Goal: Task Accomplishment & Management: Manage account settings

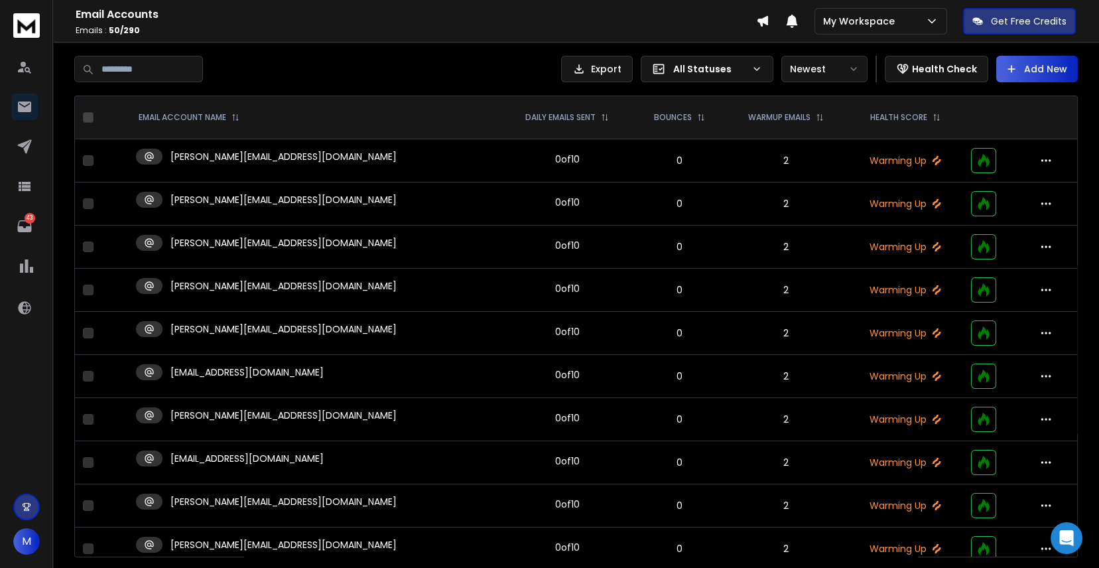
click at [816, 119] on icon at bounding box center [820, 117] width 8 height 8
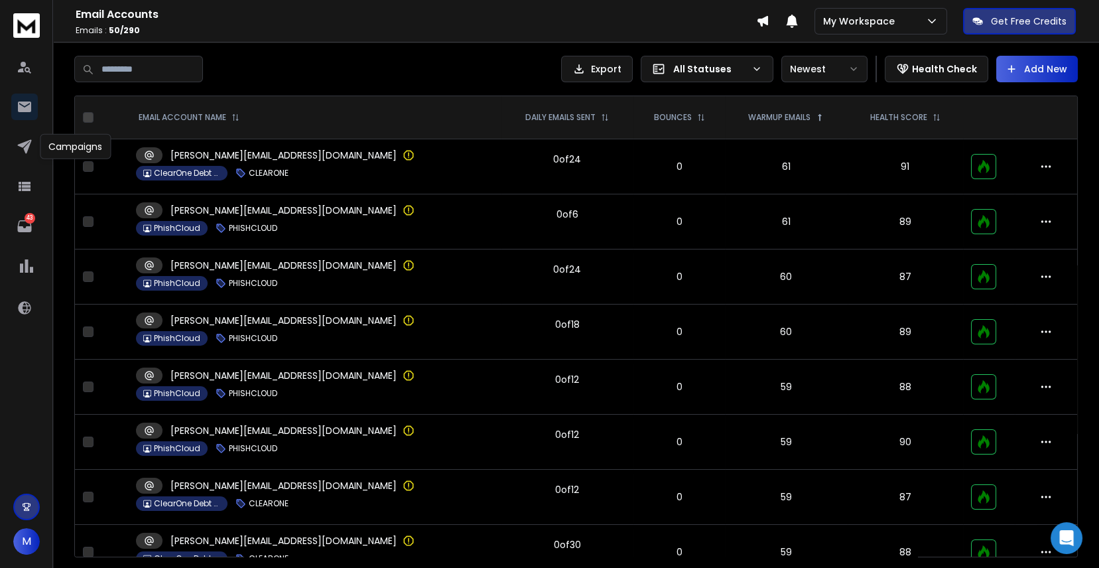
click at [23, 151] on icon at bounding box center [25, 147] width 16 height 16
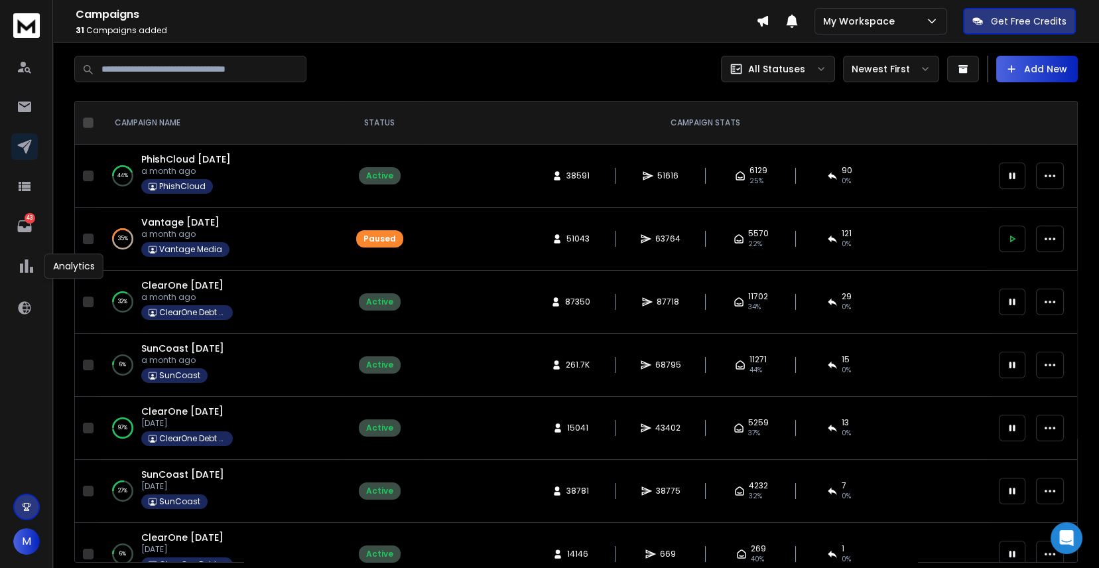
click at [34, 273] on icon at bounding box center [27, 266] width 20 height 20
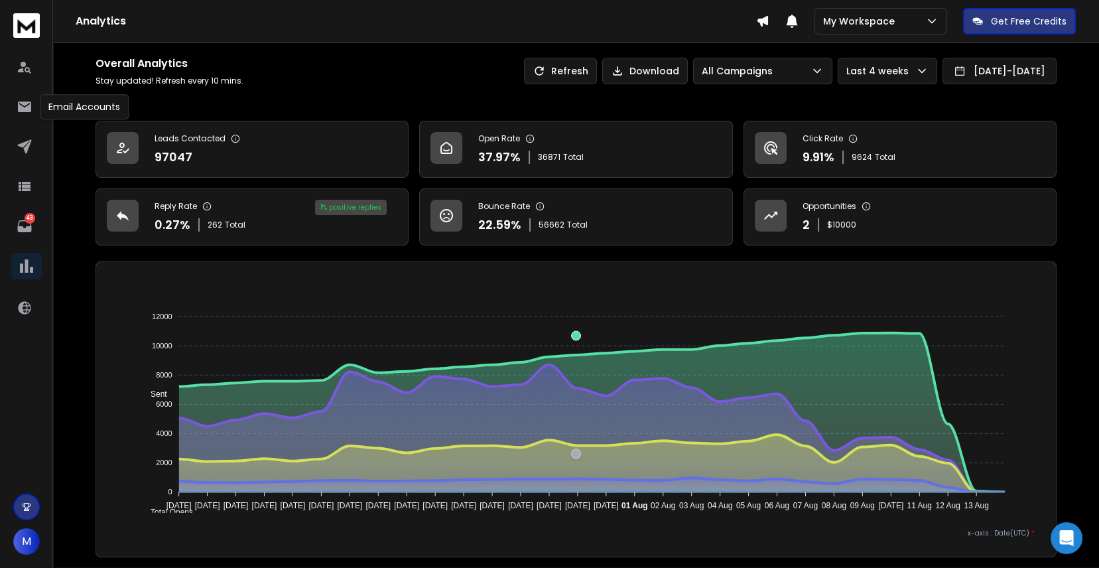
click at [27, 111] on icon at bounding box center [24, 106] width 13 height 11
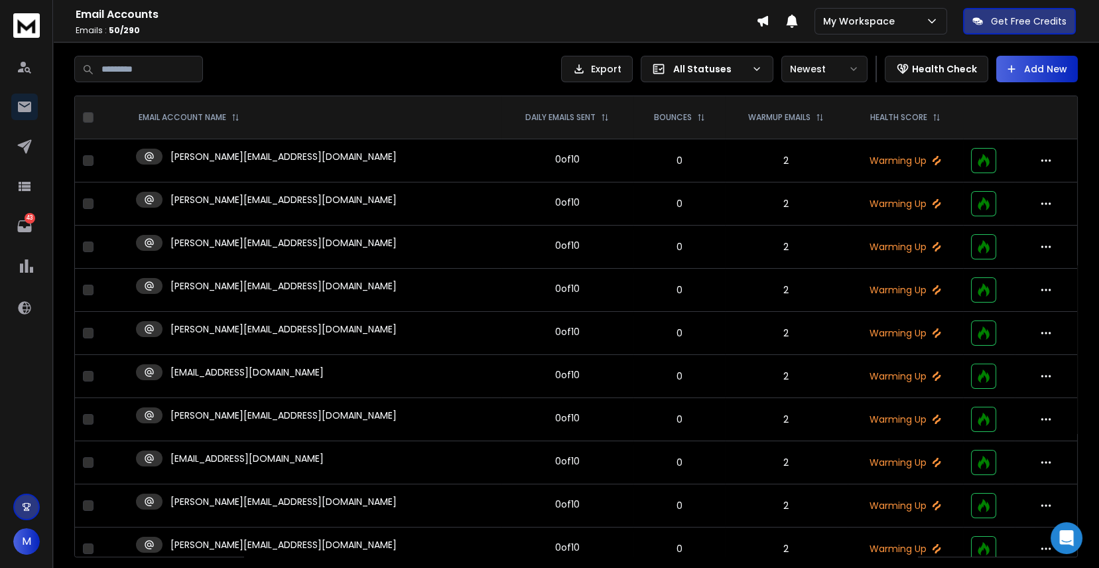
click at [822, 115] on icon at bounding box center [822, 118] width 0 height 6
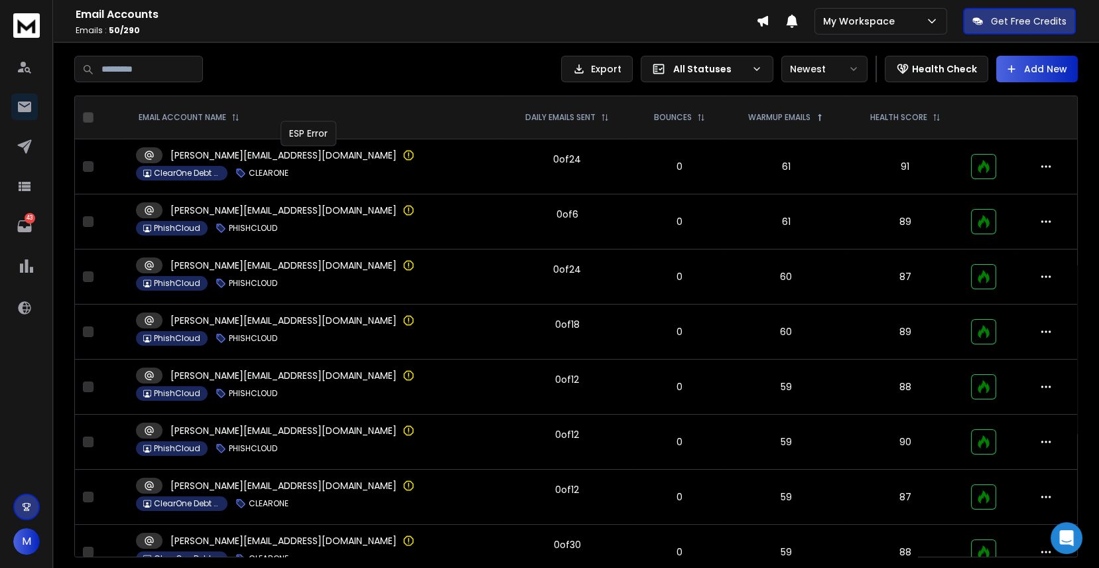
click at [402, 159] on icon at bounding box center [408, 155] width 13 height 13
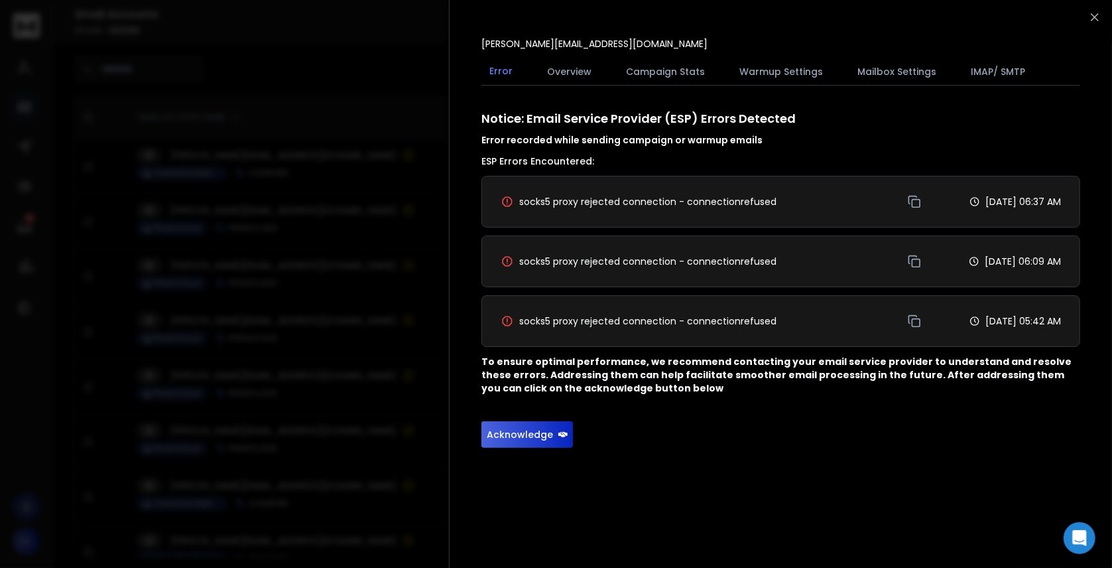
click at [507, 432] on button "Acknowledge" at bounding box center [528, 434] width 92 height 27
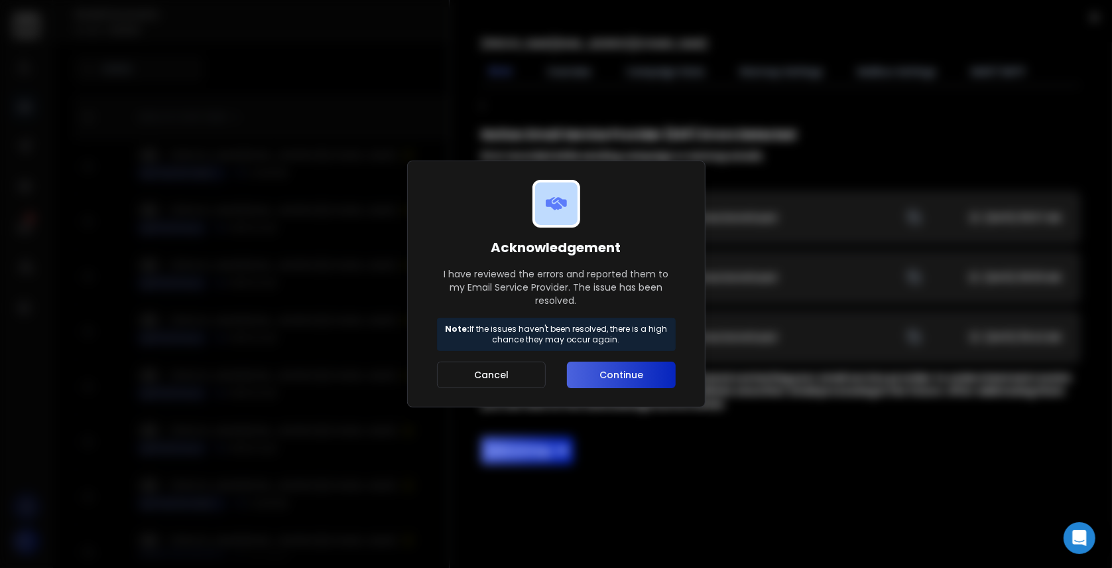
click at [631, 375] on button "Continue" at bounding box center [621, 375] width 108 height 27
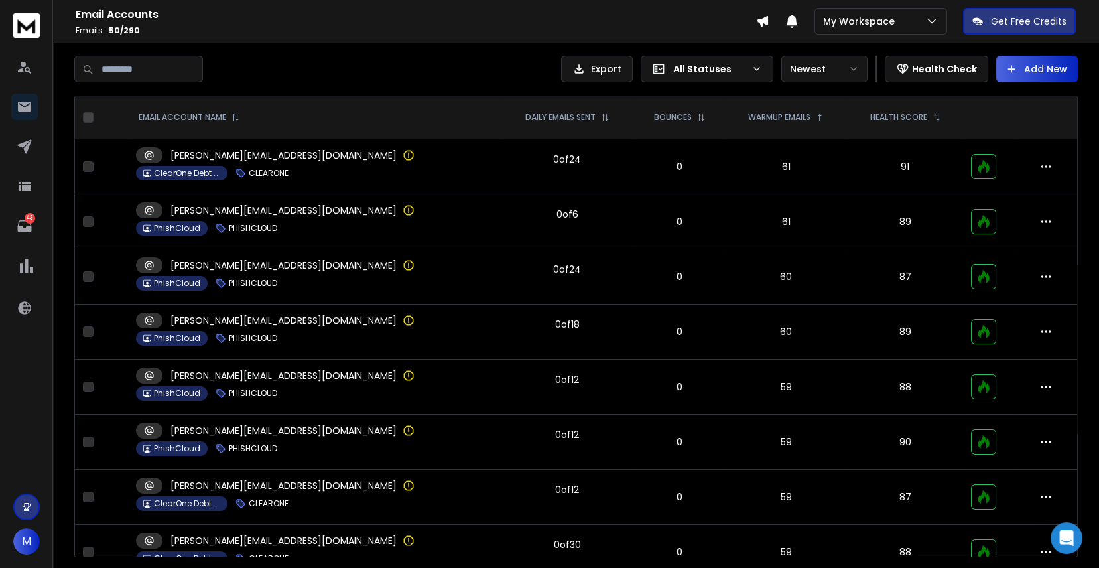
click at [1040, 167] on icon at bounding box center [1046, 167] width 12 height 12
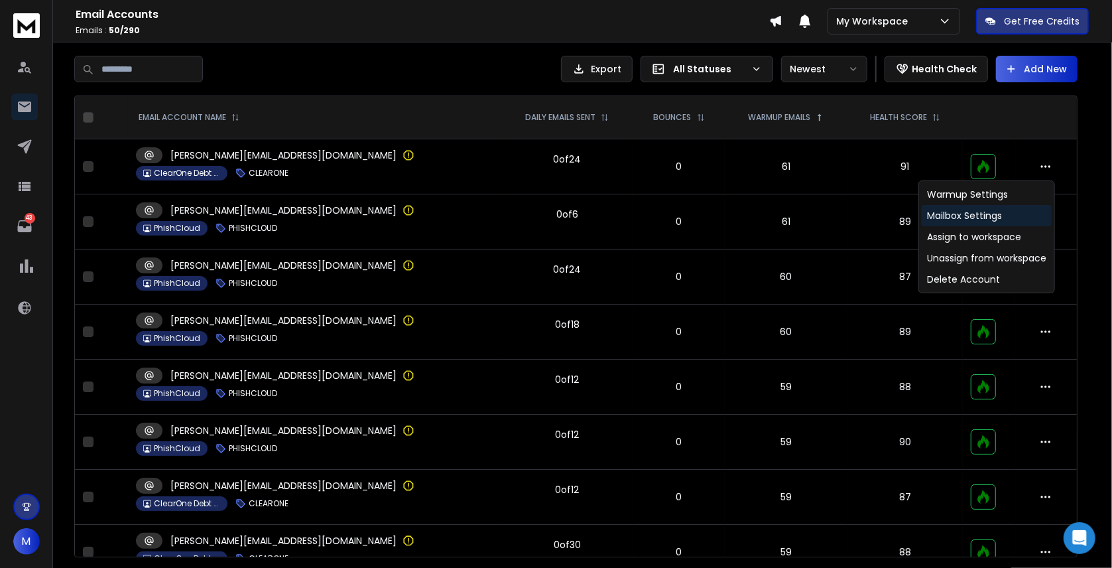
click at [979, 216] on div "Mailbox Settings" at bounding box center [987, 215] width 130 height 21
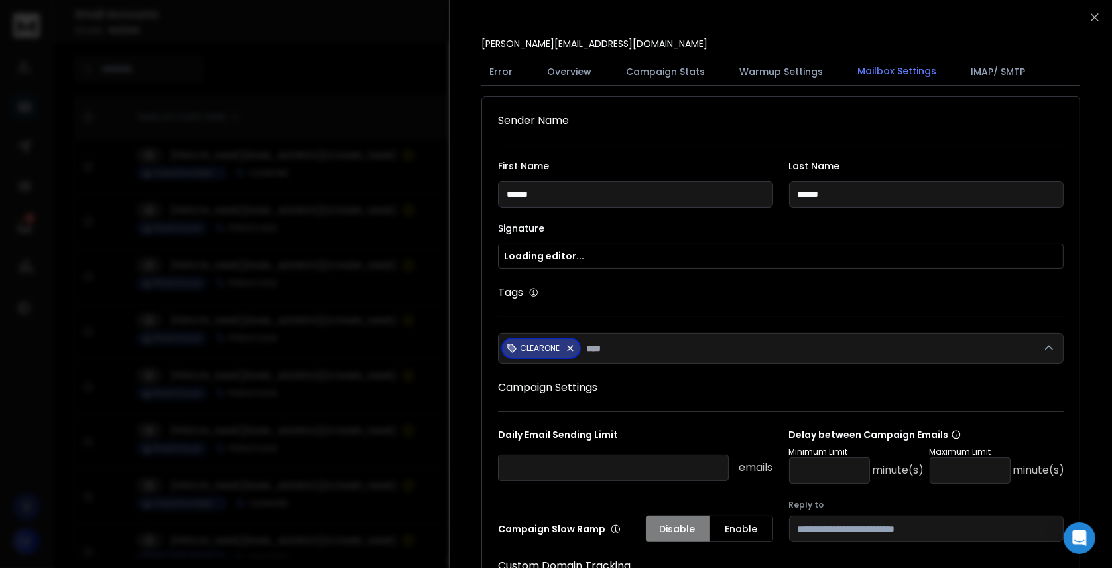
click at [984, 66] on button "IMAP/ SMTP" at bounding box center [998, 71] width 70 height 29
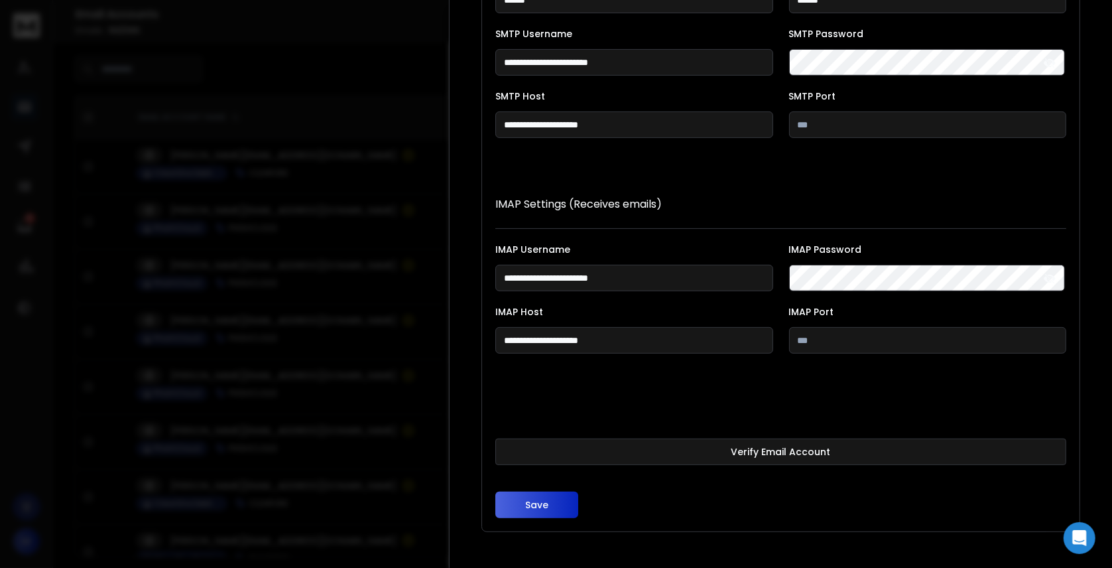
scroll to position [192, 0]
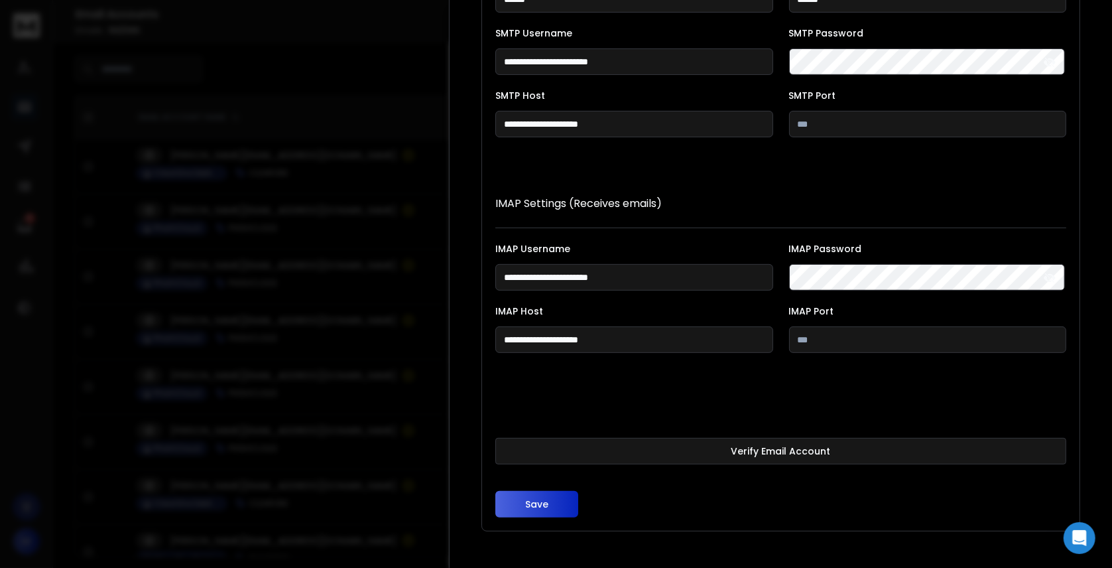
click at [729, 452] on button "Verify Email Account" at bounding box center [781, 451] width 571 height 27
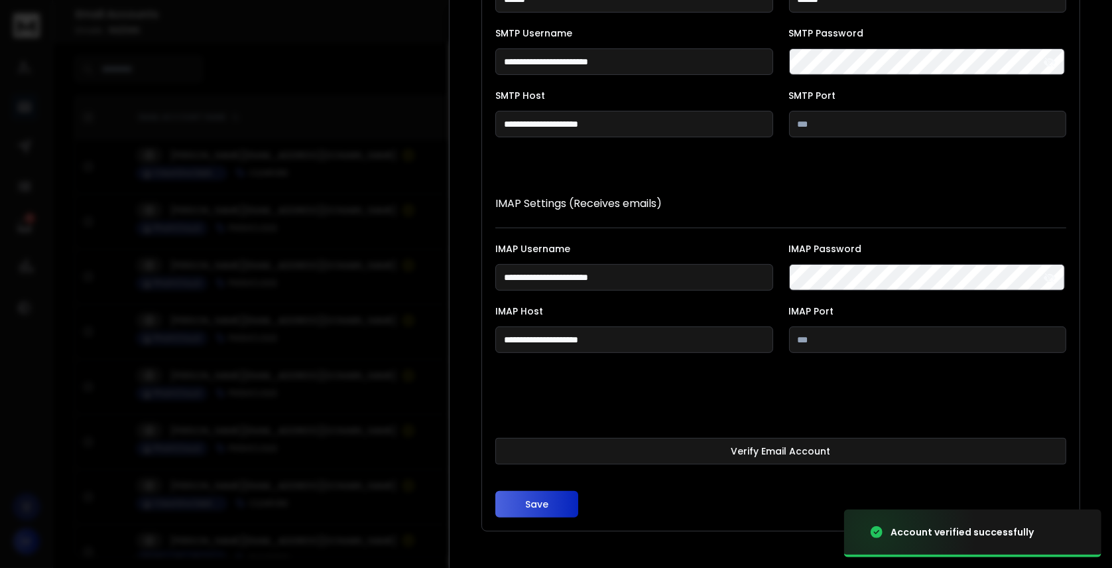
click at [537, 504] on button "Save" at bounding box center [537, 504] width 83 height 27
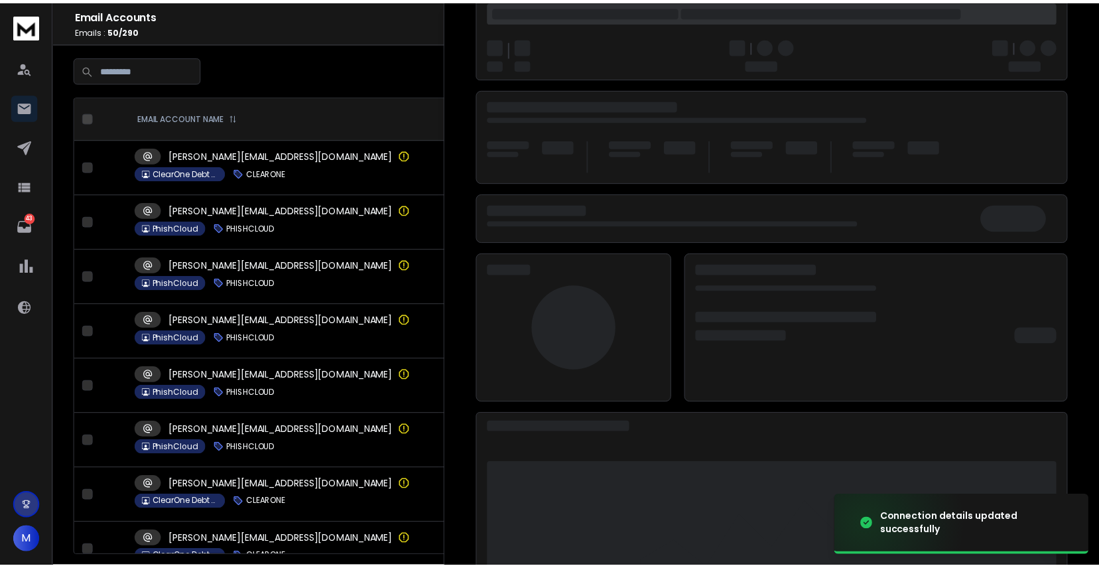
scroll to position [121, 0]
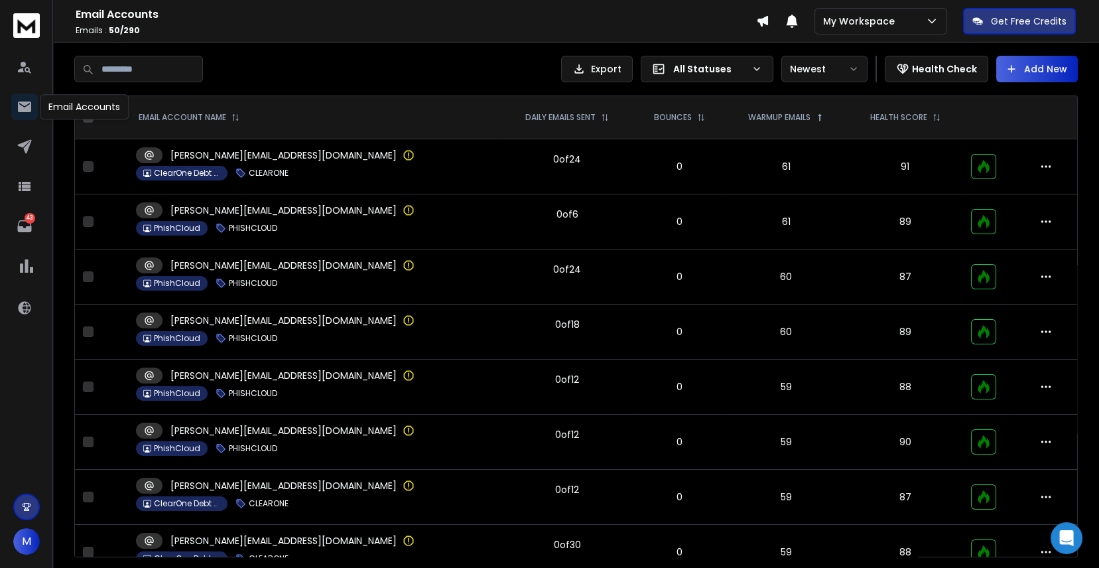
click at [19, 109] on icon at bounding box center [24, 106] width 13 height 11
click at [26, 145] on icon at bounding box center [25, 147] width 16 height 16
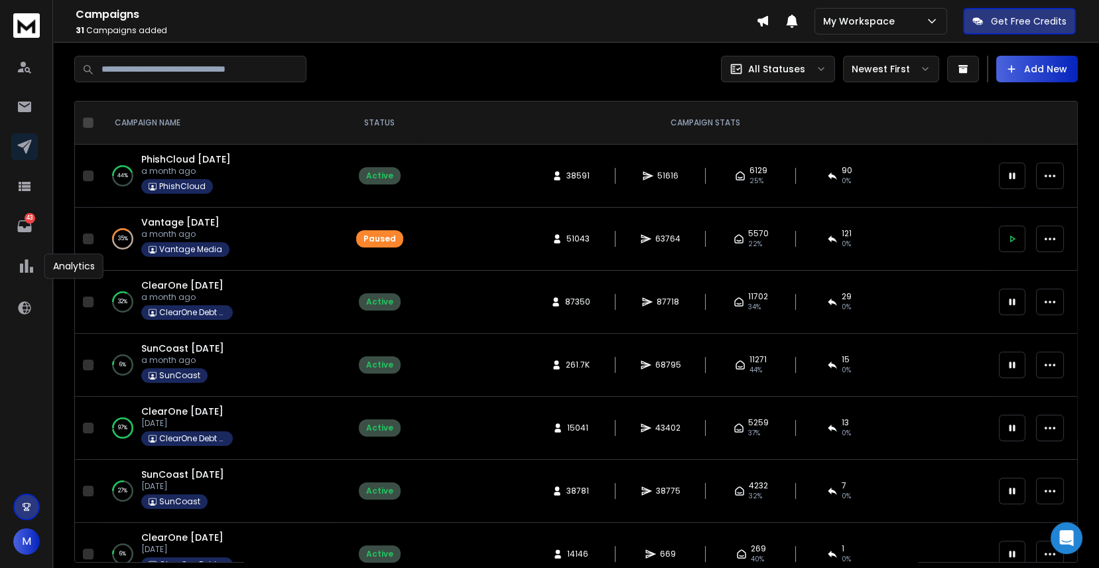
click at [25, 267] on icon at bounding box center [26, 265] width 13 height 13
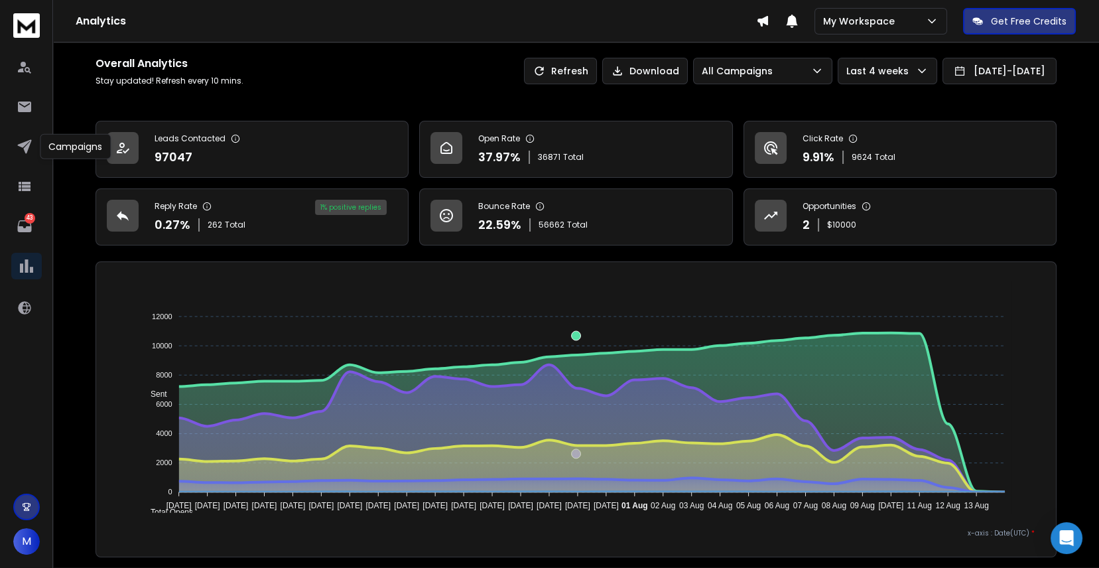
click at [25, 147] on icon at bounding box center [24, 146] width 14 height 14
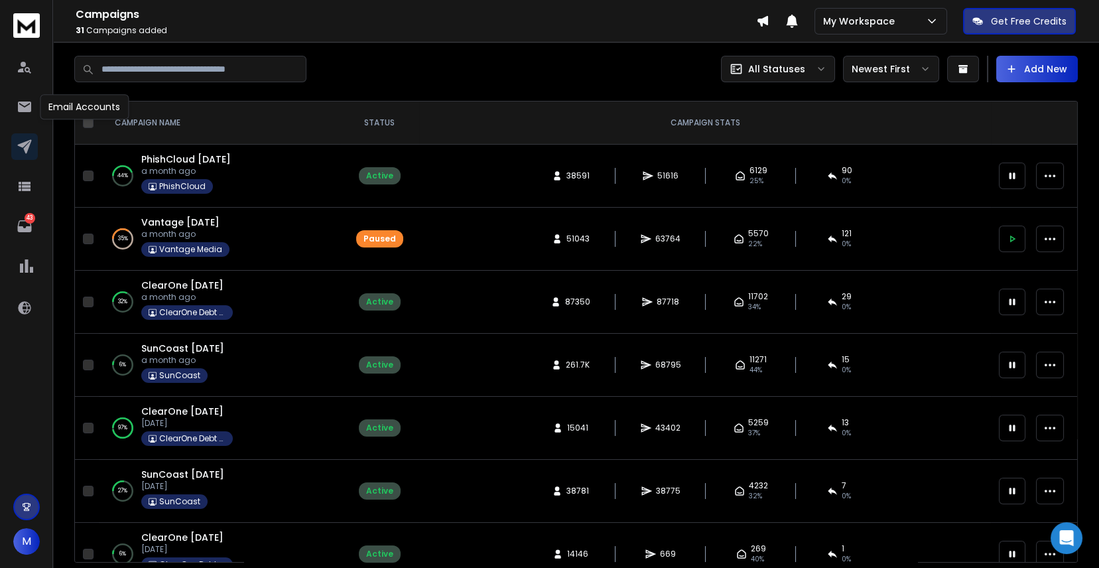
click at [27, 109] on icon at bounding box center [24, 106] width 13 height 11
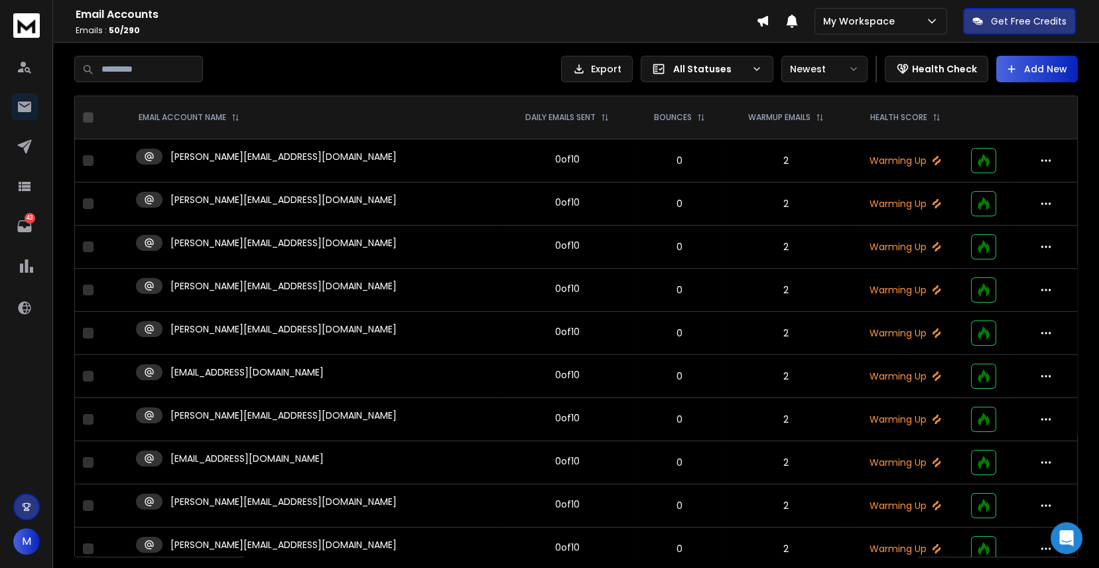
click at [760, 72] on icon at bounding box center [757, 69] width 11 height 11
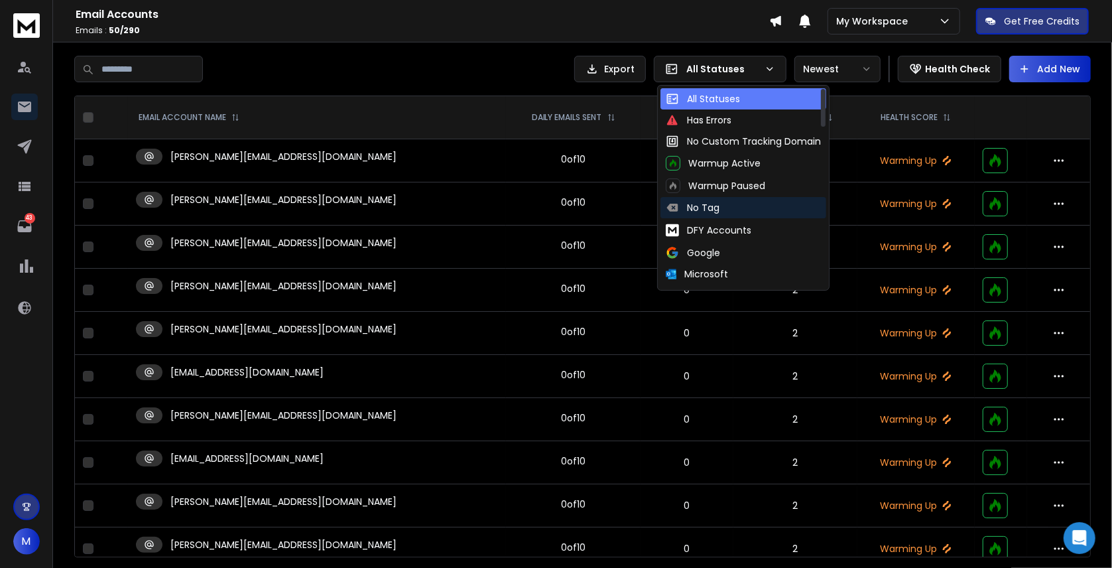
click at [708, 201] on div "No Tag" at bounding box center [693, 207] width 54 height 13
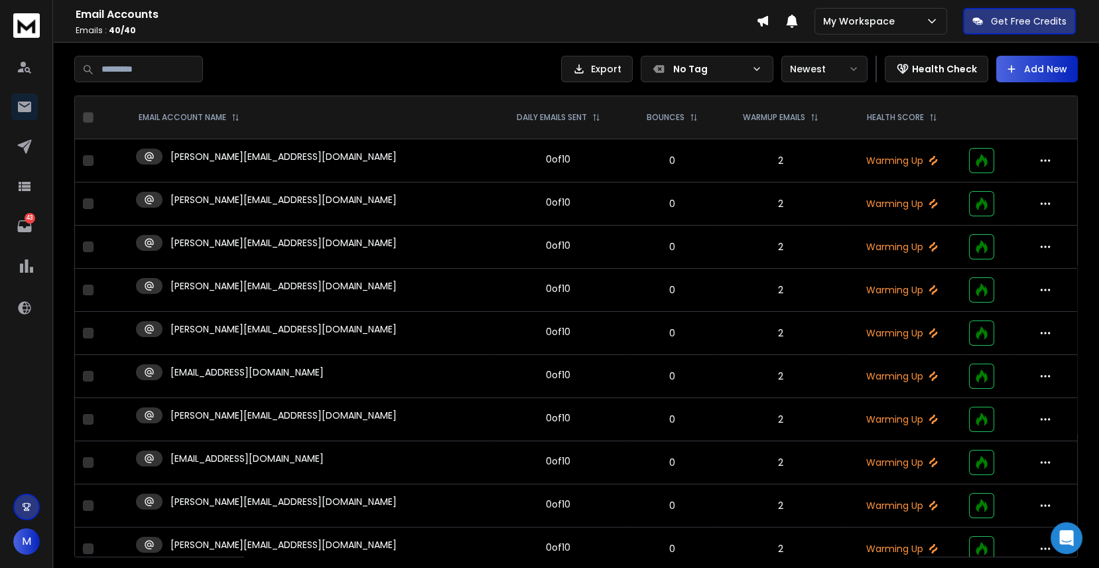
click at [811, 114] on icon at bounding box center [815, 117] width 8 height 8
click at [812, 117] on icon at bounding box center [816, 117] width 8 height 8
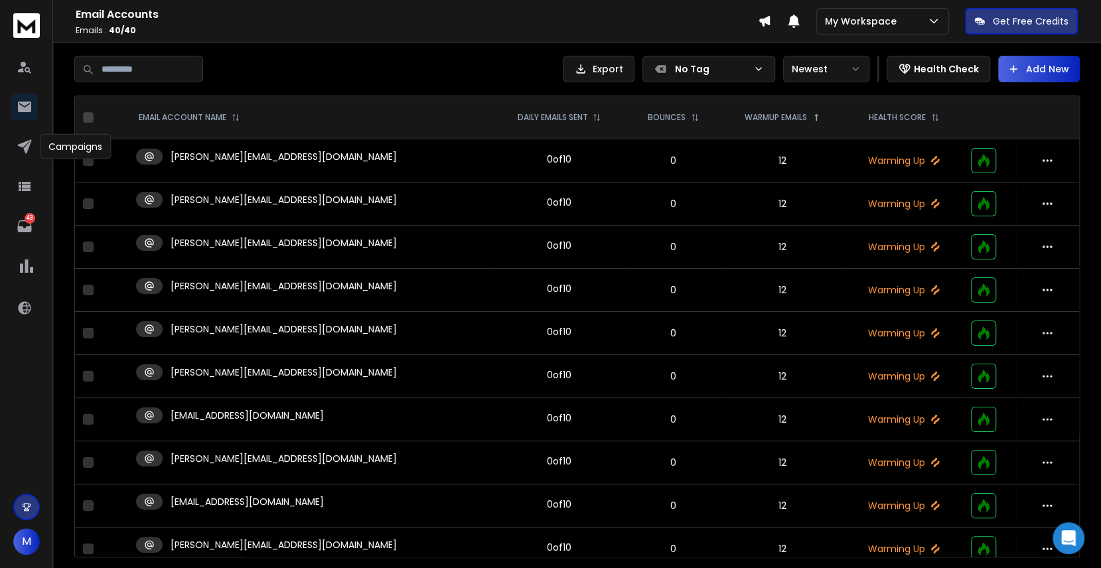
click at [21, 147] on icon at bounding box center [24, 146] width 14 height 14
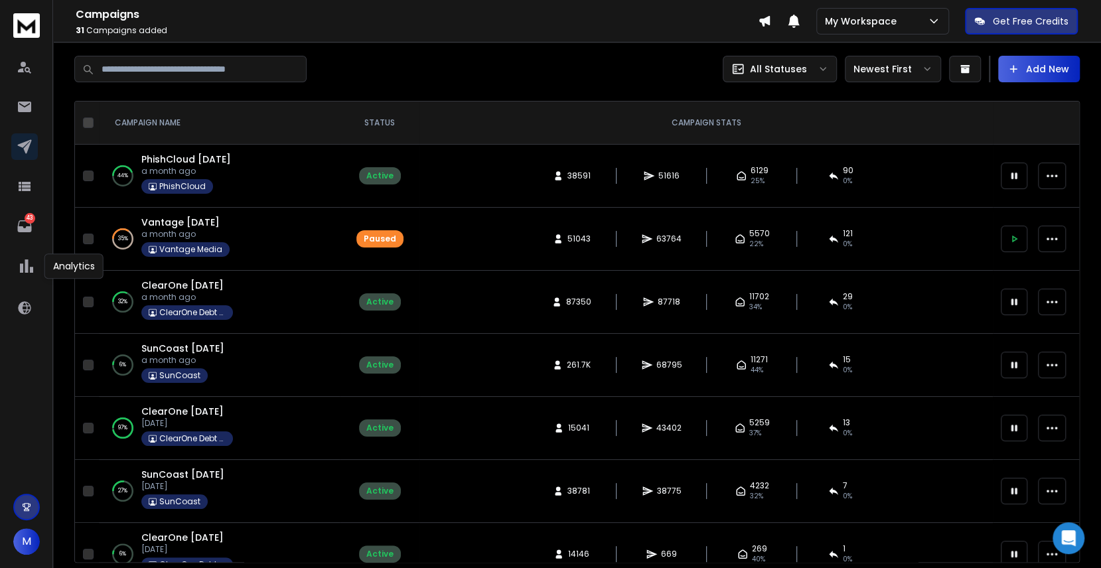
click at [27, 269] on icon at bounding box center [26, 265] width 13 height 13
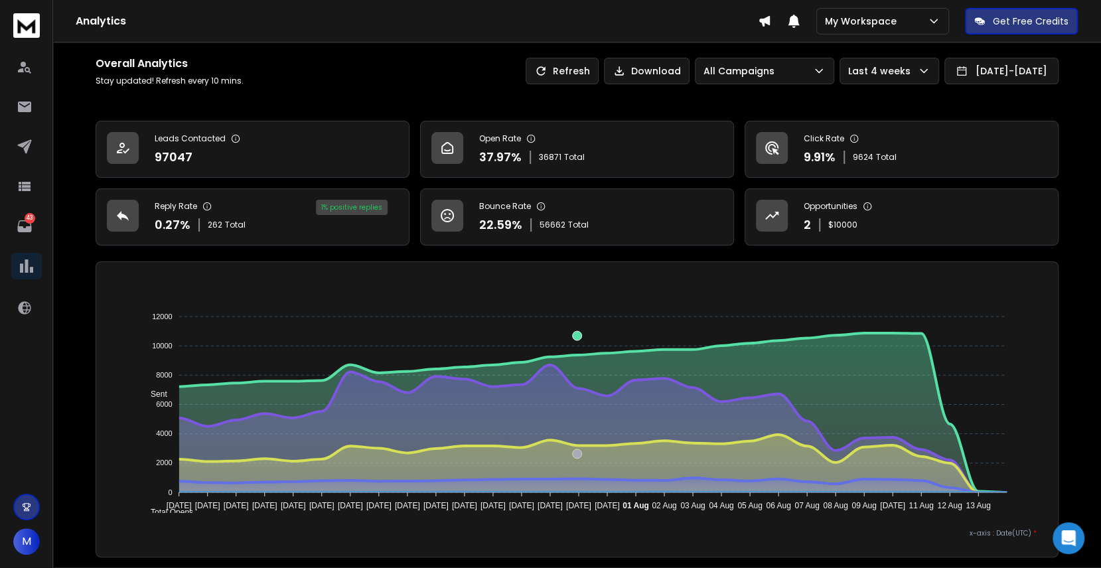
click at [934, 25] on icon "button" at bounding box center [933, 21] width 13 height 13
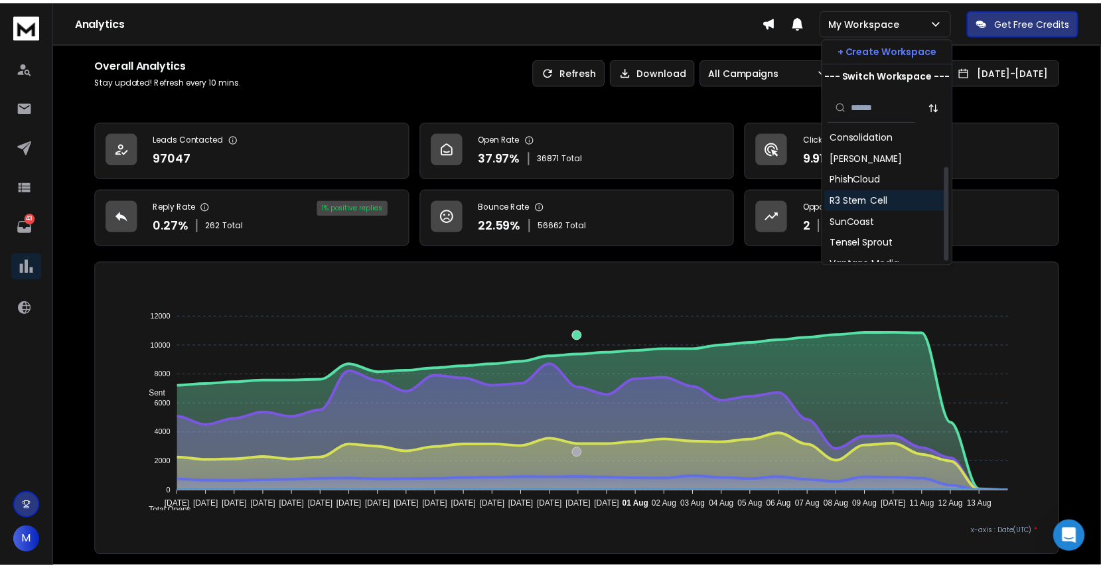
scroll to position [50, 0]
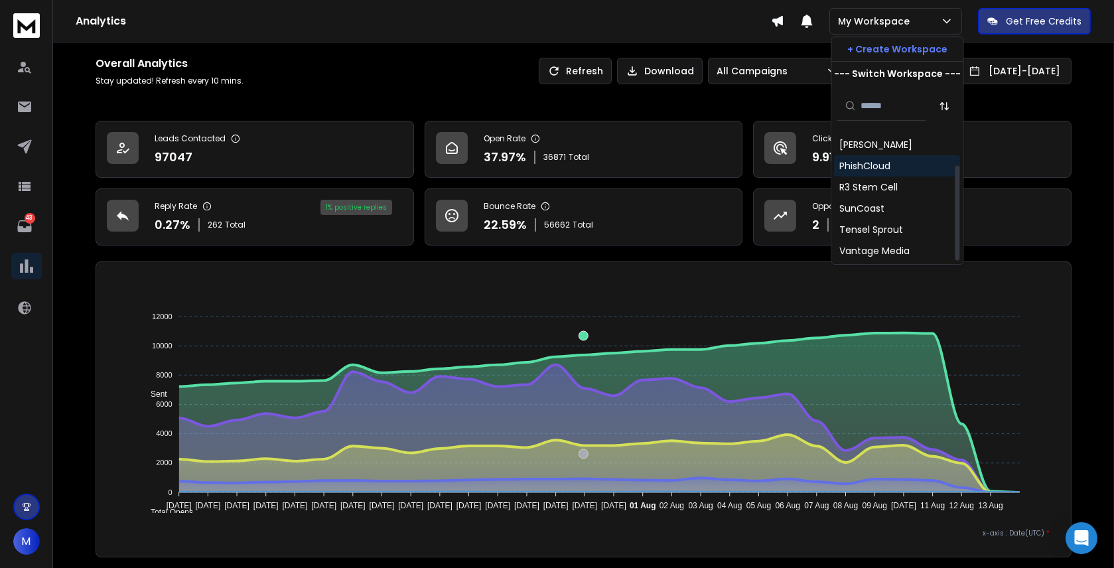
click at [865, 162] on div "PhishCloud" at bounding box center [864, 165] width 51 height 13
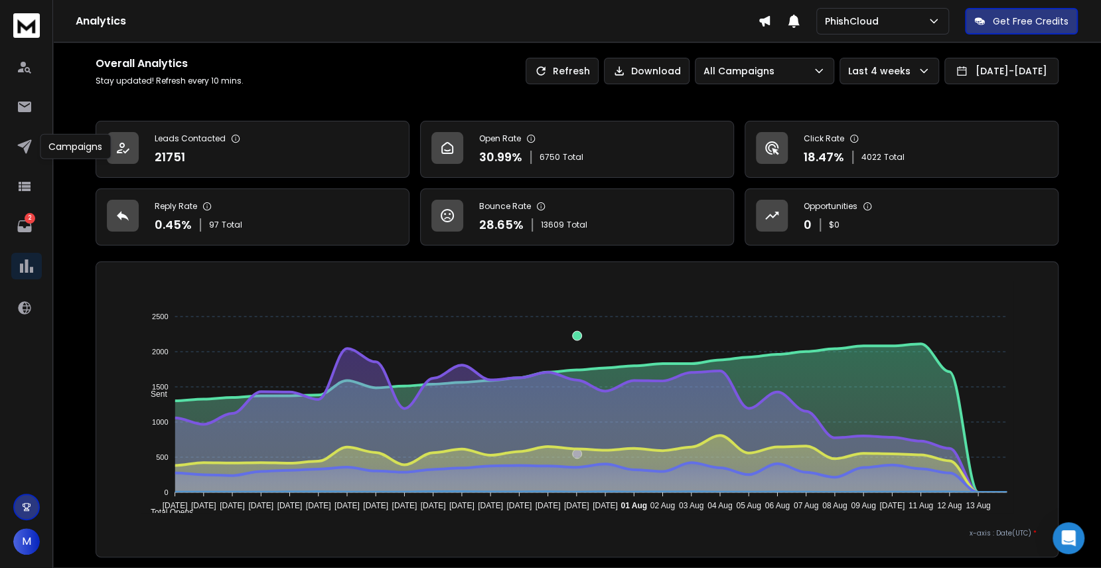
click at [31, 147] on icon at bounding box center [25, 147] width 16 height 16
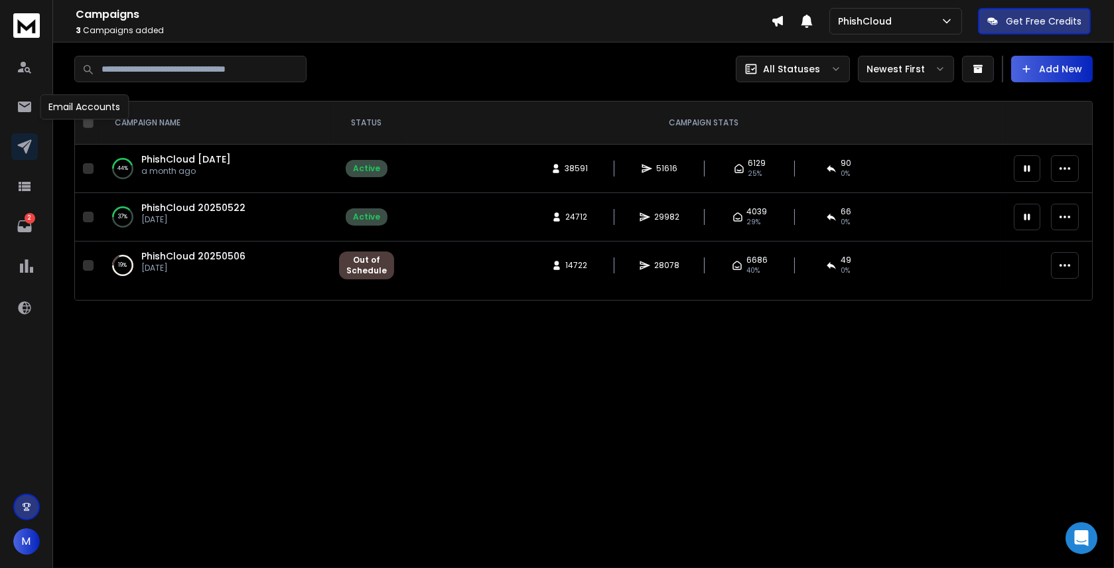
click at [21, 110] on icon at bounding box center [24, 106] width 13 height 11
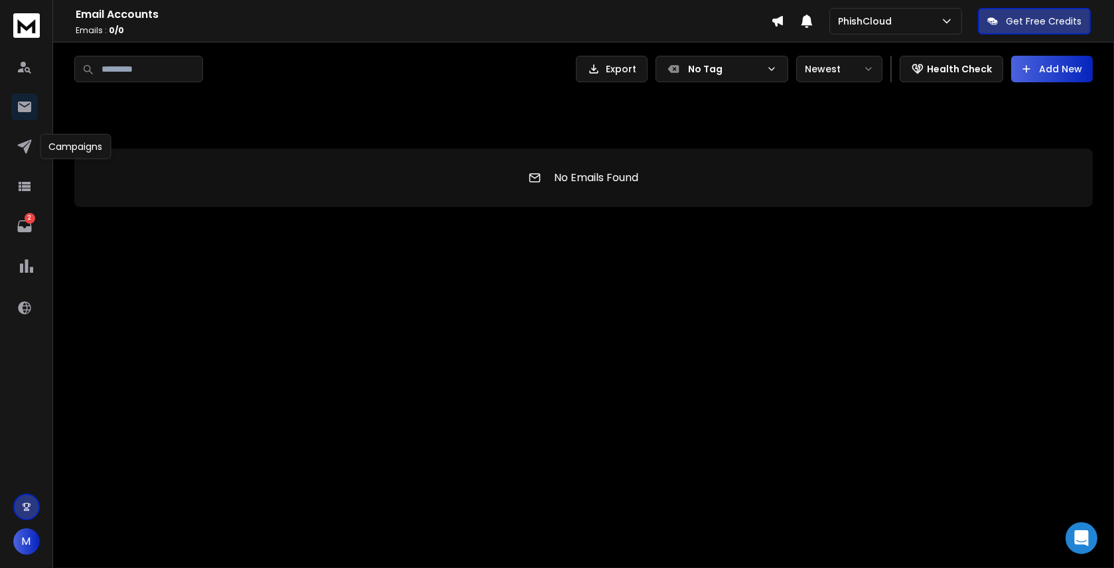
click at [30, 148] on icon at bounding box center [25, 147] width 16 height 16
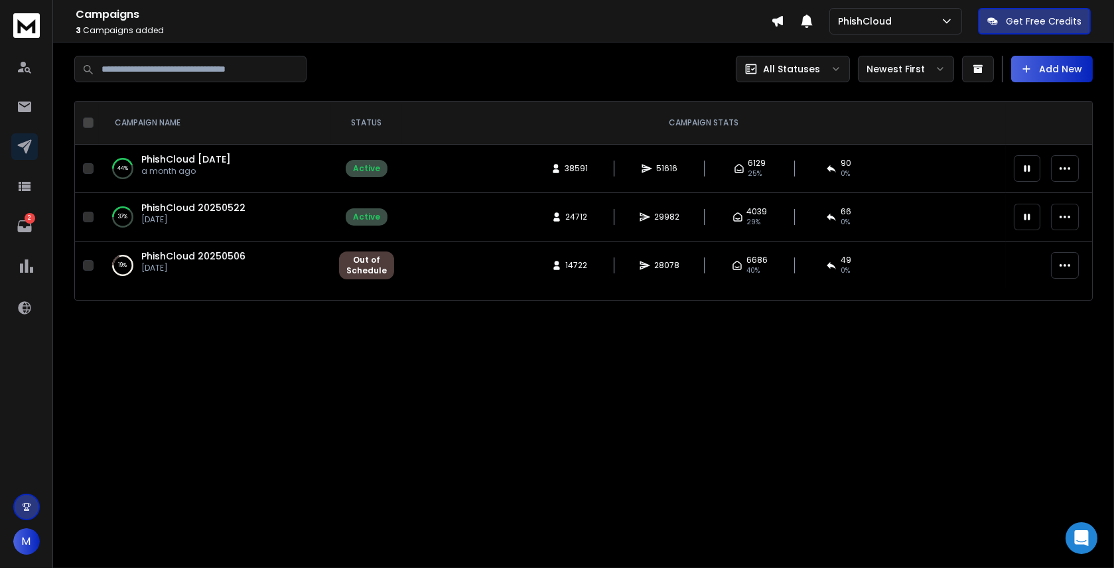
click at [944, 27] on icon "button" at bounding box center [946, 21] width 13 height 13
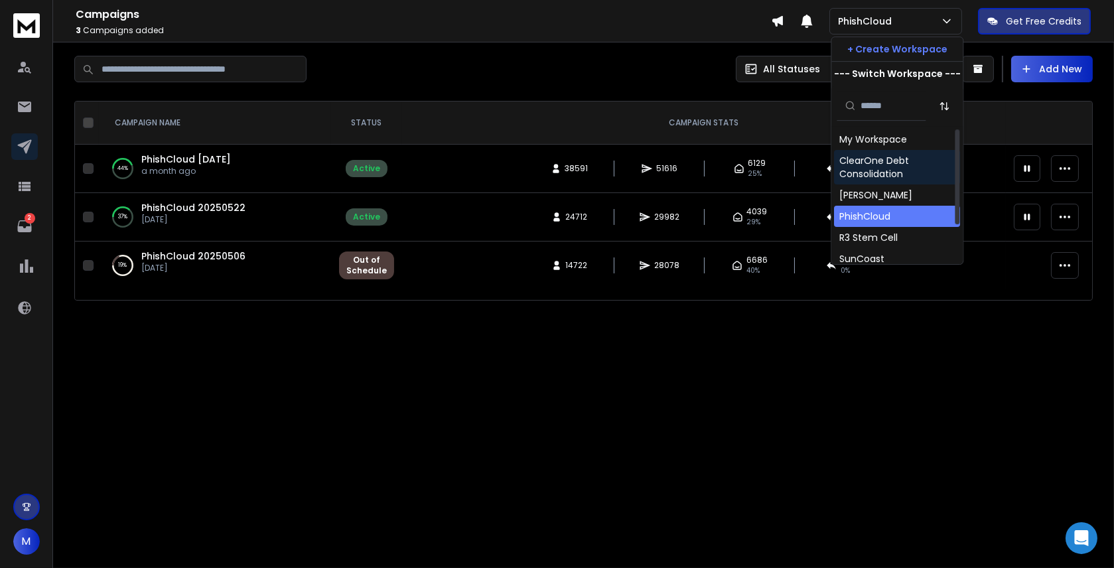
click at [872, 156] on div "ClearOne Debt Consolidation" at bounding box center [896, 167] width 115 height 27
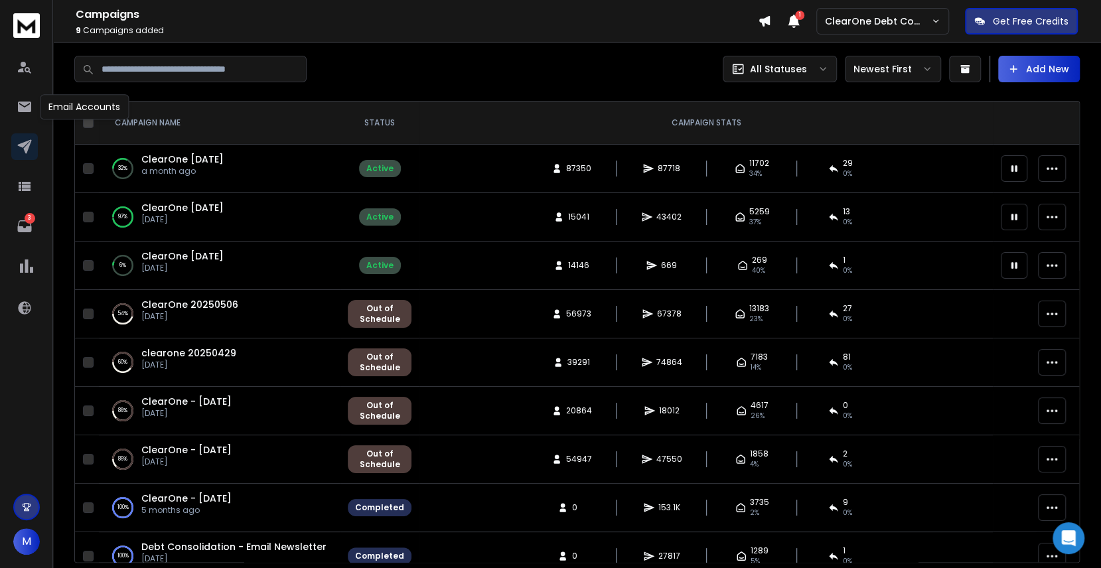
click at [32, 105] on icon at bounding box center [25, 107] width 16 height 16
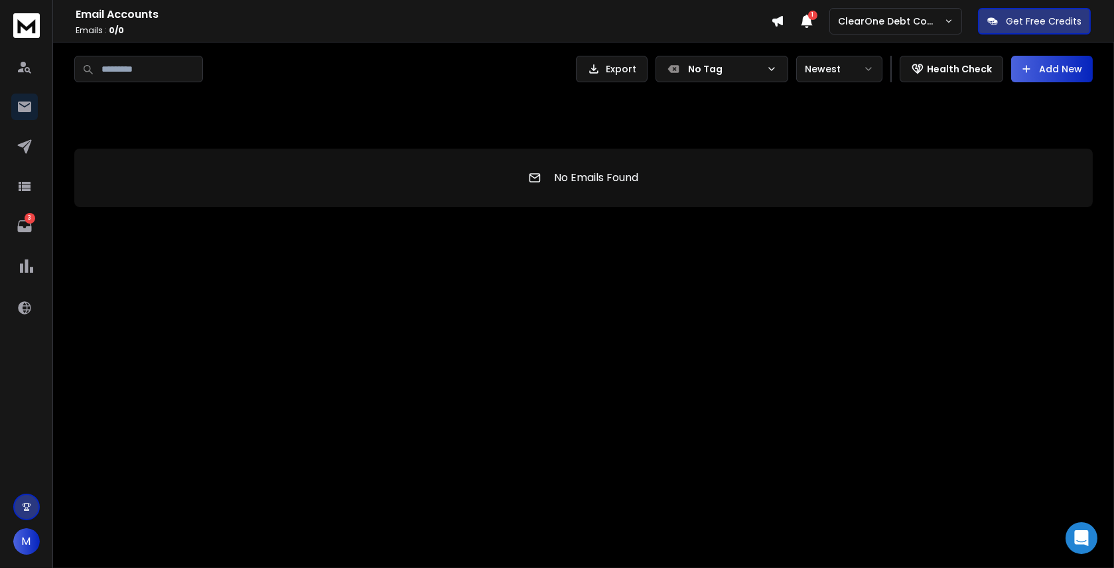
click at [777, 66] on icon at bounding box center [771, 69] width 11 height 11
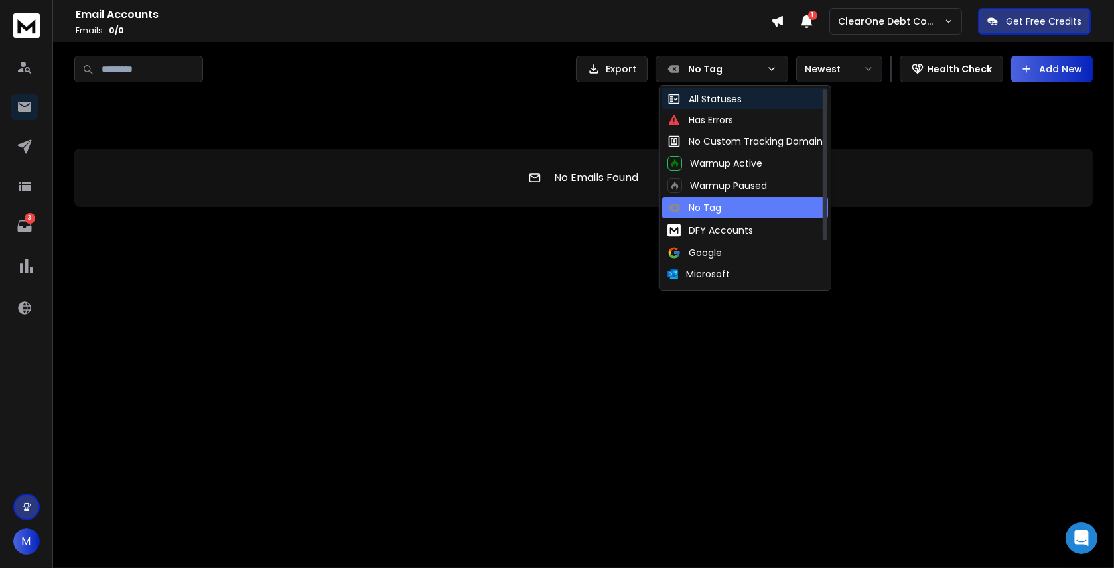
click at [732, 100] on div "All Statuses" at bounding box center [704, 98] width 74 height 13
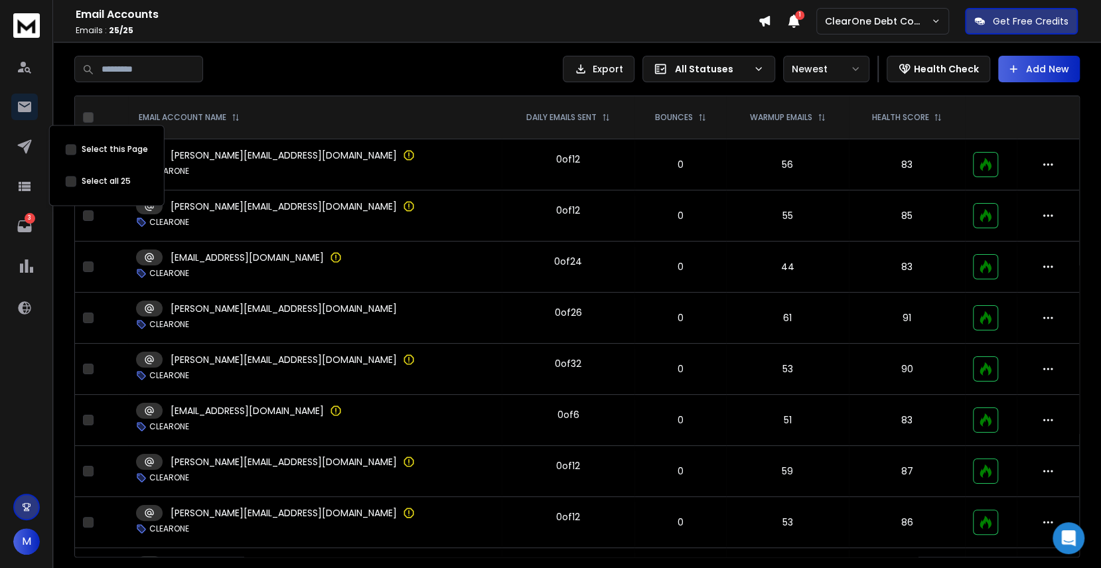
click at [92, 117] on button "Select this Page" at bounding box center [88, 117] width 11 height 11
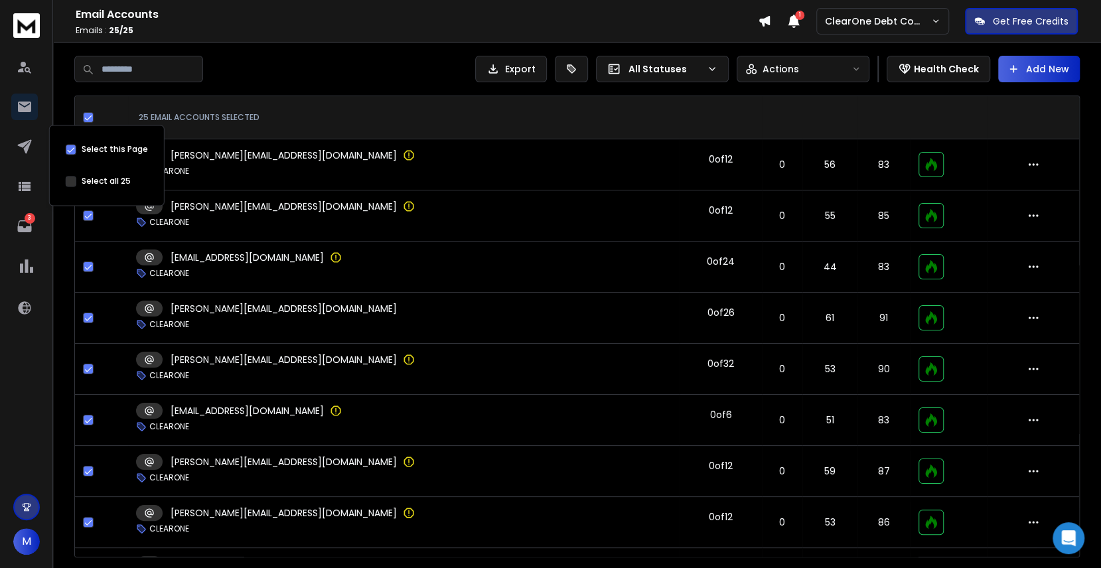
click at [70, 182] on button "Select this Page" at bounding box center [71, 181] width 11 height 11
click at [953, 67] on p "Health Check" at bounding box center [945, 68] width 65 height 13
click at [27, 263] on icon at bounding box center [26, 265] width 13 height 13
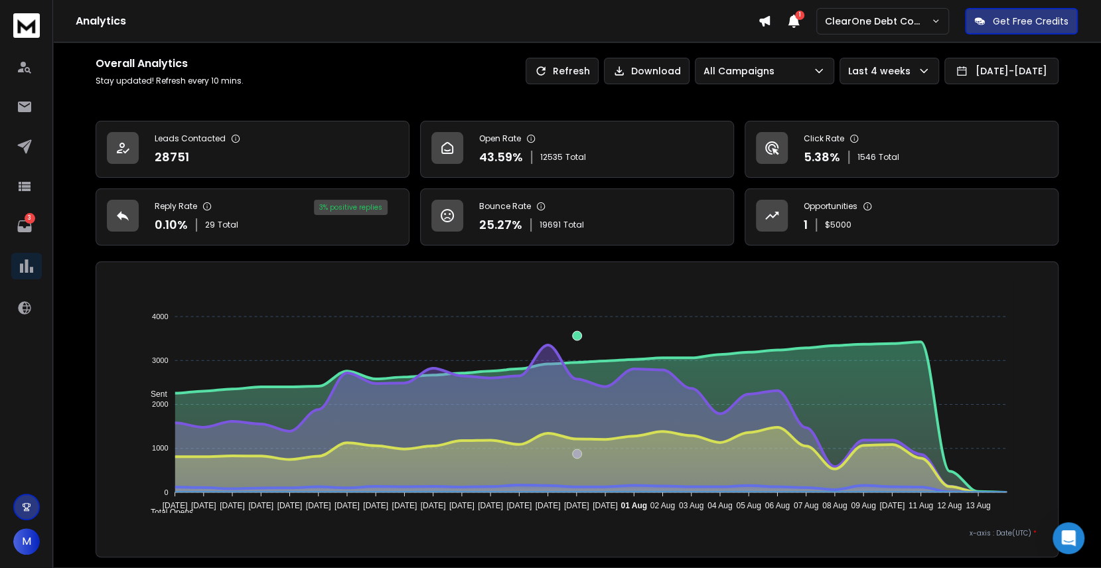
click at [932, 23] on icon "button" at bounding box center [935, 21] width 9 height 13
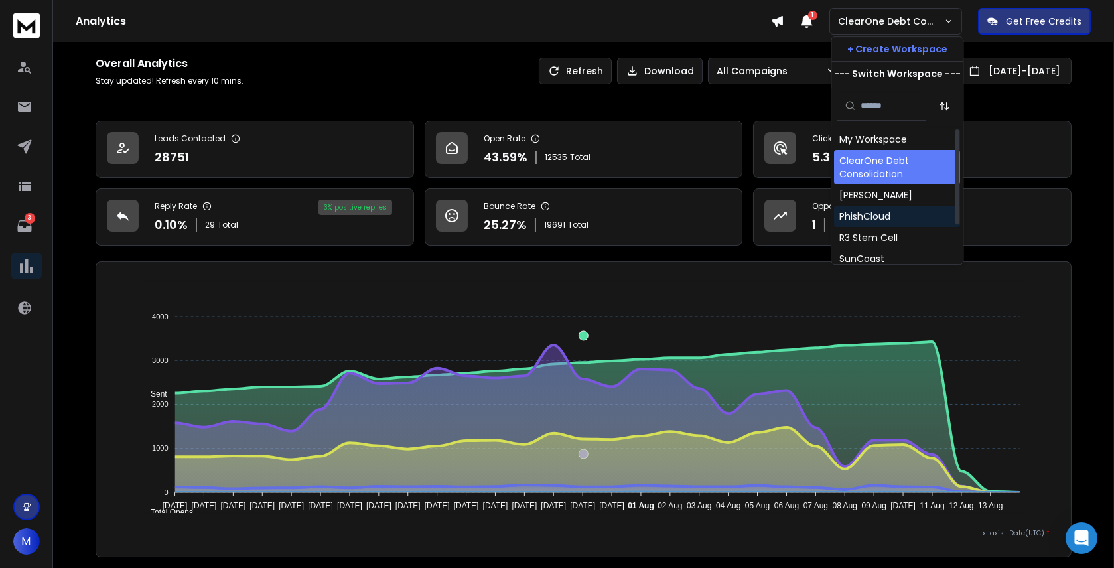
click at [878, 220] on div "PhishCloud" at bounding box center [864, 216] width 51 height 13
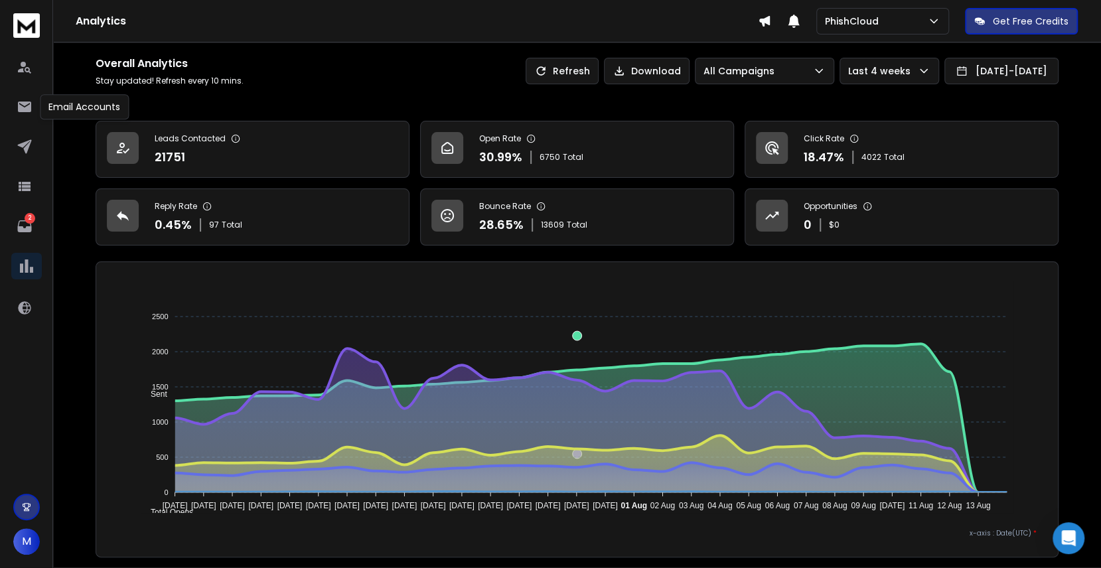
click at [32, 111] on icon at bounding box center [25, 107] width 16 height 16
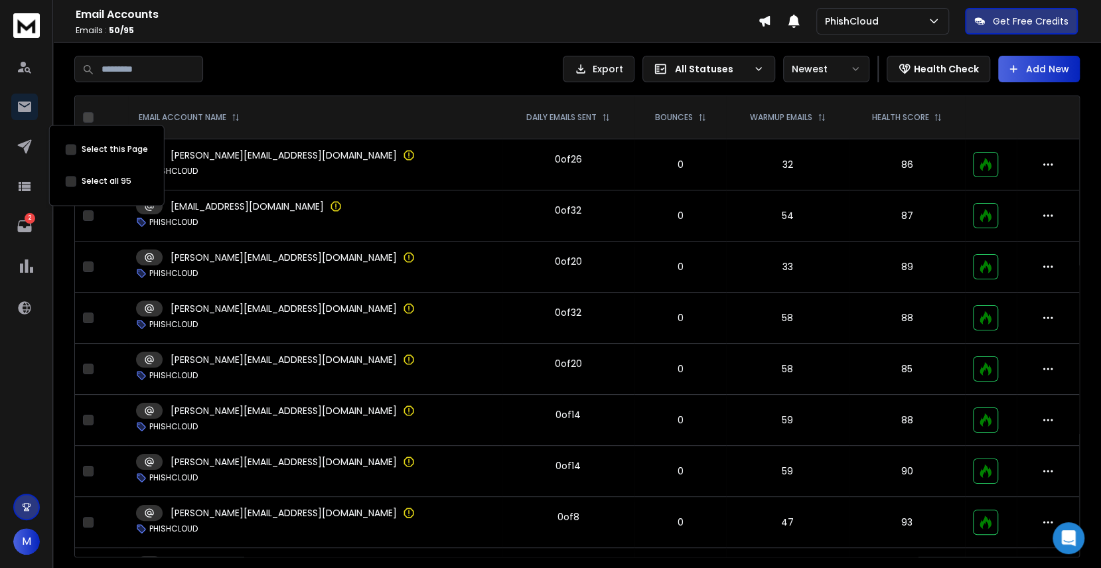
click at [70, 183] on button "Select this Page" at bounding box center [71, 181] width 11 height 11
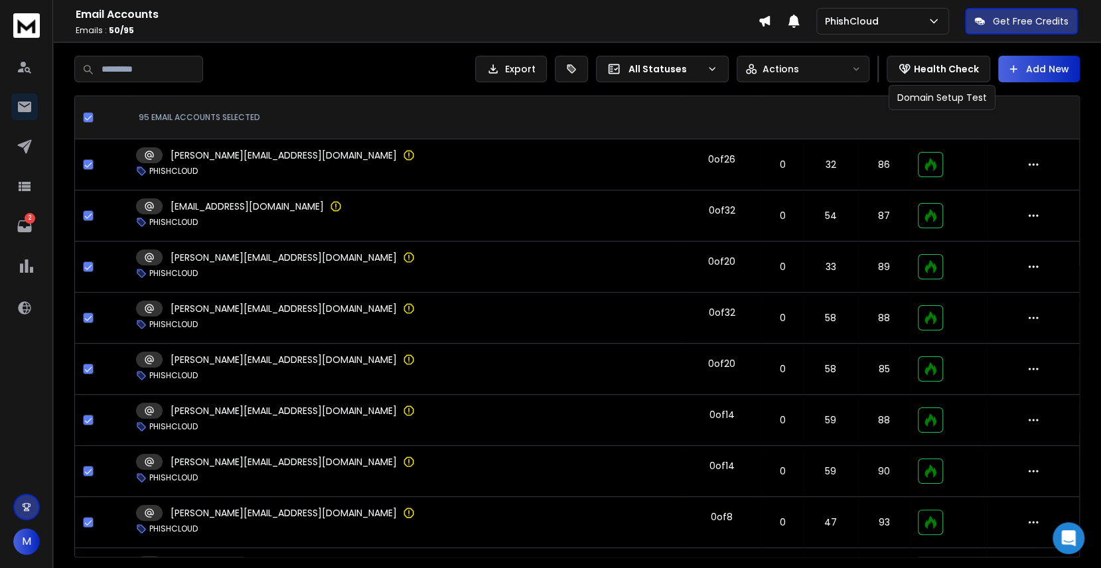
click at [967, 70] on p "Health Check" at bounding box center [945, 68] width 65 height 13
click at [918, 65] on p "Health Check" at bounding box center [945, 68] width 65 height 13
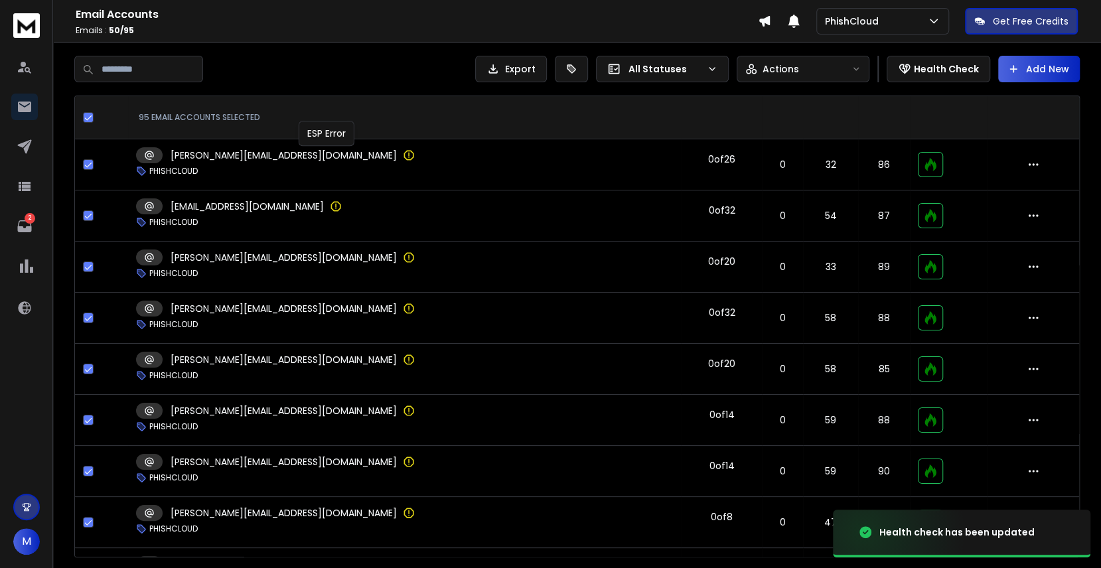
click at [402, 157] on icon at bounding box center [408, 155] width 13 height 13
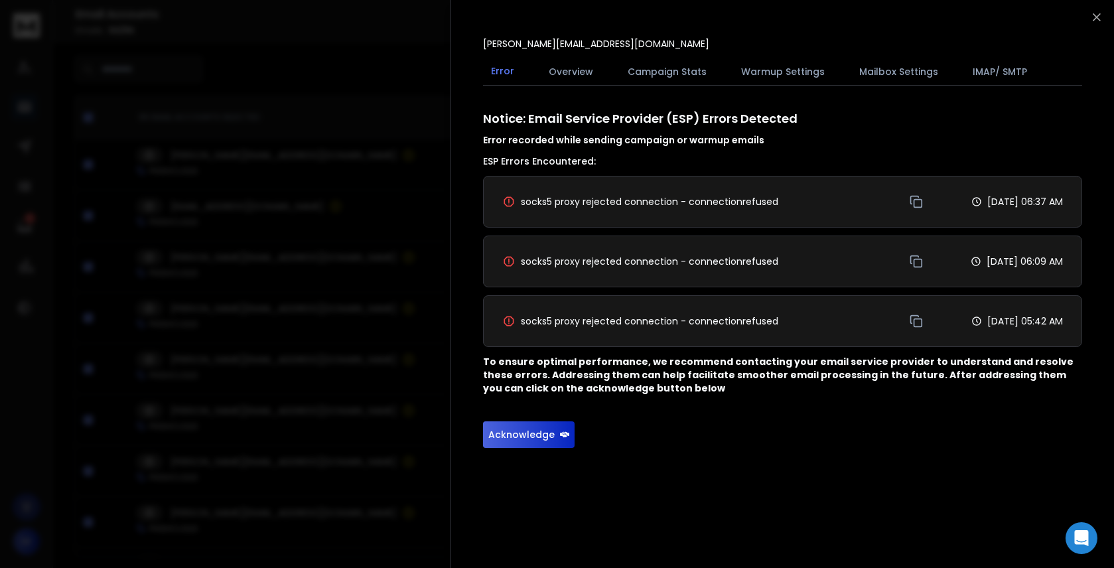
click at [523, 438] on button "Acknowledge" at bounding box center [529, 434] width 92 height 27
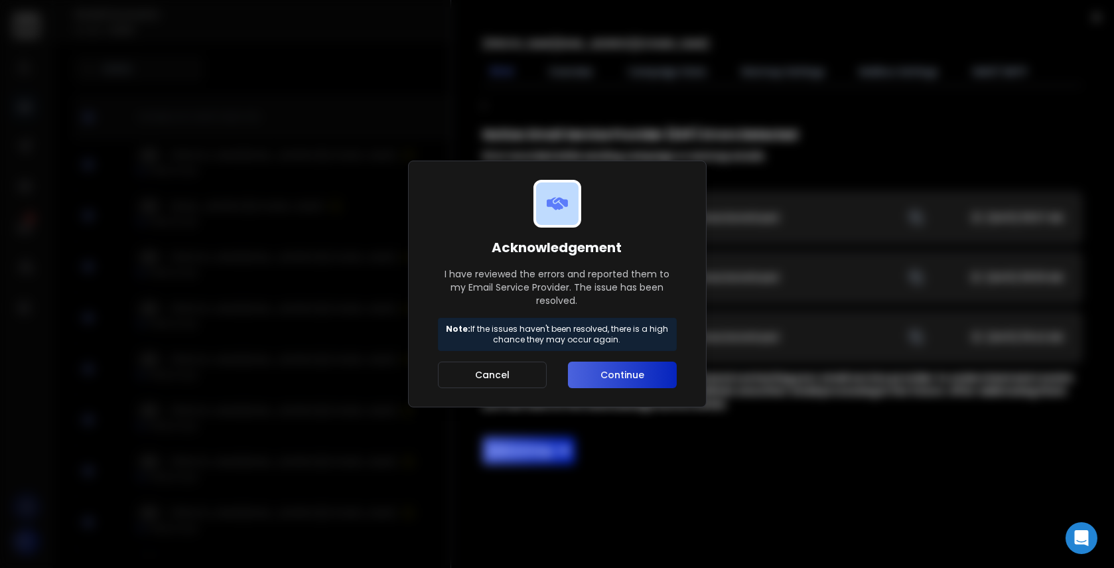
click at [626, 373] on button "Continue" at bounding box center [622, 375] width 108 height 27
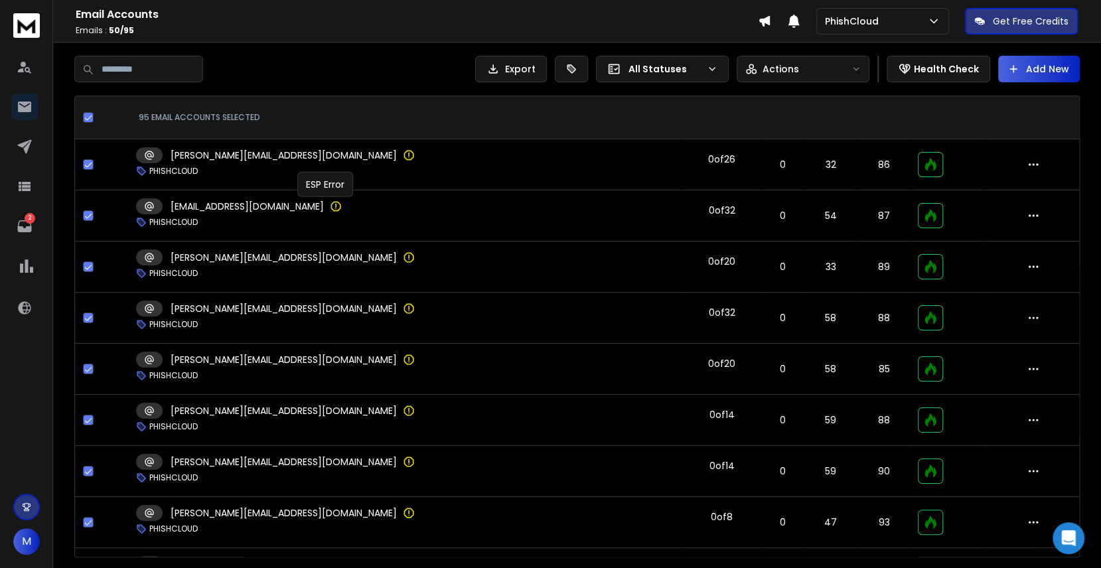
click at [329, 206] on icon at bounding box center [335, 206] width 13 height 13
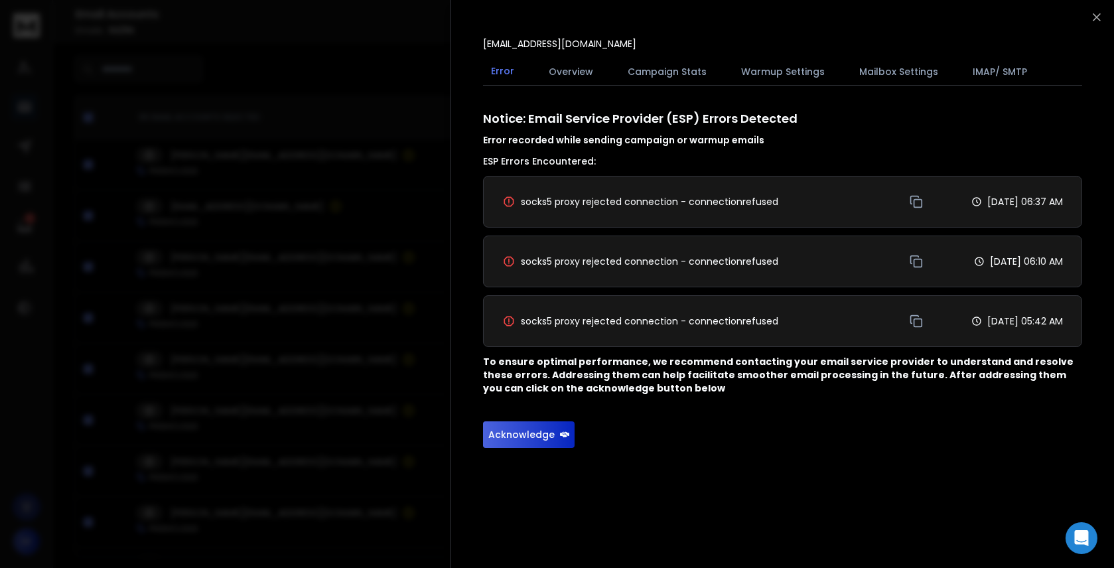
click at [523, 434] on button "Acknowledge" at bounding box center [529, 434] width 92 height 27
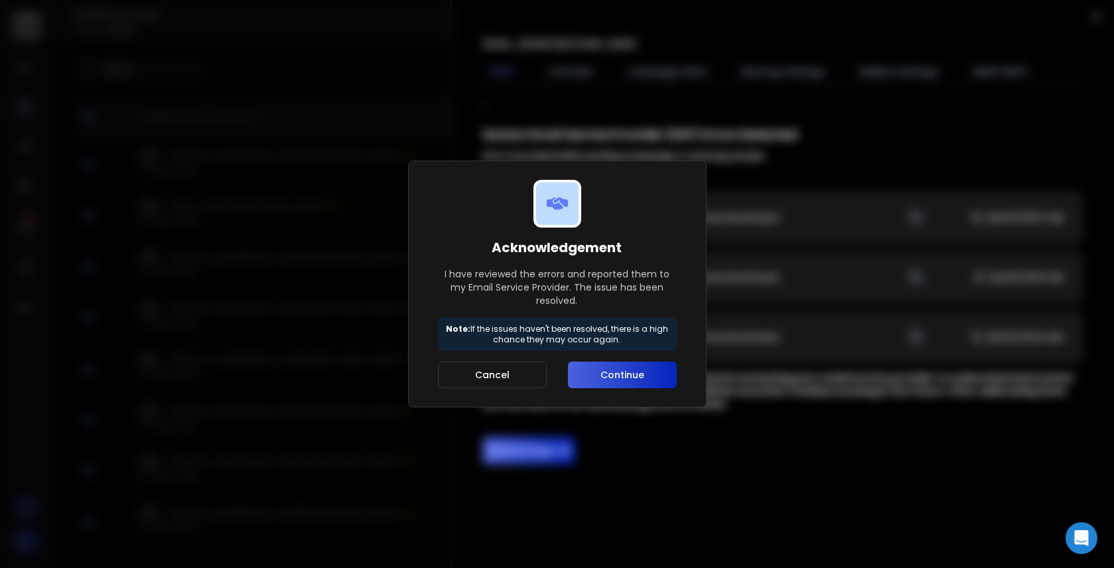
click at [626, 377] on button "Continue" at bounding box center [622, 375] width 108 height 27
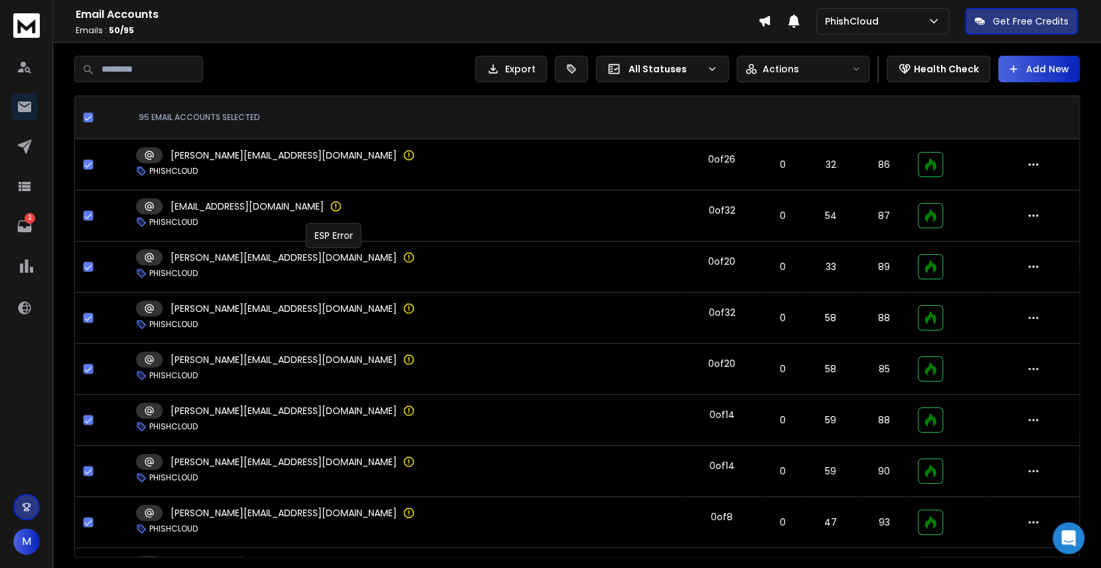
click at [402, 258] on icon at bounding box center [408, 257] width 13 height 13
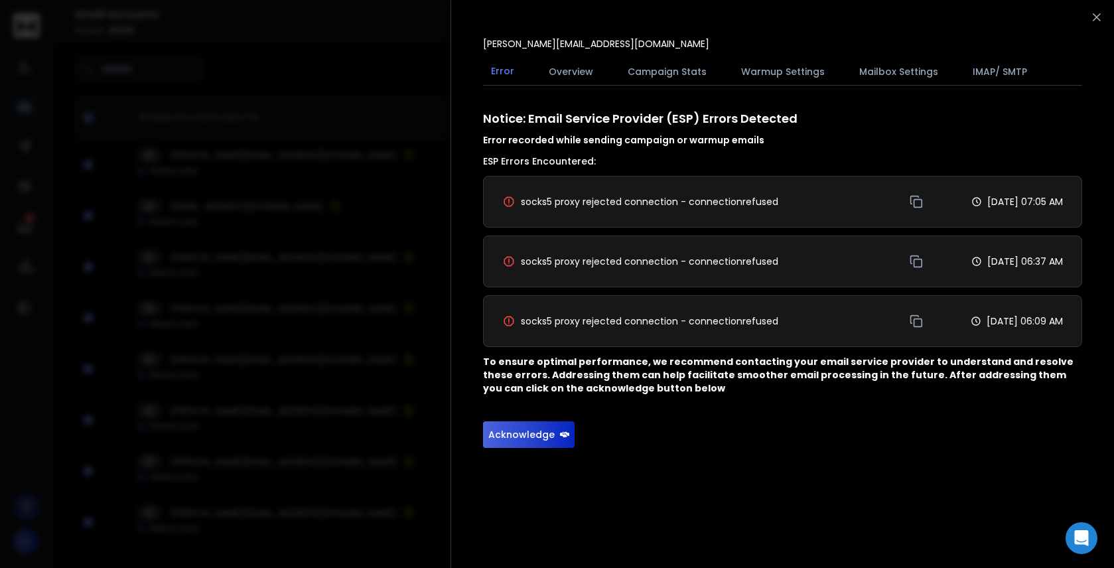
click at [551, 433] on button "Acknowledge" at bounding box center [529, 434] width 92 height 27
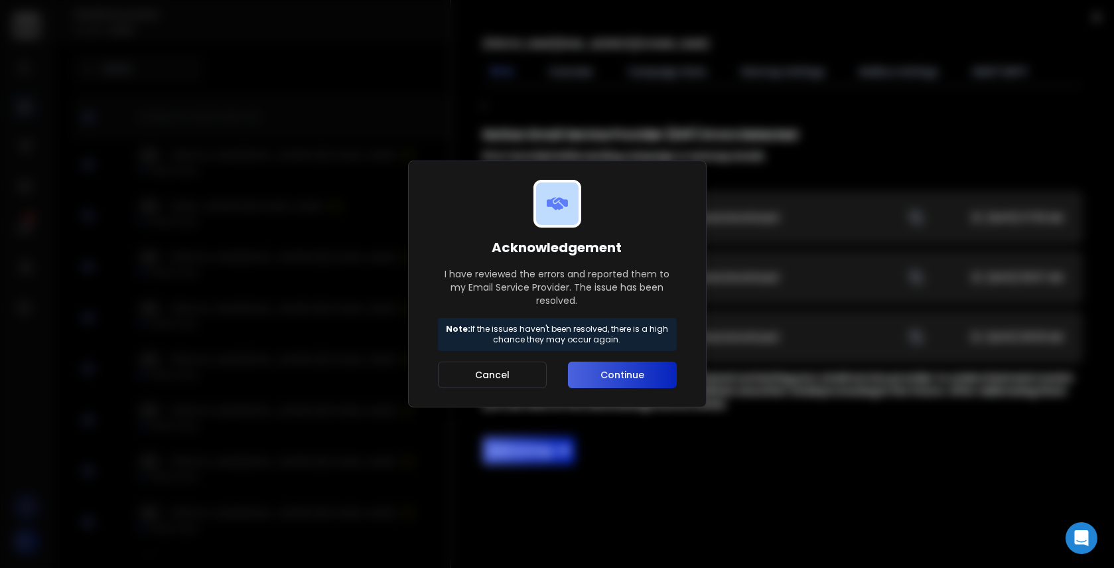
click at [622, 383] on button "Continue" at bounding box center [622, 375] width 108 height 27
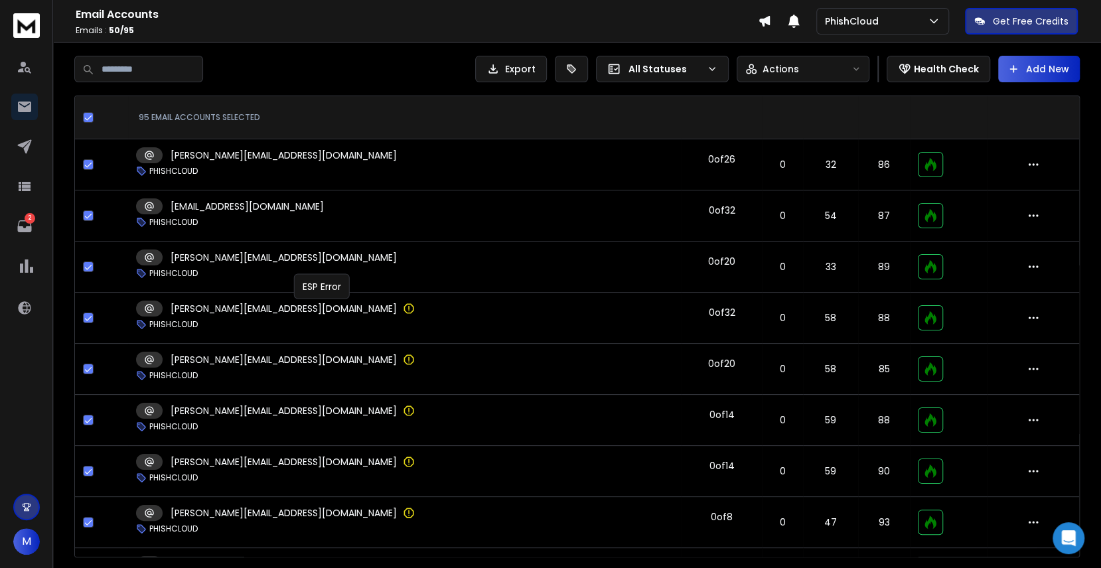
click at [404, 312] on icon at bounding box center [409, 309] width 10 height 10
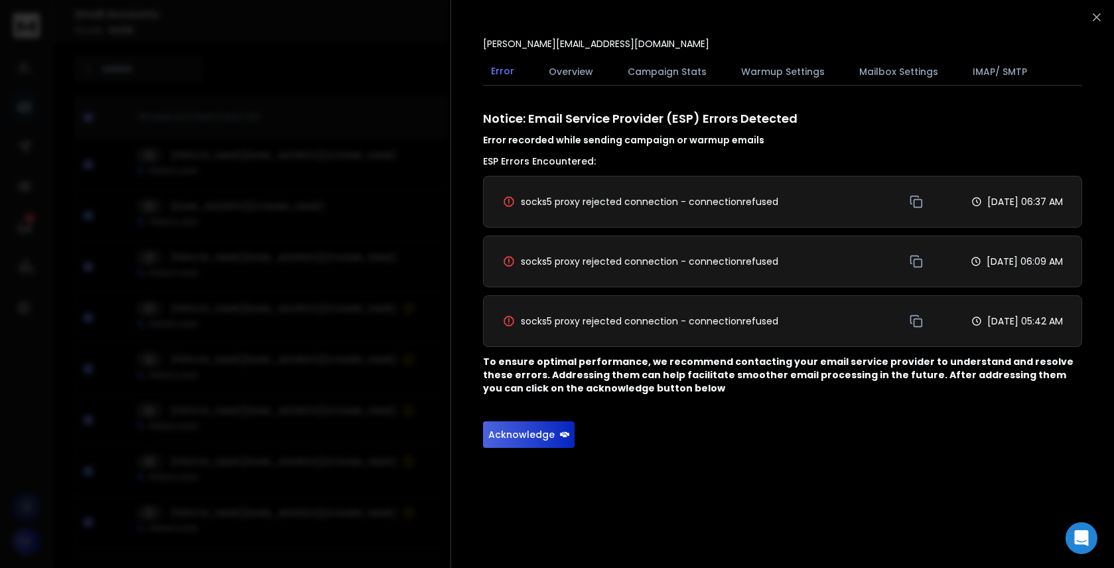
click at [518, 438] on button "Acknowledge" at bounding box center [529, 434] width 92 height 27
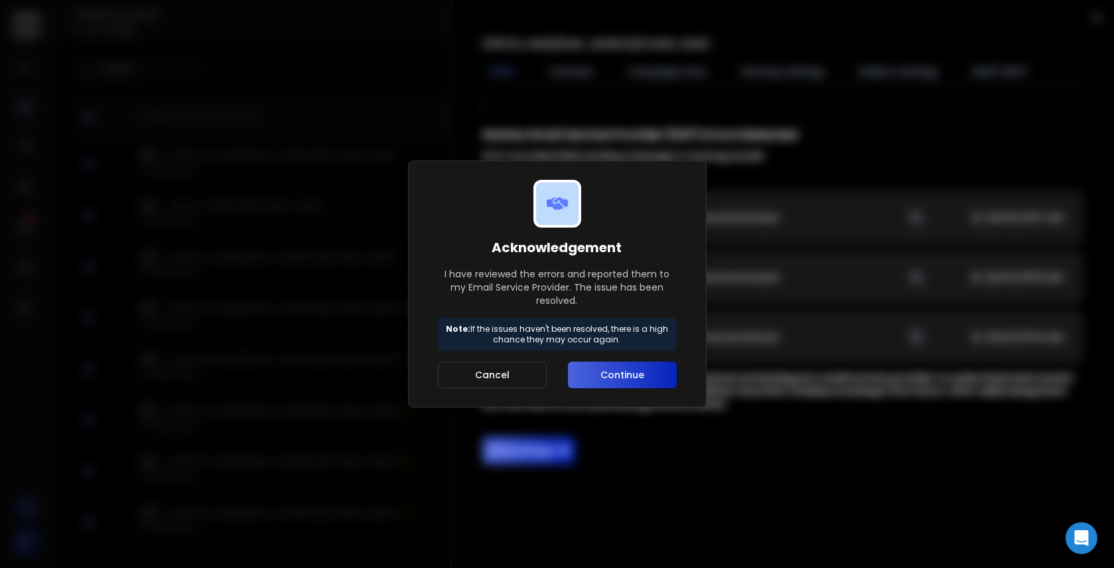
click at [635, 371] on button "Continue" at bounding box center [622, 375] width 108 height 27
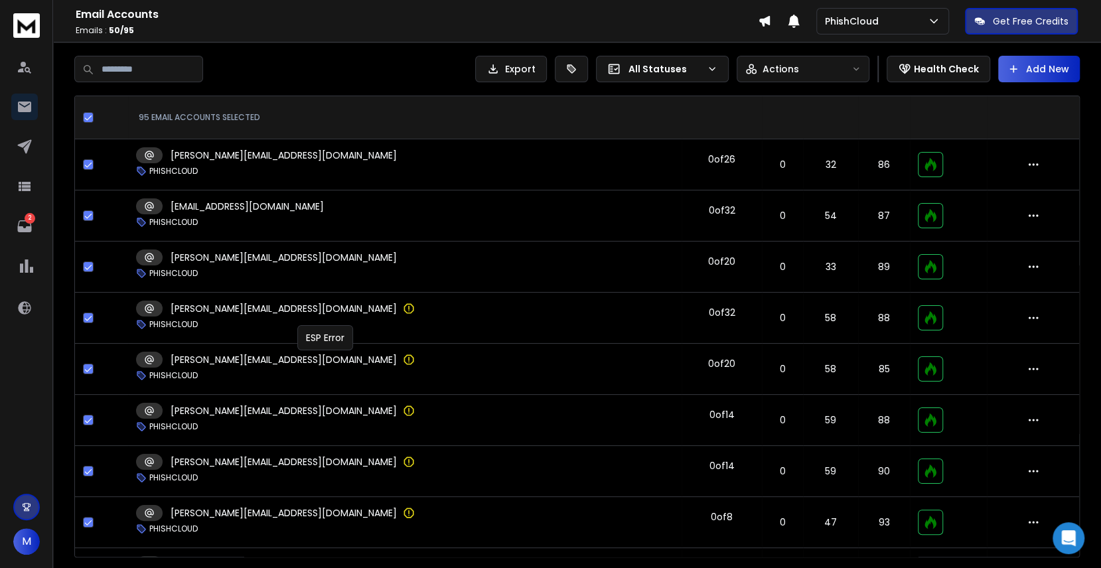
click at [402, 357] on icon at bounding box center [408, 359] width 13 height 13
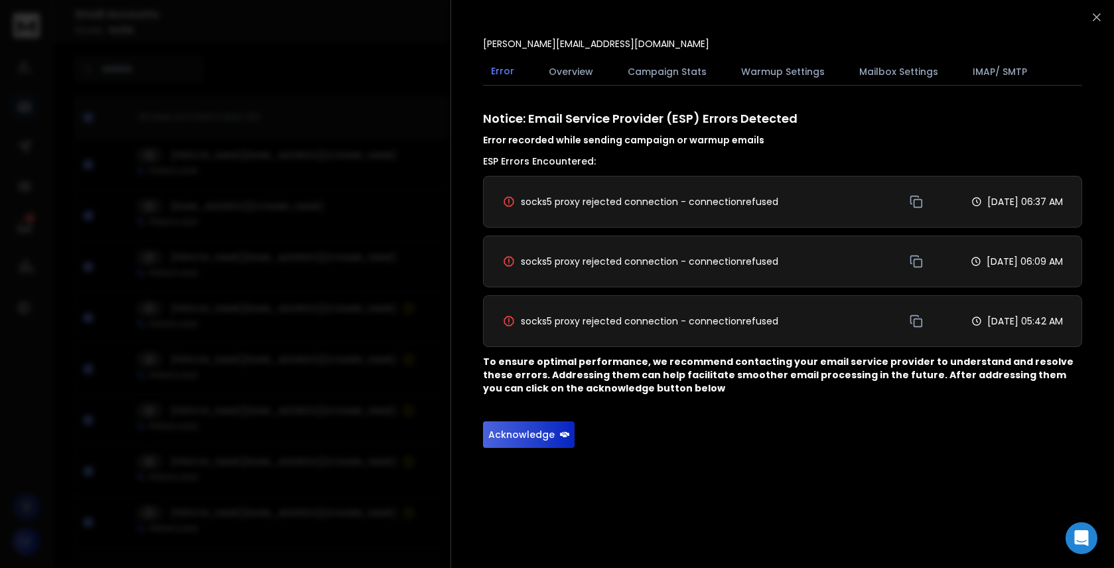
click at [545, 429] on button "Acknowledge" at bounding box center [529, 434] width 92 height 27
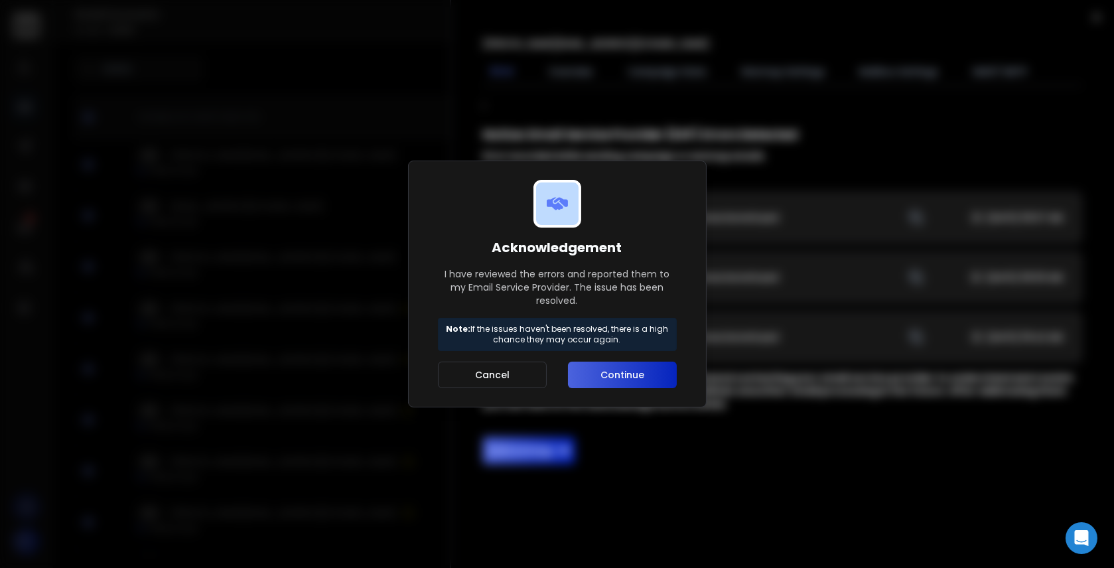
click at [630, 374] on button "Continue" at bounding box center [622, 375] width 108 height 27
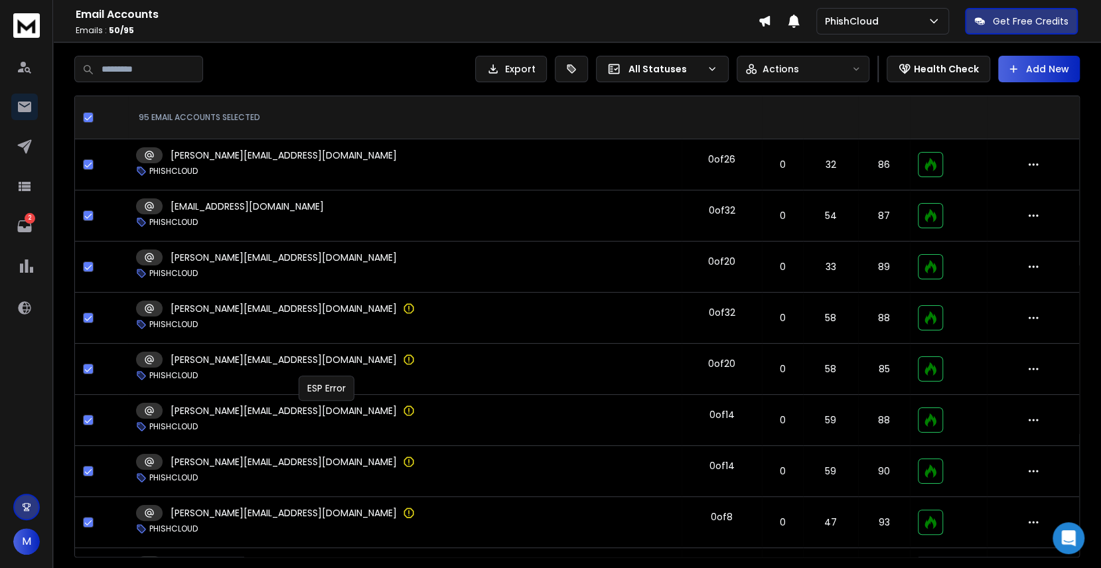
click at [408, 408] on icon at bounding box center [408, 410] width 1 height 4
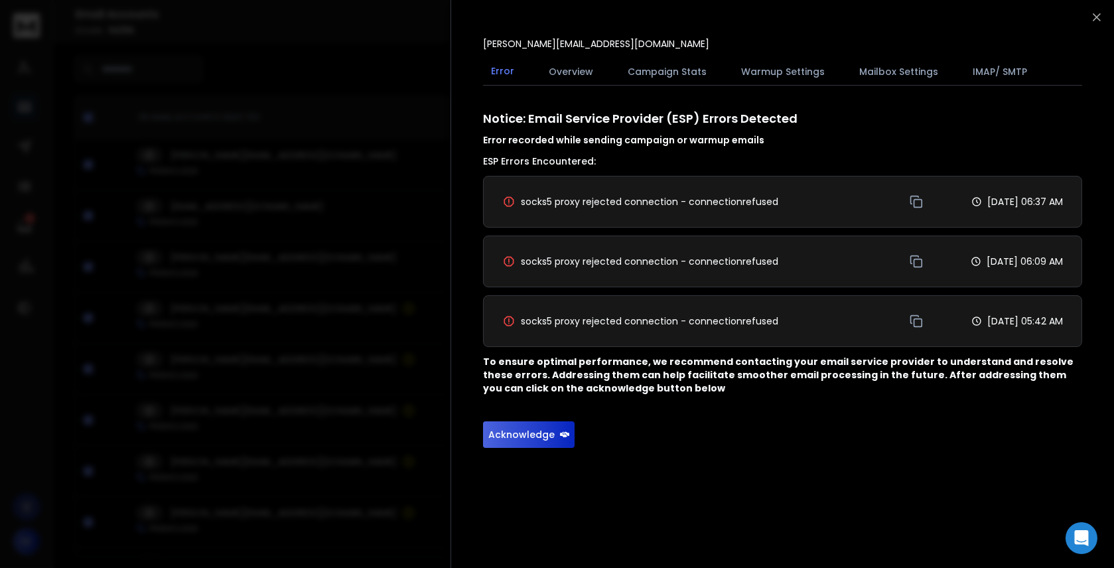
click at [537, 442] on button "Acknowledge" at bounding box center [529, 434] width 92 height 27
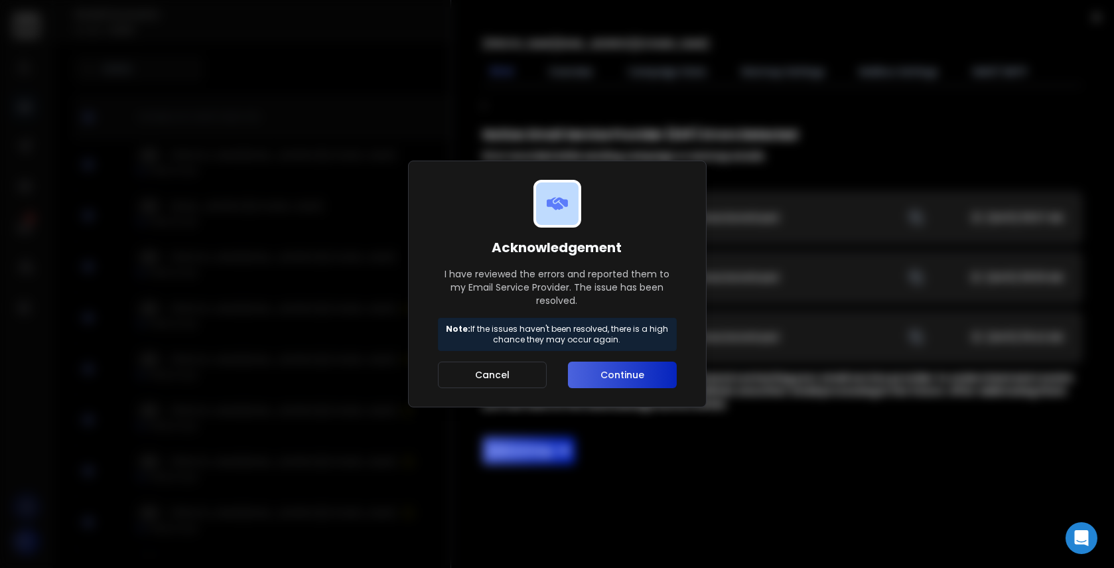
click at [604, 379] on button "Continue" at bounding box center [622, 375] width 108 height 27
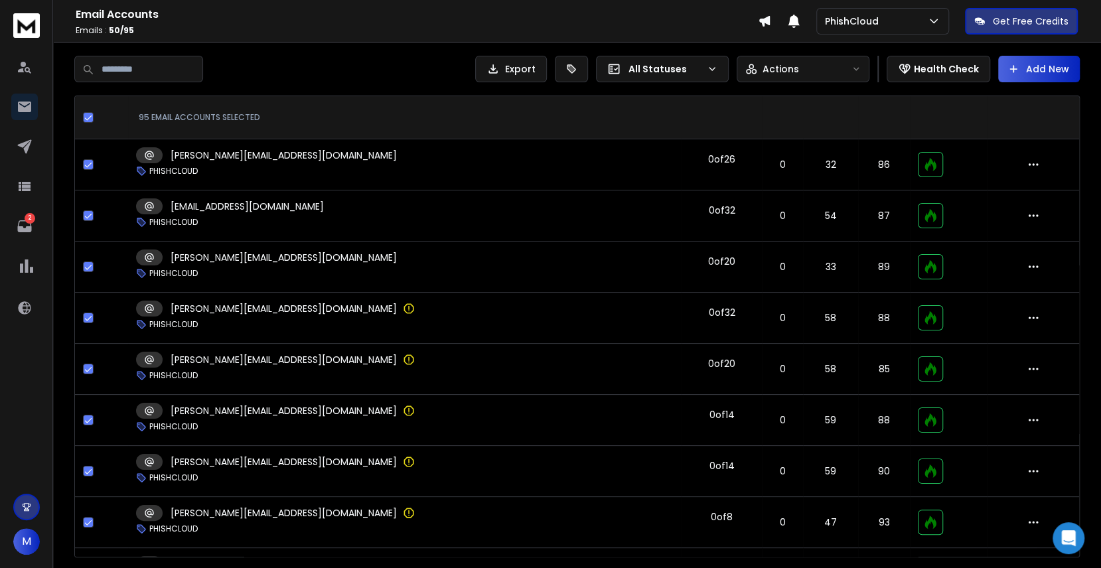
scroll to position [88, 0]
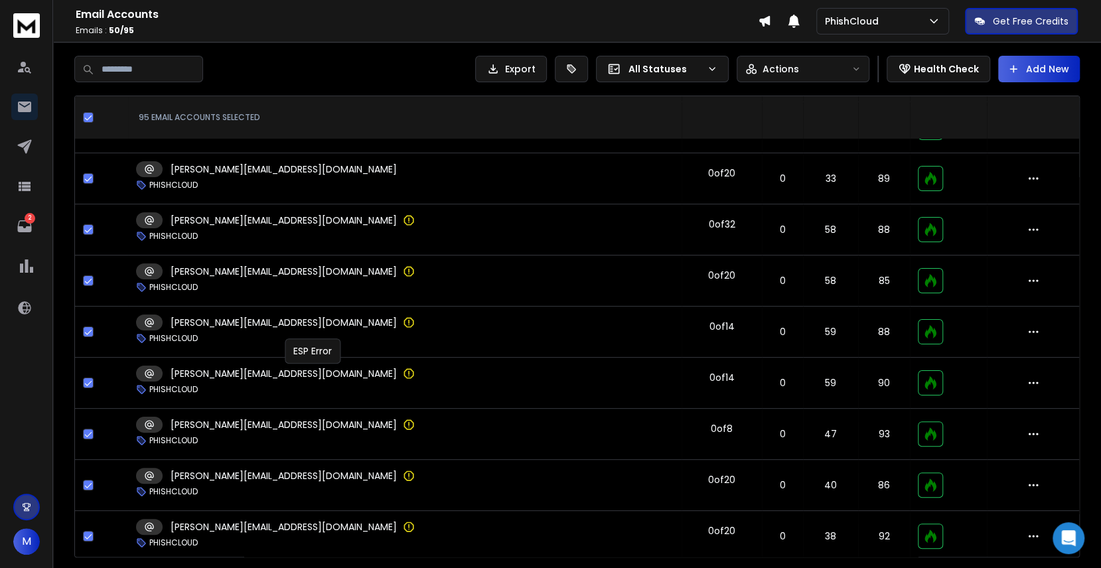
click at [408, 375] on circle at bounding box center [408, 375] width 1 height 1
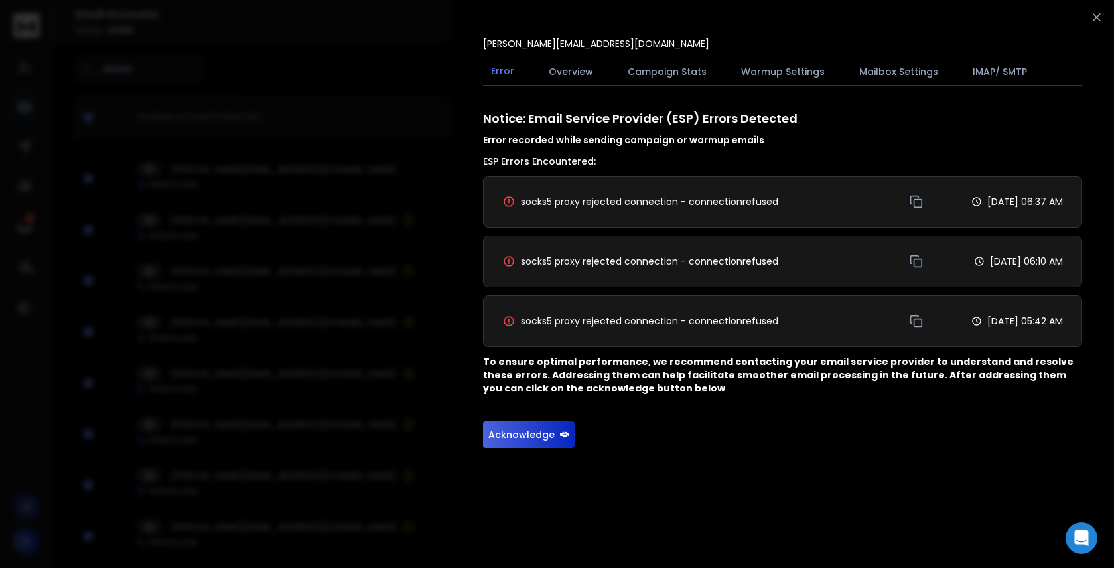
click at [541, 435] on button "Acknowledge" at bounding box center [529, 434] width 92 height 27
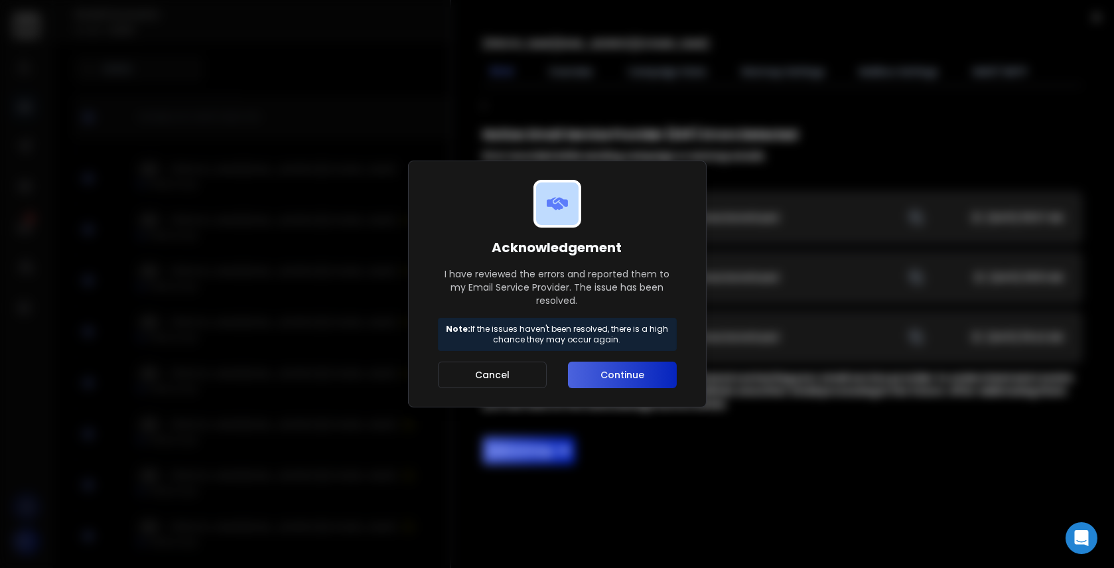
click at [634, 368] on button "Continue" at bounding box center [622, 375] width 108 height 27
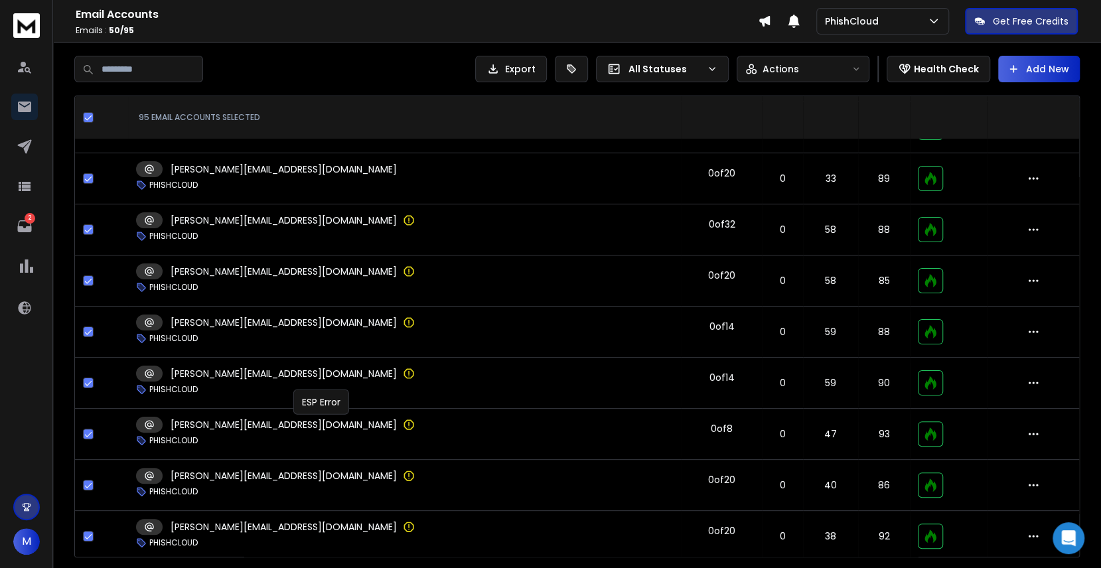
click at [404, 427] on icon at bounding box center [409, 425] width 10 height 10
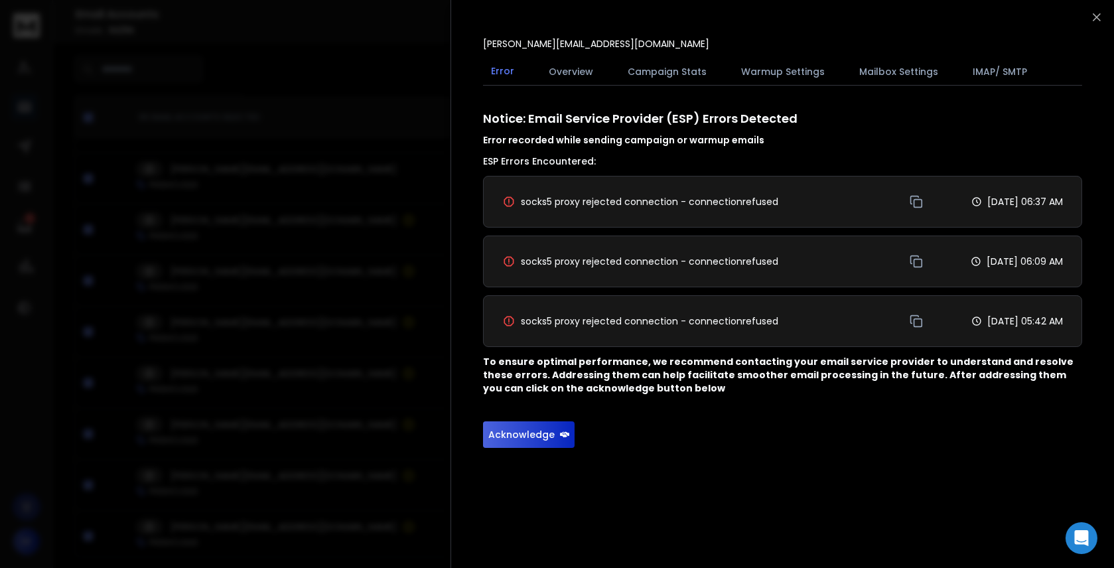
click at [539, 433] on button "Acknowledge" at bounding box center [529, 434] width 92 height 27
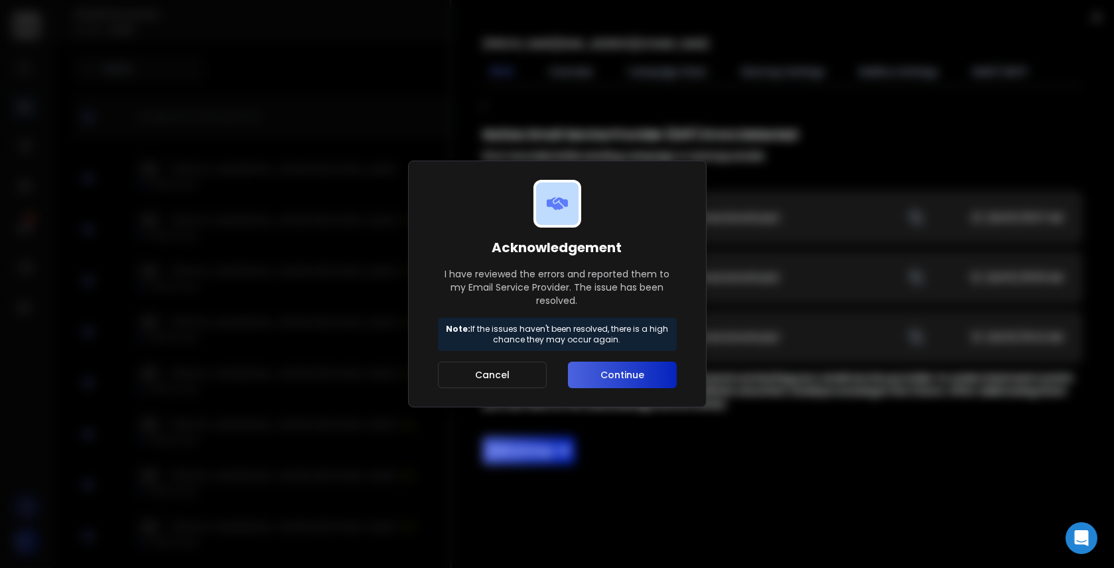
click at [606, 380] on button "Continue" at bounding box center [622, 375] width 108 height 27
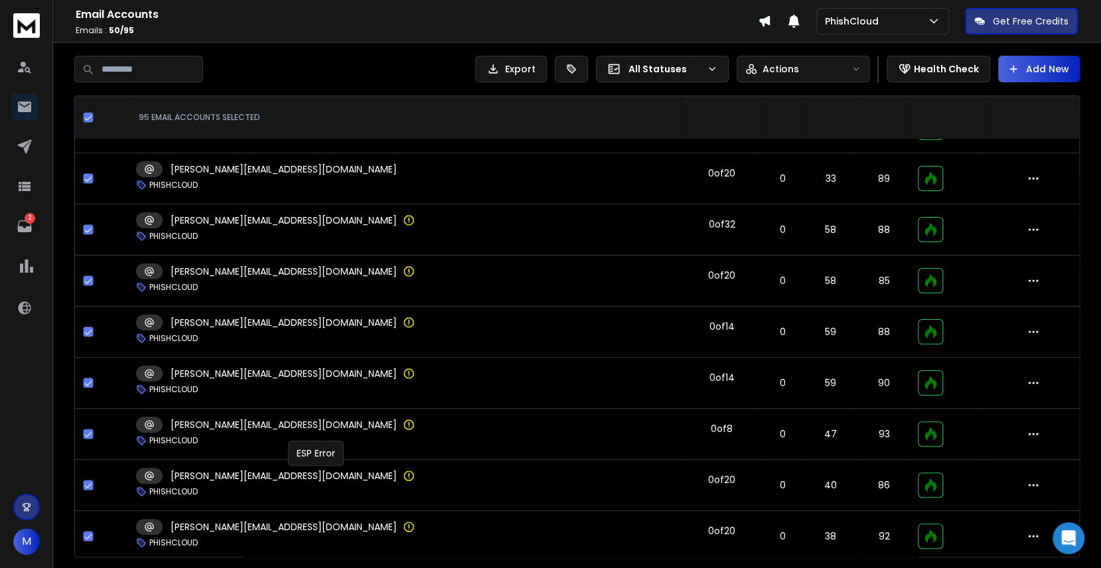
click at [408, 475] on icon at bounding box center [408, 475] width 1 height 4
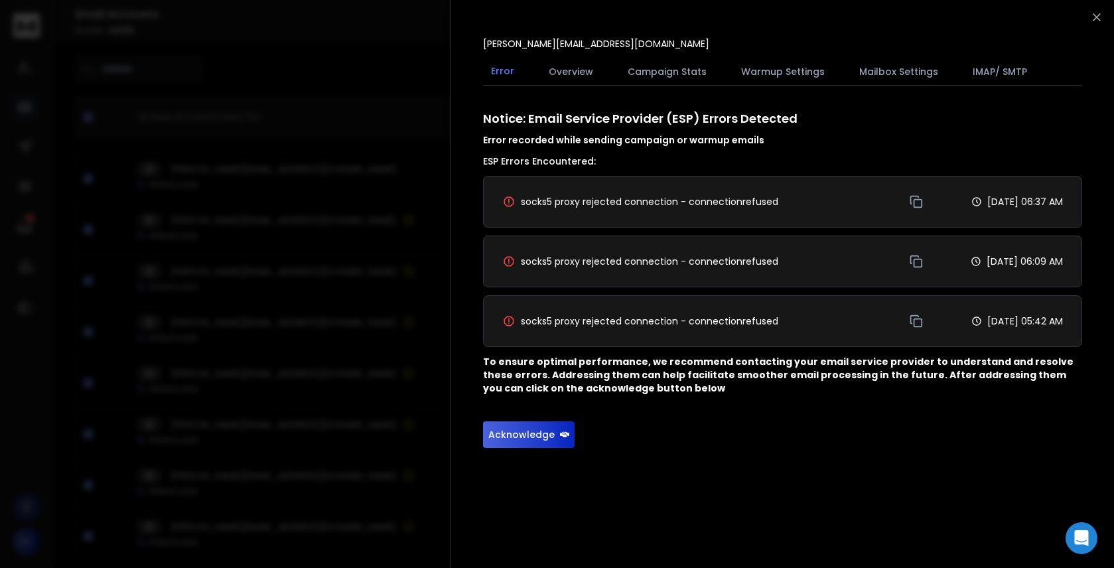
click at [535, 435] on button "Acknowledge" at bounding box center [529, 434] width 92 height 27
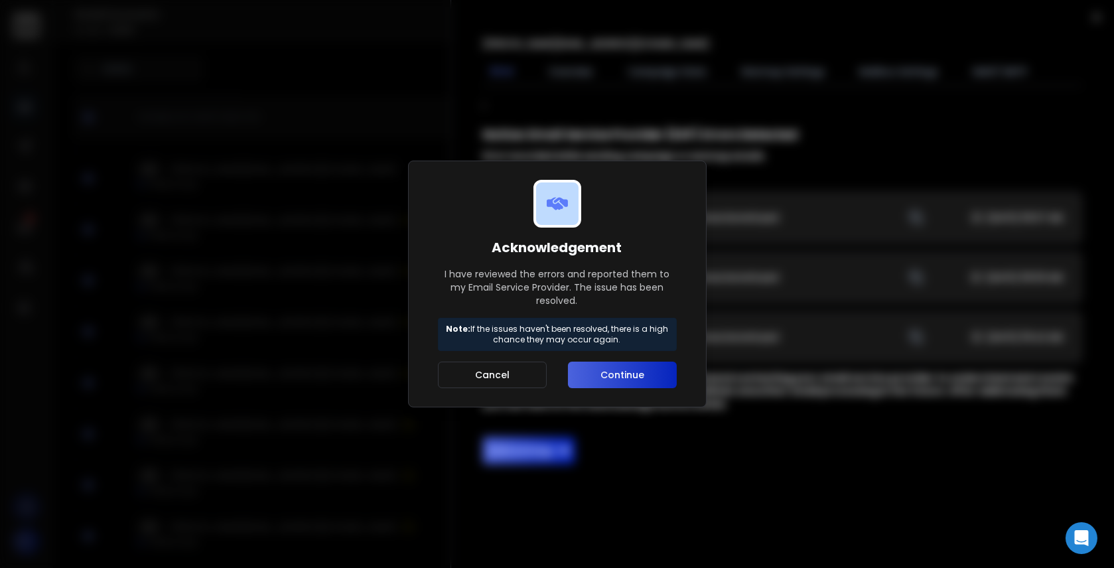
click at [615, 379] on button "Continue" at bounding box center [622, 375] width 108 height 27
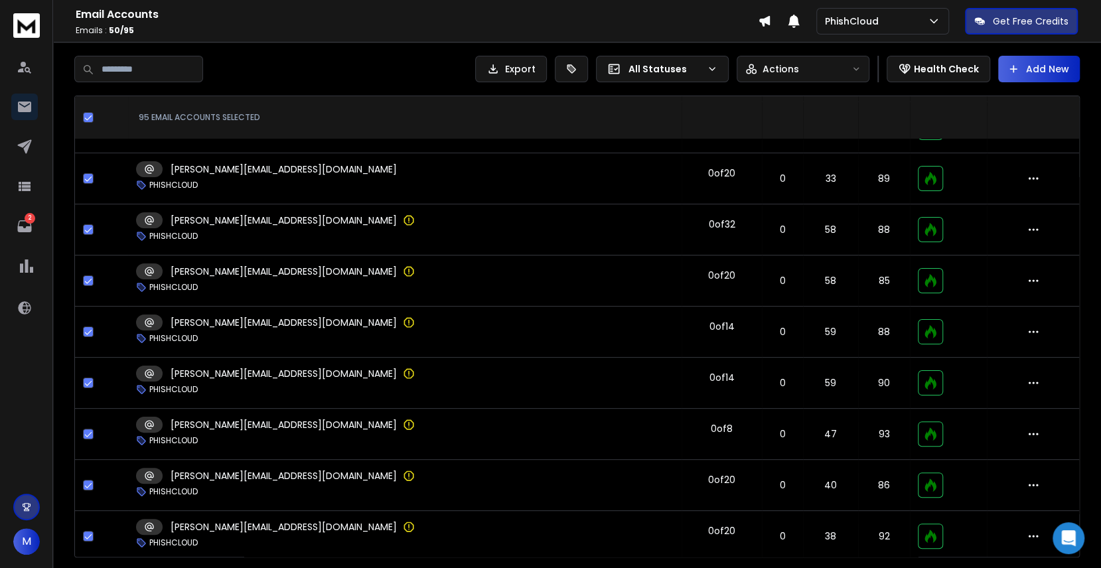
scroll to position [176, 0]
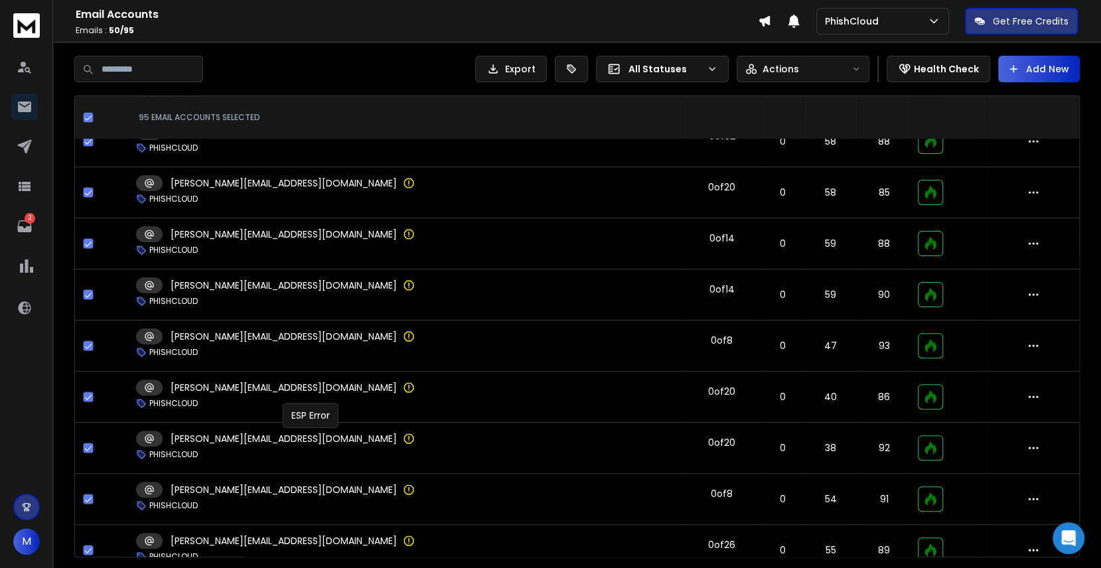
click at [402, 433] on icon at bounding box center [408, 438] width 13 height 13
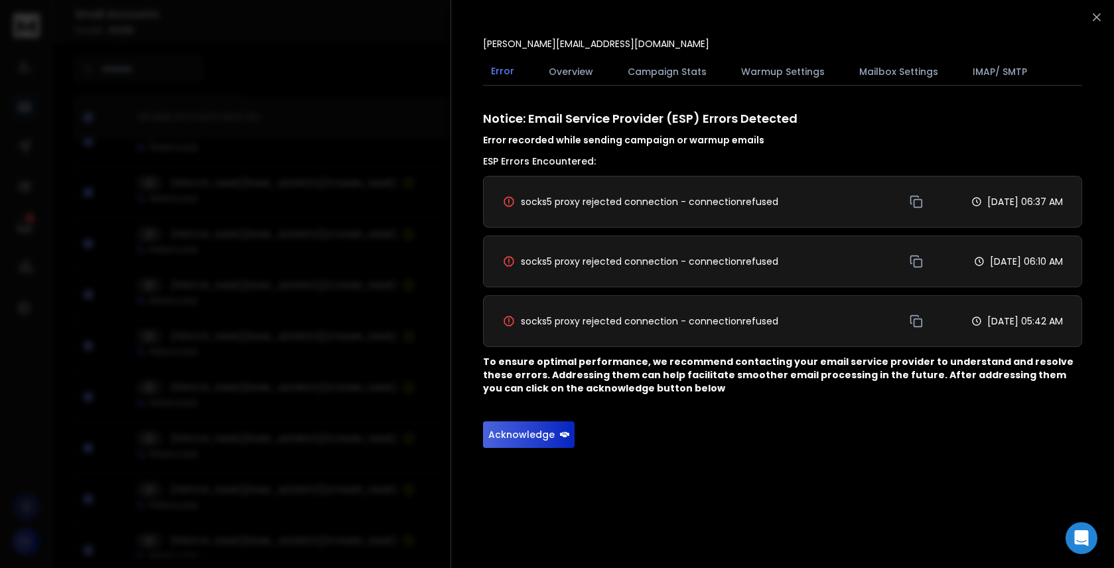
click at [517, 436] on button "Acknowledge" at bounding box center [529, 434] width 92 height 27
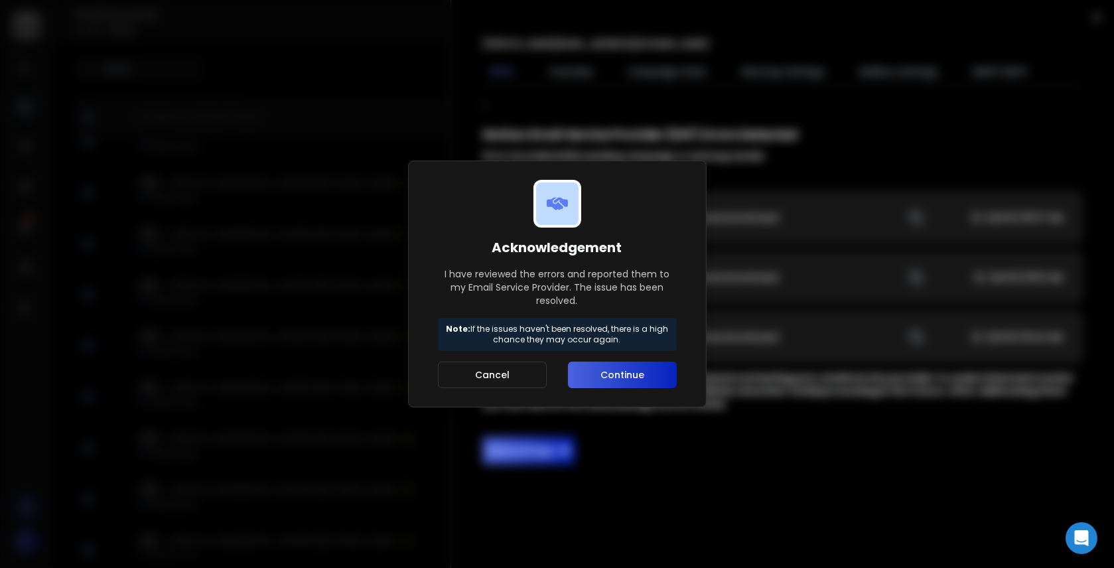
click at [616, 374] on button "Continue" at bounding box center [622, 375] width 108 height 27
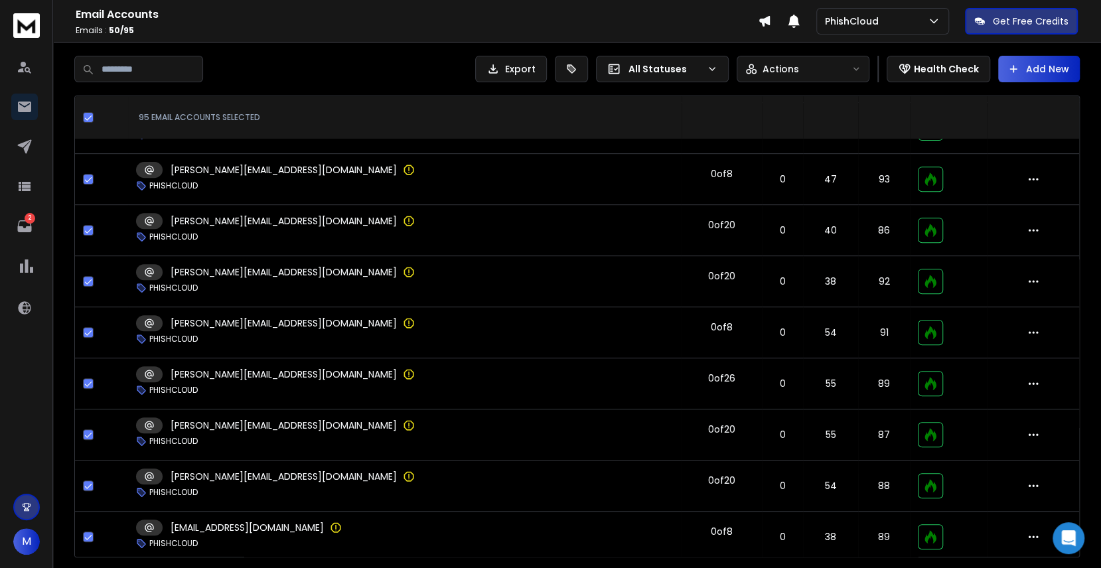
scroll to position [354, 0]
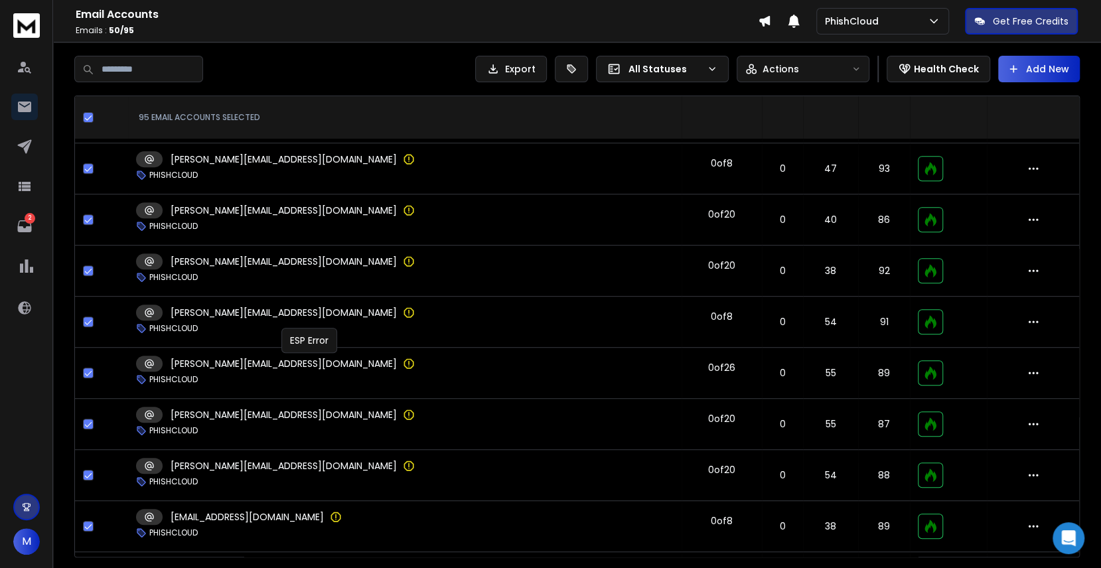
click at [402, 366] on icon at bounding box center [408, 363] width 13 height 13
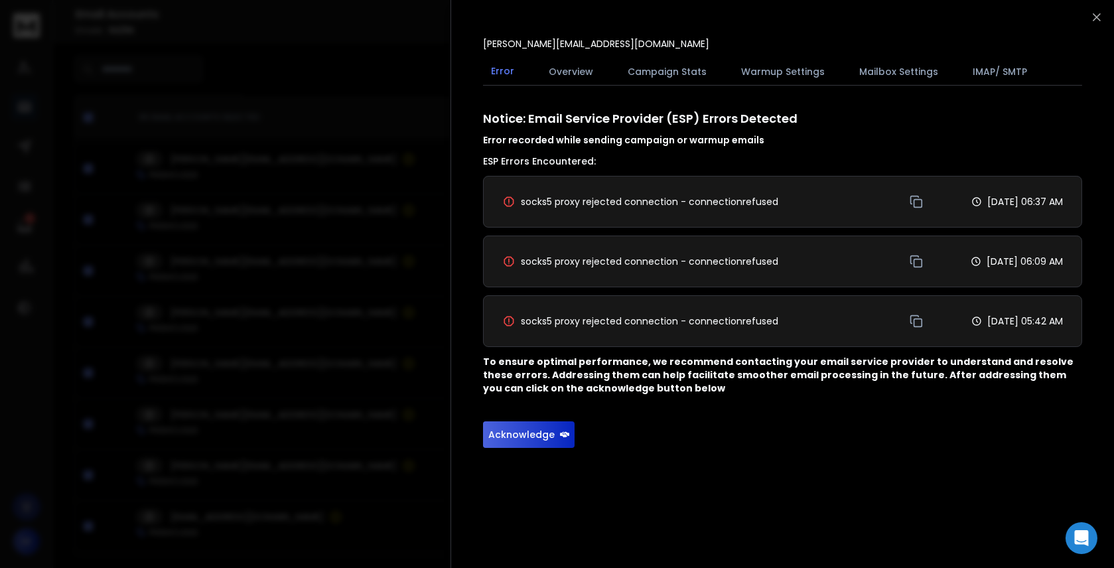
click at [527, 433] on button "Acknowledge" at bounding box center [529, 434] width 92 height 27
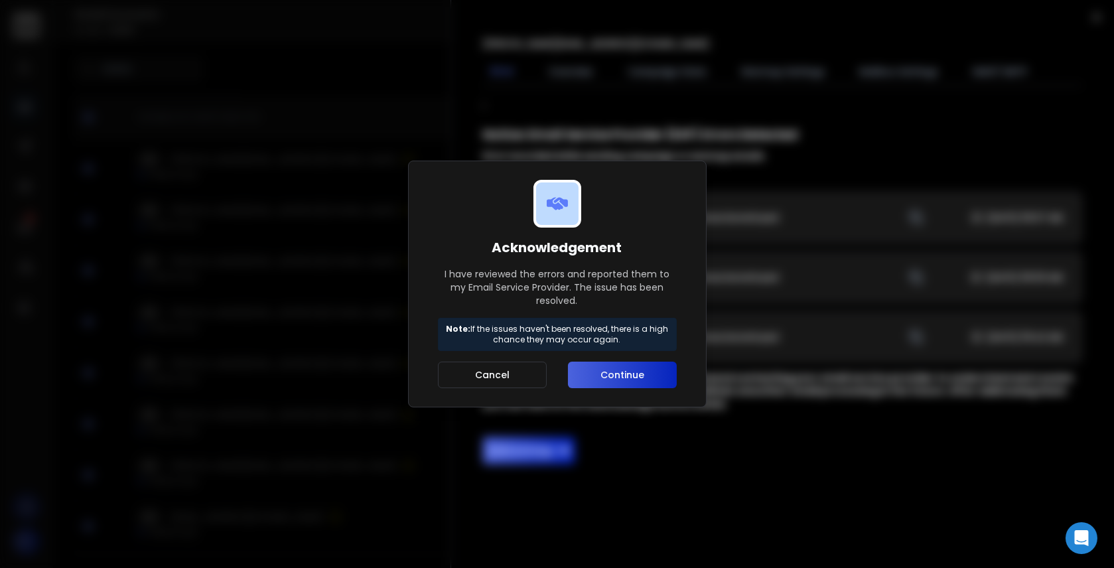
click at [611, 379] on button "Continue" at bounding box center [622, 375] width 108 height 27
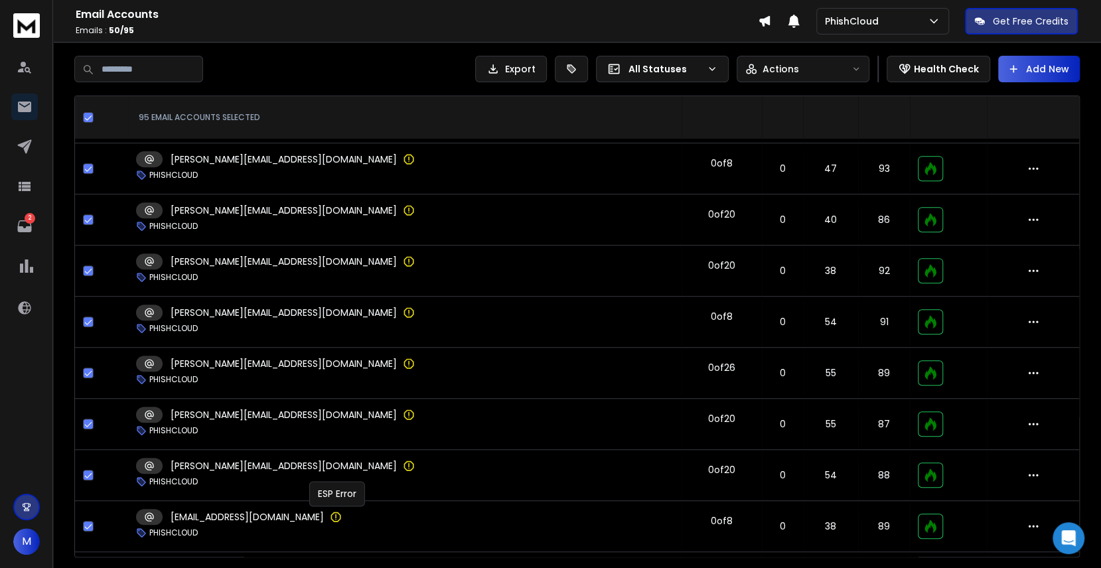
click at [340, 515] on icon at bounding box center [335, 516] width 13 height 13
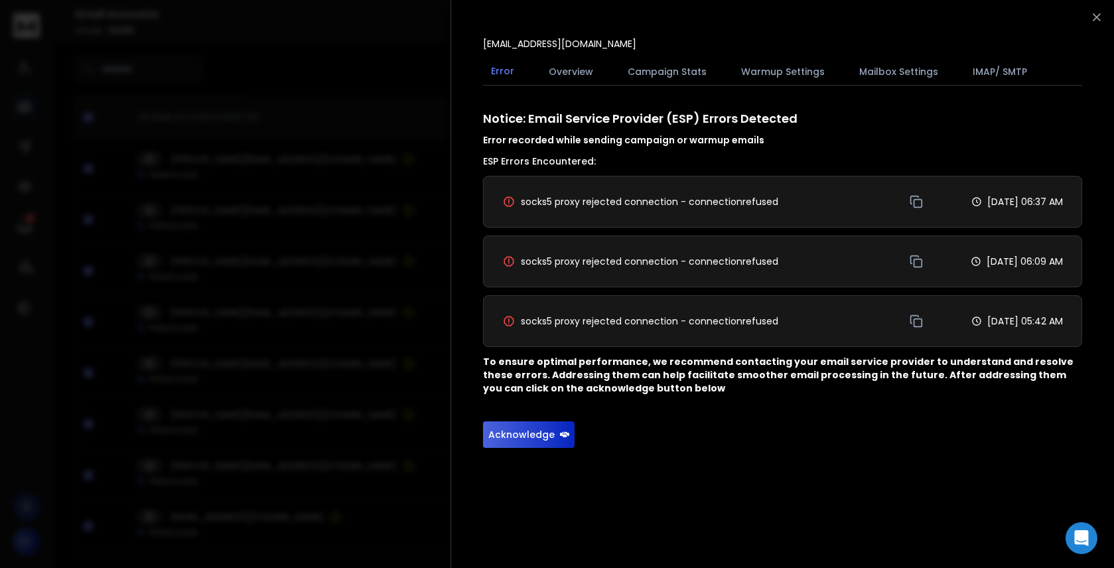
click at [516, 438] on button "Acknowledge" at bounding box center [529, 434] width 92 height 27
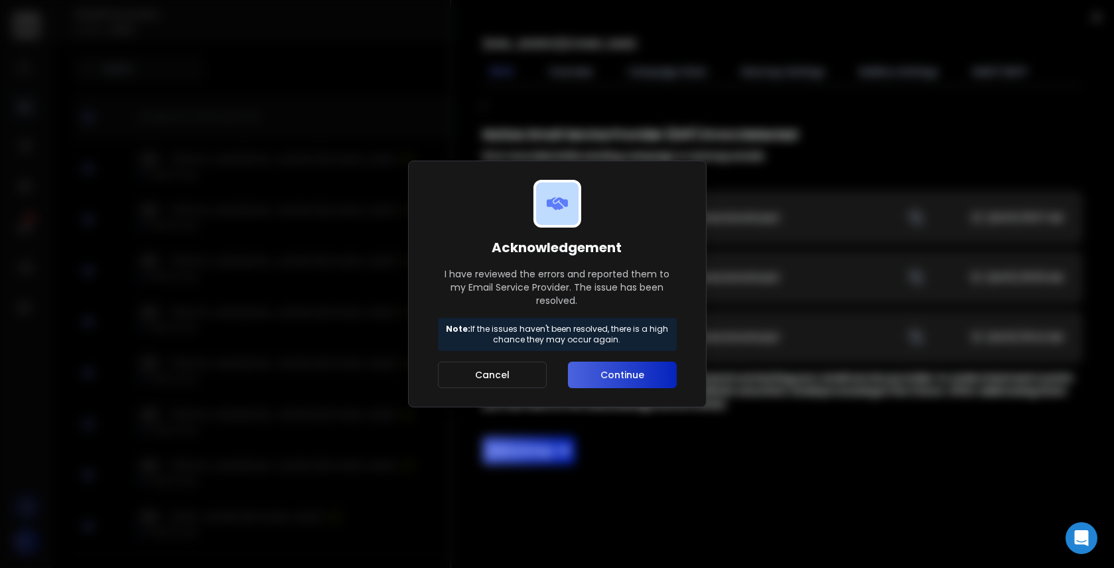
click at [641, 375] on button "Continue" at bounding box center [622, 375] width 108 height 27
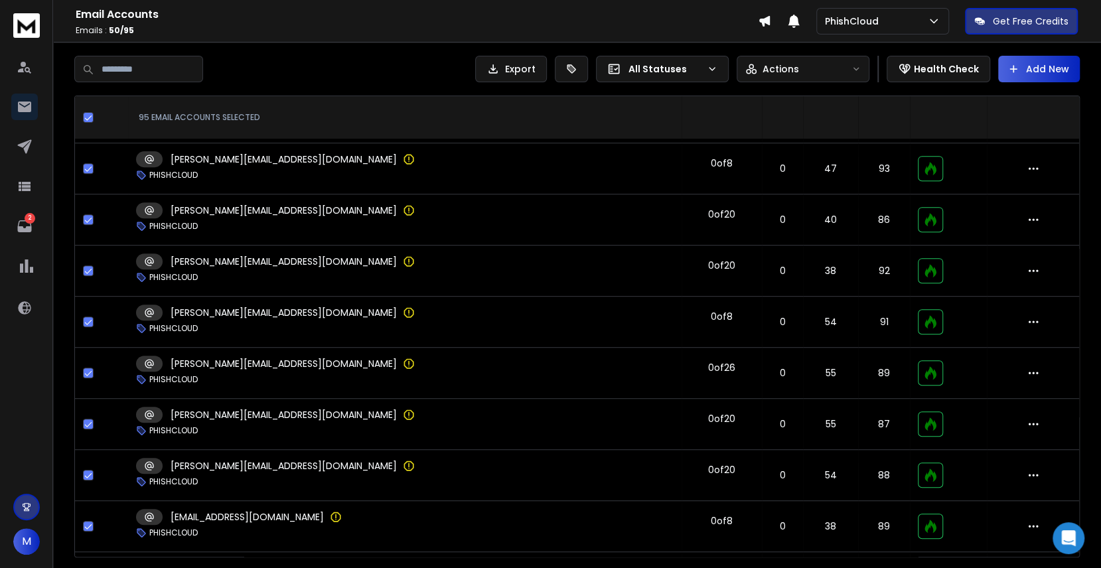
scroll to position [531, 0]
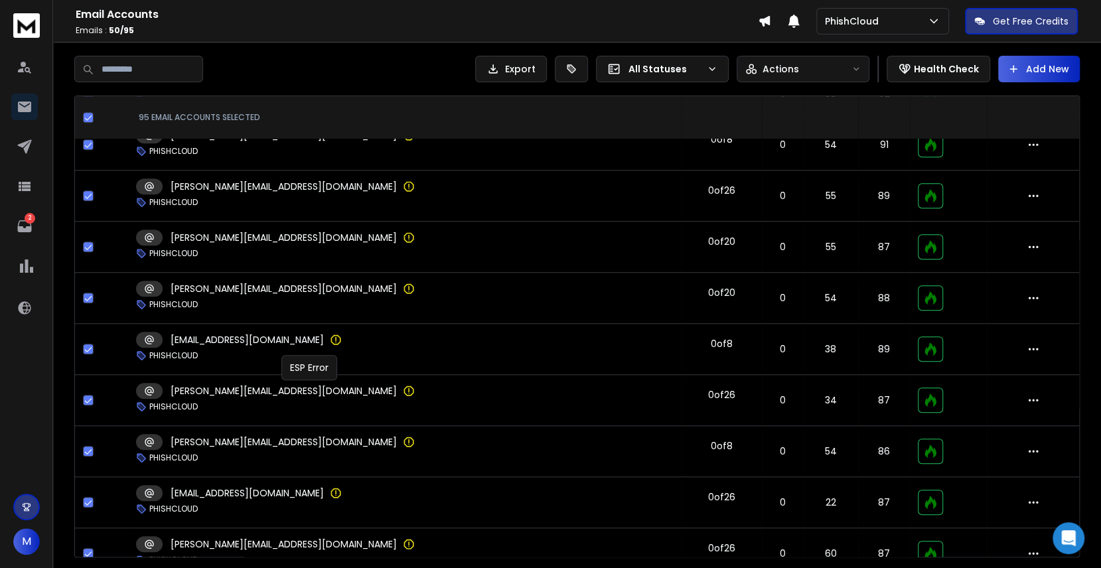
click at [402, 390] on icon at bounding box center [408, 390] width 13 height 13
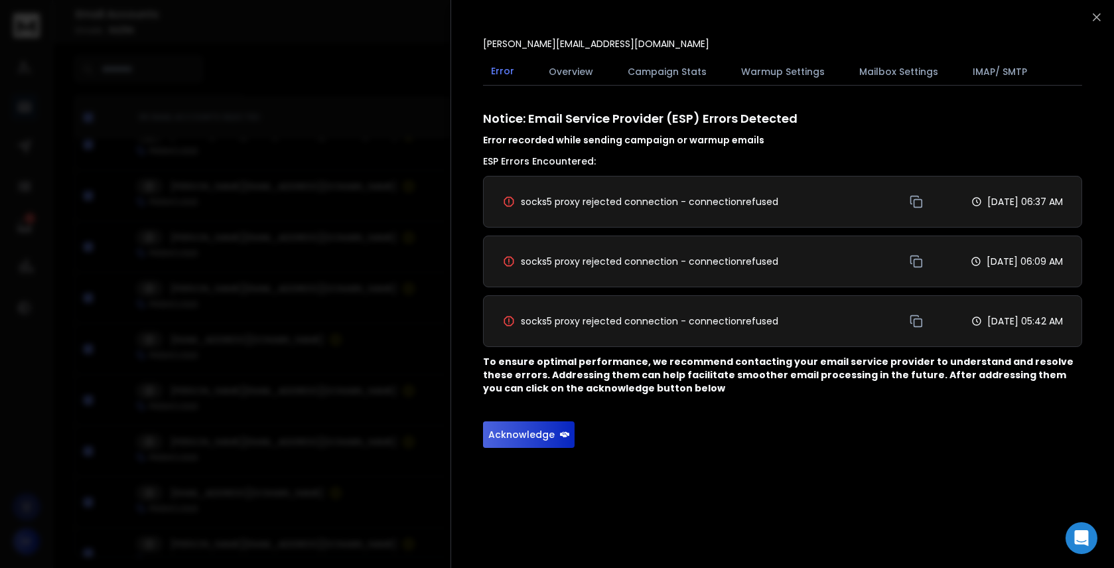
click at [530, 429] on button "Acknowledge" at bounding box center [529, 434] width 92 height 27
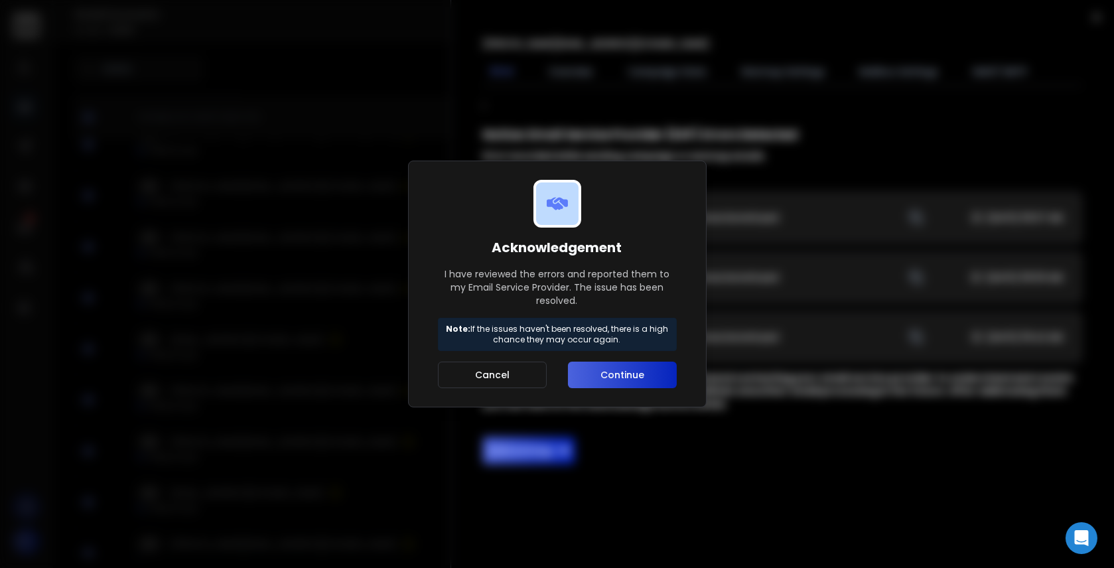
click at [641, 369] on button "Continue" at bounding box center [622, 375] width 108 height 27
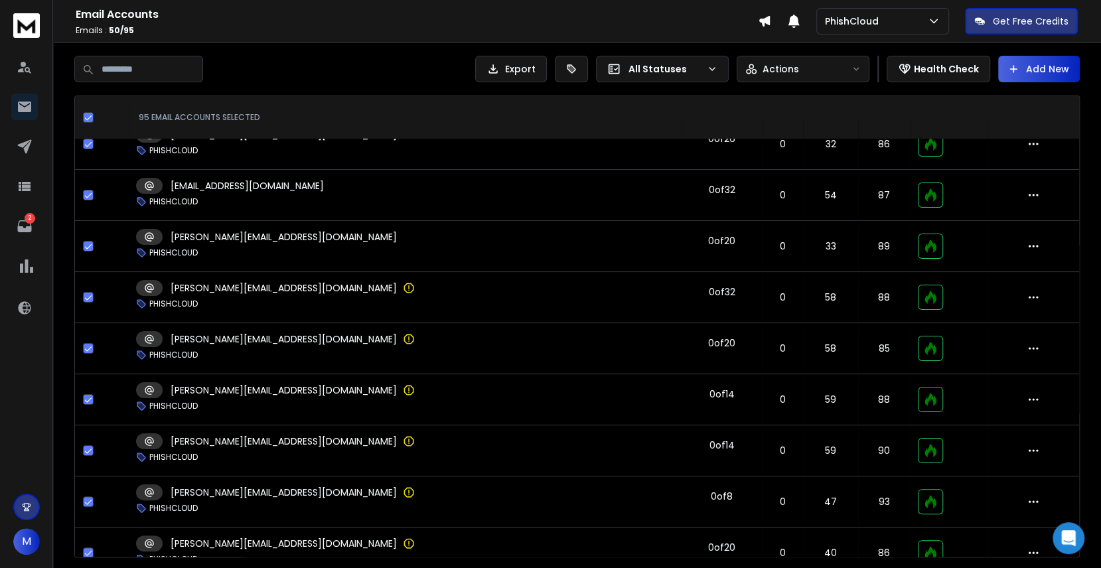
scroll to position [0, 0]
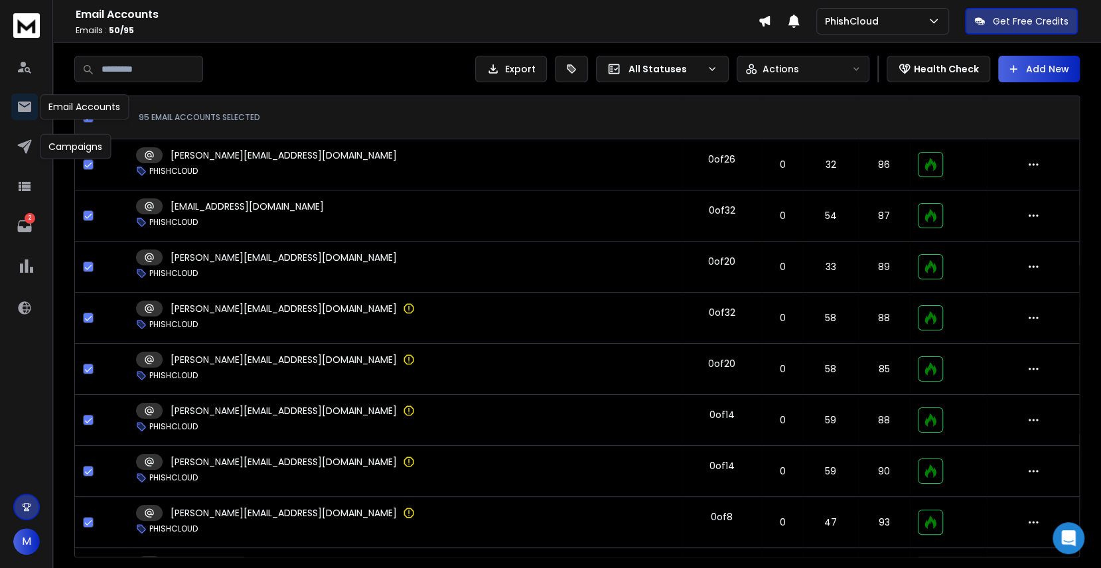
click at [25, 147] on icon at bounding box center [24, 146] width 14 height 14
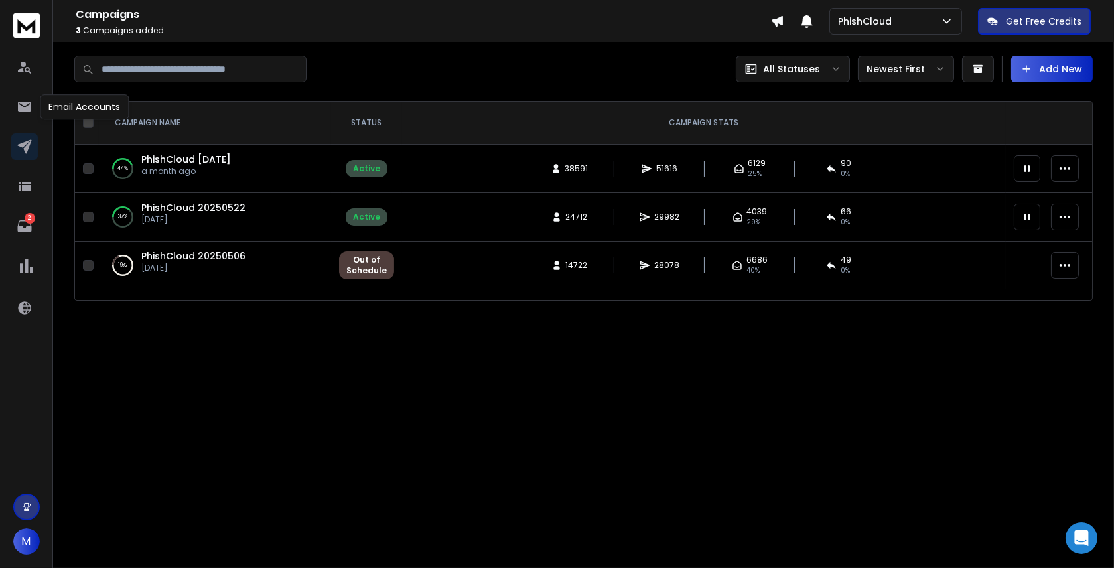
click at [23, 112] on icon at bounding box center [25, 107] width 16 height 16
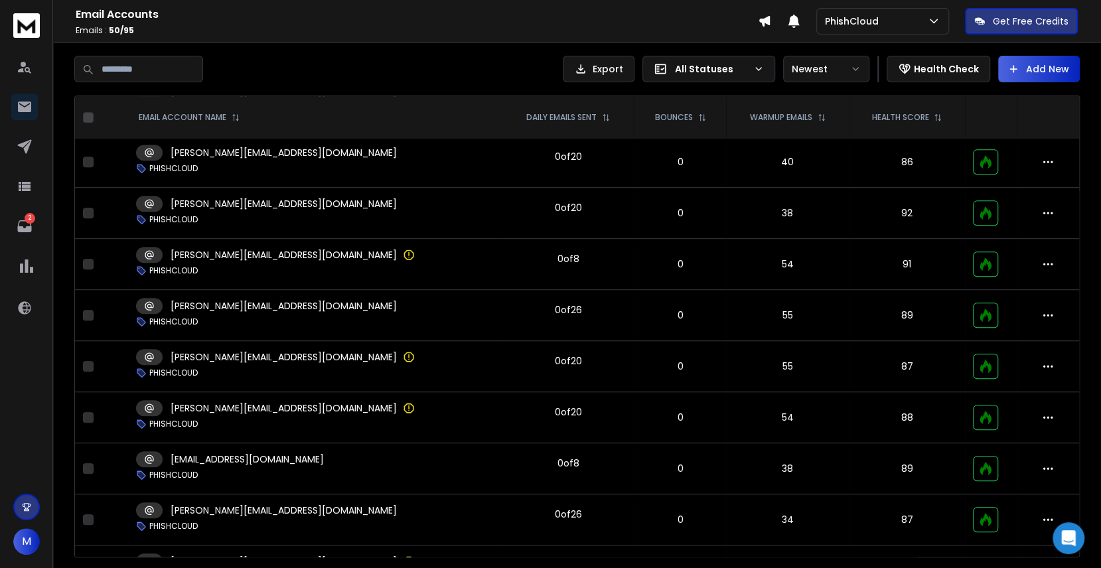
scroll to position [442, 0]
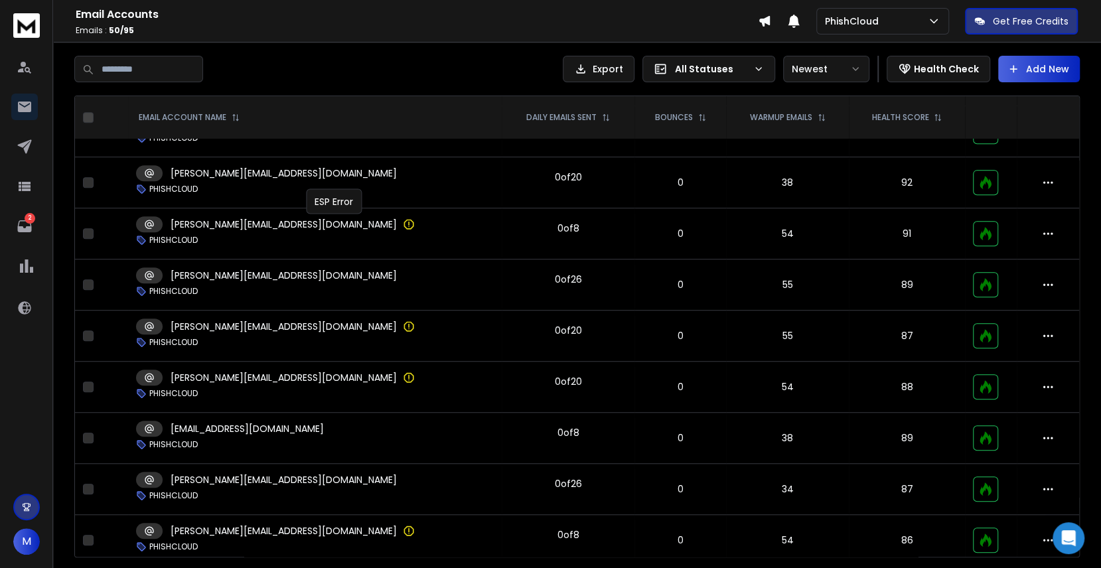
click at [402, 220] on icon at bounding box center [408, 224] width 13 height 13
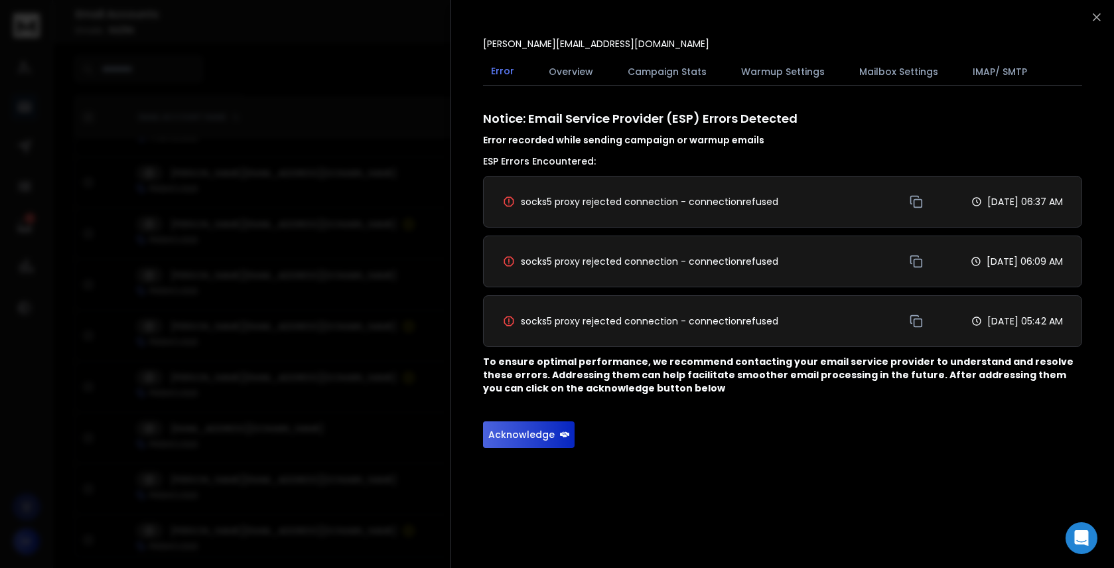
click at [556, 431] on button "Acknowledge" at bounding box center [529, 434] width 92 height 27
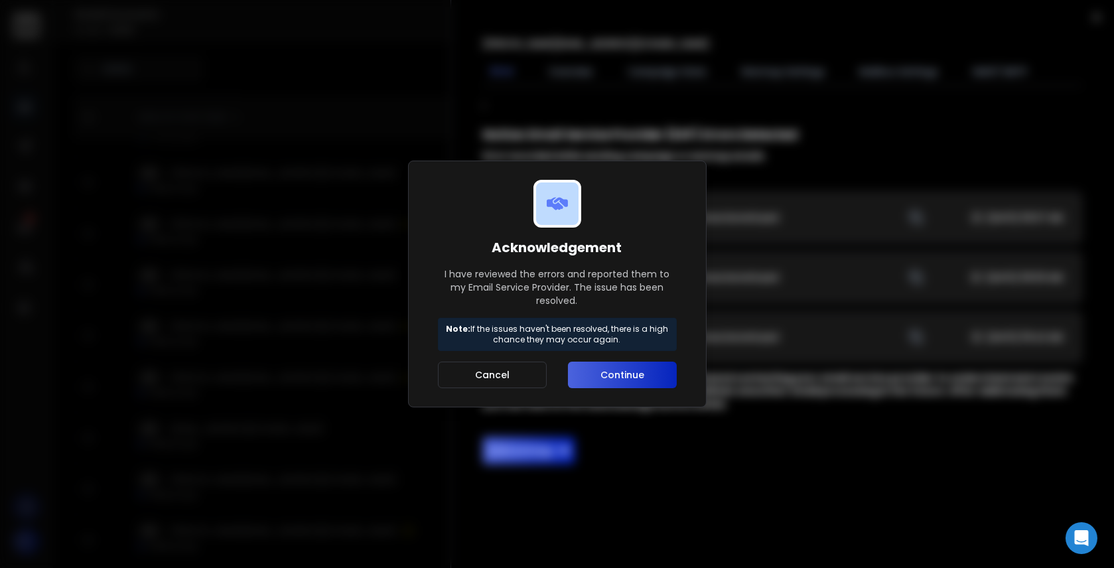
click at [658, 369] on button "Continue" at bounding box center [622, 375] width 108 height 27
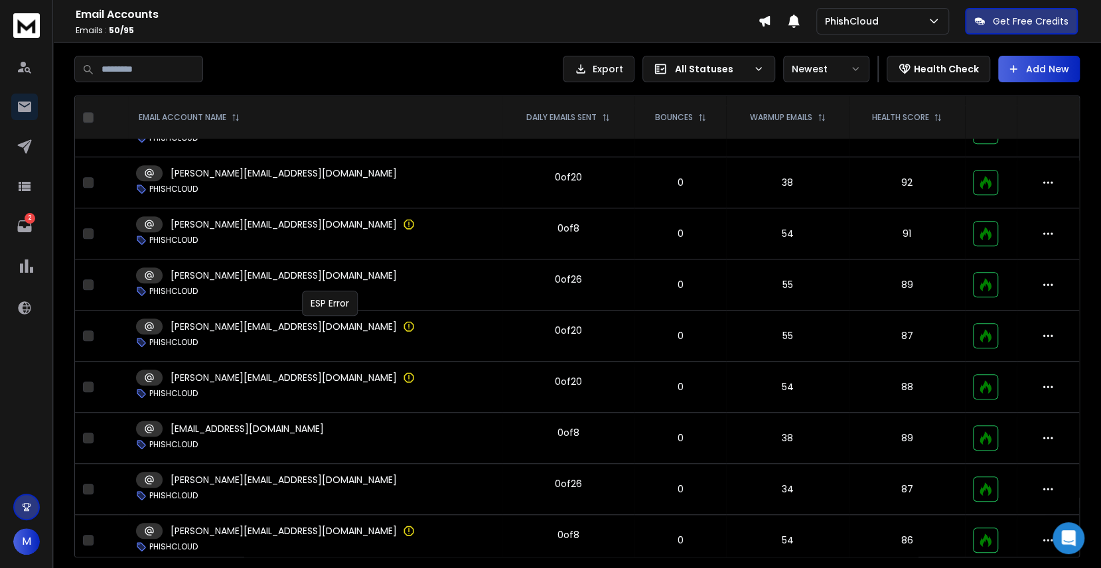
click at [402, 326] on icon at bounding box center [408, 326] width 13 height 13
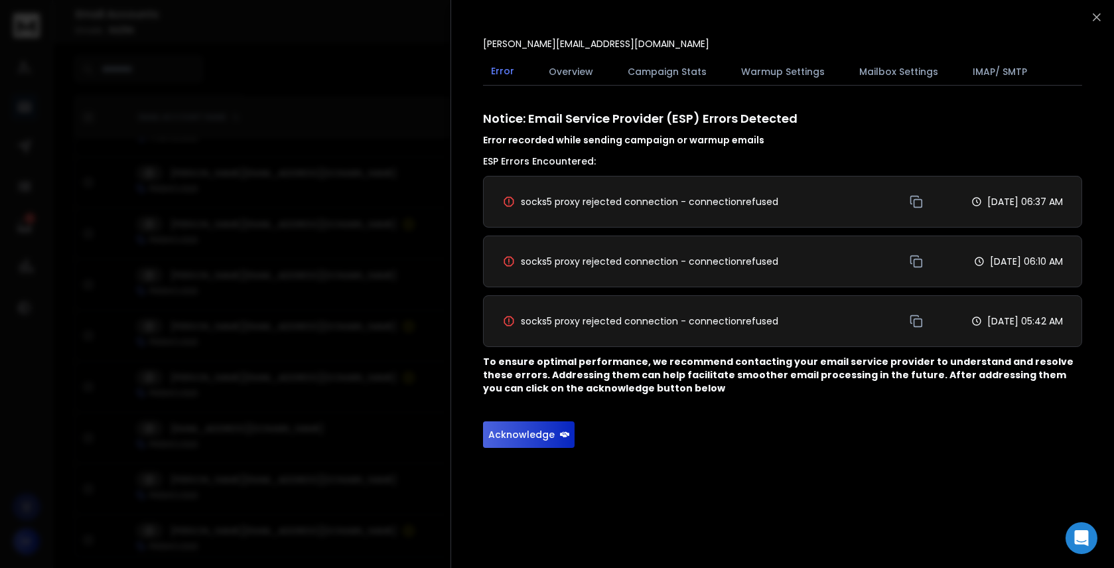
click at [550, 432] on button "Acknowledge" at bounding box center [529, 434] width 92 height 27
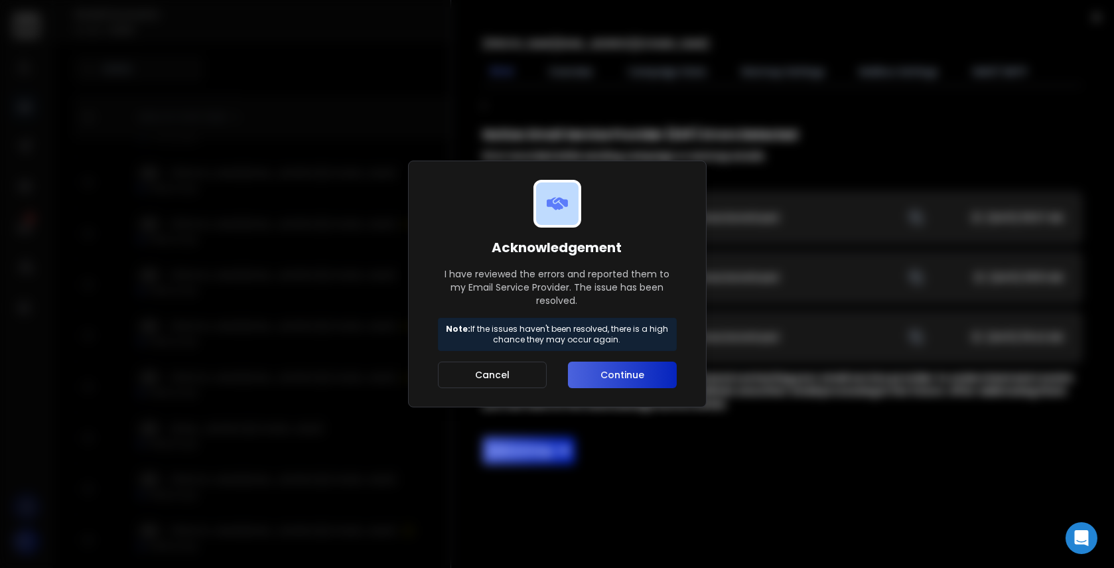
click at [628, 367] on button "Continue" at bounding box center [622, 375] width 108 height 27
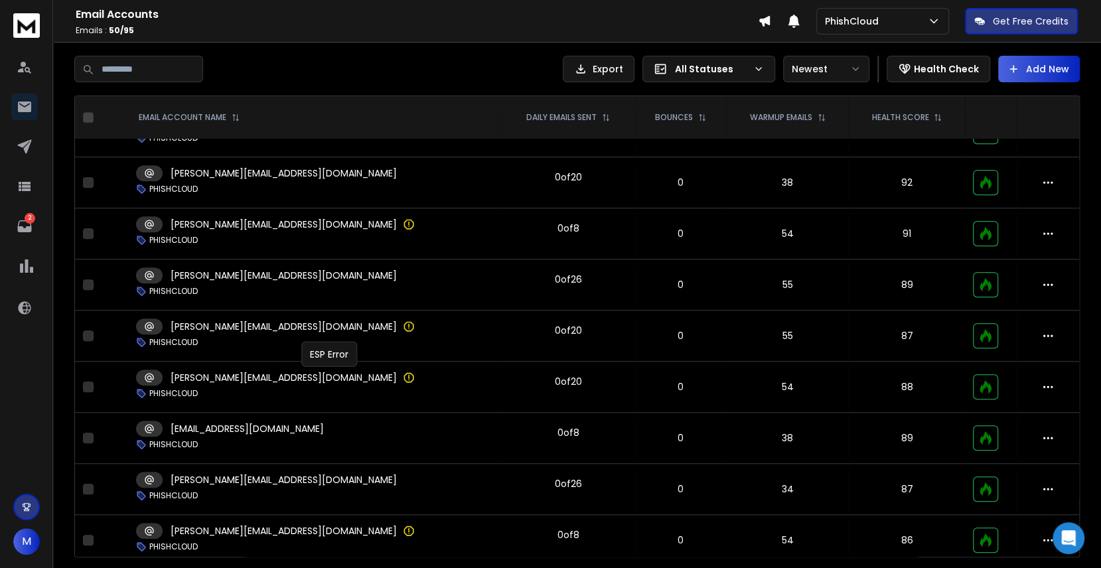
click at [402, 377] on icon at bounding box center [408, 377] width 13 height 13
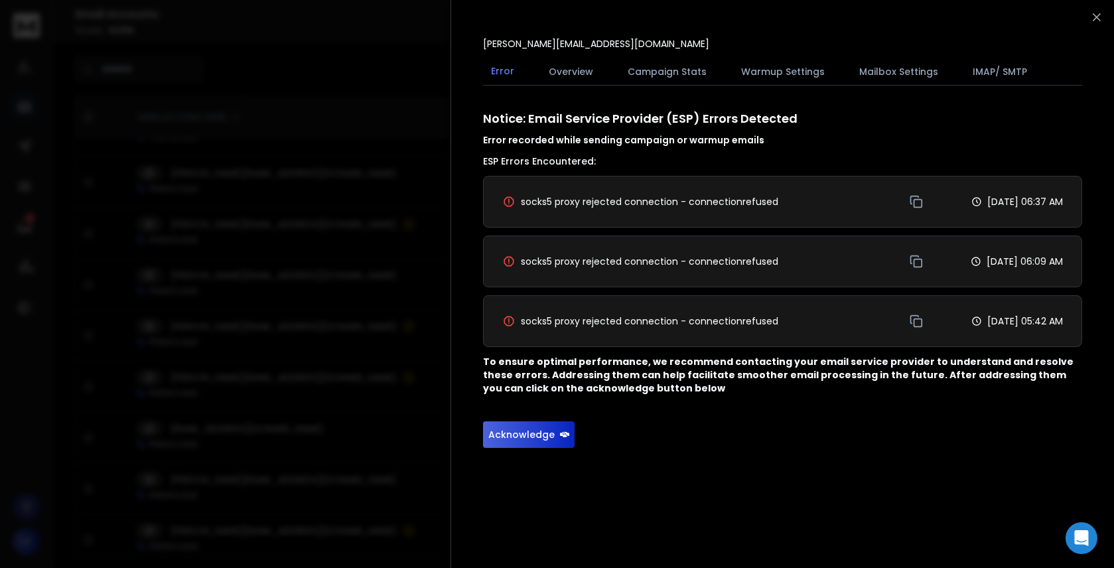
click at [548, 438] on button "Acknowledge" at bounding box center [529, 434] width 92 height 27
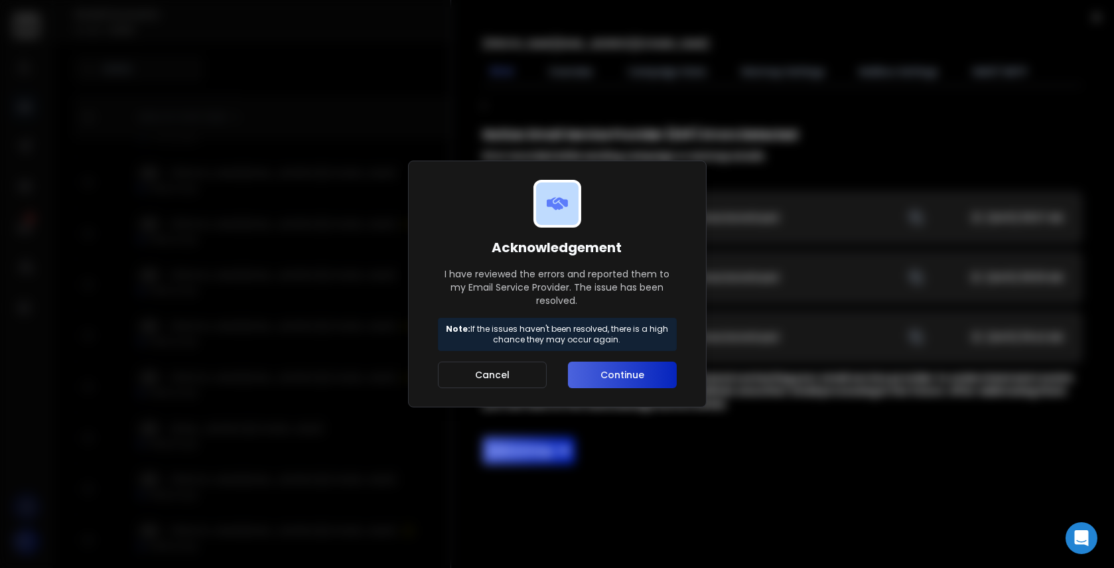
click at [645, 375] on button "Continue" at bounding box center [622, 375] width 108 height 27
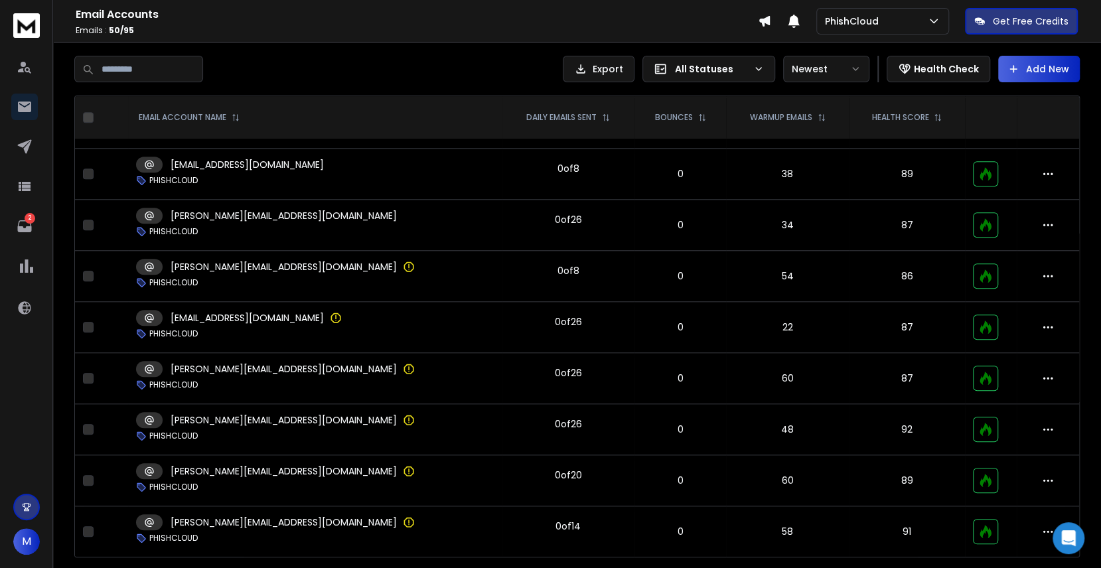
scroll to position [707, 0]
click at [402, 267] on icon at bounding box center [408, 265] width 13 height 13
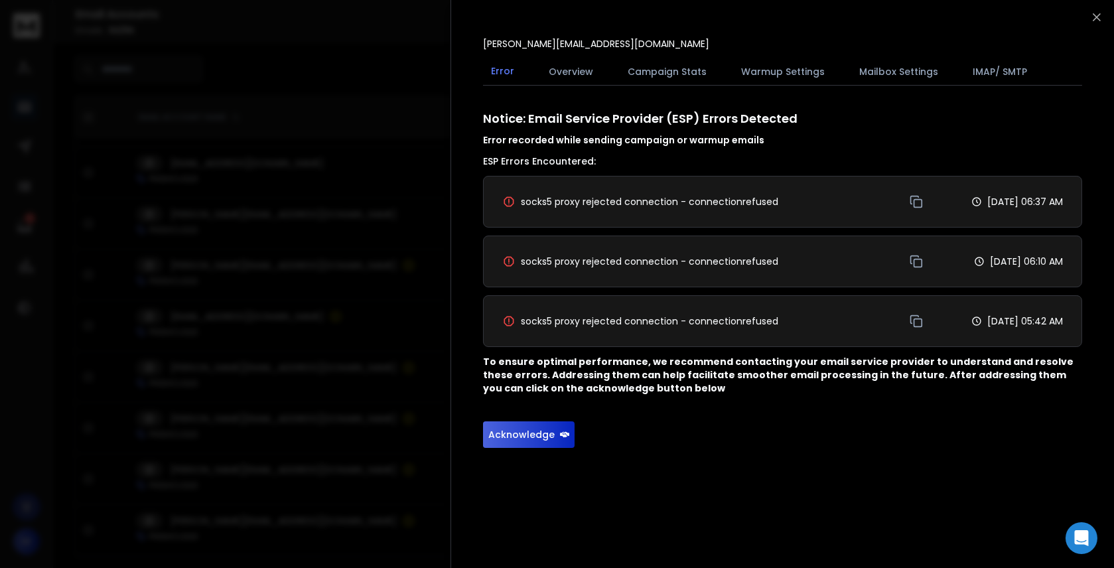
click at [525, 434] on button "Acknowledge" at bounding box center [529, 434] width 92 height 27
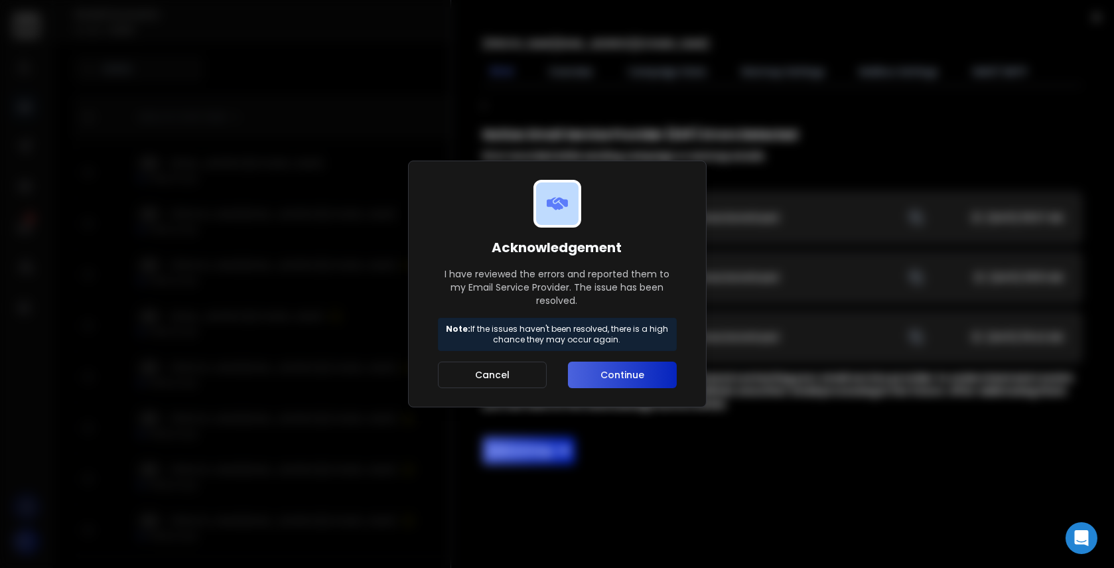
click at [600, 374] on button "Continue" at bounding box center [622, 375] width 108 height 27
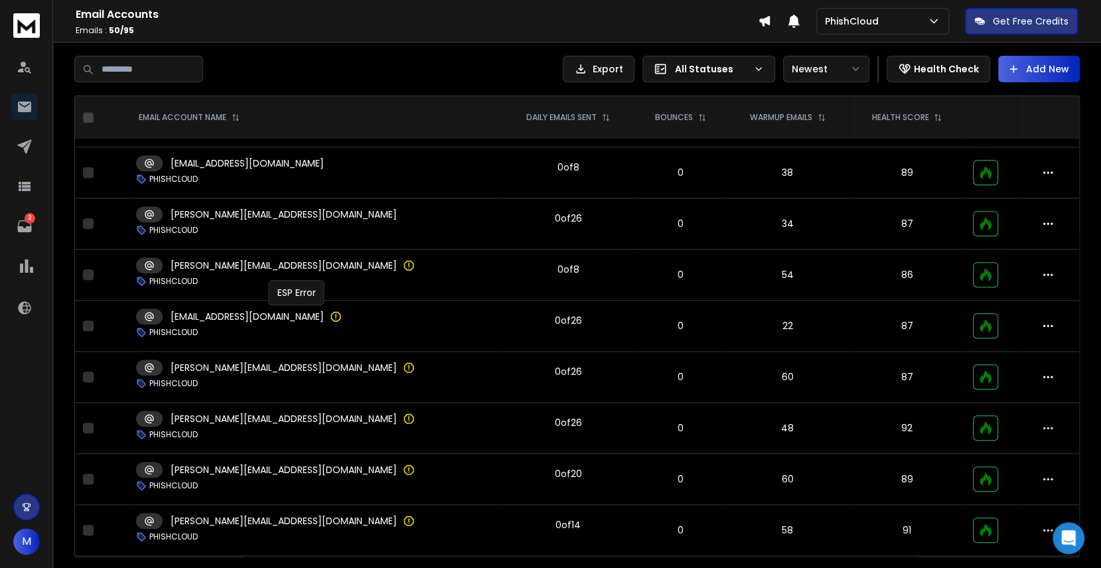
click at [335, 318] on circle at bounding box center [335, 318] width 1 height 1
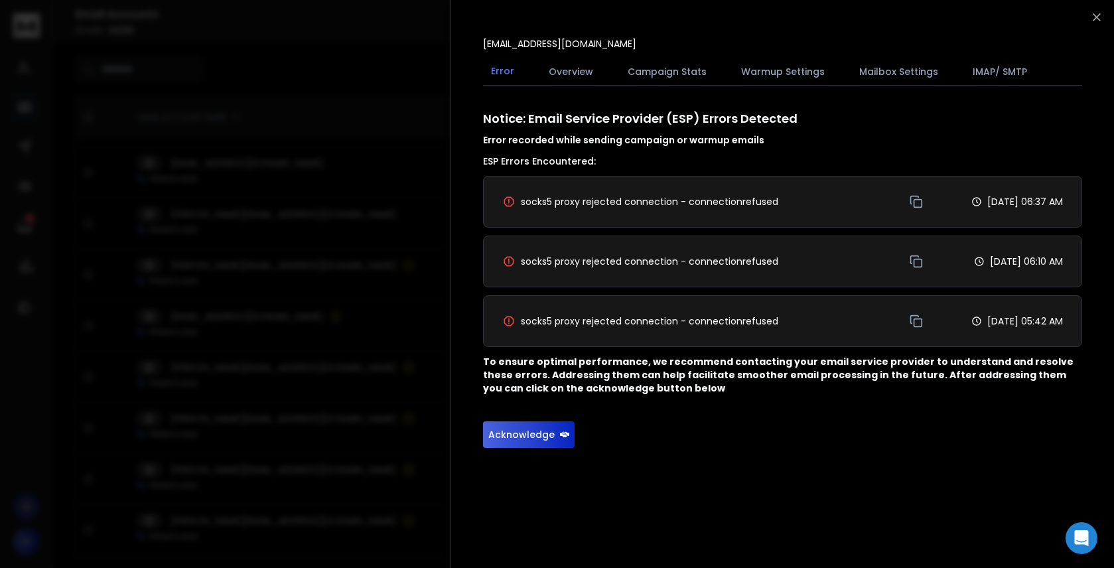
click at [536, 436] on button "Acknowledge" at bounding box center [529, 434] width 92 height 27
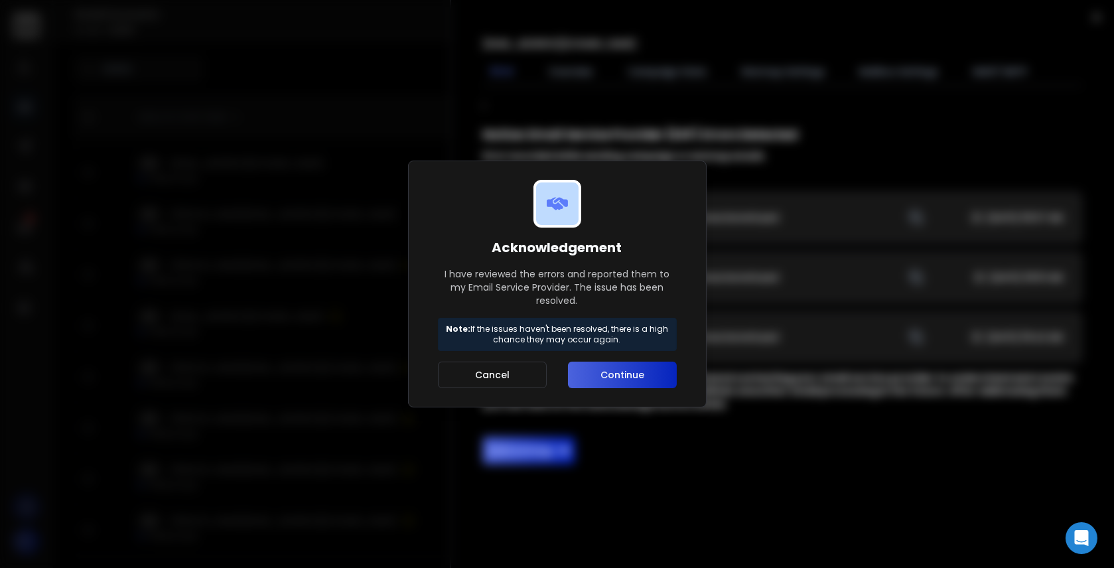
click at [588, 369] on button "Continue" at bounding box center [622, 375] width 108 height 27
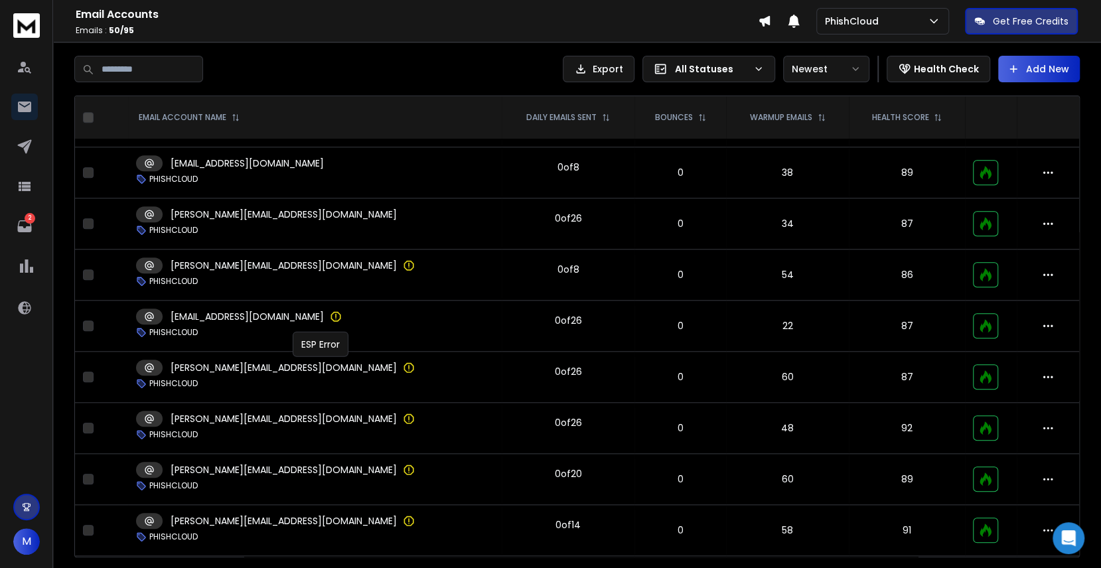
click at [402, 369] on icon at bounding box center [408, 367] width 13 height 13
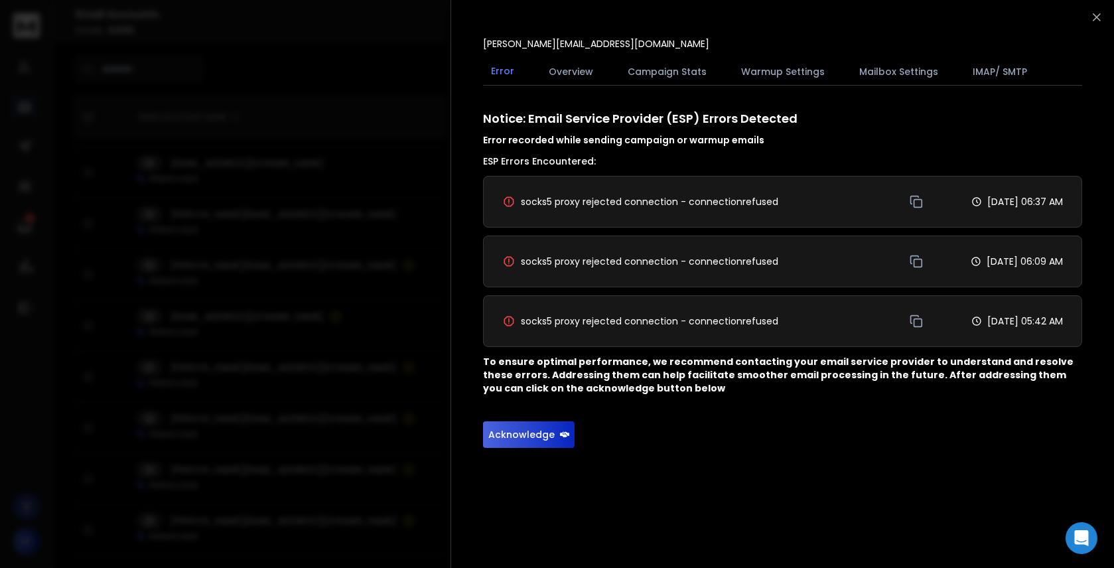
click at [543, 429] on button "Acknowledge" at bounding box center [529, 434] width 92 height 27
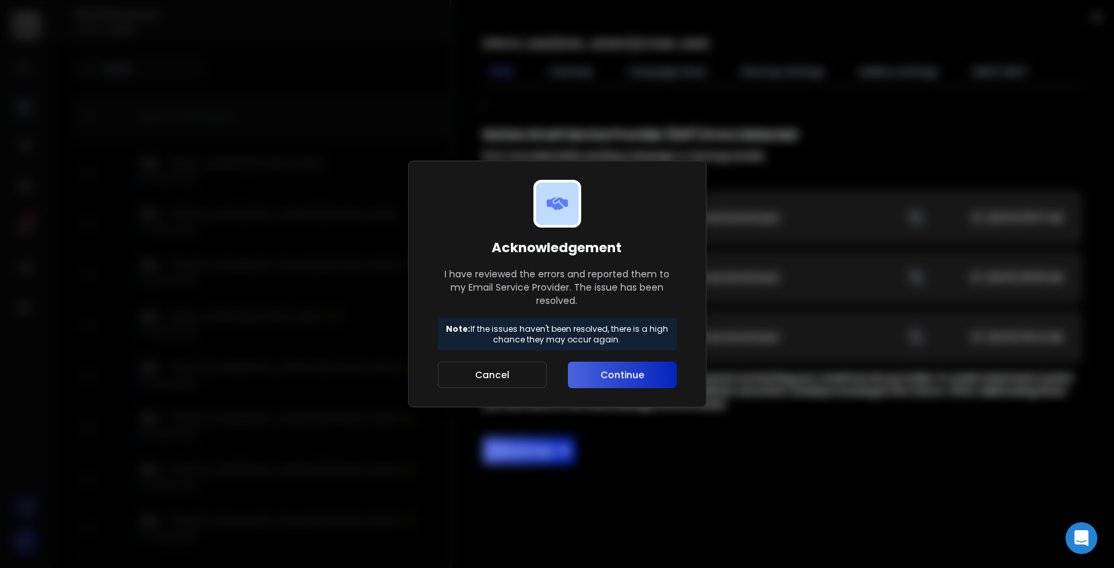
drag, startPoint x: 627, startPoint y: 375, endPoint x: 541, endPoint y: 379, distance: 85.7
click at [626, 375] on button "Continue" at bounding box center [622, 375] width 108 height 27
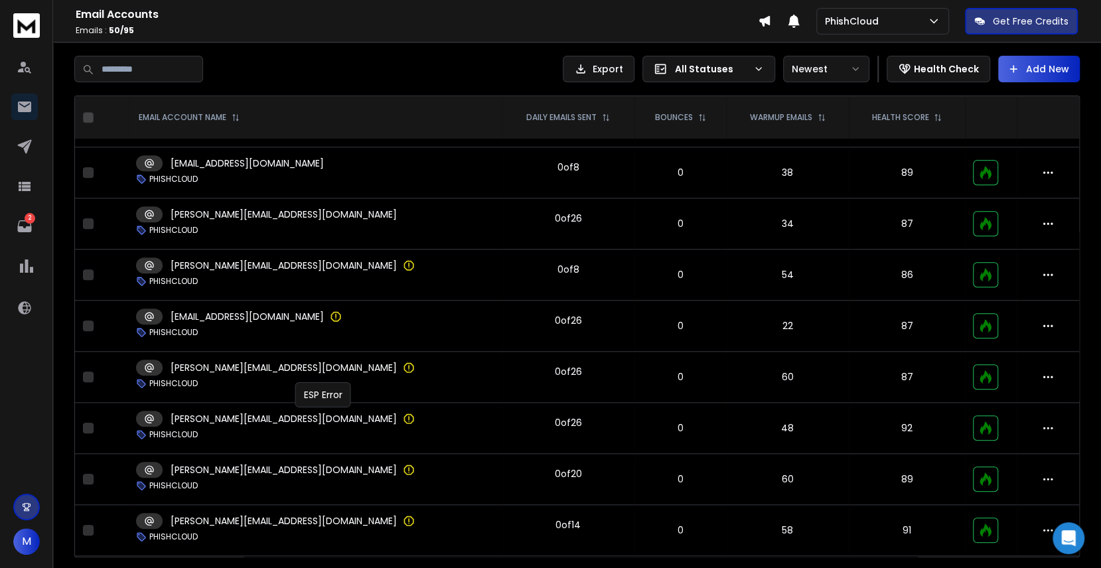
click at [402, 421] on icon at bounding box center [408, 418] width 13 height 13
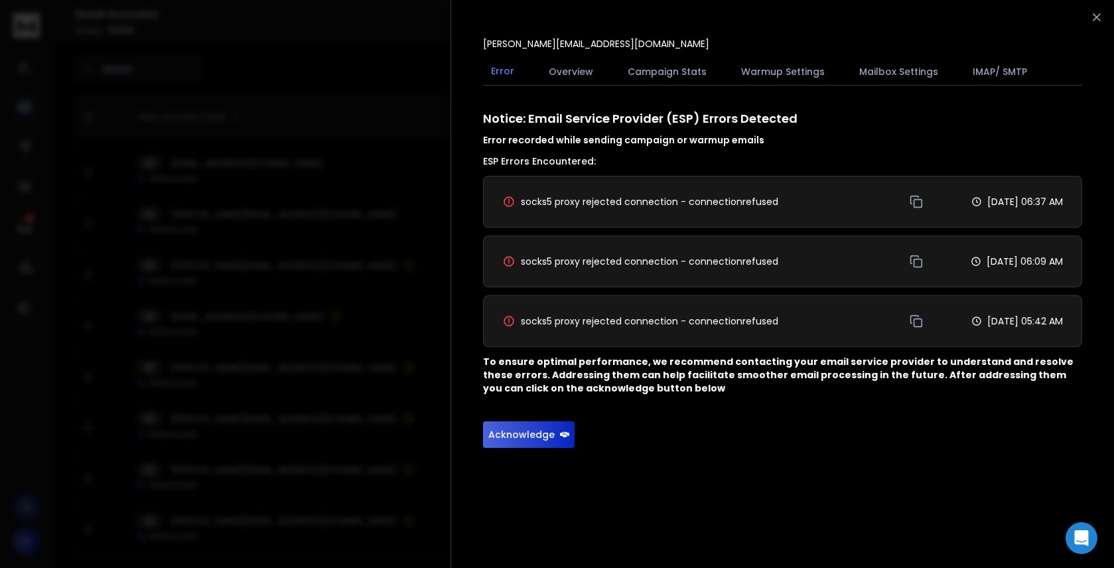
click at [543, 437] on button "Acknowledge" at bounding box center [529, 434] width 92 height 27
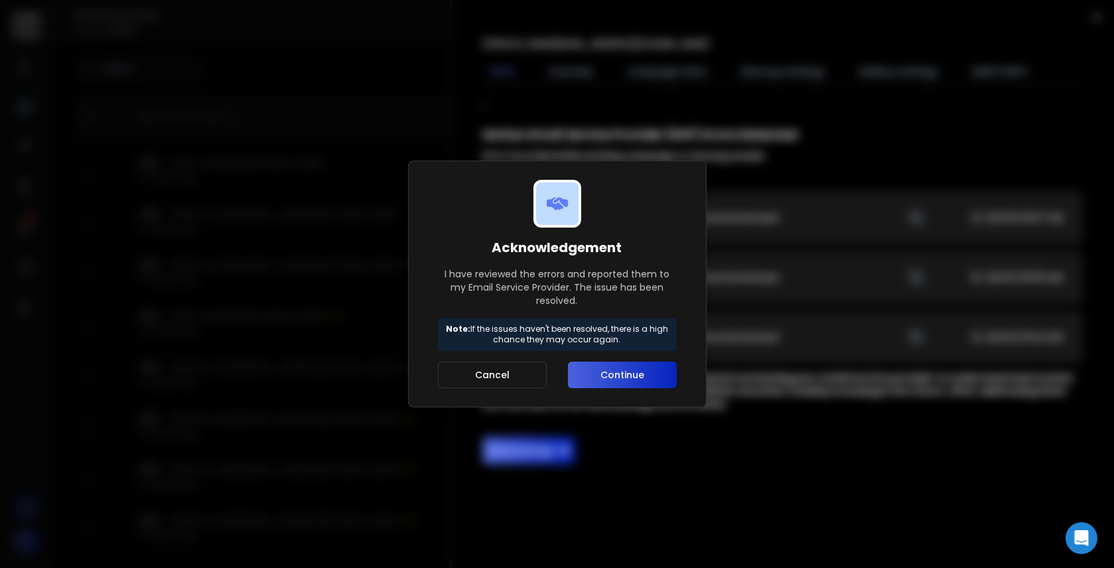
drag, startPoint x: 651, startPoint y: 381, endPoint x: 602, endPoint y: 387, distance: 48.8
click at [651, 381] on button "Continue" at bounding box center [622, 375] width 108 height 27
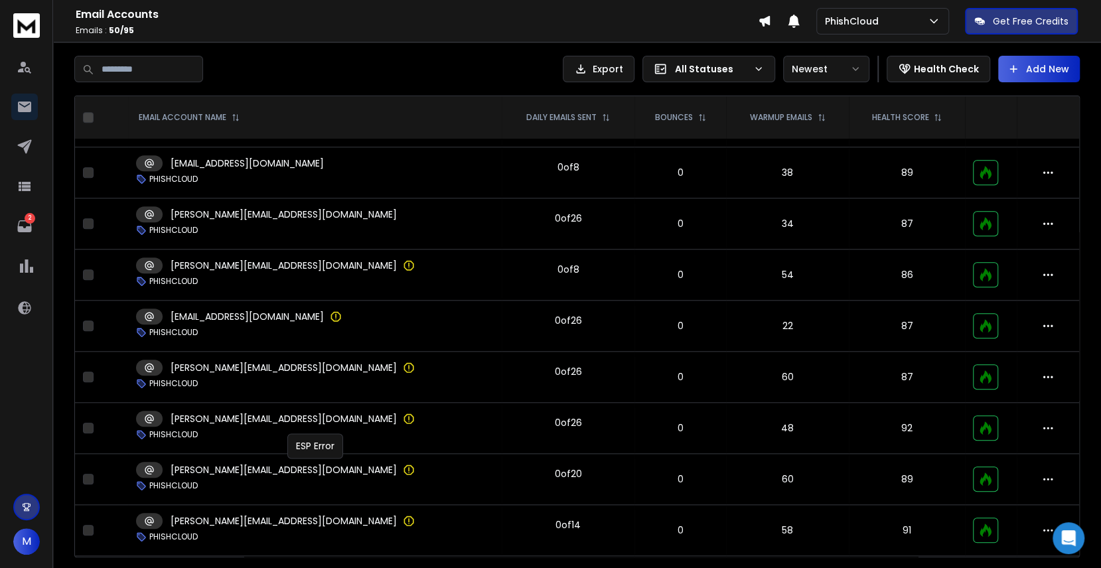
click at [402, 467] on icon at bounding box center [408, 469] width 13 height 13
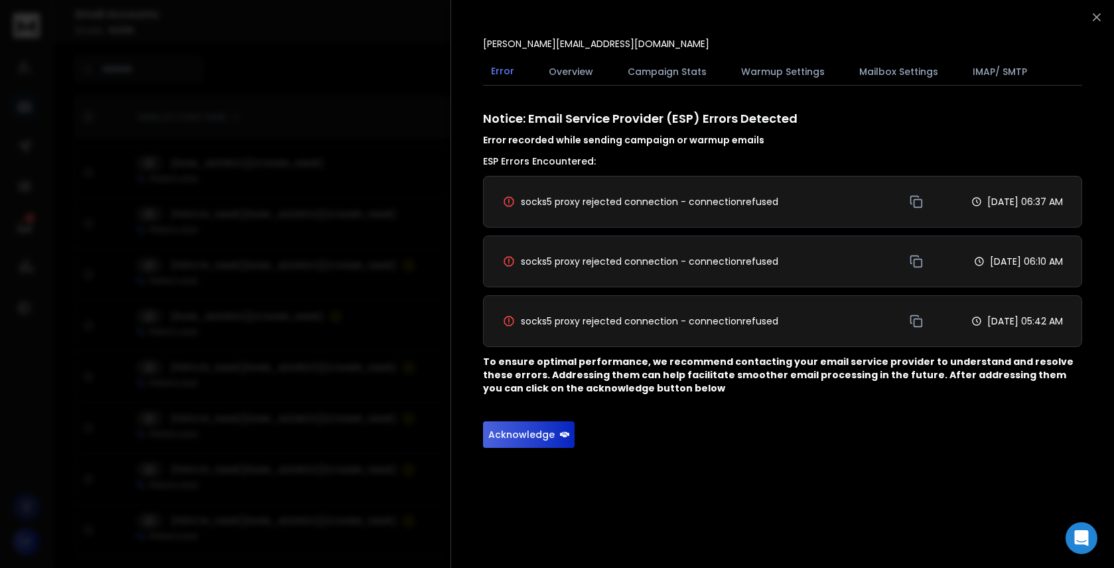
click at [513, 438] on button "Acknowledge" at bounding box center [529, 434] width 92 height 27
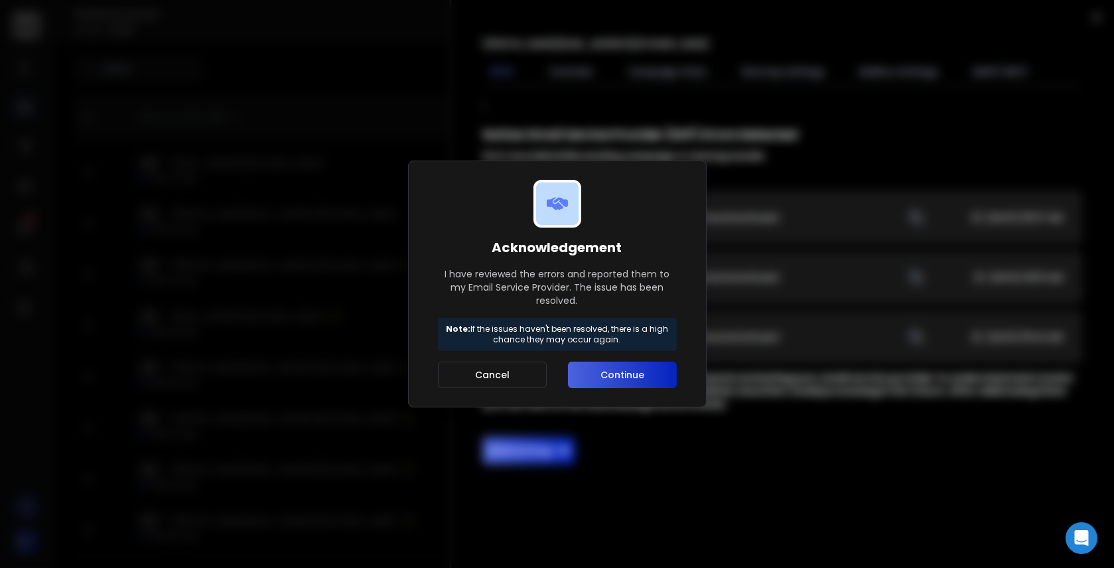
click at [603, 383] on button "Continue" at bounding box center [622, 375] width 108 height 27
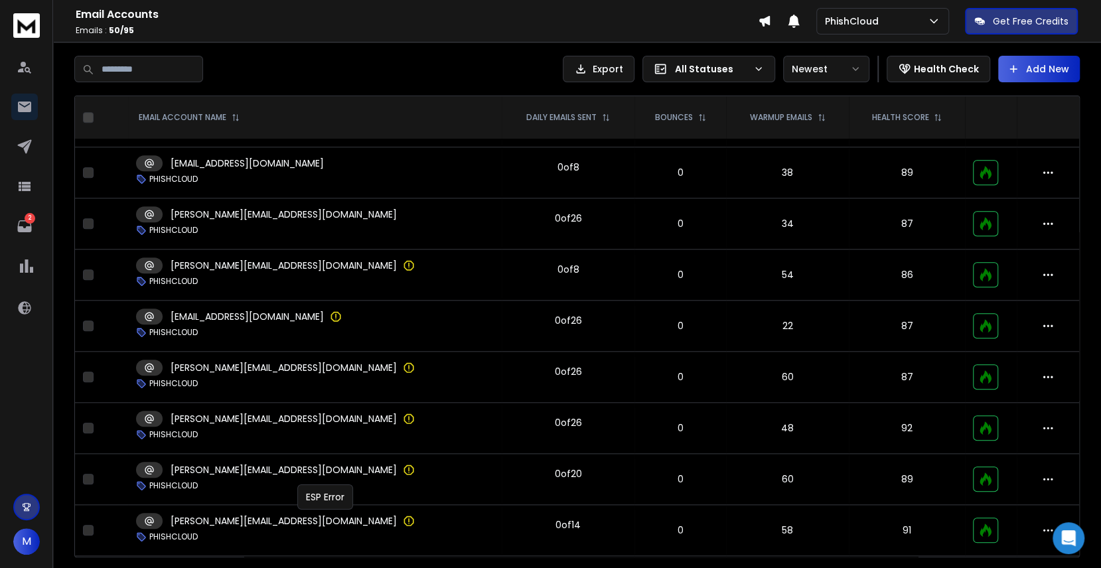
click at [402, 521] on icon at bounding box center [408, 520] width 13 height 13
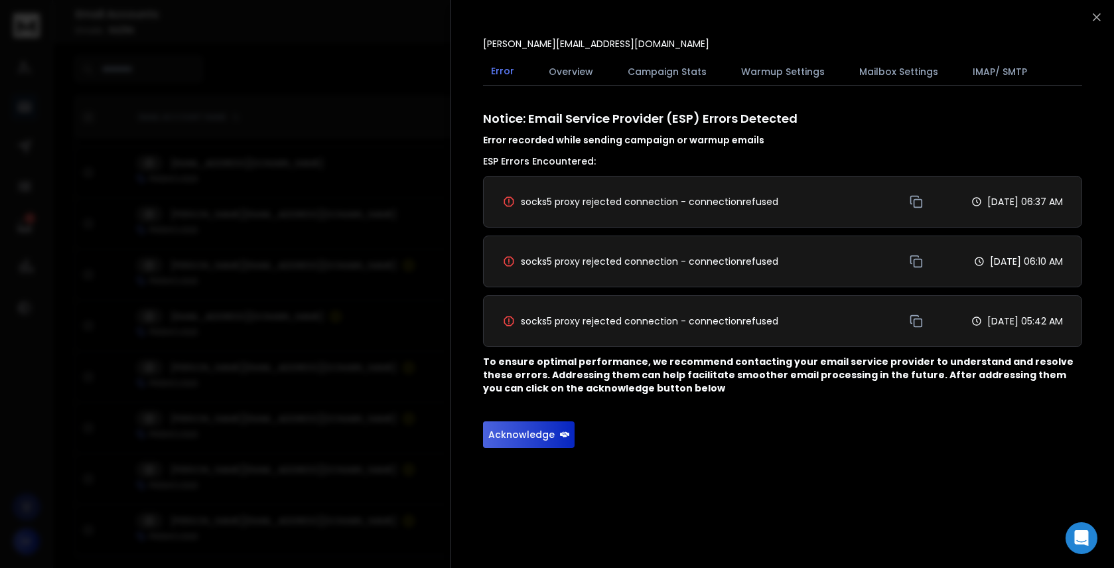
click at [520, 435] on button "Acknowledge" at bounding box center [529, 434] width 92 height 27
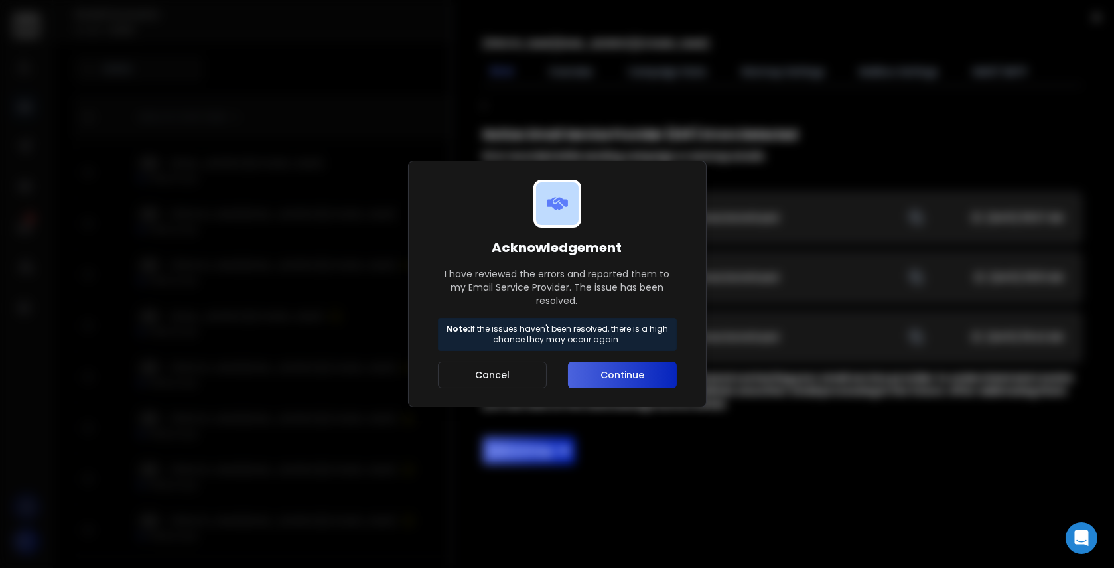
click at [630, 374] on button "Continue" at bounding box center [622, 375] width 108 height 27
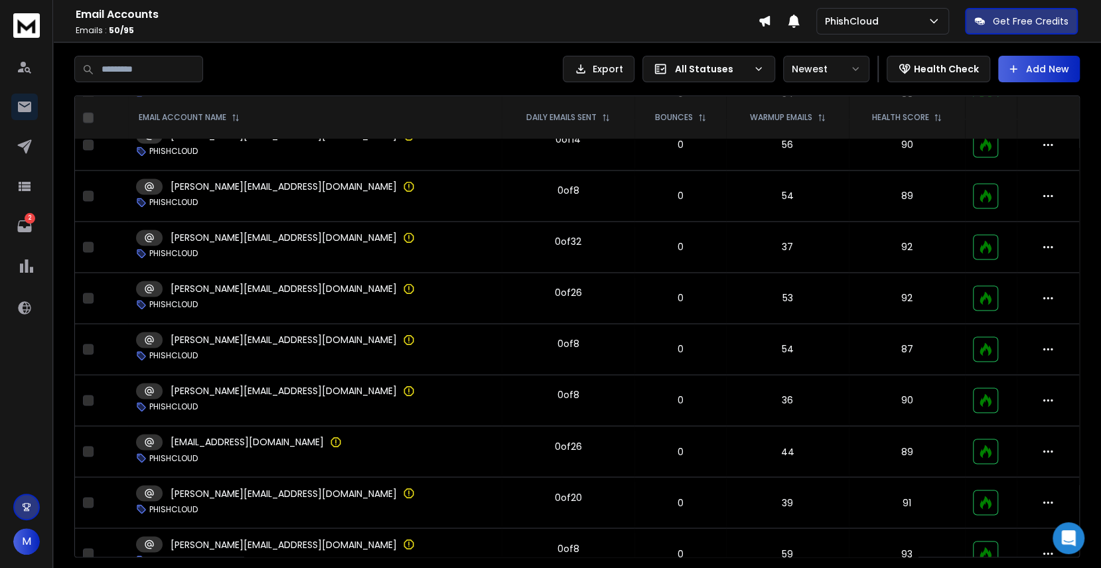
scroll to position [1327, 0]
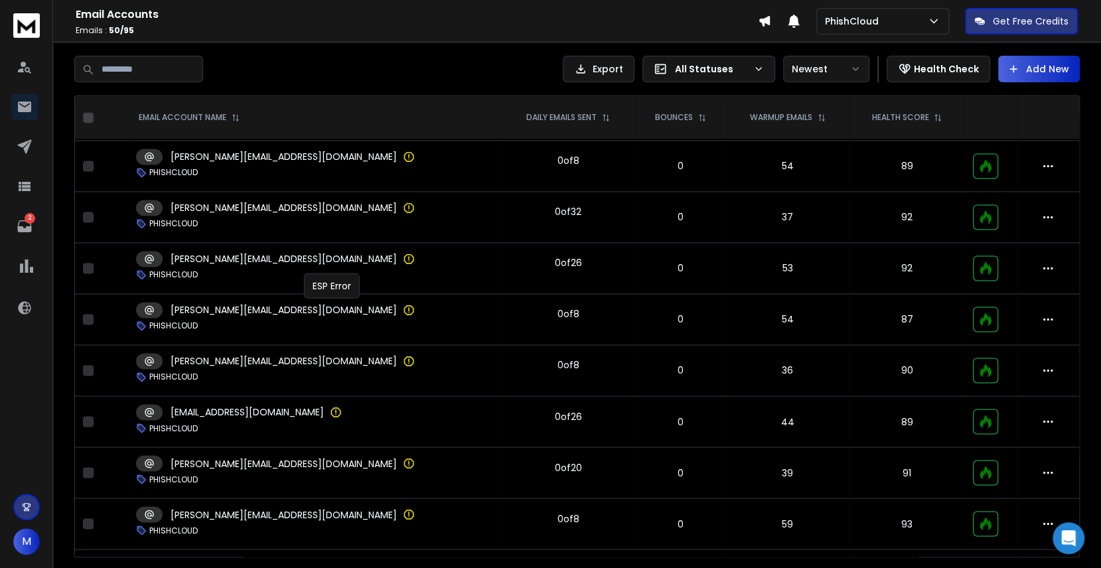
click at [402, 308] on icon at bounding box center [408, 309] width 13 height 13
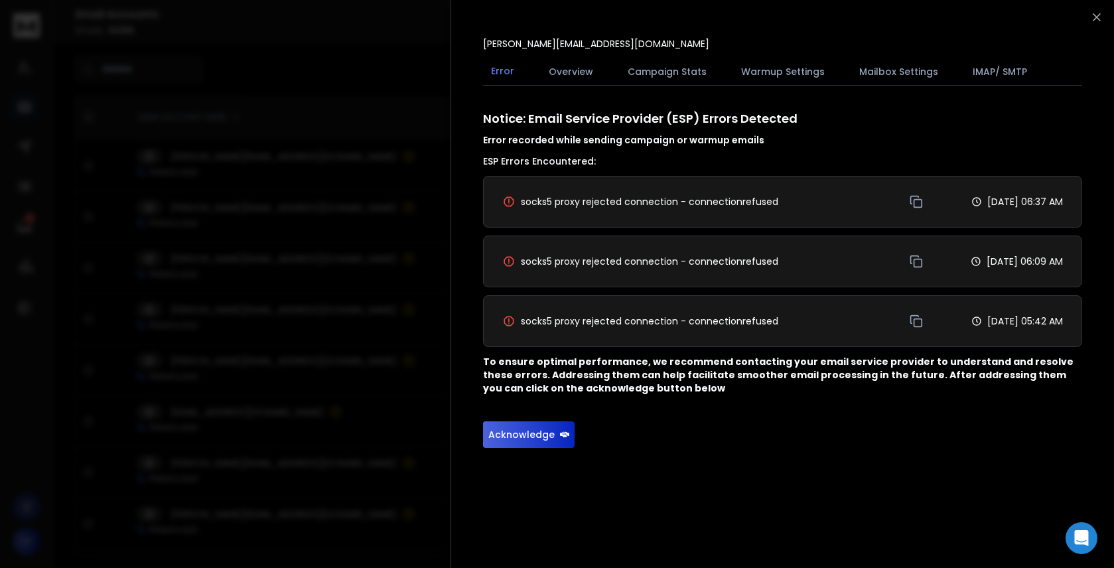
click at [522, 435] on button "Acknowledge" at bounding box center [529, 434] width 92 height 27
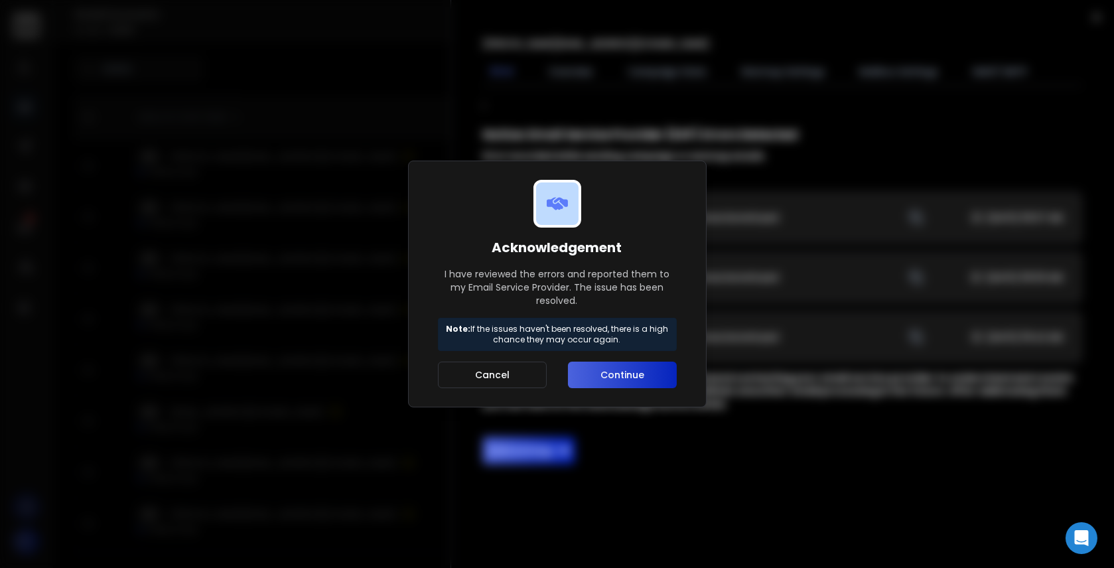
click at [623, 377] on button "Continue" at bounding box center [622, 375] width 108 height 27
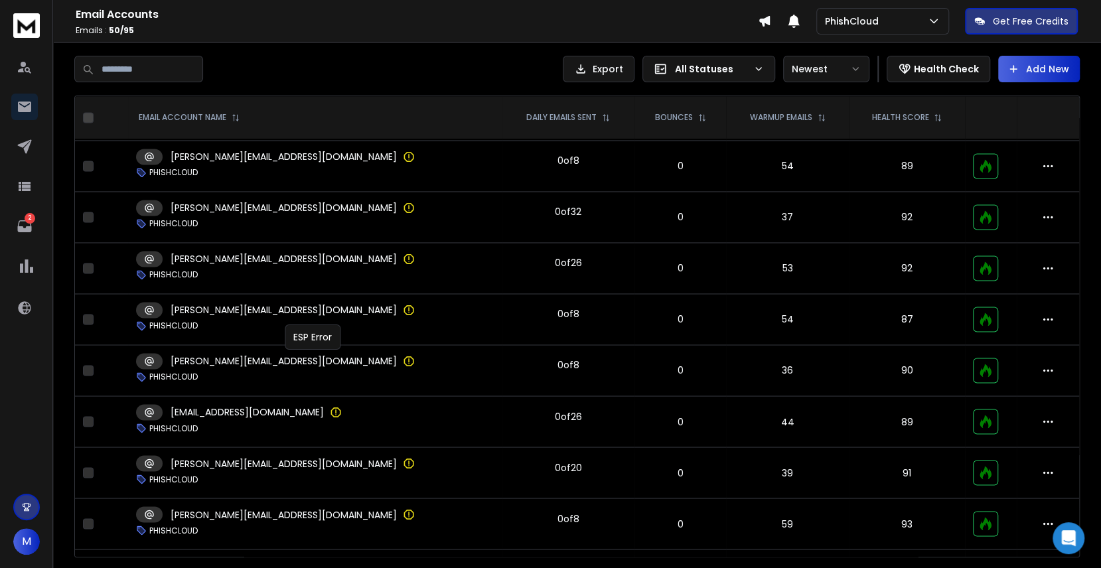
click at [402, 359] on icon at bounding box center [408, 360] width 13 height 13
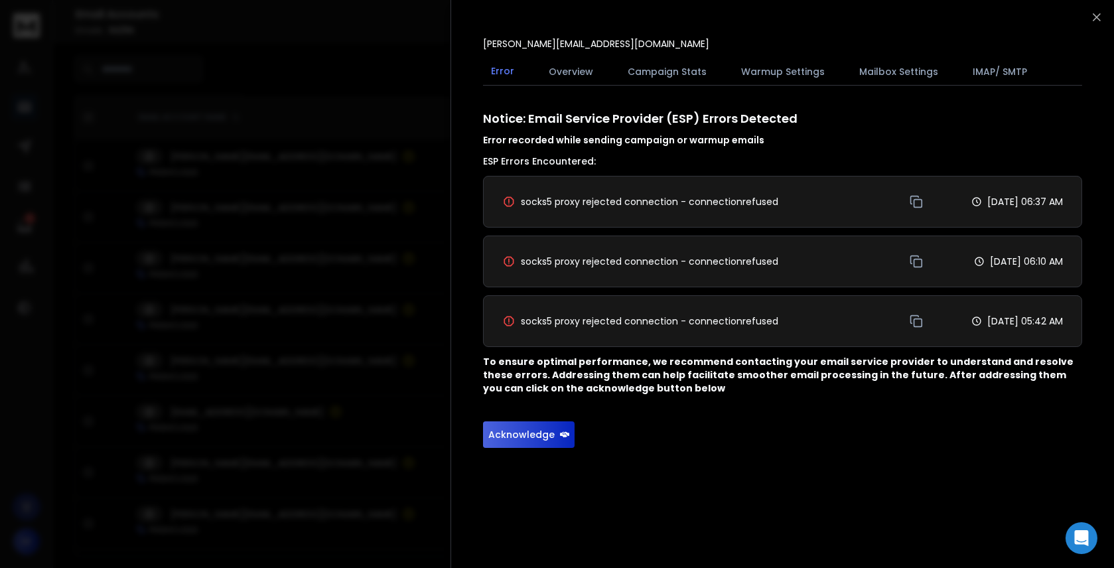
click at [533, 428] on button "Acknowledge" at bounding box center [529, 434] width 92 height 27
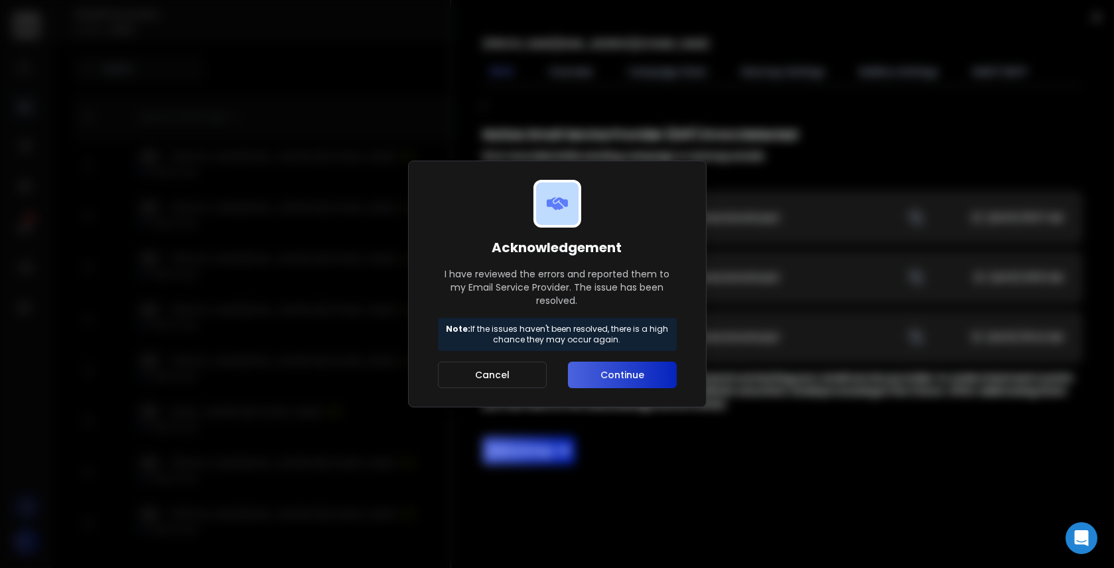
click at [626, 381] on button "Continue" at bounding box center [622, 375] width 108 height 27
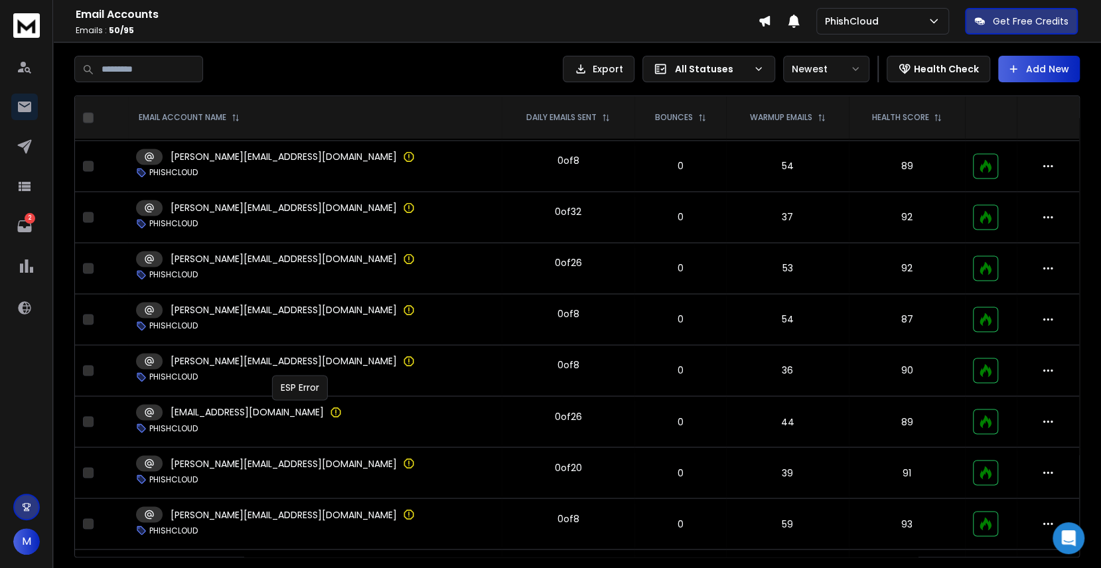
click at [329, 411] on icon at bounding box center [335, 411] width 13 height 13
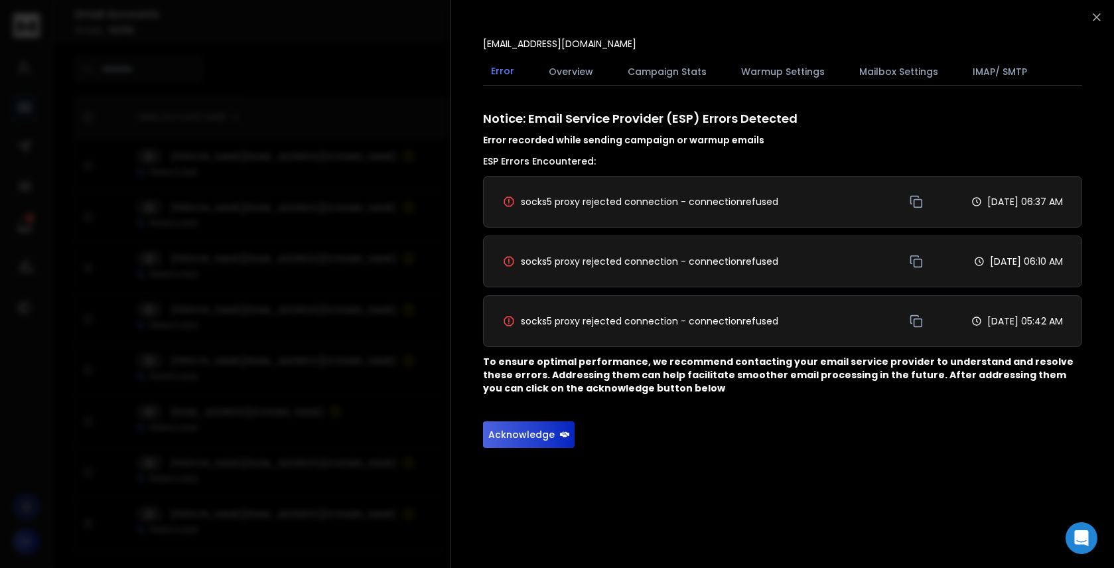
click at [529, 433] on button "Acknowledge" at bounding box center [529, 434] width 92 height 27
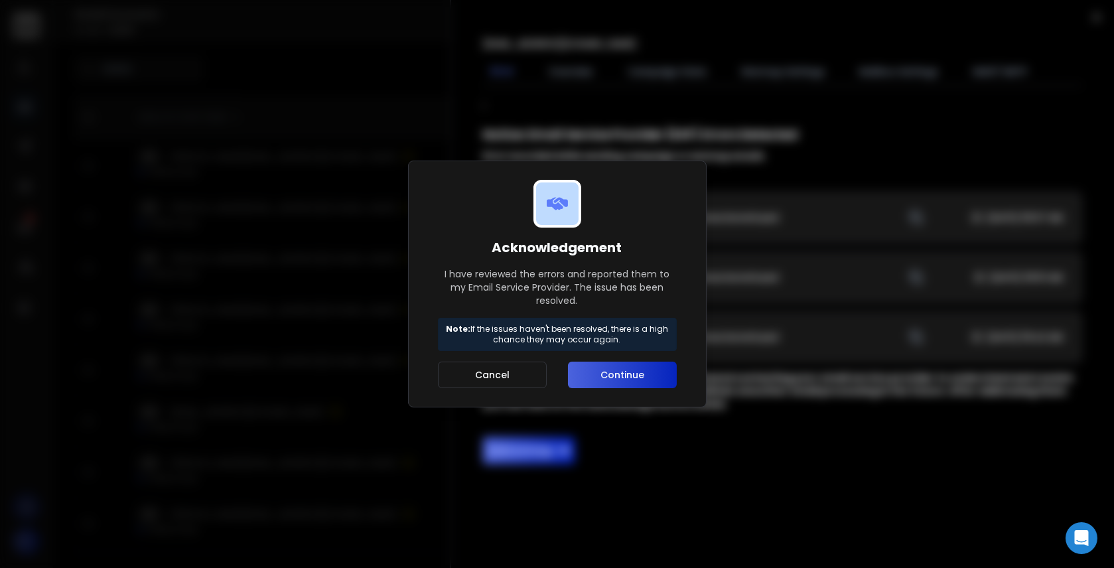
click at [584, 369] on button "Continue" at bounding box center [622, 375] width 108 height 27
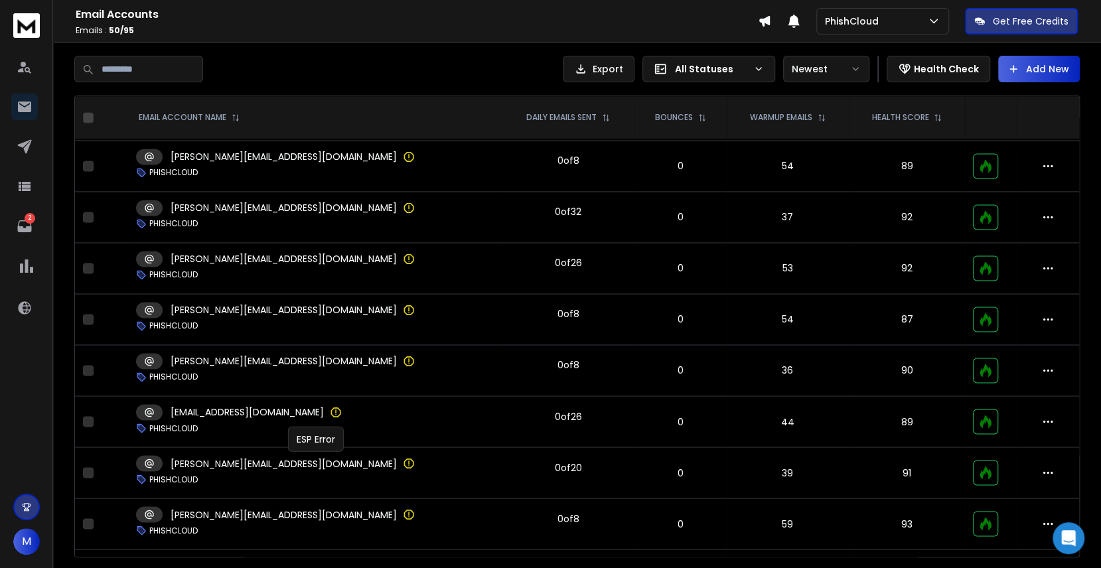
click at [402, 464] on icon at bounding box center [408, 462] width 13 height 13
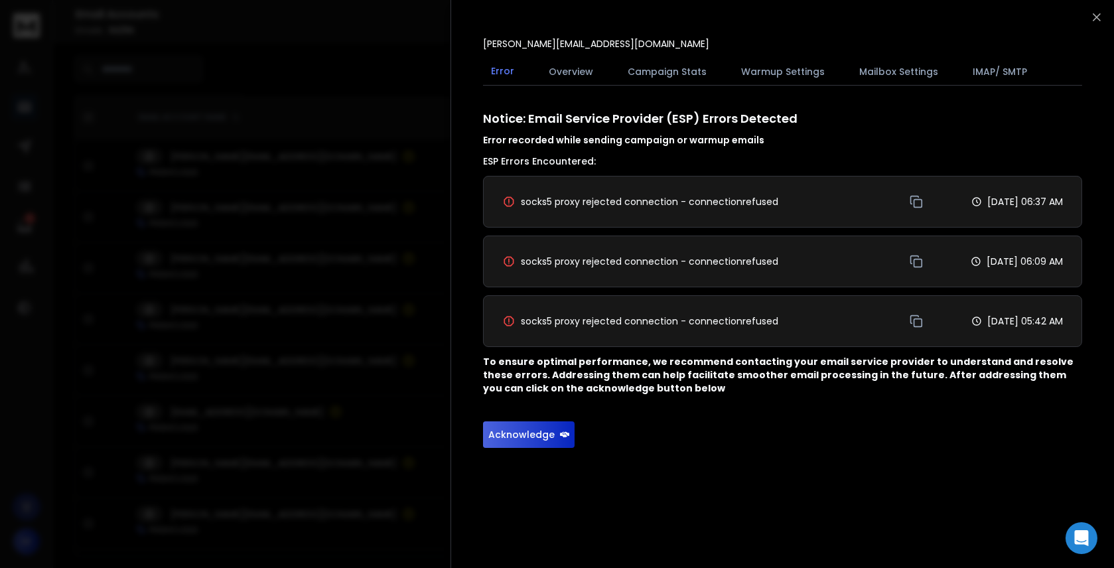
click at [525, 433] on button "Acknowledge" at bounding box center [529, 434] width 92 height 27
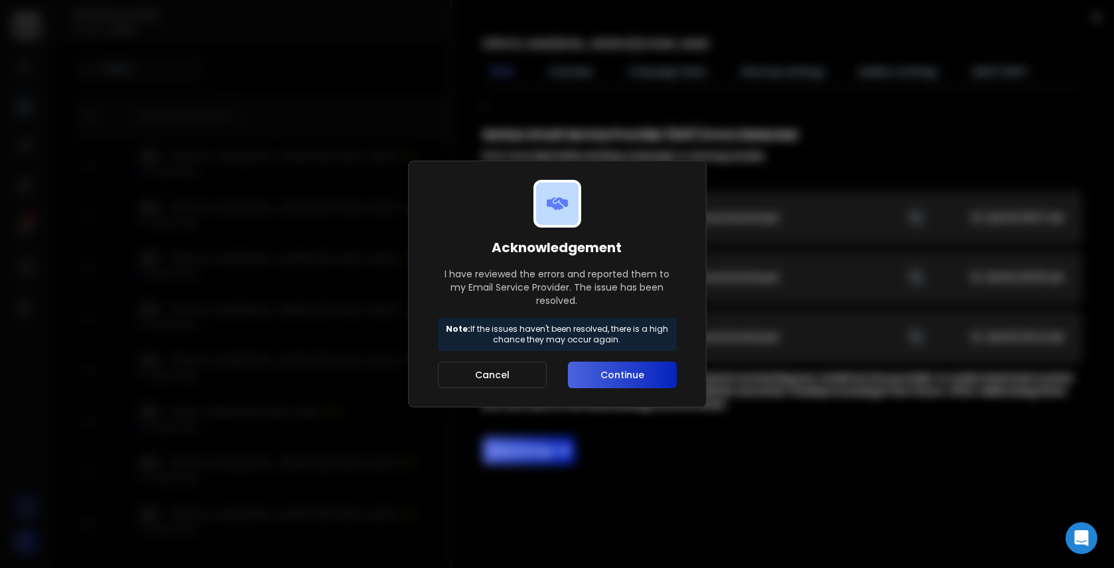
click at [635, 383] on button "Continue" at bounding box center [622, 375] width 108 height 27
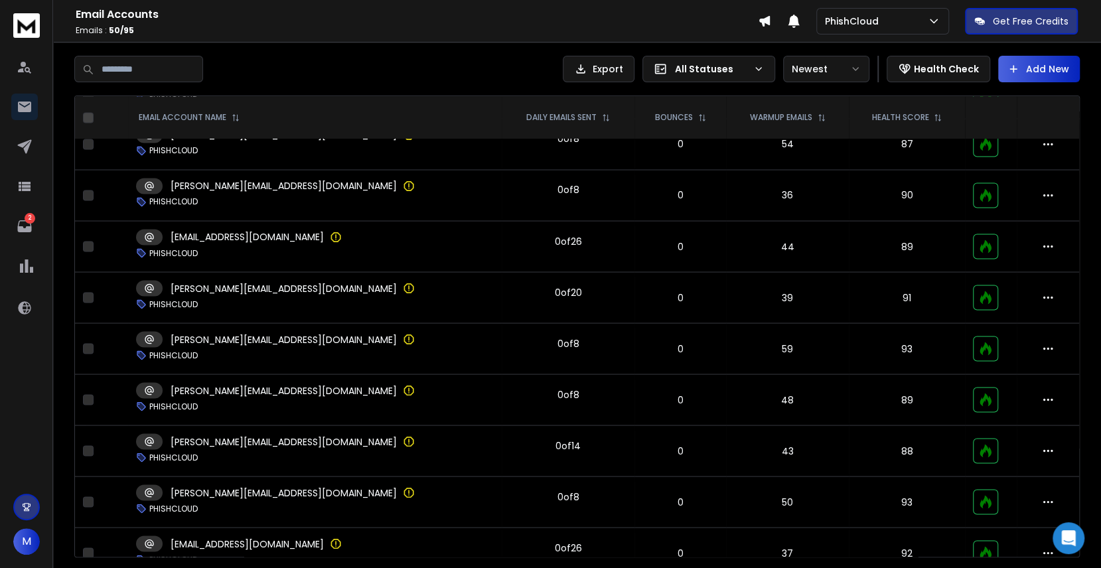
scroll to position [1503, 0]
click at [402, 340] on icon at bounding box center [408, 337] width 13 height 13
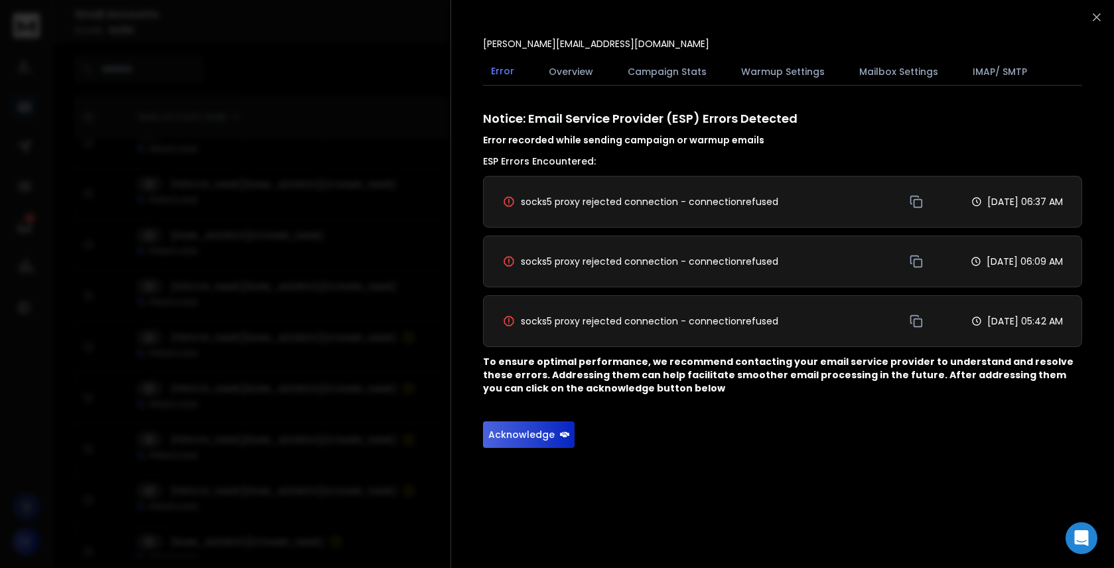
click at [545, 445] on button "Acknowledge" at bounding box center [529, 434] width 92 height 27
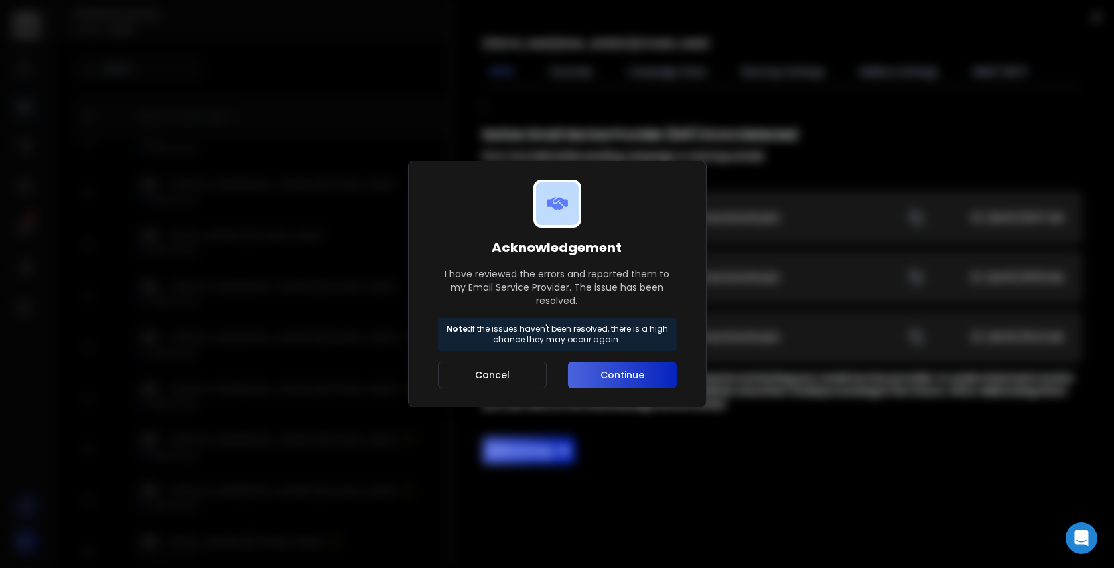
click at [583, 371] on button "Continue" at bounding box center [622, 375] width 108 height 27
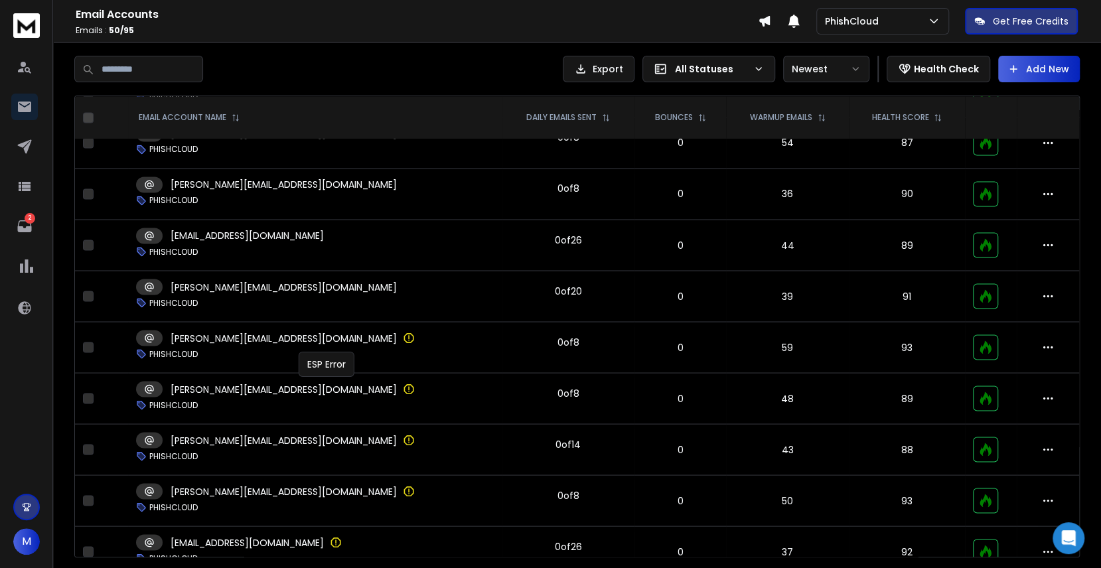
click at [404, 388] on icon at bounding box center [409, 389] width 10 height 10
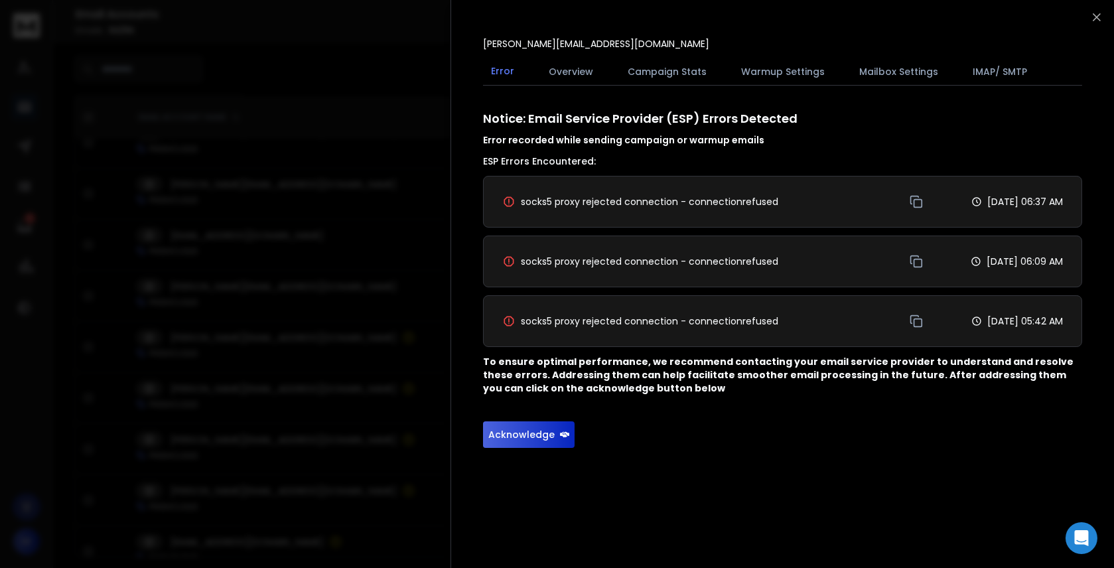
click at [533, 429] on button "Acknowledge" at bounding box center [529, 434] width 92 height 27
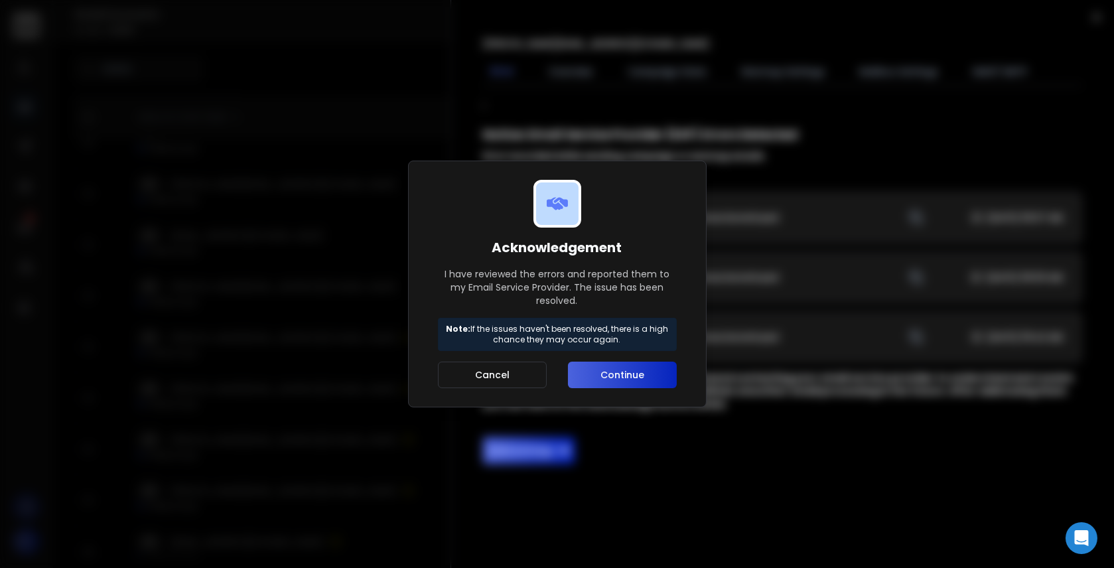
click at [660, 380] on button "Continue" at bounding box center [622, 375] width 108 height 27
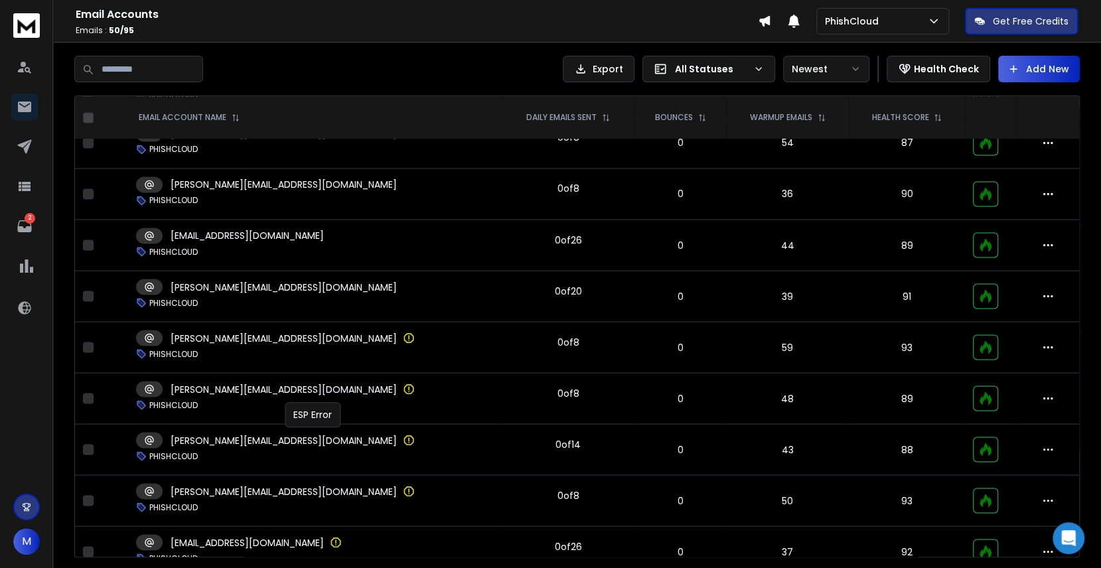
click at [402, 436] on icon at bounding box center [408, 439] width 13 height 13
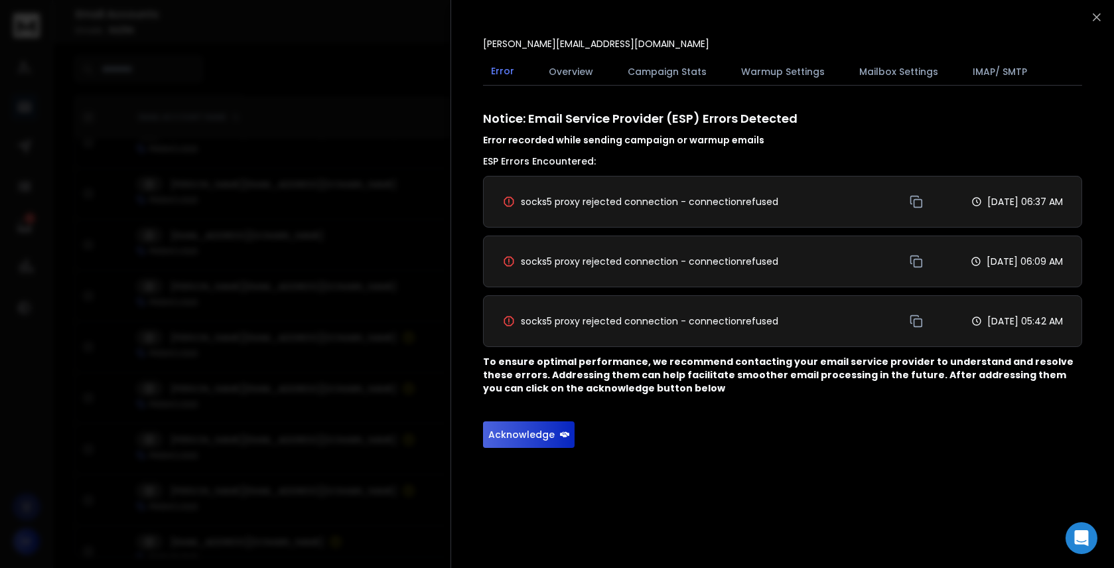
click at [542, 434] on button "Acknowledge" at bounding box center [529, 434] width 92 height 27
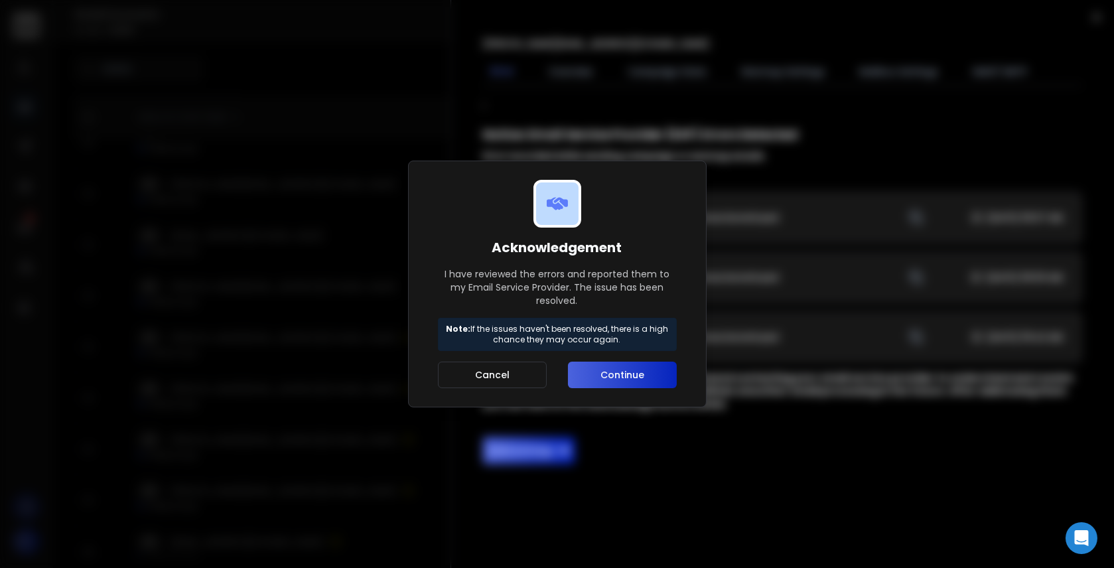
click at [609, 379] on button "Continue" at bounding box center [622, 375] width 108 height 27
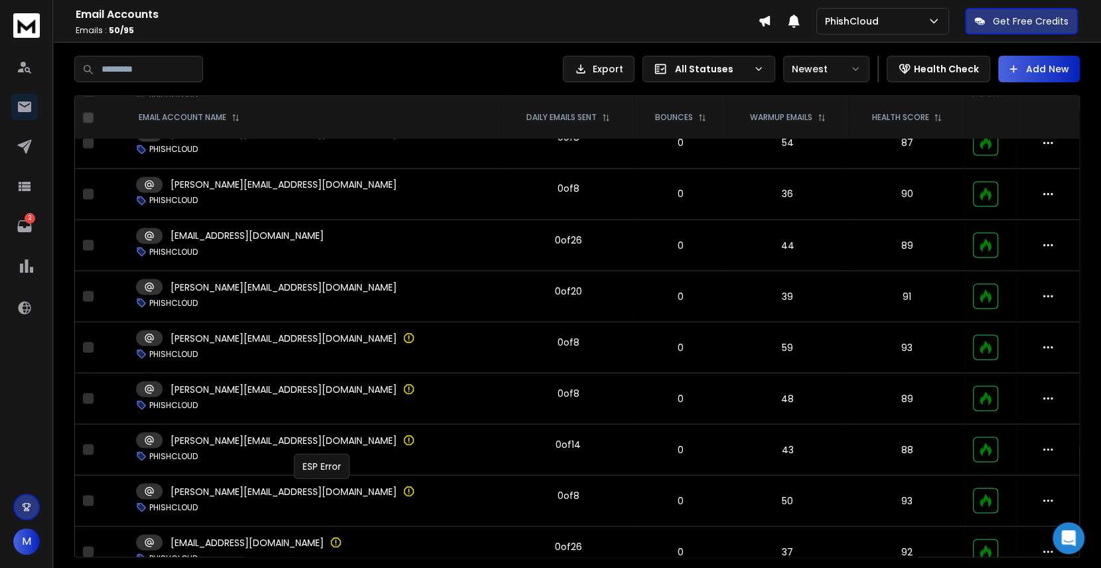
click at [402, 490] on icon at bounding box center [408, 490] width 13 height 13
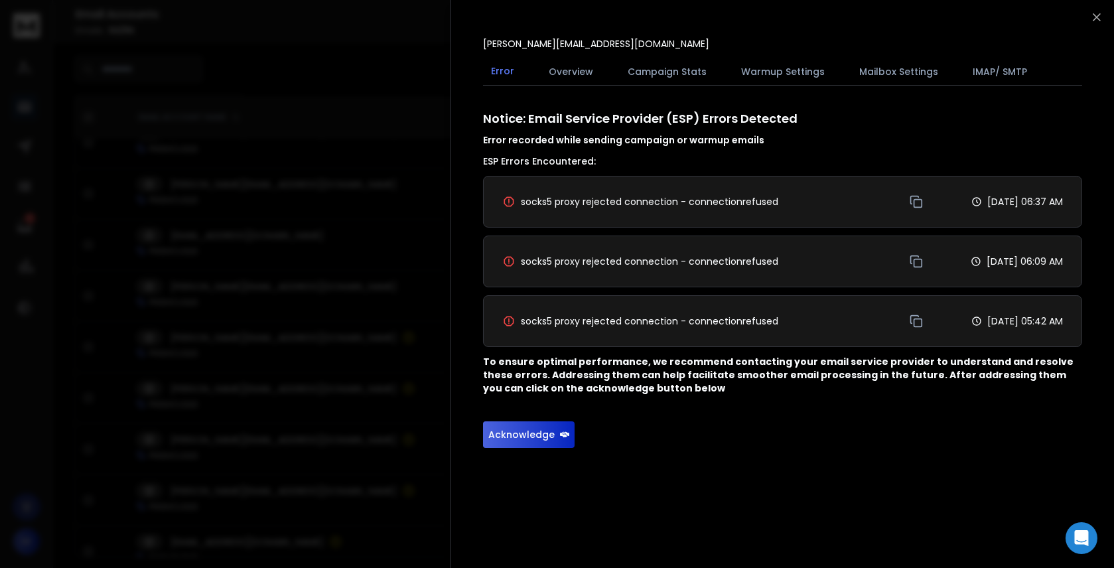
click at [545, 440] on button "Acknowledge" at bounding box center [529, 434] width 92 height 27
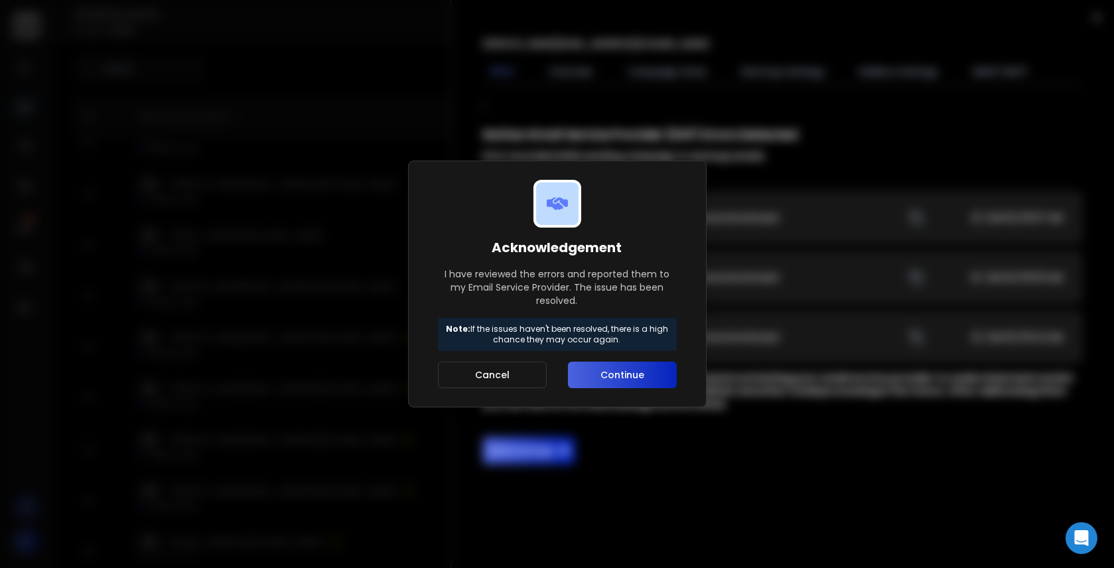
click at [661, 371] on button "Continue" at bounding box center [622, 375] width 108 height 27
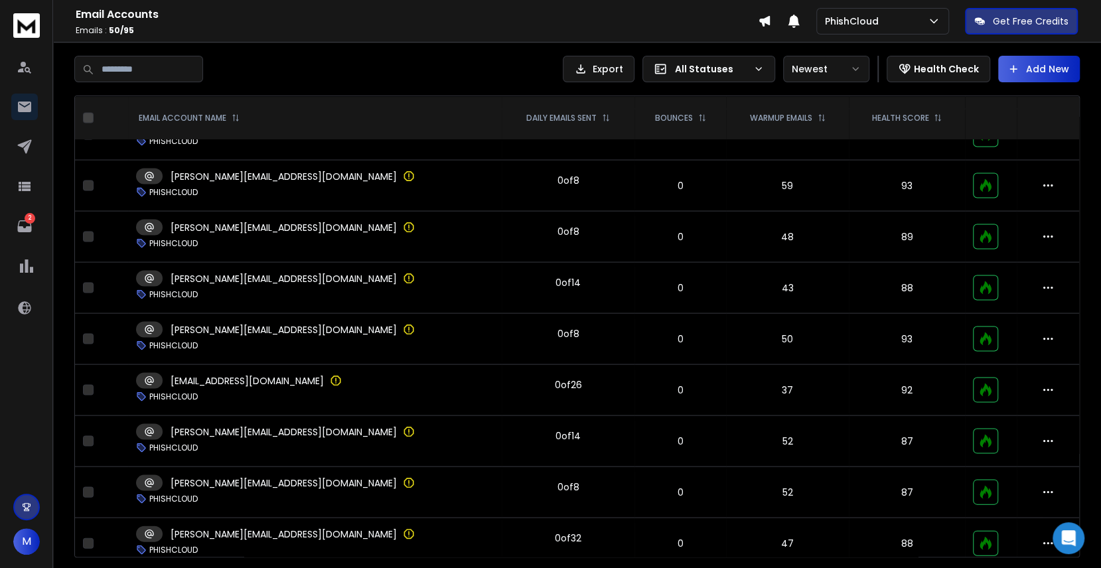
scroll to position [1680, 0]
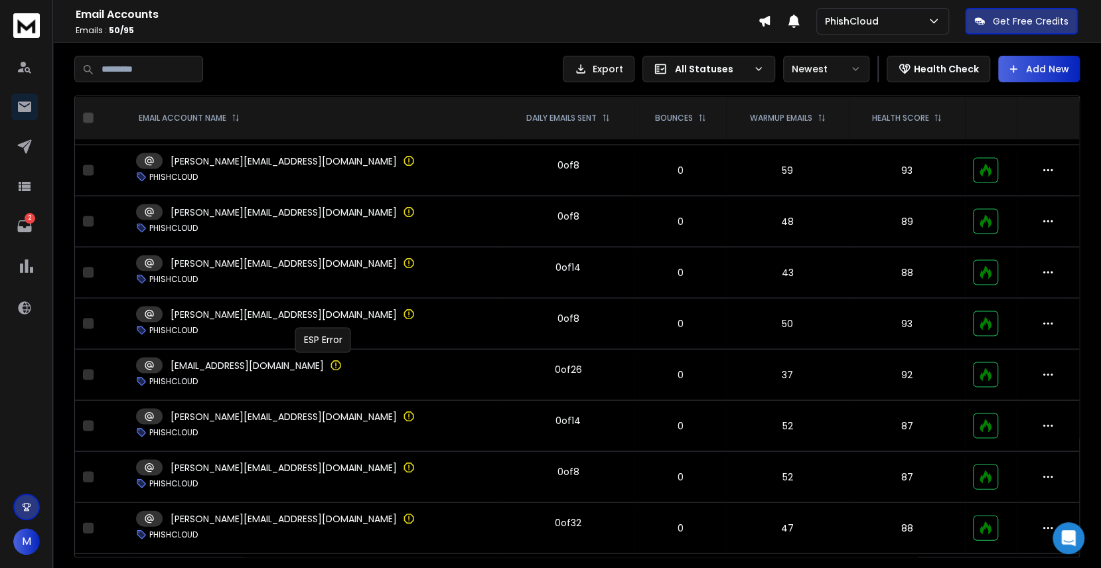
click at [329, 360] on icon at bounding box center [335, 364] width 13 height 13
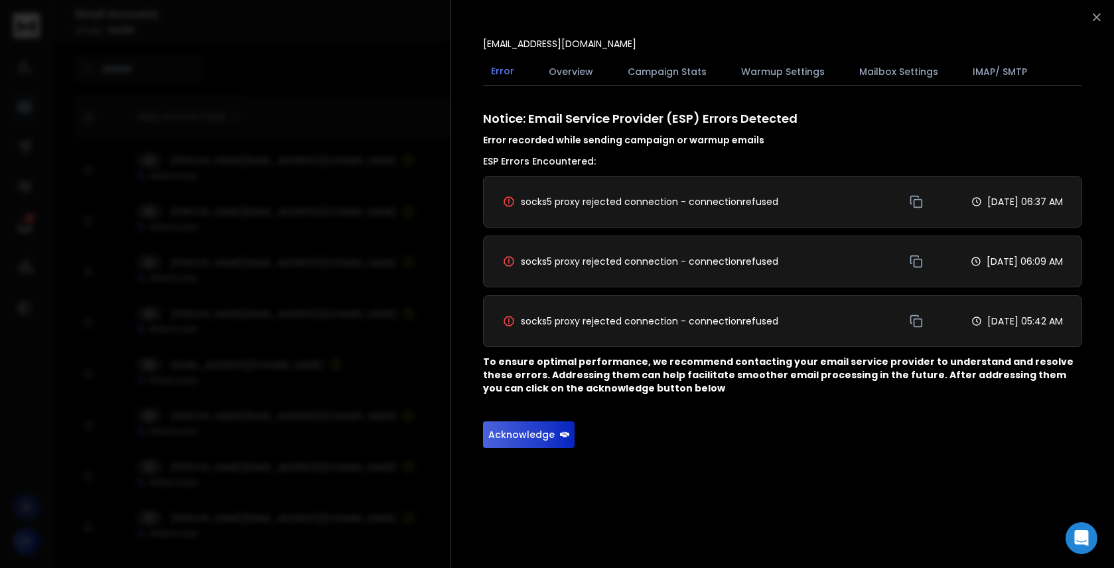
click at [531, 430] on button "Acknowledge" at bounding box center [529, 434] width 92 height 27
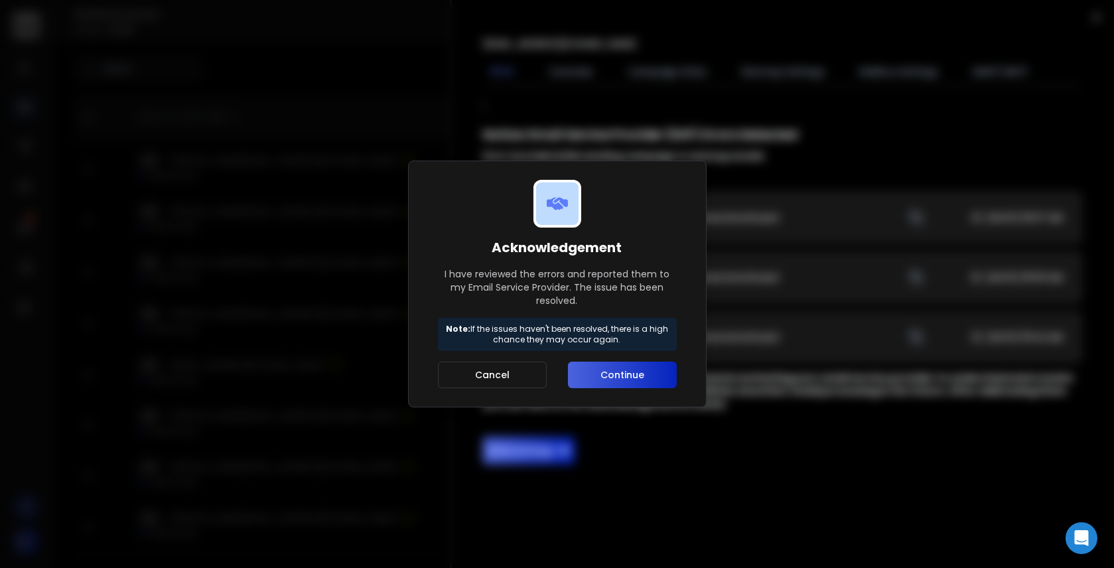
click at [600, 362] on button "Continue" at bounding box center [622, 375] width 108 height 27
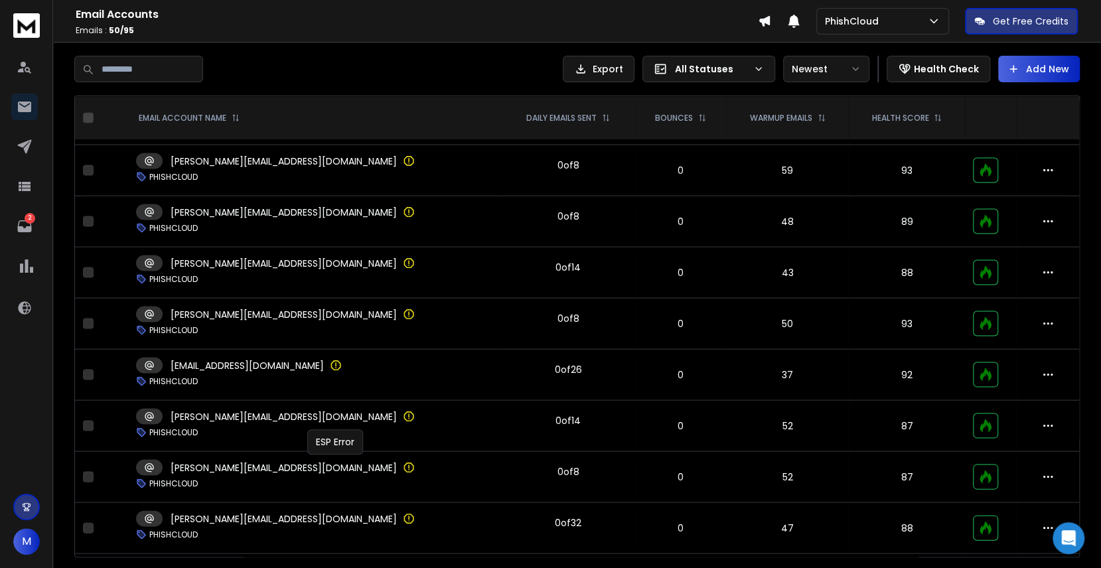
click at [402, 461] on icon at bounding box center [408, 466] width 13 height 13
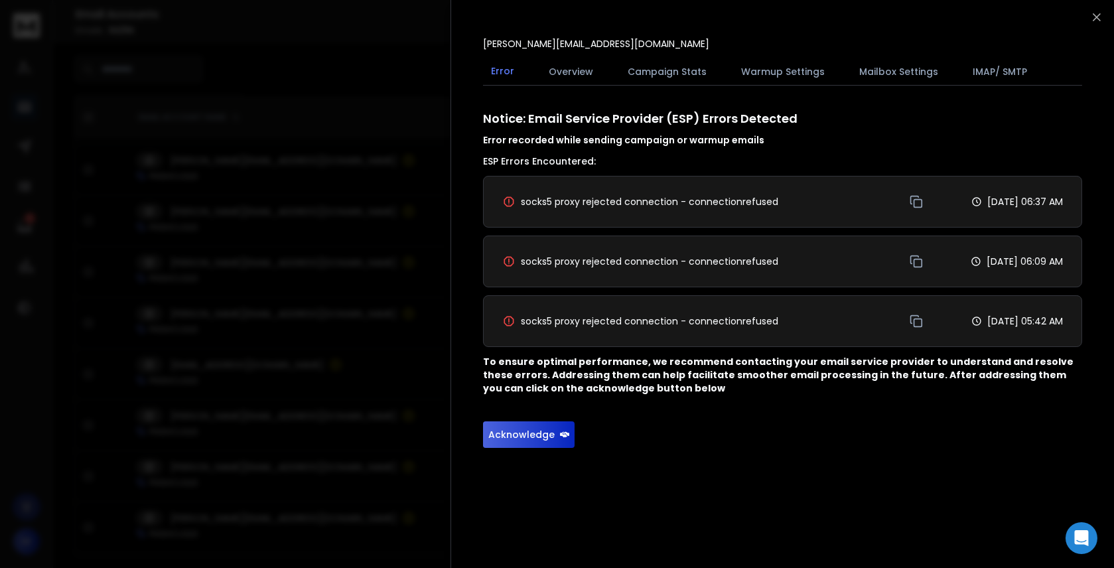
click at [509, 436] on button "Acknowledge" at bounding box center [529, 434] width 92 height 27
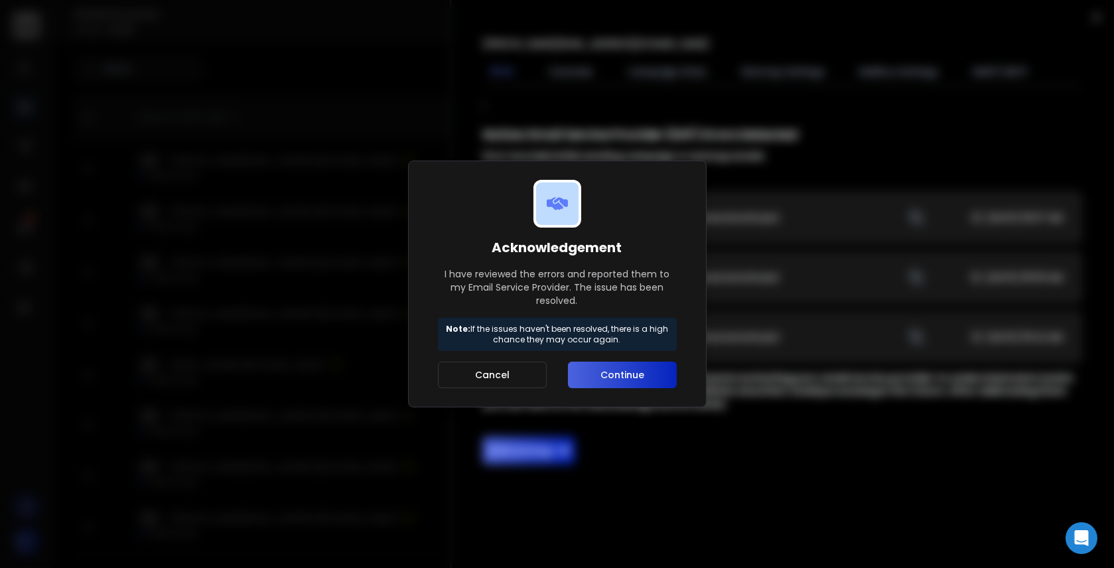
click at [596, 377] on button "Continue" at bounding box center [622, 375] width 108 height 27
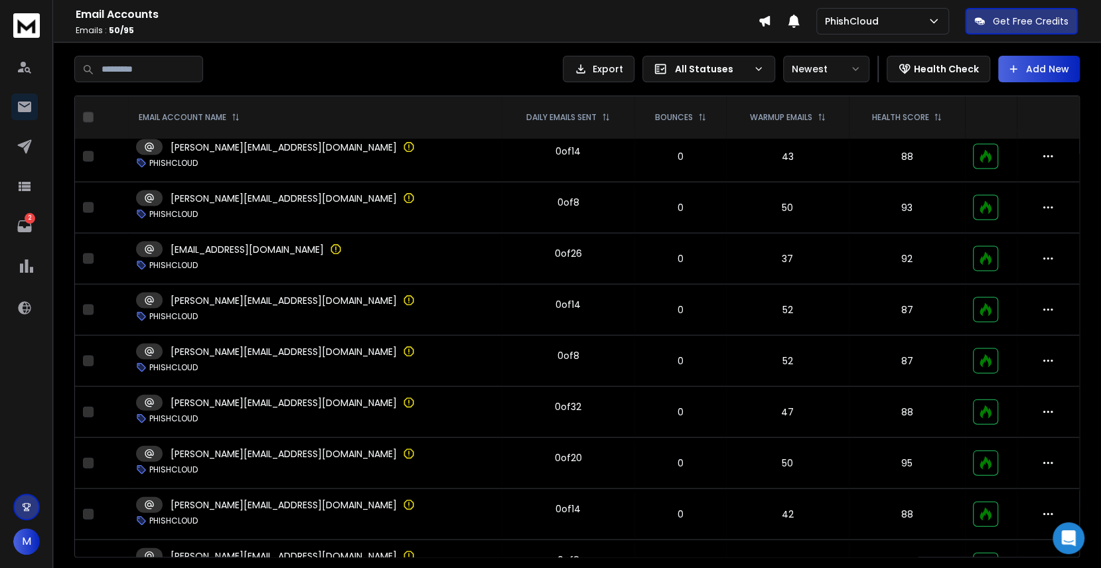
scroll to position [1857, 0]
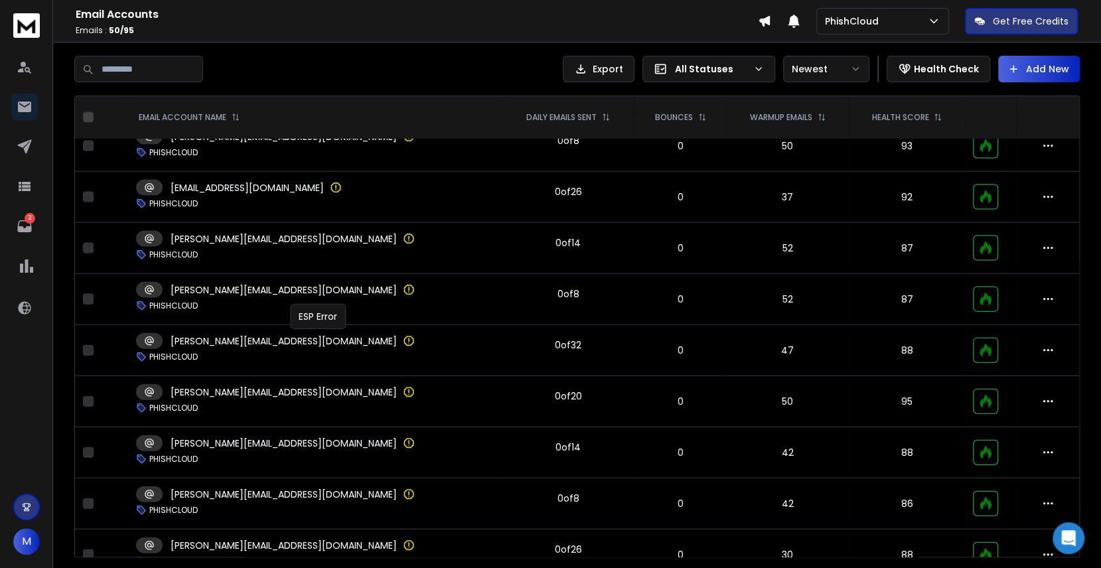
click at [404, 342] on icon at bounding box center [409, 341] width 10 height 10
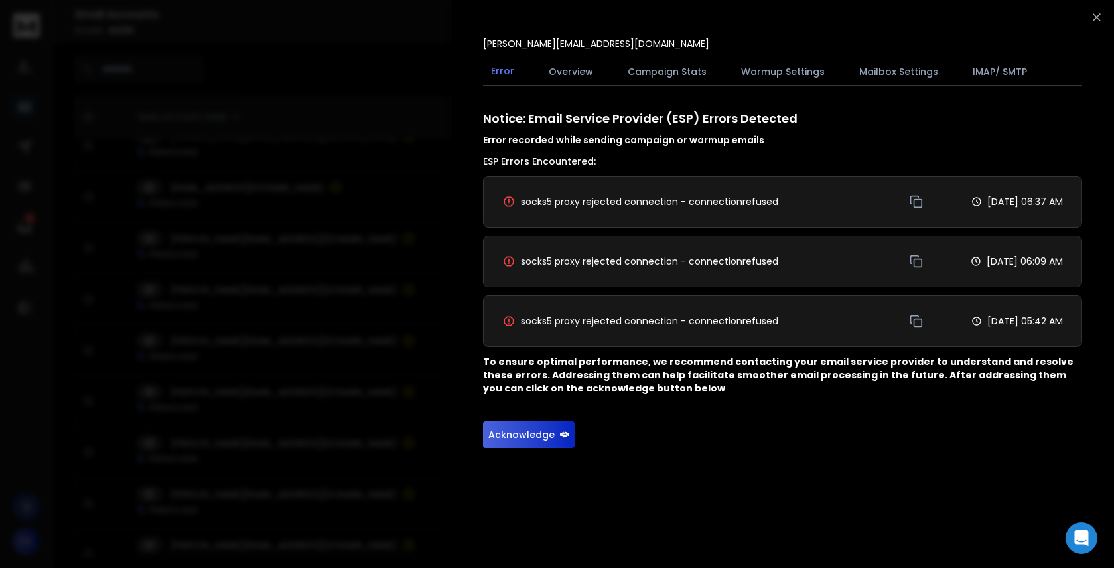
click at [547, 429] on button "Acknowledge" at bounding box center [529, 434] width 92 height 27
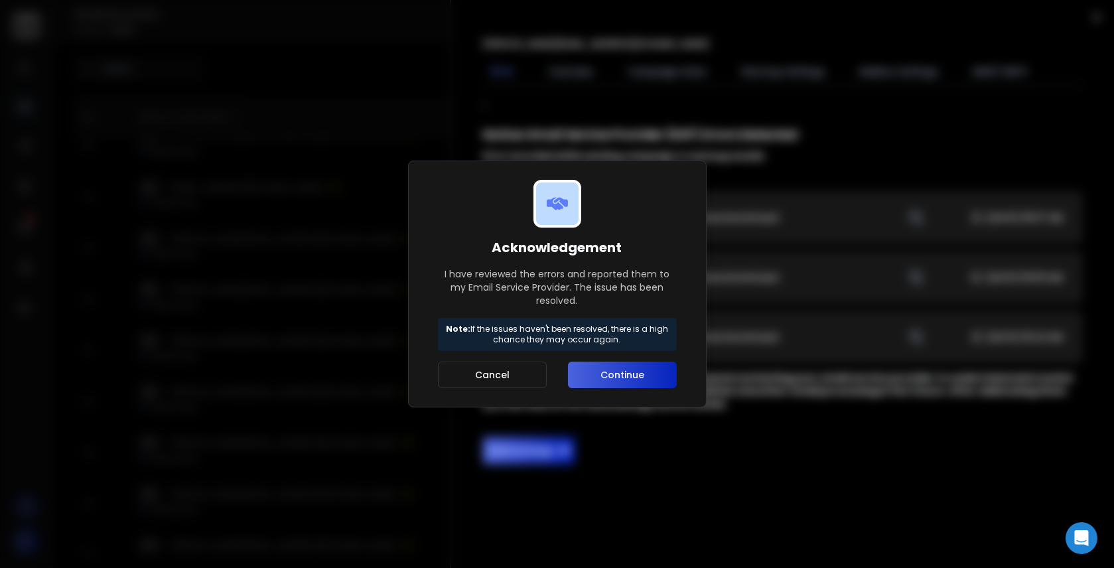
click at [620, 379] on button "Continue" at bounding box center [622, 375] width 108 height 27
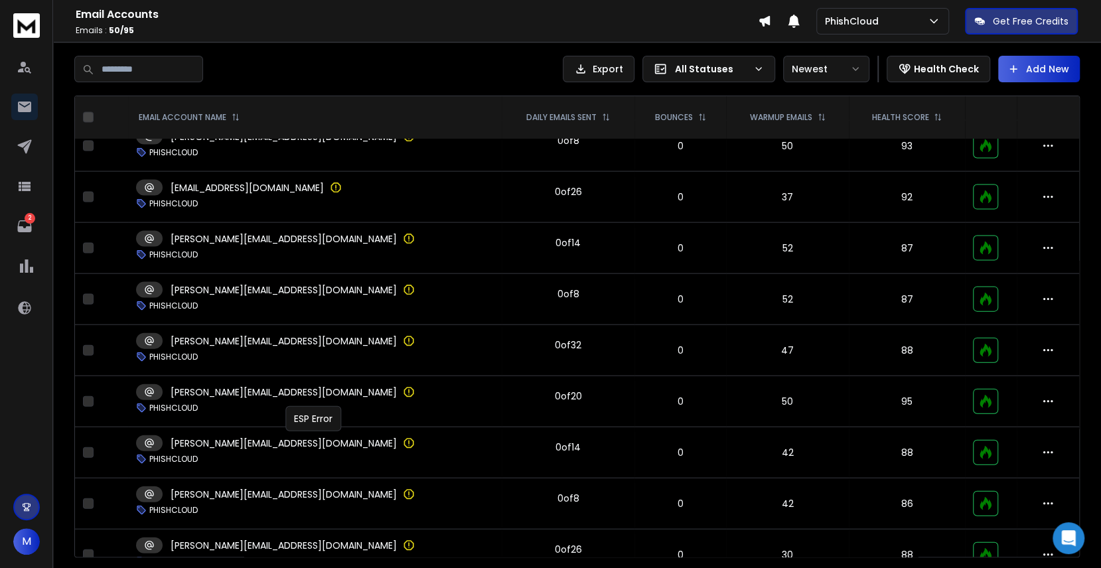
click at [404, 442] on icon at bounding box center [409, 443] width 10 height 10
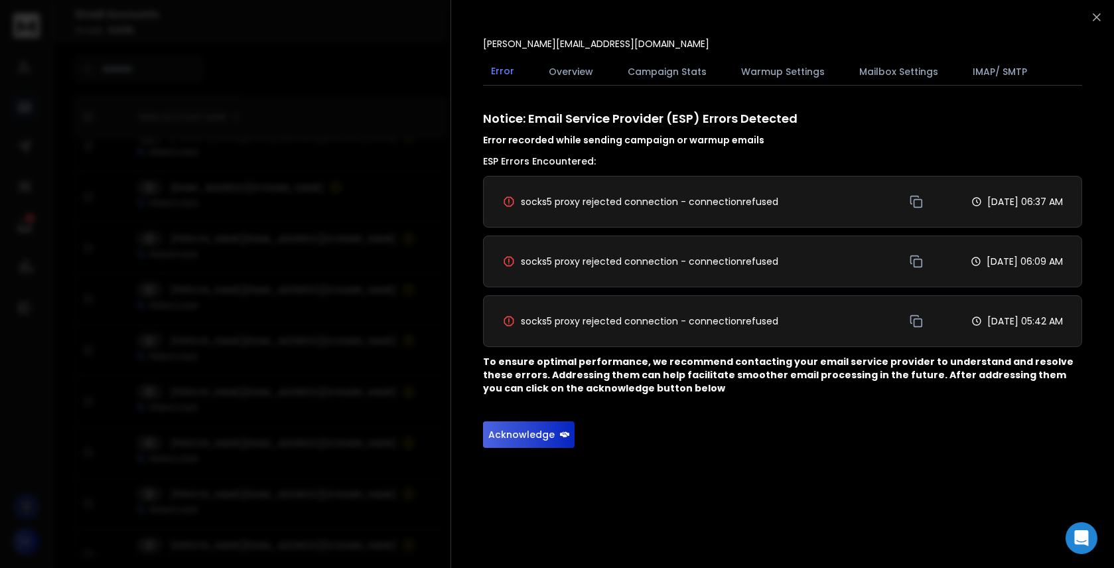
click at [521, 437] on button "Acknowledge" at bounding box center [529, 434] width 92 height 27
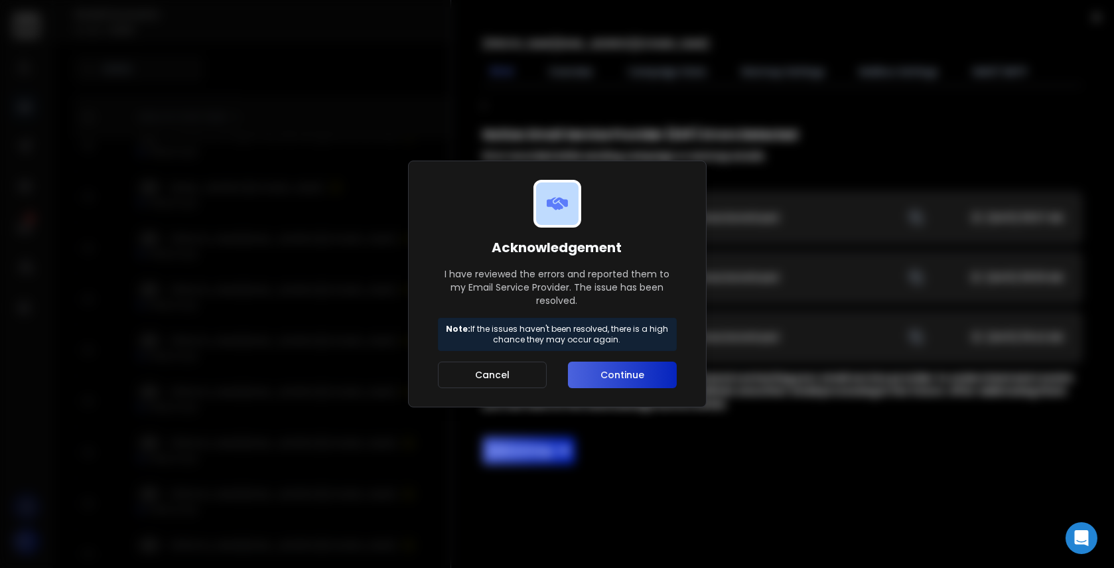
click at [643, 372] on button "Continue" at bounding box center [622, 375] width 108 height 27
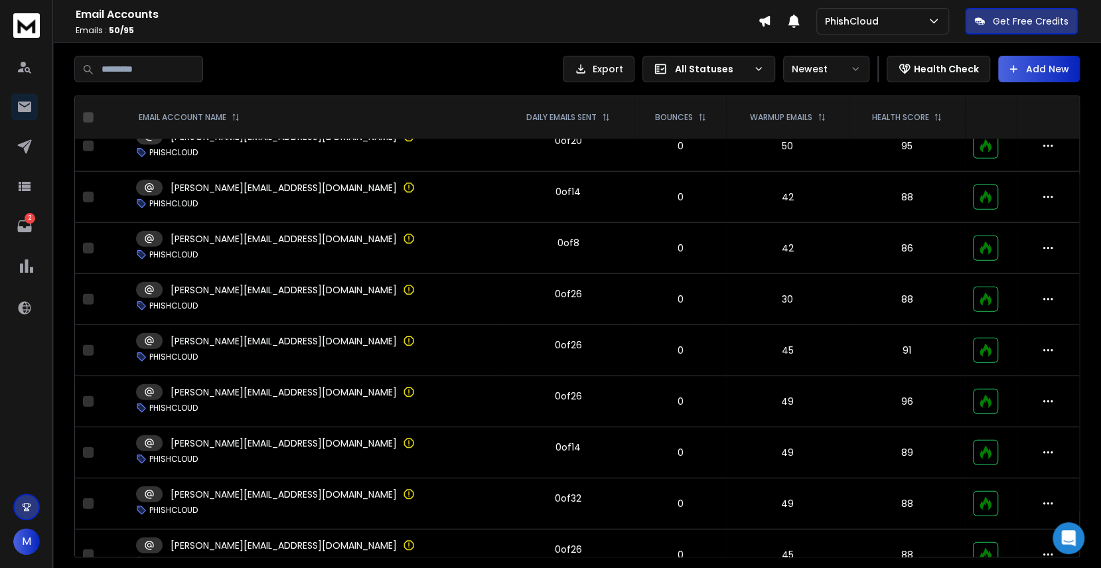
scroll to position [2123, 0]
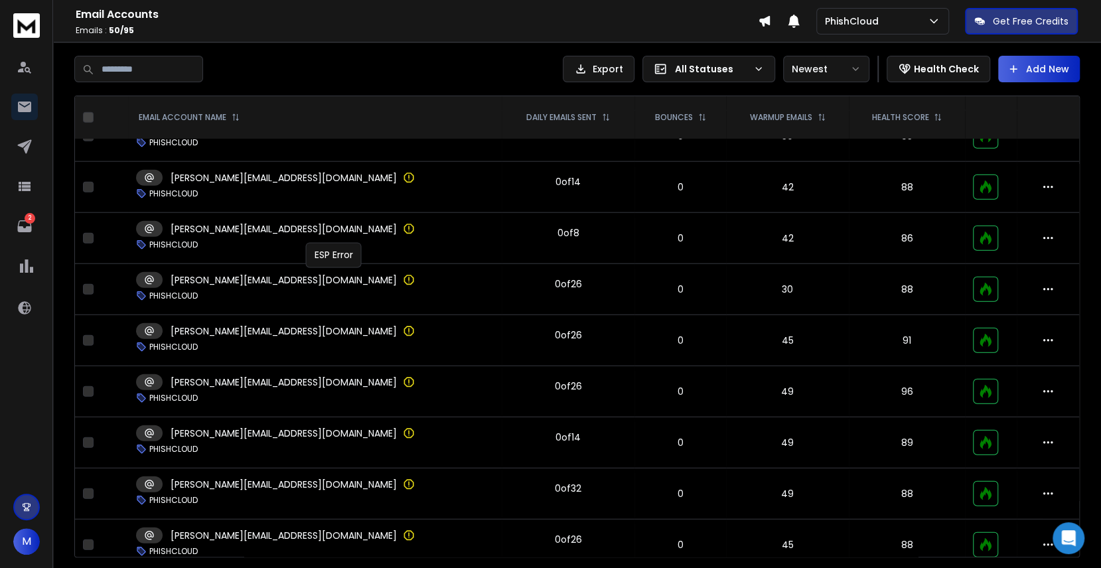
click at [402, 279] on icon at bounding box center [408, 279] width 13 height 13
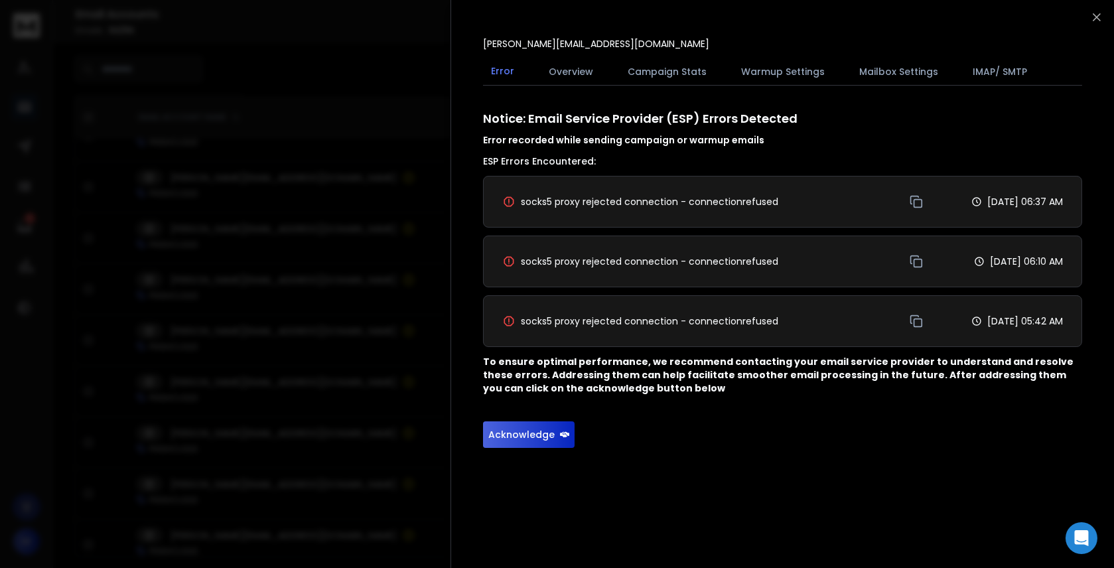
click at [540, 429] on button "Acknowledge" at bounding box center [529, 434] width 92 height 27
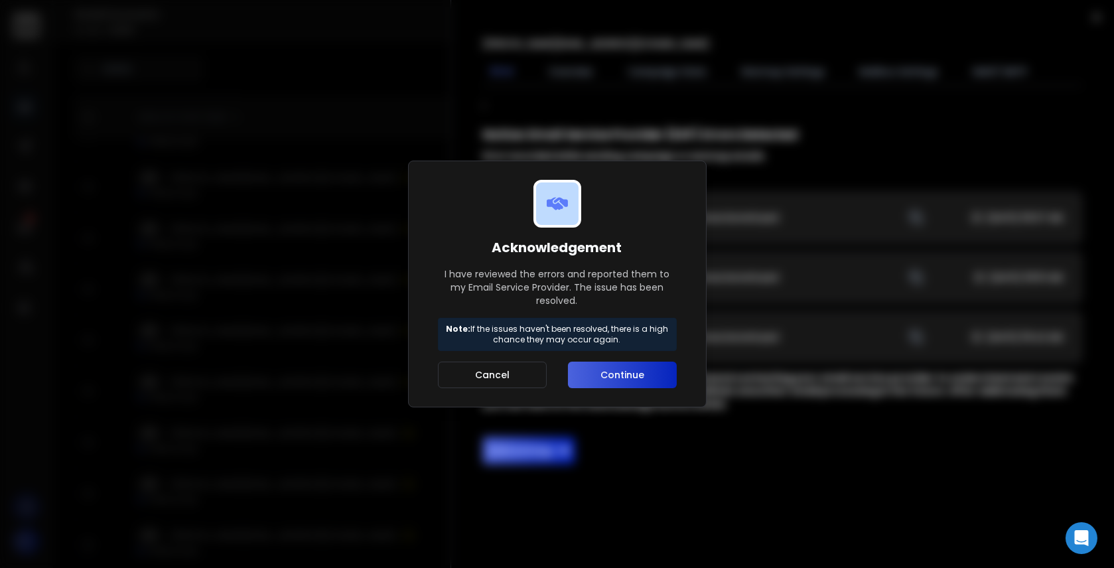
click at [594, 378] on button "Continue" at bounding box center [622, 375] width 108 height 27
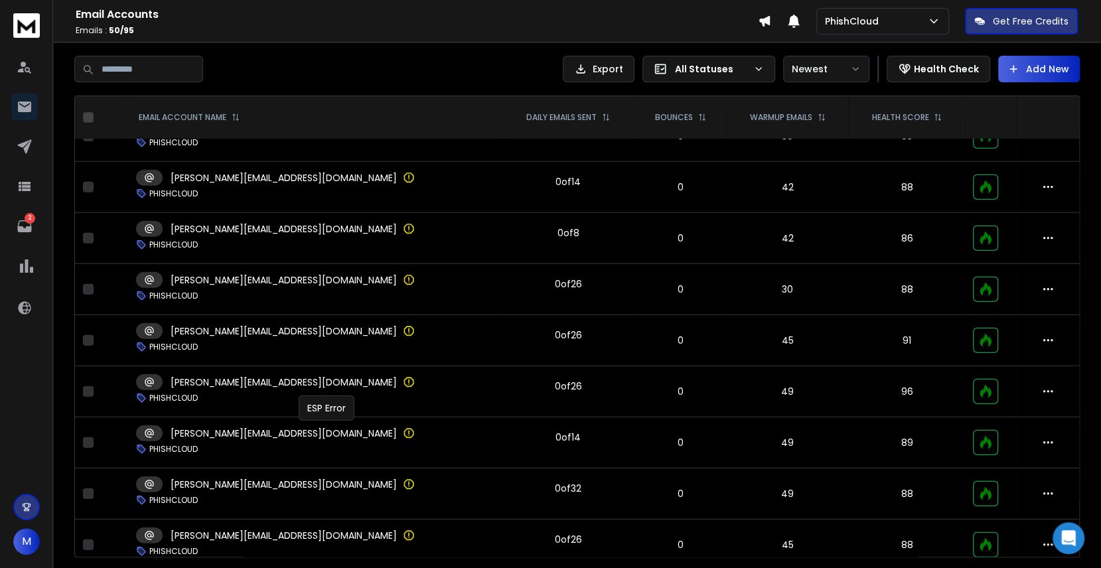
click at [402, 431] on icon at bounding box center [408, 433] width 13 height 13
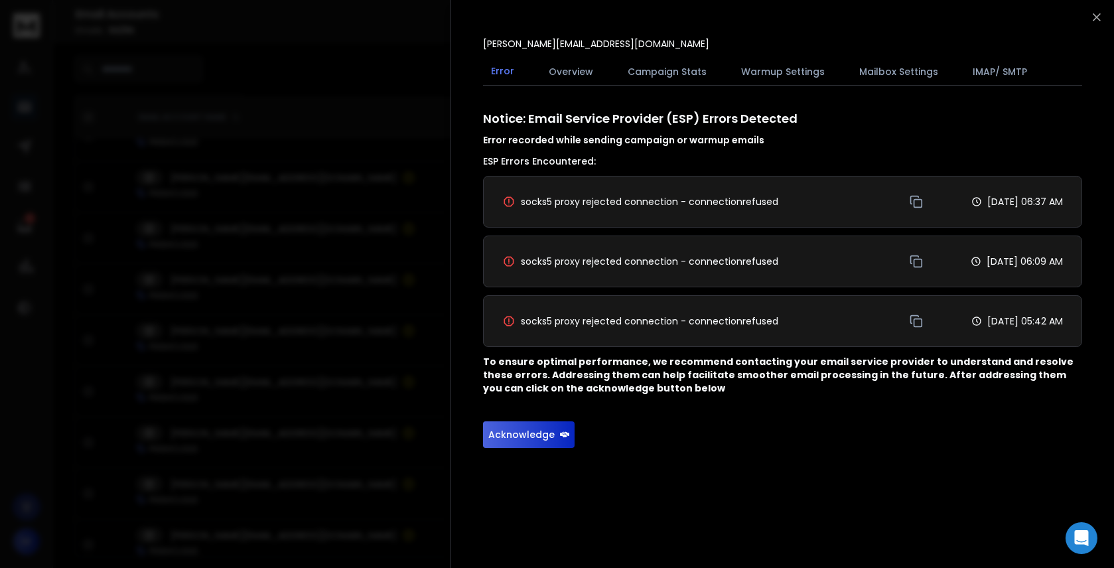
click at [534, 428] on button "Acknowledge" at bounding box center [529, 434] width 92 height 27
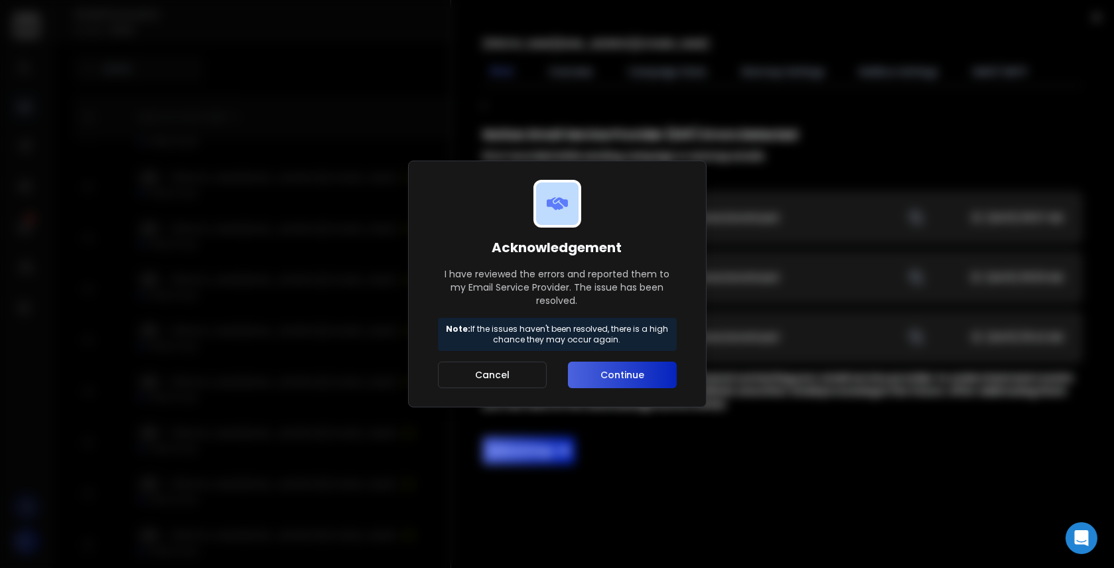
click at [632, 372] on button "Continue" at bounding box center [622, 375] width 108 height 27
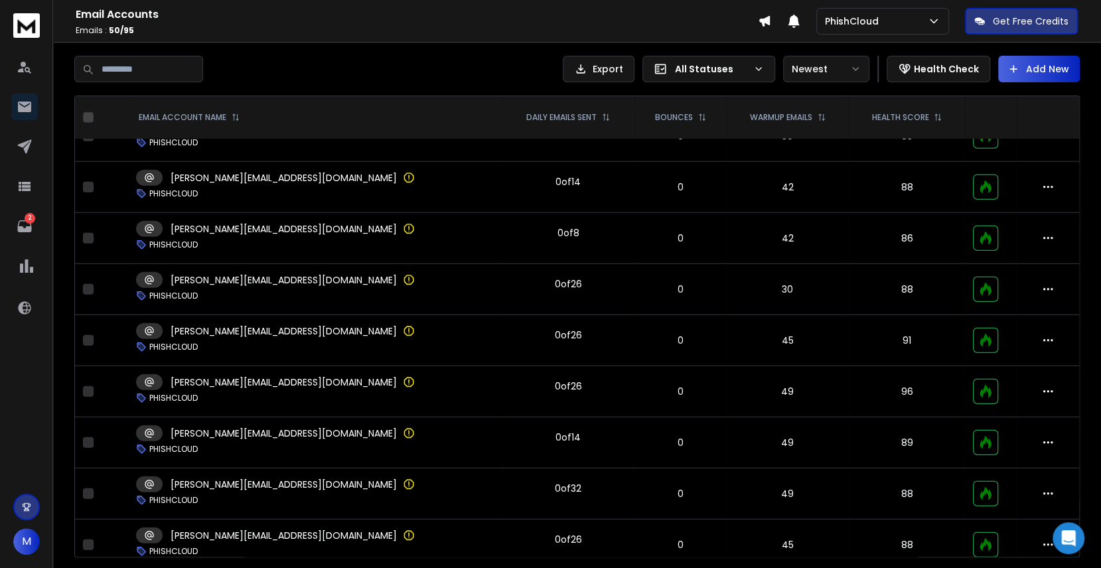
scroll to position [2164, 0]
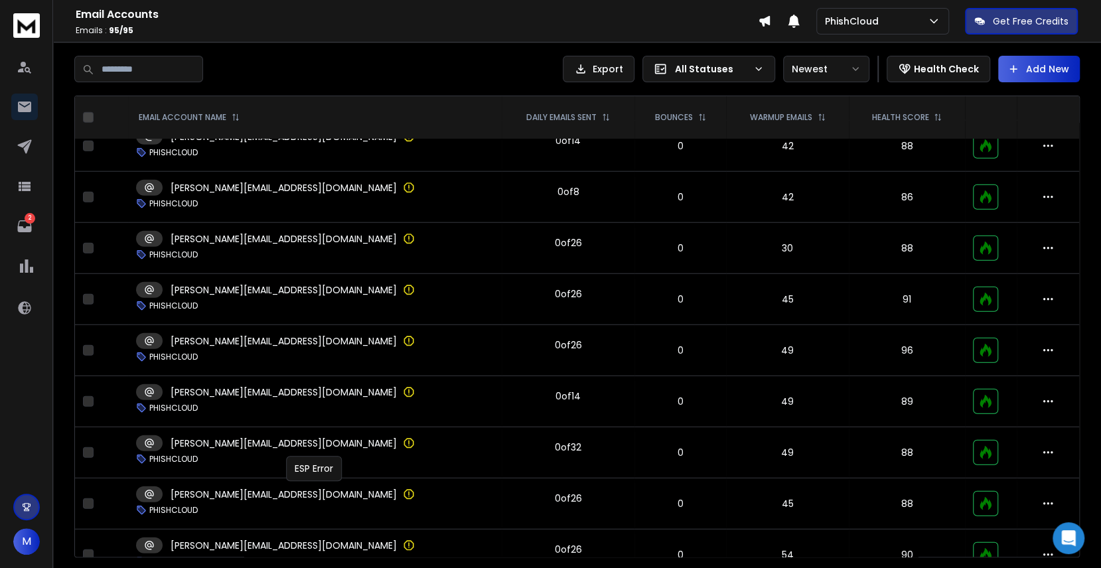
click at [408, 492] on icon at bounding box center [408, 494] width 1 height 4
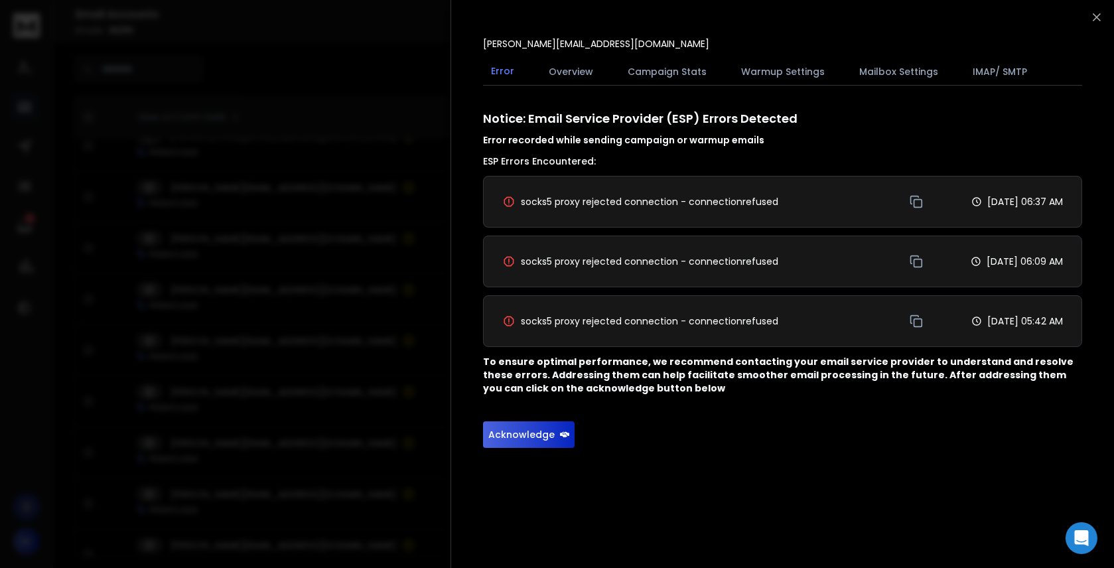
click at [527, 431] on button "Acknowledge" at bounding box center [529, 434] width 92 height 27
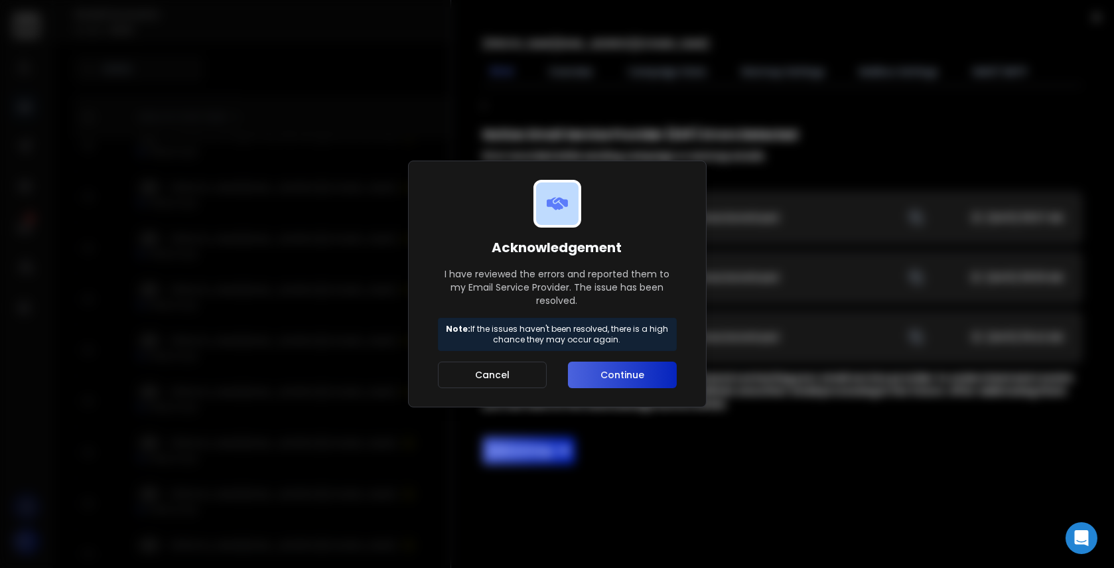
click at [602, 370] on button "Continue" at bounding box center [622, 375] width 108 height 27
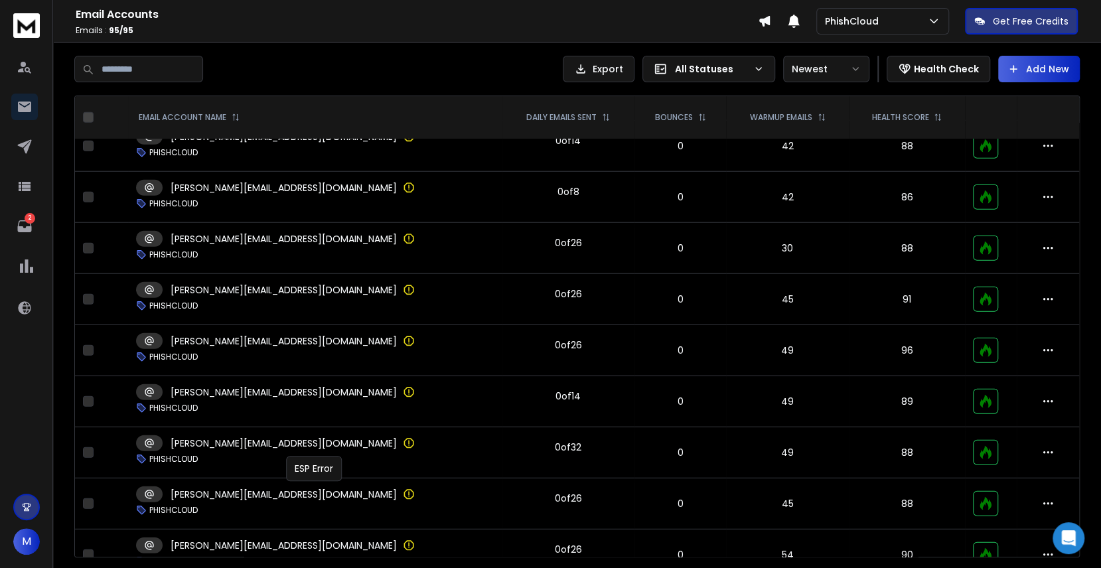
click at [402, 490] on icon at bounding box center [408, 494] width 13 height 13
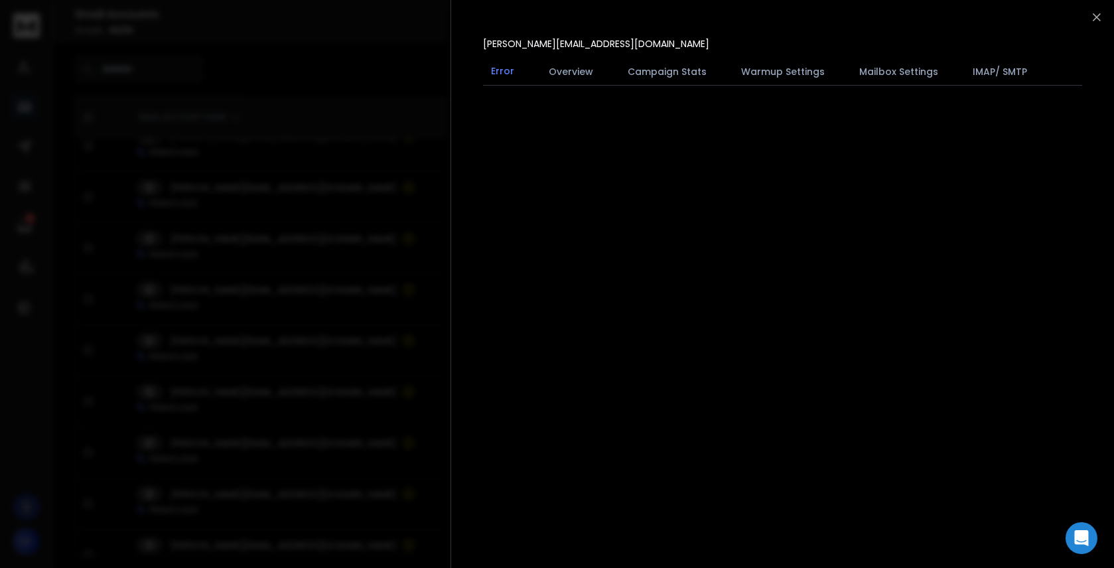
click at [1095, 21] on icon "button" at bounding box center [1096, 17] width 13 height 13
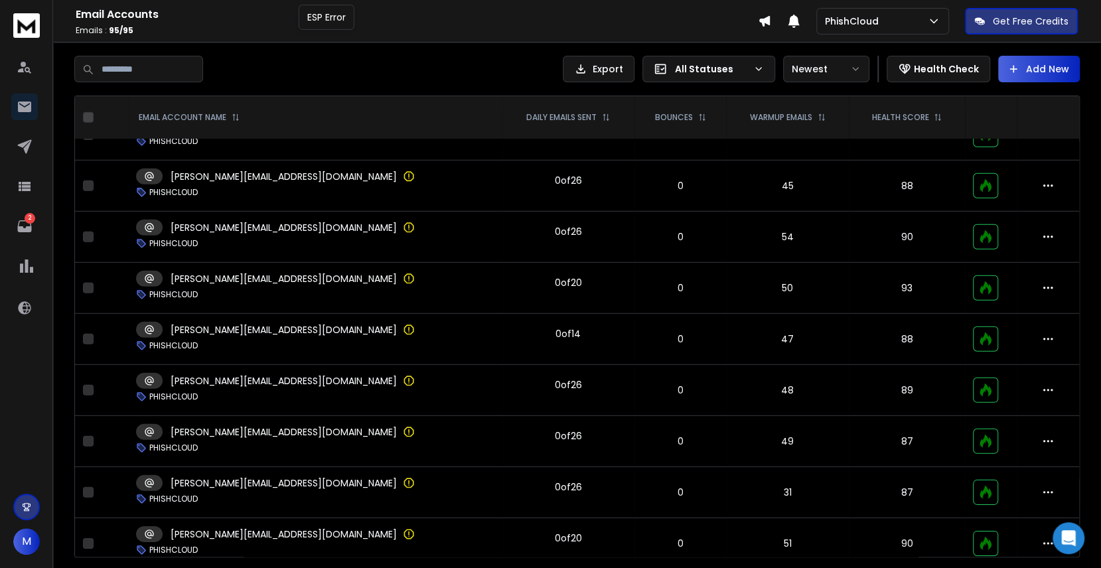
scroll to position [2517, 0]
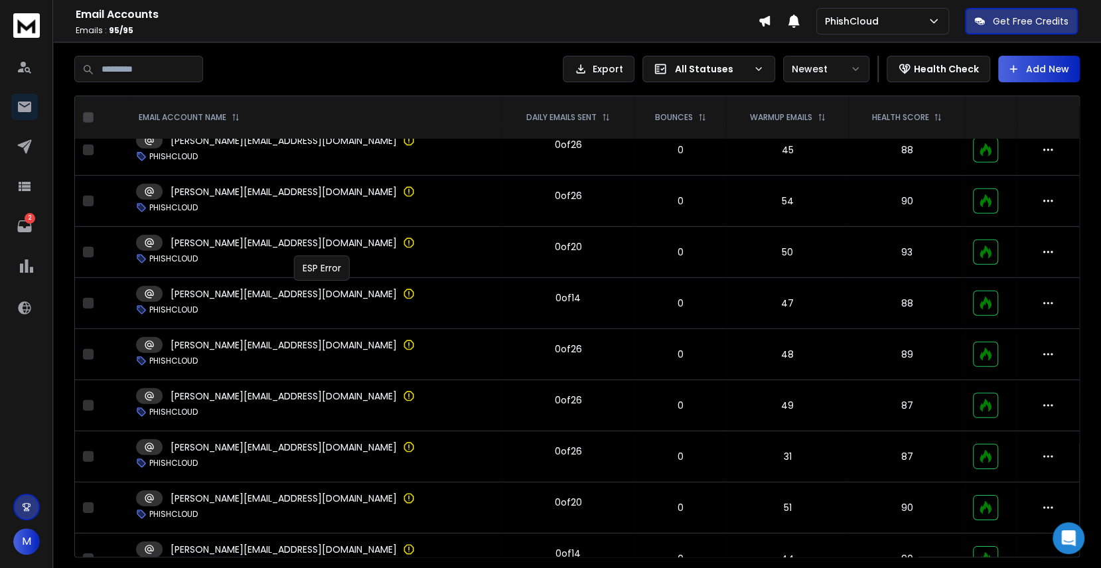
click at [402, 291] on icon at bounding box center [408, 293] width 13 height 13
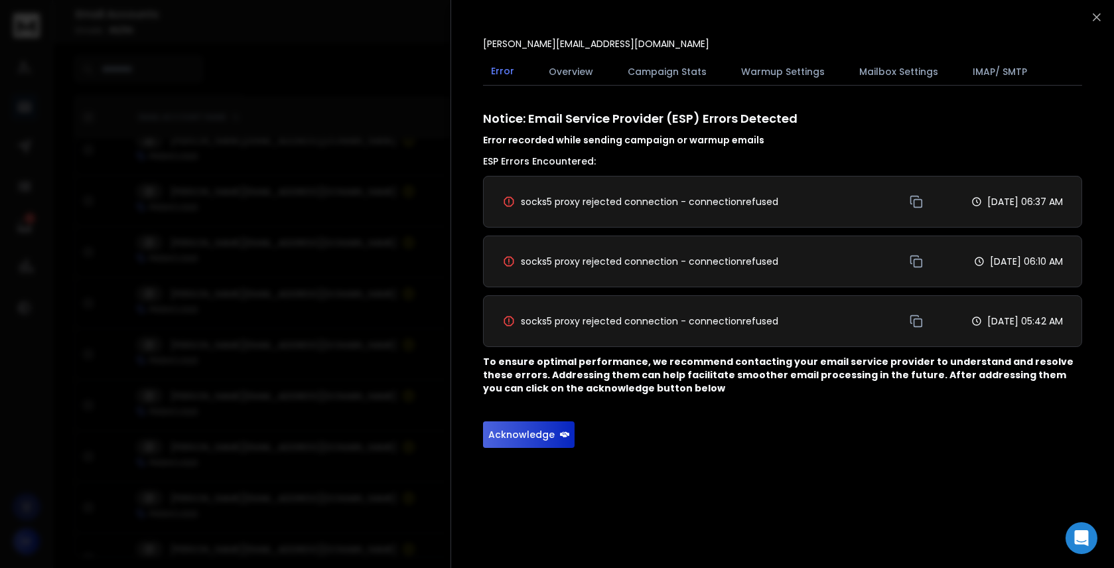
click at [517, 435] on button "Acknowledge" at bounding box center [529, 434] width 92 height 27
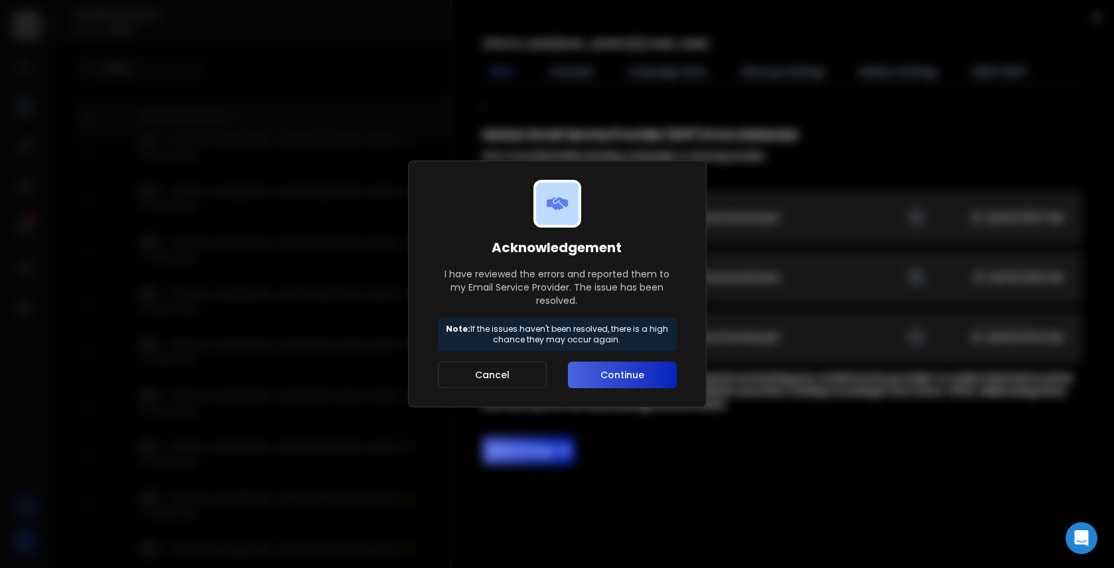
click at [612, 367] on button "Continue" at bounding box center [622, 375] width 108 height 27
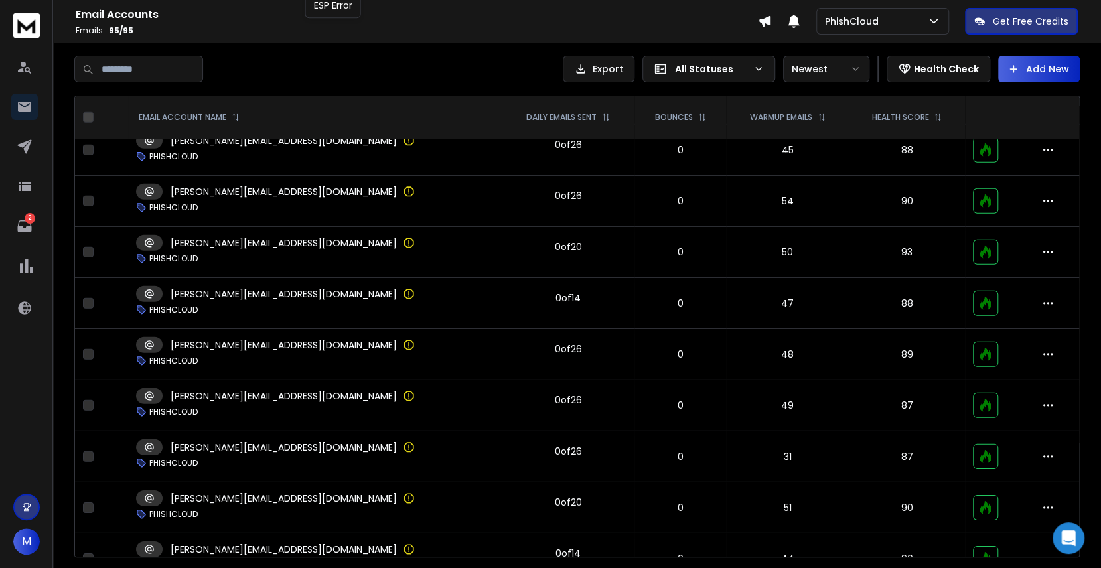
click at [334, 342] on div "edward@happyhealthypet.co" at bounding box center [315, 345] width 358 height 16
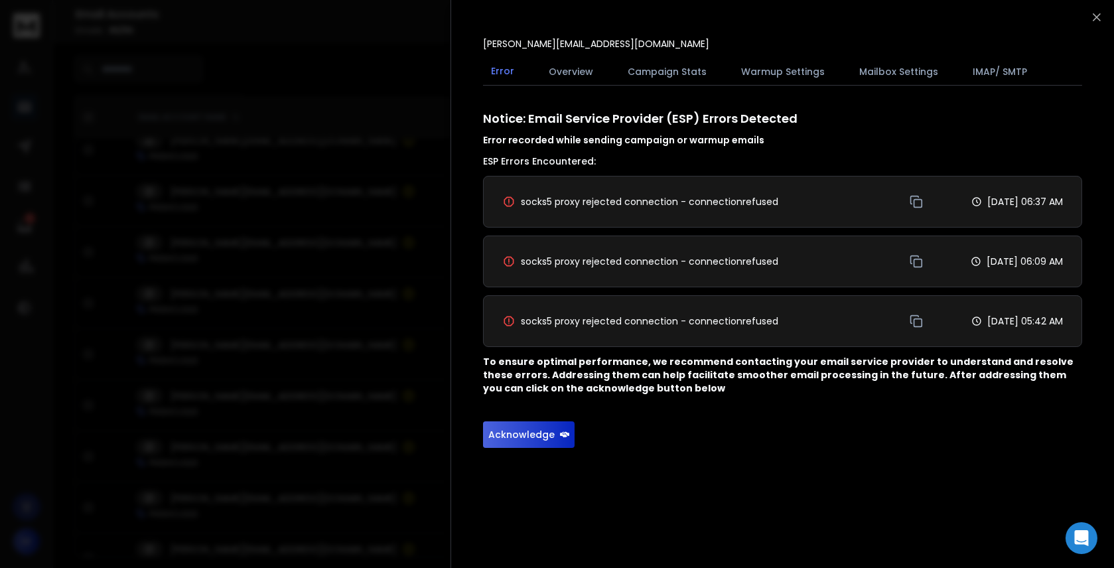
click at [561, 431] on icon at bounding box center [564, 434] width 9 height 9
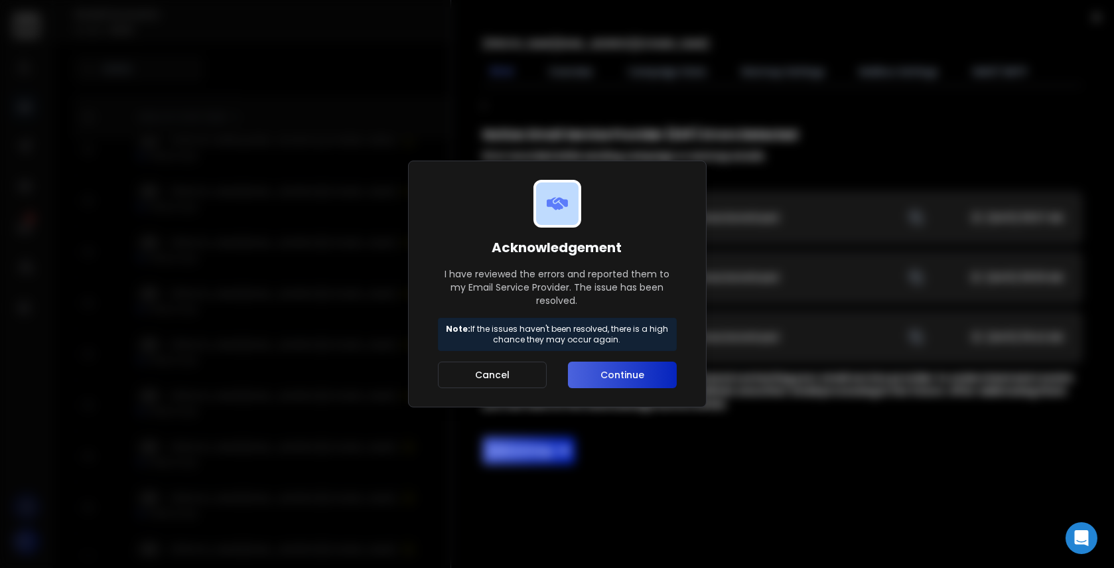
click at [643, 369] on button "Continue" at bounding box center [622, 375] width 108 height 27
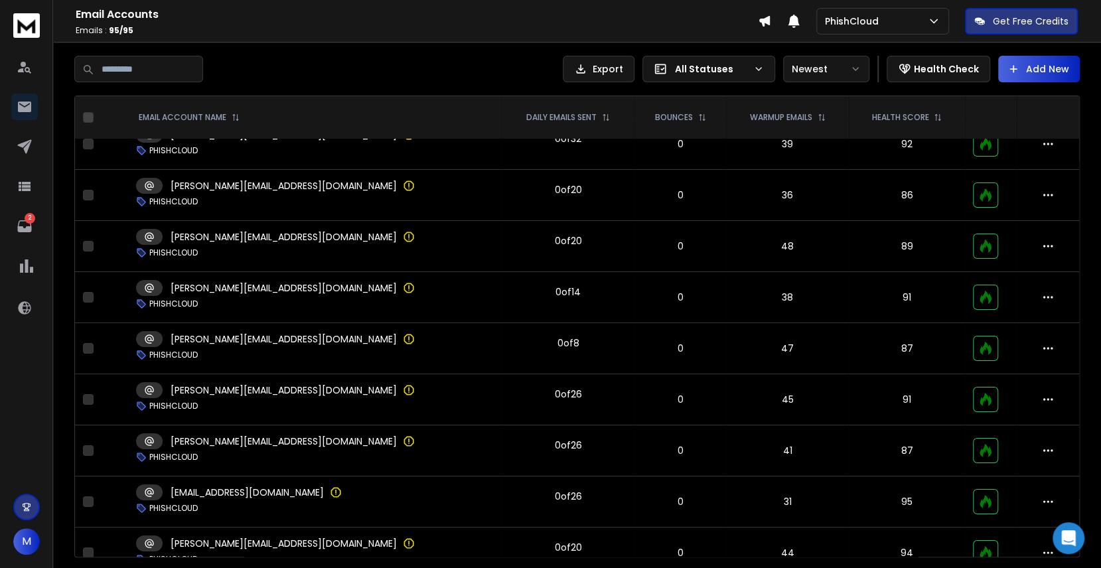
scroll to position [3136, 0]
click at [402, 282] on icon at bounding box center [408, 287] width 13 height 13
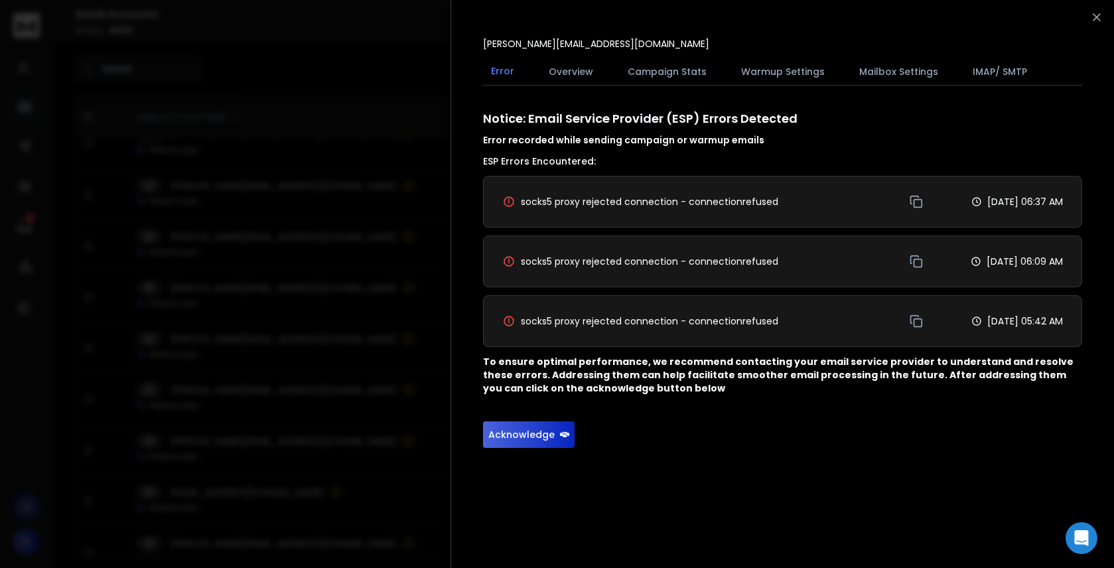
click at [525, 436] on button "Acknowledge" at bounding box center [529, 434] width 92 height 27
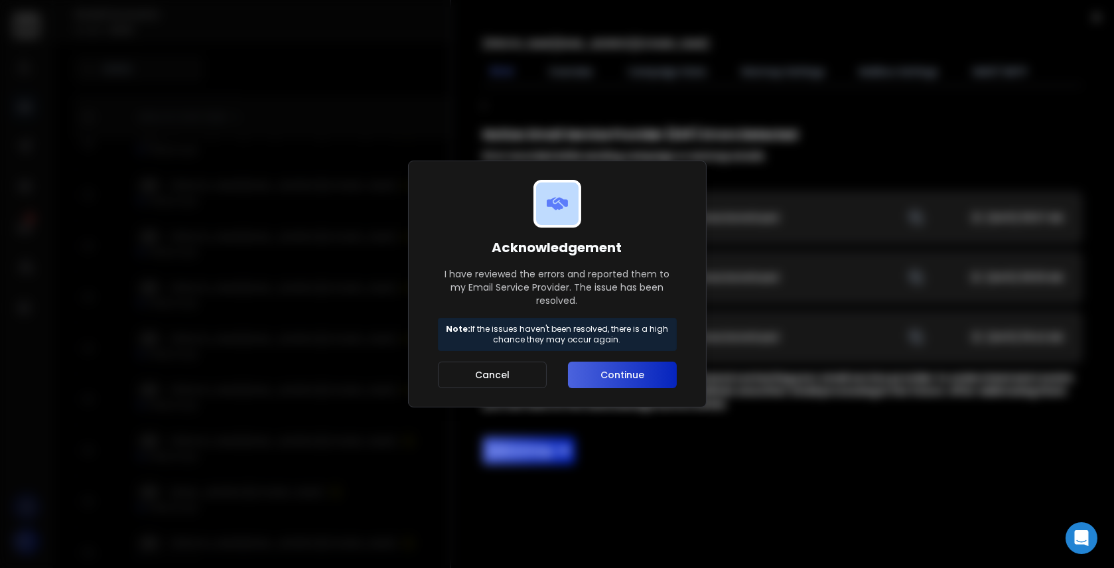
click at [602, 374] on button "Continue" at bounding box center [622, 375] width 108 height 27
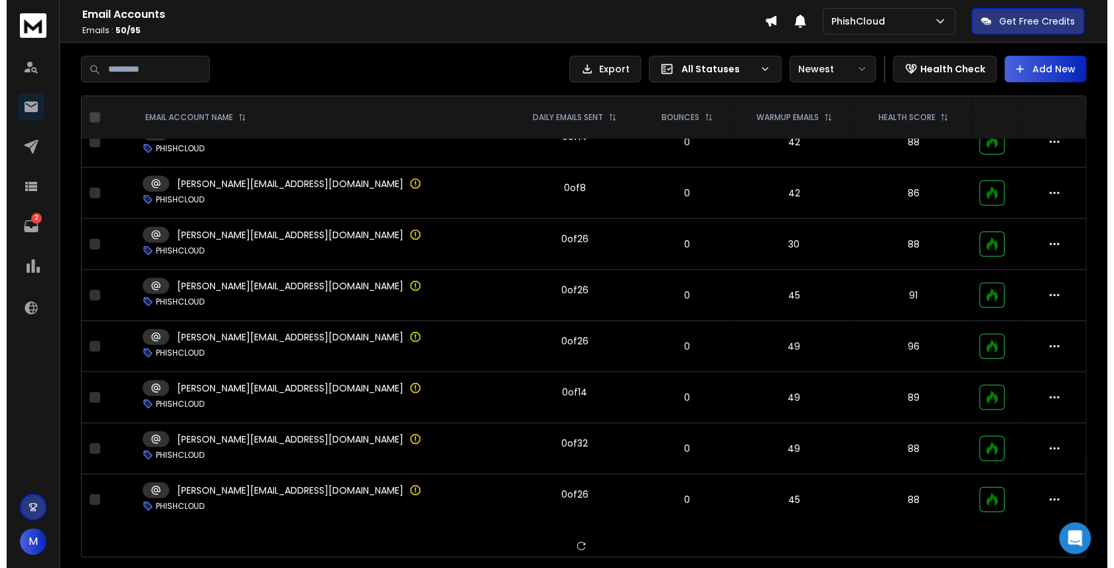
scroll to position [2164, 0]
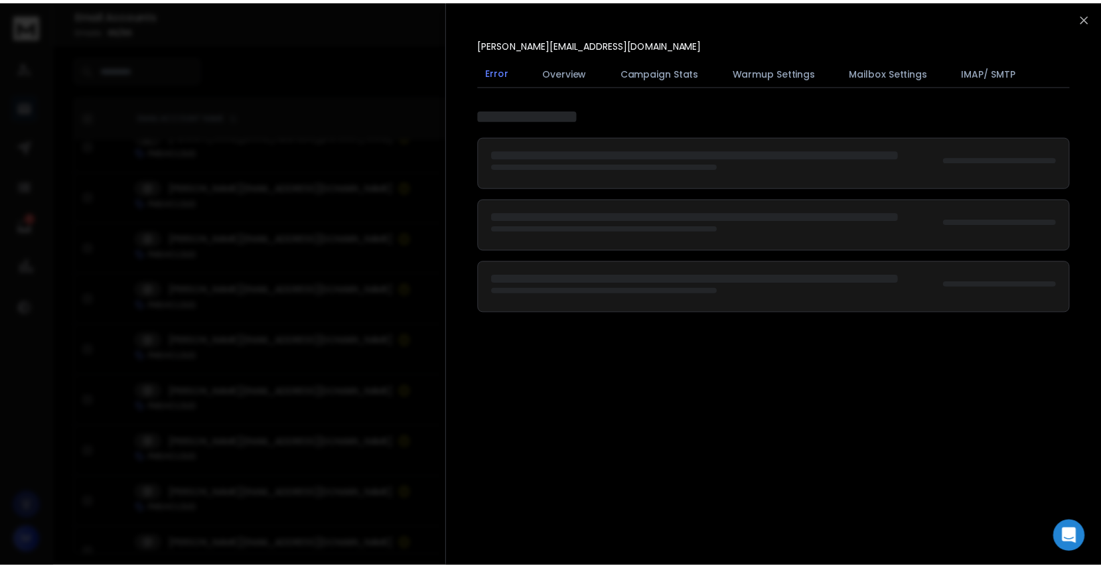
scroll to position [3136, 0]
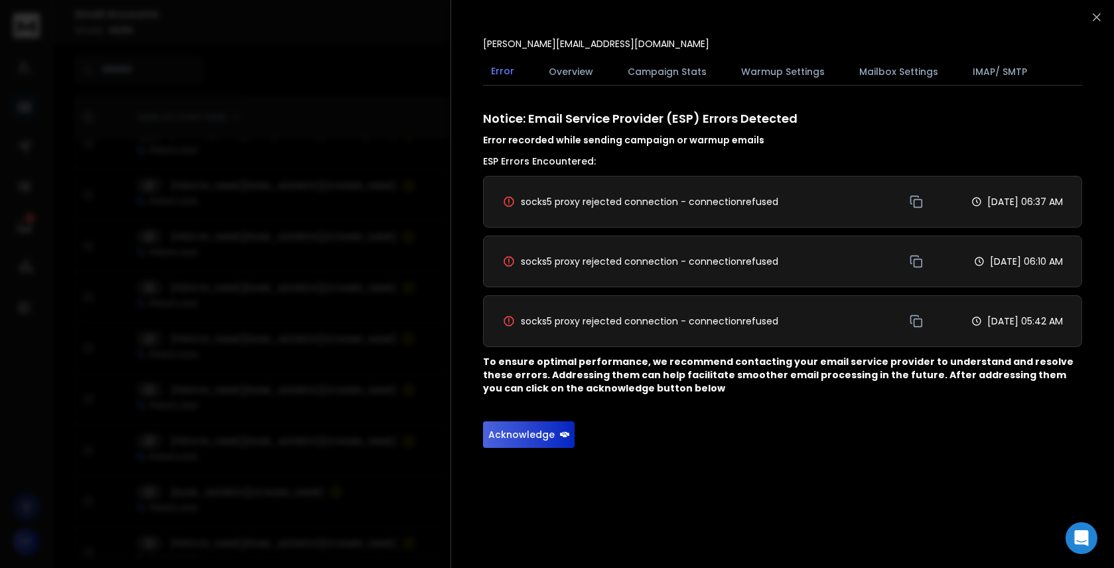
click at [539, 433] on button "Acknowledge" at bounding box center [529, 434] width 92 height 27
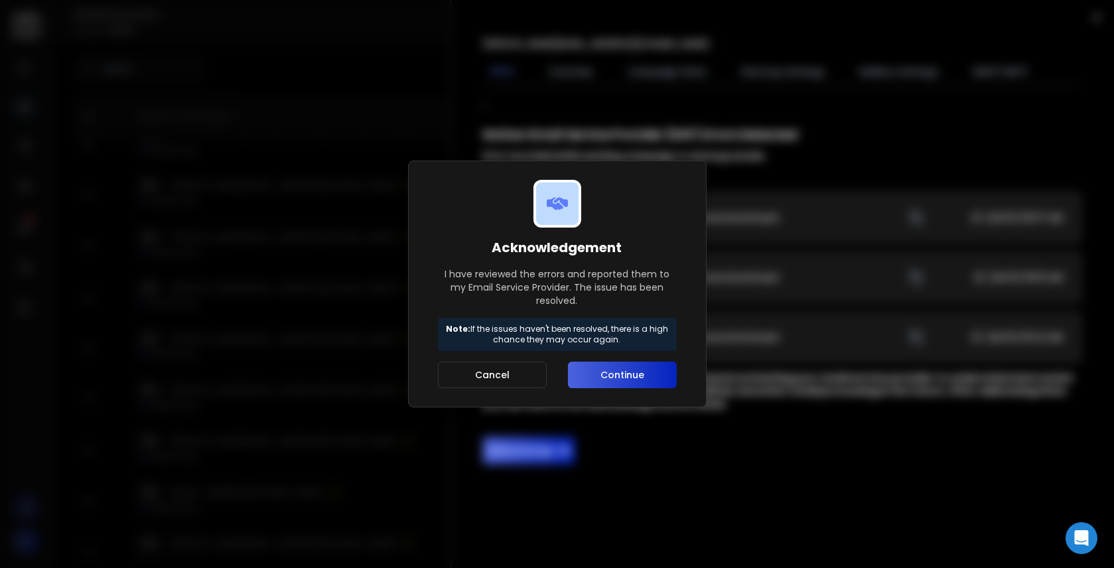
click at [580, 373] on button "Continue" at bounding box center [622, 375] width 108 height 27
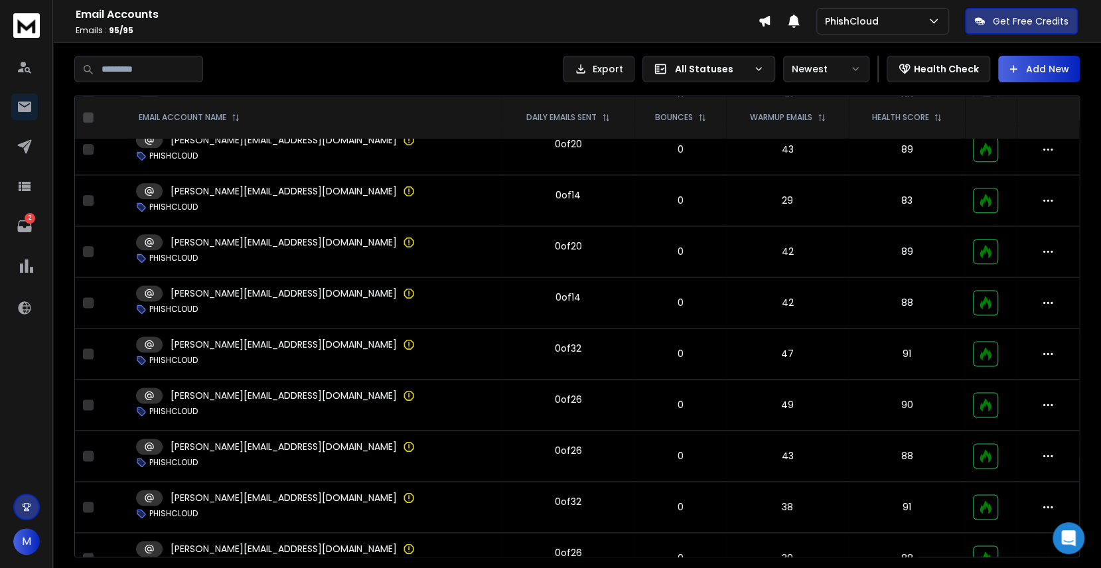
scroll to position [4438, 0]
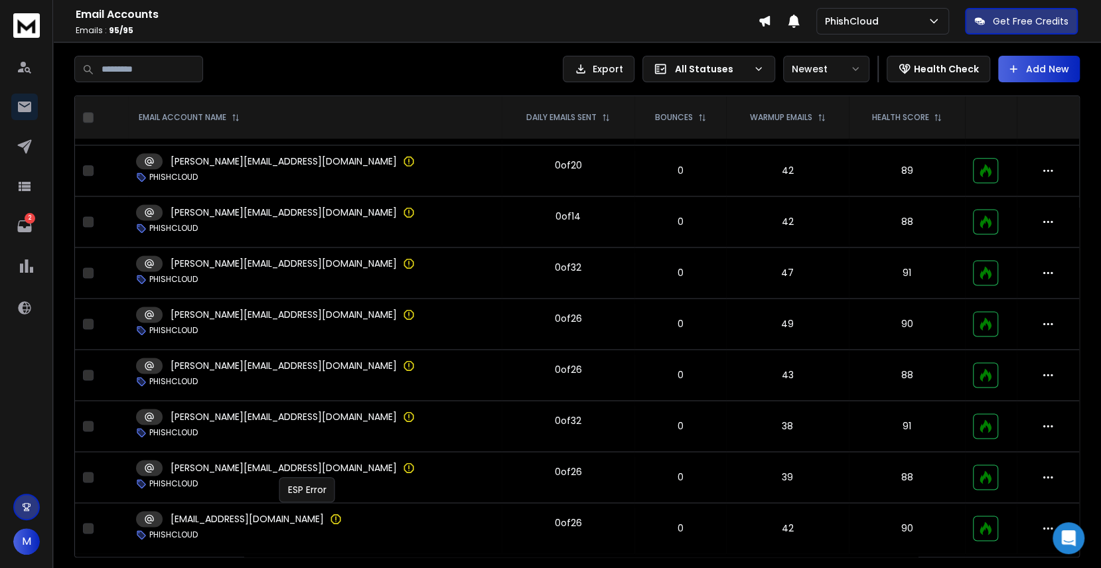
click at [331, 514] on icon at bounding box center [336, 519] width 10 height 10
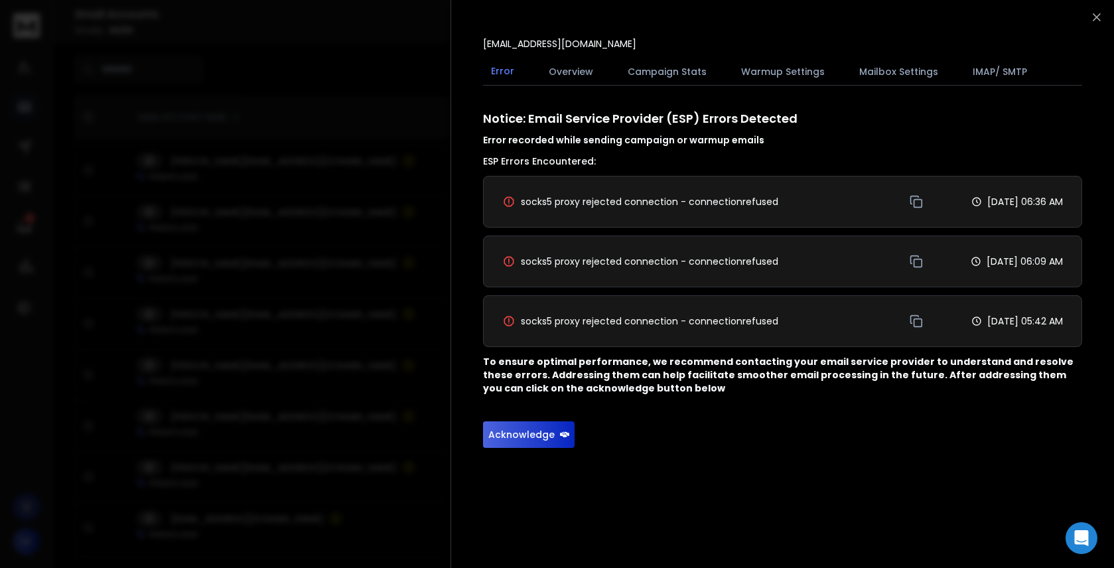
click at [541, 436] on button "Acknowledge" at bounding box center [529, 434] width 92 height 27
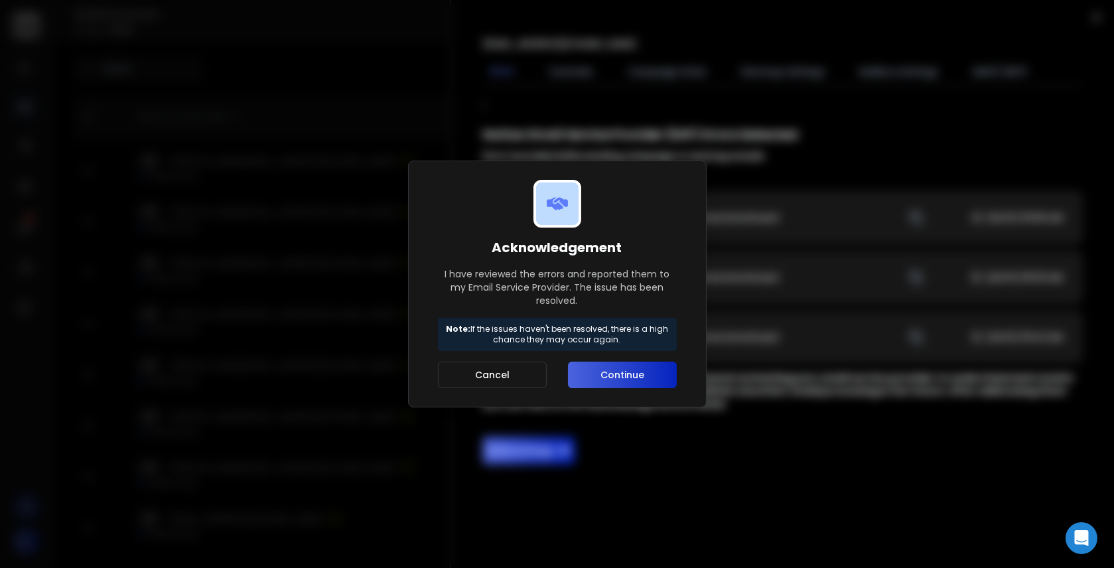
click at [616, 373] on button "Continue" at bounding box center [622, 375] width 108 height 27
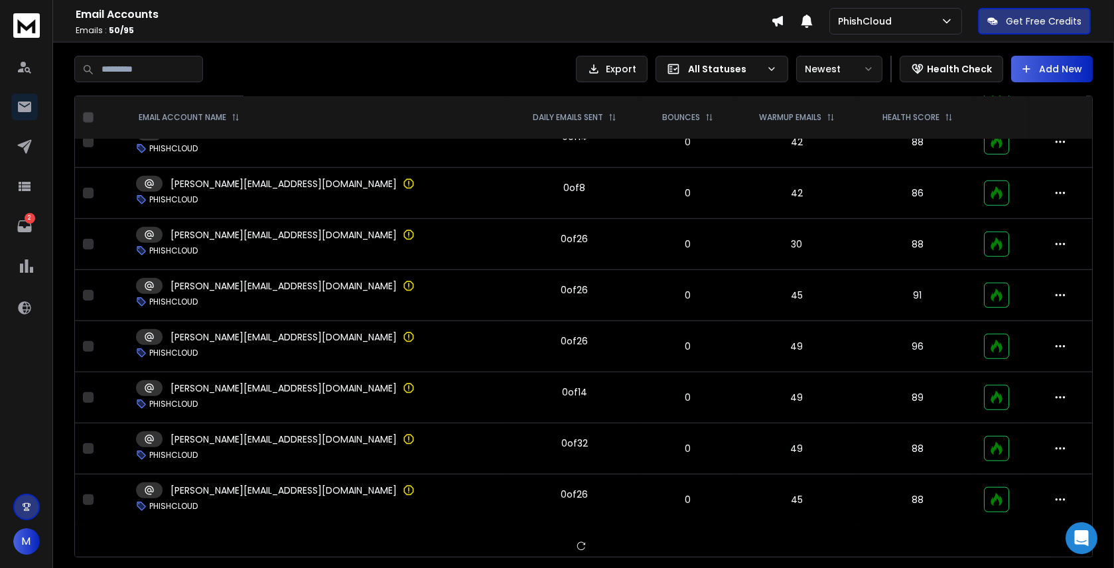
scroll to position [2164, 0]
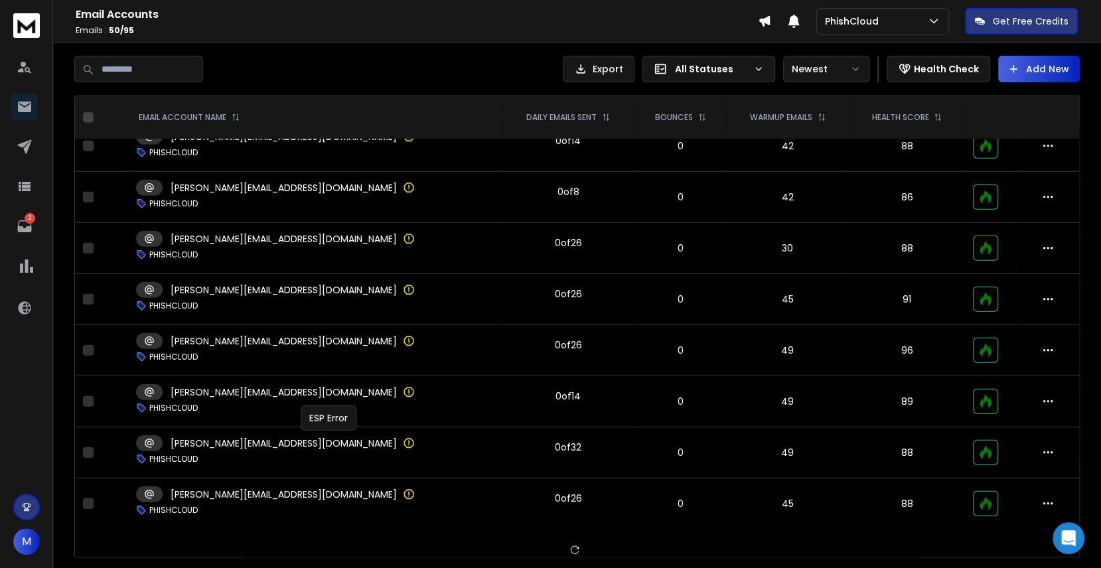
click at [408, 440] on icon at bounding box center [408, 442] width 1 height 4
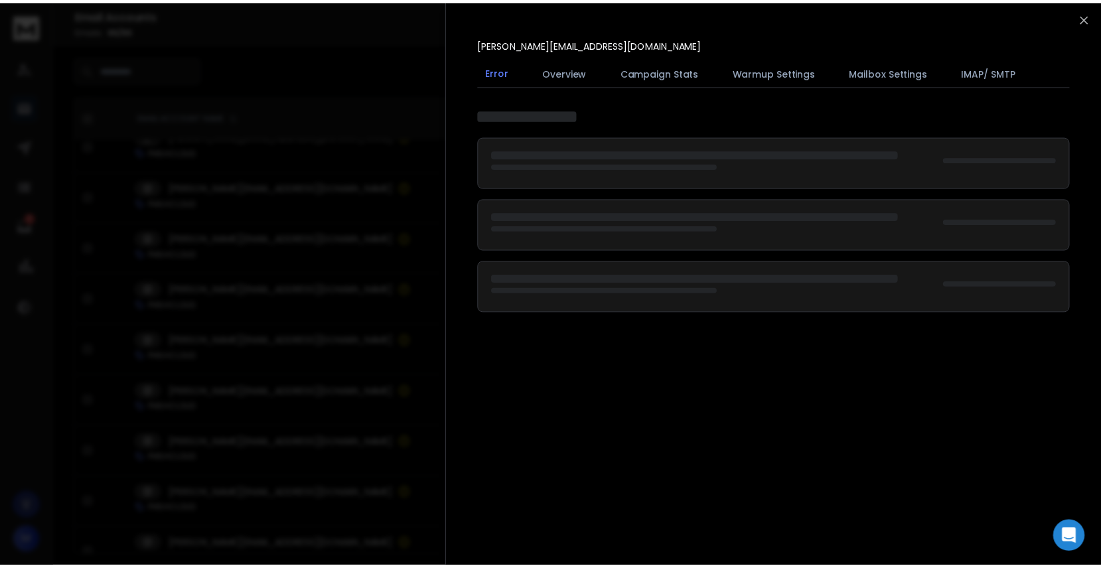
scroll to position [4438, 0]
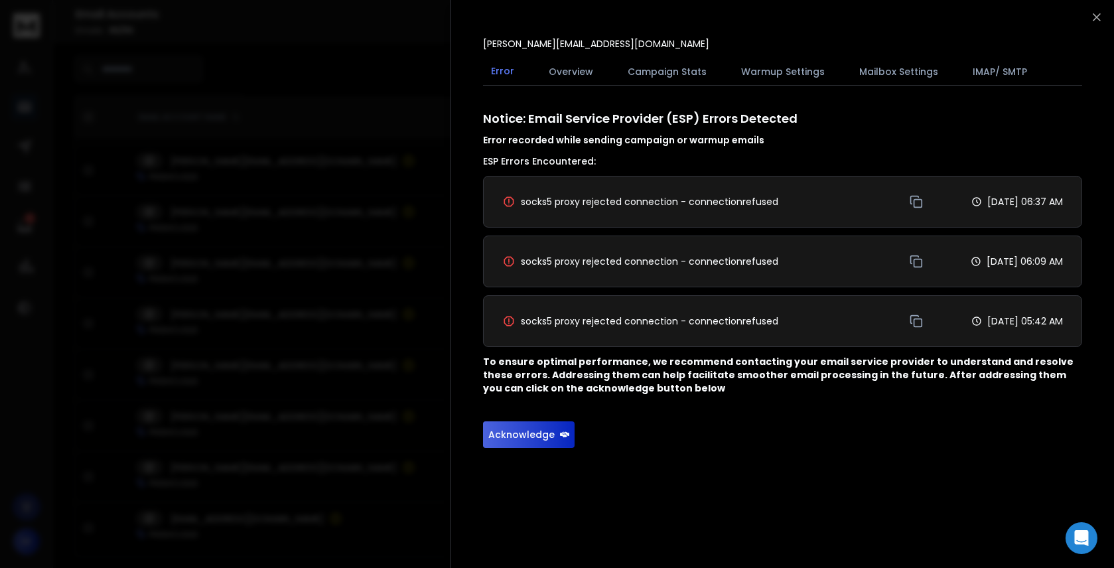
click at [557, 428] on button "Acknowledge" at bounding box center [529, 434] width 92 height 27
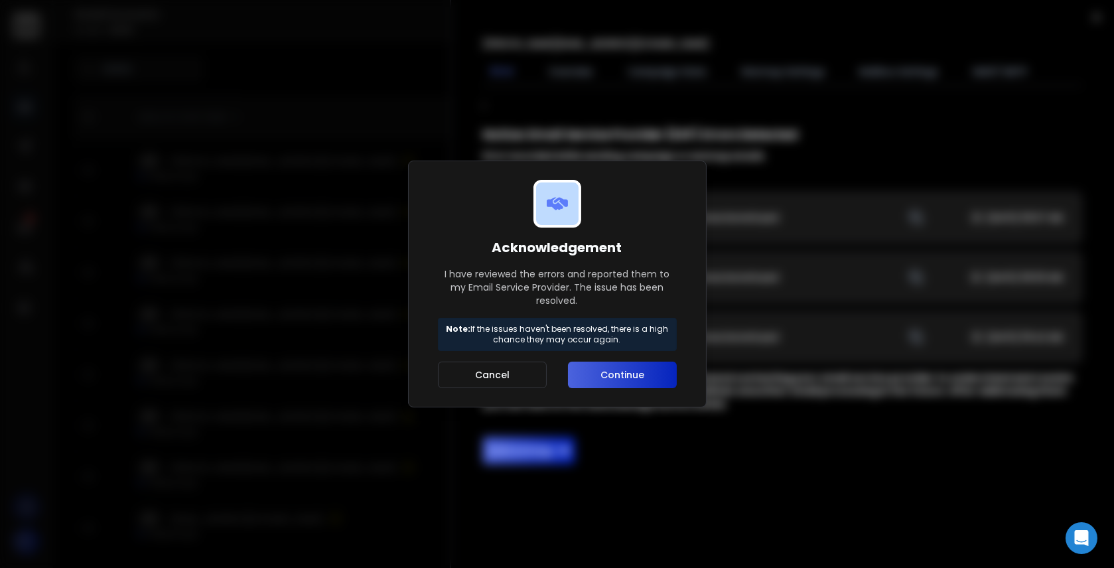
click at [620, 373] on button "Continue" at bounding box center [622, 375] width 108 height 27
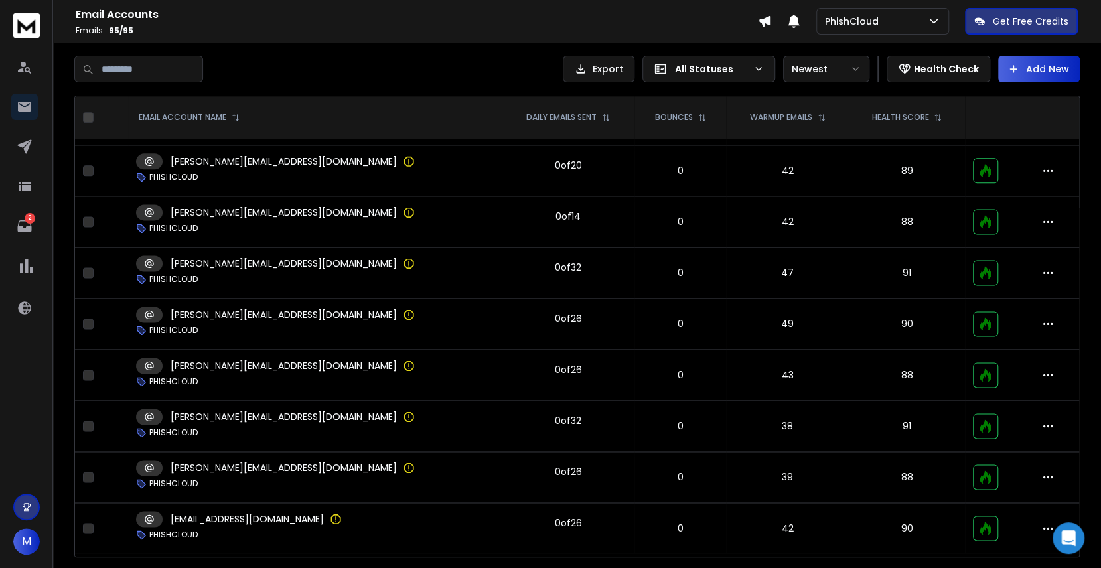
click at [929, 21] on icon "button" at bounding box center [933, 21] width 13 height 13
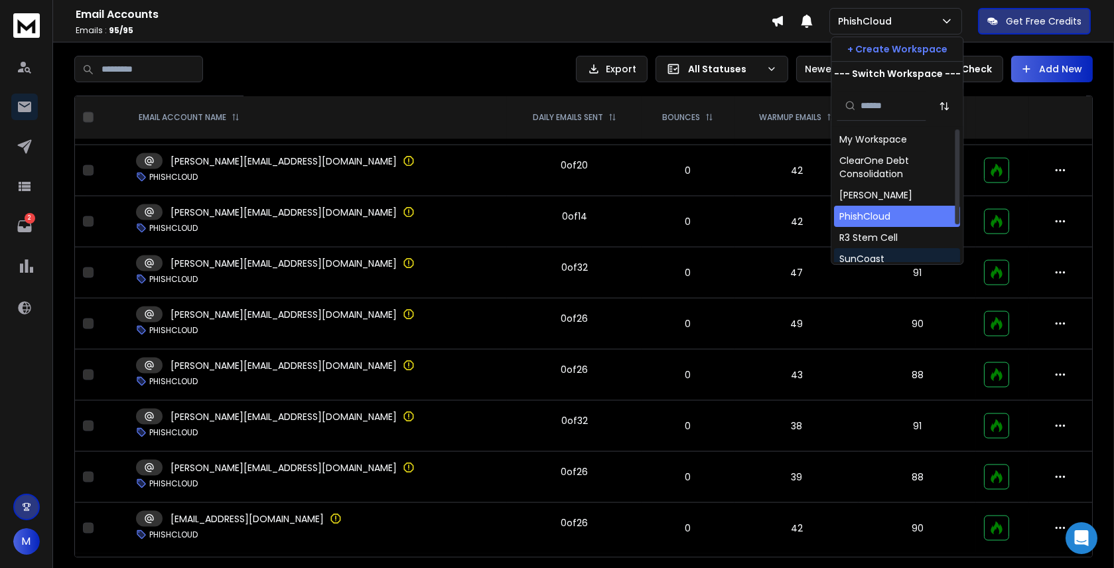
click at [862, 252] on div "SunCoast" at bounding box center [861, 258] width 45 height 13
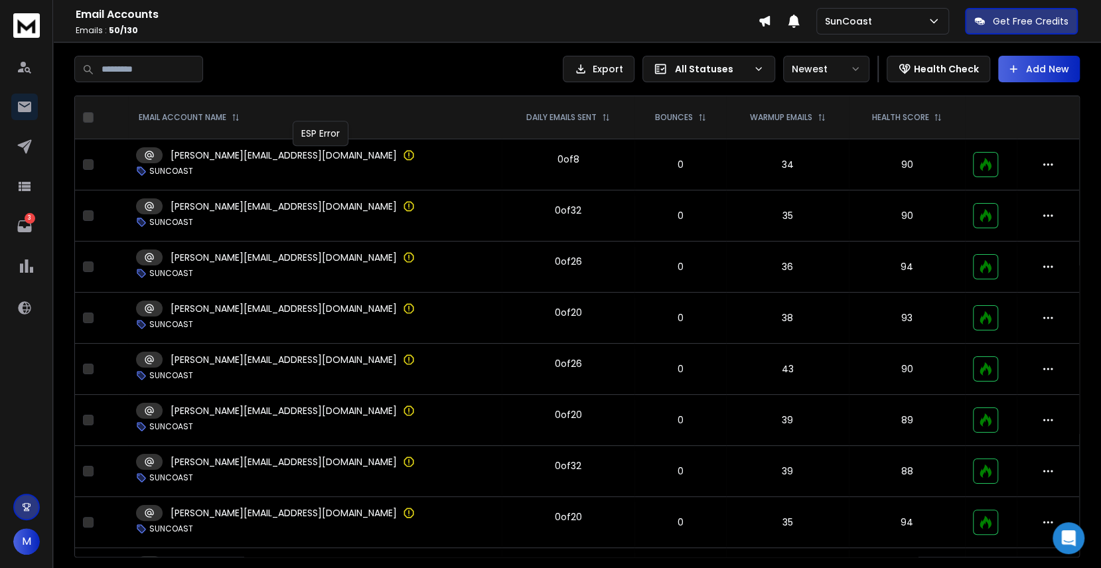
click at [402, 153] on icon at bounding box center [408, 155] width 13 height 13
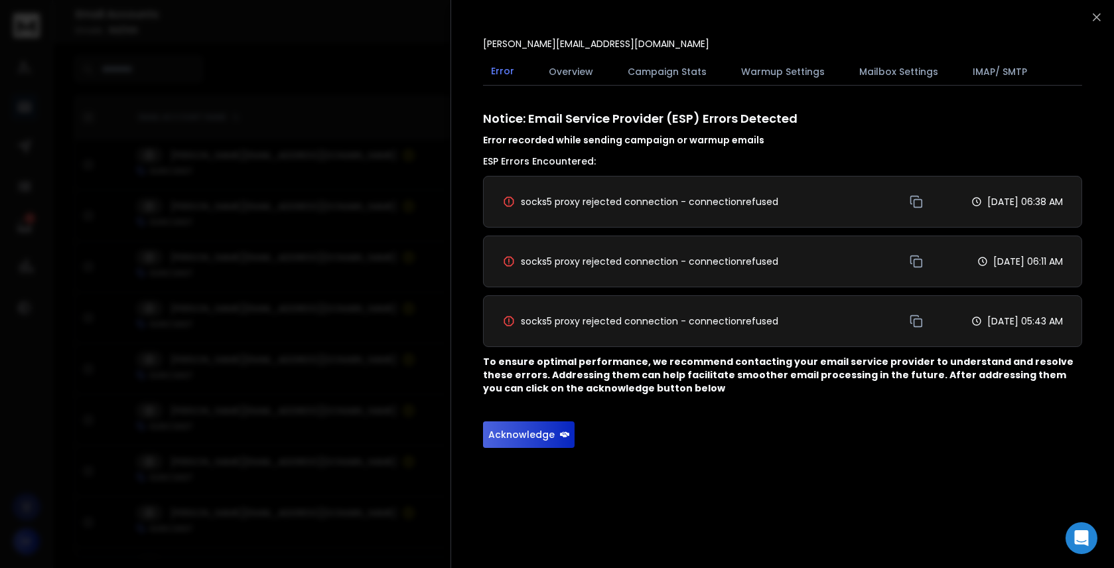
click at [529, 436] on button "Acknowledge" at bounding box center [529, 434] width 92 height 27
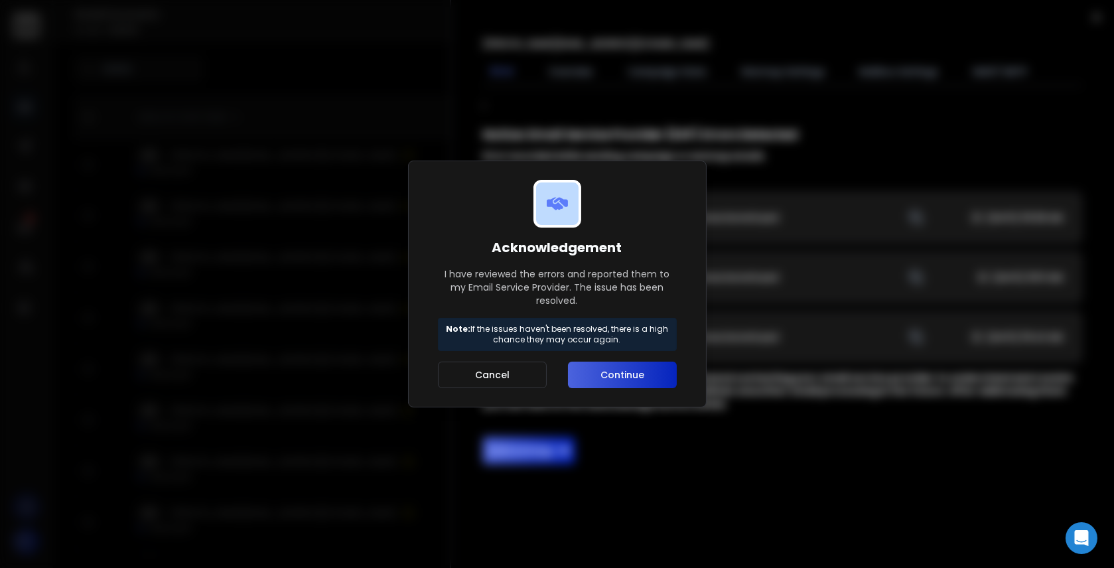
click at [641, 378] on button "Continue" at bounding box center [622, 375] width 108 height 27
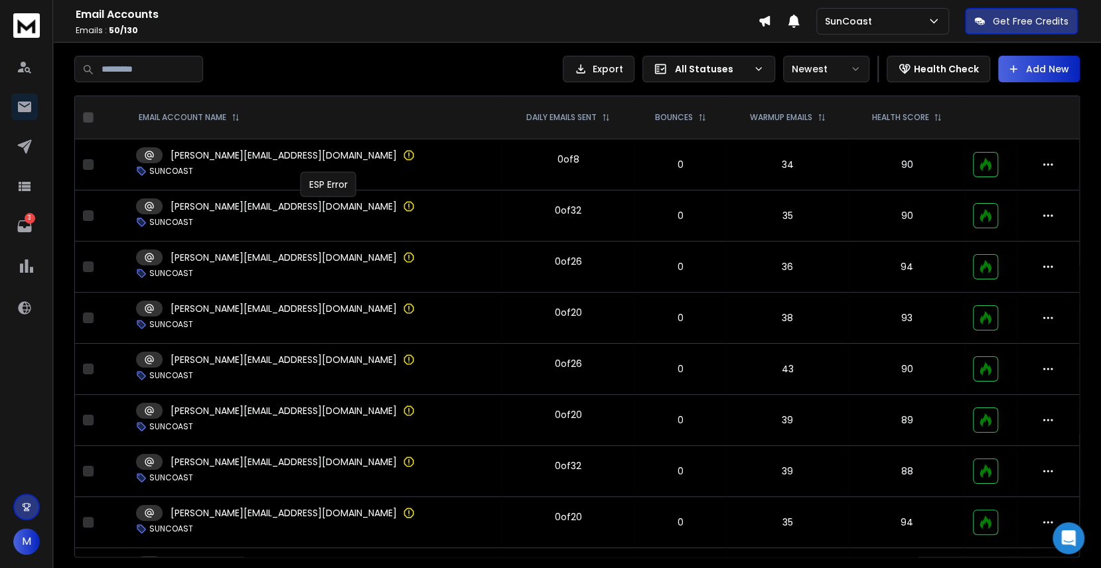
click at [408, 206] on icon at bounding box center [408, 206] width 1 height 4
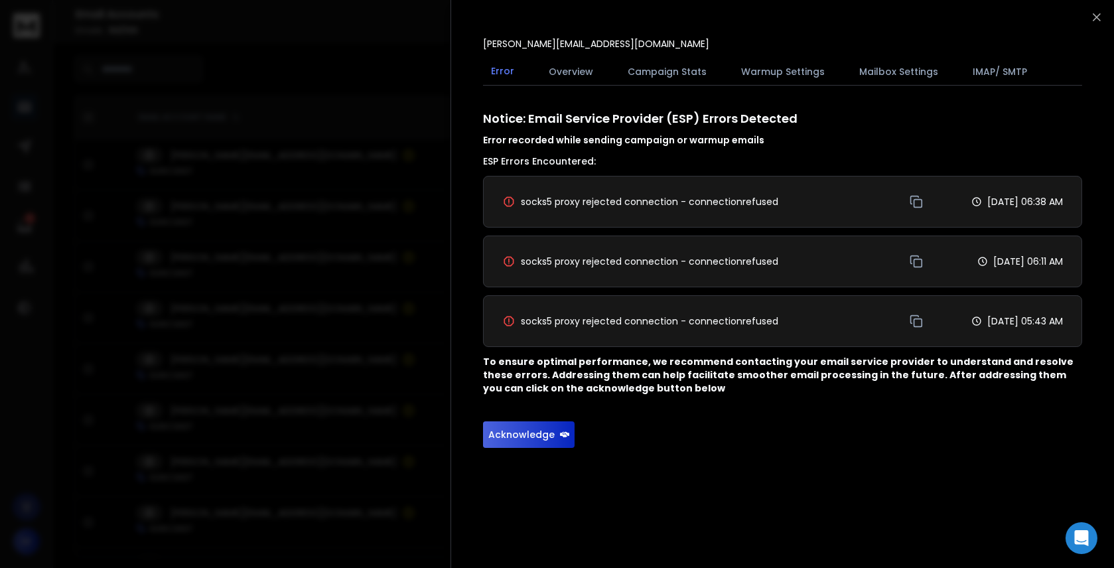
click at [536, 433] on button "Acknowledge" at bounding box center [529, 434] width 92 height 27
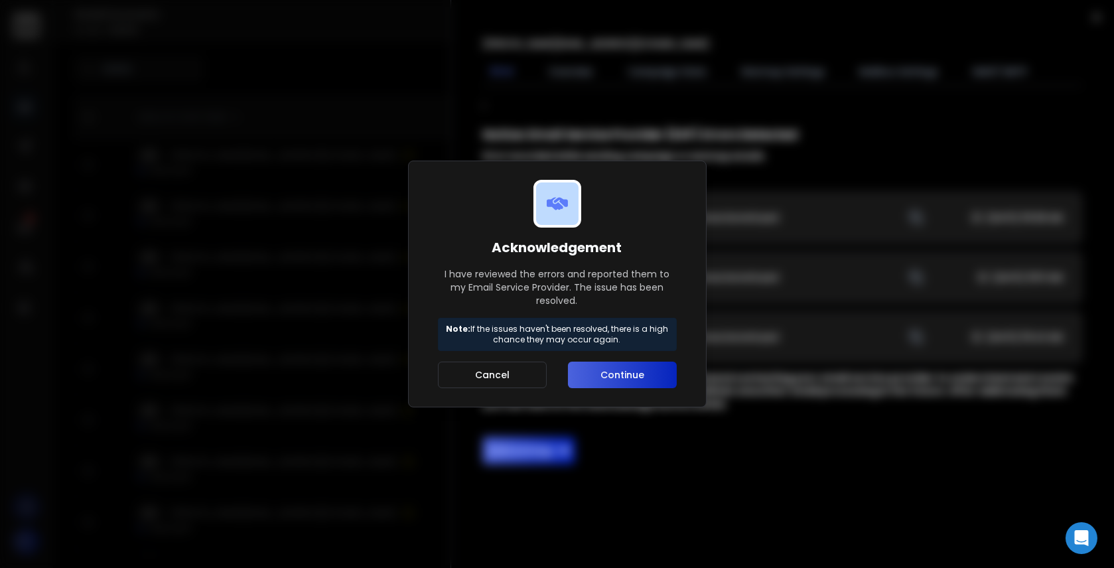
drag, startPoint x: 643, startPoint y: 376, endPoint x: 613, endPoint y: 367, distance: 31.3
click at [642, 375] on button "Continue" at bounding box center [622, 375] width 108 height 27
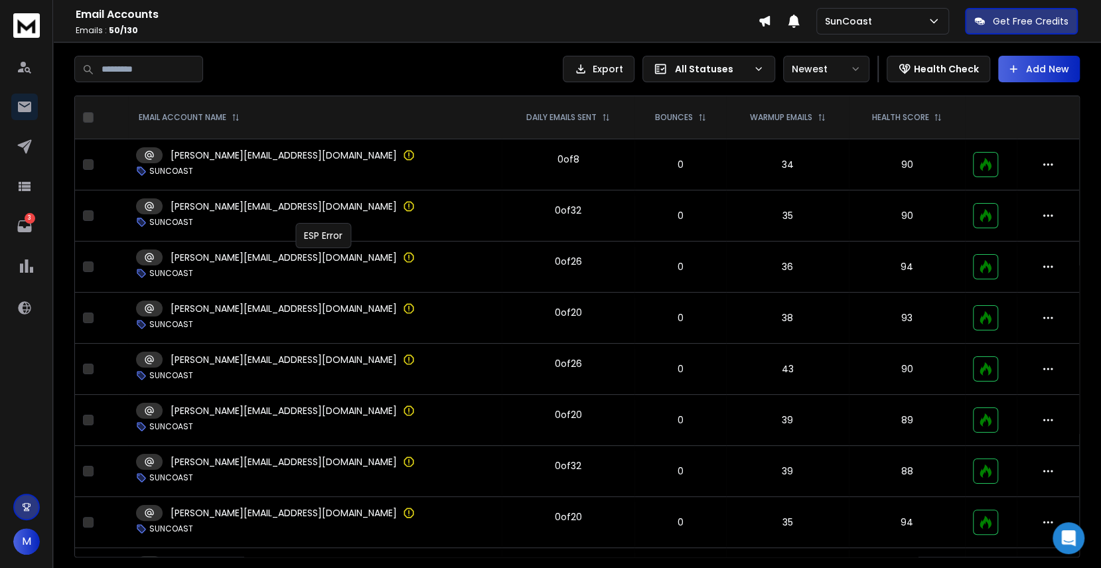
click at [402, 259] on icon at bounding box center [408, 257] width 13 height 13
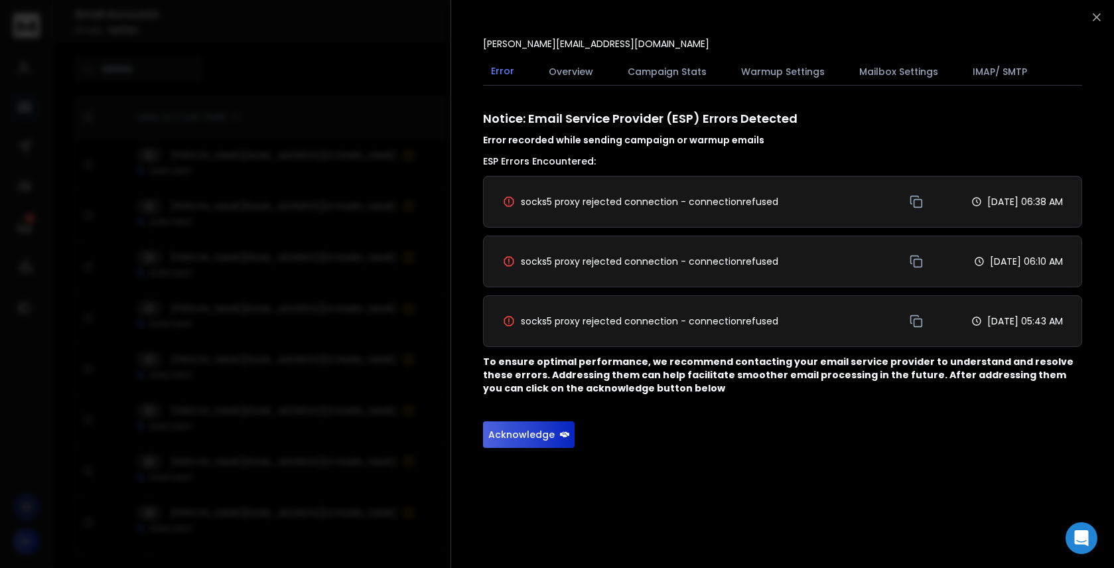
click at [527, 433] on button "Acknowledge" at bounding box center [529, 434] width 92 height 27
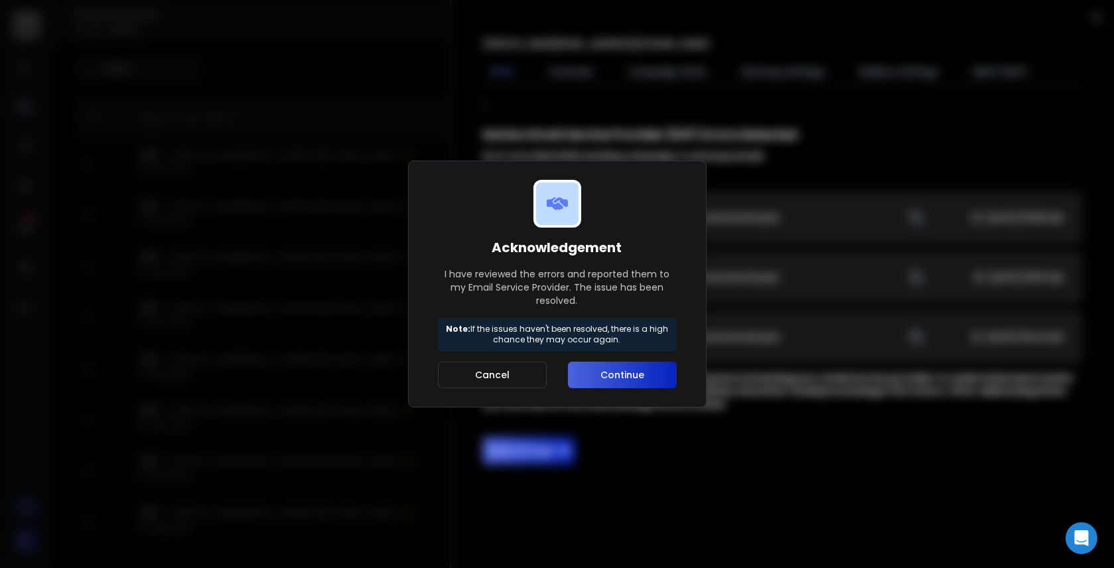
click at [632, 378] on button "Continue" at bounding box center [622, 375] width 108 height 27
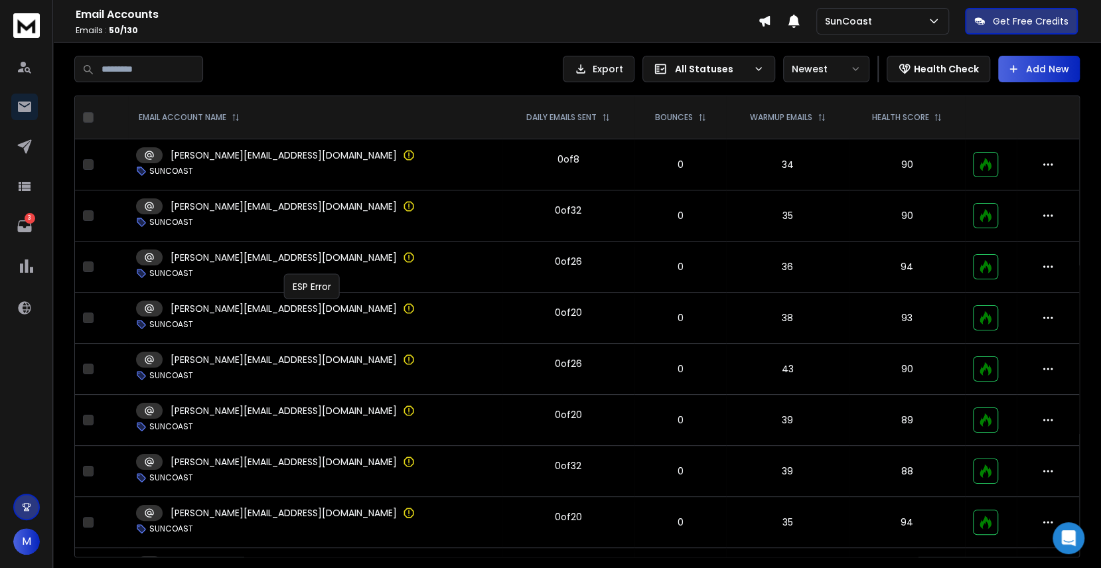
click at [408, 306] on icon at bounding box center [408, 308] width 1 height 4
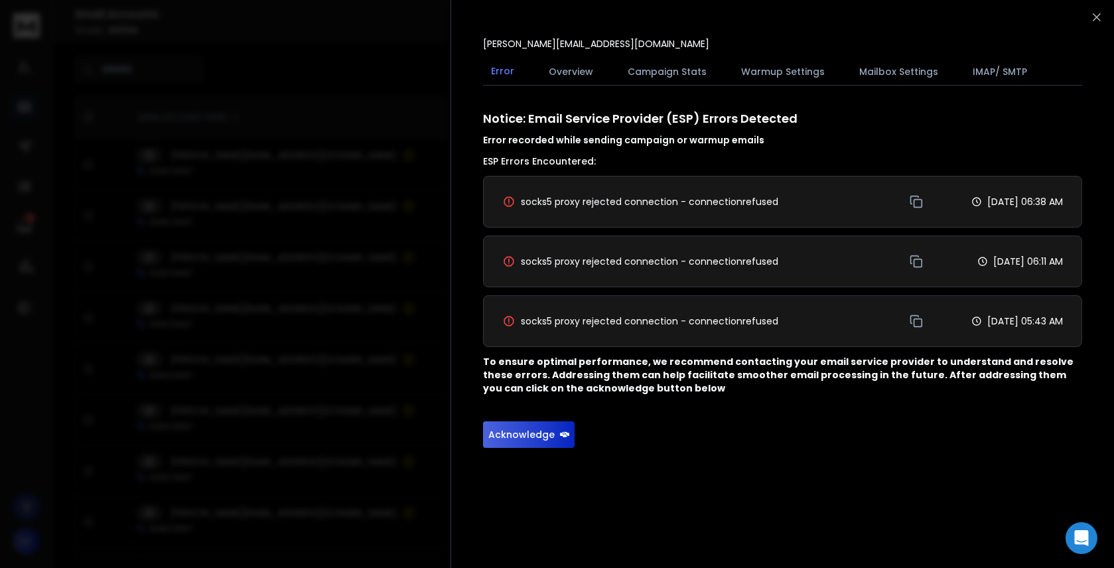
click at [540, 439] on button "Acknowledge" at bounding box center [529, 434] width 92 height 27
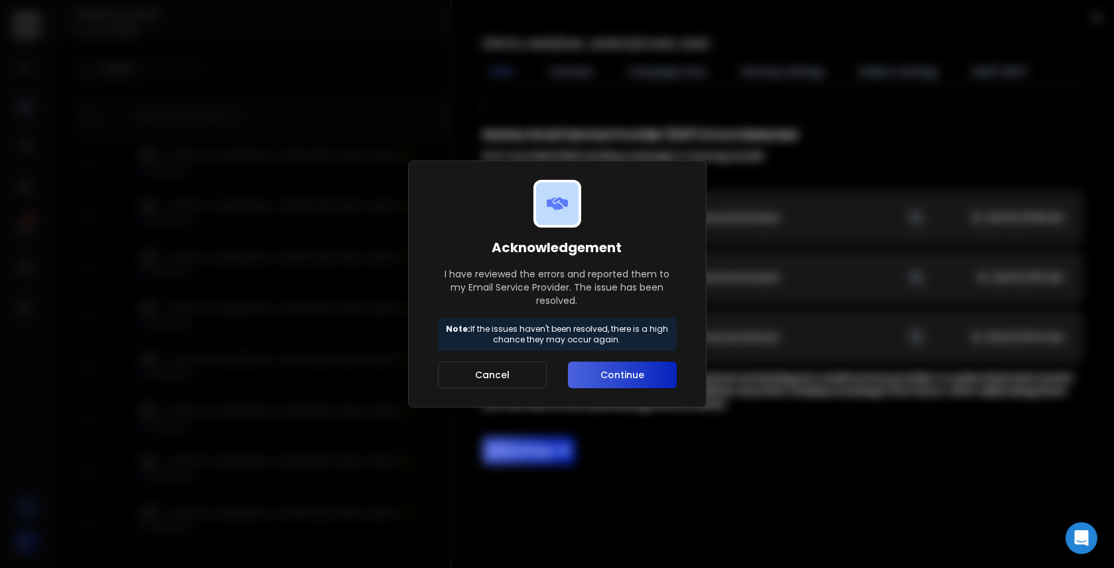
click at [626, 377] on button "Continue" at bounding box center [622, 375] width 108 height 27
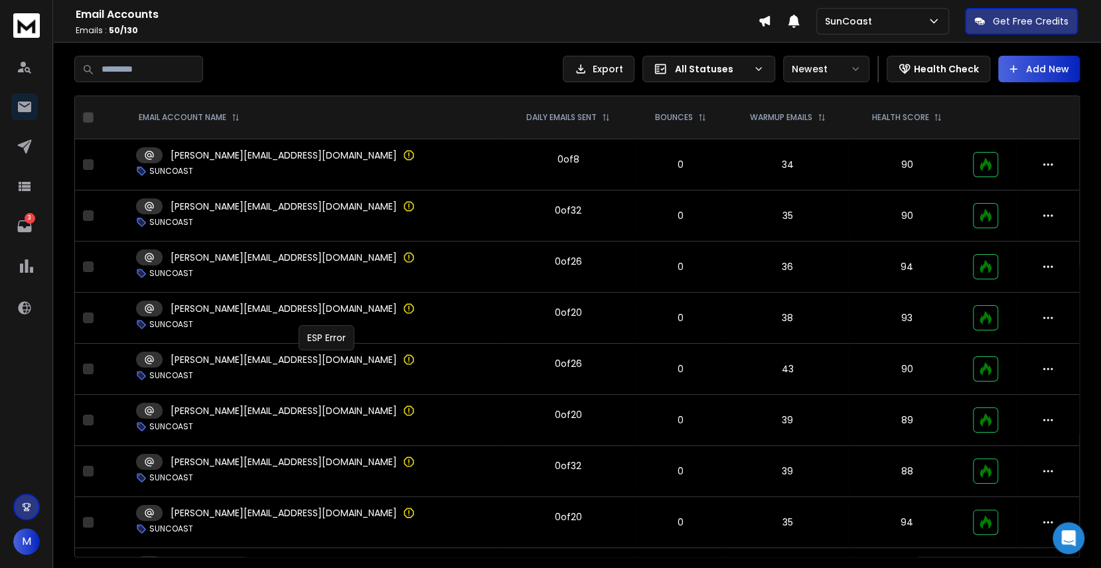
click at [408, 362] on circle at bounding box center [408, 362] width 1 height 1
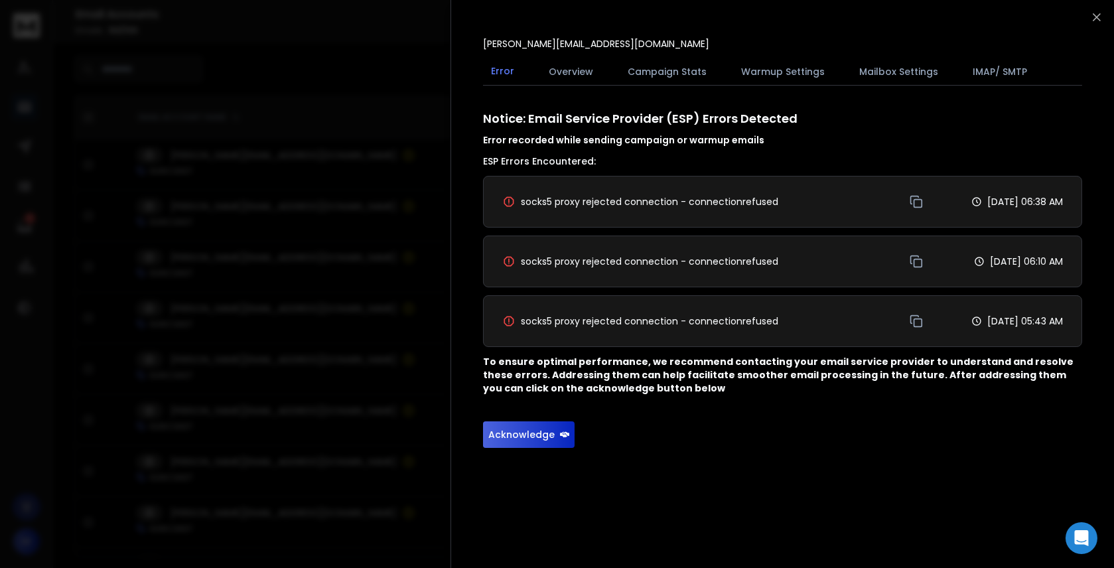
click at [551, 439] on button "Acknowledge" at bounding box center [529, 434] width 92 height 27
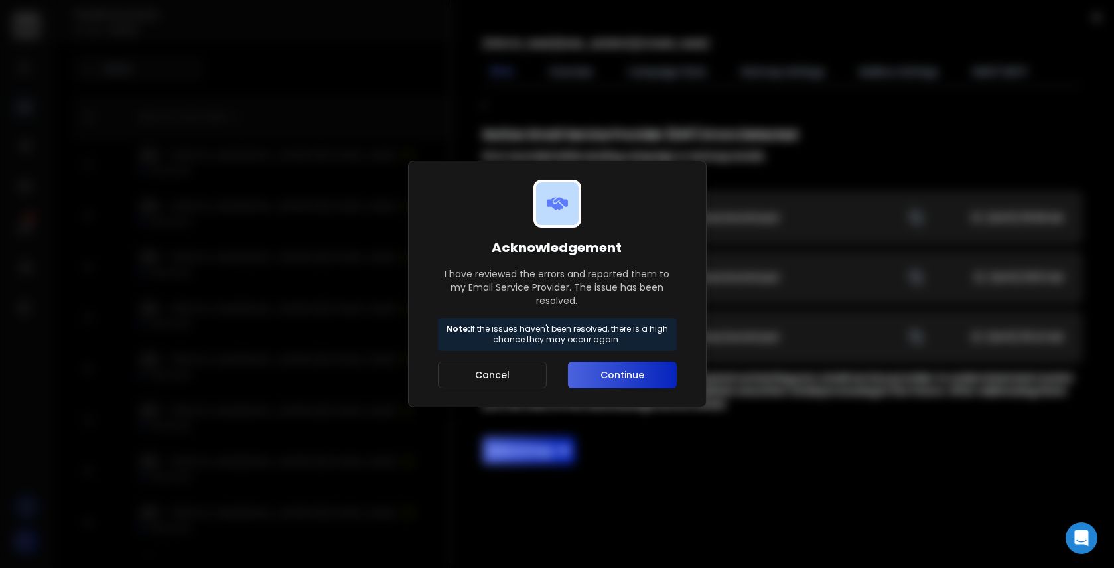
click at [637, 367] on button "Continue" at bounding box center [622, 375] width 108 height 27
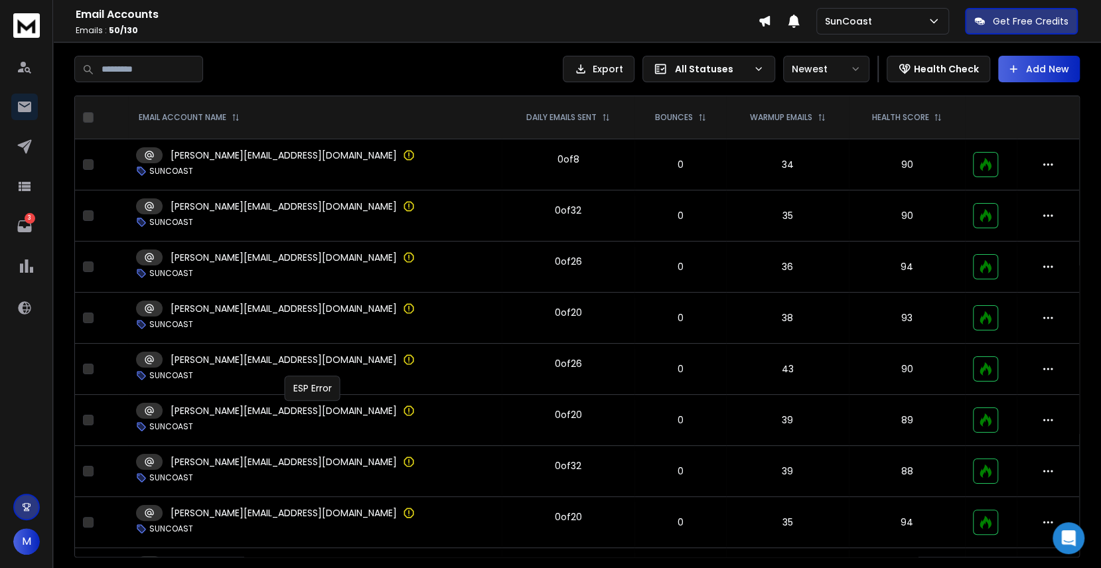
click at [408, 409] on icon at bounding box center [408, 410] width 1 height 4
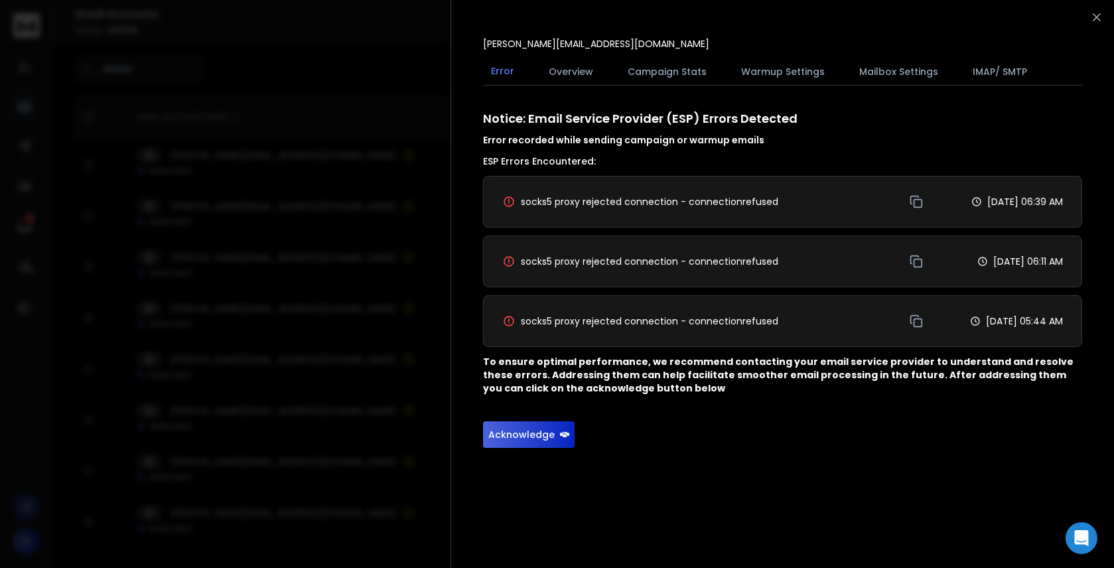
click at [551, 444] on button "Acknowledge" at bounding box center [529, 434] width 92 height 27
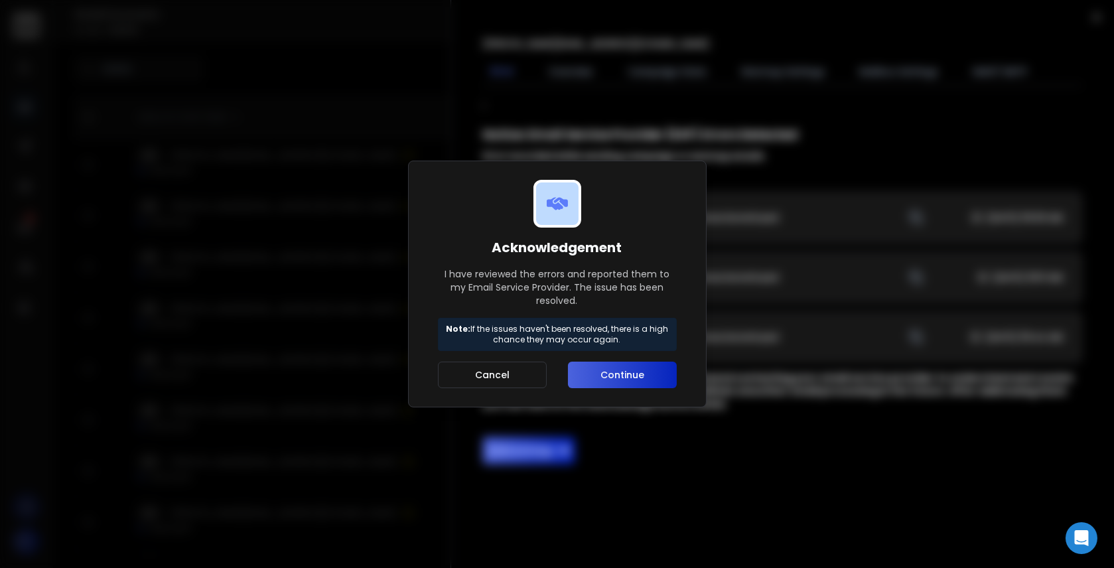
click at [627, 381] on button "Continue" at bounding box center [622, 375] width 108 height 27
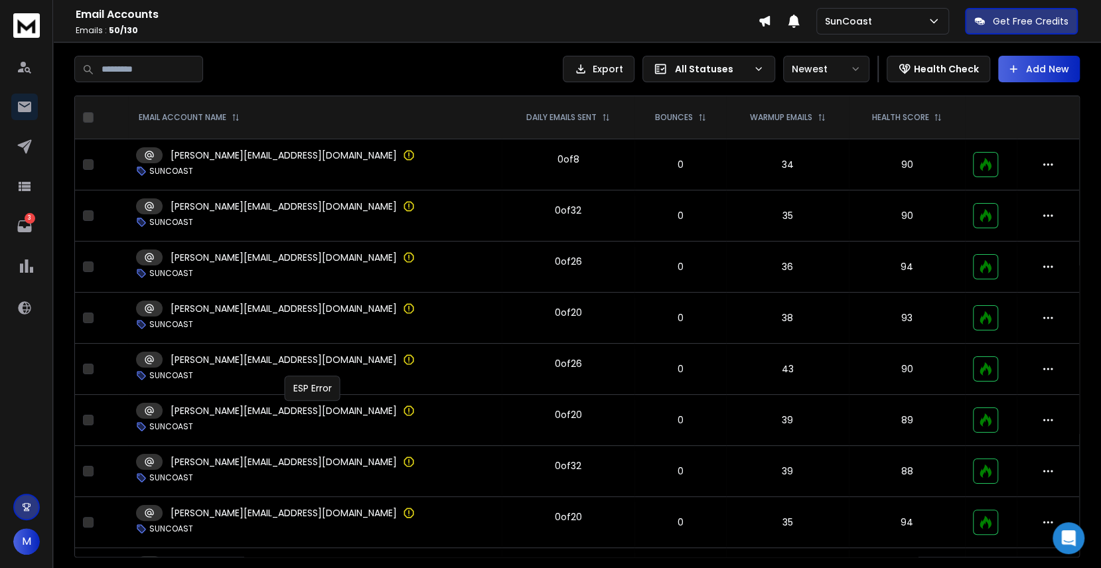
click at [402, 406] on icon at bounding box center [408, 410] width 13 height 13
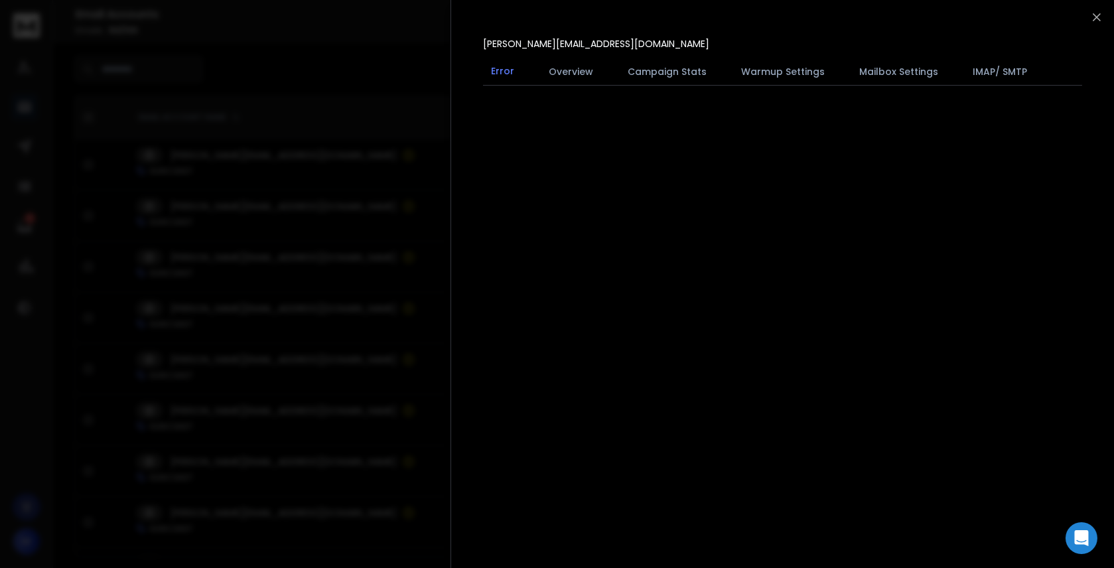
click at [1093, 19] on icon "button" at bounding box center [1096, 17] width 7 height 7
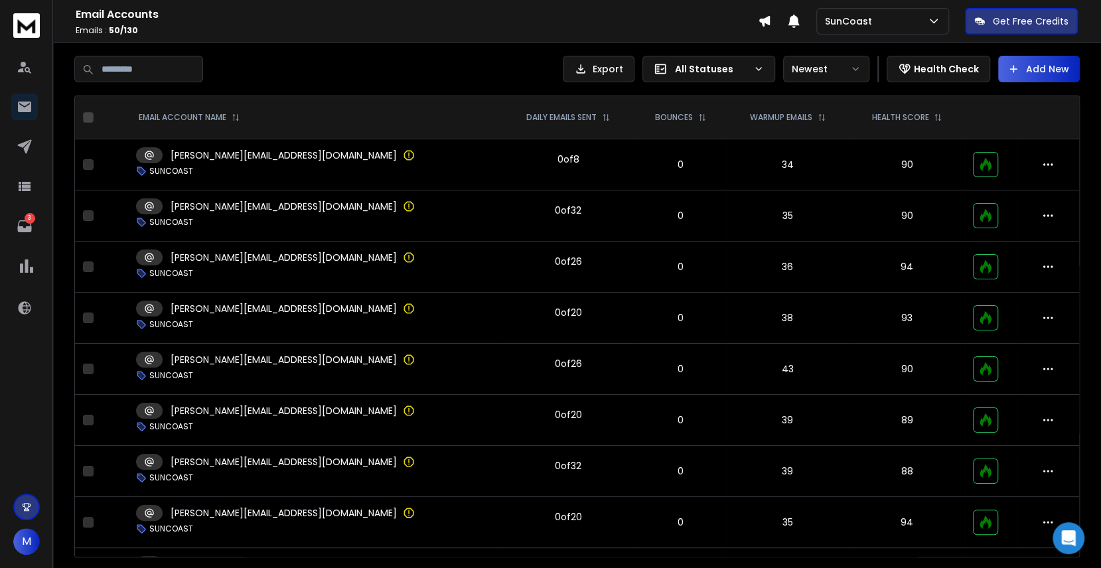
scroll to position [176, 0]
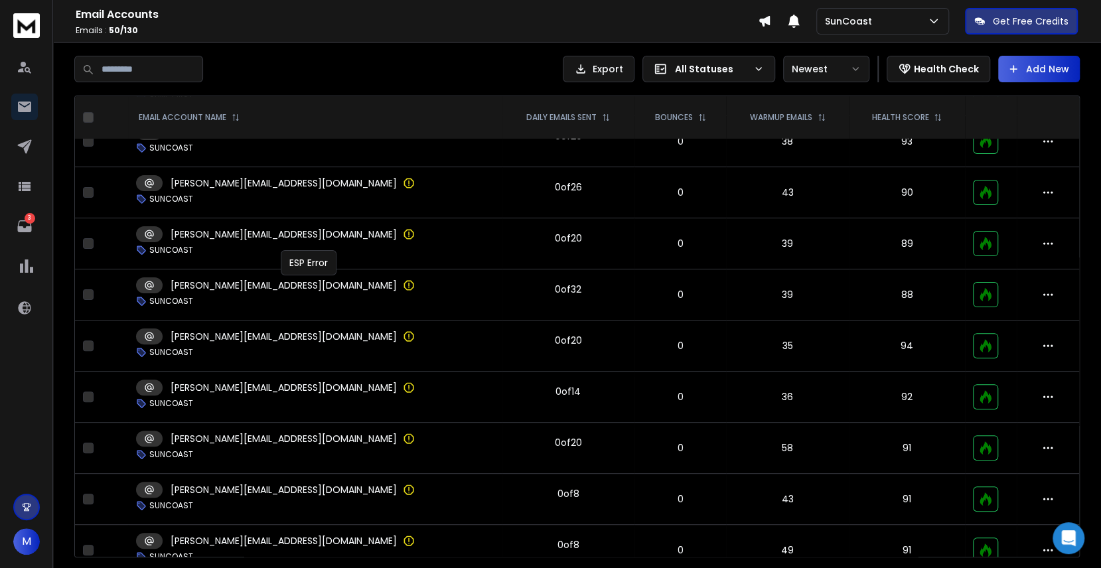
click at [402, 281] on icon at bounding box center [408, 285] width 13 height 13
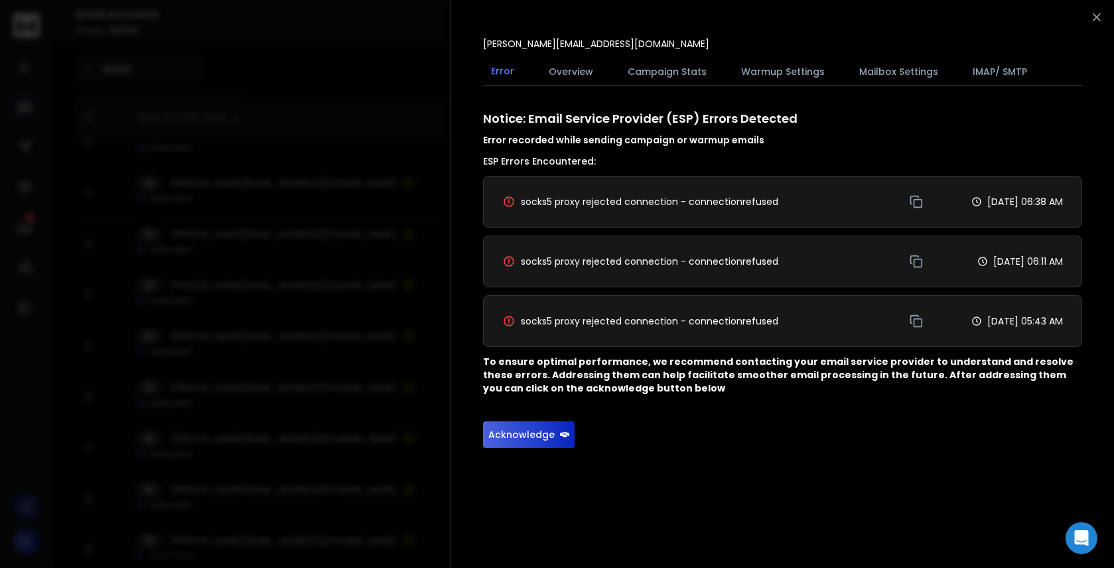
click at [519, 431] on button "Acknowledge" at bounding box center [529, 434] width 92 height 27
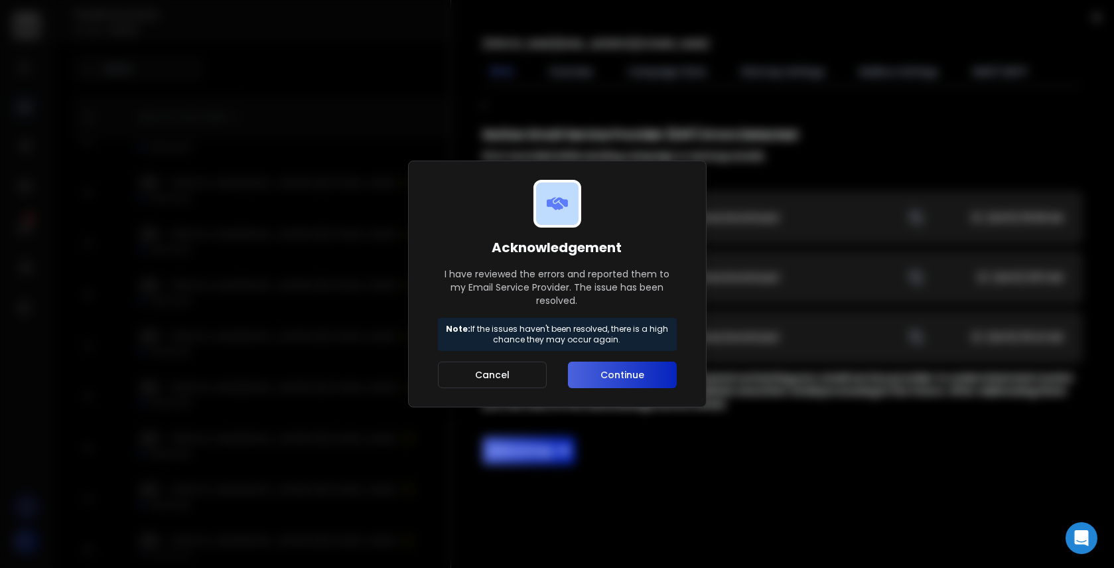
click at [645, 371] on button "Continue" at bounding box center [622, 375] width 108 height 27
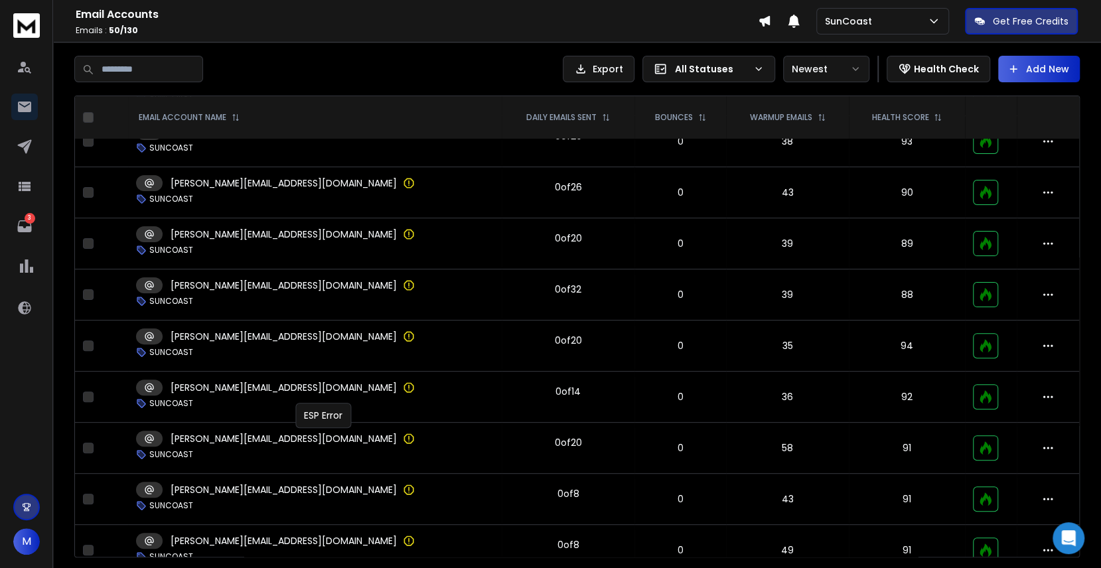
click at [408, 440] on circle at bounding box center [408, 440] width 1 height 1
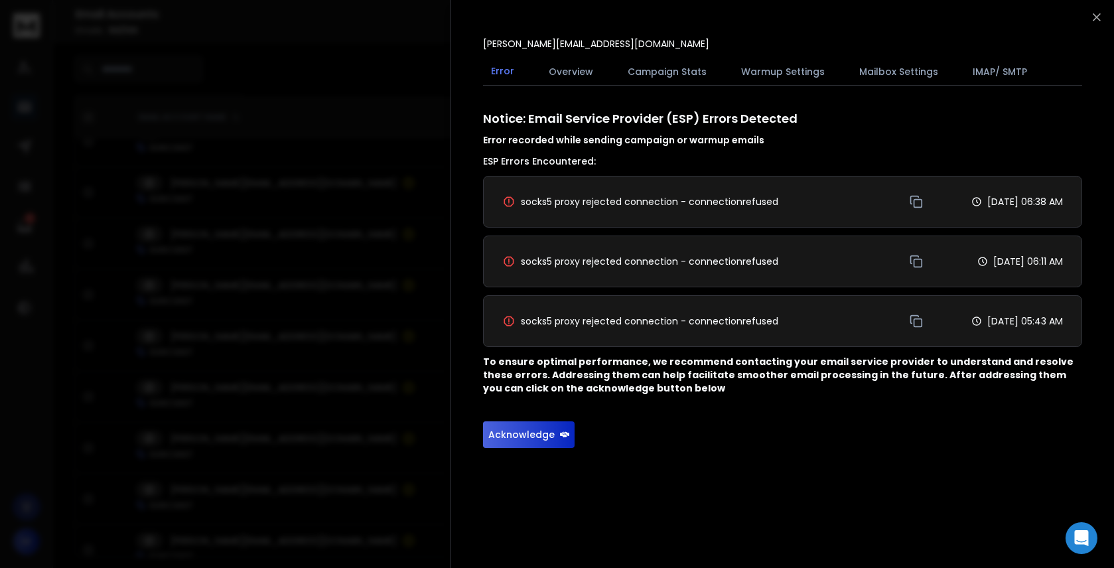
click at [514, 433] on button "Acknowledge" at bounding box center [529, 434] width 92 height 27
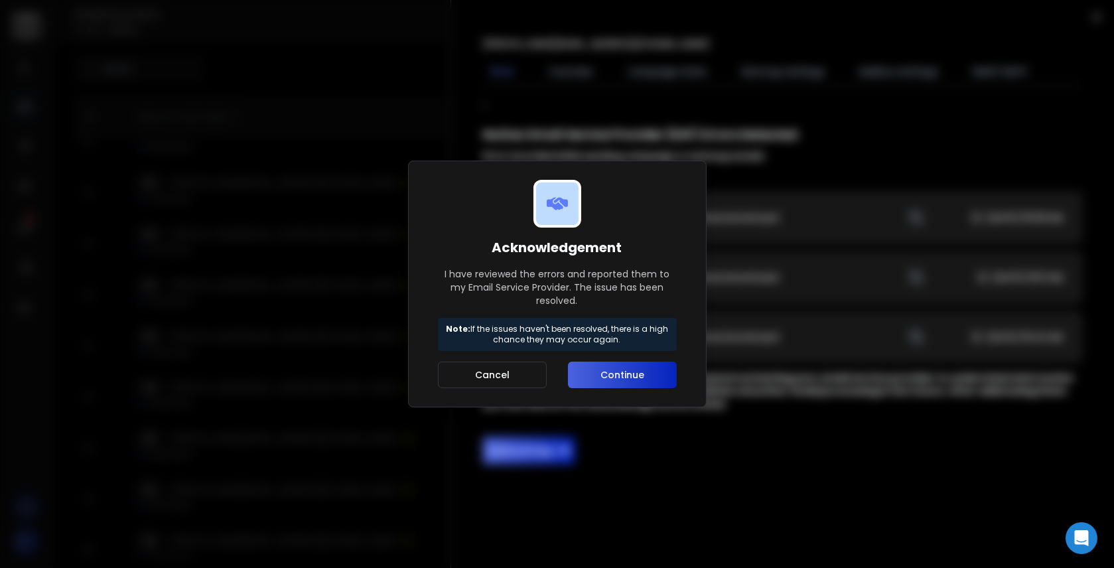
click at [658, 379] on button "Continue" at bounding box center [622, 375] width 108 height 27
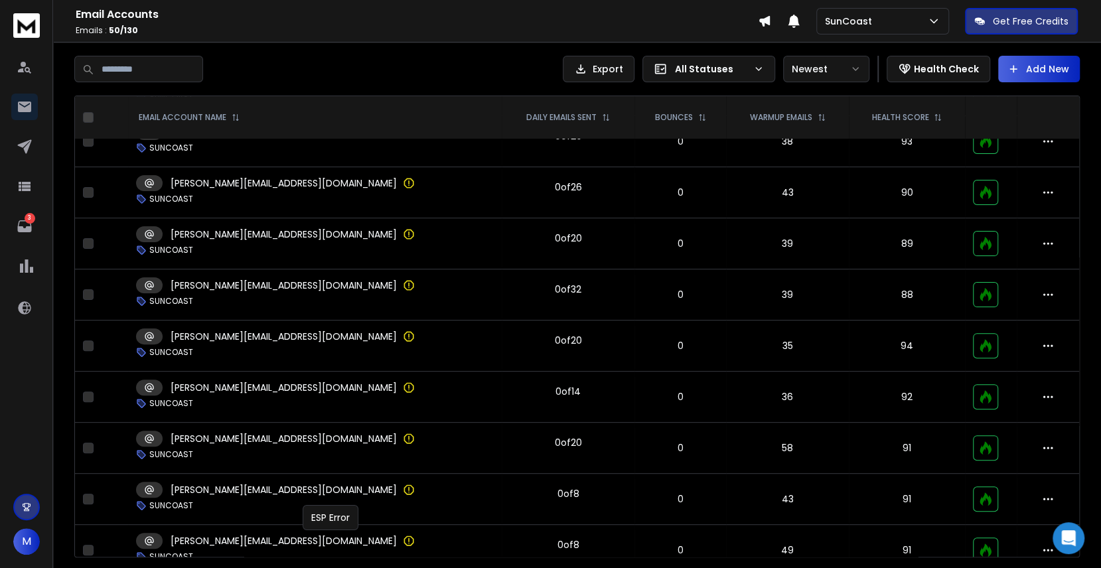
click at [402, 539] on icon at bounding box center [408, 540] width 13 height 13
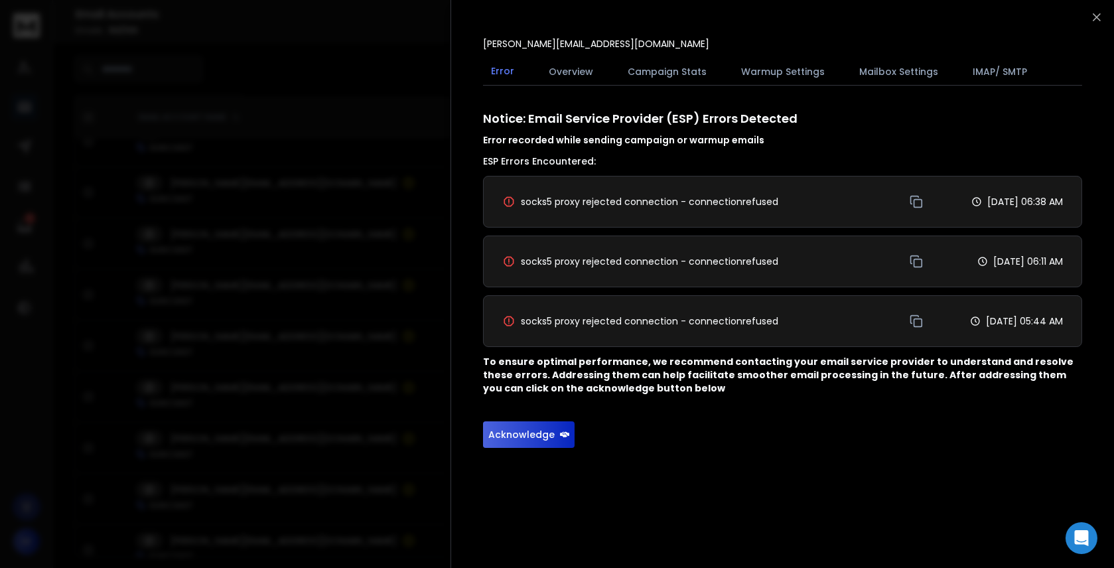
click at [524, 436] on button "Acknowledge" at bounding box center [529, 434] width 92 height 27
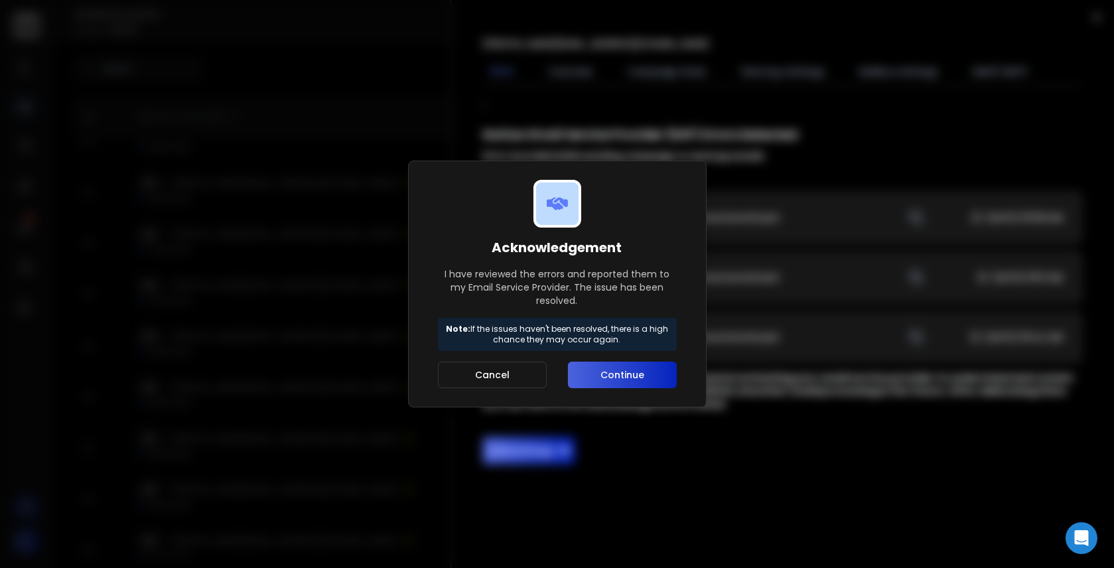
click at [659, 377] on button "Continue" at bounding box center [622, 375] width 108 height 27
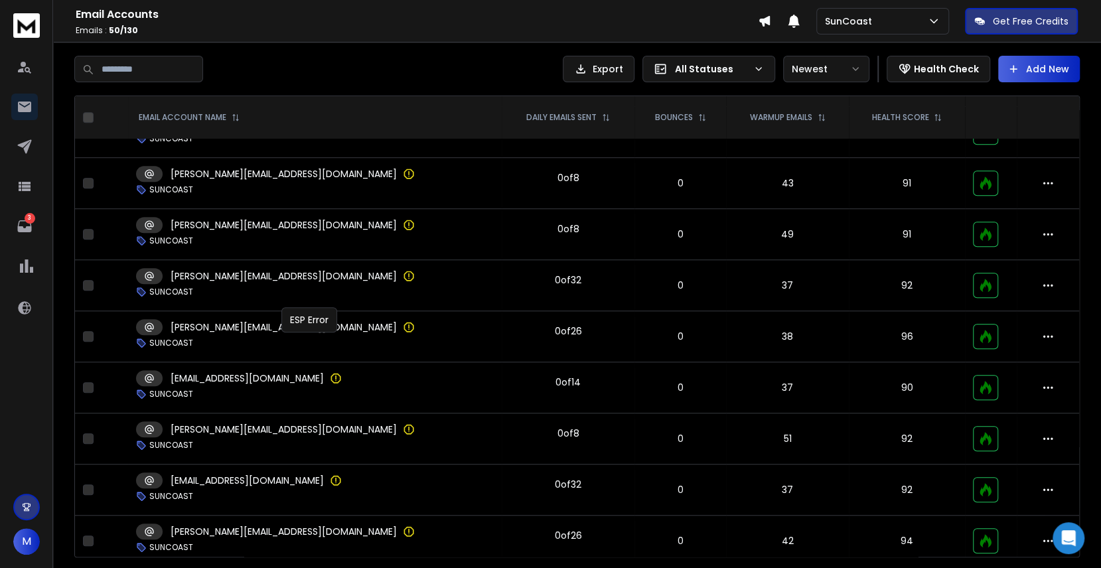
scroll to position [531, 0]
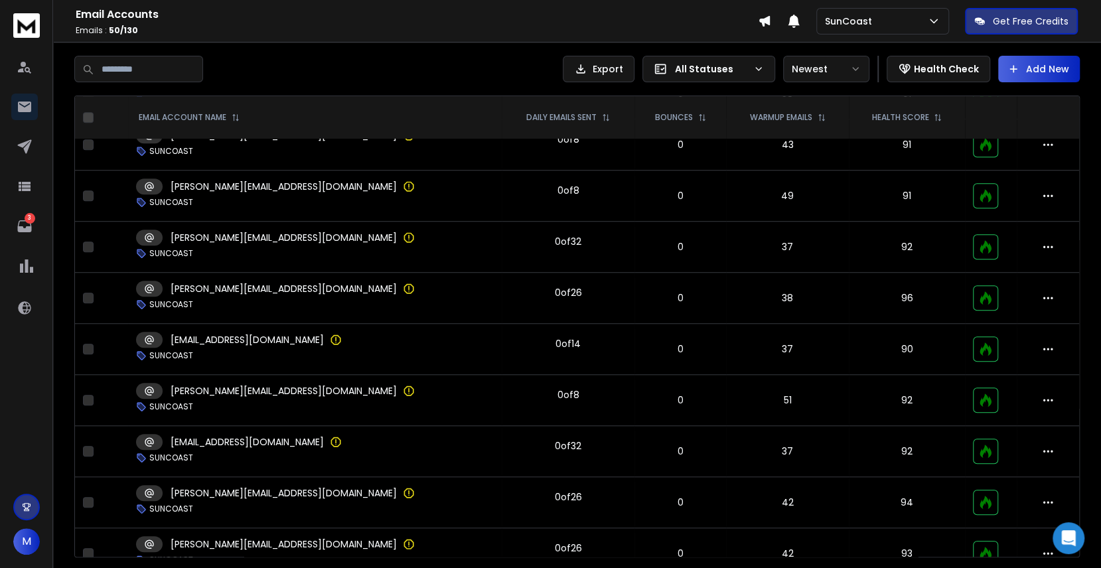
click at [408, 236] on icon at bounding box center [408, 237] width 1 height 4
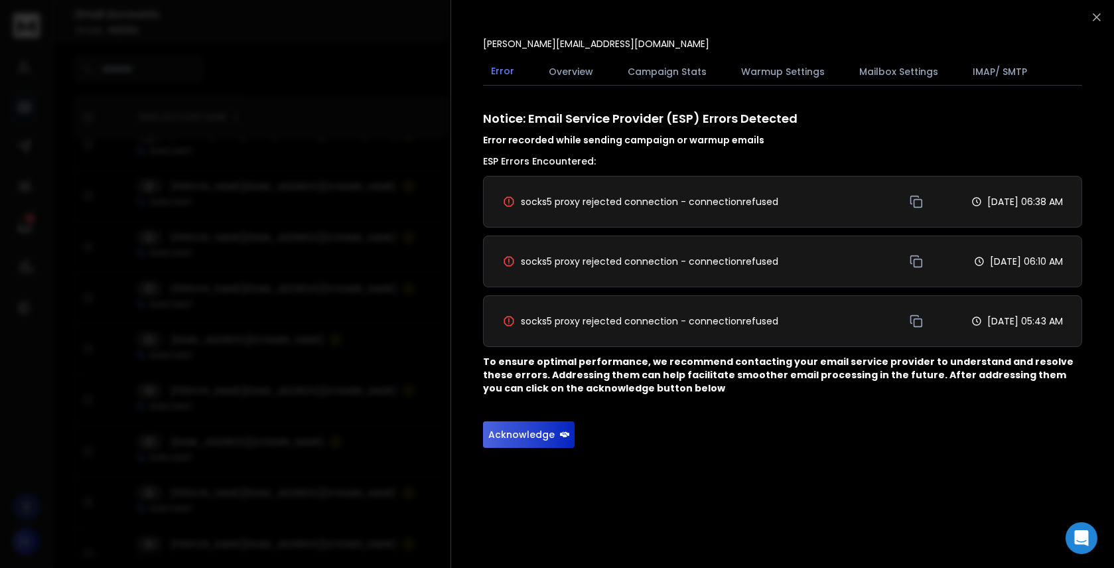
click at [541, 448] on div "frances_b@happyhealthypet.co Error Overview Campaign Stats Warmup Settings Mail…" at bounding box center [782, 242] width 631 height 453
click at [541, 442] on button "Acknowledge" at bounding box center [529, 434] width 92 height 27
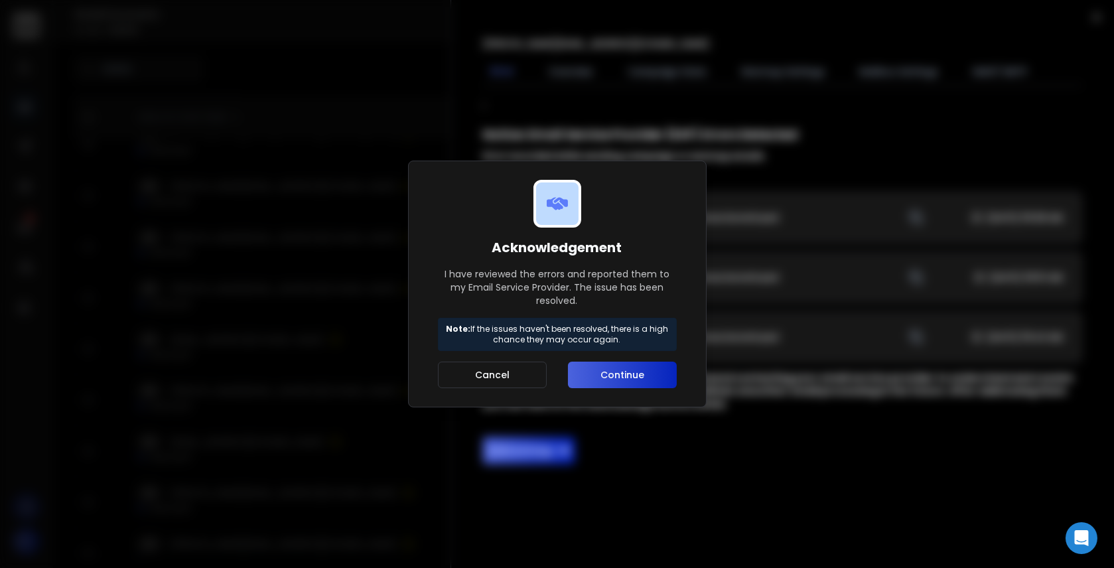
click at [655, 370] on button "Continue" at bounding box center [622, 375] width 108 height 27
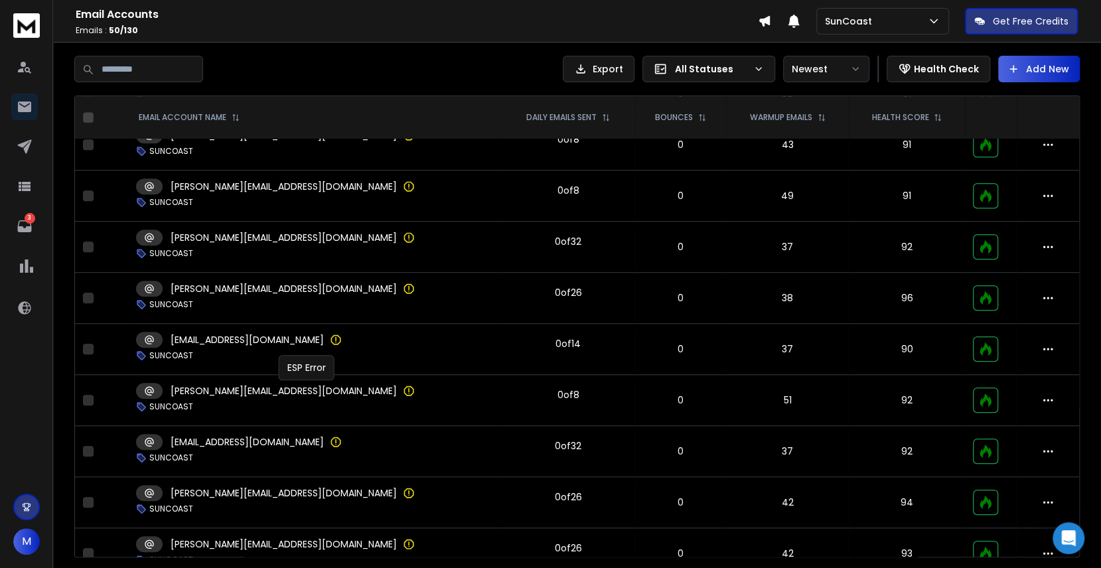
click at [402, 390] on icon at bounding box center [408, 390] width 13 height 13
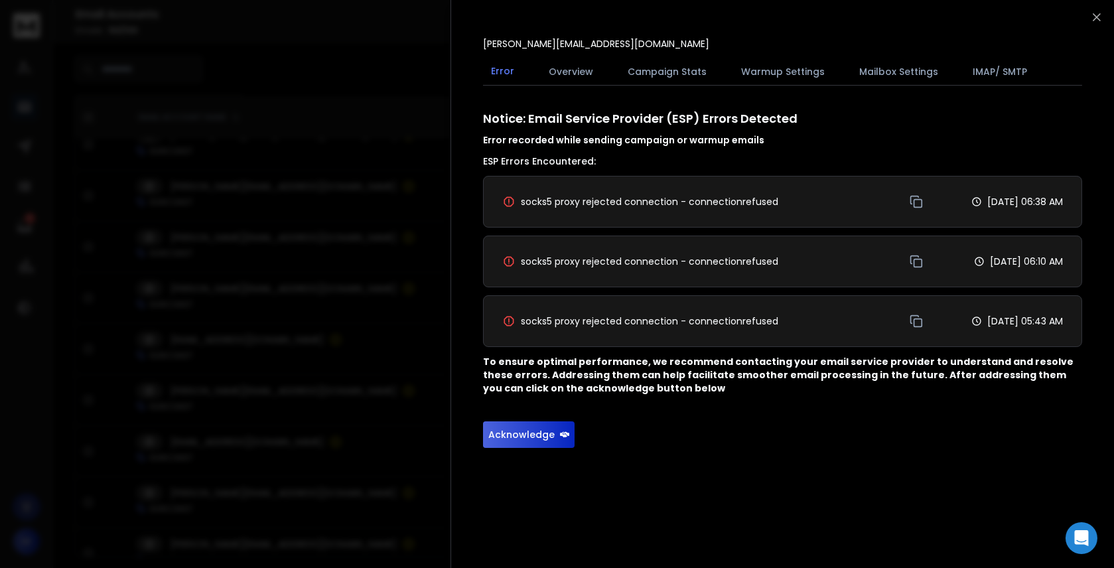
click at [512, 430] on button "Acknowledge" at bounding box center [529, 434] width 92 height 27
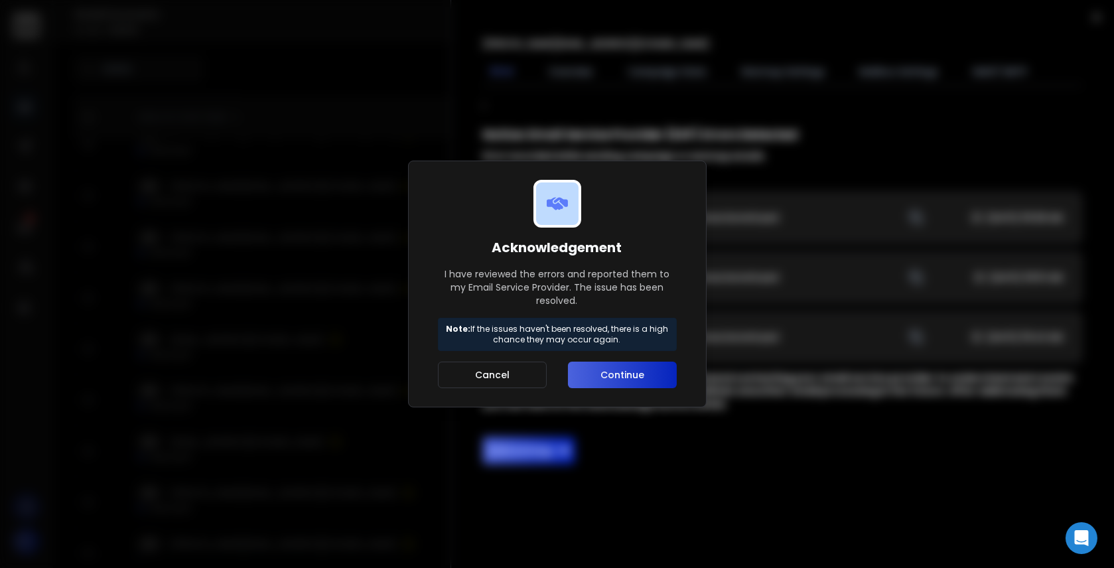
click at [645, 371] on button "Continue" at bounding box center [622, 375] width 108 height 27
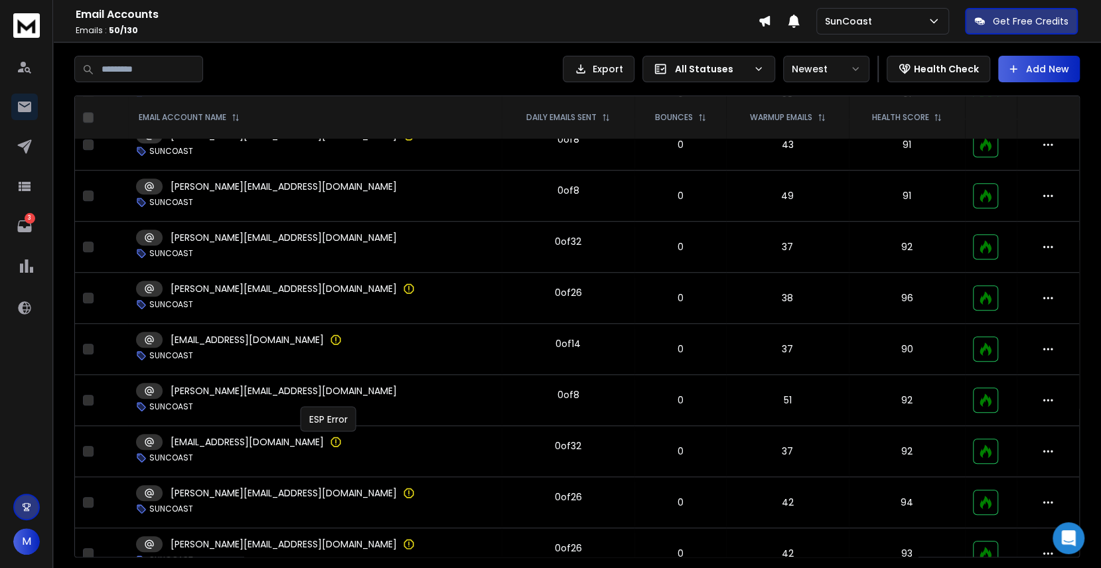
click at [329, 443] on icon at bounding box center [335, 441] width 13 height 13
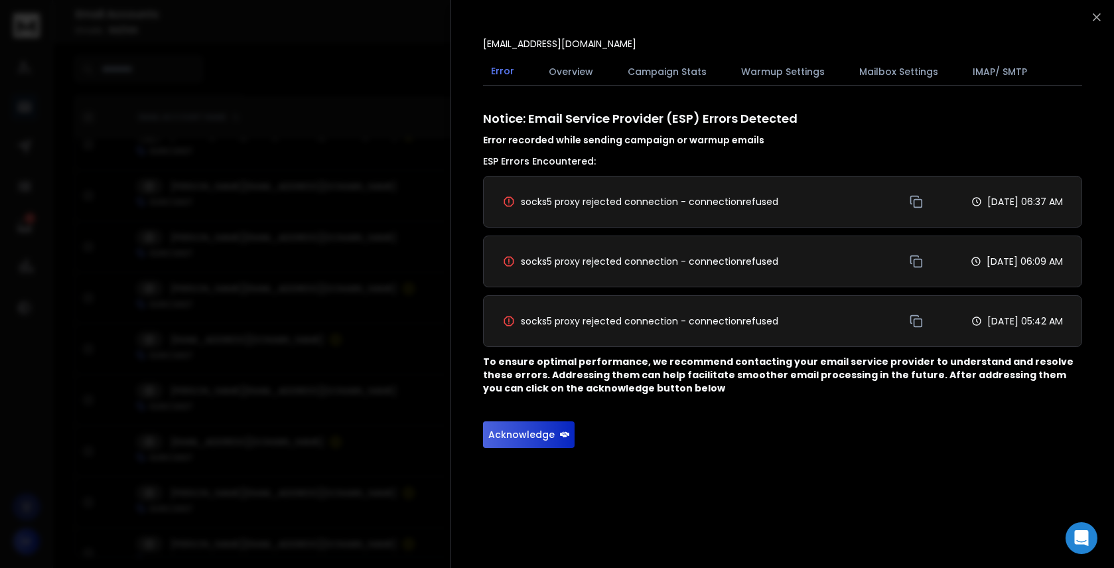
click at [541, 438] on button "Acknowledge" at bounding box center [529, 434] width 92 height 27
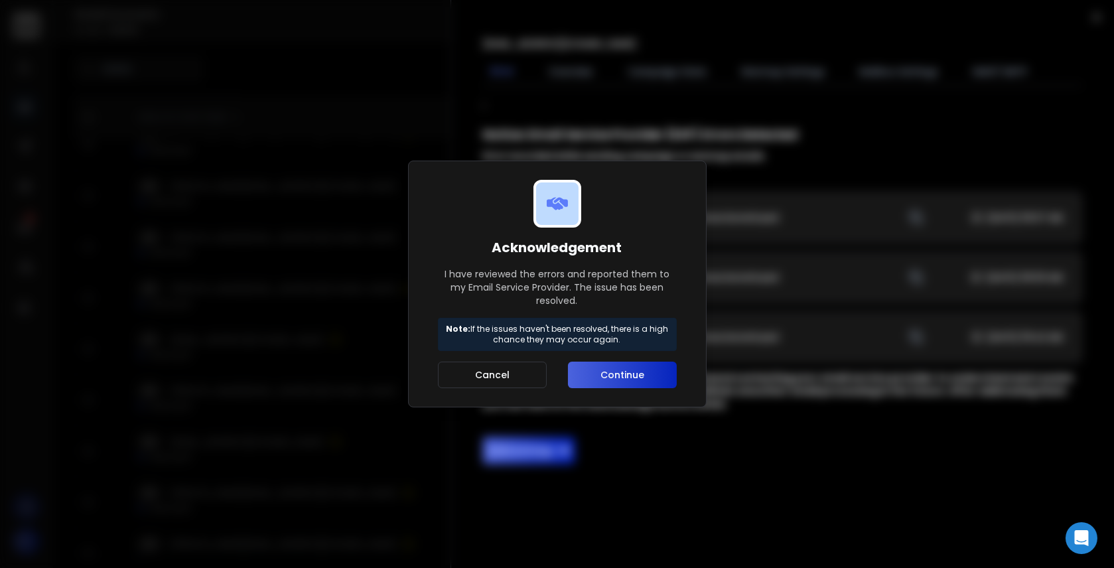
drag, startPoint x: 634, startPoint y: 379, endPoint x: 593, endPoint y: 393, distance: 42.8
click at [632, 379] on button "Continue" at bounding box center [622, 375] width 108 height 27
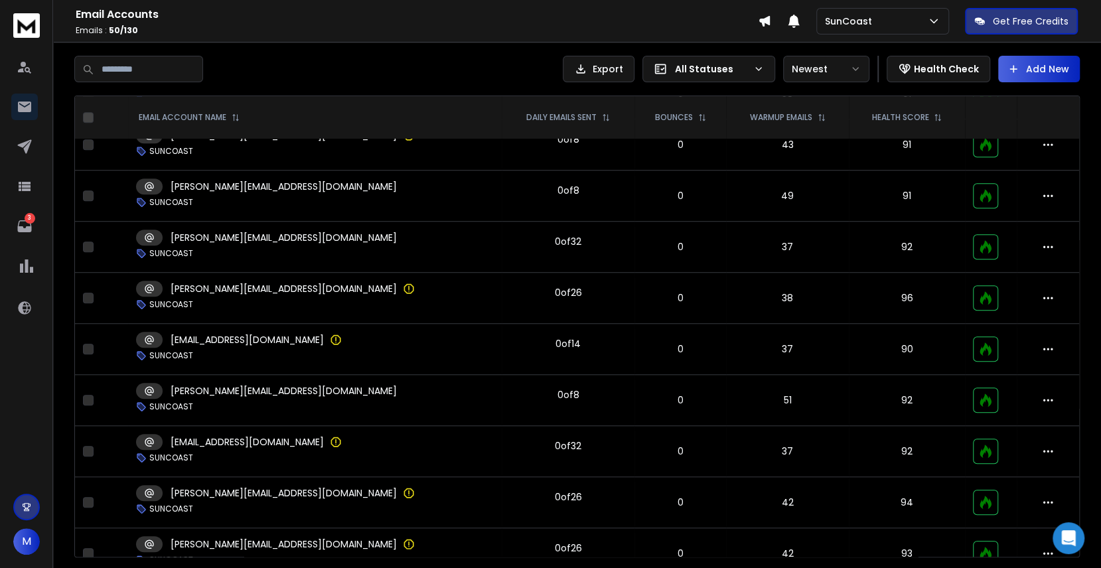
scroll to position [619, 0]
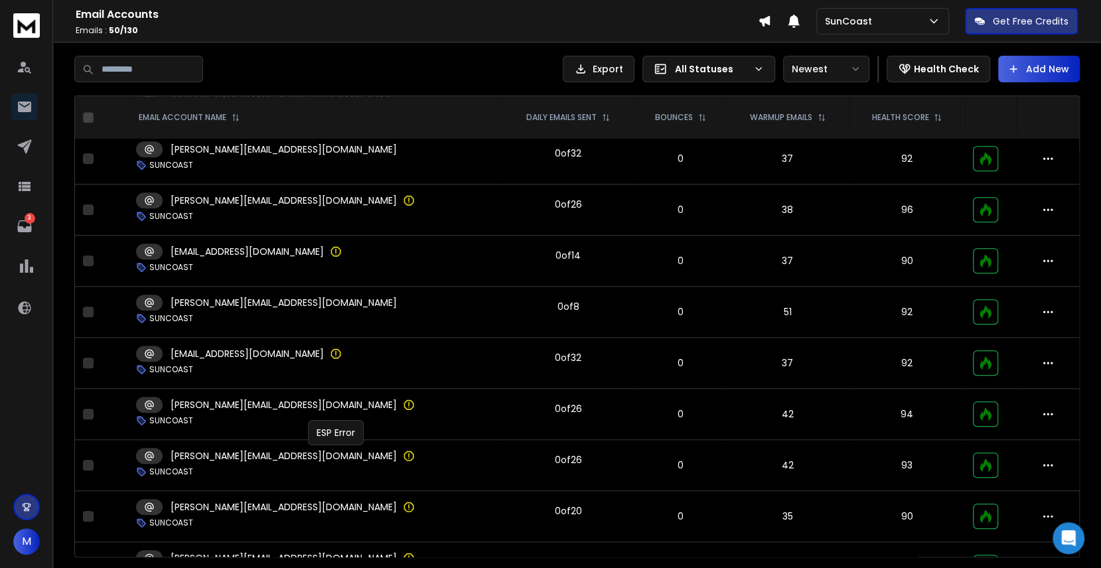
click at [402, 452] on icon at bounding box center [408, 455] width 13 height 13
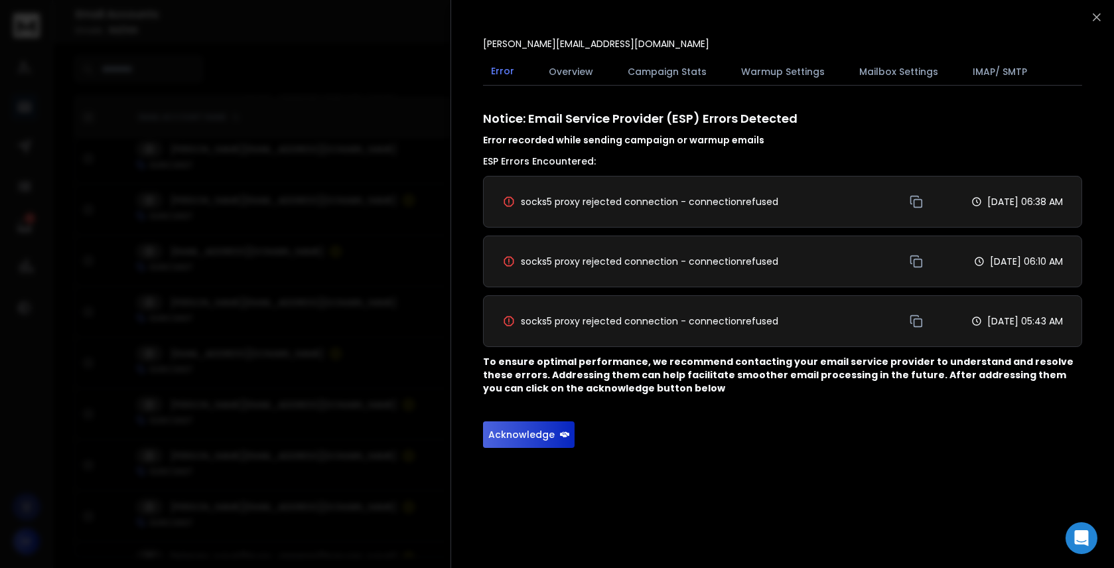
click at [531, 434] on button "Acknowledge" at bounding box center [529, 434] width 92 height 27
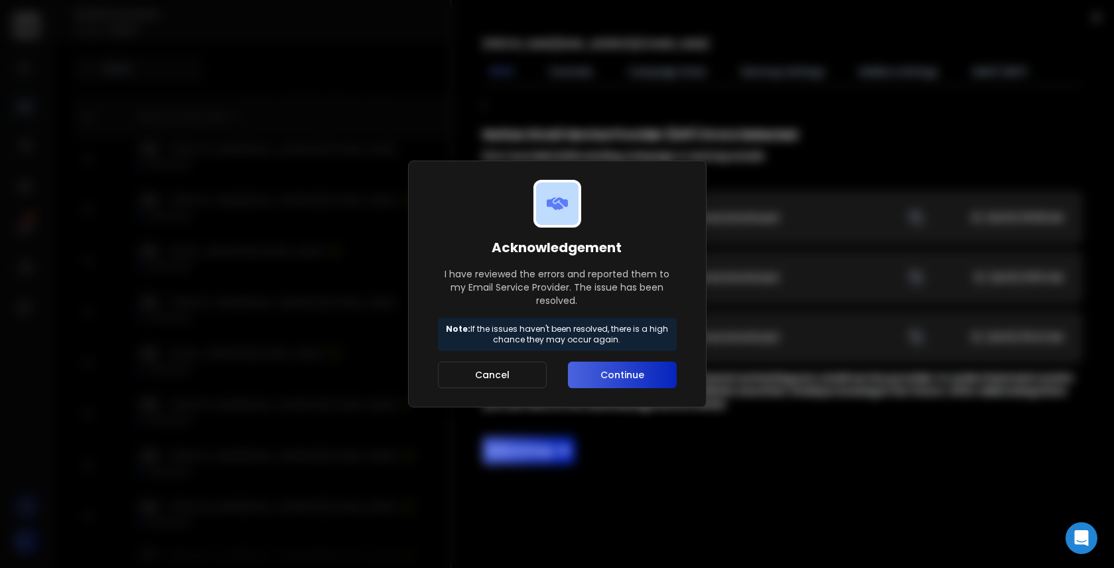
click at [625, 367] on button "Continue" at bounding box center [622, 375] width 108 height 27
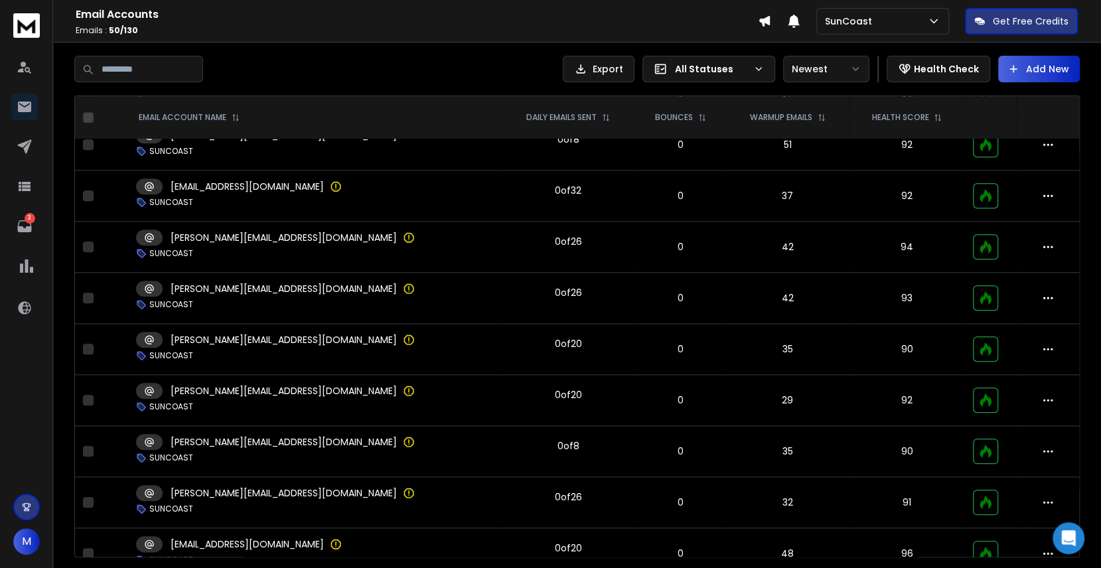
scroll to position [796, 0]
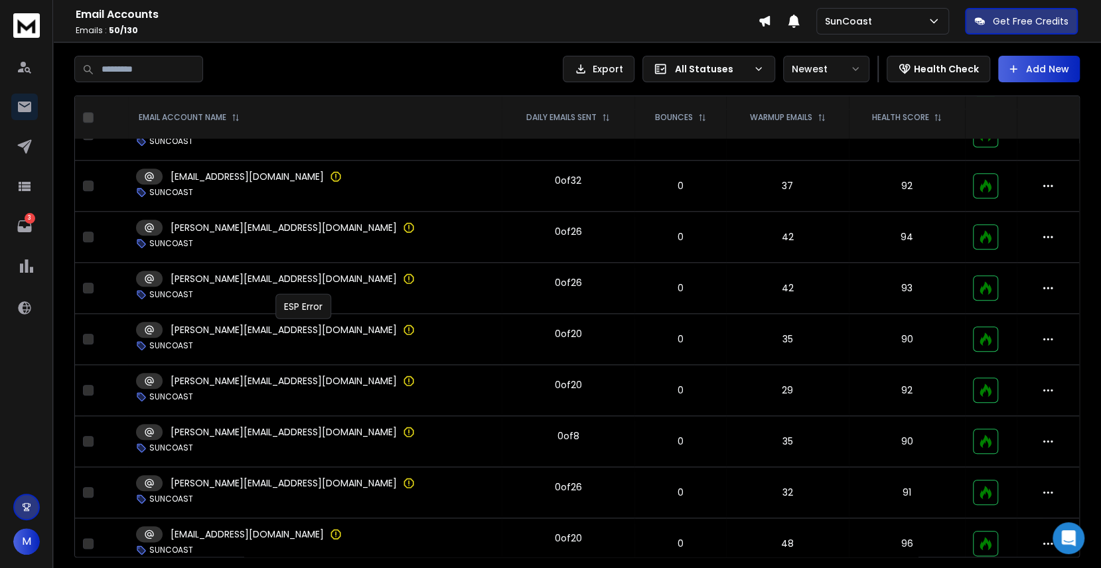
click at [402, 328] on icon at bounding box center [408, 329] width 13 height 13
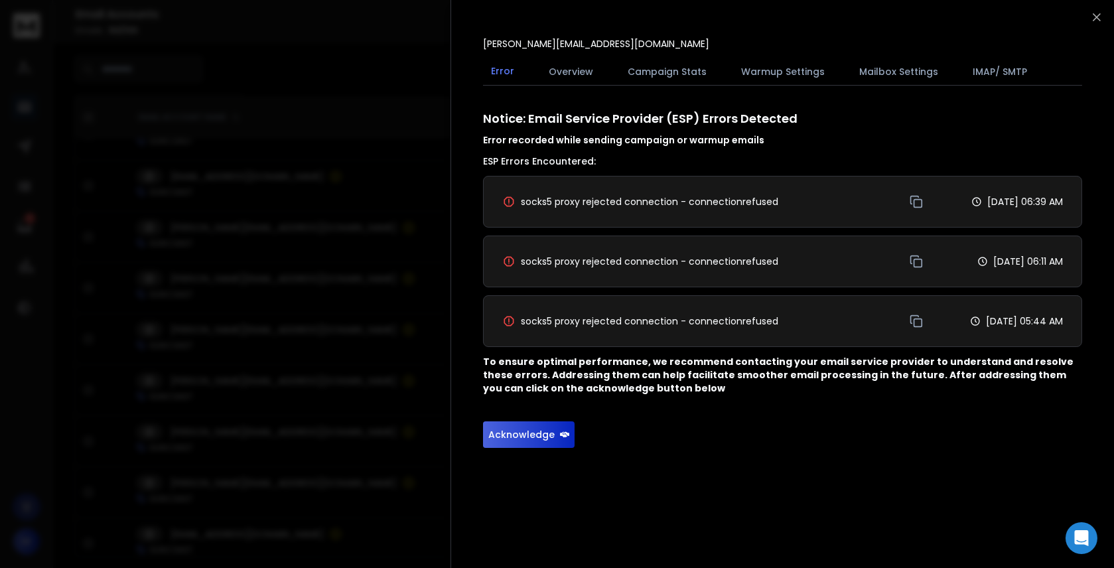
click at [511, 437] on button "Acknowledge" at bounding box center [529, 434] width 92 height 27
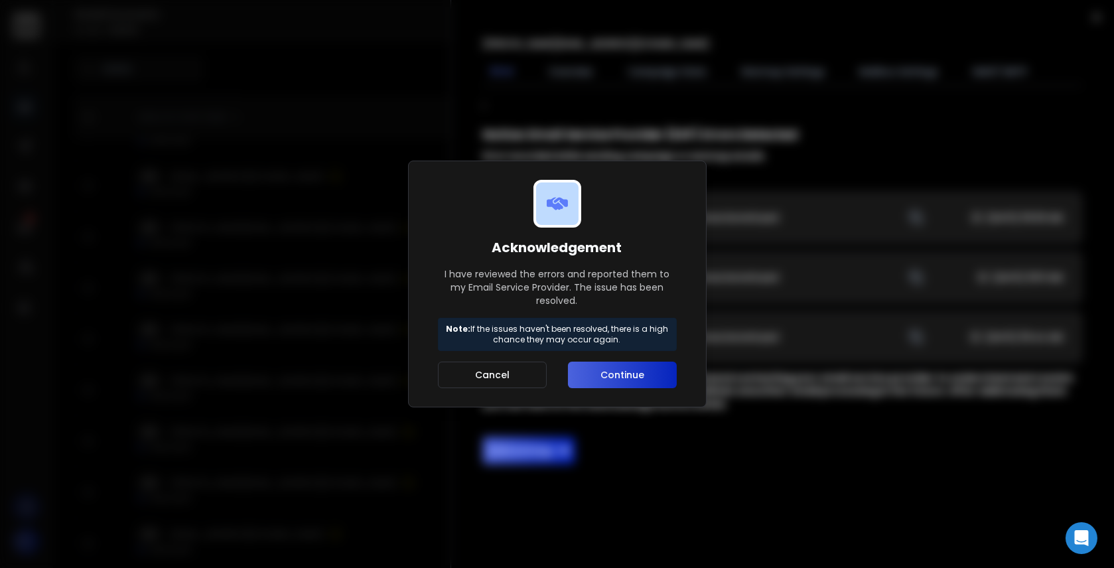
click at [610, 375] on button "Continue" at bounding box center [622, 375] width 108 height 27
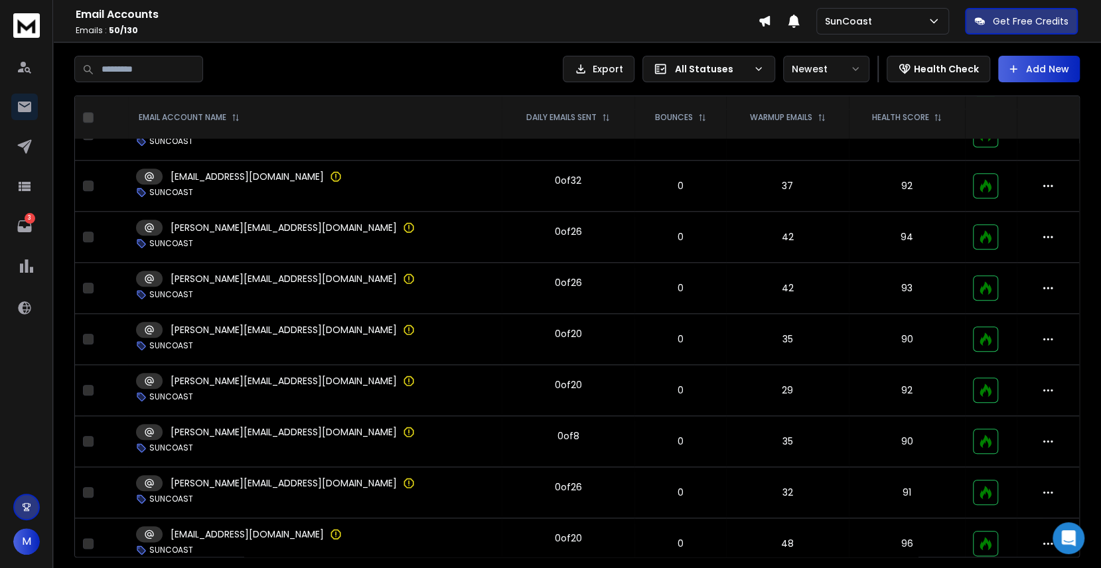
scroll to position [884, 0]
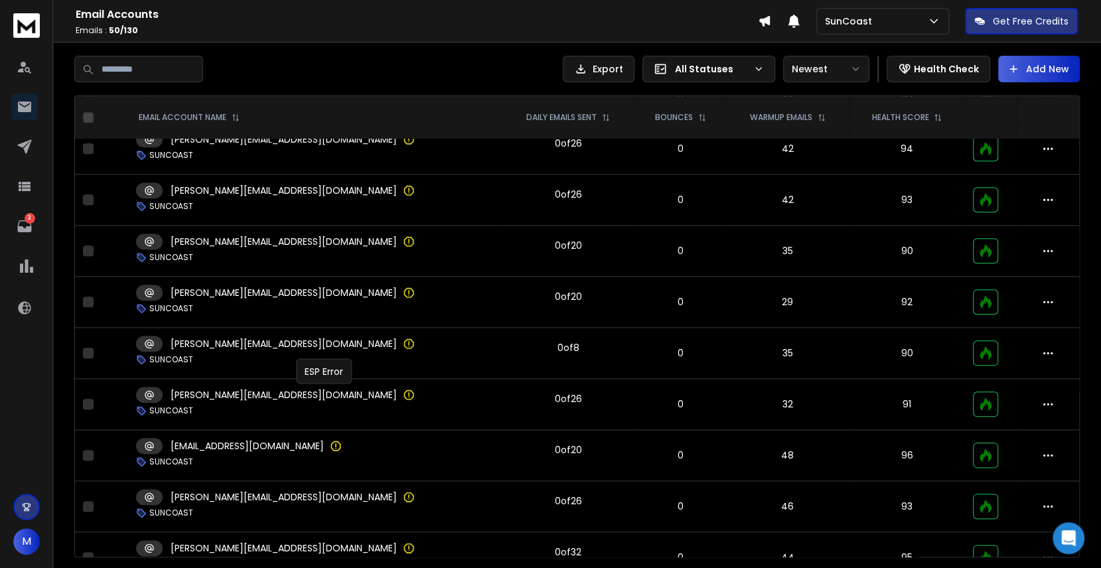
click at [408, 393] on icon at bounding box center [408, 394] width 1 height 4
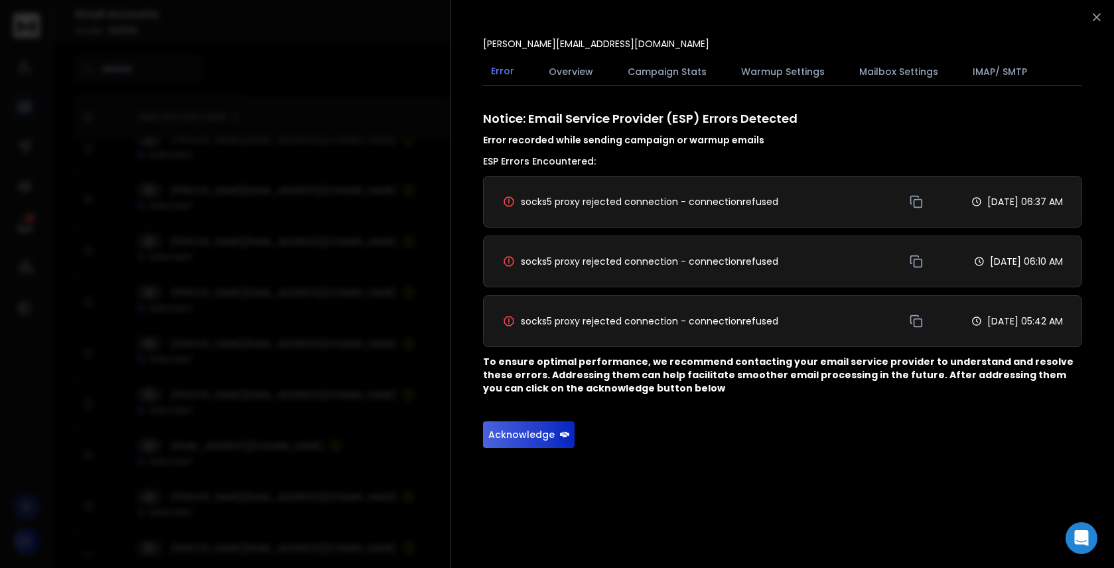
click at [527, 429] on button "Acknowledge" at bounding box center [529, 434] width 92 height 27
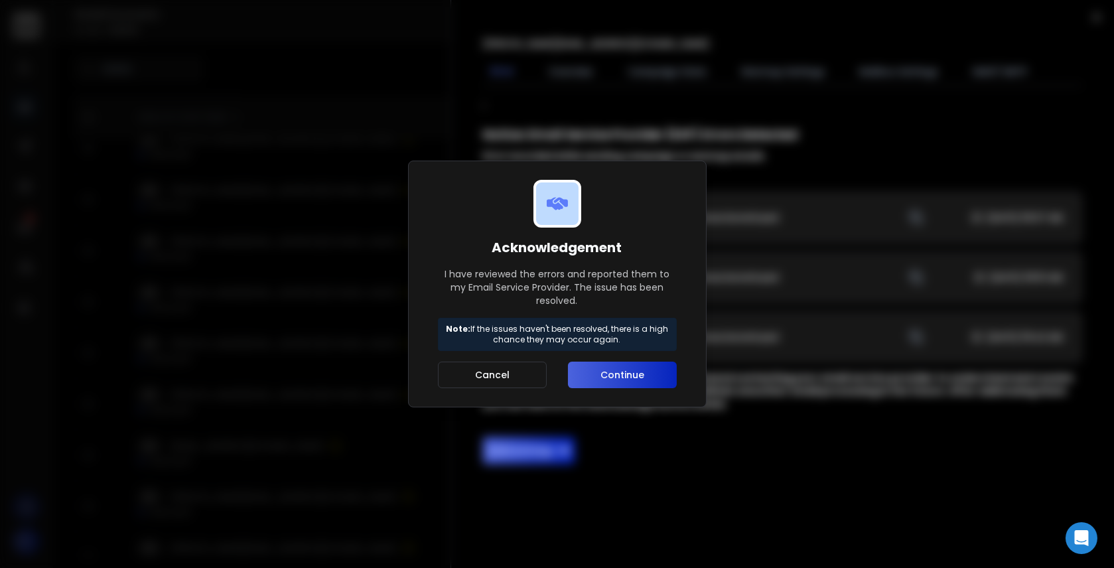
click at [642, 378] on button "Continue" at bounding box center [622, 375] width 108 height 27
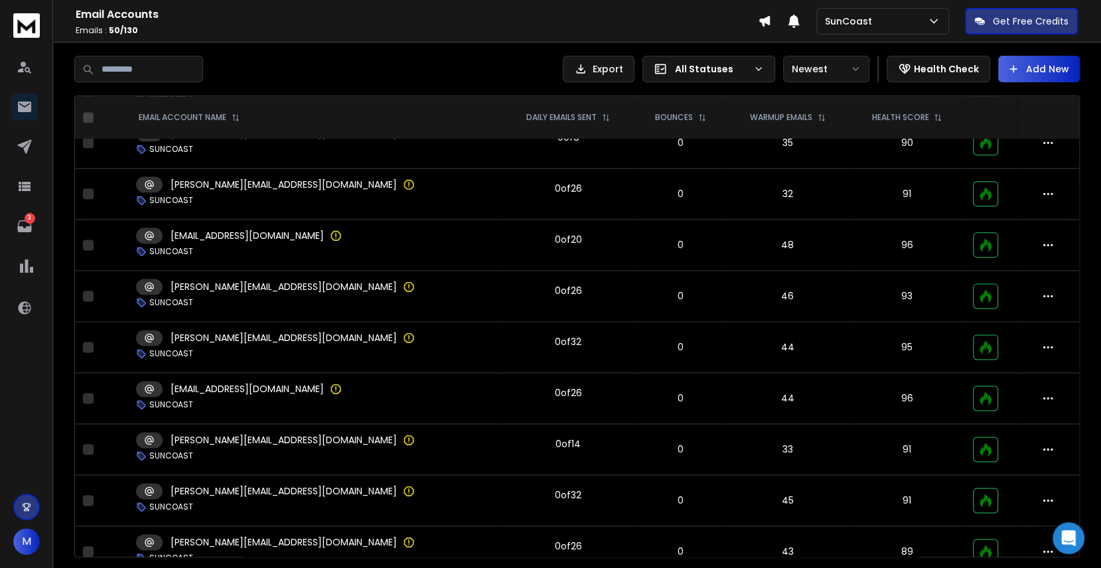
scroll to position [1150, 0]
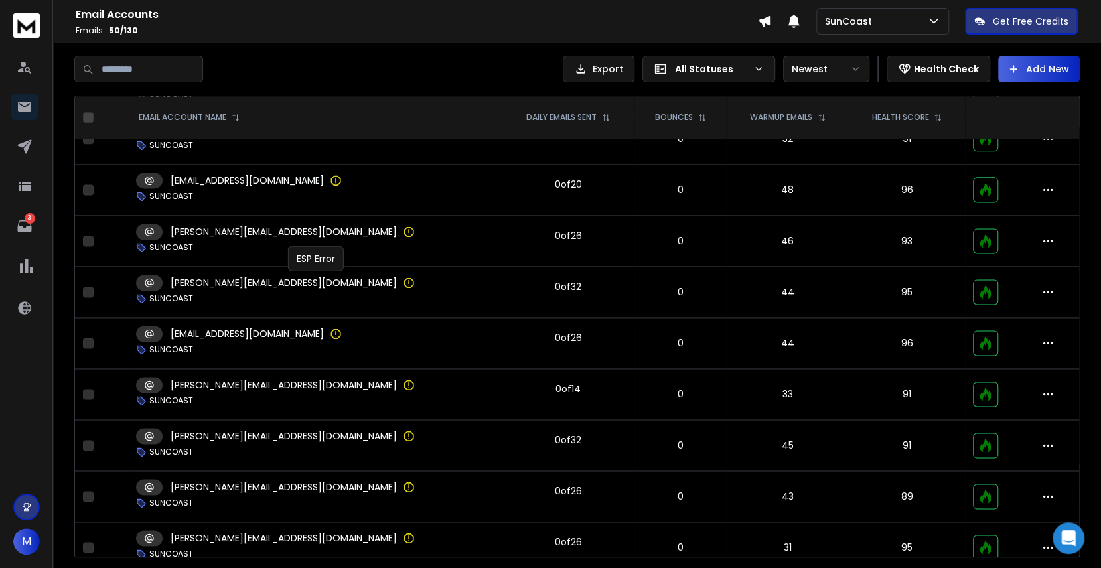
click at [402, 281] on icon at bounding box center [408, 282] width 13 height 13
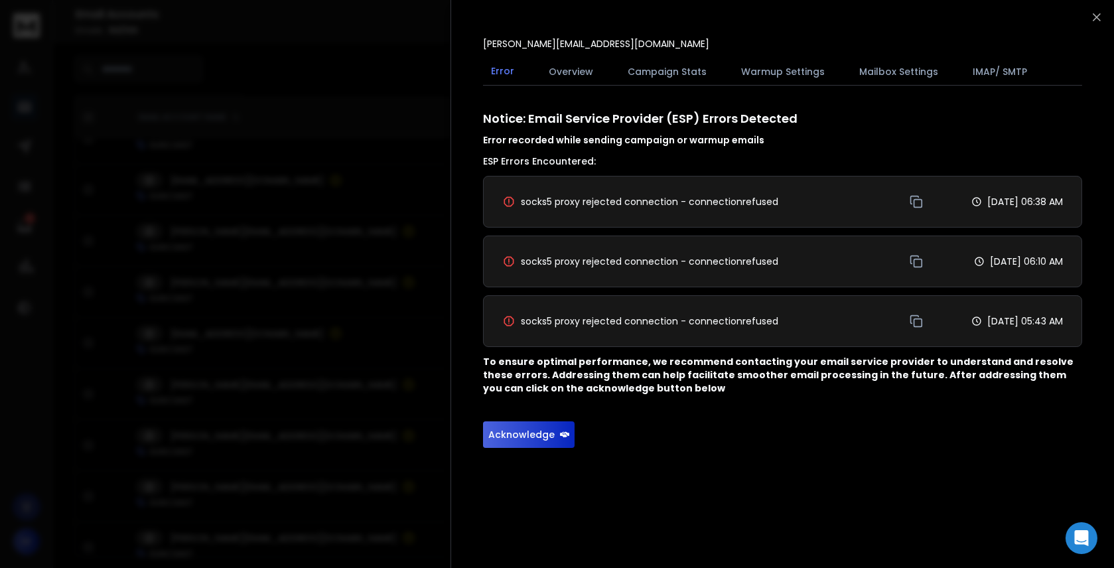
click at [526, 431] on button "Acknowledge" at bounding box center [529, 434] width 92 height 27
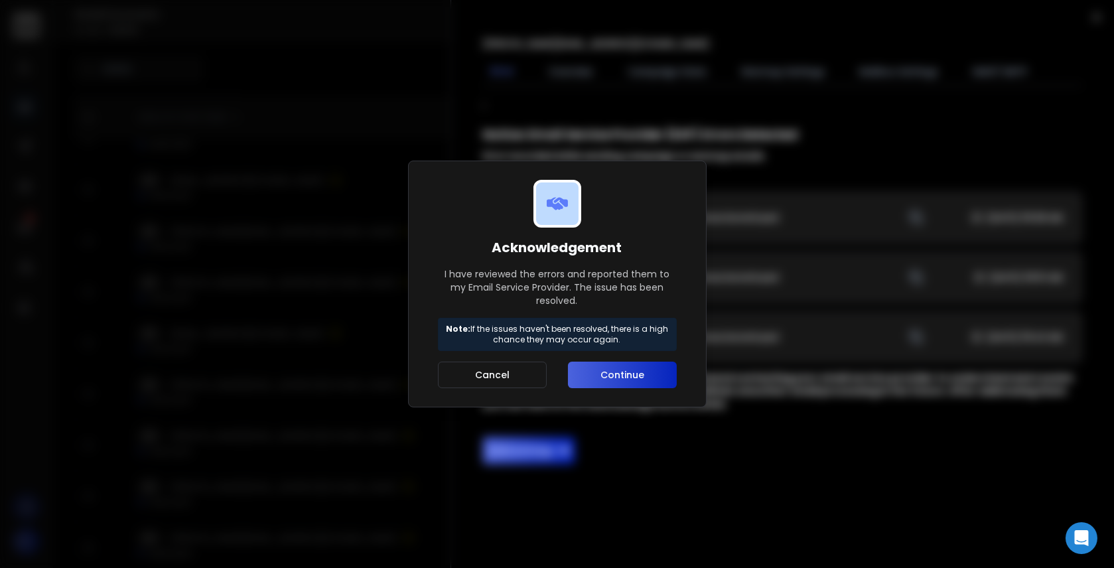
drag, startPoint x: 598, startPoint y: 375, endPoint x: 507, endPoint y: 374, distance: 91.5
click at [596, 375] on button "Continue" at bounding box center [622, 375] width 108 height 27
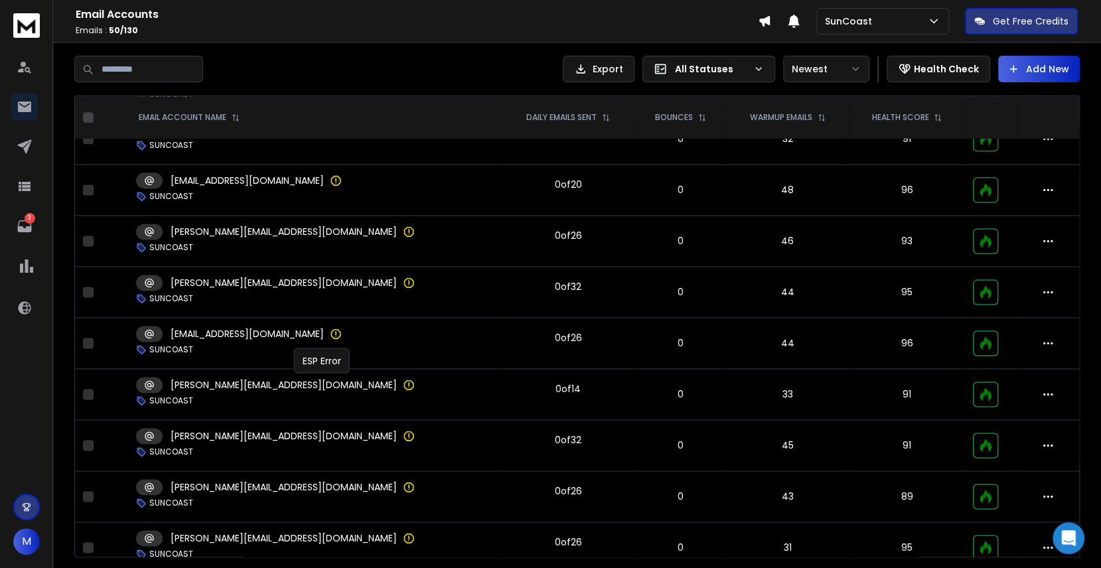
click at [402, 381] on icon at bounding box center [408, 384] width 13 height 13
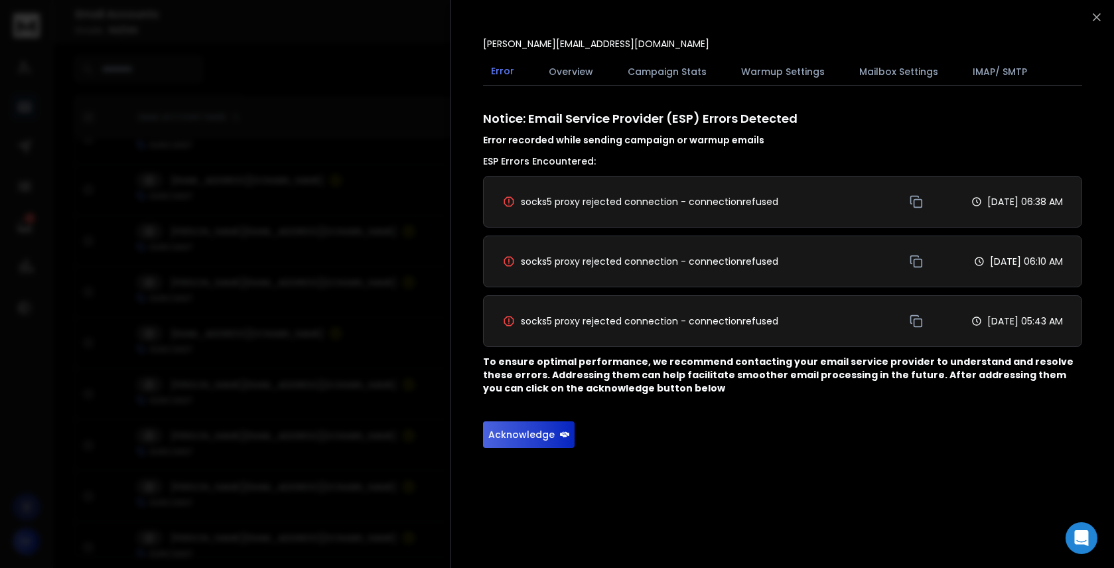
click at [537, 429] on button "Acknowledge" at bounding box center [529, 434] width 92 height 27
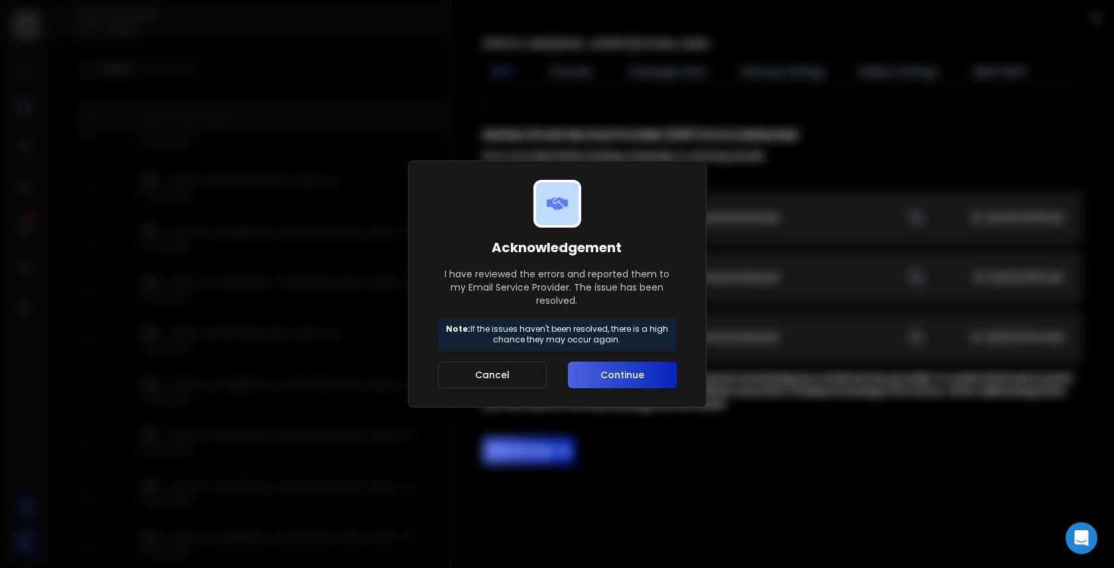
drag, startPoint x: 634, startPoint y: 381, endPoint x: 594, endPoint y: 382, distance: 39.1
click at [633, 381] on button "Continue" at bounding box center [622, 375] width 108 height 27
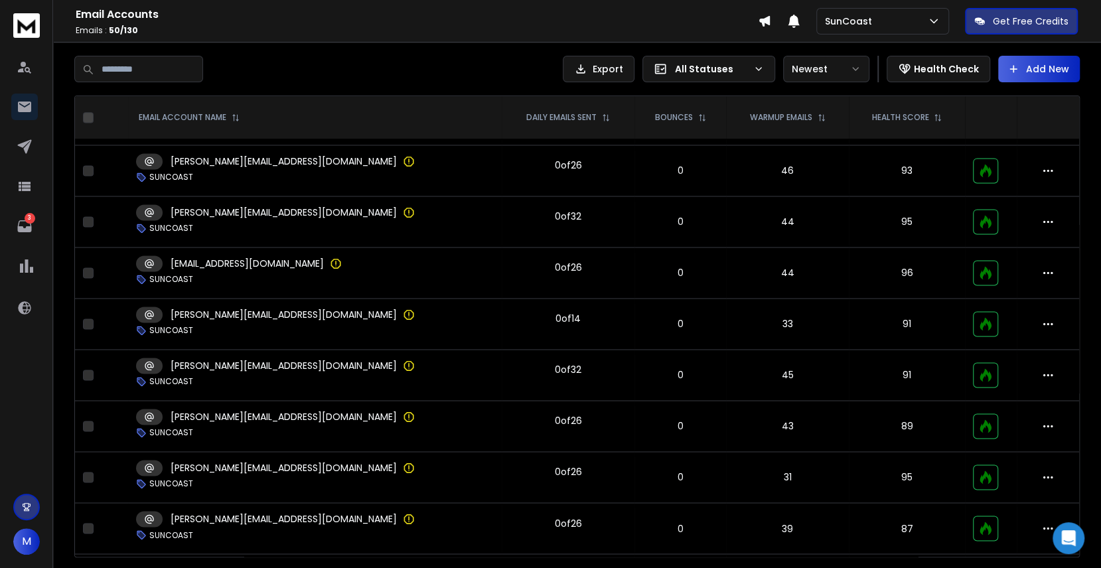
scroll to position [1238, 0]
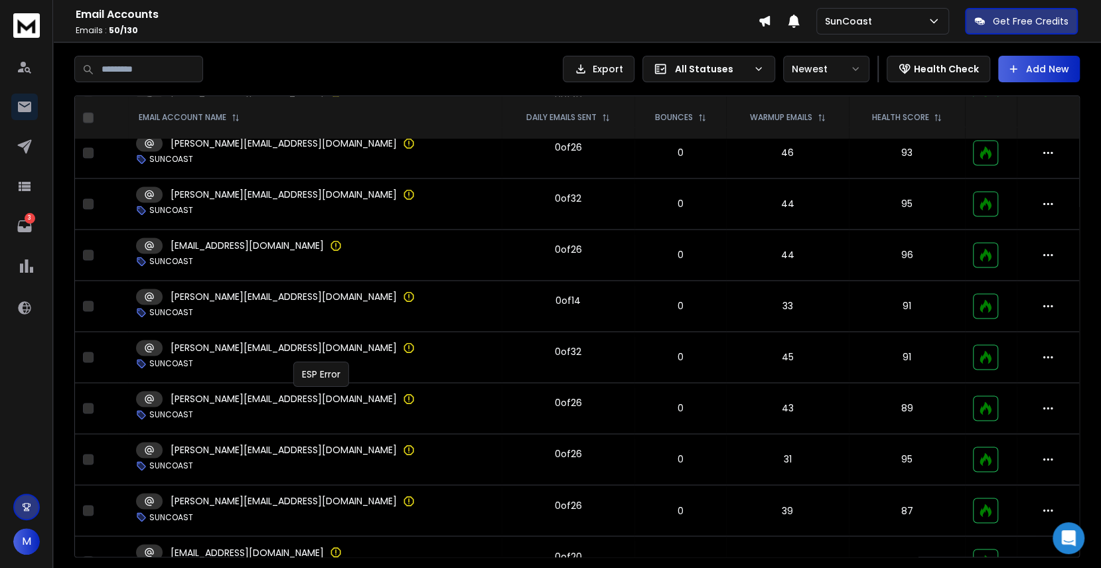
click at [408, 396] on icon at bounding box center [408, 398] width 1 height 4
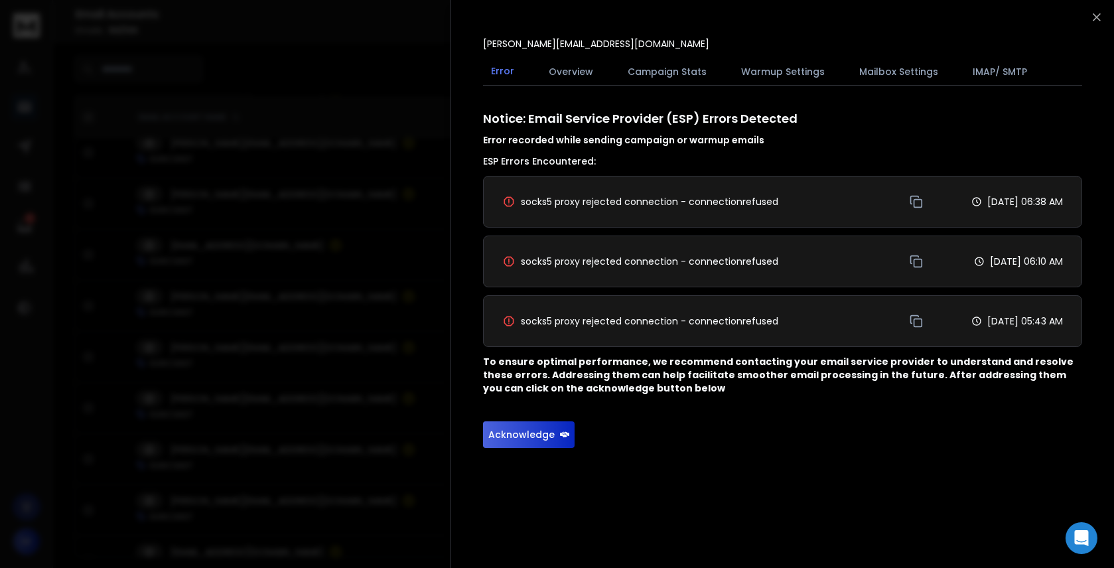
click at [524, 434] on button "Acknowledge" at bounding box center [529, 434] width 92 height 27
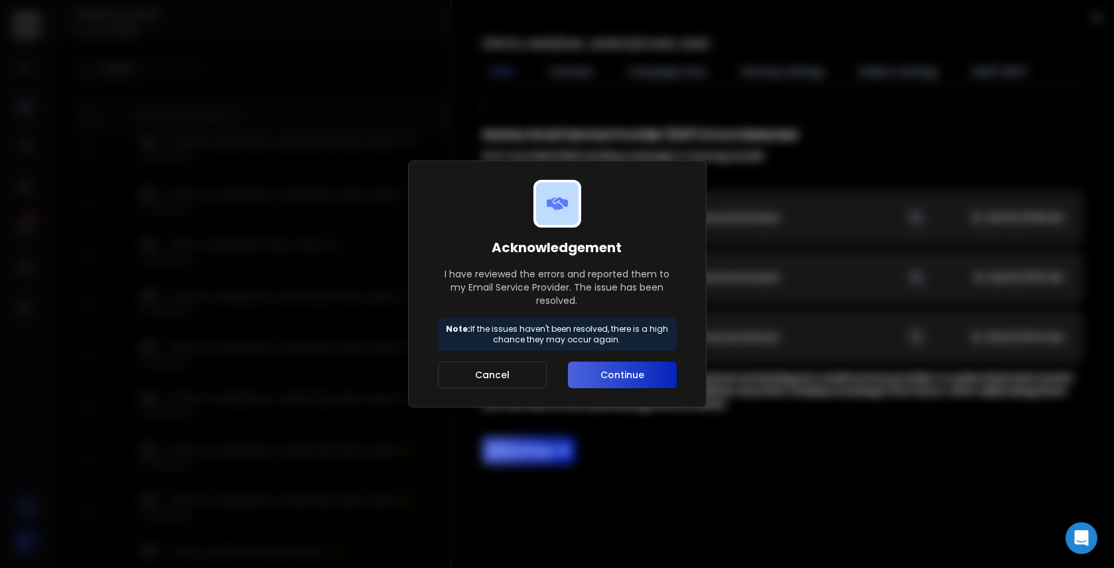
click at [632, 367] on button "Continue" at bounding box center [622, 375] width 108 height 27
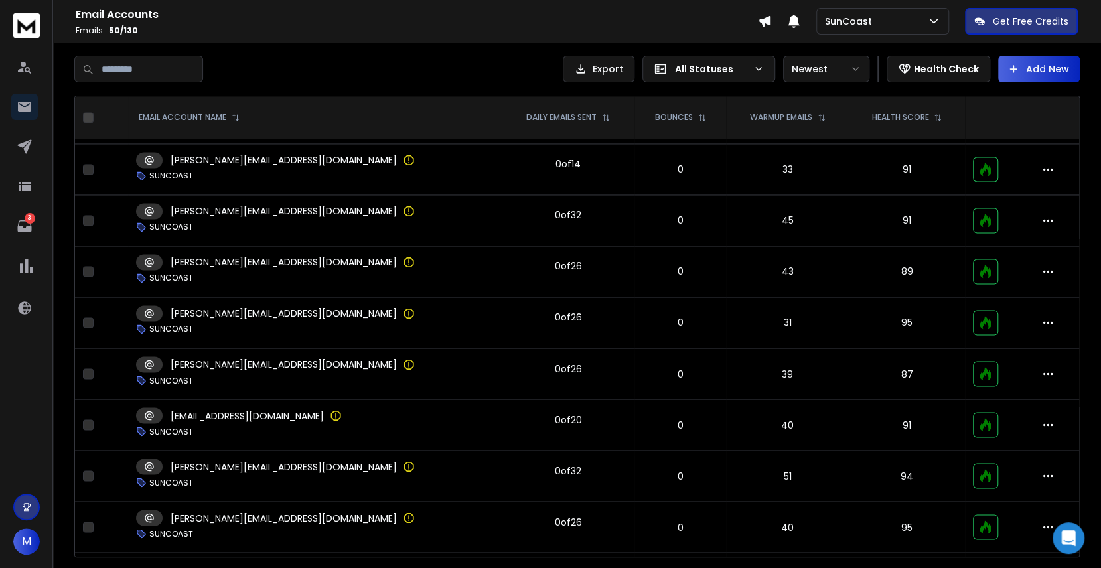
scroll to position [1415, 0]
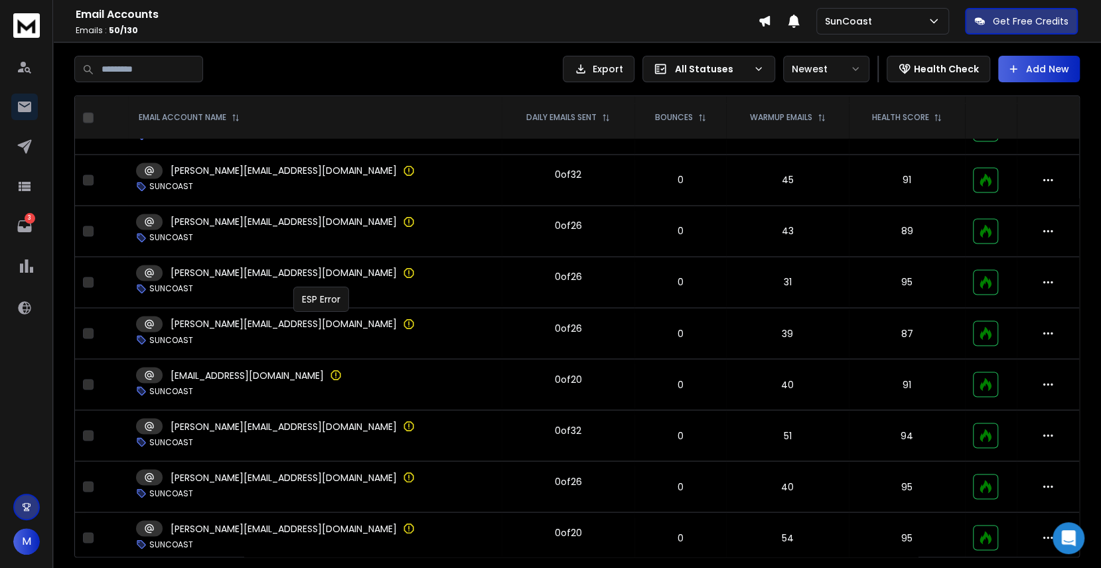
click at [402, 322] on icon at bounding box center [408, 323] width 13 height 13
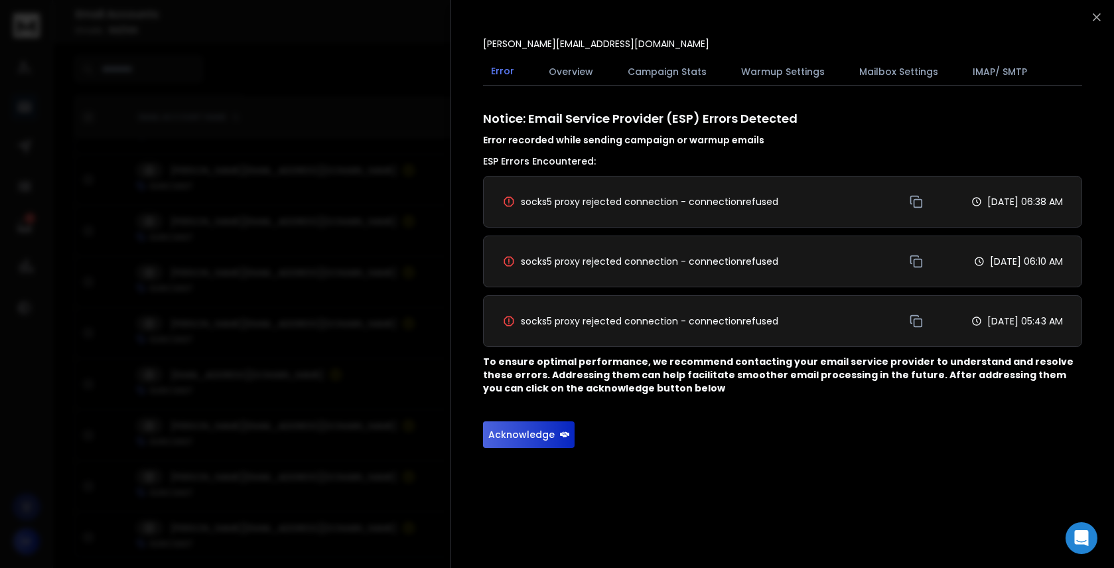
click at [528, 433] on button "Acknowledge" at bounding box center [529, 434] width 92 height 27
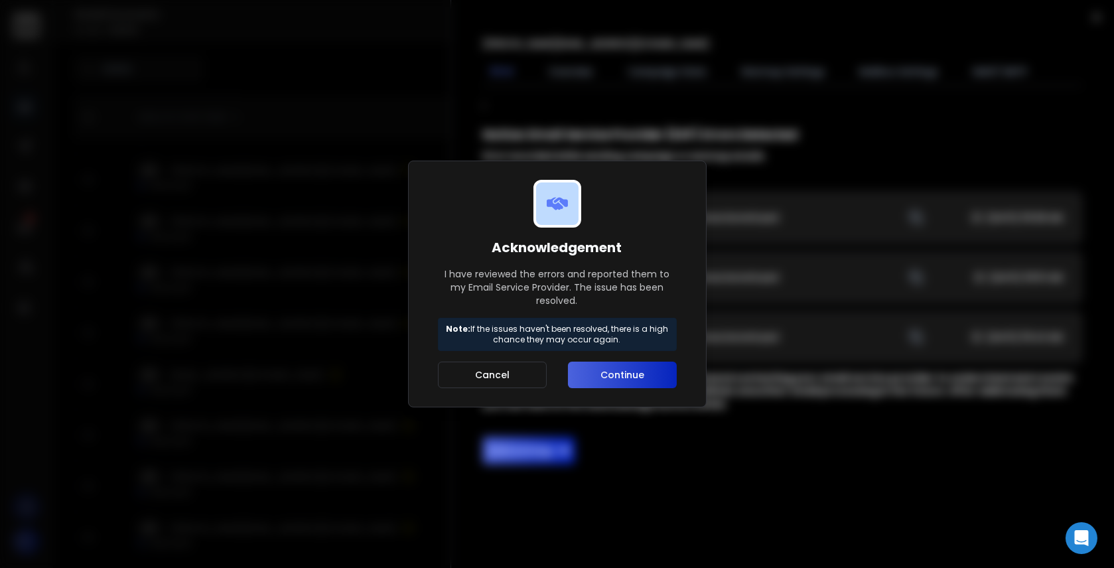
click at [617, 379] on button "Continue" at bounding box center [622, 375] width 108 height 27
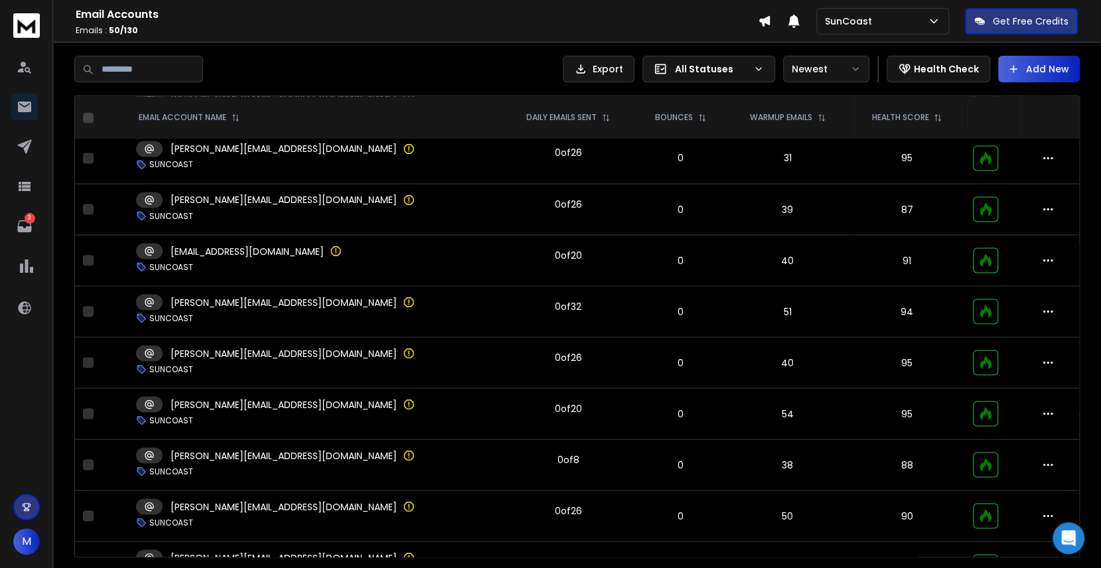
scroll to position [1592, 0]
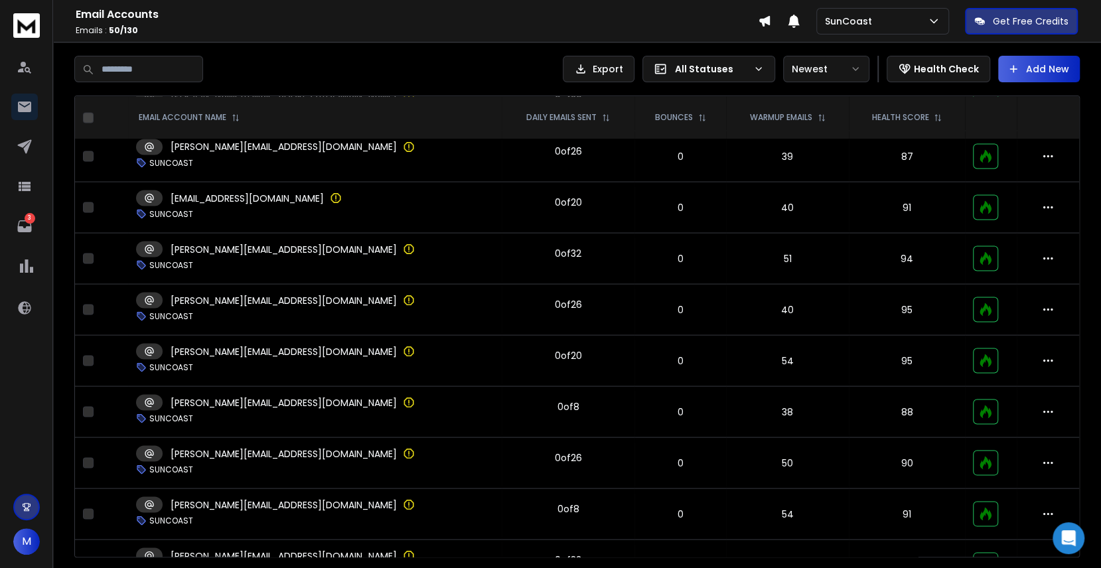
click at [402, 303] on icon at bounding box center [408, 299] width 13 height 13
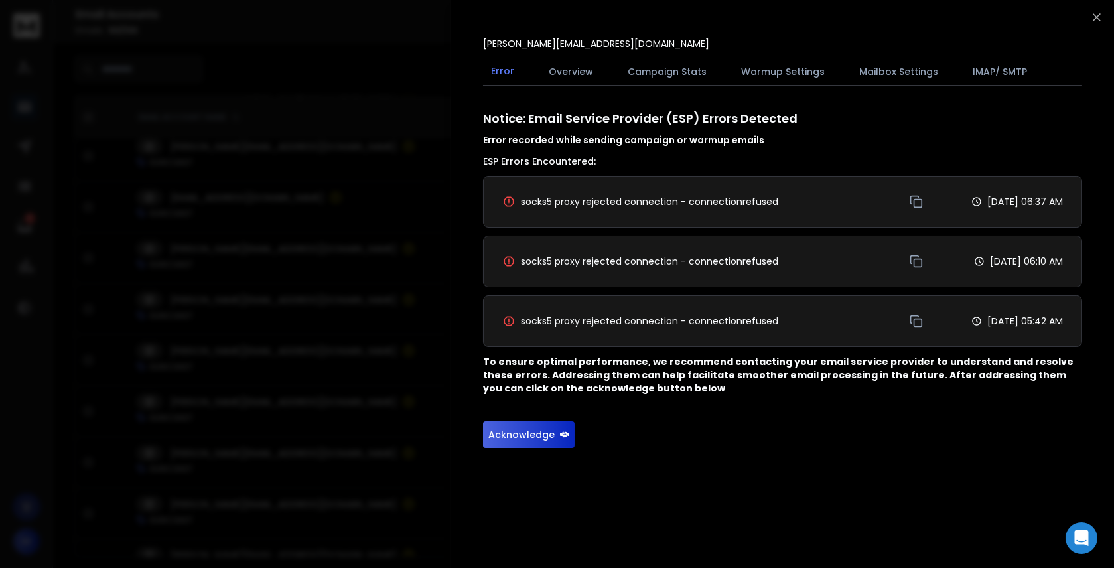
click at [525, 443] on button "Acknowledge" at bounding box center [529, 434] width 92 height 27
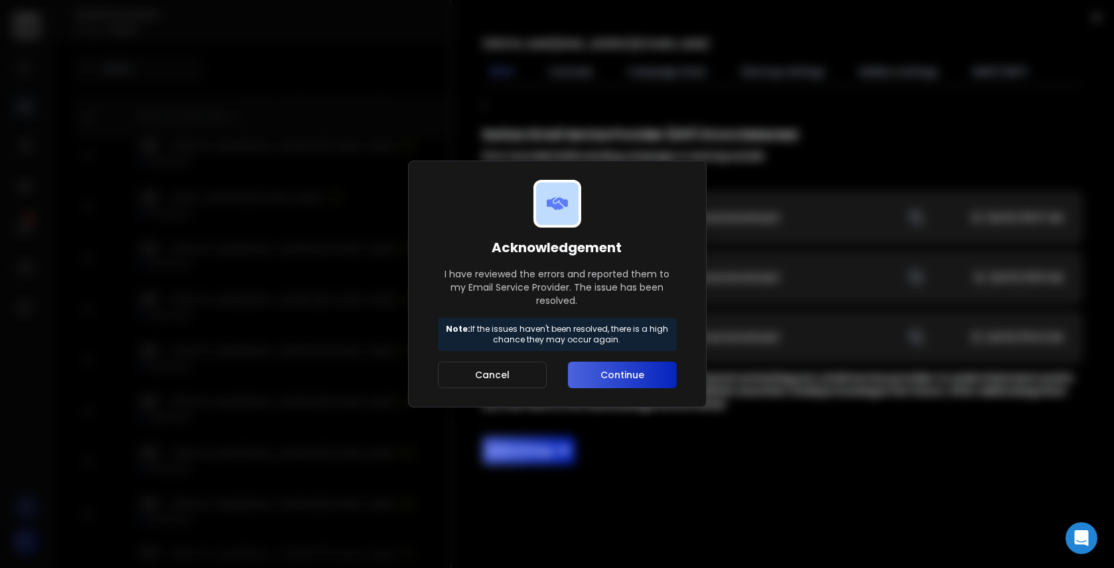
click at [642, 377] on button "Continue" at bounding box center [622, 375] width 108 height 27
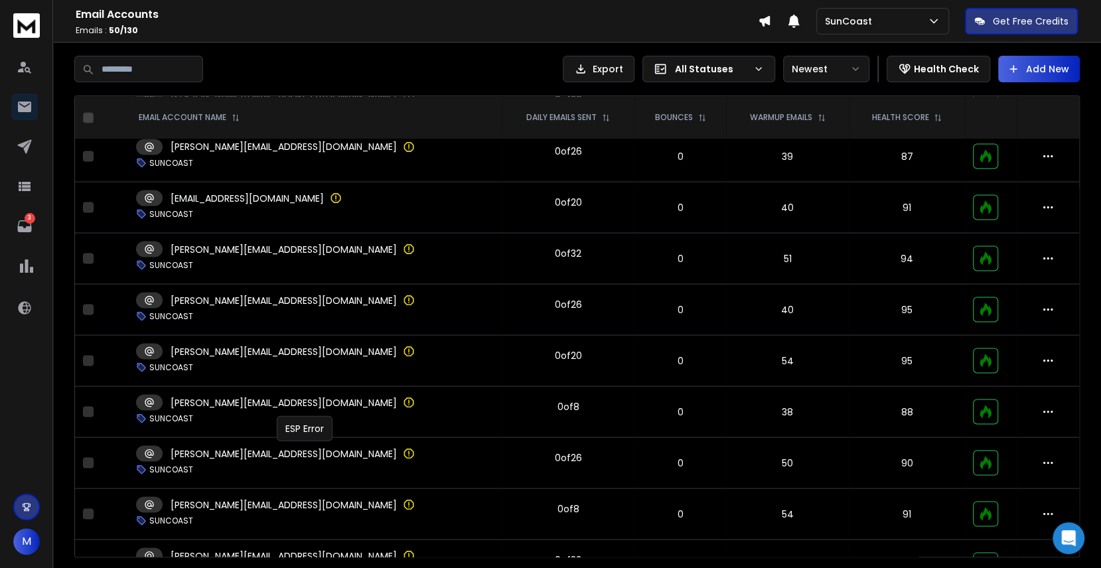
click at [402, 446] on icon at bounding box center [408, 452] width 13 height 13
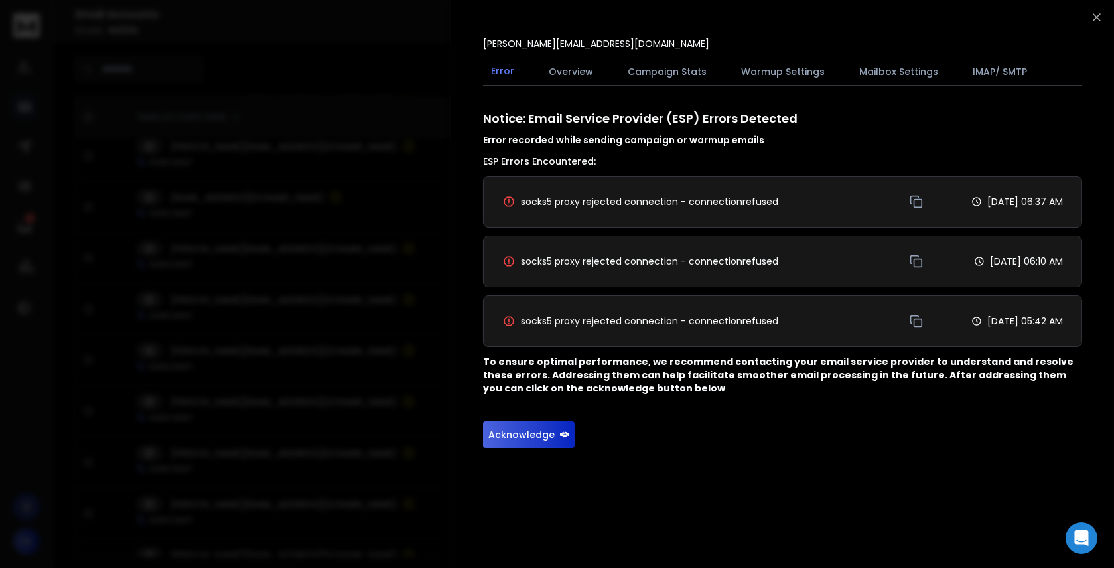
click at [514, 437] on button "Acknowledge" at bounding box center [529, 434] width 92 height 27
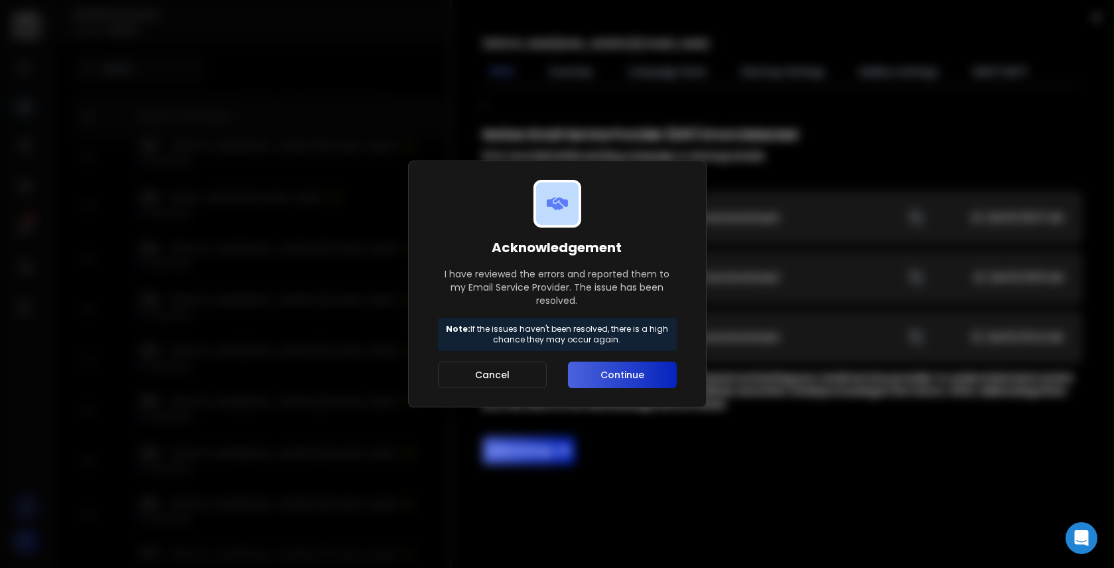
click at [613, 377] on button "Continue" at bounding box center [622, 375] width 108 height 27
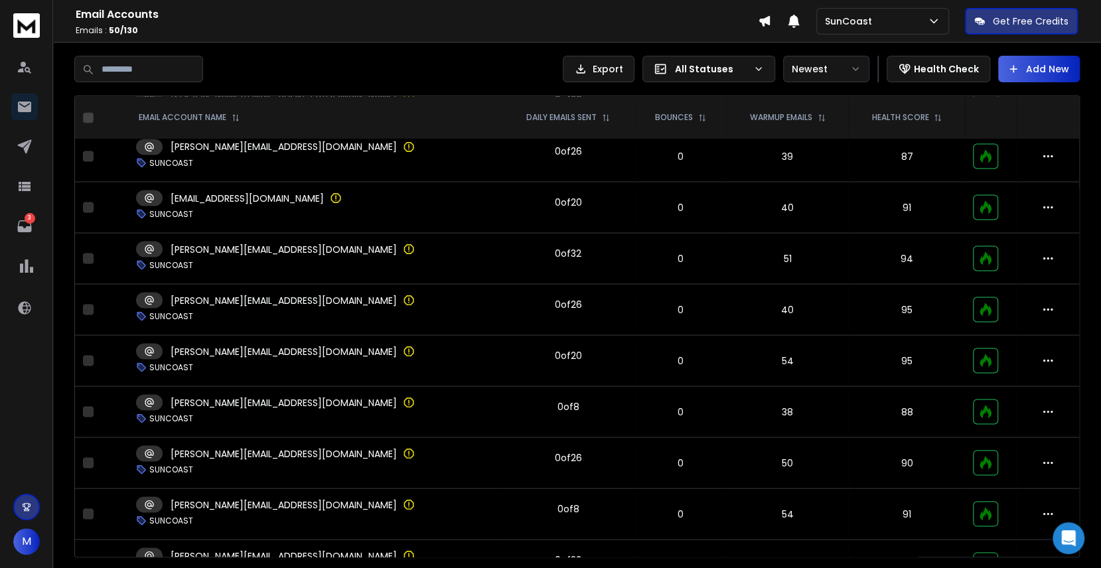
scroll to position [1768, 0]
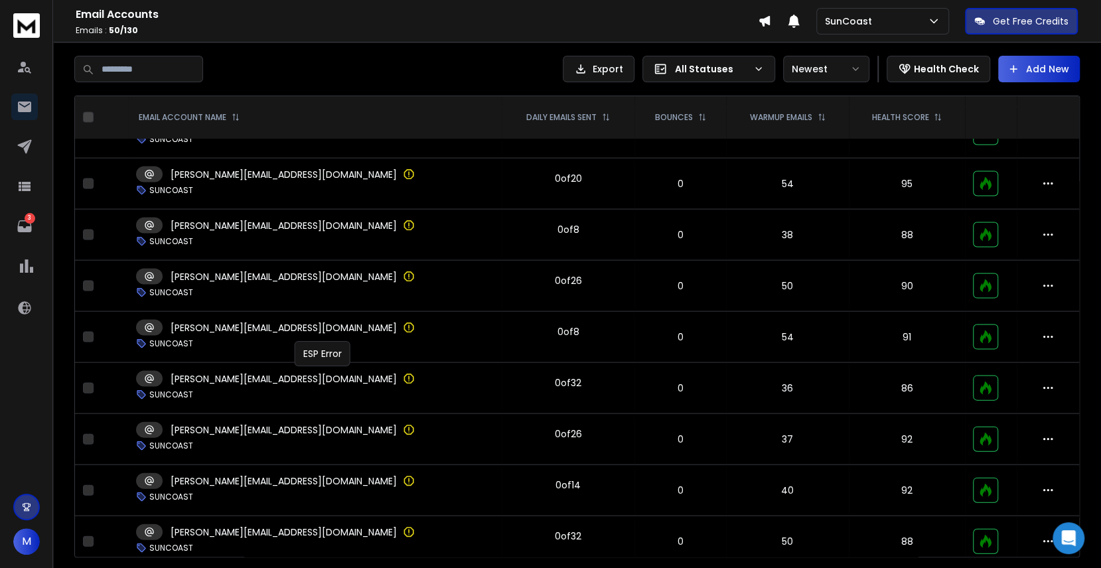
click at [408, 376] on icon at bounding box center [408, 378] width 1 height 4
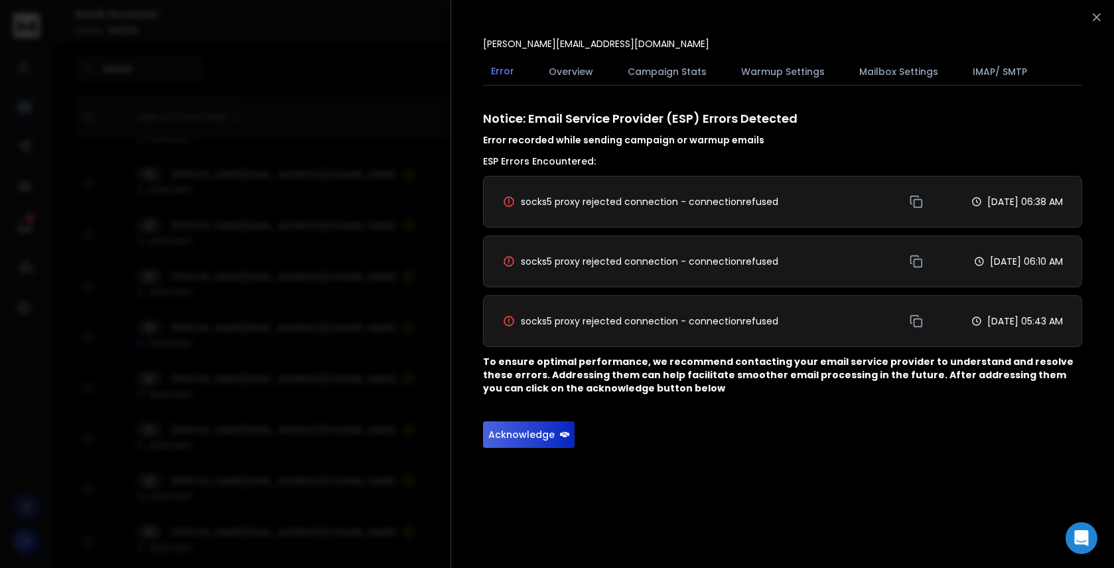
click at [521, 434] on button "Acknowledge" at bounding box center [529, 434] width 92 height 27
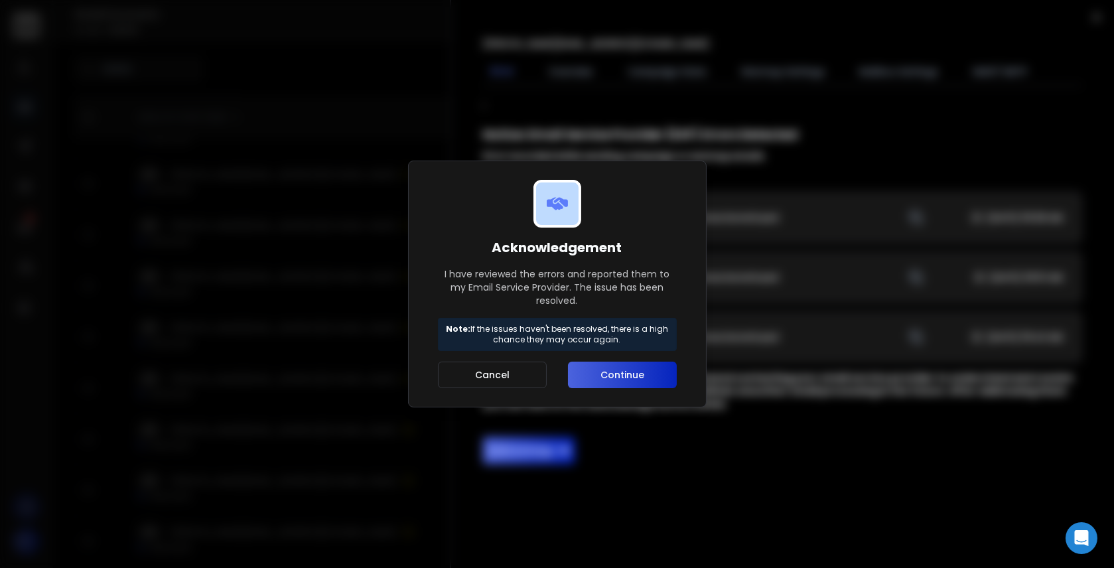
click at [592, 367] on button "Continue" at bounding box center [622, 375] width 108 height 27
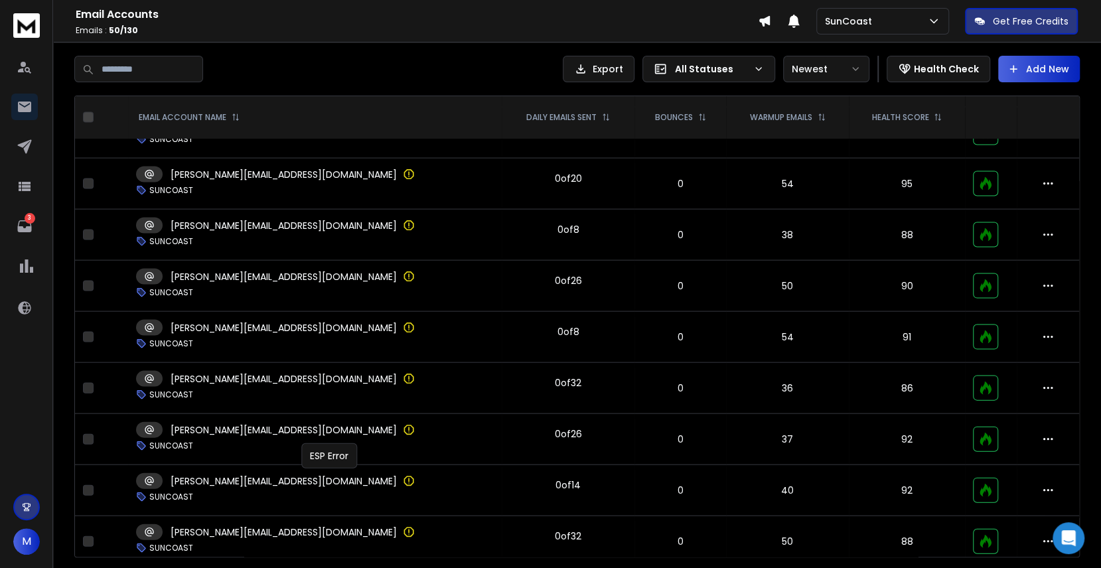
click at [402, 479] on icon at bounding box center [408, 480] width 13 height 13
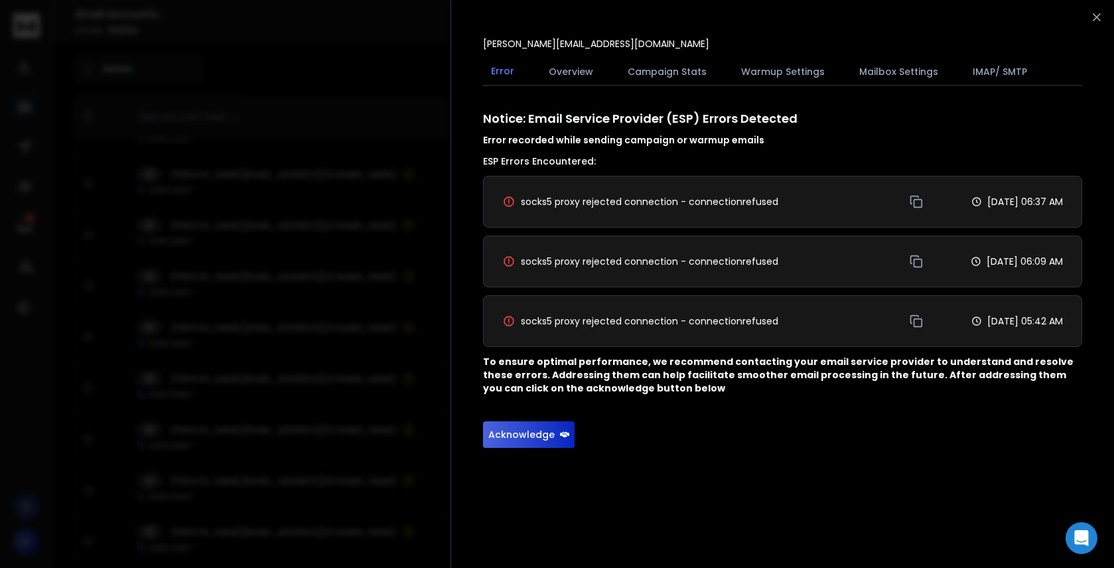
click at [560, 434] on icon at bounding box center [564, 434] width 9 height 5
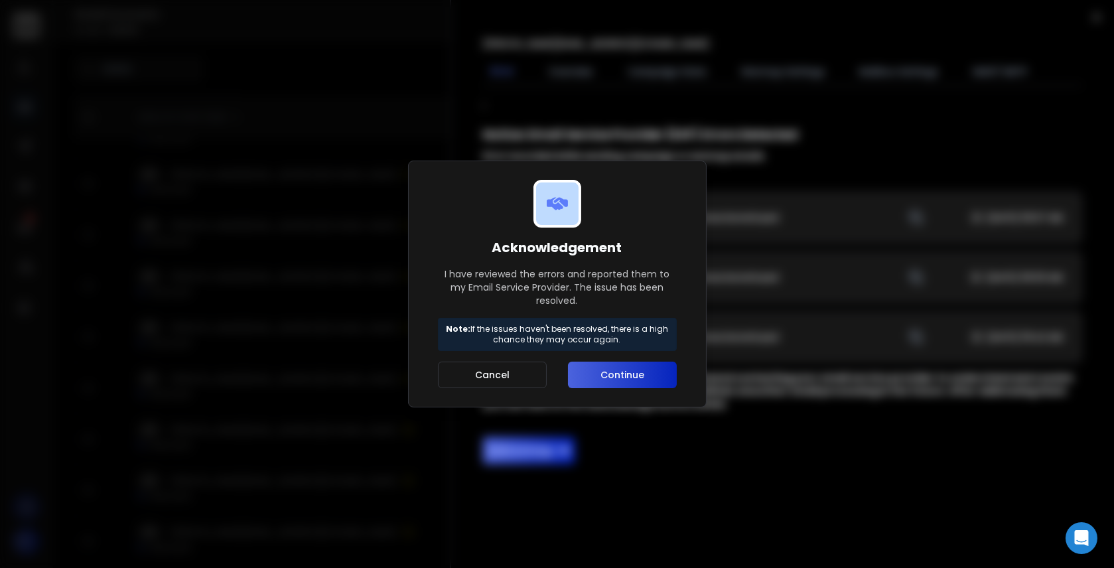
click at [647, 381] on button "Continue" at bounding box center [622, 375] width 108 height 27
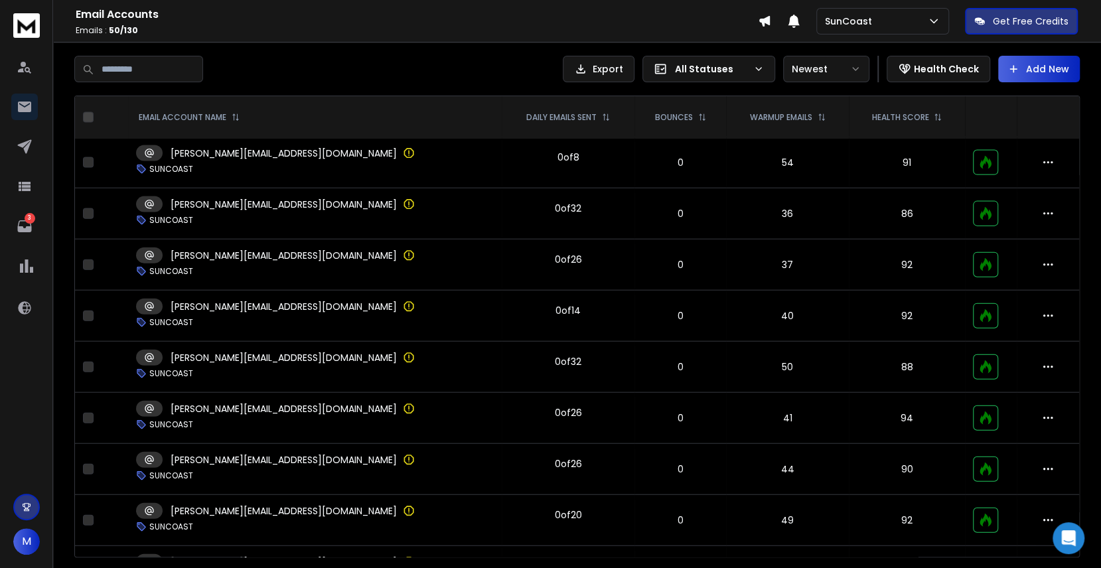
scroll to position [1946, 0]
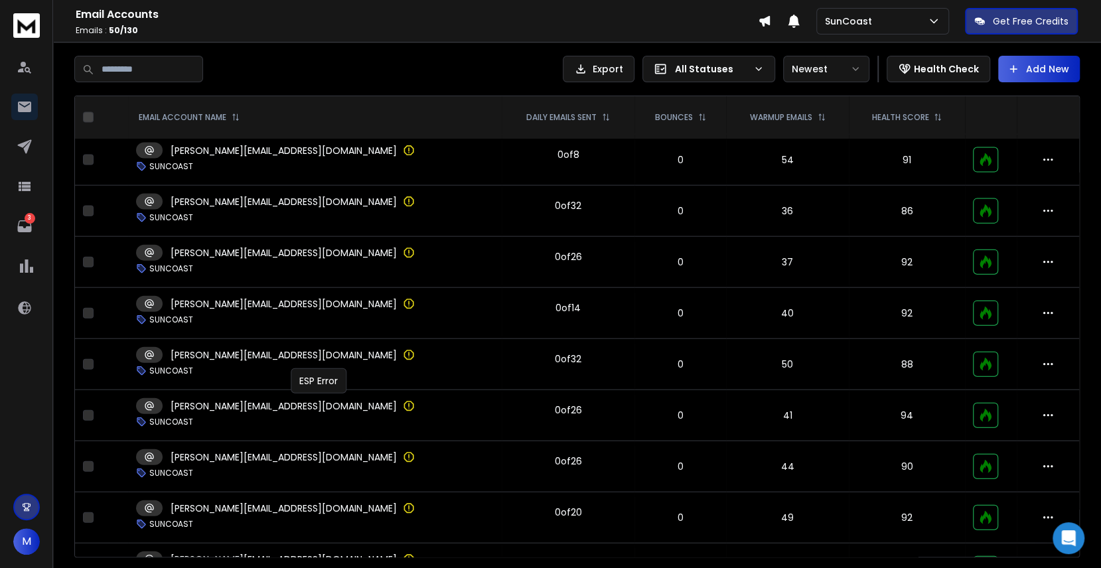
click at [402, 402] on icon at bounding box center [408, 405] width 13 height 13
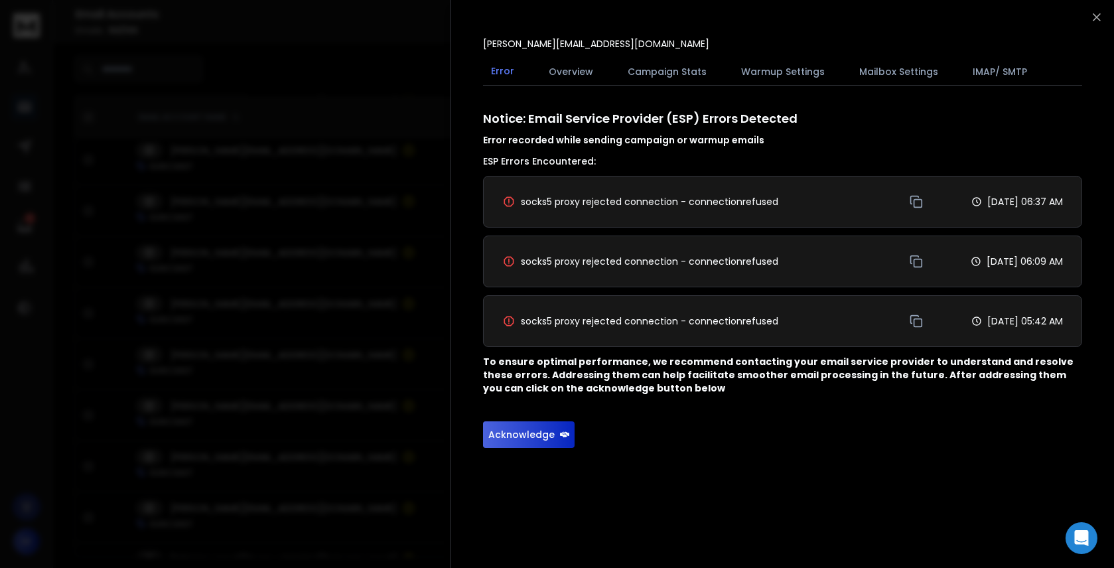
click at [517, 435] on button "Acknowledge" at bounding box center [529, 434] width 92 height 27
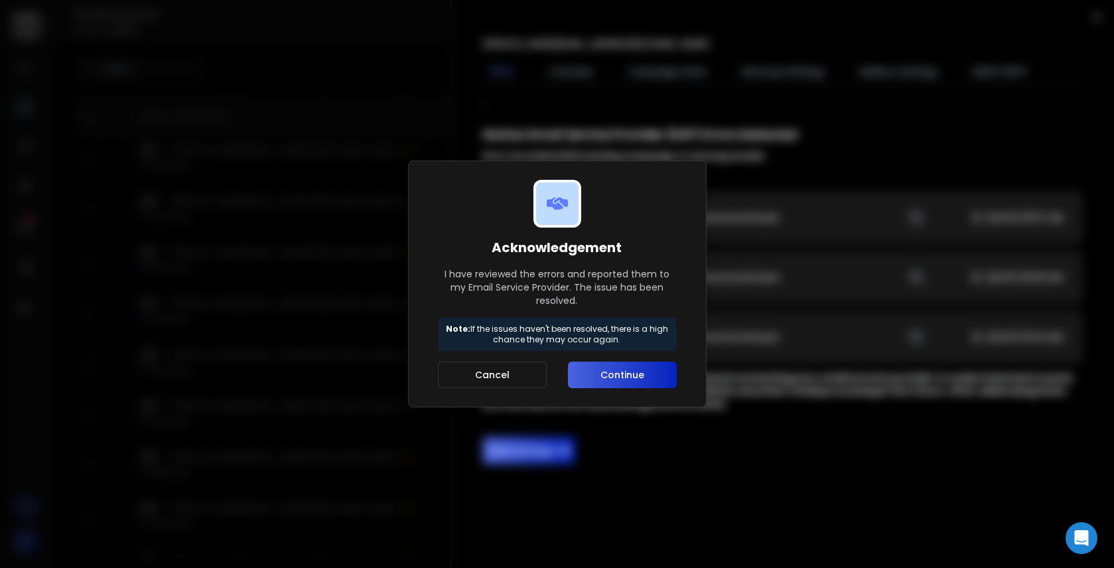
click at [580, 374] on button "Continue" at bounding box center [622, 375] width 108 height 27
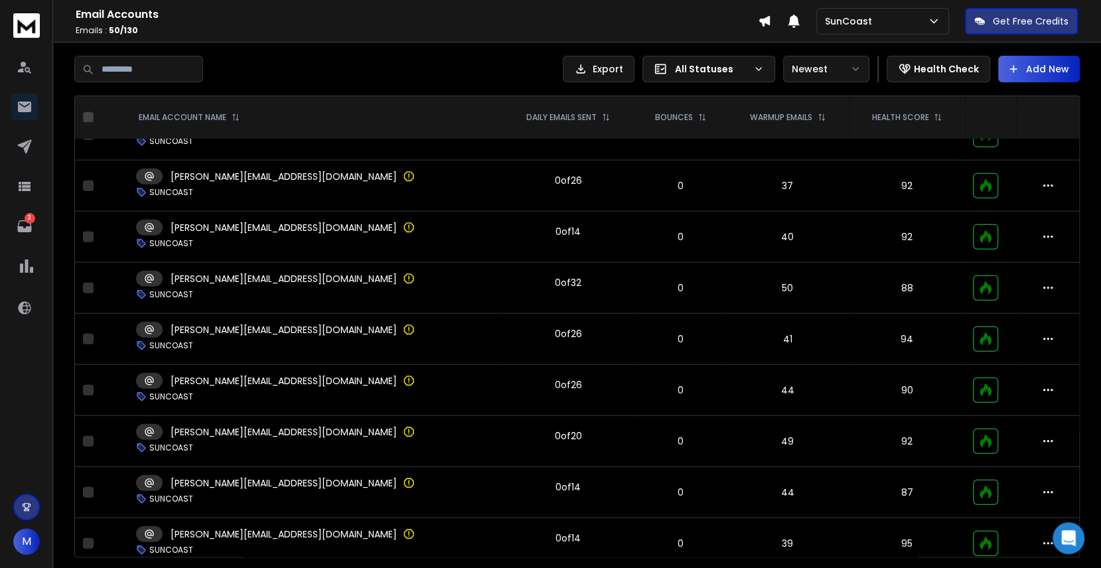
scroll to position [2123, 0]
click at [402, 381] on icon at bounding box center [408, 381] width 13 height 13
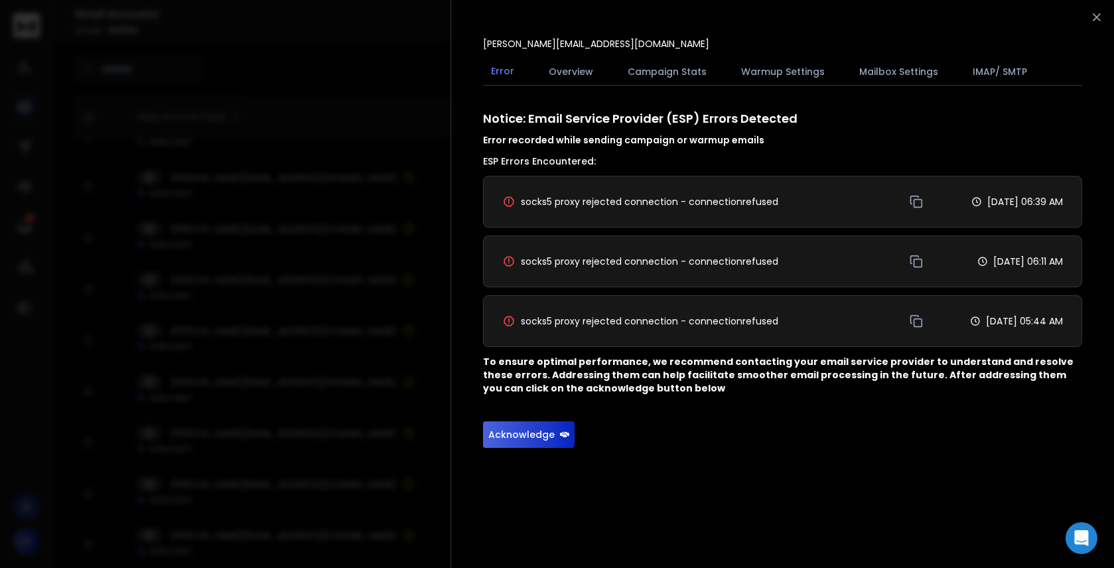
click at [541, 438] on button "Acknowledge" at bounding box center [529, 434] width 92 height 27
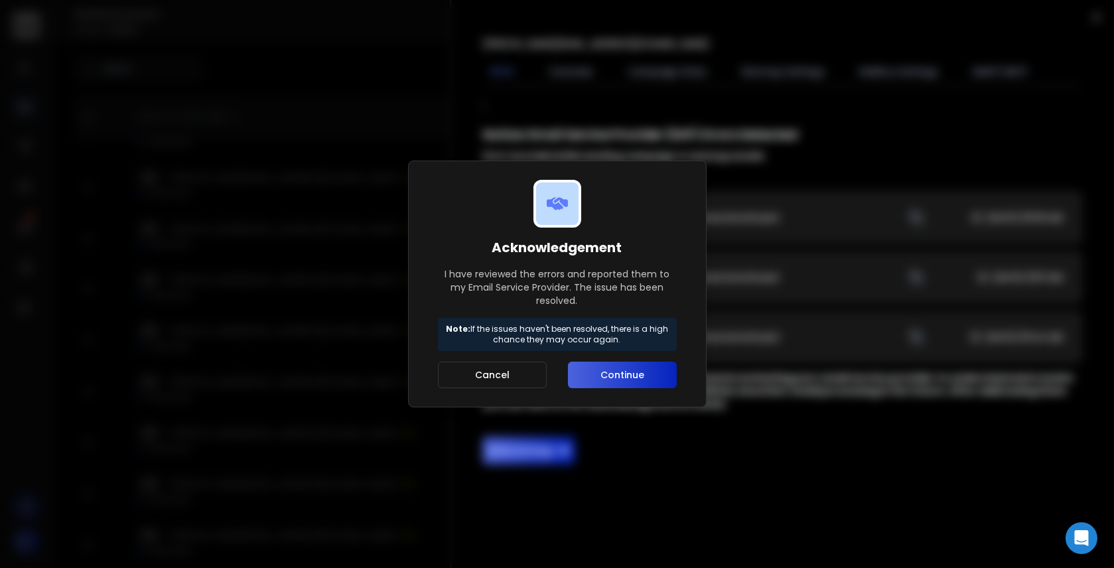
drag, startPoint x: 632, startPoint y: 379, endPoint x: 592, endPoint y: 379, distance: 39.1
click at [631, 379] on button "Continue" at bounding box center [622, 375] width 108 height 27
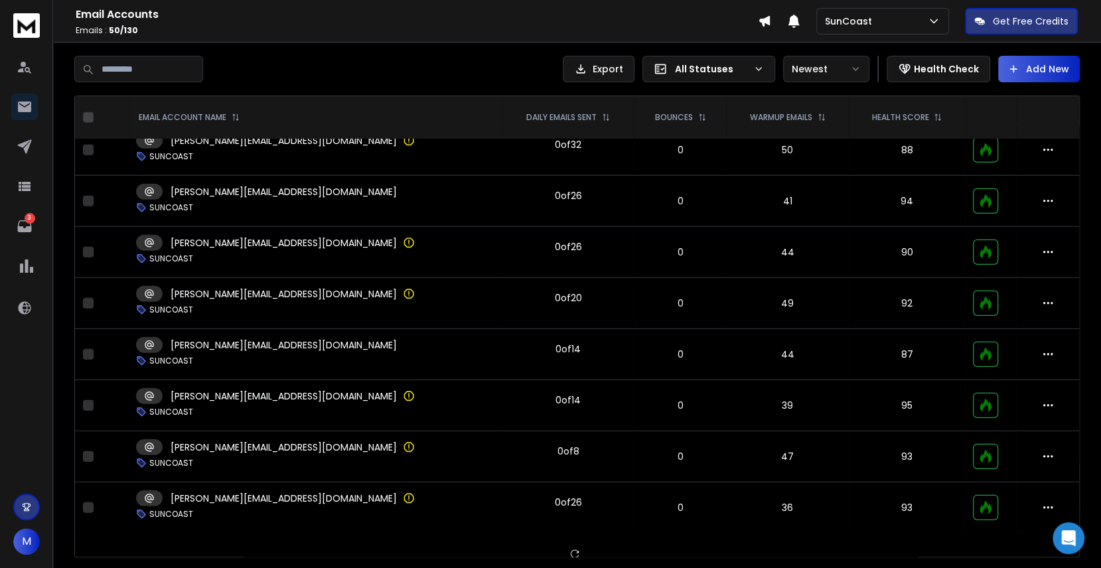
scroll to position [2164, 0]
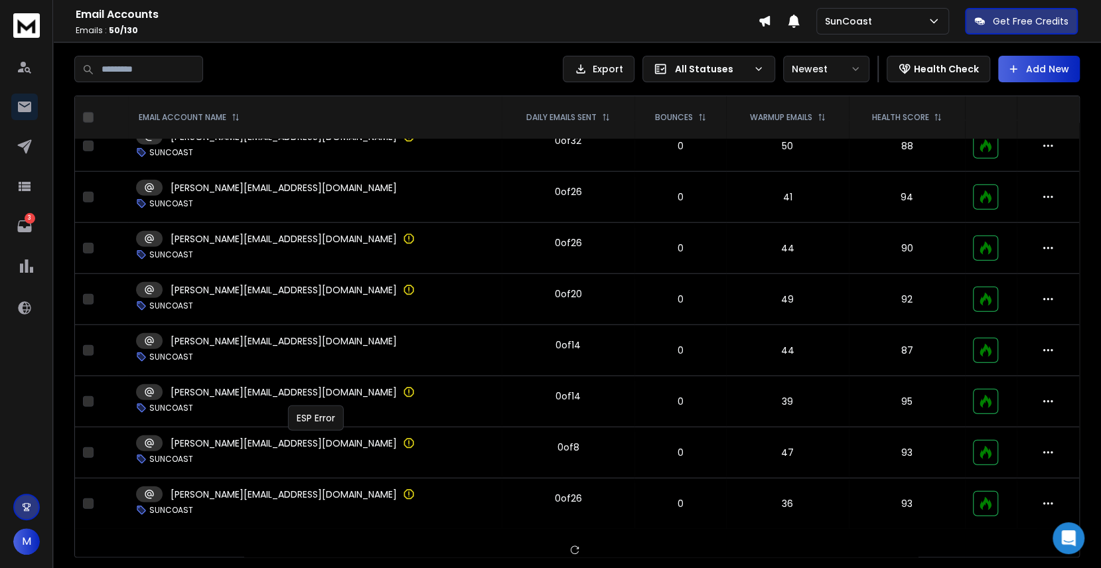
click at [402, 440] on icon at bounding box center [408, 442] width 13 height 13
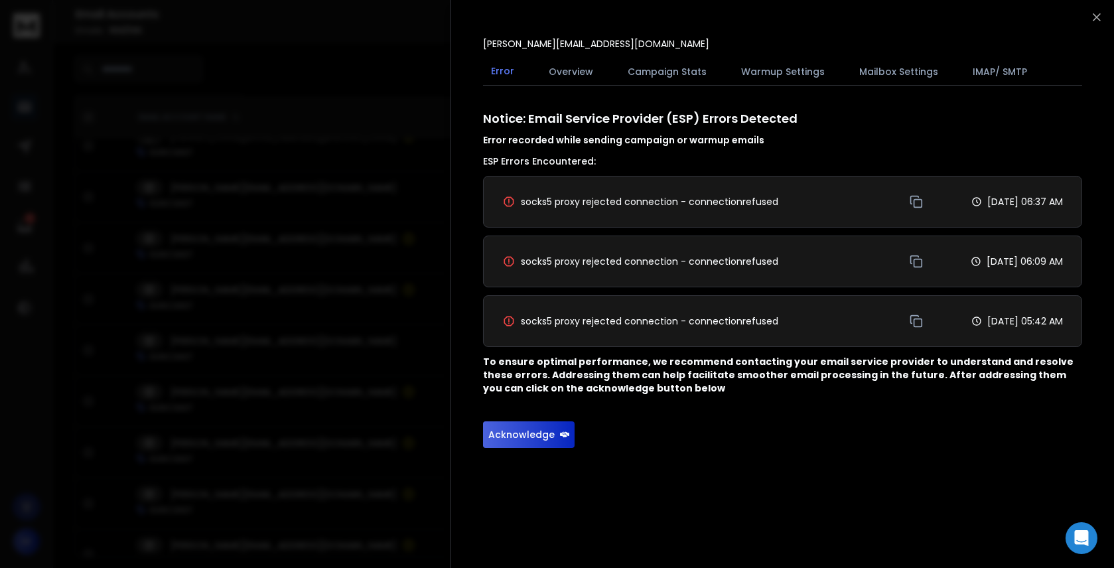
click at [520, 438] on button "Acknowledge" at bounding box center [529, 434] width 92 height 27
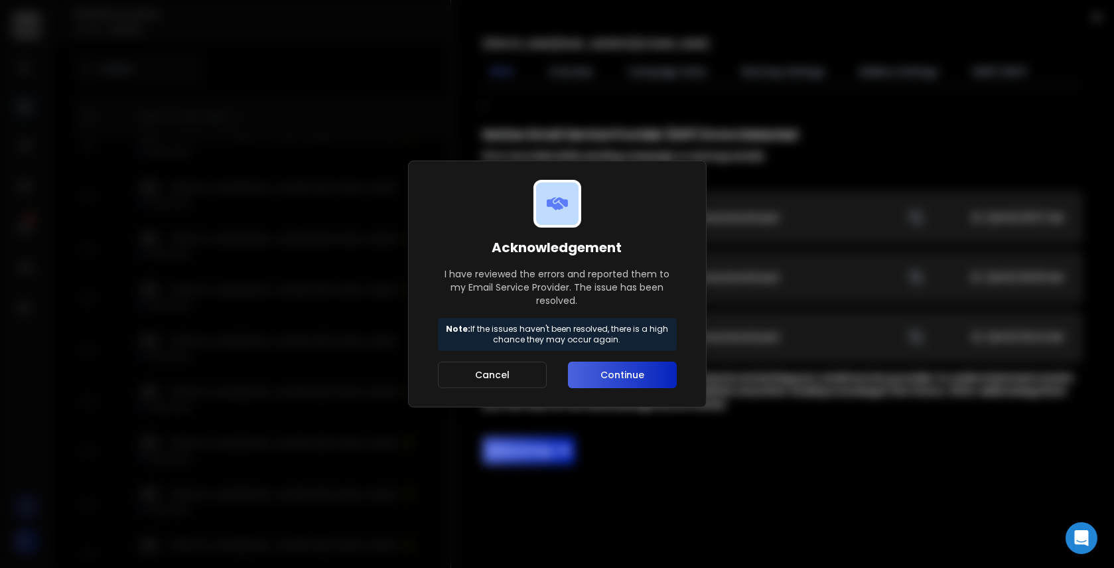
click at [620, 376] on button "Continue" at bounding box center [622, 375] width 108 height 27
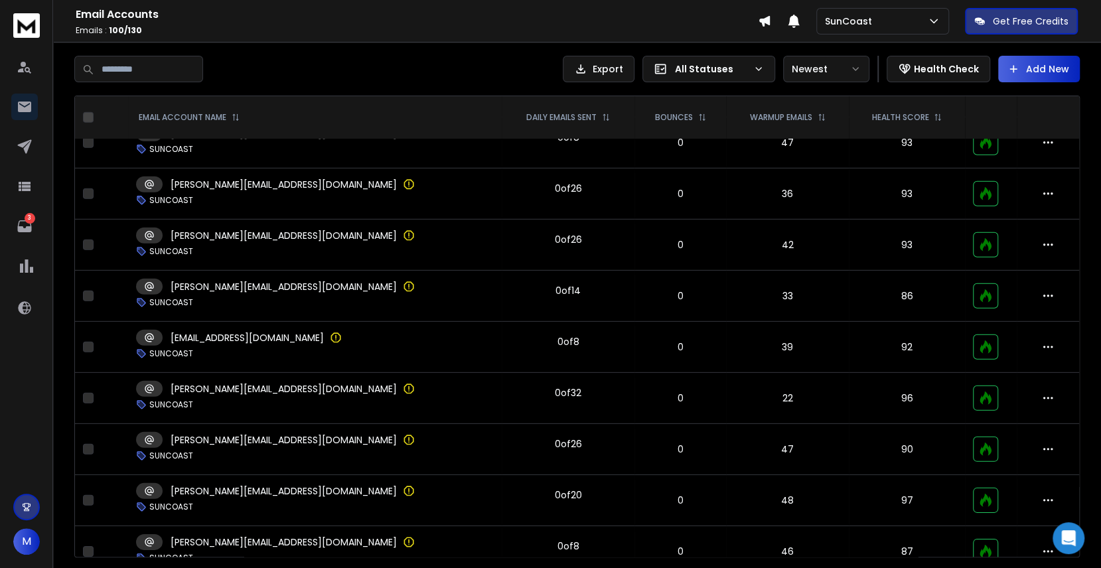
scroll to position [2517, 0]
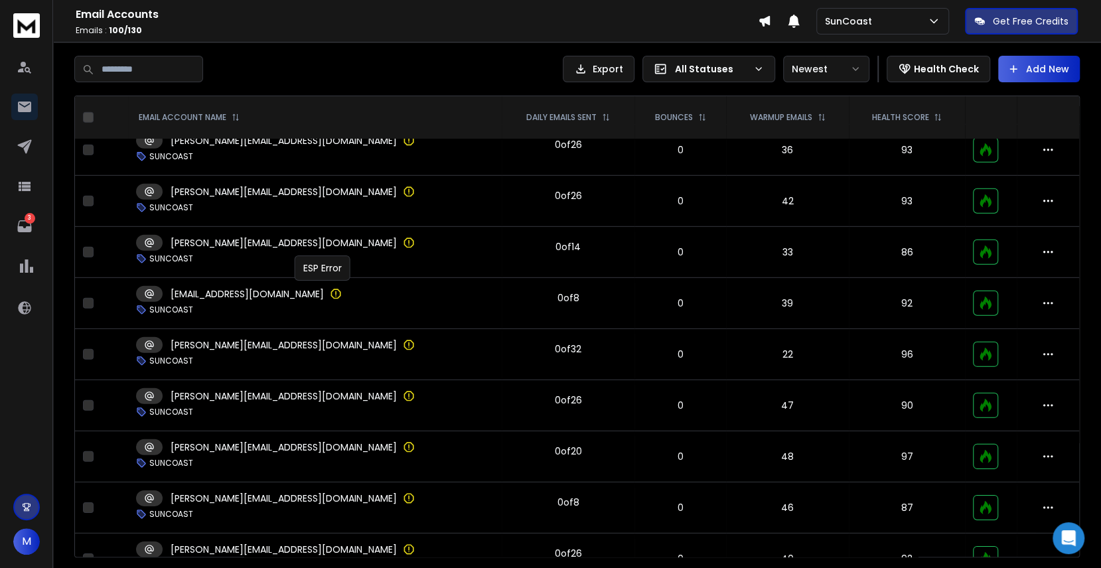
click at [331, 289] on icon at bounding box center [336, 294] width 10 height 10
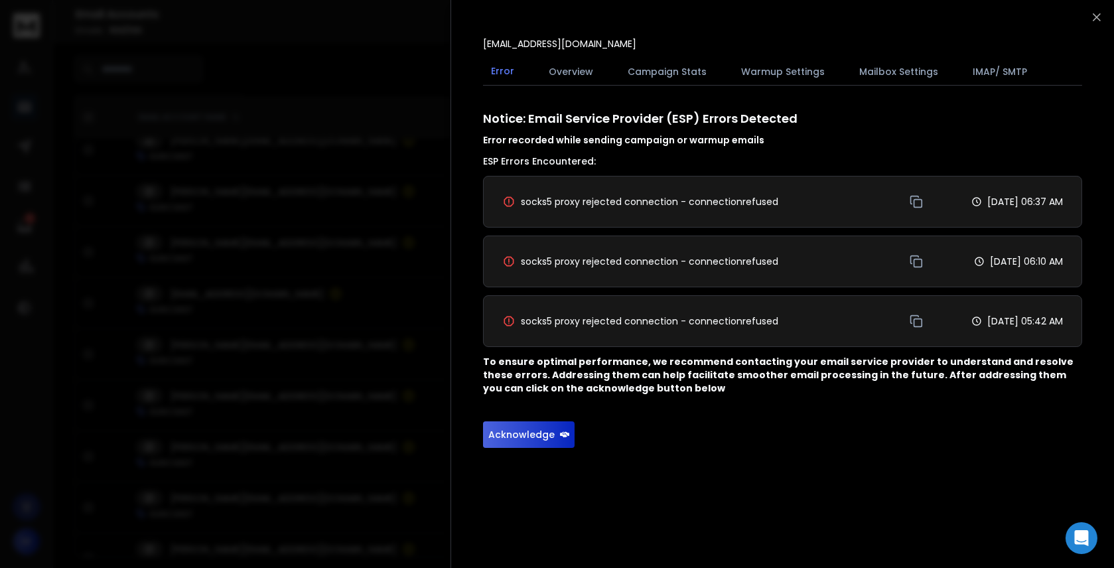
click at [525, 434] on button "Acknowledge" at bounding box center [529, 434] width 92 height 27
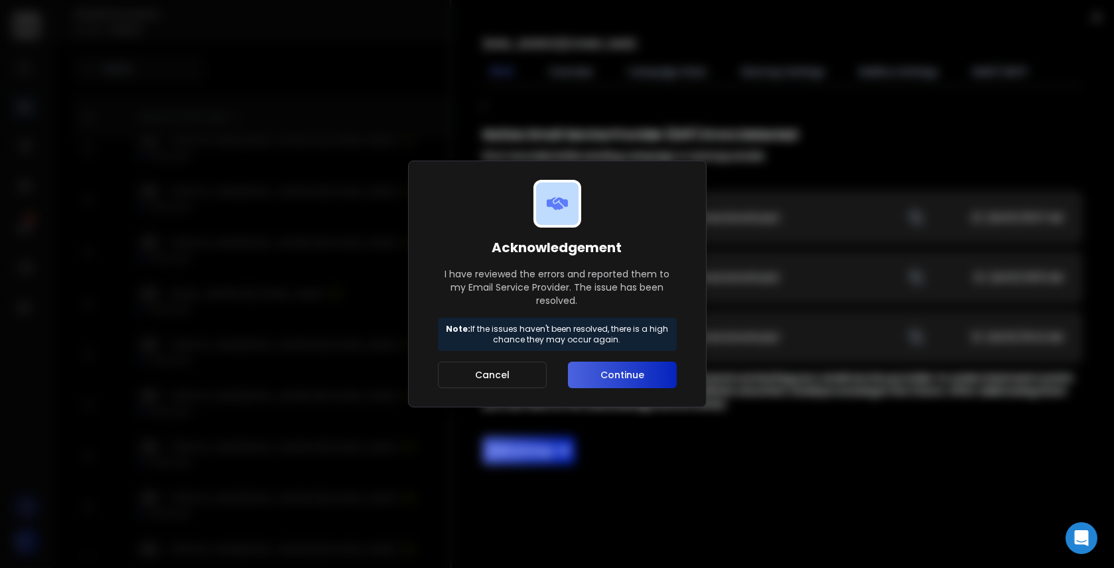
click at [629, 360] on div "Acknowledgement I have reviewed the errors and reported them to my Email Servic…" at bounding box center [557, 284] width 239 height 208
click at [626, 369] on button "Continue" at bounding box center [622, 375] width 108 height 27
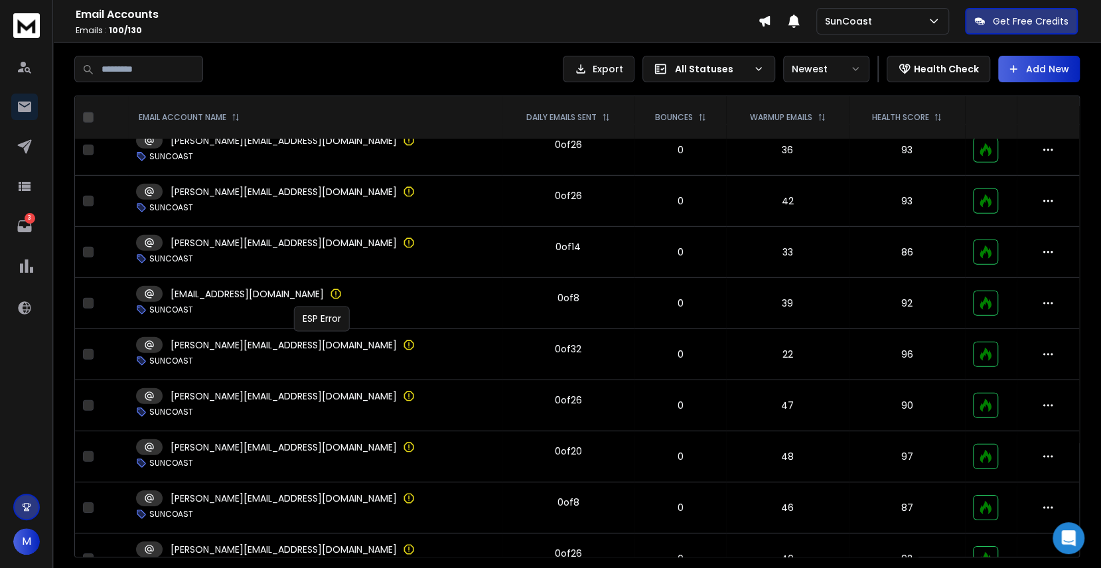
click at [402, 338] on icon at bounding box center [408, 344] width 13 height 13
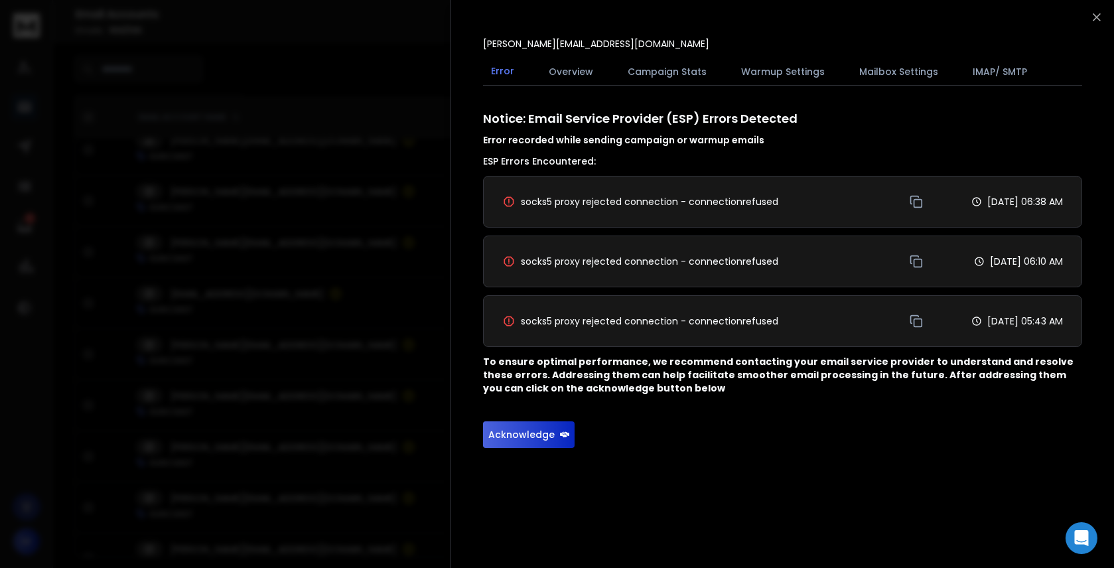
click at [521, 432] on button "Acknowledge" at bounding box center [529, 434] width 92 height 27
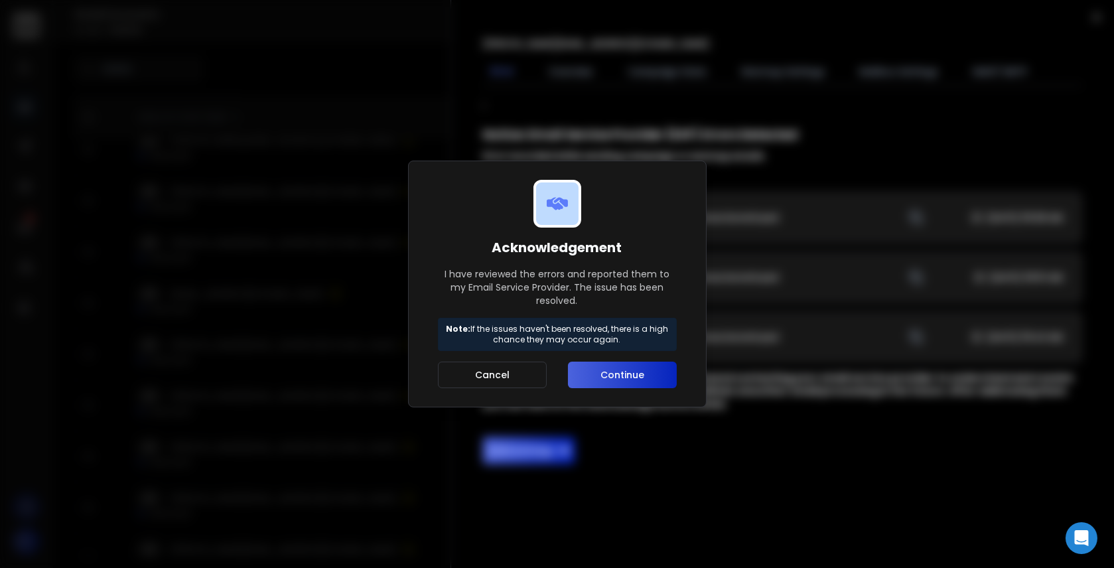
click at [598, 369] on button "Continue" at bounding box center [622, 375] width 108 height 27
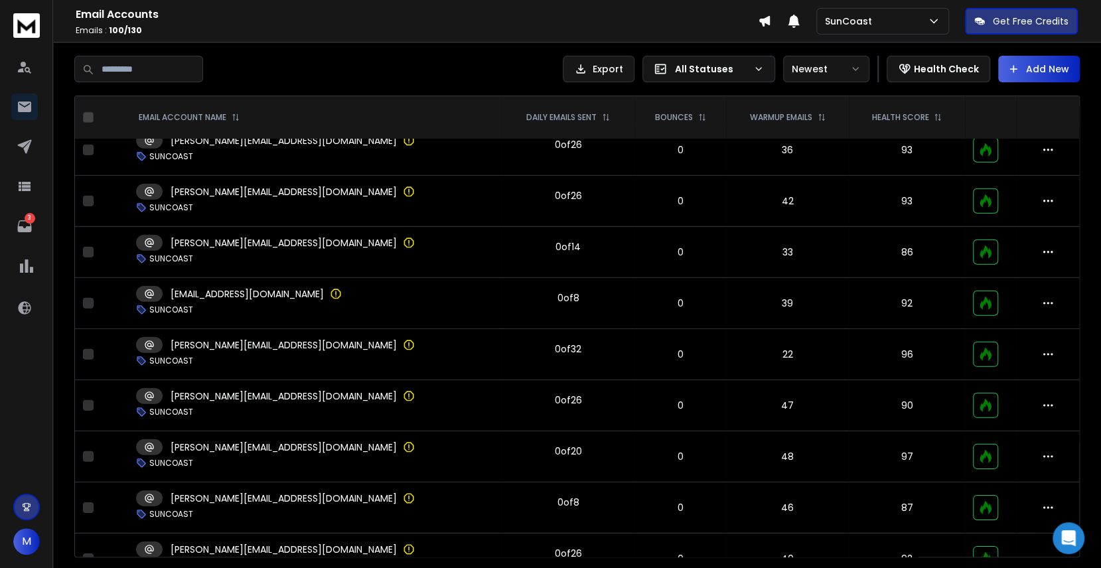
click at [308, 389] on p "katherine_r@happyhealthypet.co" at bounding box center [283, 395] width 226 height 13
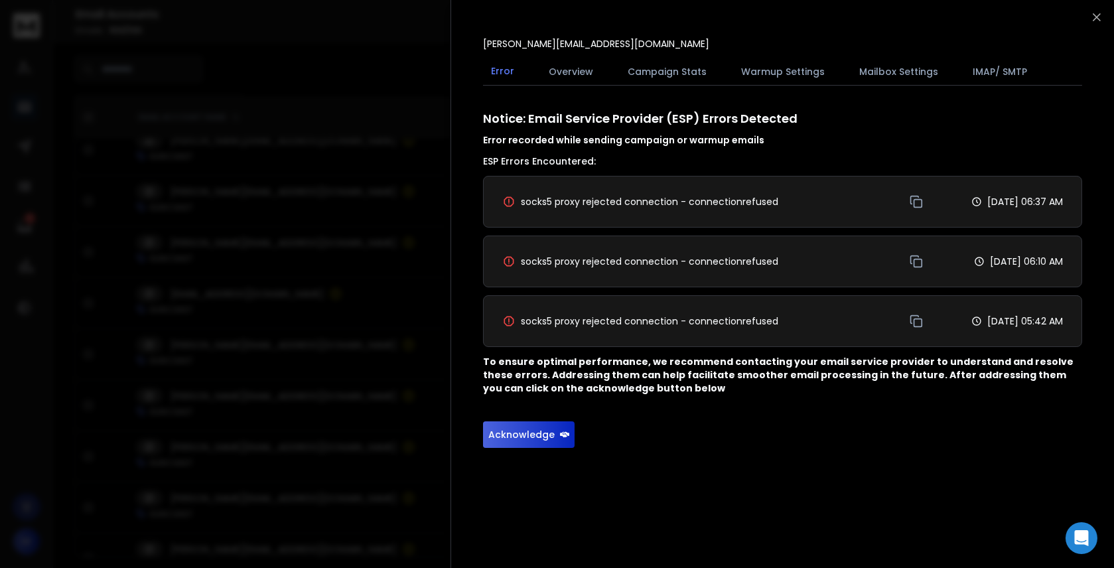
click at [533, 442] on button "Acknowledge" at bounding box center [529, 434] width 92 height 27
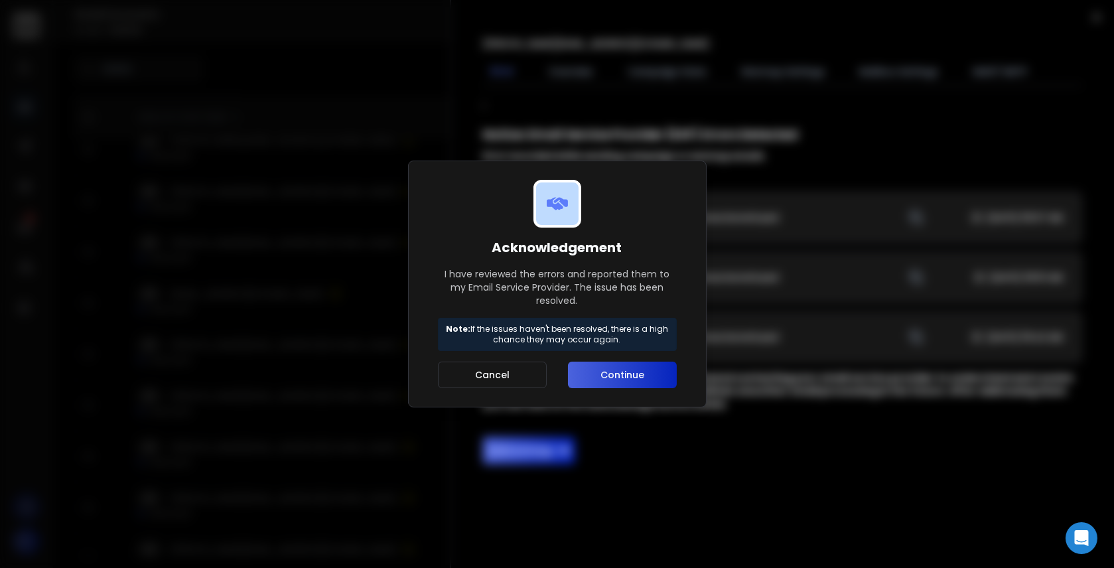
click at [602, 377] on button "Continue" at bounding box center [622, 375] width 108 height 27
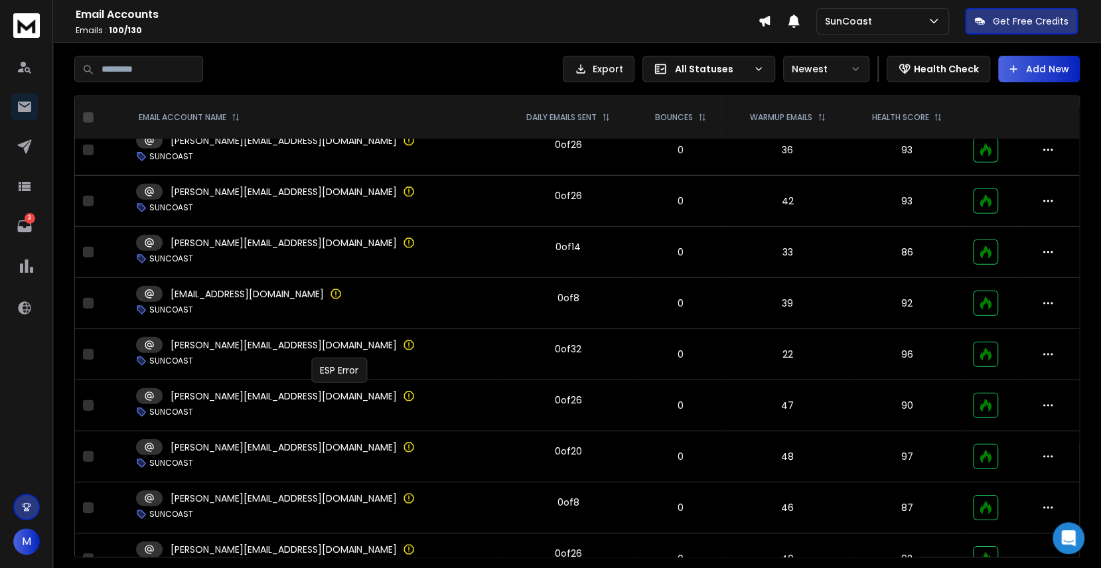
click at [402, 393] on icon at bounding box center [408, 395] width 13 height 13
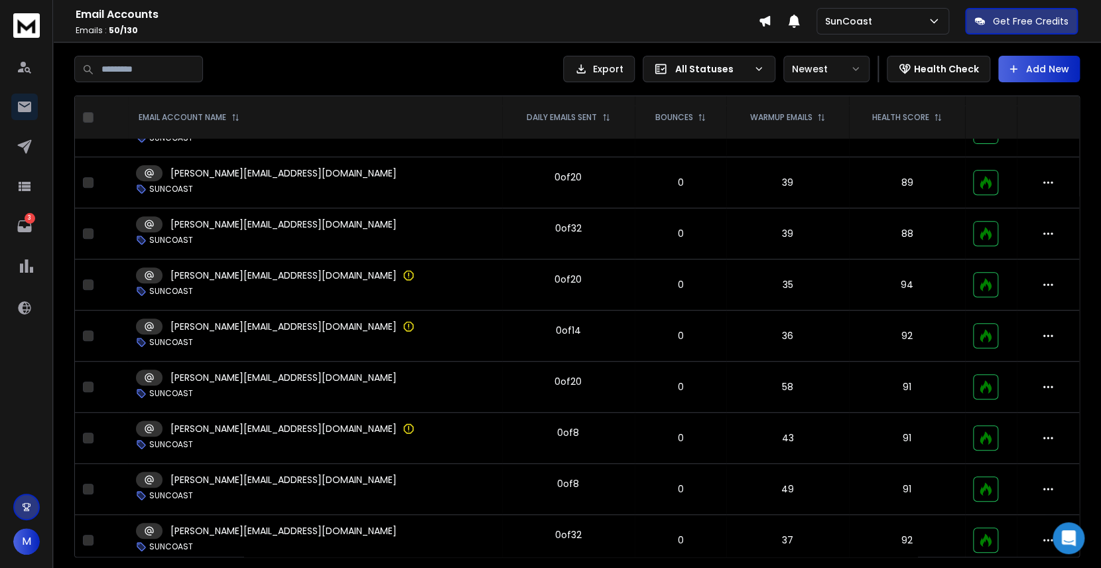
scroll to position [265, 0]
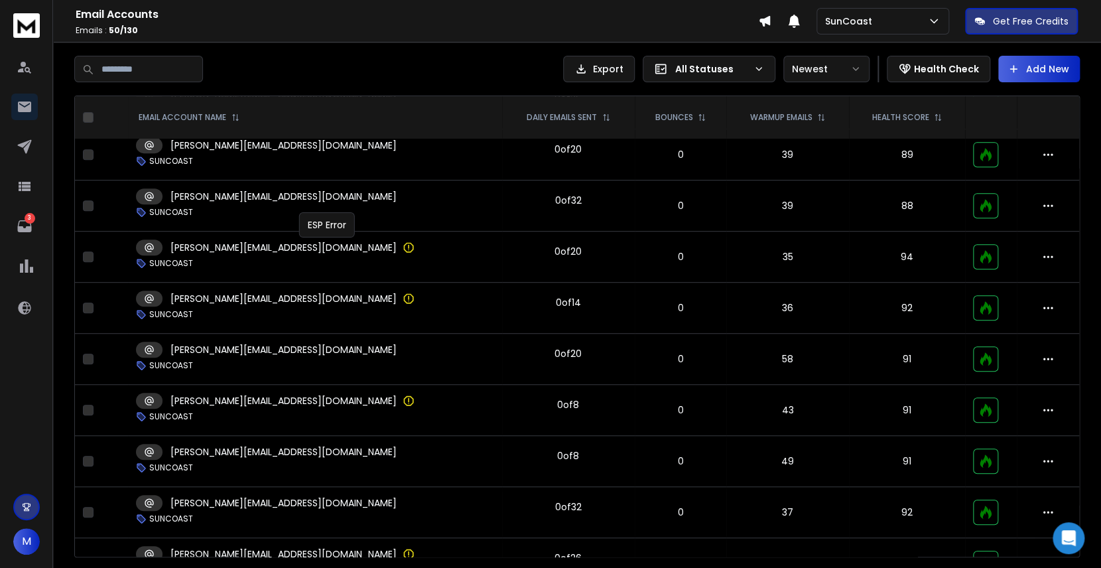
click at [402, 247] on icon at bounding box center [408, 247] width 13 height 13
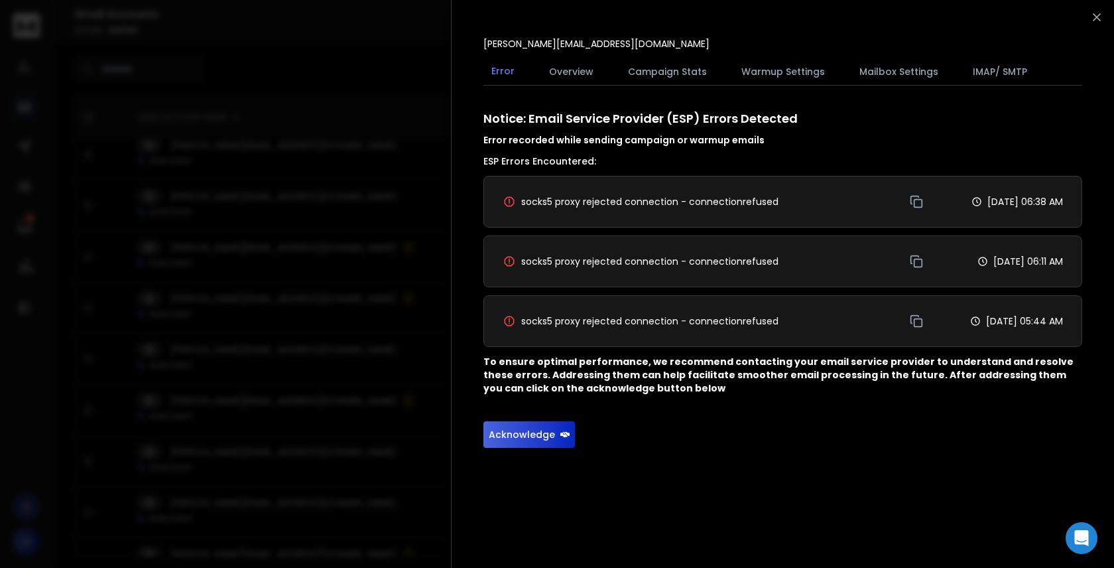
click at [549, 440] on button "Acknowledge" at bounding box center [530, 434] width 92 height 27
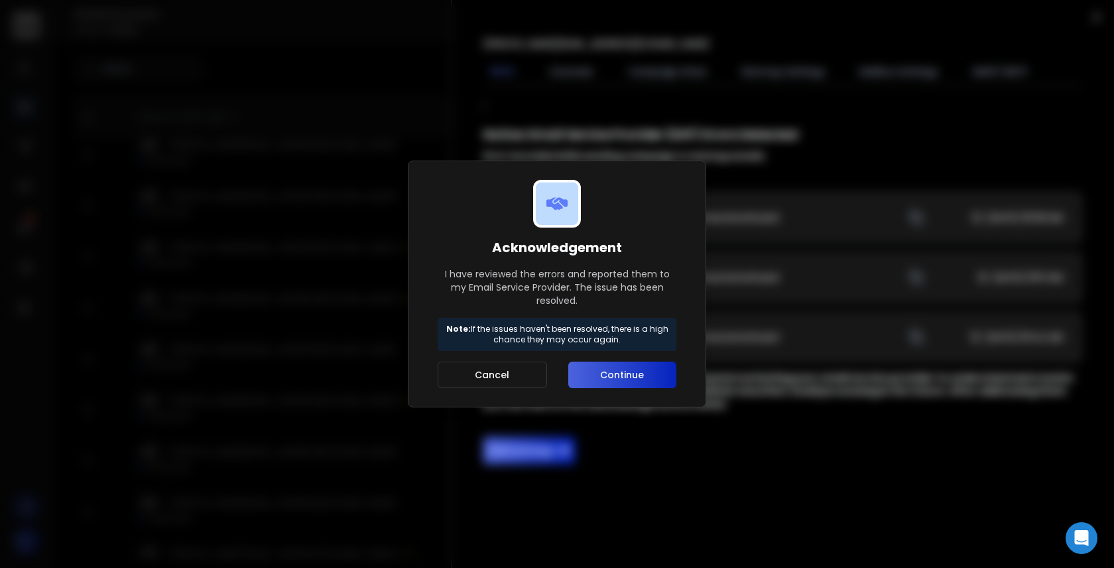
click at [614, 371] on button "Continue" at bounding box center [622, 375] width 108 height 27
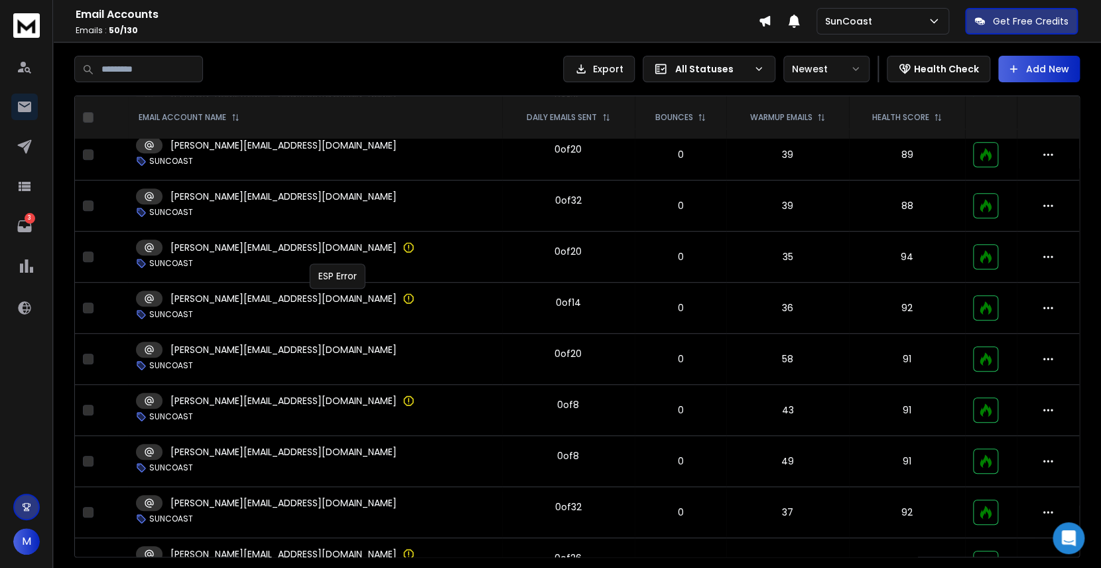
click at [408, 300] on circle at bounding box center [408, 300] width 1 height 1
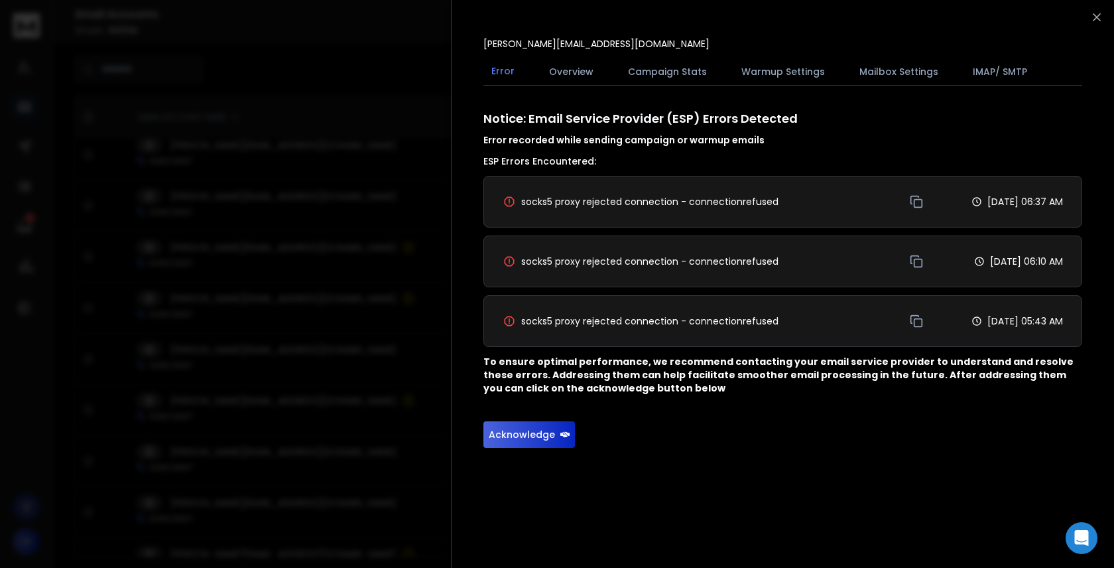
click at [531, 445] on button "Acknowledge" at bounding box center [530, 434] width 92 height 27
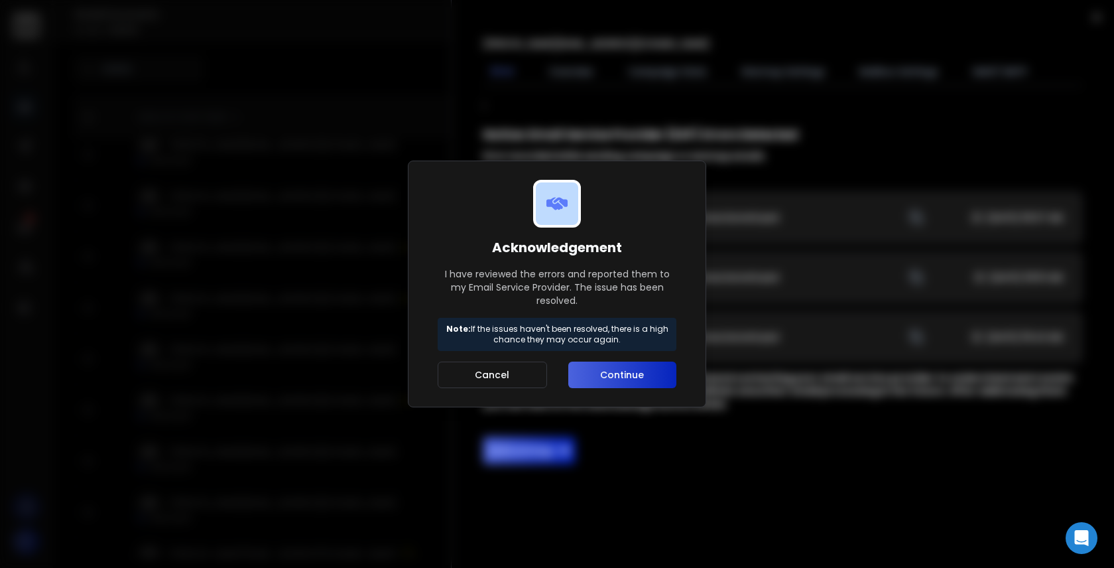
click at [629, 369] on button "Continue" at bounding box center [622, 375] width 108 height 27
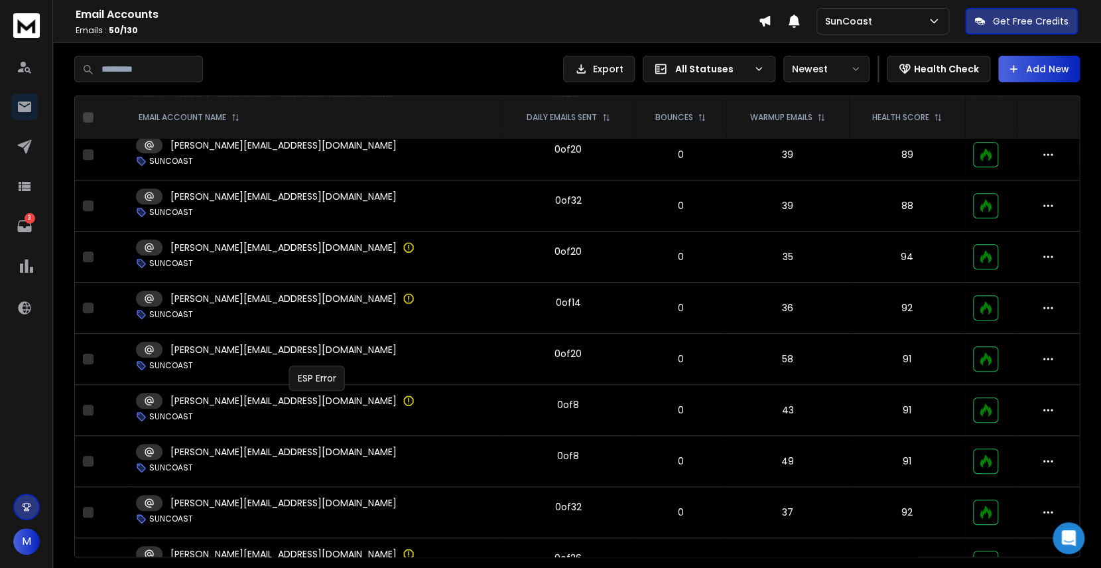
click at [402, 403] on icon at bounding box center [408, 400] width 13 height 13
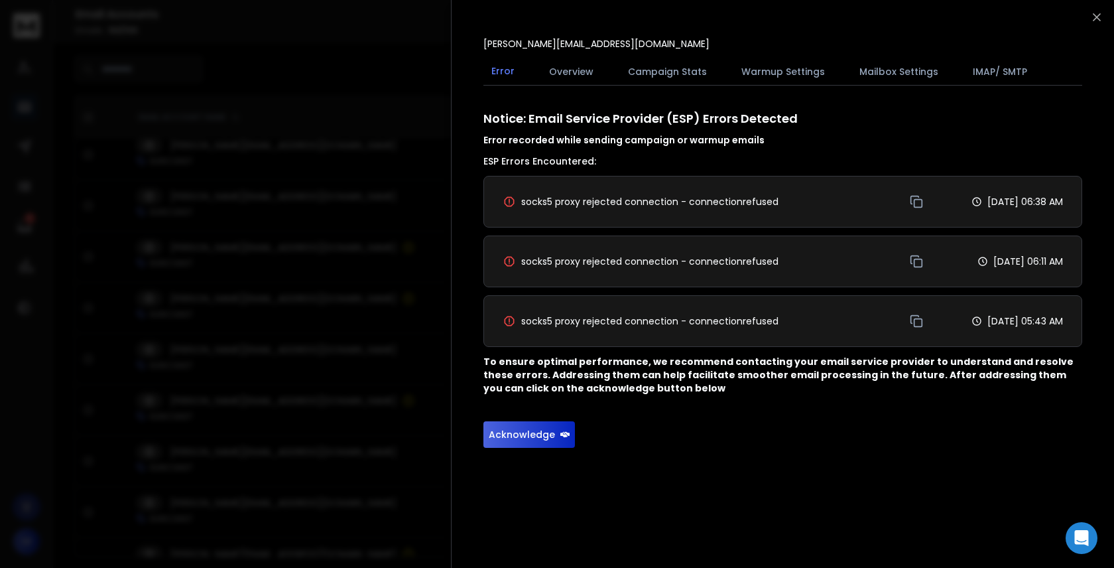
click at [535, 431] on button "Acknowledge" at bounding box center [530, 434] width 92 height 27
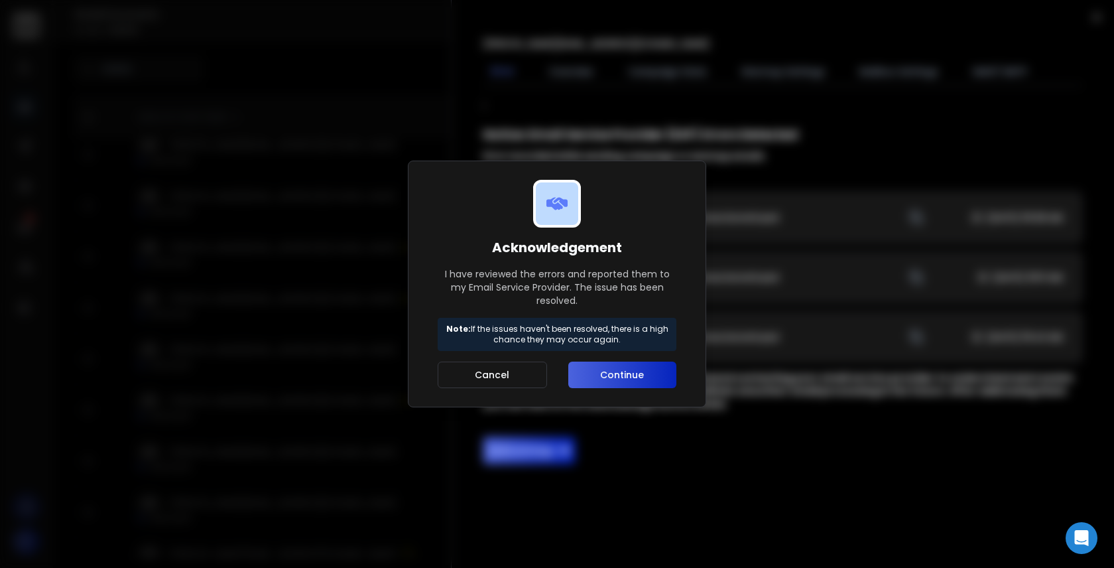
click at [608, 368] on button "Continue" at bounding box center [622, 375] width 108 height 27
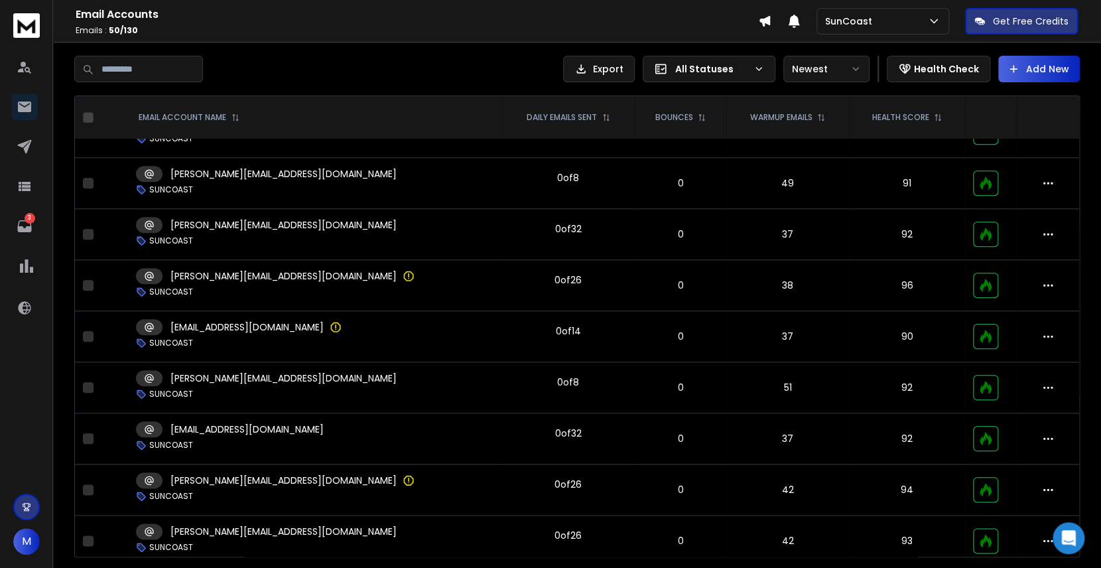
scroll to position [619, 0]
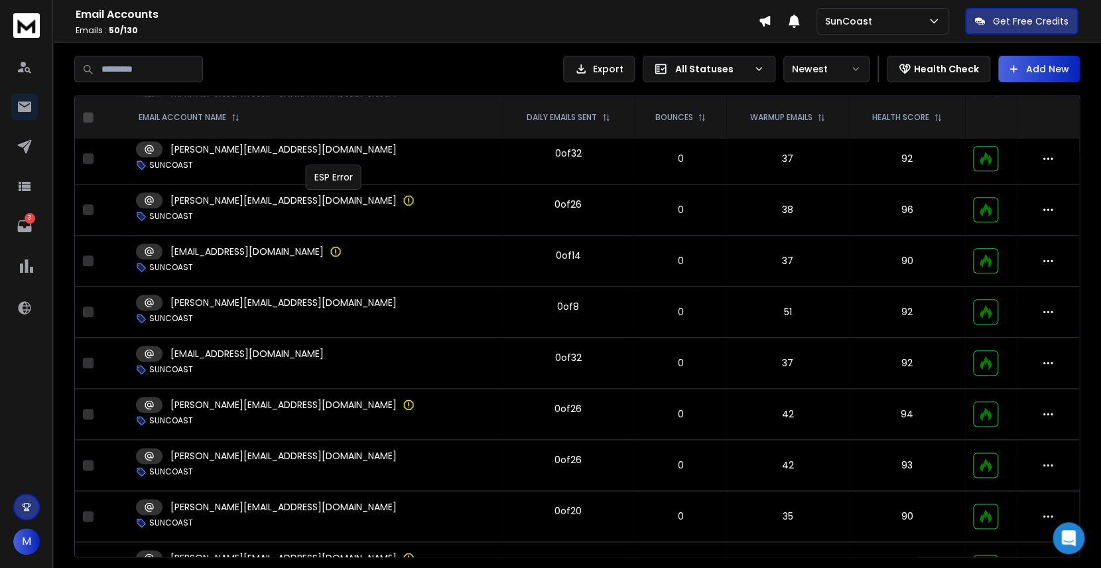
click at [408, 199] on icon at bounding box center [408, 200] width 1 height 4
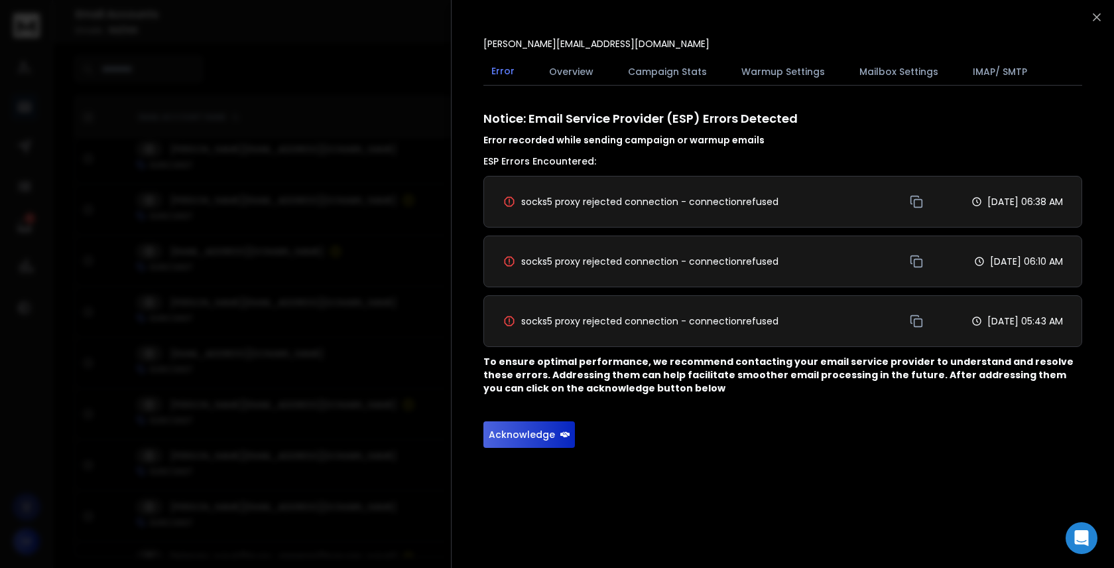
click at [522, 438] on button "Acknowledge" at bounding box center [530, 434] width 92 height 27
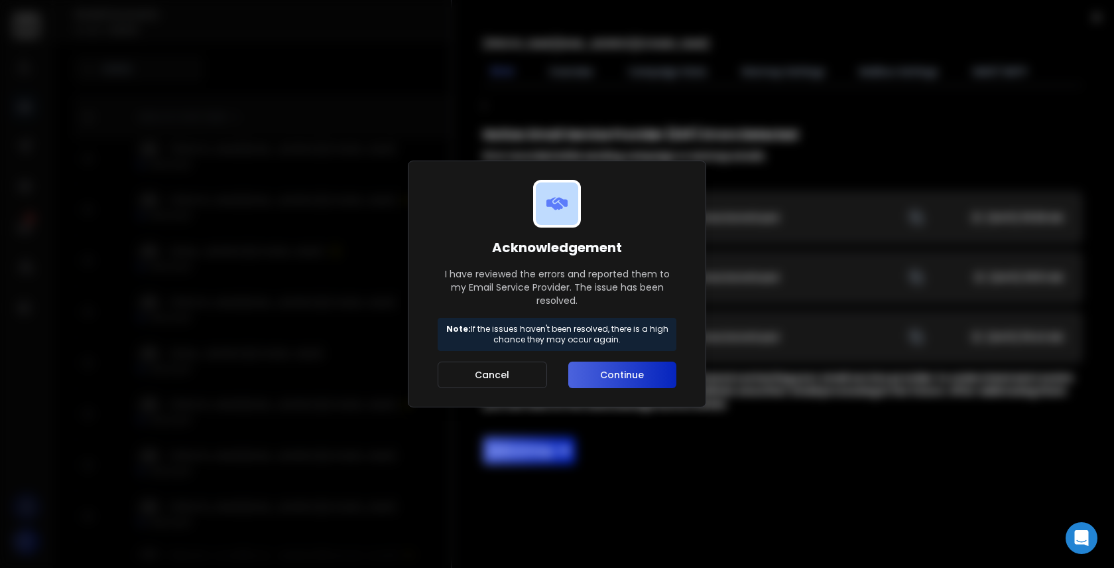
click at [617, 374] on button "Continue" at bounding box center [622, 375] width 108 height 27
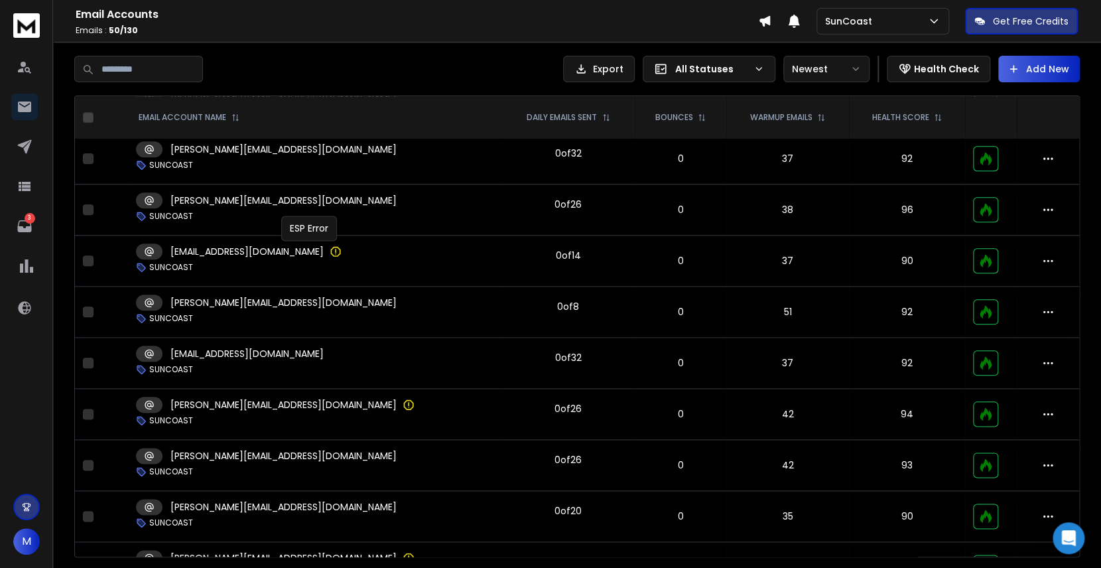
click at [329, 252] on icon at bounding box center [335, 251] width 13 height 13
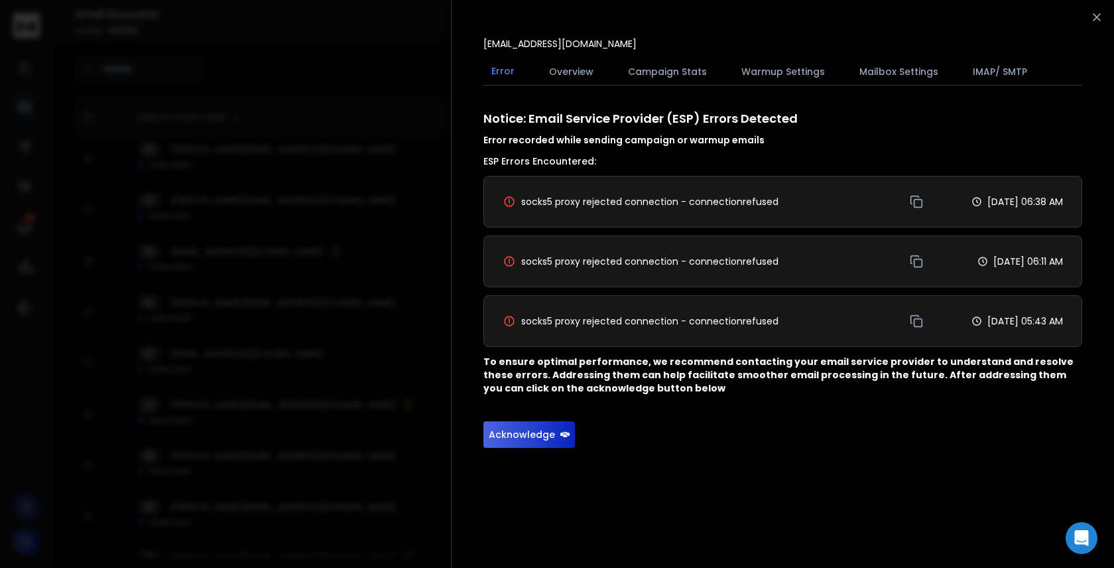
click at [543, 432] on button "Acknowledge" at bounding box center [530, 434] width 92 height 27
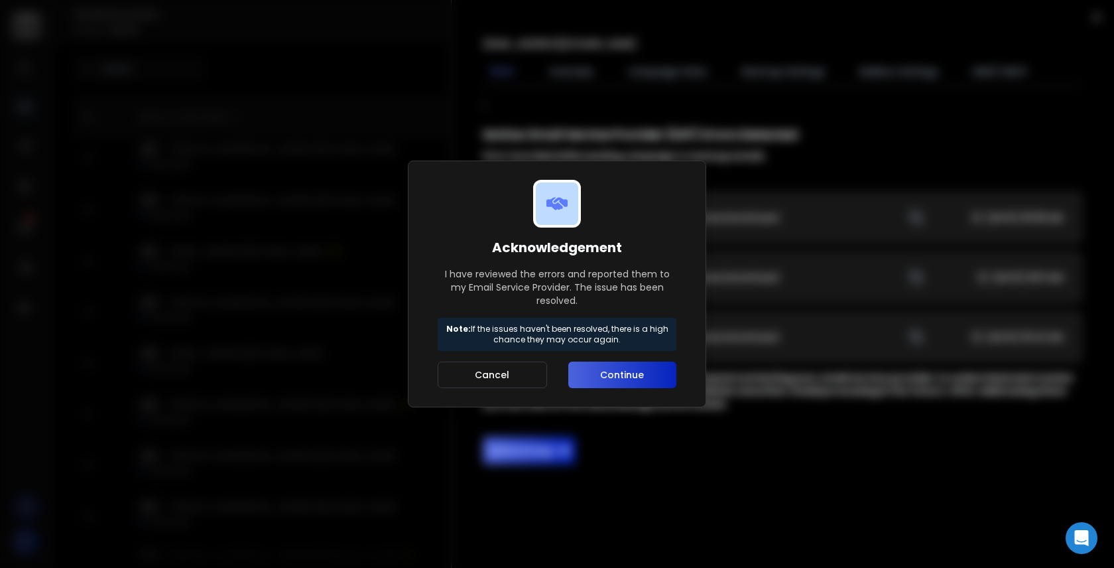
click at [633, 379] on button "Continue" at bounding box center [622, 375] width 108 height 27
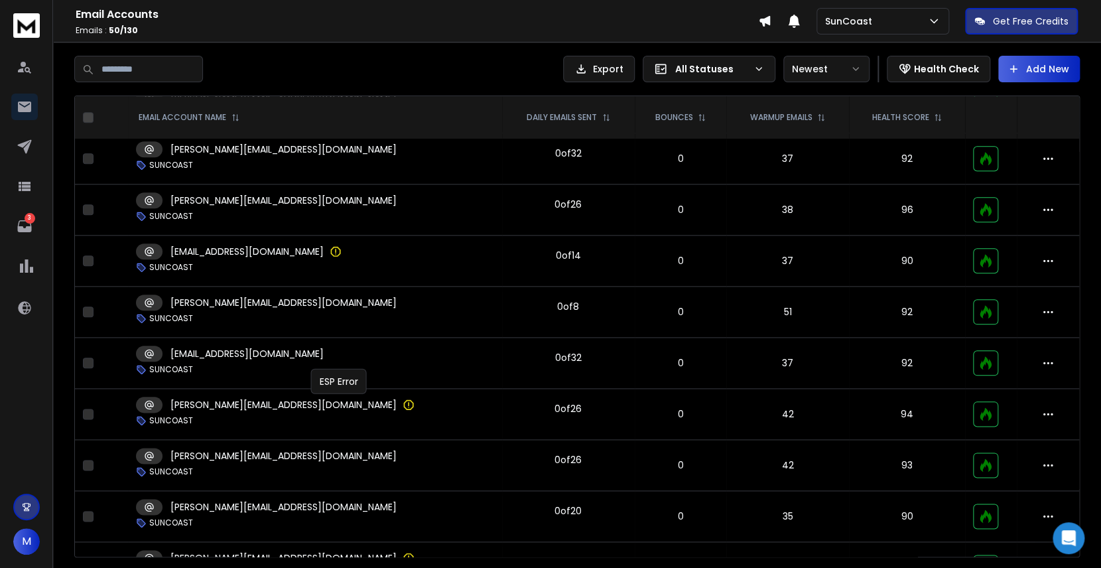
click at [402, 404] on icon at bounding box center [408, 404] width 13 height 13
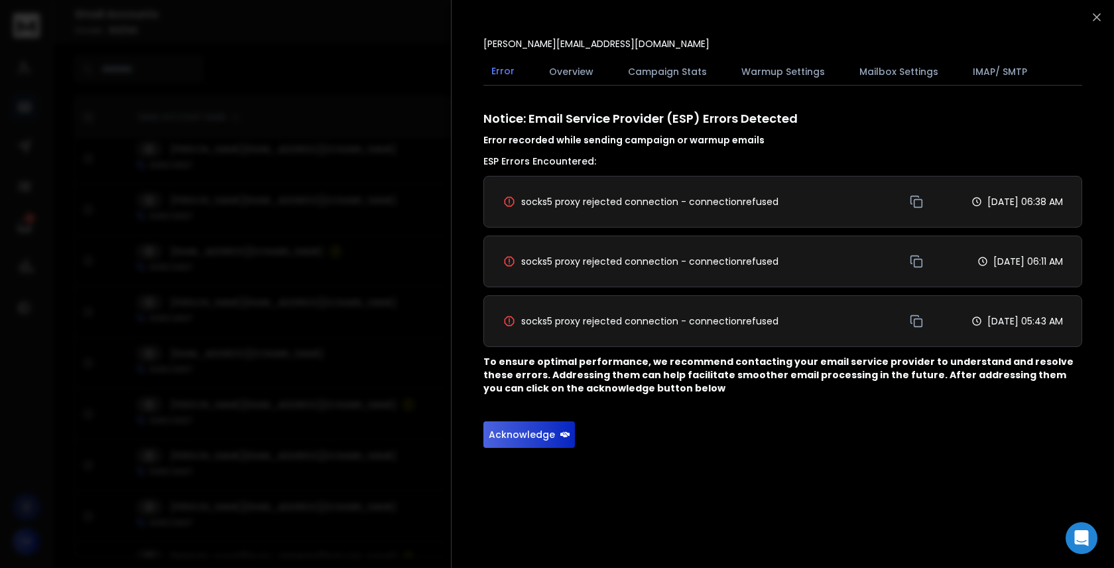
click at [543, 437] on button "Acknowledge" at bounding box center [530, 434] width 92 height 27
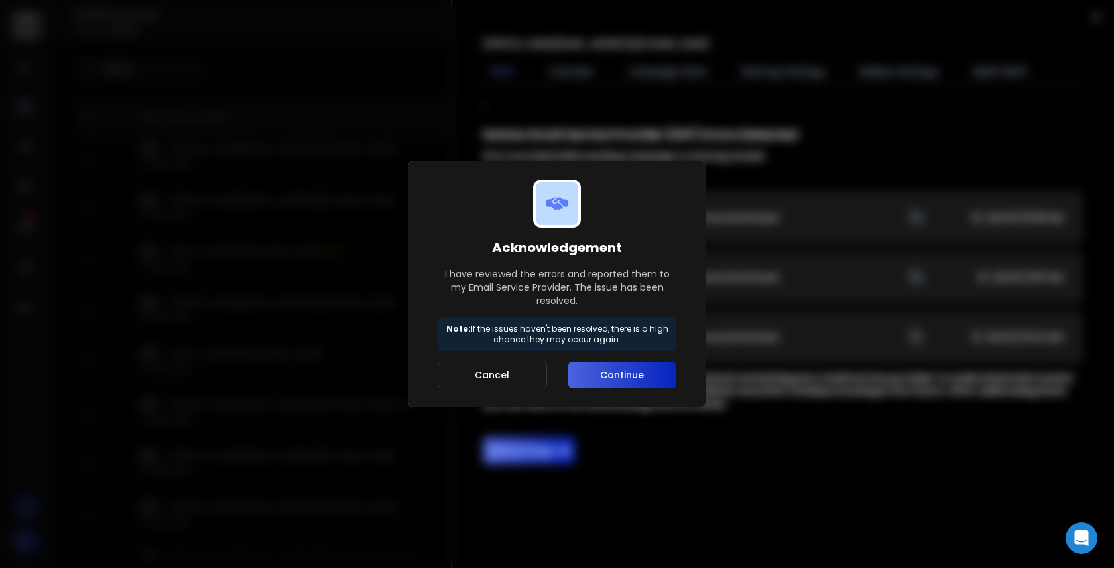
click at [626, 383] on button "Continue" at bounding box center [622, 375] width 108 height 27
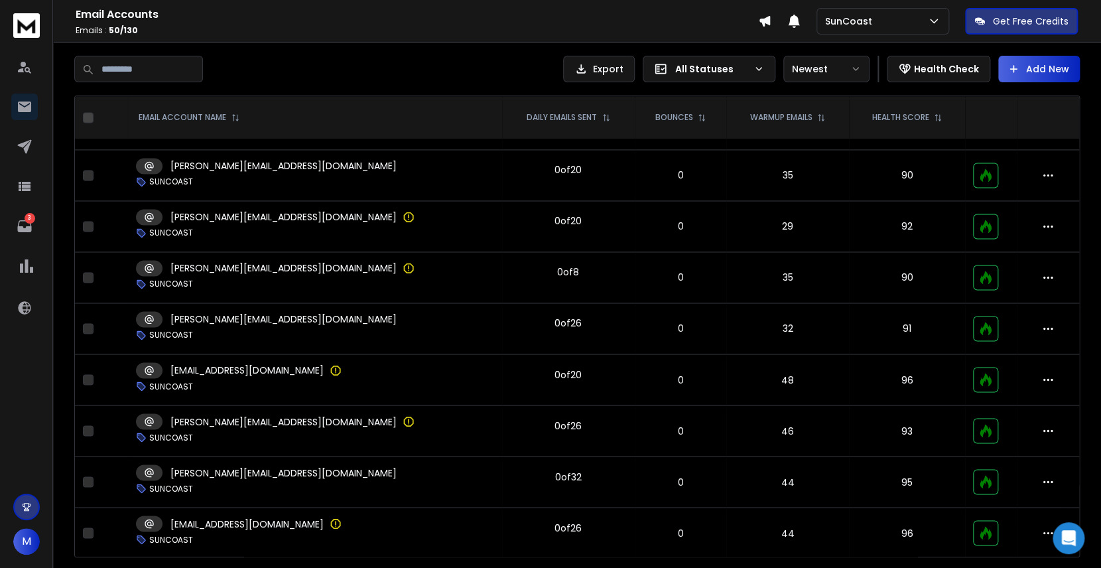
scroll to position [972, 0]
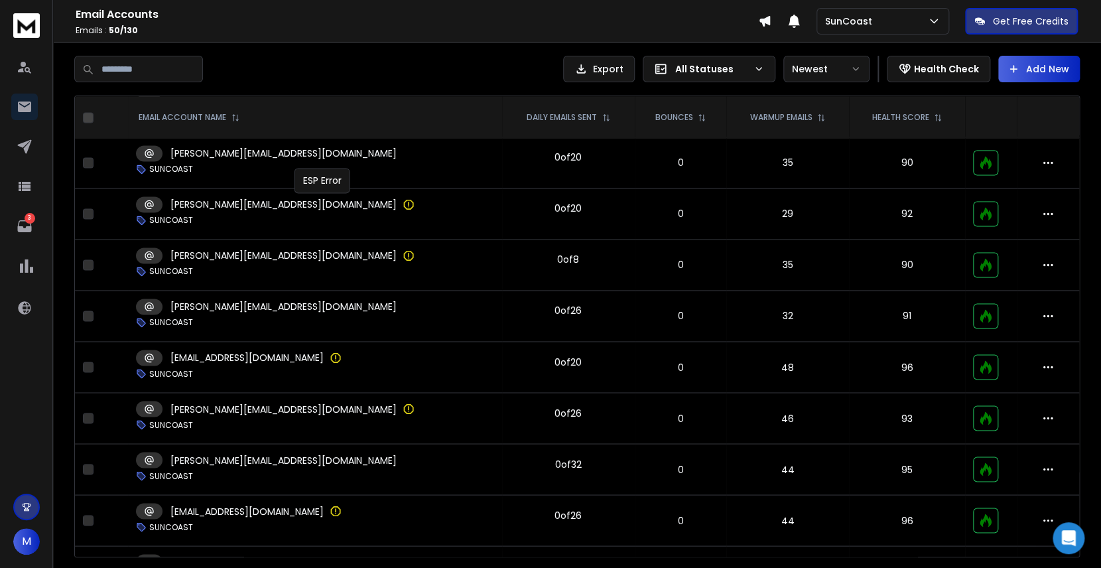
click at [404, 204] on icon at bounding box center [409, 205] width 10 height 10
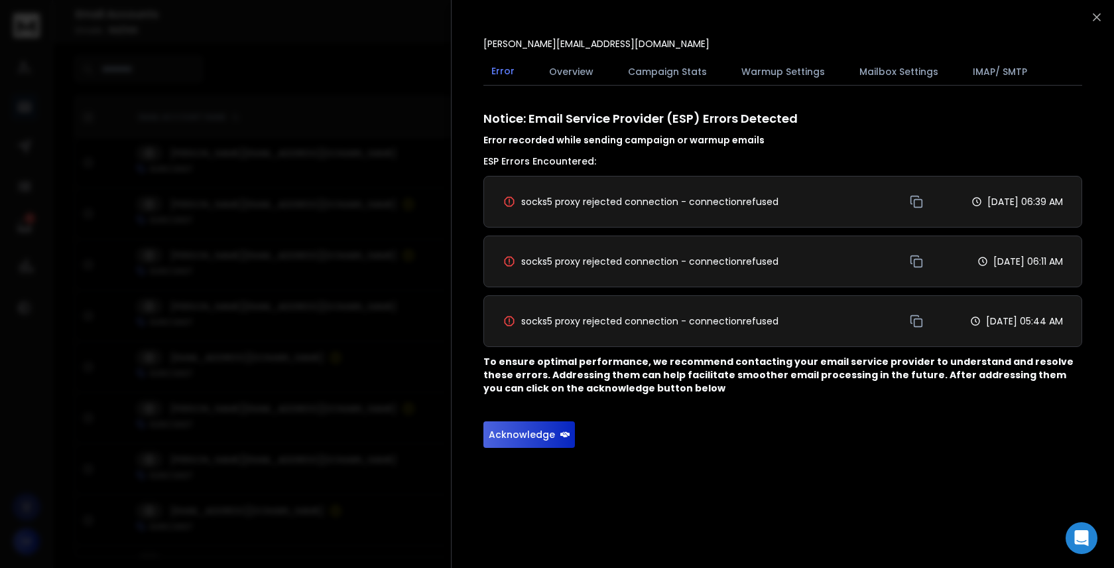
click at [539, 433] on button "Acknowledge" at bounding box center [530, 434] width 92 height 27
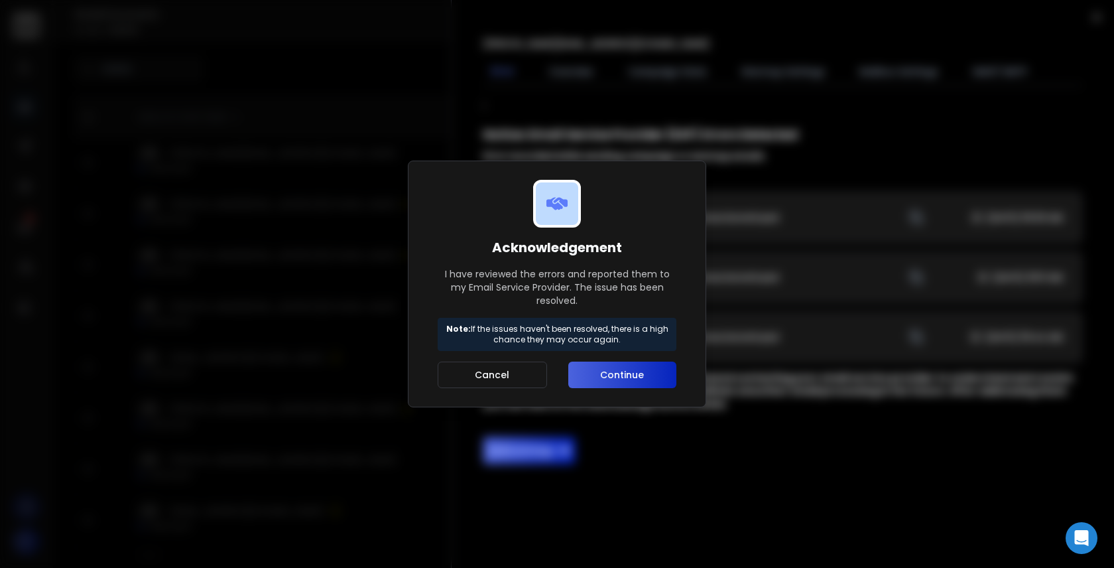
click at [594, 375] on button "Continue" at bounding box center [622, 375] width 108 height 27
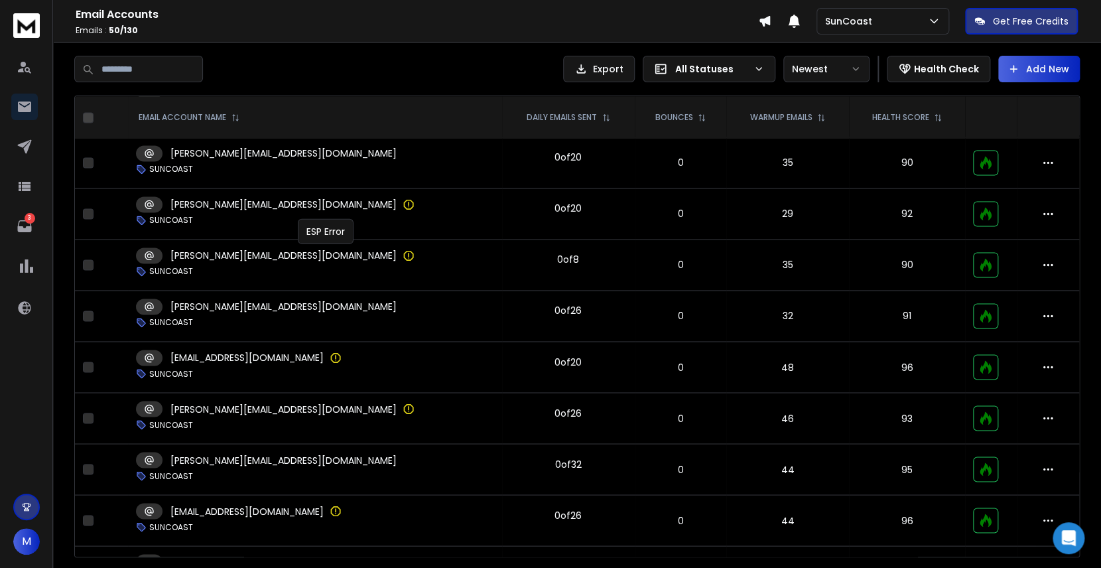
click at [402, 255] on icon at bounding box center [408, 255] width 13 height 13
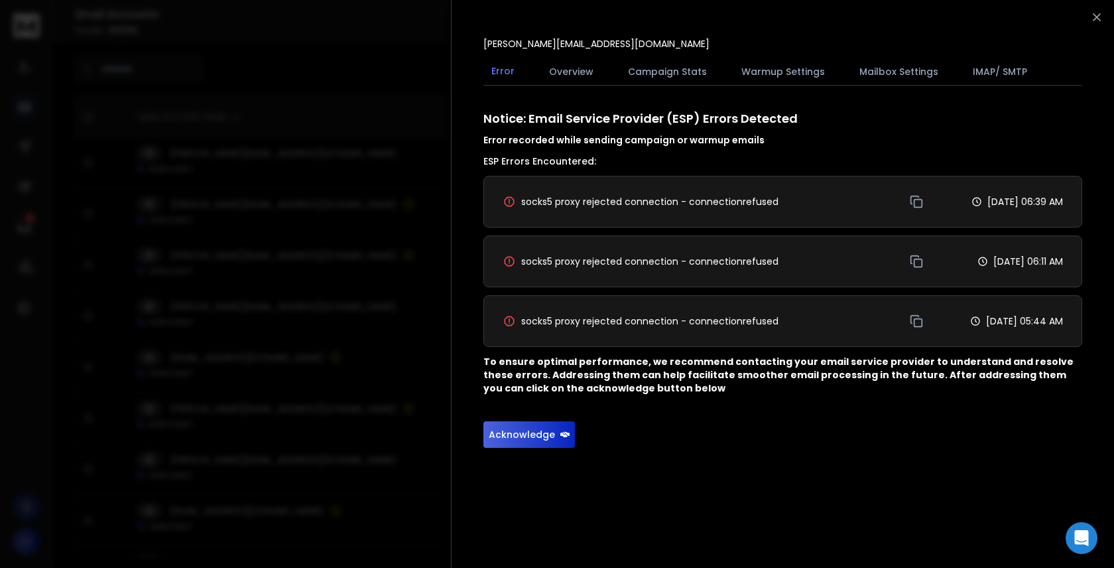
click at [546, 431] on button "Acknowledge" at bounding box center [530, 434] width 92 height 27
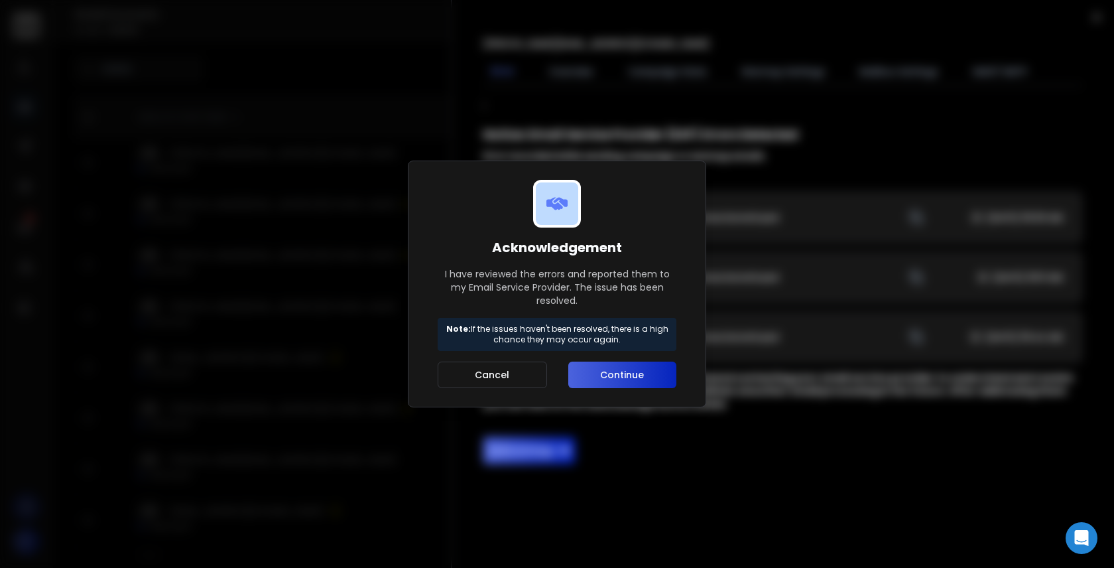
click at [607, 375] on button "Continue" at bounding box center [622, 375] width 108 height 27
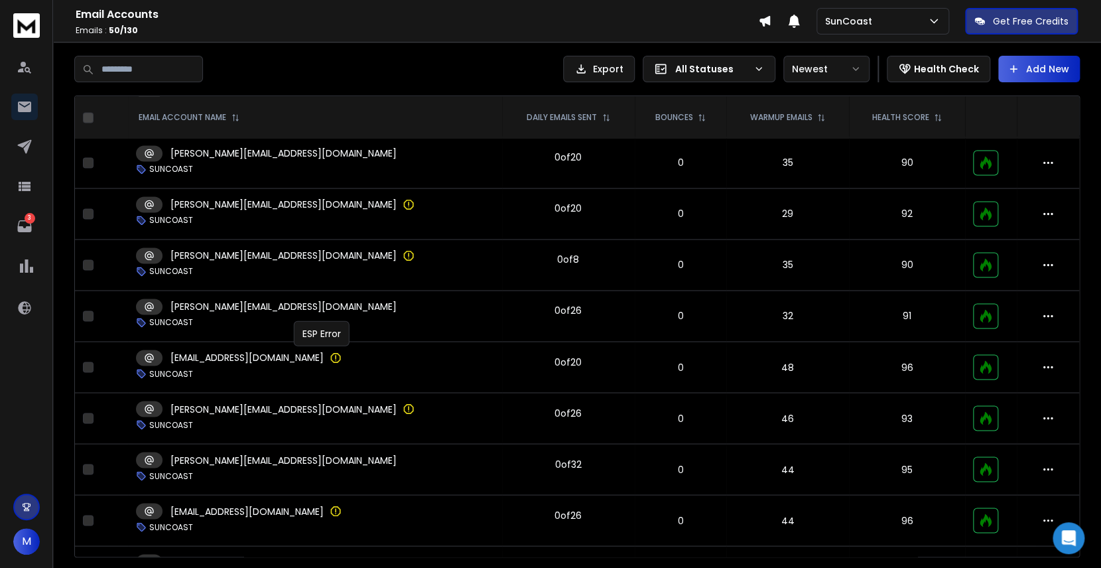
click at [329, 356] on icon at bounding box center [335, 357] width 13 height 13
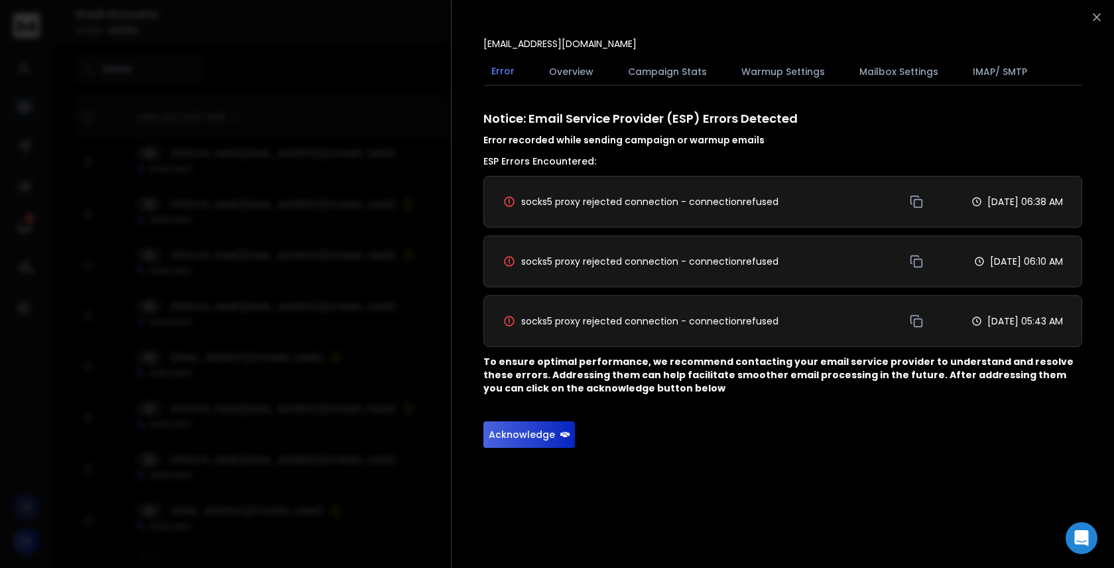
click at [544, 433] on button "Acknowledge" at bounding box center [530, 434] width 92 height 27
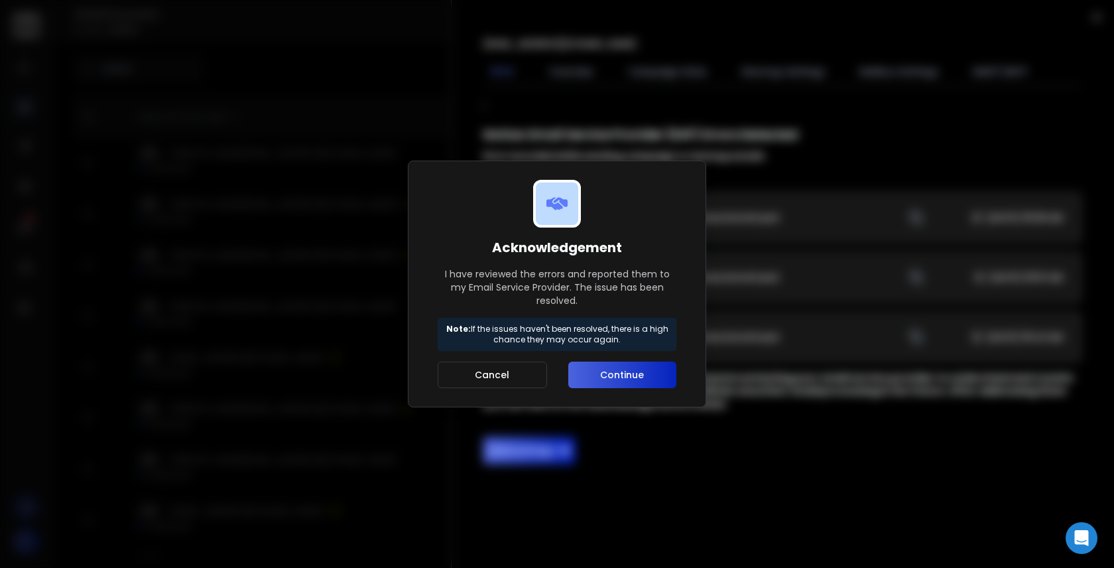
click at [610, 374] on button "Continue" at bounding box center [622, 375] width 108 height 27
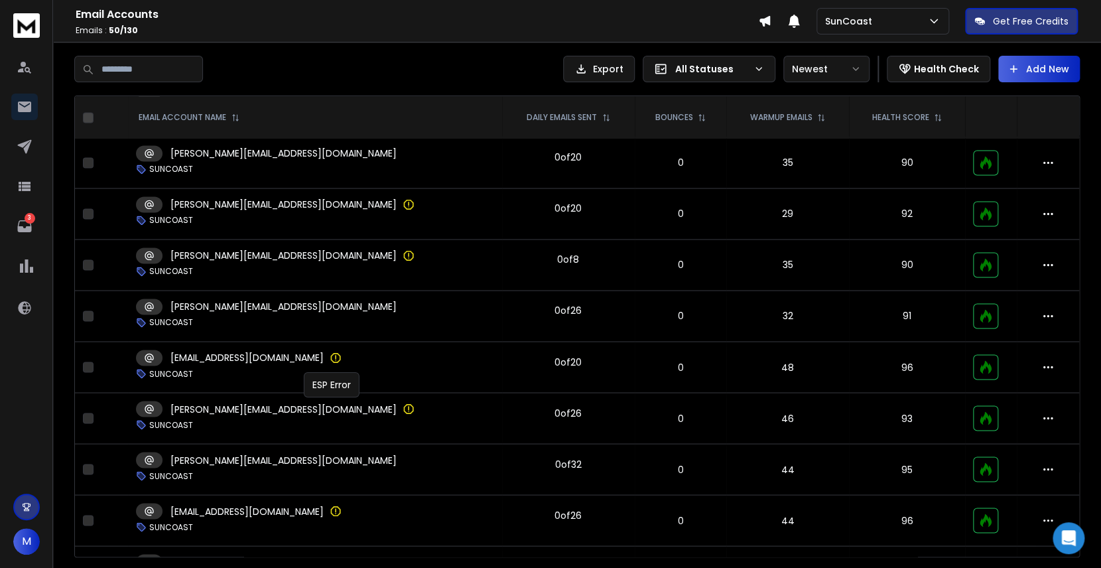
click at [402, 406] on icon at bounding box center [408, 408] width 13 height 13
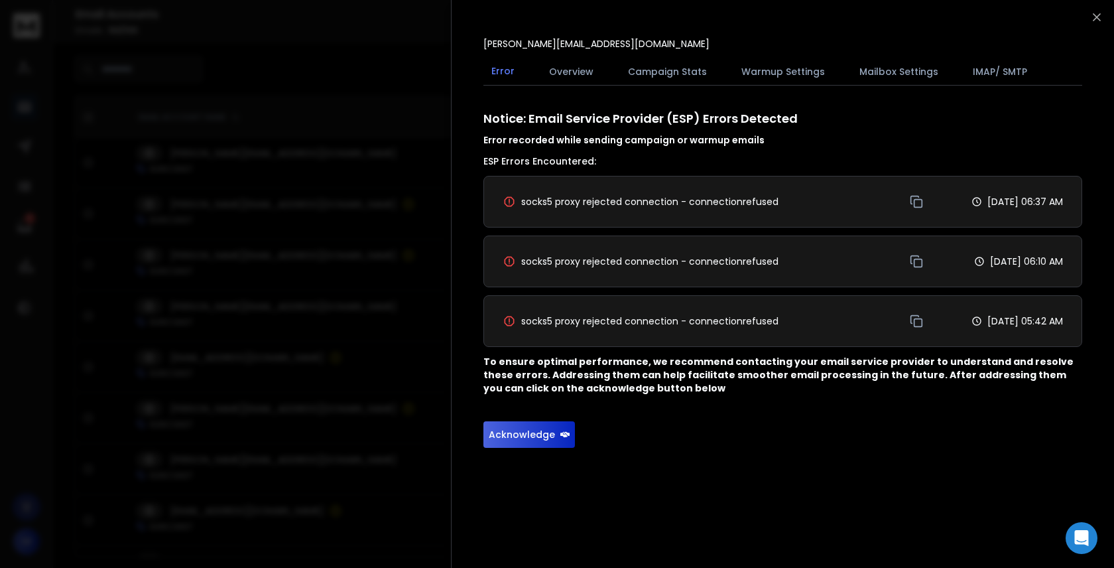
click at [547, 430] on button "Acknowledge" at bounding box center [530, 434] width 92 height 27
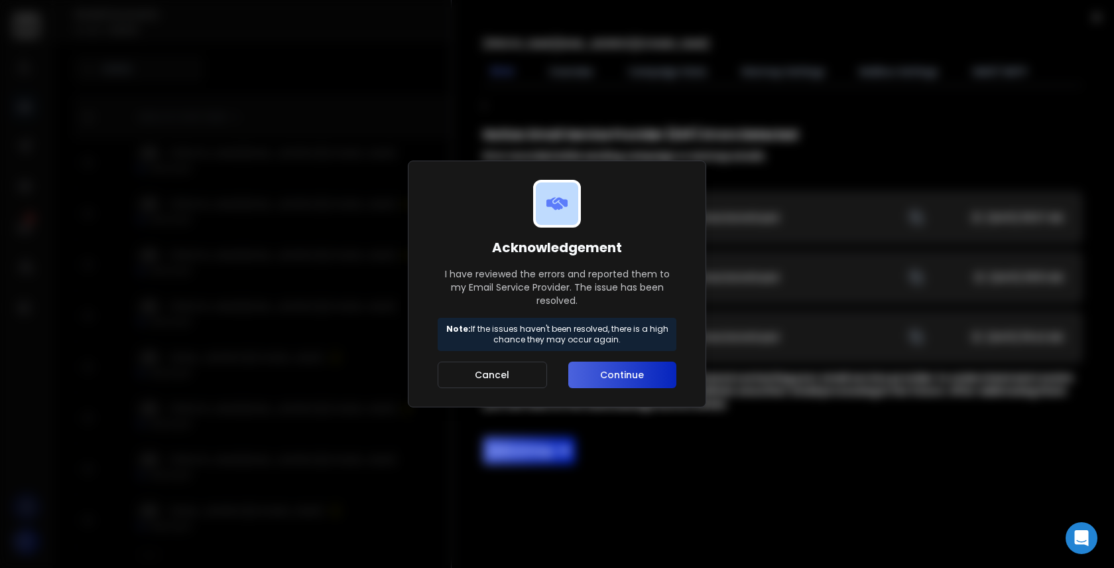
click at [611, 378] on button "Continue" at bounding box center [622, 375] width 108 height 27
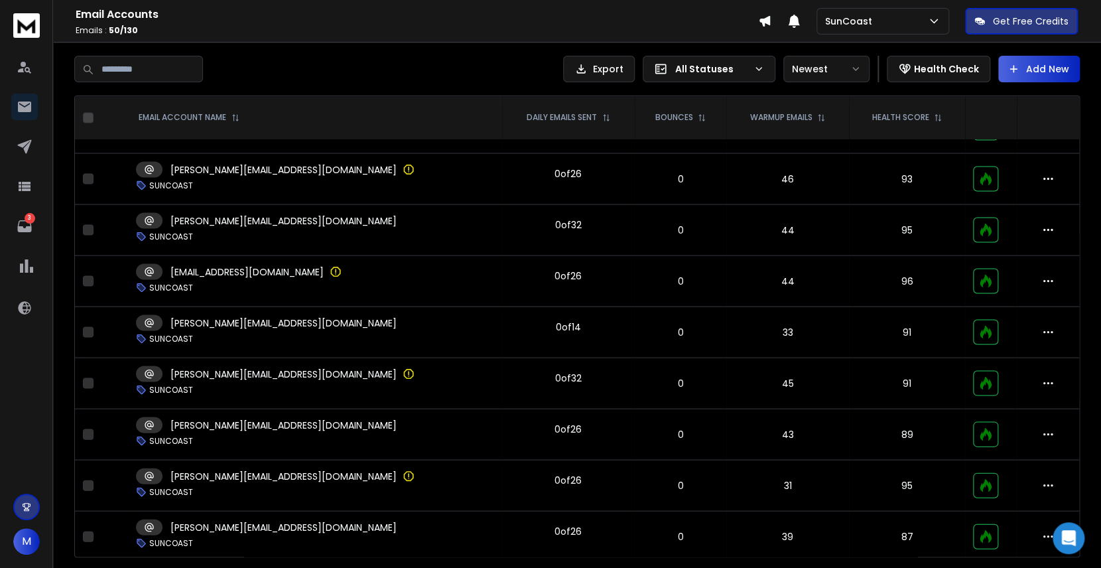
scroll to position [1238, 0]
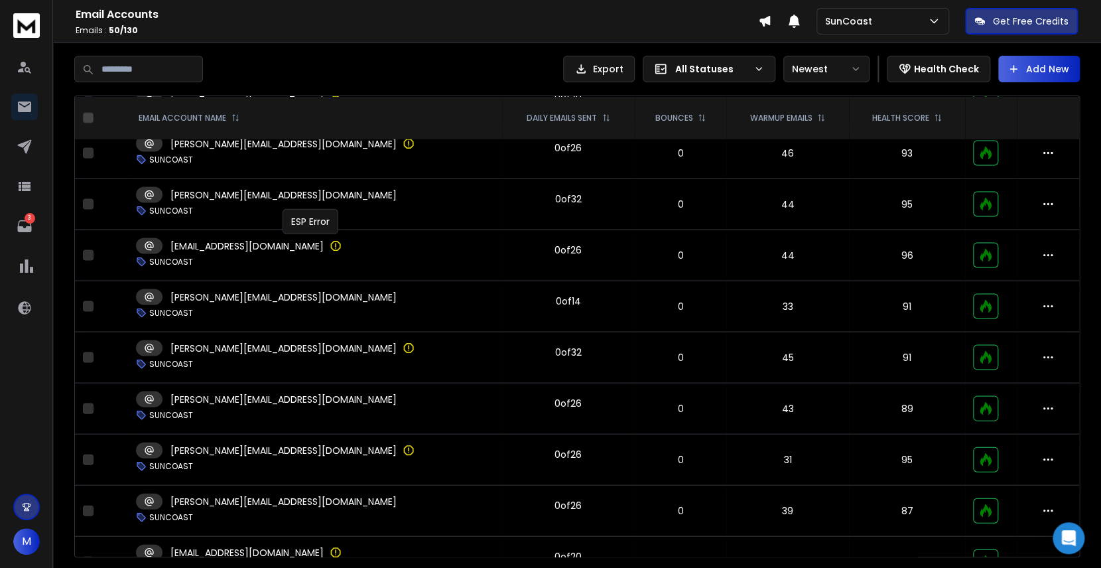
click at [329, 240] on icon at bounding box center [335, 245] width 13 height 13
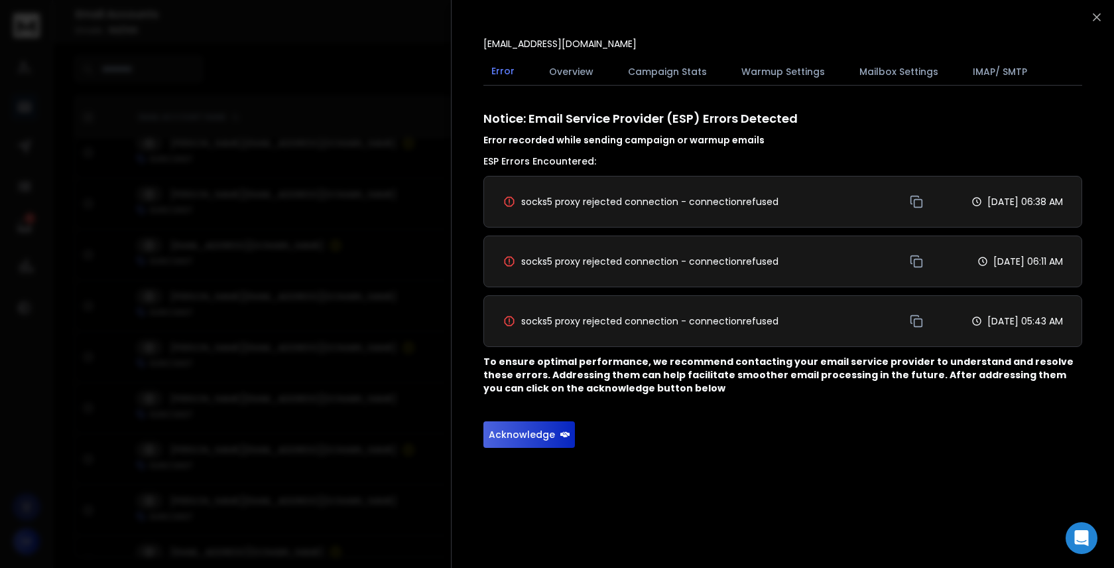
click at [521, 434] on button "Acknowledge" at bounding box center [530, 434] width 92 height 27
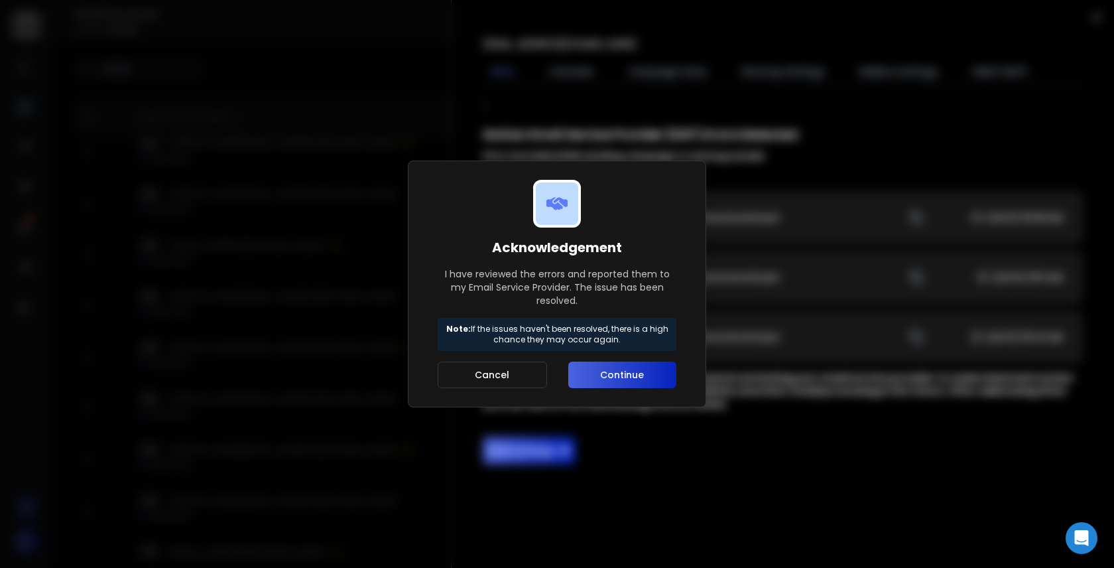
click at [604, 366] on button "Continue" at bounding box center [622, 375] width 108 height 27
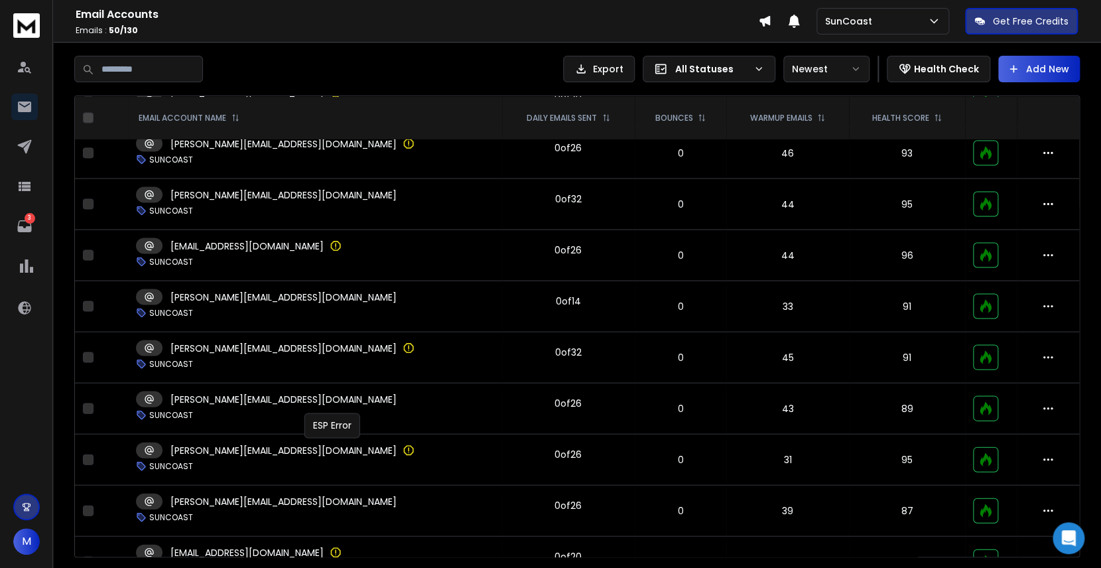
click at [402, 443] on icon at bounding box center [408, 449] width 13 height 13
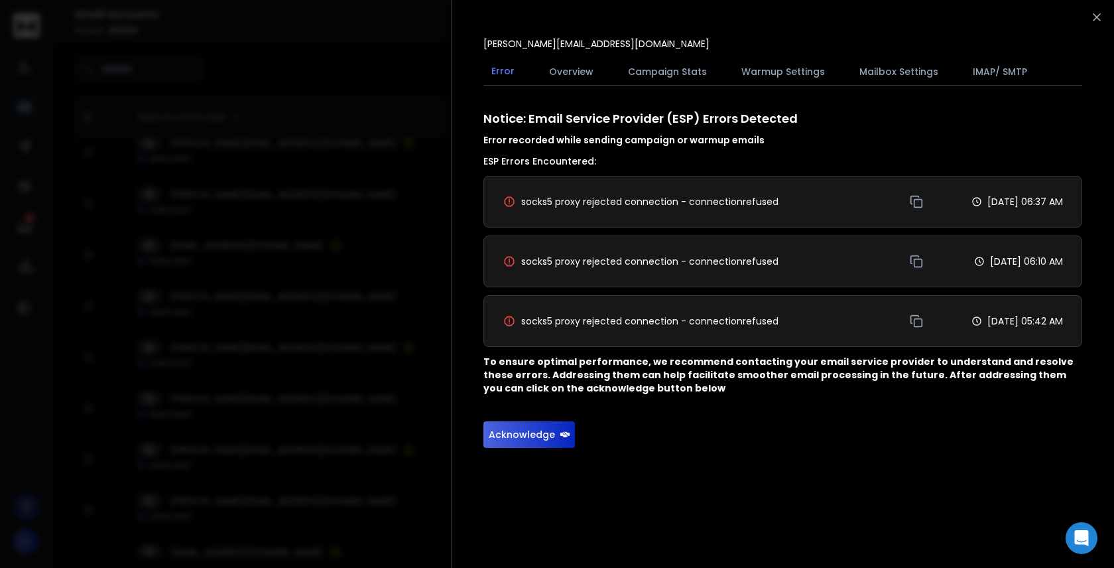
click at [544, 431] on button "Acknowledge" at bounding box center [530, 434] width 92 height 27
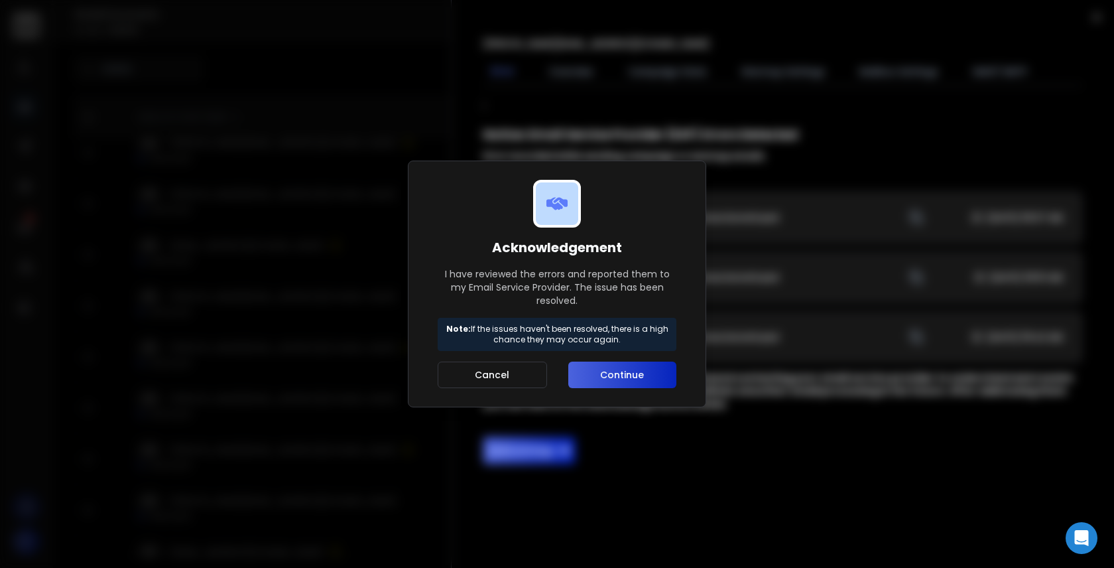
click at [604, 373] on button "Continue" at bounding box center [622, 375] width 108 height 27
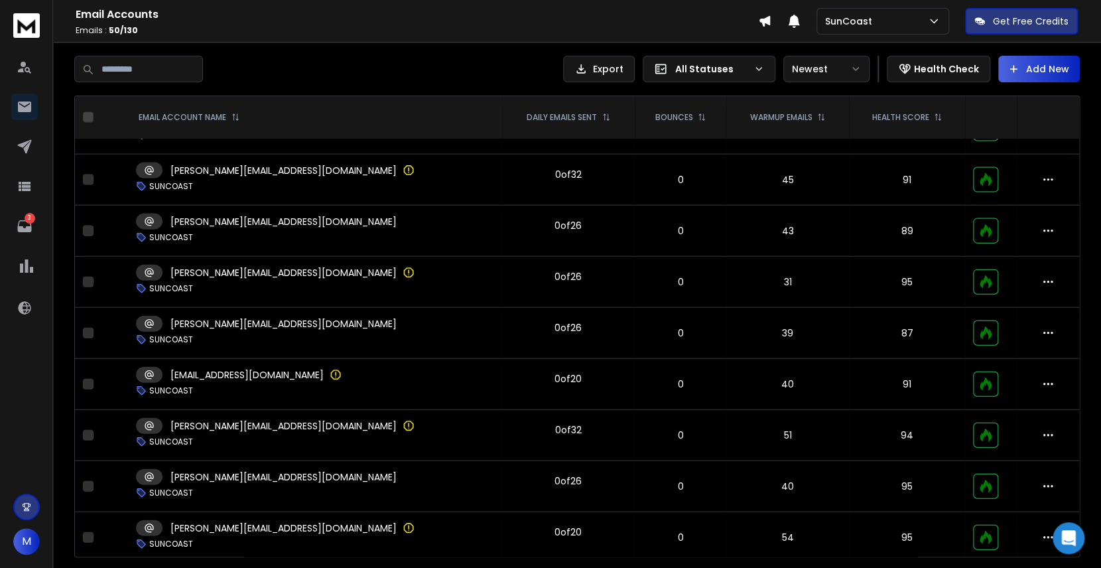
scroll to position [1503, 0]
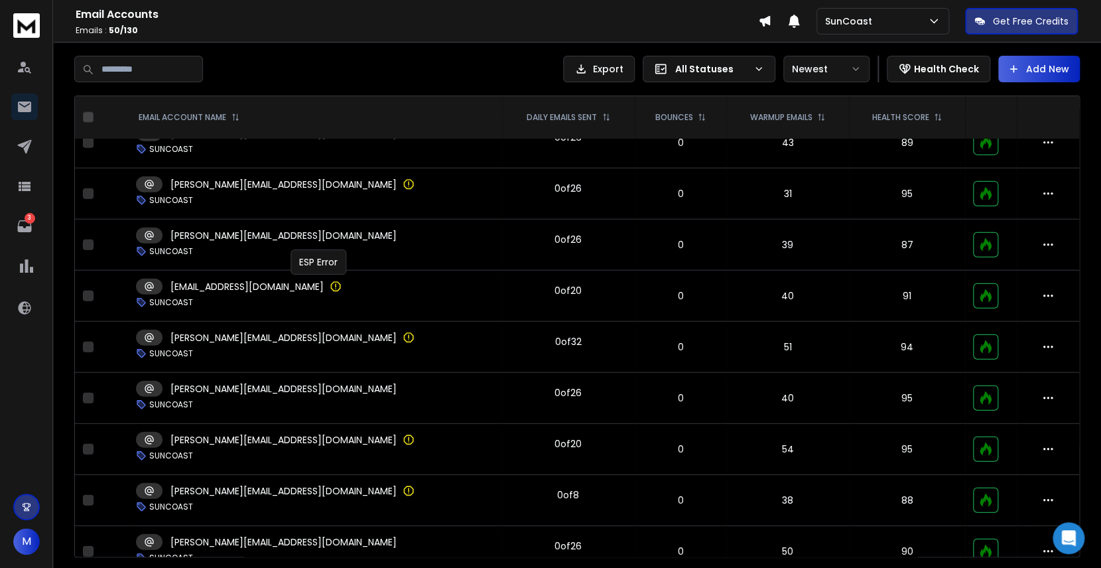
click at [329, 283] on icon at bounding box center [335, 286] width 13 height 13
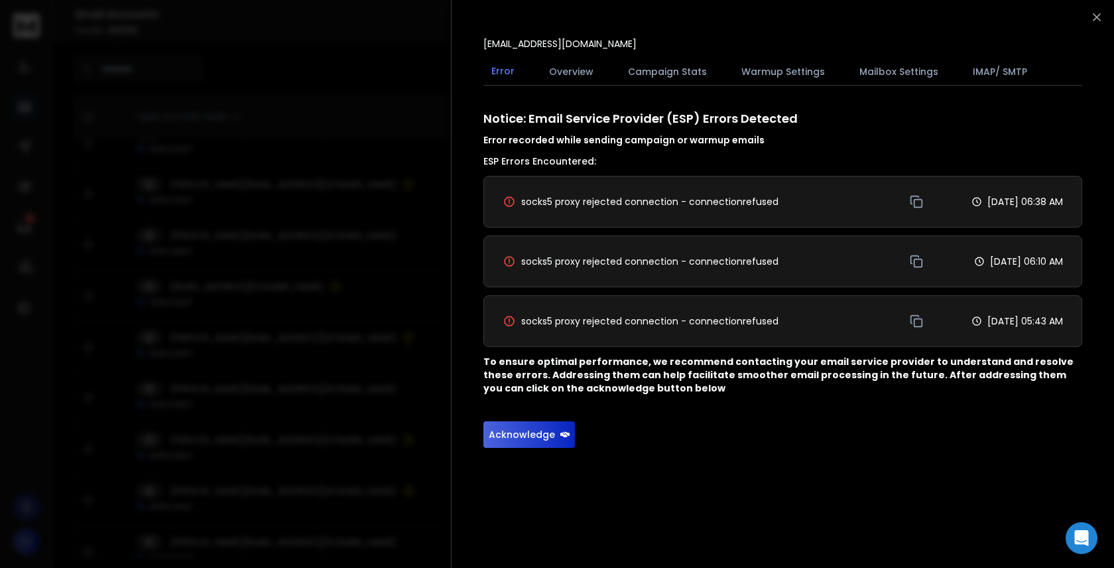
click at [525, 433] on button "Acknowledge" at bounding box center [530, 434] width 92 height 27
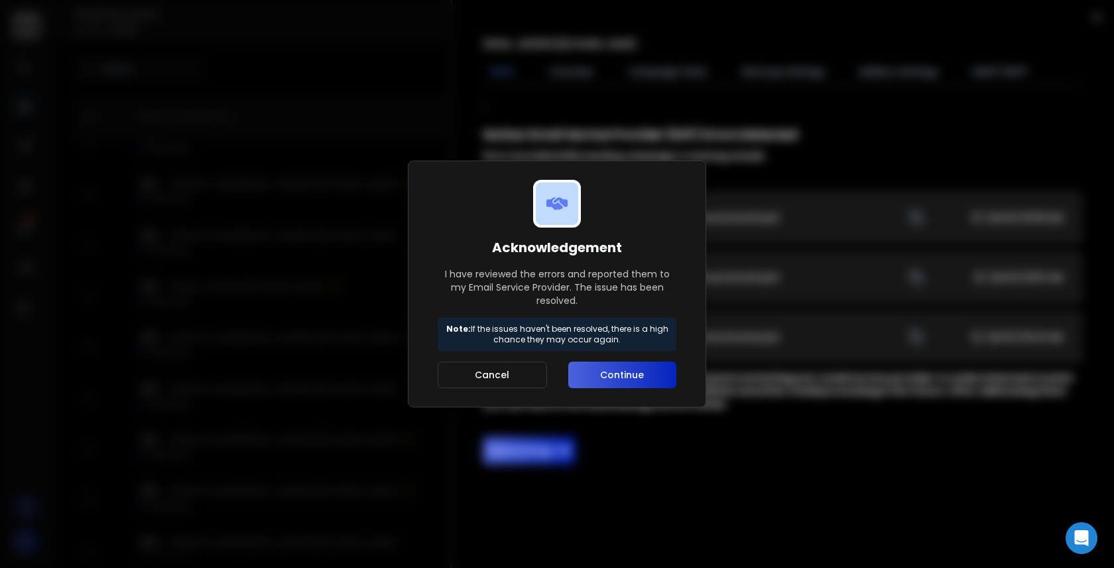
drag, startPoint x: 600, startPoint y: 369, endPoint x: 509, endPoint y: 373, distance: 91.0
click at [600, 369] on button "Continue" at bounding box center [622, 375] width 108 height 27
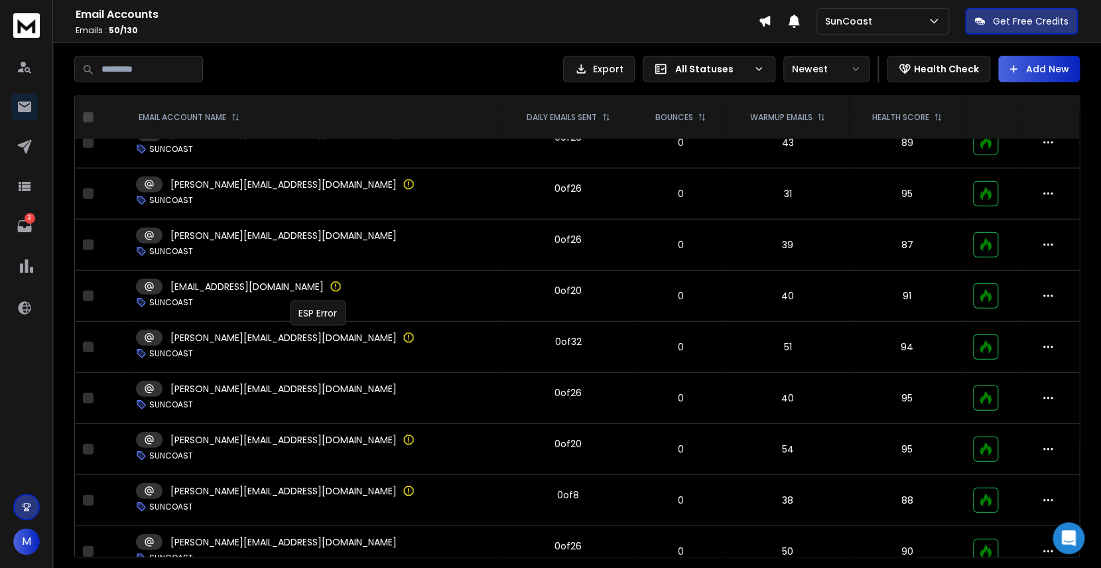
click at [408, 335] on icon at bounding box center [408, 337] width 1 height 4
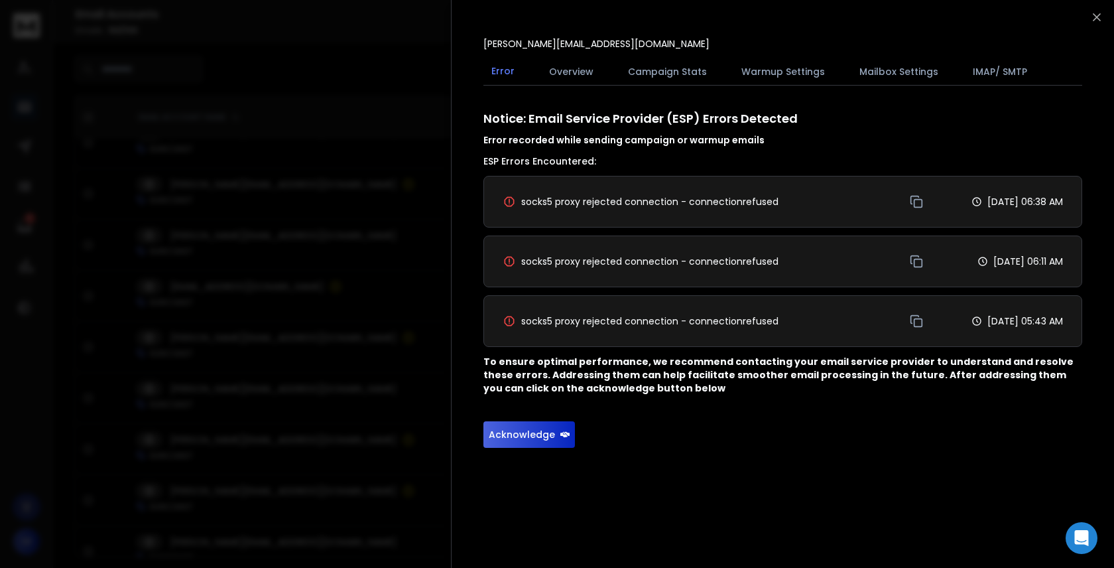
click at [538, 436] on button "Acknowledge" at bounding box center [530, 434] width 92 height 27
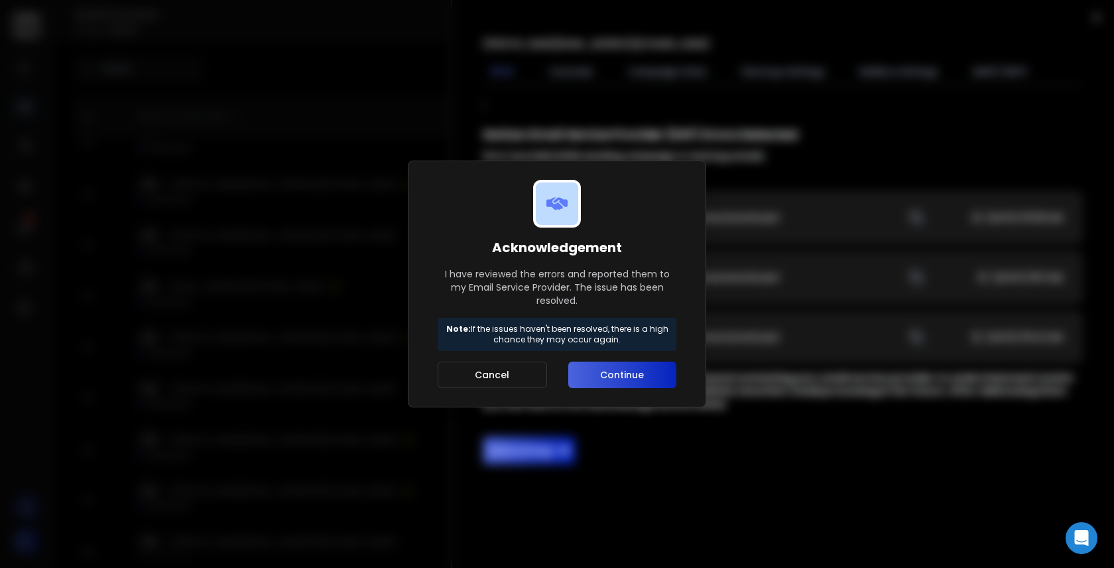
click at [600, 371] on button "Continue" at bounding box center [622, 375] width 108 height 27
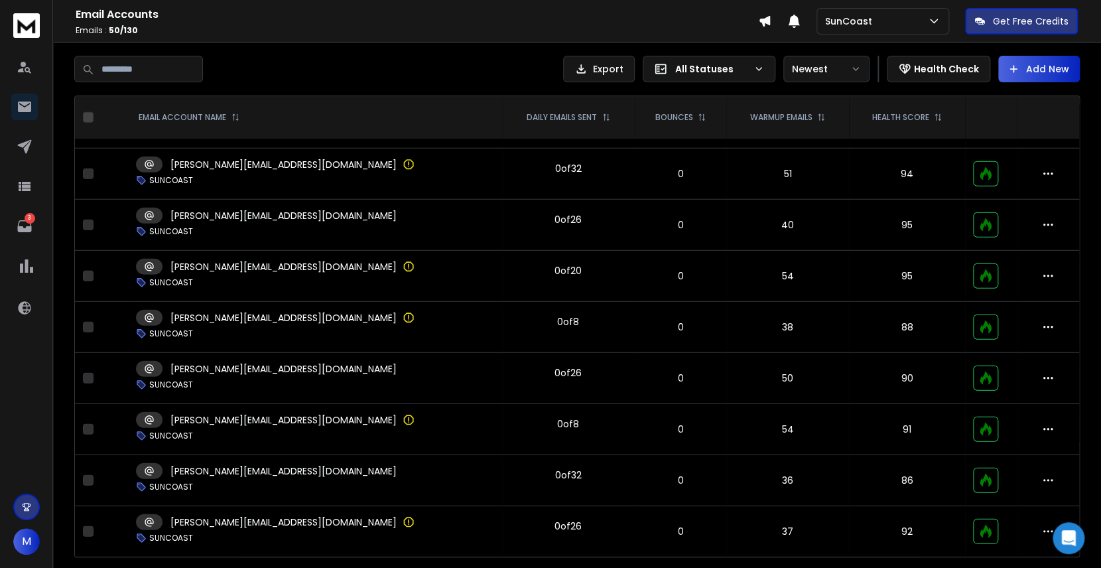
scroll to position [1680, 0]
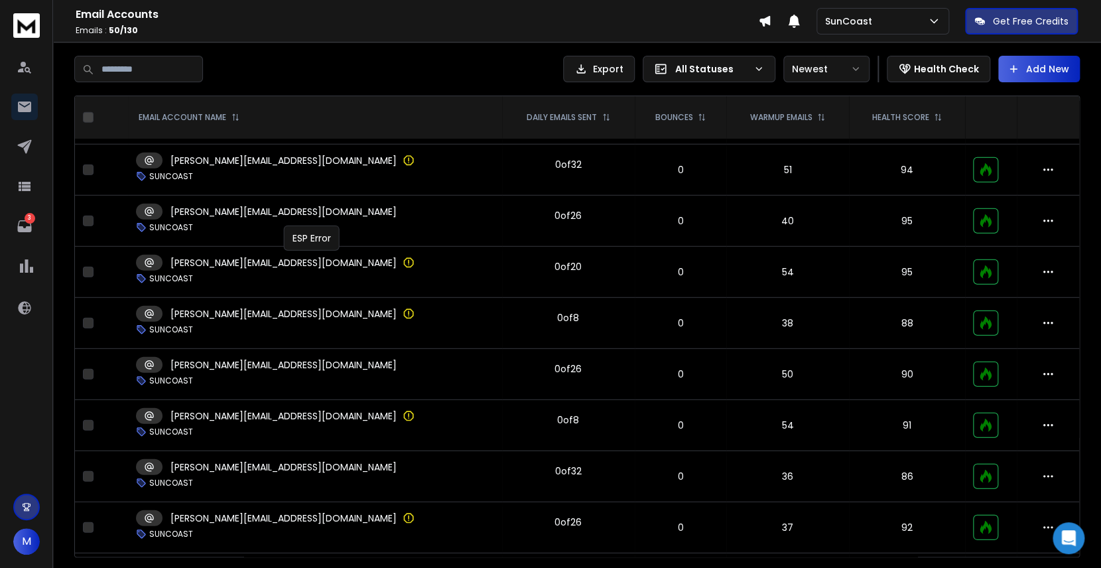
click at [402, 261] on icon at bounding box center [408, 262] width 13 height 13
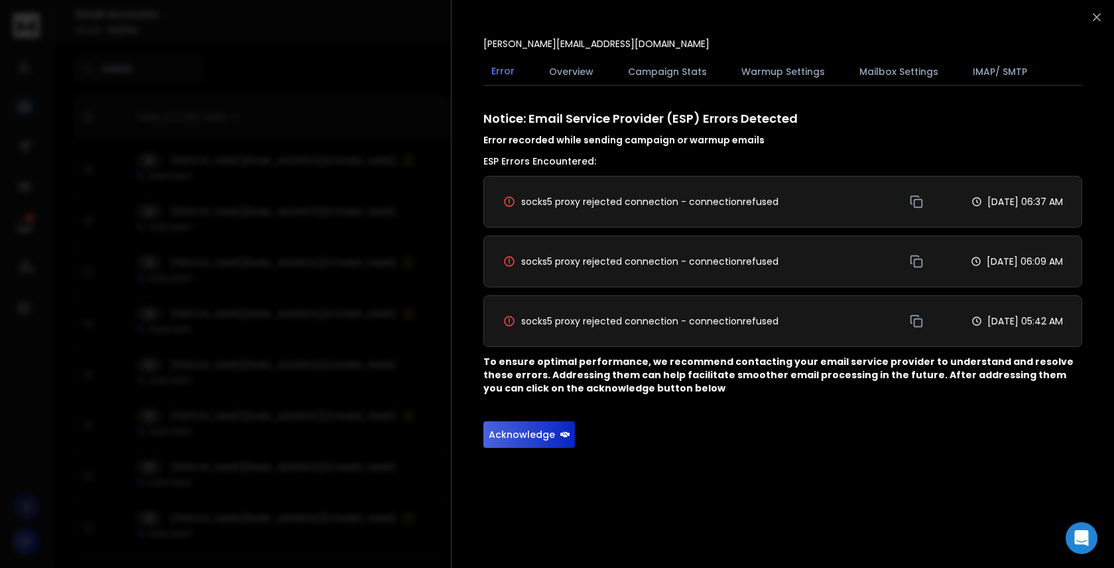
click at [520, 436] on button "Acknowledge" at bounding box center [530, 434] width 92 height 27
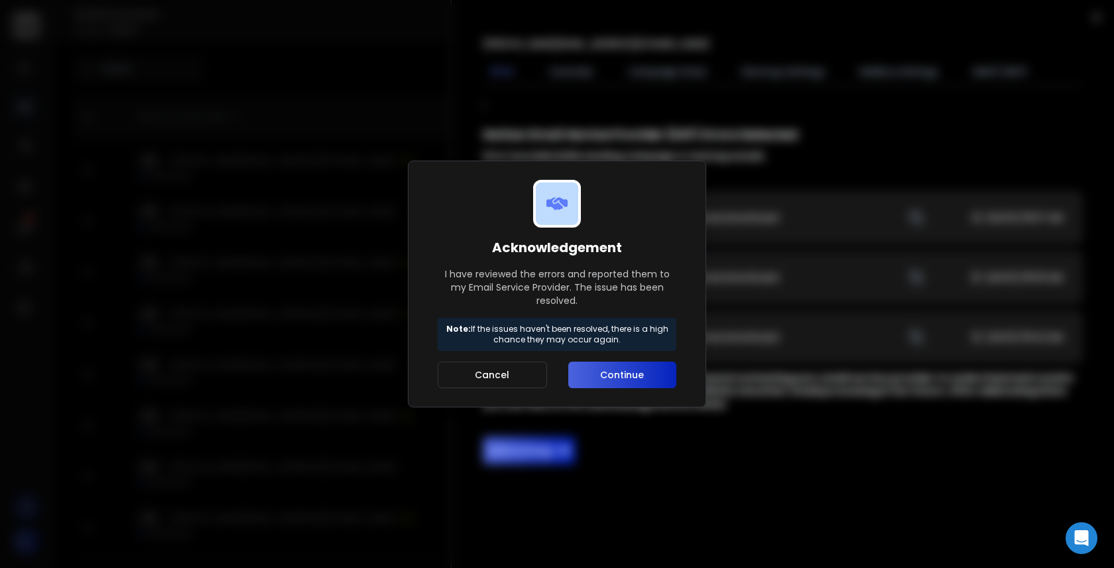
click at [587, 366] on button "Continue" at bounding box center [622, 375] width 108 height 27
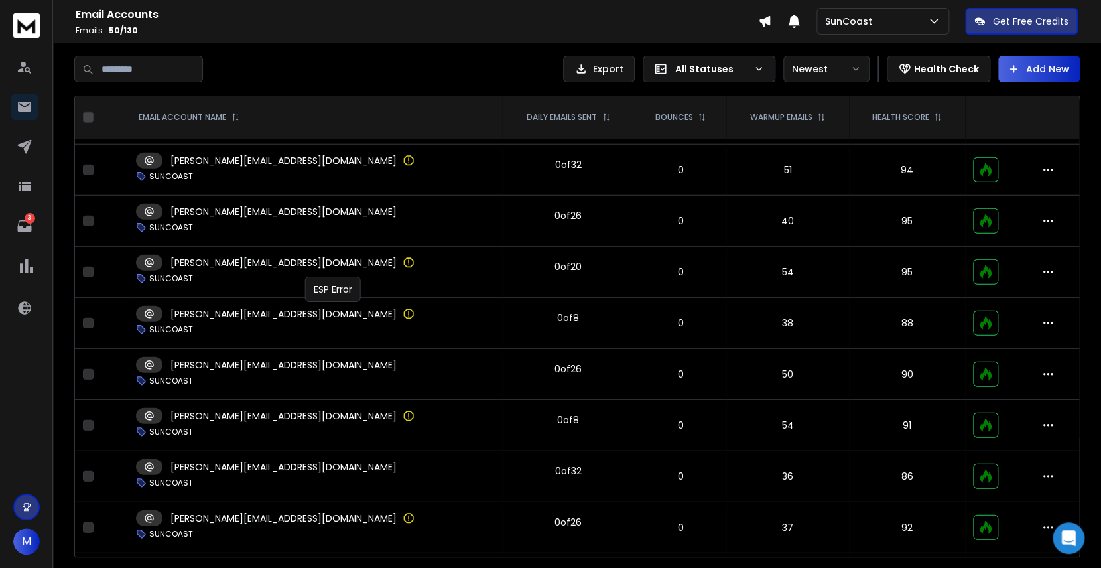
click at [404, 314] on icon at bounding box center [409, 314] width 10 height 10
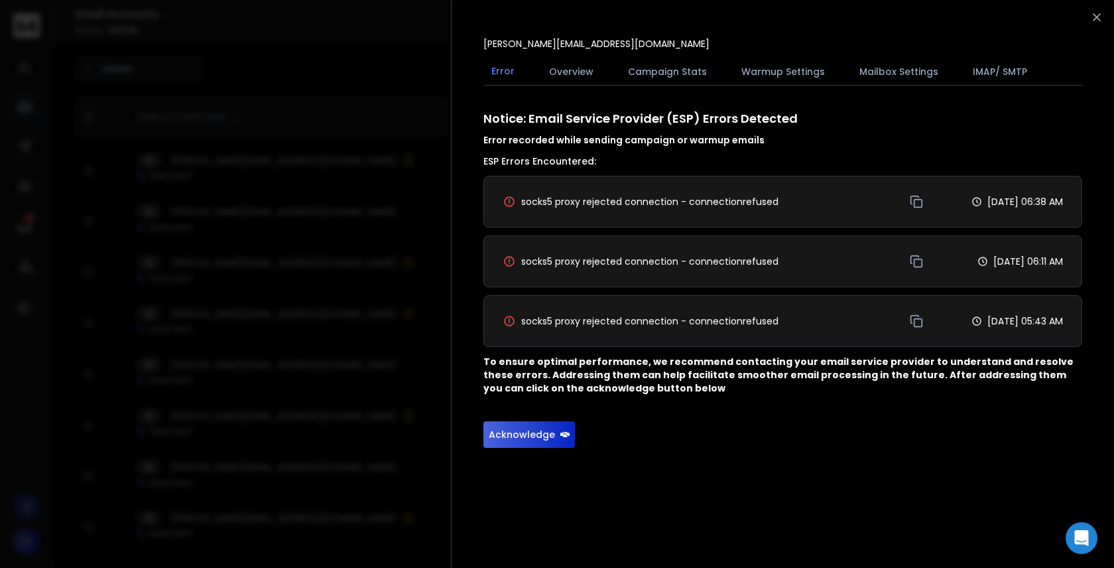
click at [537, 433] on button "Acknowledge" at bounding box center [530, 434] width 92 height 27
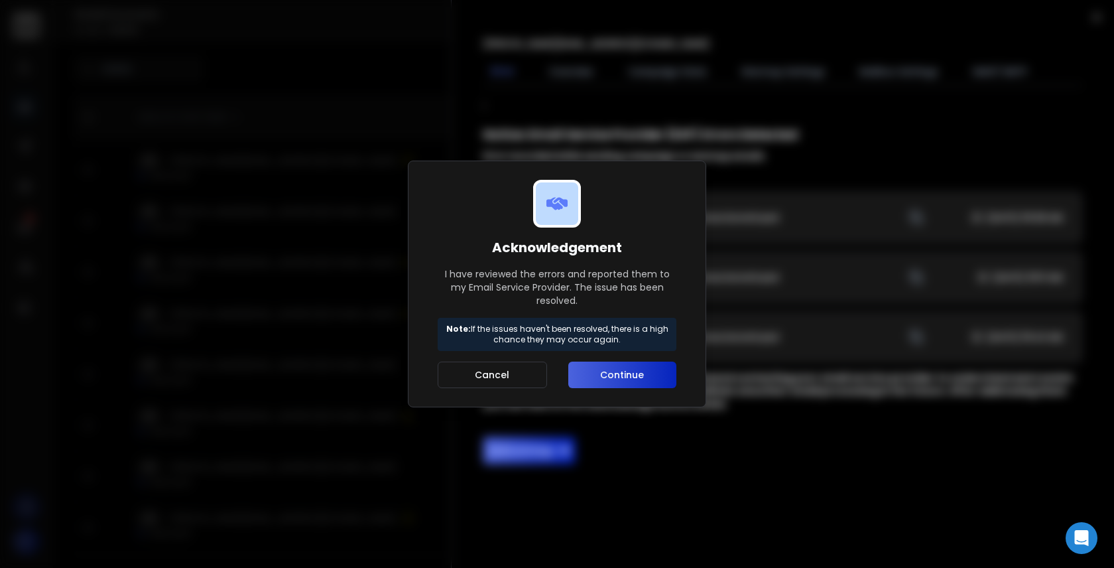
drag, startPoint x: 606, startPoint y: 372, endPoint x: 547, endPoint y: 385, distance: 61.0
click at [608, 371] on button "Continue" at bounding box center [622, 375] width 108 height 27
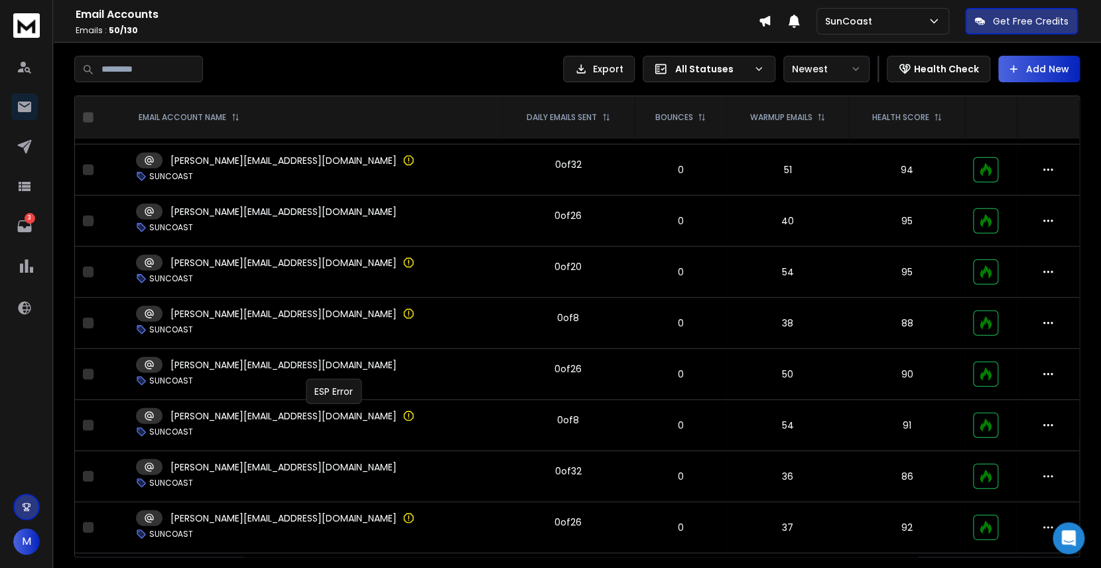
click at [402, 411] on icon at bounding box center [408, 415] width 13 height 13
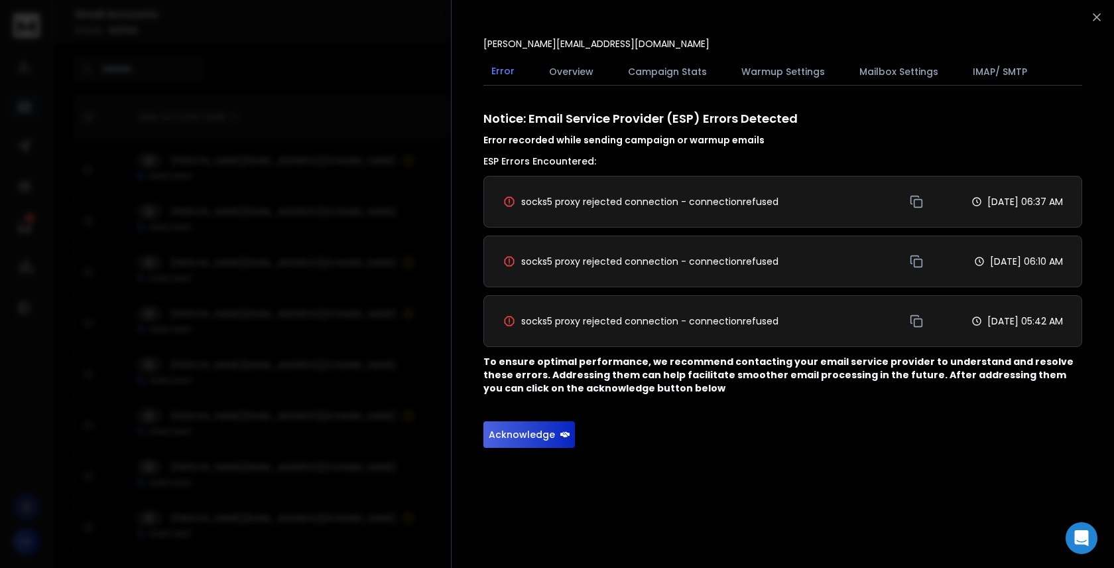
click at [557, 439] on button "Acknowledge" at bounding box center [530, 434] width 92 height 27
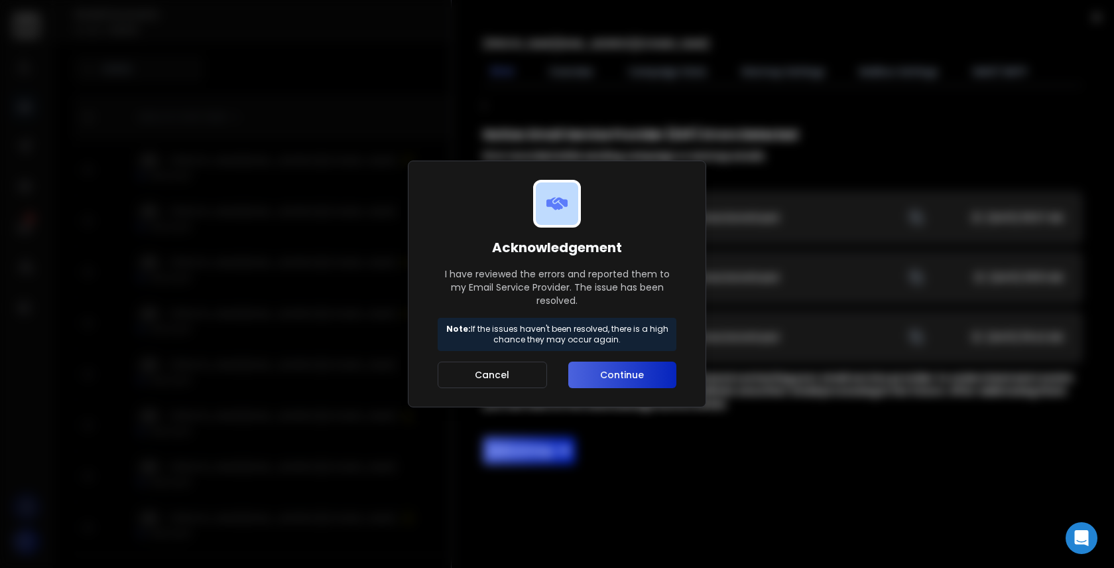
click at [635, 379] on button "Continue" at bounding box center [622, 375] width 108 height 27
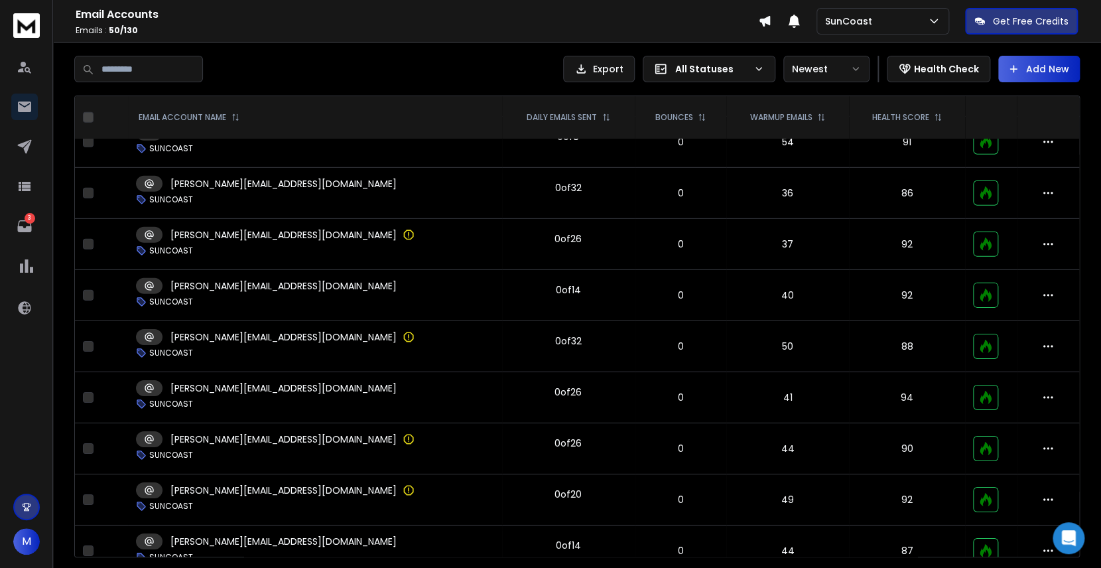
scroll to position [2034, 0]
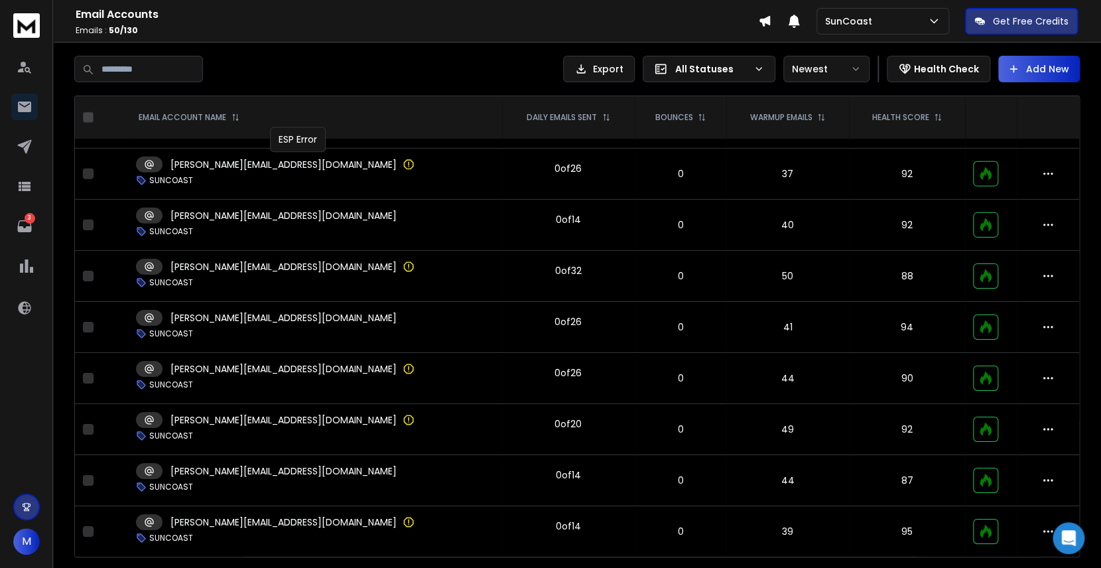
click at [404, 165] on icon at bounding box center [409, 165] width 10 height 10
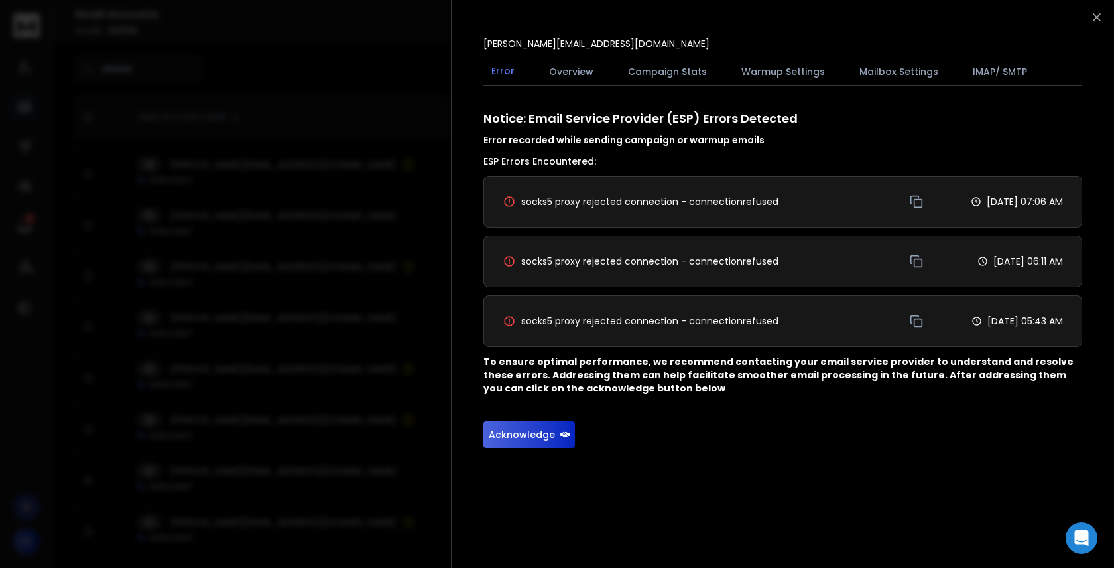
click at [521, 437] on button "Acknowledge" at bounding box center [530, 434] width 92 height 27
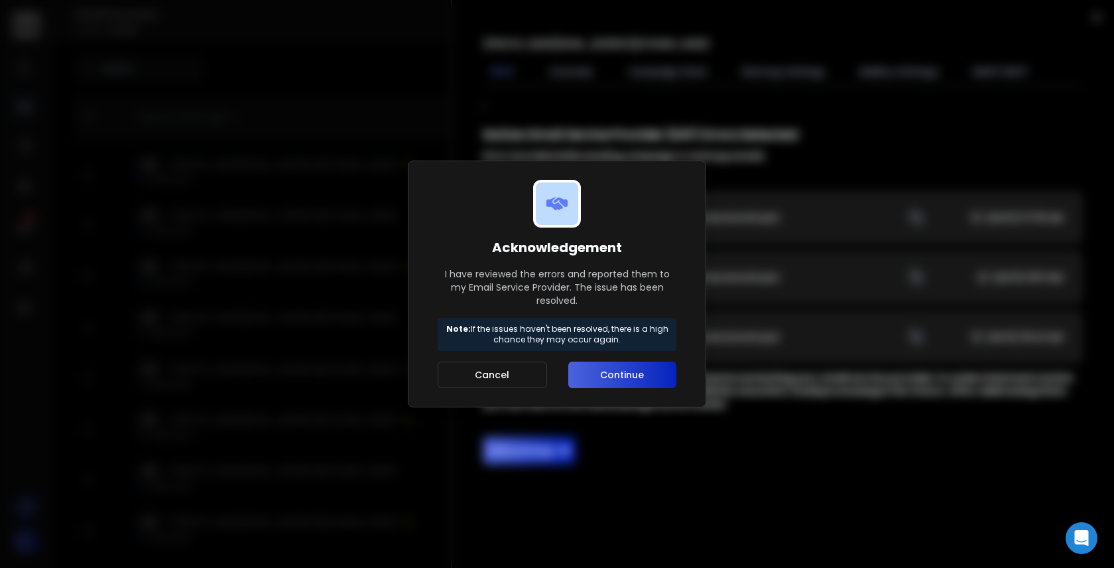
click at [616, 372] on button "Continue" at bounding box center [622, 375] width 108 height 27
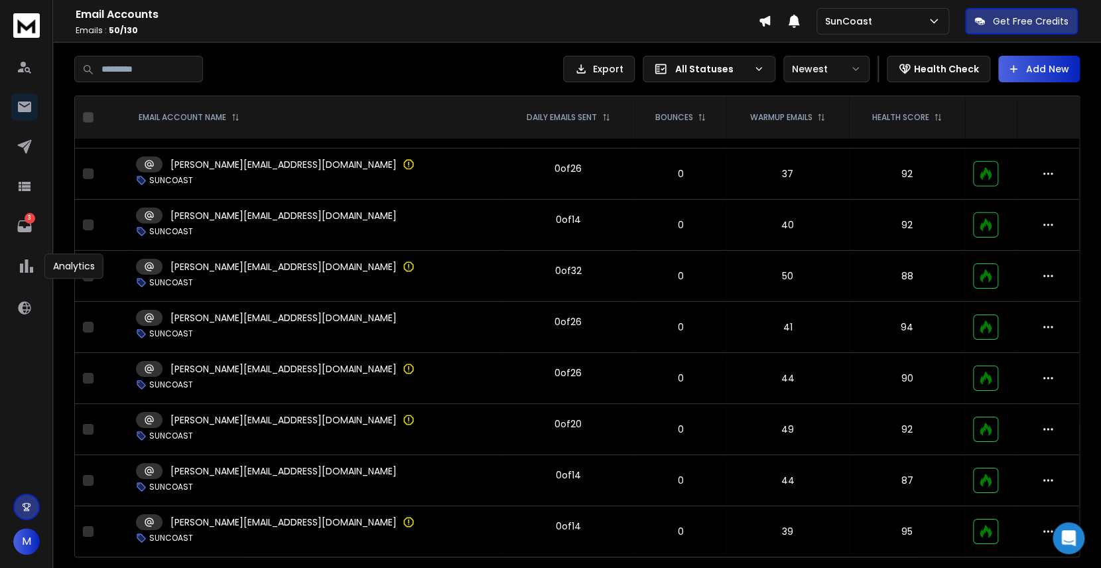
click at [21, 267] on icon at bounding box center [26, 265] width 13 height 13
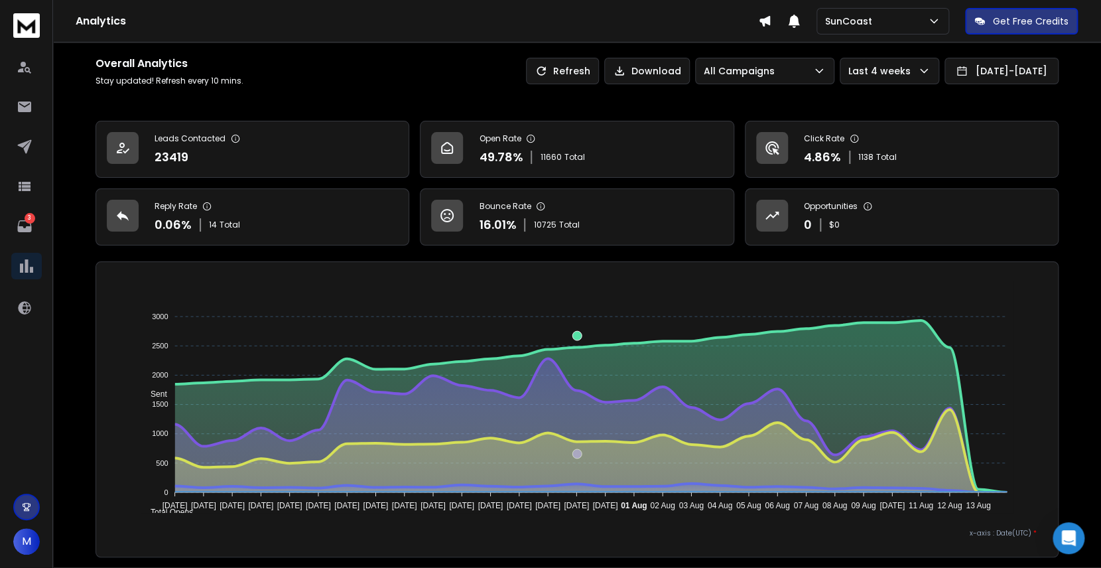
click at [934, 20] on icon "button" at bounding box center [934, 20] width 7 height 3
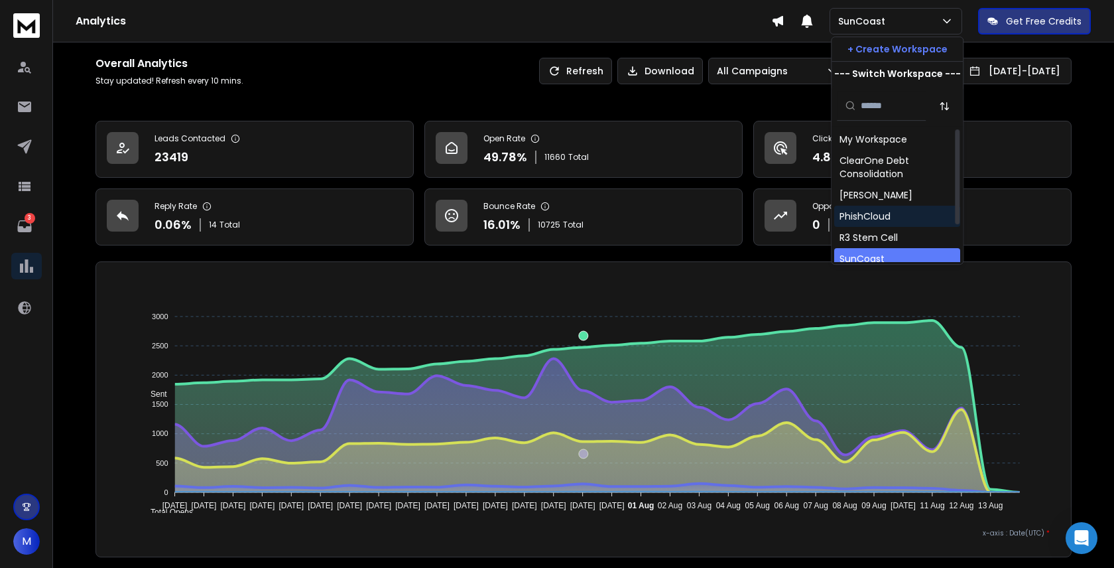
click at [876, 218] on div "PhishCloud" at bounding box center [865, 216] width 51 height 13
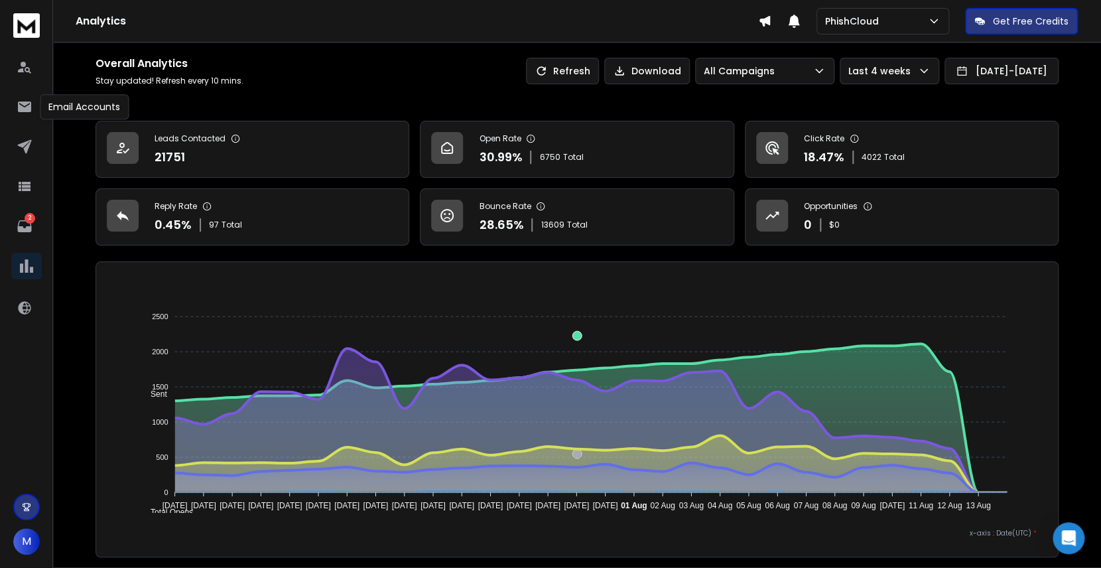
click at [22, 109] on icon at bounding box center [24, 106] width 13 height 11
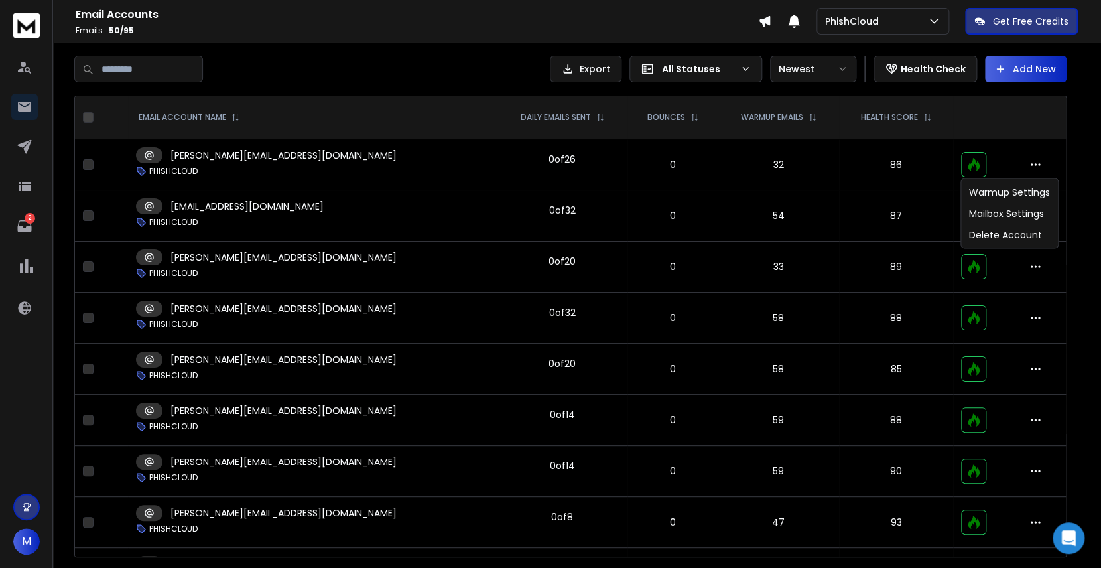
click at [1035, 166] on icon at bounding box center [1036, 165] width 12 height 12
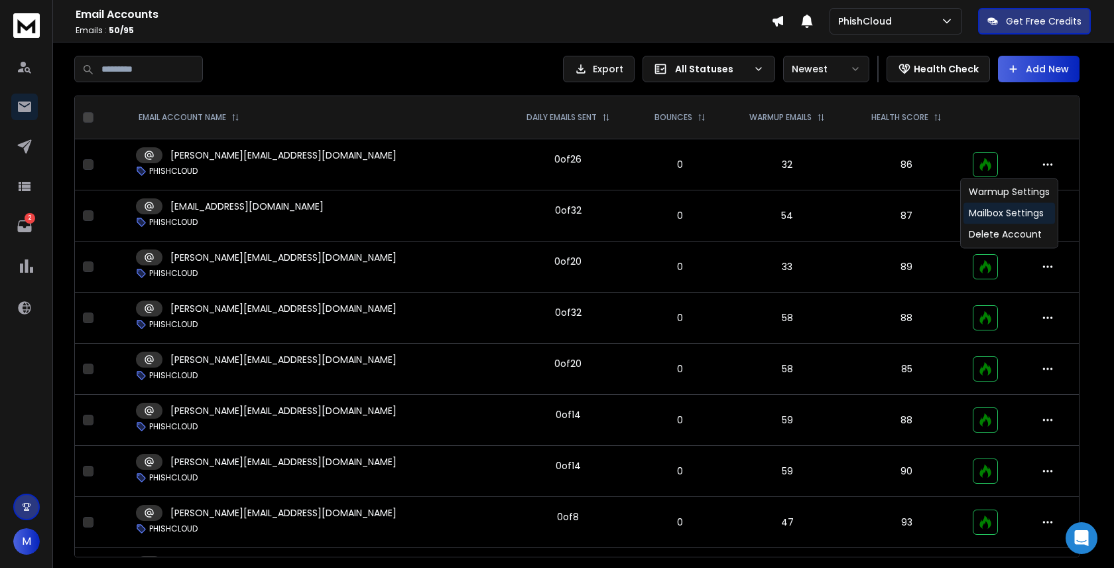
click at [1039, 210] on div "Mailbox Settings" at bounding box center [1010, 212] width 92 height 21
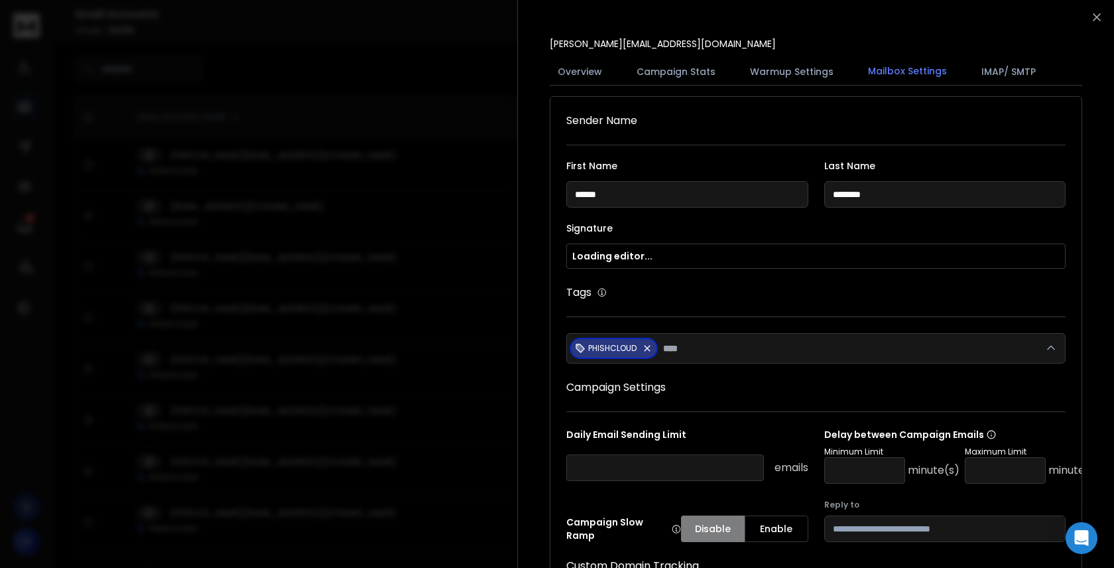
click at [1014, 60] on button "IMAP/ SMTP" at bounding box center [1009, 71] width 70 height 29
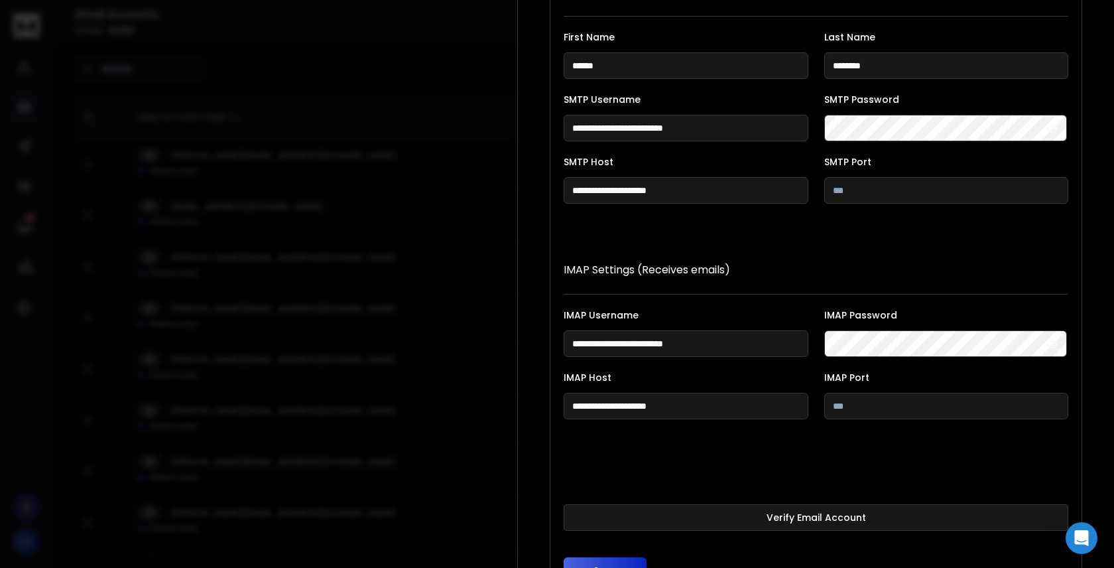
scroll to position [192, 0]
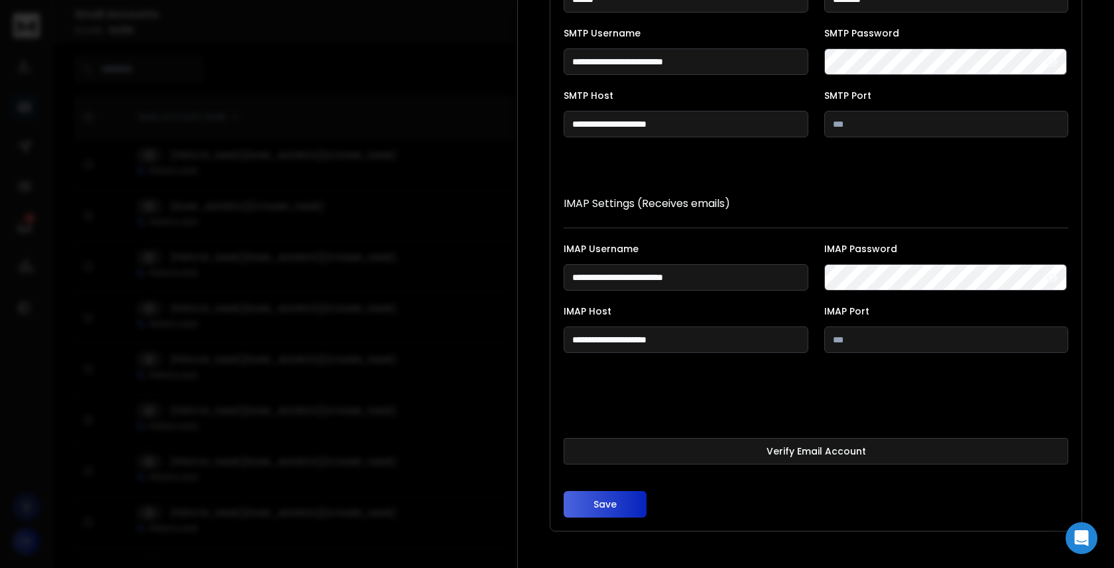
click at [783, 457] on button "Verify Email Account" at bounding box center [816, 451] width 505 height 27
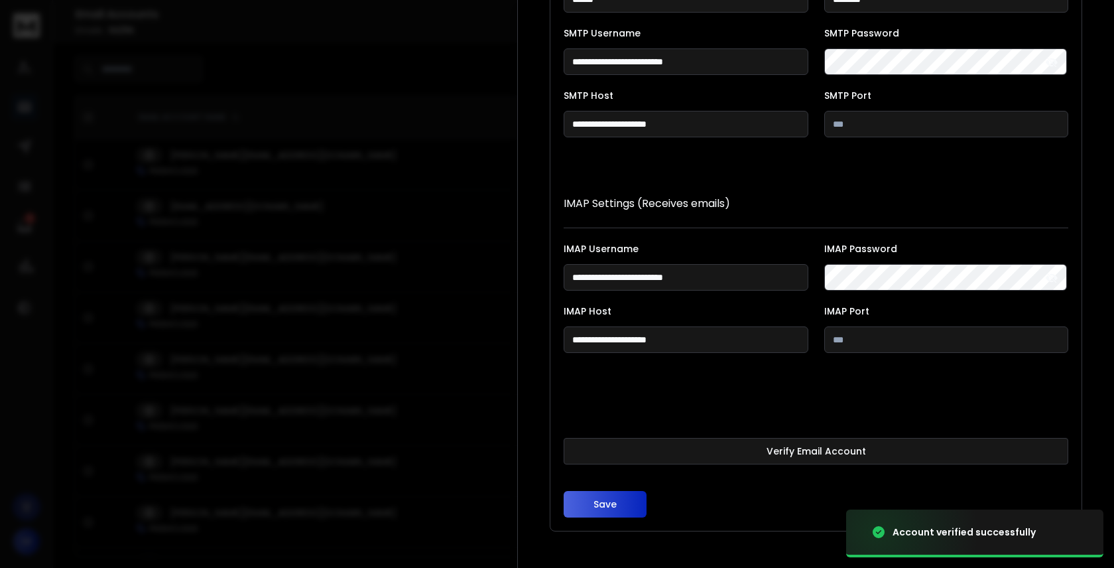
click at [616, 505] on button "Save" at bounding box center [605, 504] width 83 height 27
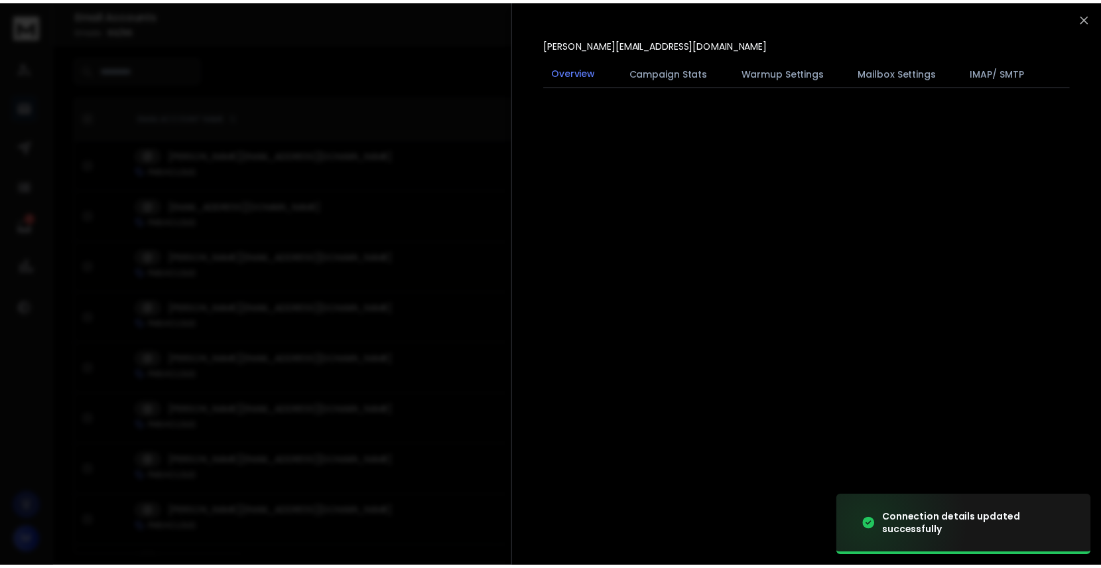
scroll to position [0, 0]
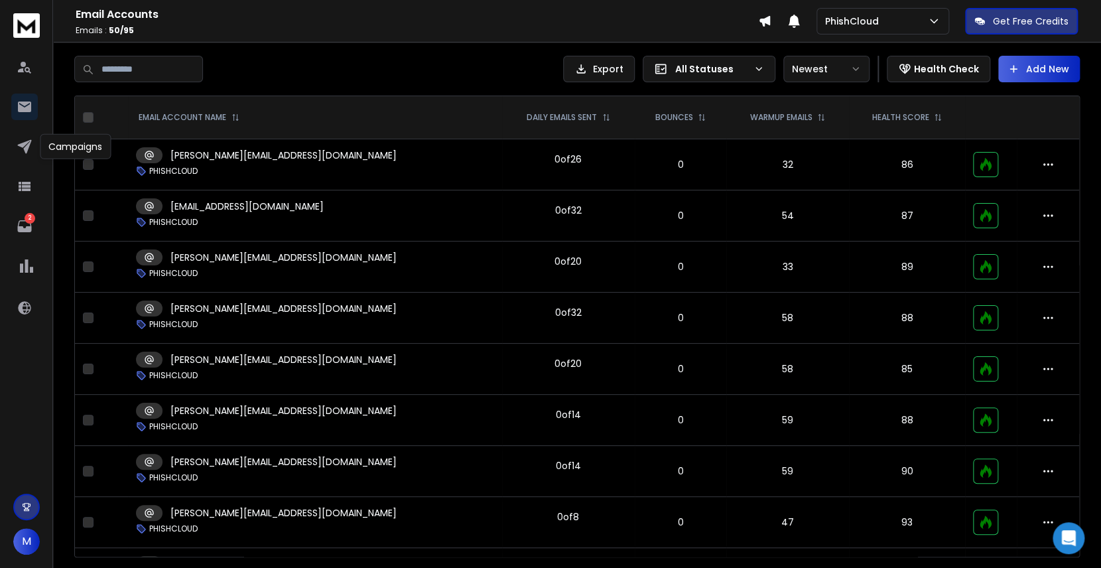
click at [26, 143] on icon at bounding box center [24, 146] width 14 height 14
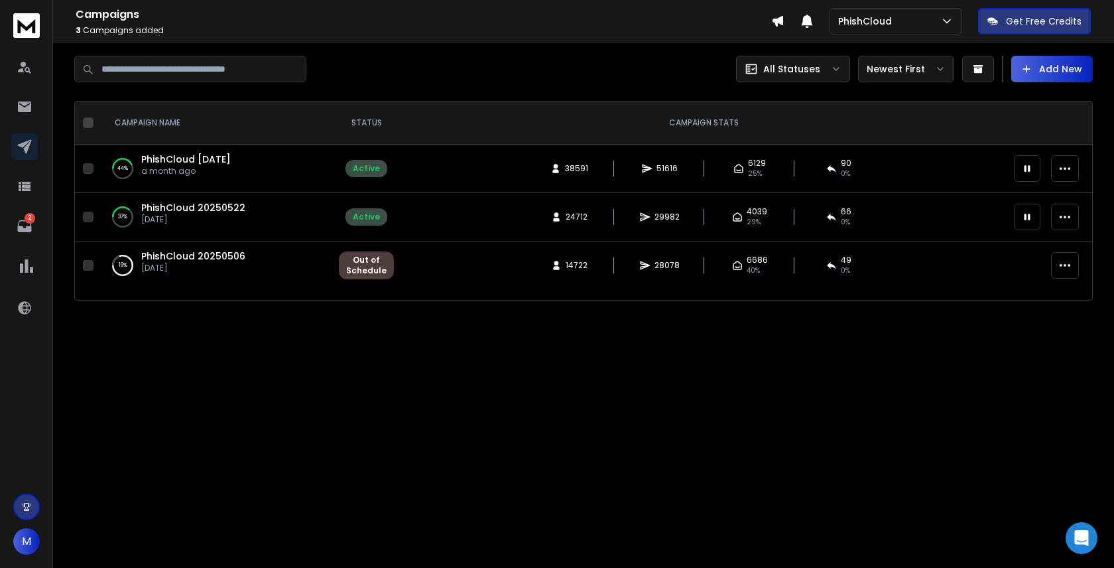
click at [202, 157] on span "PhishCloud [DATE]" at bounding box center [186, 159] width 90 height 13
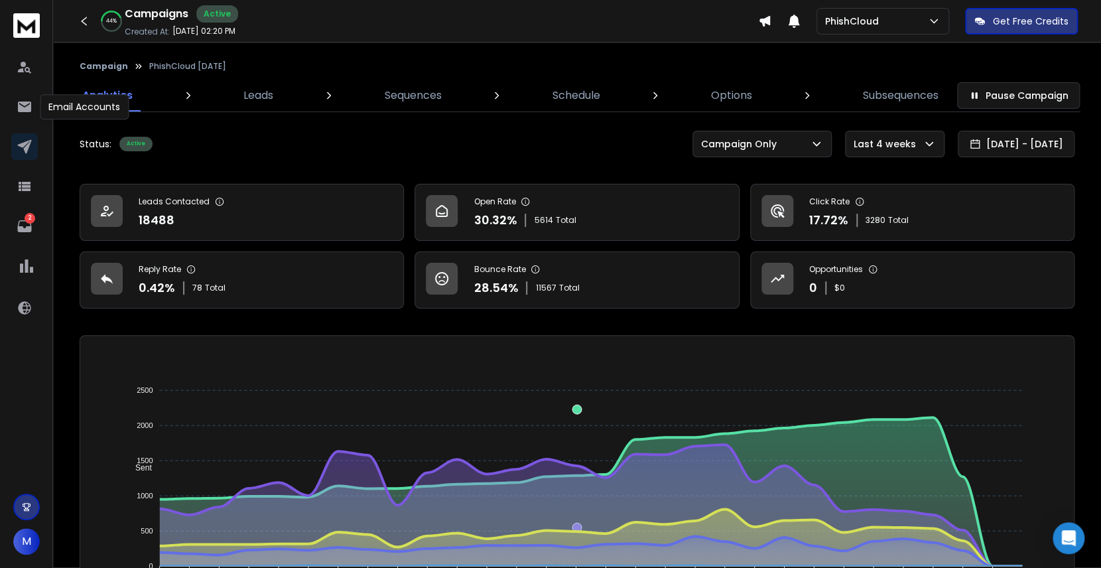
click at [29, 111] on icon at bounding box center [24, 106] width 13 height 11
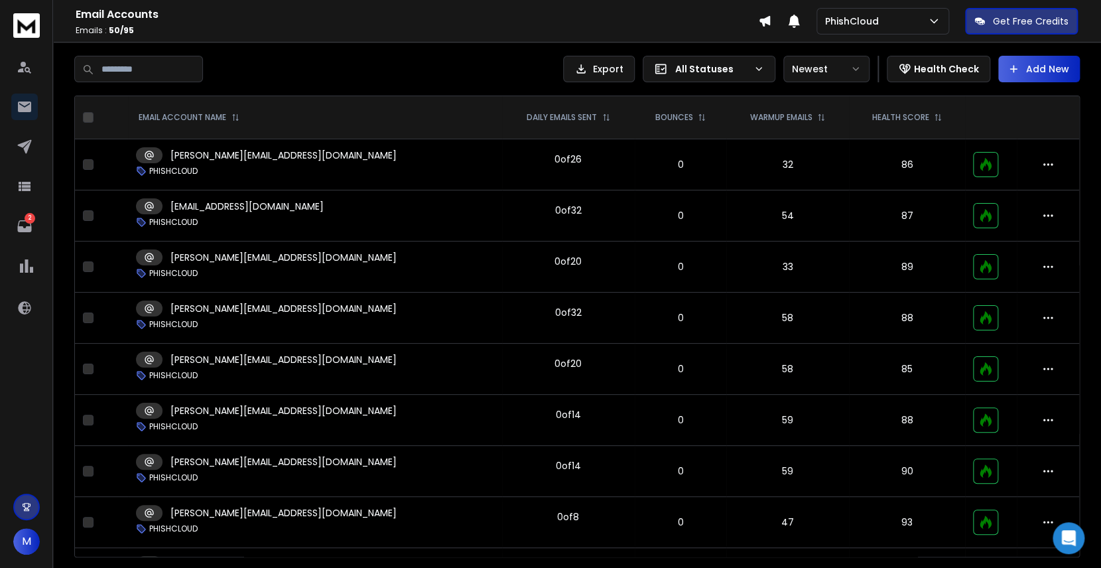
click at [939, 17] on icon "button" at bounding box center [933, 21] width 13 height 13
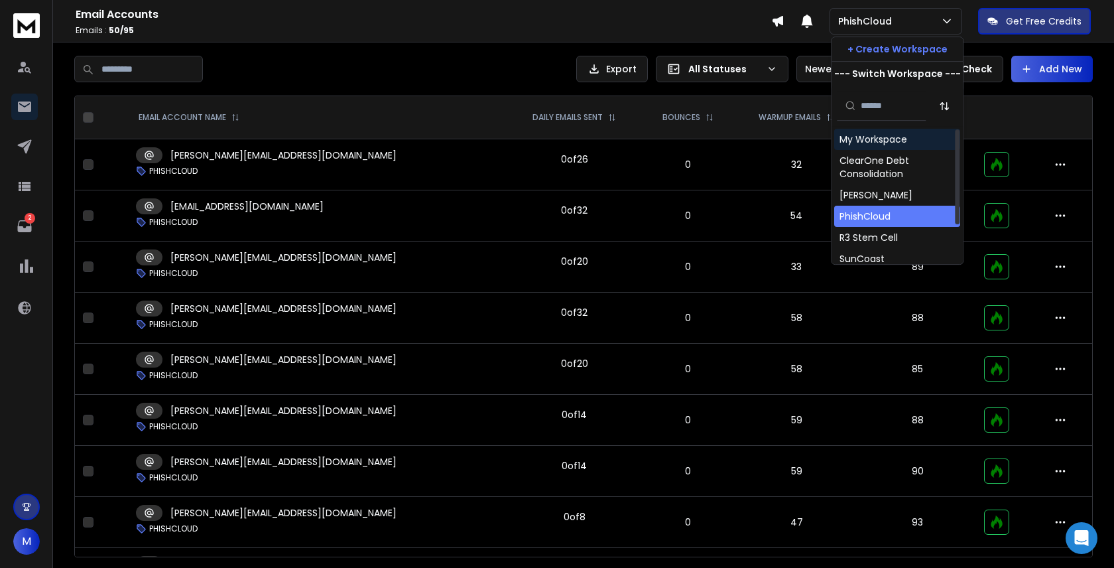
click at [876, 133] on div "My Workspace" at bounding box center [874, 139] width 68 height 13
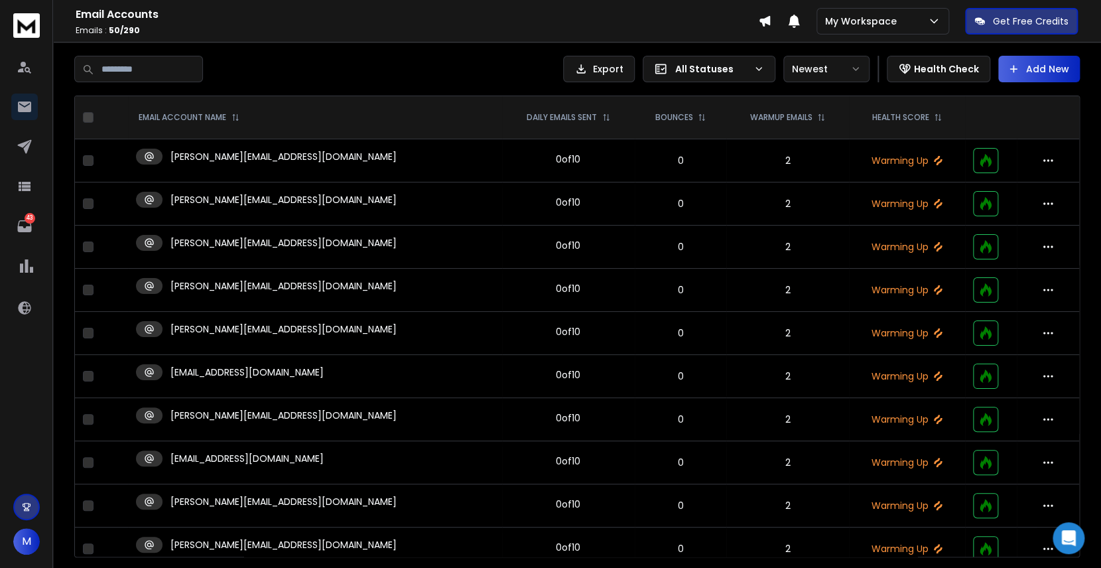
click at [602, 117] on icon at bounding box center [606, 117] width 8 height 8
click at [604, 115] on icon at bounding box center [605, 117] width 3 height 7
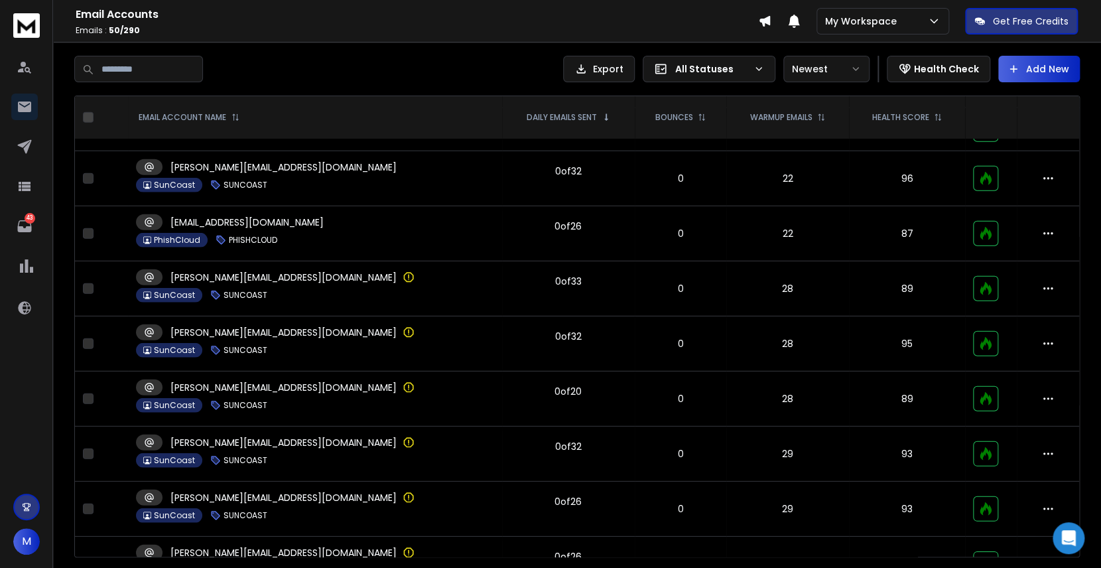
scroll to position [1680, 0]
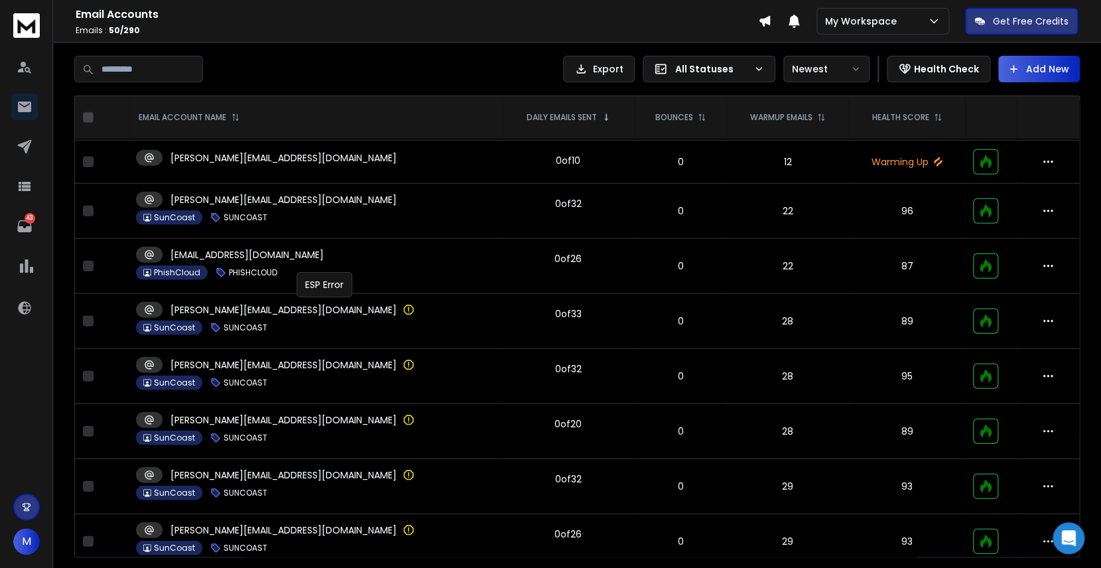
click at [402, 306] on icon at bounding box center [408, 309] width 13 height 13
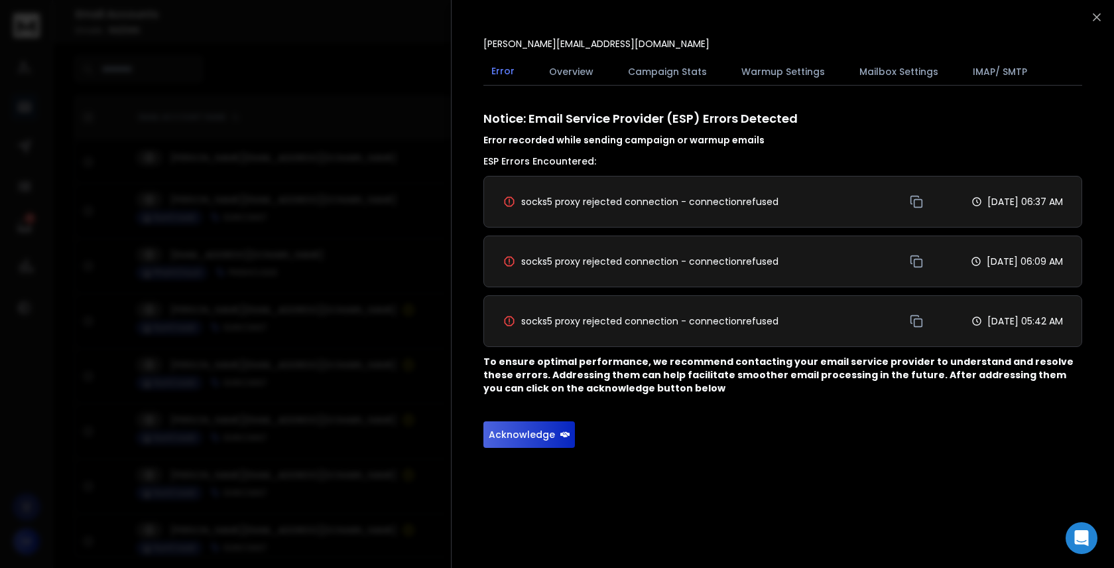
click at [535, 435] on button "Acknowledge" at bounding box center [530, 434] width 92 height 27
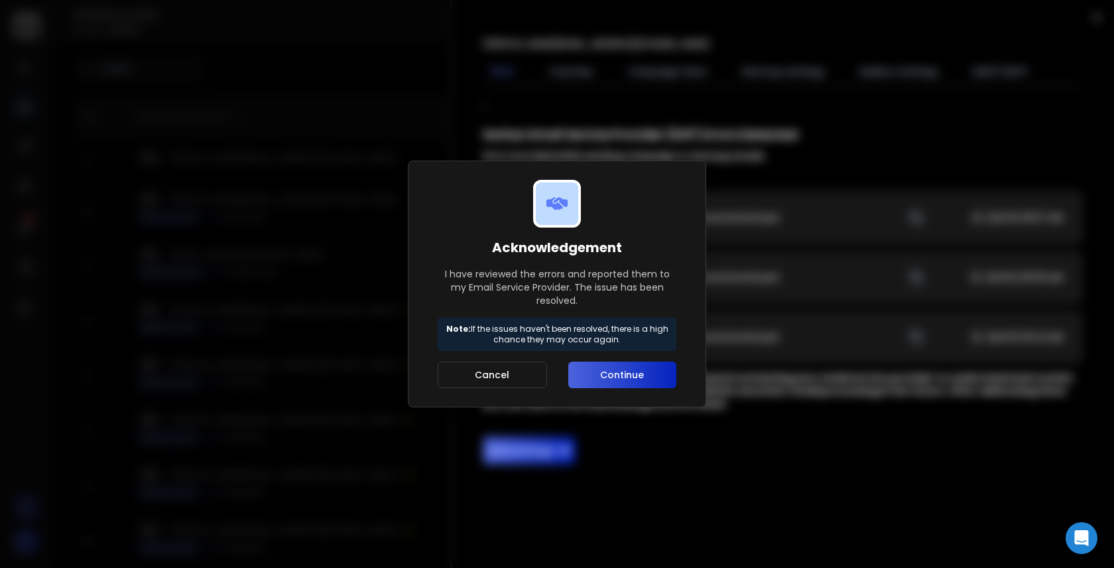
click at [626, 376] on button "Continue" at bounding box center [622, 375] width 108 height 27
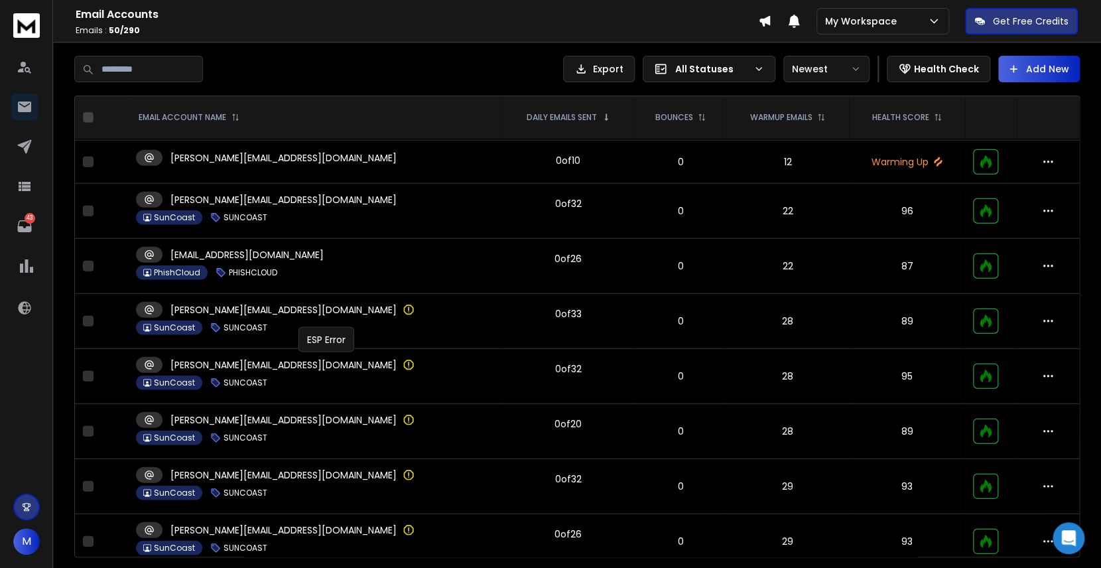
click at [408, 367] on circle at bounding box center [408, 367] width 1 height 1
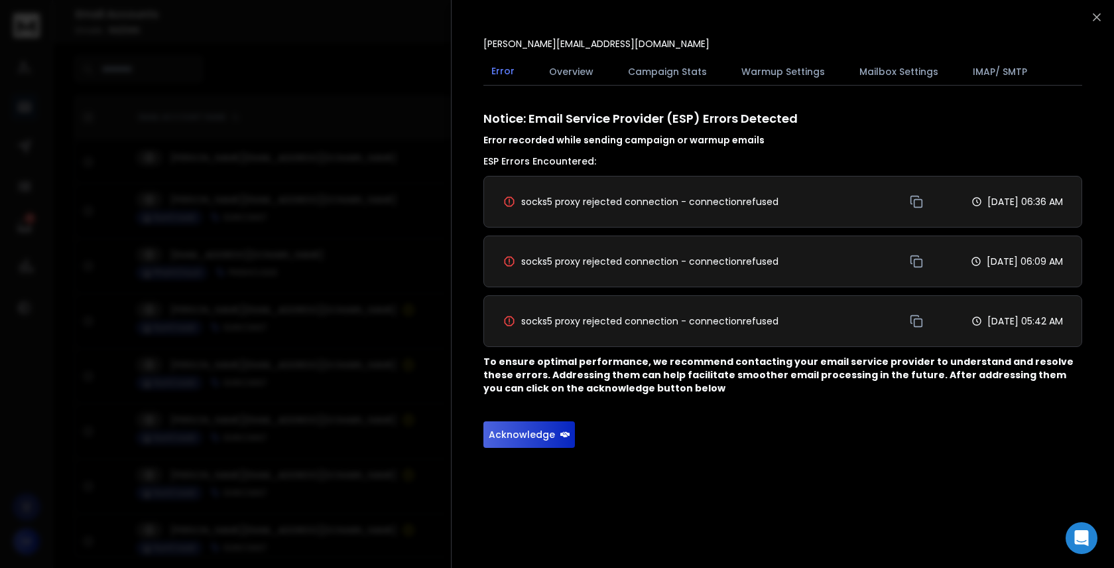
click at [525, 437] on button "Acknowledge" at bounding box center [530, 434] width 92 height 27
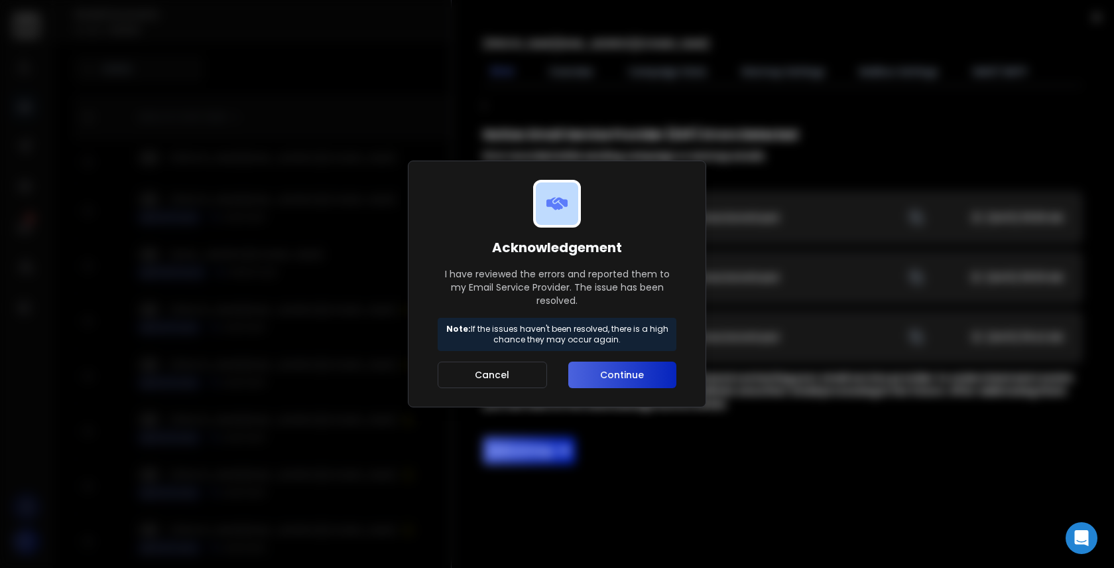
click at [589, 374] on button "Continue" at bounding box center [622, 375] width 108 height 27
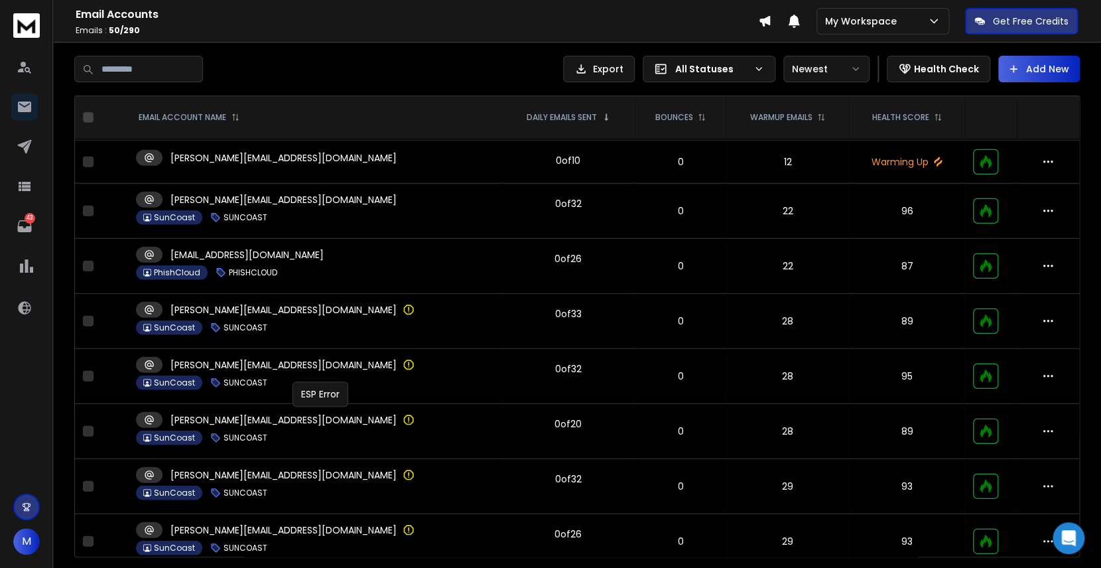
click at [408, 417] on icon at bounding box center [408, 419] width 1 height 4
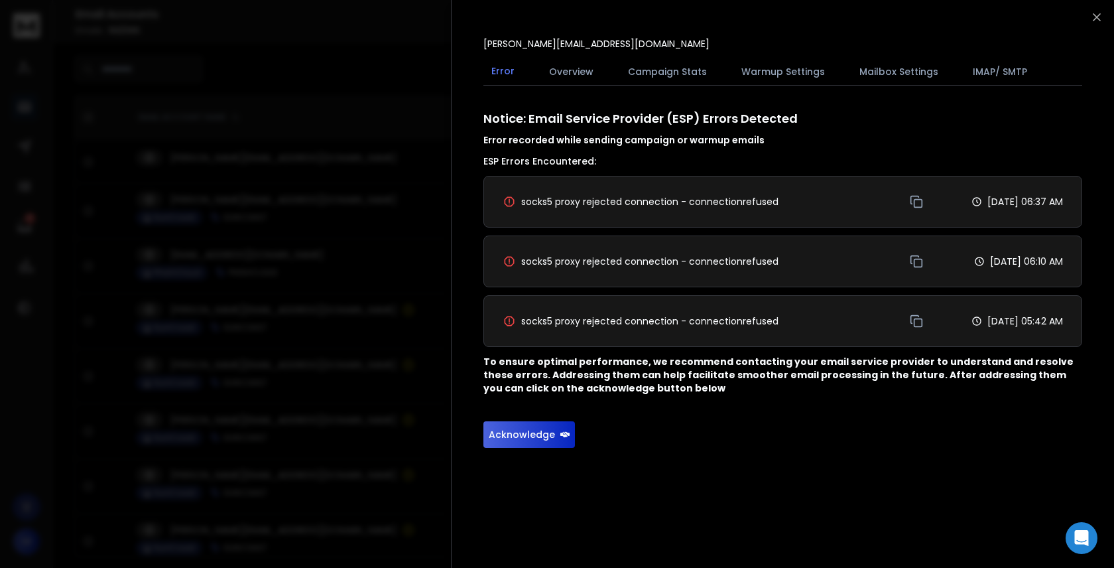
click at [521, 438] on button "Acknowledge" at bounding box center [530, 434] width 92 height 27
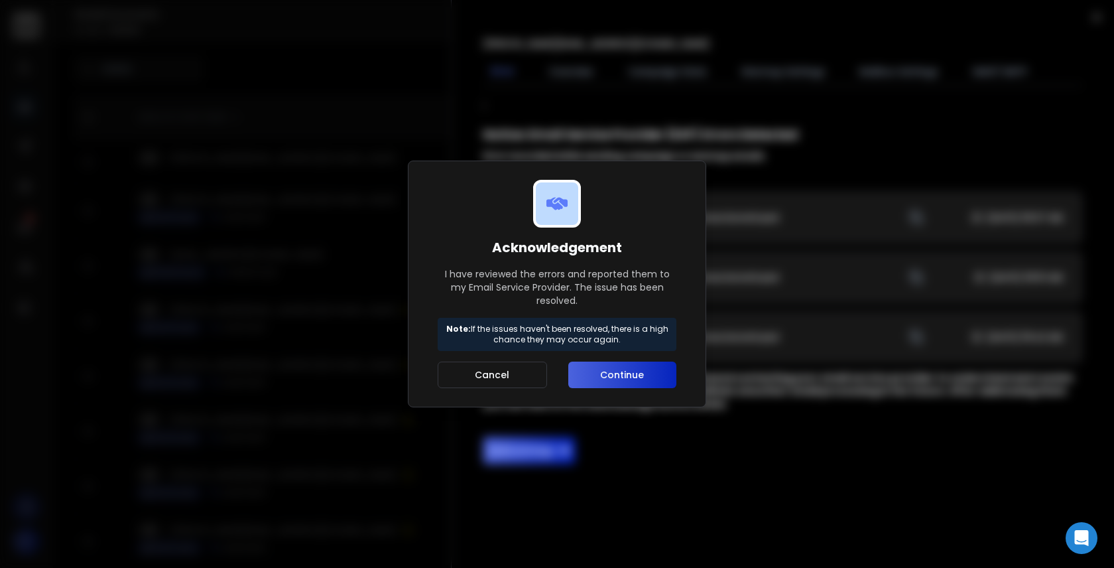
click at [596, 367] on button "Continue" at bounding box center [622, 375] width 108 height 27
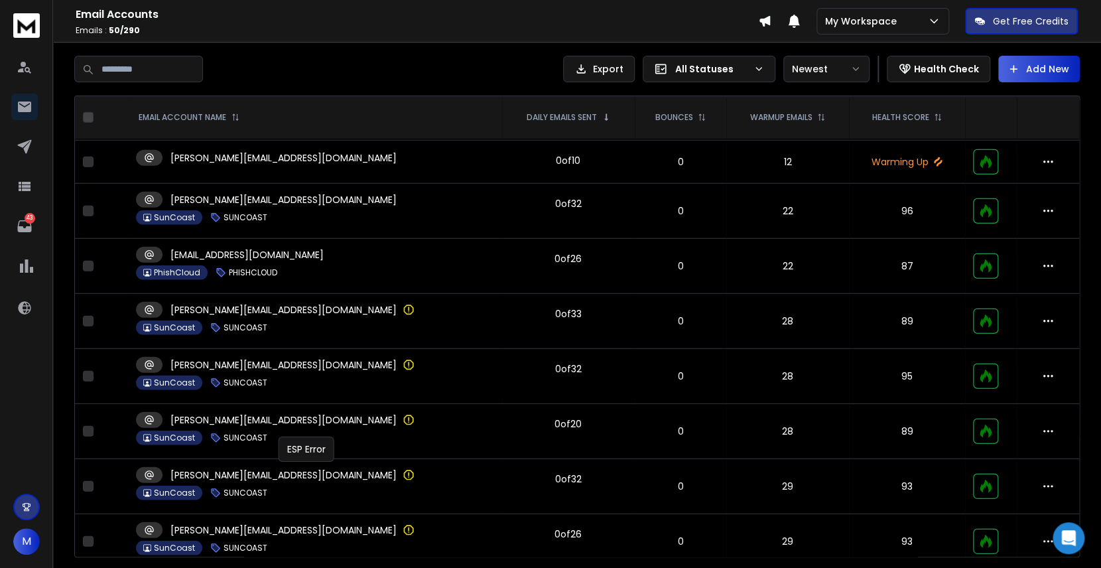
click at [402, 472] on icon at bounding box center [408, 474] width 13 height 13
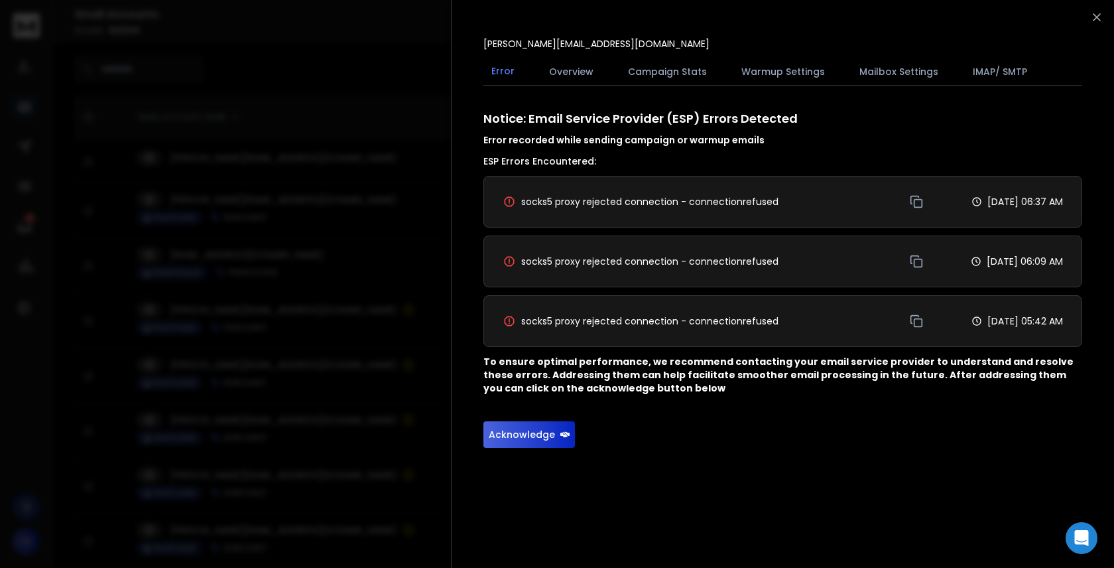
click at [517, 432] on button "Acknowledge" at bounding box center [530, 434] width 92 height 27
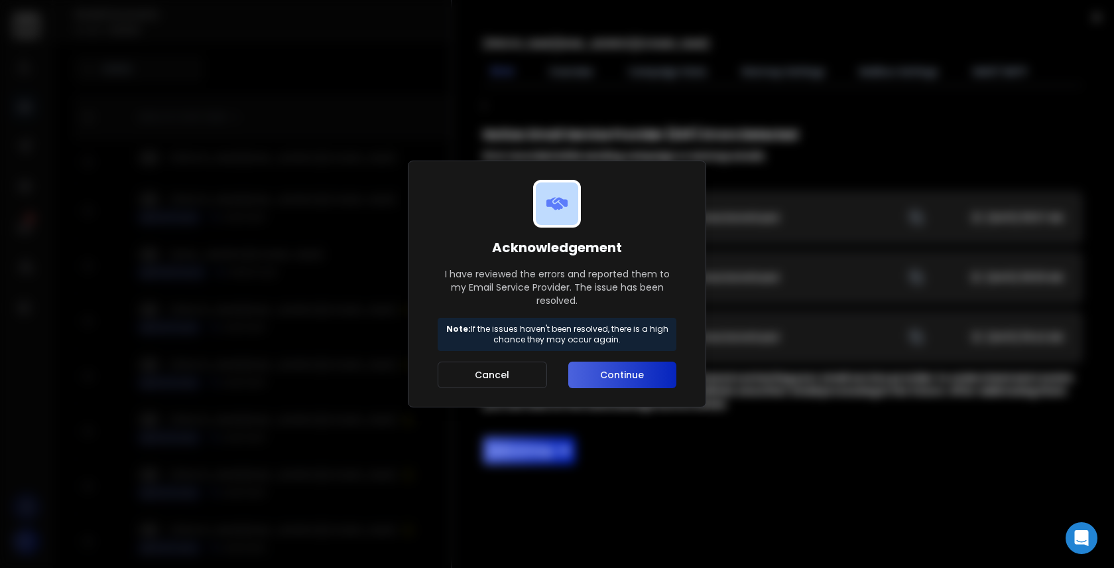
click at [598, 377] on button "Continue" at bounding box center [622, 375] width 108 height 27
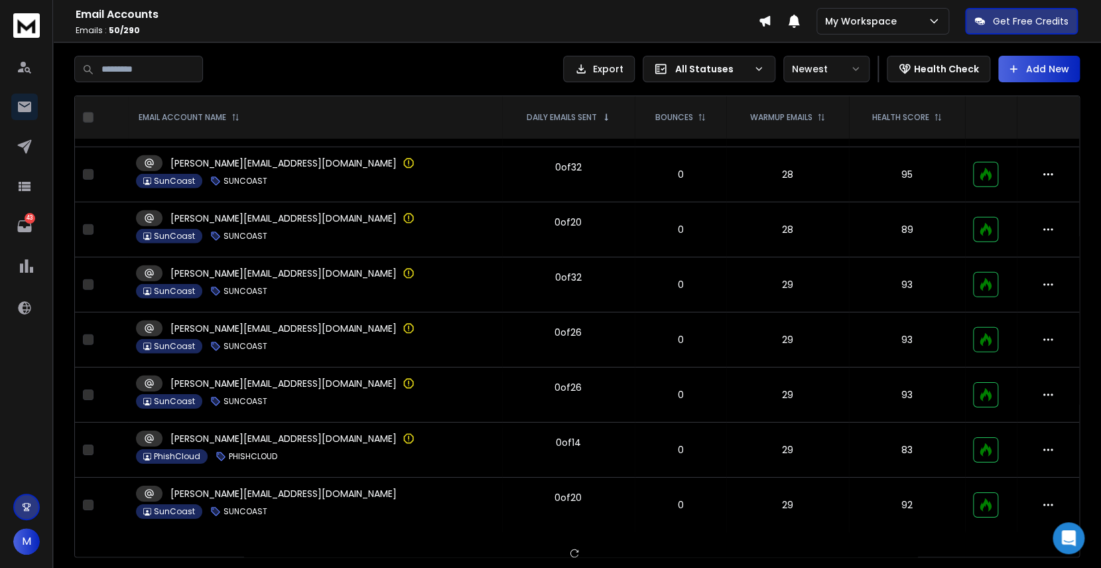
scroll to position [1884, 0]
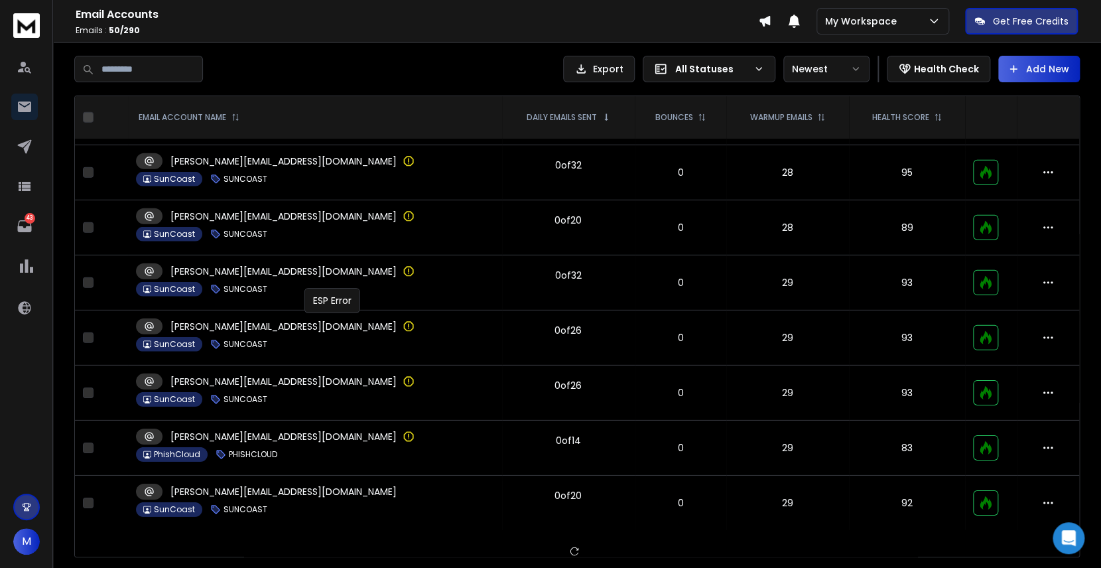
click at [408, 324] on icon at bounding box center [408, 326] width 1 height 4
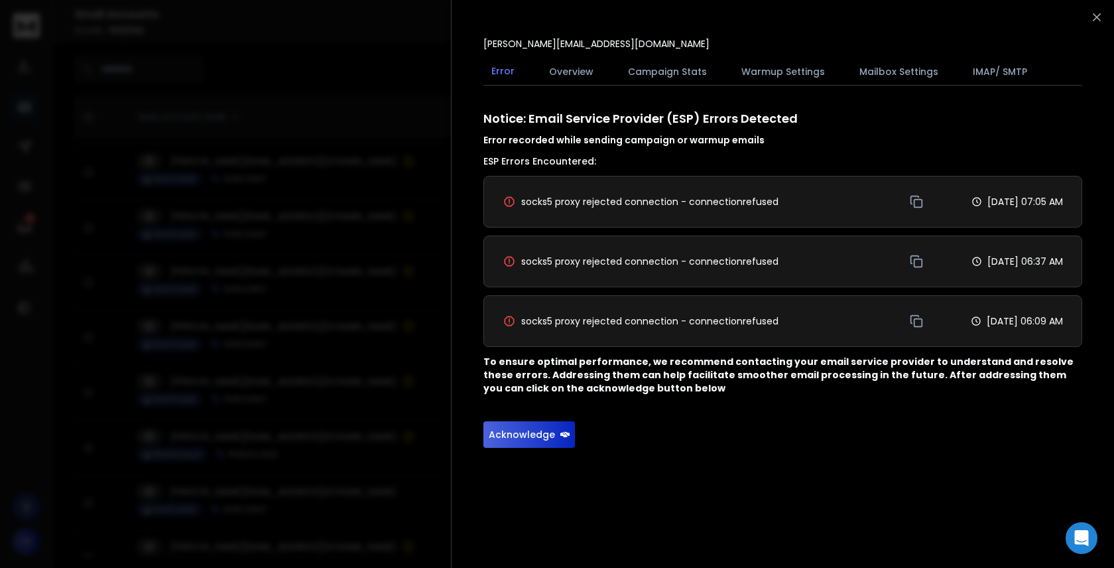
click at [543, 431] on button "Acknowledge" at bounding box center [530, 434] width 92 height 27
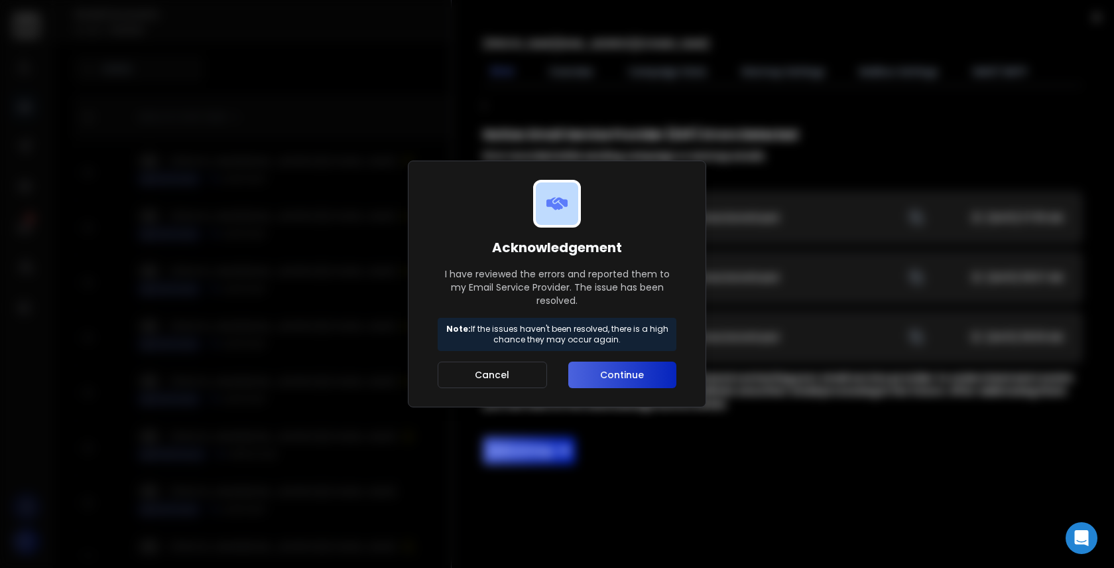
click at [615, 358] on div "Acknowledgement I have reviewed the errors and reported them to my Email Servic…" at bounding box center [557, 284] width 239 height 208
click at [611, 370] on button "Continue" at bounding box center [622, 375] width 108 height 27
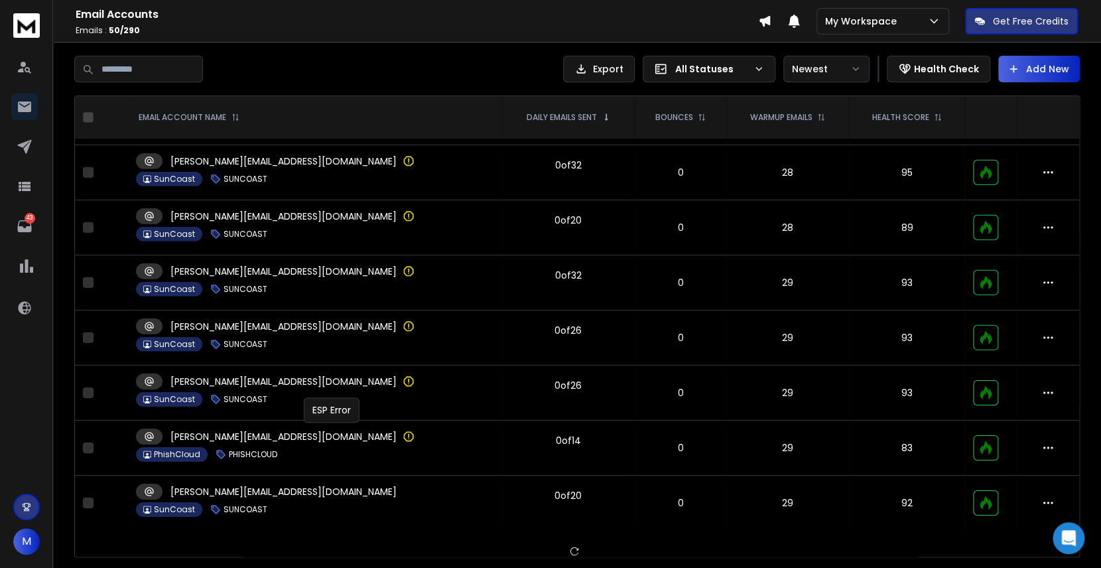
click at [402, 379] on icon at bounding box center [408, 381] width 13 height 13
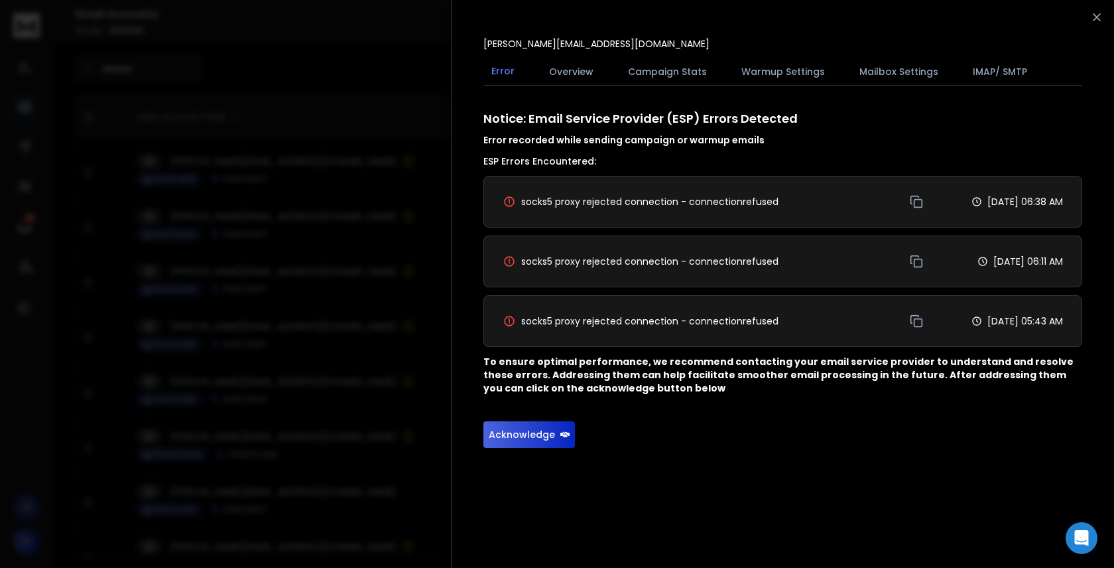
click at [526, 435] on button "Acknowledge" at bounding box center [530, 434] width 92 height 27
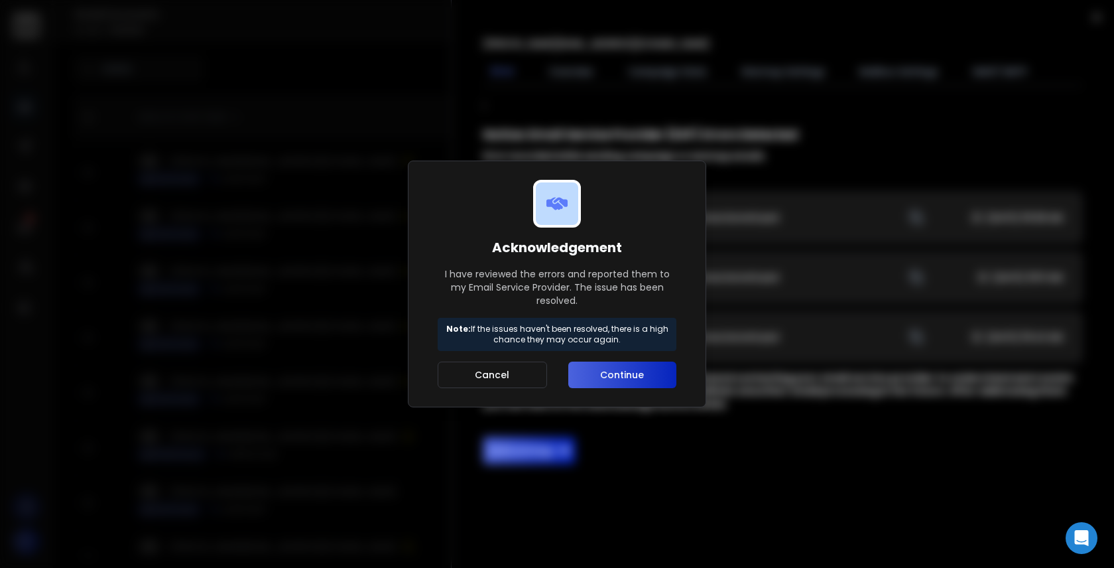
click at [643, 375] on button "Continue" at bounding box center [622, 375] width 108 height 27
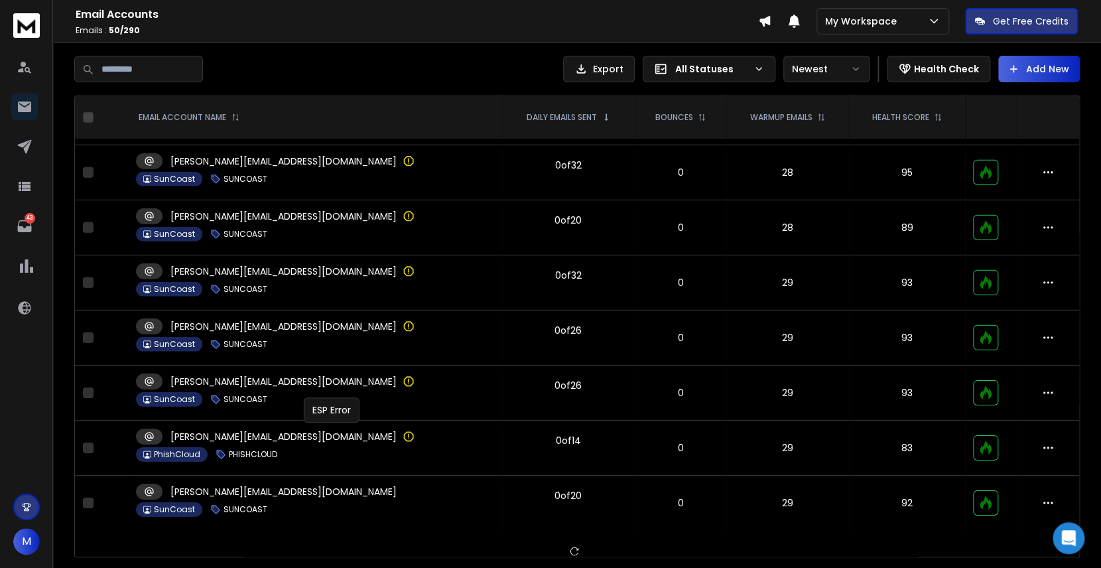
click at [402, 434] on icon at bounding box center [408, 436] width 13 height 13
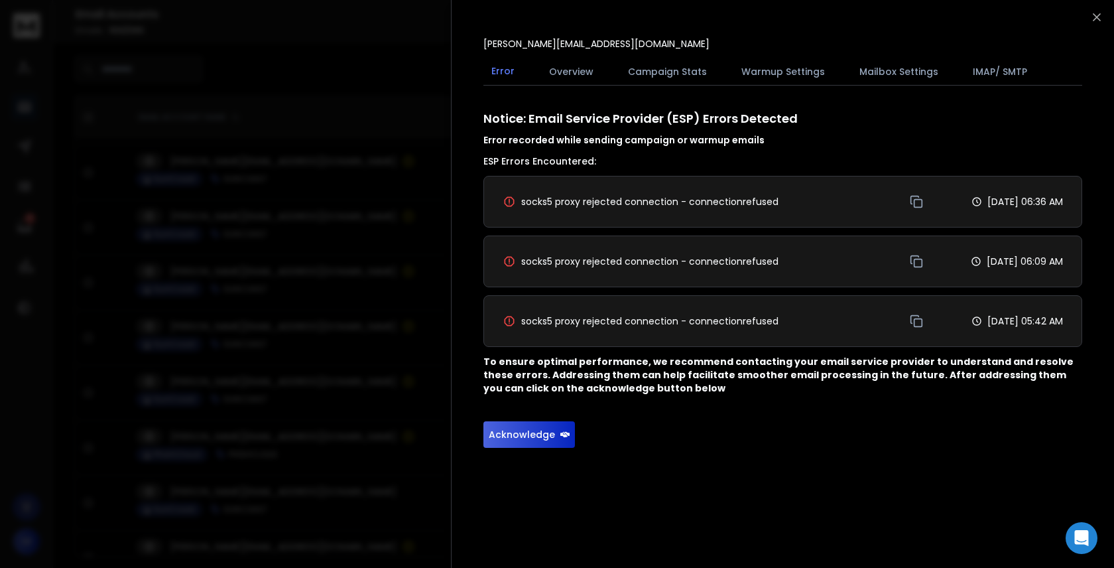
click at [545, 427] on button "Acknowledge" at bounding box center [530, 434] width 92 height 27
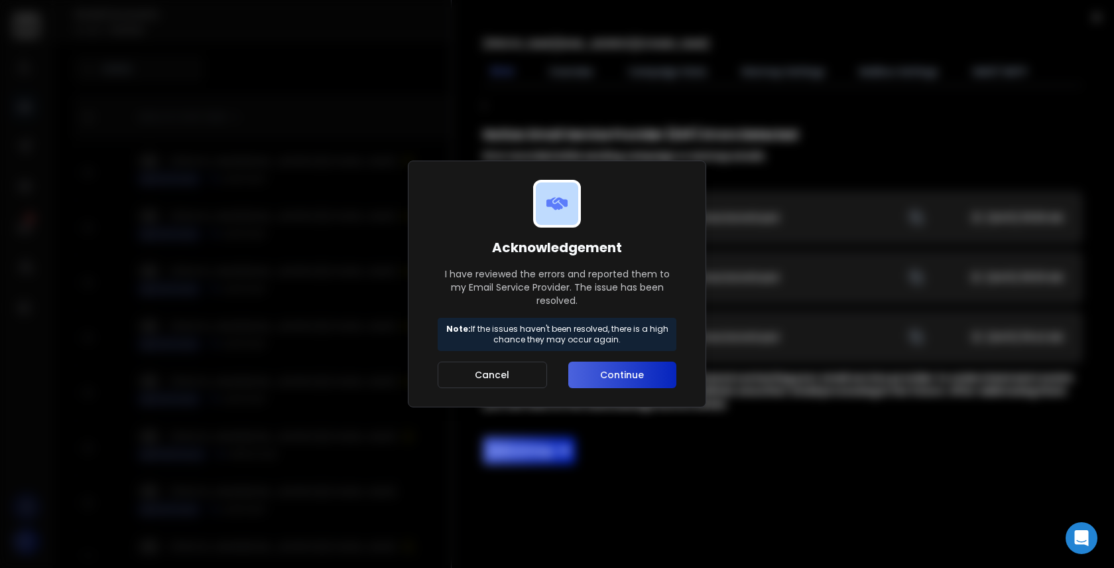
click at [612, 377] on button "Continue" at bounding box center [622, 375] width 108 height 27
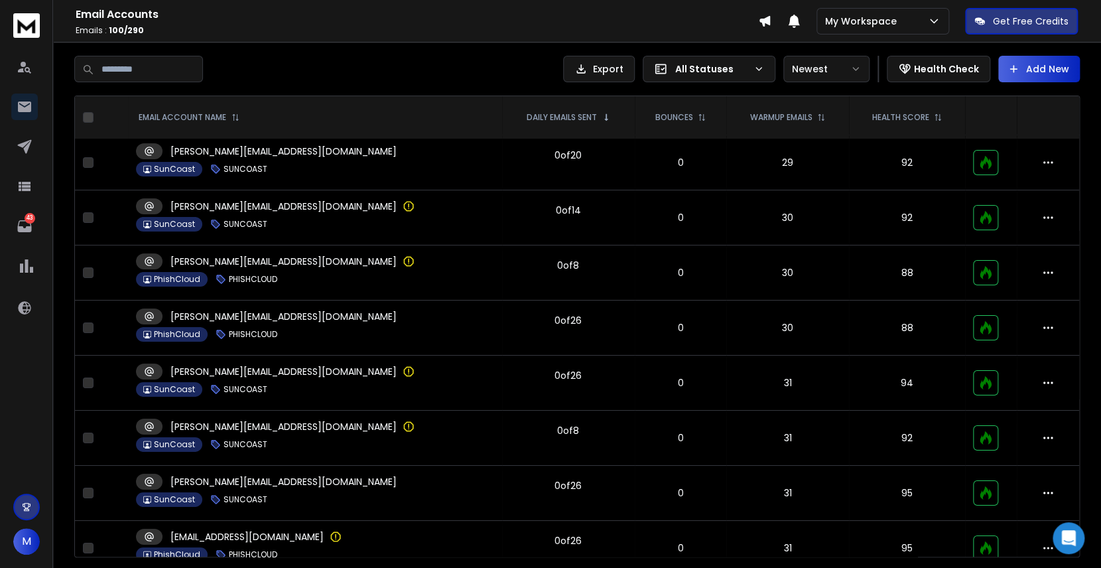
scroll to position [2237, 0]
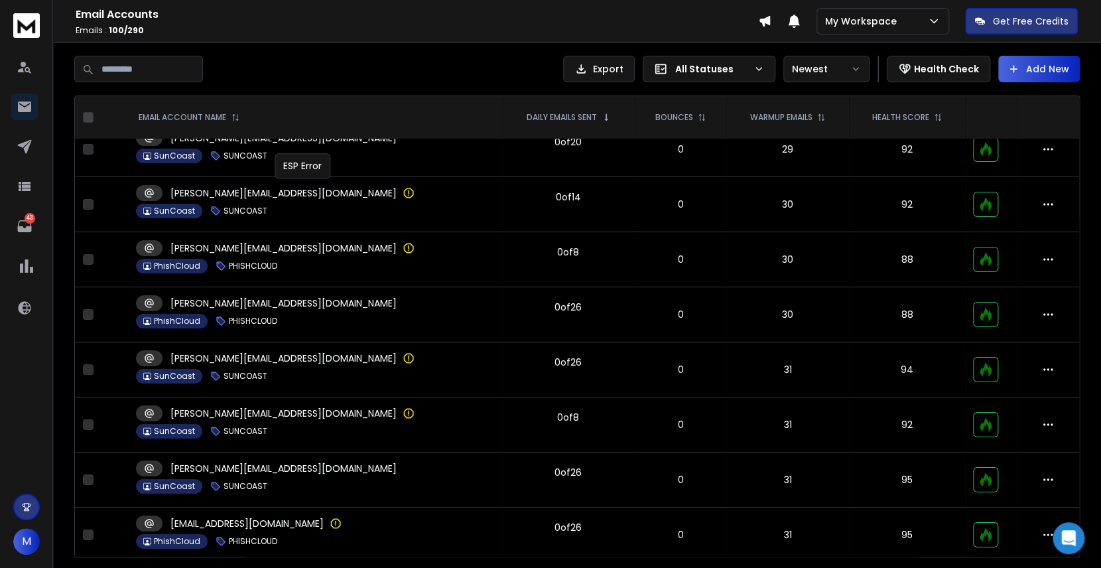
click at [404, 188] on icon at bounding box center [409, 193] width 10 height 10
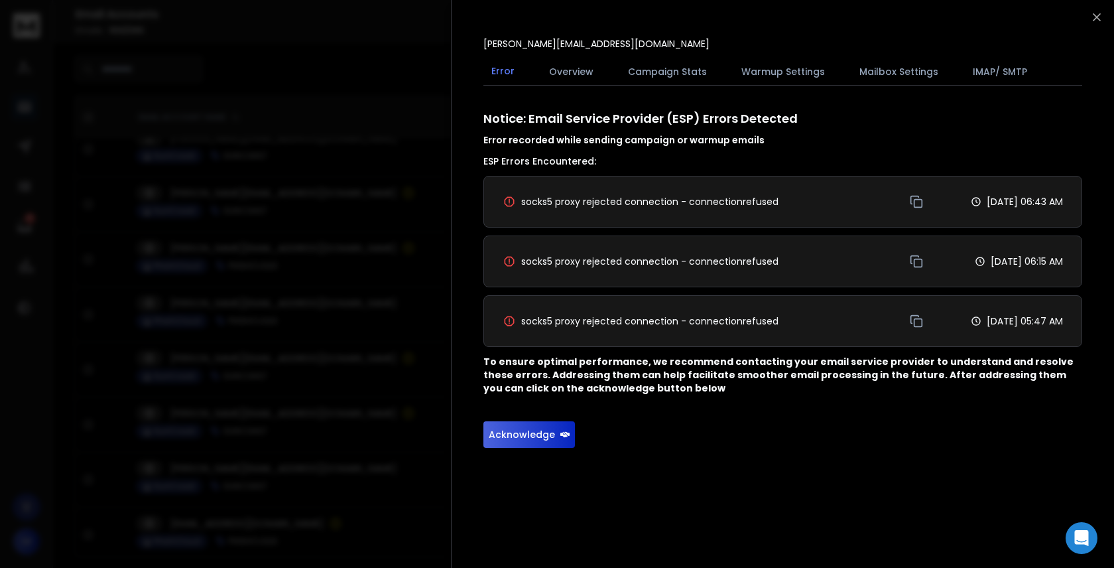
click at [525, 437] on button "Acknowledge" at bounding box center [530, 434] width 92 height 27
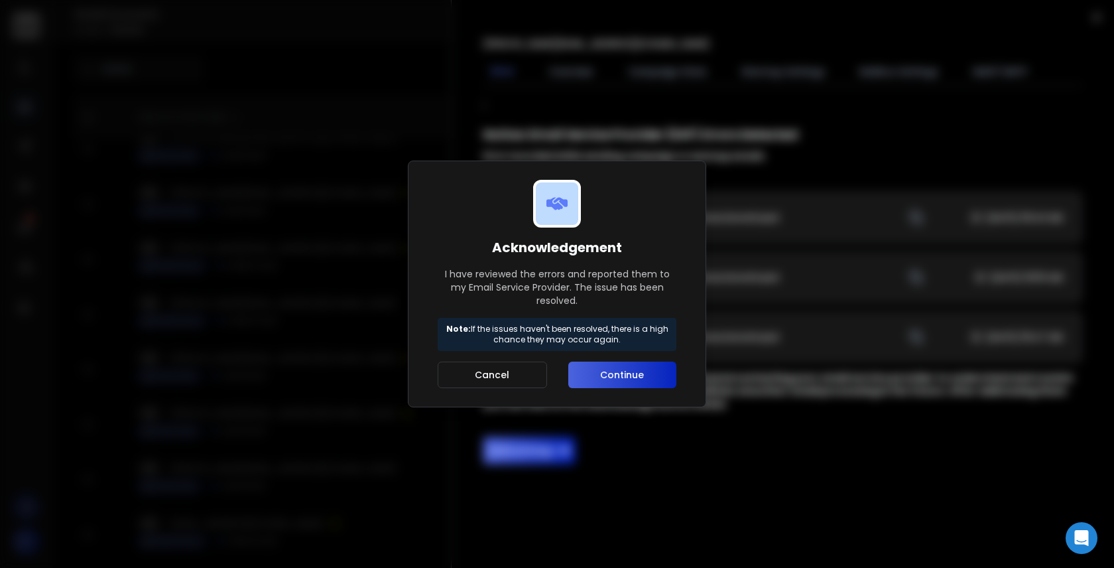
click at [598, 367] on button "Continue" at bounding box center [622, 375] width 108 height 27
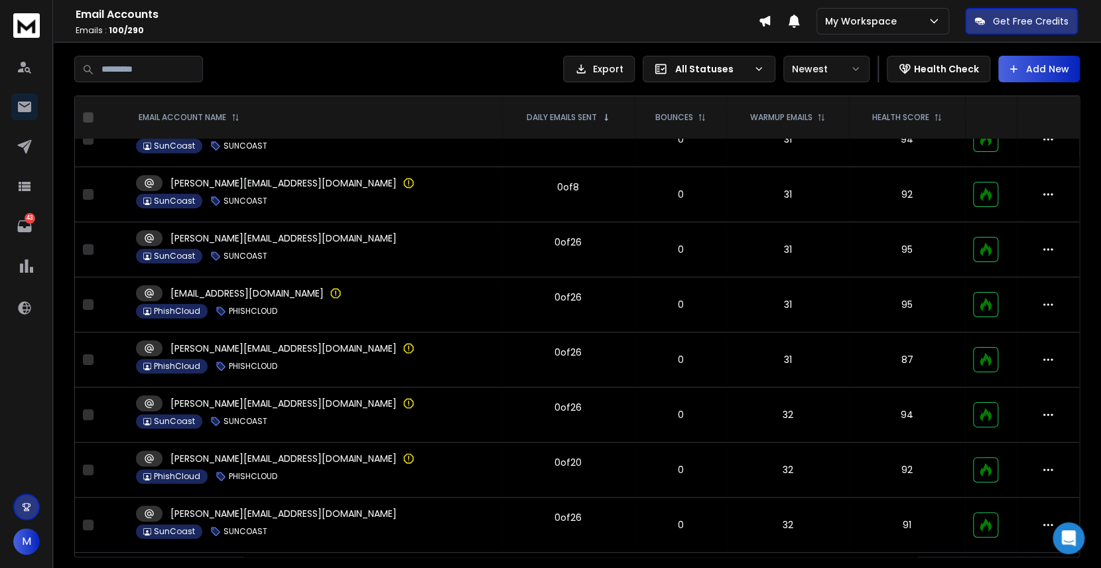
scroll to position [2503, 0]
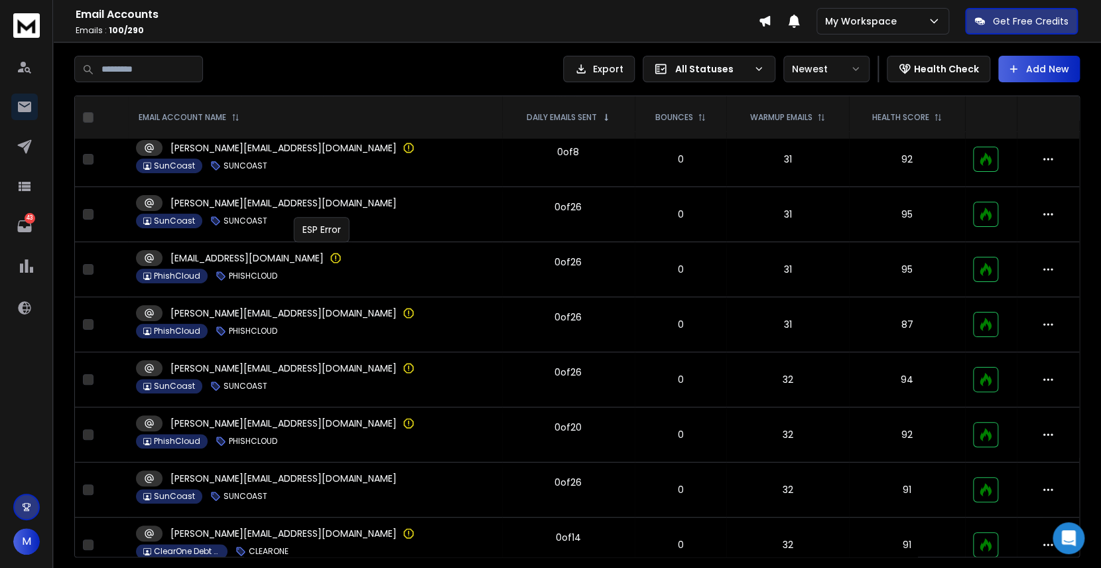
click at [329, 253] on icon at bounding box center [335, 257] width 13 height 13
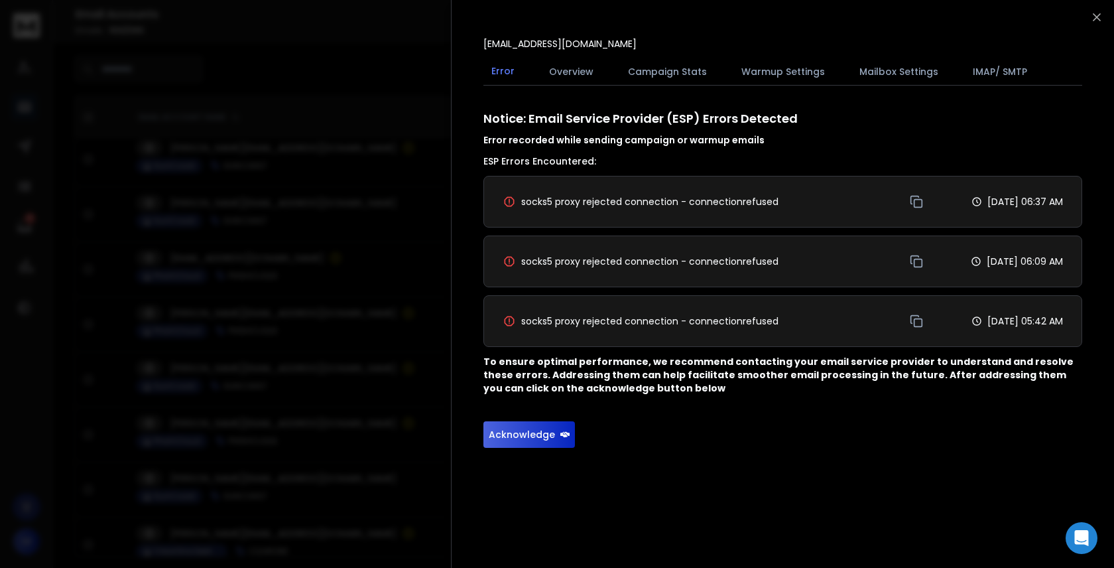
click at [529, 433] on button "Acknowledge" at bounding box center [530, 434] width 92 height 27
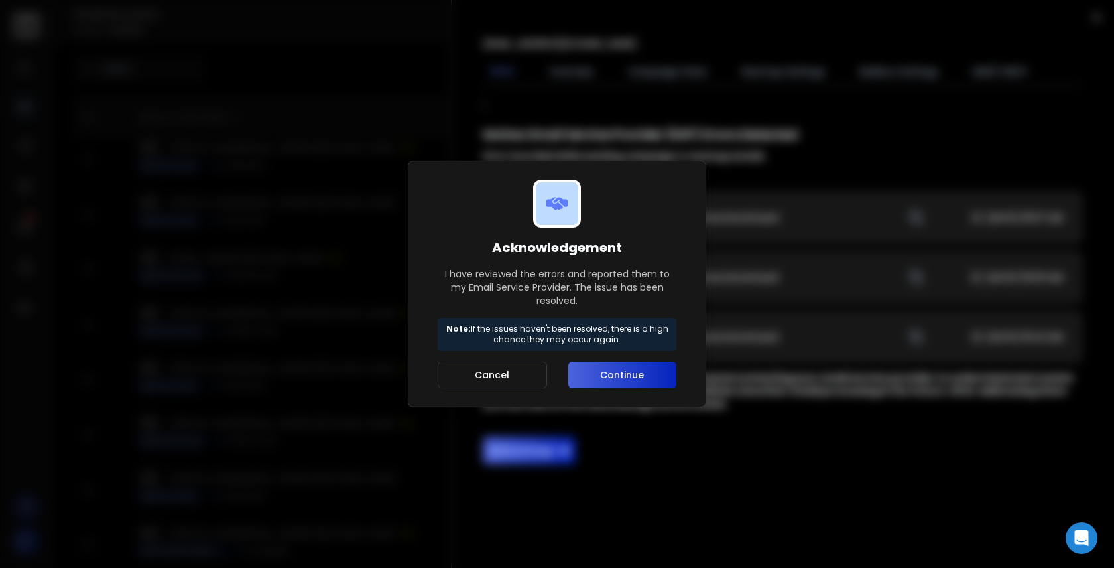
click at [613, 364] on button "Continue" at bounding box center [622, 375] width 108 height 27
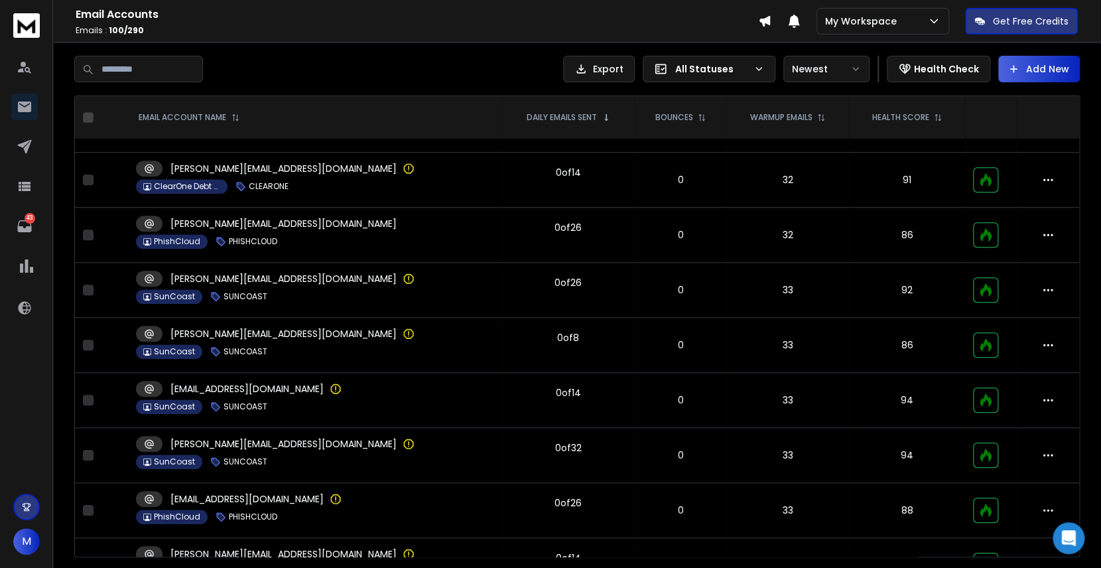
scroll to position [2945, 0]
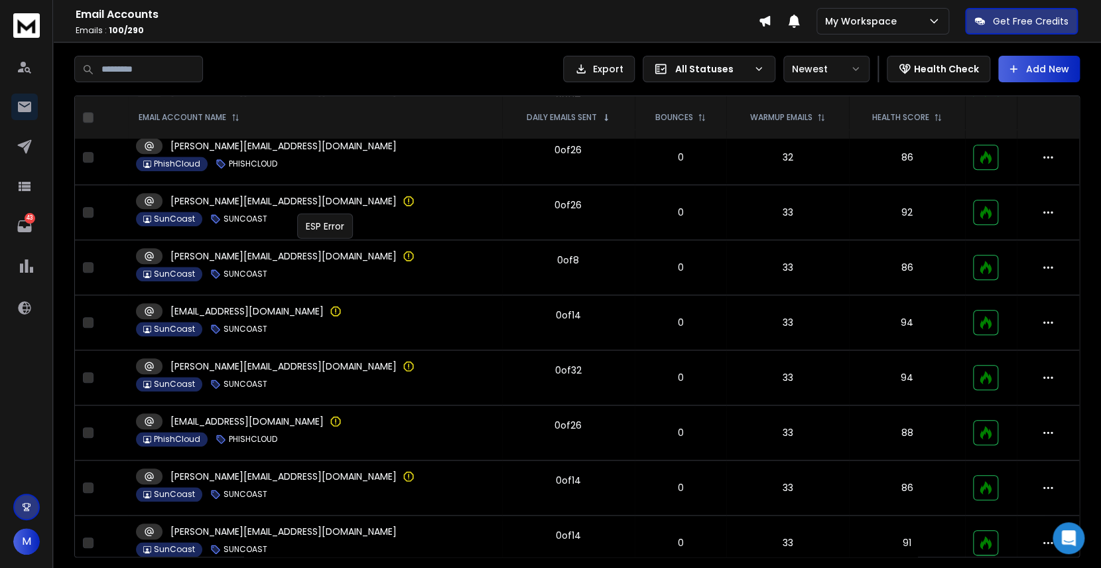
click at [408, 253] on icon at bounding box center [408, 255] width 1 height 4
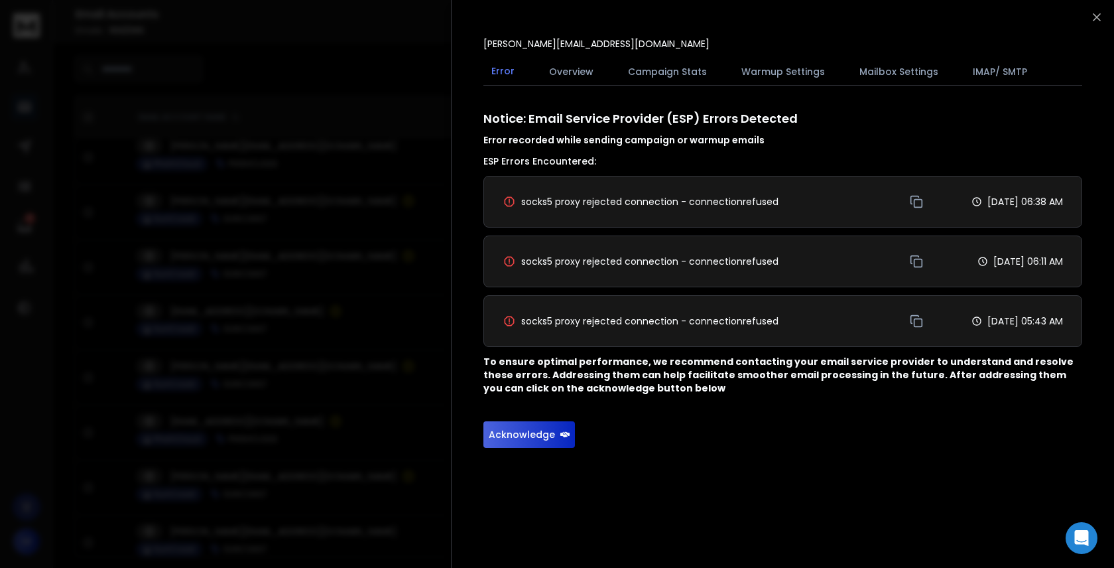
click at [529, 442] on button "Acknowledge" at bounding box center [530, 434] width 92 height 27
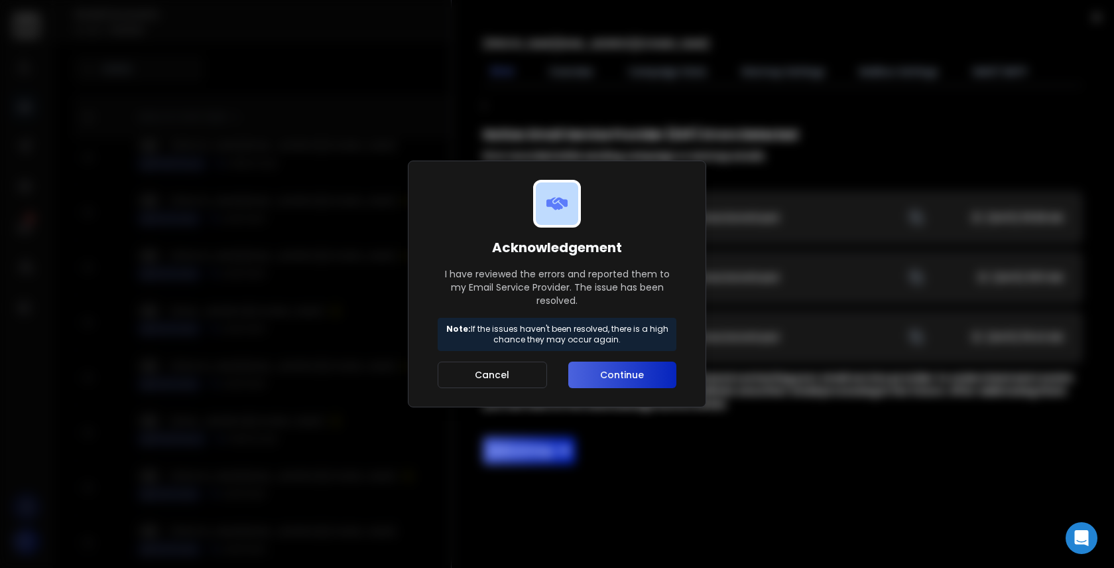
click at [604, 377] on button "Continue" at bounding box center [622, 375] width 108 height 27
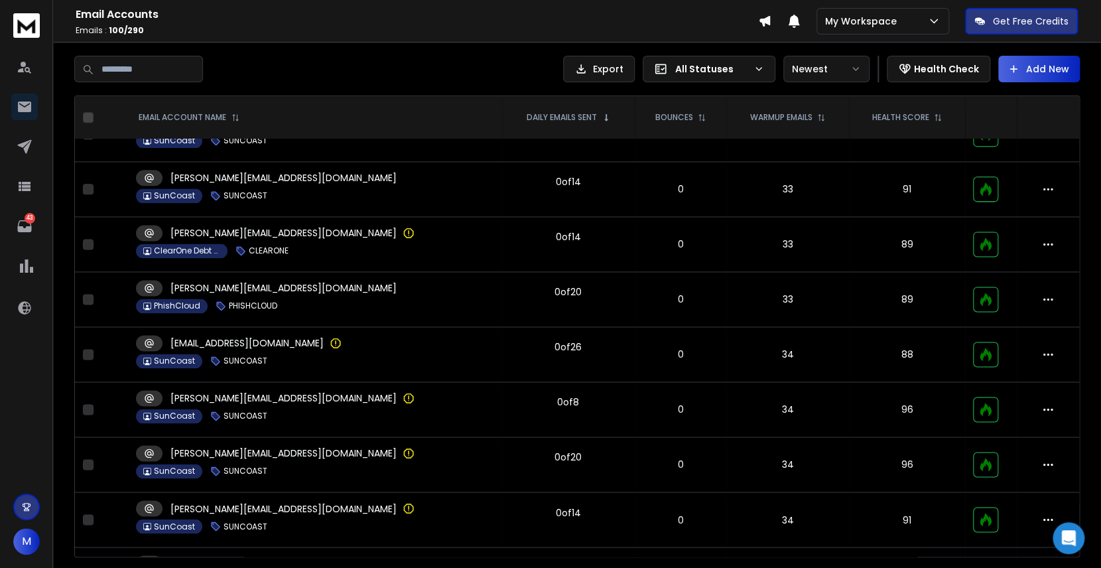
scroll to position [3476, 0]
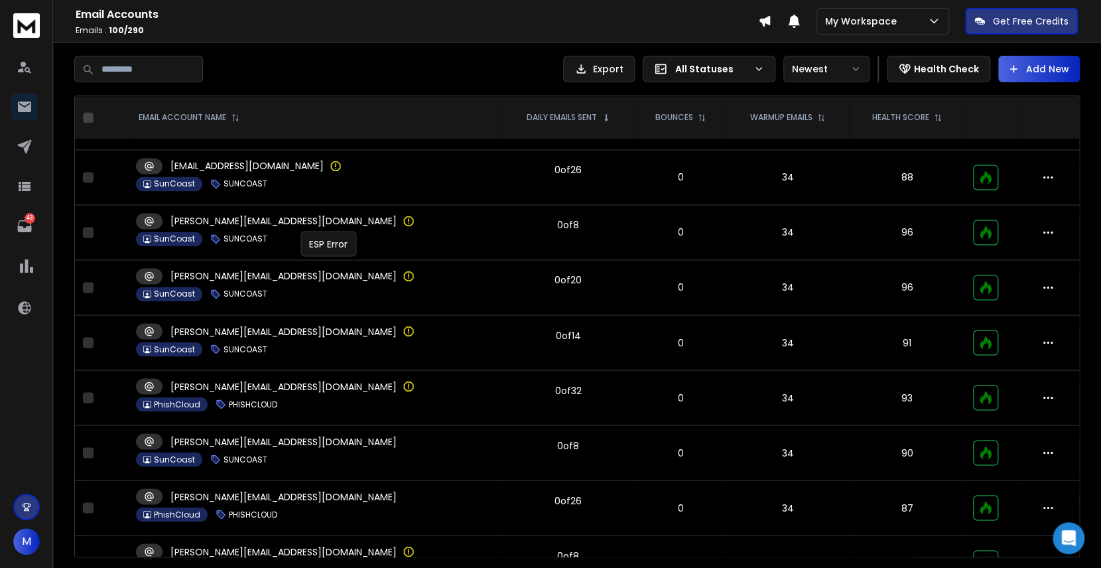
click at [402, 269] on icon at bounding box center [408, 275] width 13 height 13
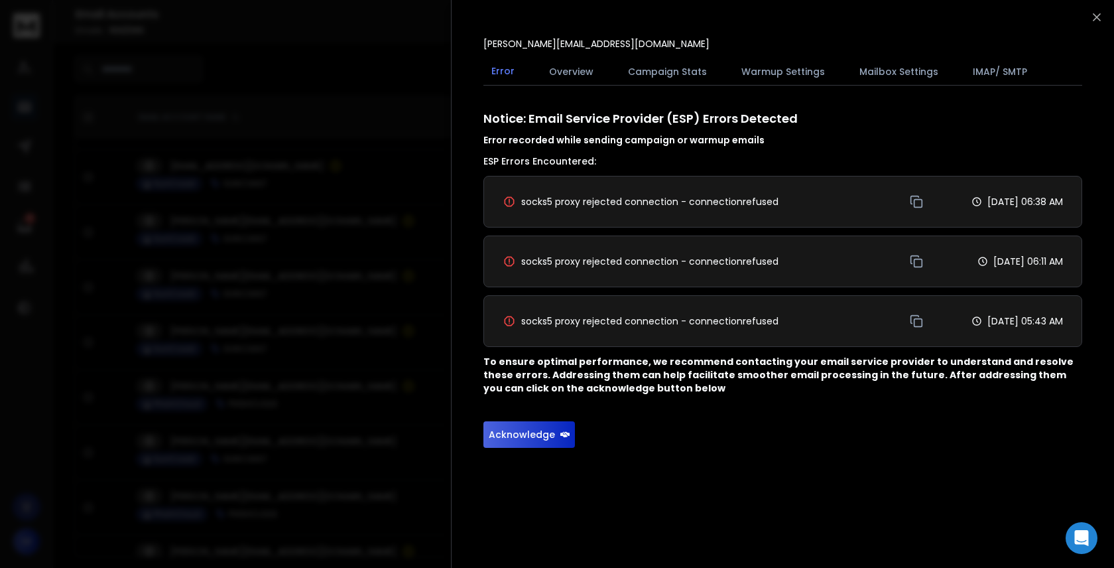
click at [529, 433] on button "Acknowledge" at bounding box center [530, 434] width 92 height 27
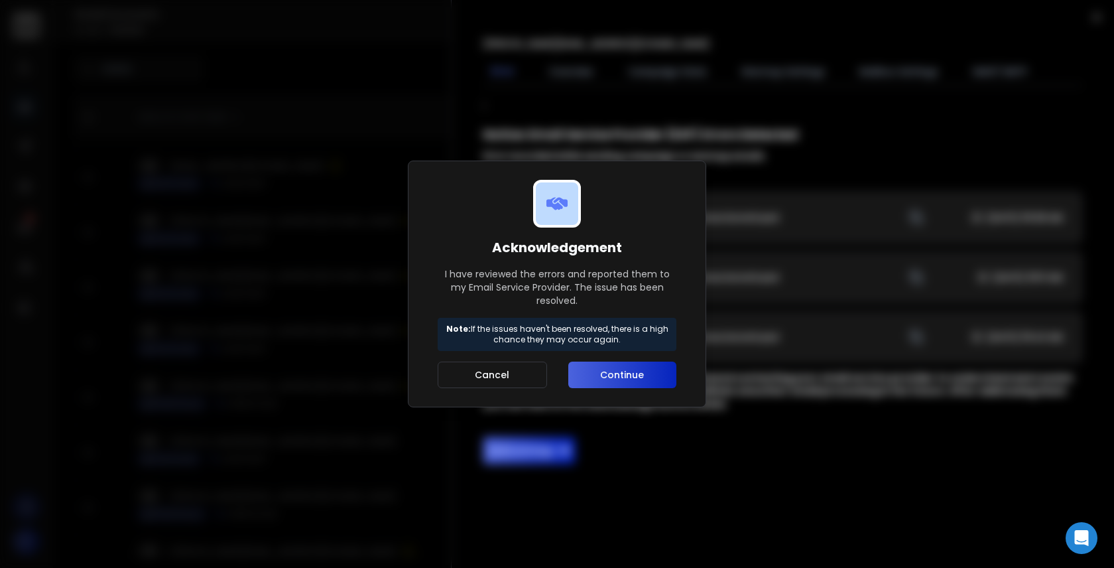
click at [588, 374] on button "Continue" at bounding box center [622, 375] width 108 height 27
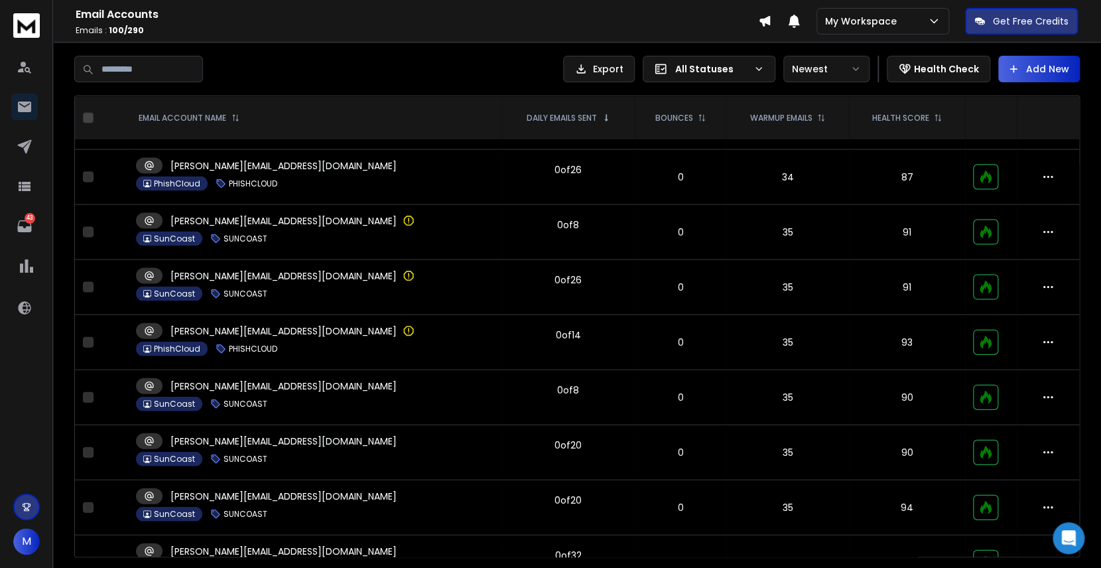
scroll to position [3918, 0]
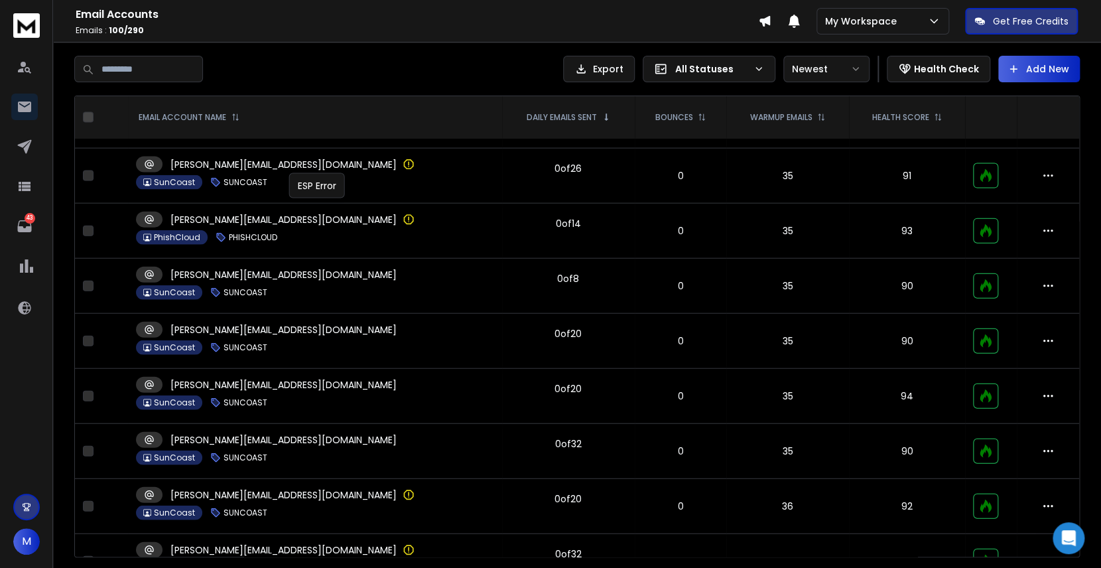
click at [408, 217] on icon at bounding box center [408, 219] width 1 height 4
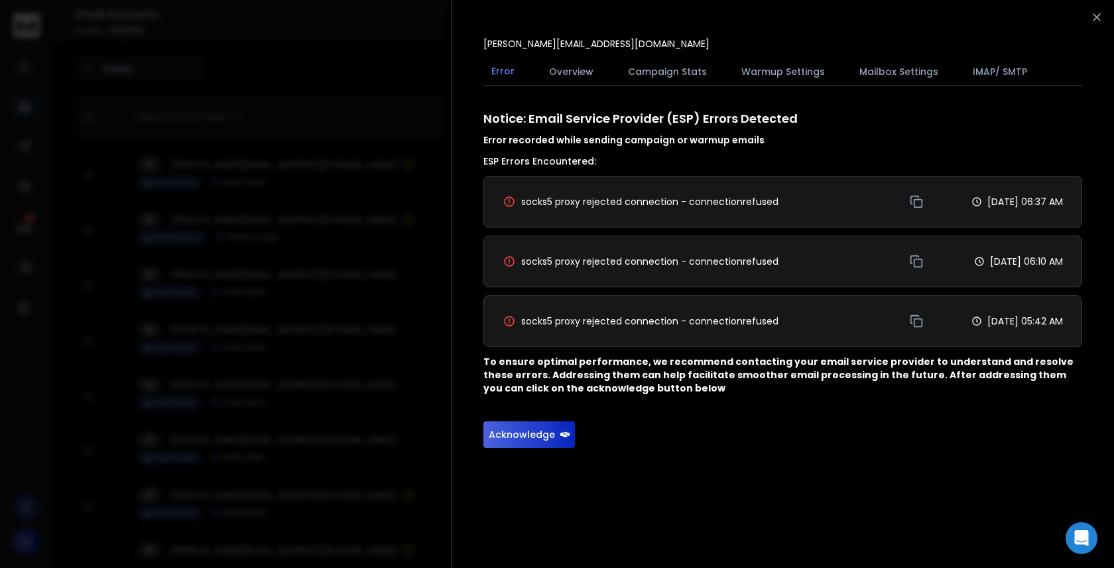
click at [542, 431] on button "Acknowledge" at bounding box center [530, 434] width 92 height 27
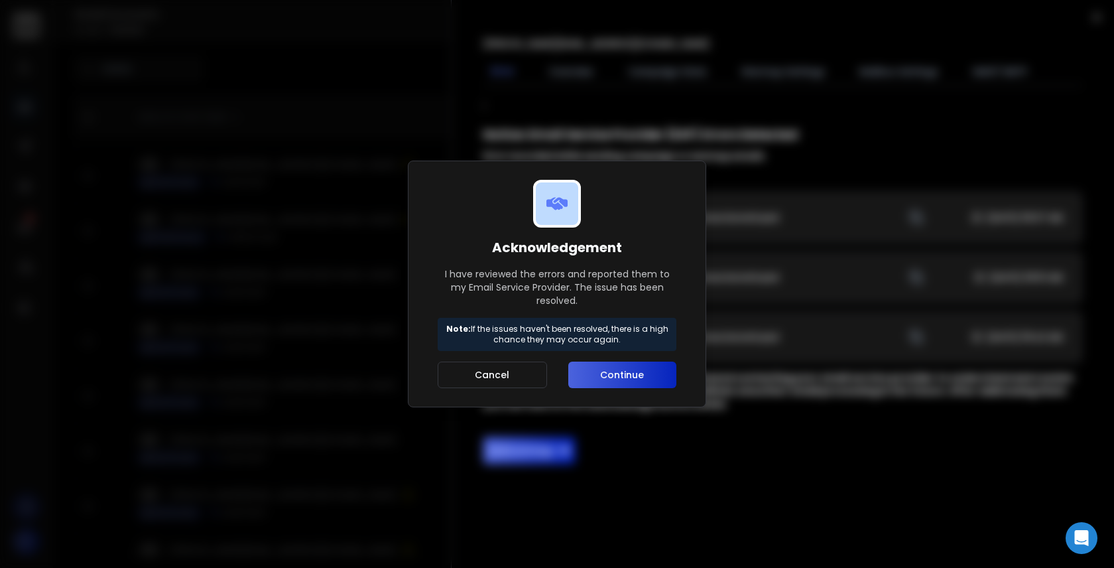
click at [624, 355] on div "Acknowledgement I have reviewed the errors and reported them to my Email Servic…" at bounding box center [557, 284] width 239 height 208
click at [620, 371] on button "Continue" at bounding box center [622, 375] width 108 height 27
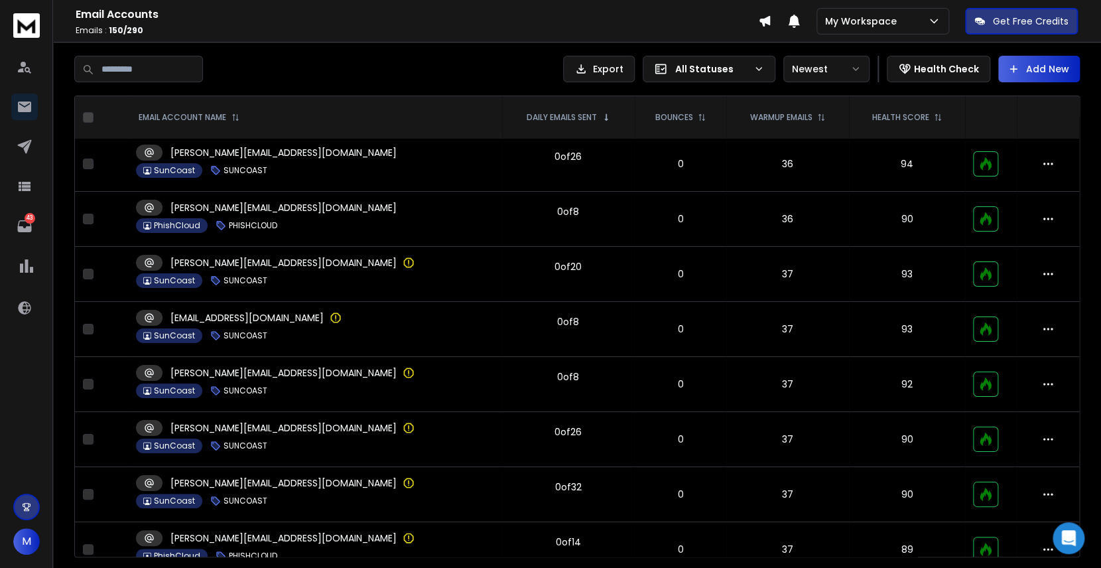
scroll to position [4891, 0]
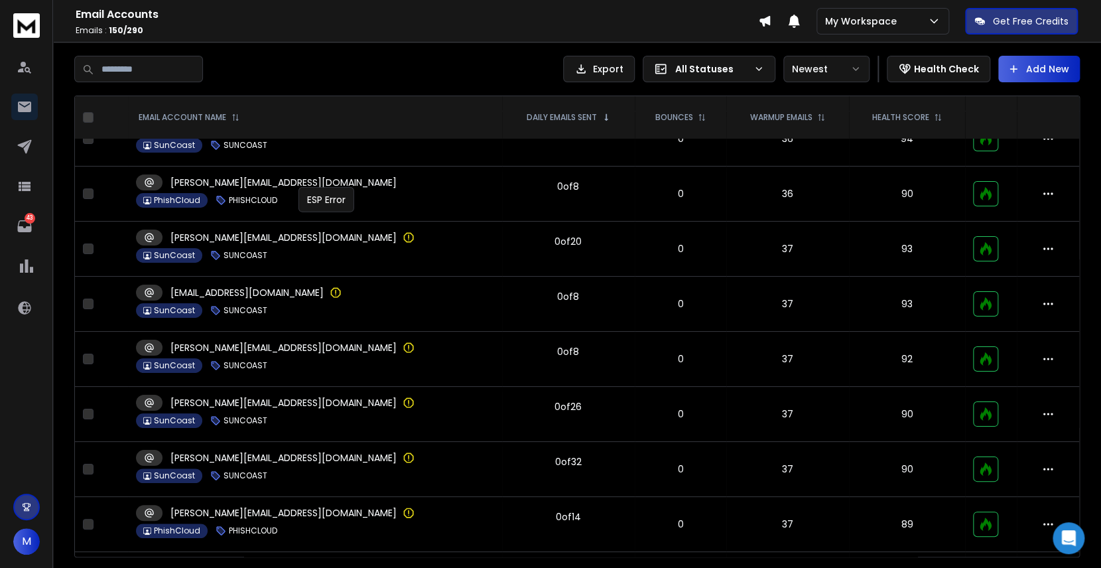
click at [402, 231] on icon at bounding box center [408, 237] width 13 height 13
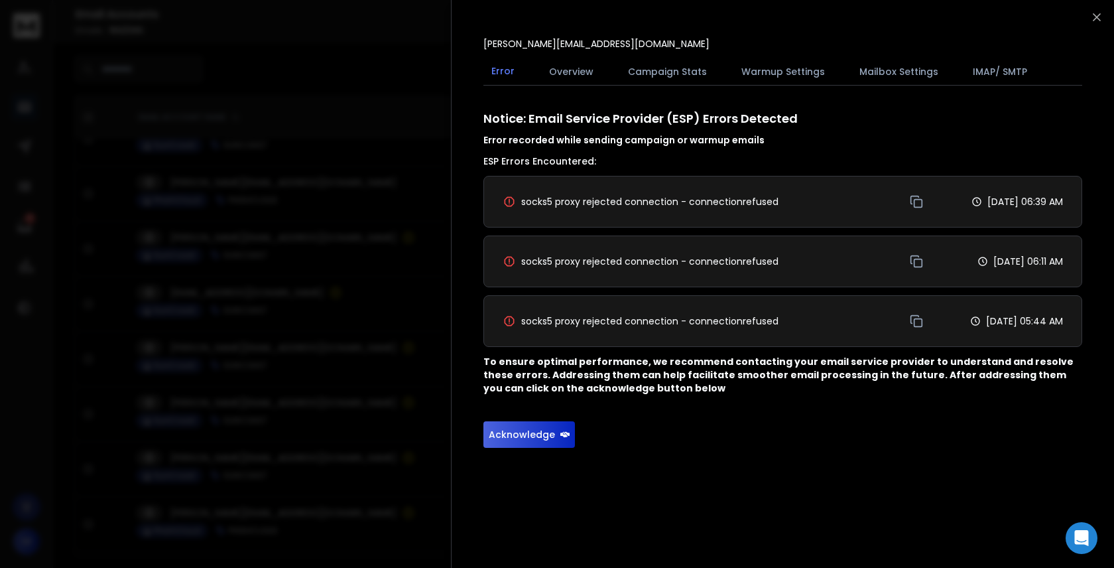
click at [541, 425] on button "Acknowledge" at bounding box center [530, 434] width 92 height 27
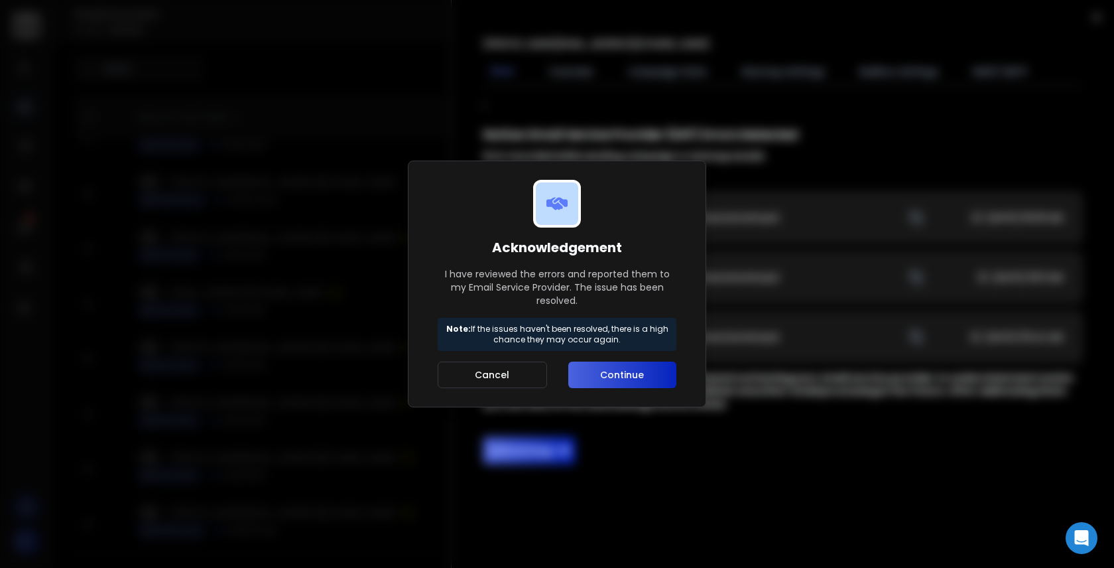
click at [624, 378] on button "Continue" at bounding box center [622, 375] width 108 height 27
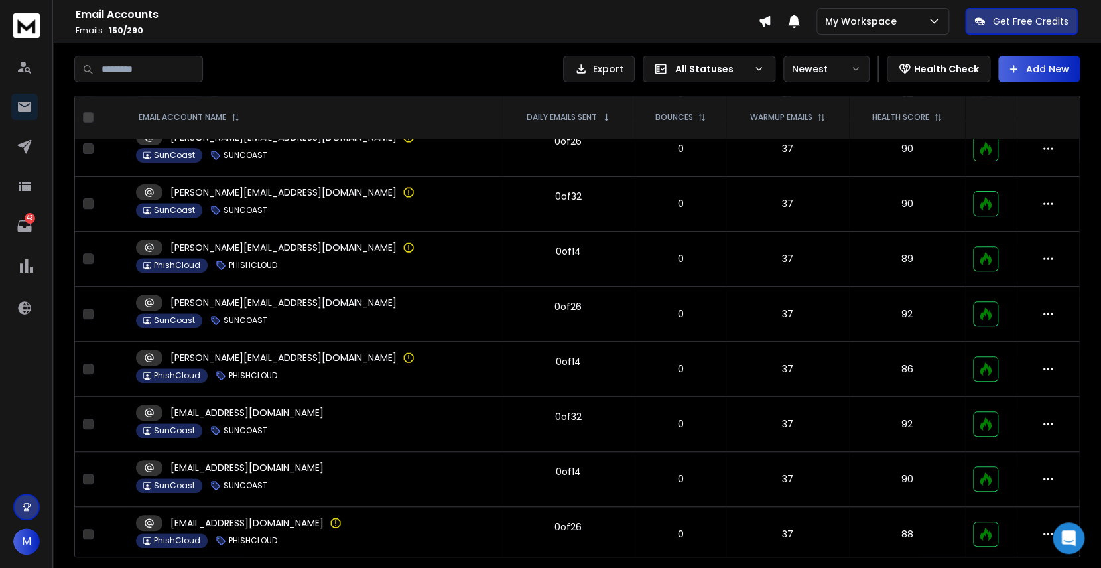
scroll to position [5422, 0]
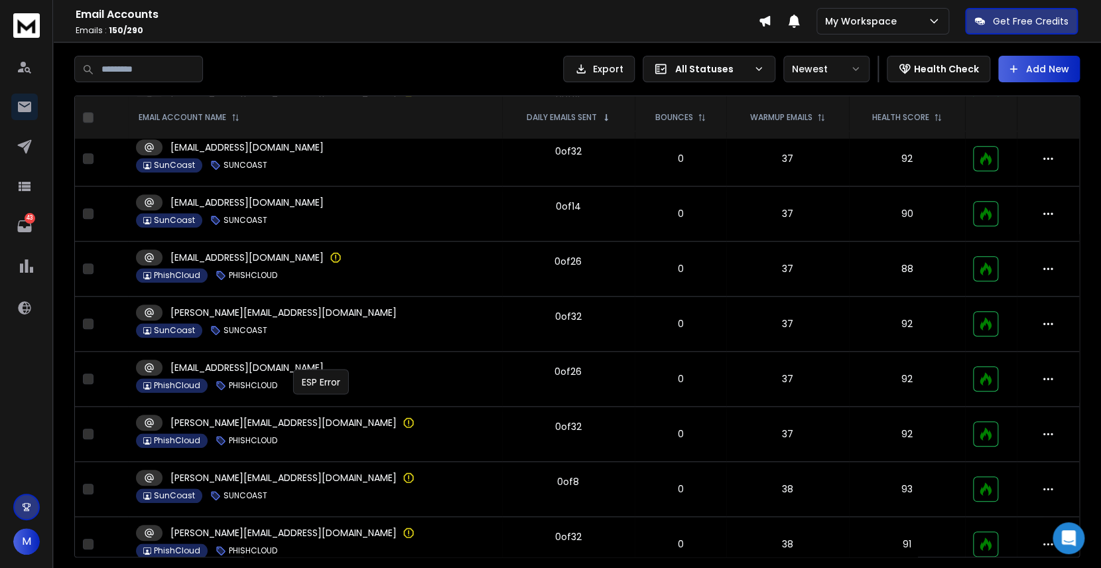
click at [402, 416] on icon at bounding box center [408, 422] width 13 height 13
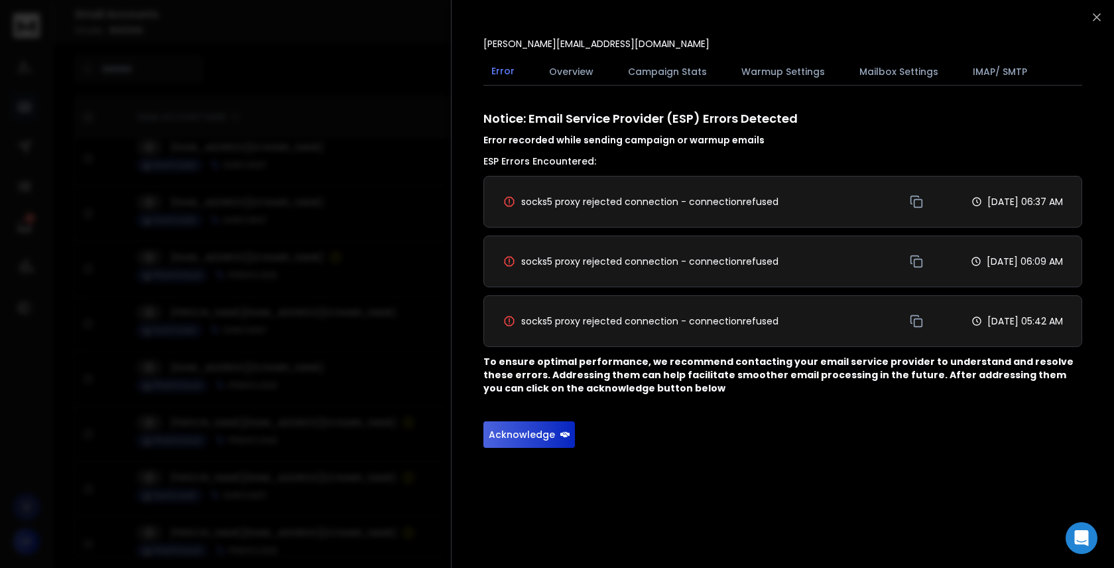
click at [531, 427] on button "Acknowledge" at bounding box center [530, 434] width 92 height 27
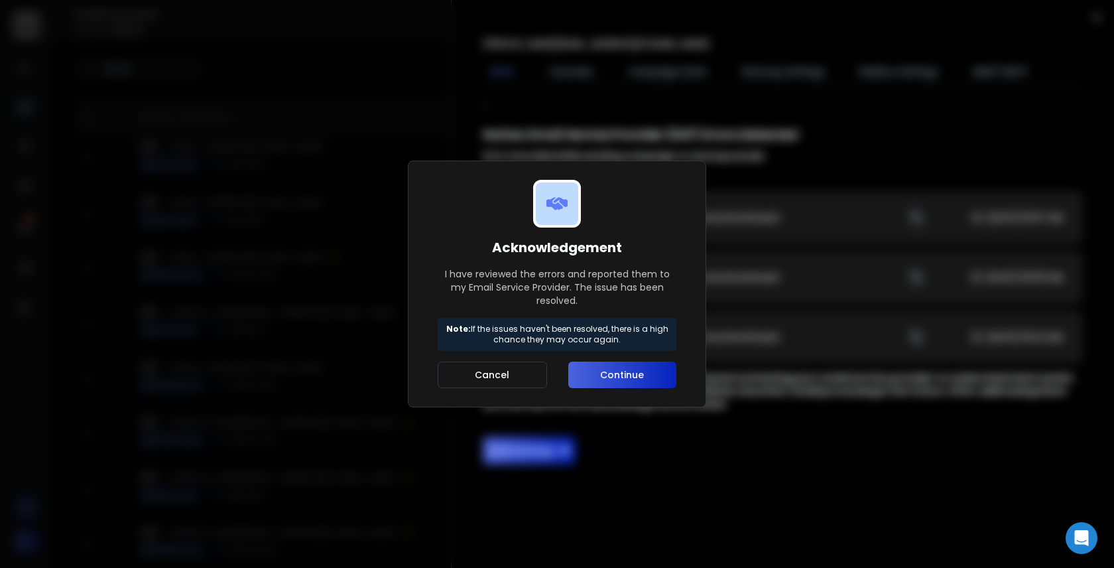
click at [615, 373] on button "Continue" at bounding box center [622, 375] width 108 height 27
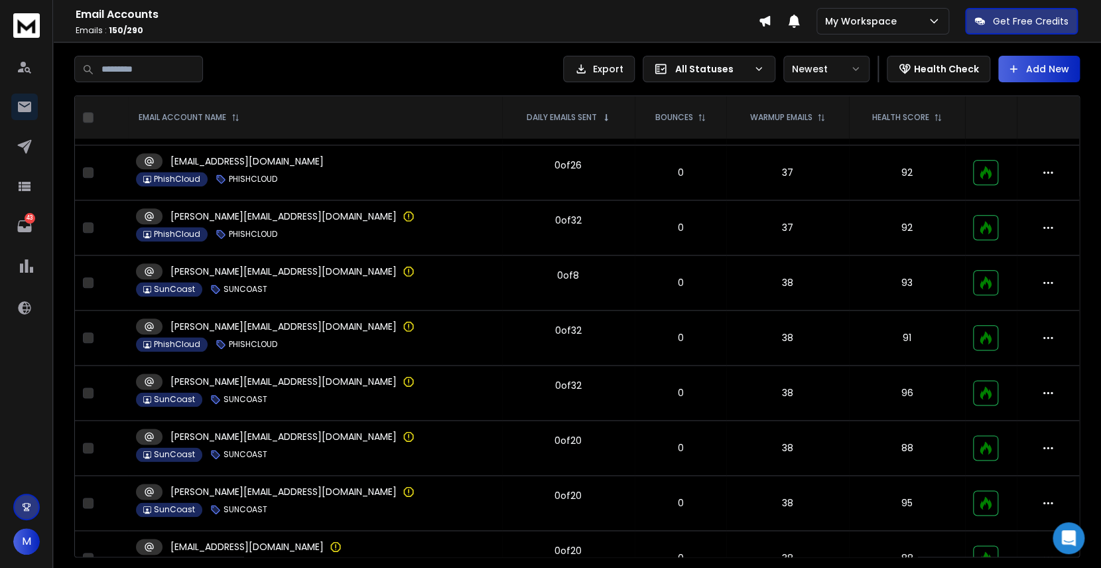
scroll to position [5687, 0]
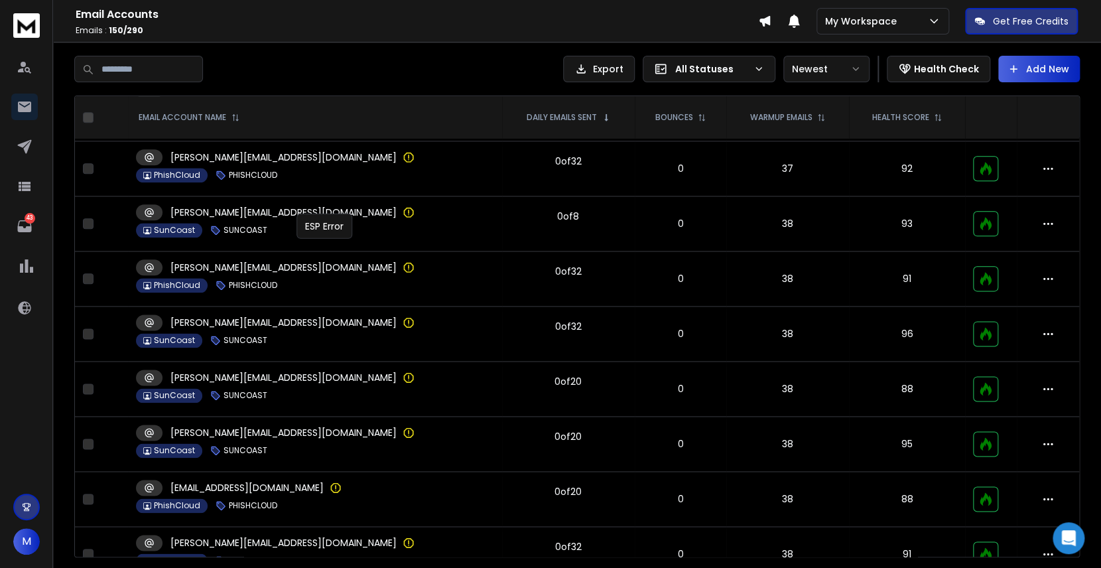
click at [402, 261] on icon at bounding box center [408, 267] width 13 height 13
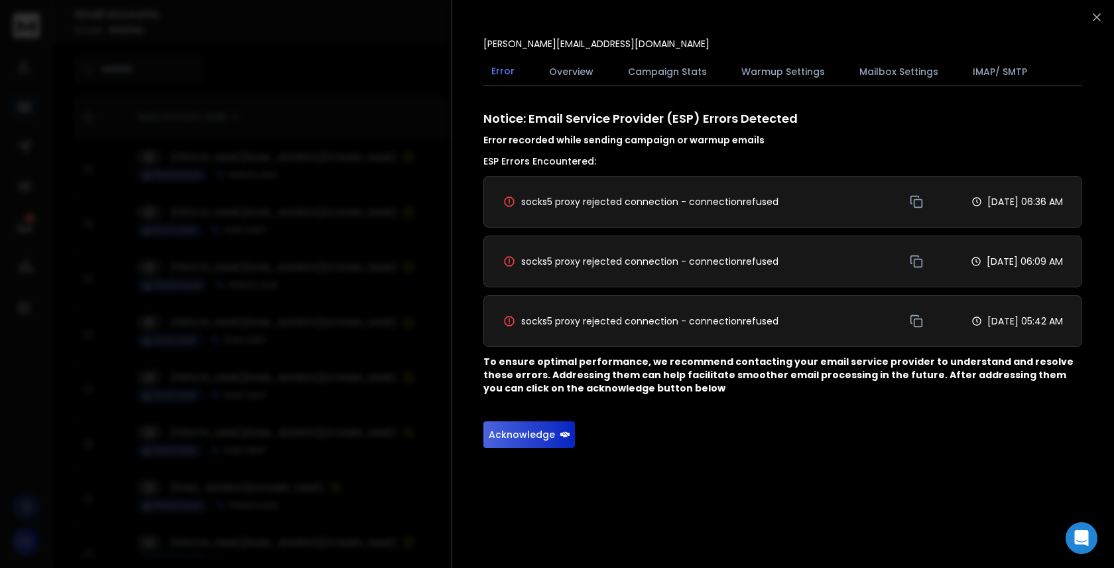
click at [525, 438] on button "Acknowledge" at bounding box center [530, 434] width 92 height 27
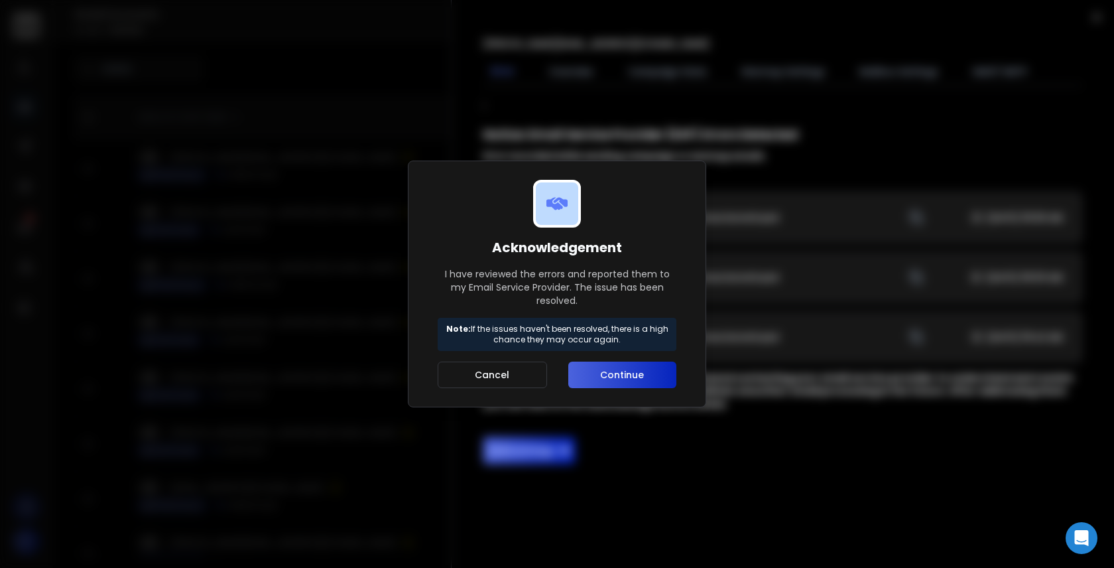
click at [580, 379] on button "Continue" at bounding box center [622, 375] width 108 height 27
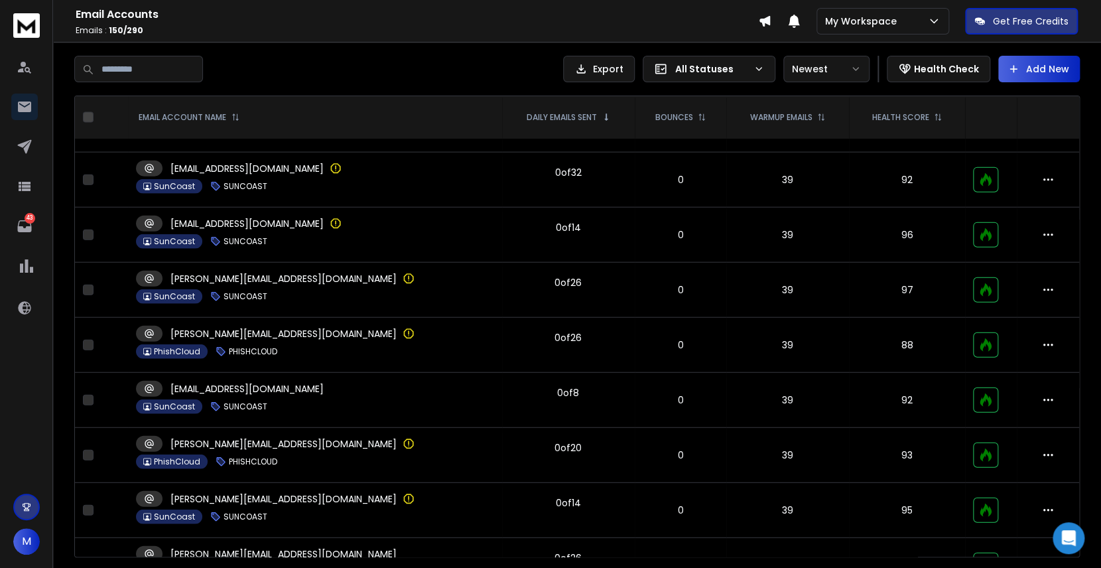
scroll to position [6483, 0]
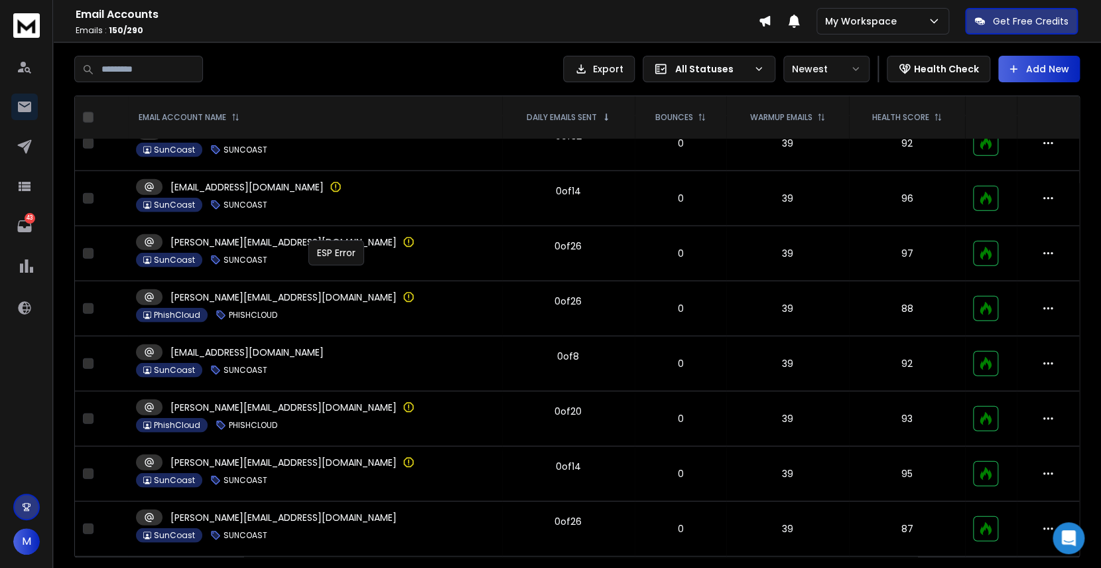
click at [402, 291] on icon at bounding box center [408, 297] width 13 height 13
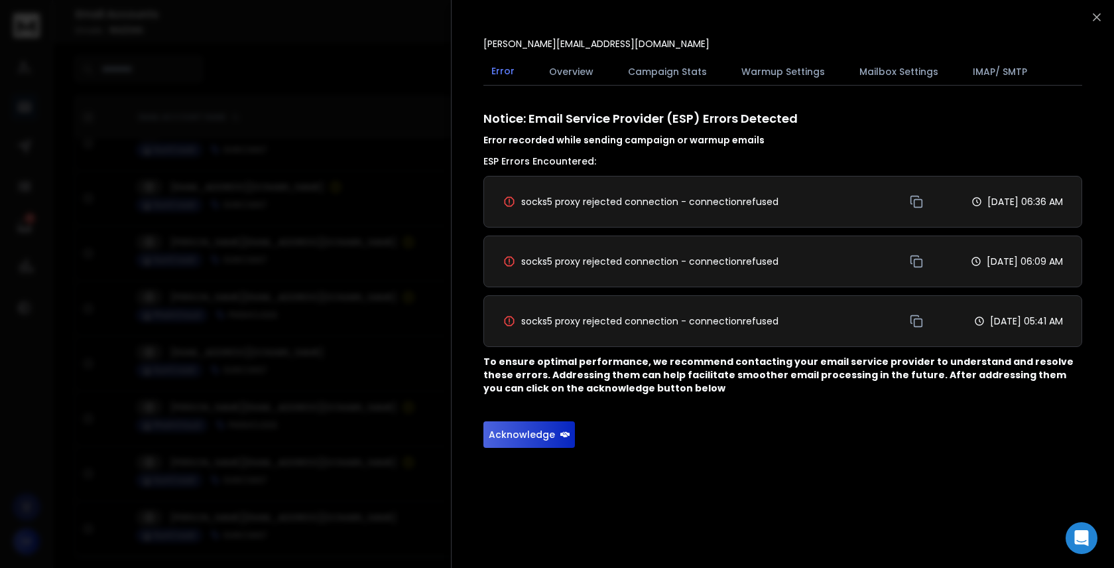
click at [541, 429] on button "Acknowledge" at bounding box center [530, 434] width 92 height 27
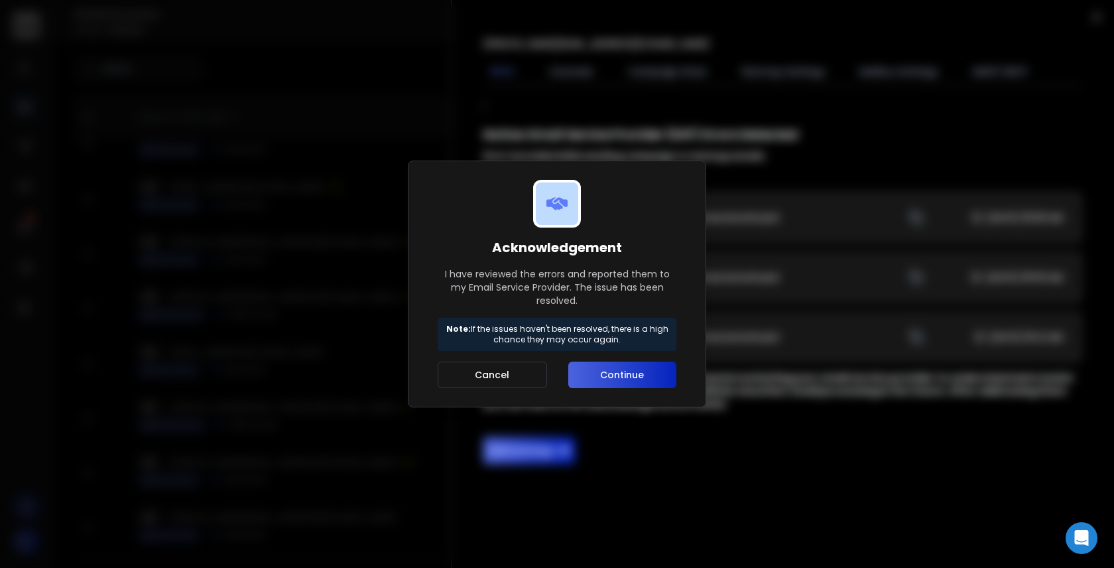
click at [626, 369] on button "Continue" at bounding box center [622, 375] width 108 height 27
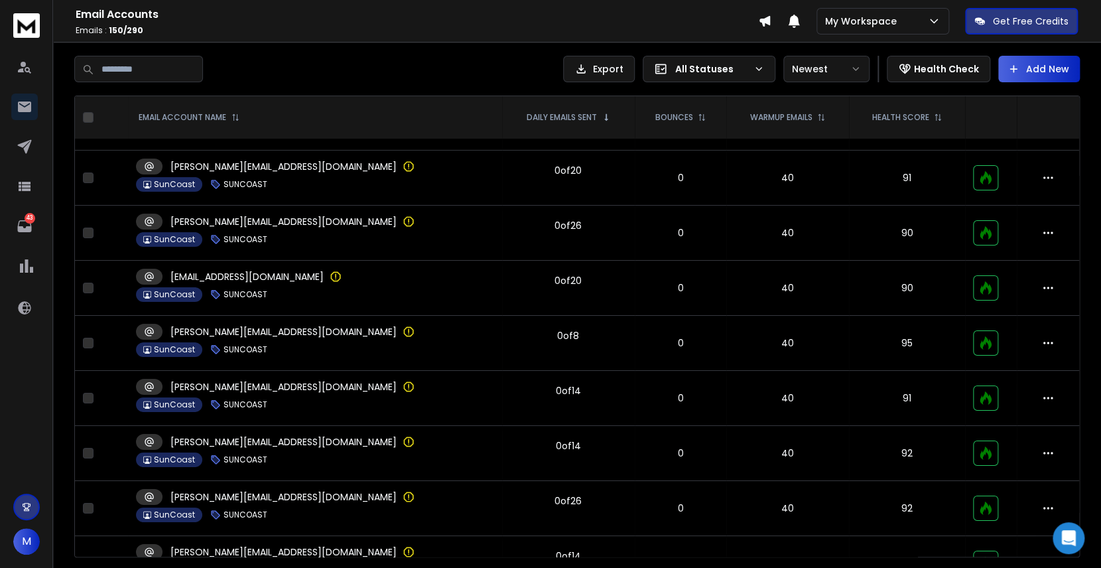
scroll to position [7191, 0]
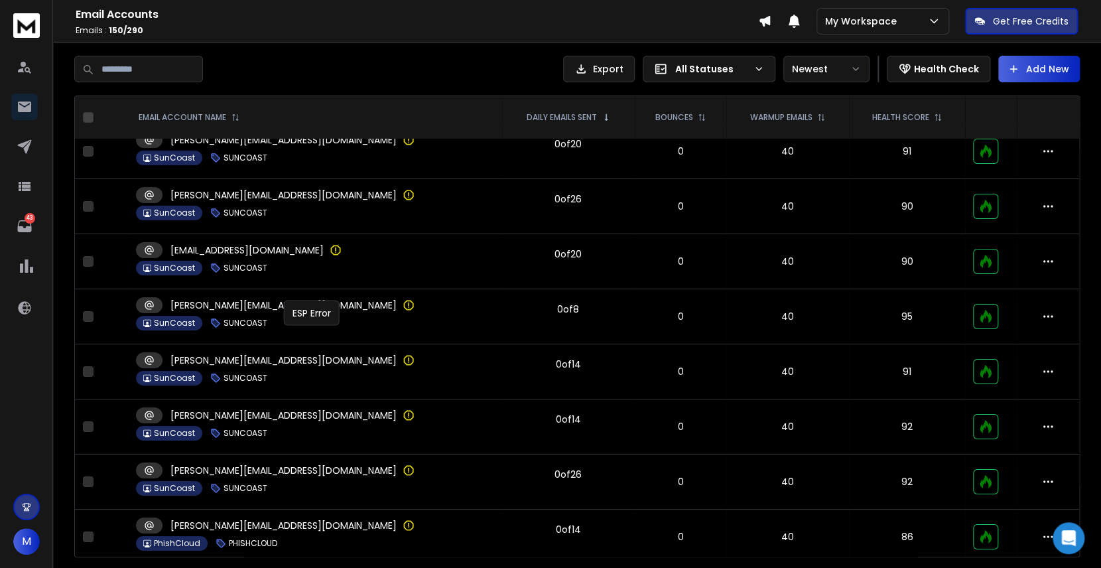
click at [402, 354] on icon at bounding box center [408, 360] width 13 height 13
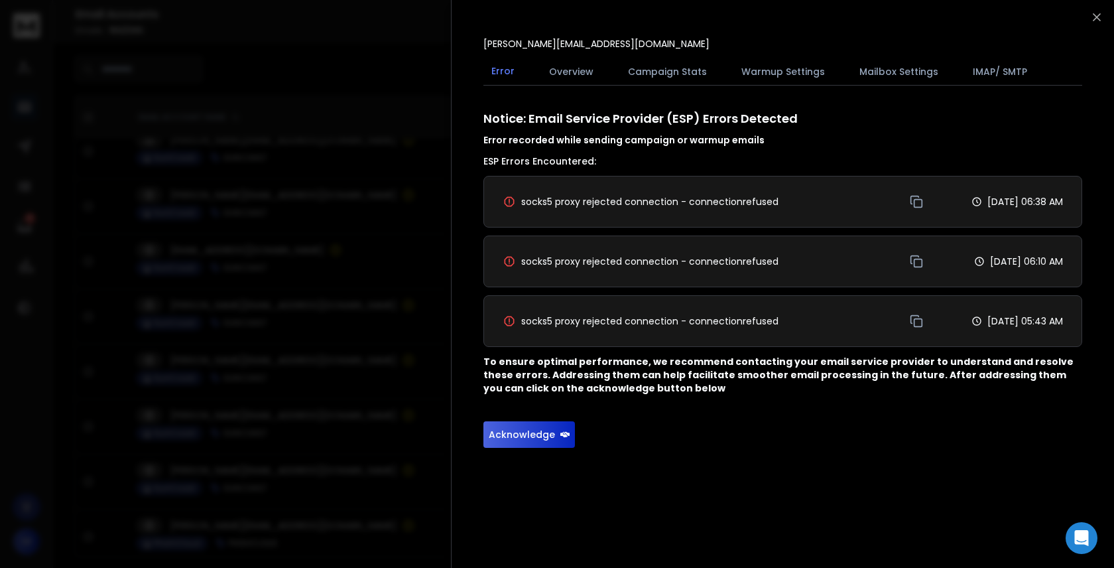
click at [527, 433] on button "Acknowledge" at bounding box center [530, 434] width 92 height 27
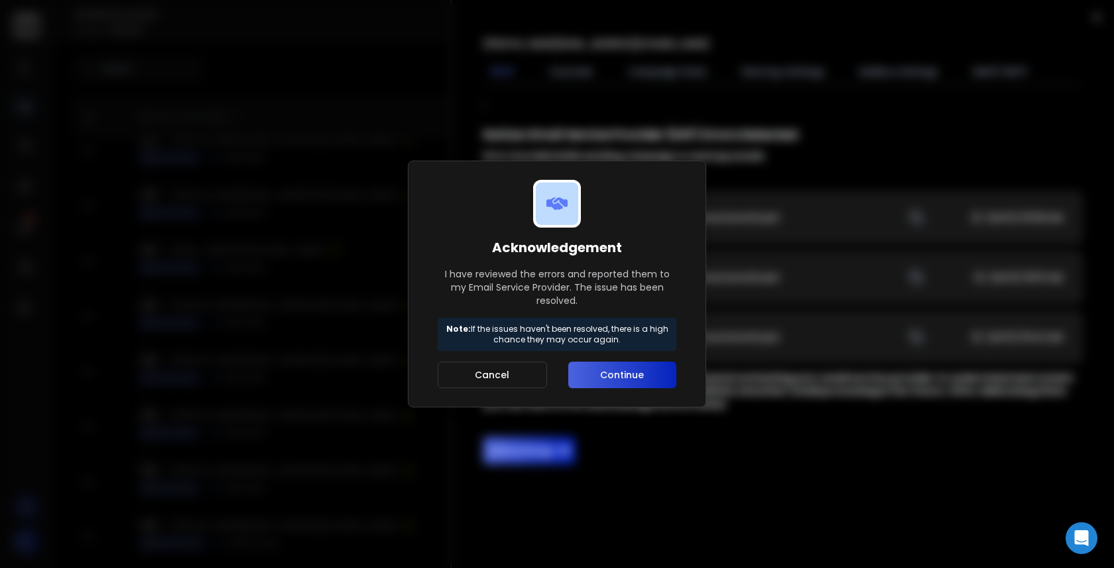
click at [622, 383] on button "Continue" at bounding box center [622, 375] width 108 height 27
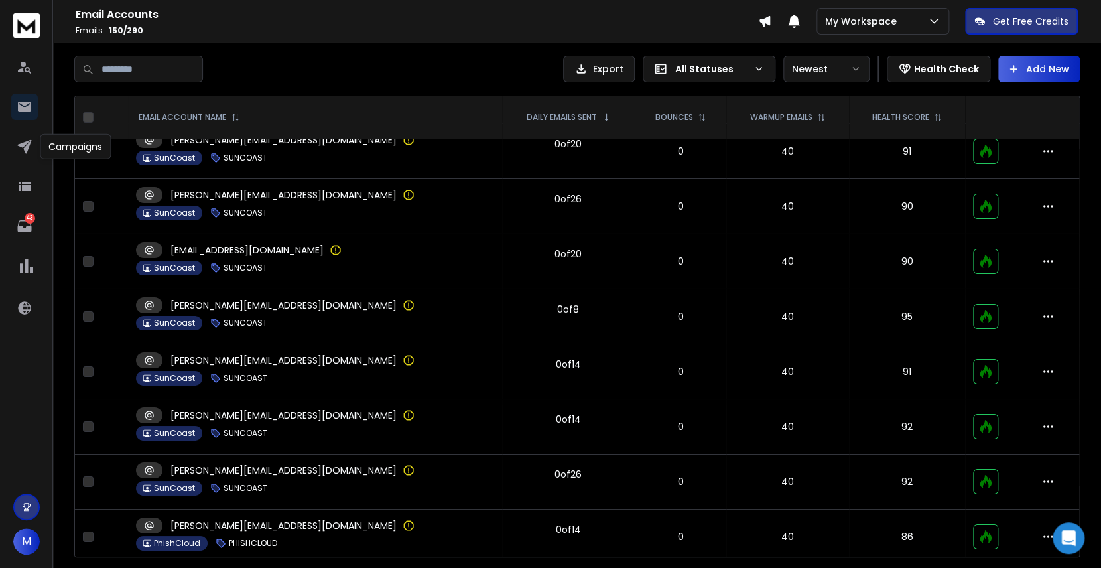
click at [33, 152] on link at bounding box center [24, 146] width 27 height 27
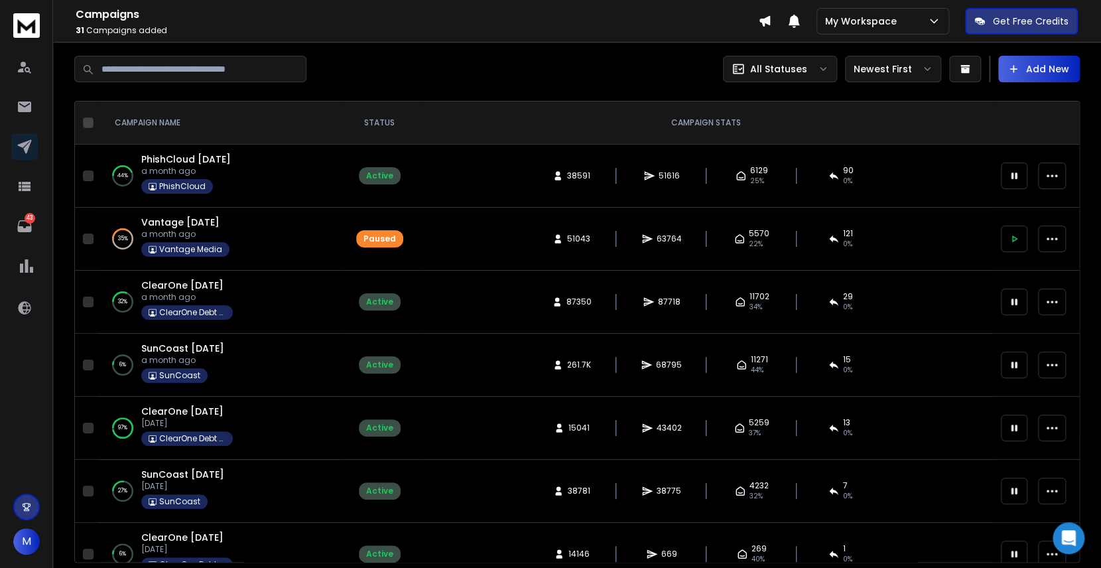
click at [174, 157] on span "PhishCloud [DATE]" at bounding box center [186, 159] width 90 height 13
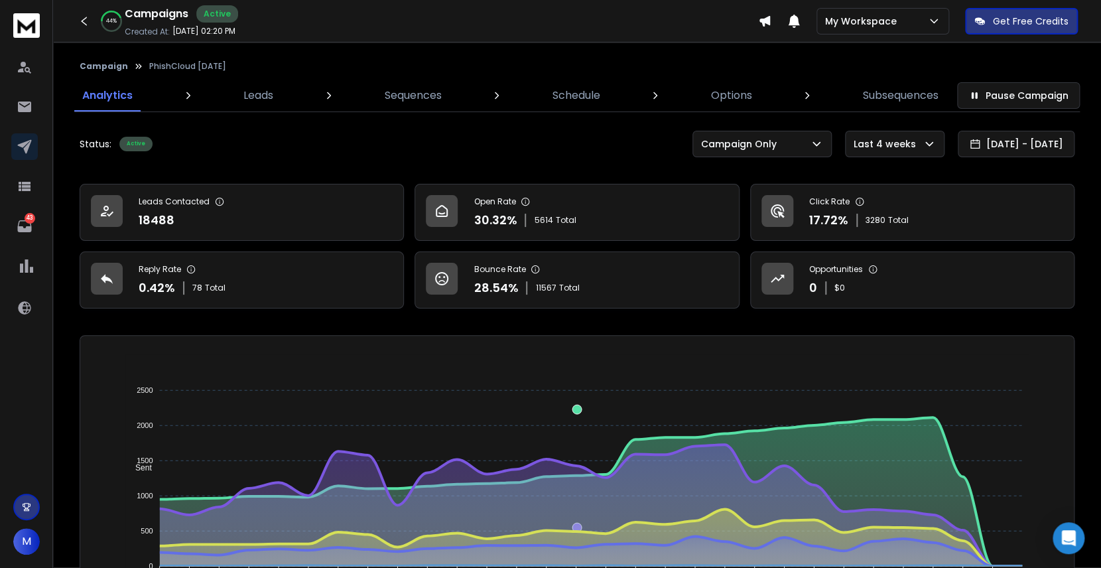
click at [439, 96] on p "Sequences" at bounding box center [412, 96] width 57 height 16
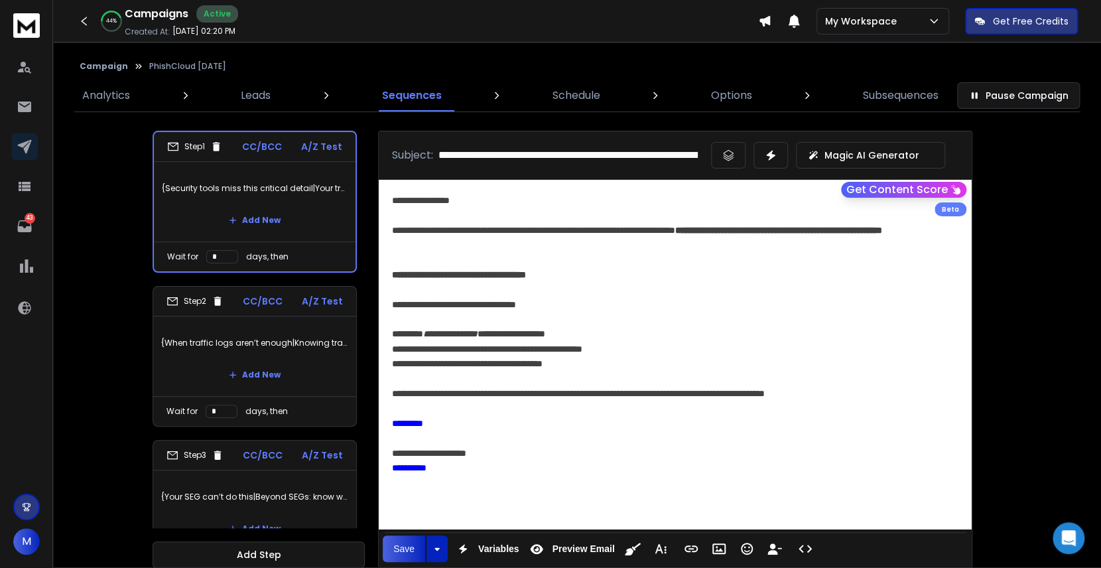
scroll to position [265, 0]
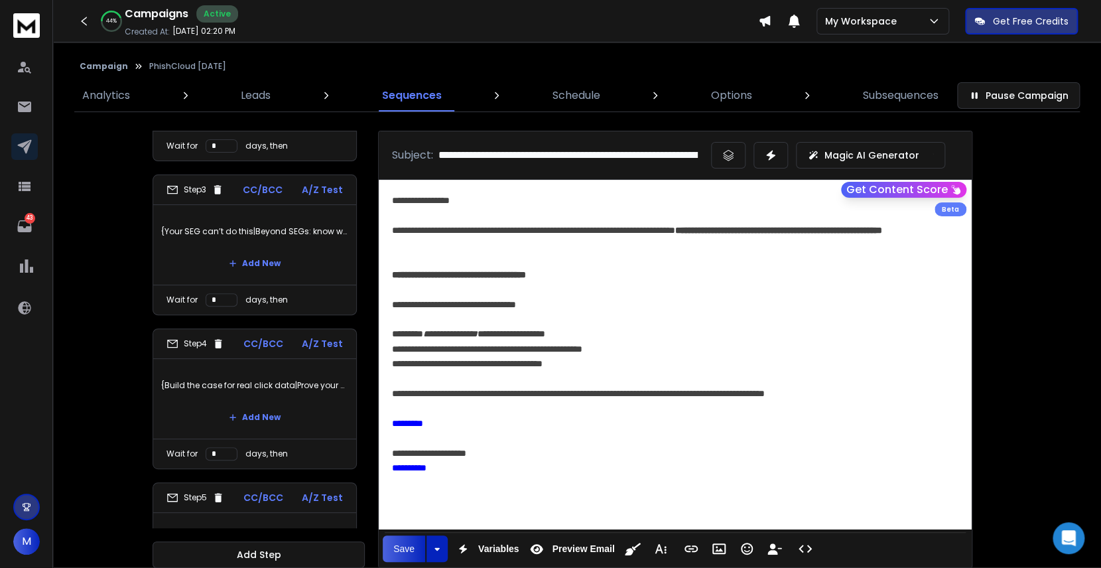
click at [292, 385] on p "{Build the case for real click data|Prove your phishing risk exposure|Show the …" at bounding box center [254, 385] width 187 height 37
type input "**********"
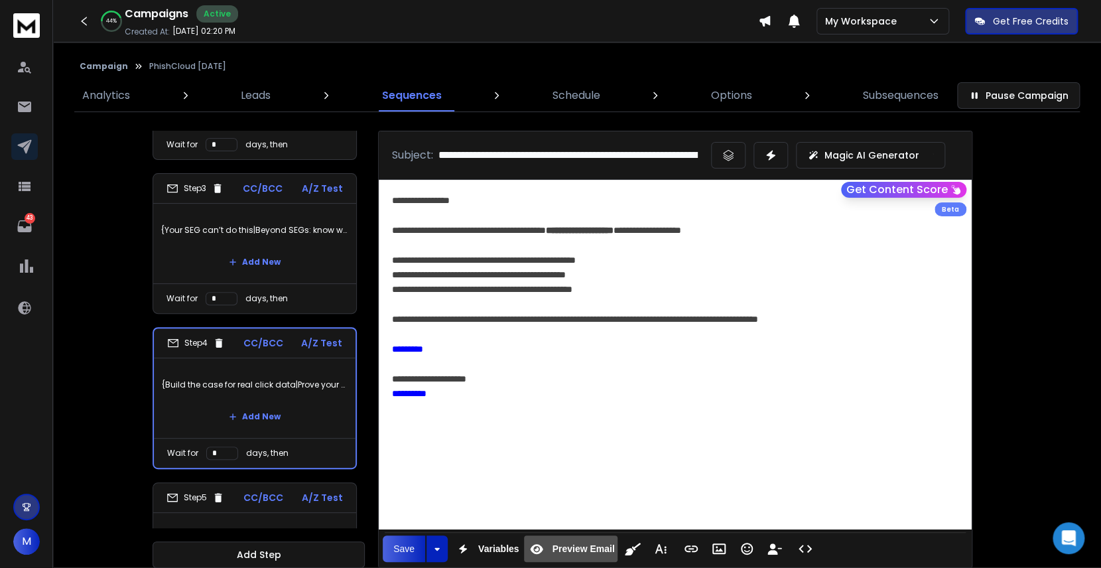
click at [581, 544] on span "Preview Email" at bounding box center [583, 548] width 68 height 11
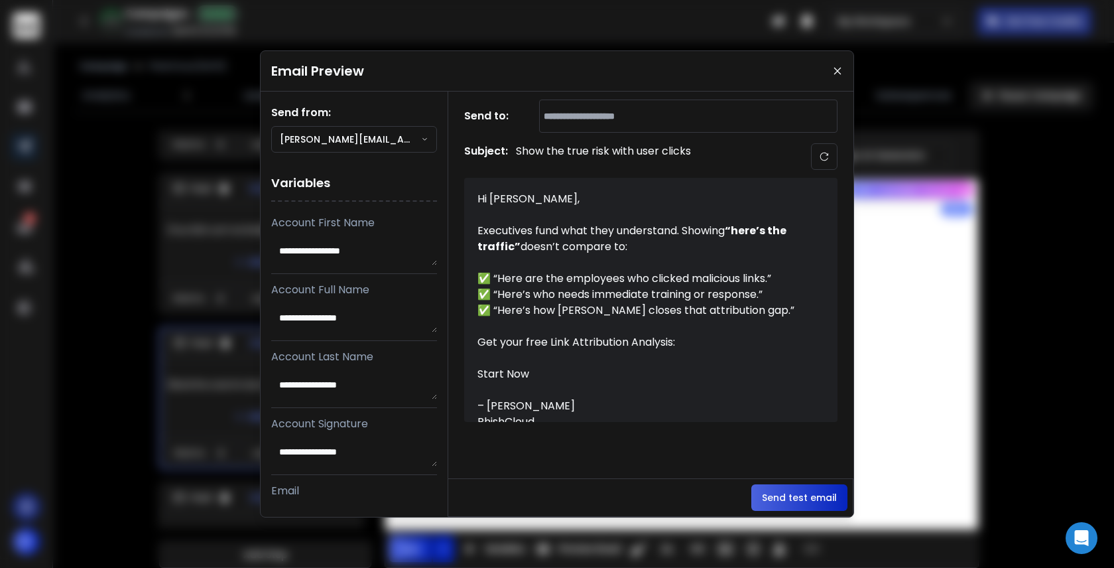
click at [590, 116] on input at bounding box center [688, 116] width 289 height 24
type input "**********"
click at [793, 492] on button "Send test email" at bounding box center [800, 497] width 96 height 27
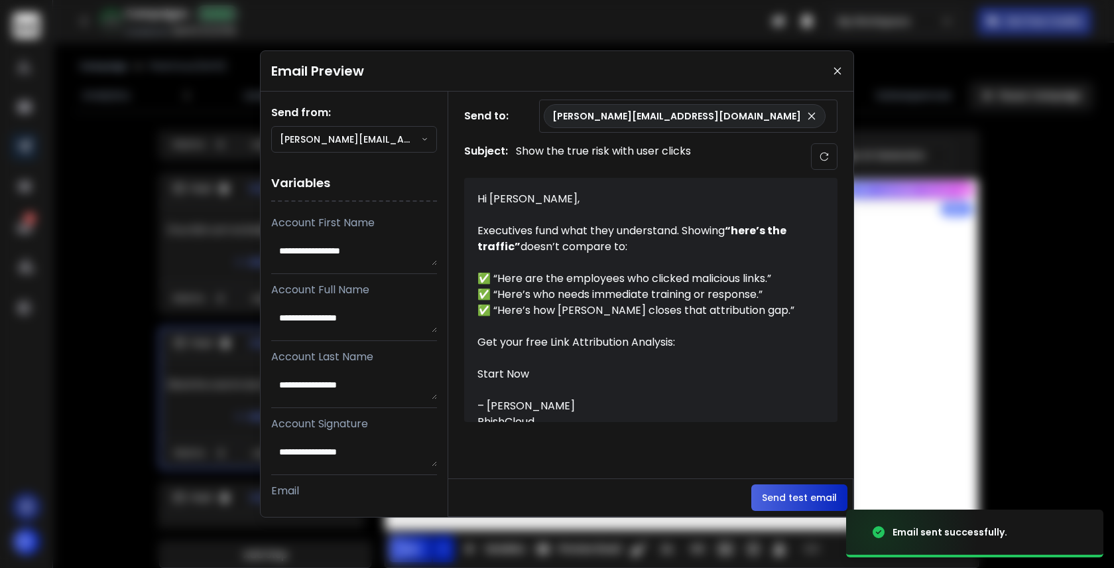
click at [838, 69] on icon at bounding box center [837, 71] width 7 height 7
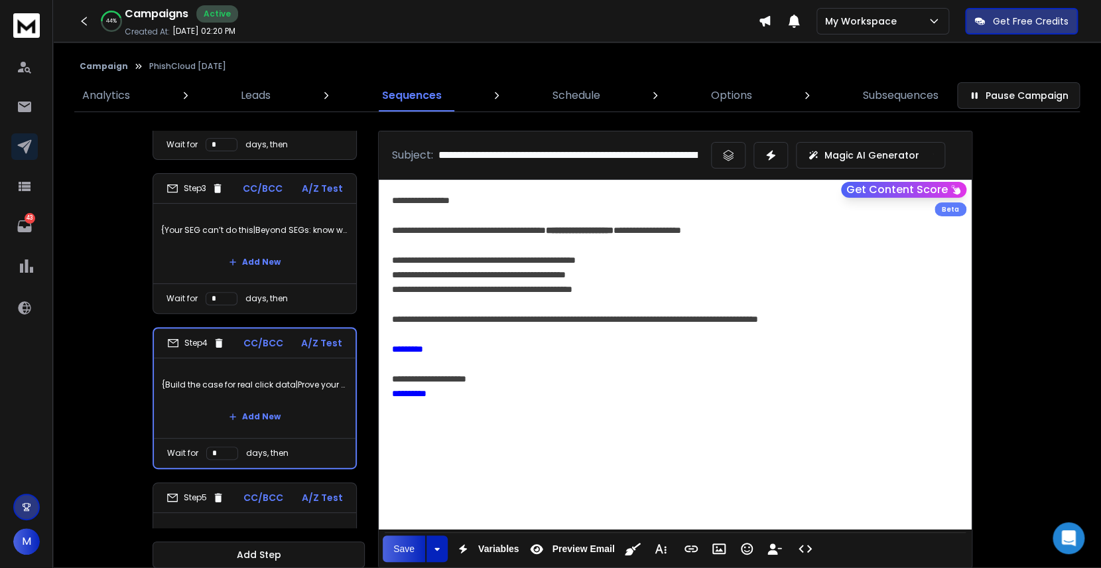
scroll to position [328, 0]
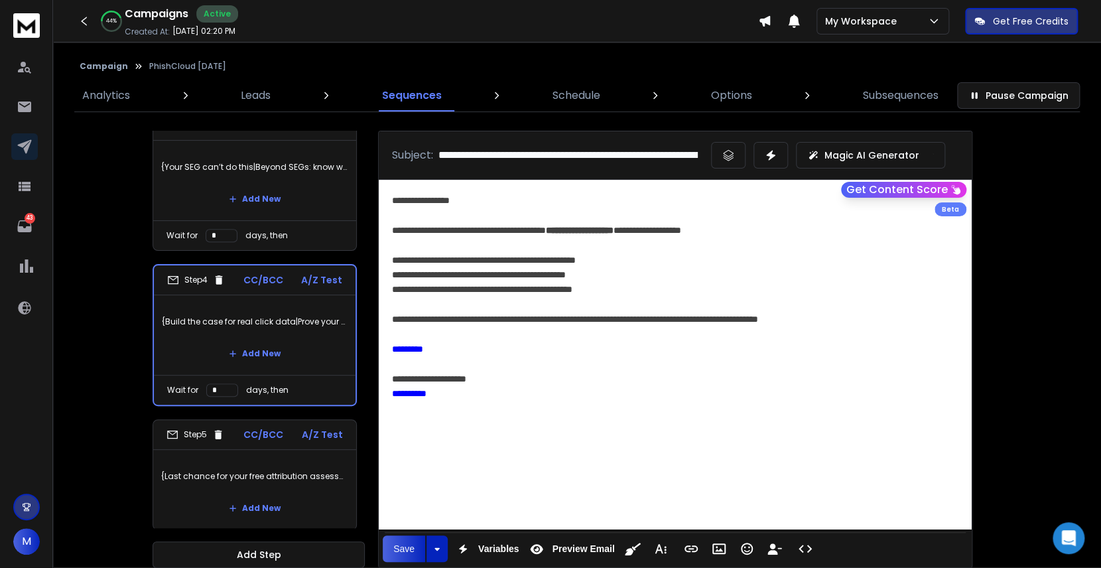
click at [270, 484] on p "{Last chance for your free attribution assessment|Don’t let link clicks stay in…" at bounding box center [254, 476] width 187 height 37
type input "**********"
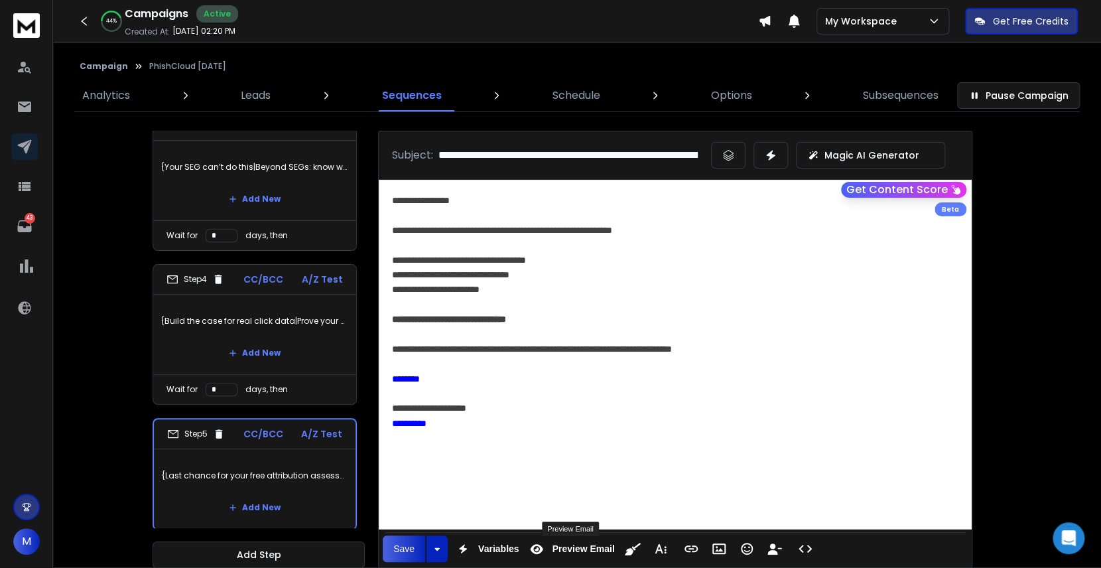
click at [593, 547] on span "Preview Email" at bounding box center [583, 548] width 68 height 11
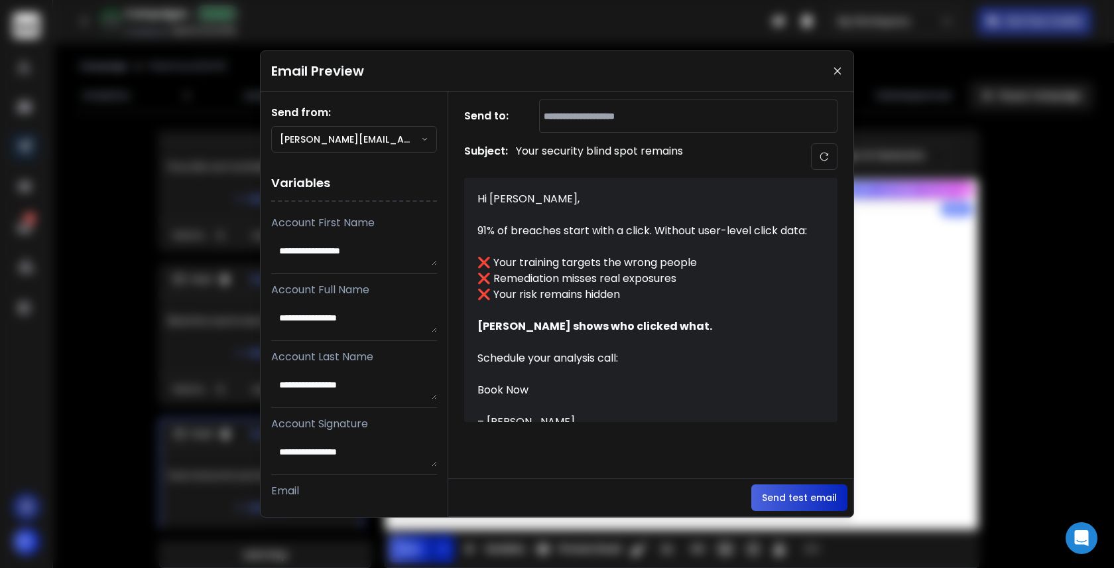
click at [623, 119] on input at bounding box center [688, 116] width 289 height 24
type input "**********"
click at [777, 497] on button "Send test email" at bounding box center [800, 497] width 96 height 27
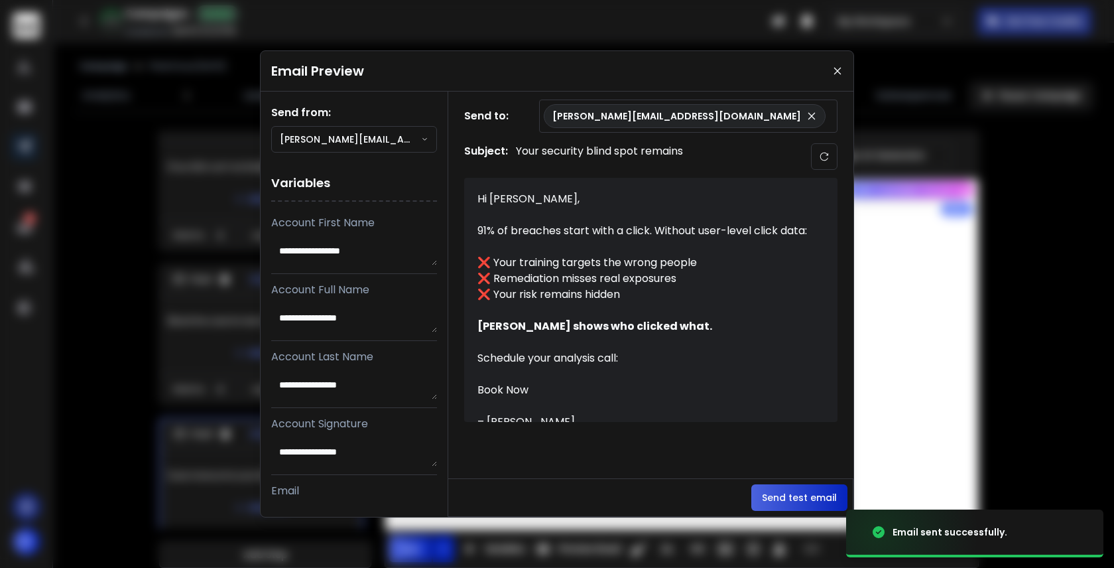
click at [836, 70] on icon at bounding box center [838, 71] width 11 height 11
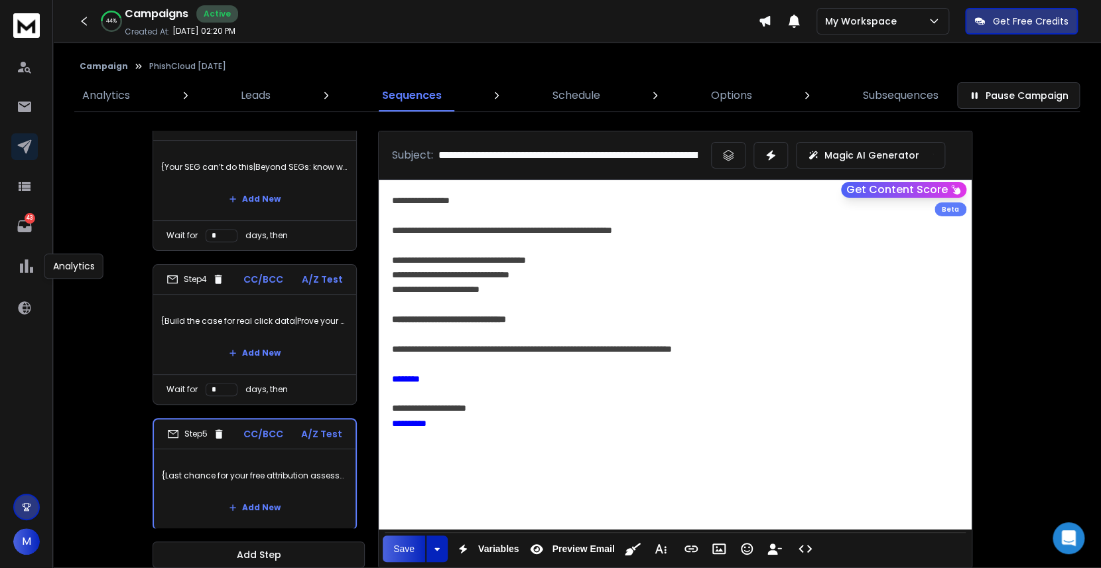
click at [31, 267] on icon at bounding box center [26, 265] width 13 height 13
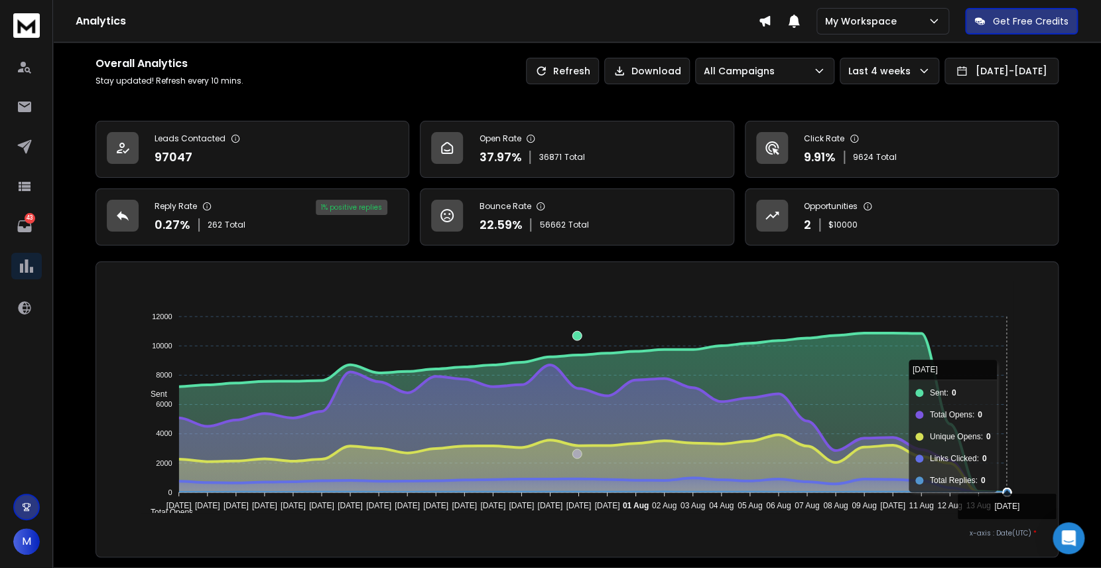
click at [997, 487] on foreignobject "Sent Total Opens Unique Opens Links Clicked Total Replies" at bounding box center [578, 397] width 874 height 232
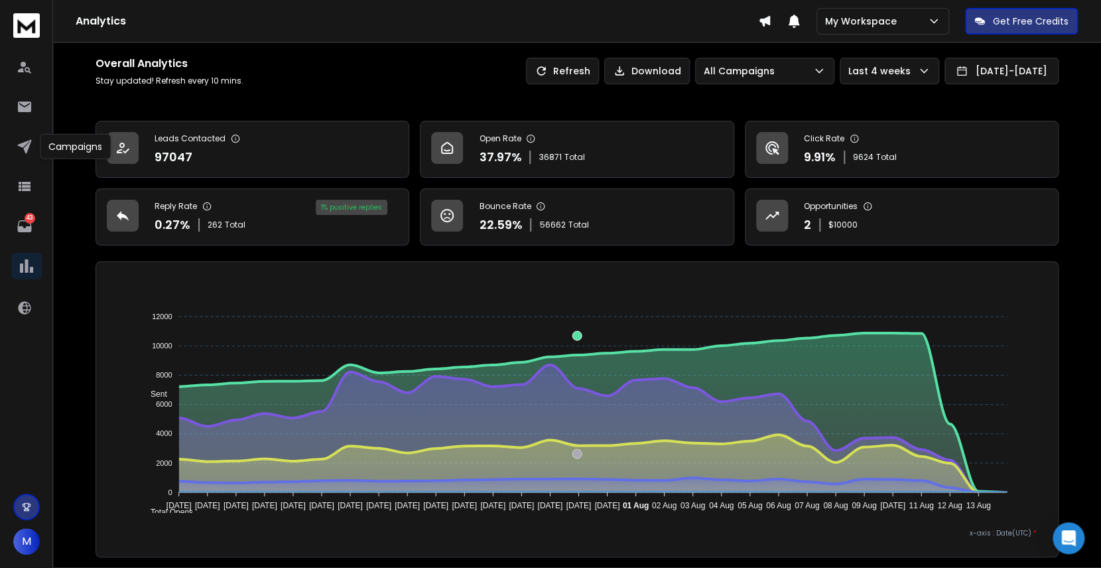
click at [22, 145] on icon at bounding box center [24, 146] width 14 height 14
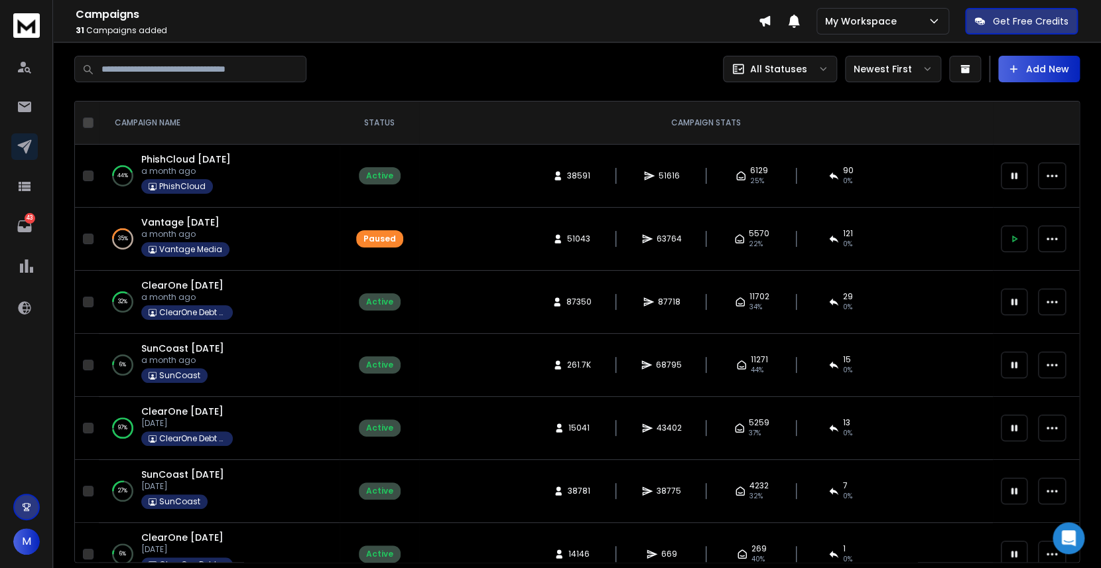
click at [1047, 176] on icon "button" at bounding box center [1052, 175] width 11 height 3
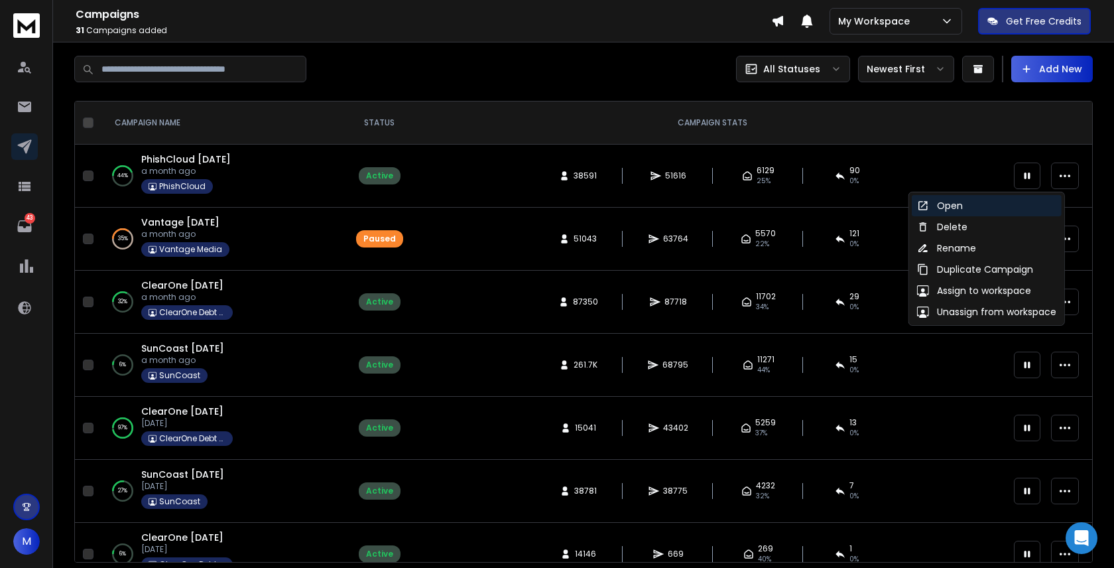
click at [945, 164] on td "38591 51616 6129 25 % 90 0 %" at bounding box center [712, 176] width 587 height 63
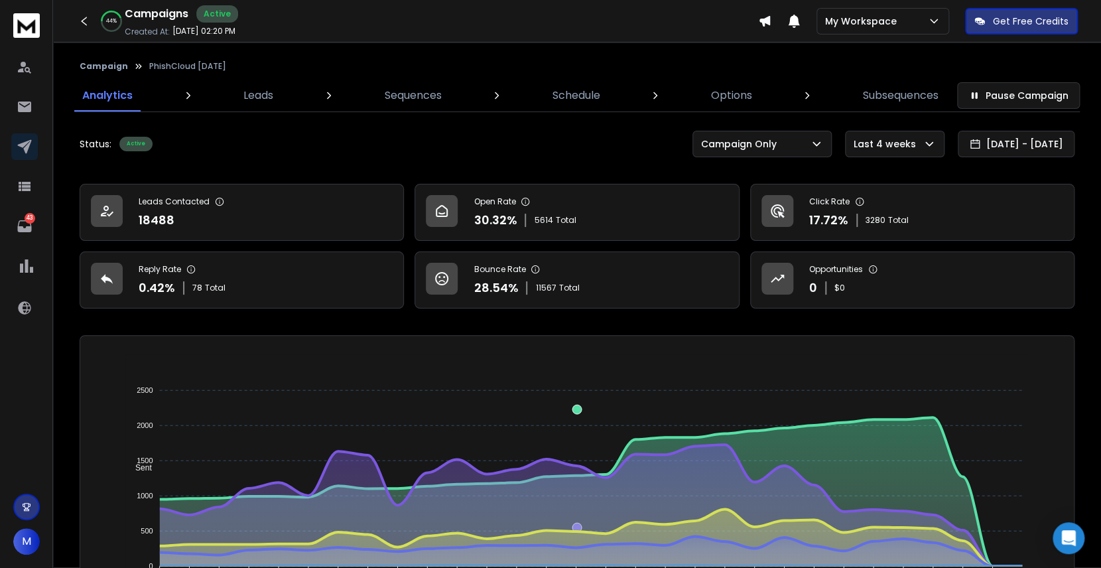
click at [1051, 97] on button "Pause Campaign" at bounding box center [1018, 95] width 123 height 27
click at [1037, 90] on button "Resume Campaign" at bounding box center [1014, 95] width 132 height 27
click at [23, 151] on icon at bounding box center [25, 147] width 16 height 16
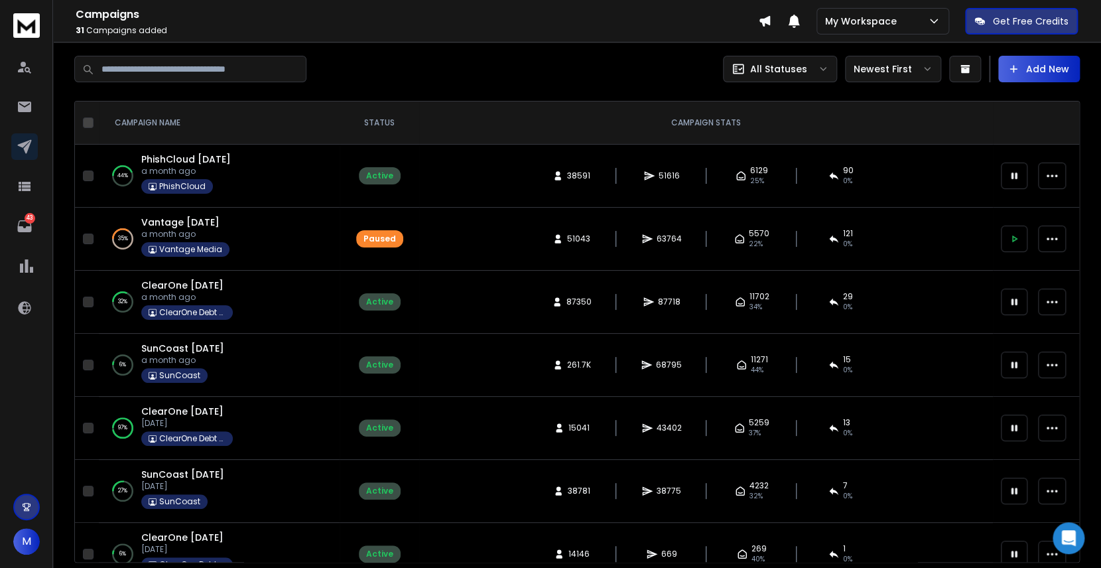
click at [1008, 303] on icon at bounding box center [1014, 302] width 12 height 12
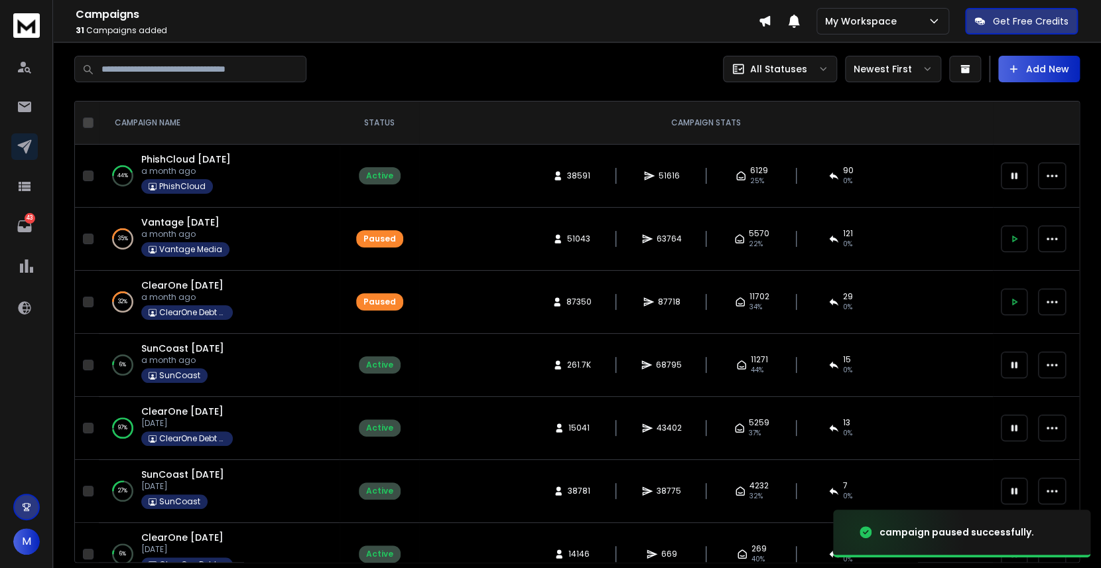
click at [1012, 303] on icon at bounding box center [1014, 302] width 5 height 7
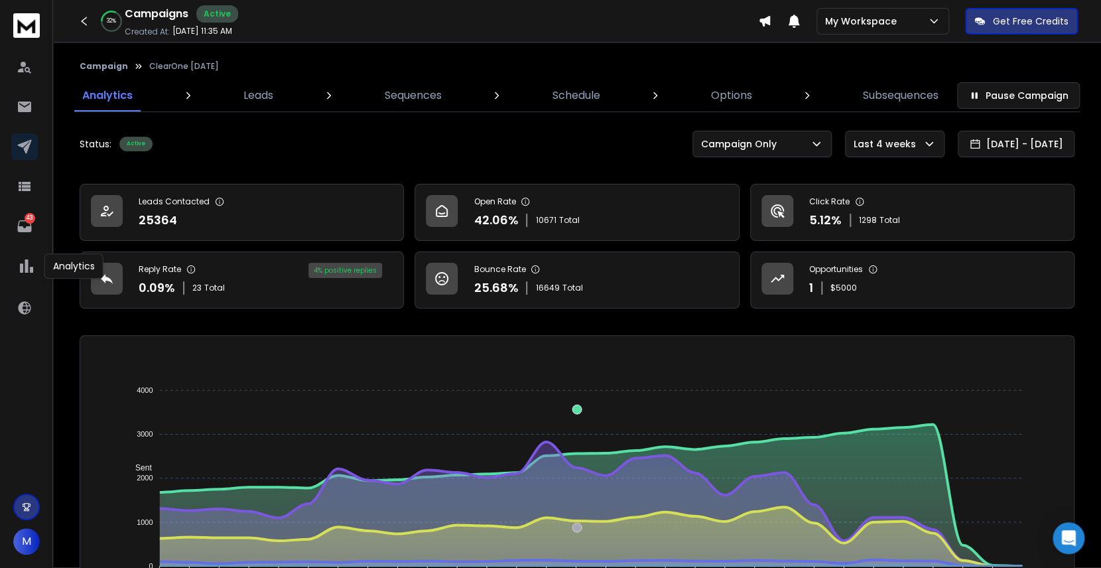
click at [24, 265] on icon at bounding box center [27, 266] width 20 height 20
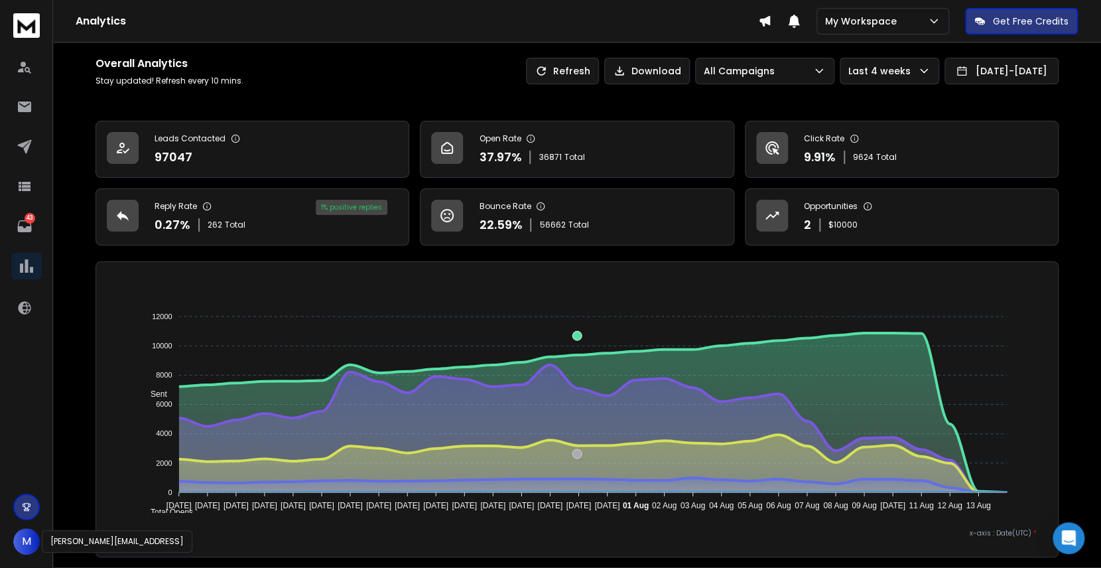
click at [23, 541] on span "M" at bounding box center [26, 541] width 27 height 27
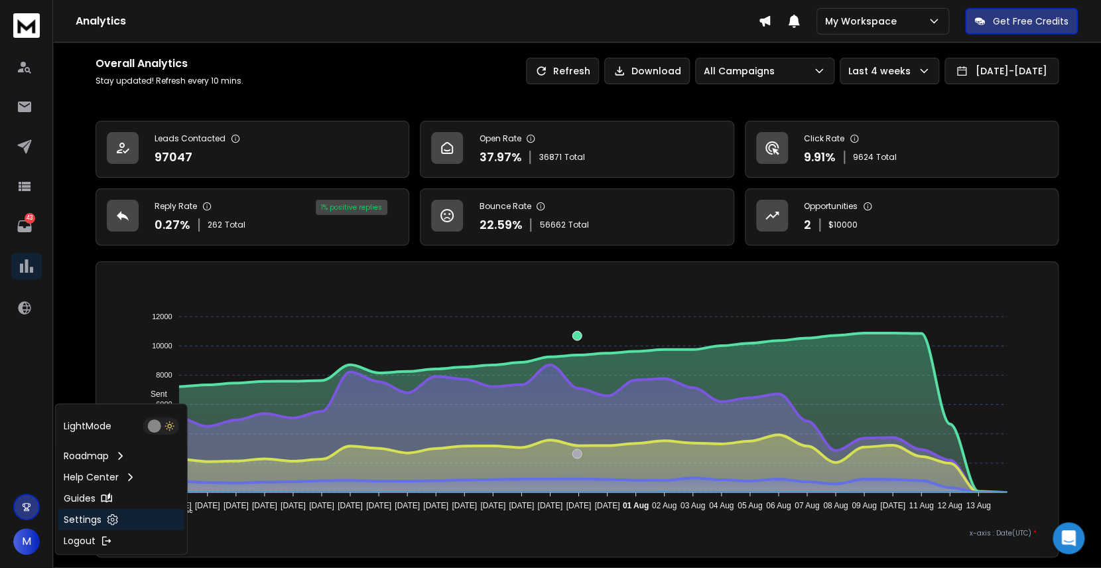
click at [80, 513] on p "Settings" at bounding box center [83, 519] width 38 height 13
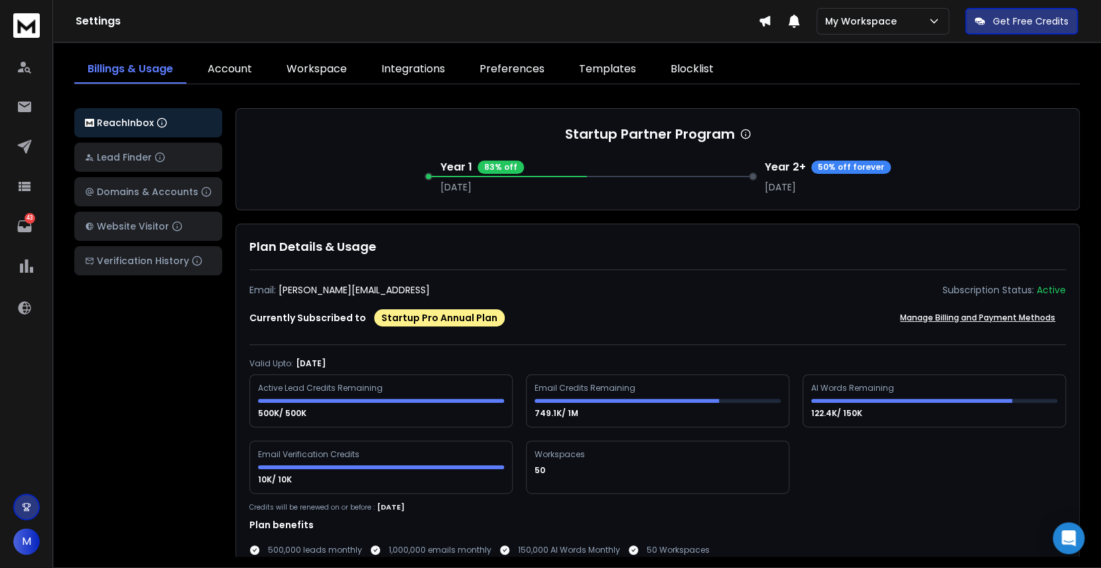
click at [220, 72] on link "Account" at bounding box center [229, 70] width 71 height 28
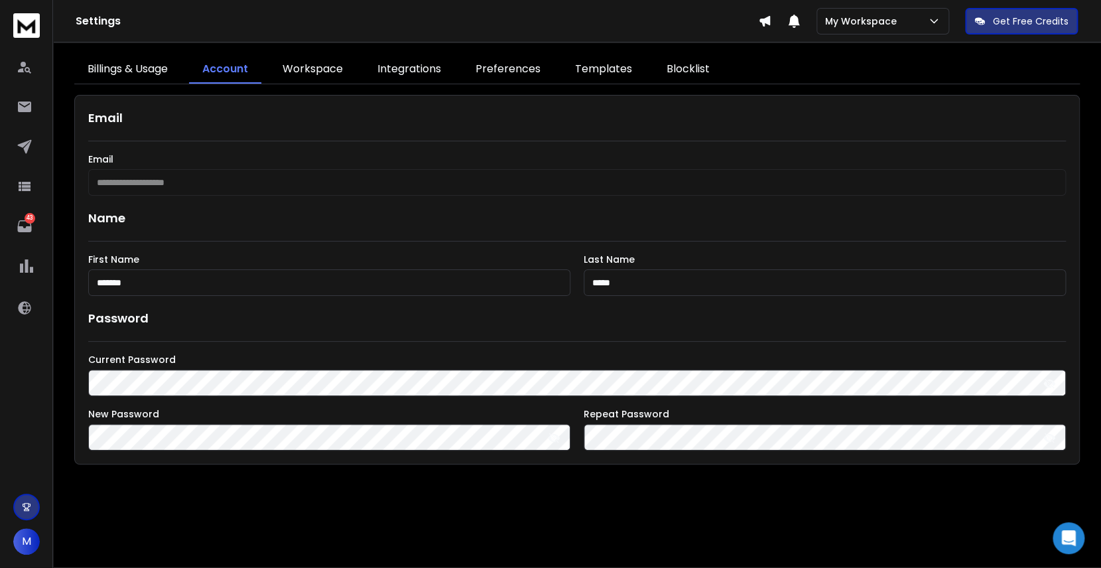
click at [145, 70] on link "Billings & Usage" at bounding box center [127, 70] width 107 height 28
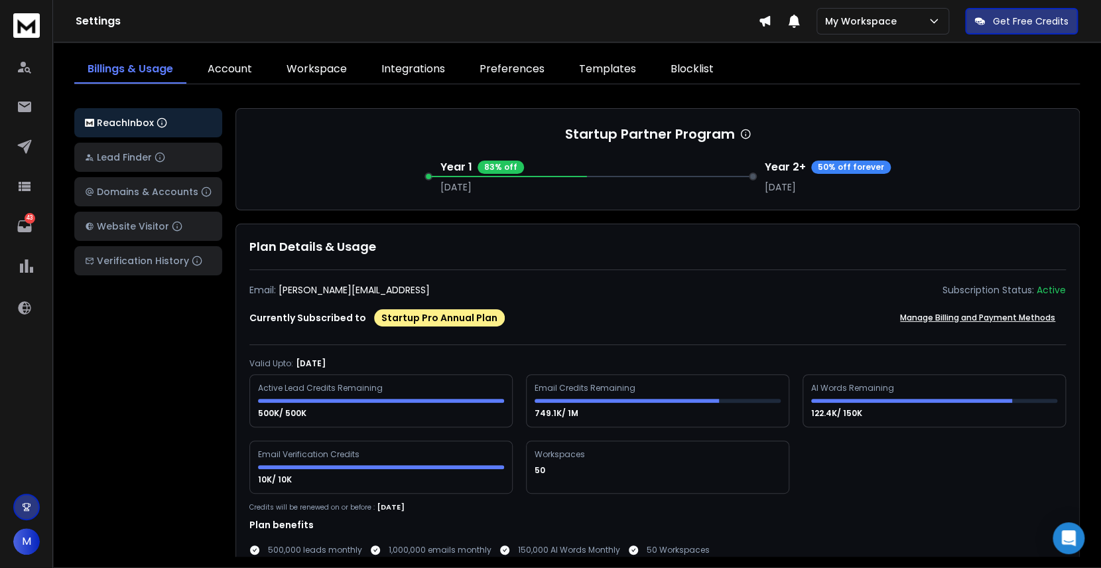
click at [328, 74] on link "Workspace" at bounding box center [316, 70] width 87 height 28
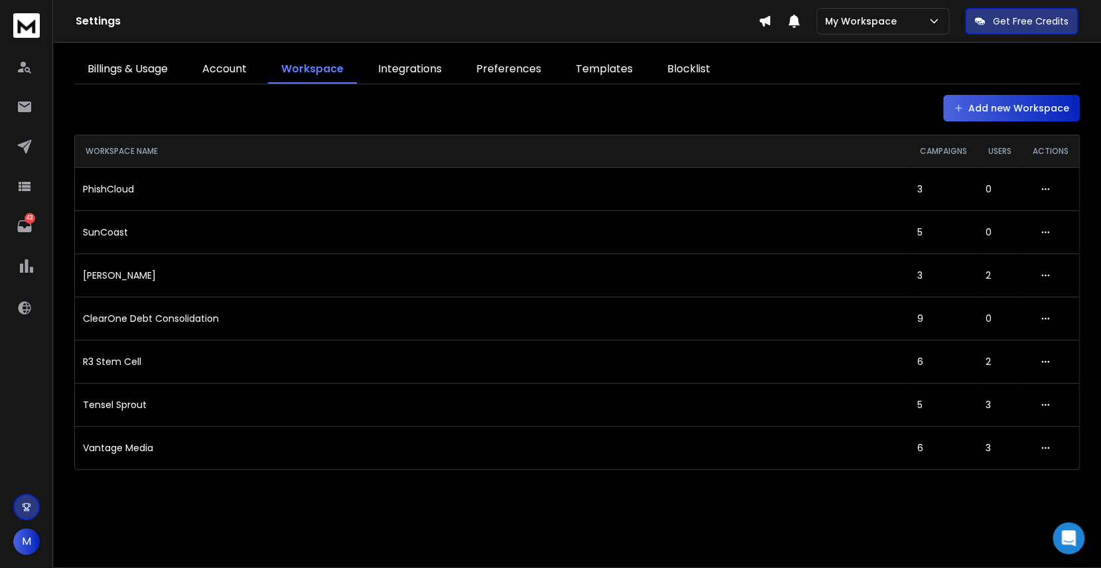
click at [396, 66] on link "Integrations" at bounding box center [410, 70] width 90 height 28
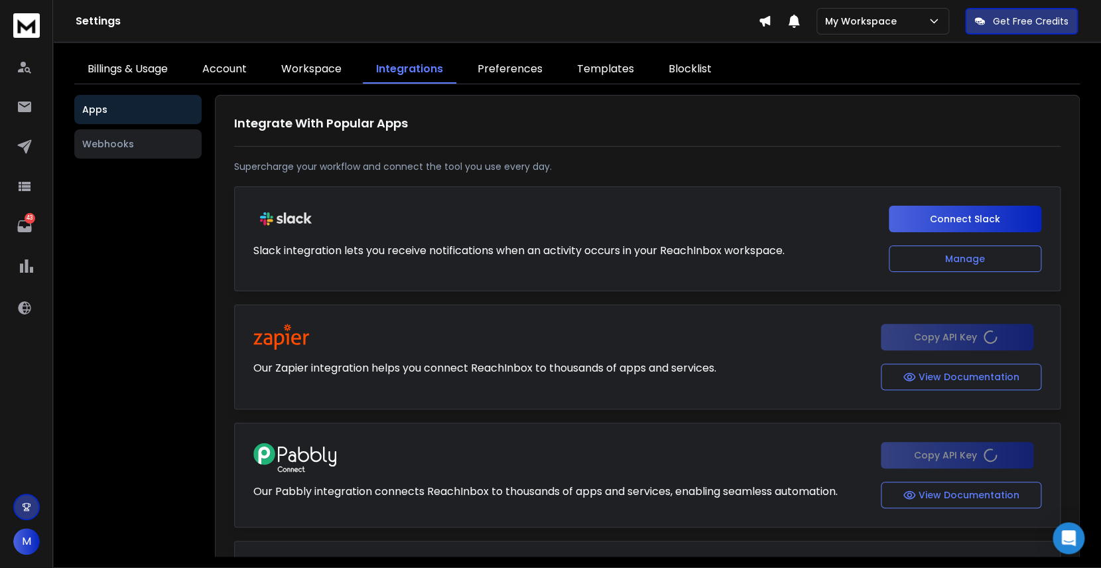
click at [501, 67] on link "Preferences" at bounding box center [510, 70] width 92 height 28
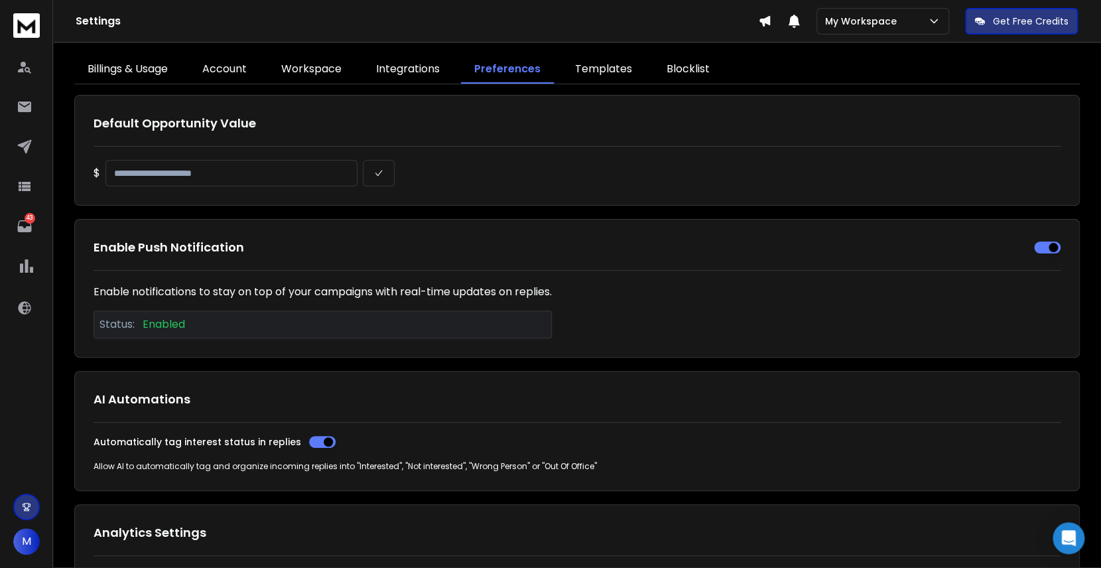
click at [616, 72] on link "Templates" at bounding box center [604, 70] width 84 height 28
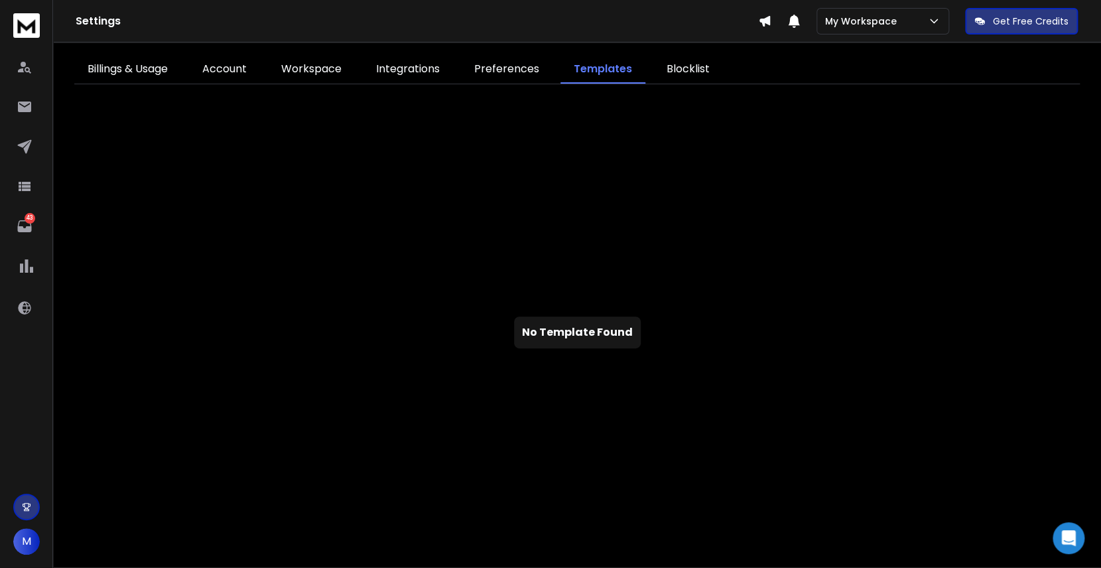
click at [687, 66] on link "Blocklist" at bounding box center [688, 70] width 70 height 28
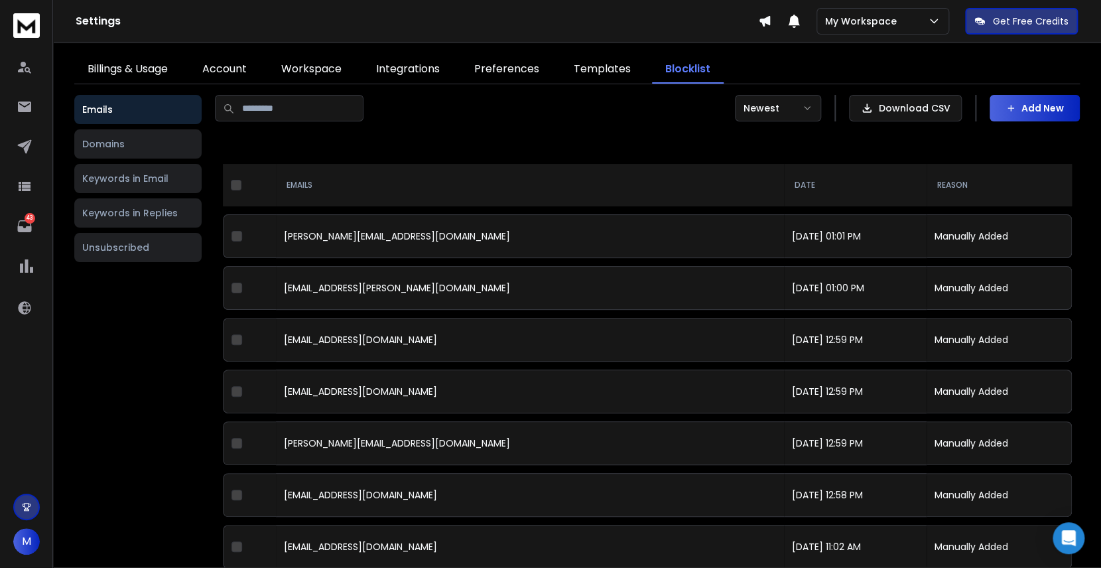
click at [145, 72] on link "Billings & Usage" at bounding box center [127, 70] width 107 height 28
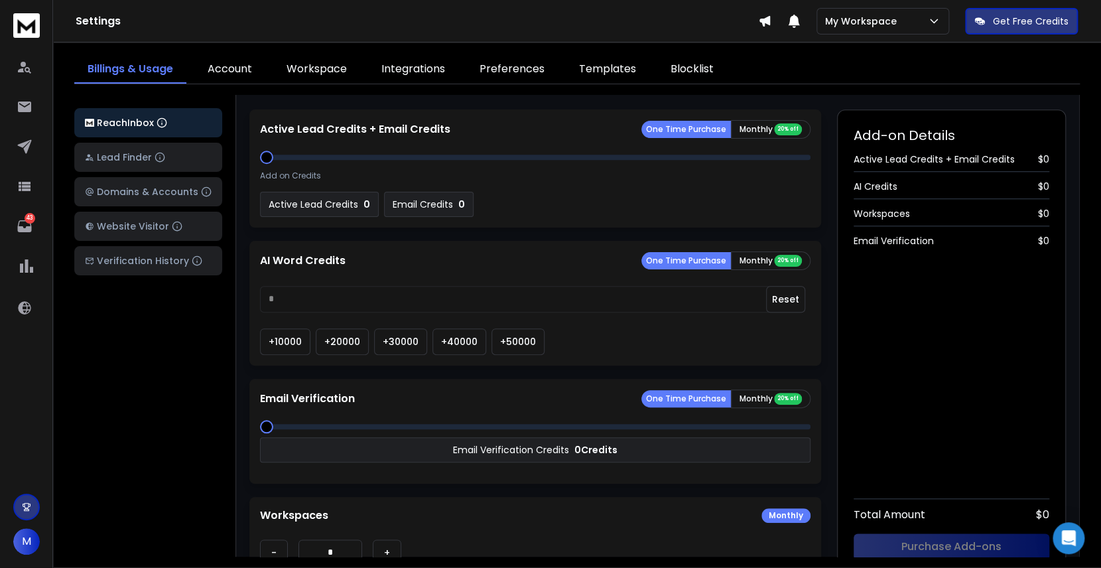
scroll to position [244, 0]
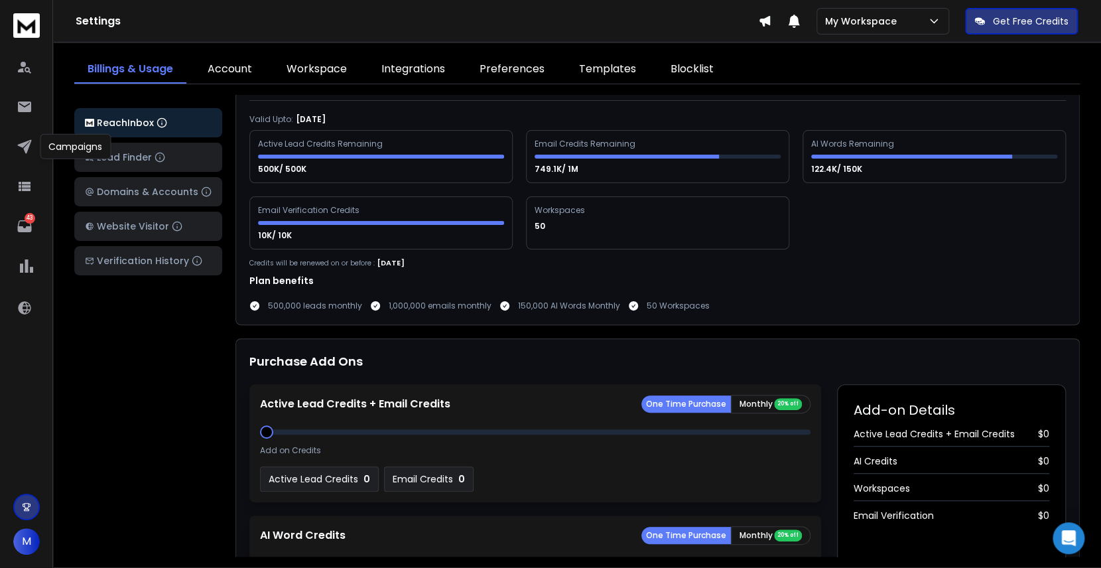
click at [17, 139] on icon at bounding box center [25, 147] width 16 height 16
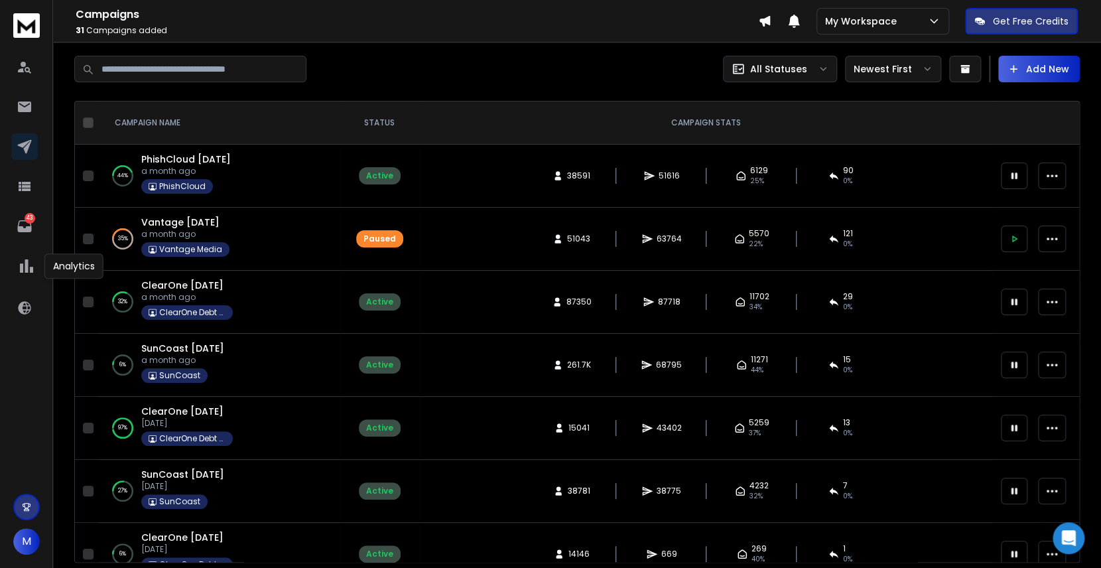
click at [24, 264] on icon at bounding box center [27, 266] width 20 height 20
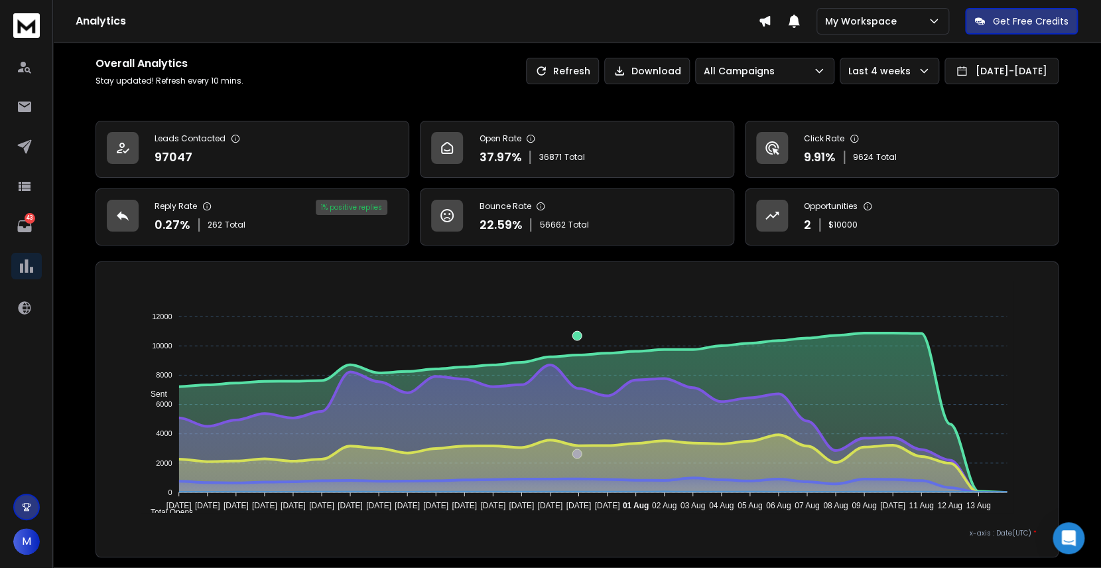
click at [1078, 536] on div "Open Intercom Messenger" at bounding box center [1069, 538] width 32 height 32
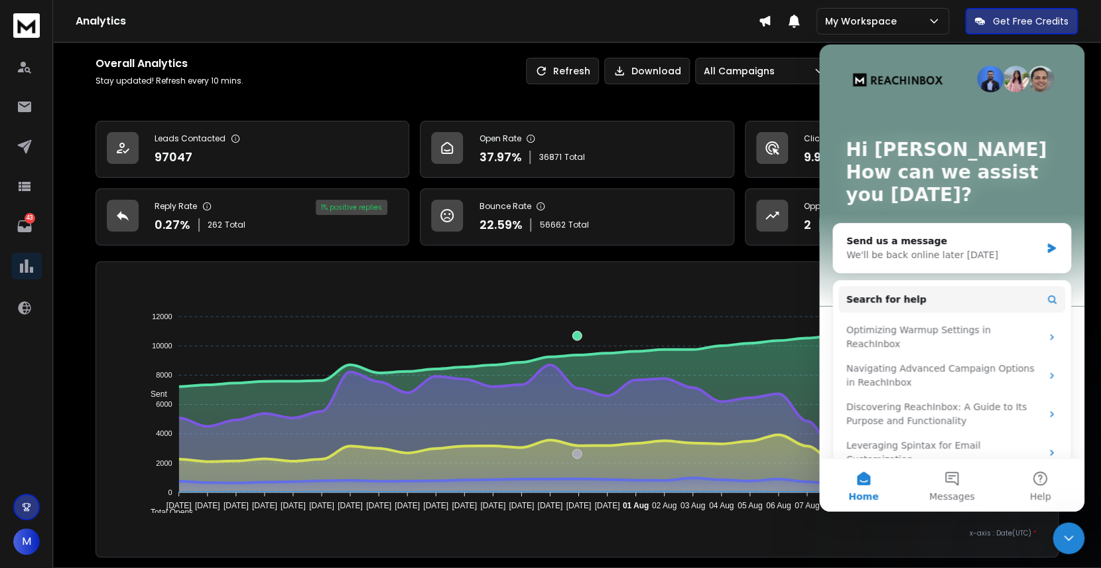
click at [846, 100] on div "Hi Michael 👋 How can we assist you today?" at bounding box center [952, 174] width 239 height 261
click at [1039, 476] on button "Help" at bounding box center [1040, 484] width 88 height 53
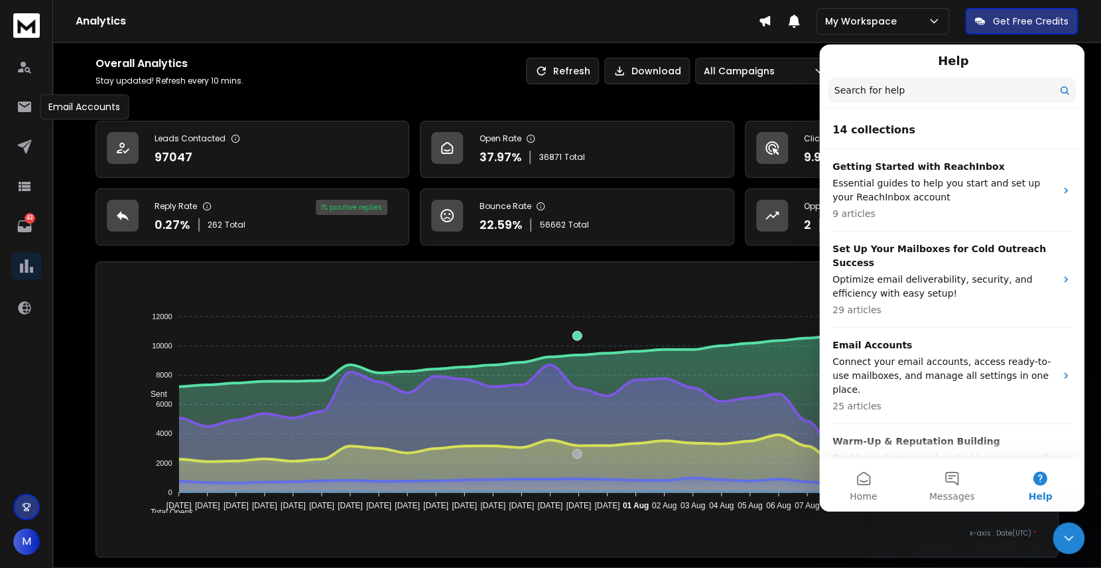
click at [23, 103] on icon at bounding box center [24, 106] width 13 height 11
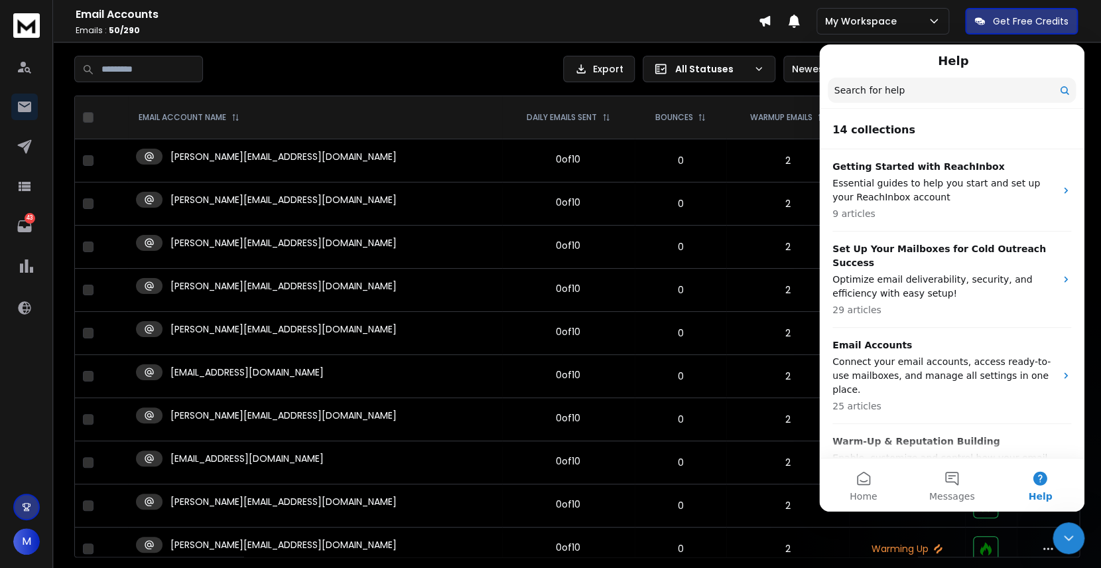
click at [1065, 532] on icon "Close Intercom Messenger" at bounding box center [1069, 538] width 16 height 16
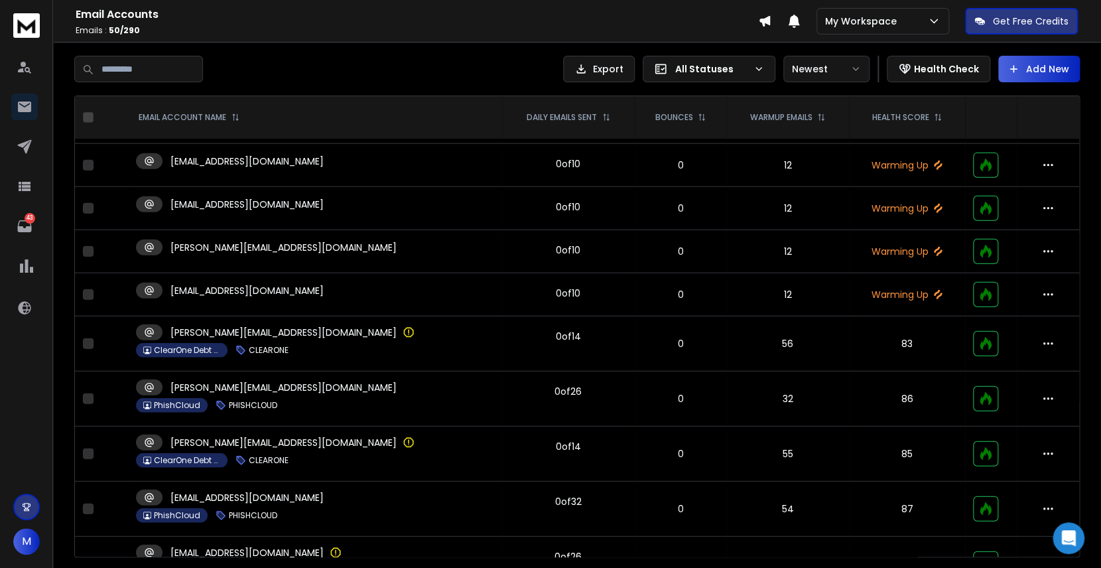
scroll to position [1503, 0]
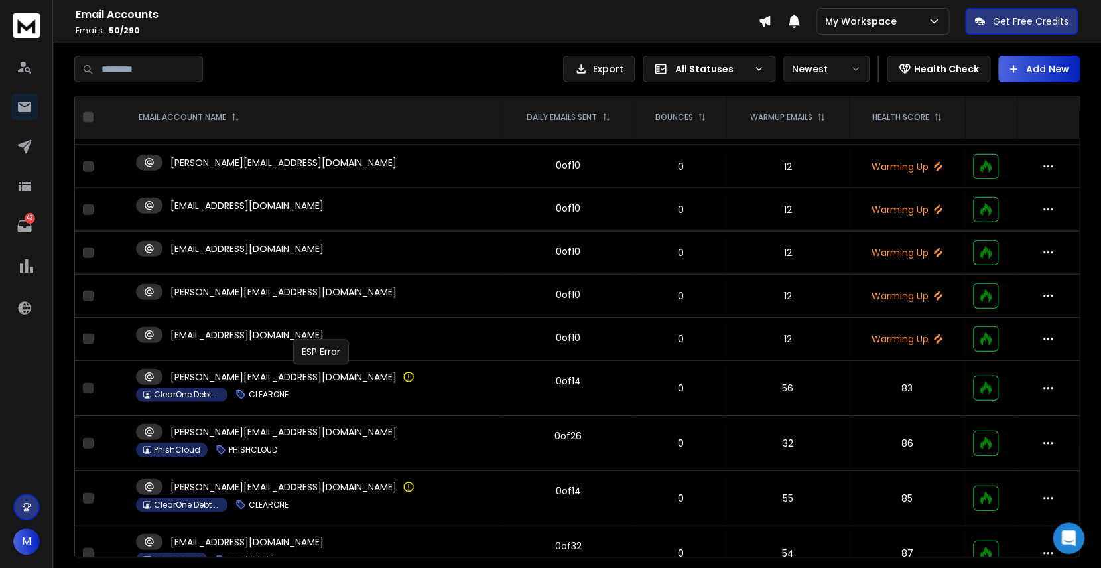
click at [402, 375] on icon at bounding box center [408, 376] width 13 height 13
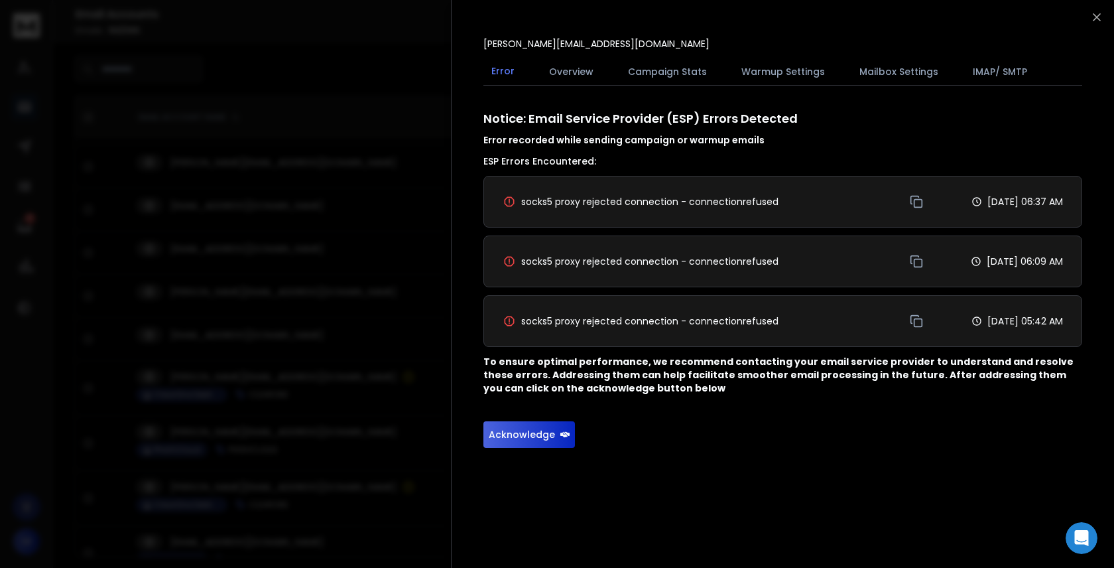
click at [538, 427] on button "Acknowledge" at bounding box center [530, 434] width 92 height 27
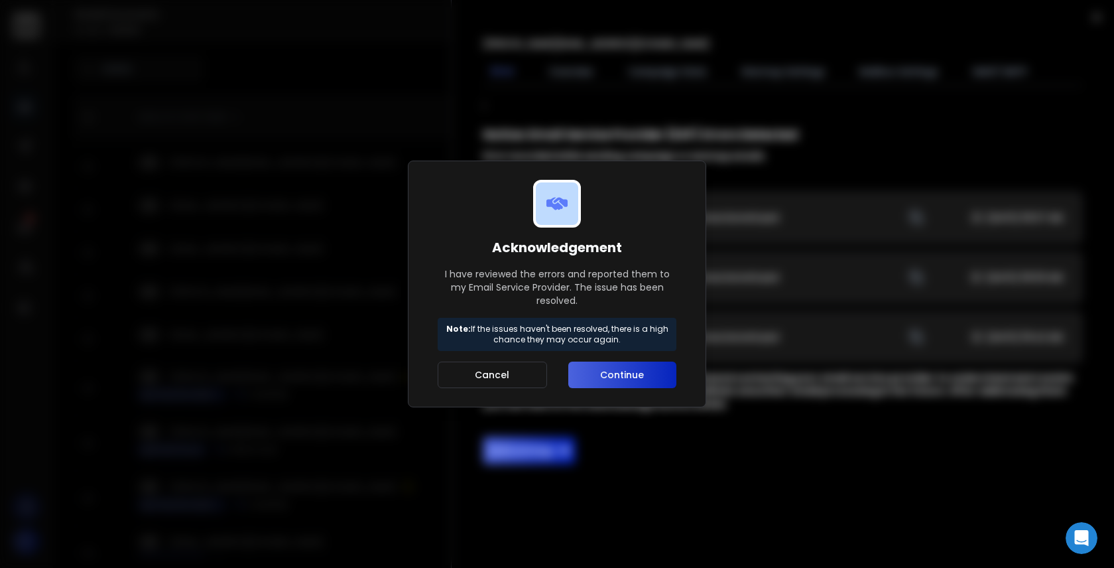
click at [631, 377] on button "Continue" at bounding box center [622, 375] width 108 height 27
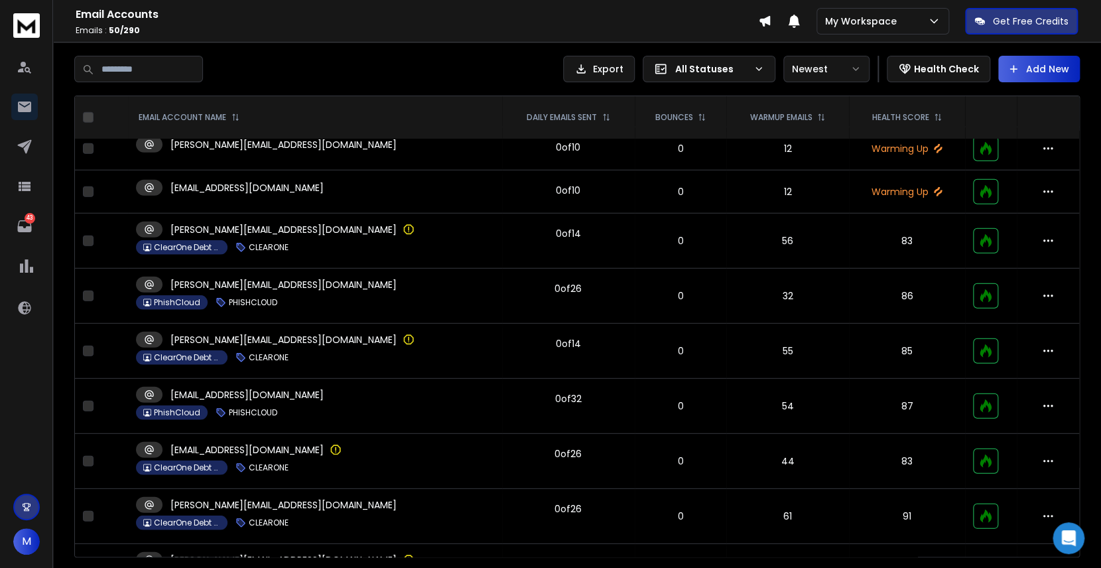
scroll to position [1680, 0]
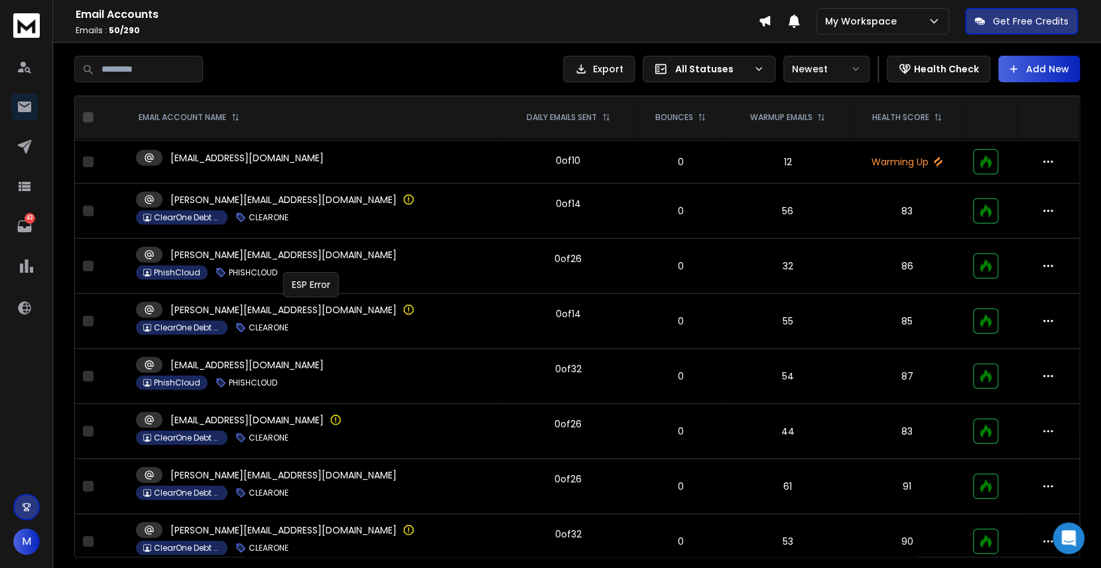
click at [402, 306] on icon at bounding box center [408, 309] width 13 height 13
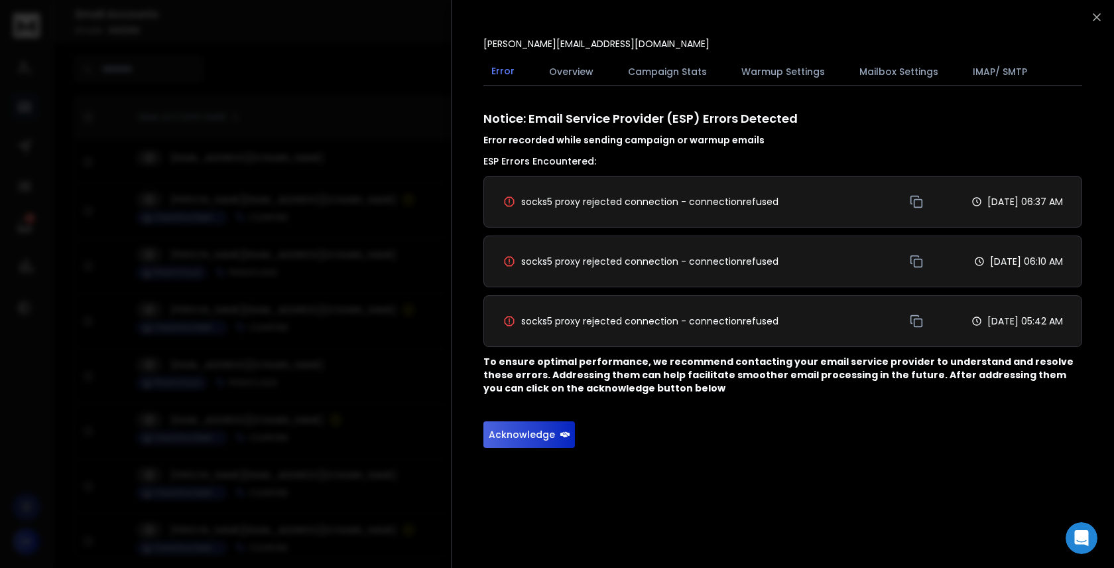
click at [522, 431] on button "Acknowledge" at bounding box center [530, 434] width 92 height 27
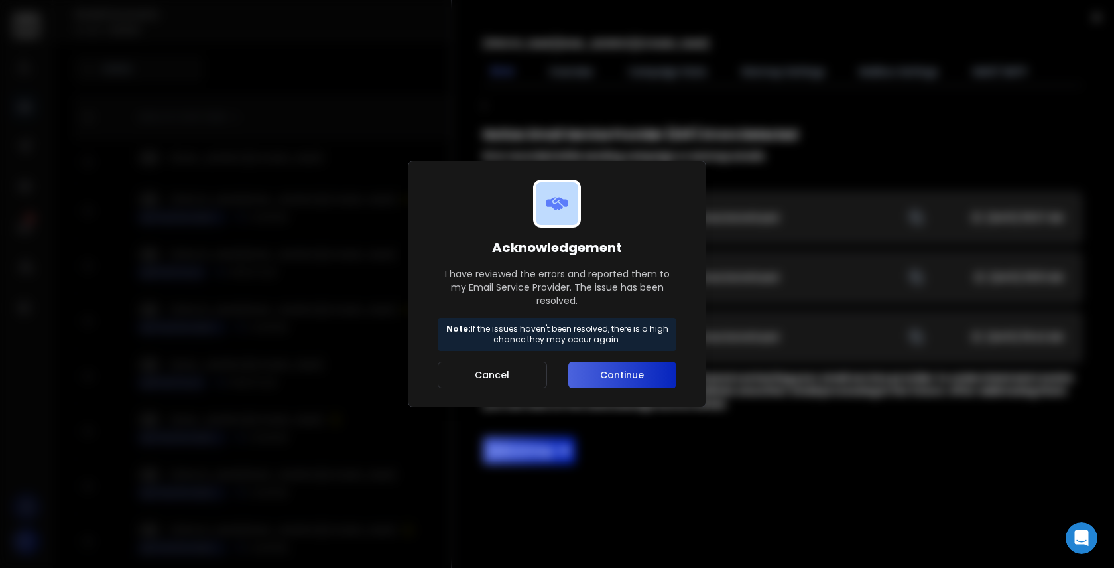
click at [617, 375] on button "Continue" at bounding box center [622, 375] width 108 height 27
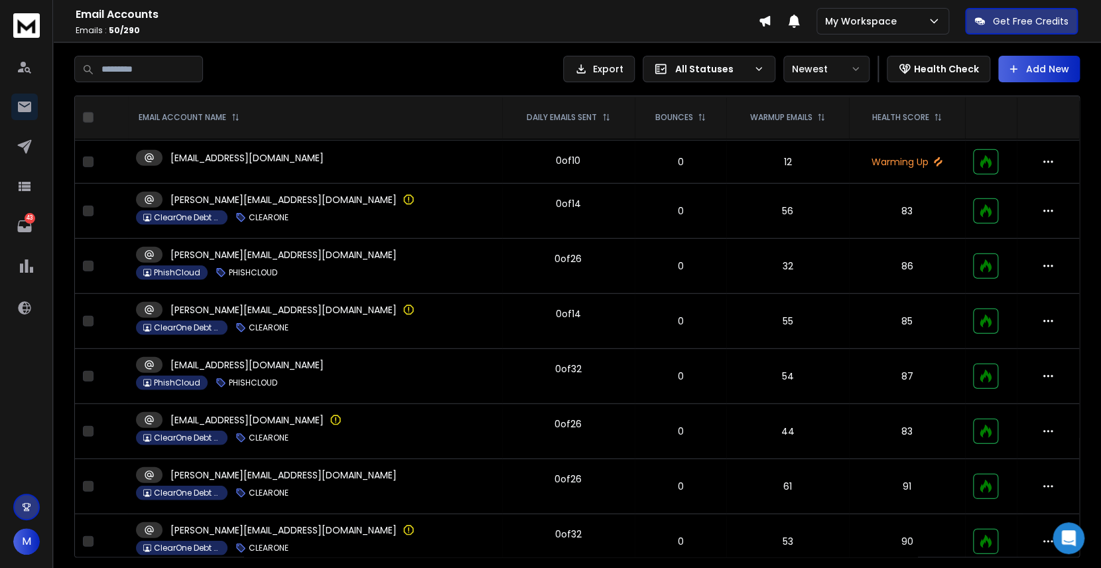
scroll to position [1768, 0]
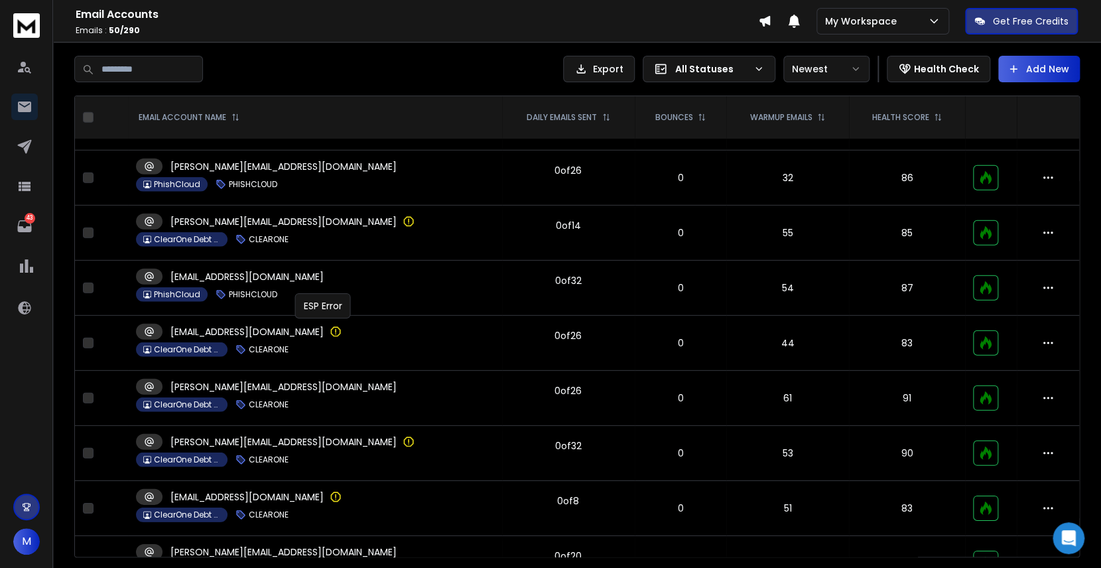
click at [329, 325] on icon at bounding box center [335, 331] width 13 height 13
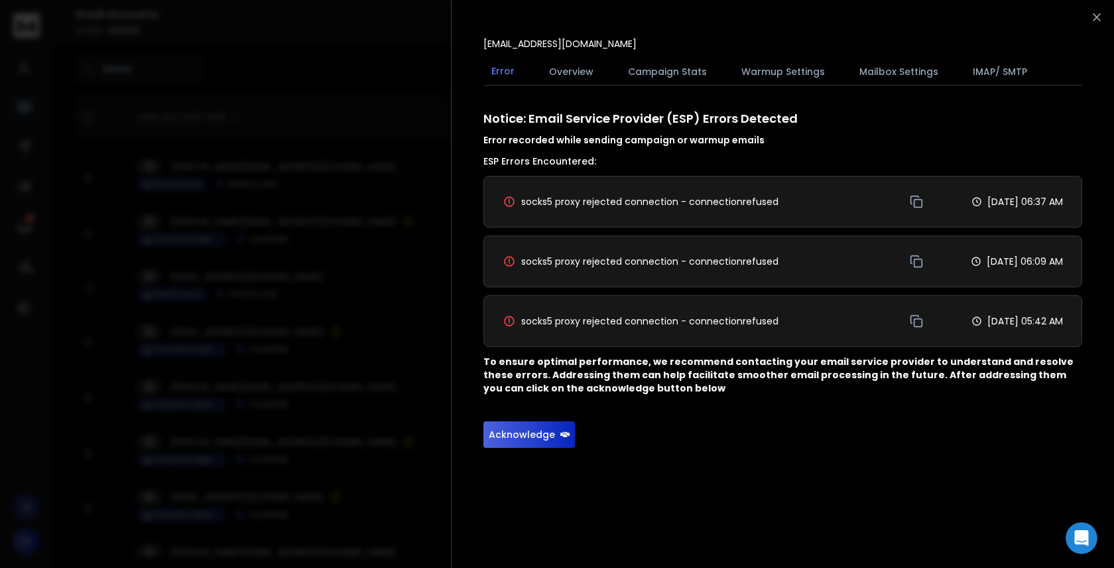
click at [524, 433] on button "Acknowledge" at bounding box center [530, 434] width 92 height 27
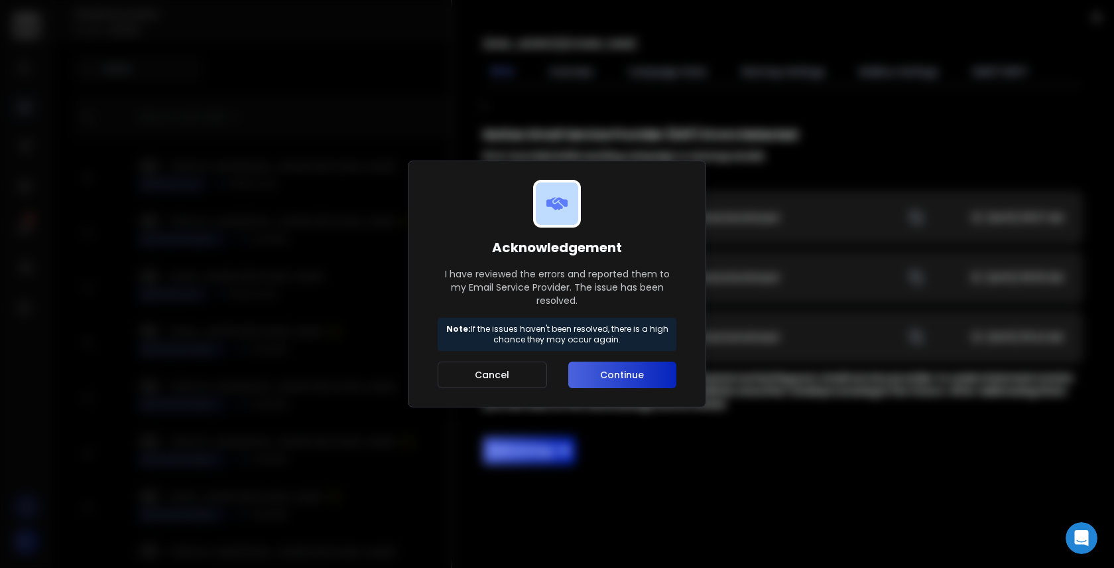
click at [643, 374] on button "Continue" at bounding box center [622, 375] width 108 height 27
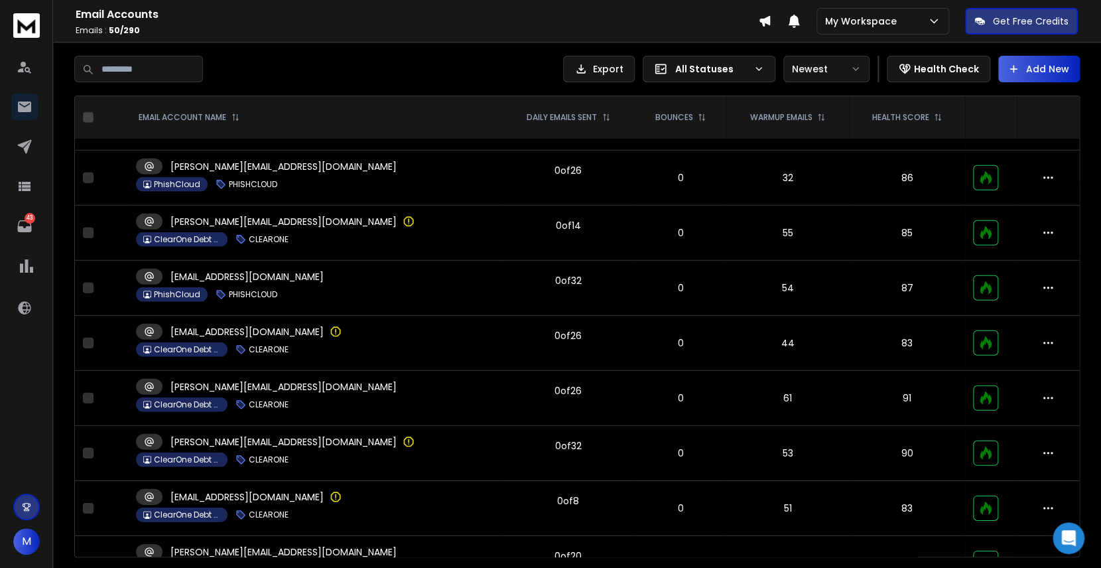
scroll to position [1884, 0]
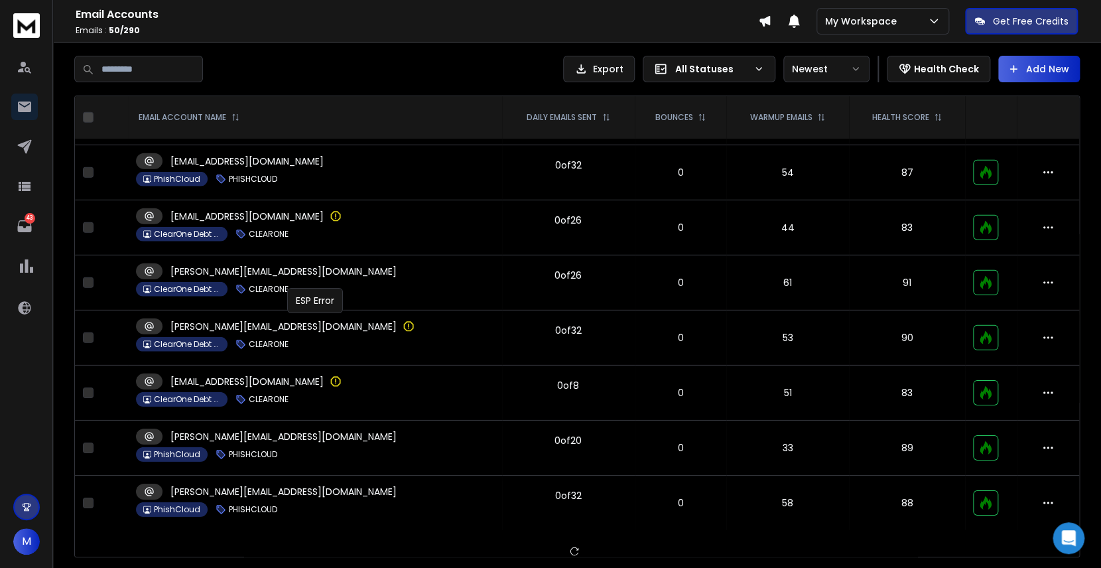
click at [402, 323] on icon at bounding box center [408, 326] width 13 height 13
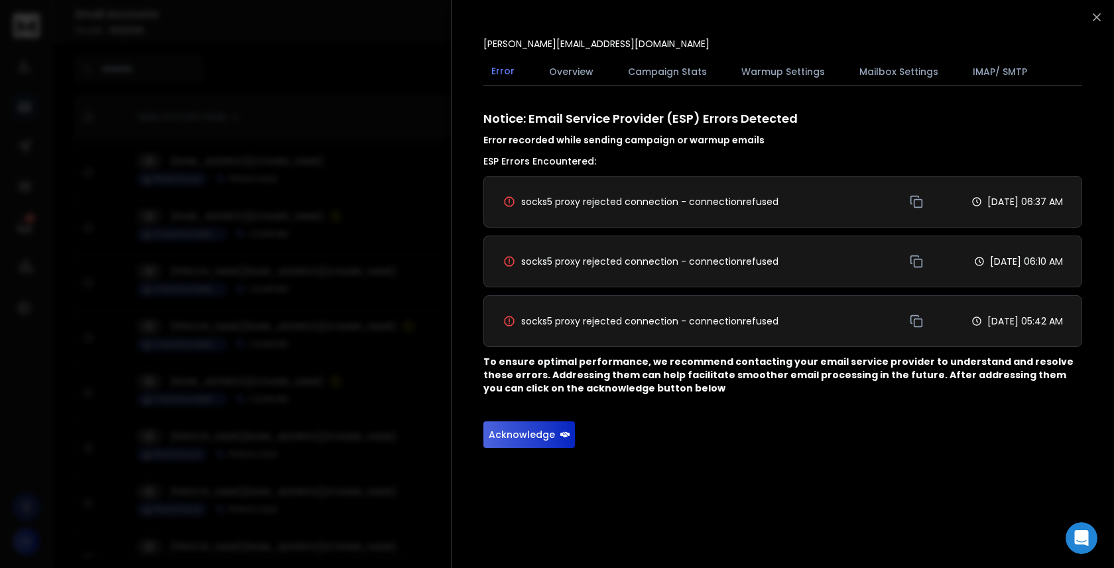
click at [537, 427] on button "Acknowledge" at bounding box center [530, 434] width 92 height 27
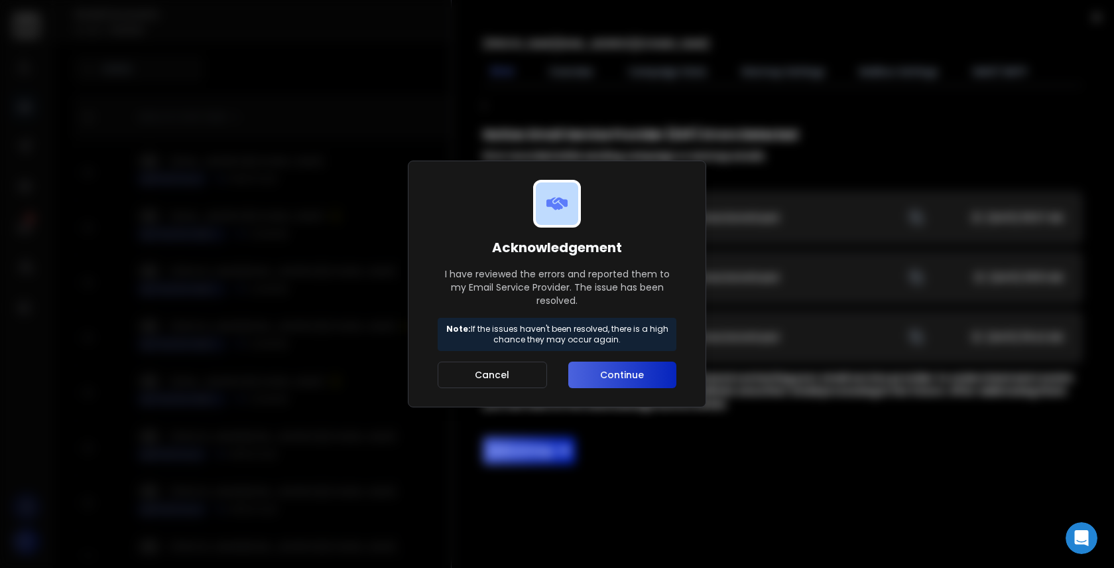
click at [610, 375] on button "Continue" at bounding box center [622, 375] width 108 height 27
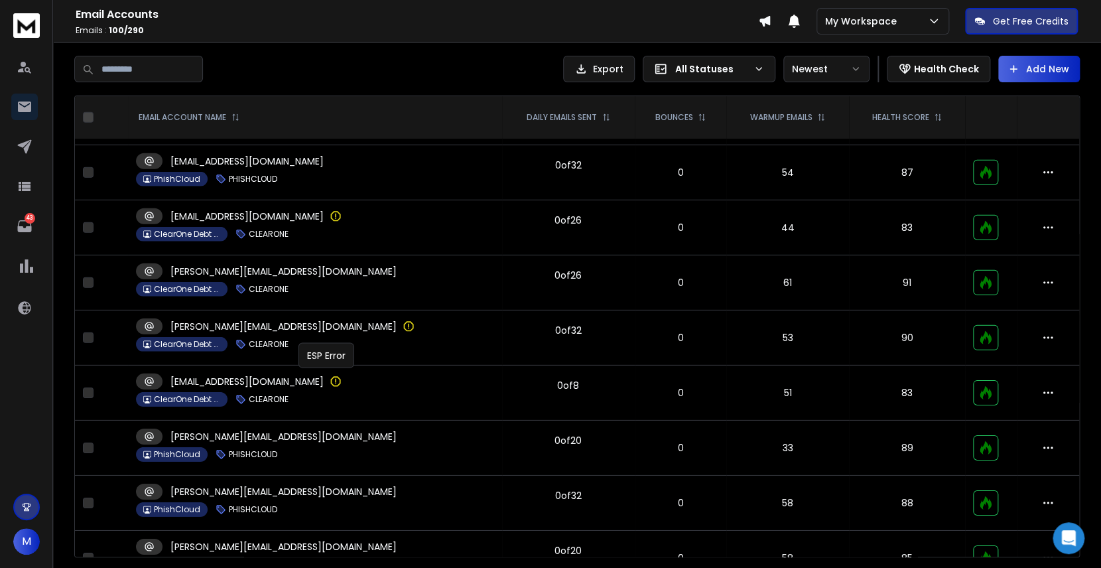
click at [329, 376] on icon at bounding box center [335, 381] width 13 height 13
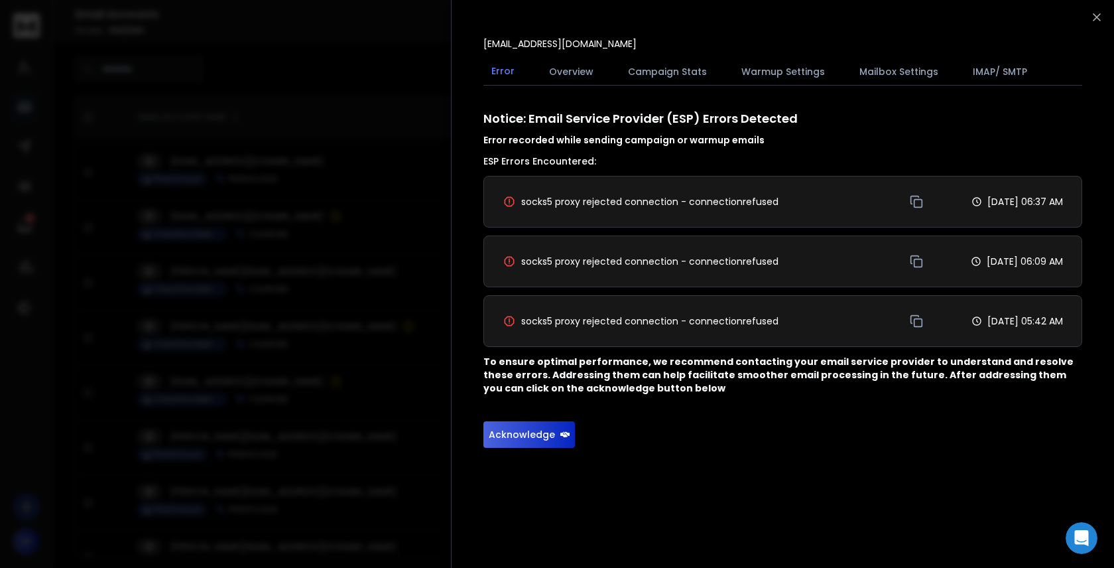
click at [543, 436] on button "Acknowledge" at bounding box center [530, 434] width 92 height 27
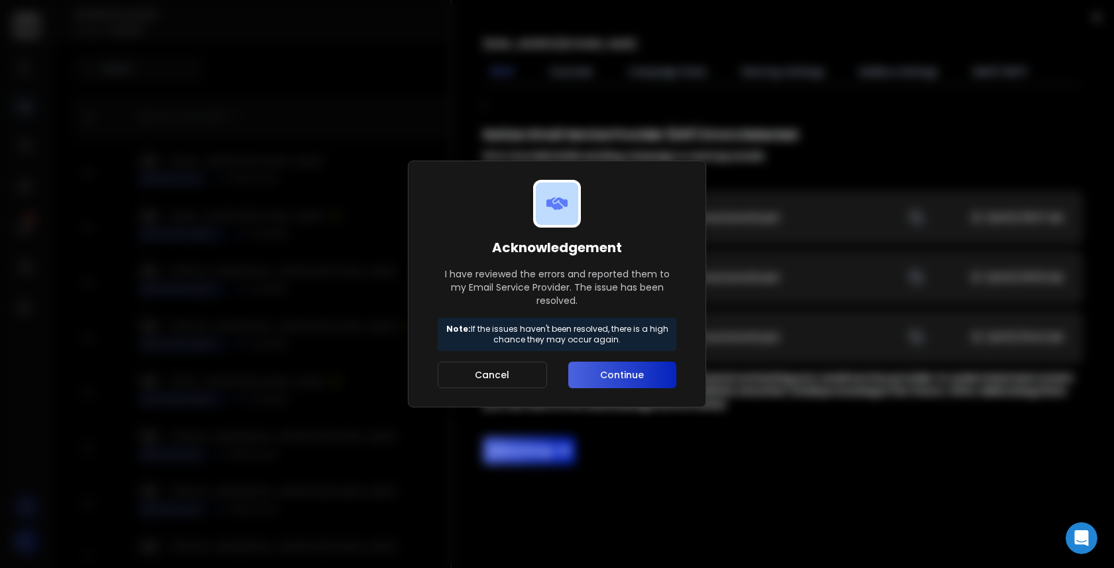
click at [594, 367] on button "Continue" at bounding box center [622, 375] width 108 height 27
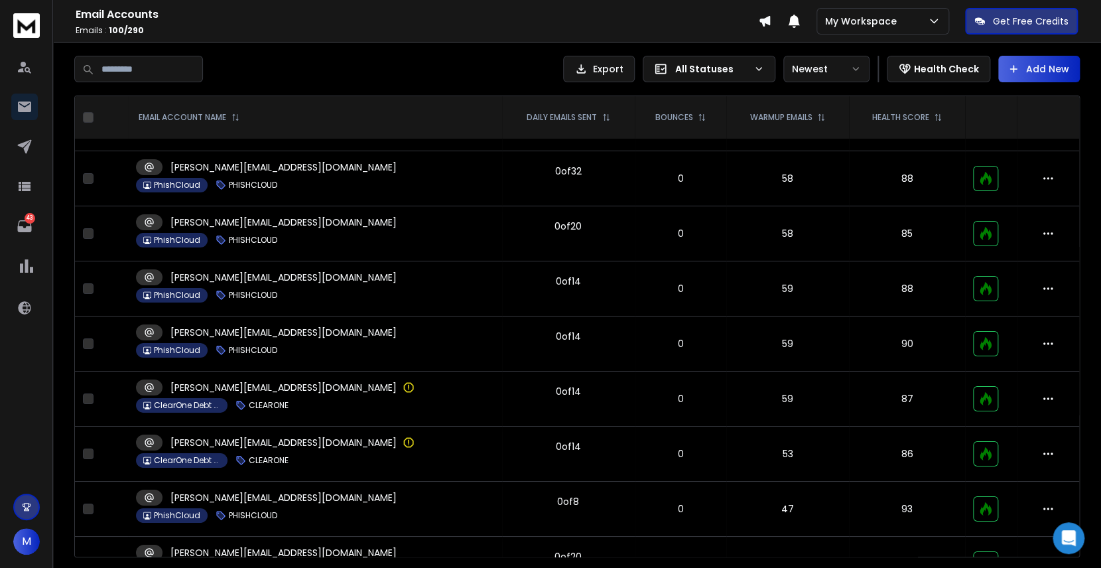
scroll to position [2326, 0]
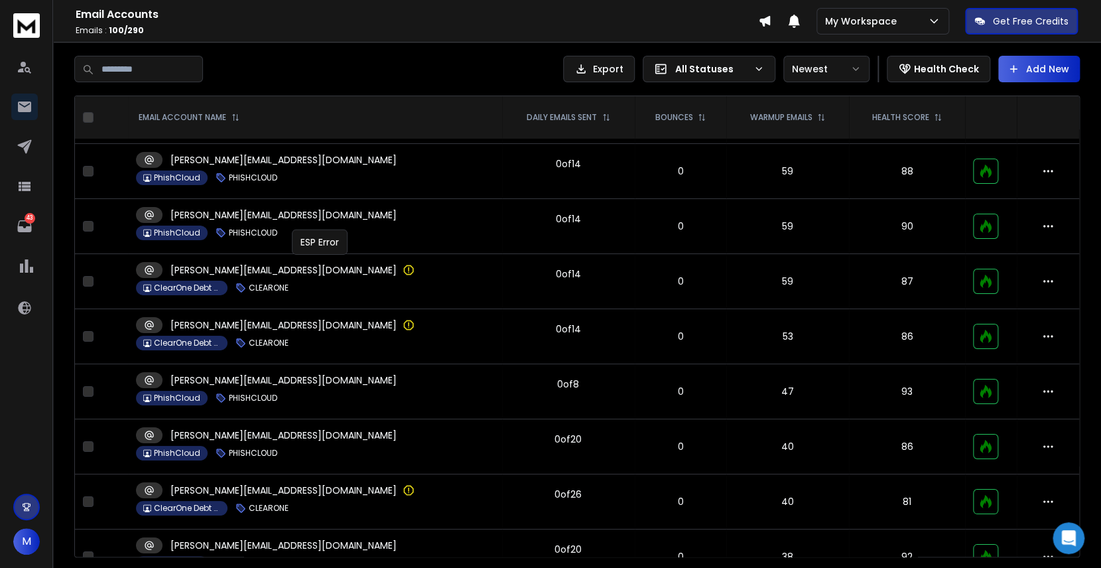
click at [402, 263] on icon at bounding box center [408, 269] width 13 height 13
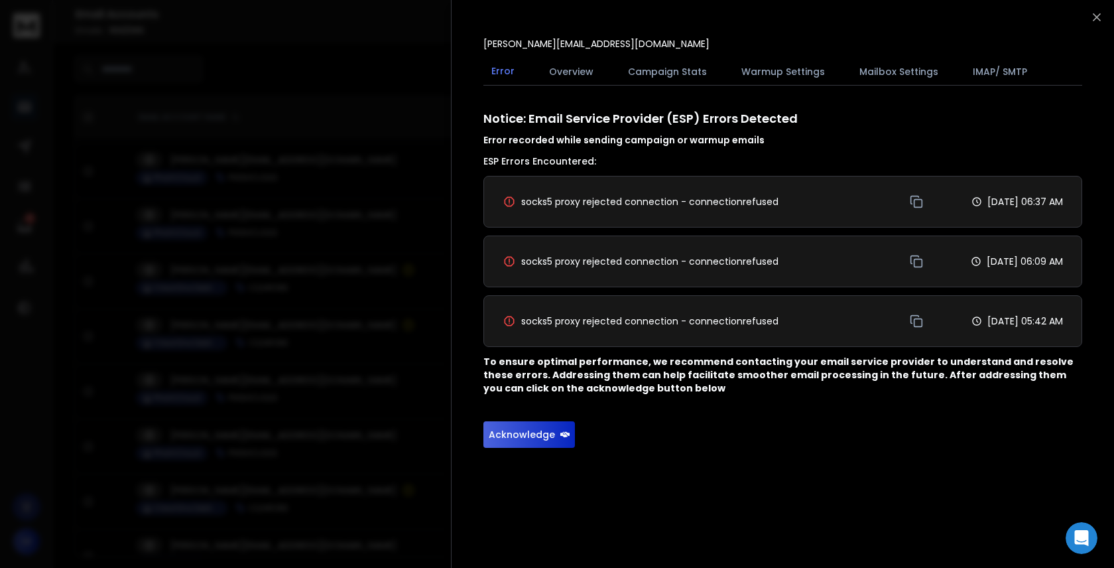
click at [531, 433] on button "Acknowledge" at bounding box center [530, 434] width 92 height 27
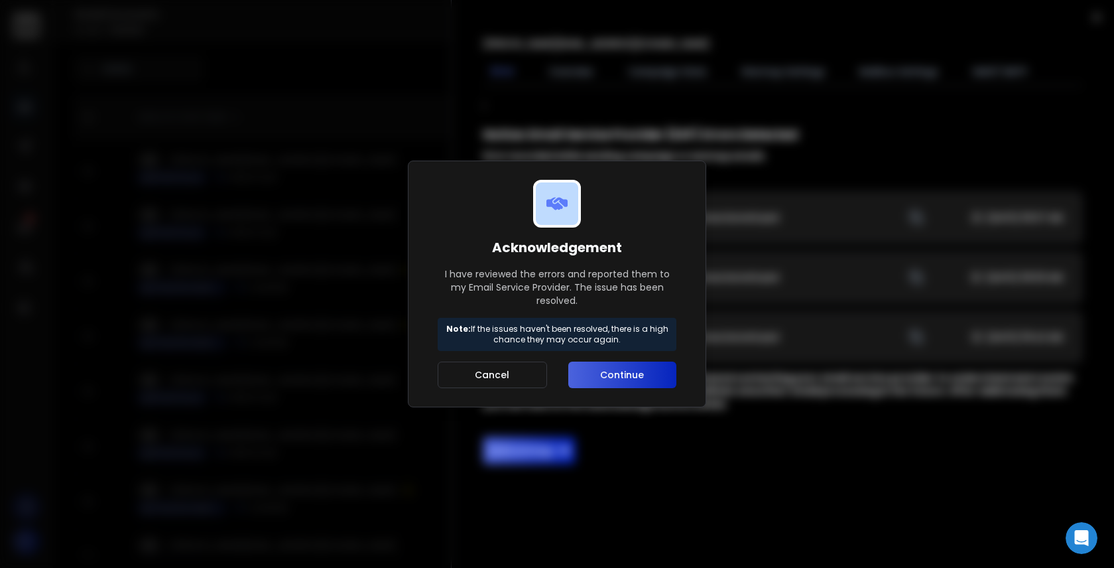
click at [589, 377] on button "Continue" at bounding box center [622, 375] width 108 height 27
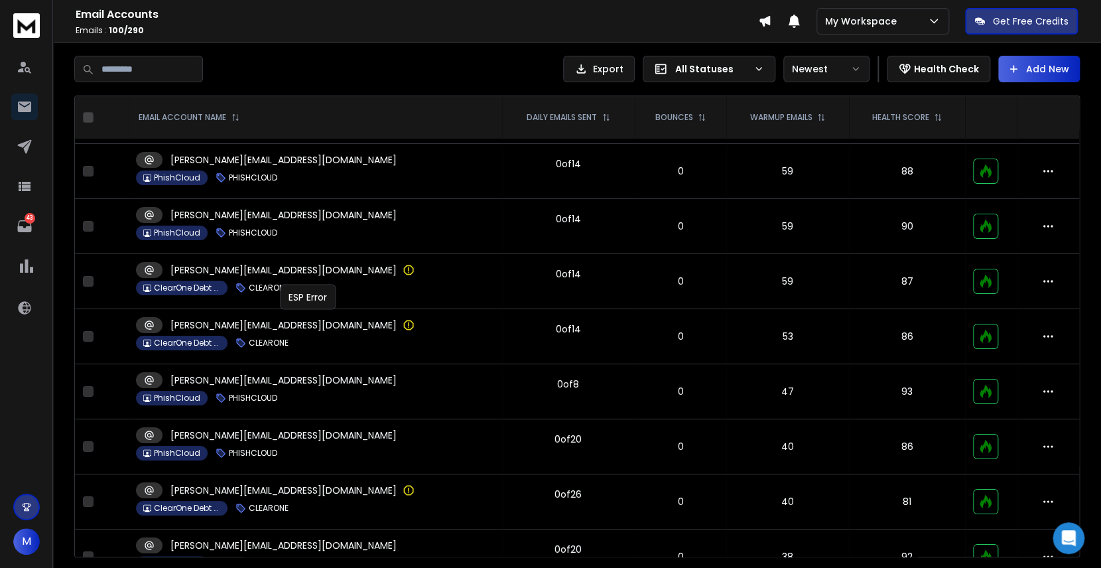
click at [402, 318] on icon at bounding box center [408, 324] width 13 height 13
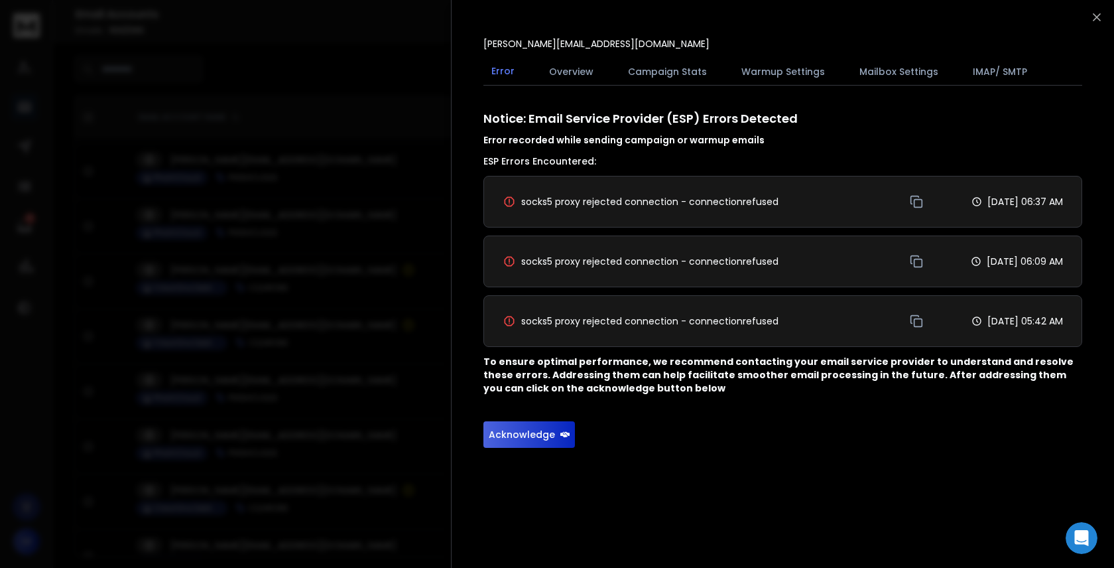
click at [528, 427] on button "Acknowledge" at bounding box center [530, 434] width 92 height 27
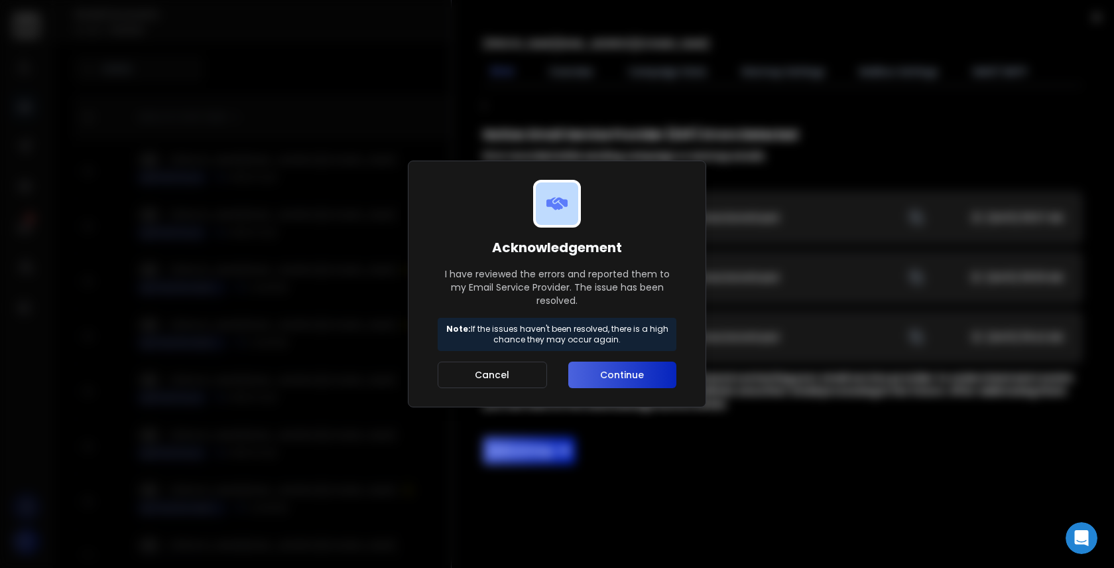
click at [596, 374] on button "Continue" at bounding box center [622, 375] width 108 height 27
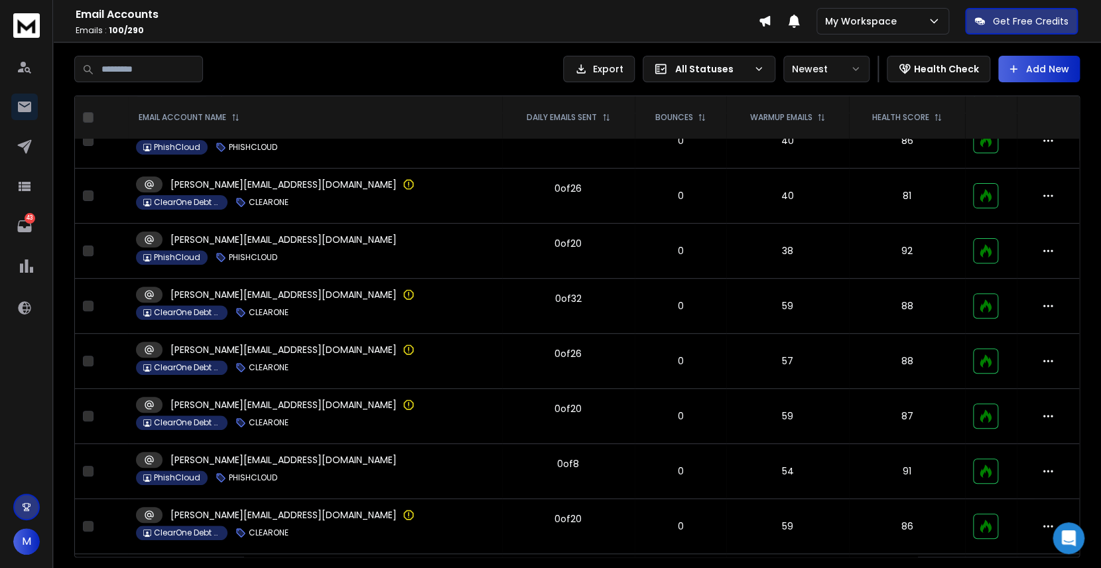
scroll to position [2591, 0]
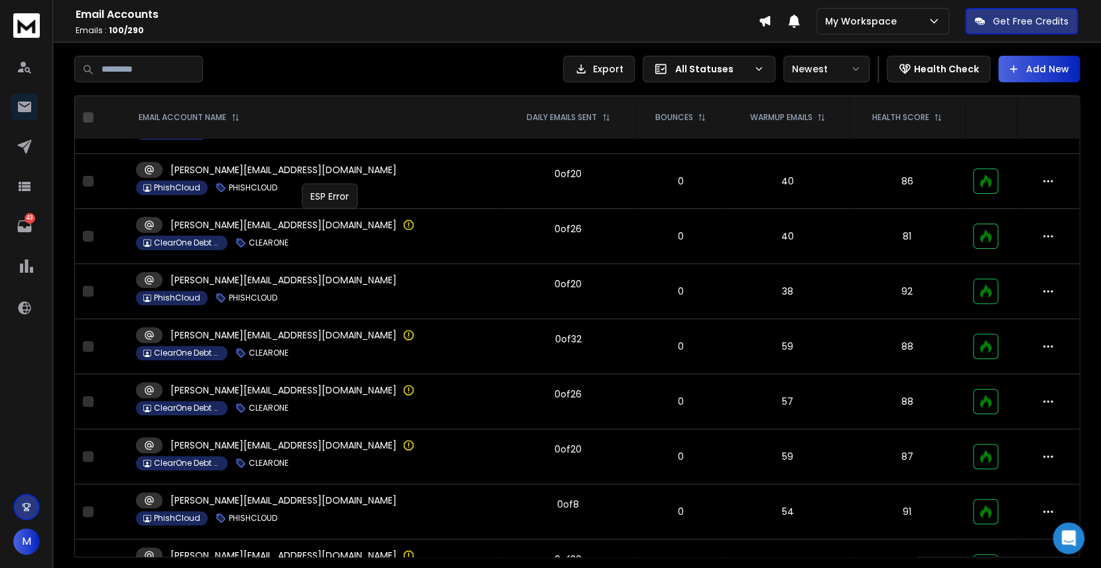
click at [402, 218] on icon at bounding box center [408, 224] width 13 height 13
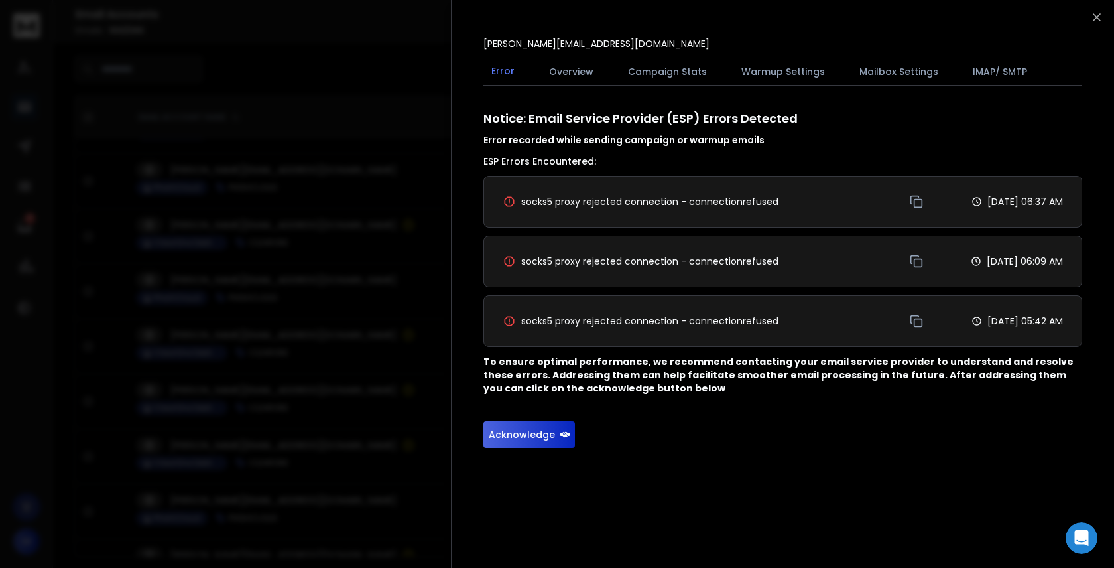
click at [522, 433] on button "Acknowledge" at bounding box center [530, 434] width 92 height 27
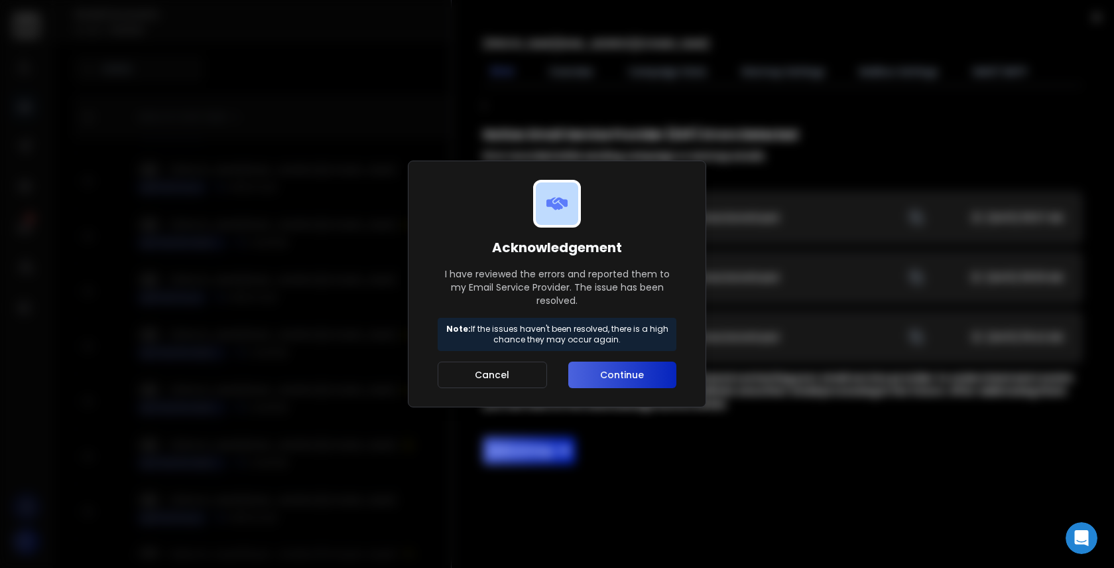
click at [650, 370] on button "Continue" at bounding box center [622, 375] width 108 height 27
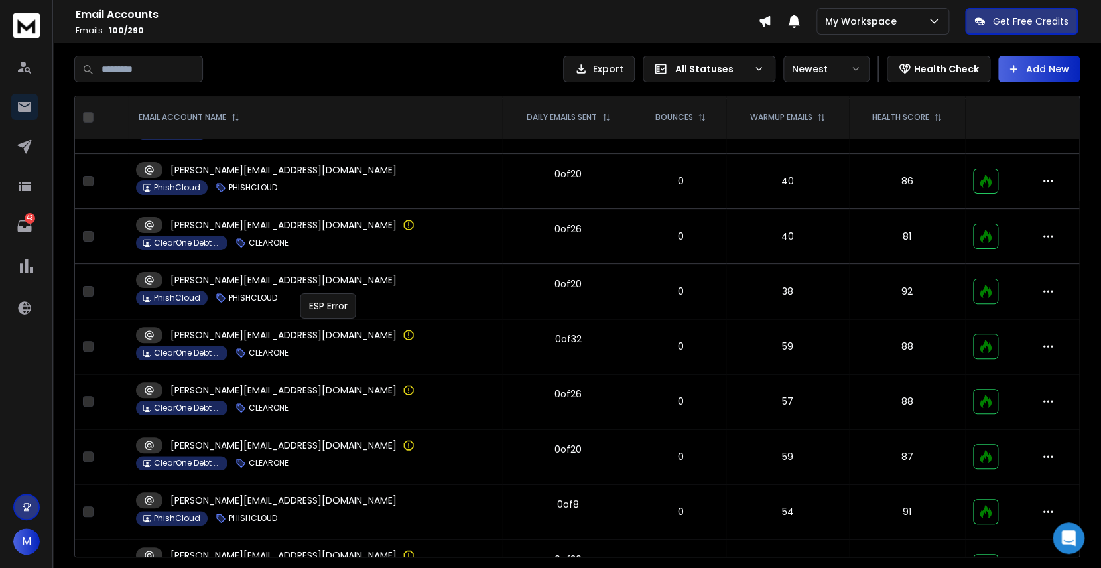
click at [402, 328] on icon at bounding box center [408, 334] width 13 height 13
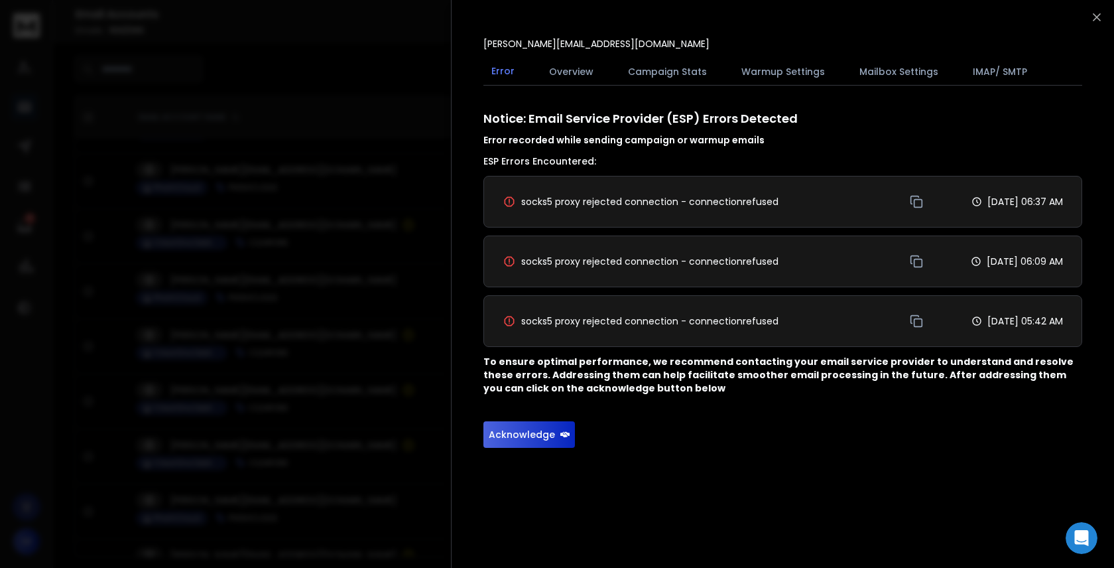
click at [532, 430] on button "Acknowledge" at bounding box center [530, 434] width 92 height 27
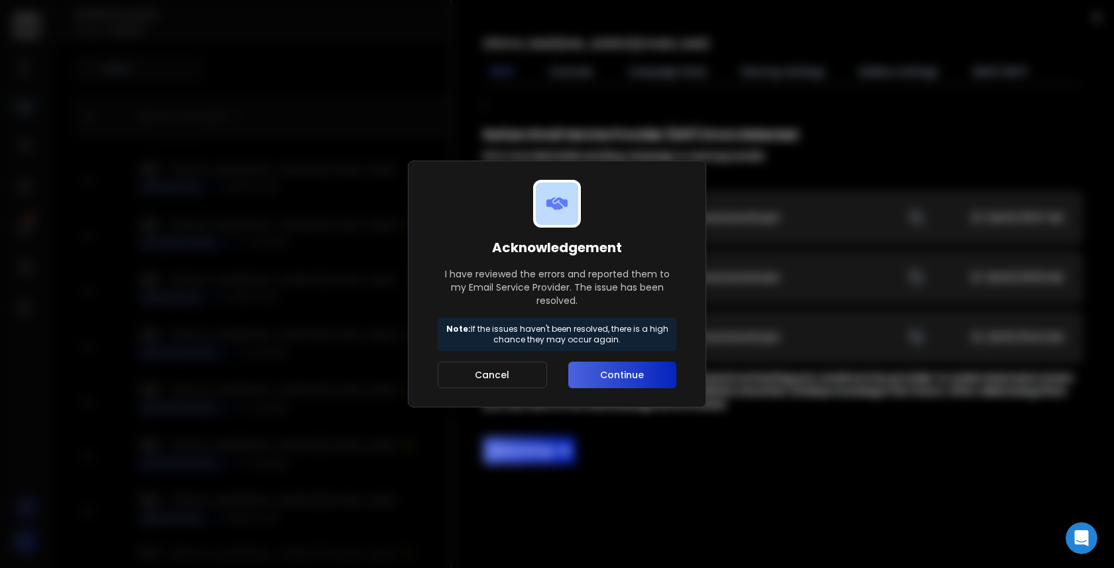
click at [592, 377] on button "Continue" at bounding box center [622, 375] width 108 height 27
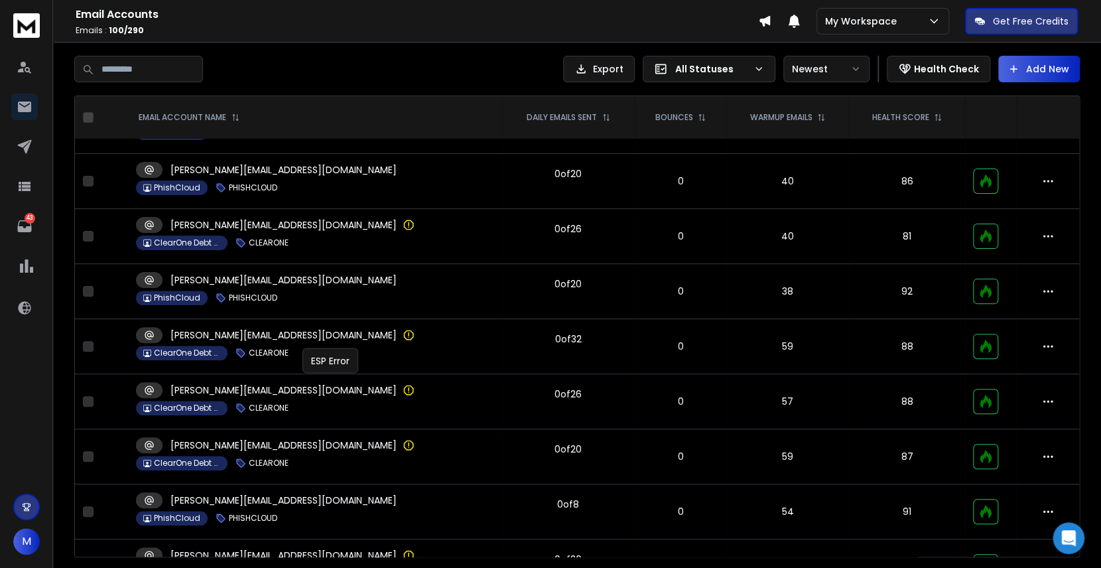
click at [402, 383] on icon at bounding box center [408, 389] width 13 height 13
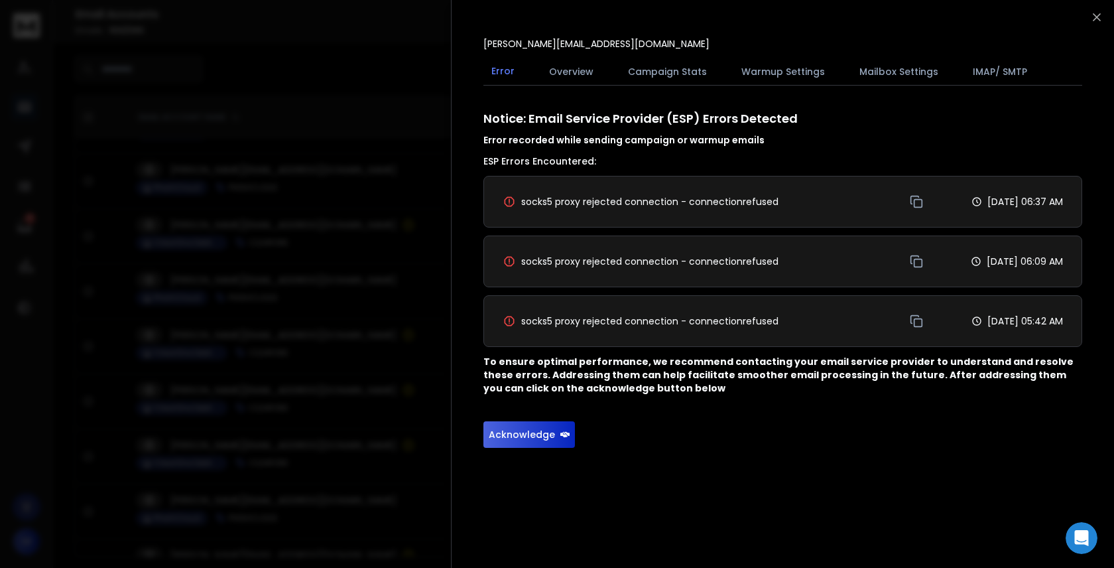
click at [521, 440] on button "Acknowledge" at bounding box center [530, 434] width 92 height 27
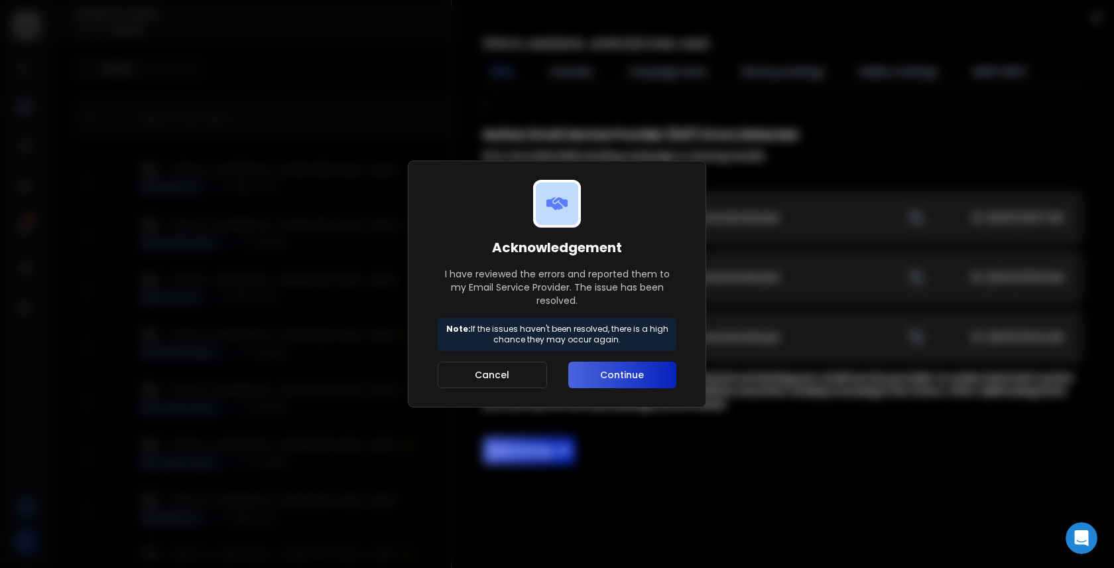
click at [604, 362] on button "Continue" at bounding box center [622, 375] width 108 height 27
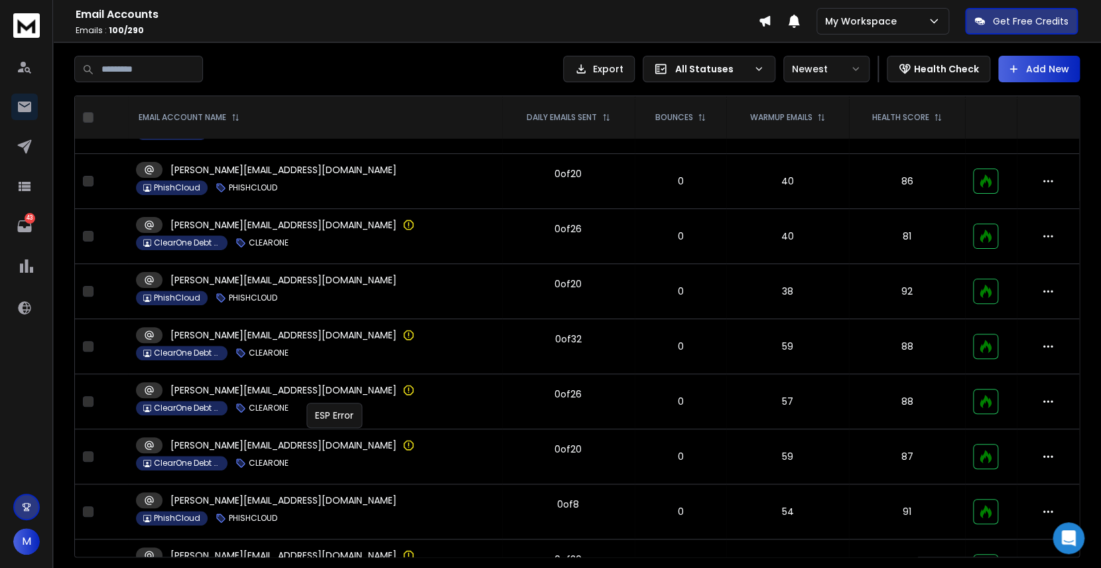
click at [402, 438] on icon at bounding box center [408, 444] width 13 height 13
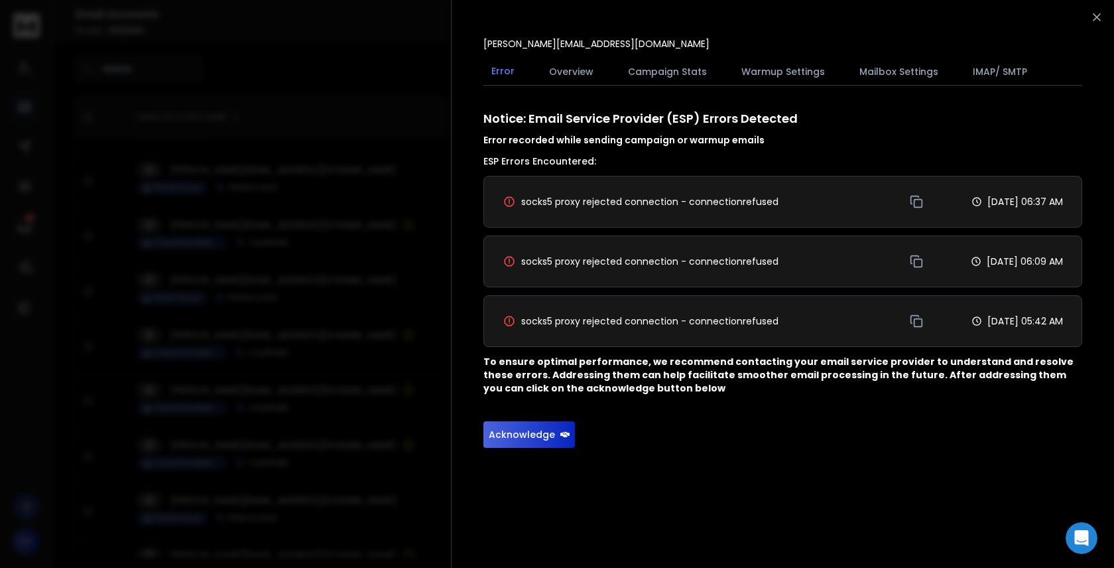
click at [534, 431] on button "Acknowledge" at bounding box center [530, 434] width 92 height 27
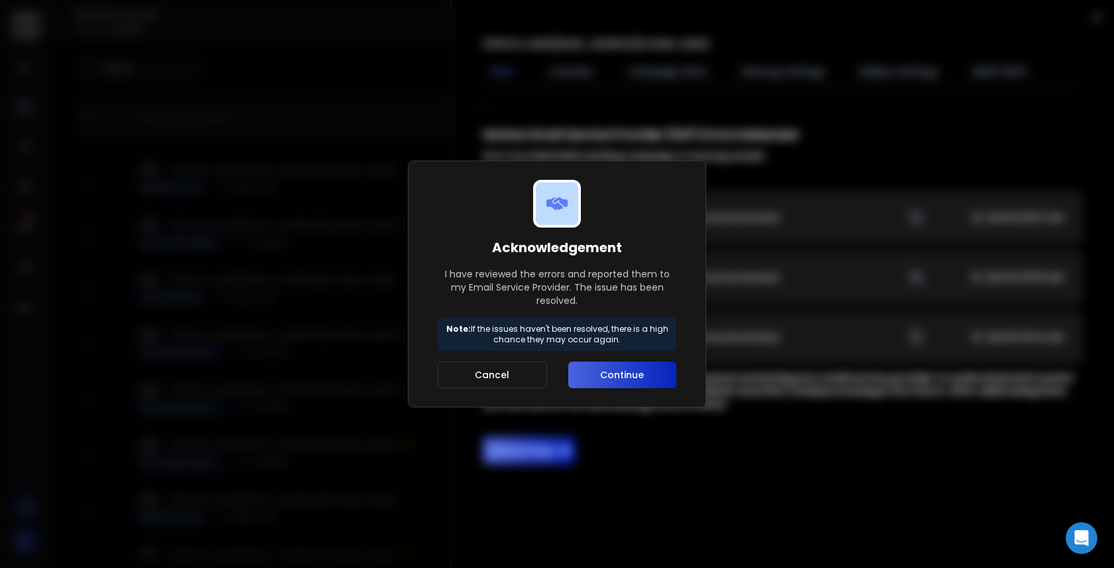
click at [657, 378] on button "Continue" at bounding box center [622, 375] width 108 height 27
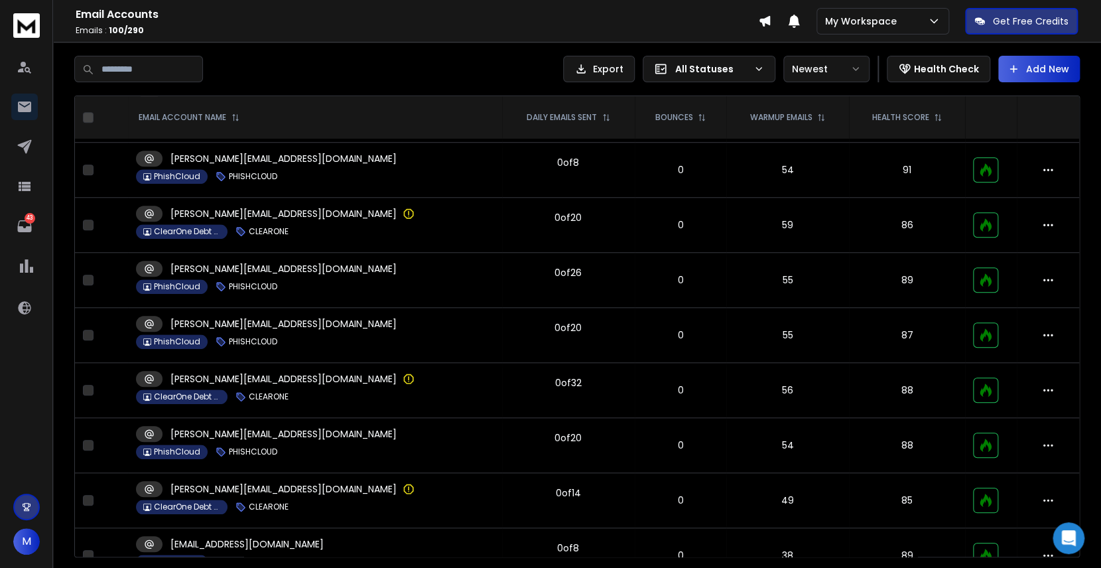
scroll to position [2945, 0]
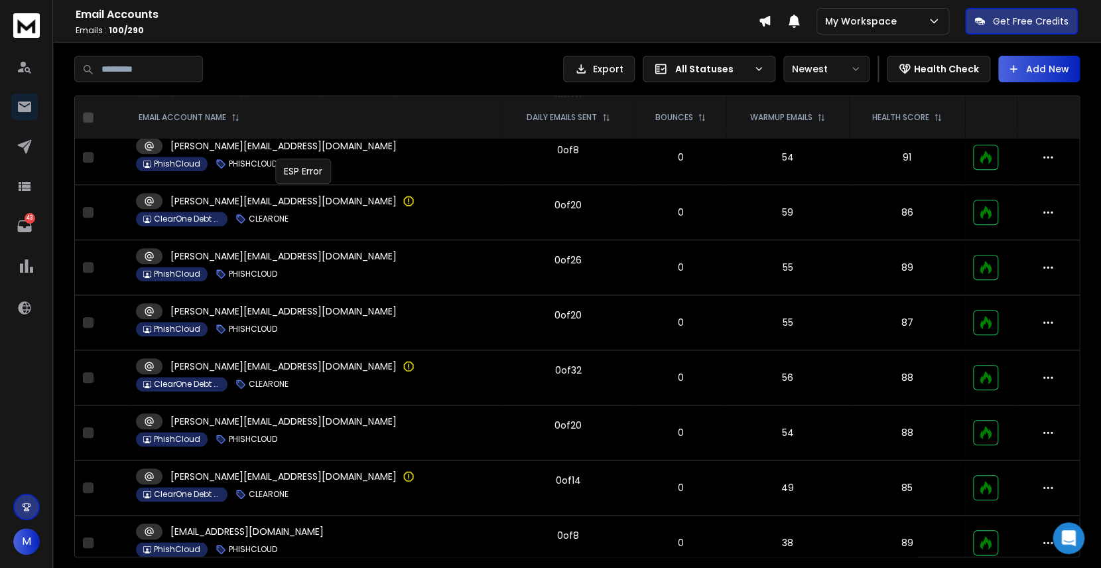
click at [402, 195] on icon at bounding box center [408, 200] width 13 height 13
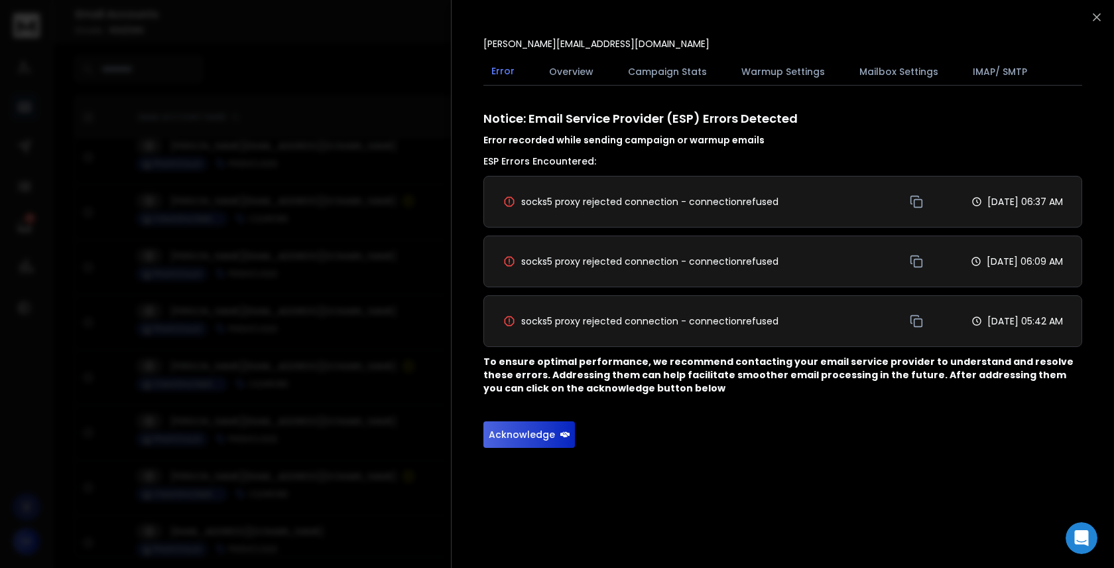
click at [523, 441] on button "Acknowledge" at bounding box center [530, 434] width 92 height 27
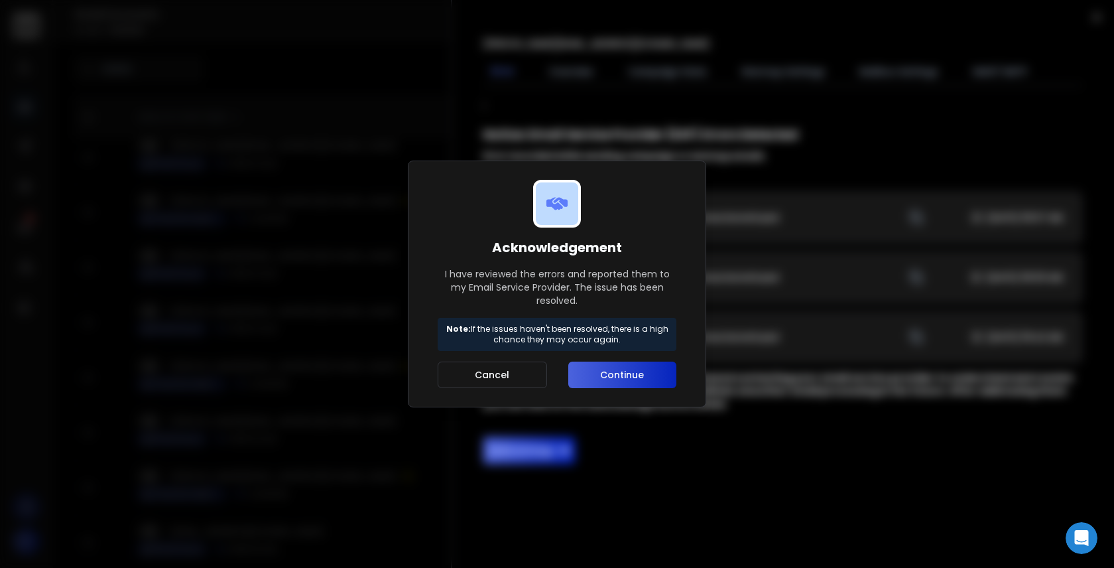
click at [606, 367] on button "Continue" at bounding box center [622, 375] width 108 height 27
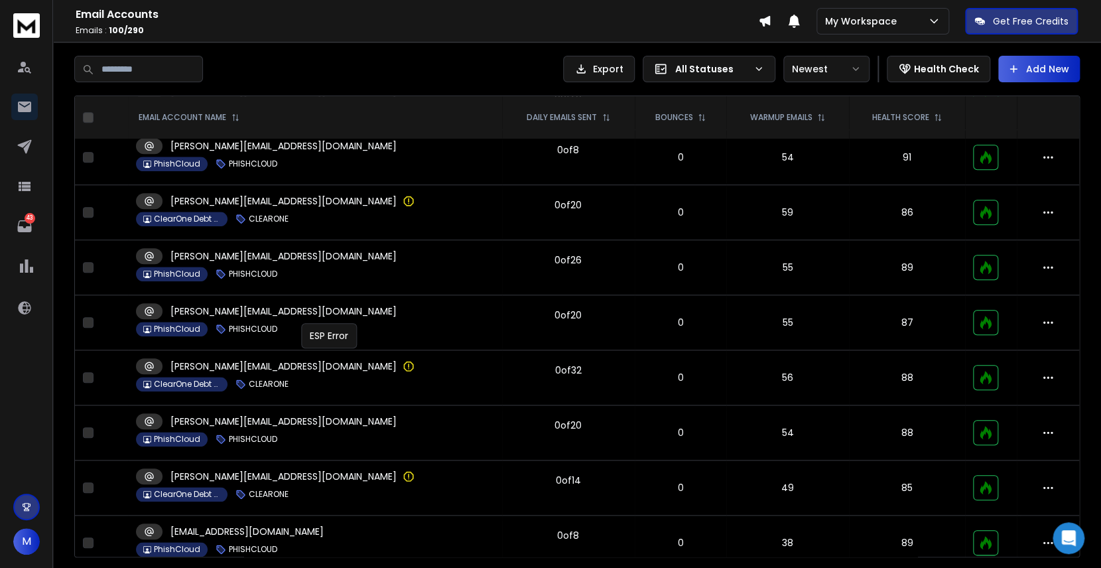
click at [402, 360] on icon at bounding box center [408, 366] width 13 height 13
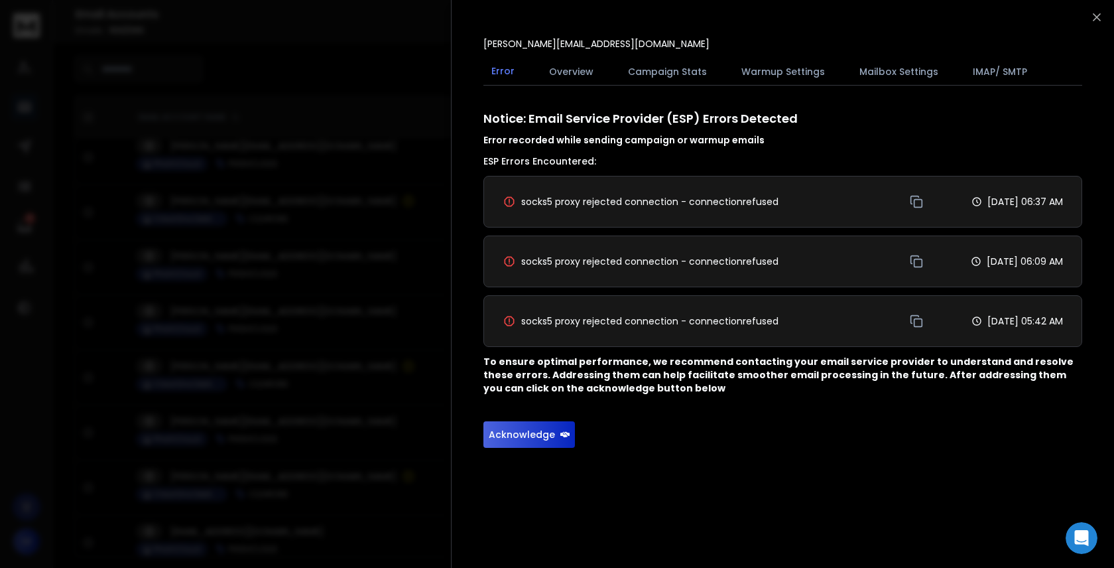
click at [546, 429] on button "Acknowledge" at bounding box center [530, 434] width 92 height 27
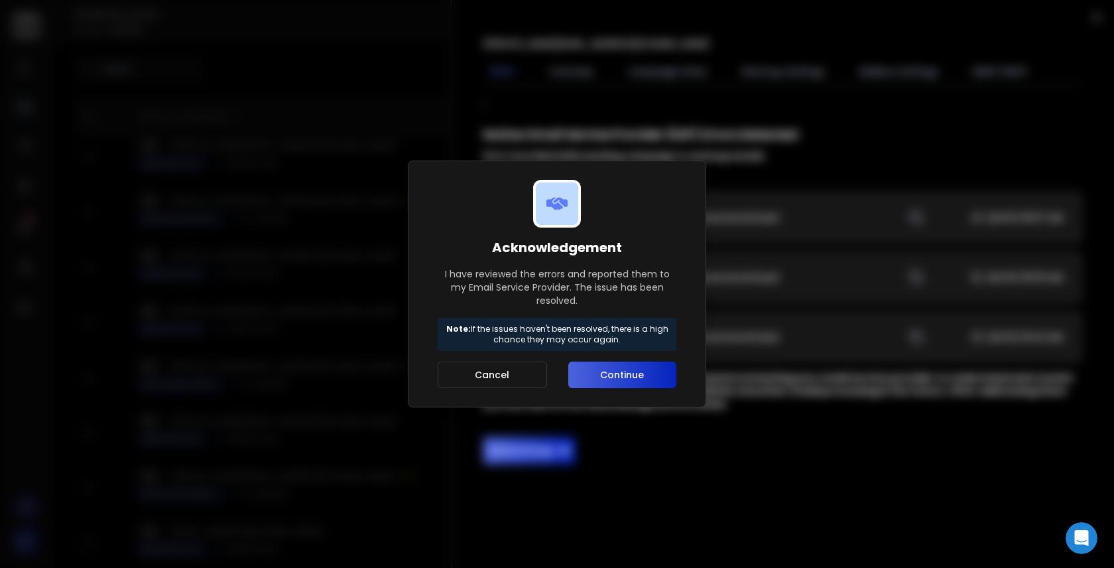
click at [607, 370] on button "Continue" at bounding box center [622, 375] width 108 height 27
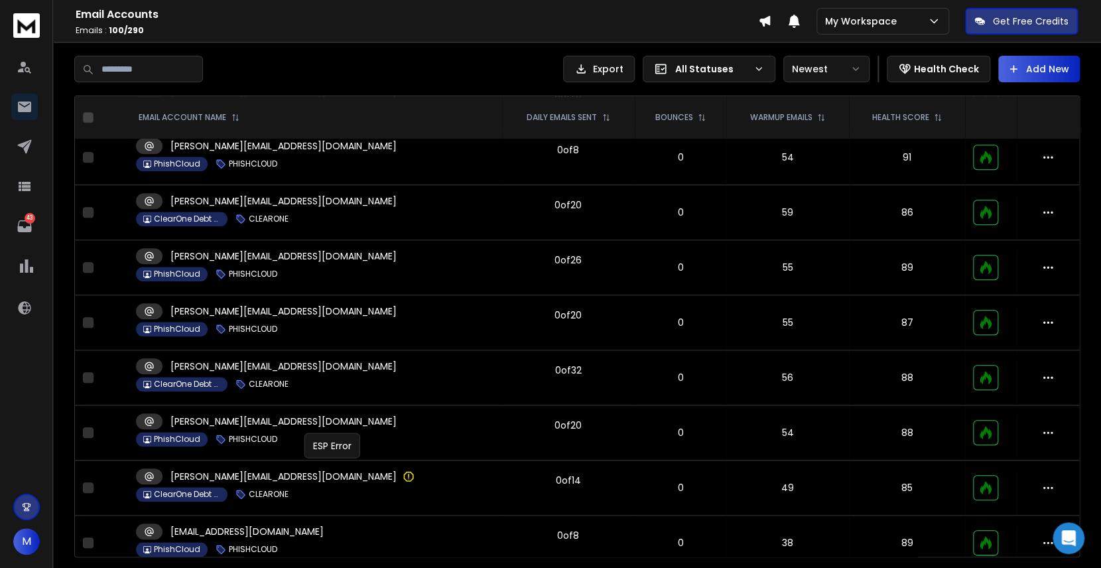
click at [402, 472] on icon at bounding box center [408, 476] width 13 height 13
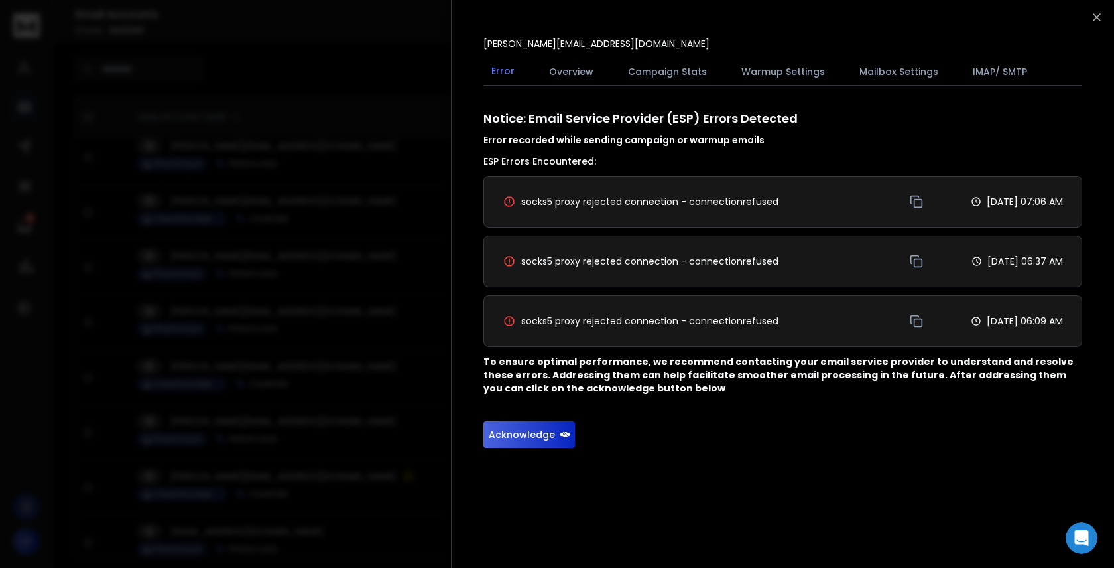
click at [538, 432] on button "Acknowledge" at bounding box center [530, 434] width 92 height 27
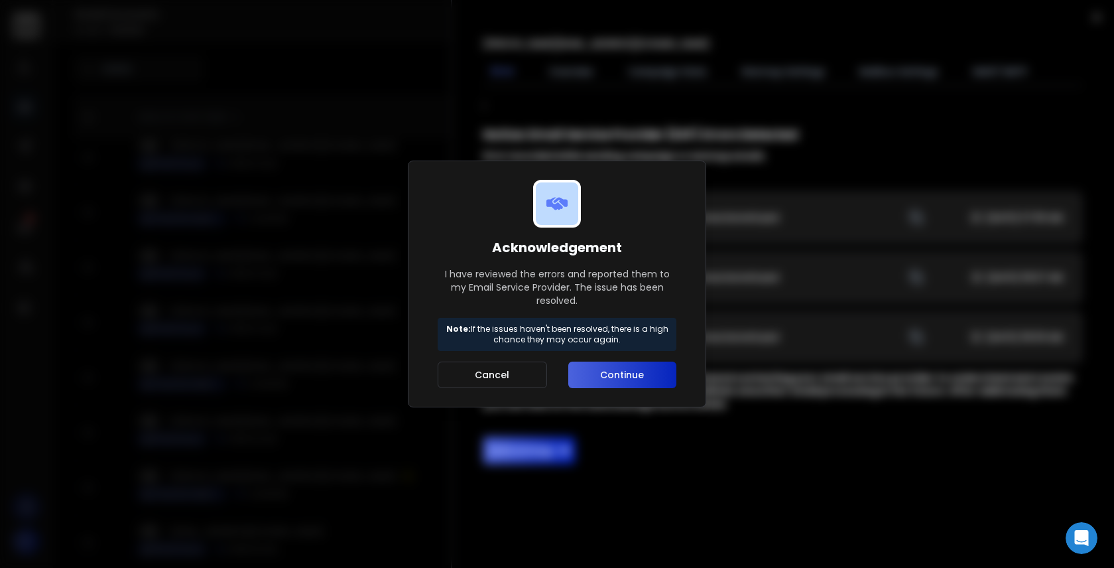
click at [621, 376] on button "Continue" at bounding box center [622, 375] width 108 height 27
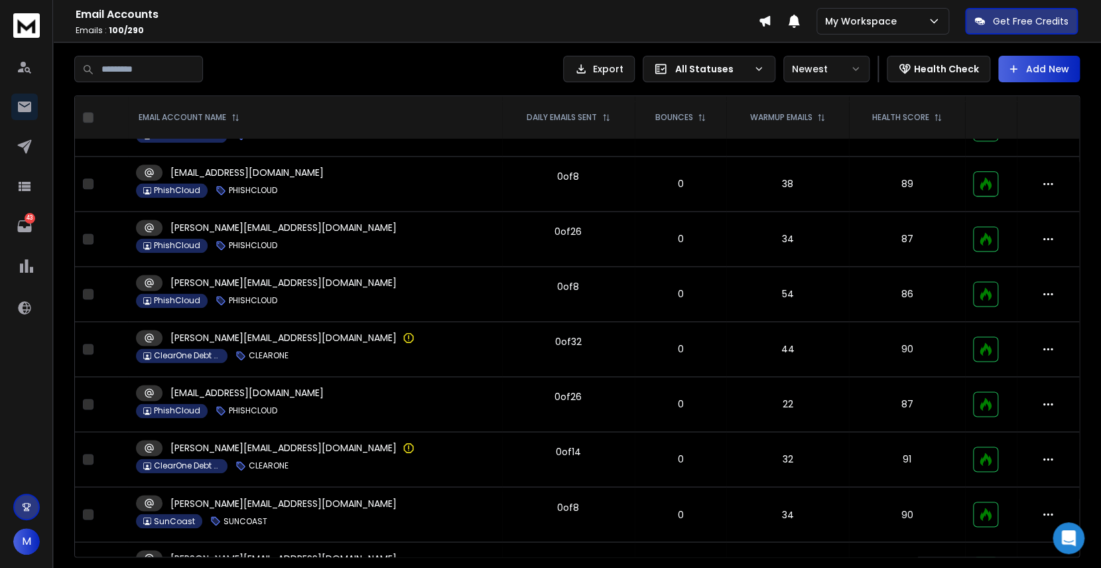
scroll to position [3387, 0]
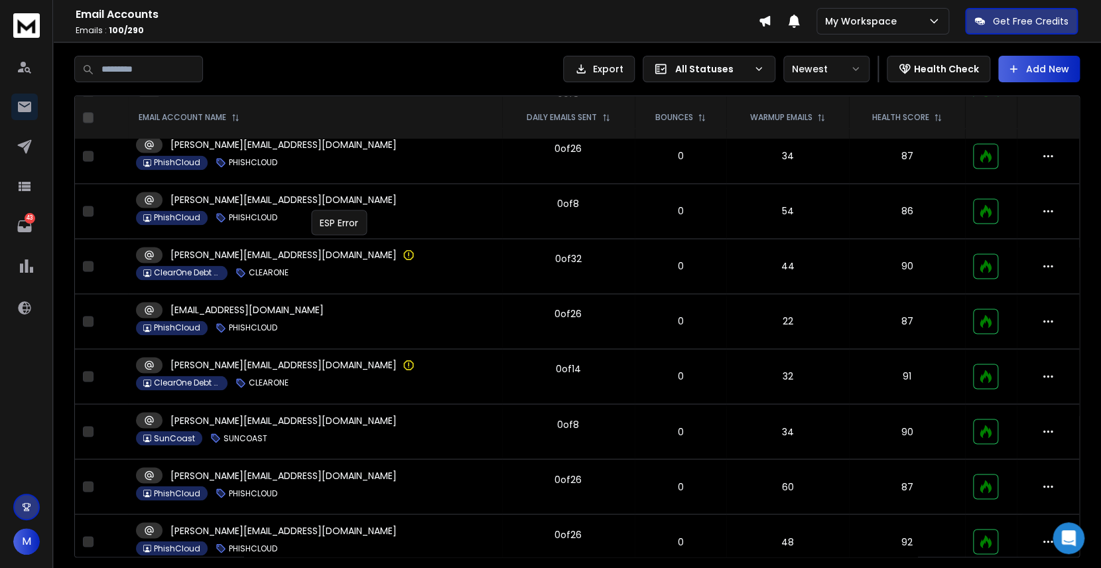
click at [402, 248] on icon at bounding box center [408, 254] width 13 height 13
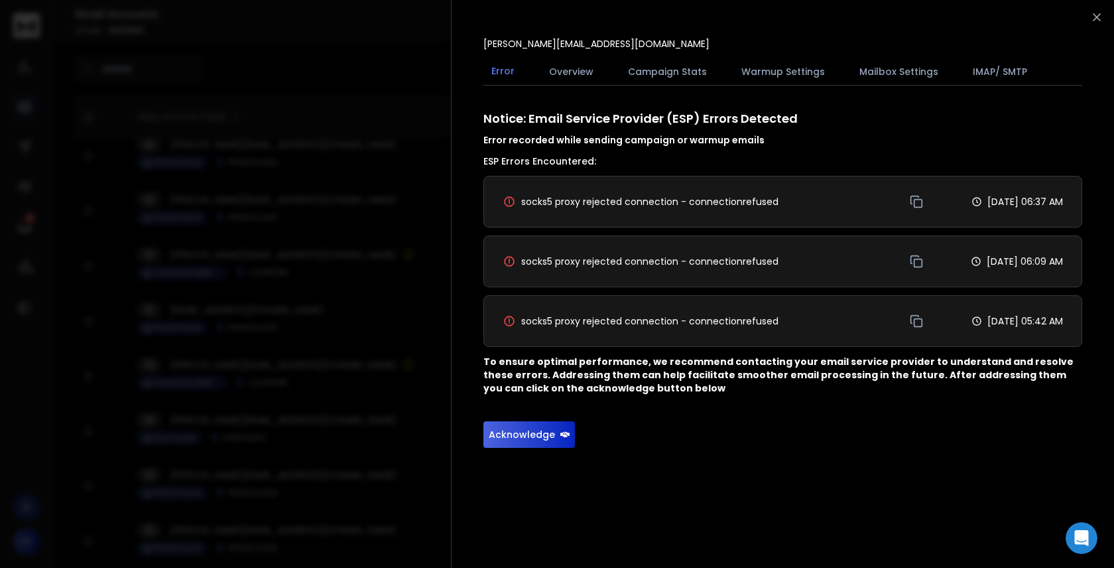
click at [510, 432] on button "Acknowledge" at bounding box center [530, 434] width 92 height 27
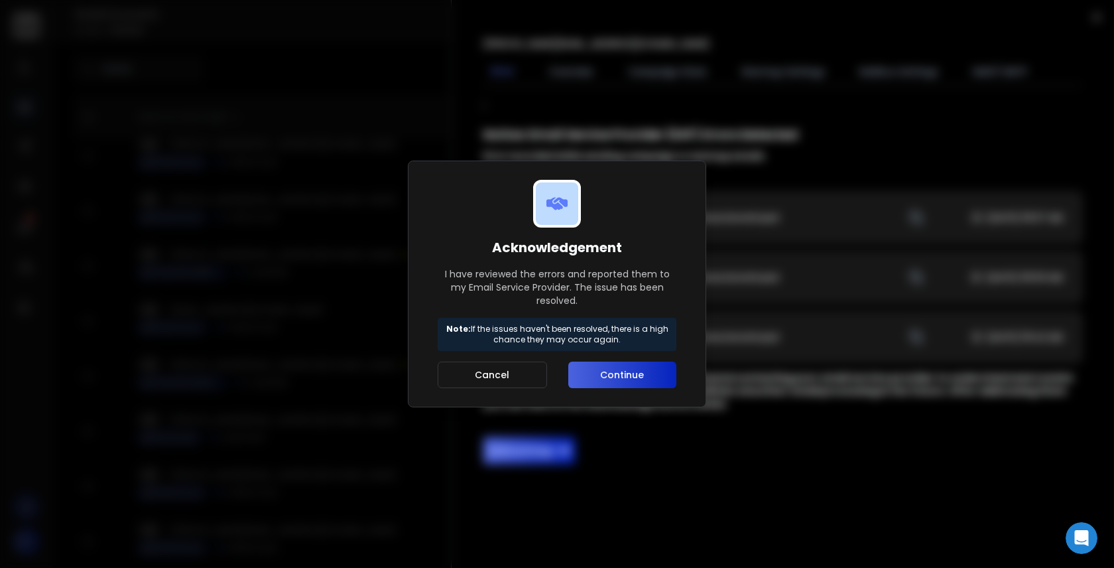
click at [610, 385] on button "Continue" at bounding box center [622, 375] width 108 height 27
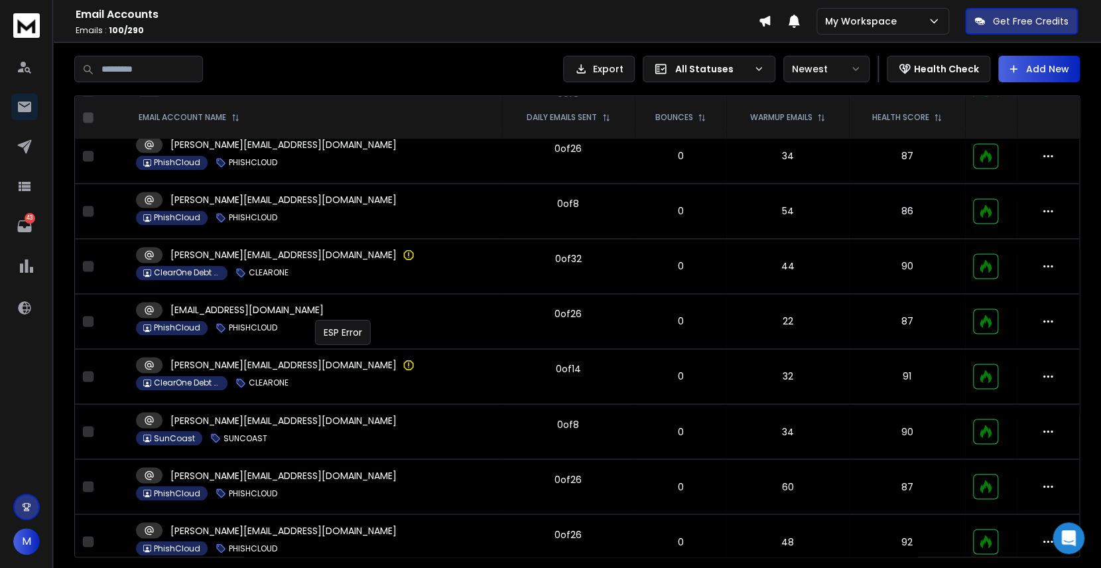
click at [402, 358] on icon at bounding box center [408, 364] width 13 height 13
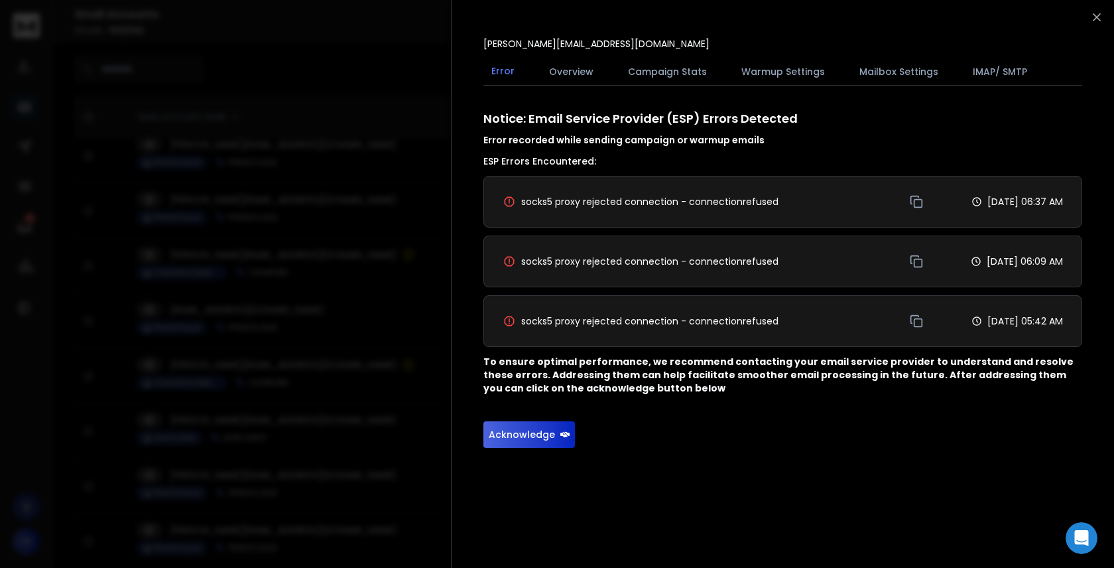
click at [532, 431] on button "Acknowledge" at bounding box center [530, 434] width 92 height 27
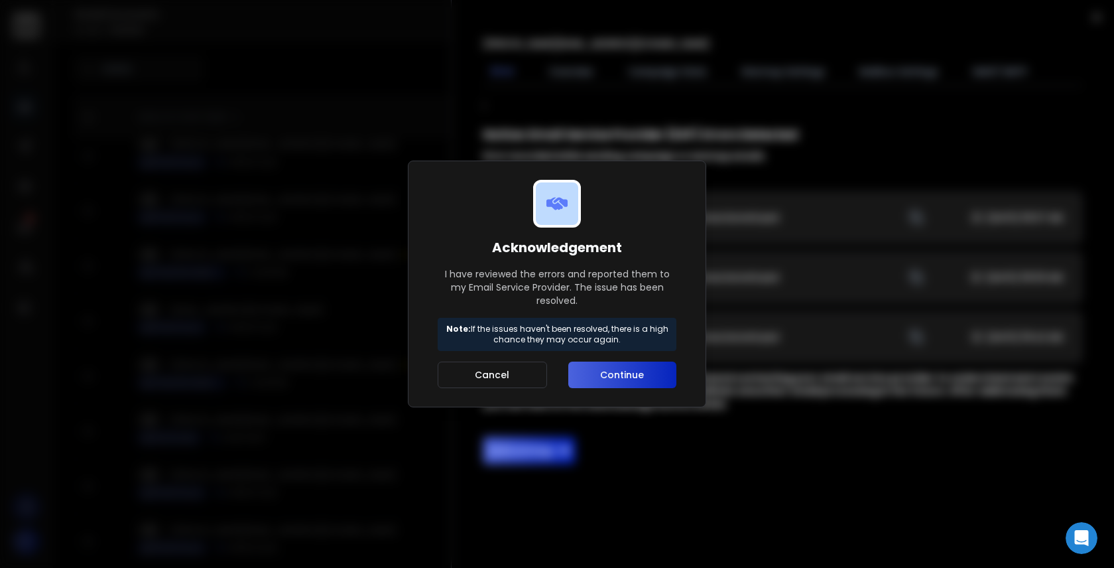
click at [639, 369] on button "Continue" at bounding box center [622, 375] width 108 height 27
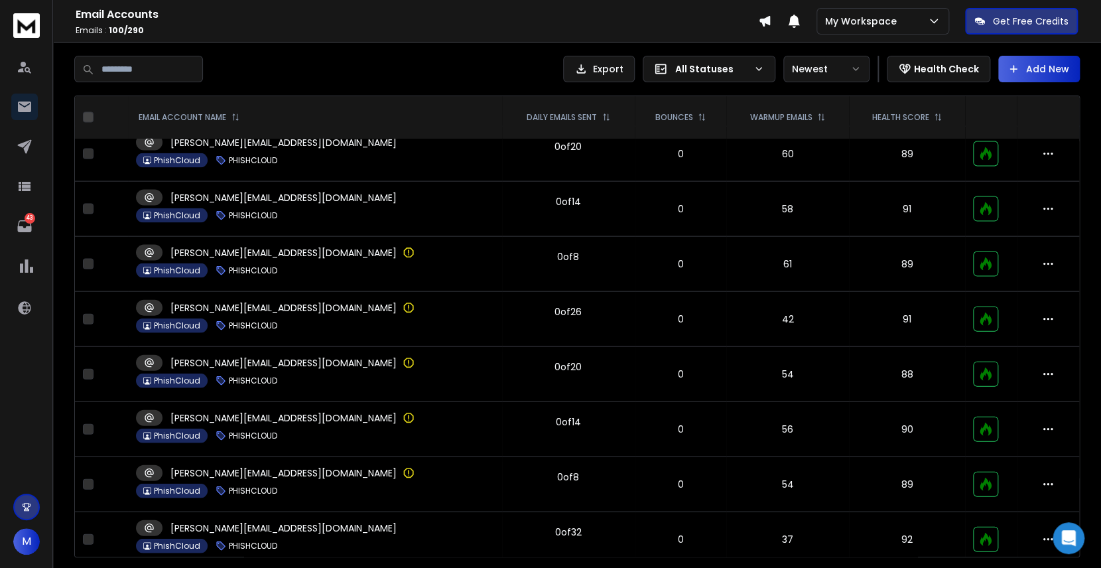
scroll to position [3918, 0]
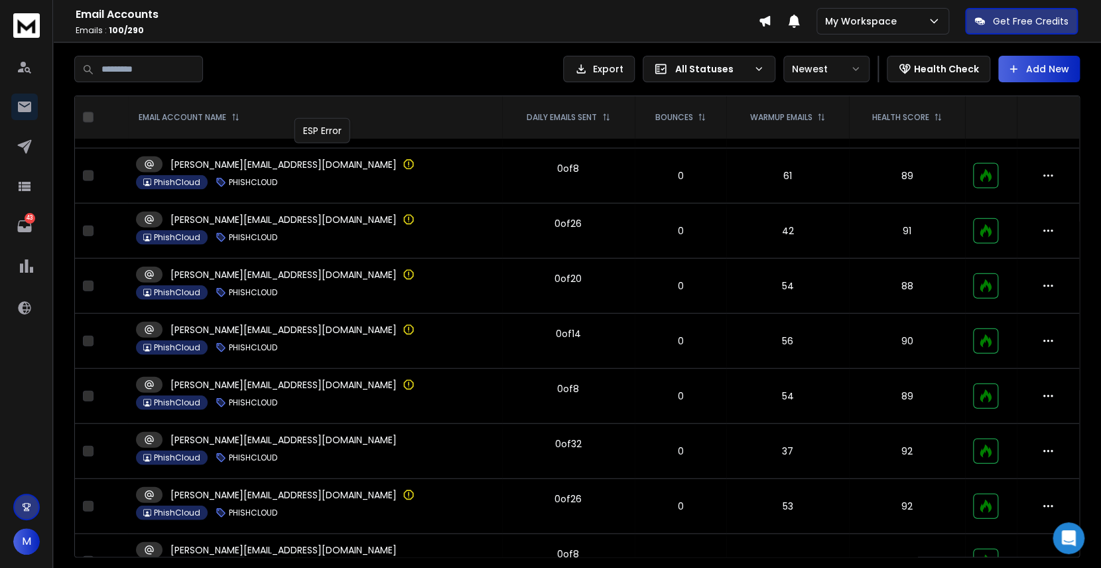
click at [402, 158] on icon at bounding box center [408, 164] width 13 height 13
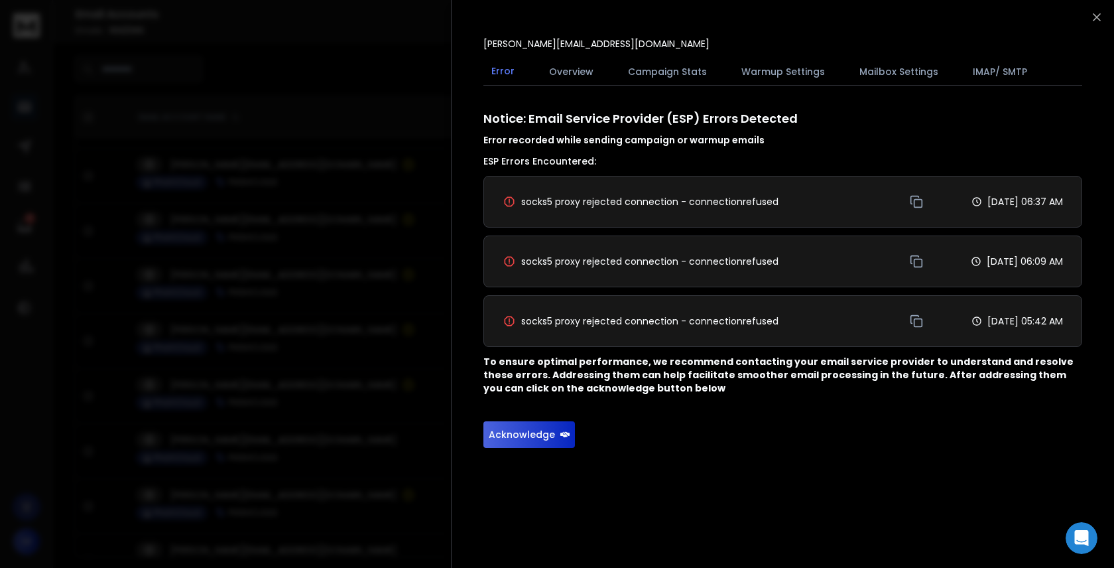
click at [539, 427] on button "Acknowledge" at bounding box center [530, 434] width 92 height 27
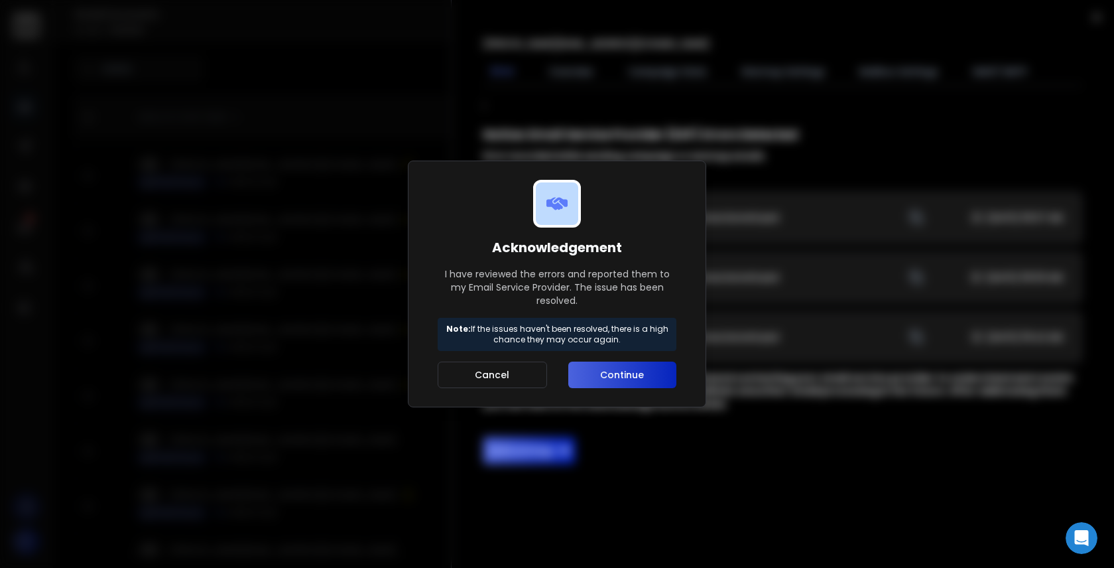
click at [613, 373] on button "Continue" at bounding box center [622, 375] width 108 height 27
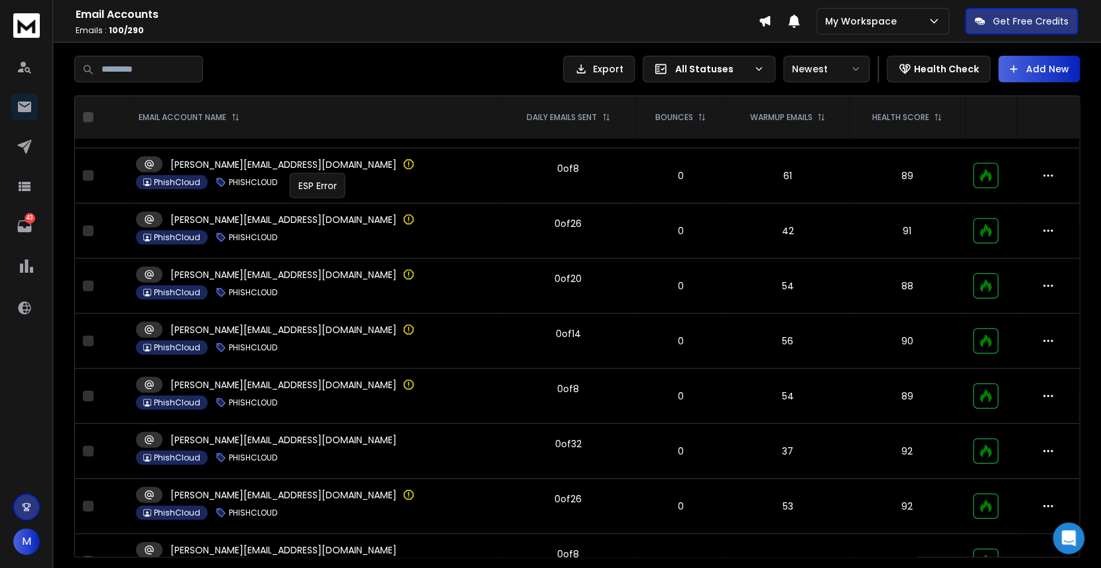
click at [402, 213] on icon at bounding box center [408, 219] width 13 height 13
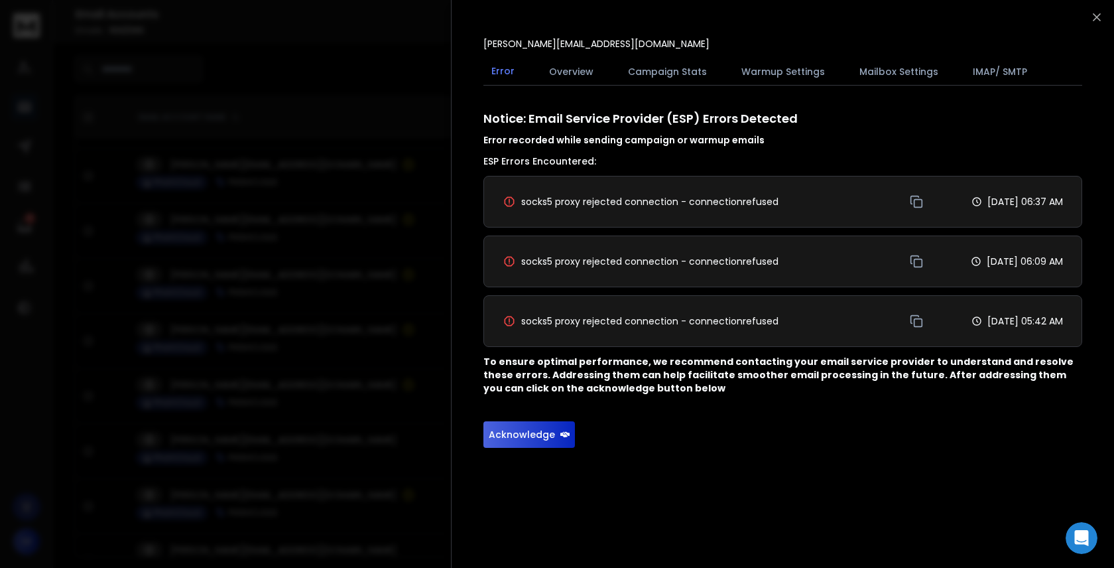
click at [535, 431] on button "Acknowledge" at bounding box center [530, 434] width 92 height 27
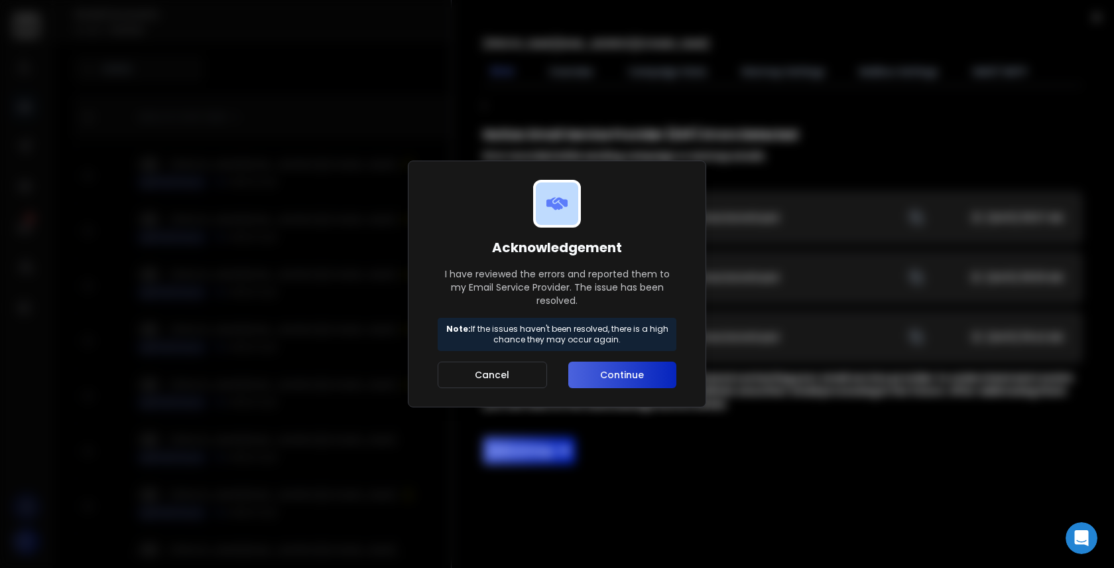
click at [649, 367] on button "Continue" at bounding box center [622, 375] width 108 height 27
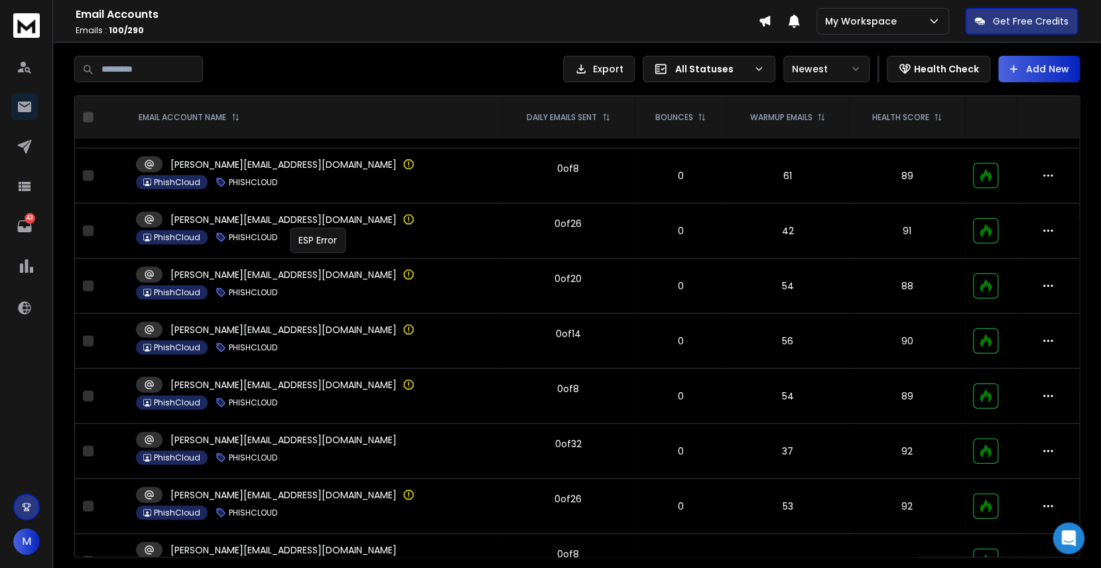
click at [402, 268] on icon at bounding box center [408, 274] width 13 height 13
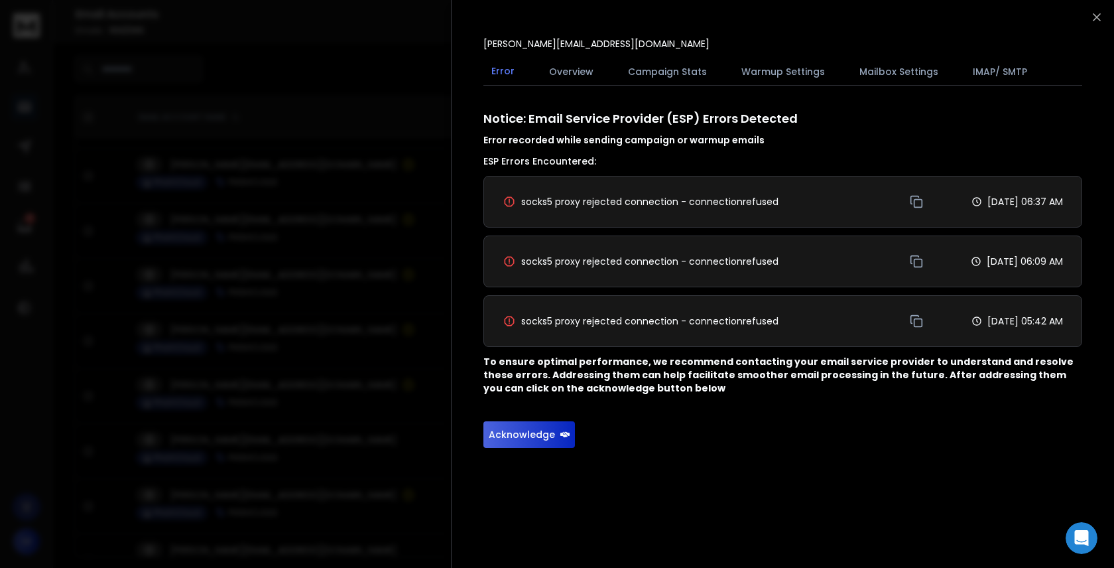
click at [523, 426] on button "Acknowledge" at bounding box center [530, 434] width 92 height 27
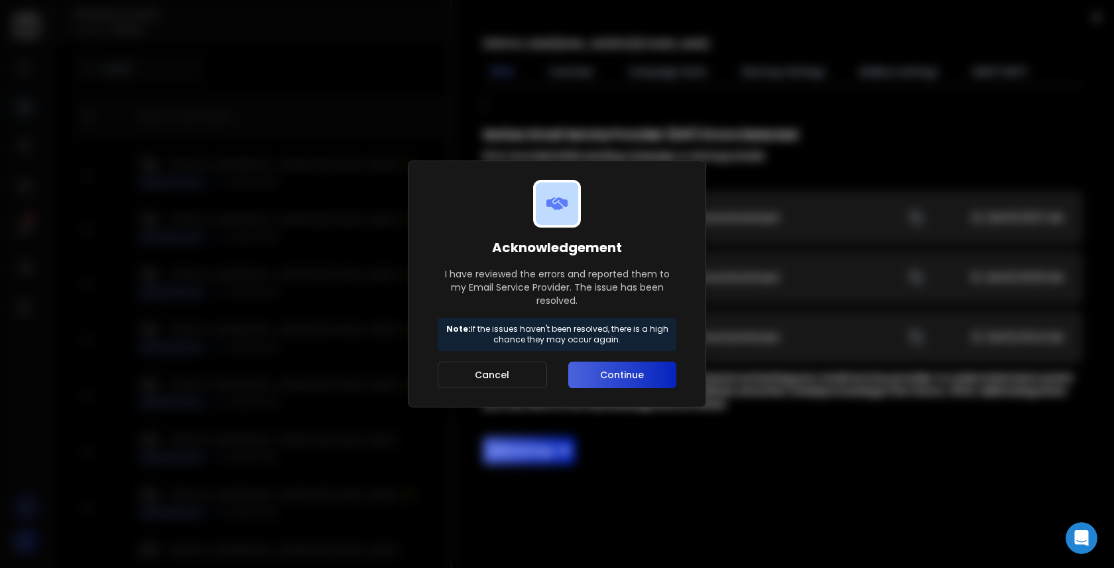
click at [609, 379] on button "Continue" at bounding box center [622, 375] width 108 height 27
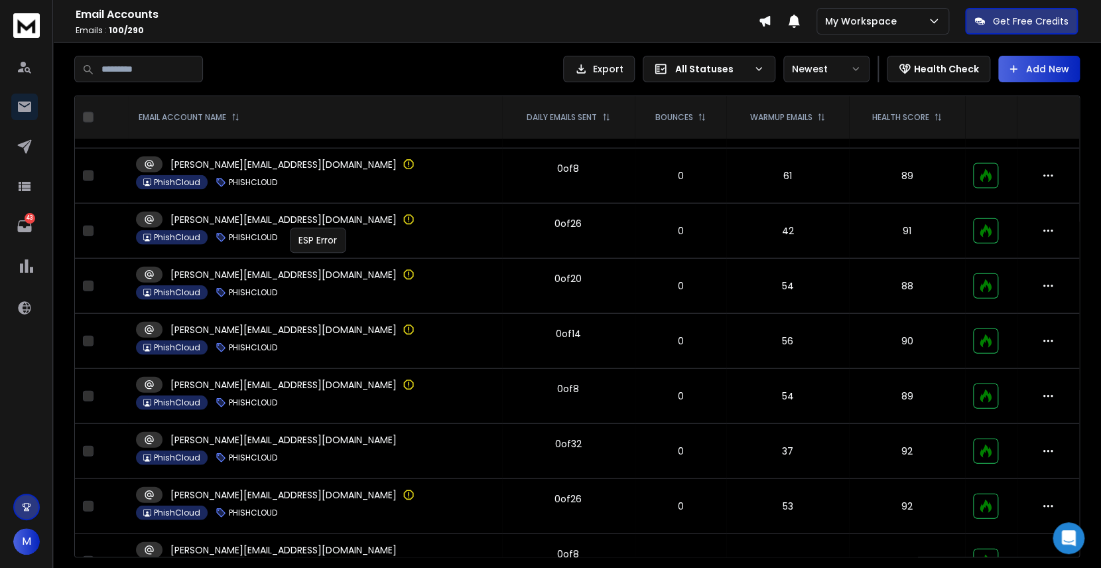
click at [404, 270] on icon at bounding box center [409, 275] width 10 height 10
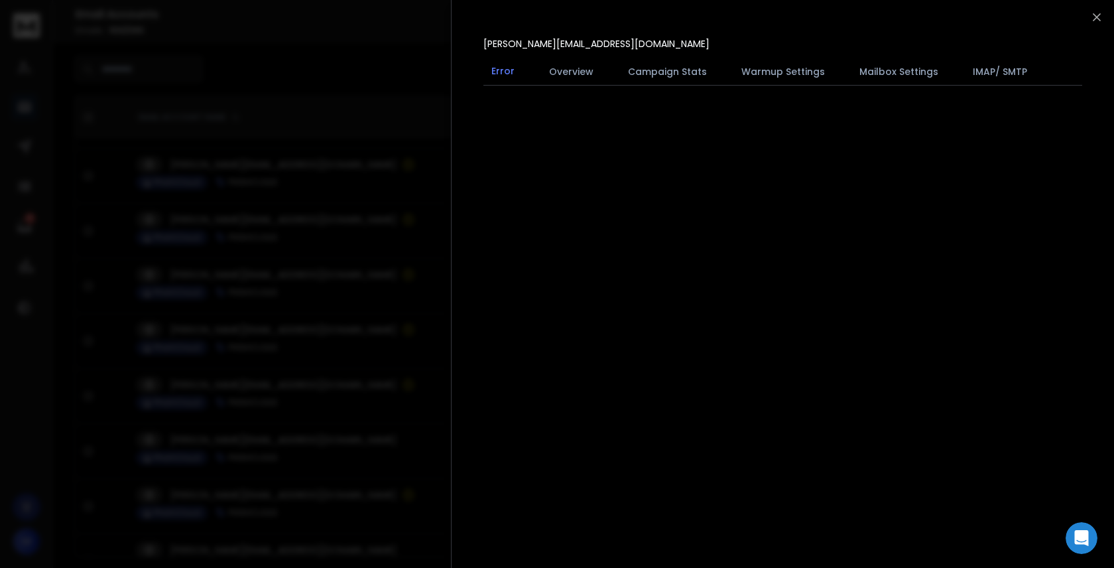
click at [1095, 18] on icon "button" at bounding box center [1097, 17] width 7 height 7
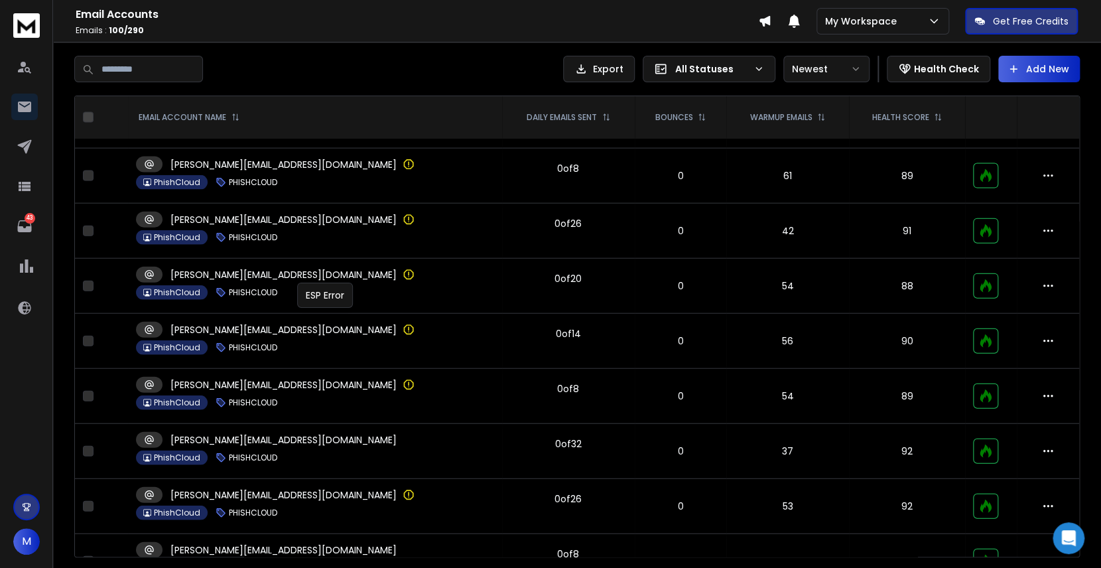
click at [402, 323] on icon at bounding box center [408, 329] width 13 height 13
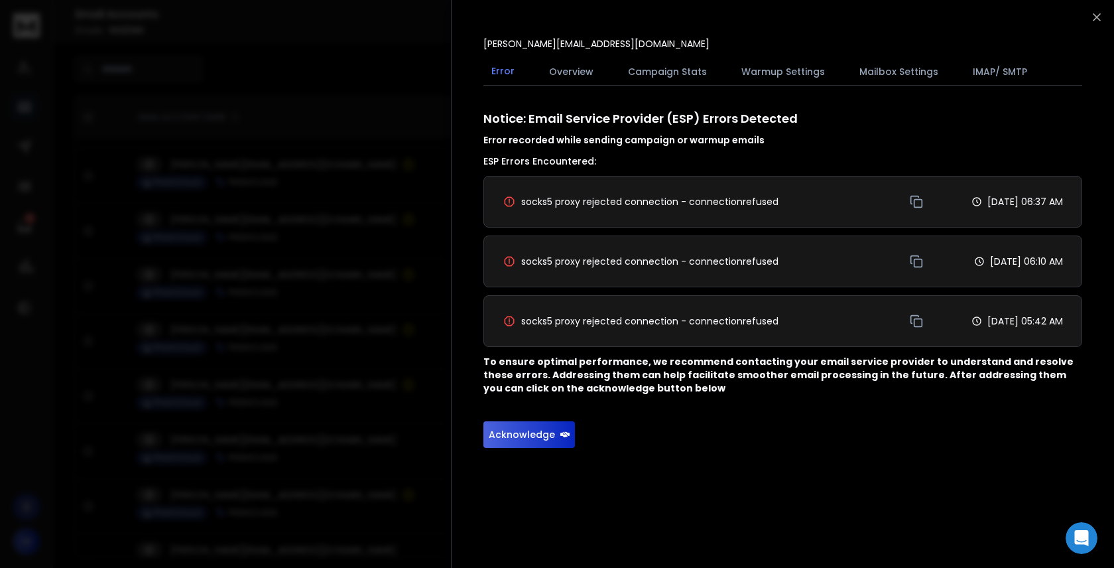
click at [537, 435] on button "Acknowledge" at bounding box center [530, 434] width 92 height 27
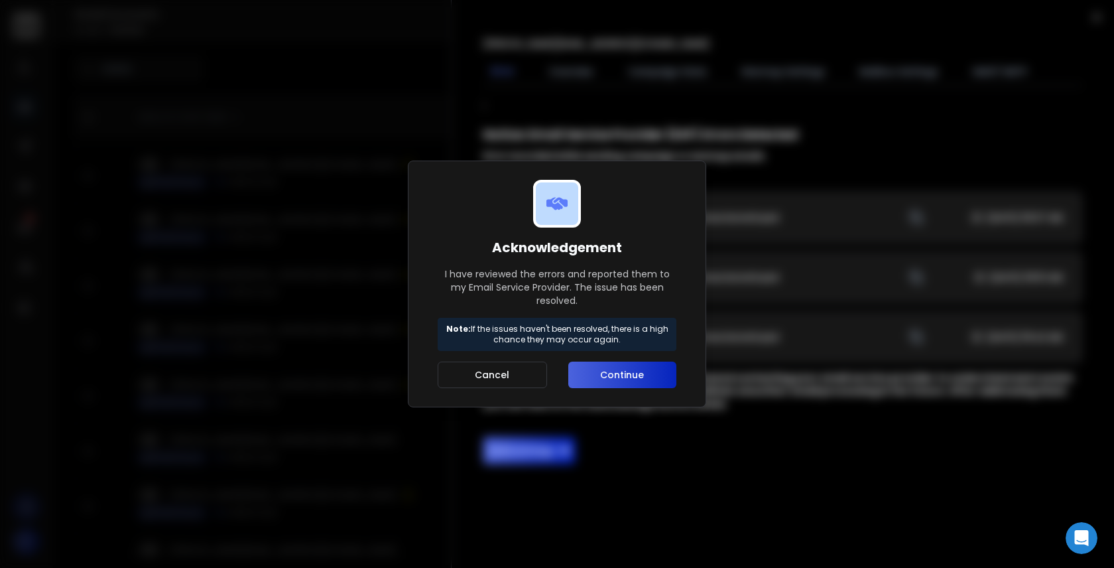
click at [609, 369] on button "Continue" at bounding box center [622, 375] width 108 height 27
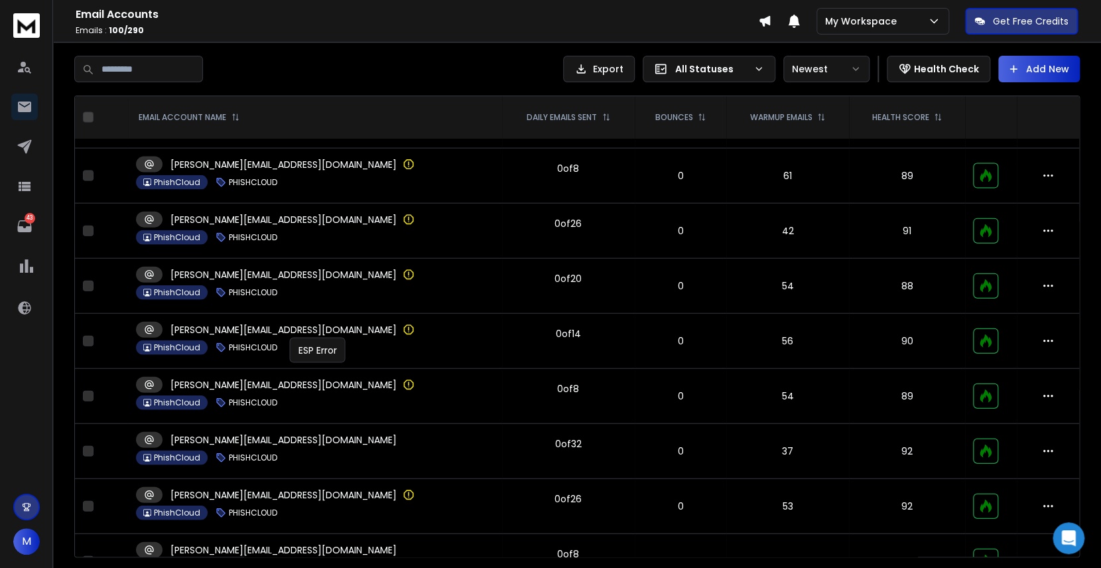
click at [404, 380] on icon at bounding box center [409, 385] width 10 height 10
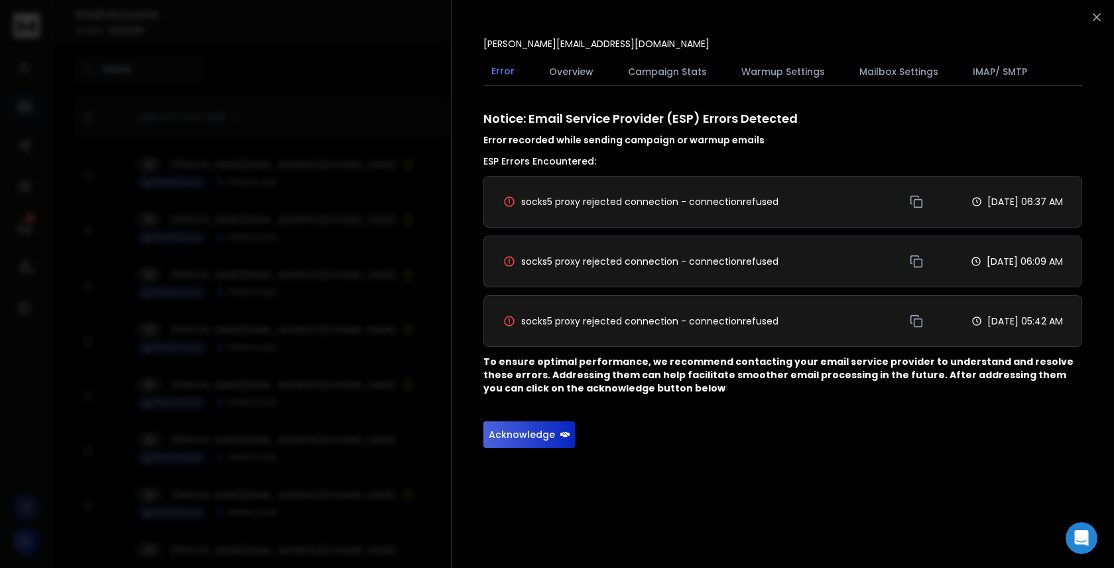
click at [541, 438] on button "Acknowledge" at bounding box center [530, 434] width 92 height 27
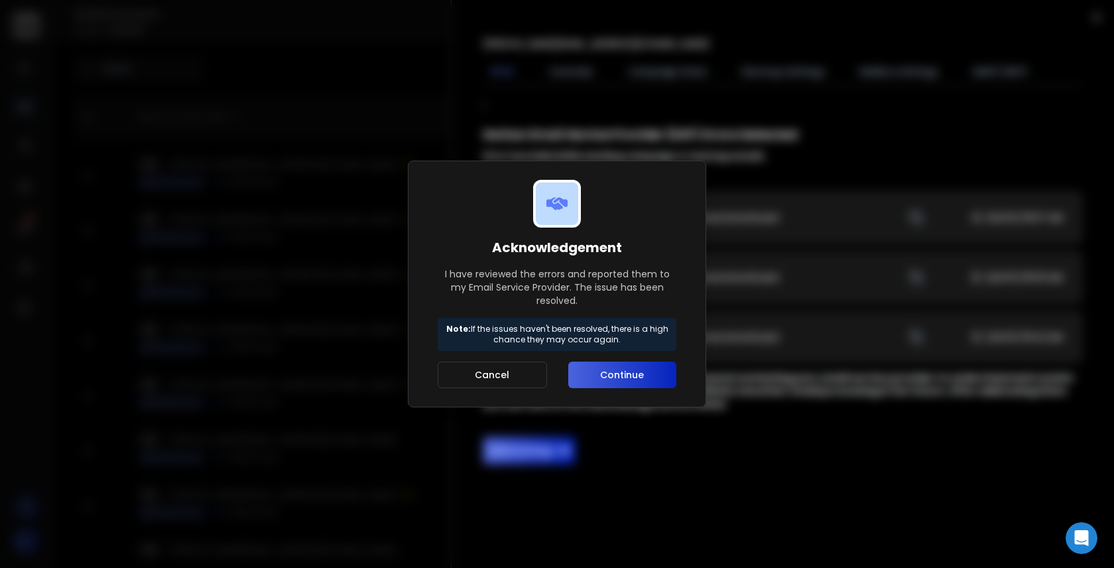
click at [649, 368] on button "Continue" at bounding box center [622, 375] width 108 height 27
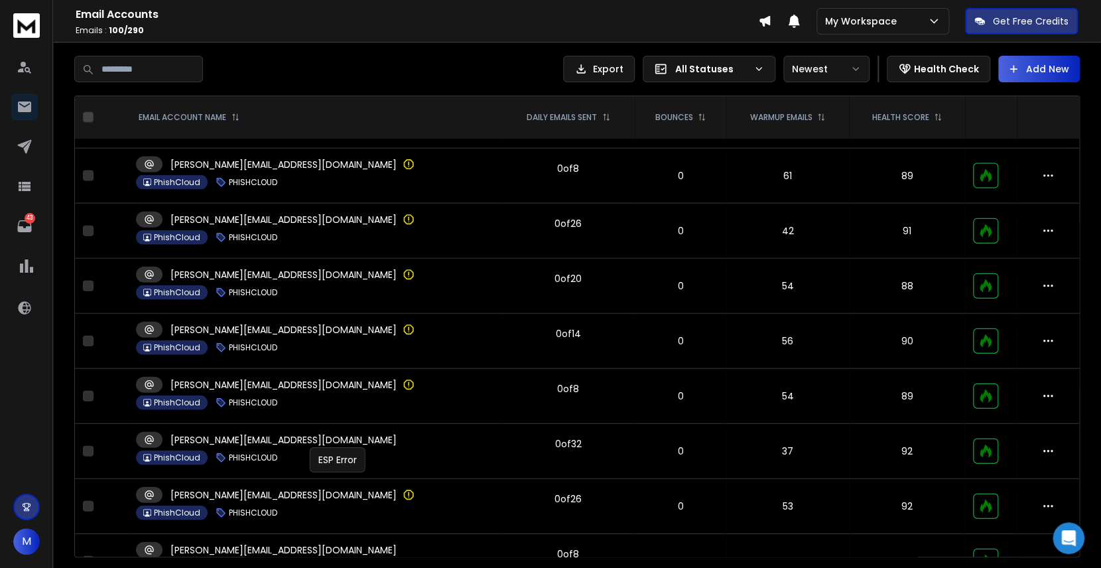
click at [404, 490] on icon at bounding box center [409, 495] width 10 height 10
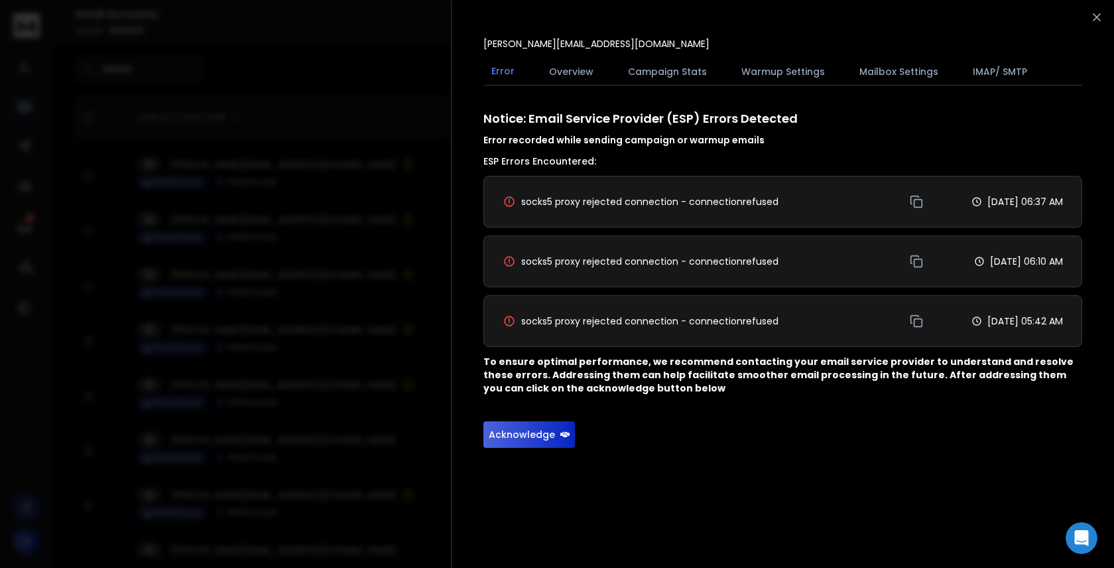
click at [533, 432] on button "Acknowledge" at bounding box center [530, 434] width 92 height 27
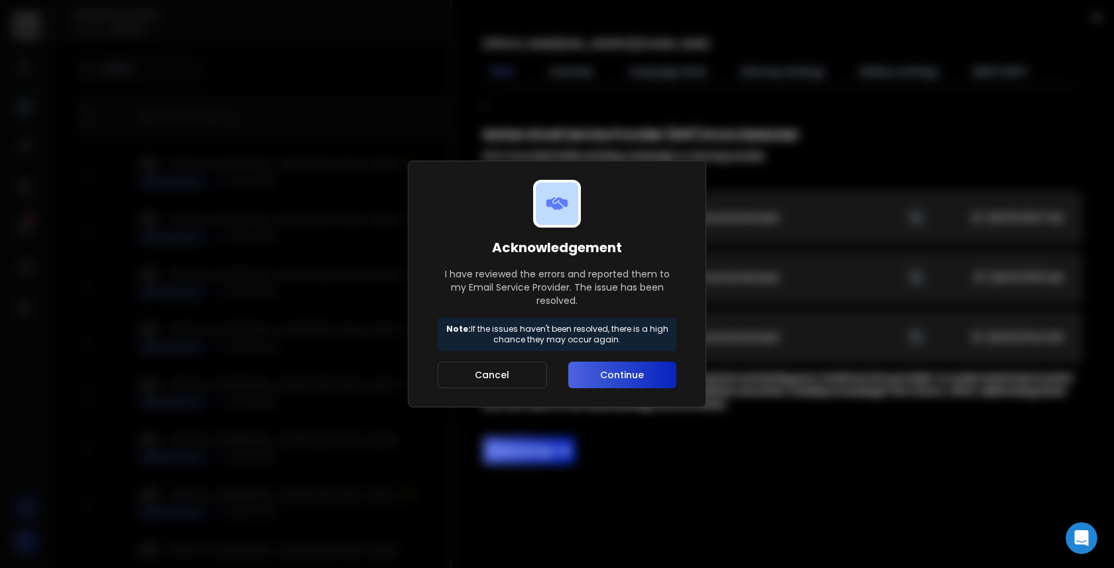
click at [630, 365] on button "Continue" at bounding box center [622, 375] width 108 height 27
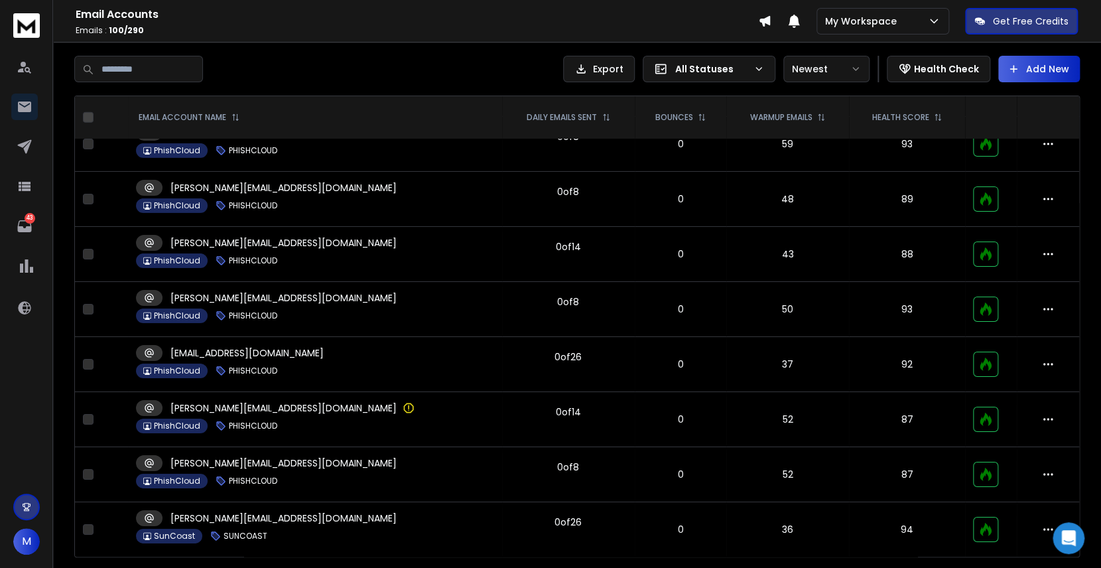
scroll to position [4626, 0]
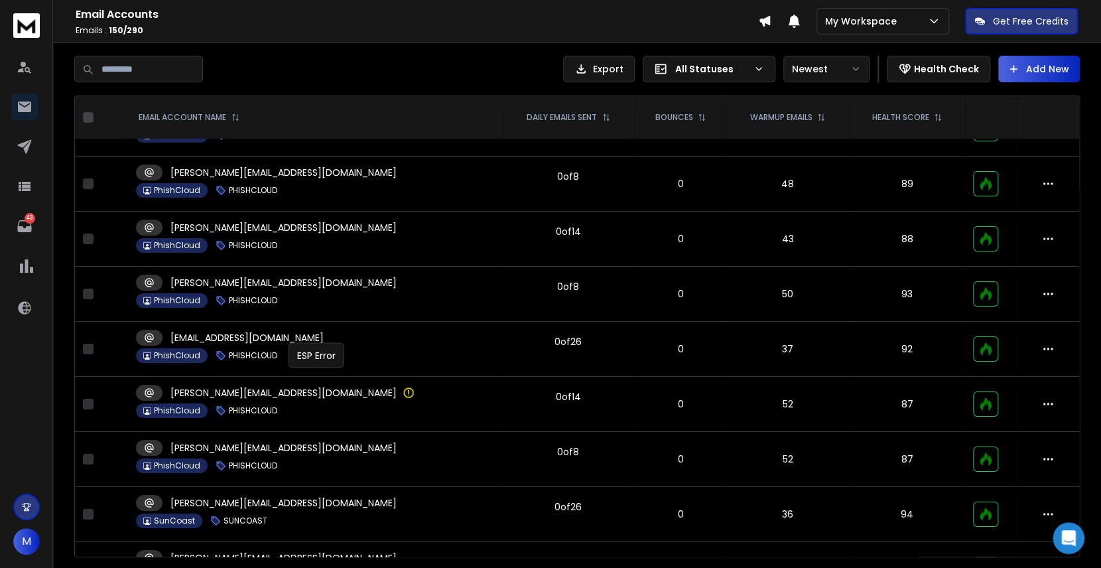
click at [402, 386] on icon at bounding box center [408, 392] width 13 height 13
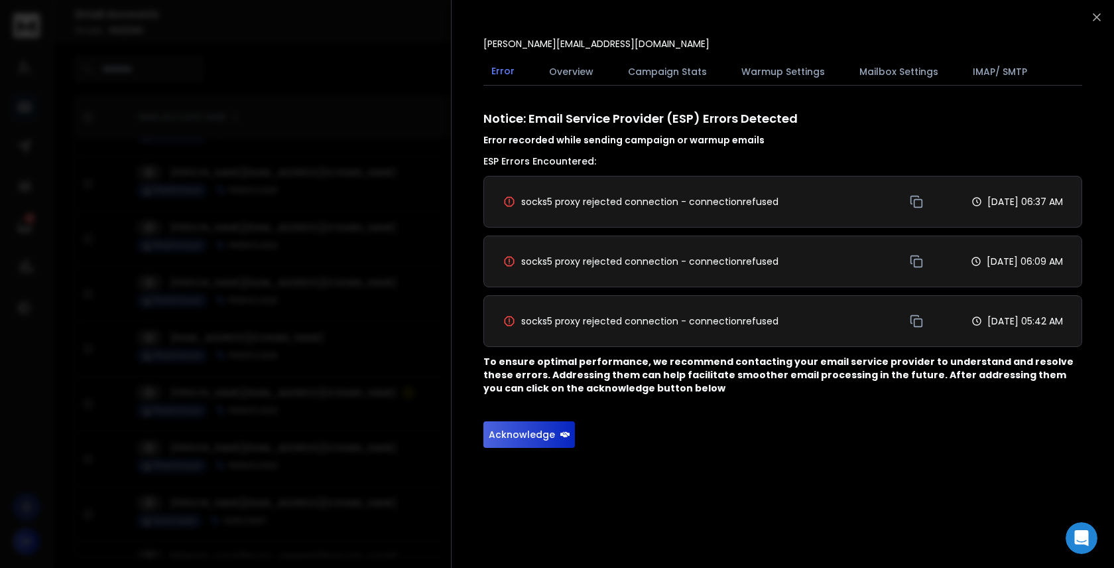
click at [523, 430] on button "Acknowledge" at bounding box center [530, 434] width 92 height 27
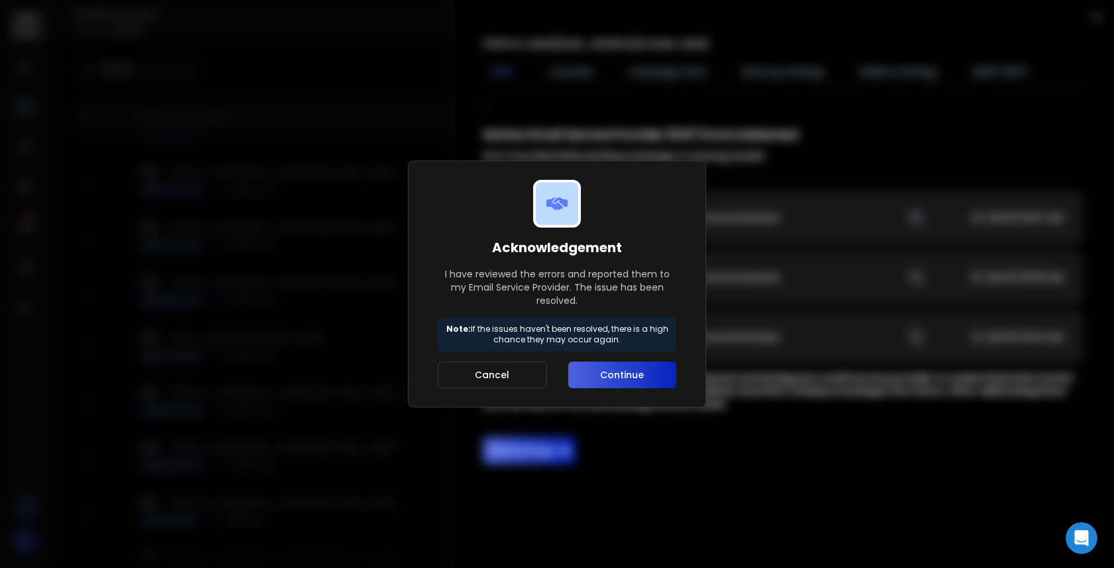
click at [615, 376] on button "Continue" at bounding box center [622, 375] width 108 height 27
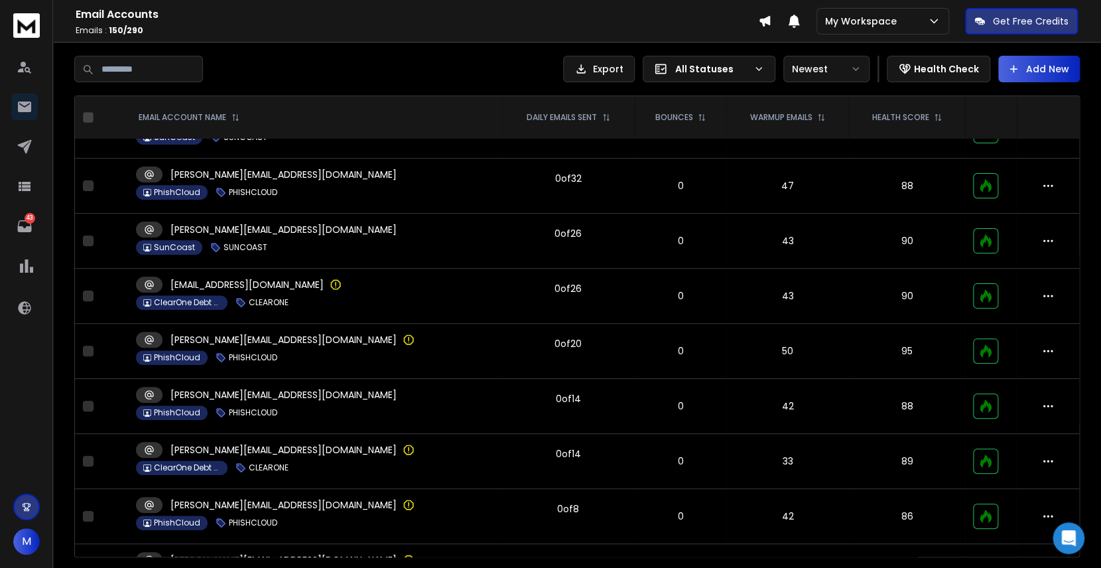
scroll to position [5068, 0]
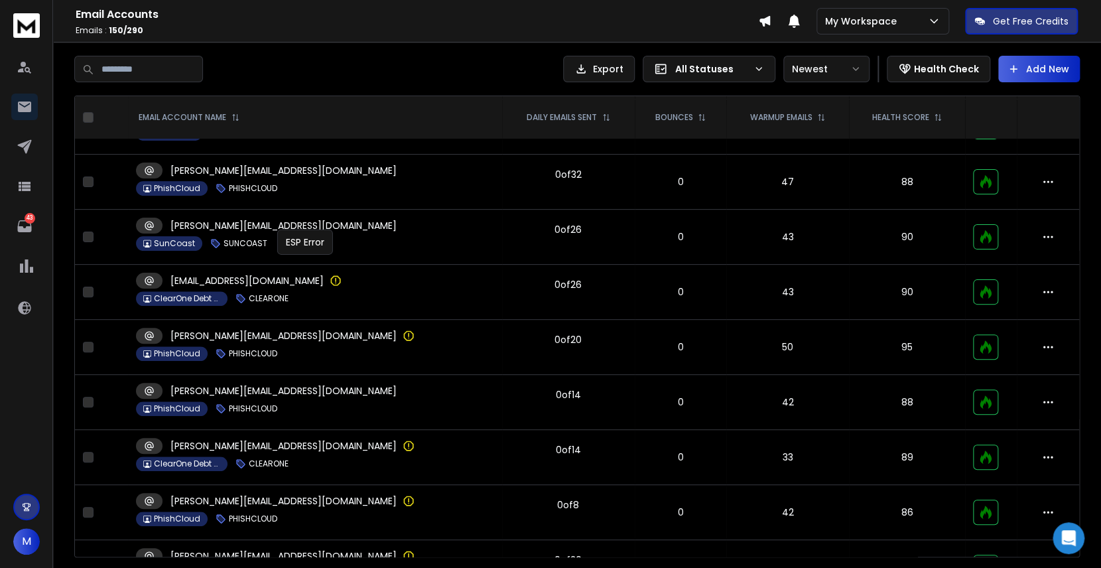
click at [329, 274] on icon at bounding box center [335, 280] width 13 height 13
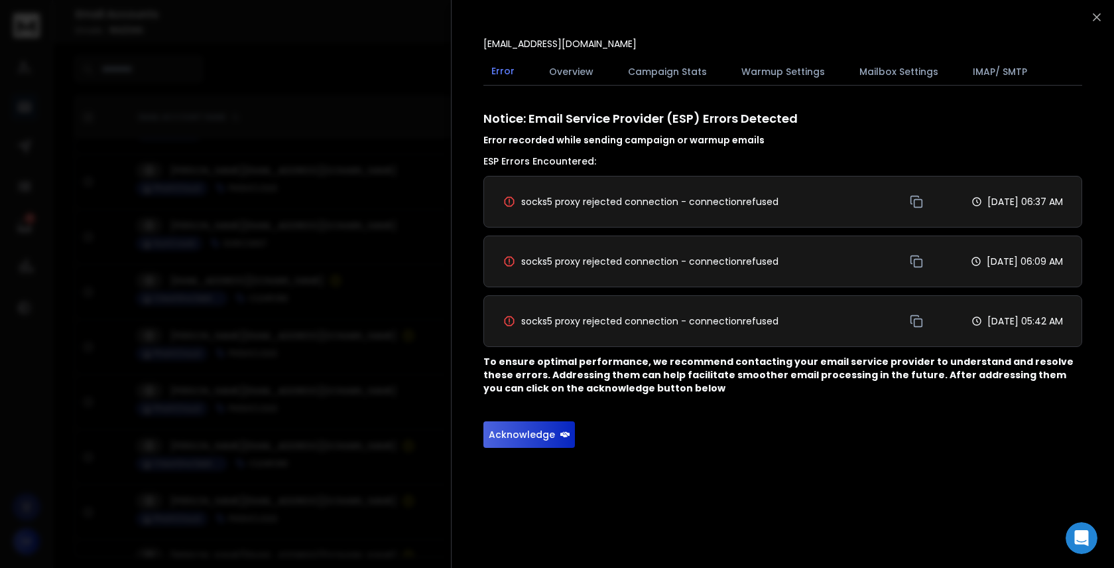
click at [517, 438] on button "Acknowledge" at bounding box center [530, 434] width 92 height 27
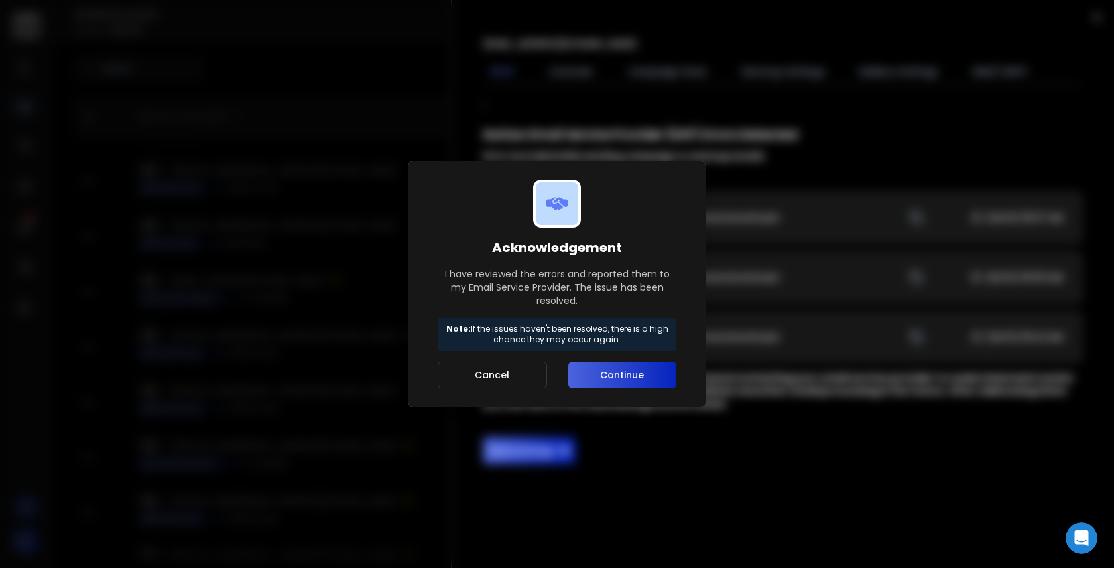
click at [593, 374] on button "Continue" at bounding box center [622, 375] width 108 height 27
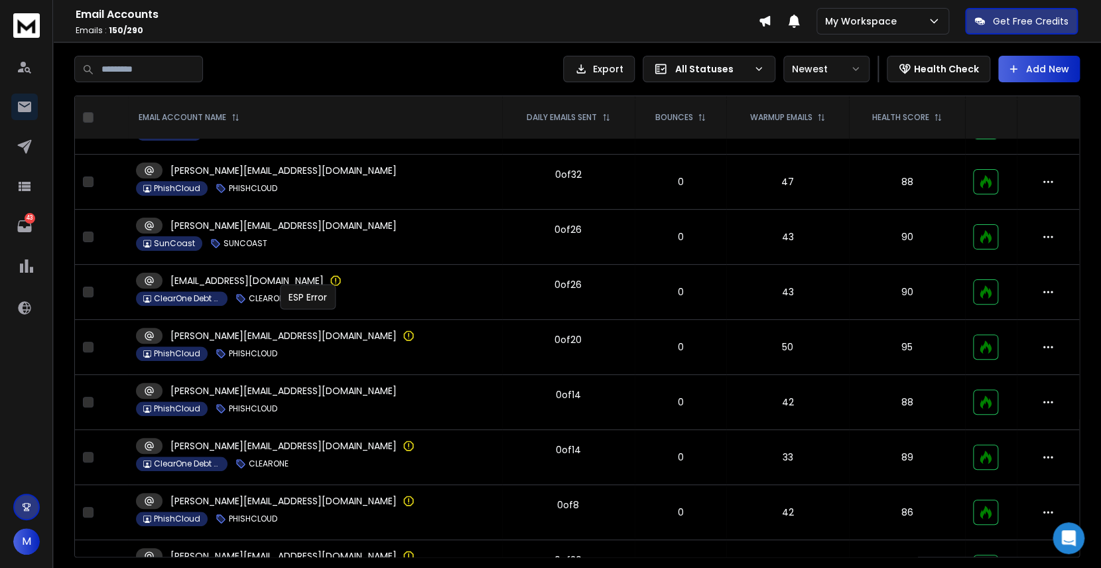
click at [402, 329] on icon at bounding box center [408, 335] width 13 height 13
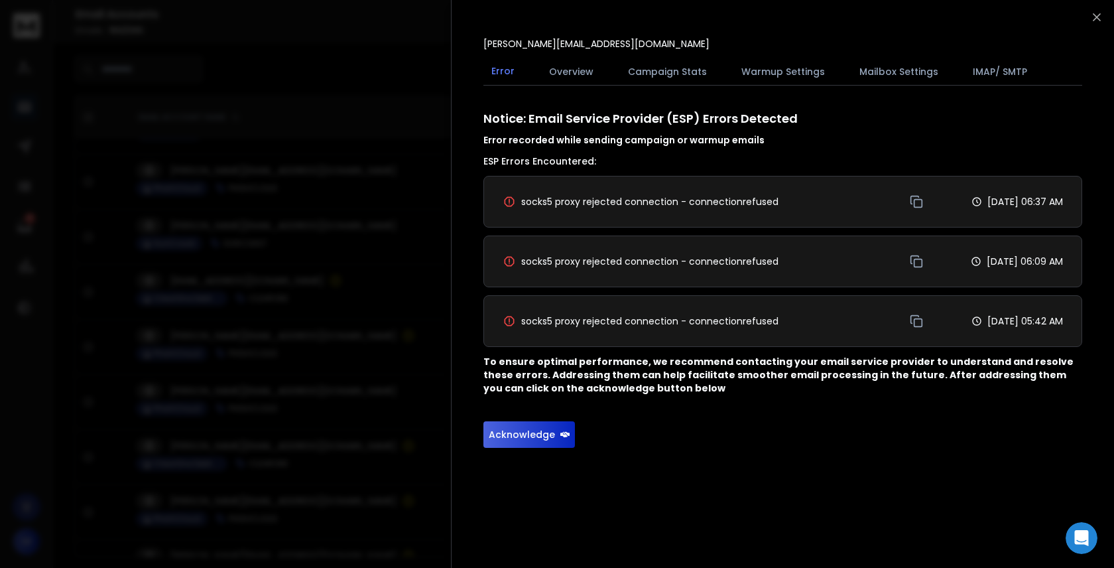
click at [525, 433] on button "Acknowledge" at bounding box center [530, 434] width 92 height 27
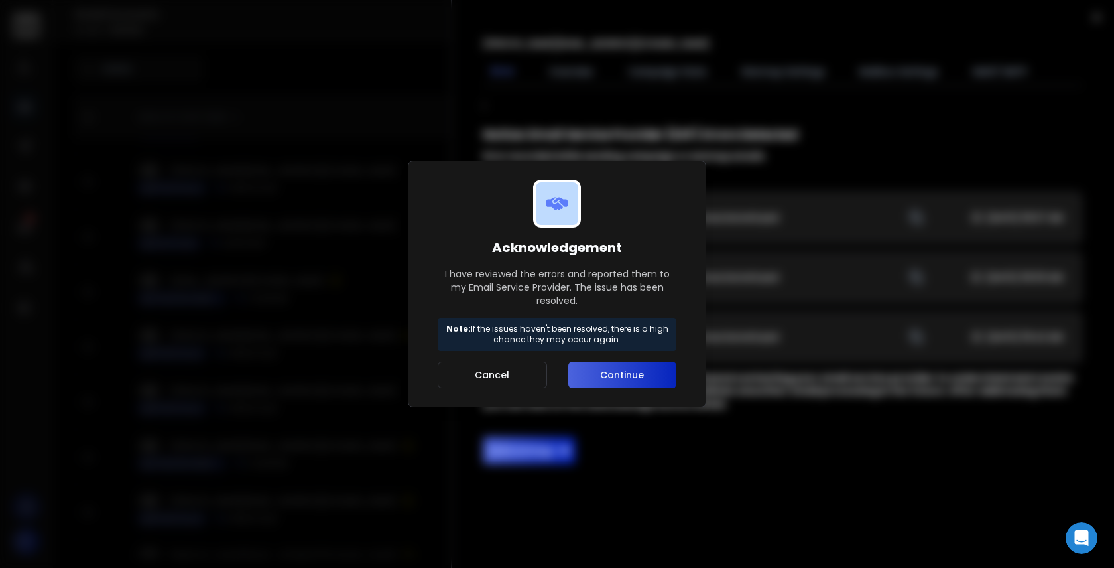
click at [593, 377] on button "Continue" at bounding box center [622, 375] width 108 height 27
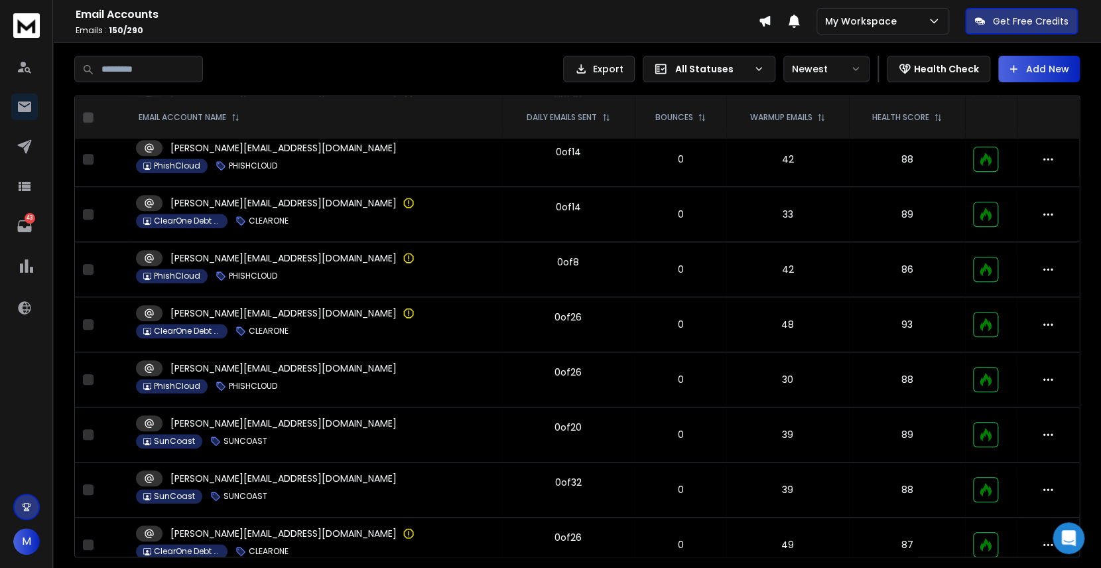
scroll to position [5333, 0]
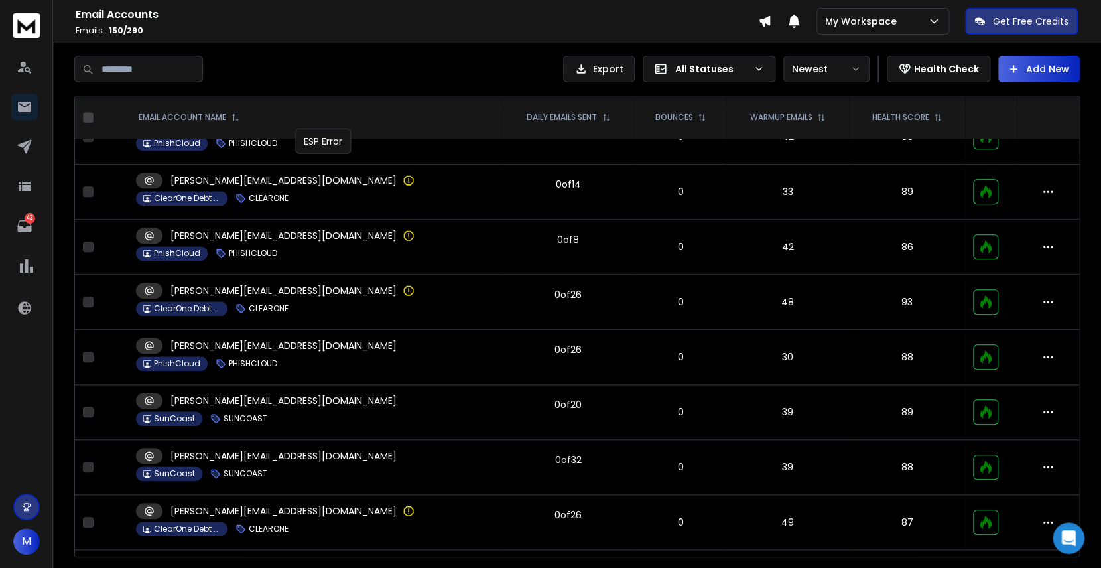
click at [408, 178] on icon at bounding box center [408, 180] width 1 height 4
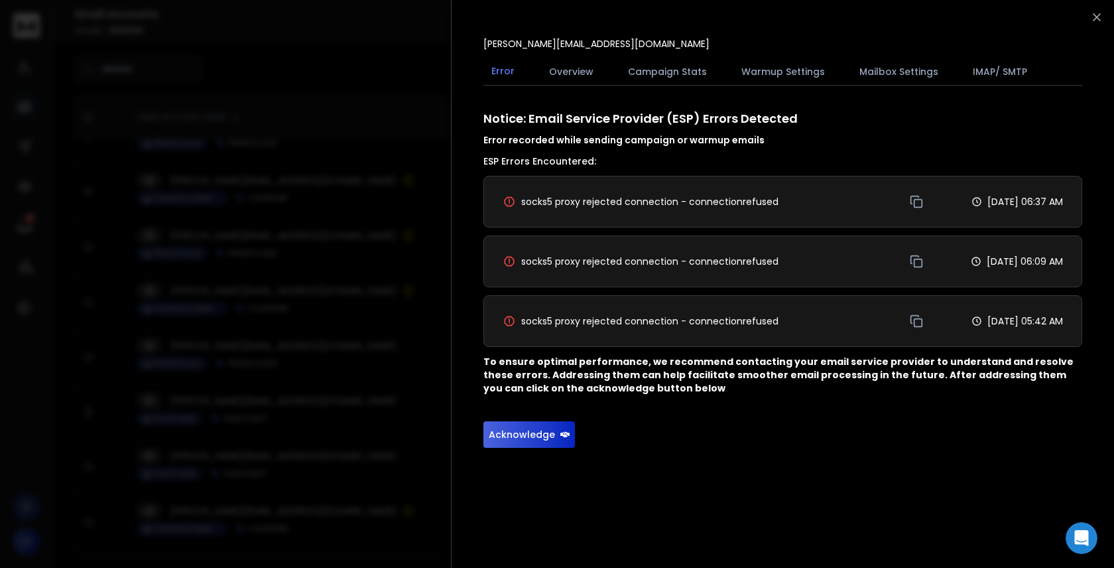
click at [513, 433] on button "Acknowledge" at bounding box center [530, 434] width 92 height 27
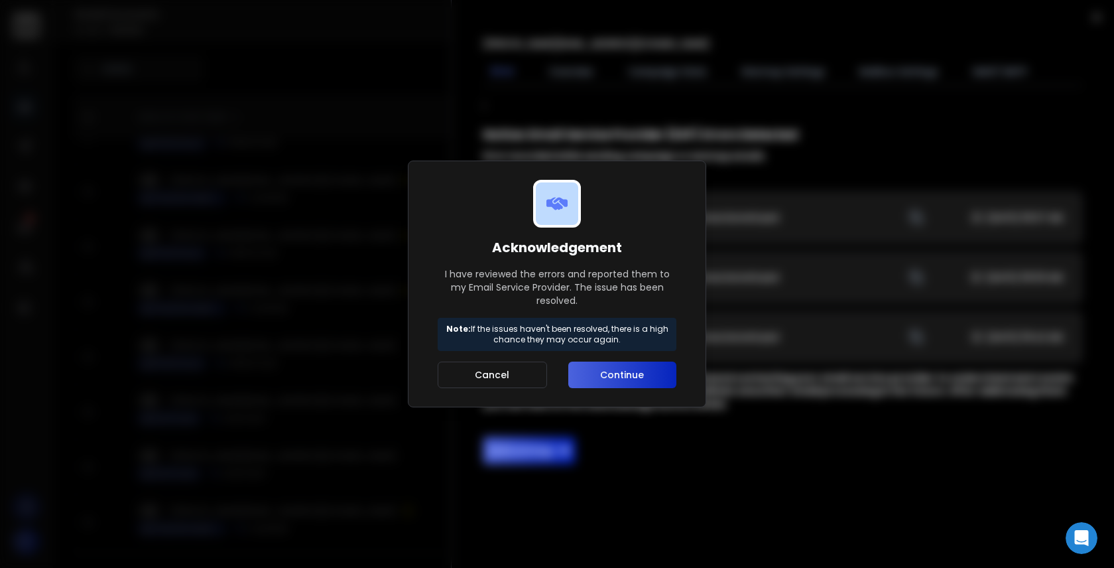
click at [626, 372] on button "Continue" at bounding box center [622, 375] width 108 height 27
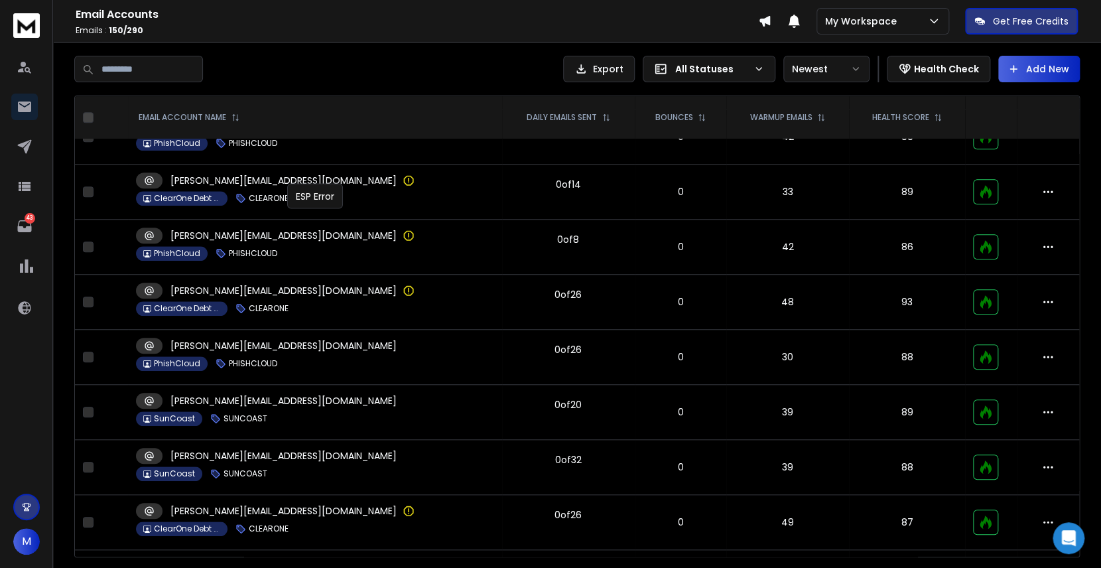
click at [402, 229] on icon at bounding box center [408, 235] width 13 height 13
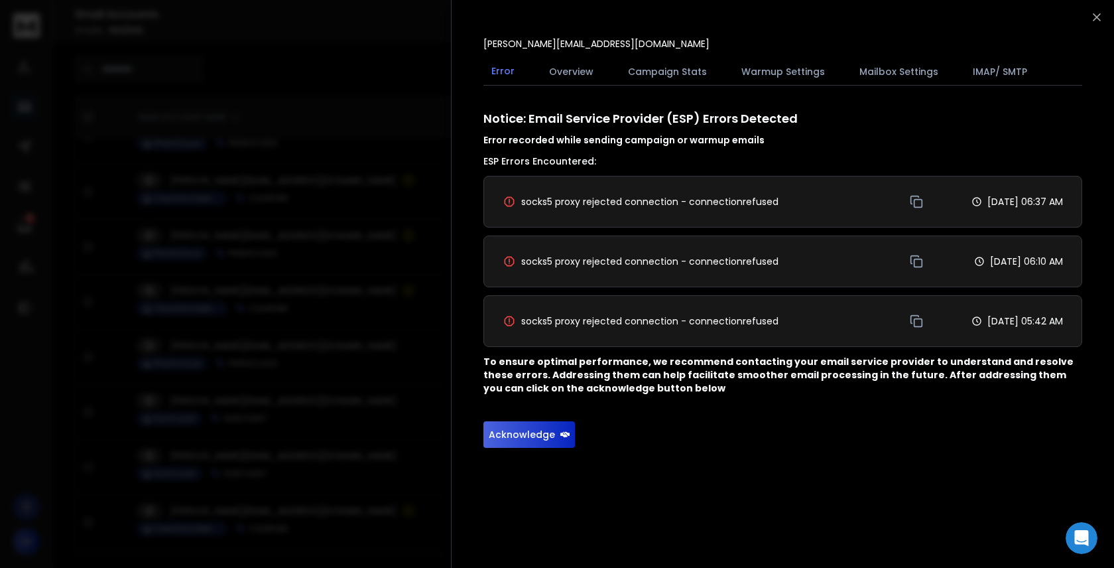
click at [523, 434] on button "Acknowledge" at bounding box center [530, 434] width 92 height 27
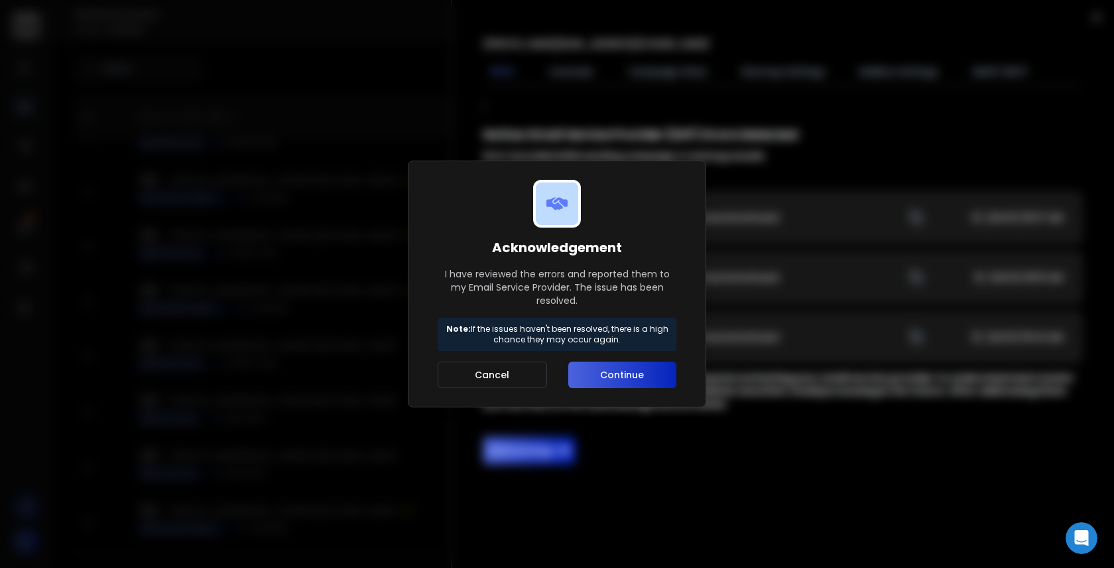
click at [596, 364] on button "Continue" at bounding box center [622, 375] width 108 height 27
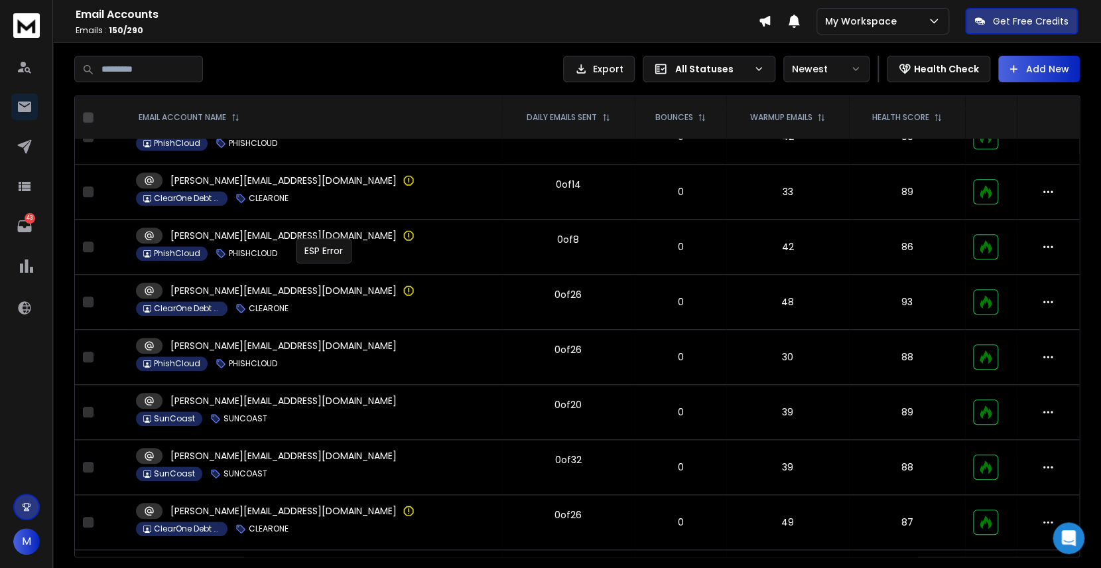
click at [408, 288] on icon at bounding box center [408, 290] width 1 height 4
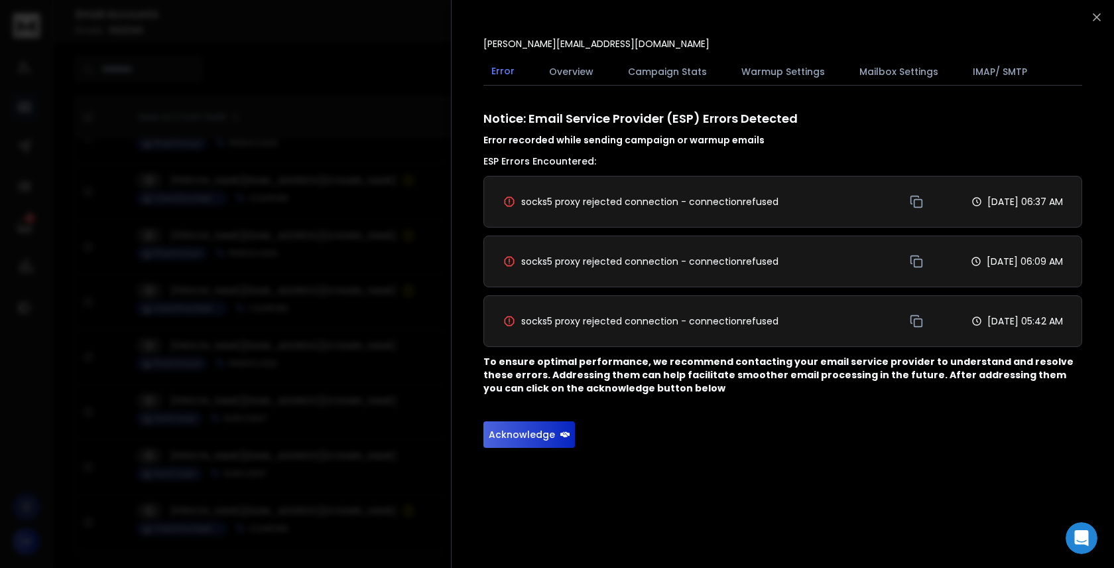
click at [561, 434] on icon at bounding box center [565, 434] width 9 height 9
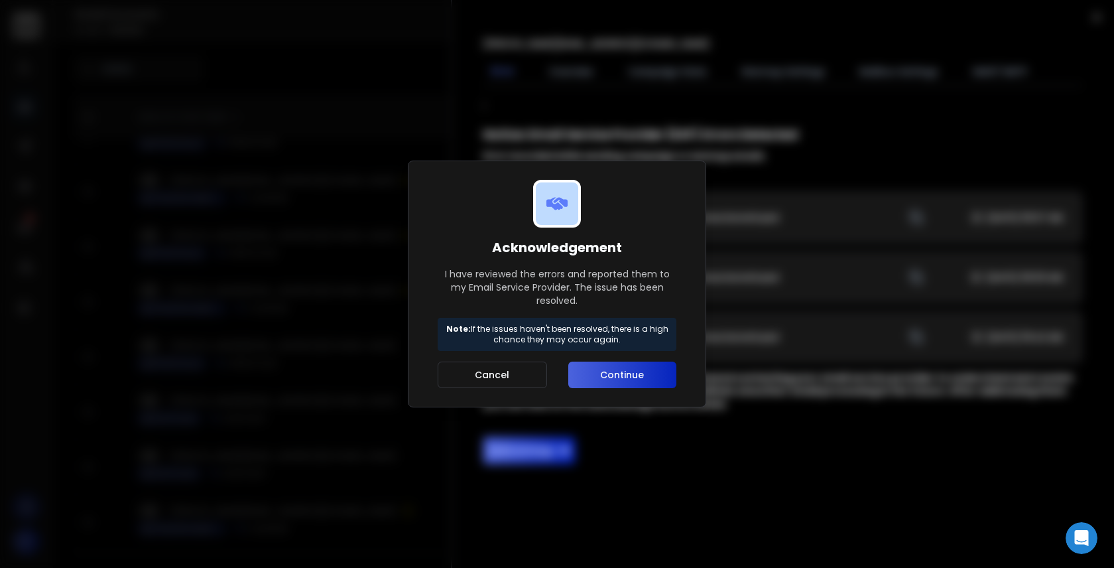
click at [638, 374] on button "Continue" at bounding box center [622, 375] width 108 height 27
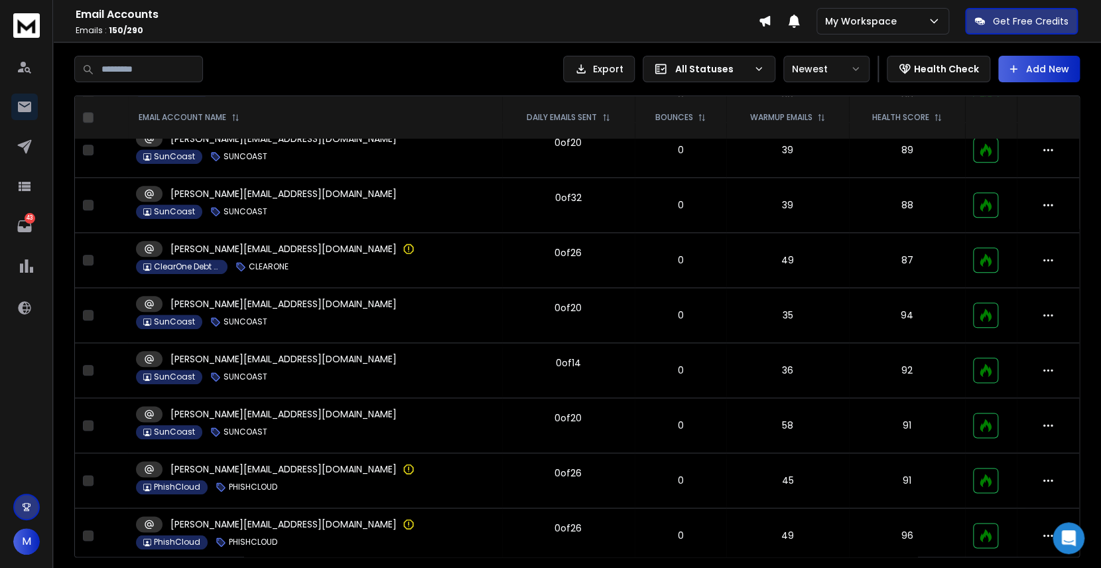
scroll to position [5599, 0]
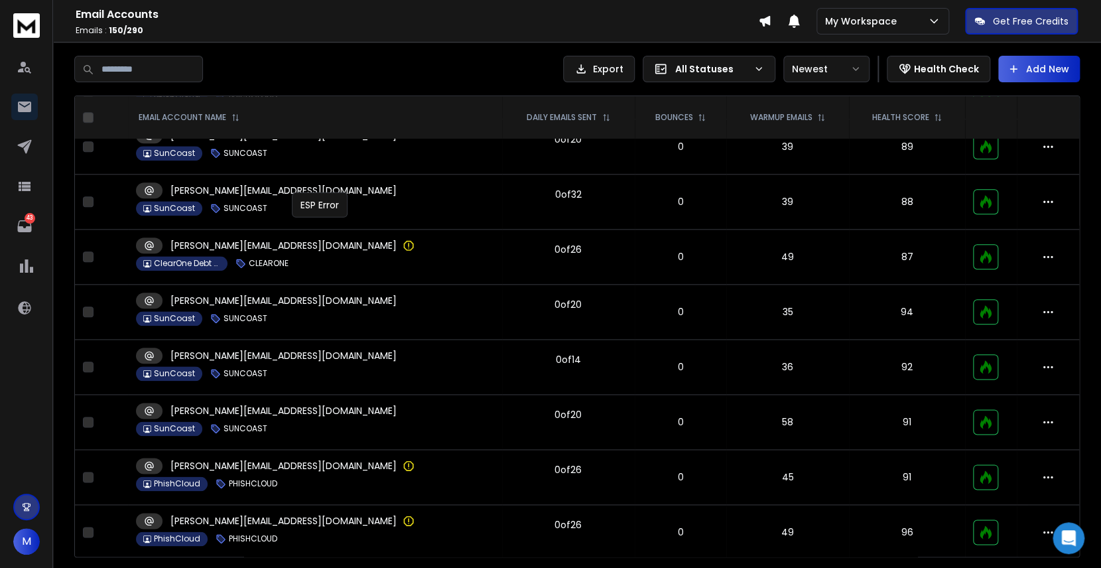
click at [402, 239] on icon at bounding box center [408, 245] width 13 height 13
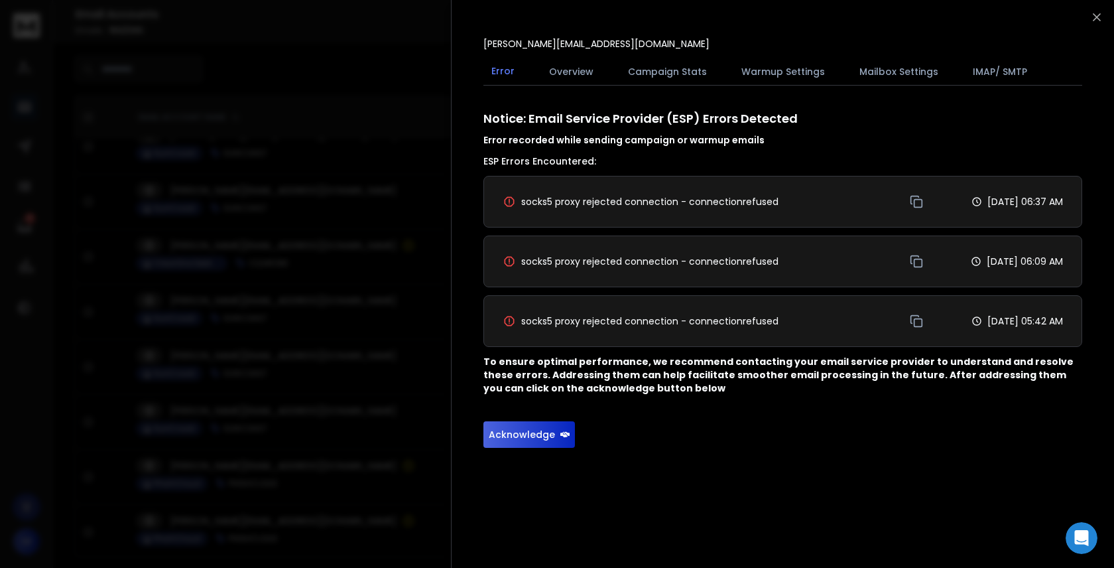
click at [546, 433] on button "Acknowledge" at bounding box center [530, 434] width 92 height 27
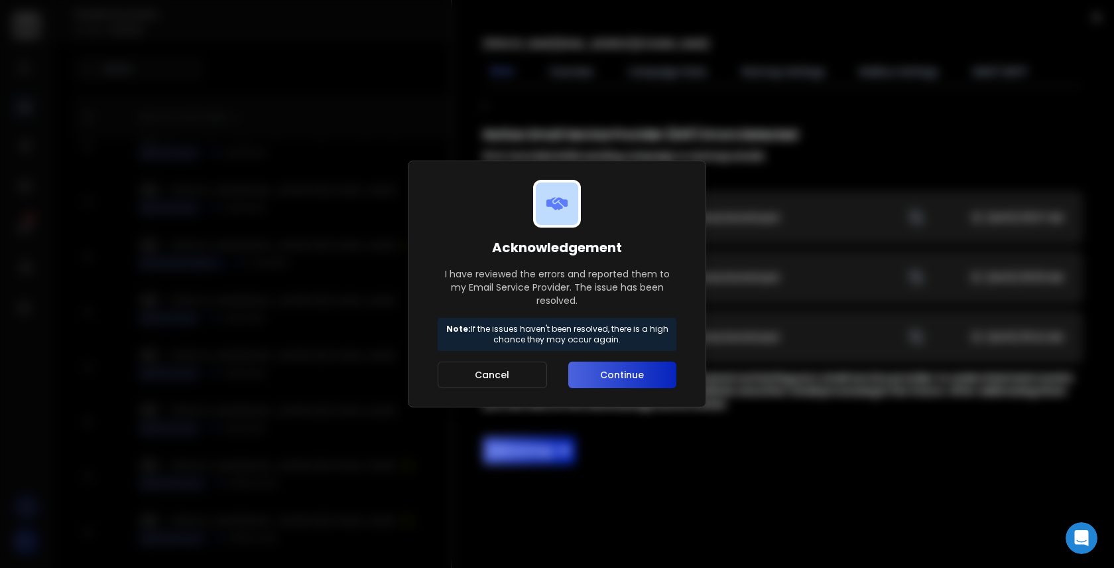
click at [647, 364] on button "Continue" at bounding box center [622, 375] width 108 height 27
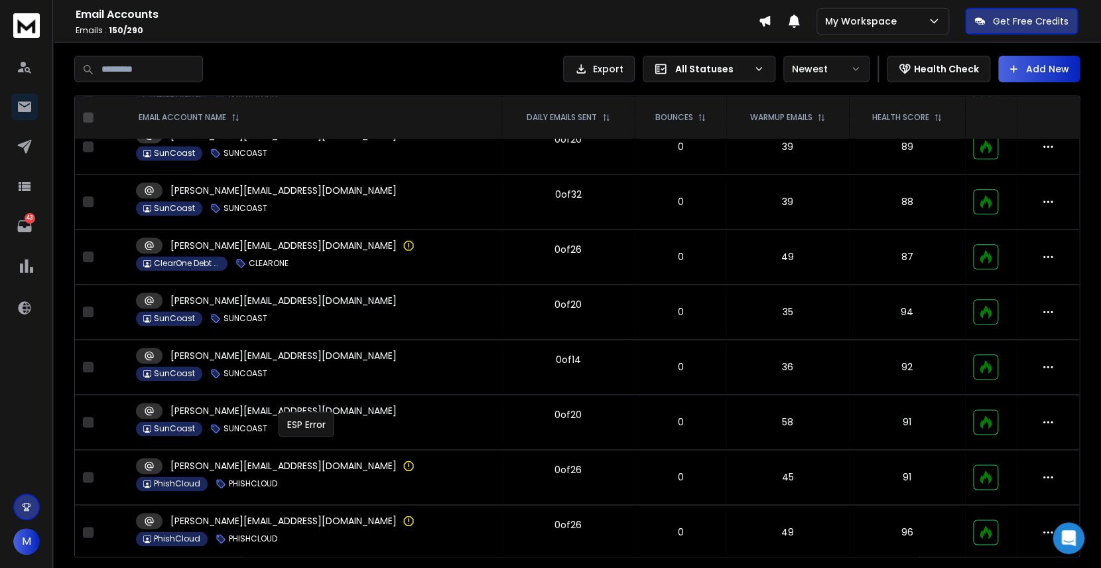
click at [402, 459] on icon at bounding box center [408, 465] width 13 height 13
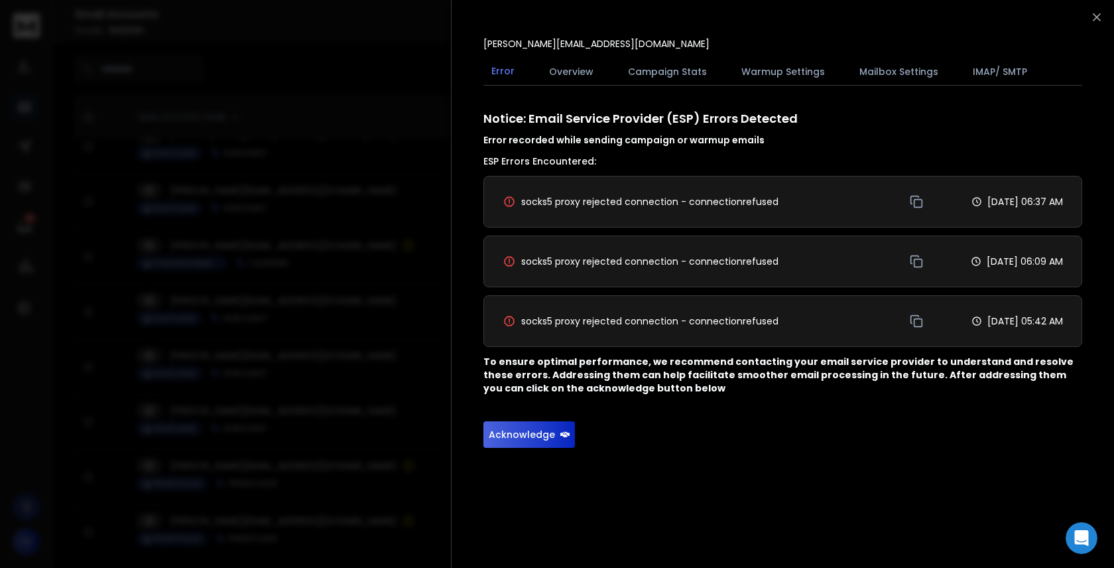
click at [536, 429] on button "Acknowledge" at bounding box center [530, 434] width 92 height 27
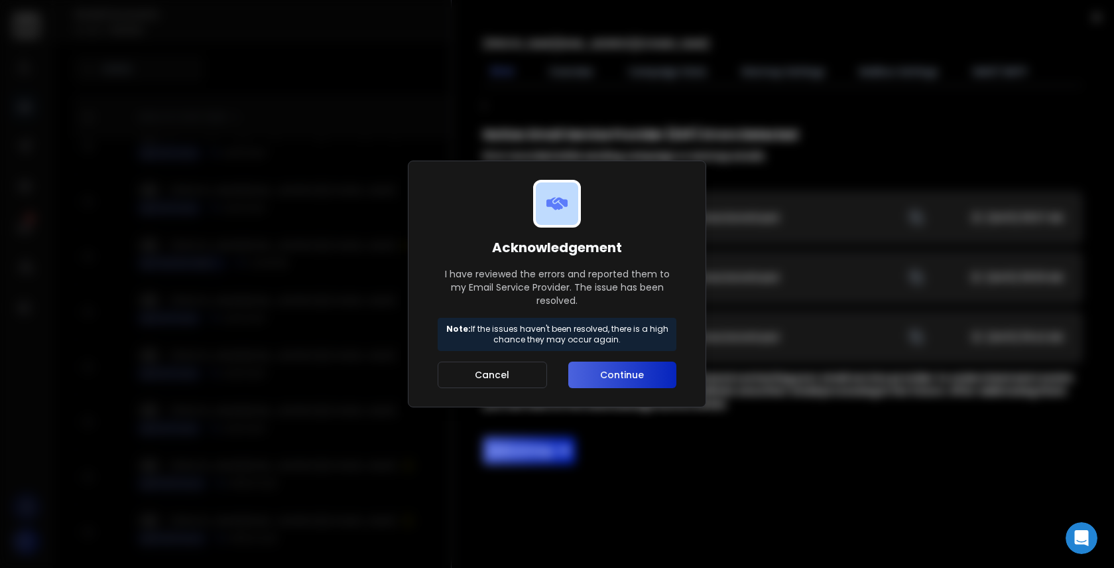
click at [626, 376] on button "Continue" at bounding box center [622, 375] width 108 height 27
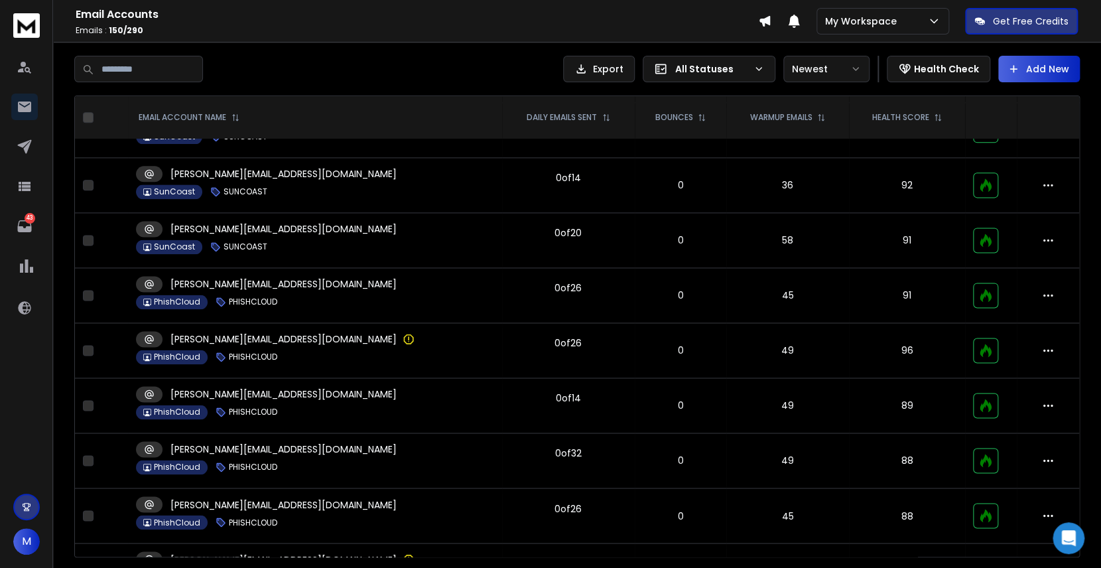
scroll to position [5864, 0]
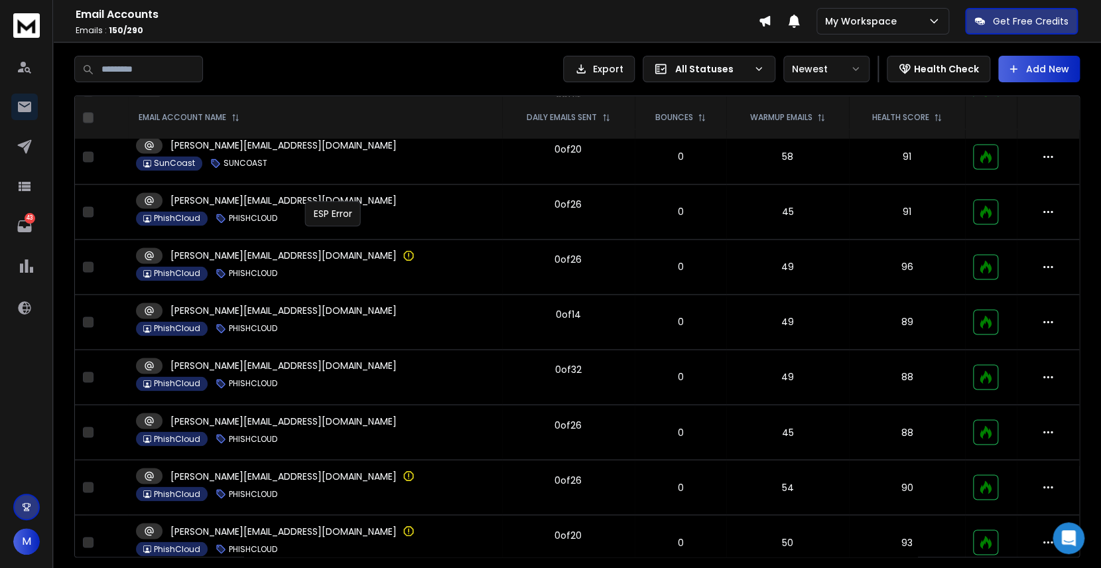
click at [408, 253] on icon at bounding box center [408, 255] width 1 height 4
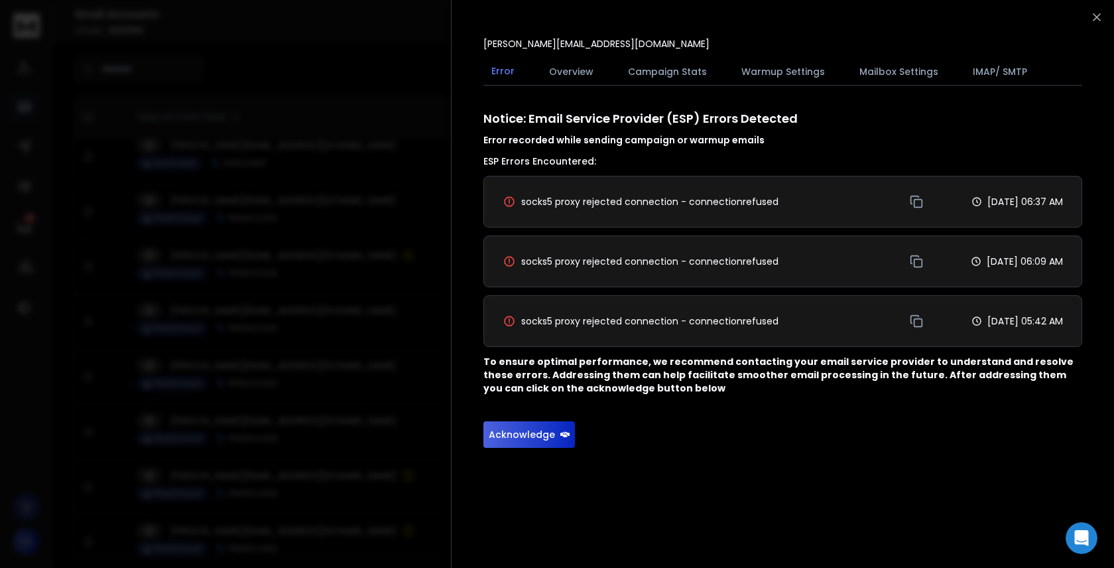
click at [522, 437] on button "Acknowledge" at bounding box center [530, 434] width 92 height 27
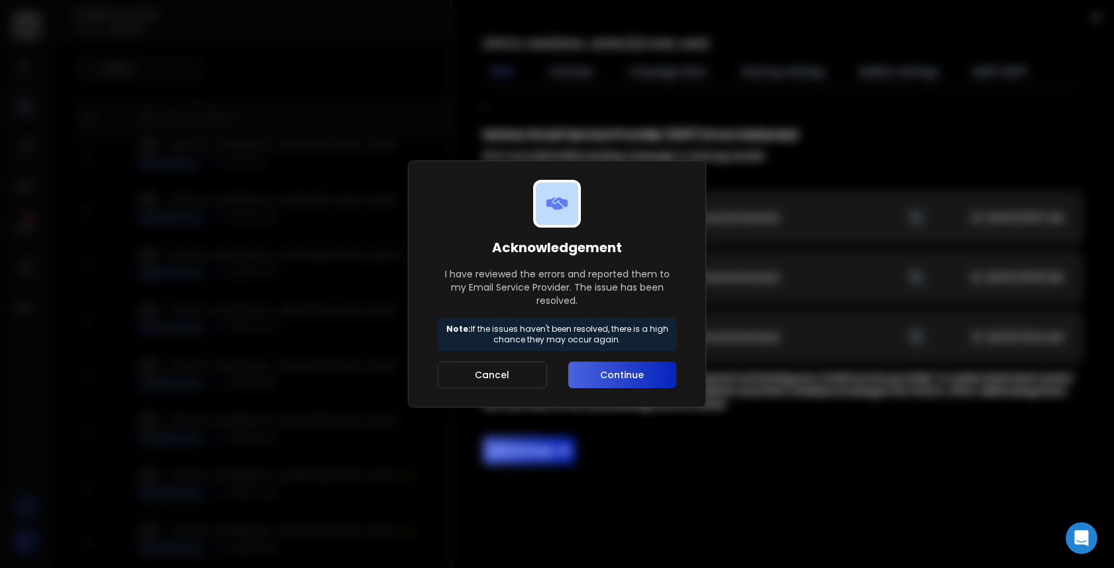
click at [637, 367] on button "Continue" at bounding box center [622, 375] width 108 height 27
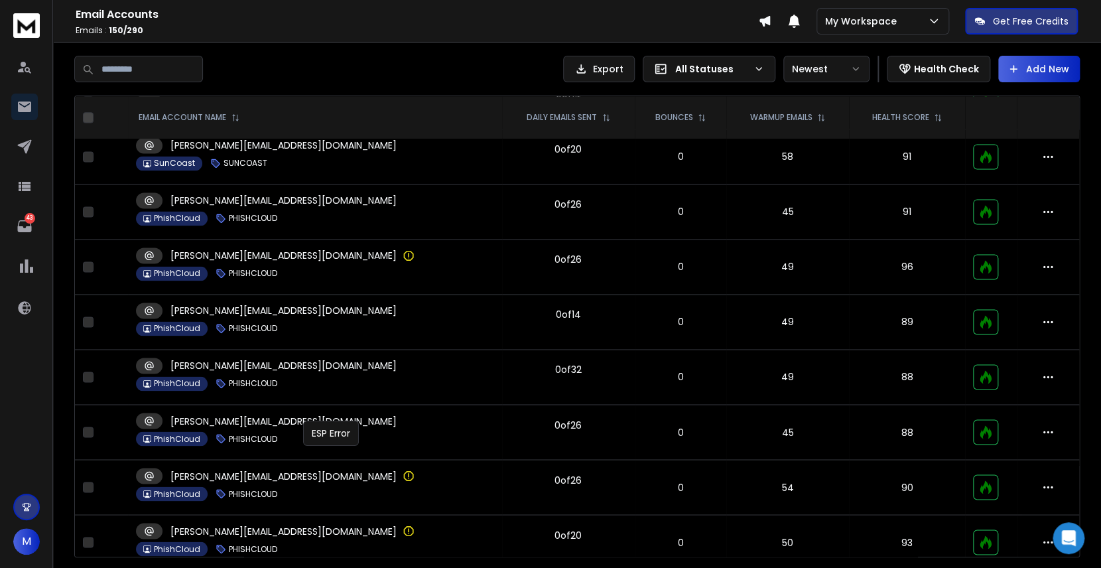
click at [402, 469] on icon at bounding box center [408, 475] width 13 height 13
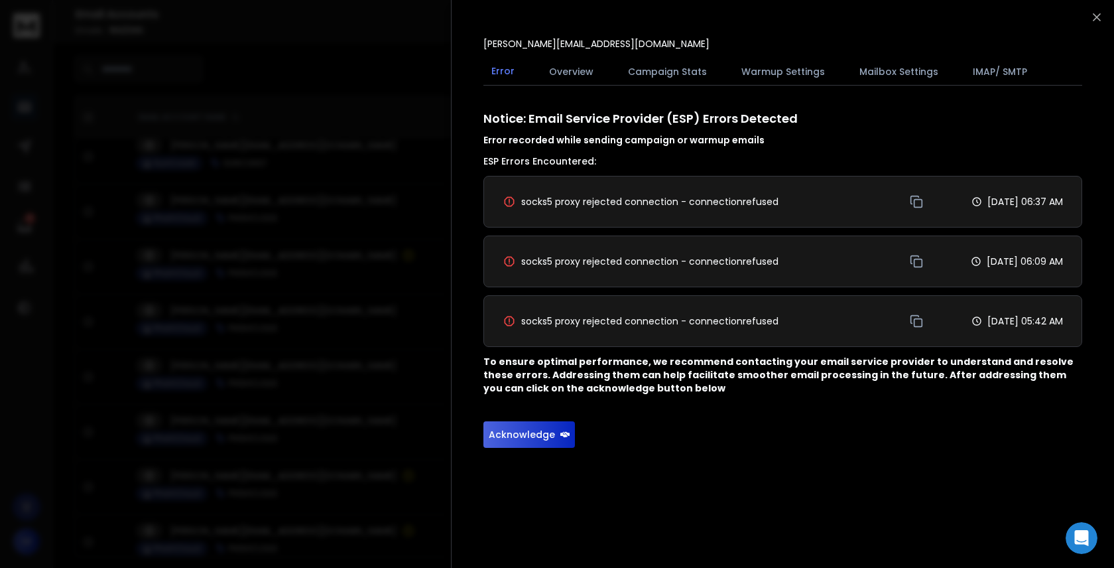
click at [536, 435] on button "Acknowledge" at bounding box center [530, 434] width 92 height 27
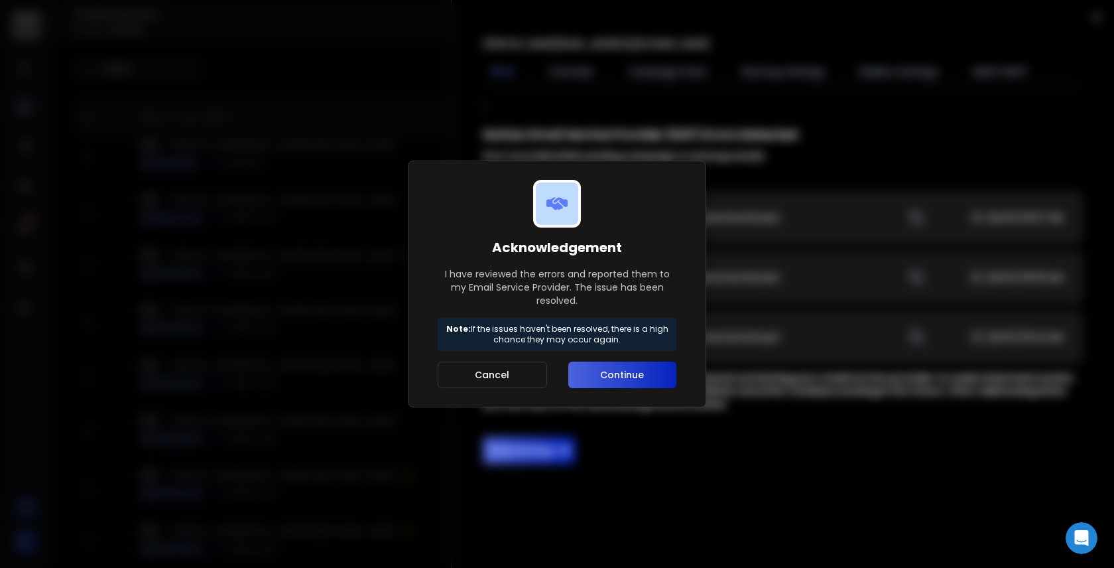
click at [647, 376] on button "Continue" at bounding box center [622, 375] width 108 height 27
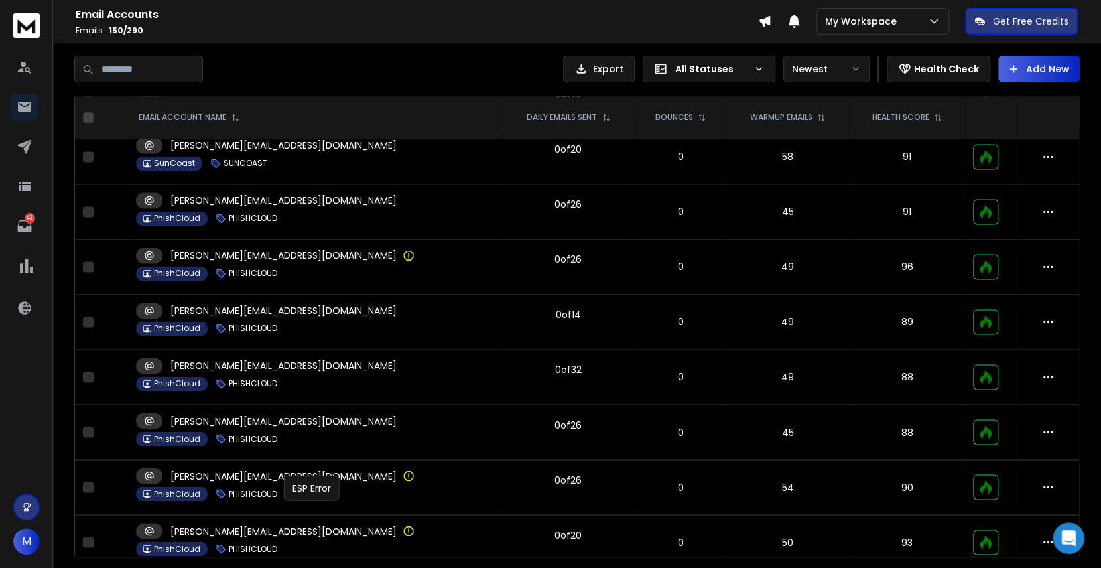
click at [402, 524] on icon at bounding box center [408, 530] width 13 height 13
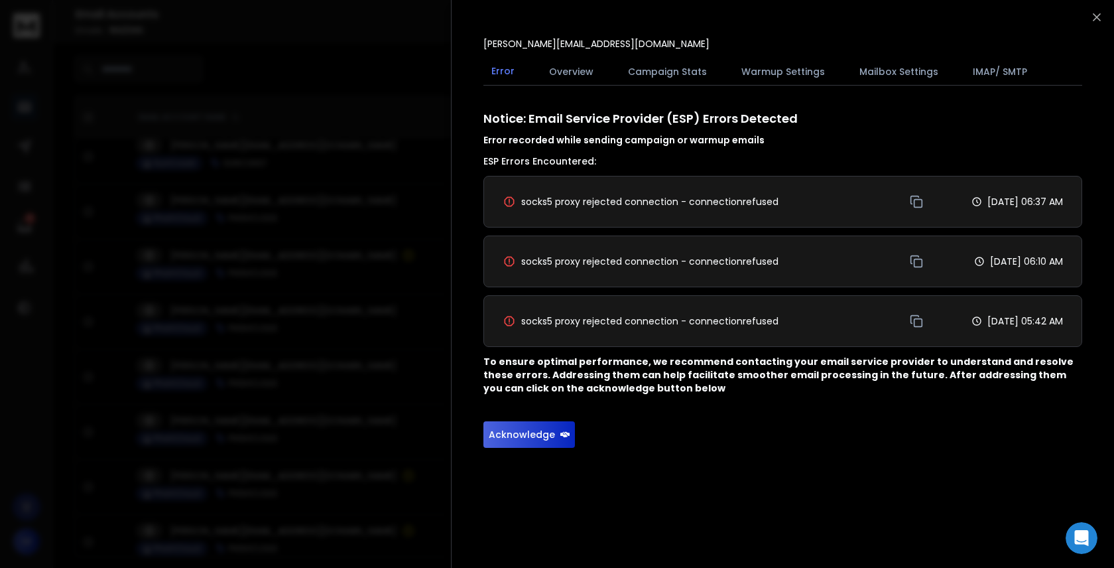
click at [551, 438] on button "Acknowledge" at bounding box center [530, 434] width 92 height 27
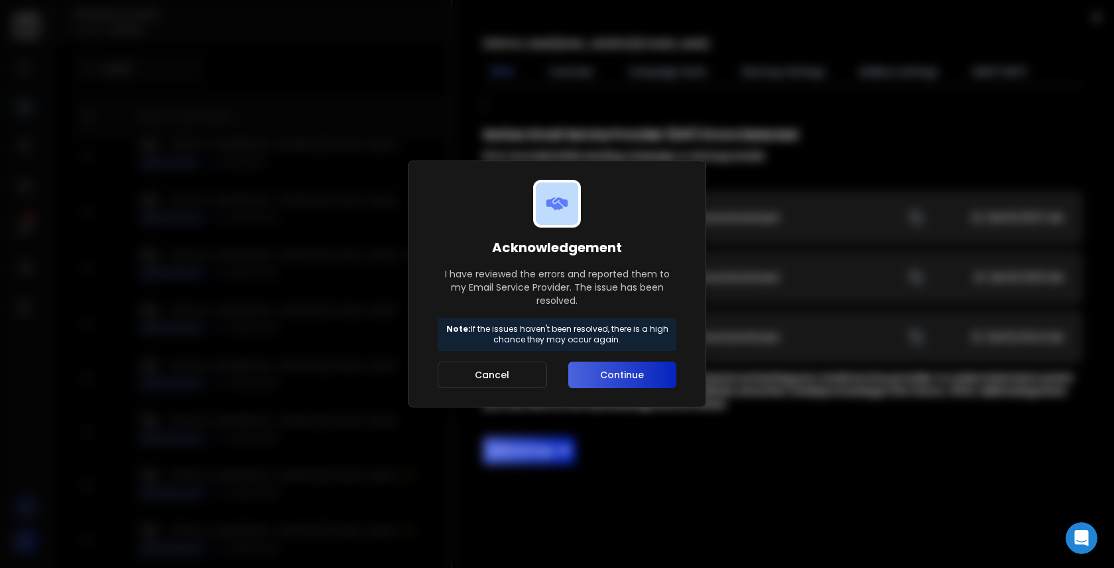
click at [620, 381] on button "Continue" at bounding box center [622, 375] width 108 height 27
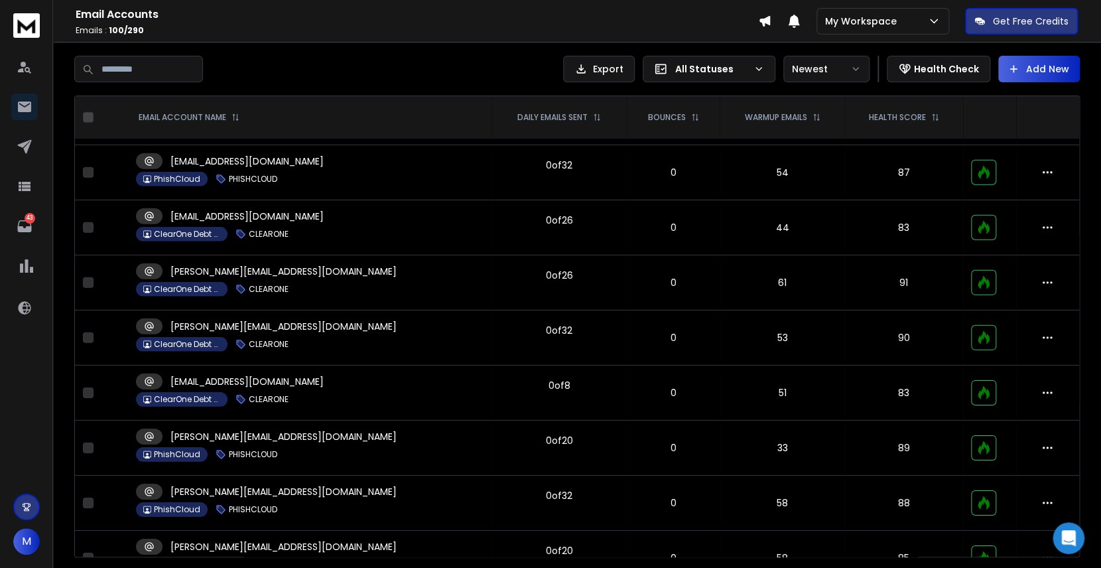
scroll to position [4626, 0]
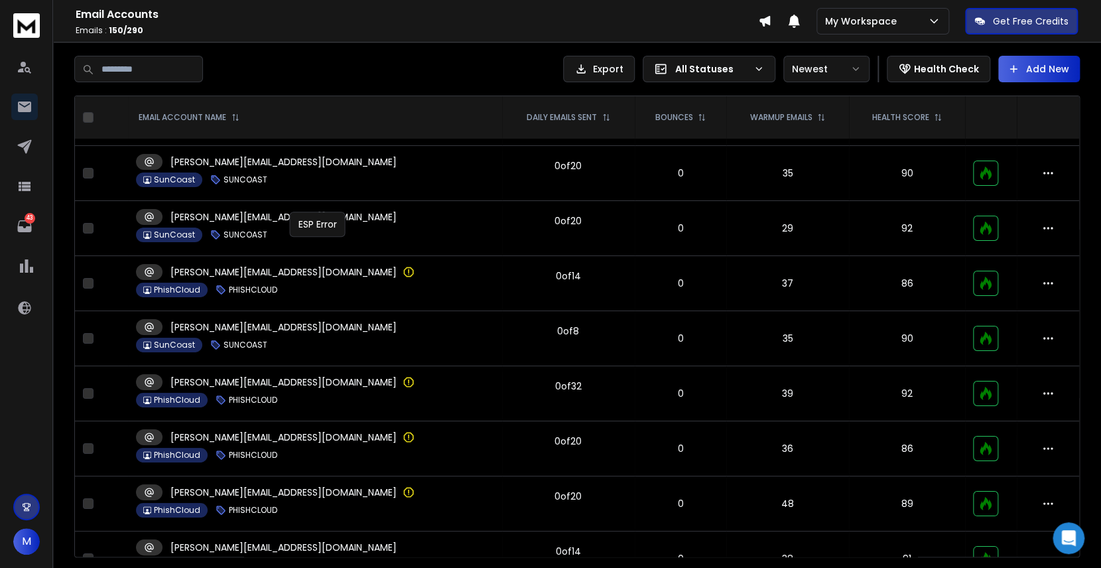
click at [402, 265] on icon at bounding box center [408, 271] width 13 height 13
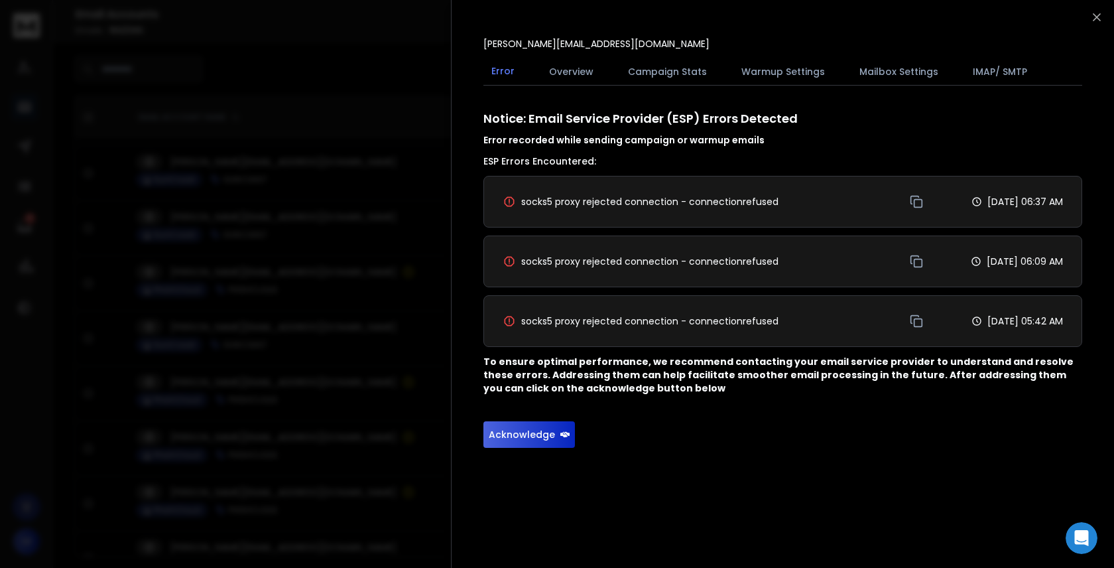
click at [535, 438] on button "Acknowledge" at bounding box center [530, 434] width 92 height 27
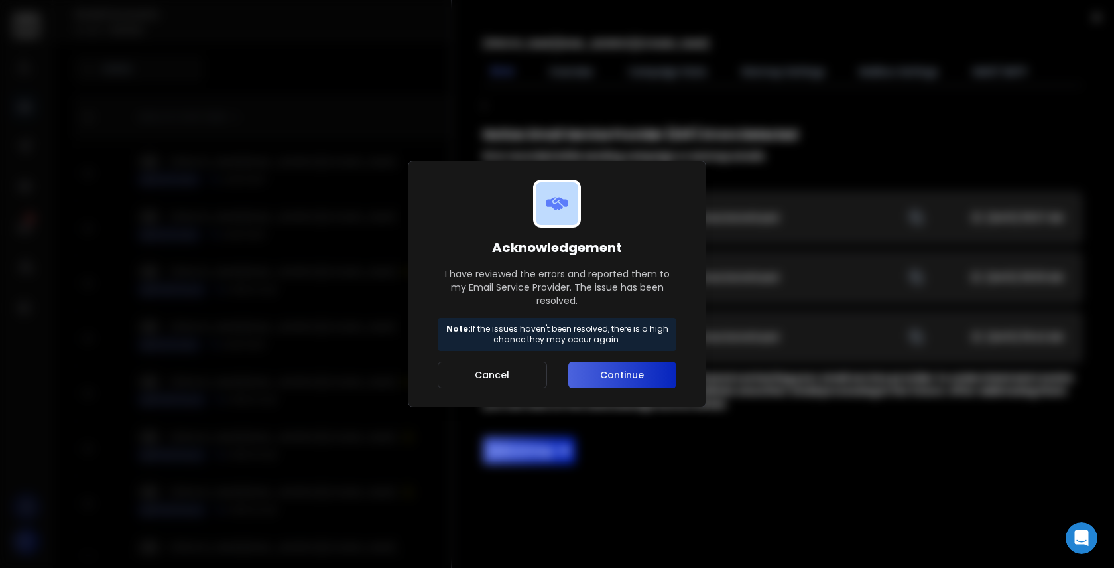
click at [645, 380] on button "Continue" at bounding box center [622, 375] width 108 height 27
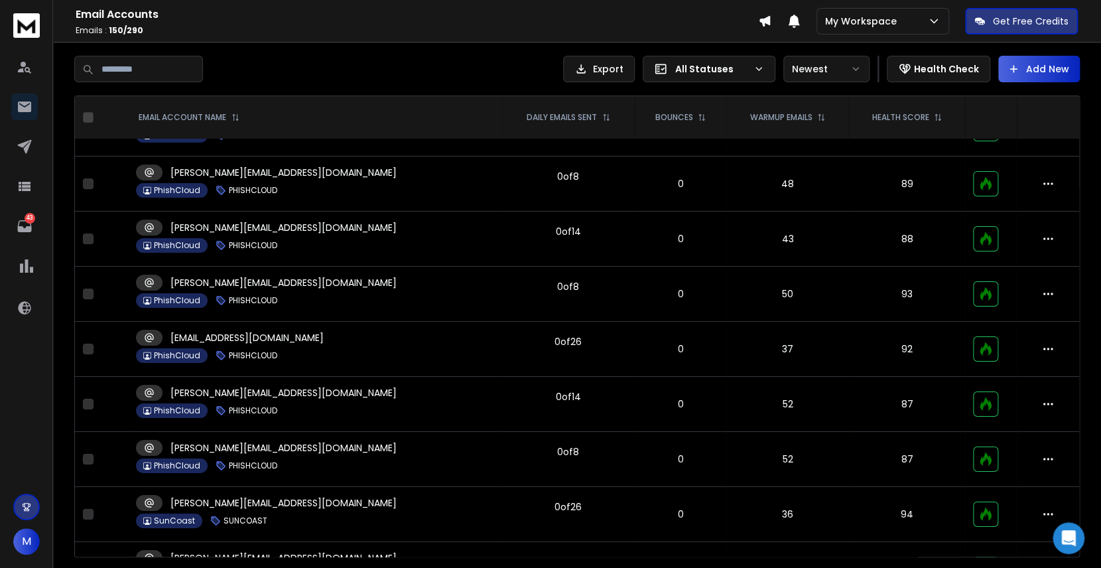
scroll to position [7279, 0]
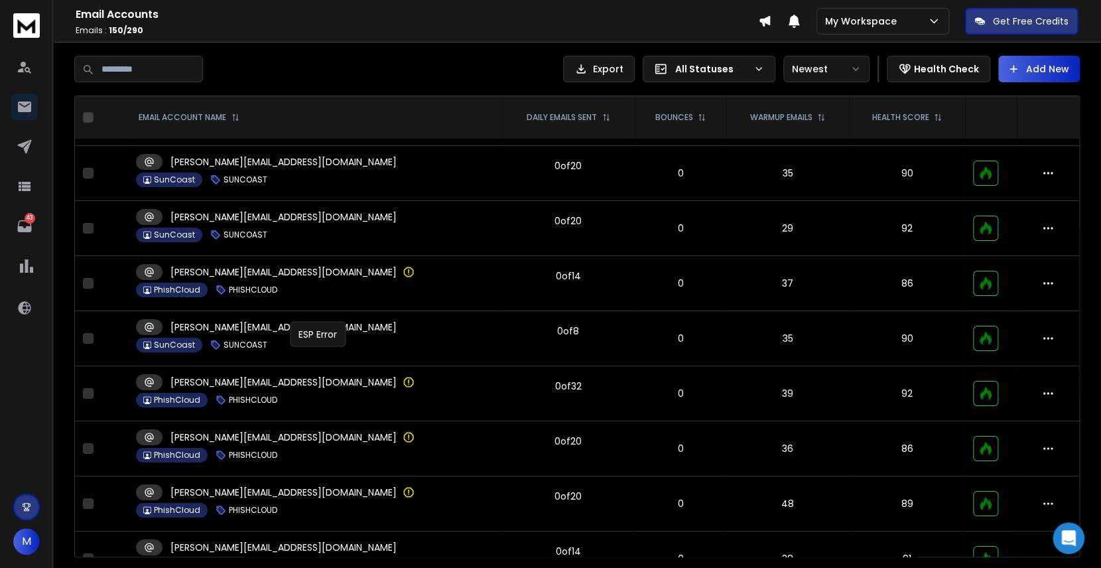
click at [404, 377] on icon at bounding box center [409, 382] width 10 height 10
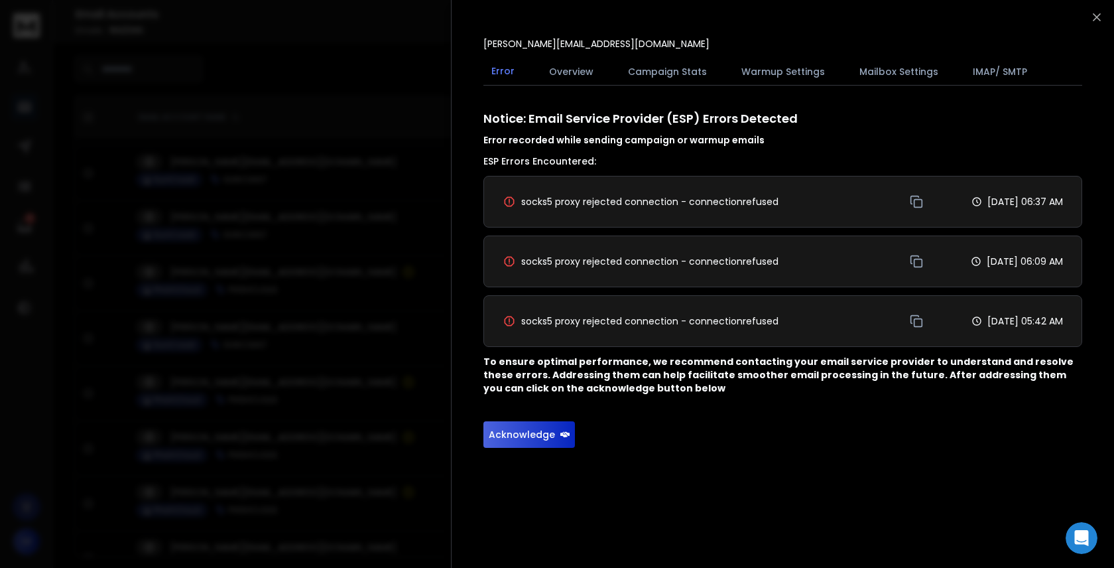
click at [527, 430] on button "Acknowledge" at bounding box center [530, 434] width 92 height 27
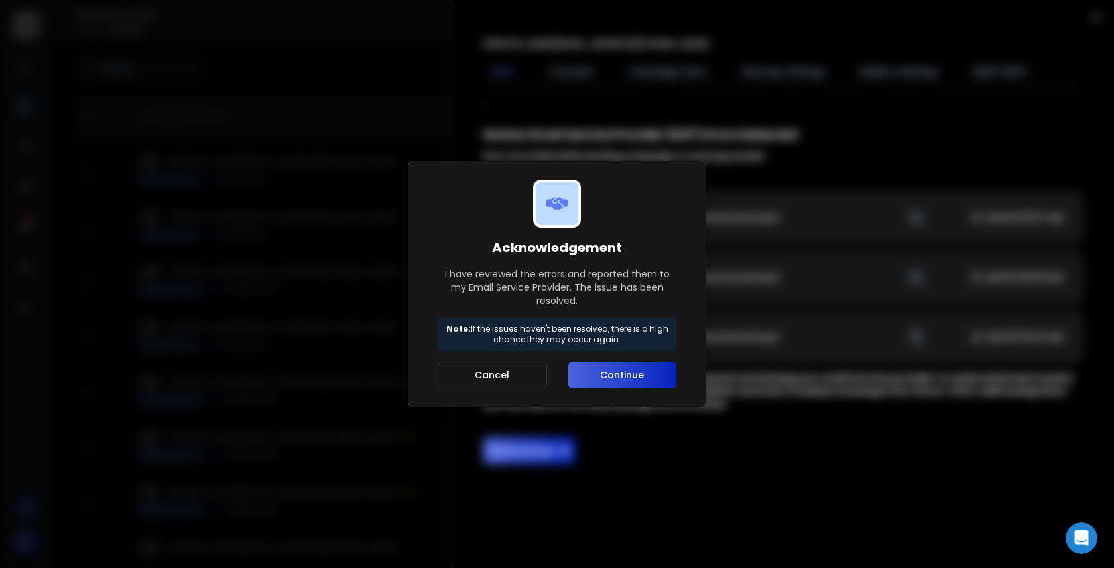
click at [624, 371] on button "Continue" at bounding box center [622, 375] width 108 height 27
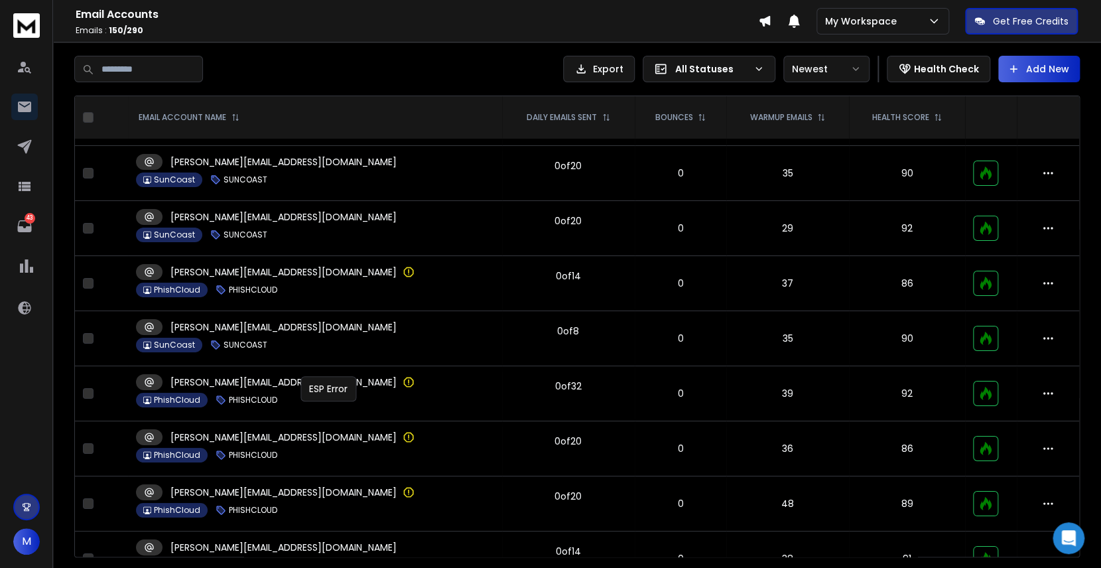
click at [404, 433] on icon at bounding box center [409, 438] width 10 height 10
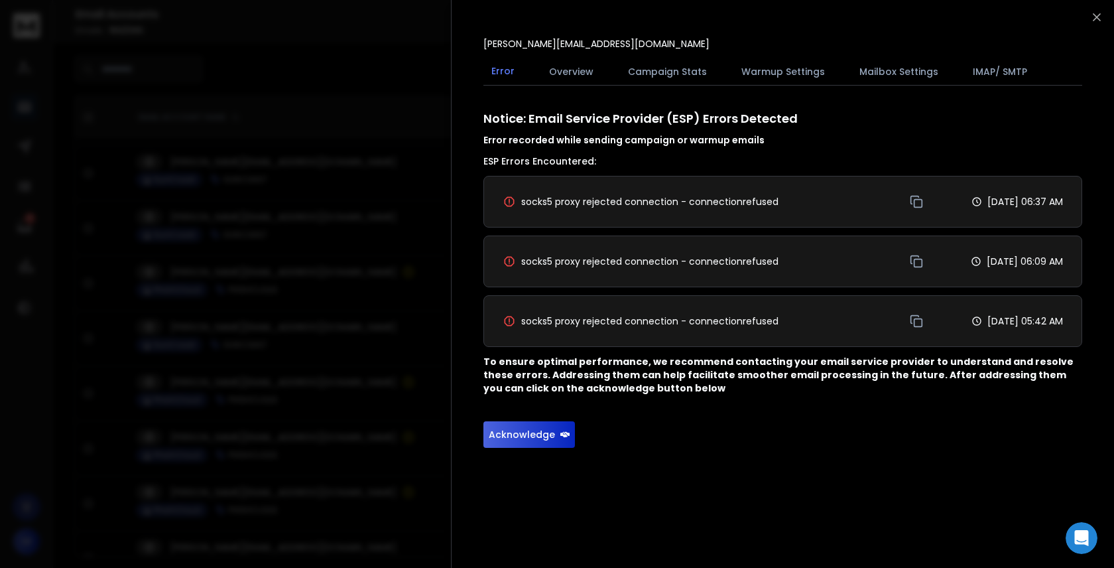
click at [527, 436] on button "Acknowledge" at bounding box center [530, 434] width 92 height 27
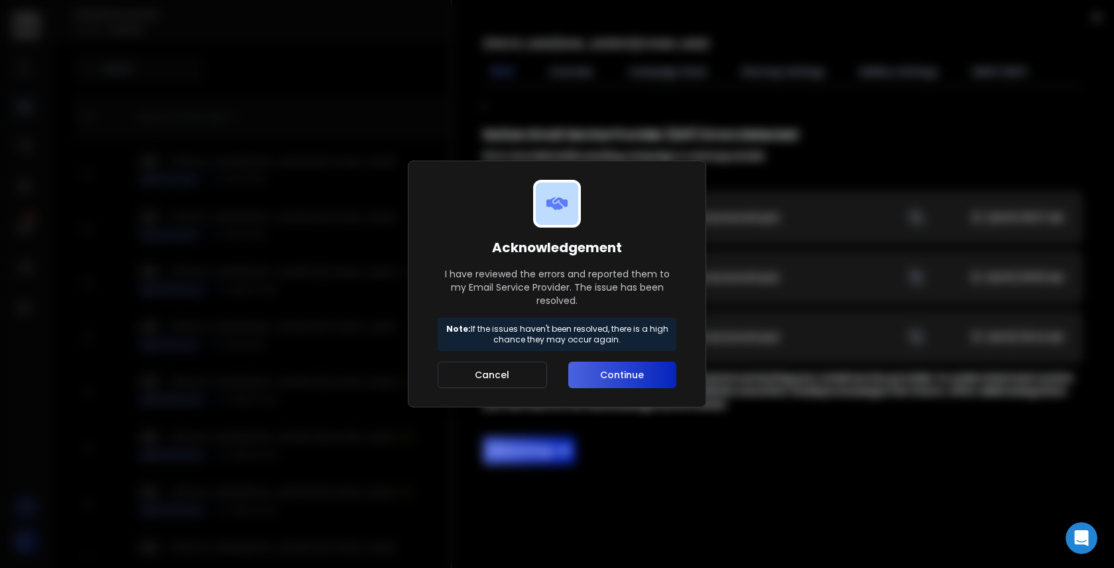
click at [612, 371] on button "Continue" at bounding box center [622, 375] width 108 height 27
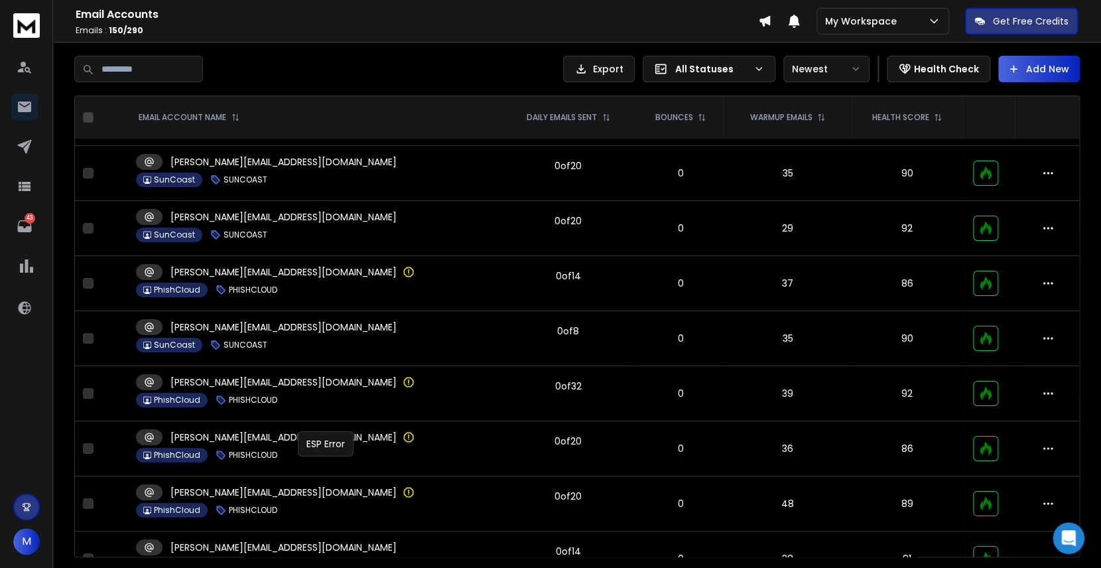
click at [408, 490] on icon at bounding box center [408, 492] width 1 height 4
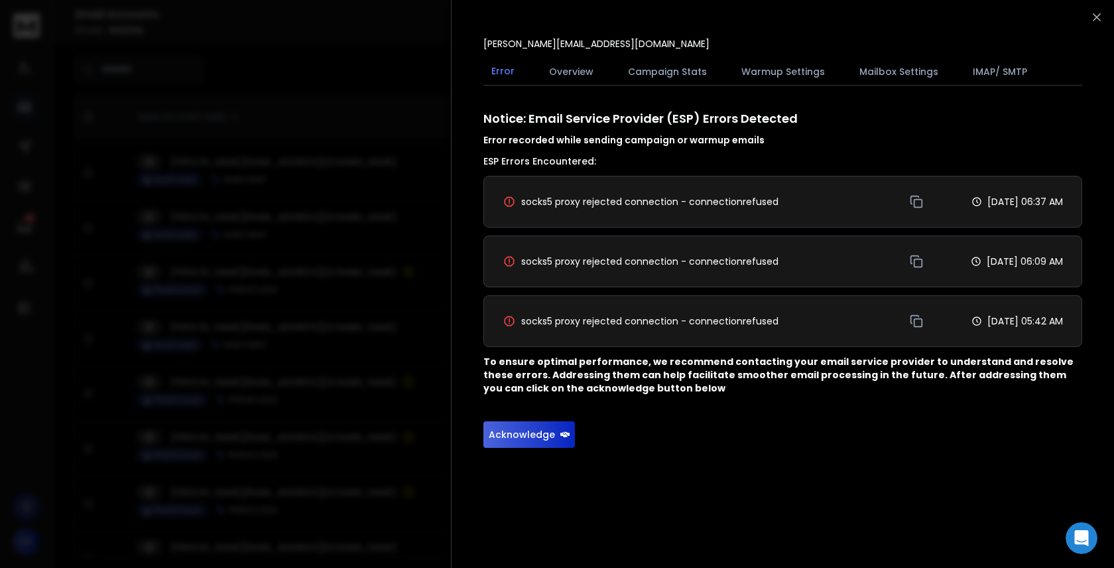
click at [534, 433] on button "Acknowledge" at bounding box center [530, 434] width 92 height 27
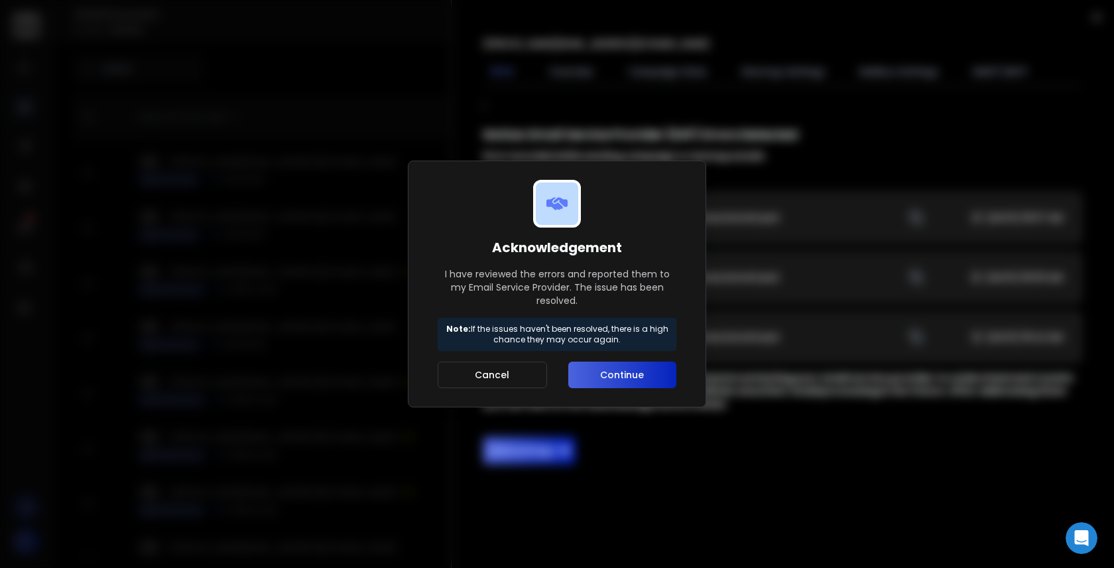
click at [588, 373] on button "Continue" at bounding box center [622, 375] width 108 height 27
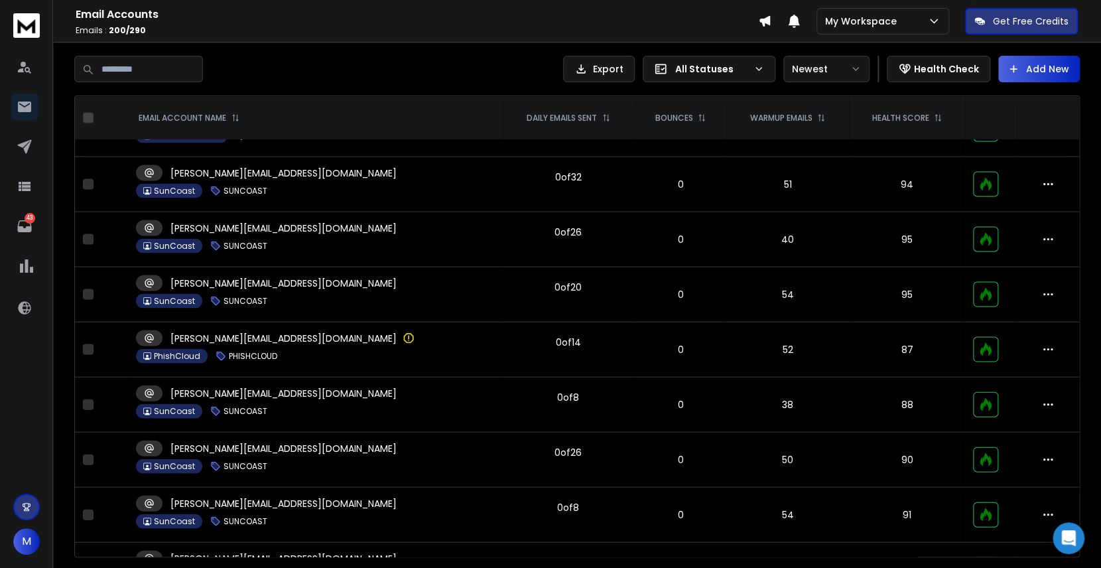
scroll to position [8694, 0]
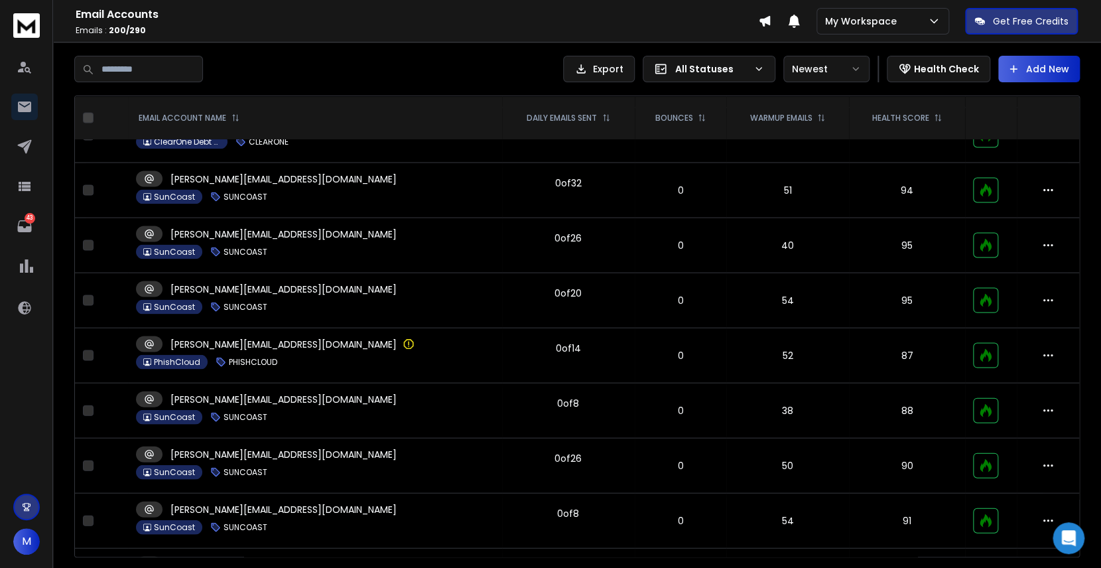
click at [168, 66] on input at bounding box center [138, 69] width 129 height 27
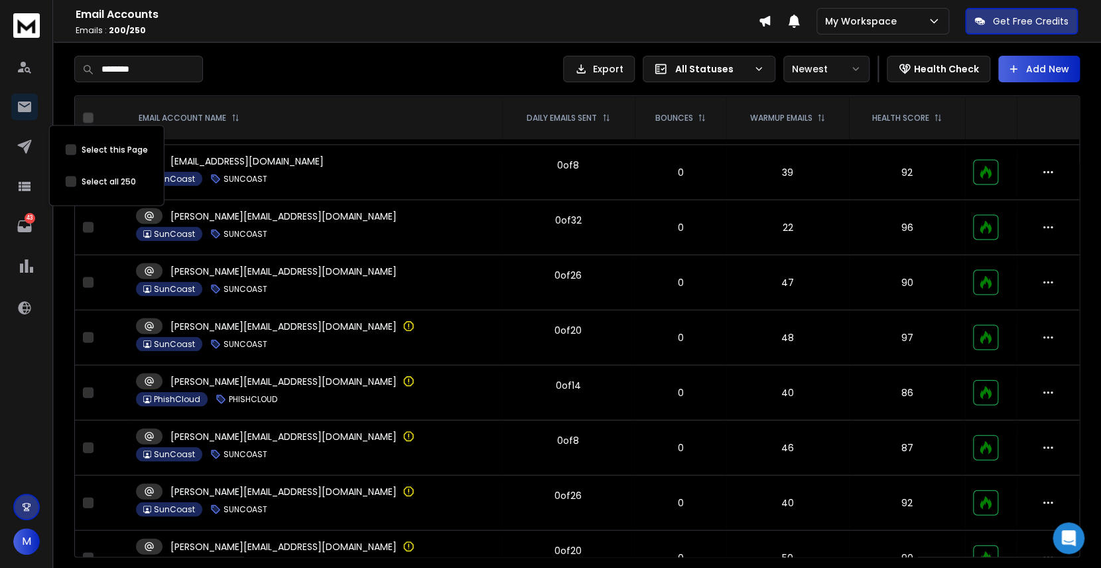
type input "********"
click at [70, 184] on button "Select this Page" at bounding box center [71, 181] width 11 height 11
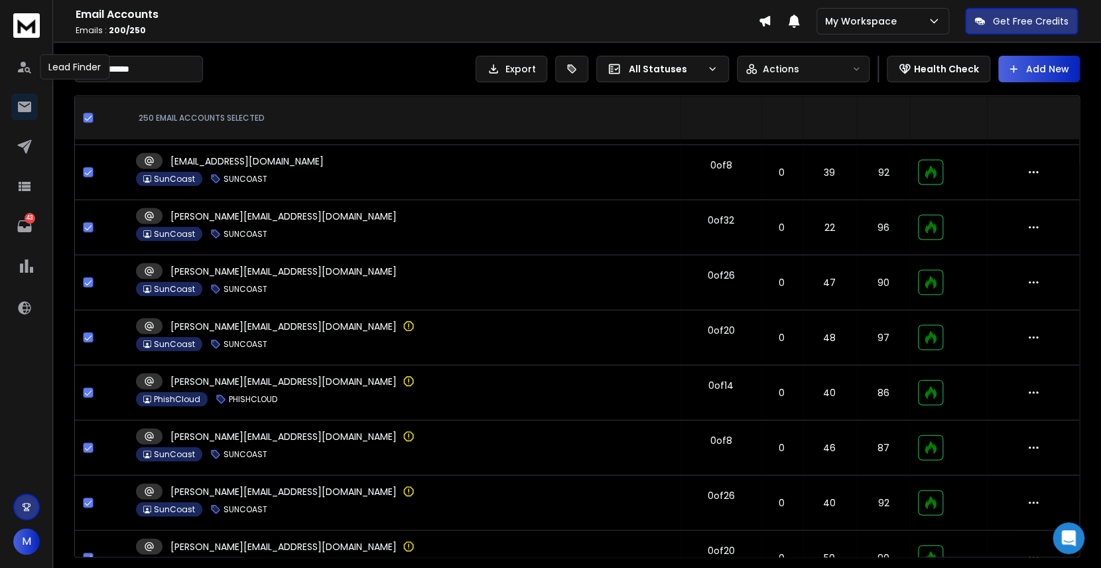
drag, startPoint x: 199, startPoint y: 72, endPoint x: 8, endPoint y: 68, distance: 191.1
click at [8, 68] on div "43 M Email Accounts Emails : 200 / 250 My Workspace Get Free Credits ******** E…" at bounding box center [550, 285] width 1101 height 570
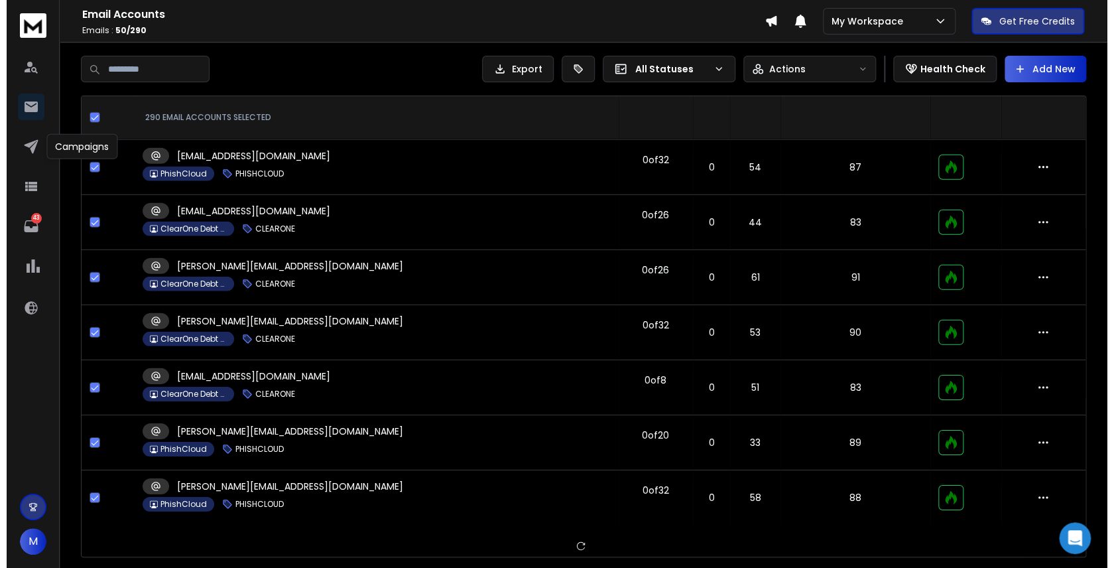
scroll to position [1884, 0]
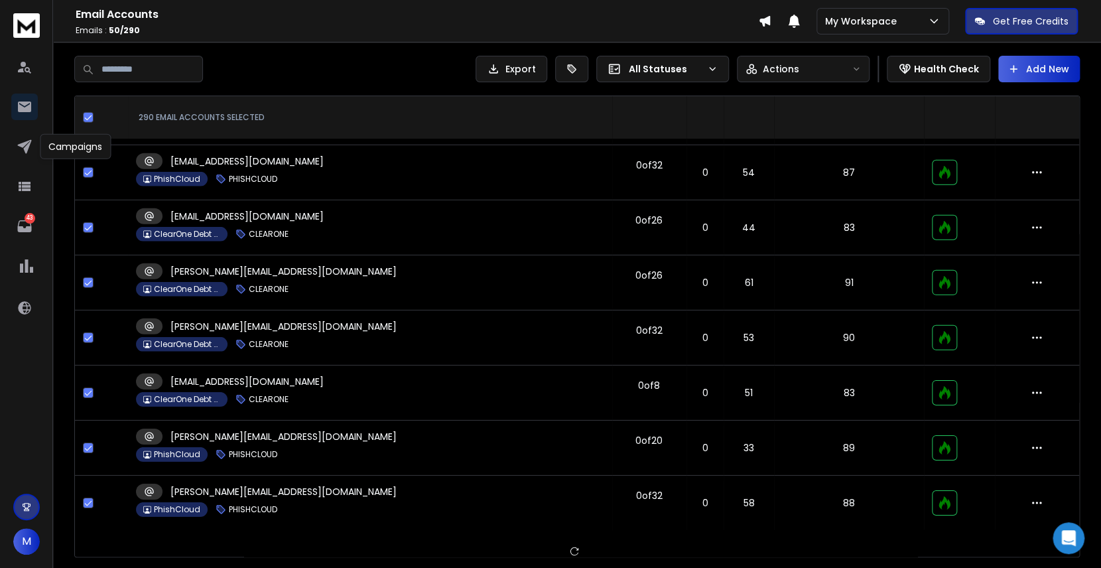
click at [31, 149] on icon at bounding box center [25, 147] width 16 height 16
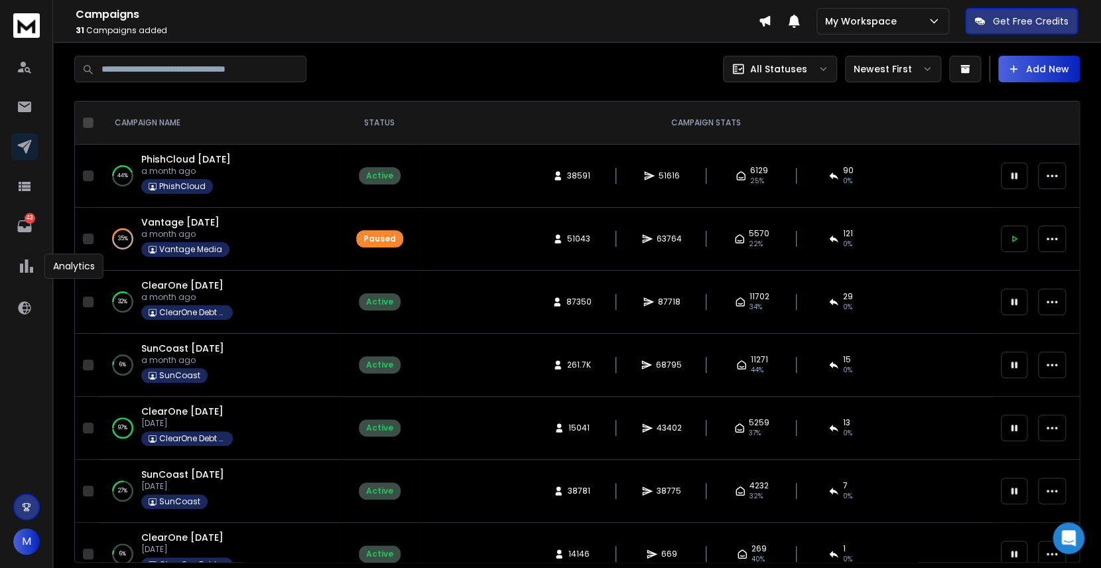
click at [33, 263] on icon at bounding box center [27, 266] width 20 height 20
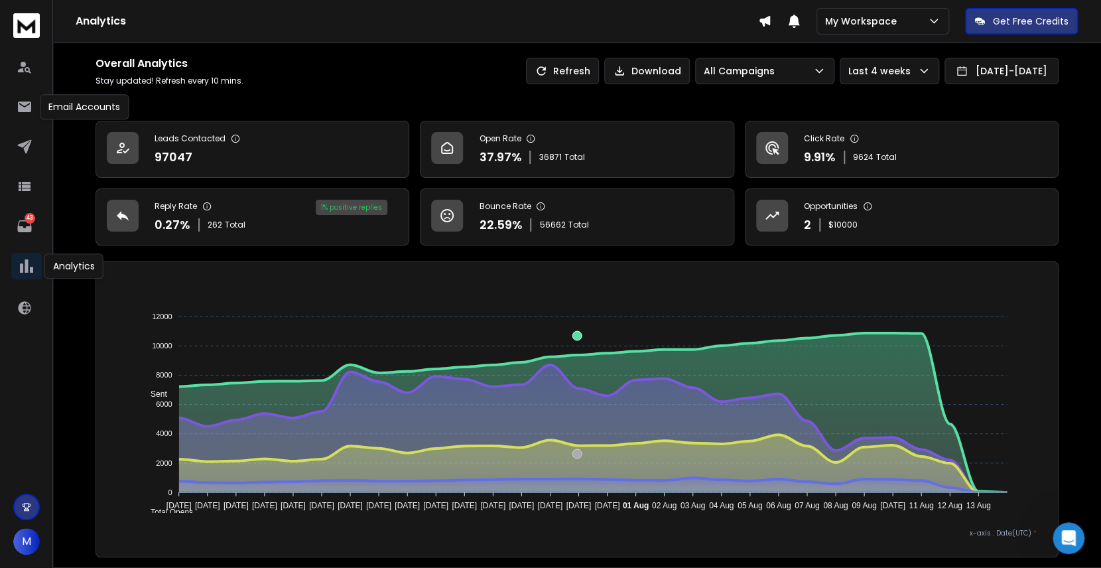
click at [29, 109] on icon at bounding box center [24, 106] width 13 height 11
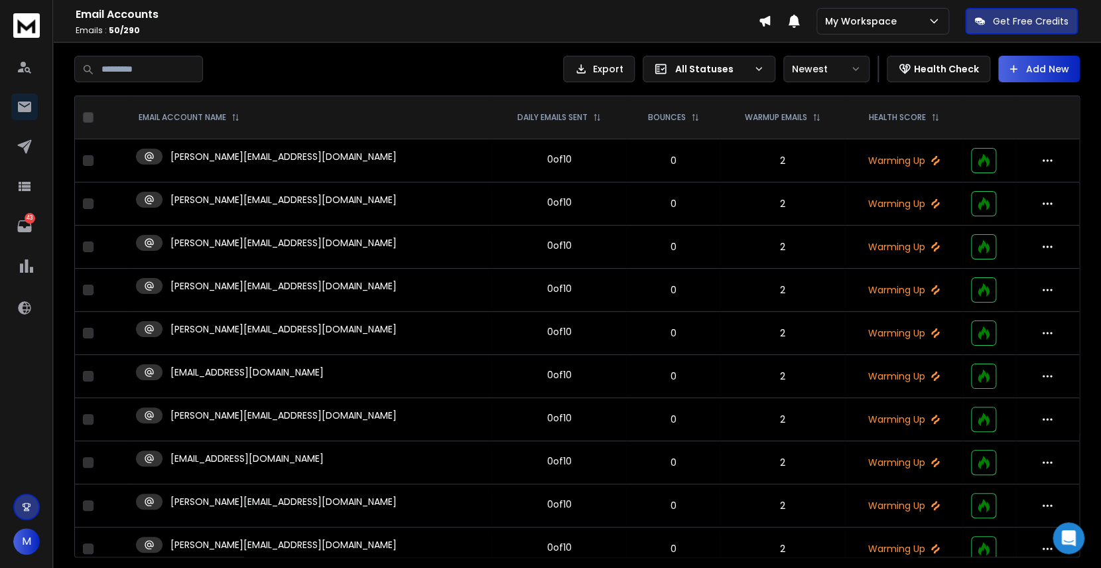
click at [748, 72] on p "All Statuses" at bounding box center [711, 68] width 73 height 13
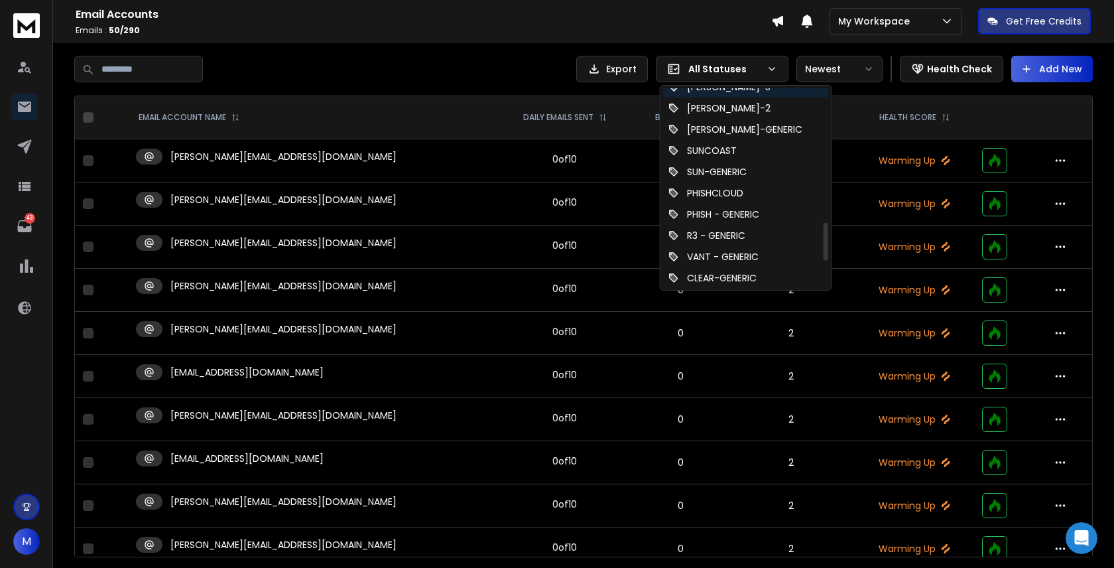
scroll to position [707, 0]
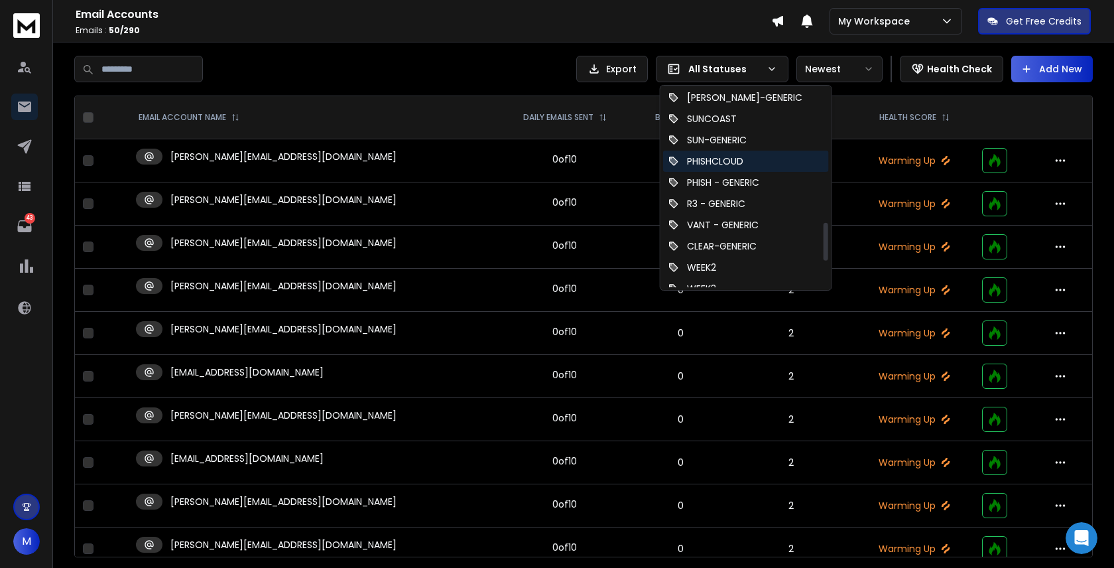
click at [716, 161] on div "PHISHCLOUD" at bounding box center [706, 161] width 75 height 13
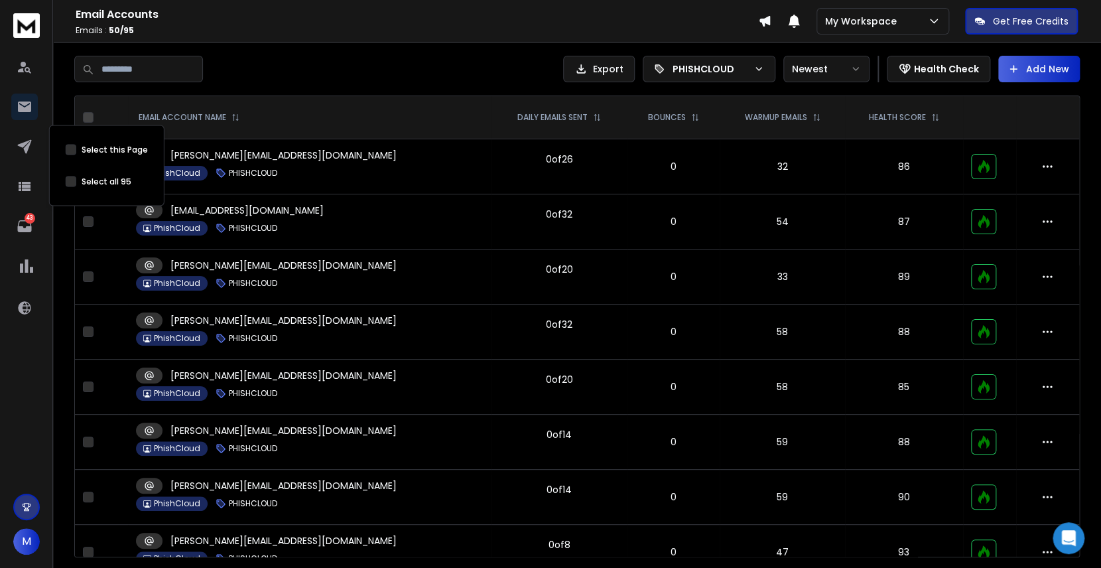
click at [69, 181] on button "Select this Page" at bounding box center [71, 181] width 11 height 11
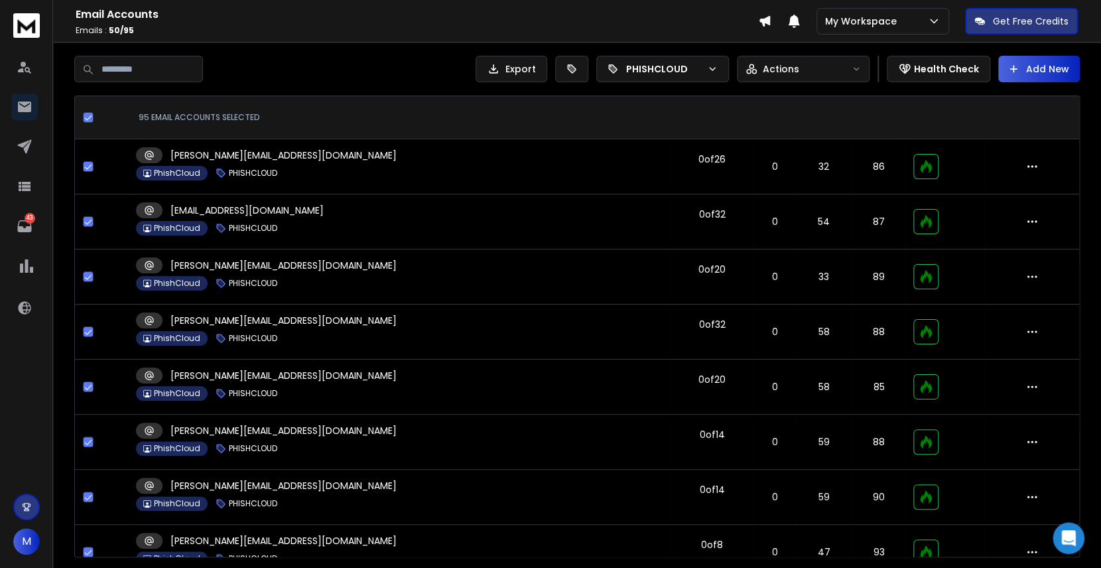
click at [859, 74] on icon "button" at bounding box center [856, 69] width 9 height 11
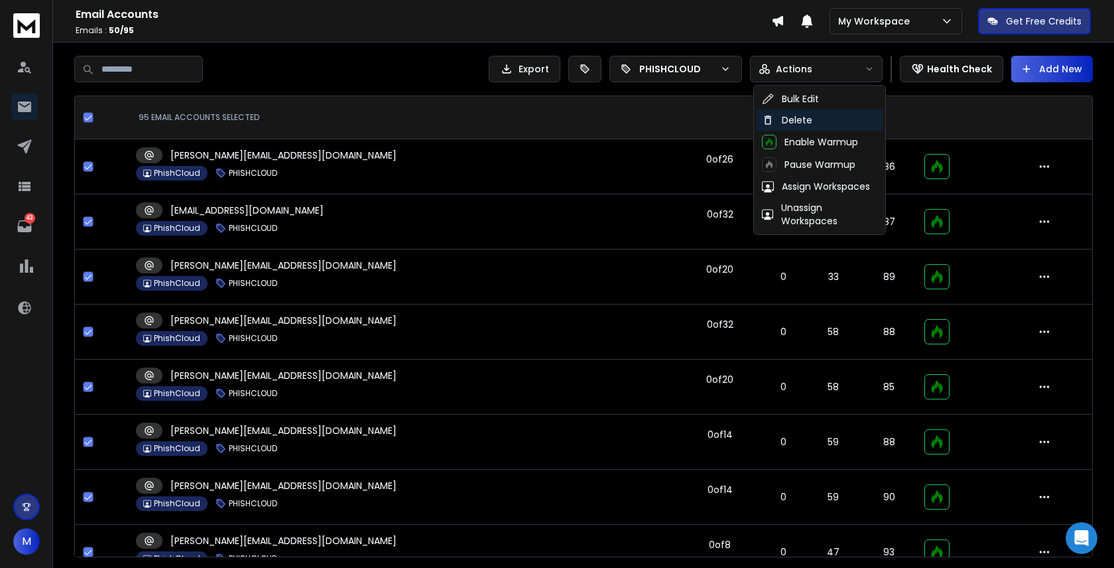
click at [805, 117] on div "Delete" at bounding box center [787, 119] width 50 height 13
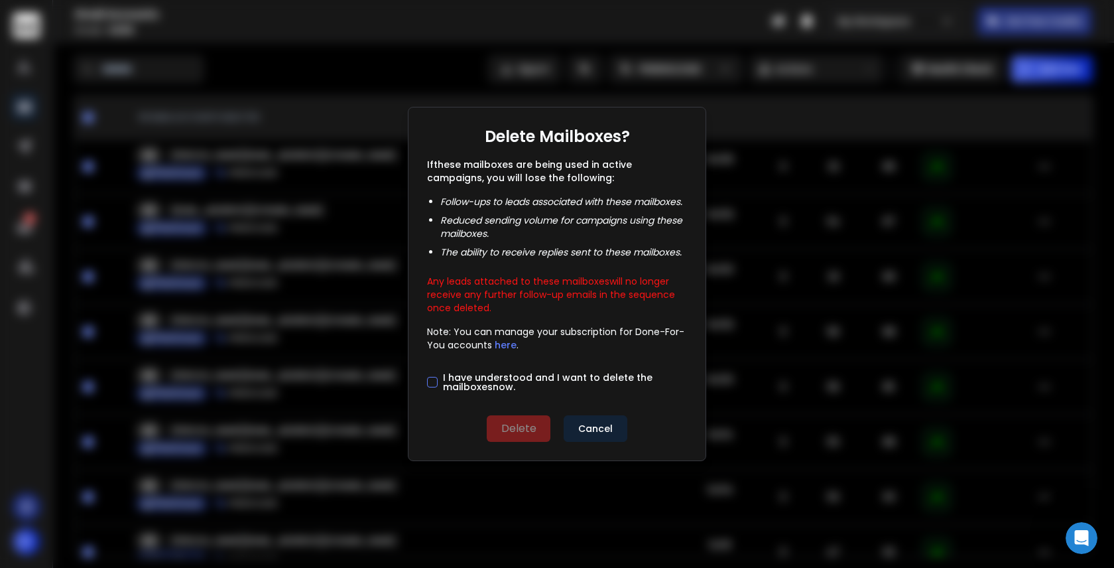
click at [434, 382] on button "I have understood and I want to delete the mailbox es now." at bounding box center [432, 382] width 11 height 11
click at [535, 432] on button "Delete" at bounding box center [519, 428] width 64 height 27
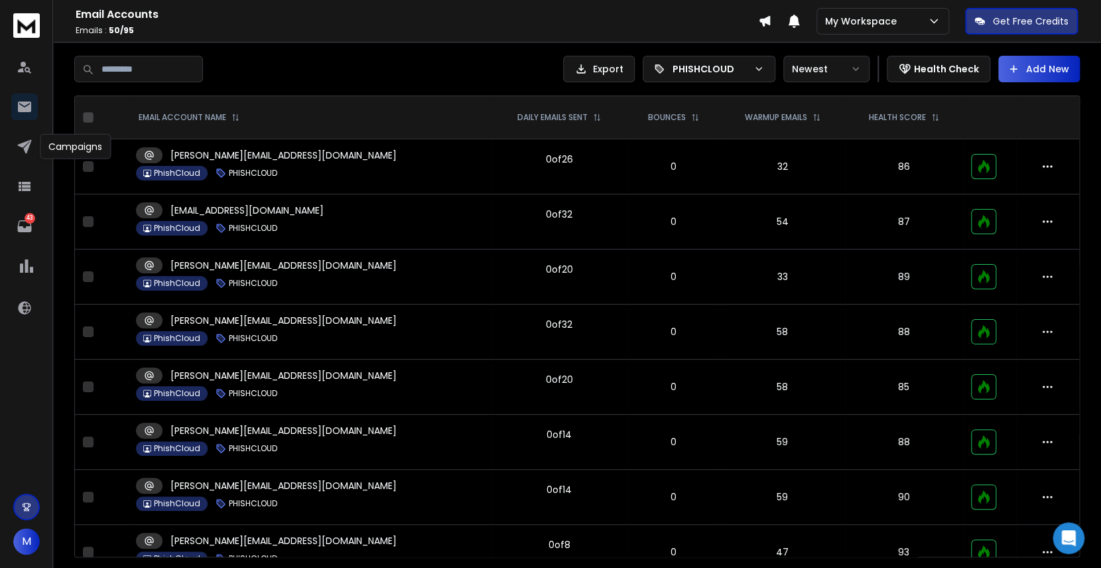
click at [27, 151] on icon at bounding box center [24, 146] width 14 height 14
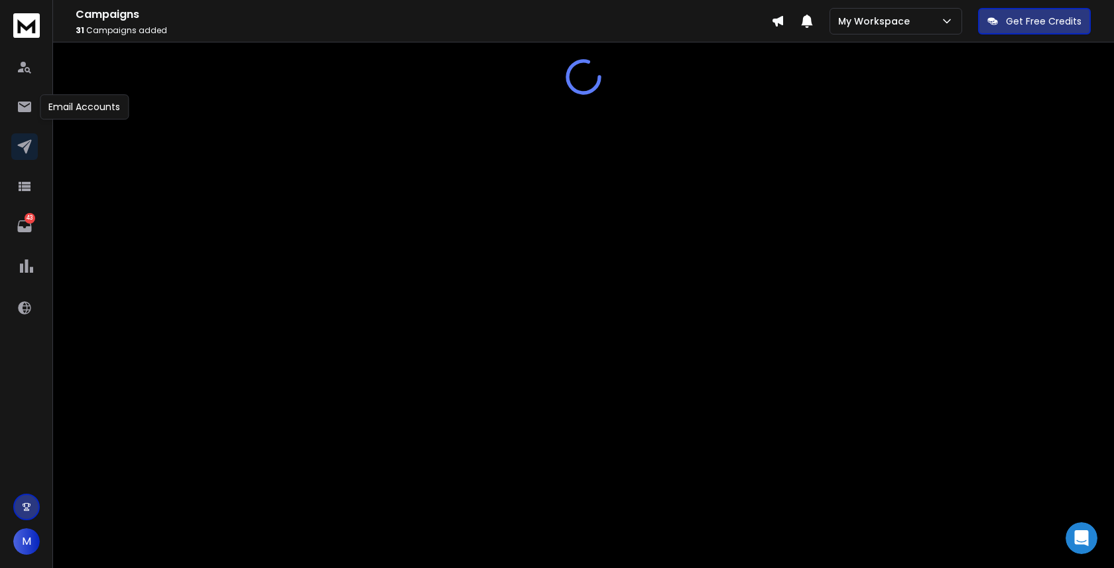
click at [28, 109] on icon at bounding box center [24, 106] width 13 height 11
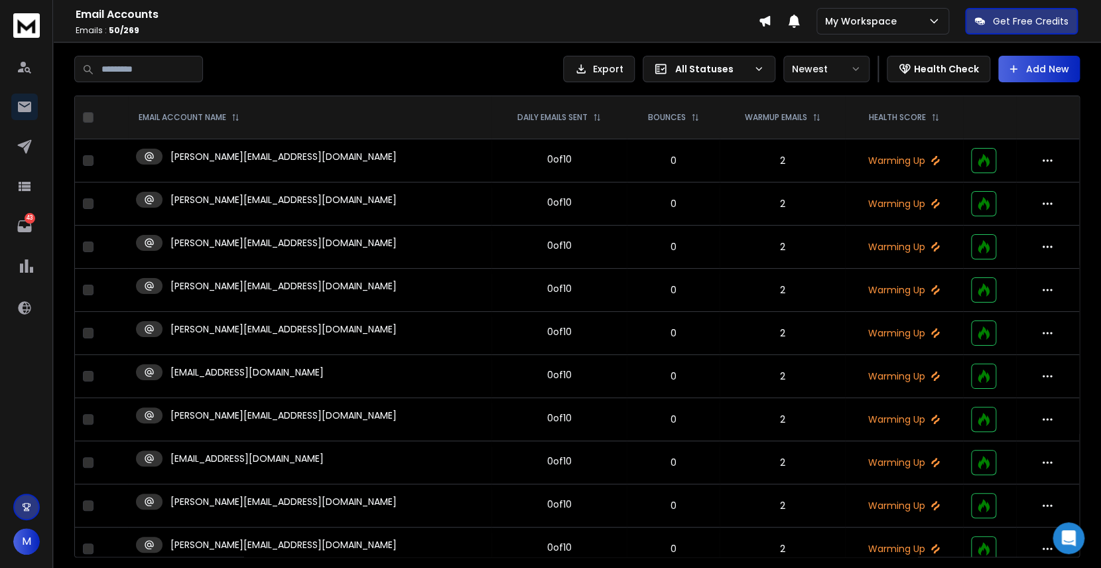
click at [768, 70] on div "All Statuses" at bounding box center [709, 69] width 133 height 27
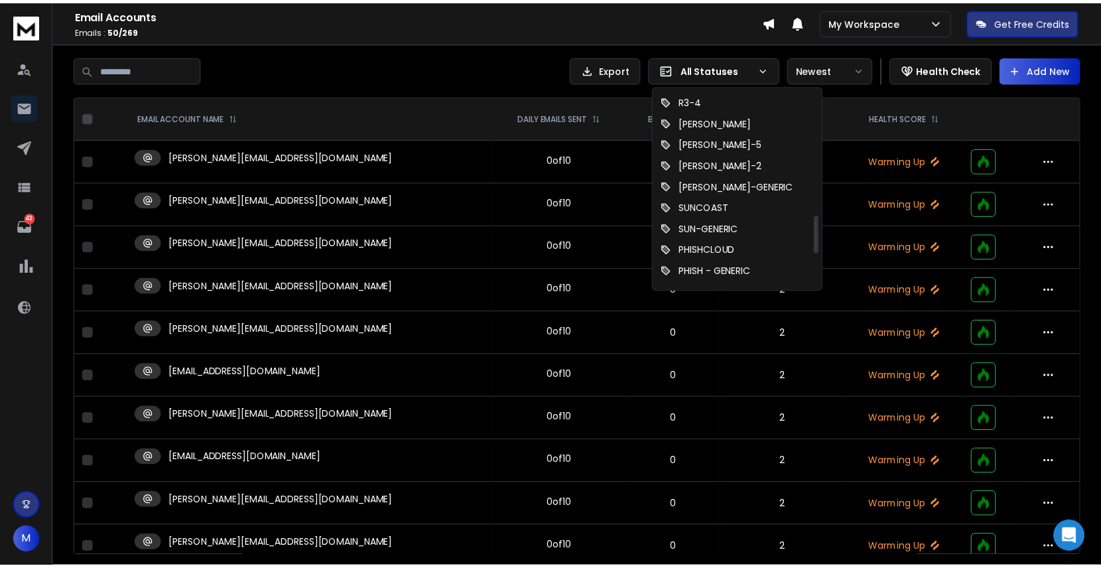
scroll to position [707, 0]
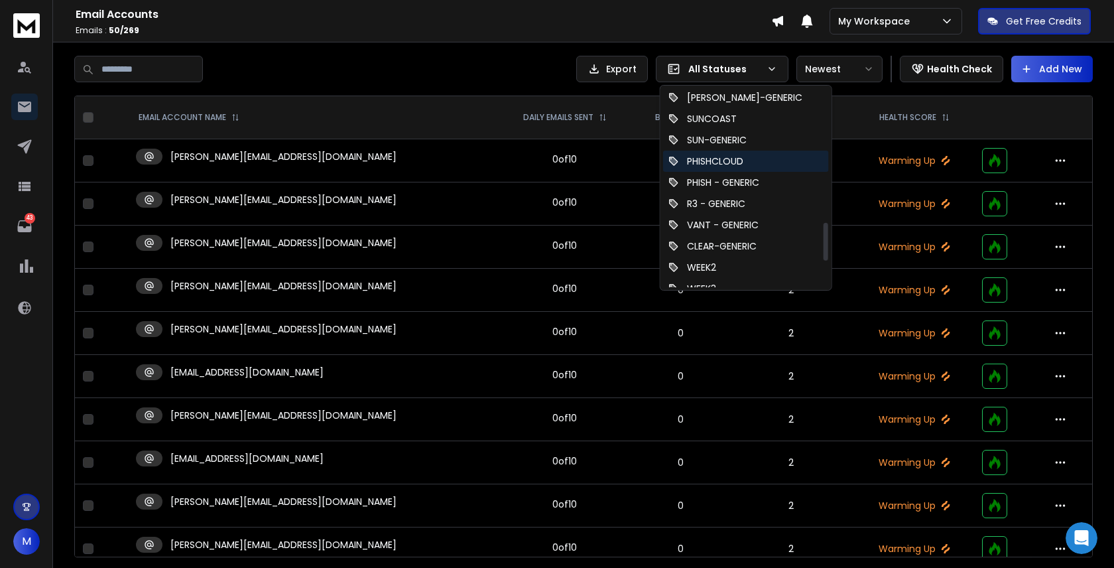
click at [722, 157] on div "PHISHCLOUD" at bounding box center [706, 161] width 75 height 13
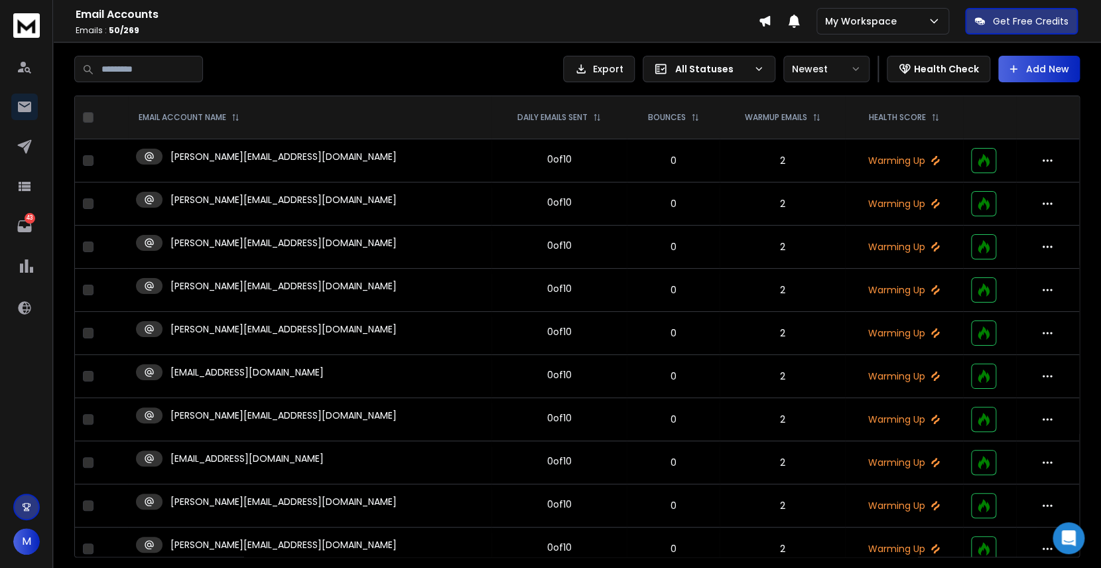
click at [745, 63] on p "All Statuses" at bounding box center [711, 68] width 73 height 13
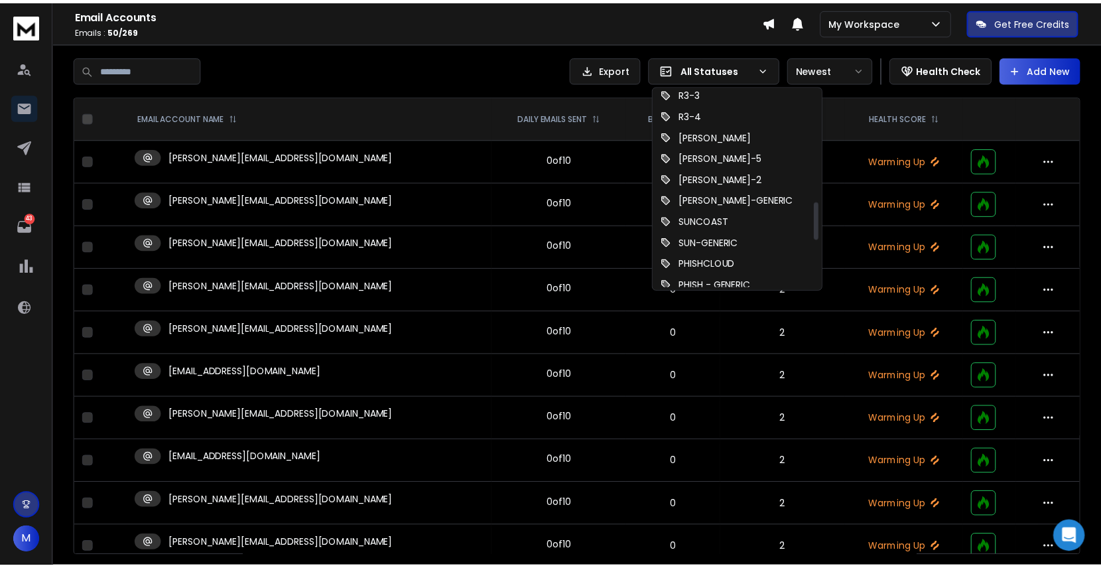
scroll to position [619, 0]
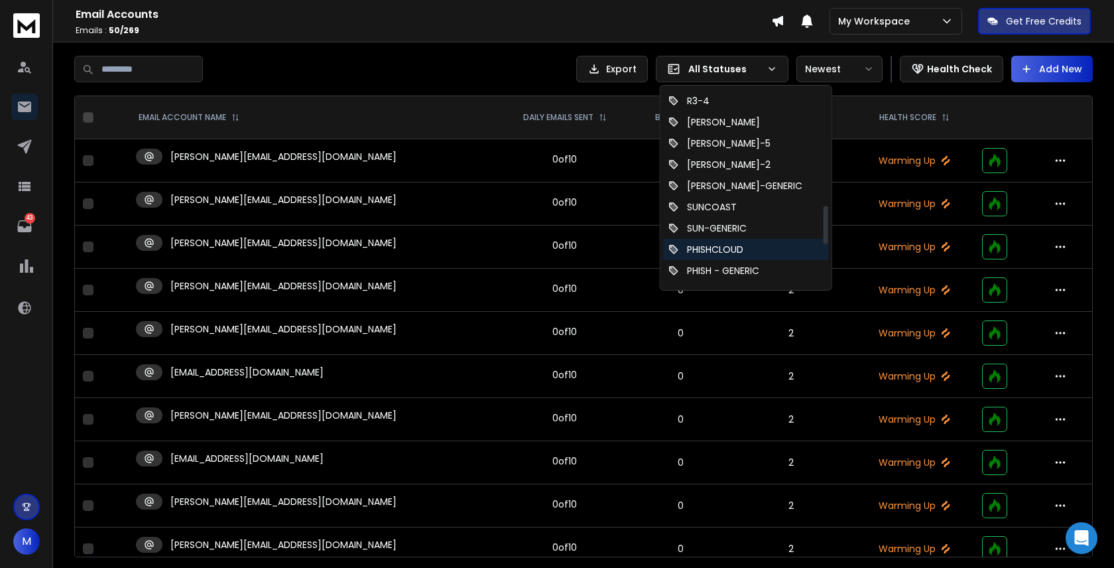
click at [715, 247] on div "PHISHCLOUD" at bounding box center [706, 249] width 75 height 13
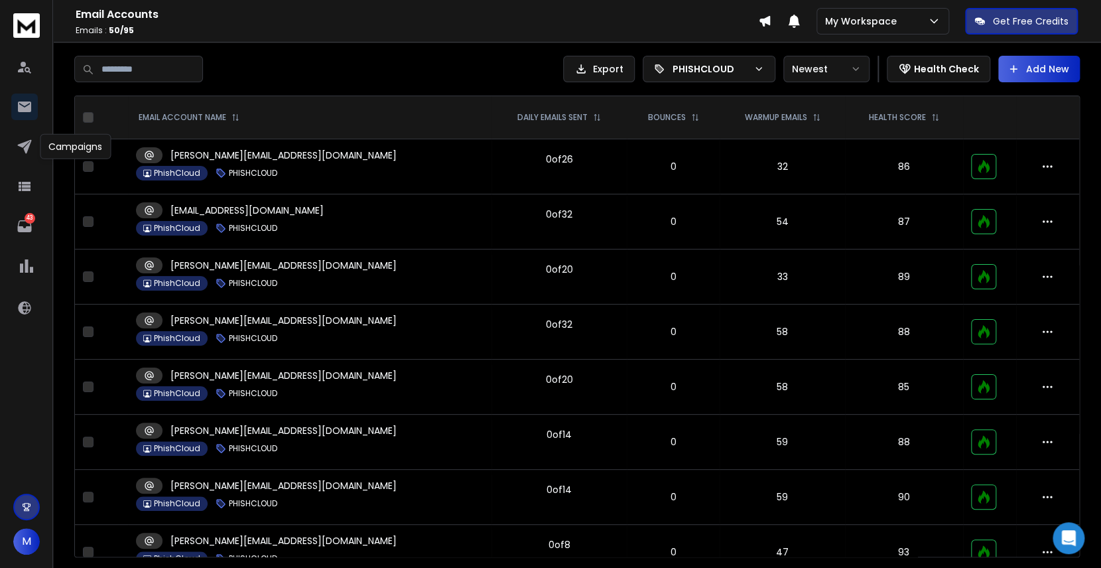
click at [17, 142] on icon at bounding box center [25, 147] width 16 height 16
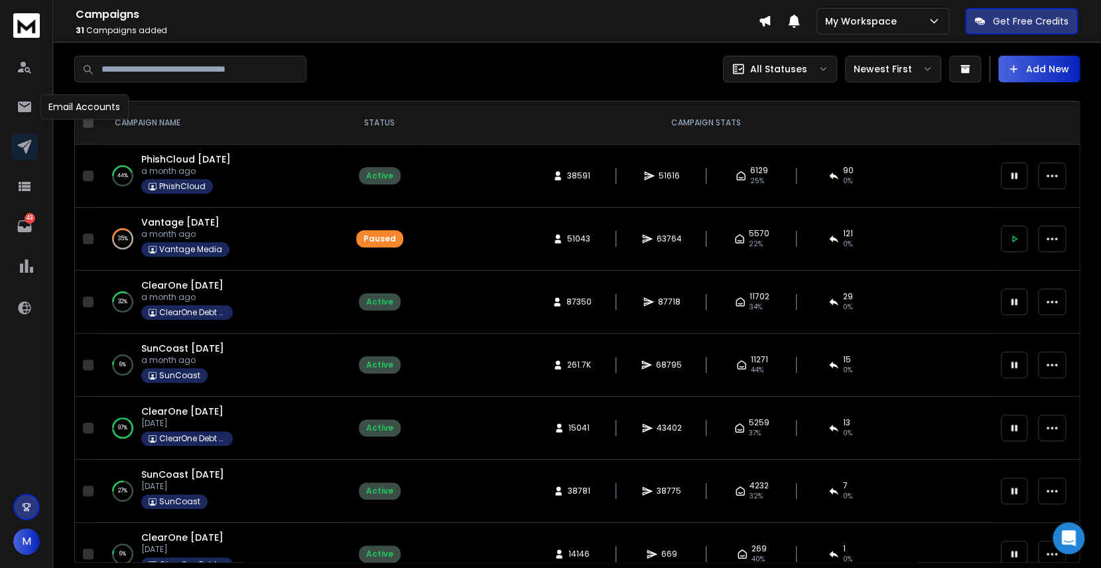
click at [21, 113] on icon at bounding box center [25, 107] width 16 height 16
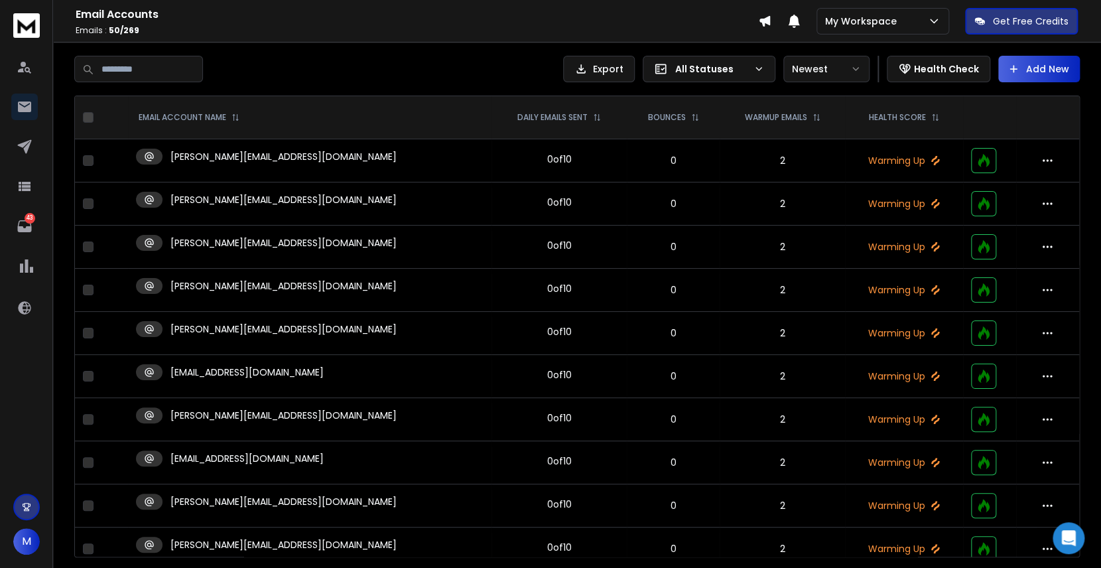
click at [748, 74] on p "All Statuses" at bounding box center [711, 68] width 73 height 13
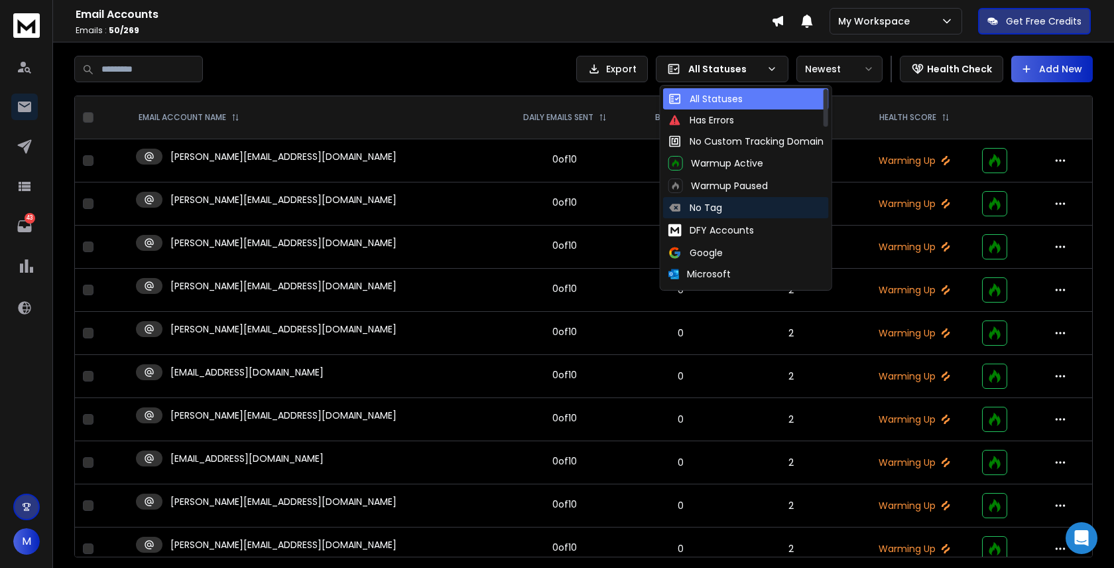
click at [708, 207] on div "No Tag" at bounding box center [696, 207] width 54 height 13
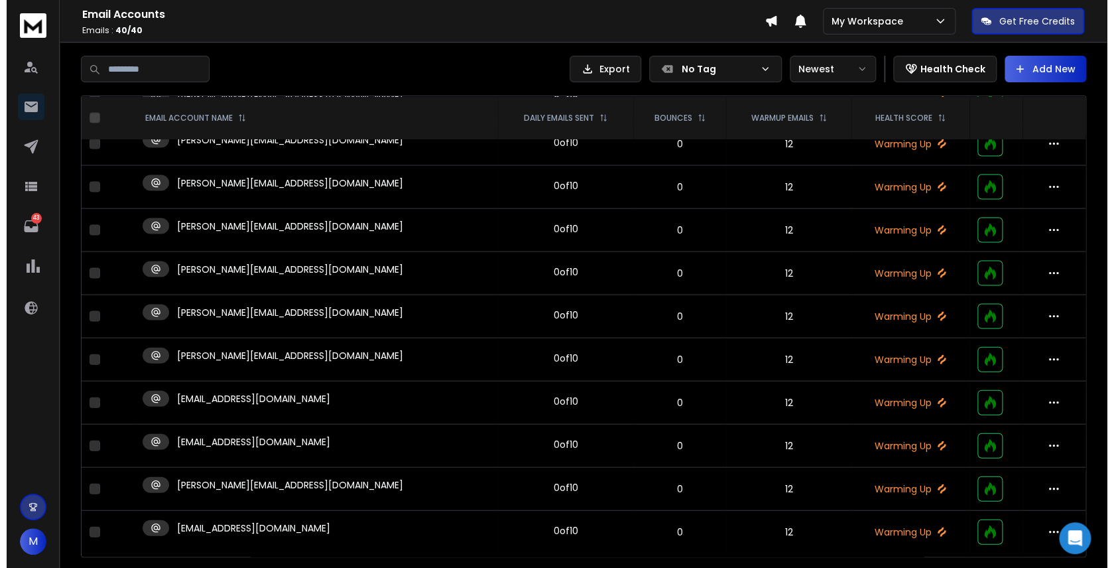
scroll to position [1314, 0]
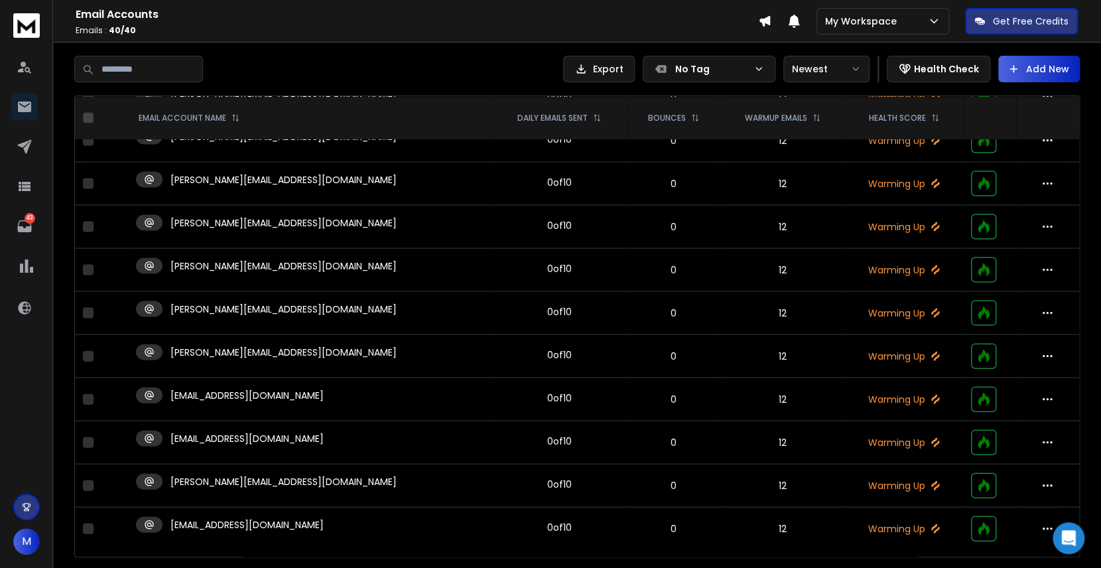
click at [767, 67] on div "No Tag" at bounding box center [709, 69] width 133 height 27
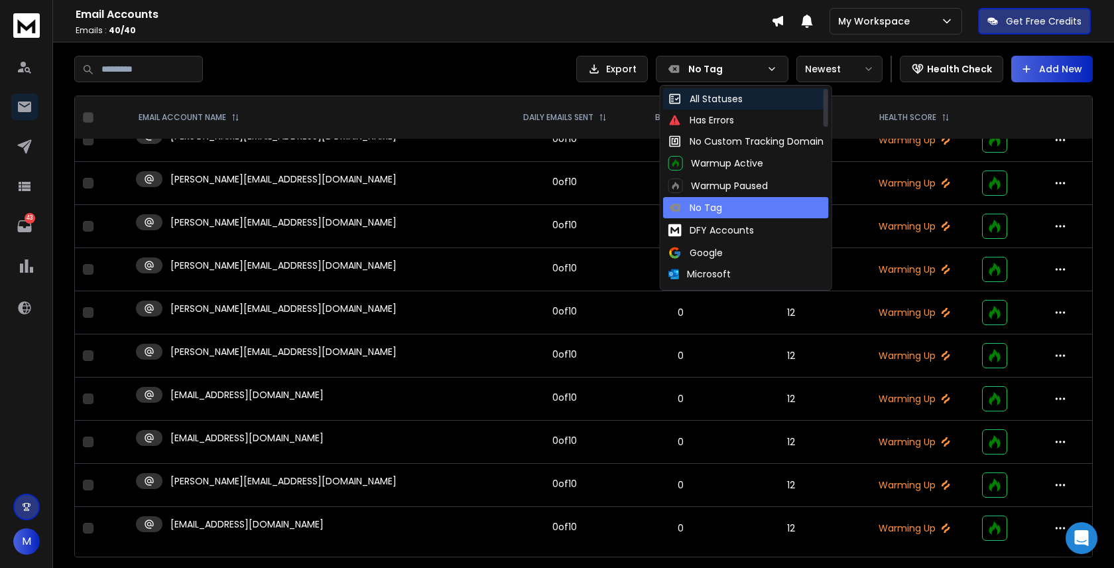
click at [738, 94] on div "All Statuses" at bounding box center [706, 98] width 74 height 13
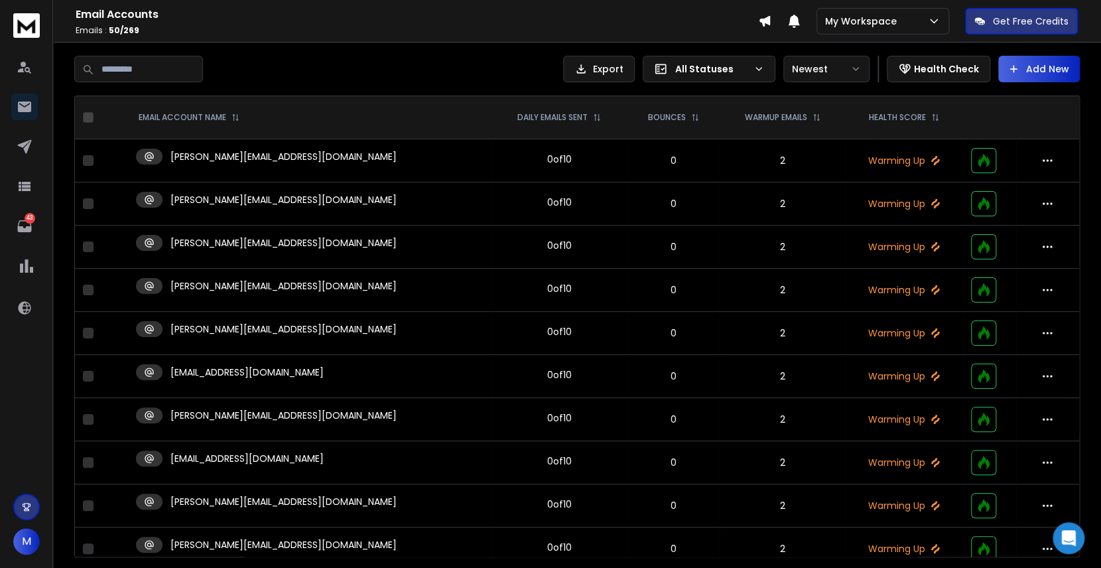
click at [174, 68] on input at bounding box center [138, 69] width 129 height 27
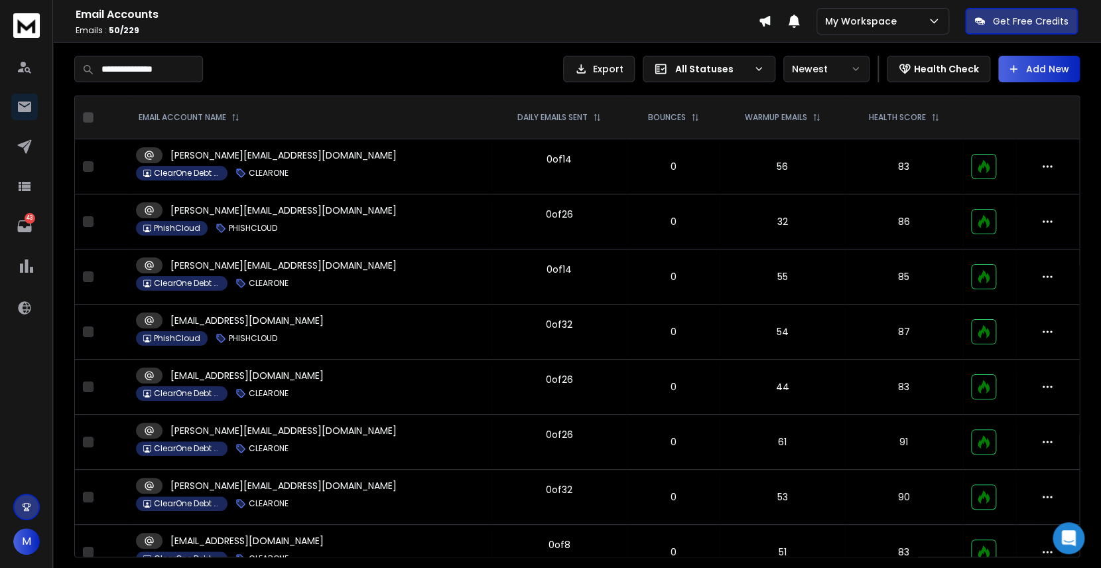
type input "**********"
click at [29, 148] on icon at bounding box center [25, 147] width 16 height 16
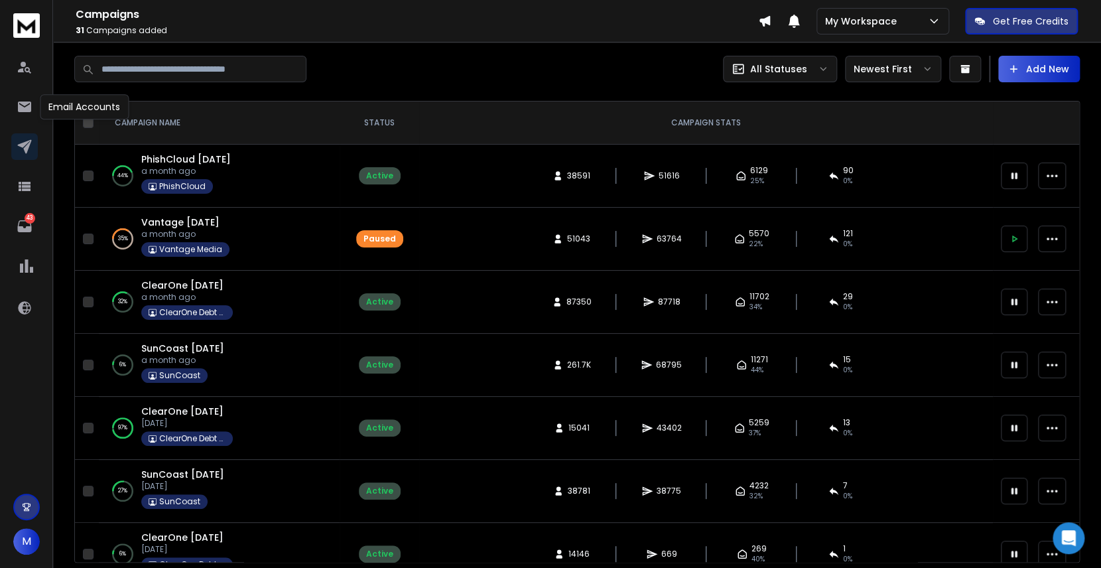
click at [23, 115] on link at bounding box center [24, 107] width 27 height 27
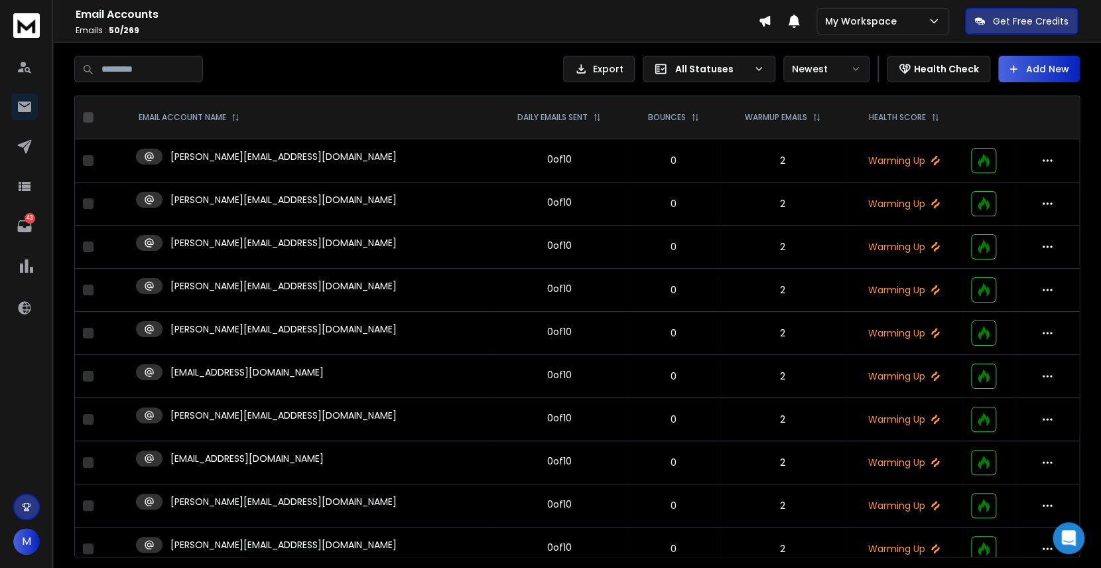
click at [767, 72] on div "All Statuses" at bounding box center [709, 69] width 133 height 27
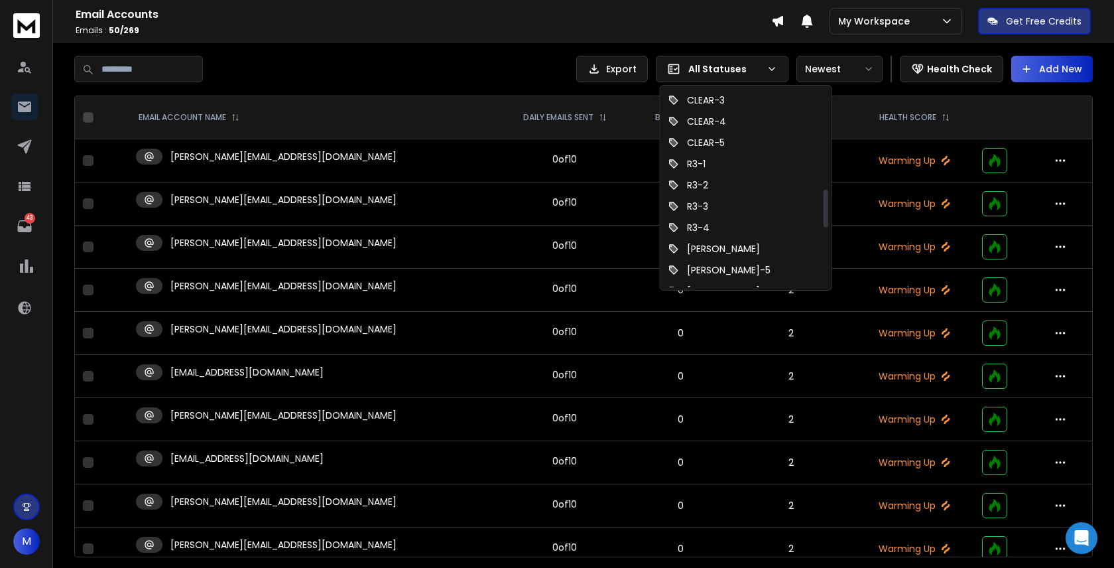
scroll to position [669, 0]
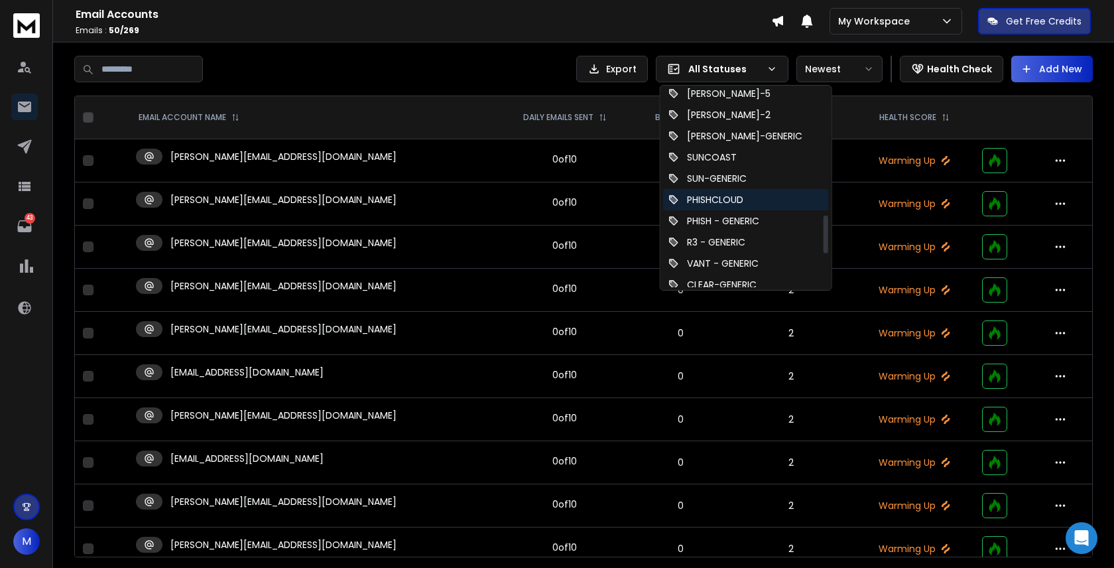
click at [726, 198] on div "PHISHCLOUD" at bounding box center [706, 199] width 75 height 13
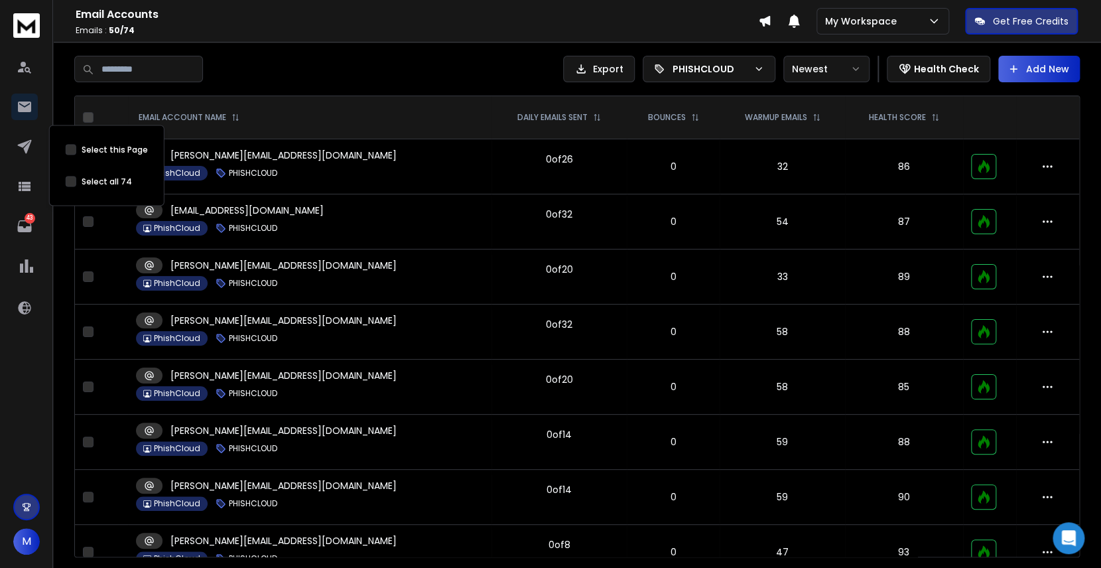
click at [66, 182] on button "Select this Page" at bounding box center [71, 181] width 11 height 11
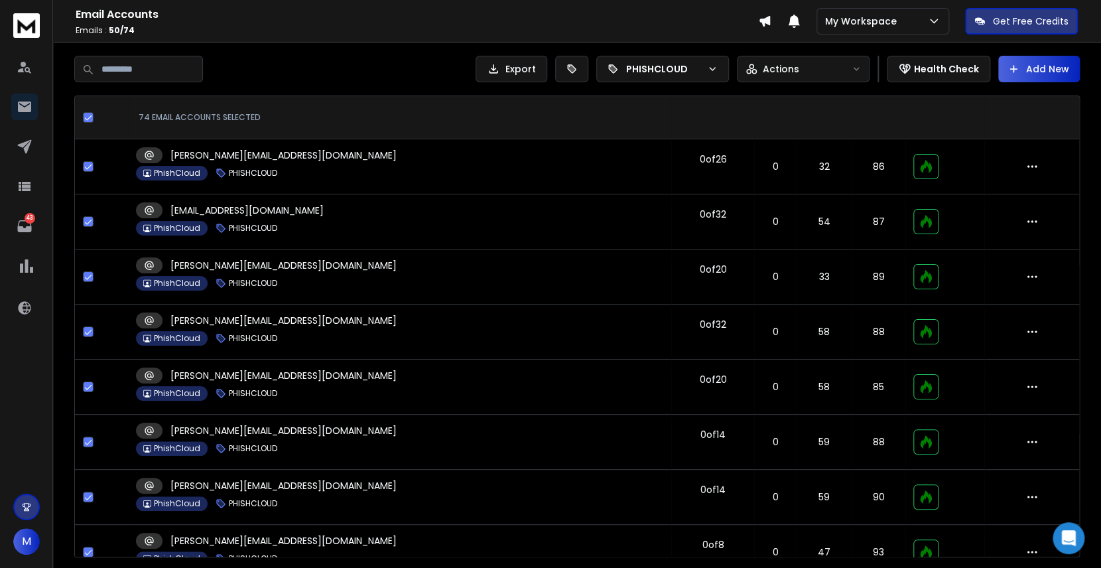
click at [852, 72] on button "Actions" at bounding box center [803, 69] width 133 height 27
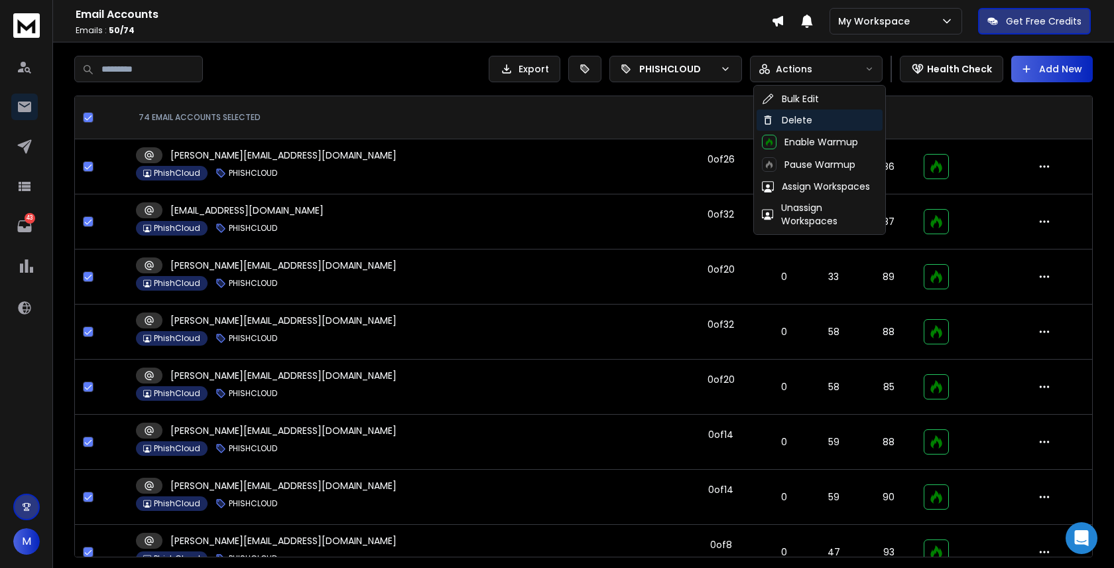
click at [801, 119] on div "Delete" at bounding box center [787, 119] width 50 height 13
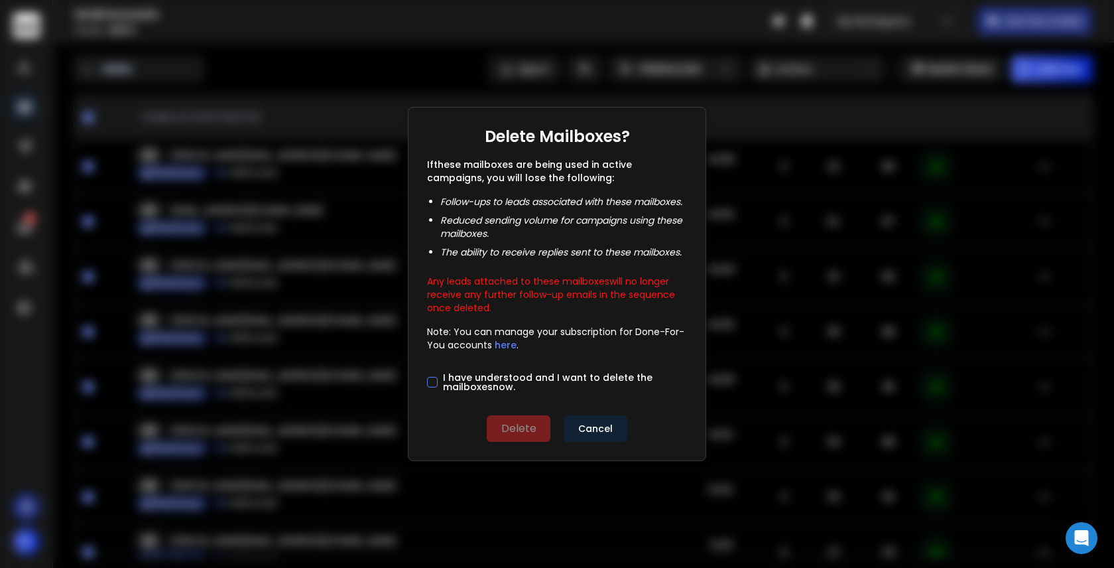
click at [428, 380] on button "I have understood and I want to delete the mailbox es now." at bounding box center [432, 382] width 11 height 11
click at [522, 425] on button "Delete" at bounding box center [519, 428] width 64 height 27
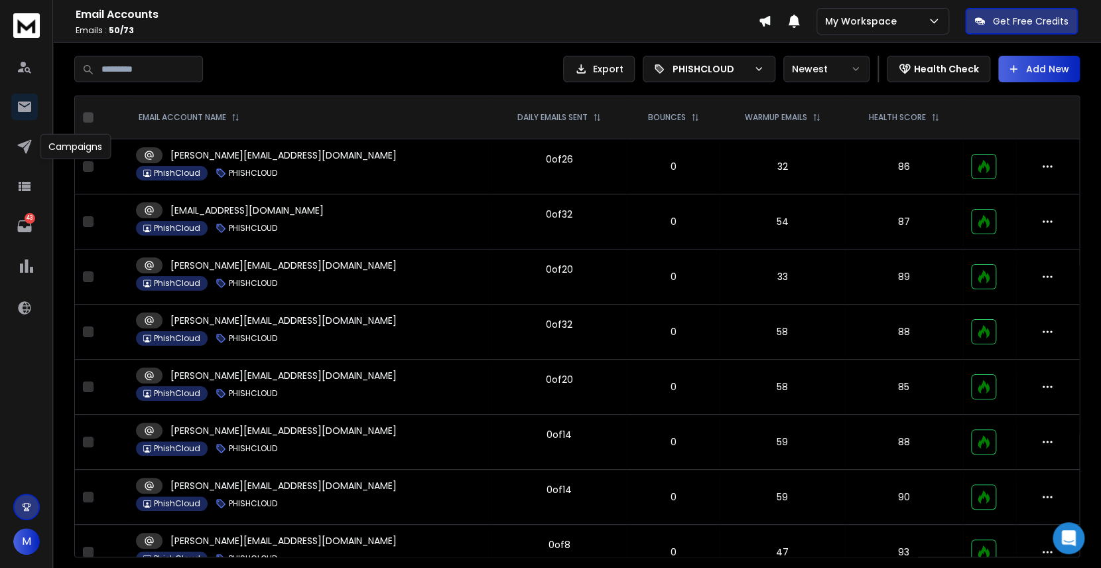
click at [24, 149] on icon at bounding box center [24, 146] width 14 height 14
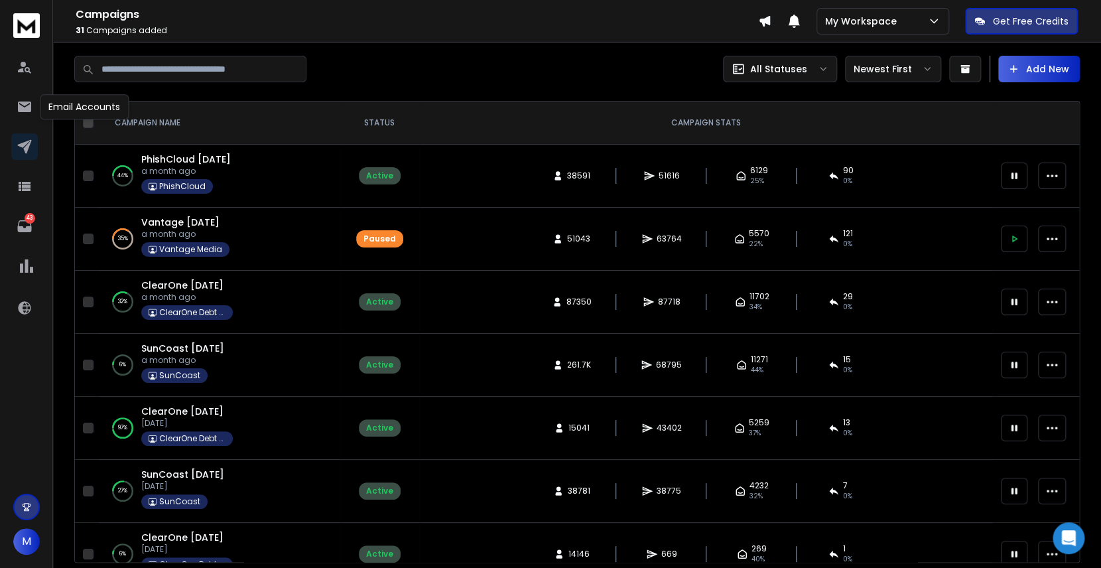
click at [37, 109] on link at bounding box center [24, 107] width 27 height 27
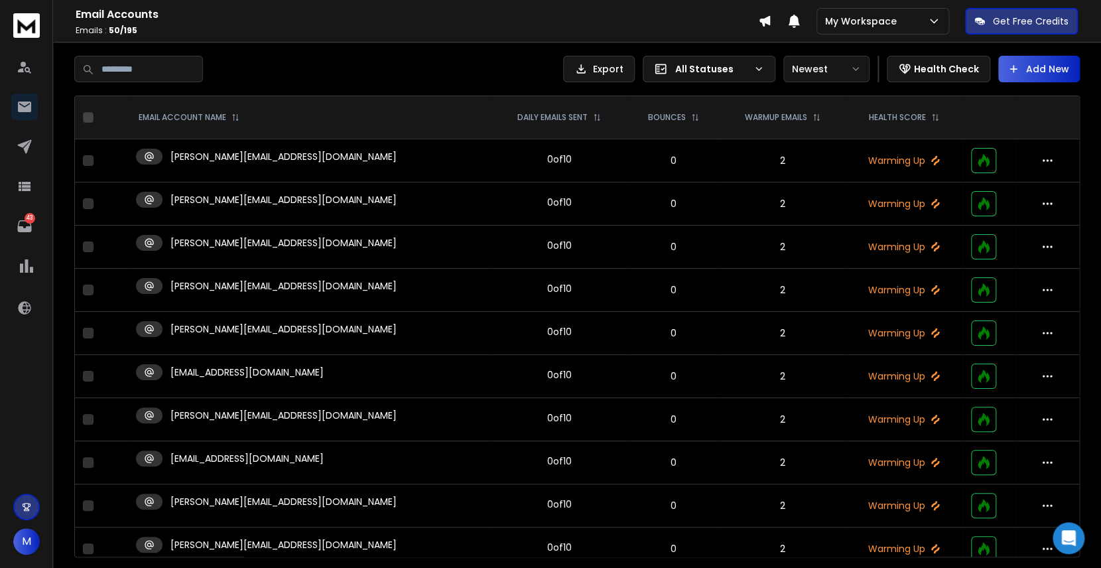
click at [760, 68] on icon at bounding box center [758, 69] width 5 height 3
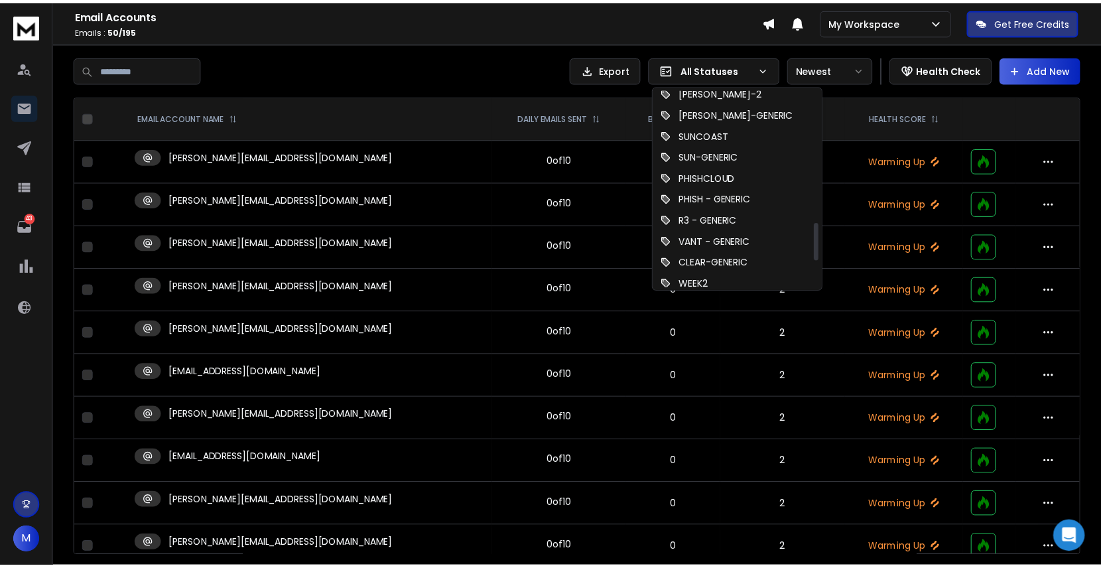
scroll to position [707, 0]
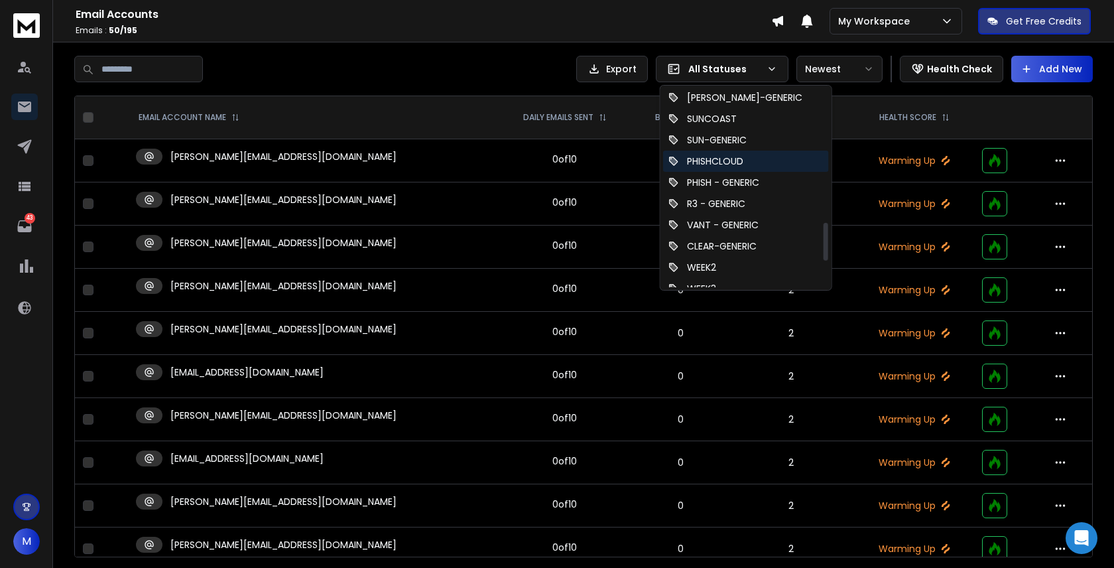
click at [728, 158] on div "PHISHCLOUD" at bounding box center [706, 161] width 75 height 13
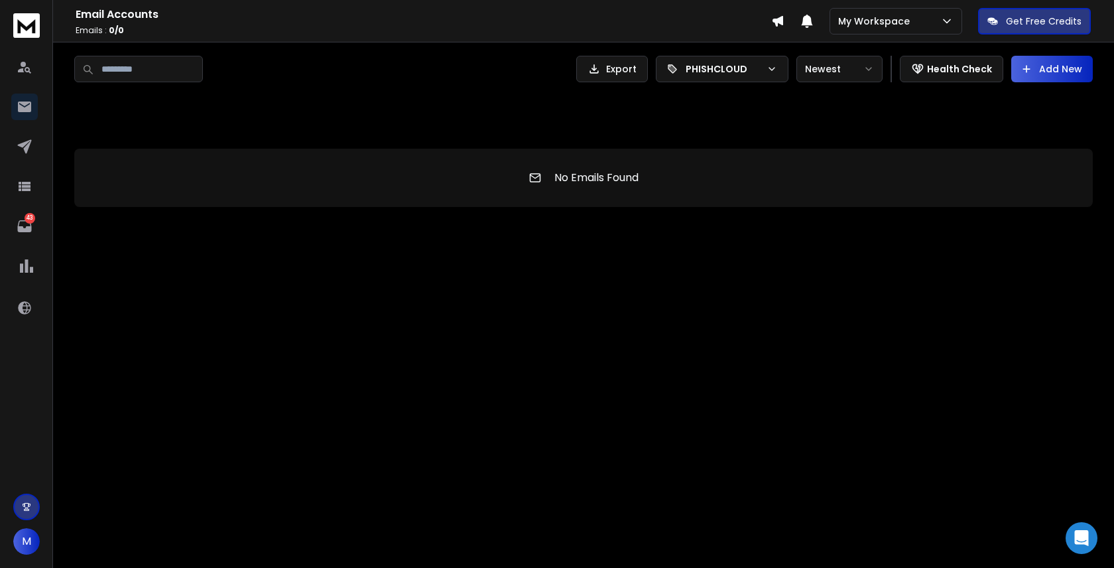
click at [1051, 69] on button "Add New" at bounding box center [1053, 69] width 82 height 27
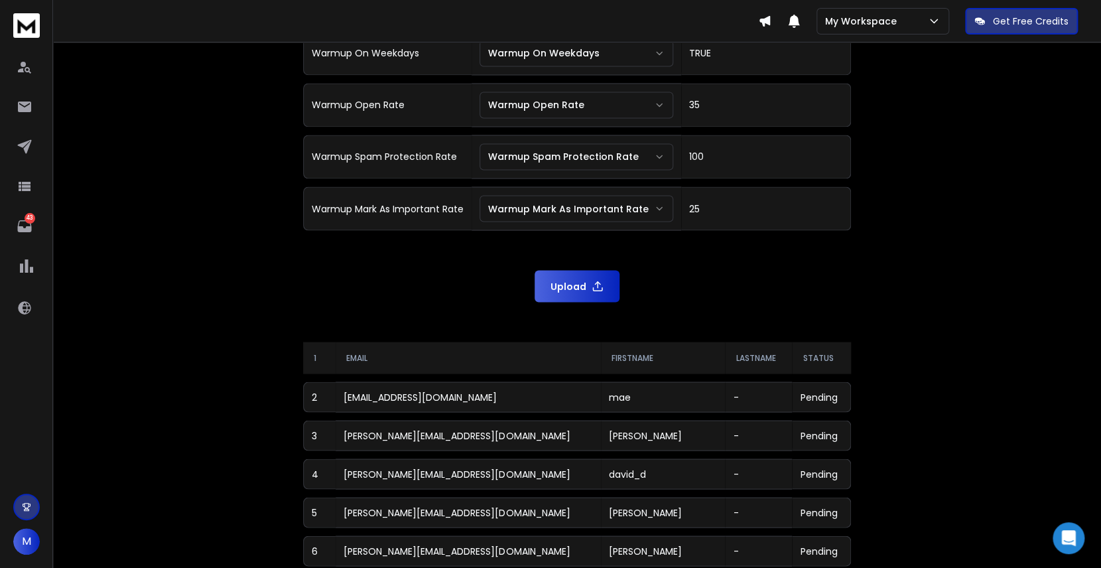
scroll to position [1150, 0]
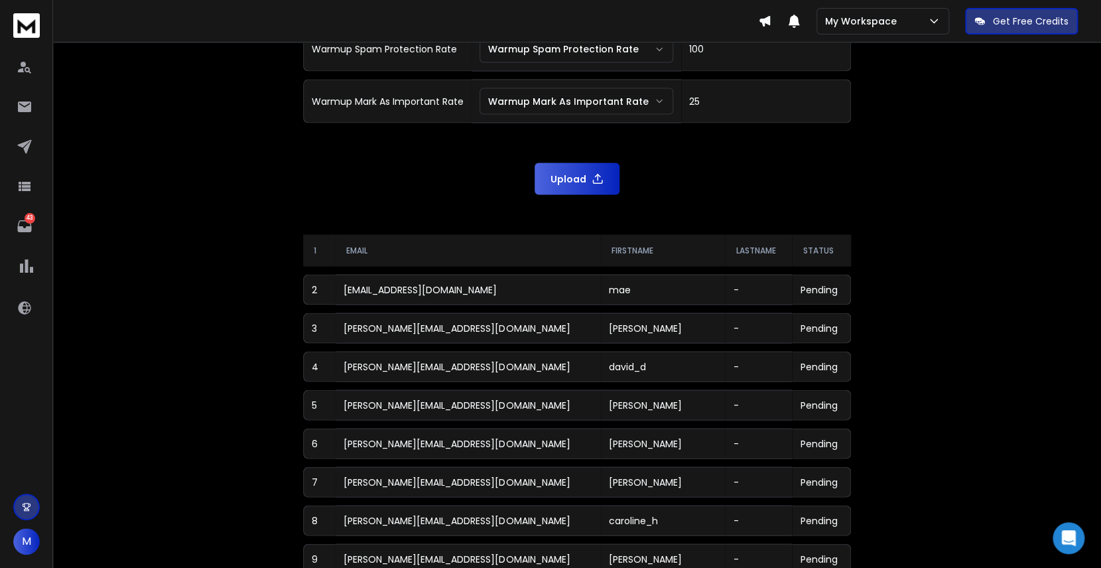
click at [570, 172] on p "Upload" at bounding box center [569, 178] width 36 height 13
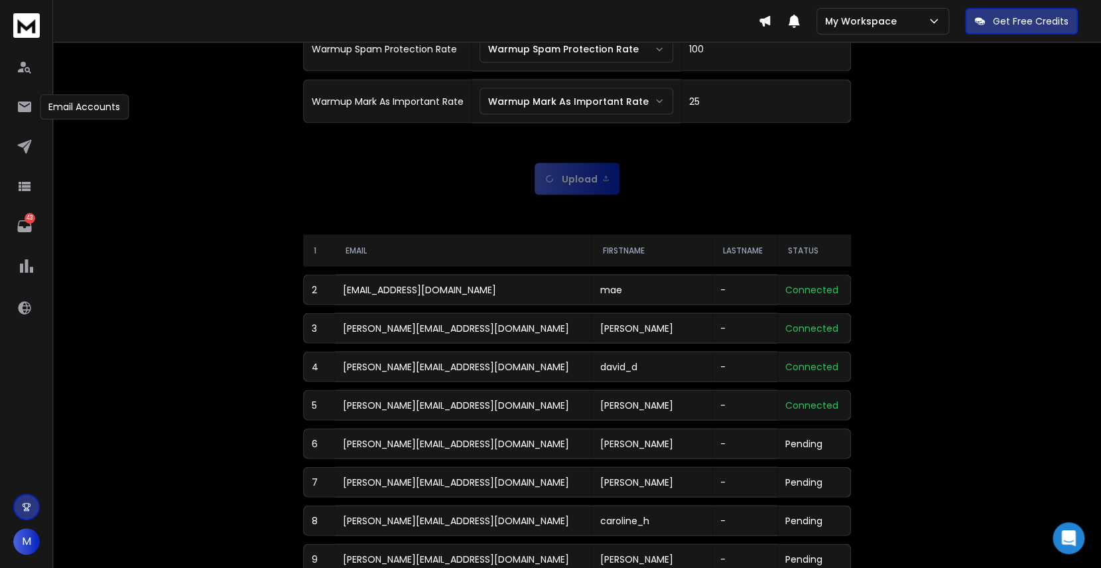
click at [21, 106] on icon at bounding box center [24, 106] width 13 height 11
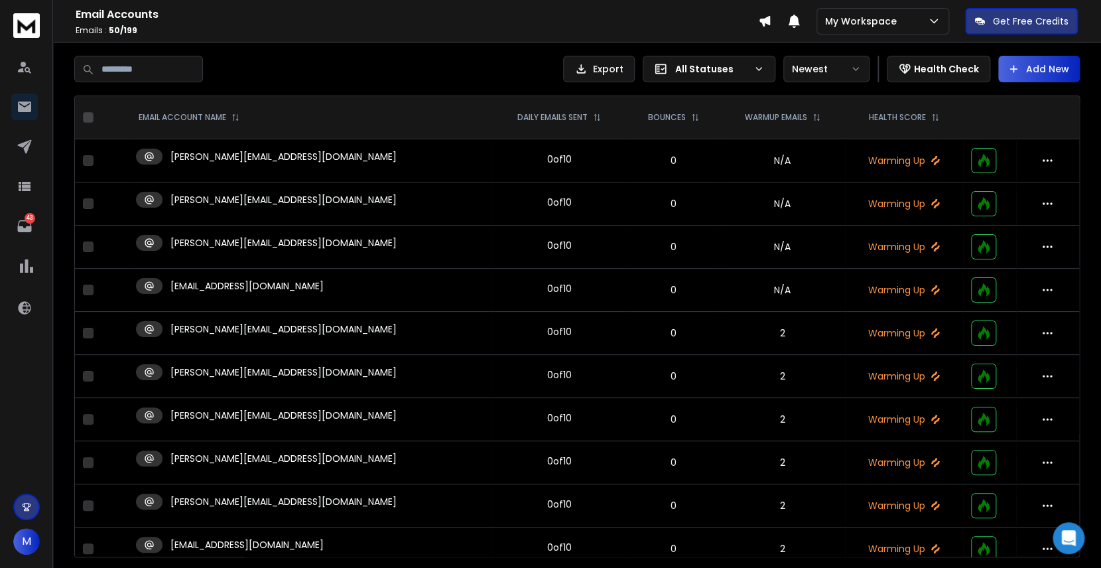
click at [762, 72] on icon at bounding box center [759, 69] width 11 height 11
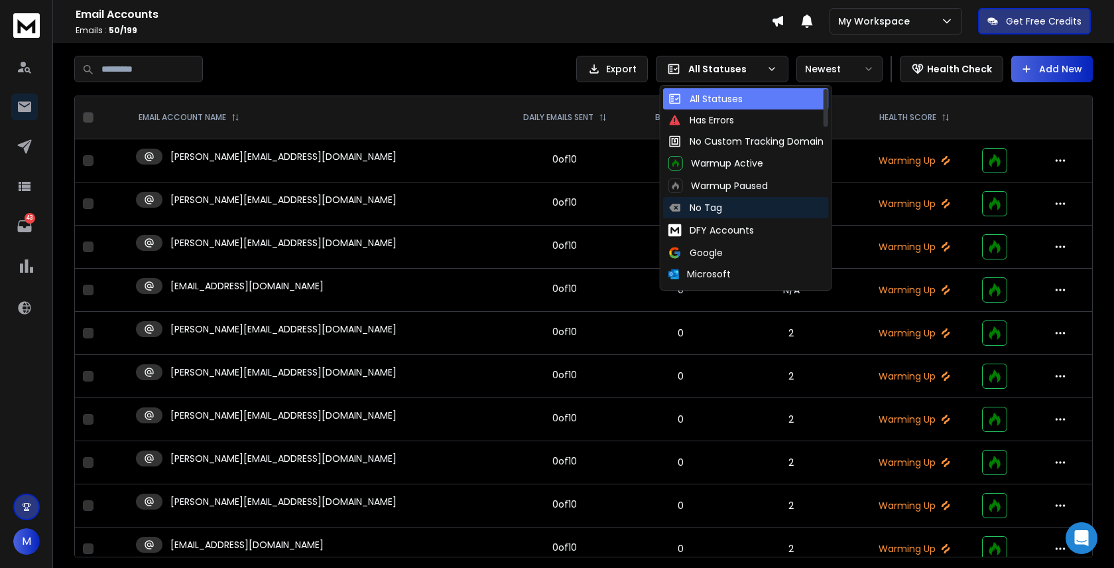
click at [712, 201] on div "No Tag" at bounding box center [696, 207] width 54 height 13
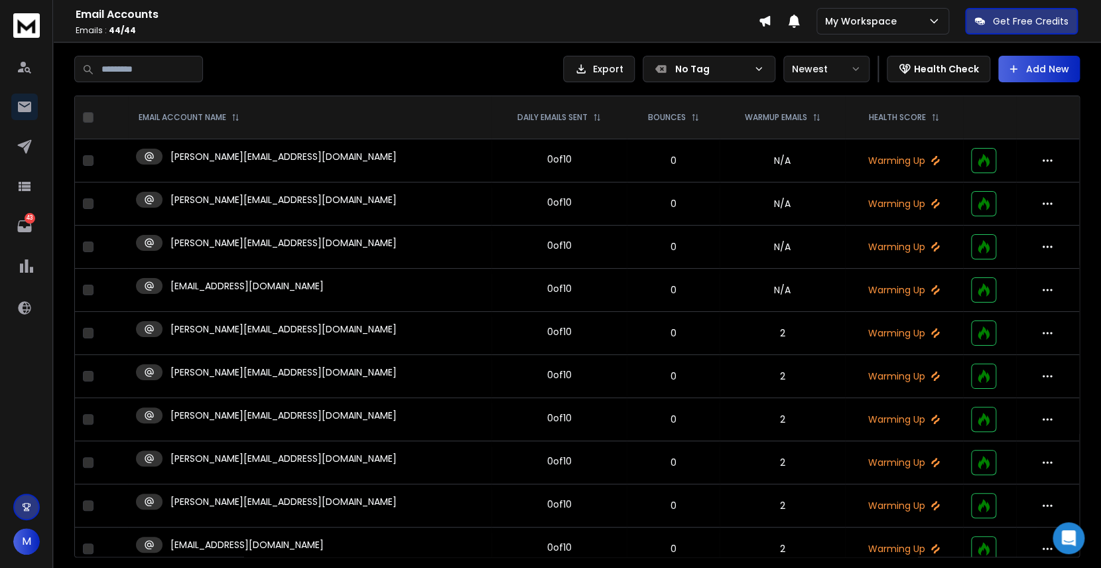
click at [87, 162] on button "button" at bounding box center [88, 160] width 11 height 11
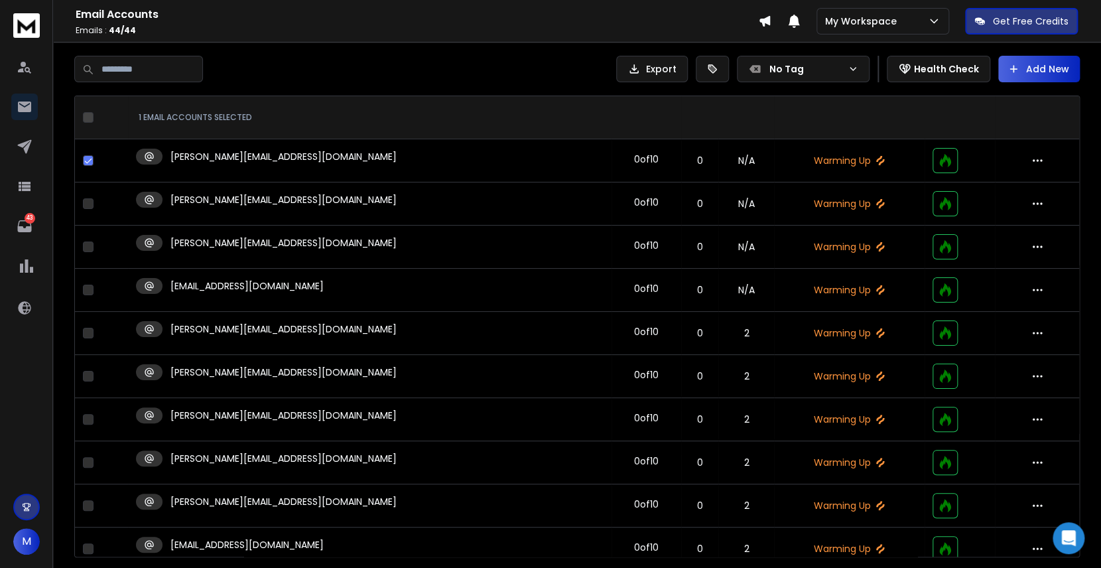
click at [89, 205] on button "button" at bounding box center [88, 203] width 11 height 11
drag, startPoint x: 89, startPoint y: 245, endPoint x: 90, endPoint y: 266, distance: 21.3
click at [89, 246] on button "button" at bounding box center [88, 246] width 11 height 11
click at [90, 295] on button "button" at bounding box center [88, 290] width 11 height 11
click at [844, 74] on div "Actions" at bounding box center [796, 68] width 101 height 13
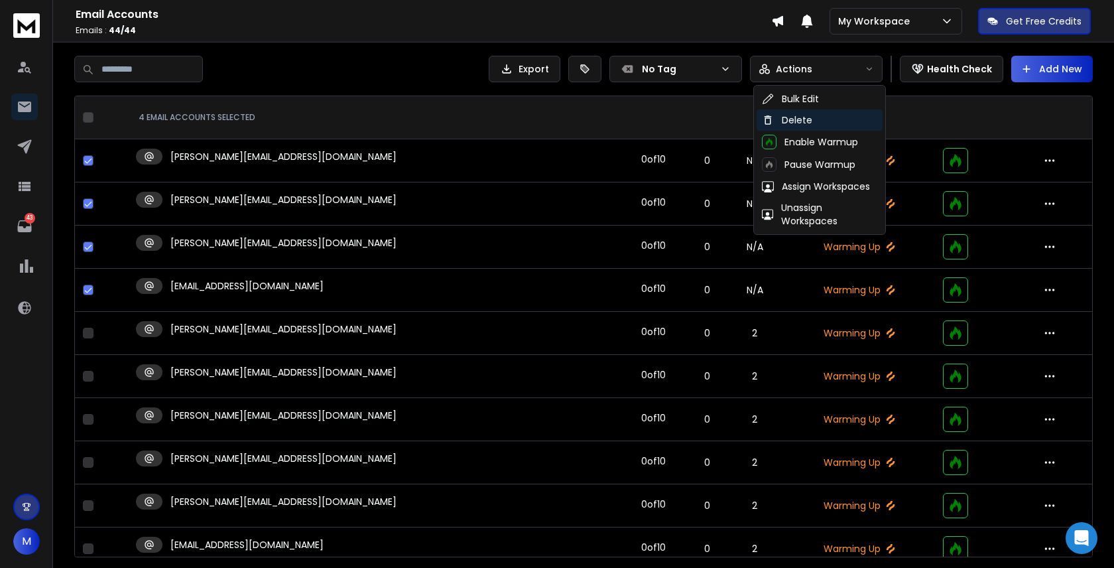
click at [800, 117] on div "Delete" at bounding box center [787, 119] width 50 height 13
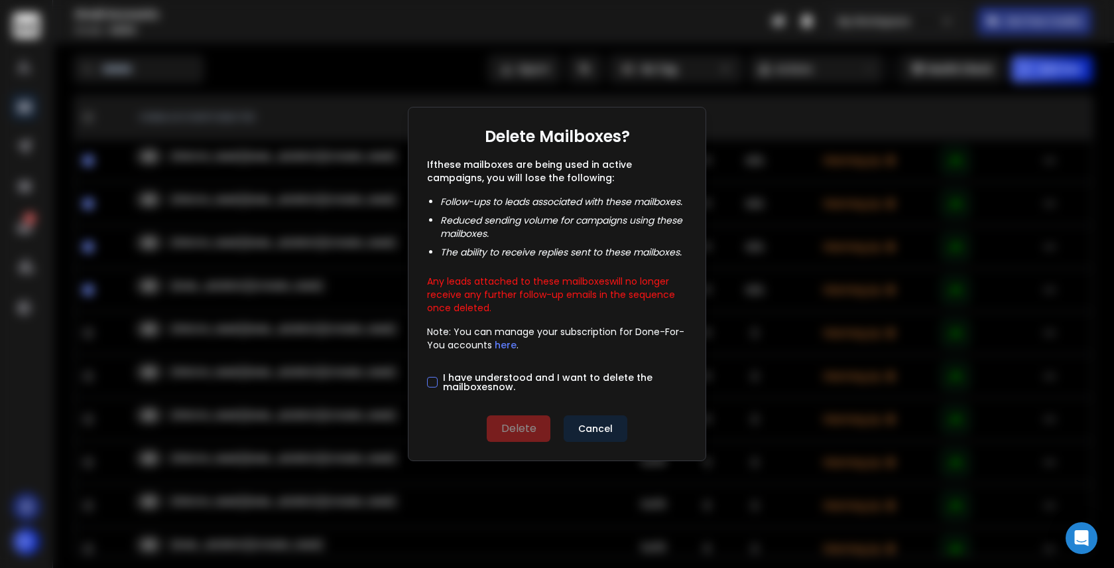
click at [434, 382] on button "I have understood and I want to delete the mailbox es now." at bounding box center [432, 382] width 11 height 11
click at [525, 437] on button "Delete" at bounding box center [519, 428] width 64 height 27
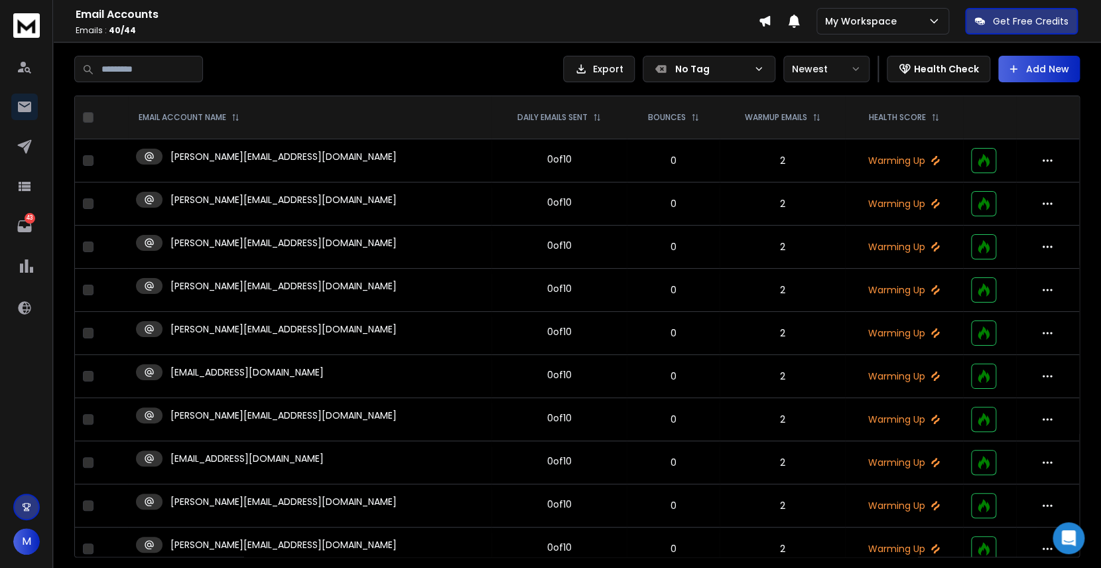
drag, startPoint x: 277, startPoint y: 68, endPoint x: 446, endPoint y: 61, distance: 169.3
click at [278, 68] on div at bounding box center [314, 69] width 481 height 27
click at [1059, 66] on button "Add New" at bounding box center [1039, 69] width 82 height 27
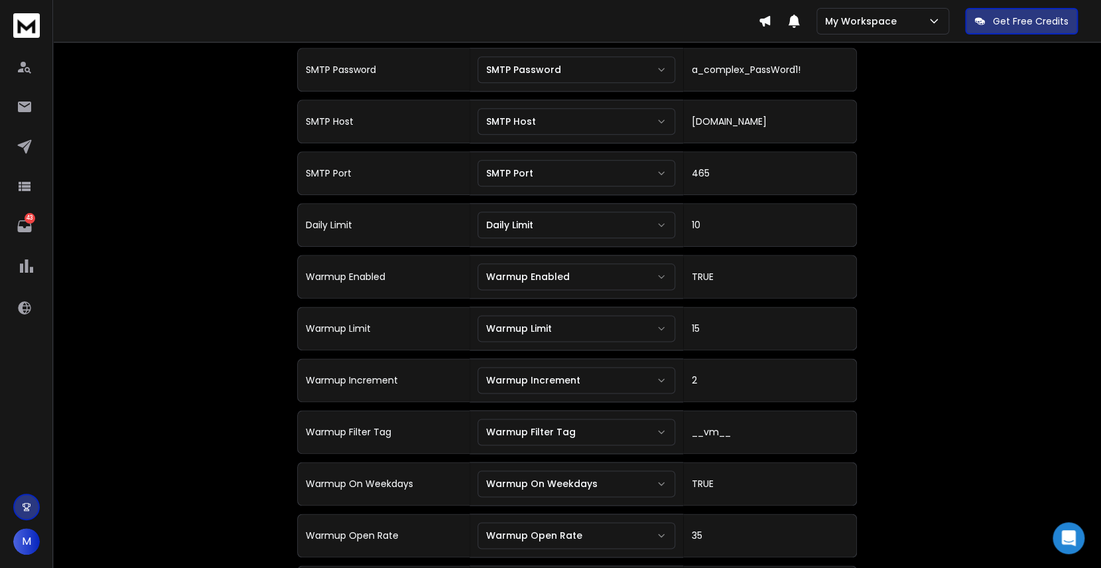
scroll to position [1150, 0]
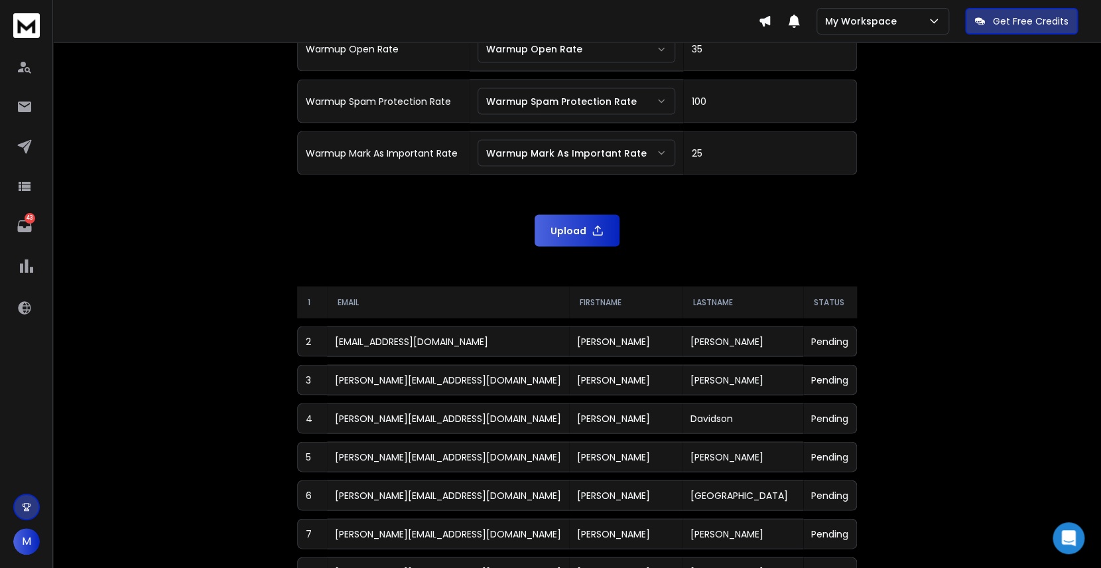
click at [558, 224] on p "Upload" at bounding box center [569, 230] width 36 height 13
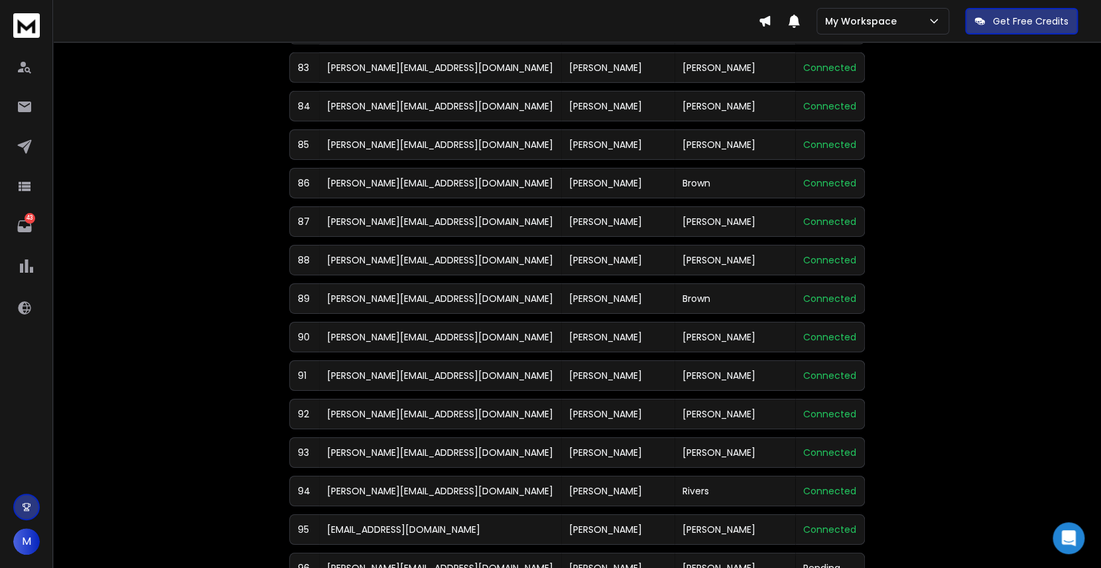
scroll to position [4606, 0]
click at [29, 109] on icon at bounding box center [24, 106] width 13 height 11
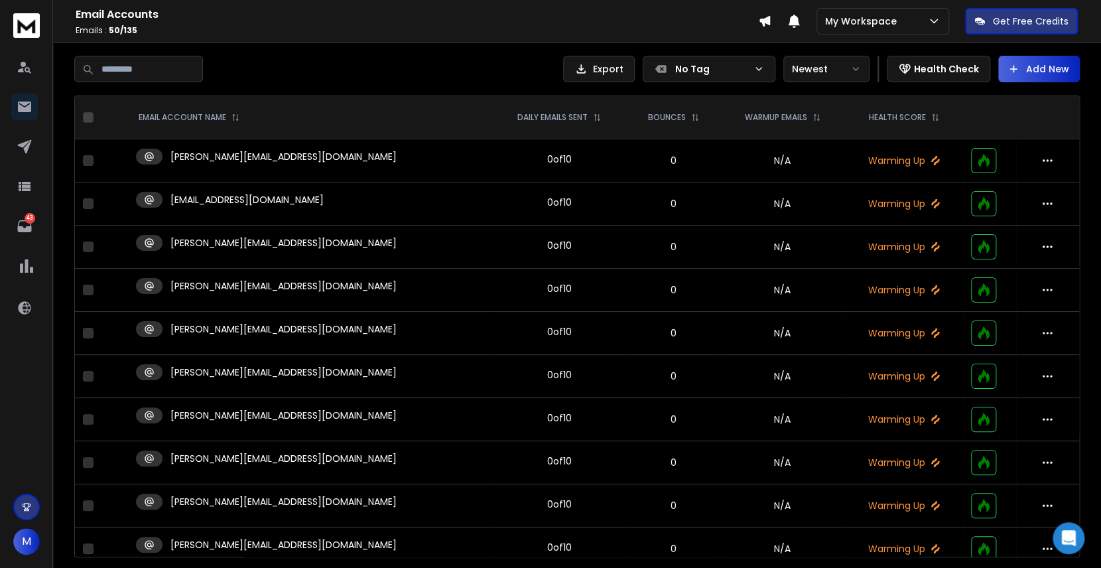
click at [135, 70] on input at bounding box center [138, 69] width 129 height 27
type input "**********"
click at [68, 182] on button "Select this Page" at bounding box center [71, 181] width 11 height 11
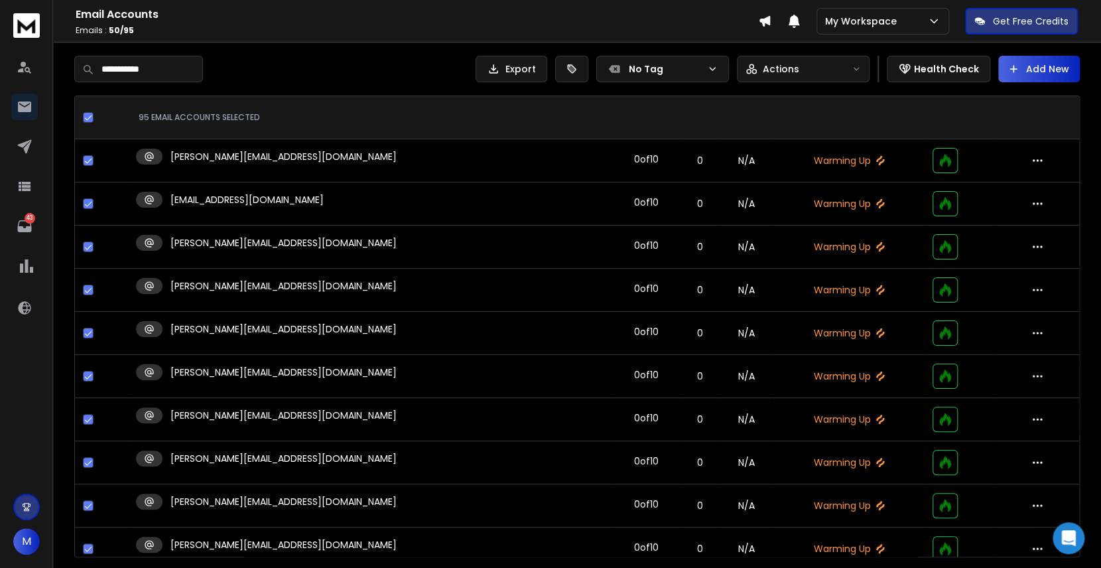
click at [861, 69] on icon "button" at bounding box center [856, 69] width 9 height 11
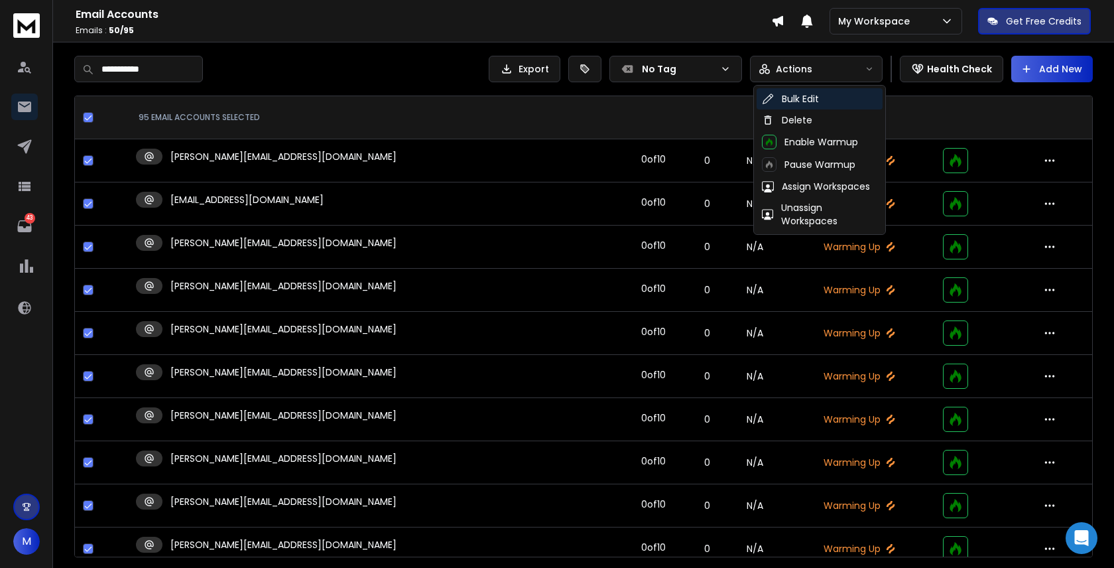
click at [819, 100] on div "Bulk Edit" at bounding box center [790, 98] width 57 height 13
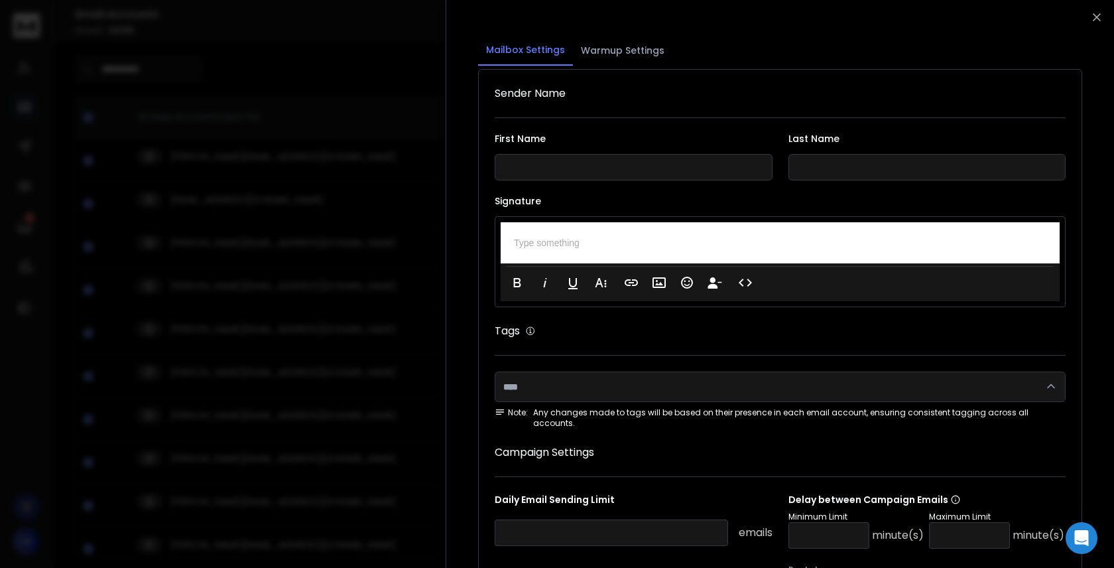
click at [639, 50] on button "Warmup Settings" at bounding box center [623, 50] width 100 height 29
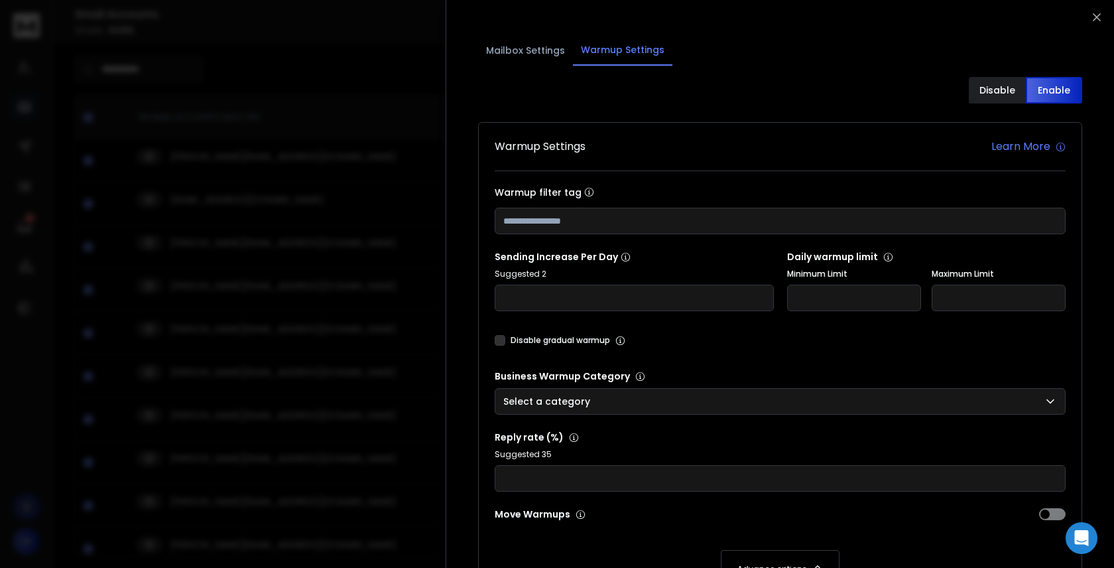
click at [595, 303] on input "number" at bounding box center [634, 298] width 279 height 27
type input "*"
type input "**"
click at [557, 409] on button "Select a category" at bounding box center [780, 401] width 571 height 27
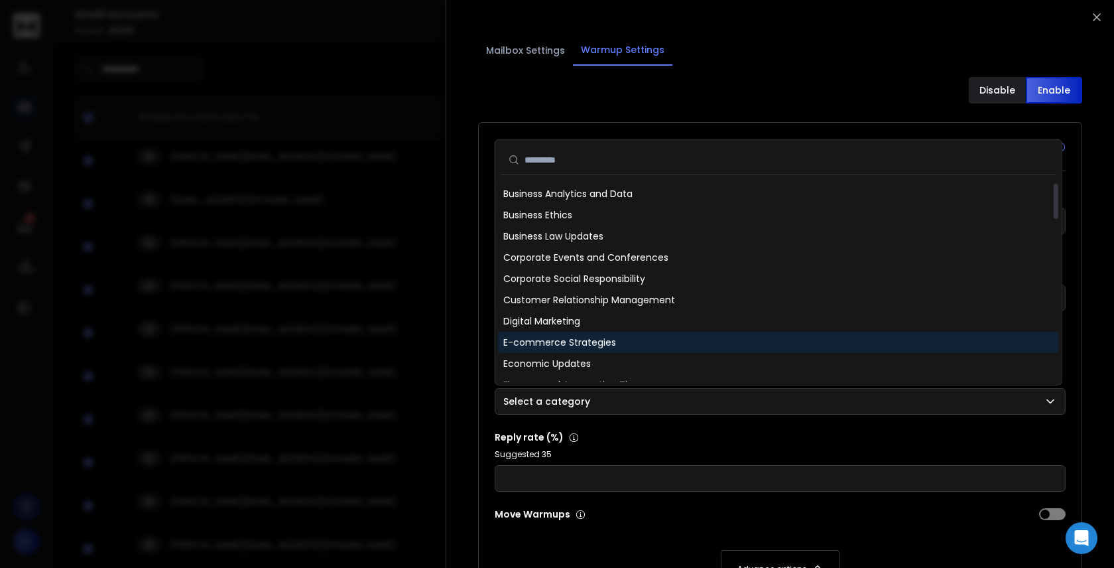
click at [547, 346] on span "E-commerce Strategies" at bounding box center [559, 342] width 113 height 13
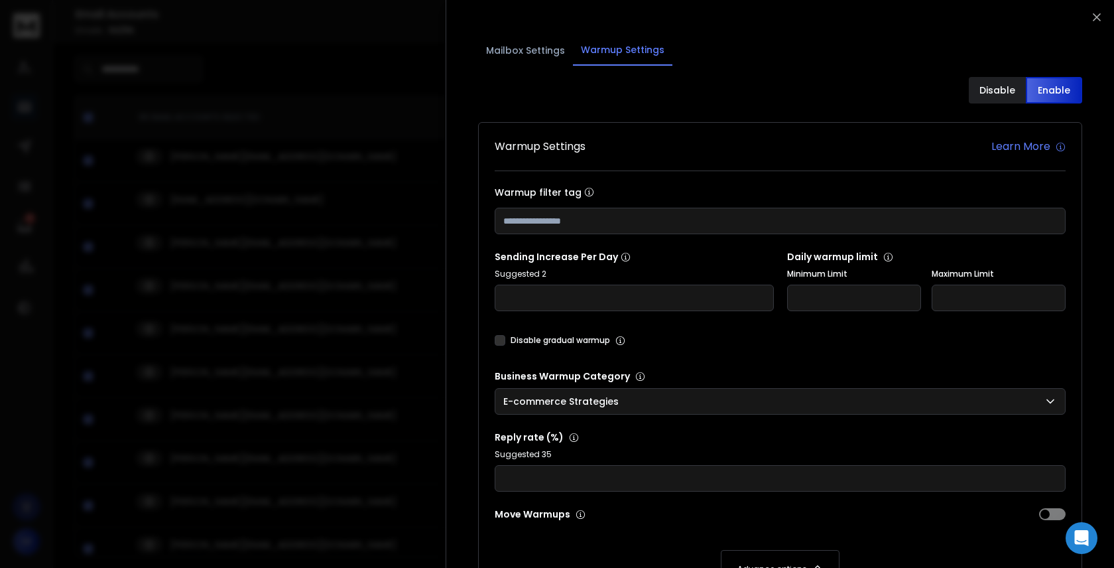
click at [629, 474] on input "number" at bounding box center [780, 478] width 571 height 27
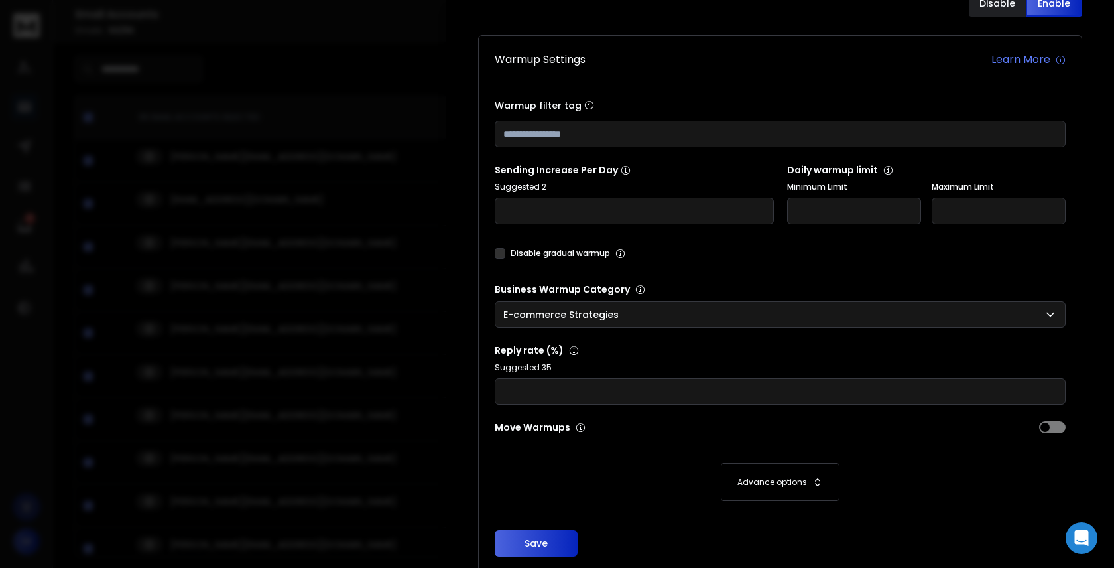
scroll to position [129, 0]
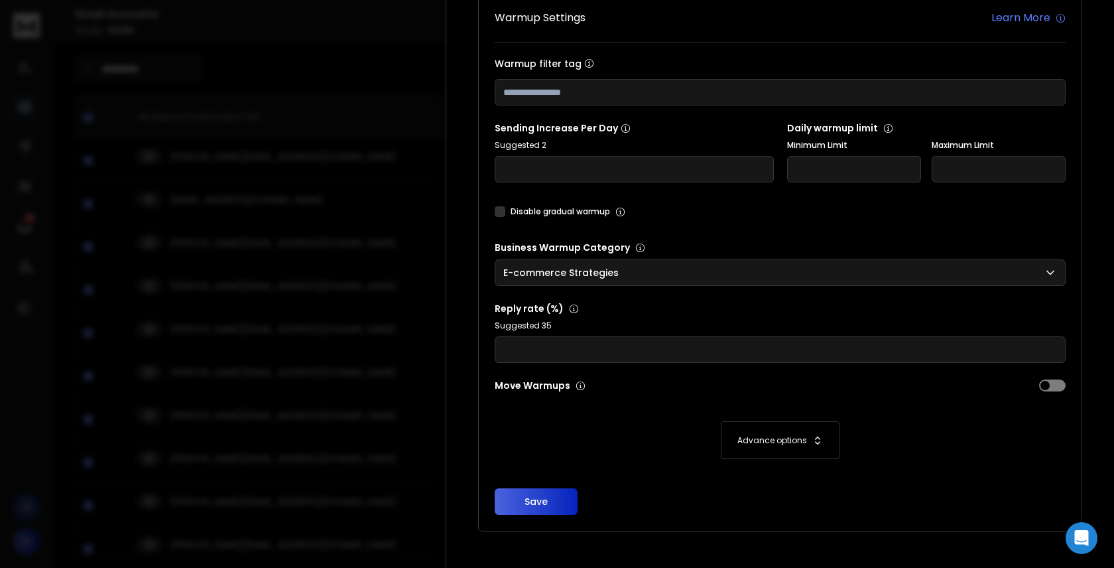
type input "**"
click at [764, 439] on p "Advance options" at bounding box center [773, 440] width 70 height 11
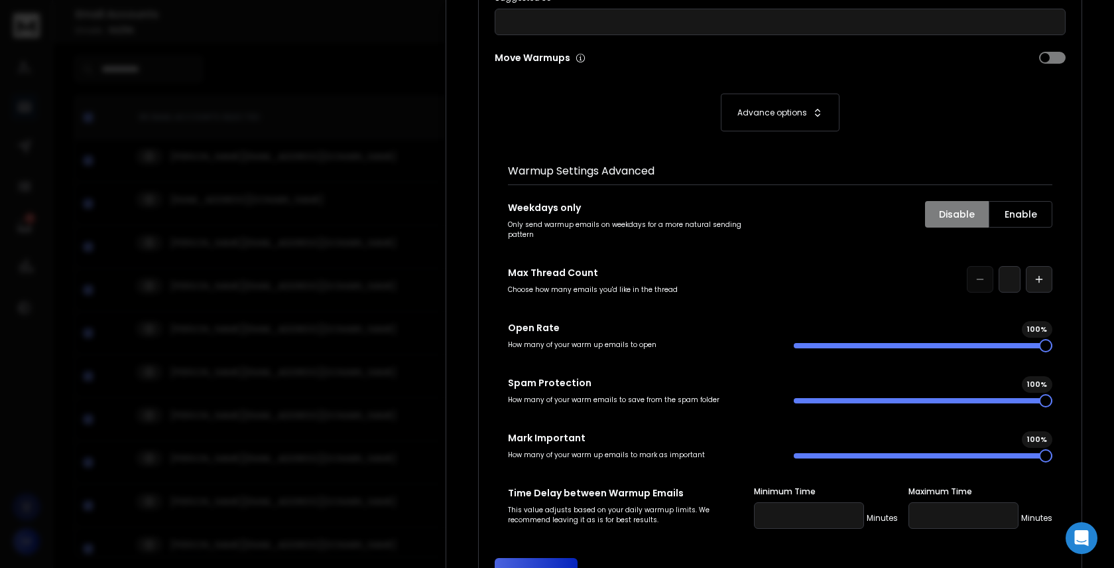
scroll to position [483, 0]
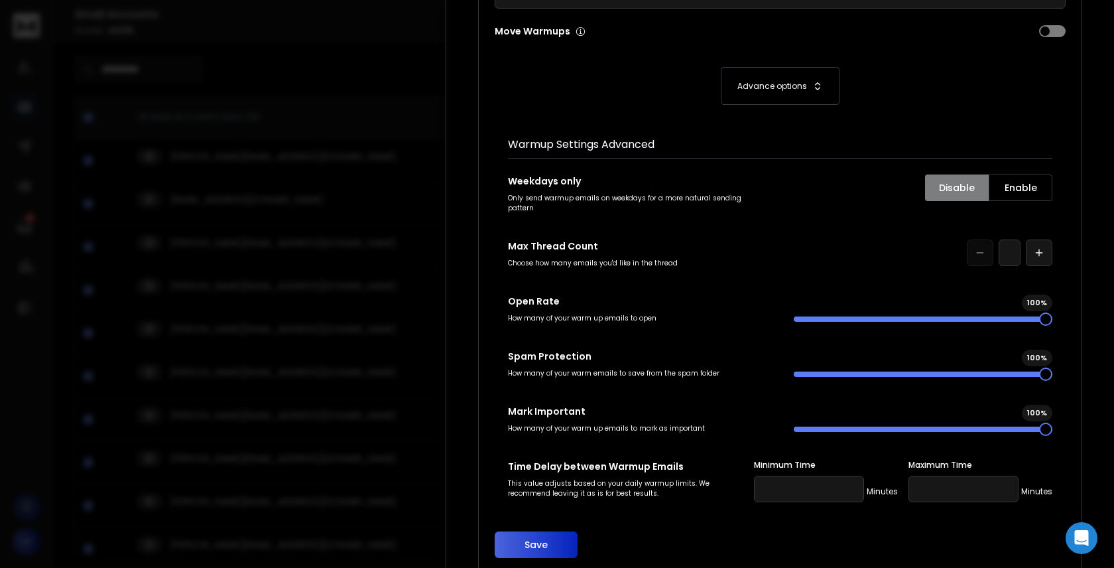
click at [1018, 186] on button "Enable" at bounding box center [1021, 187] width 64 height 27
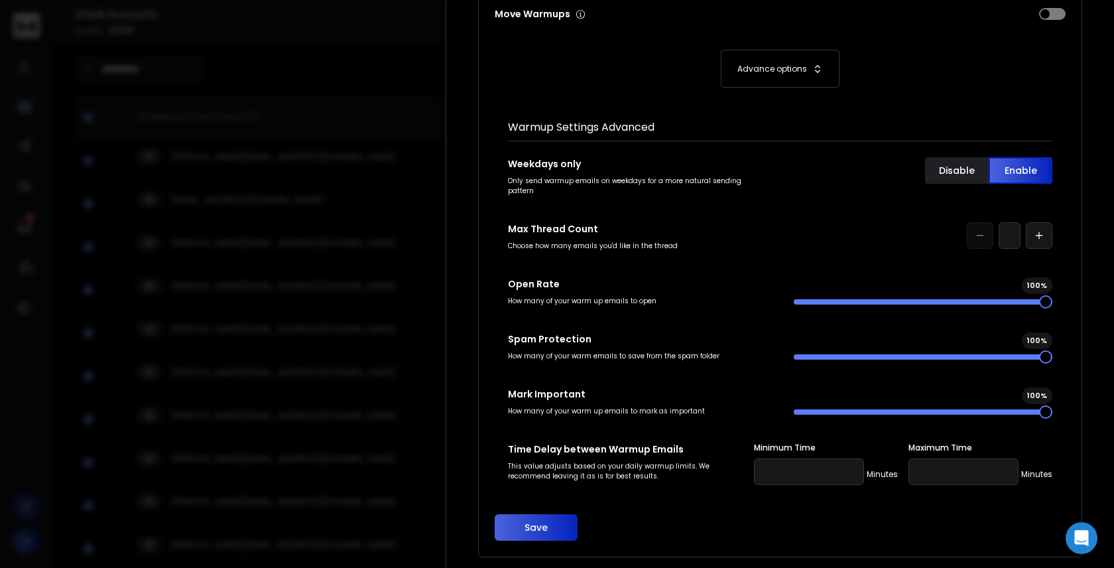
scroll to position [516, 0]
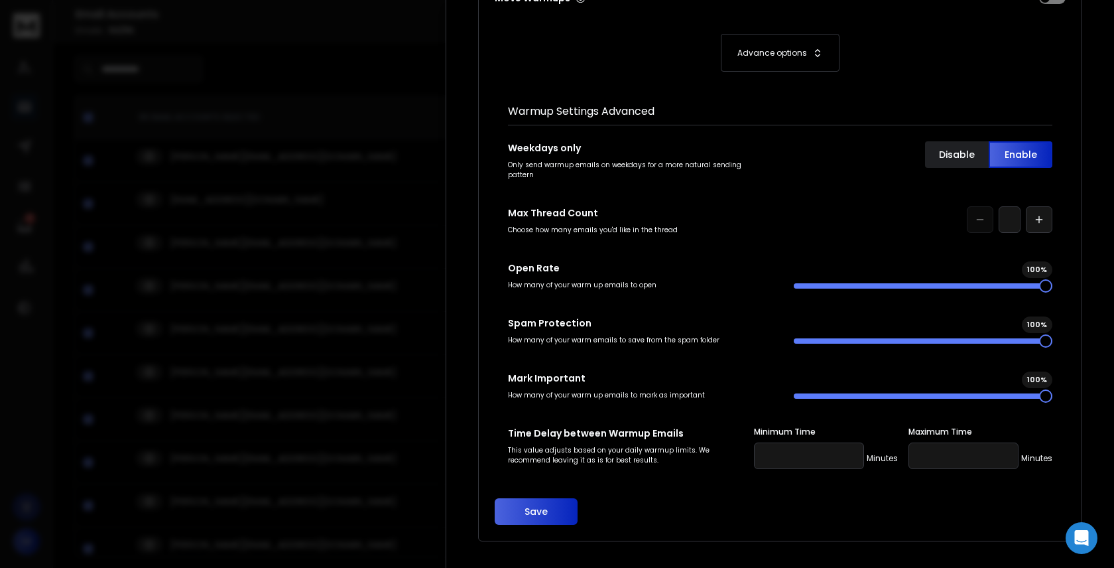
click at [783, 443] on input "number" at bounding box center [809, 455] width 110 height 27
type input "**"
click at [520, 498] on button "Save" at bounding box center [536, 511] width 83 height 27
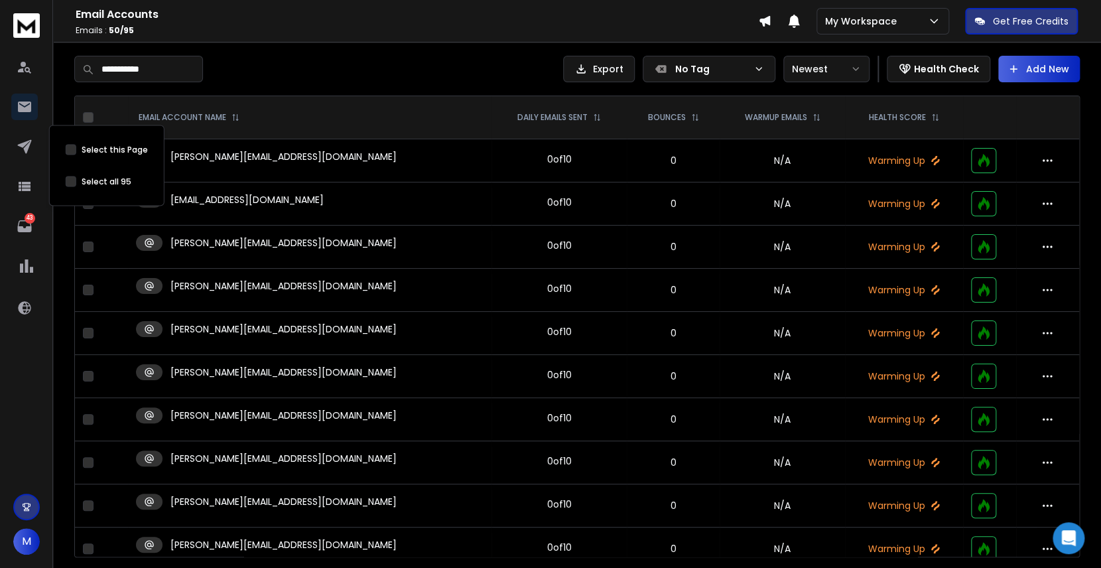
click at [64, 184] on div "Select this Page Select all 95" at bounding box center [107, 165] width 98 height 69
click at [70, 181] on button "Select this Page" at bounding box center [71, 181] width 11 height 11
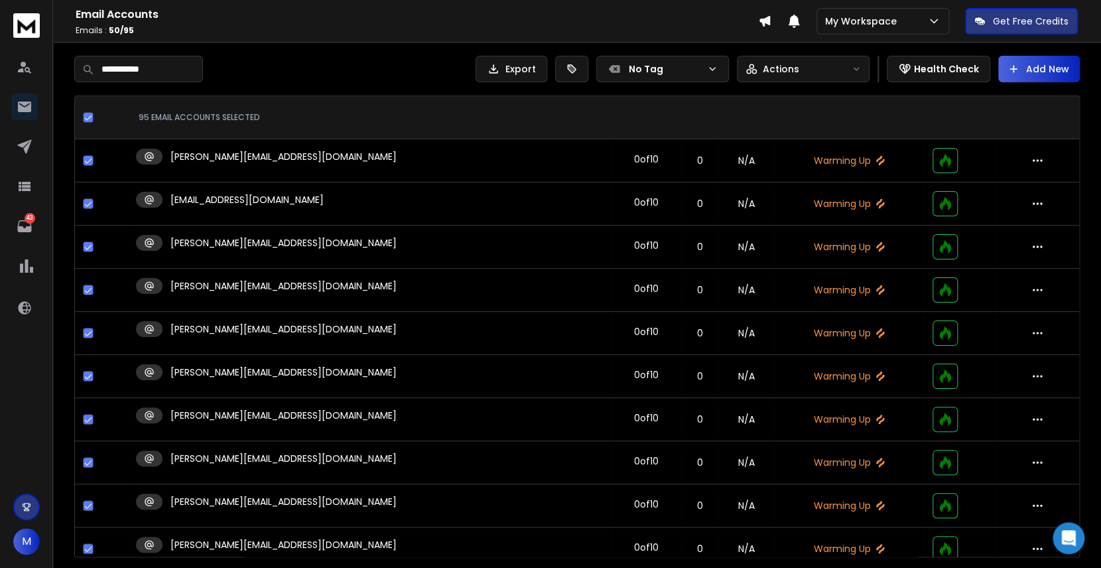
click at [861, 66] on icon "button" at bounding box center [856, 69] width 9 height 11
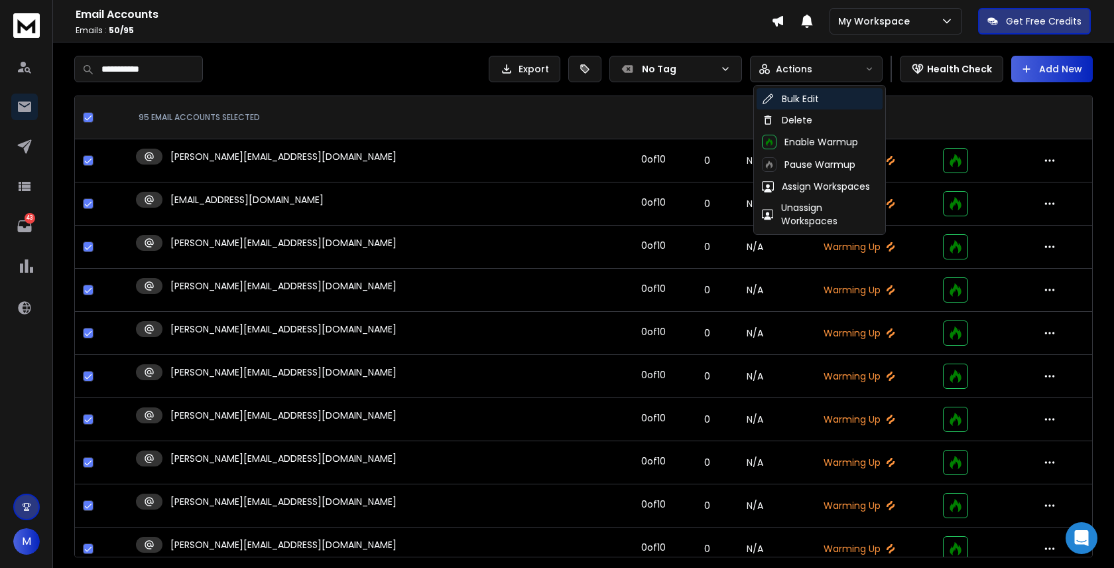
click at [831, 94] on div "Bulk Edit" at bounding box center [820, 98] width 126 height 21
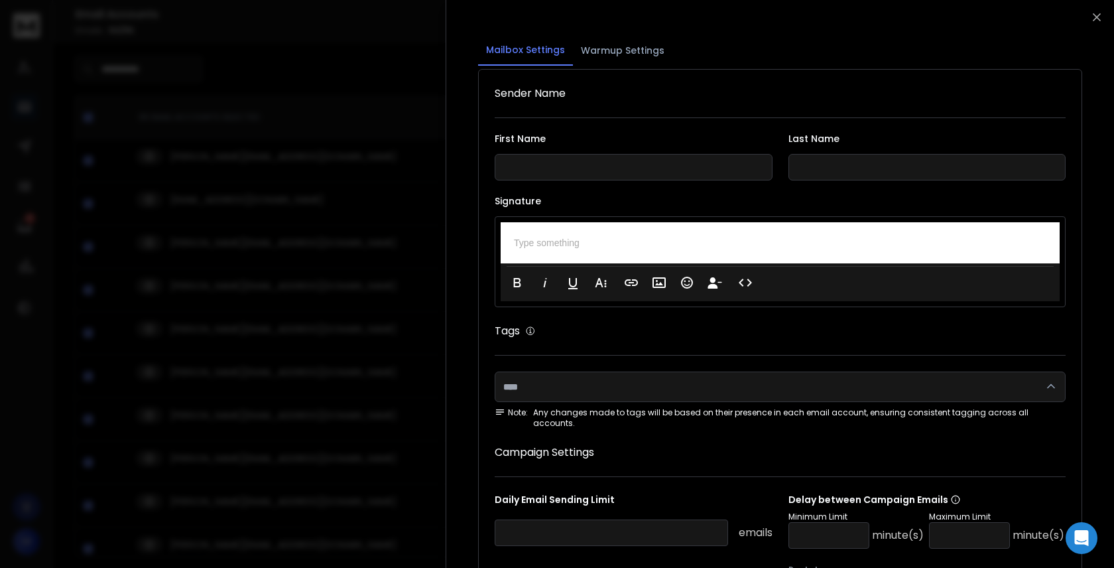
click at [718, 392] on div at bounding box center [780, 386] width 571 height 31
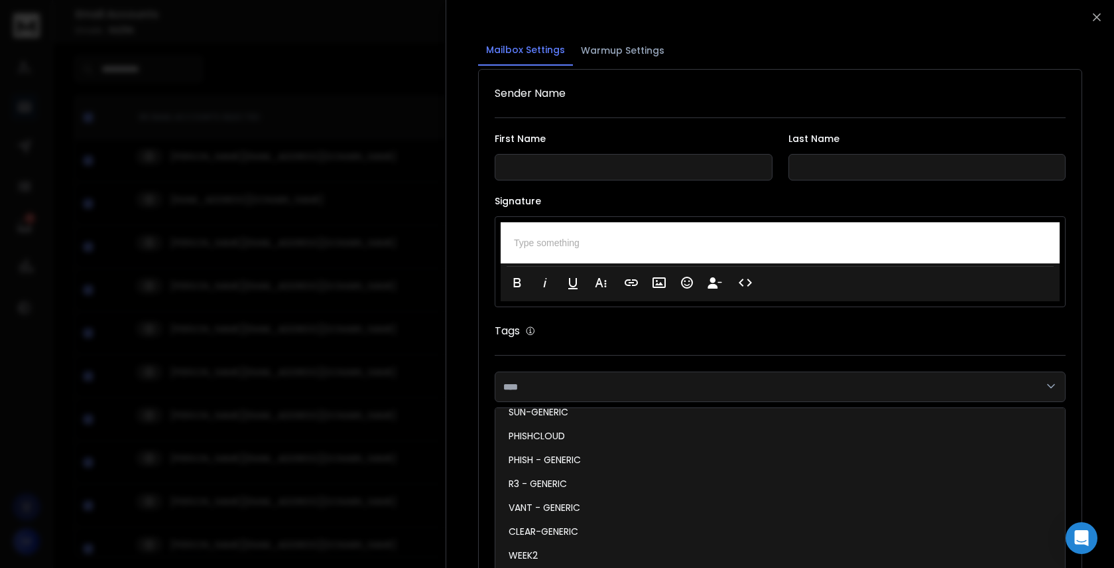
scroll to position [619, 0]
click at [563, 430] on p "PHISHCLOUD" at bounding box center [537, 429] width 56 height 13
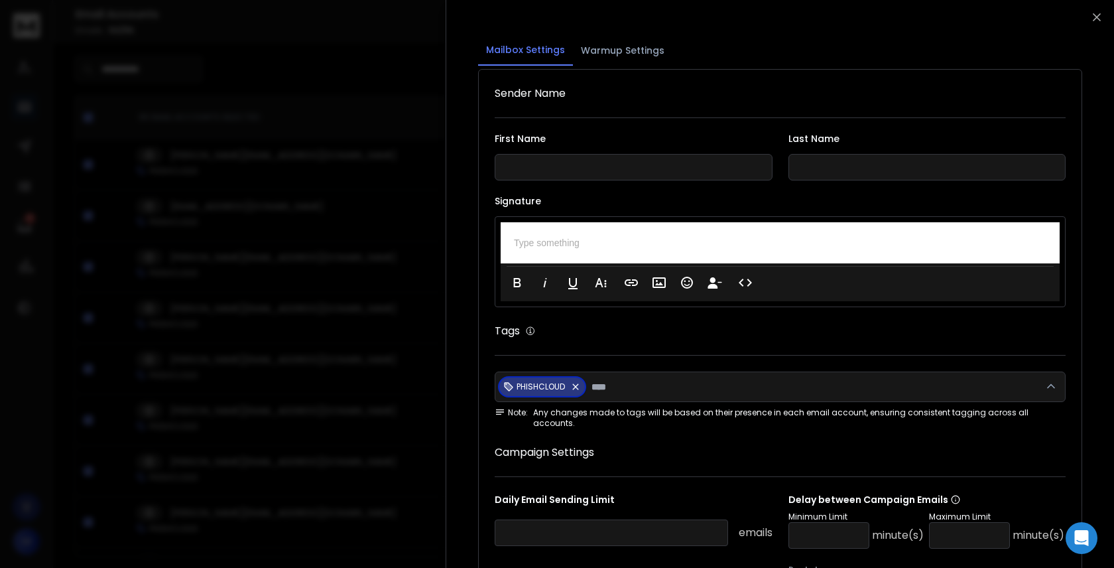
click at [667, 333] on div "Tags" at bounding box center [780, 331] width 571 height 16
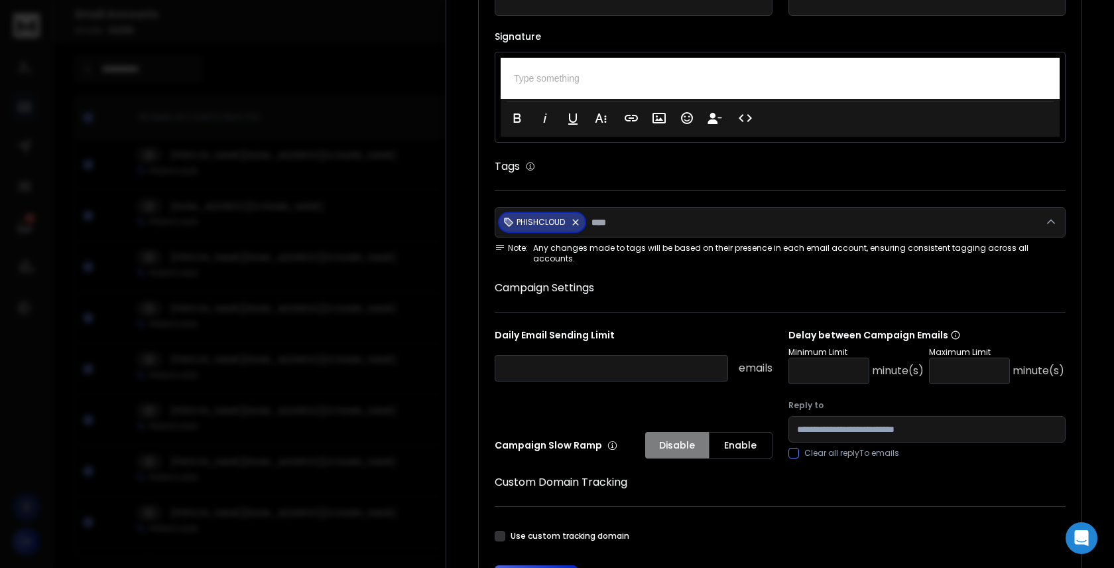
scroll to position [176, 0]
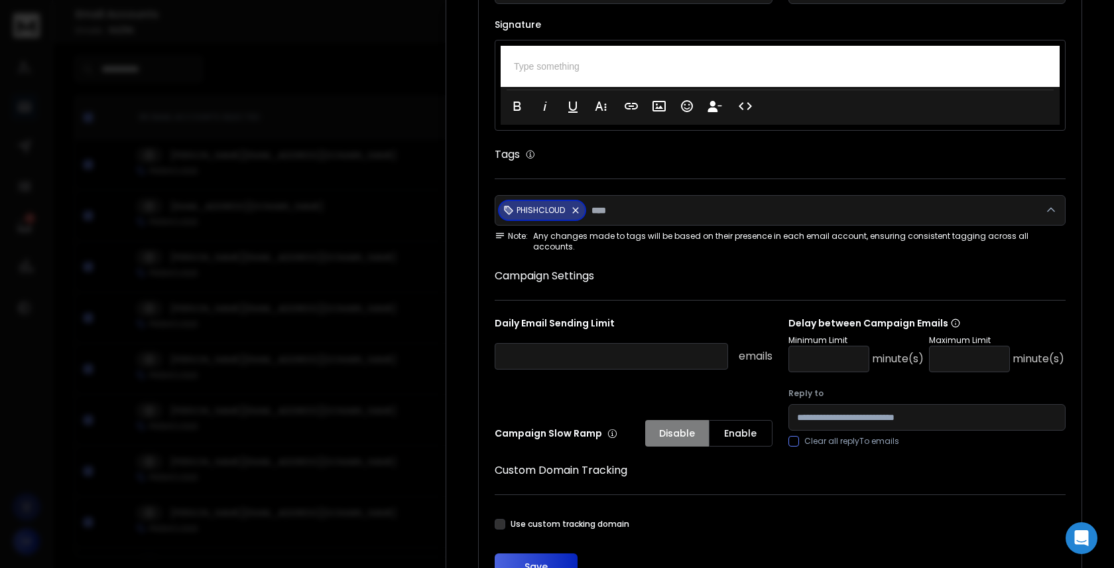
click at [821, 350] on input "number" at bounding box center [829, 359] width 81 height 27
type input "**"
type input "*"
click at [534, 553] on button "Save" at bounding box center [536, 566] width 83 height 27
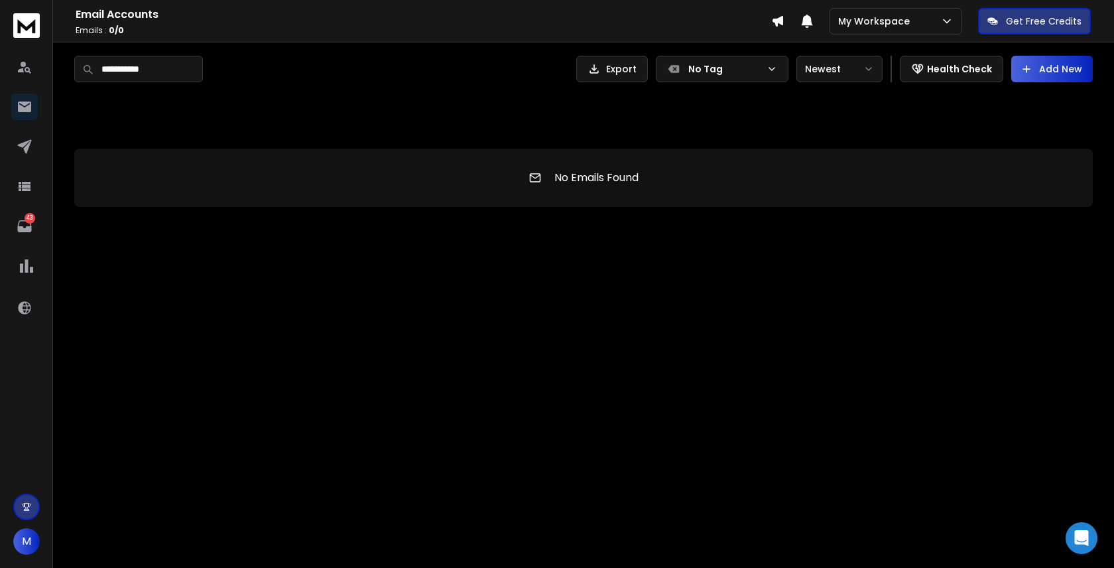
drag, startPoint x: 202, startPoint y: 78, endPoint x: -3, endPoint y: 68, distance: 204.5
click at [0, 68] on html "**********" at bounding box center [557, 284] width 1114 height 568
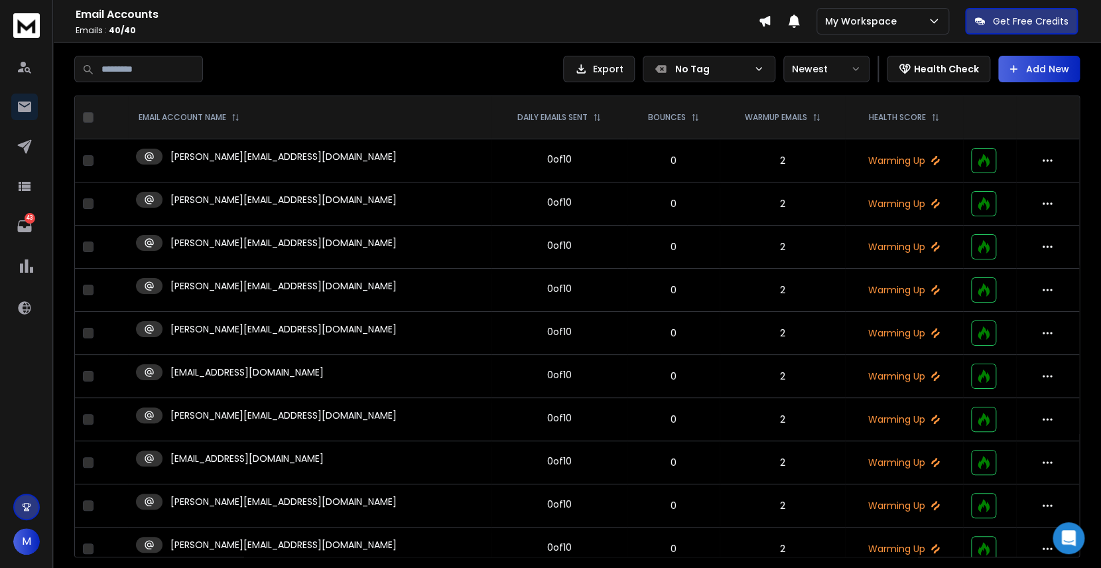
click at [784, 65] on div "Export No Tag Newest Health Check Add New" at bounding box center [821, 69] width 517 height 27
click at [764, 66] on icon at bounding box center [759, 69] width 11 height 11
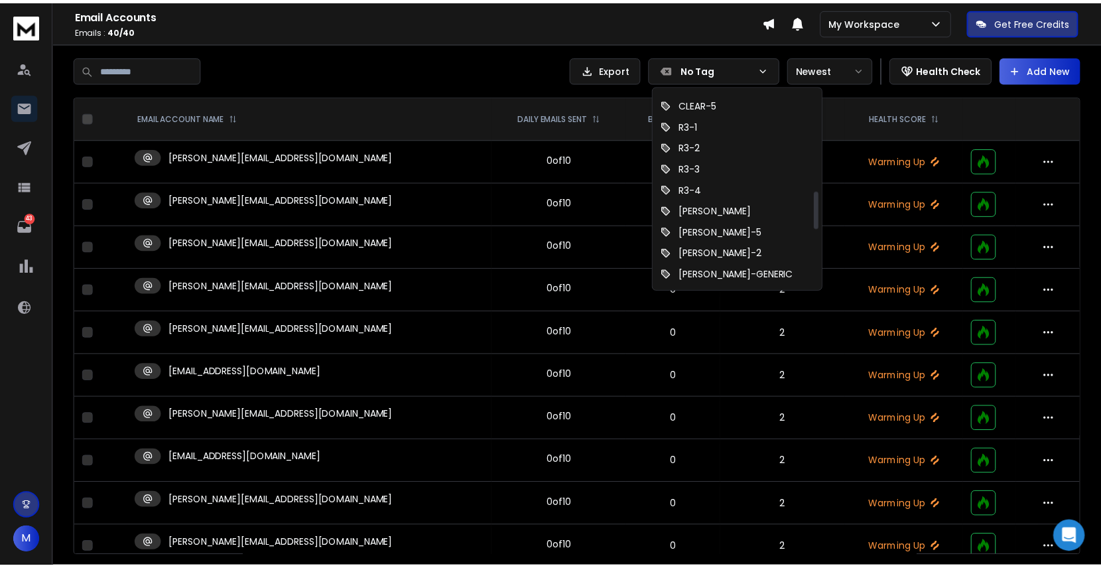
scroll to position [619, 0]
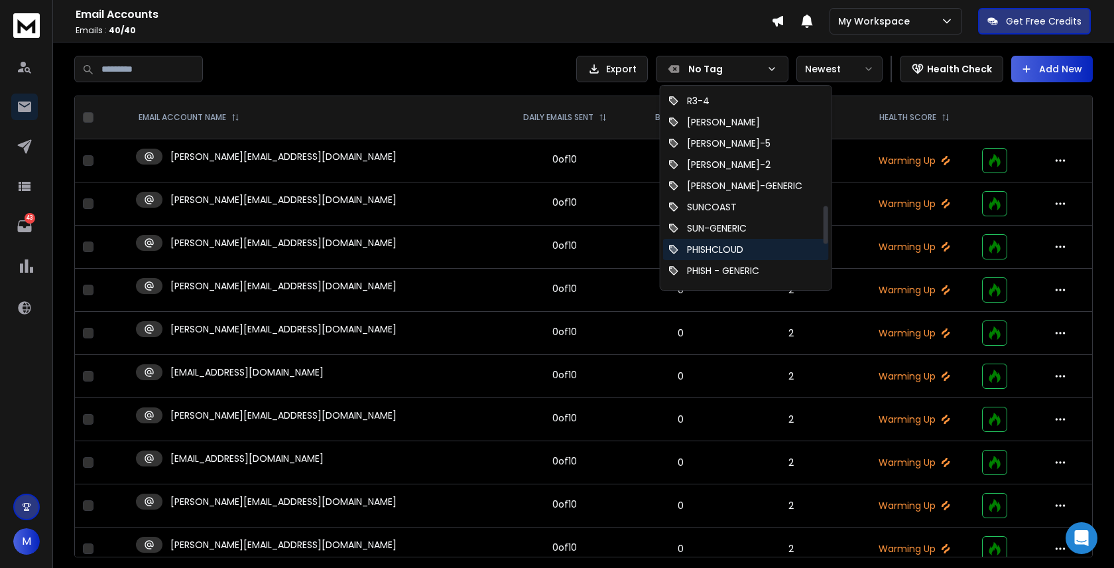
click at [728, 251] on div "PHISHCLOUD" at bounding box center [706, 249] width 75 height 13
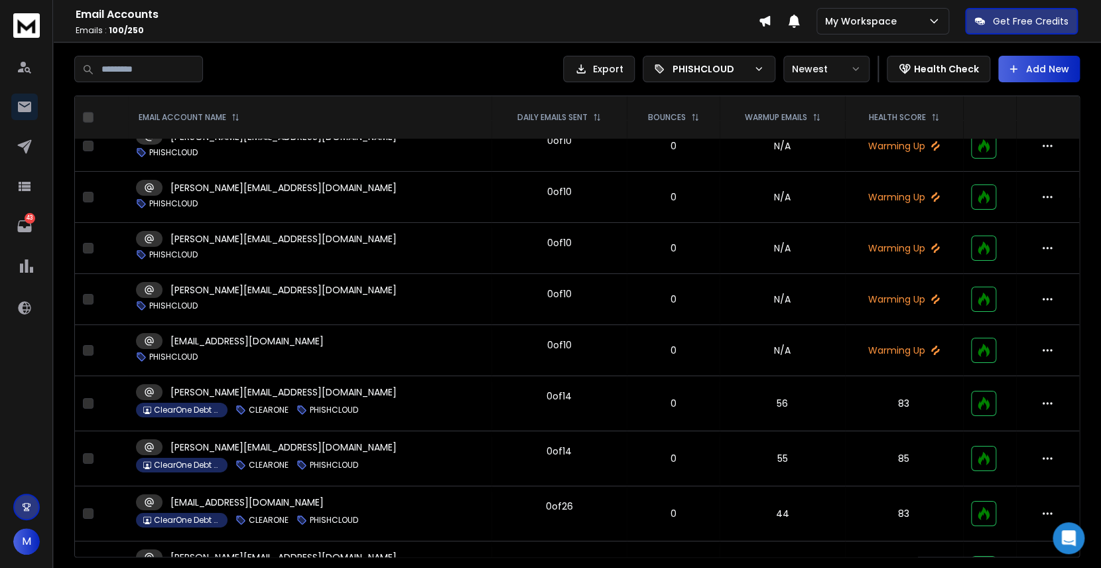
scroll to position [4728, 0]
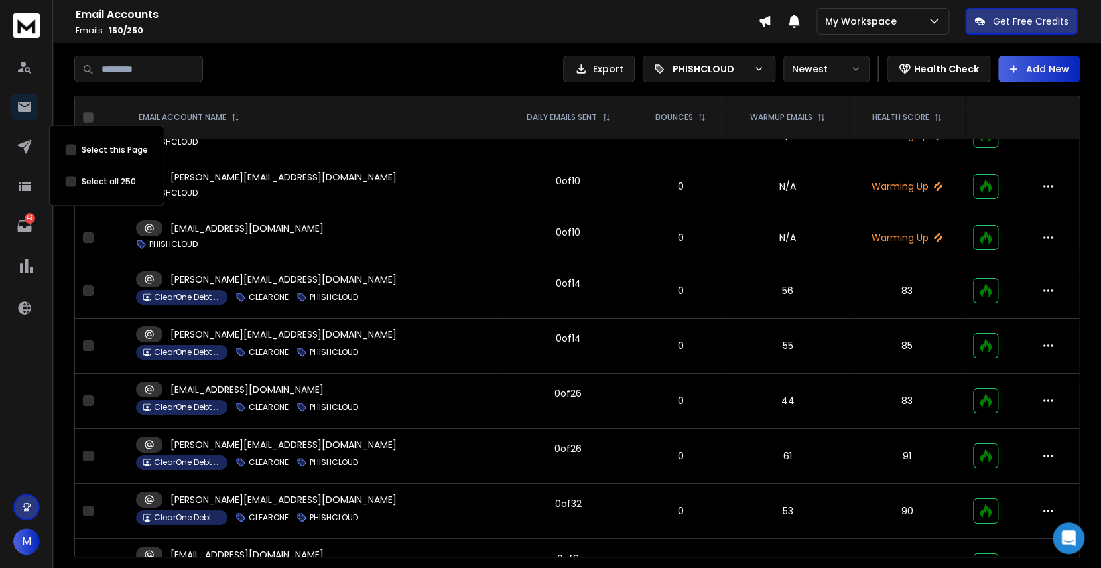
click at [70, 182] on button "Select this Page" at bounding box center [71, 181] width 11 height 11
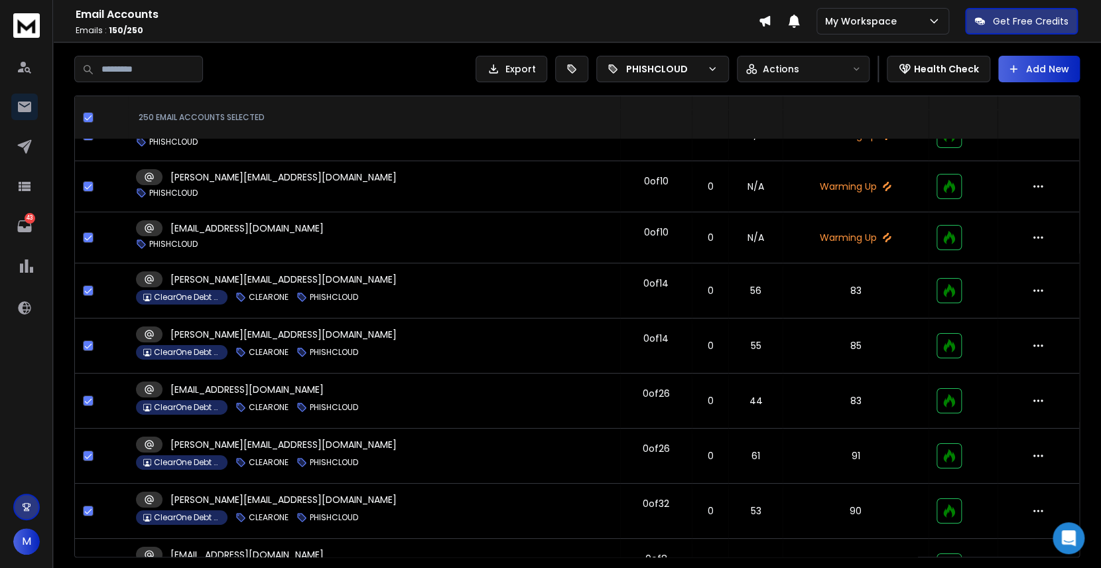
click at [854, 72] on button "Actions" at bounding box center [803, 69] width 133 height 27
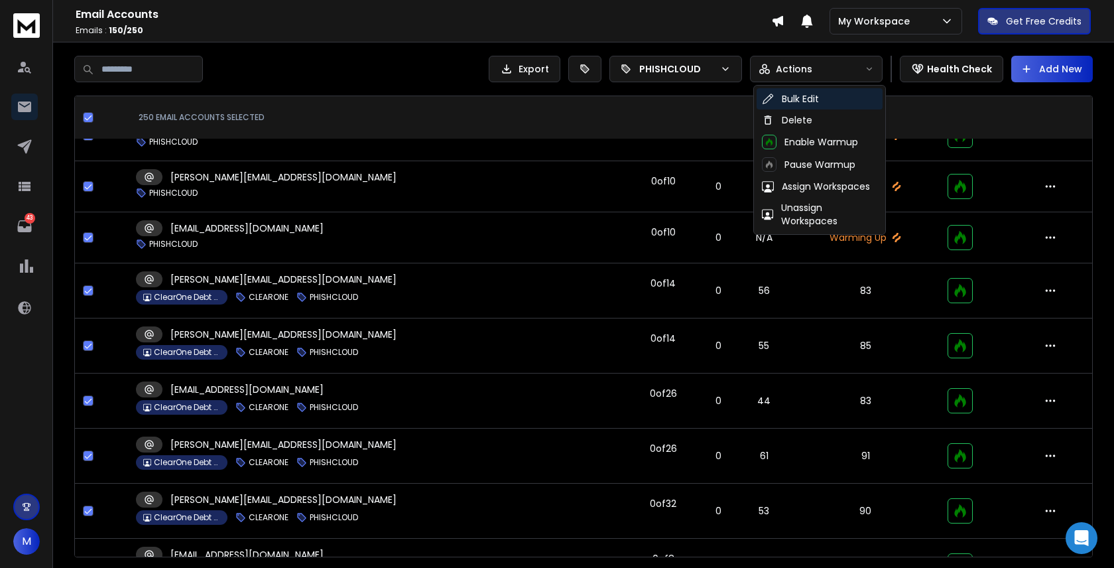
click at [827, 98] on div "Bulk Edit" at bounding box center [820, 98] width 126 height 21
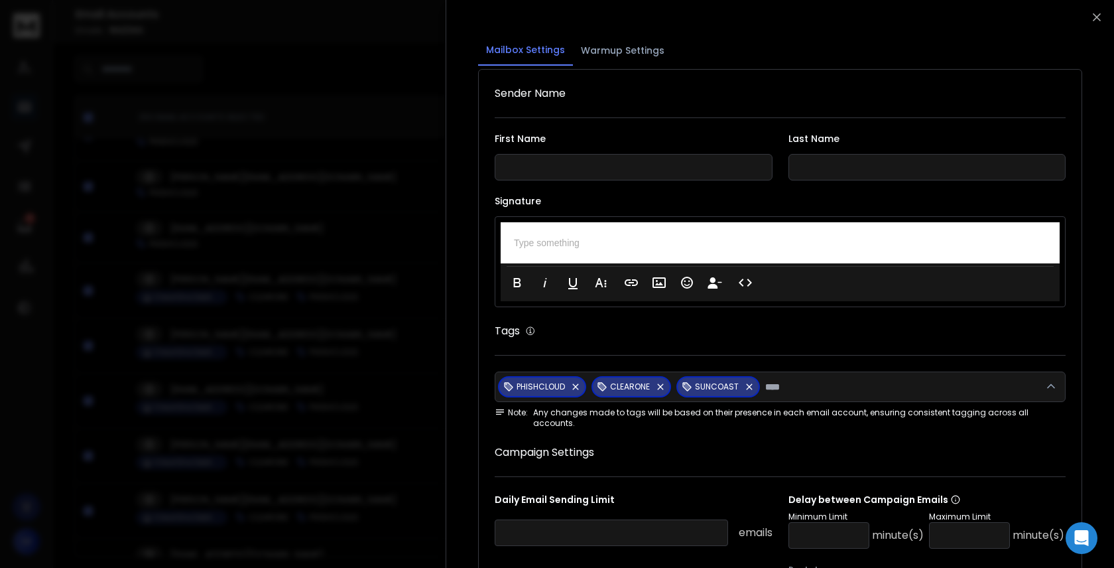
click at [576, 388] on icon at bounding box center [575, 386] width 11 height 11
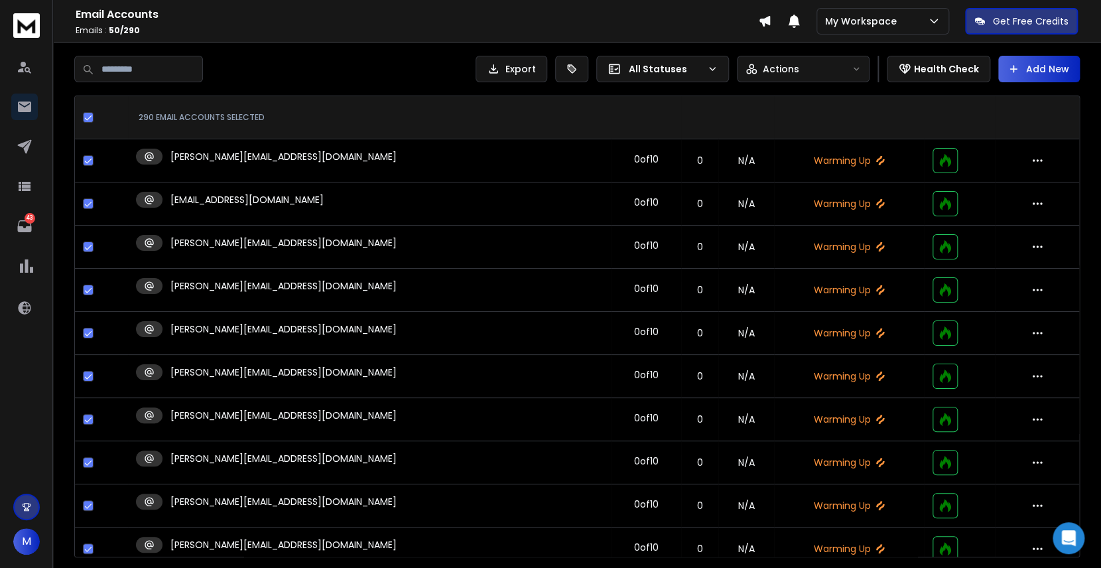
click at [711, 70] on icon at bounding box center [712, 69] width 11 height 11
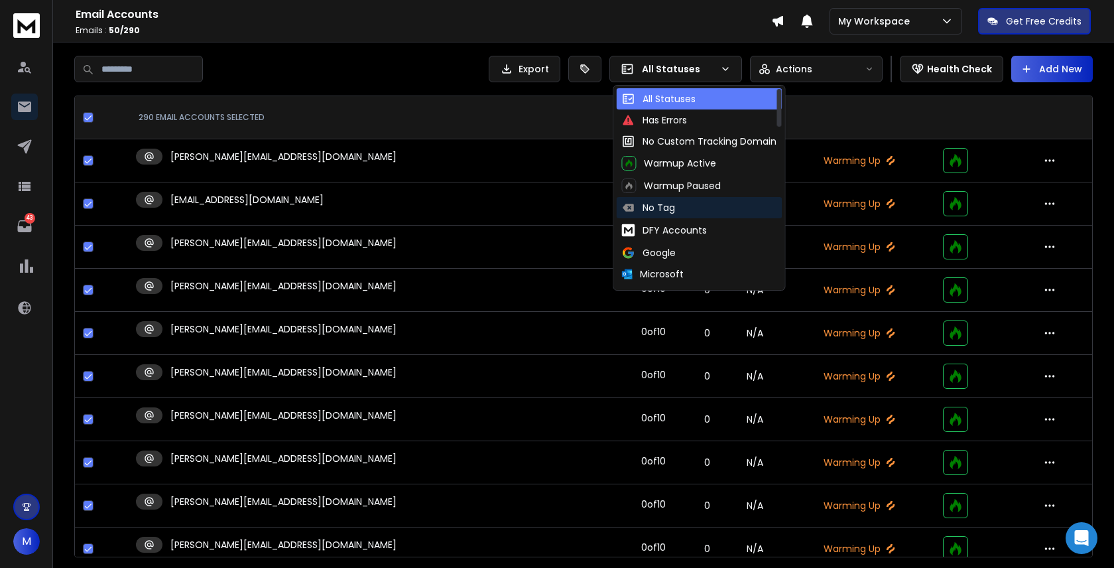
click at [669, 208] on div "No Tag" at bounding box center [649, 207] width 54 height 13
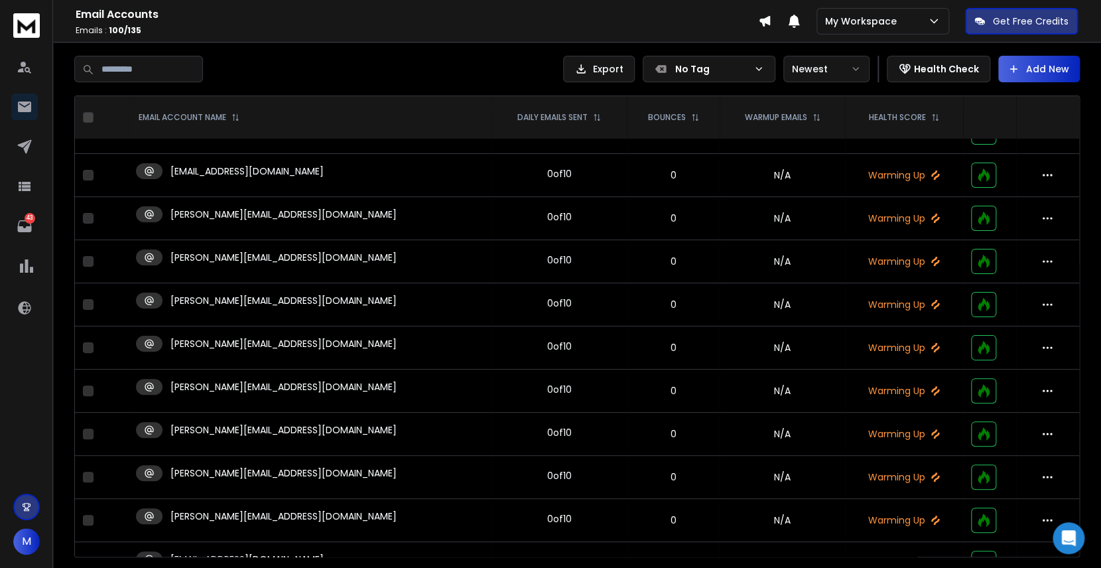
scroll to position [2650, 0]
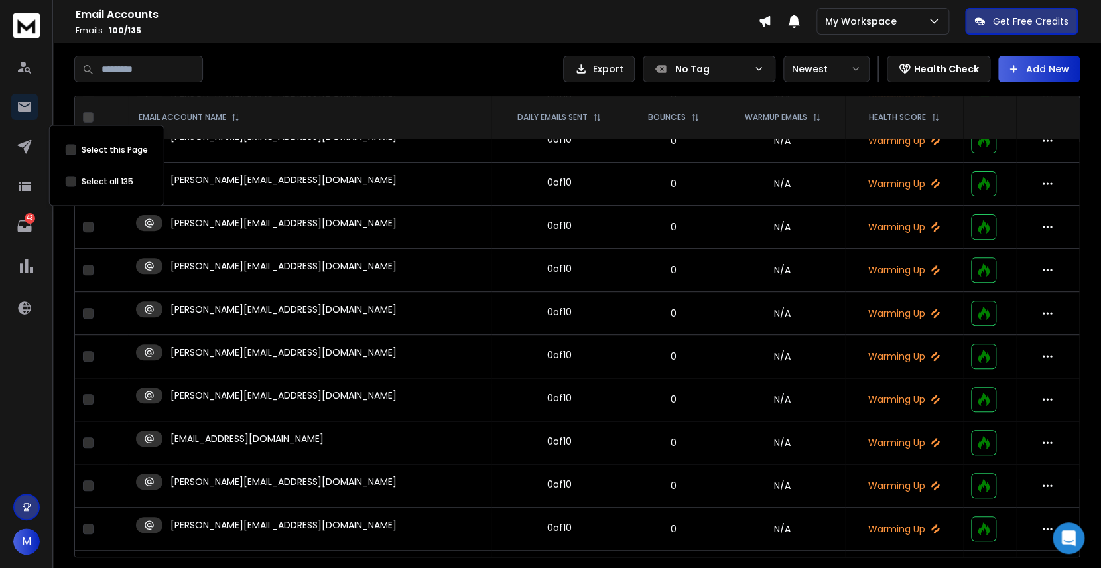
click at [71, 149] on button "Select this Page" at bounding box center [71, 149] width 11 height 11
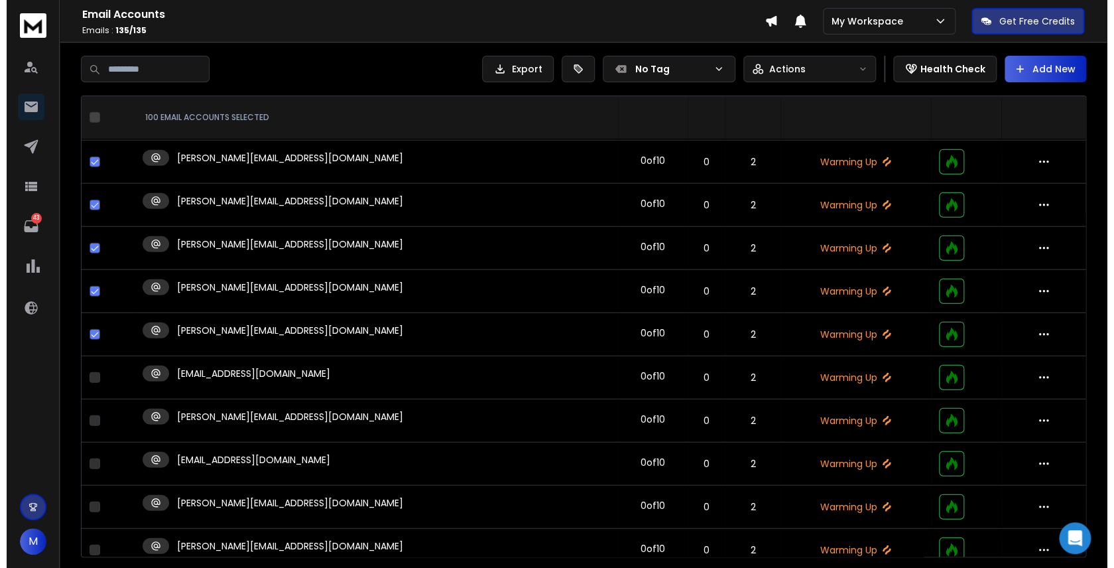
scroll to position [4007, 0]
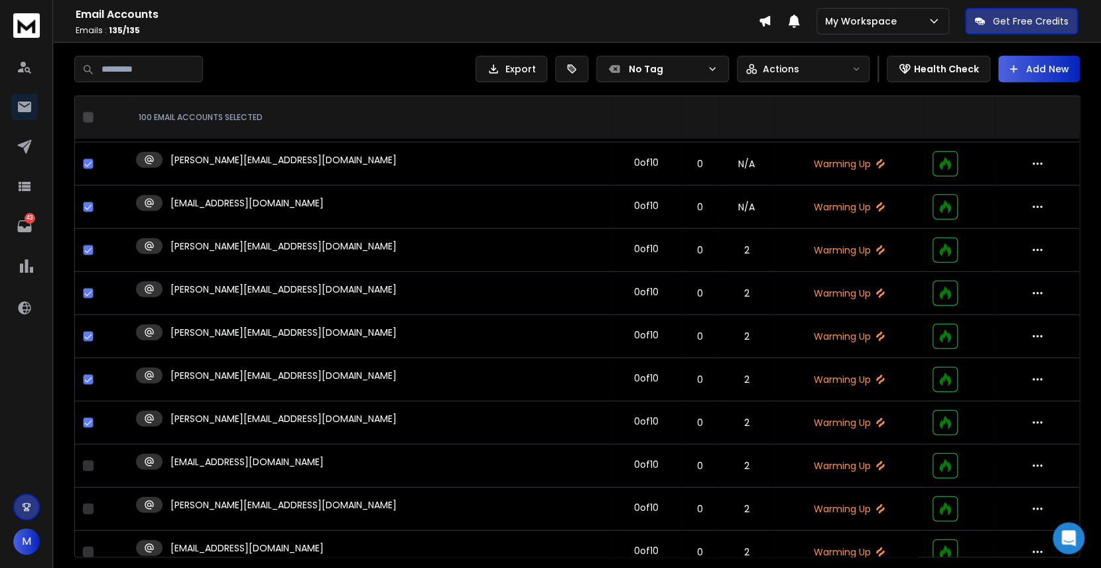
click at [89, 245] on button "button" at bounding box center [88, 250] width 11 height 11
click at [90, 288] on button "button" at bounding box center [88, 293] width 11 height 11
click at [88, 331] on button "button" at bounding box center [88, 336] width 11 height 11
click at [88, 374] on button "button" at bounding box center [88, 379] width 11 height 11
click at [89, 417] on button "button" at bounding box center [88, 422] width 11 height 11
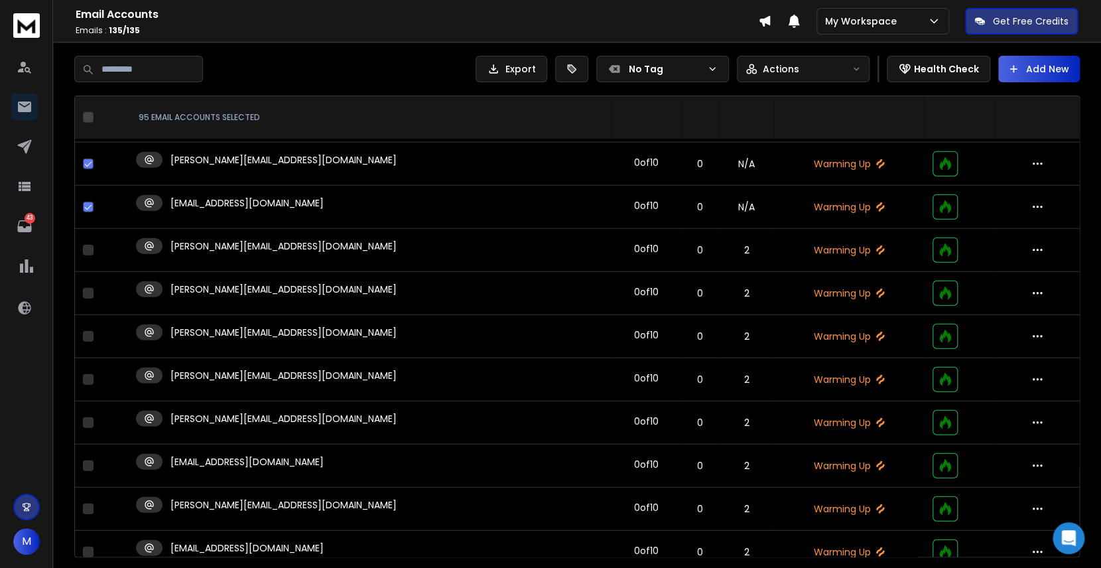
click at [833, 73] on div "Actions" at bounding box center [796, 68] width 101 height 13
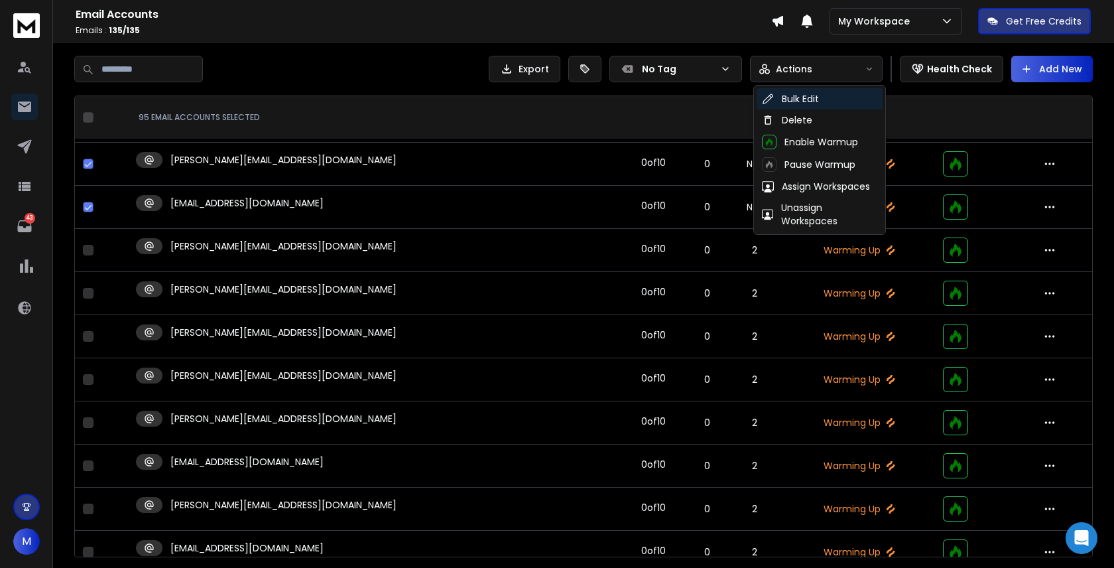
click at [823, 100] on div "Bulk Edit" at bounding box center [820, 98] width 126 height 21
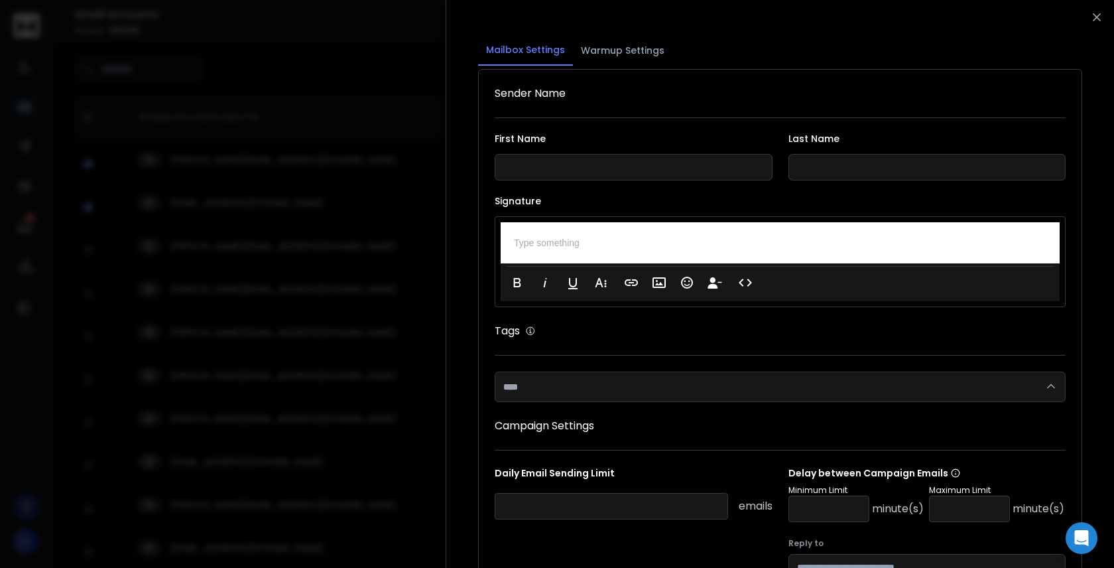
click at [602, 389] on input at bounding box center [549, 387] width 103 height 24
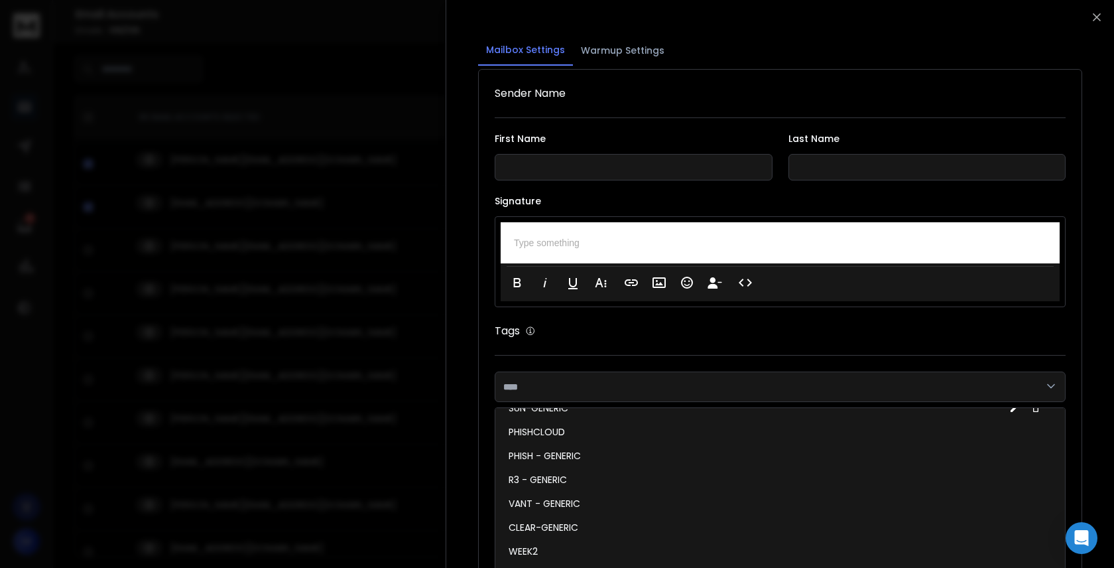
scroll to position [619, 0]
click at [544, 430] on p "PHISHCLOUD" at bounding box center [537, 429] width 56 height 13
click at [897, 318] on form "First Name Last Name Signature Type something Clear Formatting Font Family Aria…" at bounding box center [780, 517] width 571 height 767
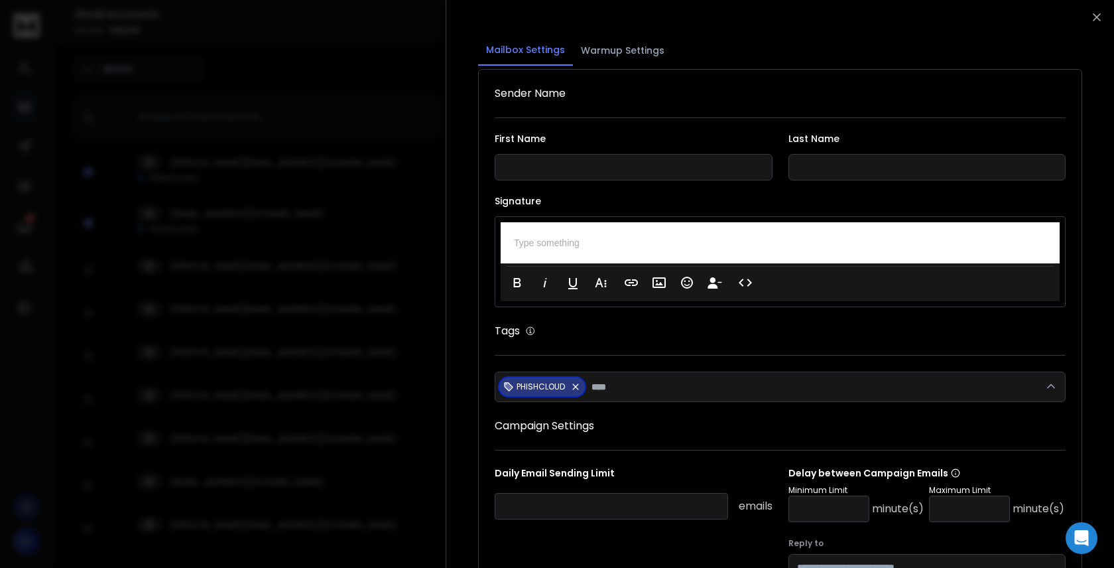
click at [968, 500] on input "number" at bounding box center [969, 509] width 81 height 27
type input "**"
type input "*"
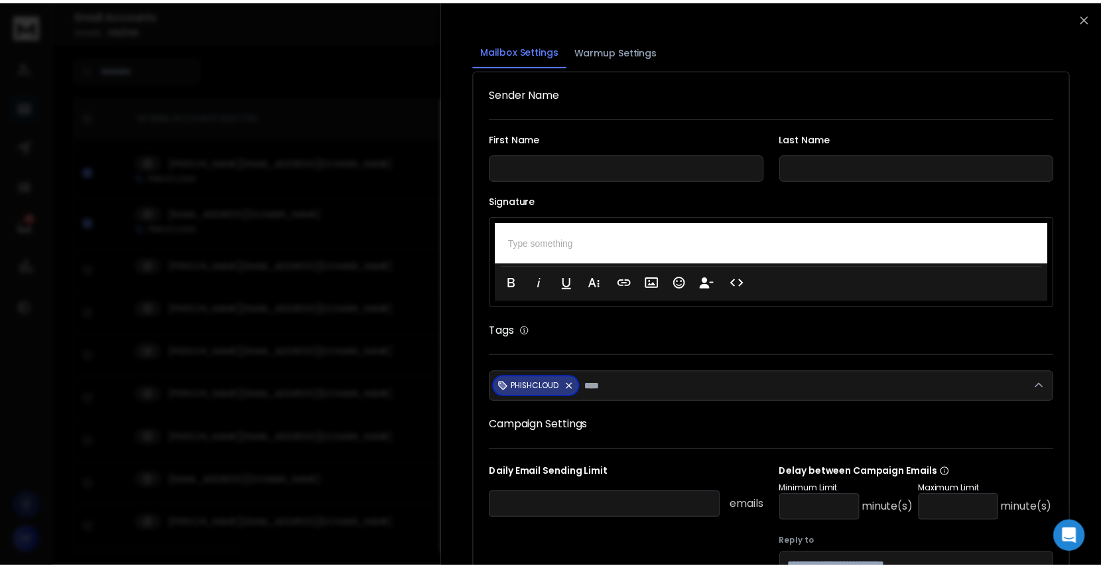
scroll to position [215, 0]
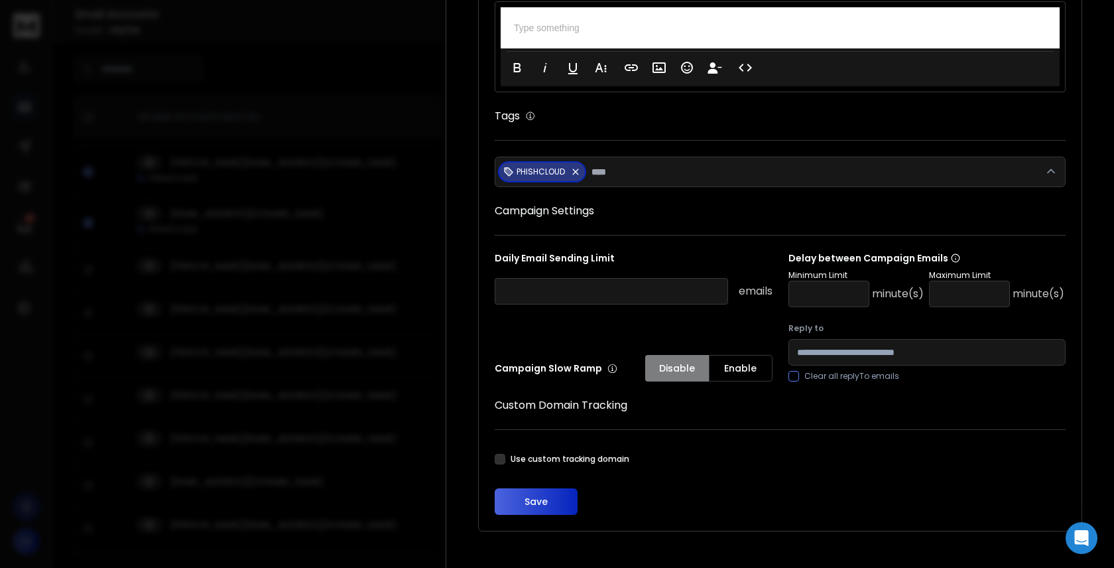
click at [544, 501] on button "Save" at bounding box center [536, 501] width 83 height 27
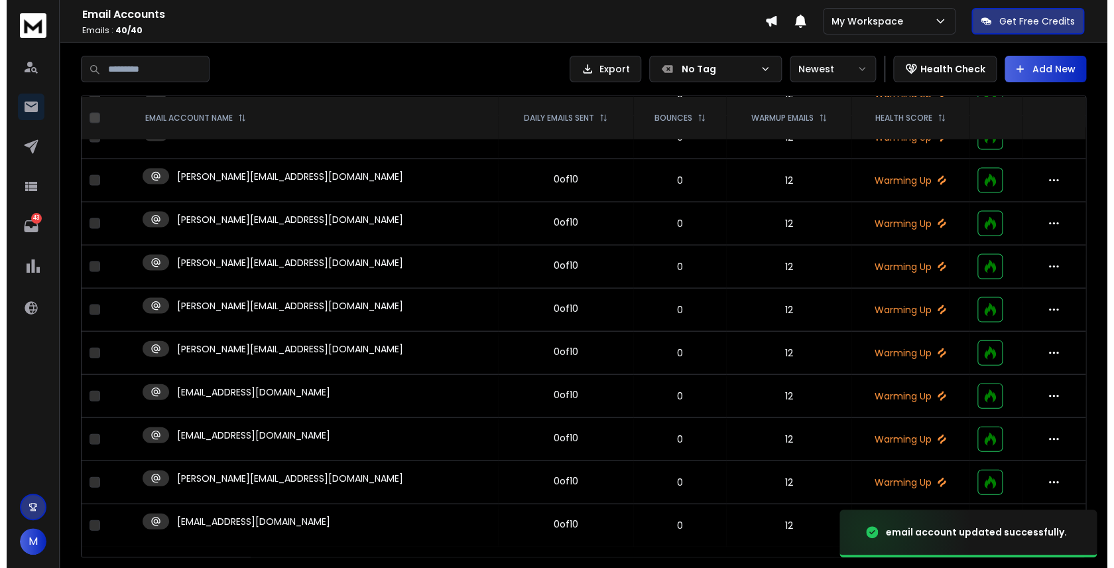
scroll to position [1314, 0]
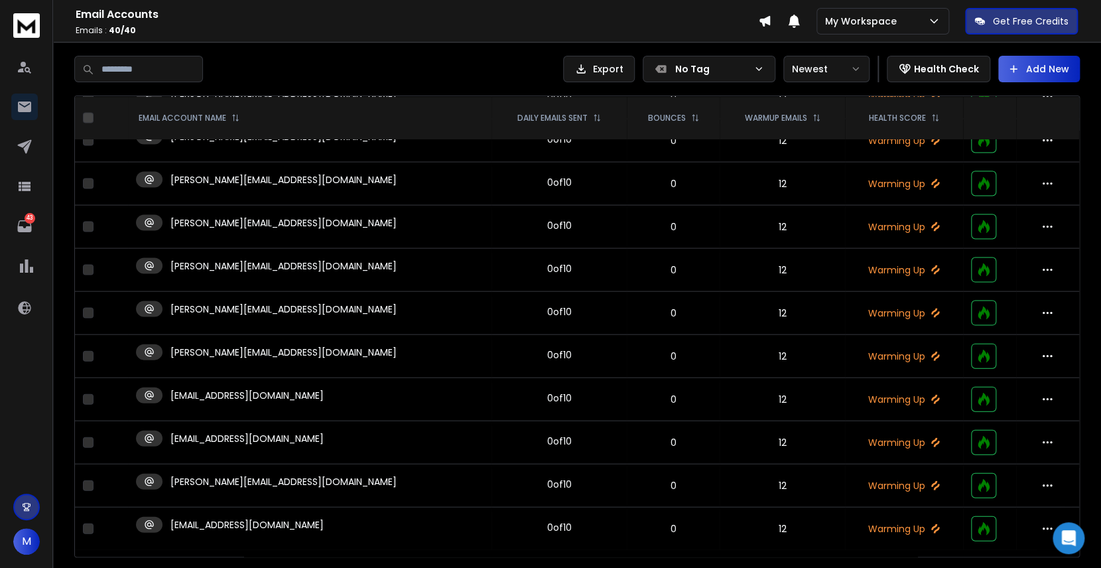
click at [764, 66] on icon at bounding box center [759, 69] width 11 height 11
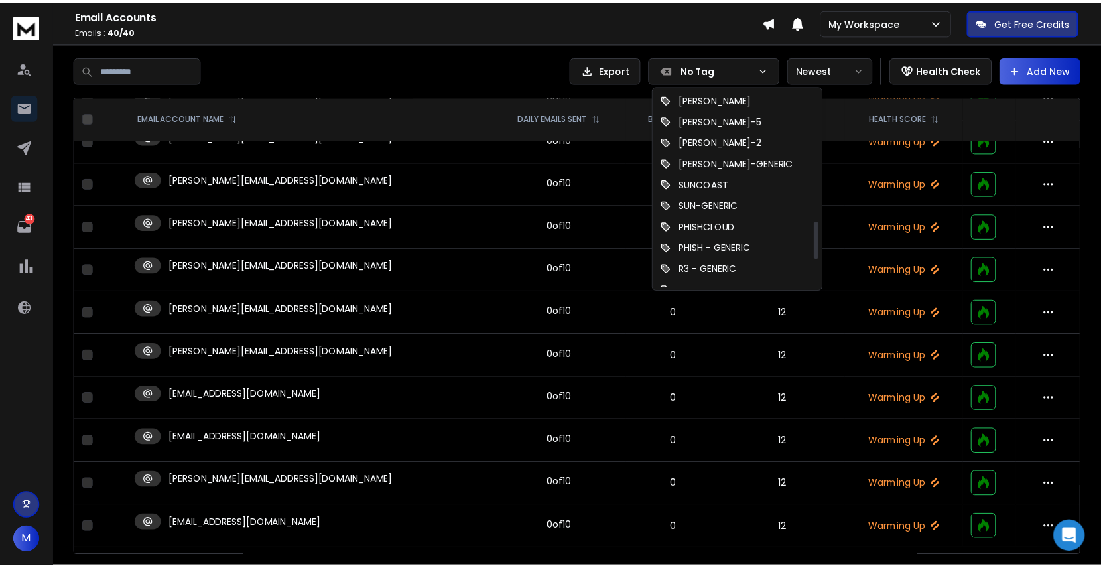
scroll to position [707, 0]
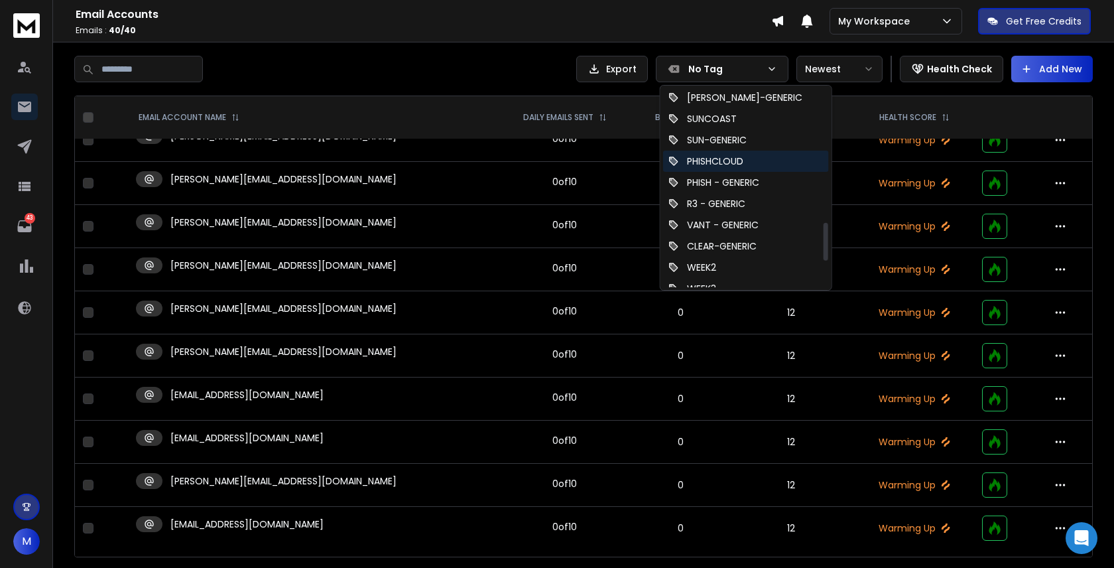
click at [727, 157] on div "PHISHCLOUD" at bounding box center [706, 161] width 75 height 13
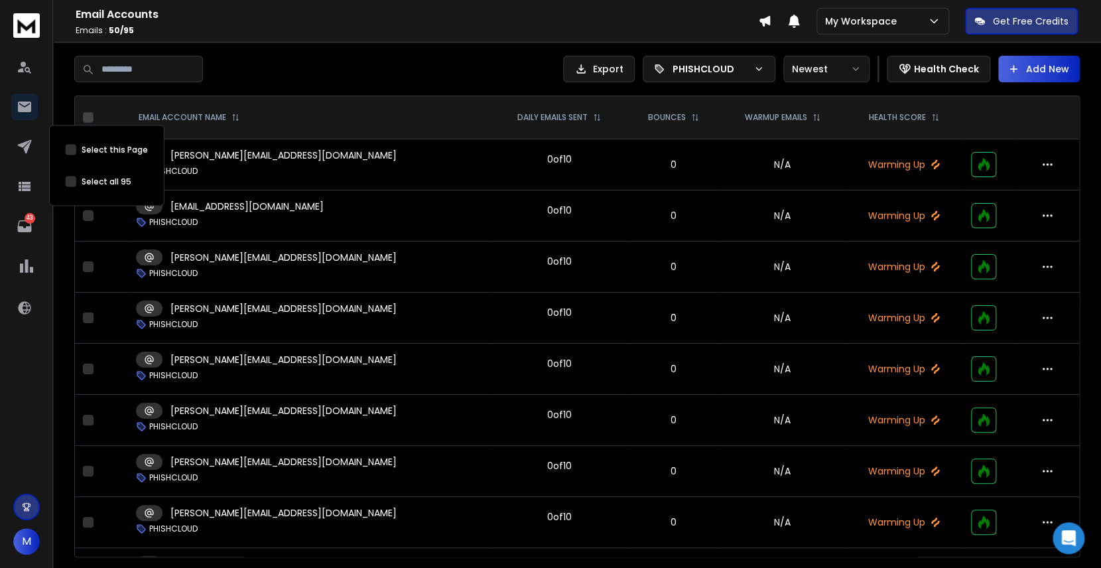
click at [67, 186] on button "Select this Page" at bounding box center [71, 181] width 11 height 11
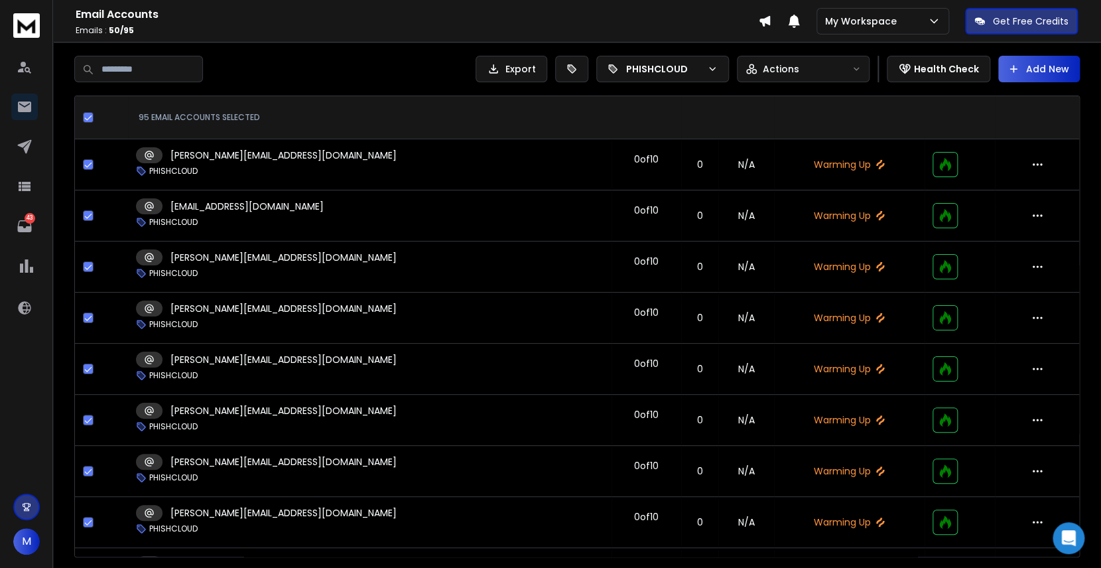
click at [859, 69] on icon "button" at bounding box center [856, 69] width 5 height 2
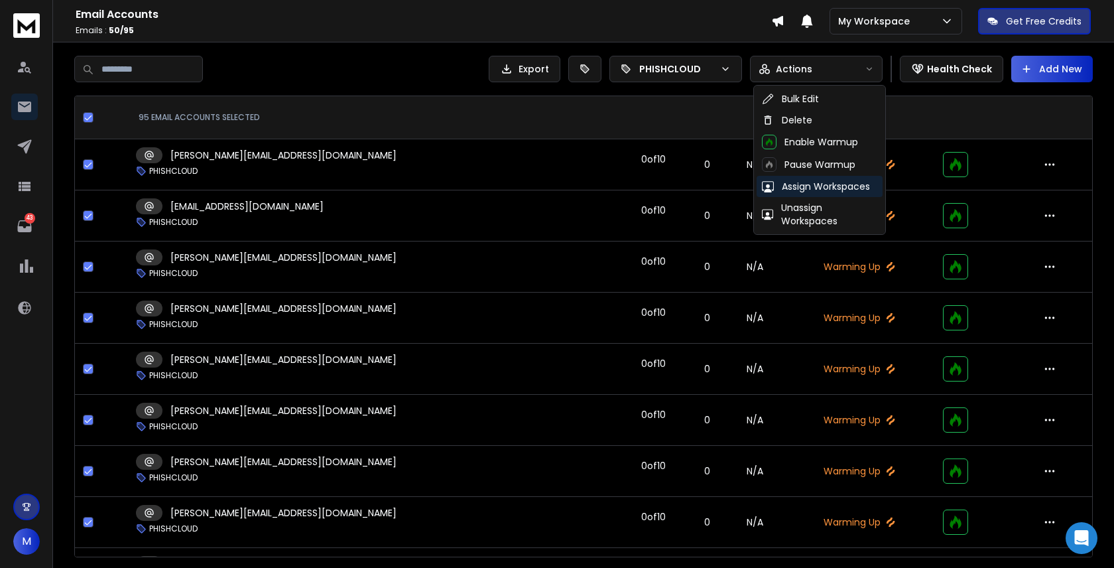
click at [824, 190] on div "Assign Workspaces" at bounding box center [816, 186] width 108 height 13
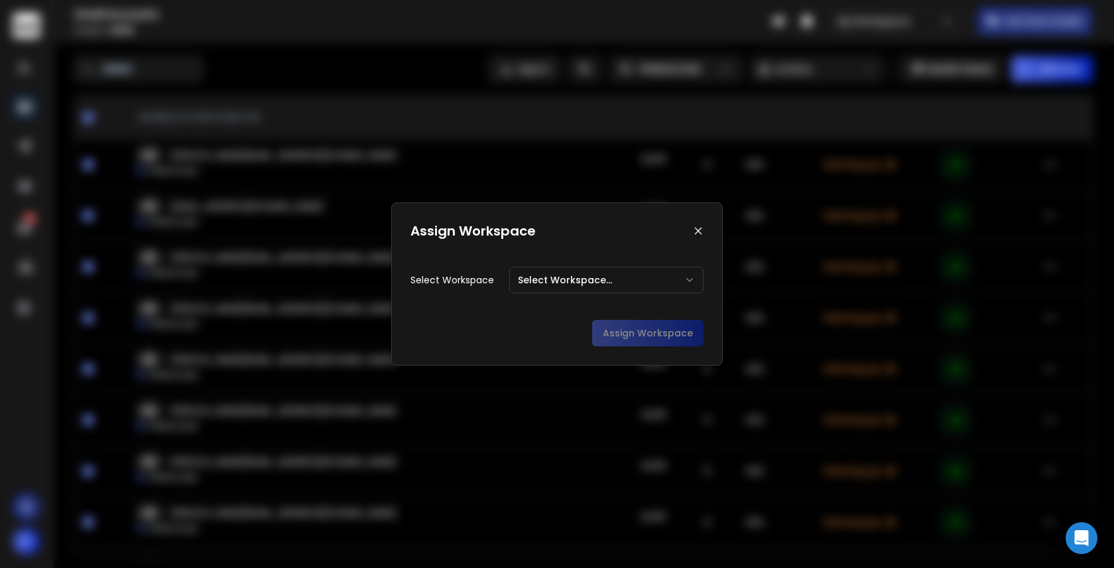
click at [689, 273] on button "Select Workspace..." at bounding box center [606, 280] width 194 height 27
click at [679, 332] on button "Assign Workspace" at bounding box center [647, 333] width 111 height 27
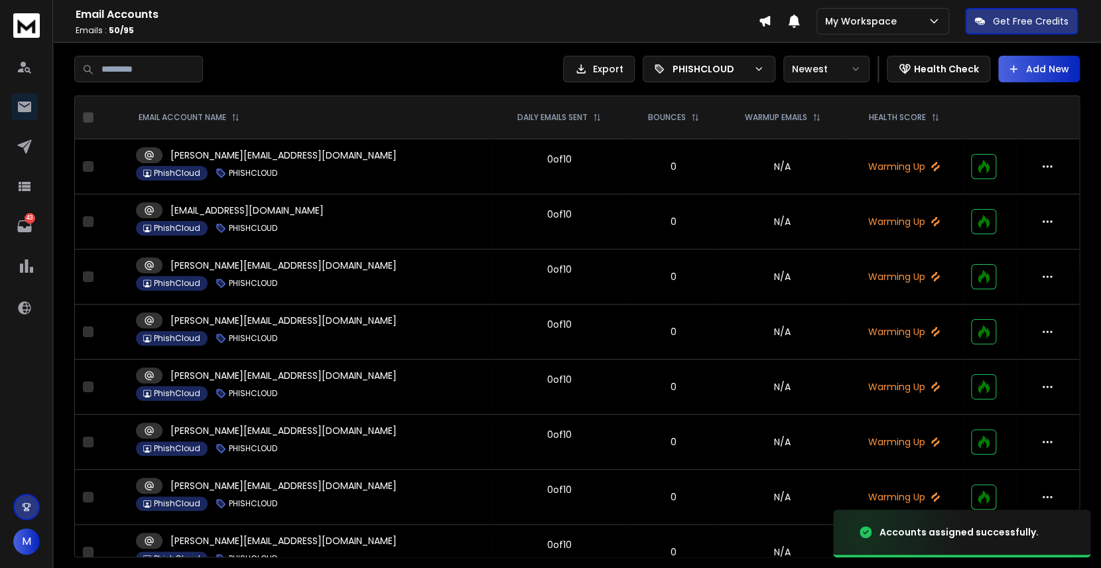
click at [926, 22] on div "My Workspace" at bounding box center [882, 21] width 115 height 13
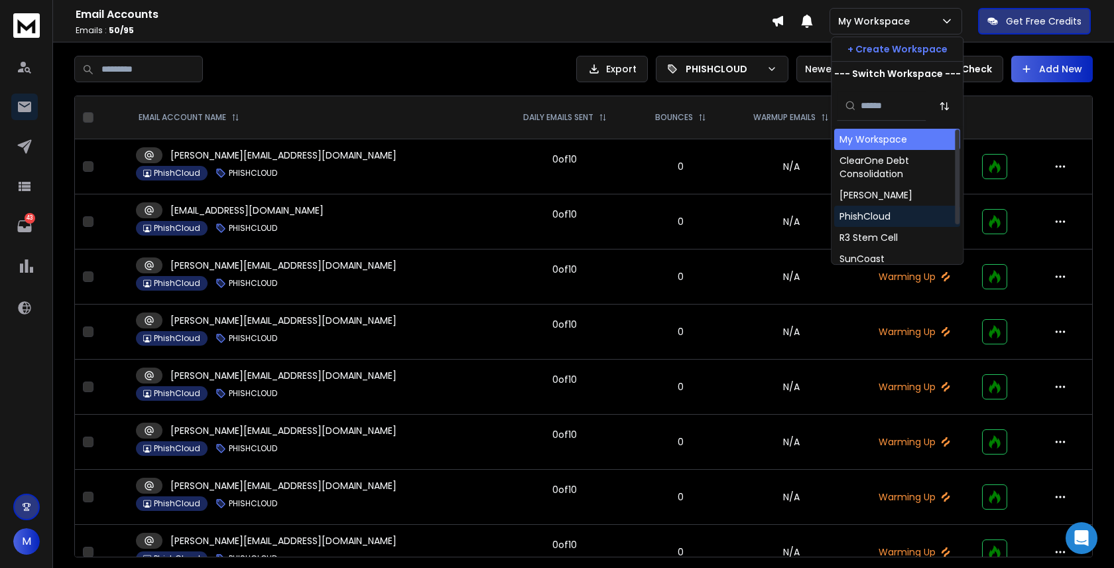
click at [884, 206] on div "PhishCloud" at bounding box center [897, 216] width 126 height 21
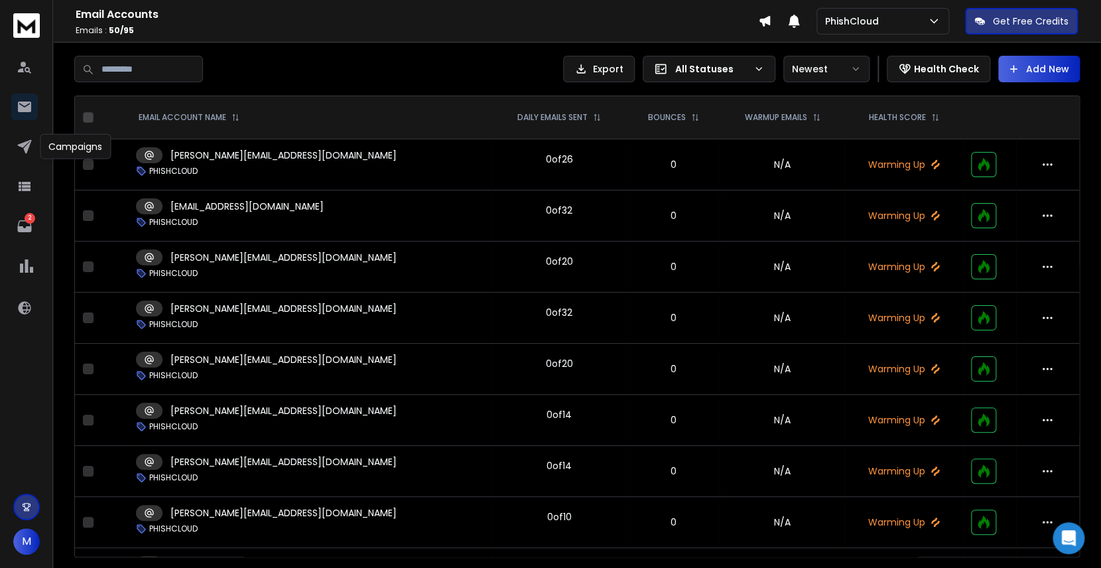
click at [19, 144] on icon at bounding box center [24, 146] width 14 height 14
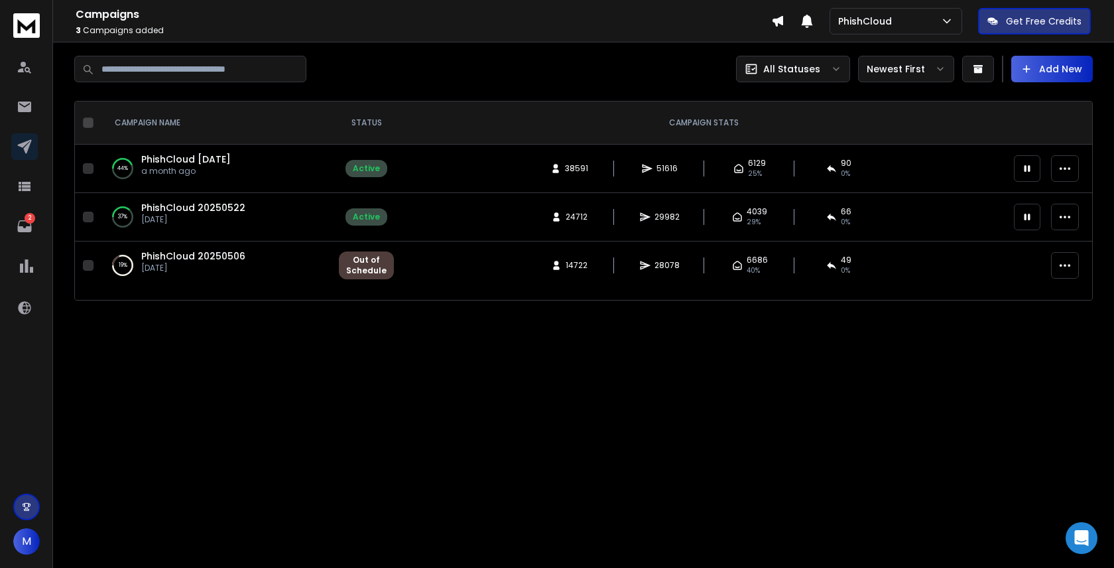
click at [180, 157] on span "PhishCloud [DATE]" at bounding box center [186, 159] width 90 height 13
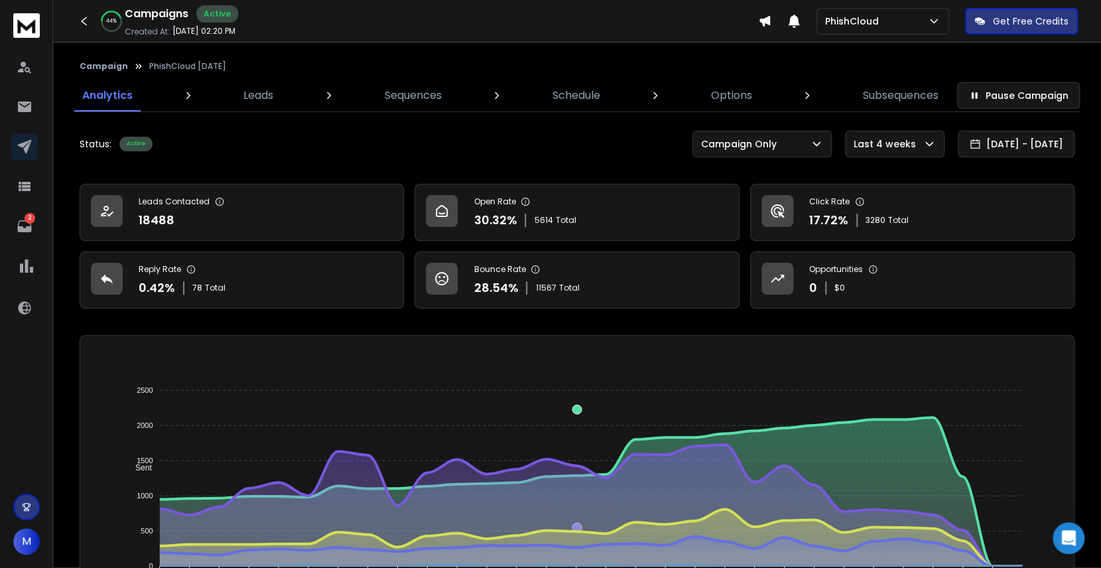
click at [739, 99] on p "Options" at bounding box center [731, 96] width 41 height 16
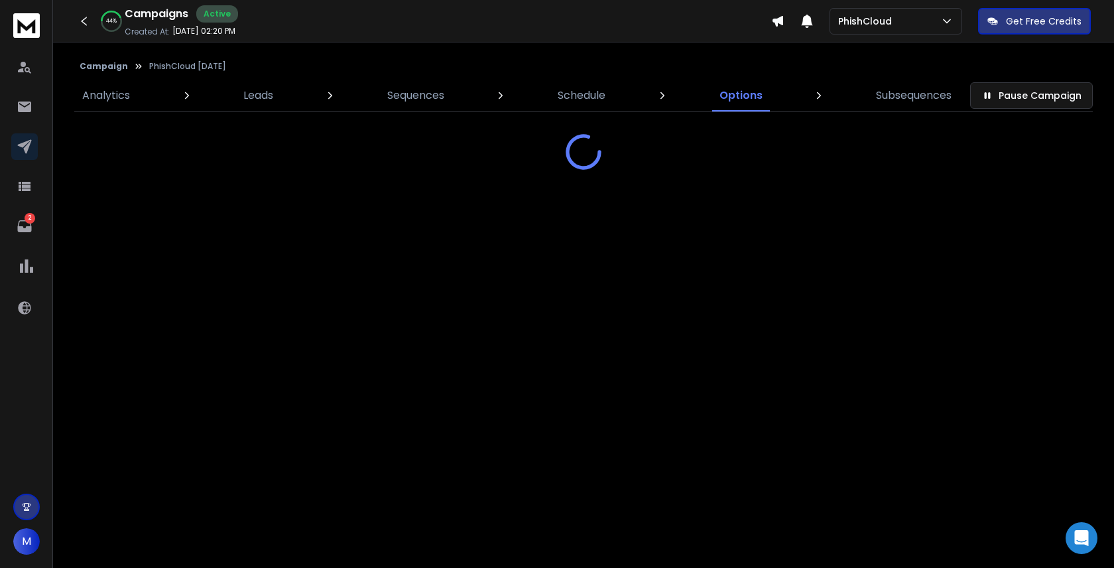
select select "**********"
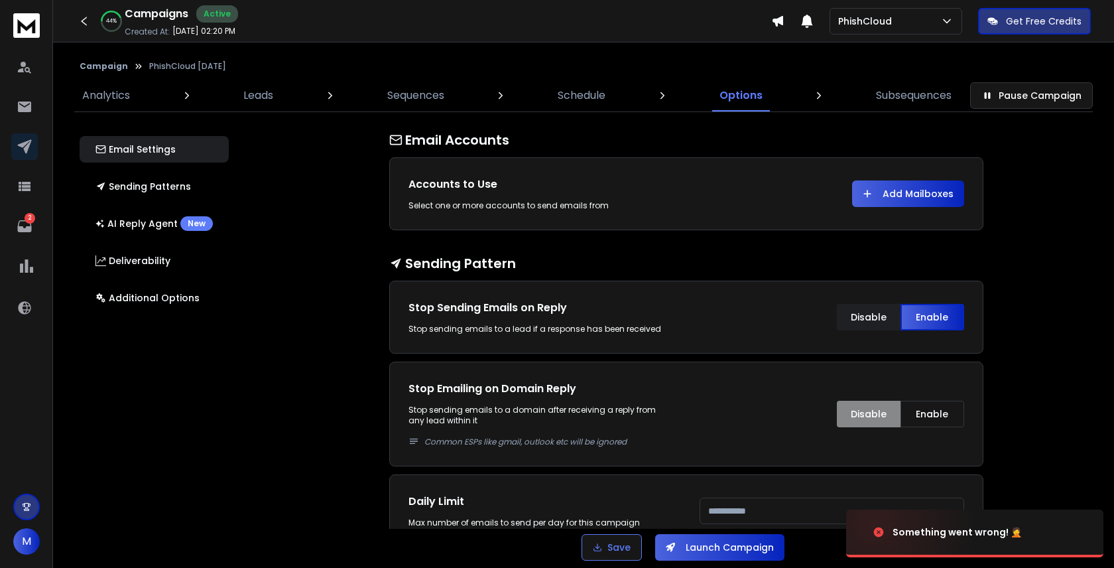
click at [893, 188] on button "Add Mailboxes" at bounding box center [908, 193] width 112 height 27
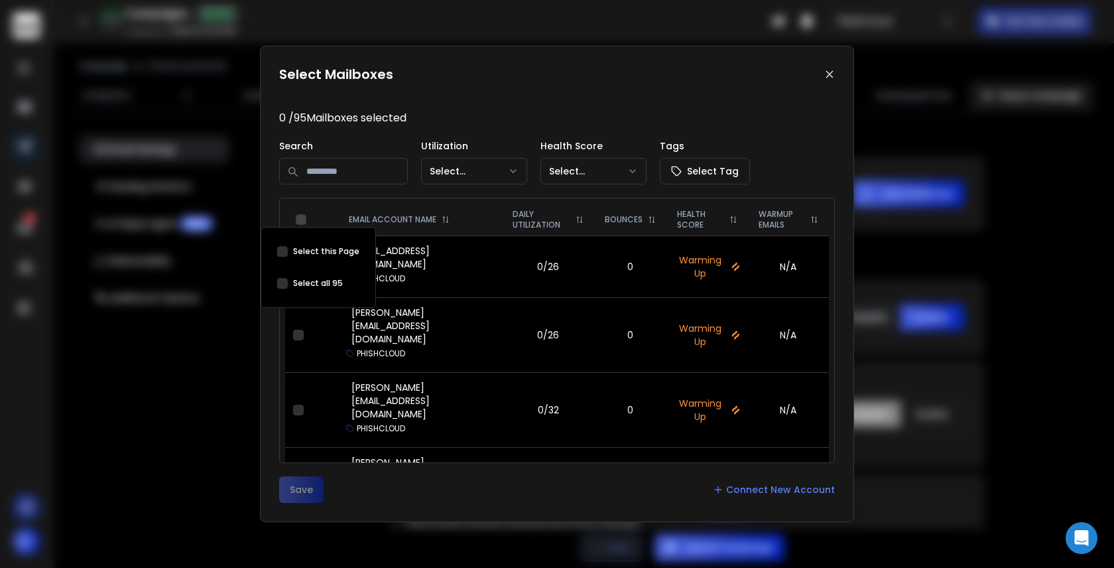
click at [279, 287] on button "Select this Page" at bounding box center [282, 283] width 11 height 11
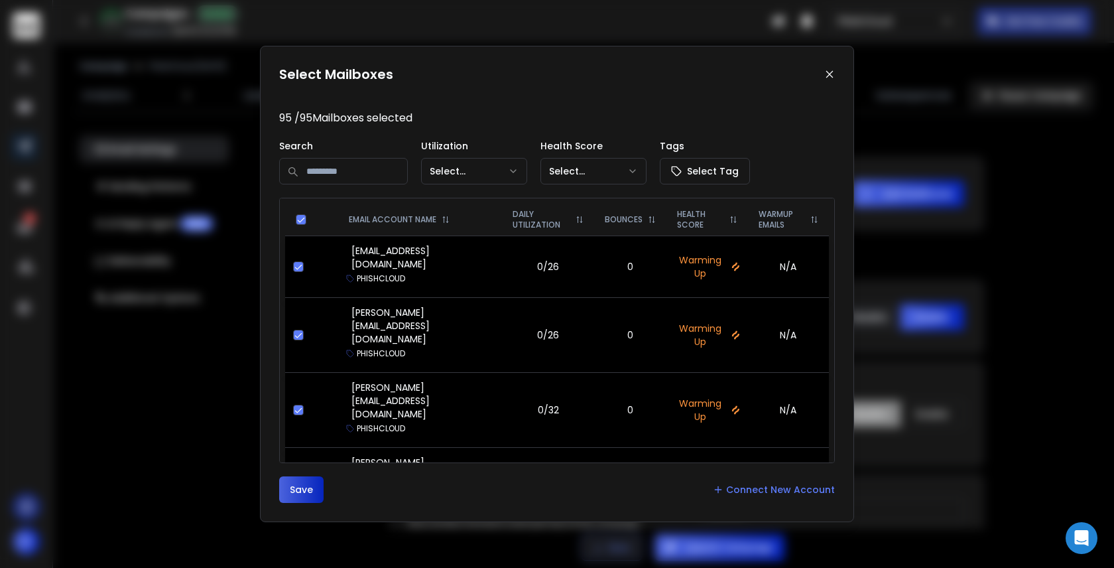
click at [302, 486] on button "Save" at bounding box center [301, 489] width 44 height 27
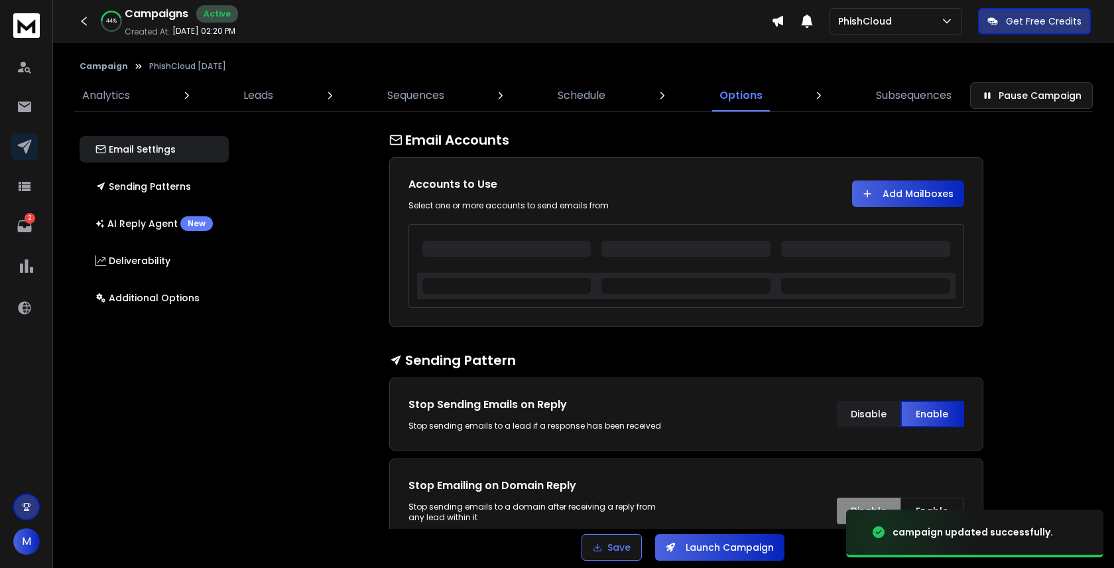
click at [628, 551] on button "Save" at bounding box center [612, 547] width 60 height 27
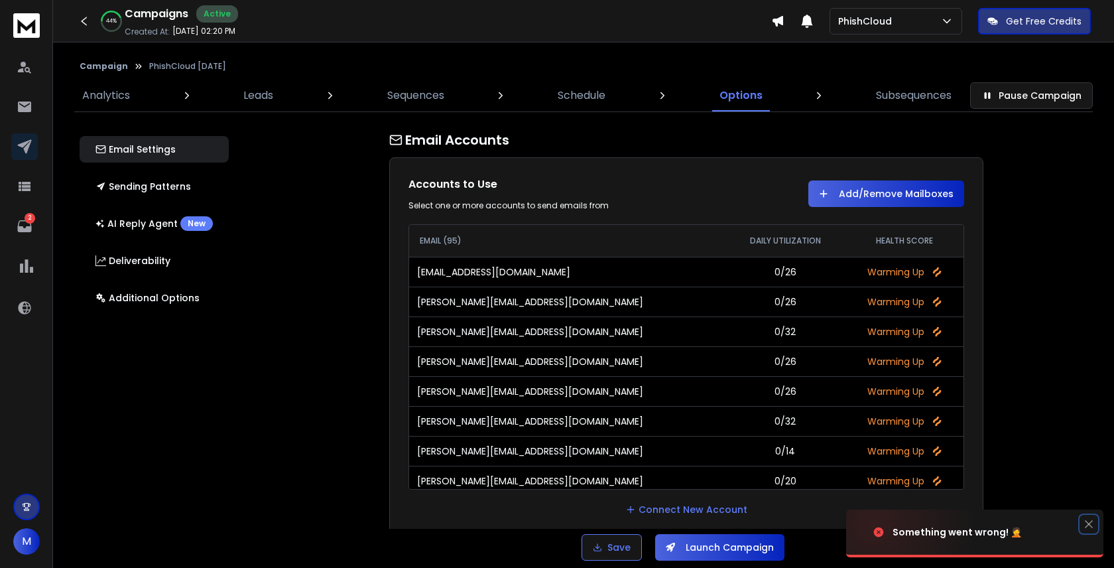
click at [1088, 523] on icon "Notifications (F8)" at bounding box center [1089, 523] width 13 height 13
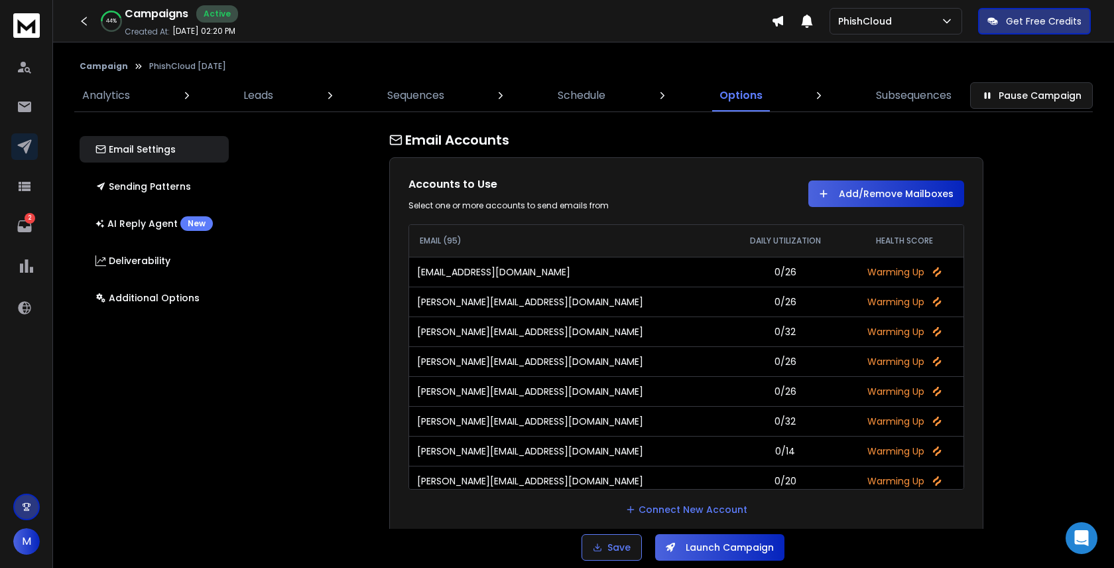
click at [731, 547] on button "Launch Campaign" at bounding box center [719, 547] width 129 height 27
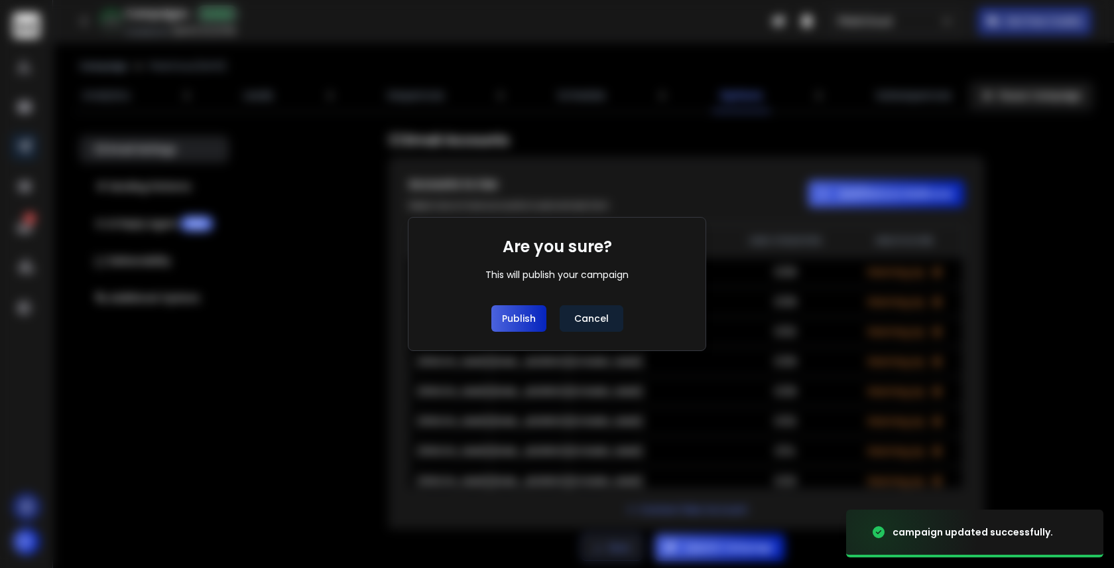
click at [508, 321] on button "Publish" at bounding box center [519, 318] width 55 height 27
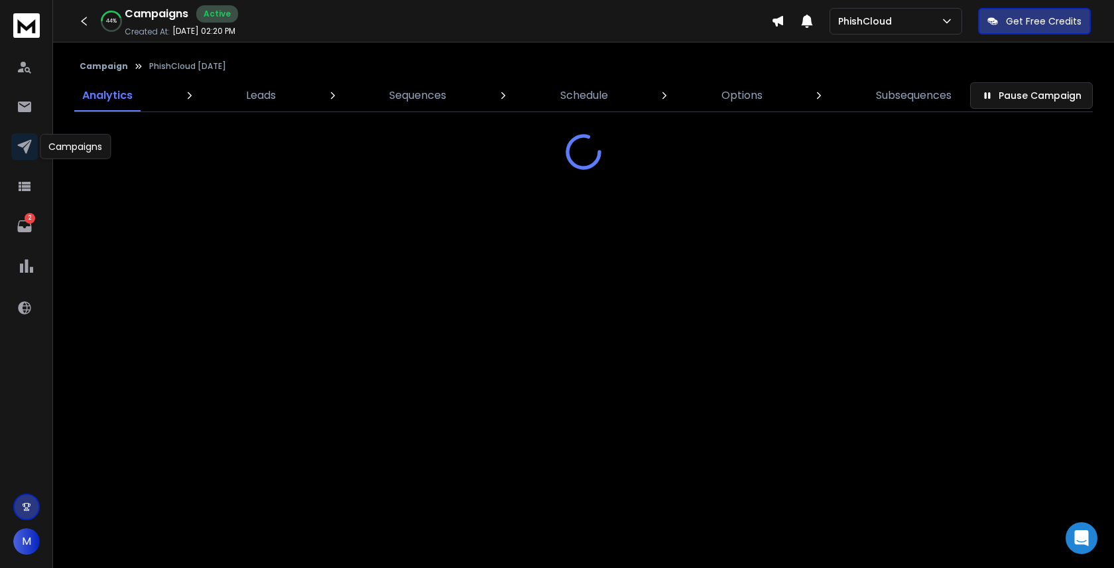
click at [21, 141] on icon at bounding box center [25, 147] width 16 height 16
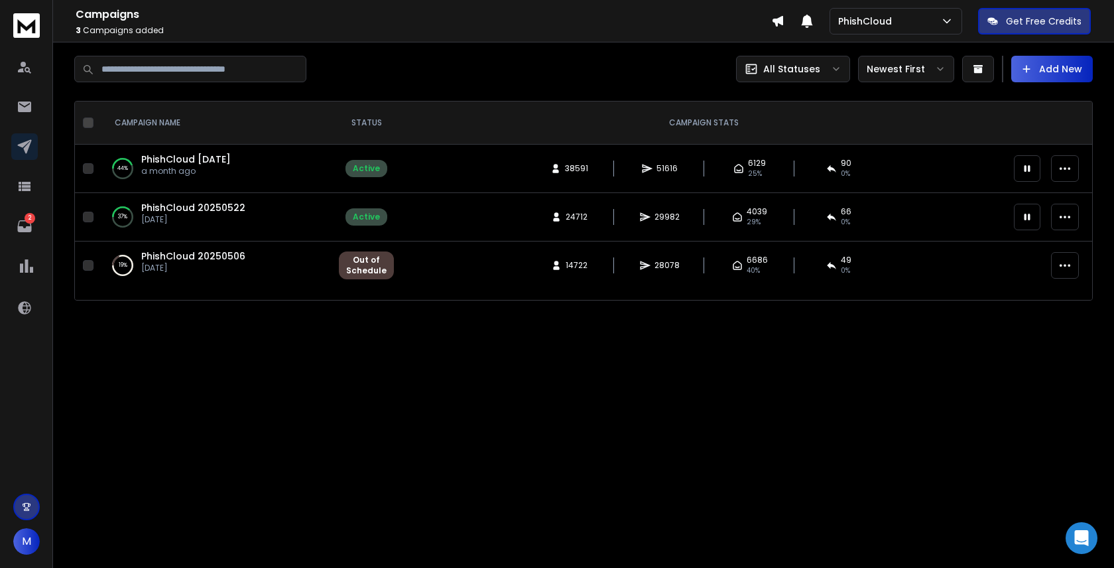
click at [220, 208] on span "PhishCloud 20250522" at bounding box center [193, 207] width 104 height 13
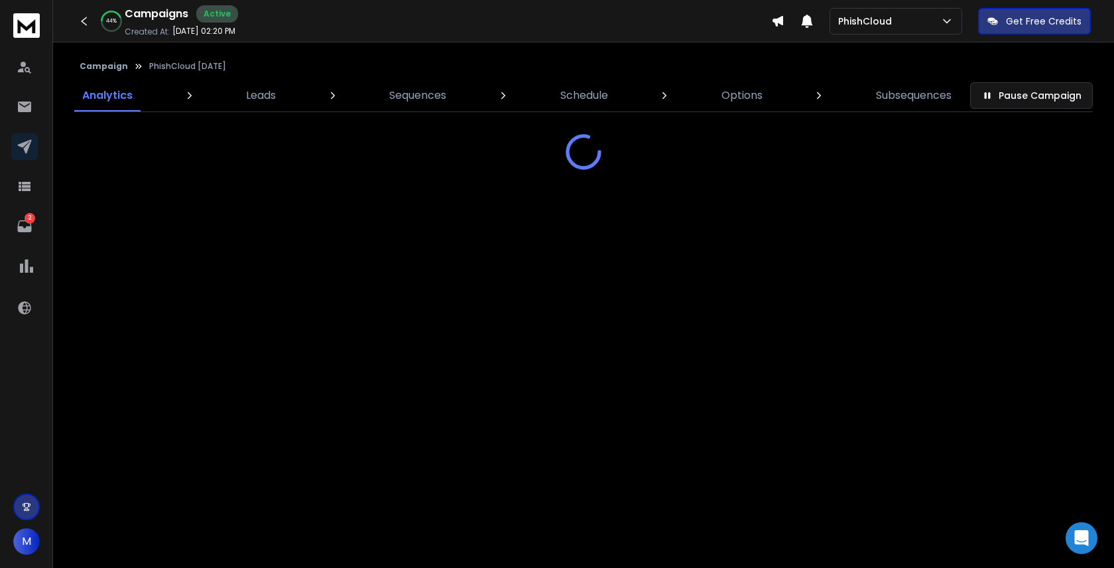
click at [736, 98] on p "Options" at bounding box center [742, 96] width 41 height 16
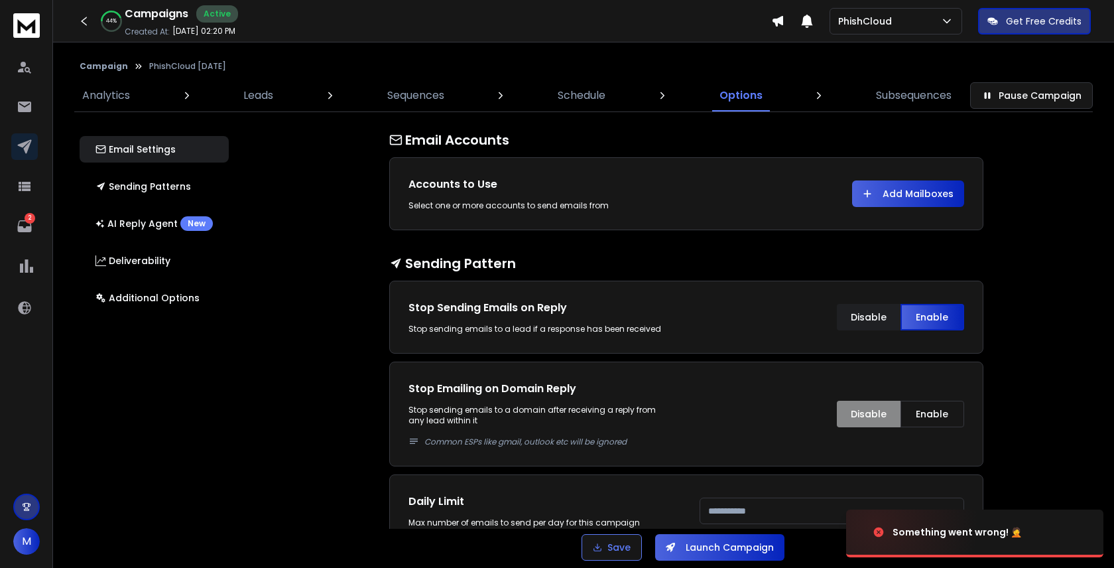
click at [919, 194] on button "Add Mailboxes" at bounding box center [908, 193] width 112 height 27
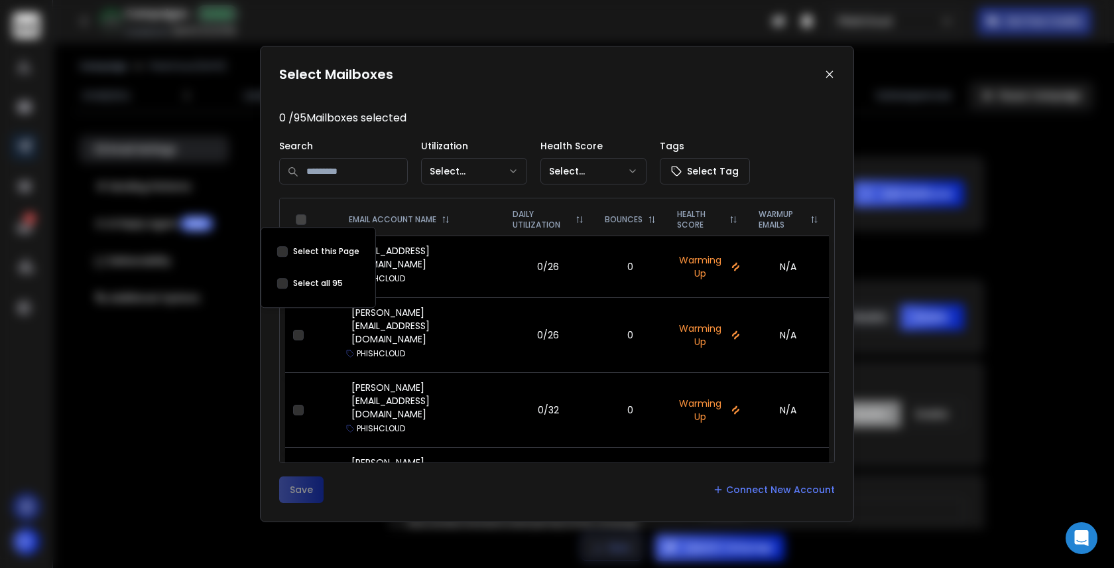
click at [282, 282] on button "Select this Page" at bounding box center [282, 283] width 11 height 11
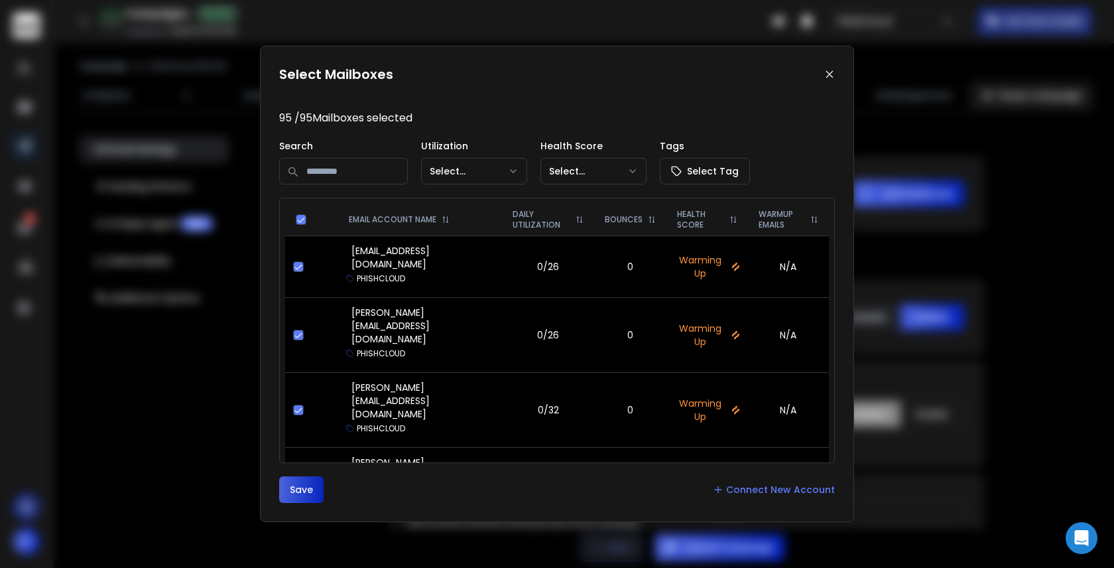
click at [297, 485] on button "Save" at bounding box center [301, 489] width 44 height 27
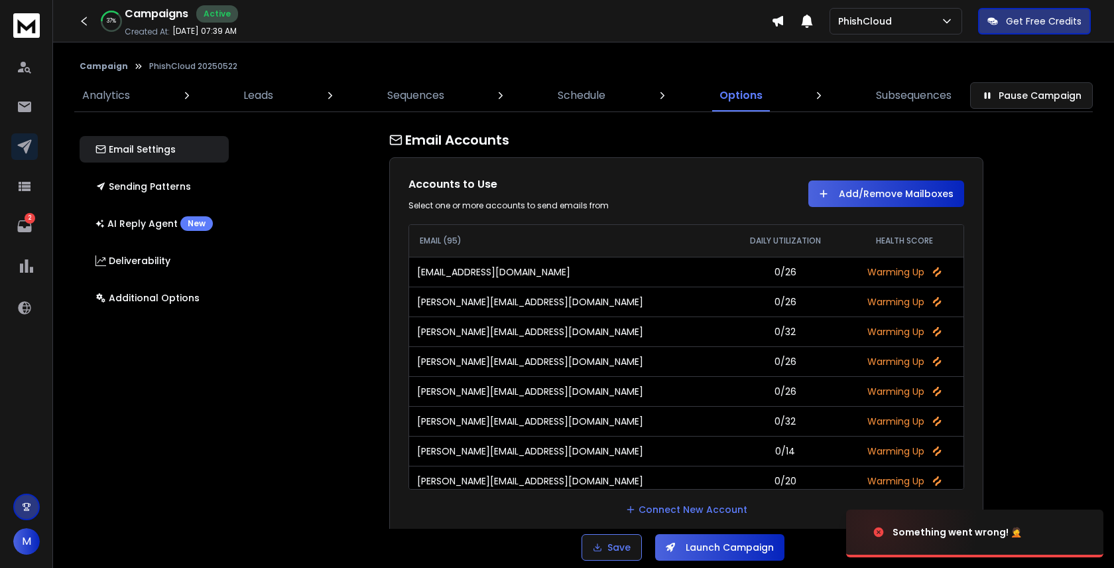
click at [737, 546] on button "Launch Campaign" at bounding box center [719, 547] width 129 height 27
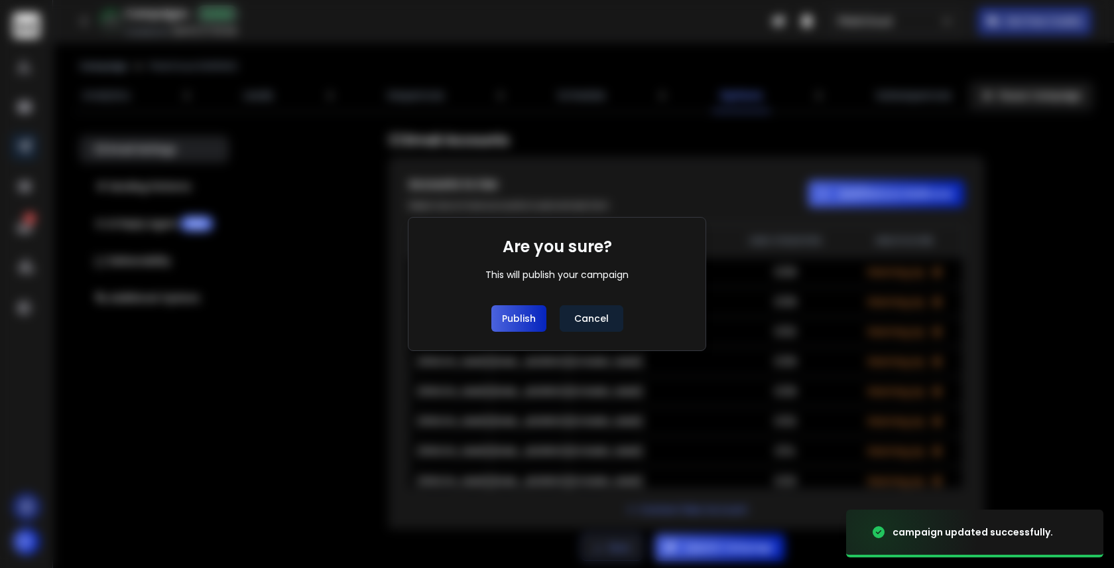
click at [525, 321] on button "Publish" at bounding box center [519, 318] width 55 height 27
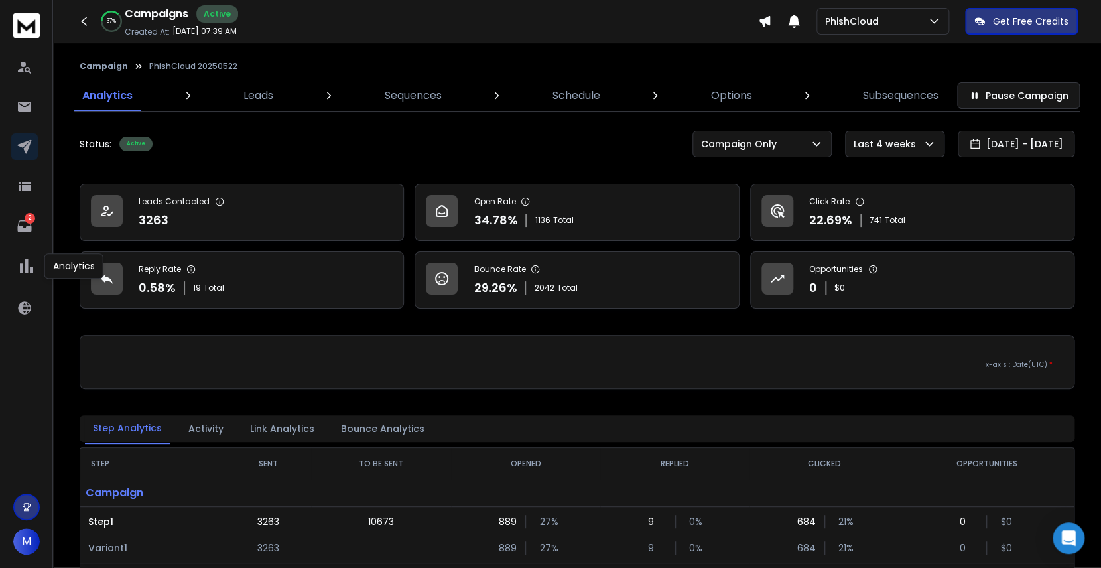
click at [33, 271] on icon at bounding box center [27, 266] width 20 height 20
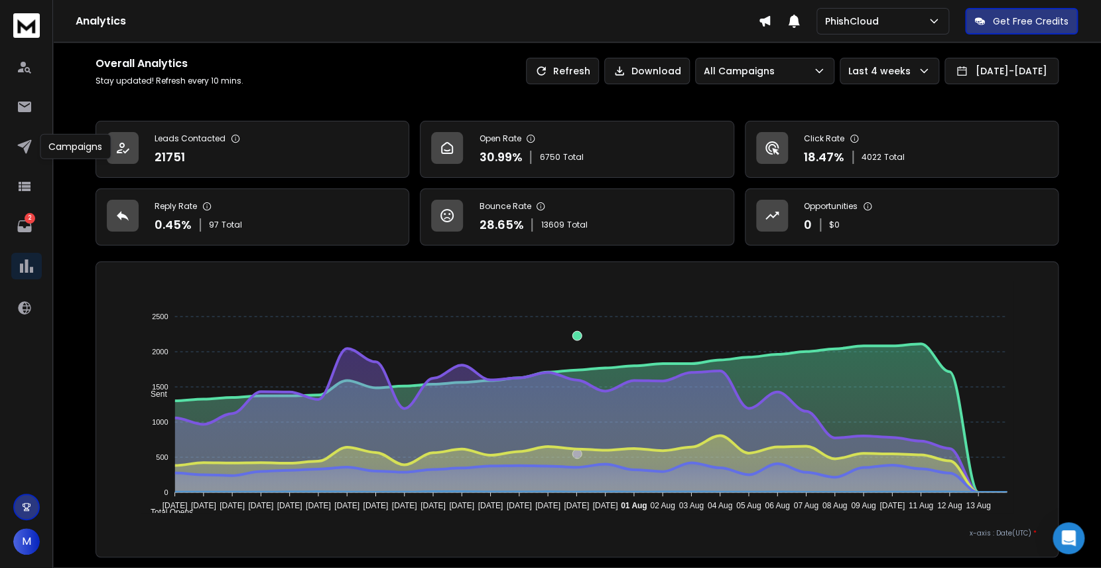
click at [32, 140] on link at bounding box center [24, 146] width 27 height 27
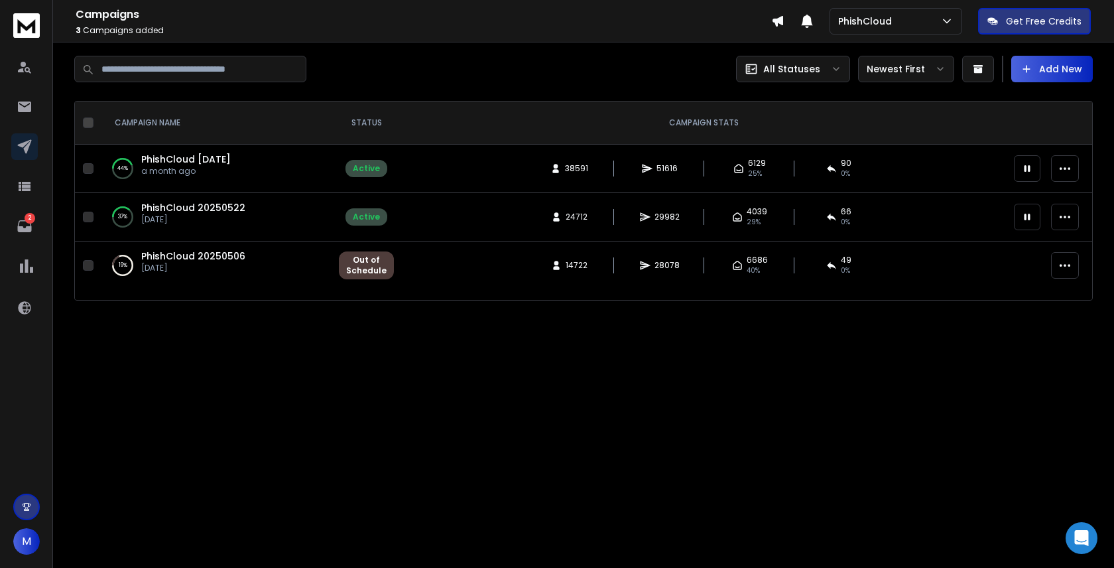
click at [176, 157] on span "PhishCloud [DATE]" at bounding box center [186, 159] width 90 height 13
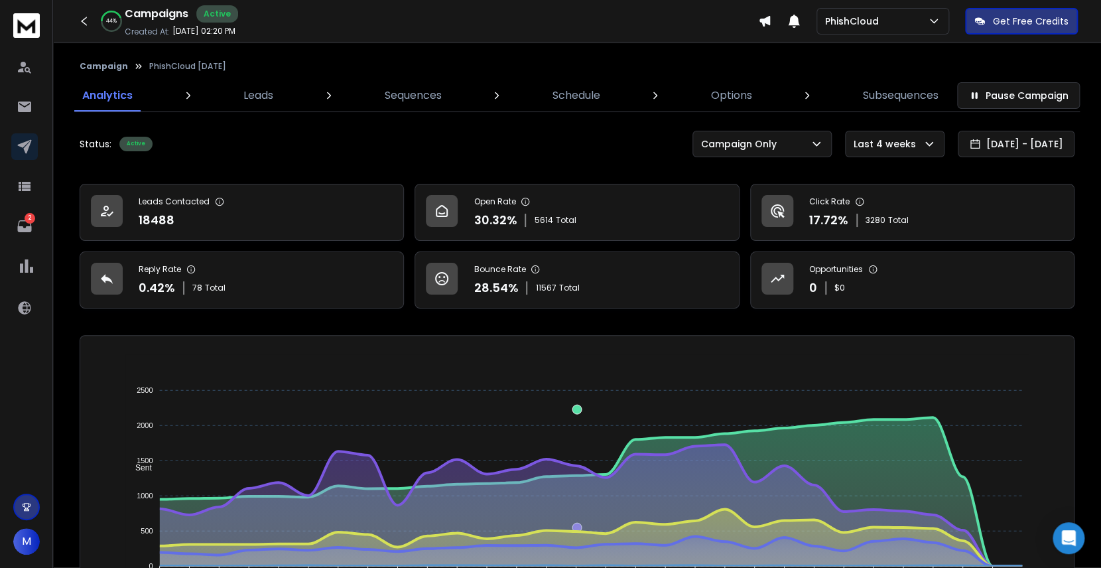
click at [934, 19] on icon "button" at bounding box center [933, 21] width 13 height 13
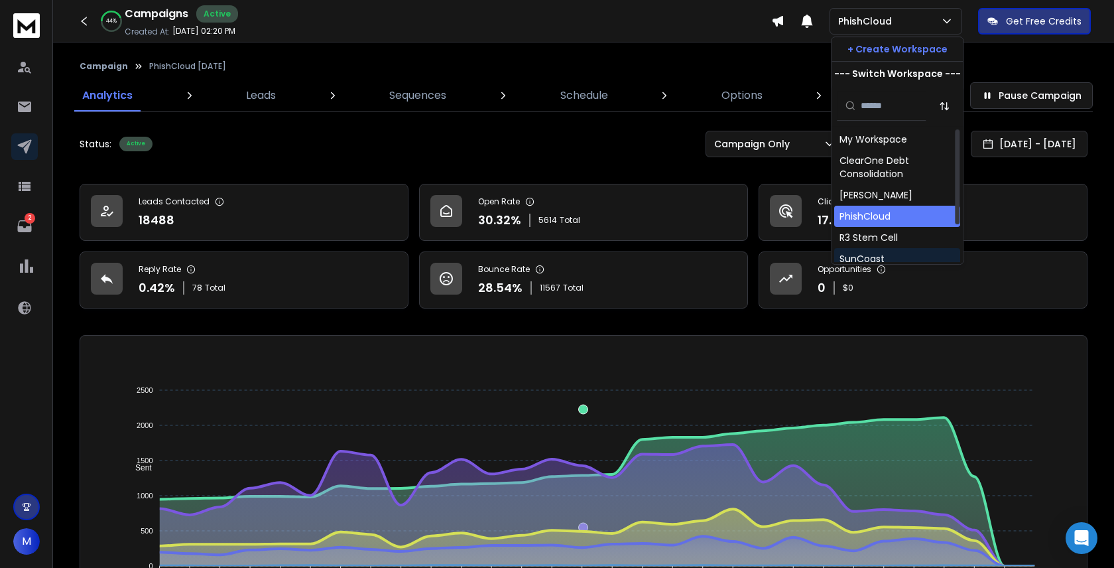
click at [876, 253] on div "SunCoast" at bounding box center [862, 258] width 45 height 13
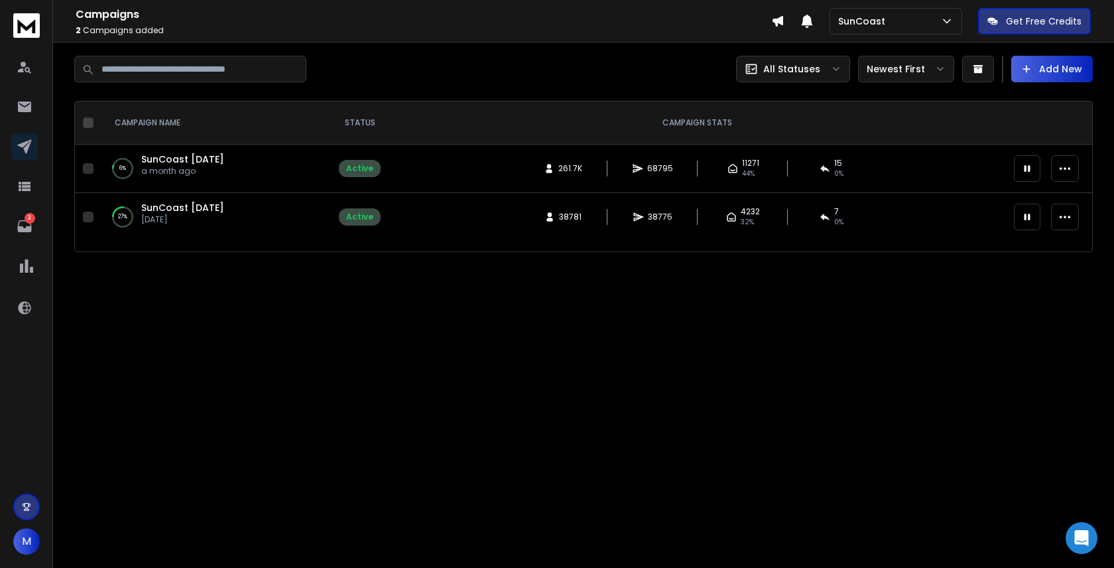
click at [193, 208] on span "SunCoast [DATE]" at bounding box center [182, 207] width 83 height 13
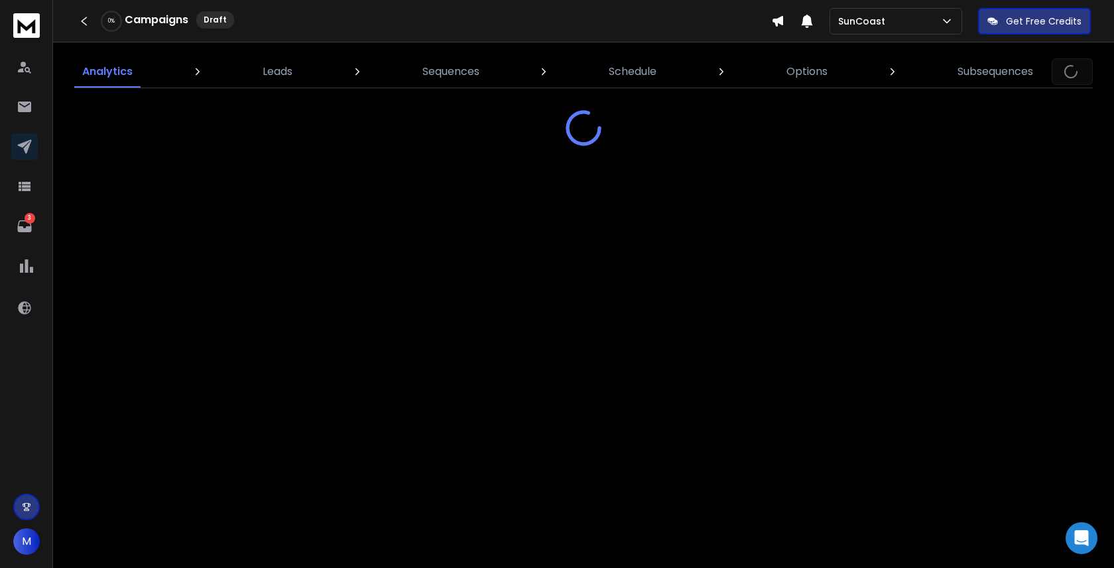
click at [814, 72] on p "Options" at bounding box center [807, 72] width 41 height 16
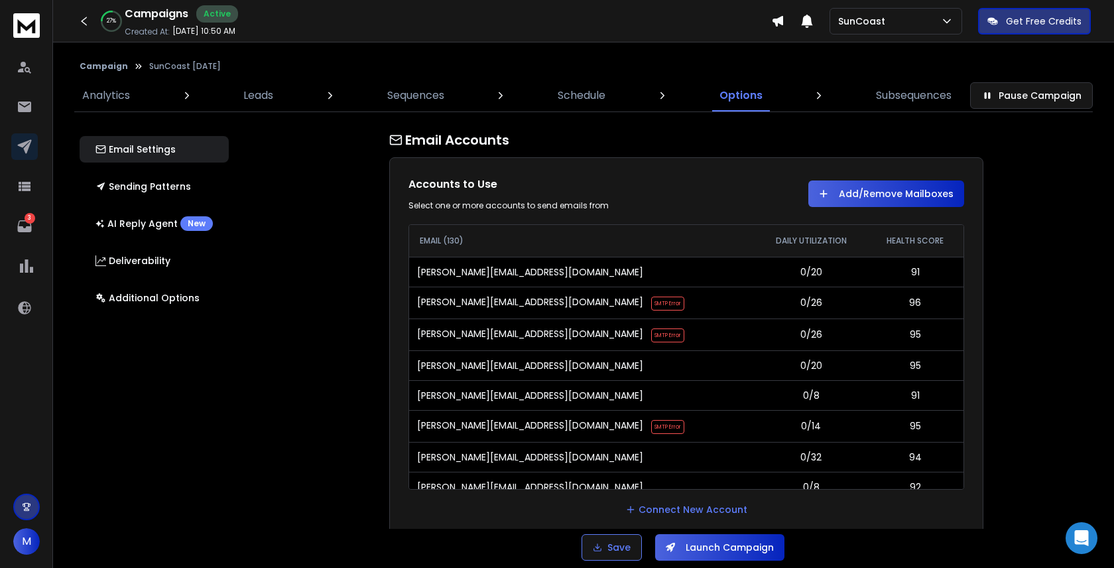
click at [764, 551] on button "Launch Campaign" at bounding box center [719, 547] width 129 height 27
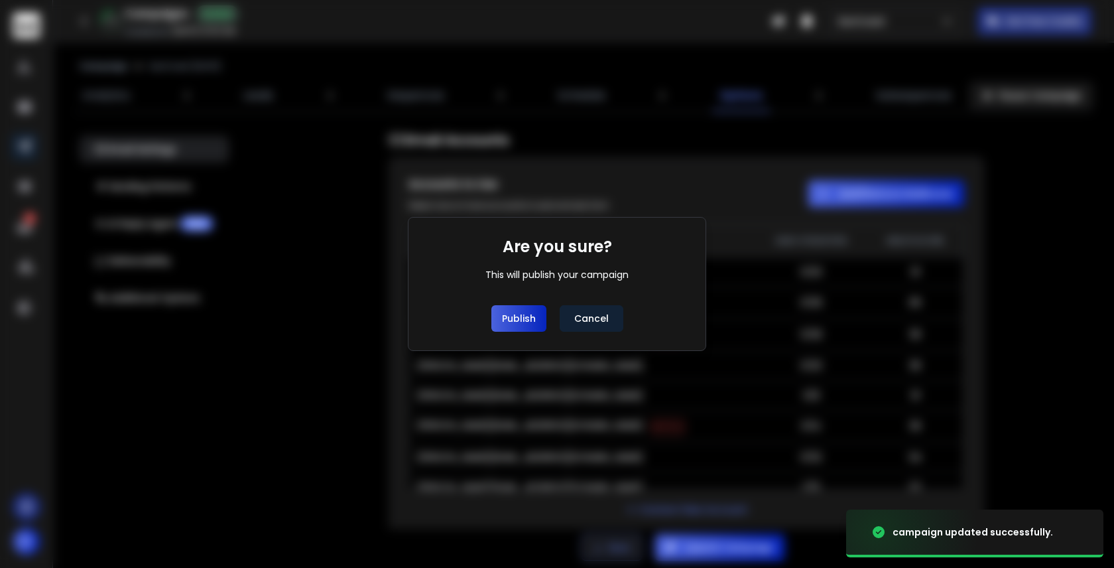
click at [525, 324] on button "Publish" at bounding box center [519, 318] width 55 height 27
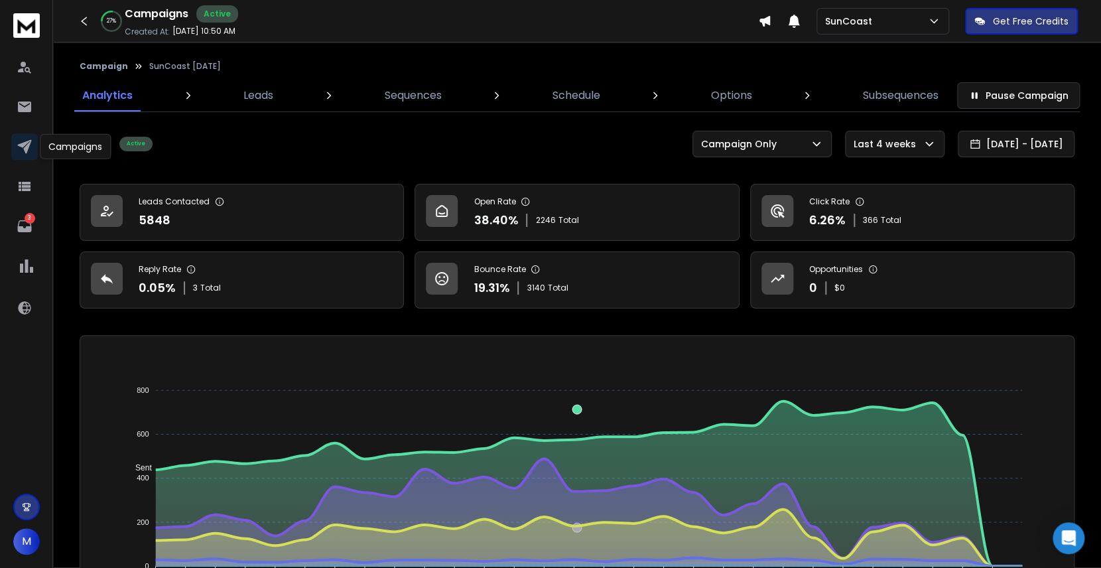
click at [23, 151] on icon at bounding box center [25, 147] width 16 height 16
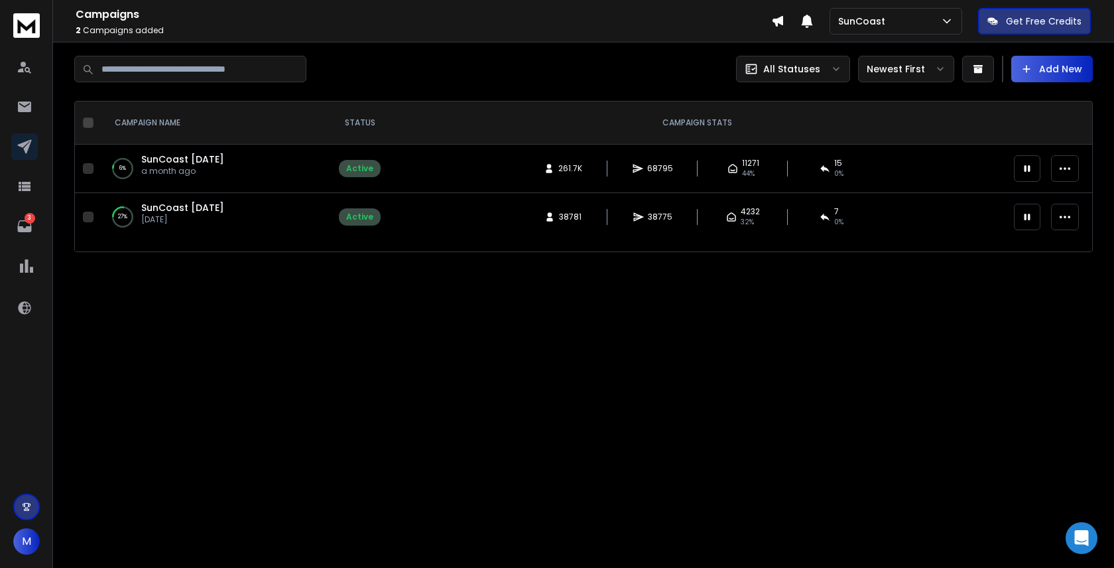
click at [202, 161] on span "SunCoast [DATE]" at bounding box center [182, 159] width 83 height 13
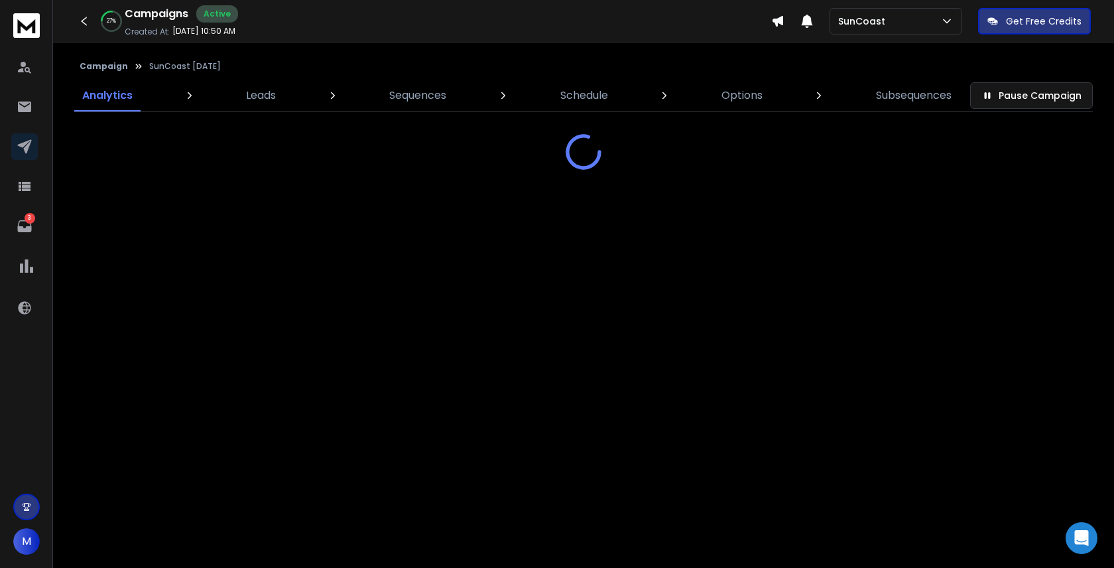
click at [746, 101] on p "Options" at bounding box center [742, 96] width 41 height 16
select select "**********"
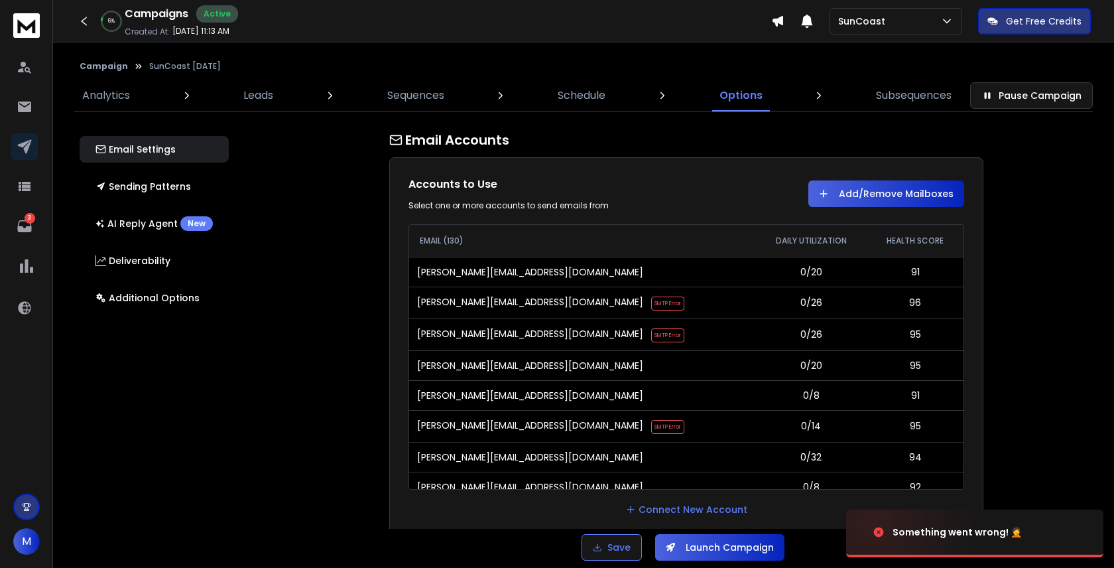
click at [743, 550] on button "Launch Campaign" at bounding box center [719, 547] width 129 height 27
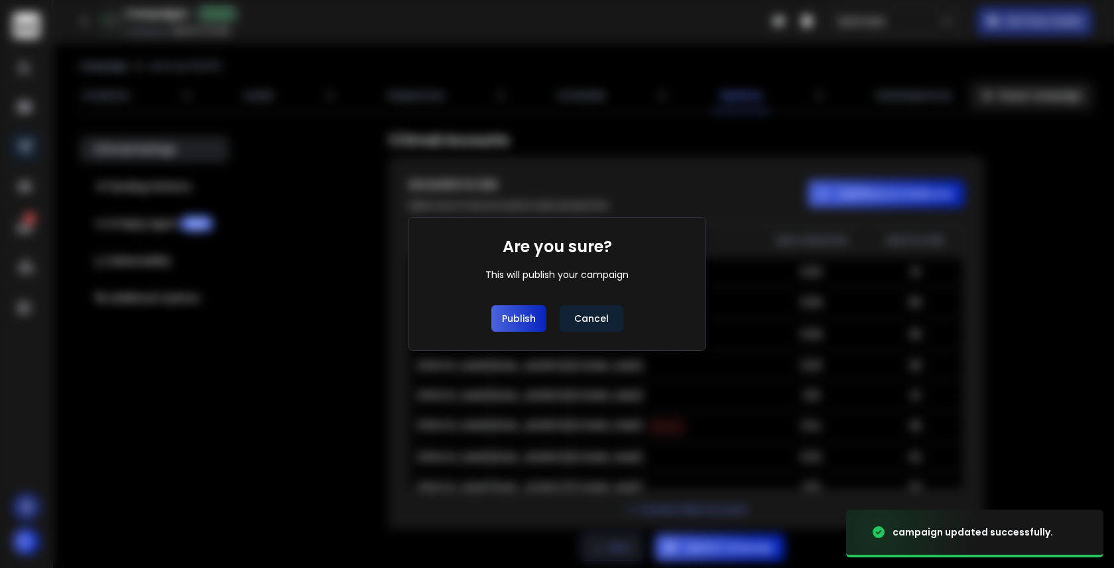
click at [513, 314] on button "Publish" at bounding box center [519, 318] width 55 height 27
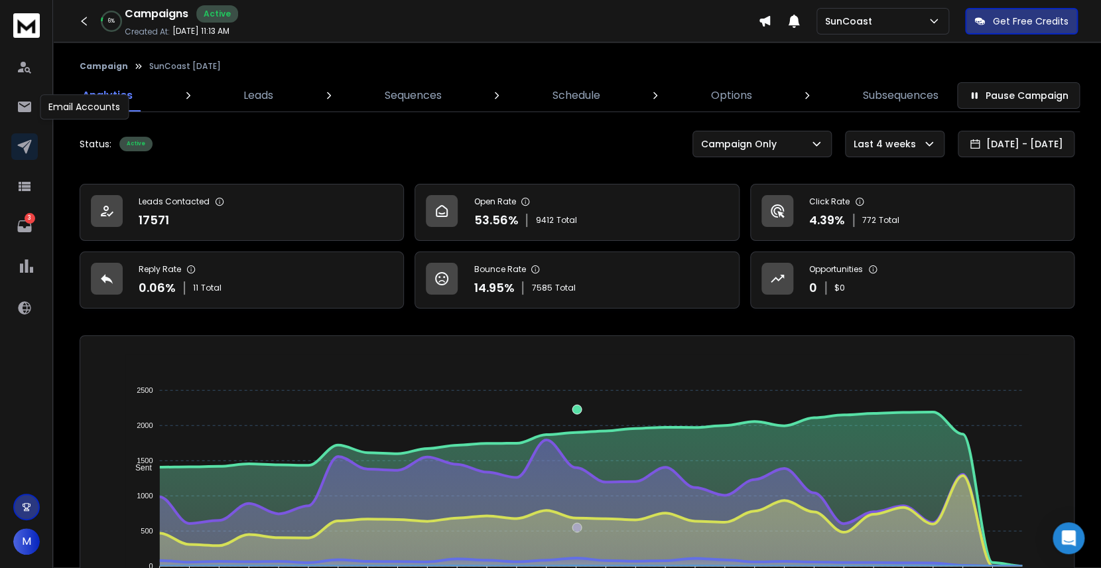
click at [27, 111] on icon at bounding box center [24, 106] width 13 height 11
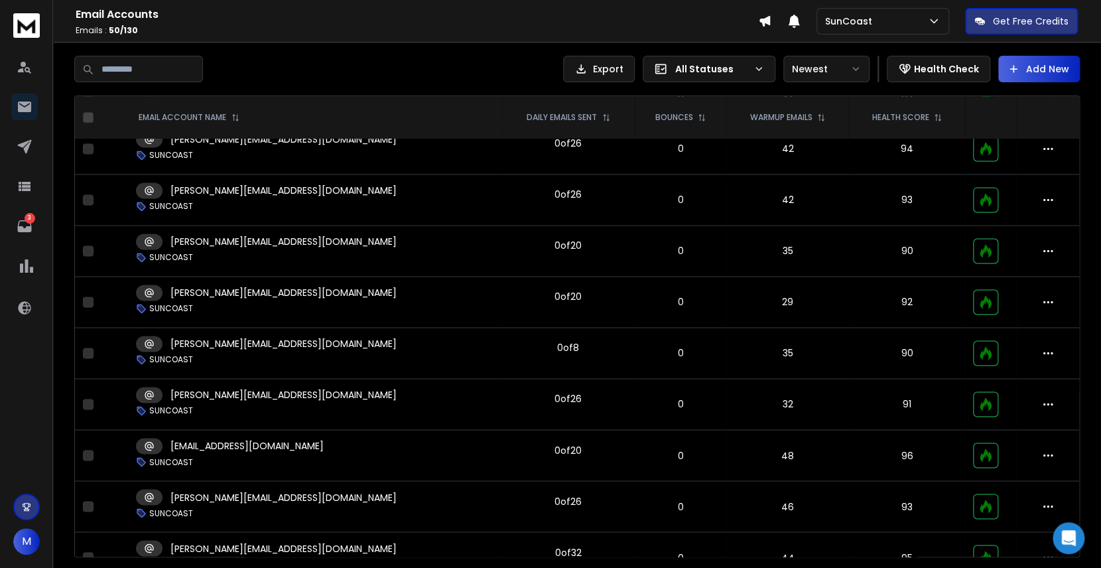
scroll to position [1327, 0]
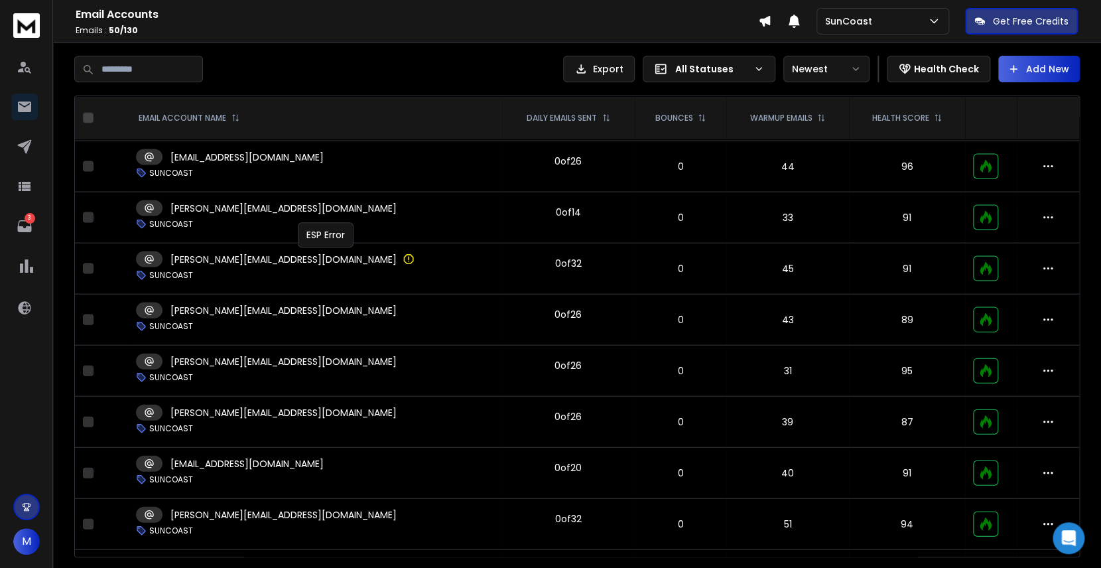
click at [402, 260] on icon at bounding box center [408, 258] width 13 height 13
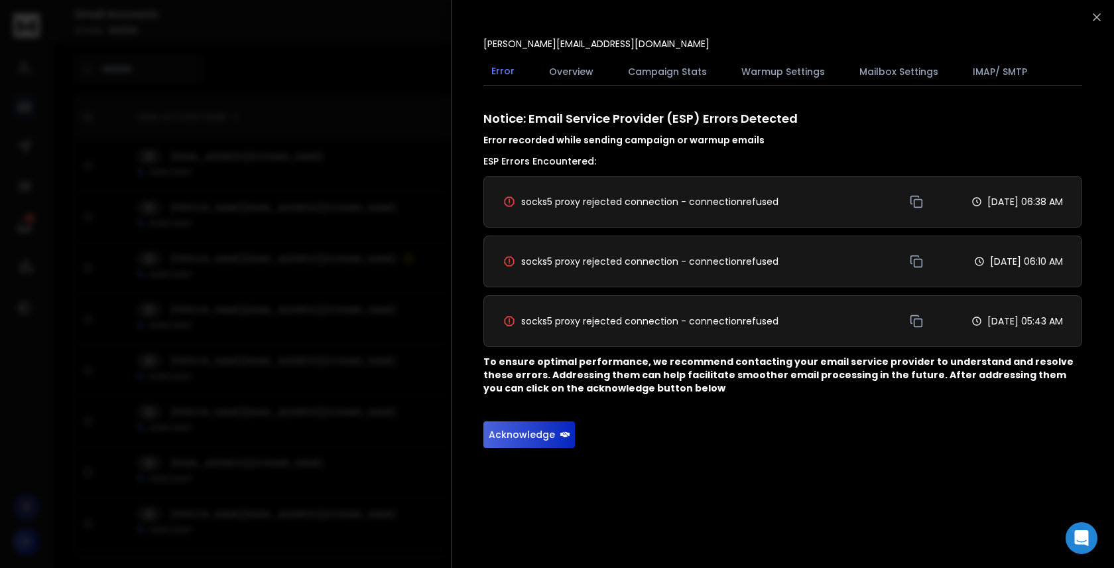
click at [538, 438] on button "Acknowledge" at bounding box center [530, 434] width 92 height 27
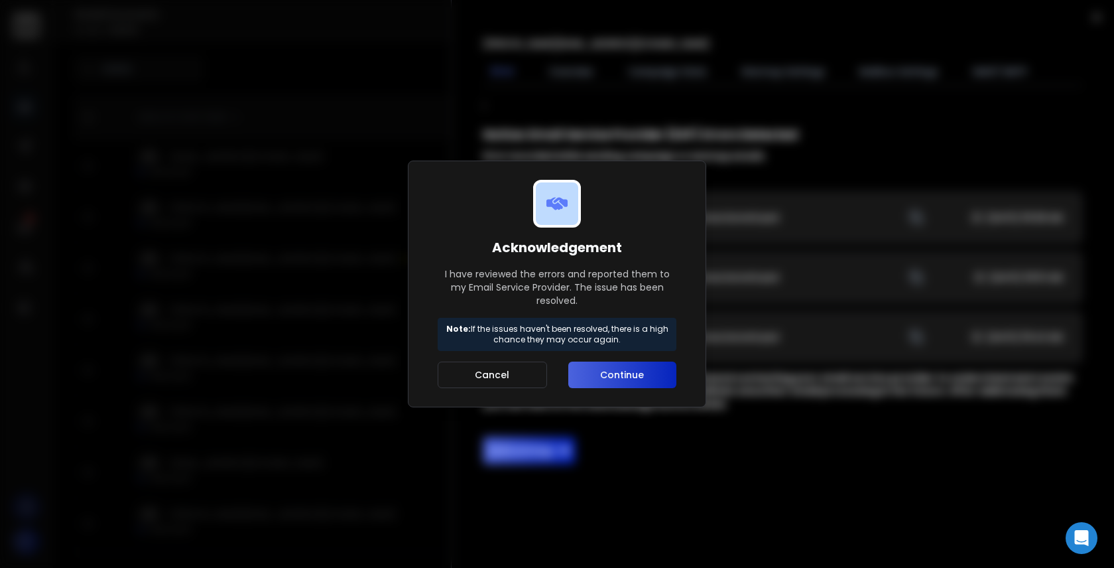
click at [610, 375] on button "Continue" at bounding box center [622, 375] width 108 height 27
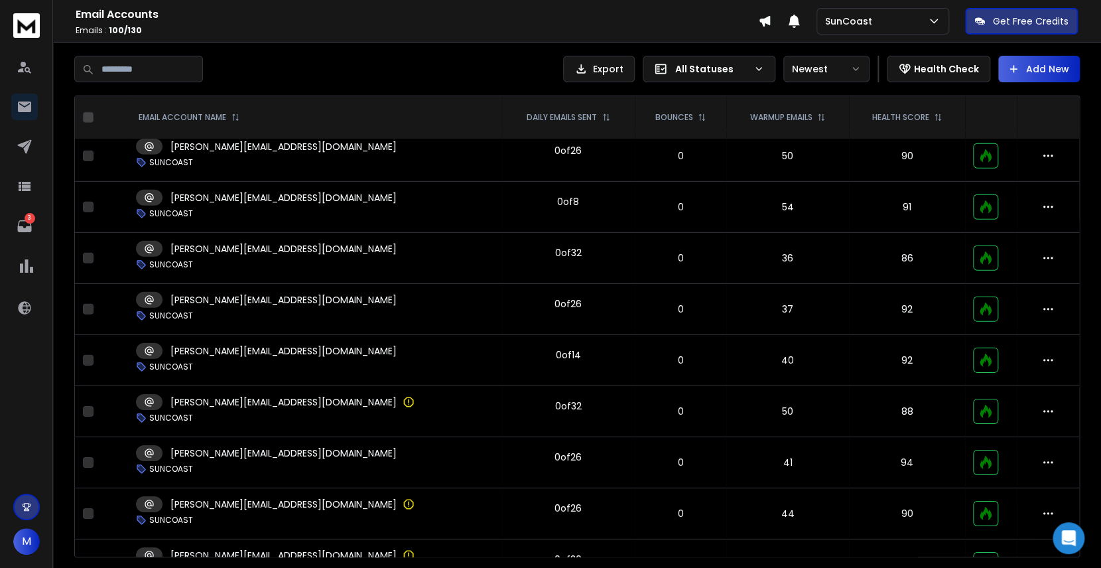
scroll to position [1987, 0]
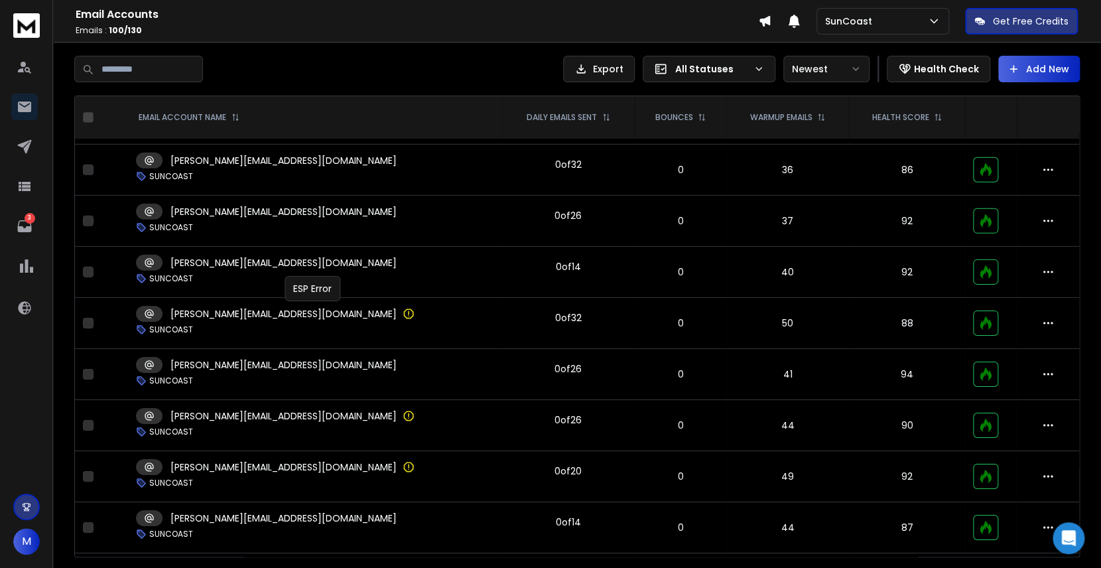
click at [402, 312] on icon at bounding box center [408, 313] width 13 height 13
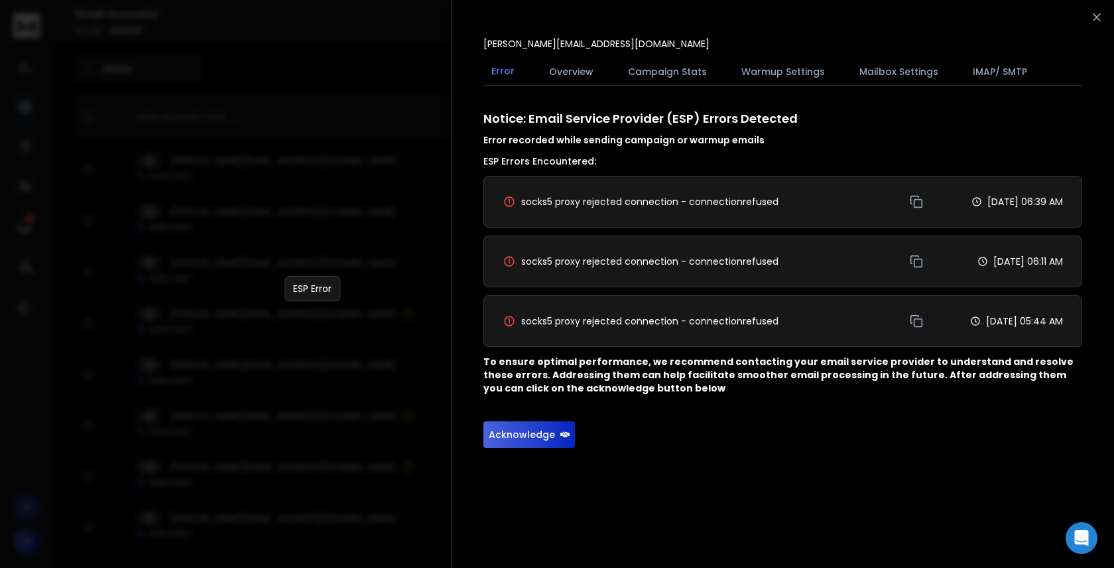
click at [516, 439] on button "Acknowledge" at bounding box center [530, 434] width 92 height 27
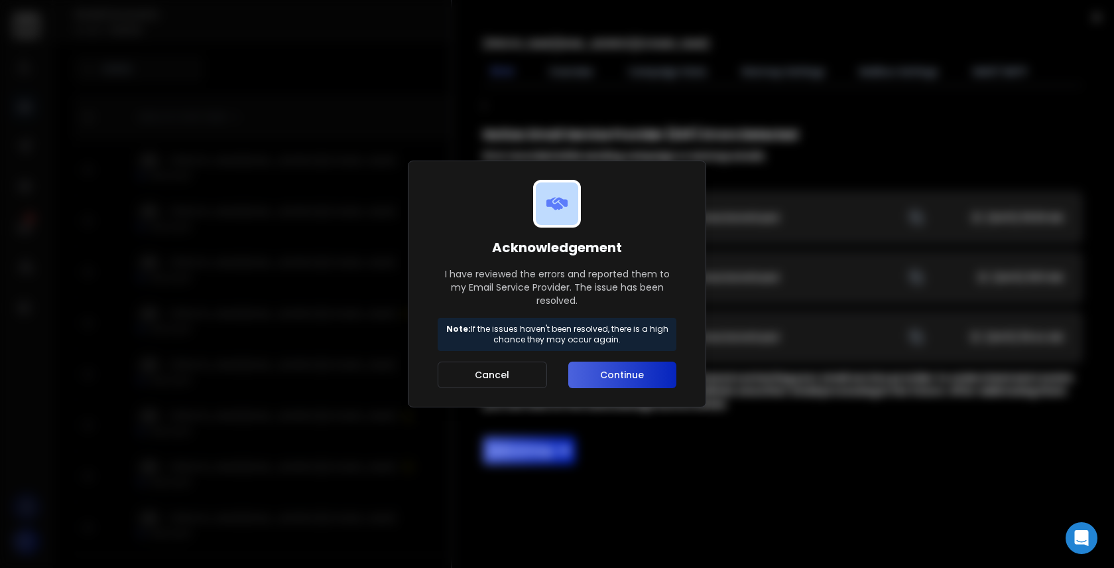
click at [631, 372] on button "Continue" at bounding box center [622, 375] width 108 height 27
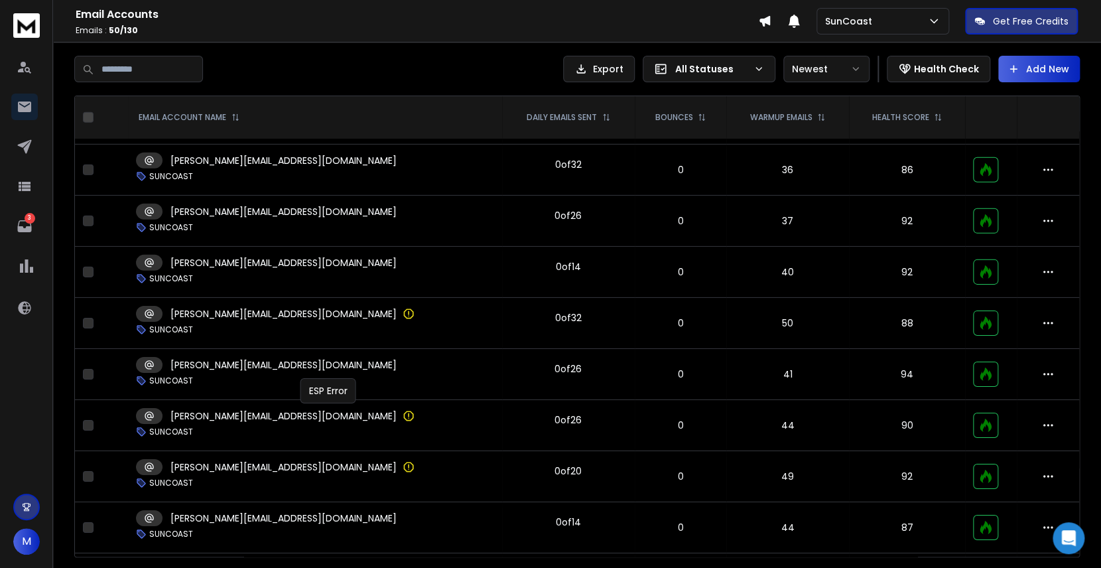
click at [404, 414] on icon at bounding box center [409, 416] width 10 height 10
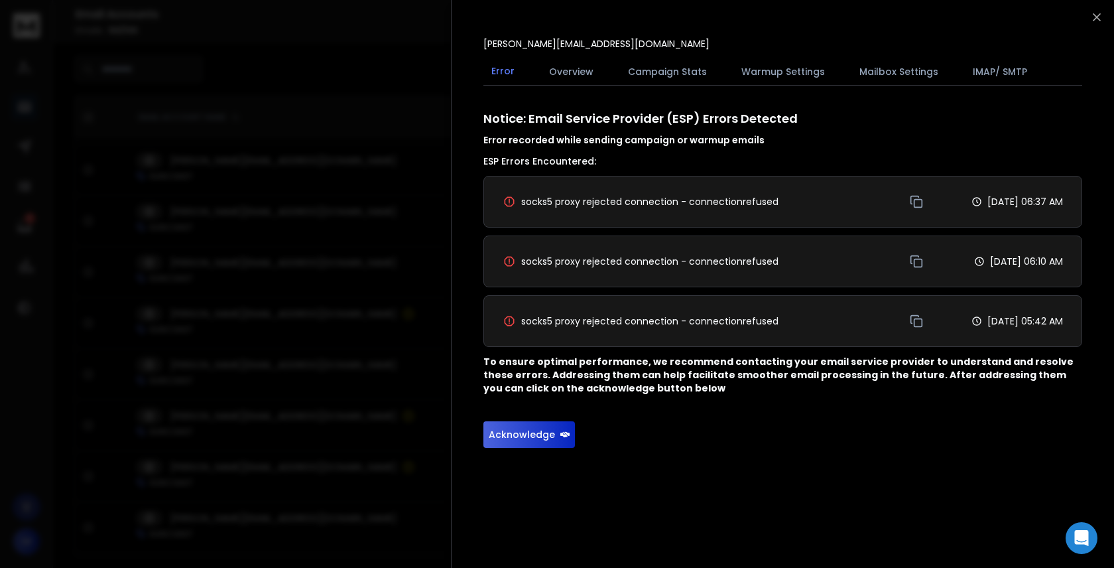
click at [531, 438] on button "Acknowledge" at bounding box center [530, 434] width 92 height 27
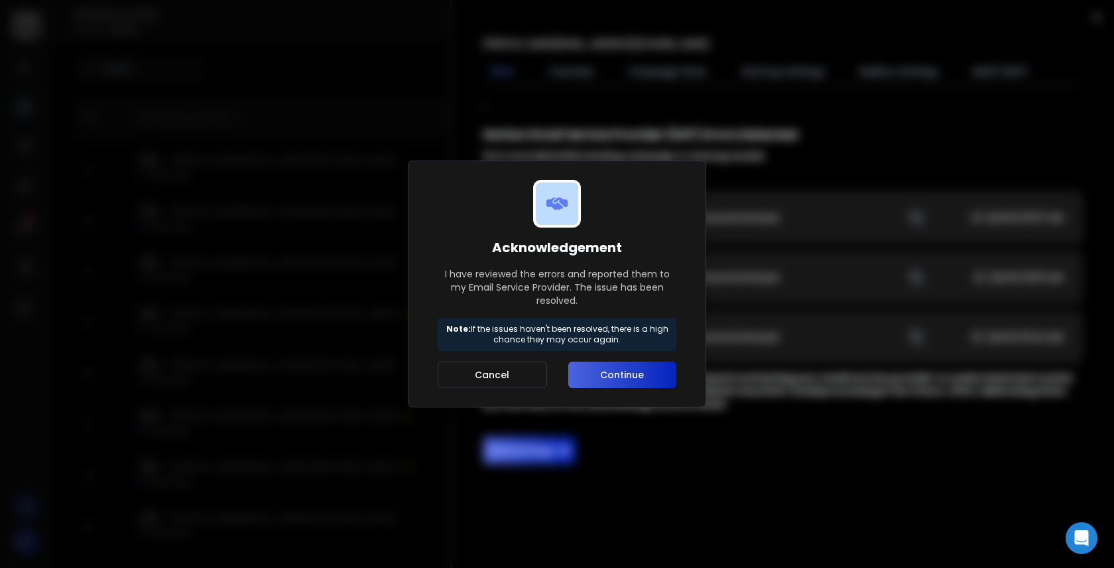
click at [598, 367] on button "Continue" at bounding box center [622, 375] width 108 height 27
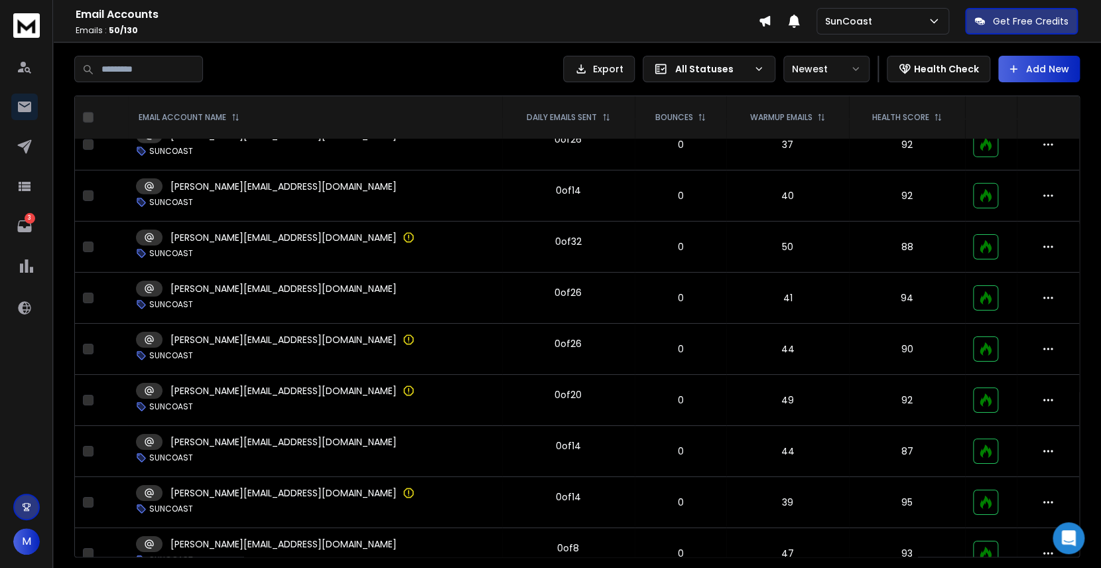
scroll to position [2075, 0]
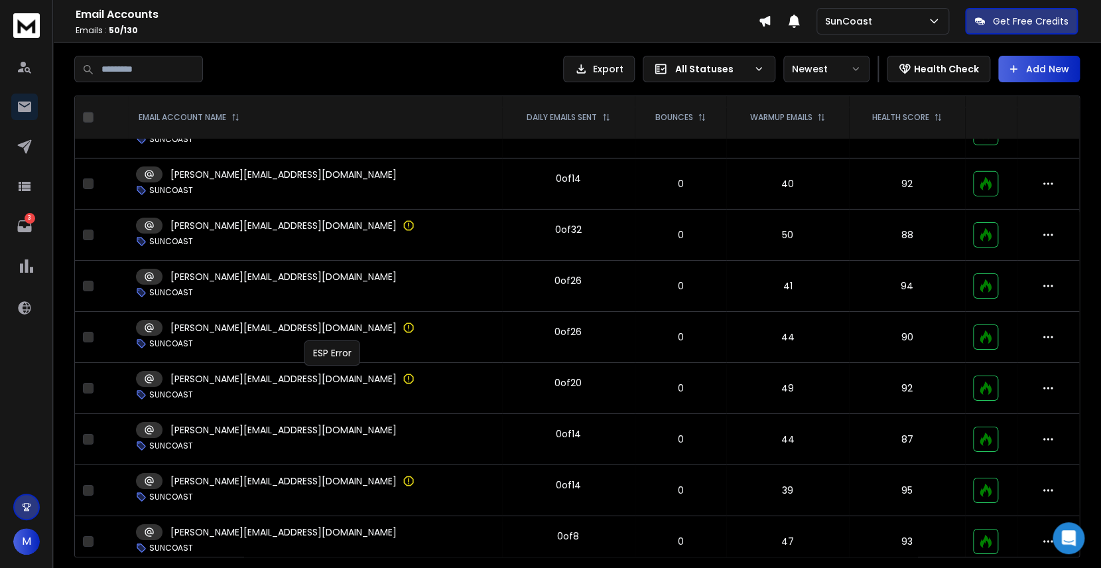
click at [402, 374] on icon at bounding box center [408, 378] width 13 height 13
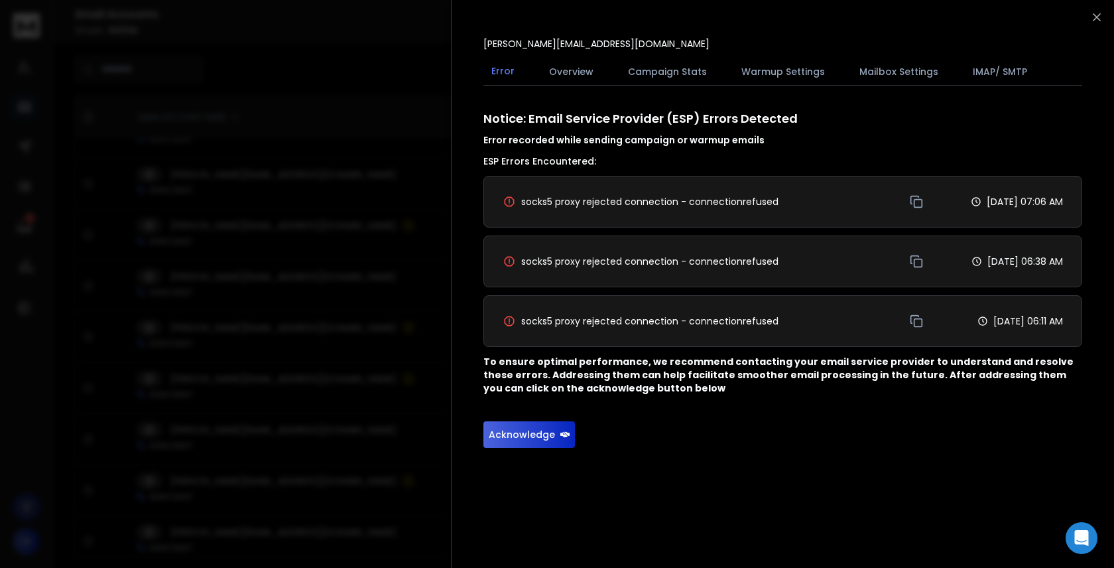
click at [539, 434] on button "Acknowledge" at bounding box center [530, 434] width 92 height 27
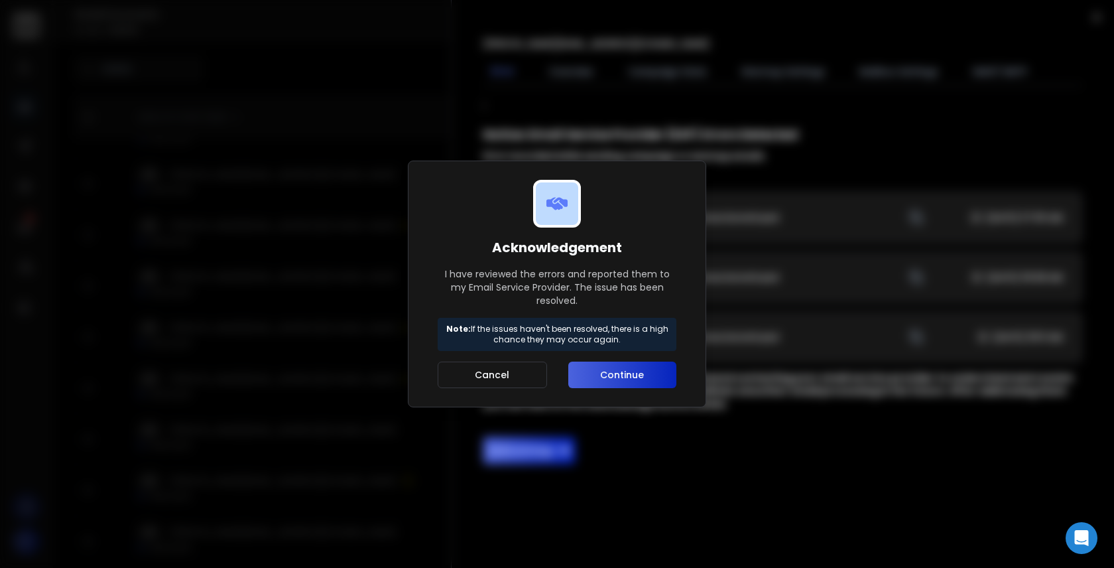
click at [643, 375] on button "Continue" at bounding box center [622, 375] width 108 height 27
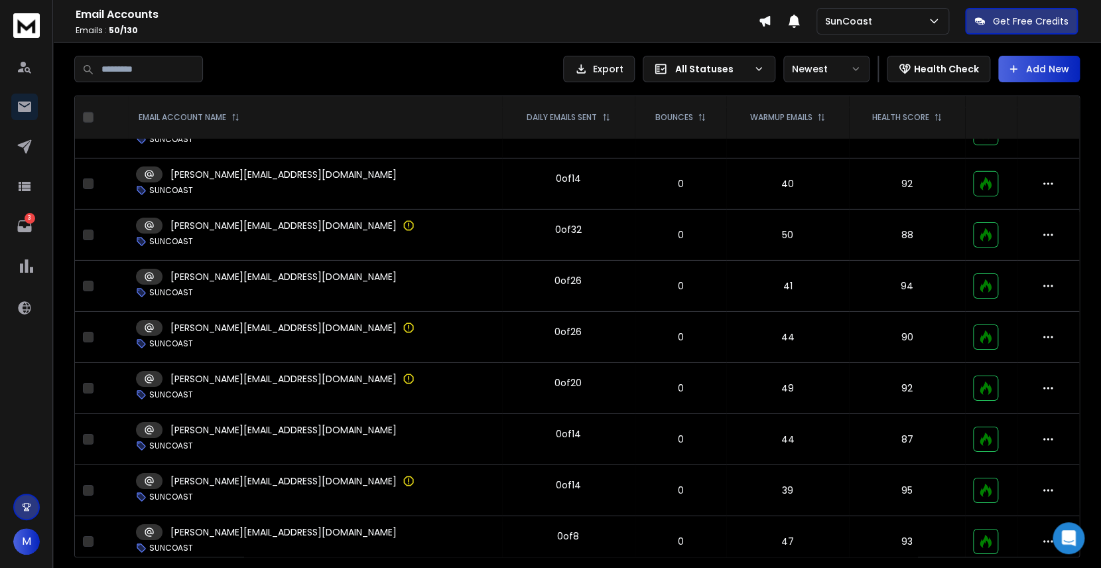
scroll to position [2164, 0]
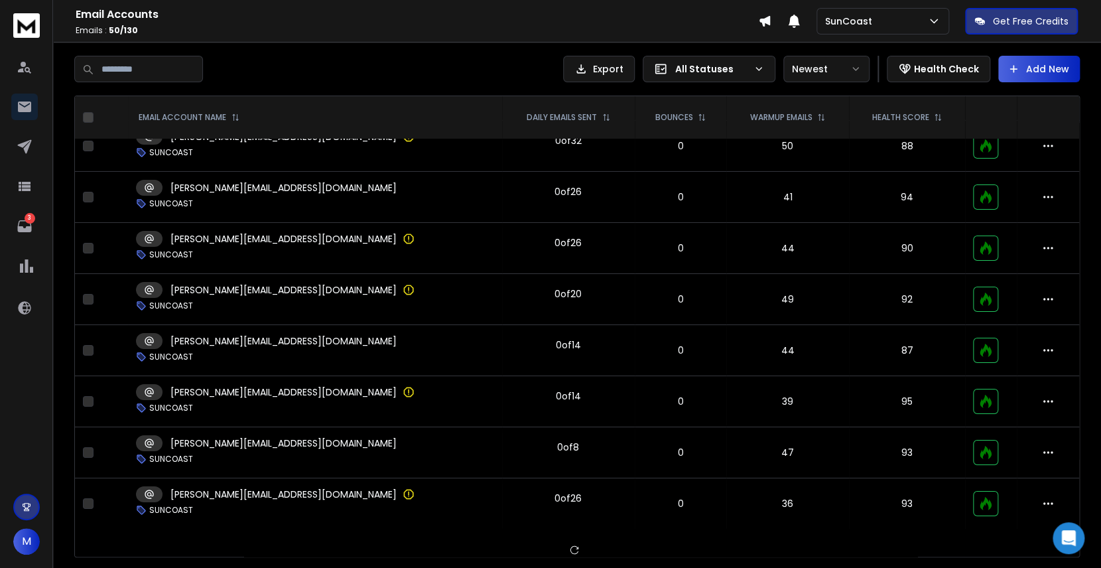
click at [402, 389] on icon at bounding box center [408, 391] width 13 height 13
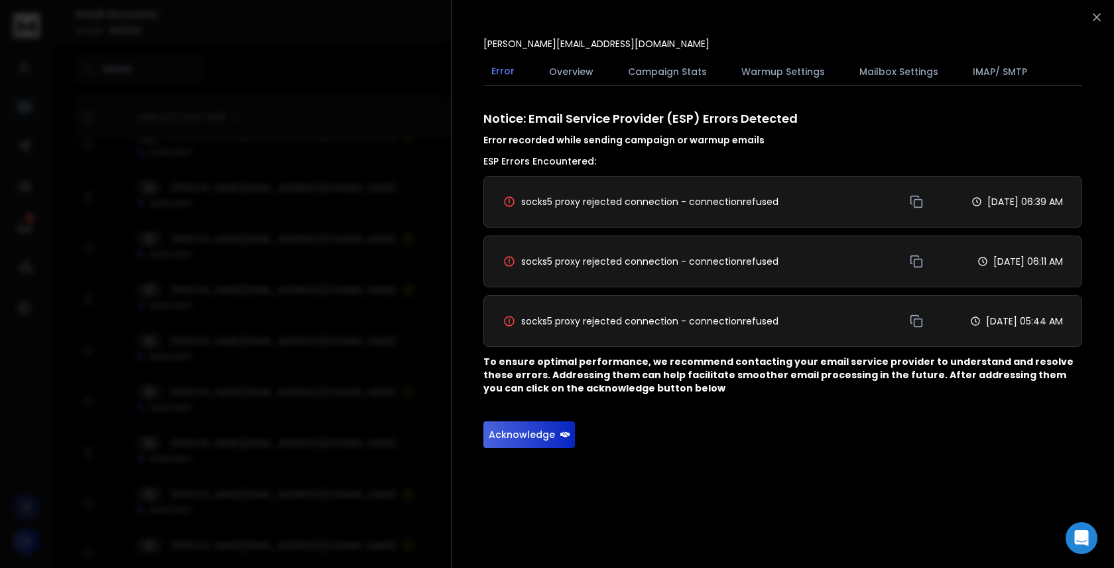
click at [535, 430] on button "Acknowledge" at bounding box center [530, 434] width 92 height 27
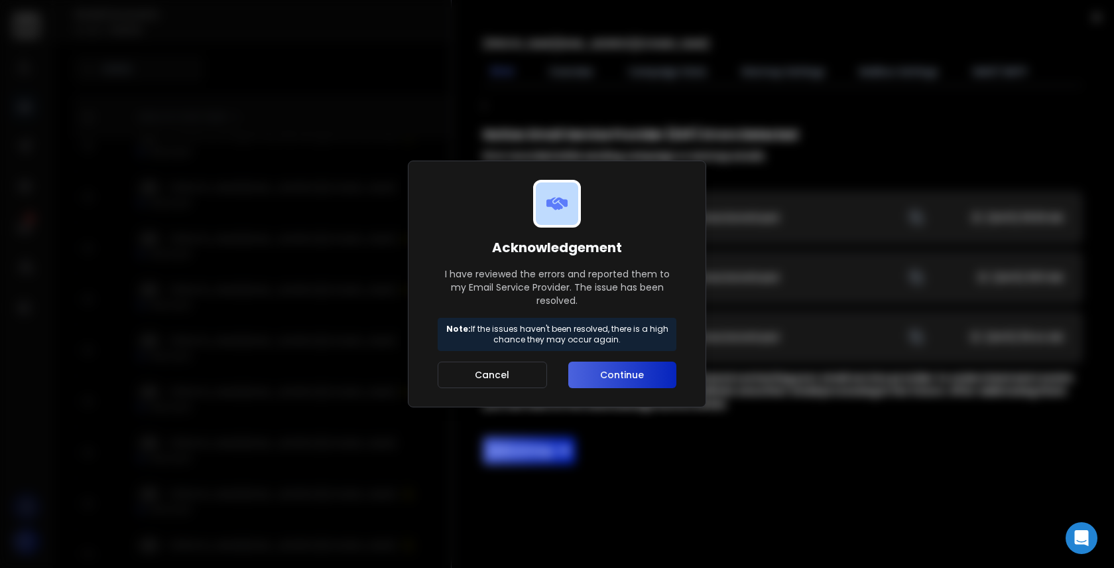
click at [630, 376] on button "Continue" at bounding box center [622, 375] width 108 height 27
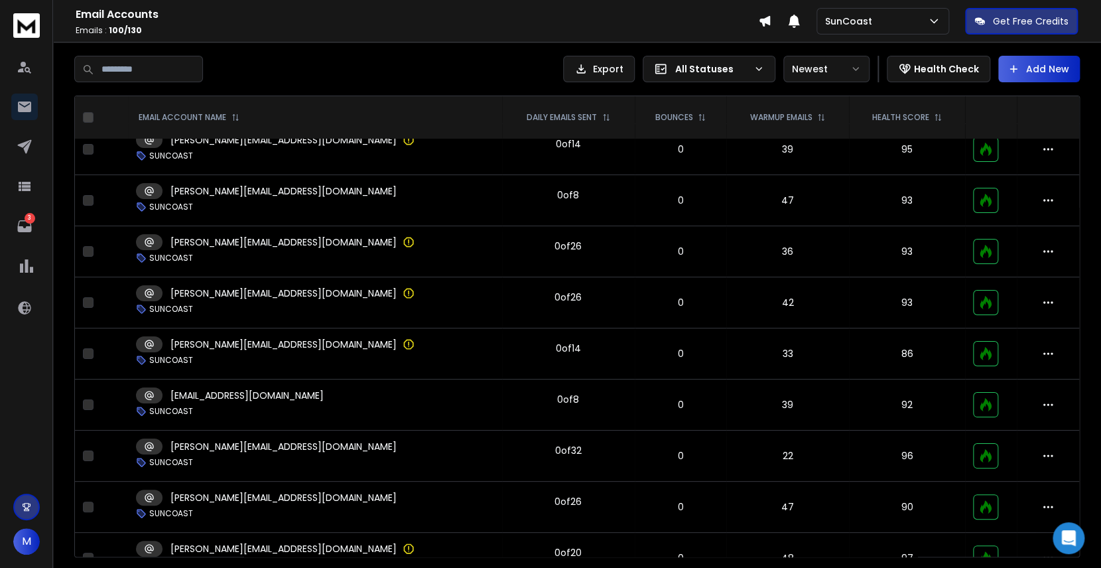
scroll to position [2429, 0]
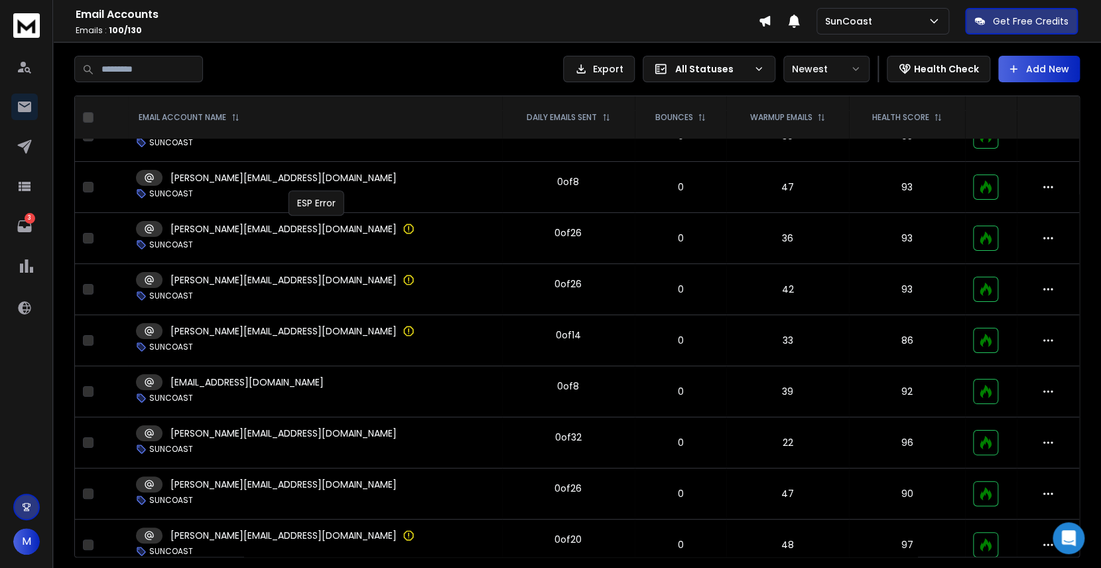
click at [402, 226] on icon at bounding box center [408, 228] width 13 height 13
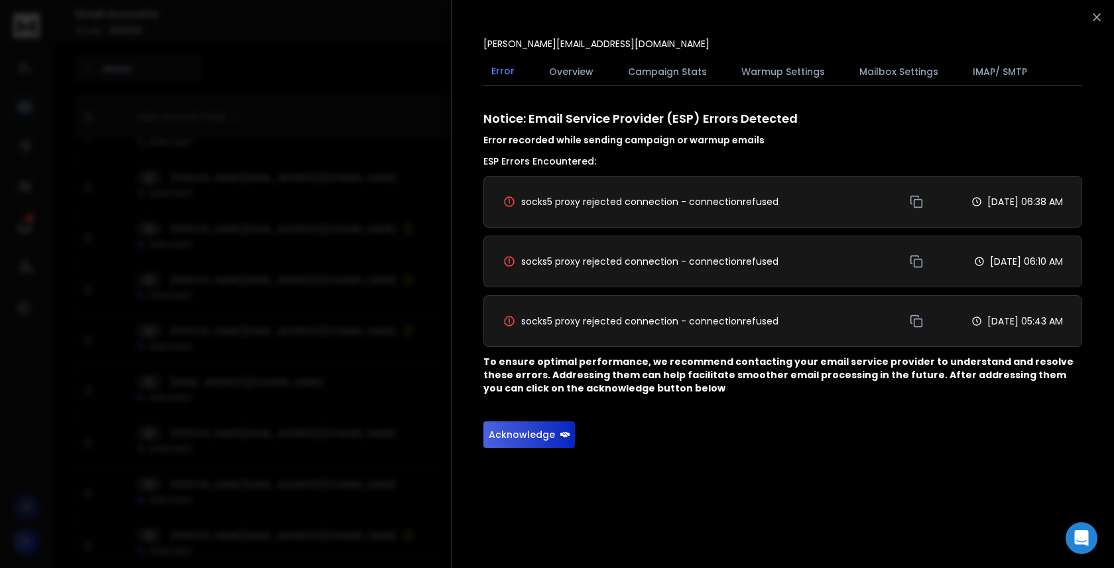
click at [525, 436] on button "Acknowledge" at bounding box center [530, 434] width 92 height 27
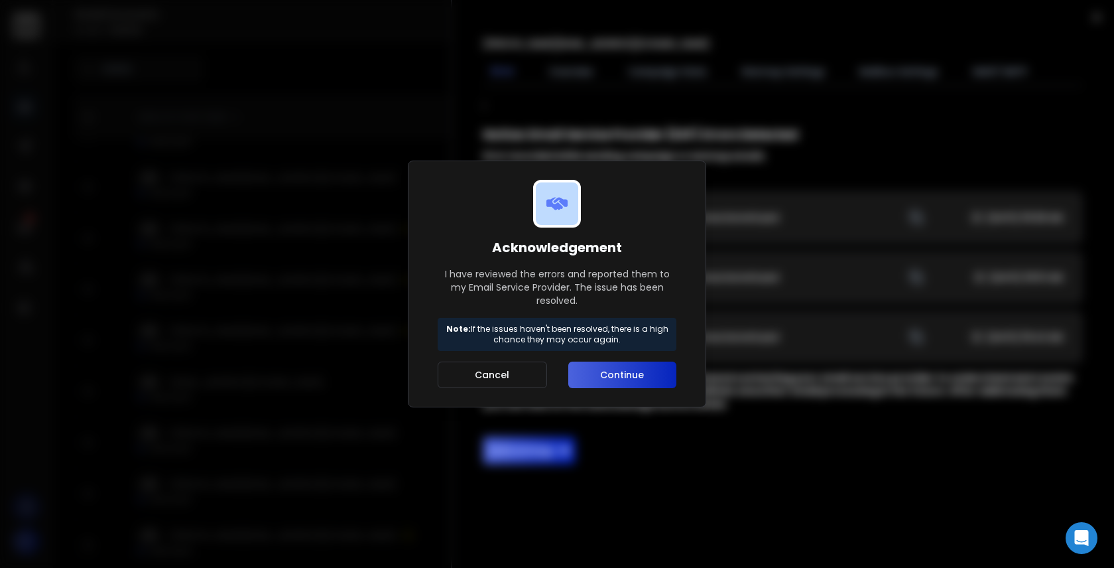
click at [641, 374] on button "Continue" at bounding box center [622, 375] width 108 height 27
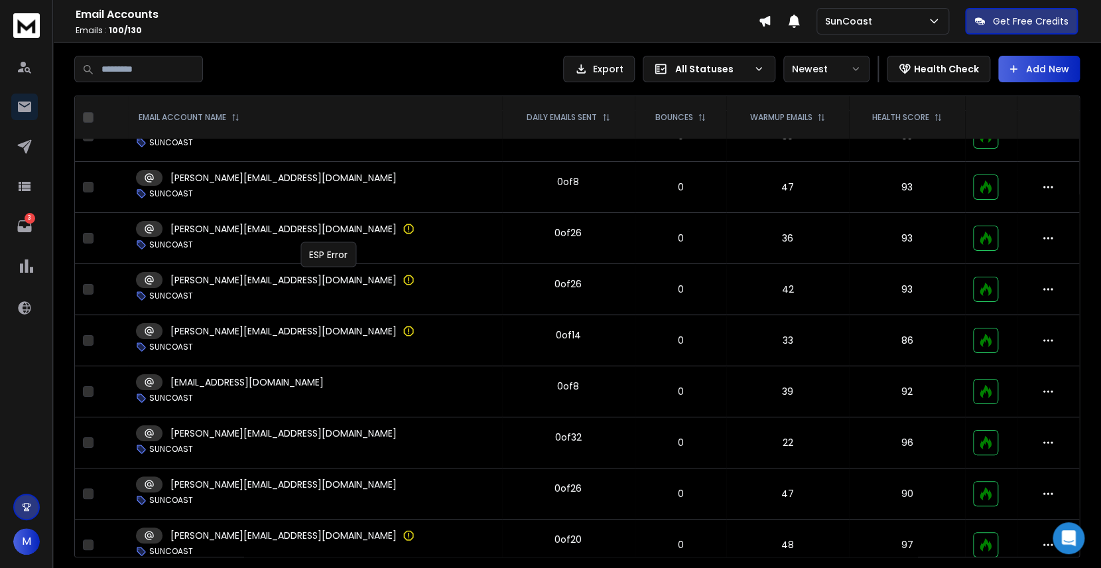
click at [404, 275] on icon at bounding box center [409, 280] width 10 height 10
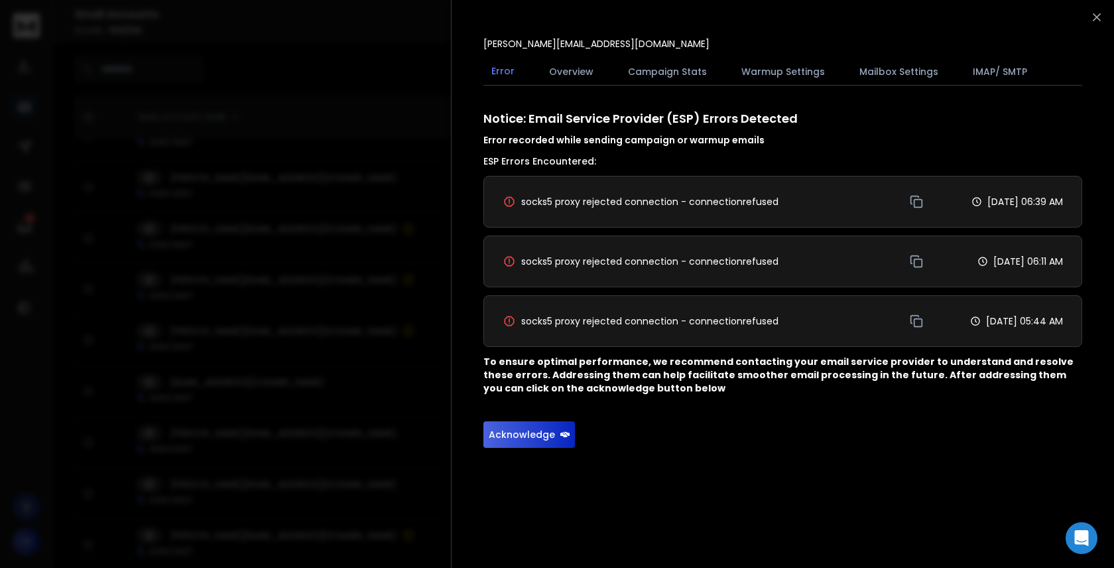
click at [523, 433] on button "Acknowledge" at bounding box center [530, 434] width 92 height 27
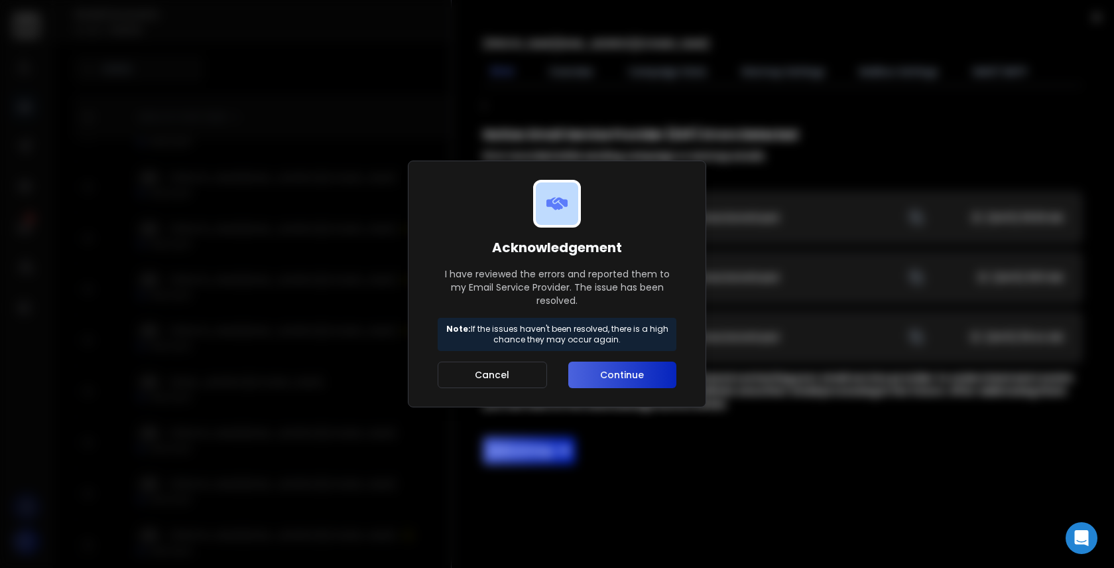
click at [620, 366] on button "Continue" at bounding box center [622, 375] width 108 height 27
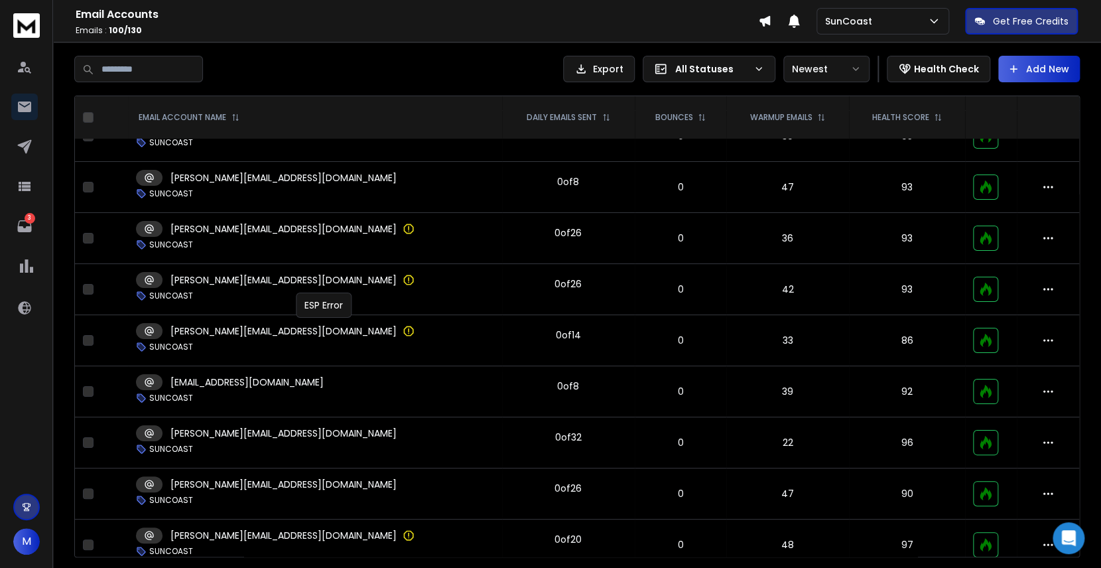
click at [402, 324] on icon at bounding box center [408, 330] width 13 height 13
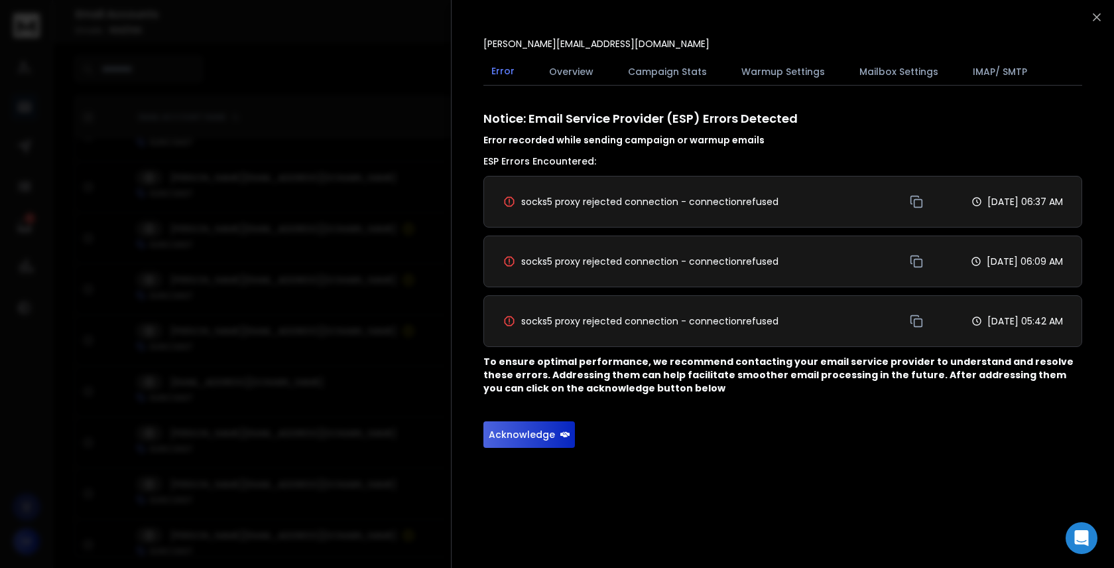
click at [532, 436] on button "Acknowledge" at bounding box center [530, 434] width 92 height 27
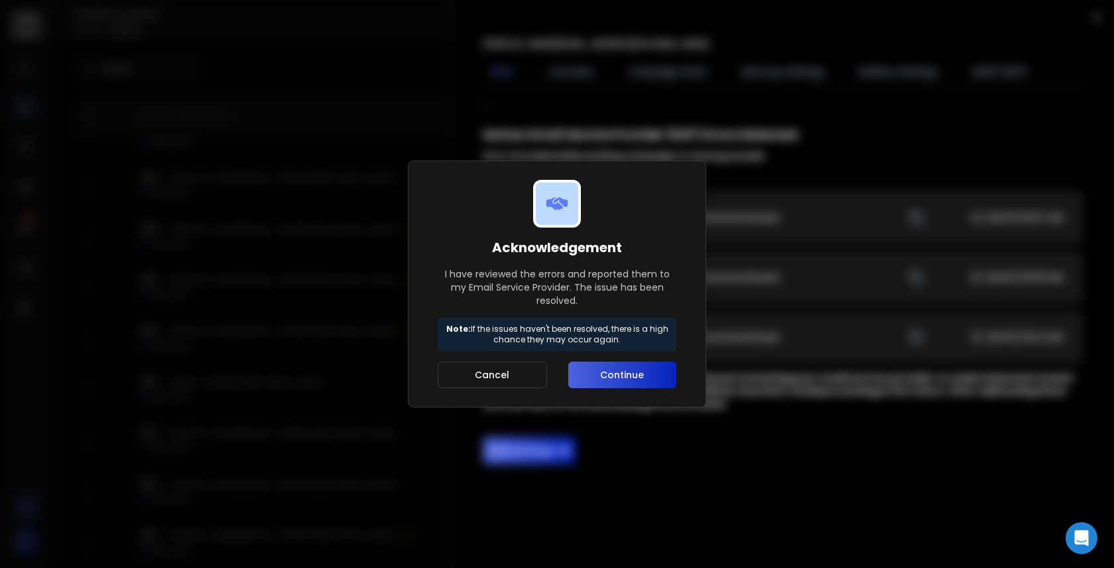
click at [603, 372] on button "Continue" at bounding box center [622, 375] width 108 height 27
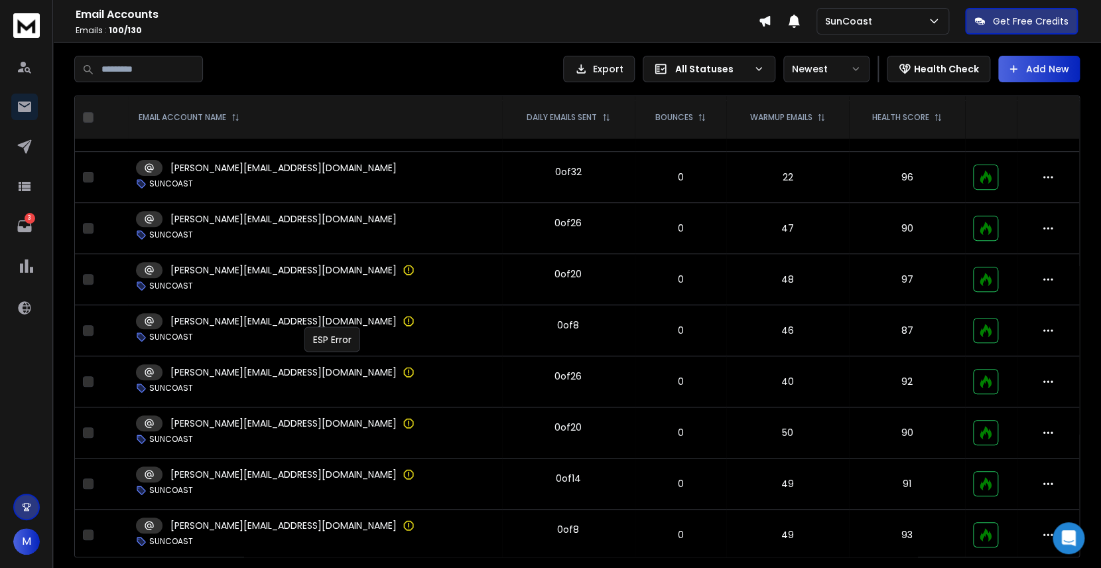
scroll to position [2783, 0]
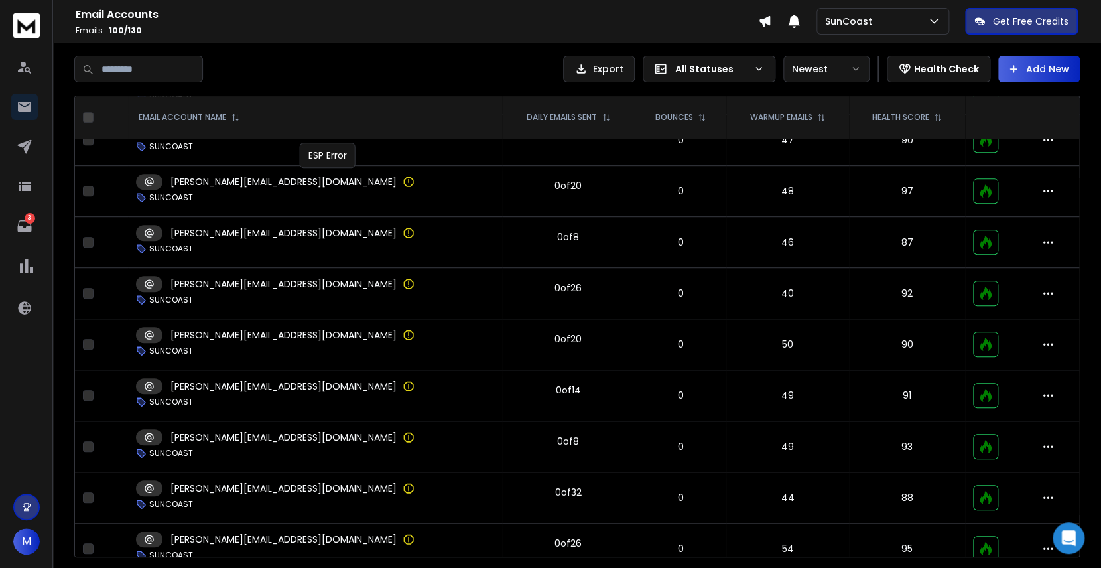
click at [402, 176] on icon at bounding box center [408, 181] width 13 height 13
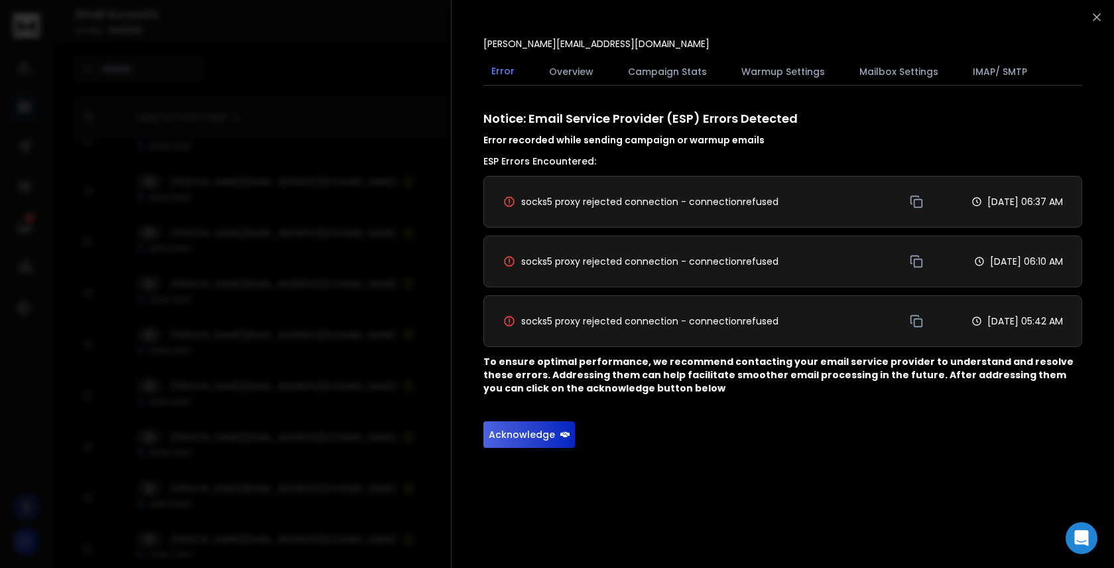
click at [515, 436] on button "Acknowledge" at bounding box center [530, 434] width 92 height 27
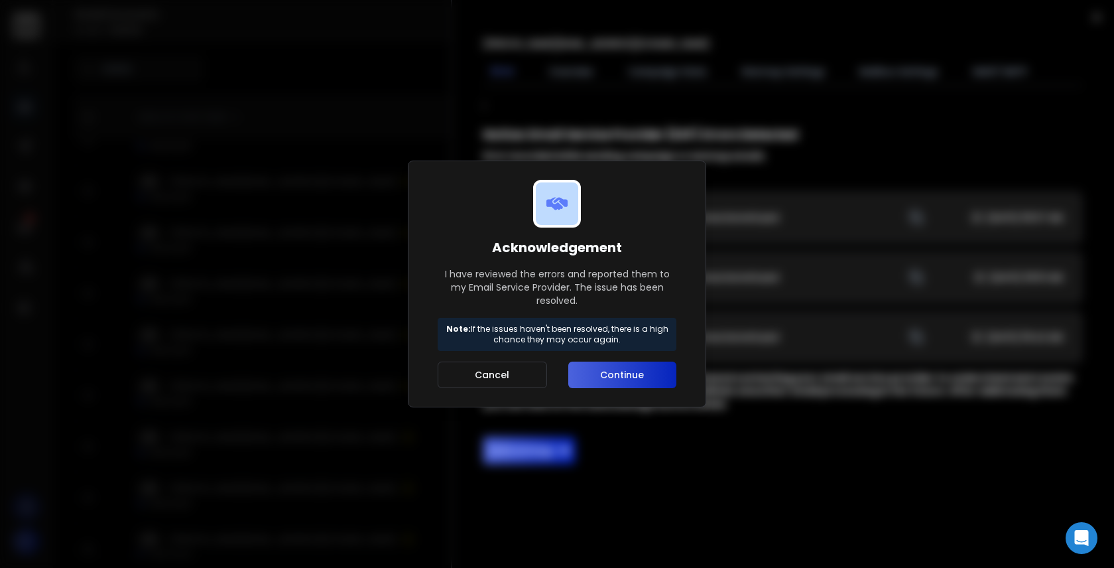
click at [594, 373] on button "Continue" at bounding box center [622, 375] width 108 height 27
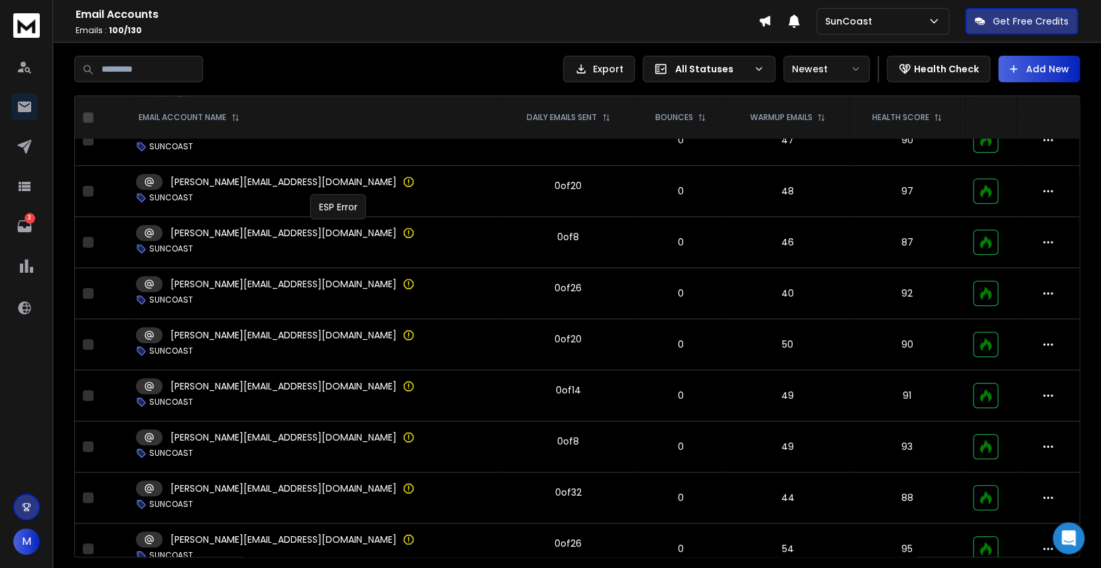
click at [402, 230] on icon at bounding box center [408, 232] width 13 height 13
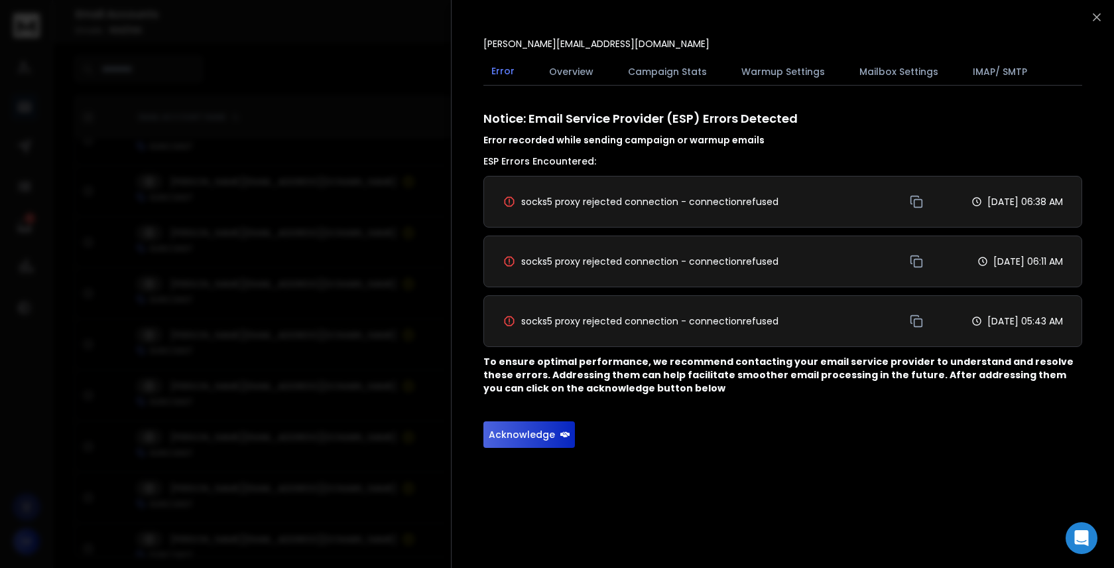
click at [539, 429] on button "Acknowledge" at bounding box center [530, 434] width 92 height 27
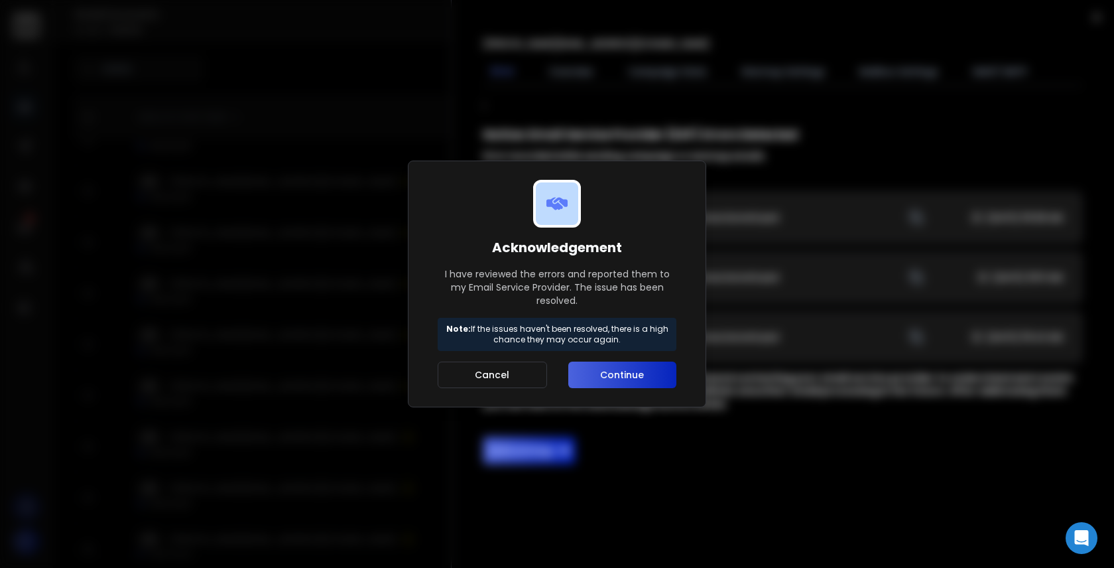
click at [642, 374] on button "Continue" at bounding box center [622, 375] width 108 height 27
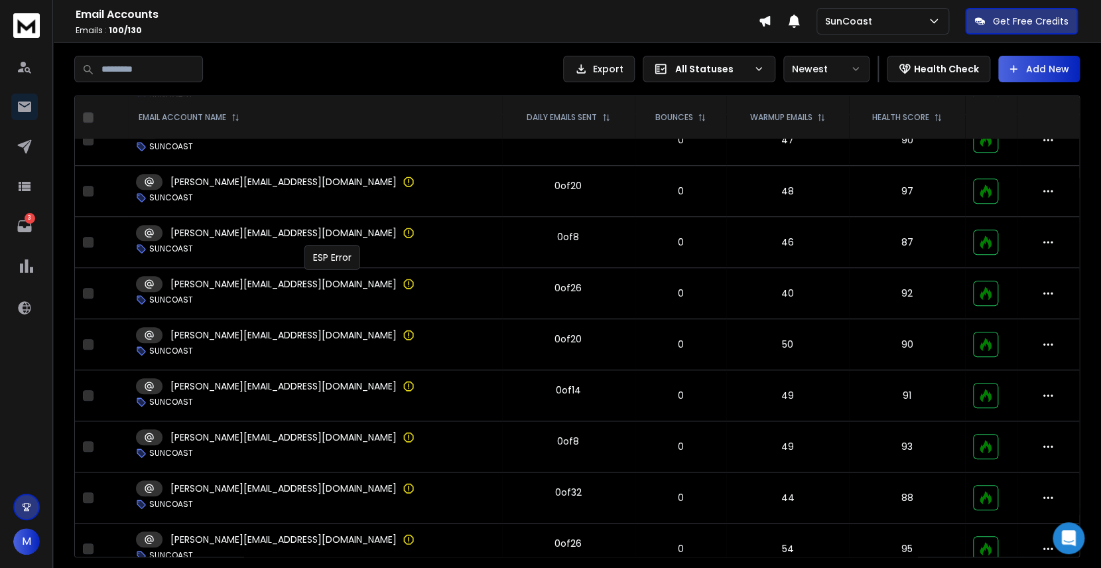
click at [402, 279] on icon at bounding box center [408, 283] width 13 height 13
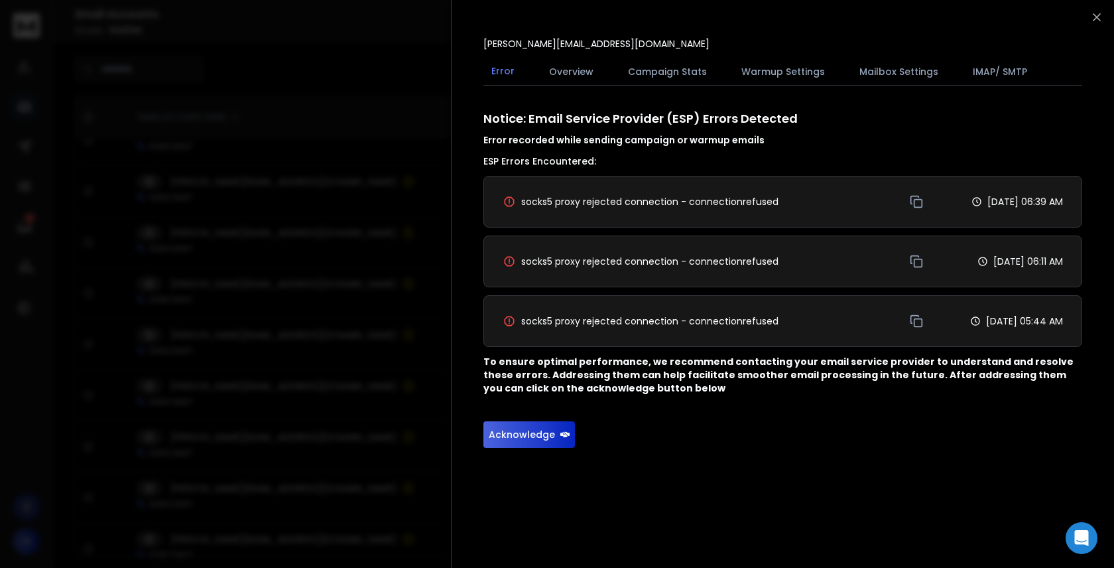
click at [537, 431] on button "Acknowledge" at bounding box center [530, 434] width 92 height 27
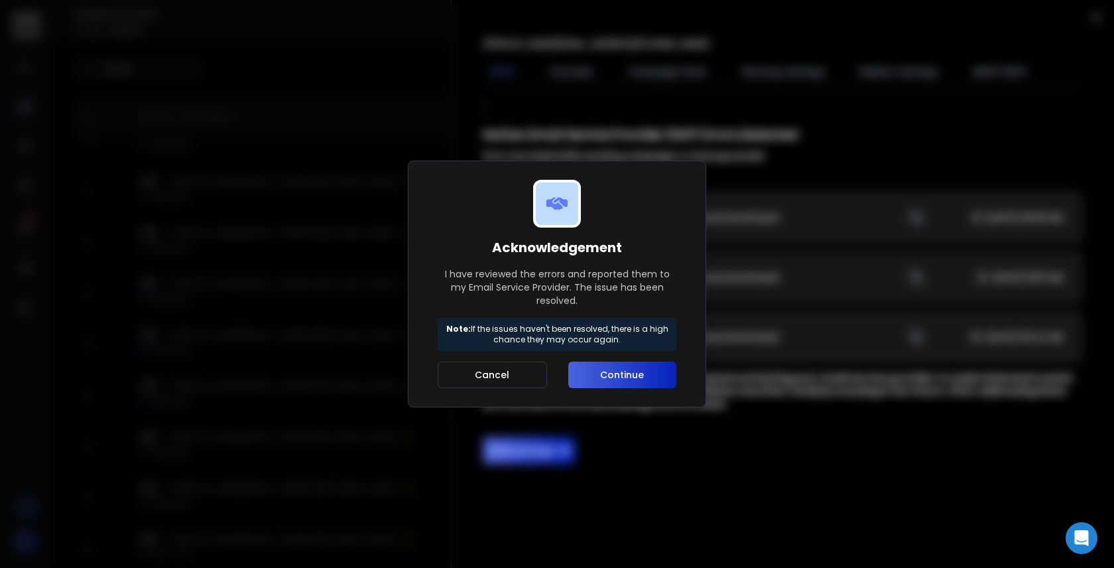
click at [600, 379] on button "Continue" at bounding box center [622, 375] width 108 height 27
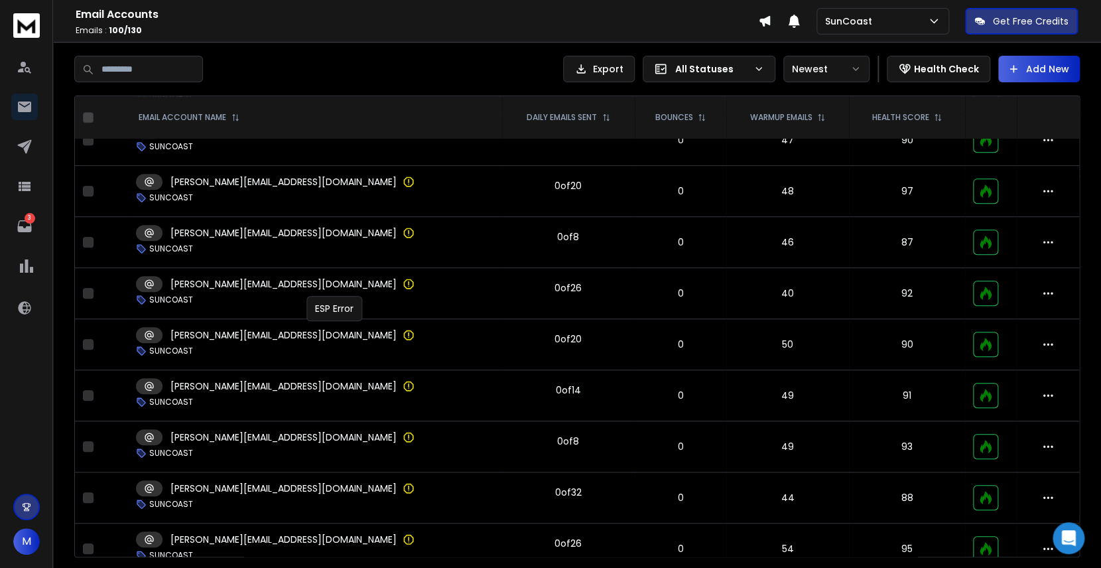
click at [404, 330] on icon at bounding box center [409, 335] width 10 height 10
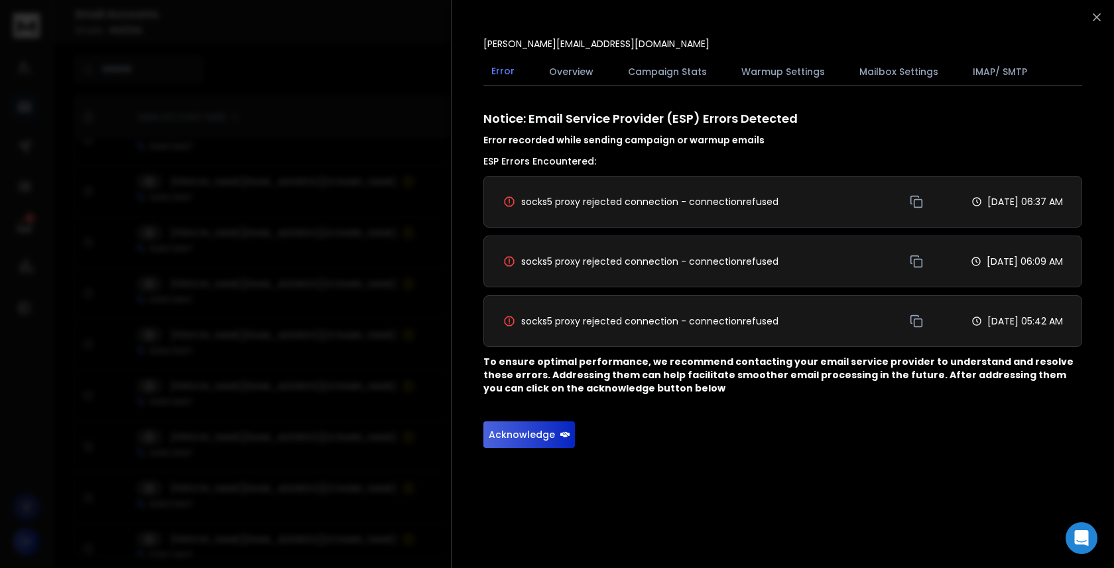
click at [526, 433] on button "Acknowledge" at bounding box center [530, 434] width 92 height 27
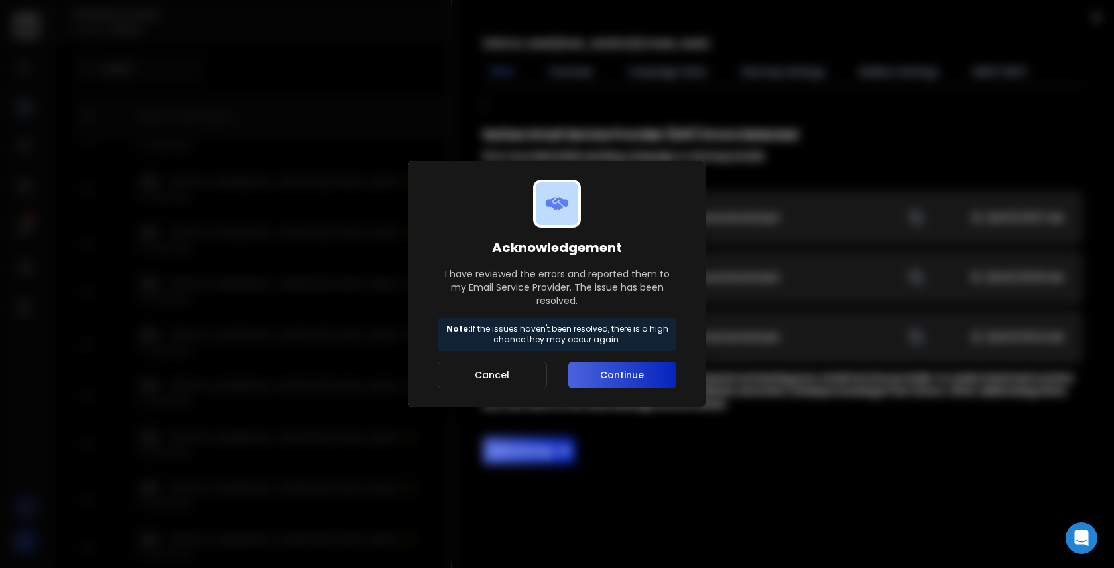
click at [612, 369] on button "Continue" at bounding box center [622, 375] width 108 height 27
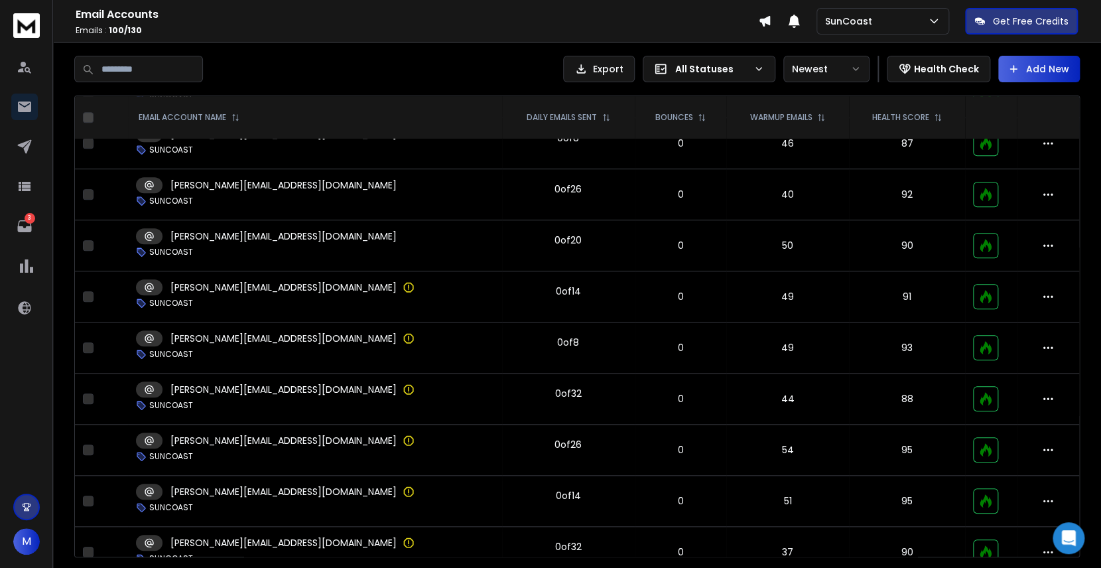
scroll to position [2960, 0]
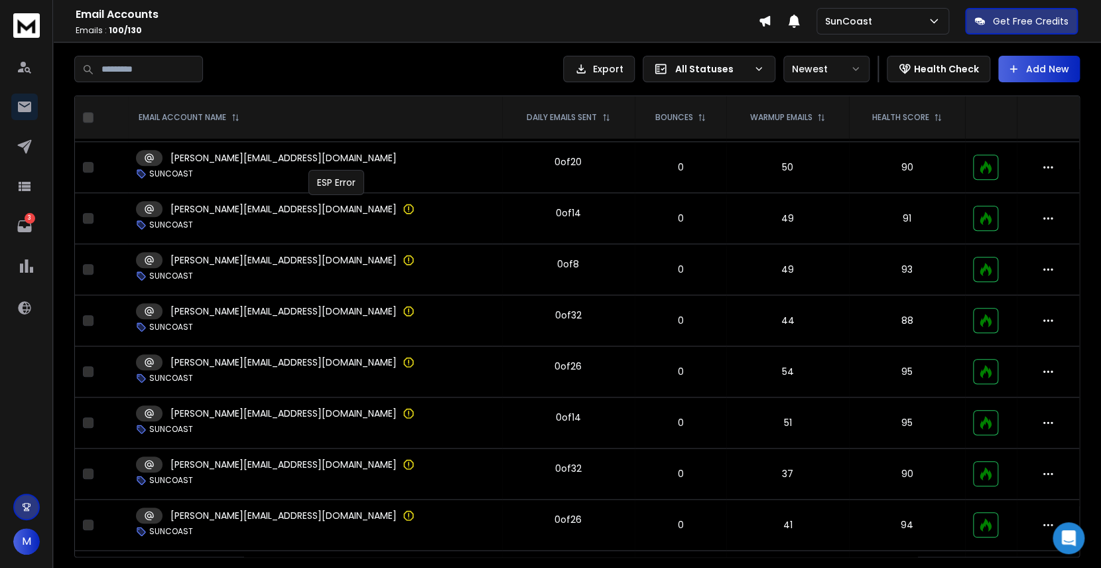
click at [402, 204] on icon at bounding box center [408, 208] width 13 height 13
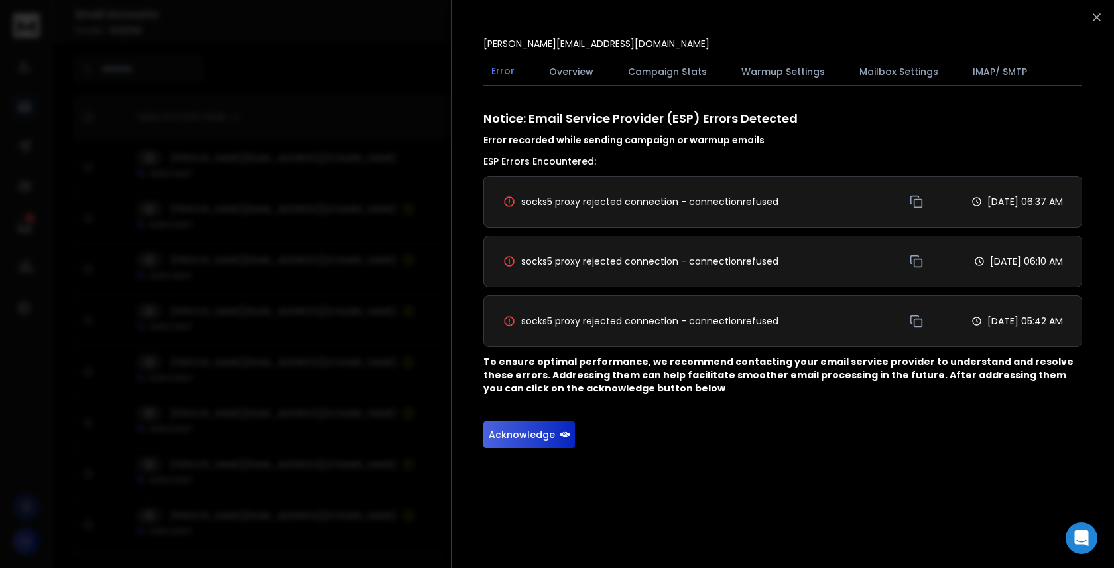
click at [520, 428] on button "Acknowledge" at bounding box center [530, 434] width 92 height 27
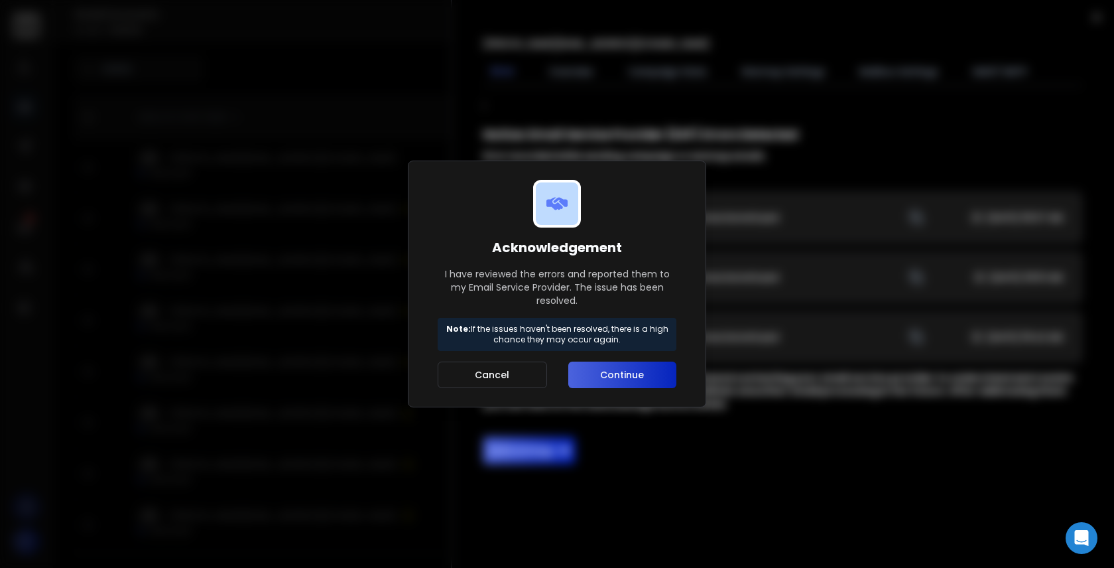
click at [622, 373] on button "Continue" at bounding box center [622, 375] width 108 height 27
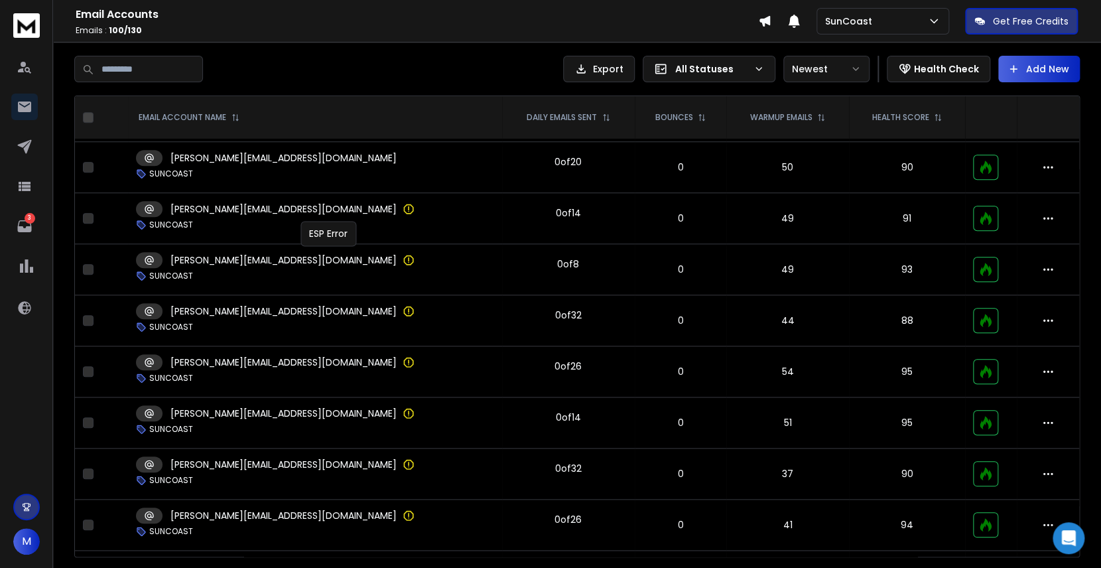
click at [404, 255] on icon at bounding box center [409, 260] width 10 height 10
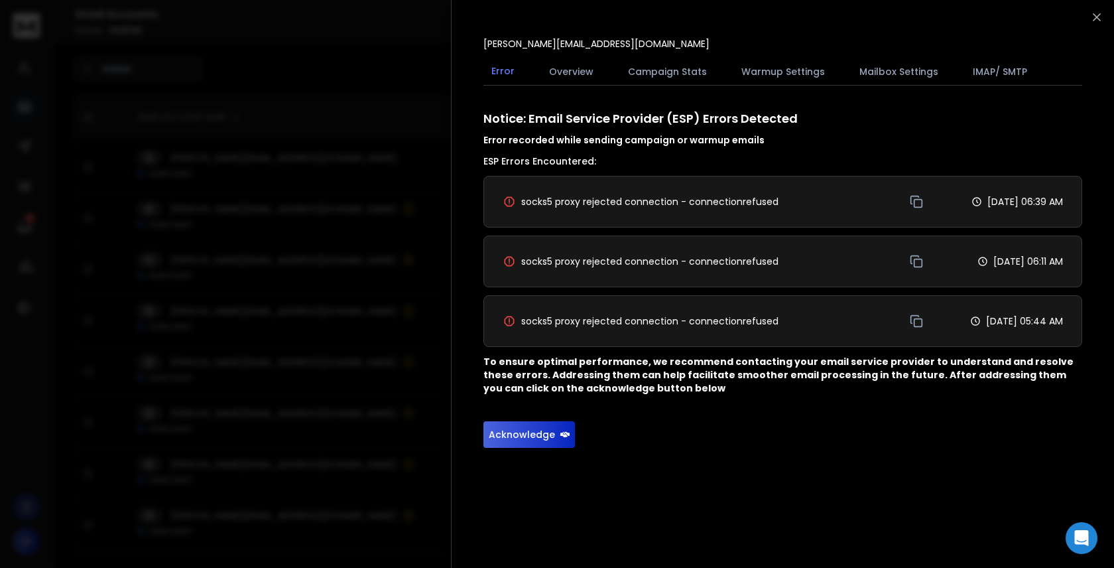
click at [542, 426] on button "Acknowledge" at bounding box center [530, 434] width 92 height 27
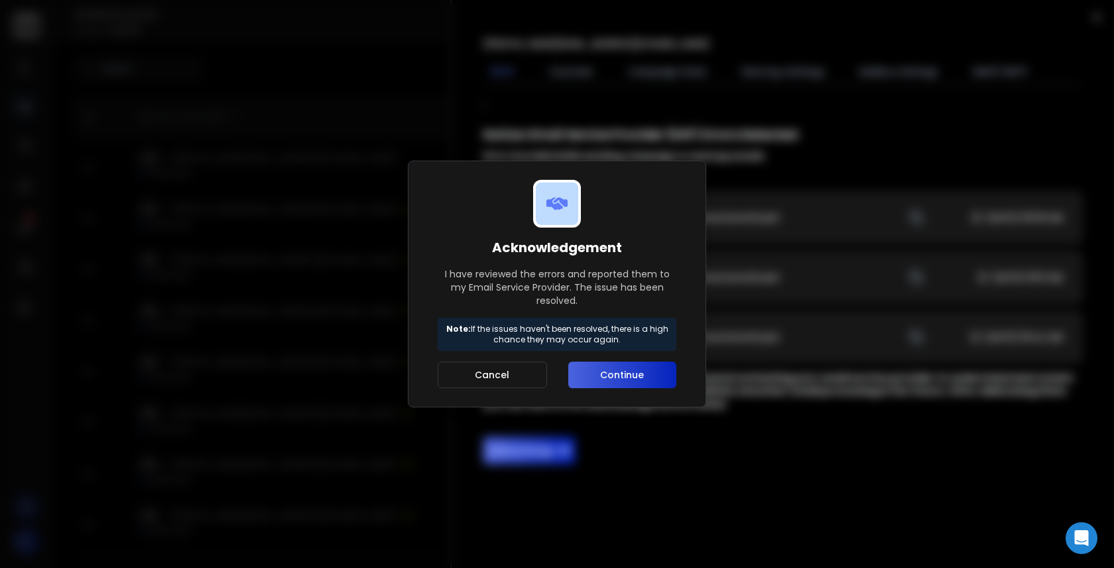
click at [604, 371] on button "Continue" at bounding box center [622, 375] width 108 height 27
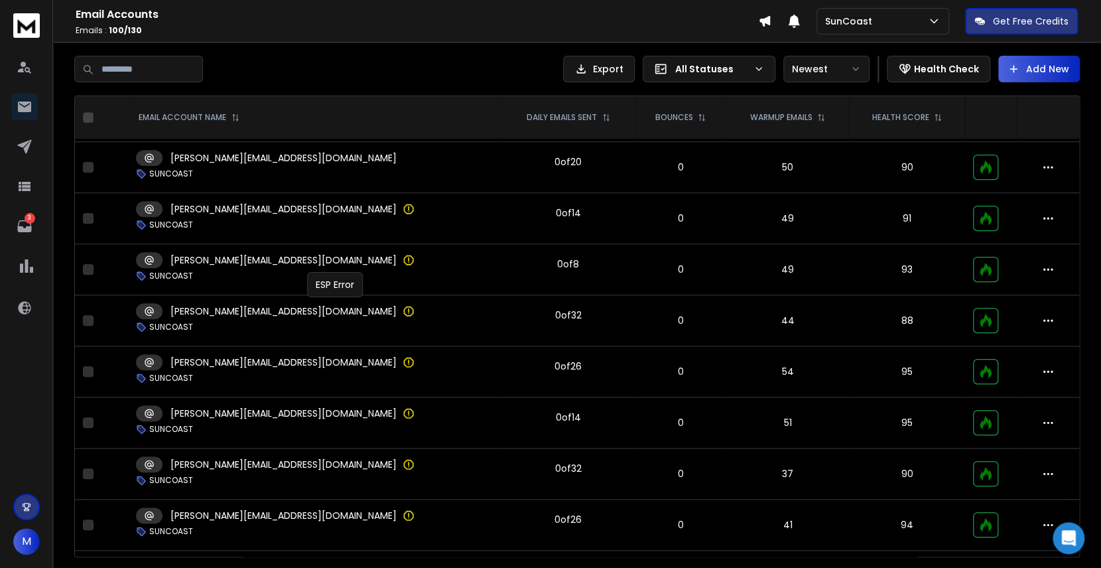
click at [402, 304] on icon at bounding box center [408, 310] width 13 height 13
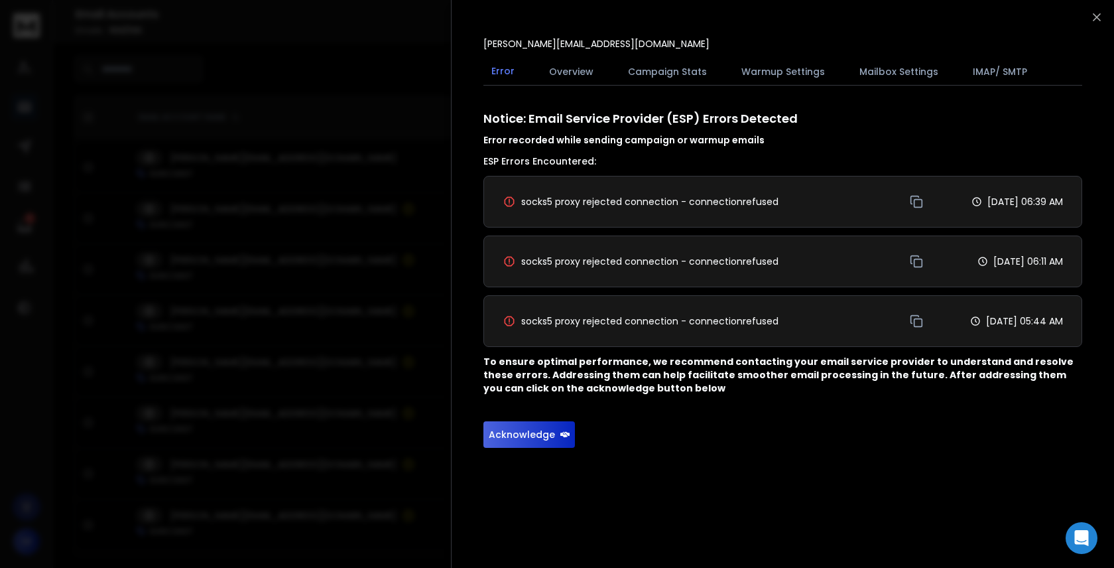
click at [523, 429] on button "Acknowledge" at bounding box center [530, 434] width 92 height 27
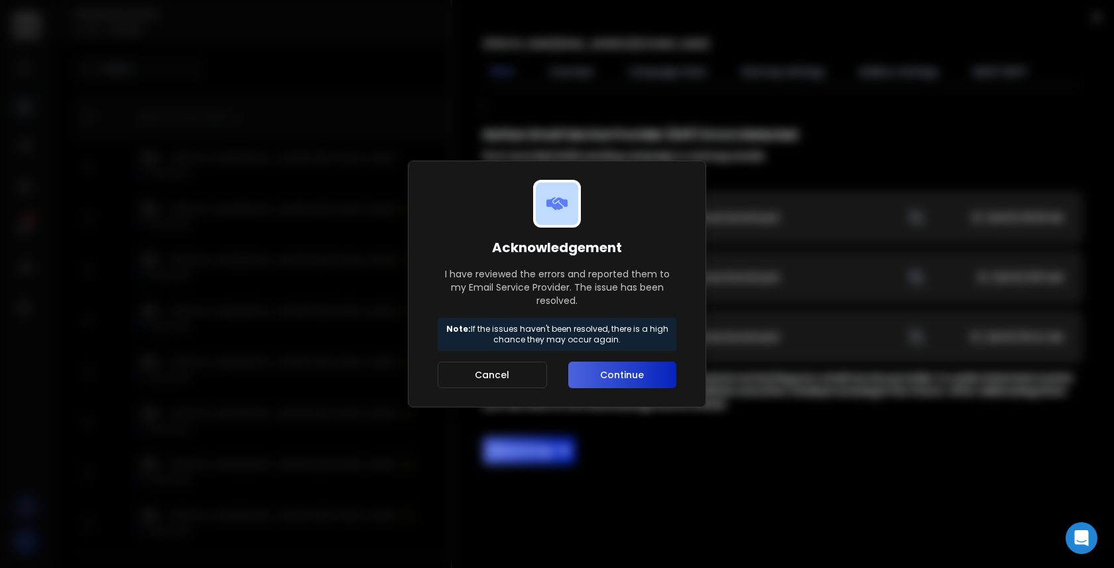
click at [646, 377] on button "Continue" at bounding box center [622, 375] width 108 height 27
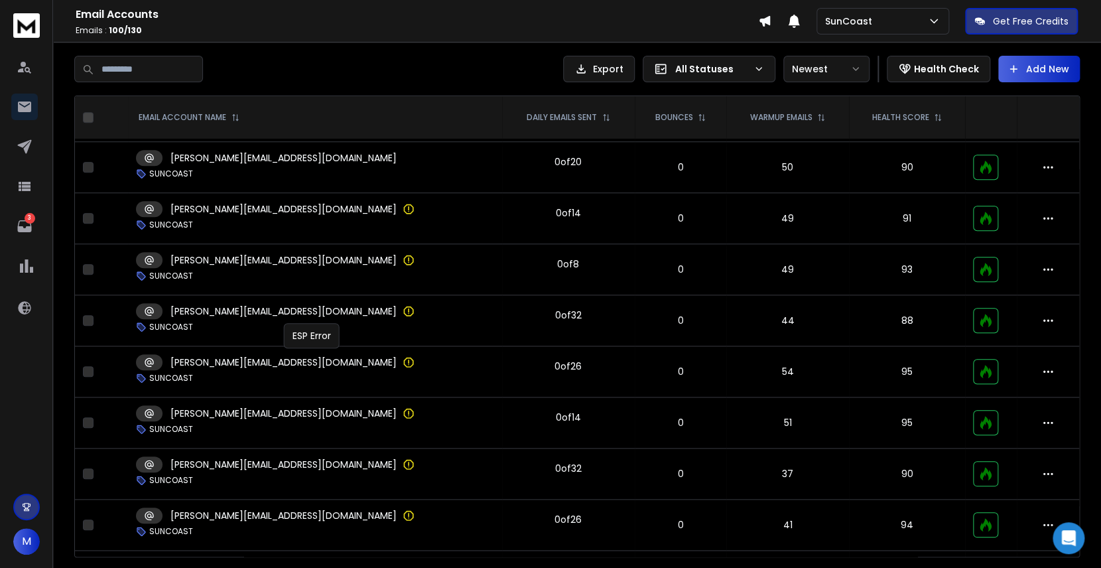
click at [404, 358] on icon at bounding box center [409, 363] width 10 height 10
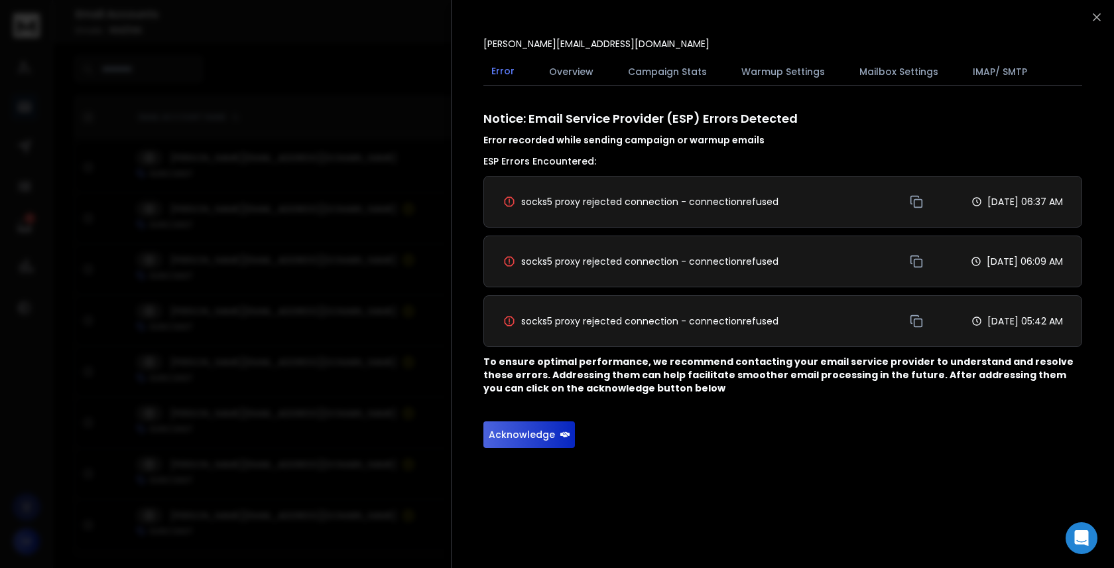
click at [533, 427] on button "Acknowledge" at bounding box center [530, 434] width 92 height 27
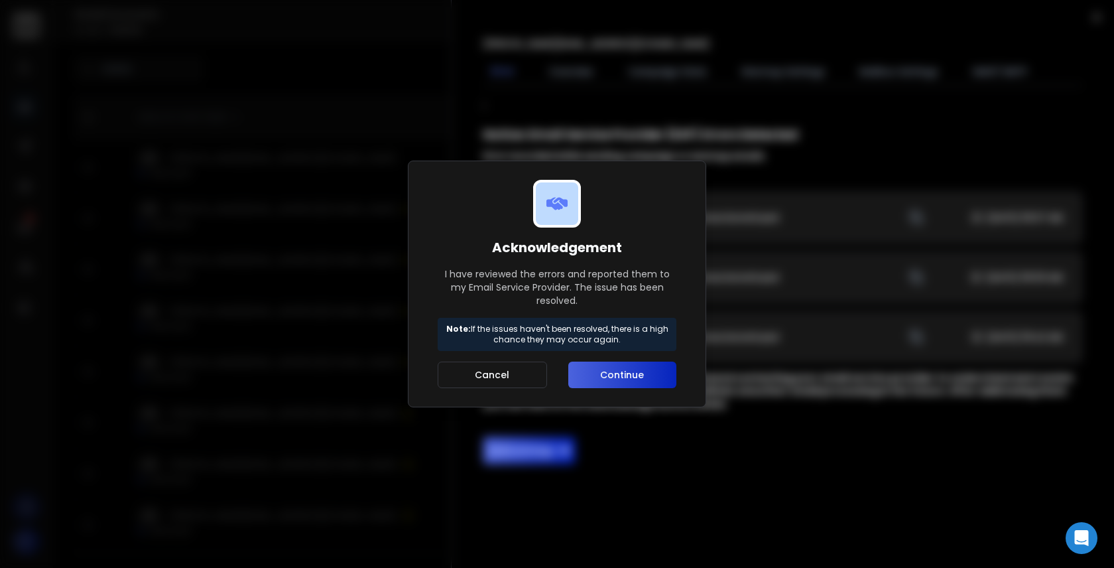
click at [583, 366] on button "Continue" at bounding box center [622, 375] width 108 height 27
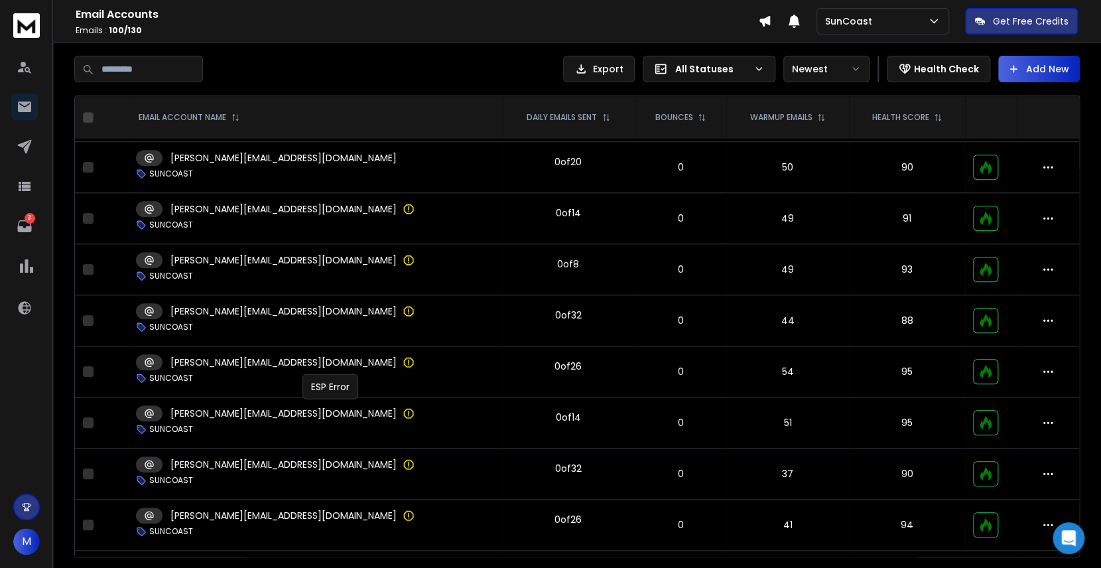
click at [402, 408] on icon at bounding box center [408, 413] width 13 height 13
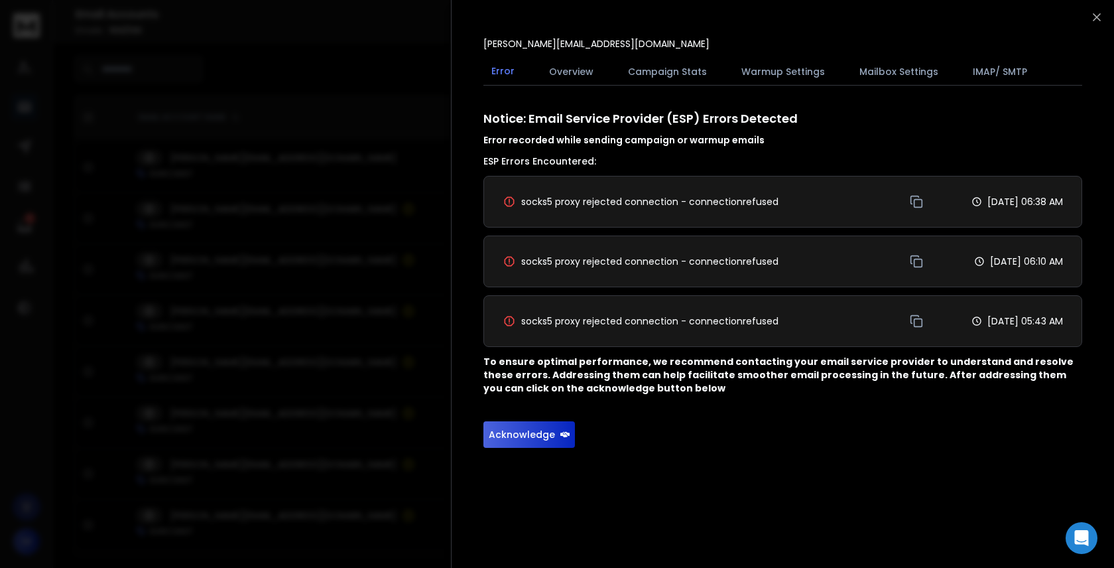
click at [513, 432] on button "Acknowledge" at bounding box center [530, 434] width 92 height 27
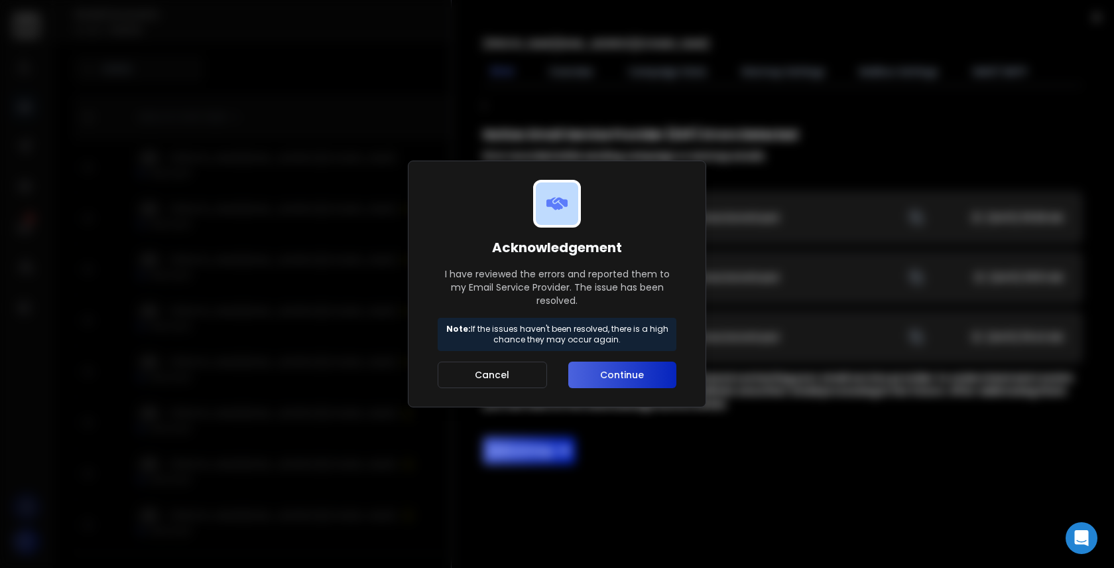
click at [616, 373] on button "Continue" at bounding box center [622, 375] width 108 height 27
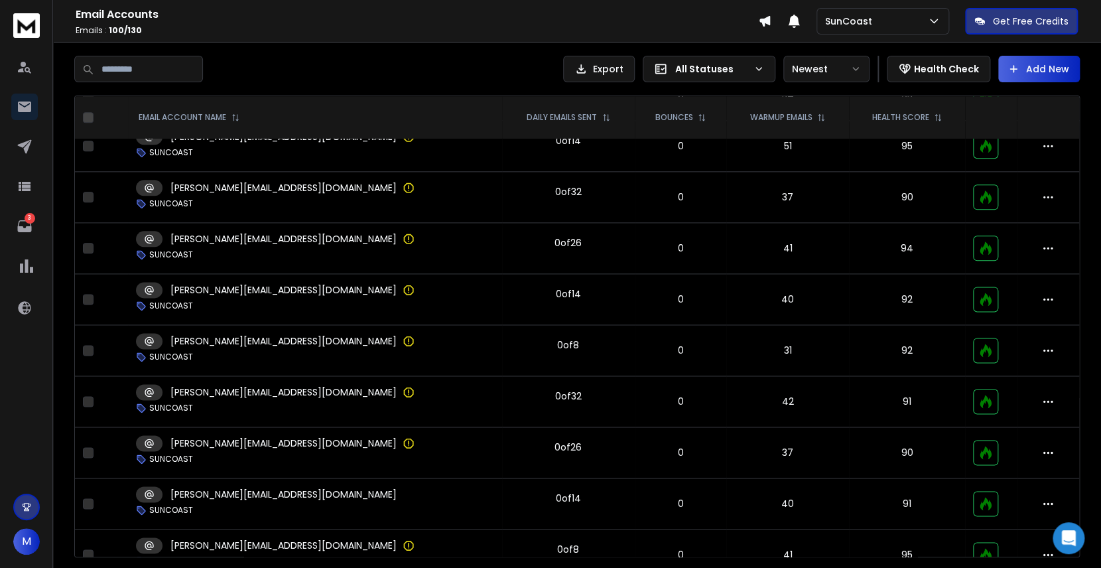
scroll to position [3136, 0]
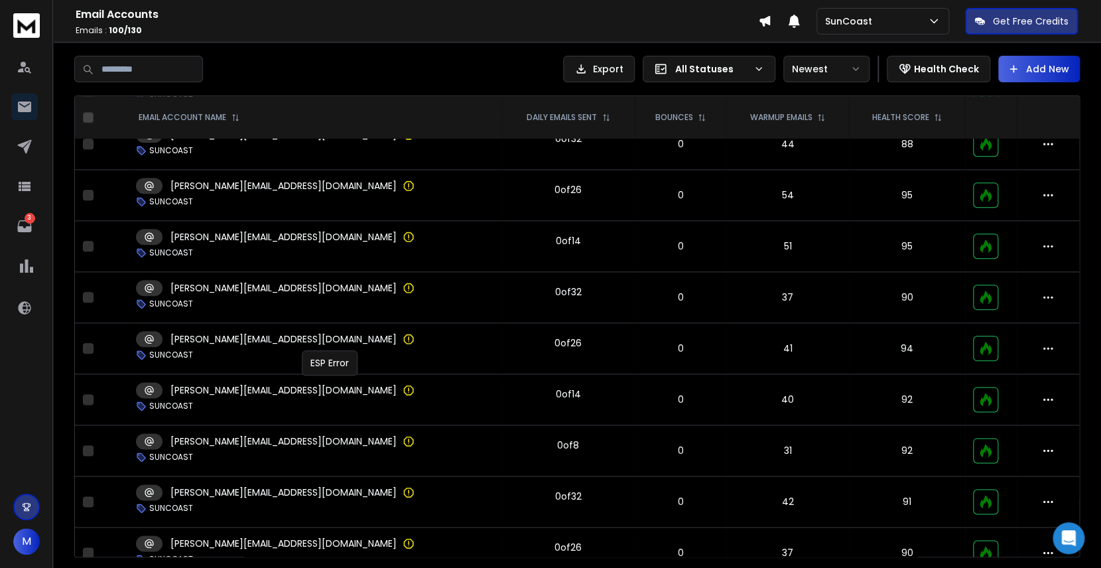
click at [408, 387] on icon at bounding box center [408, 389] width 1 height 4
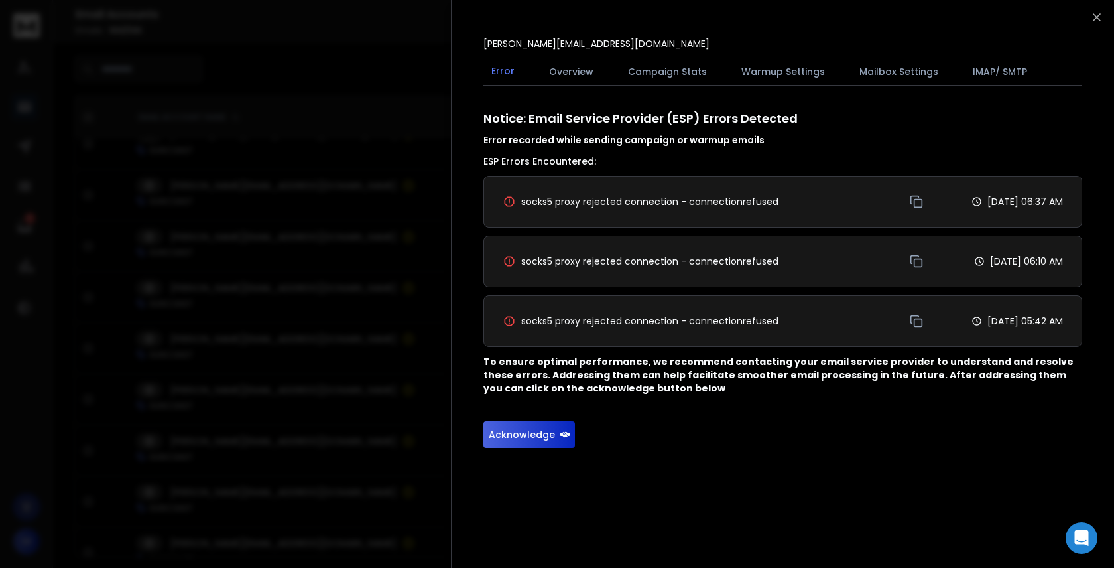
click at [525, 434] on button "Acknowledge" at bounding box center [530, 434] width 92 height 27
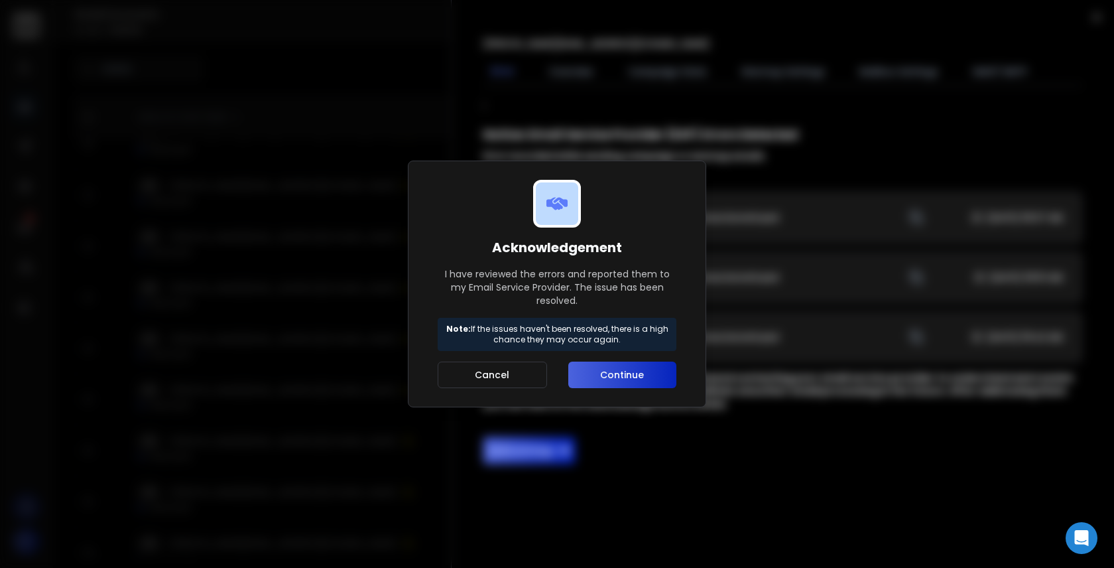
click at [615, 366] on button "Continue" at bounding box center [622, 375] width 108 height 27
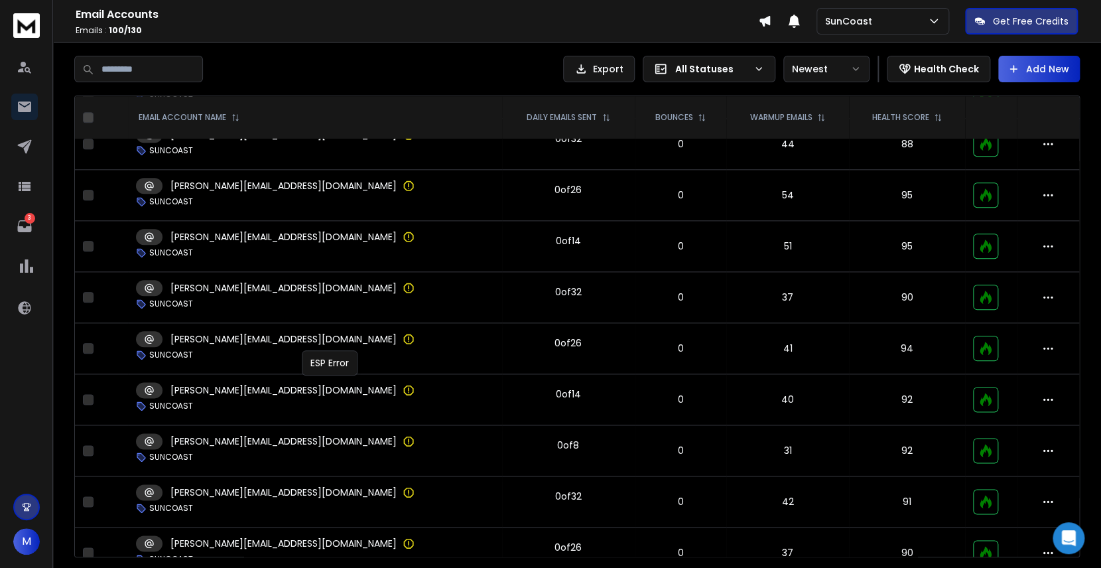
click at [402, 384] on icon at bounding box center [408, 389] width 13 height 13
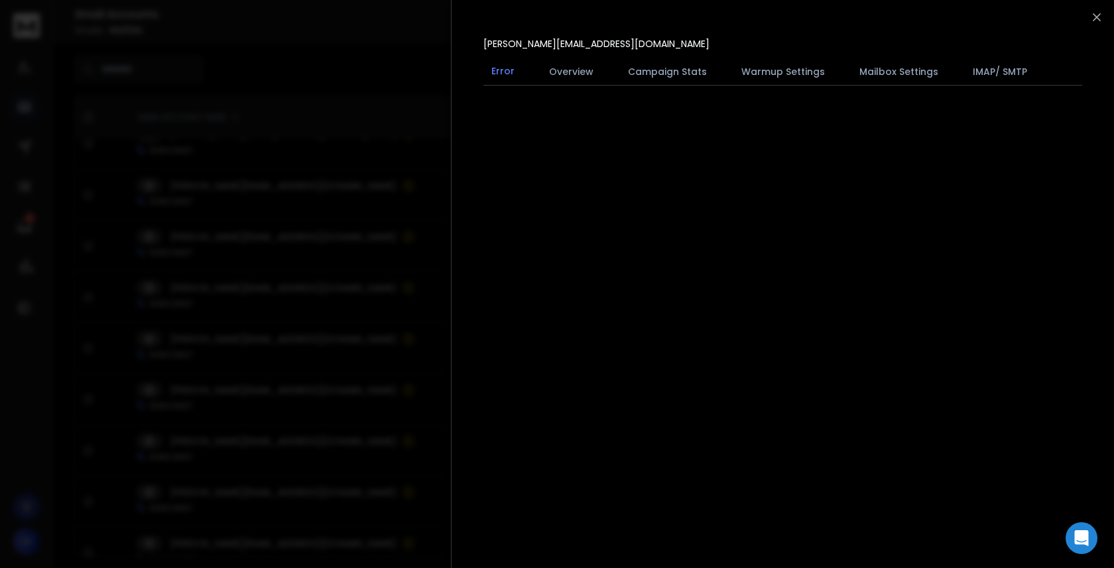
click at [1092, 18] on icon "button" at bounding box center [1097, 17] width 13 height 13
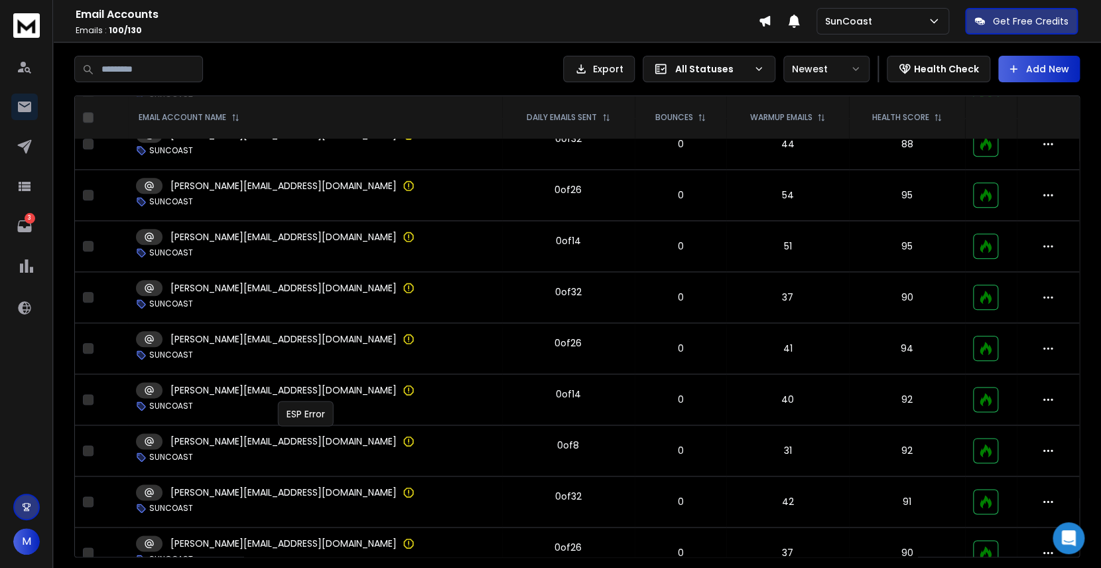
click at [402, 438] on icon at bounding box center [408, 440] width 13 height 13
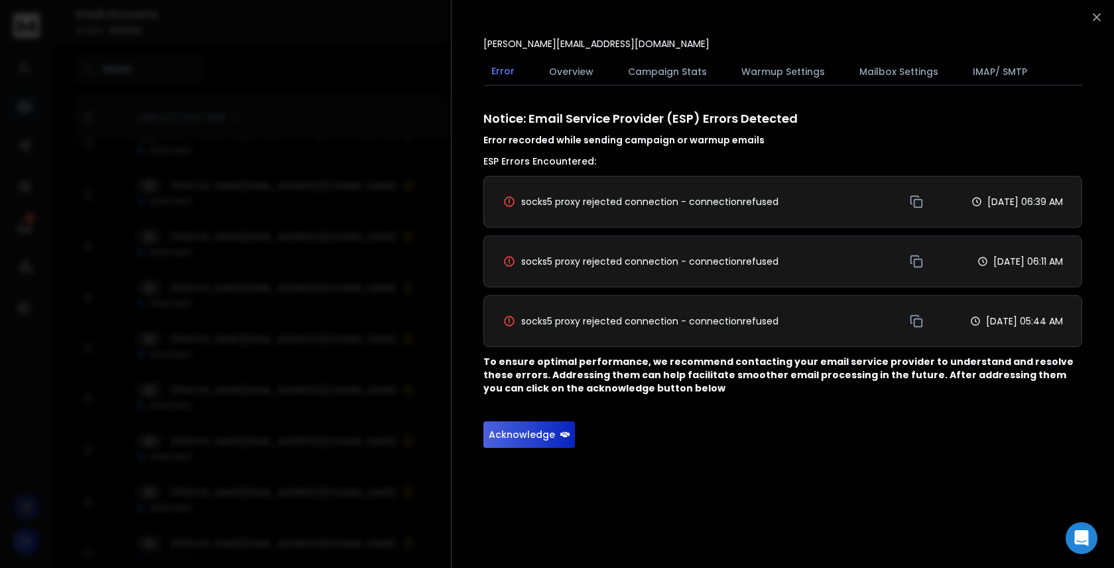
click at [554, 438] on button "Acknowledge" at bounding box center [530, 434] width 92 height 27
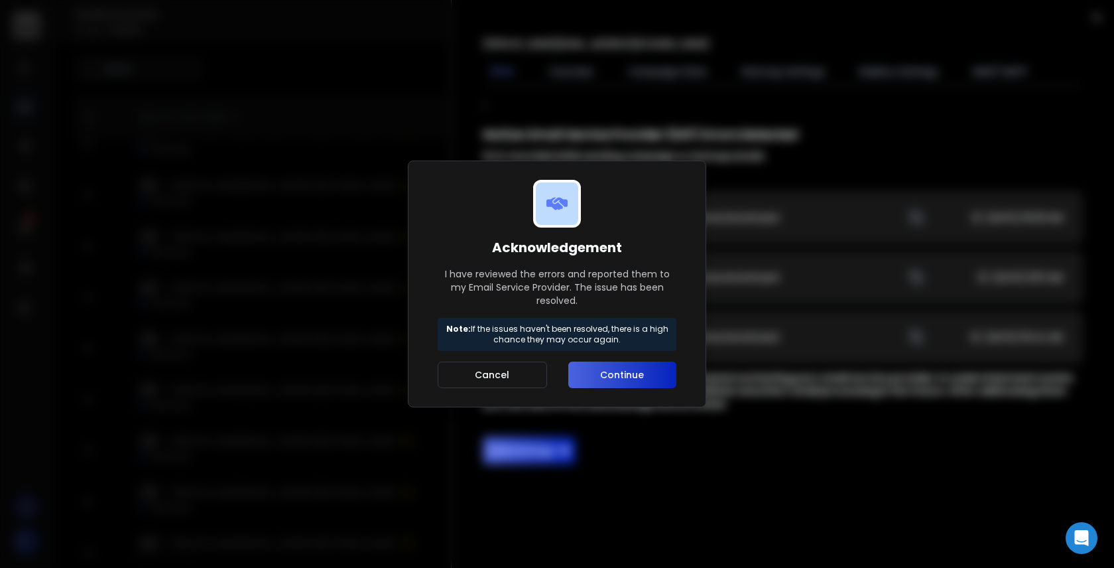
click at [632, 358] on div "Acknowledgement I have reviewed the errors and reported them to my Email Servic…" at bounding box center [557, 284] width 239 height 208
click at [620, 374] on button "Continue" at bounding box center [622, 375] width 108 height 27
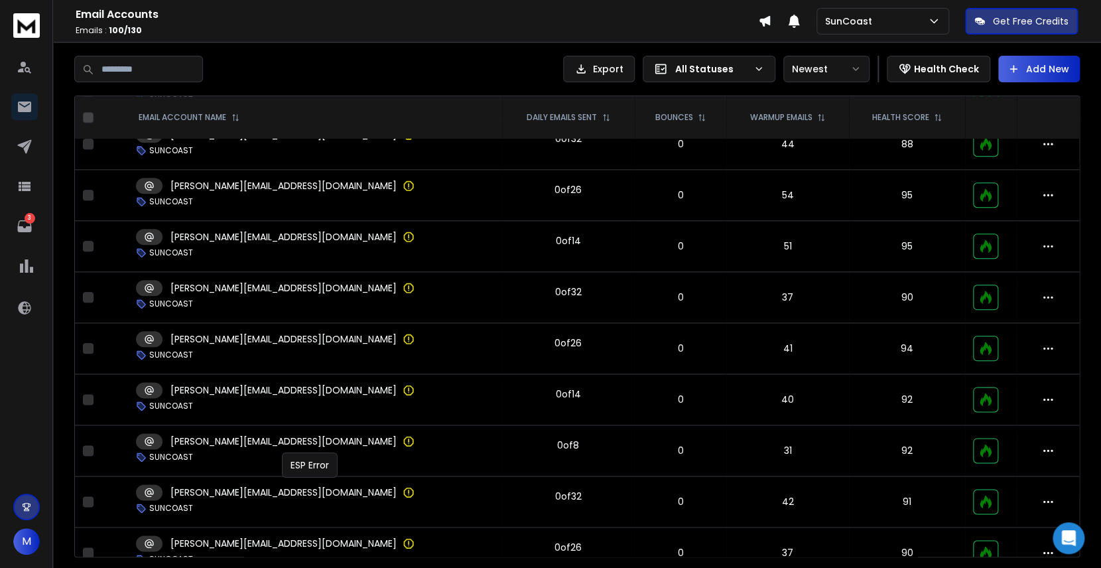
click at [402, 486] on icon at bounding box center [408, 492] width 13 height 13
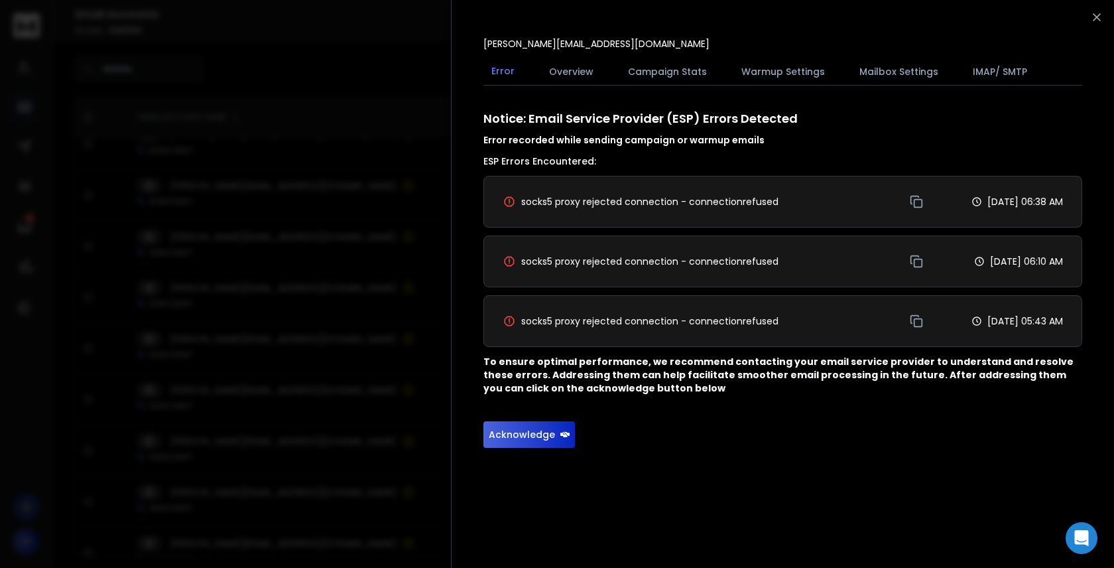
click at [515, 439] on button "Acknowledge" at bounding box center [530, 434] width 92 height 27
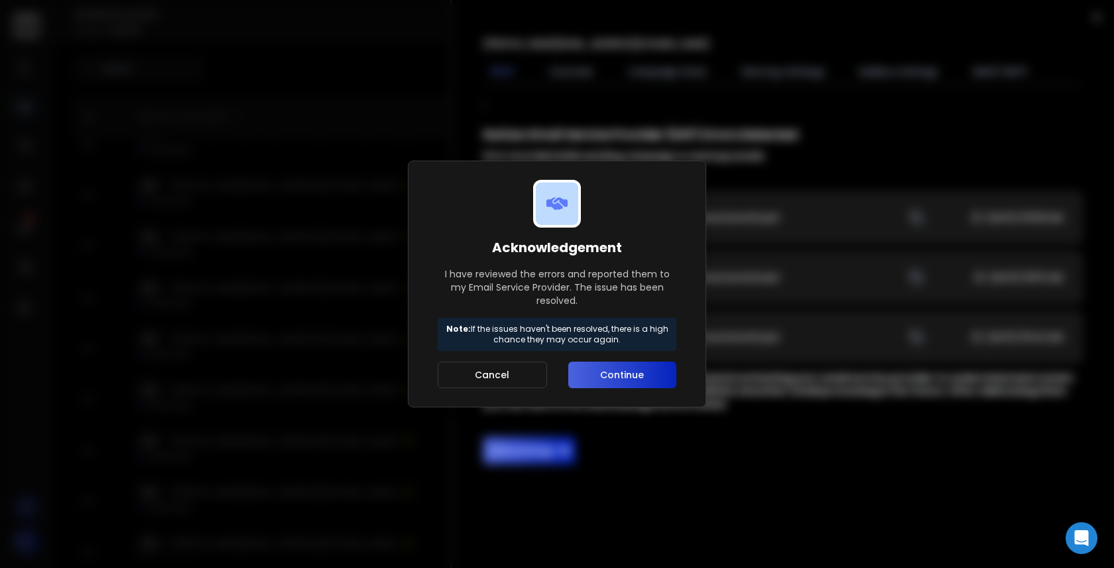
click at [637, 373] on button "Continue" at bounding box center [622, 375] width 108 height 27
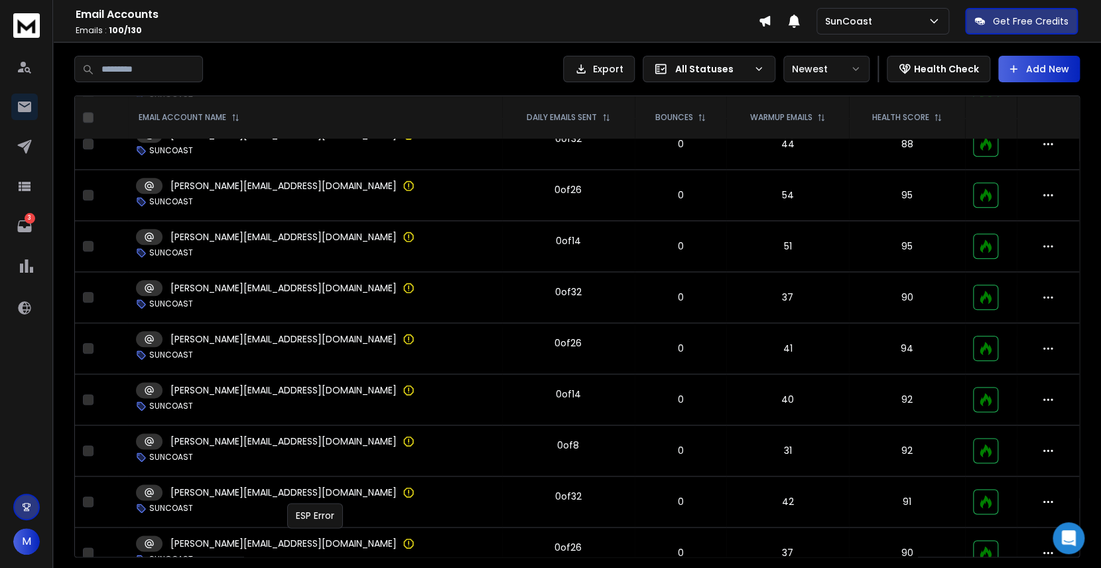
click at [402, 537] on icon at bounding box center [408, 543] width 13 height 13
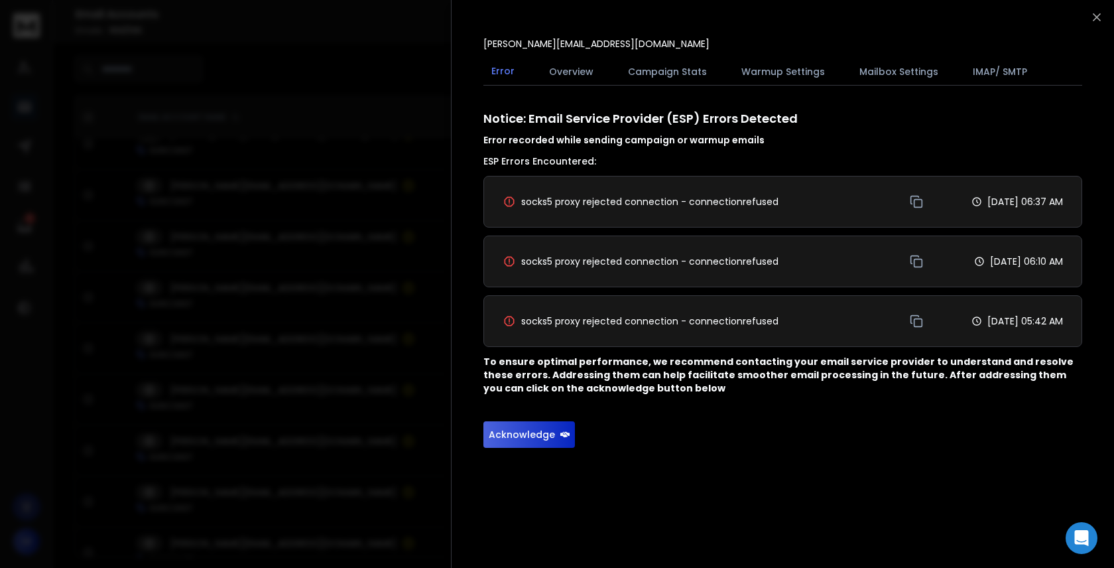
click at [507, 432] on button "Acknowledge" at bounding box center [530, 434] width 92 height 27
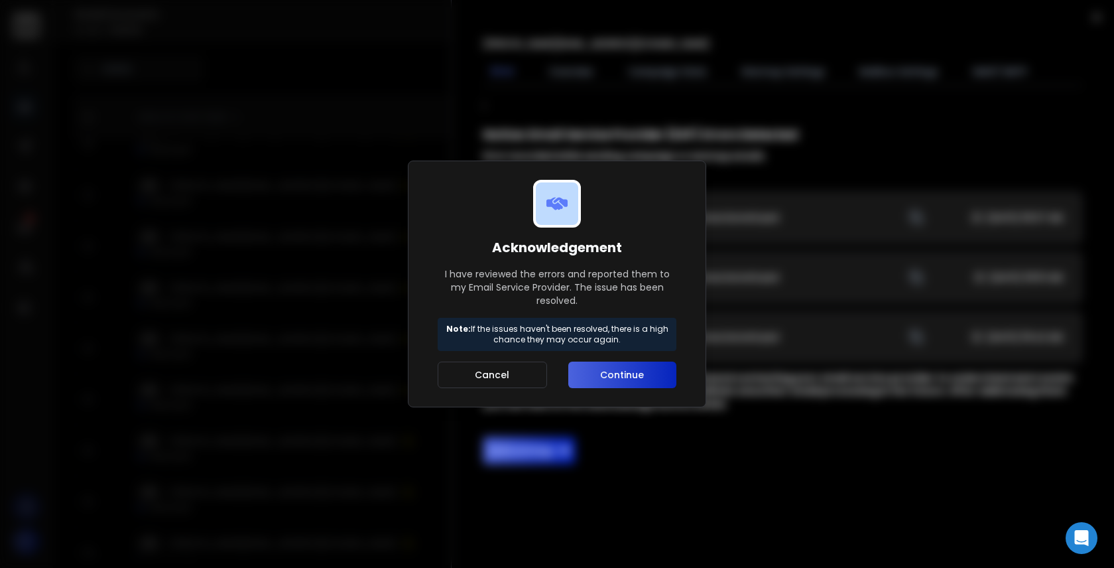
click at [614, 364] on button "Continue" at bounding box center [622, 375] width 108 height 27
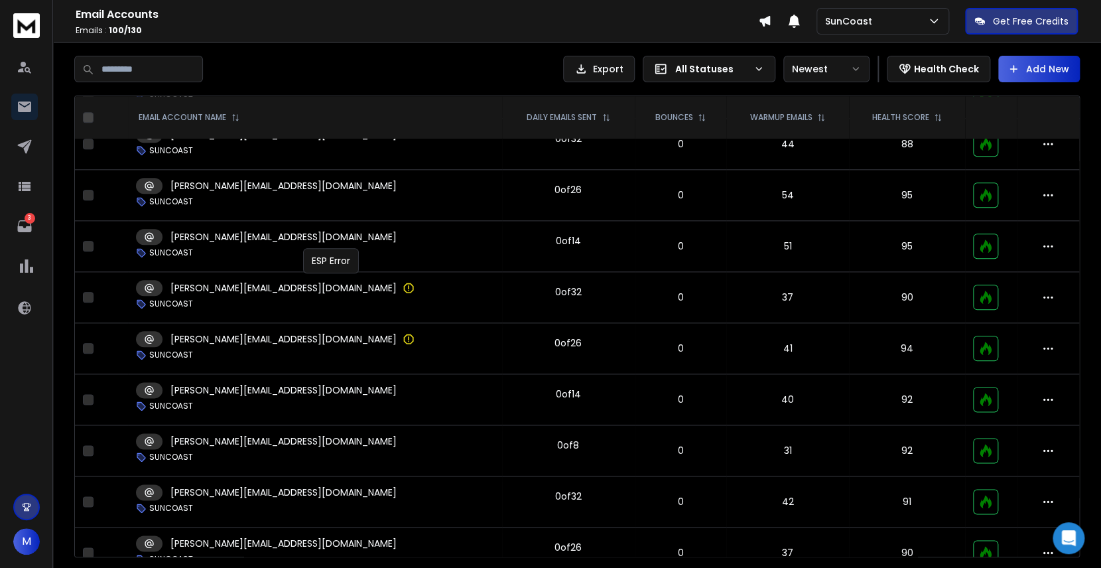
click at [404, 283] on icon at bounding box center [409, 288] width 10 height 10
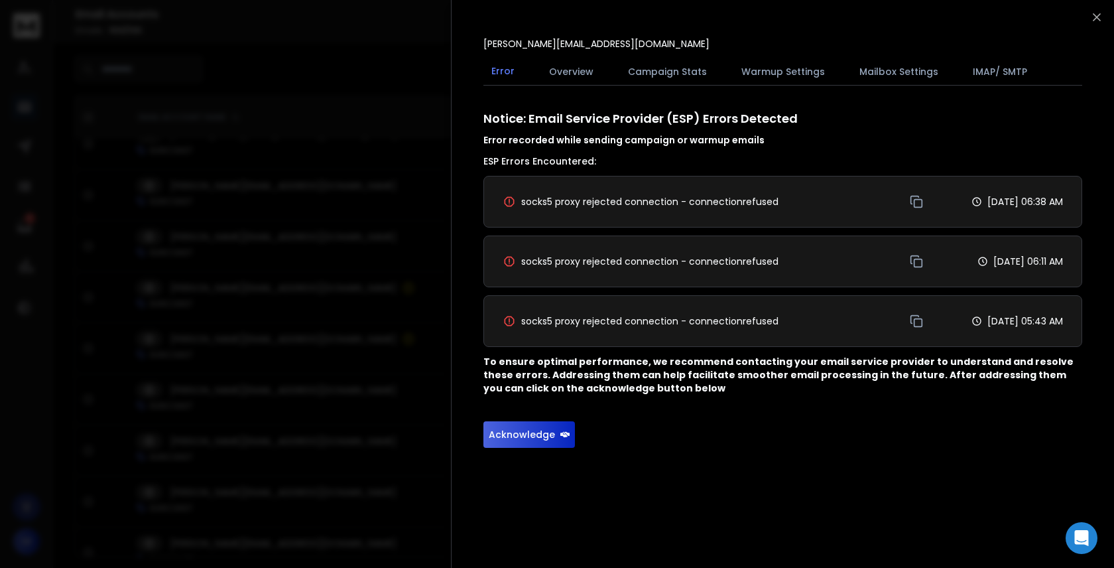
click at [519, 438] on button "Acknowledge" at bounding box center [530, 434] width 92 height 27
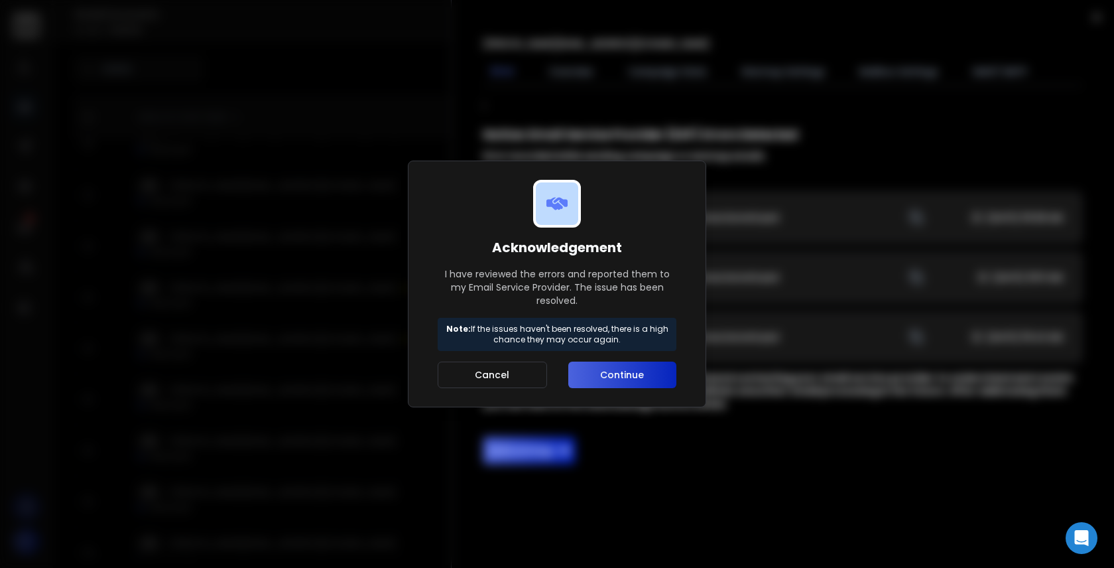
click at [601, 373] on button "Continue" at bounding box center [622, 375] width 108 height 27
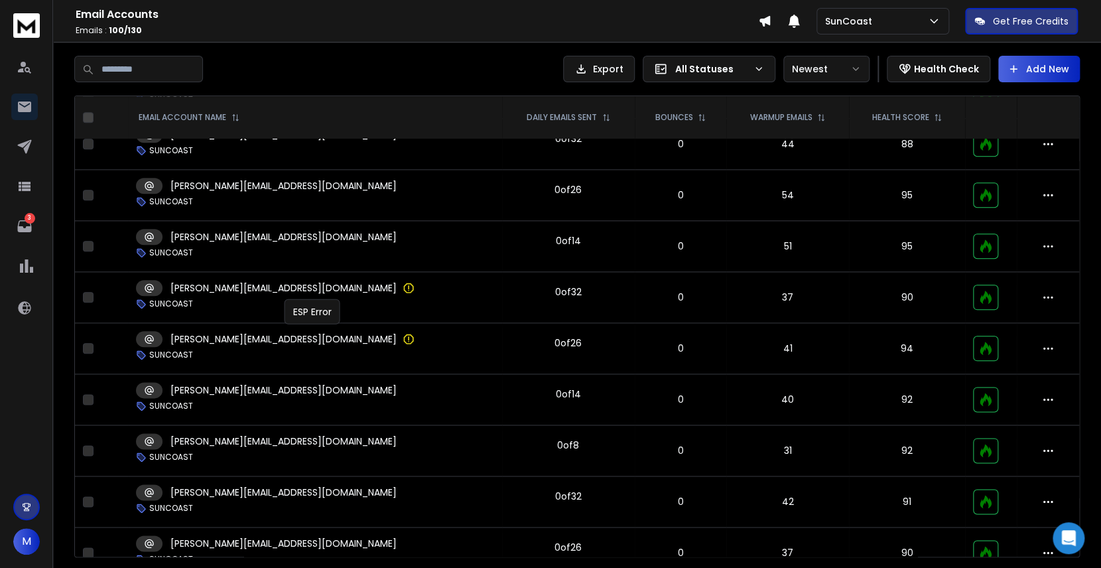
click at [402, 334] on icon at bounding box center [408, 338] width 13 height 13
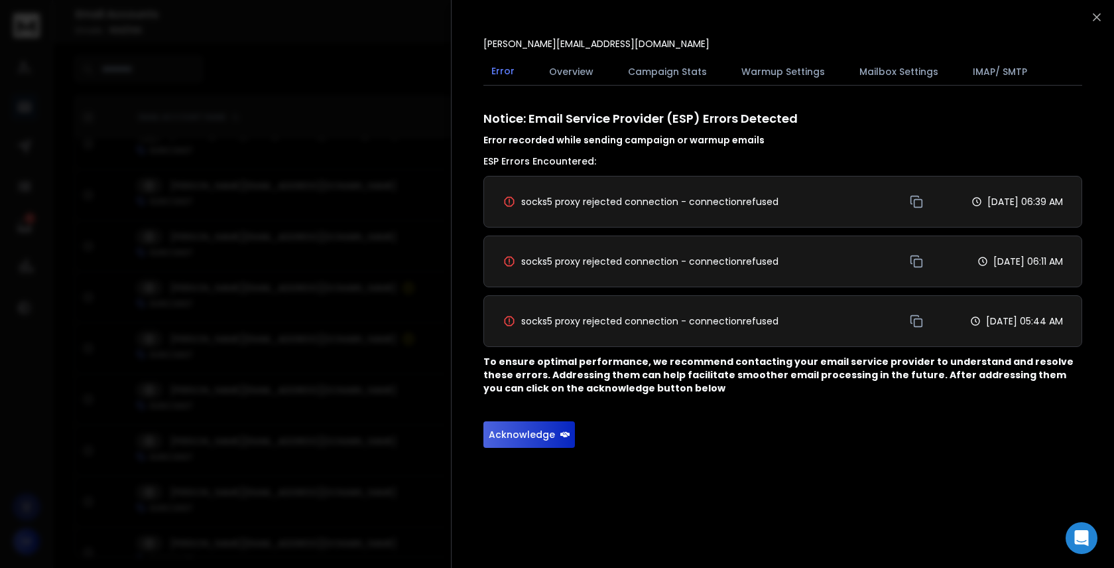
click at [533, 433] on button "Acknowledge" at bounding box center [530, 434] width 92 height 27
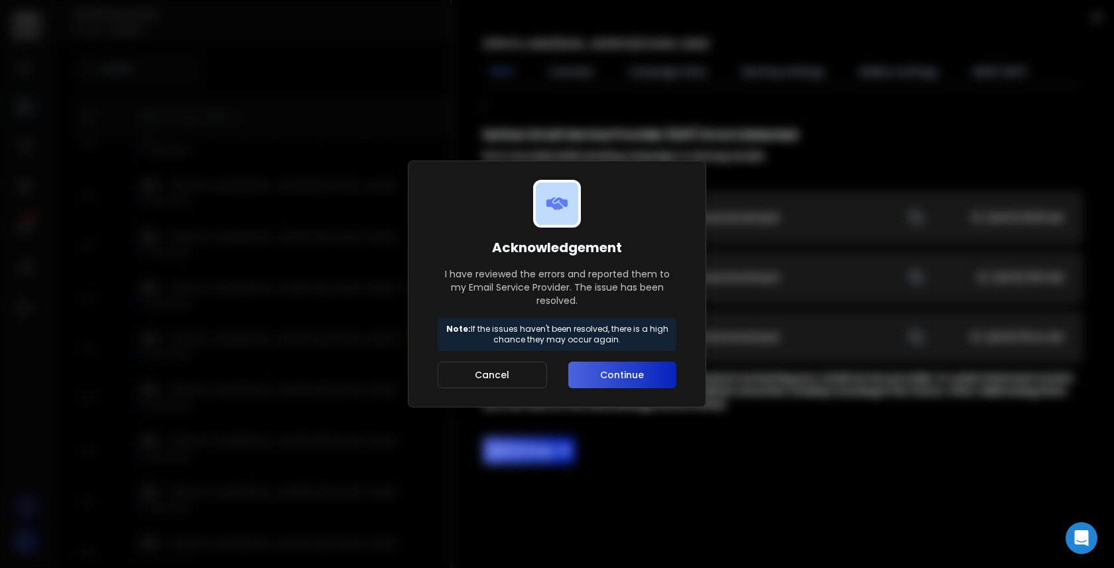
click at [623, 372] on button "Continue" at bounding box center [622, 375] width 108 height 27
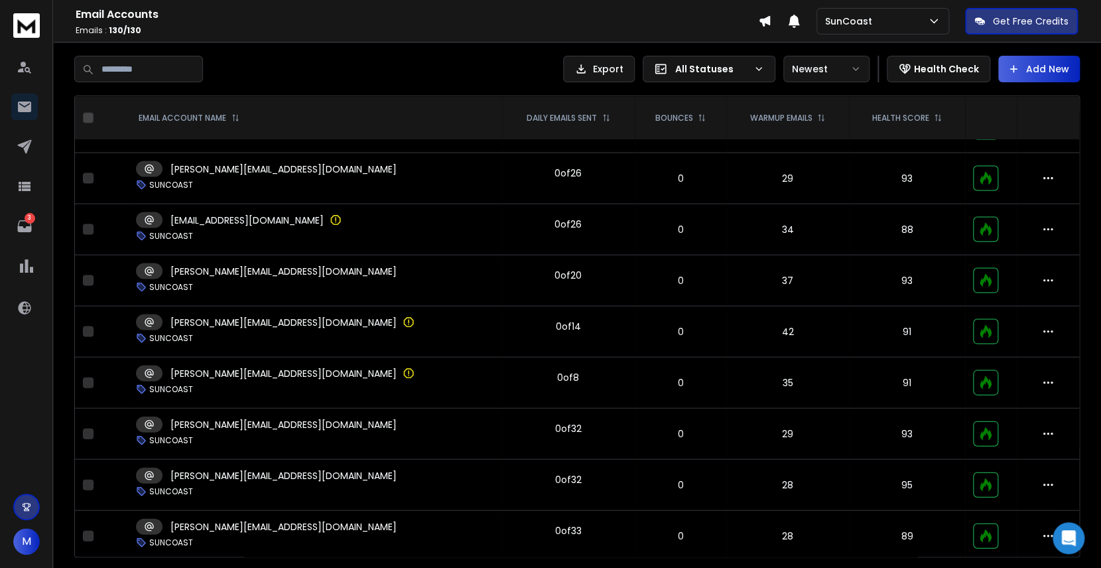
scroll to position [6223, 0]
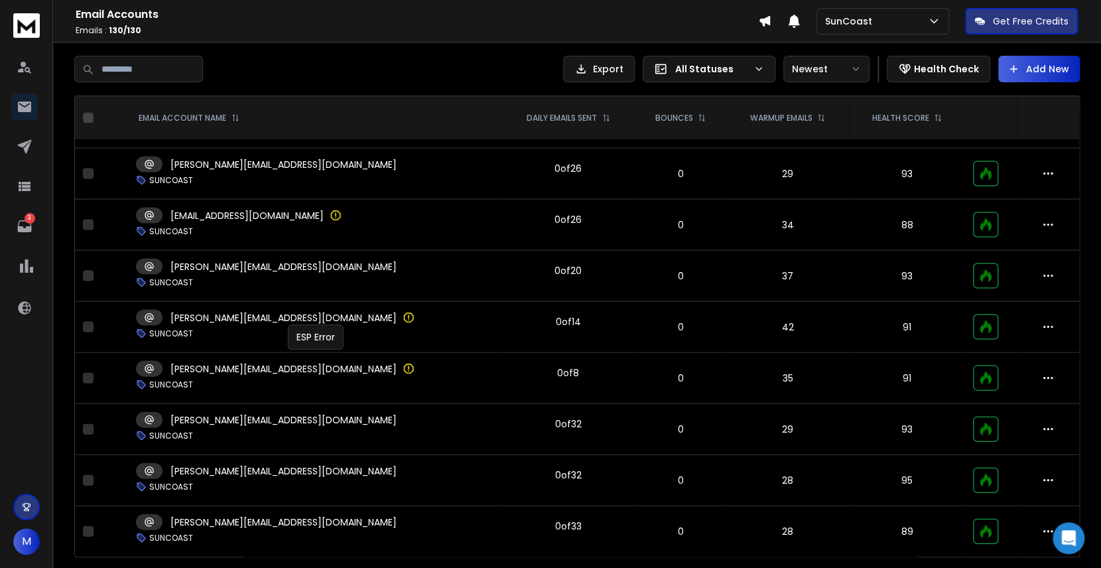
click at [402, 362] on icon at bounding box center [408, 368] width 13 height 13
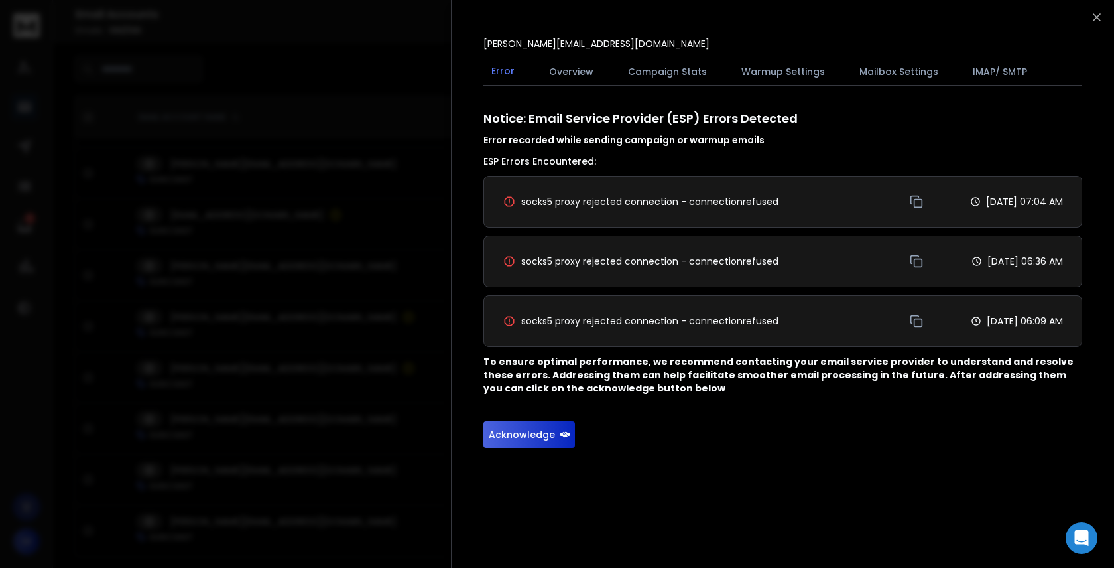
click at [539, 438] on button "Acknowledge" at bounding box center [530, 434] width 92 height 27
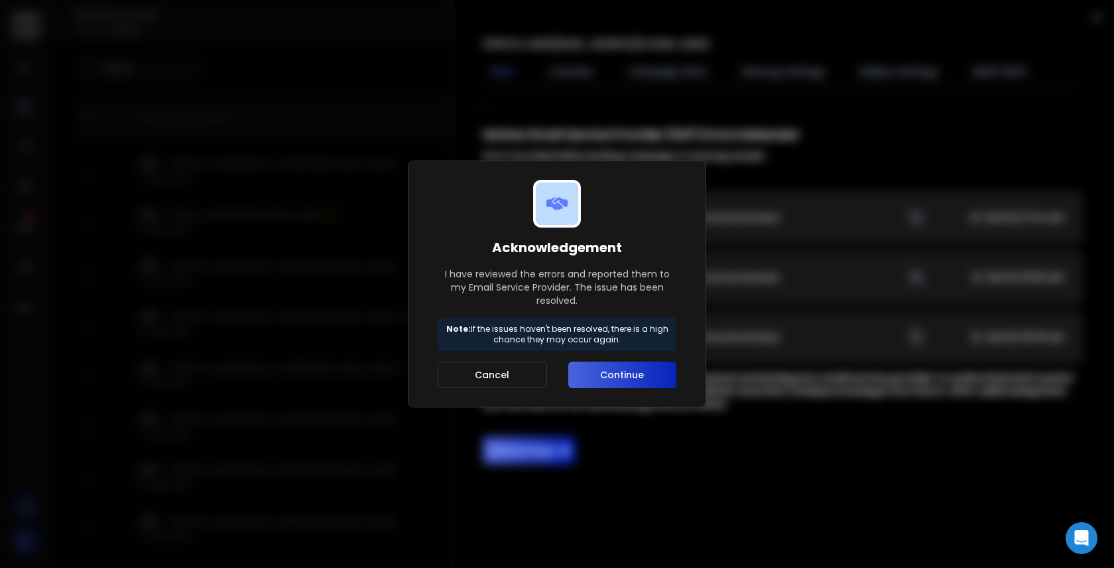
click at [593, 371] on button "Continue" at bounding box center [622, 375] width 108 height 27
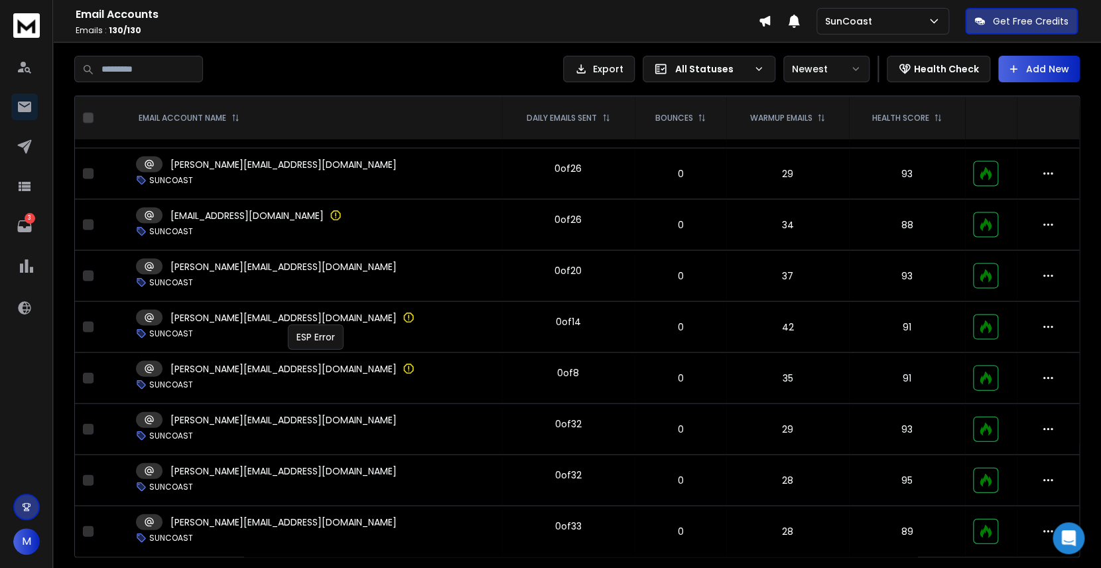
click at [402, 362] on icon at bounding box center [408, 368] width 13 height 13
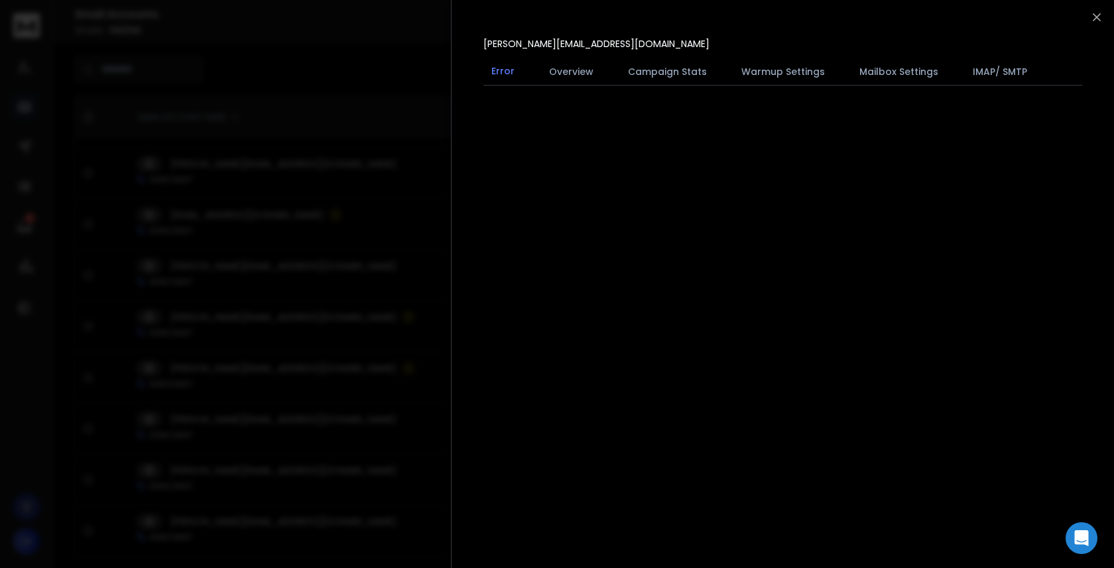
click at [1098, 11] on icon "button" at bounding box center [1097, 17] width 13 height 13
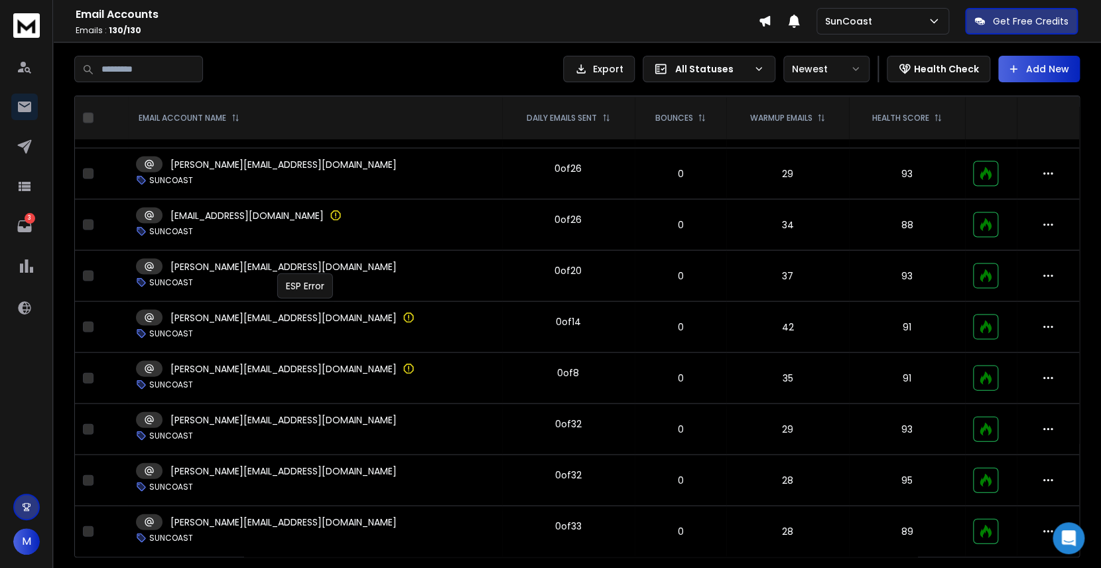
click at [402, 310] on icon at bounding box center [408, 316] width 13 height 13
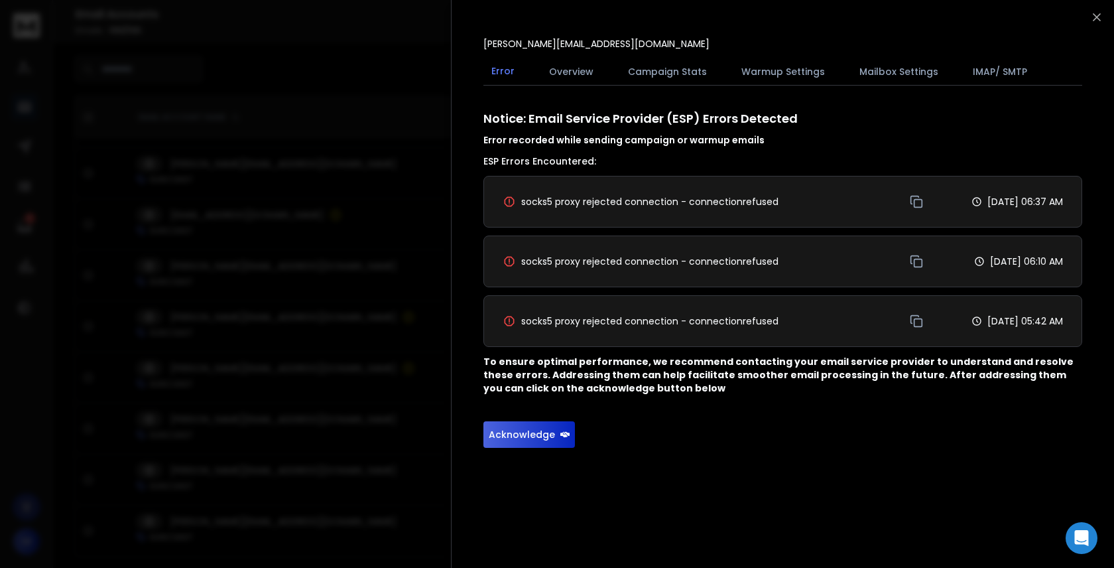
click at [550, 439] on button "Acknowledge" at bounding box center [530, 434] width 92 height 27
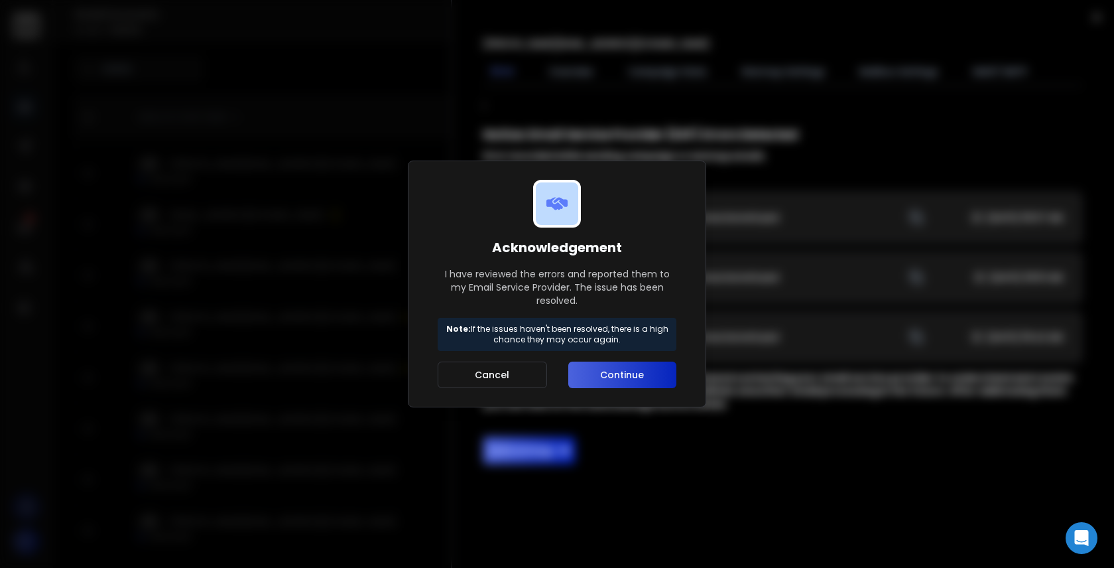
click at [606, 371] on button "Continue" at bounding box center [622, 375] width 108 height 27
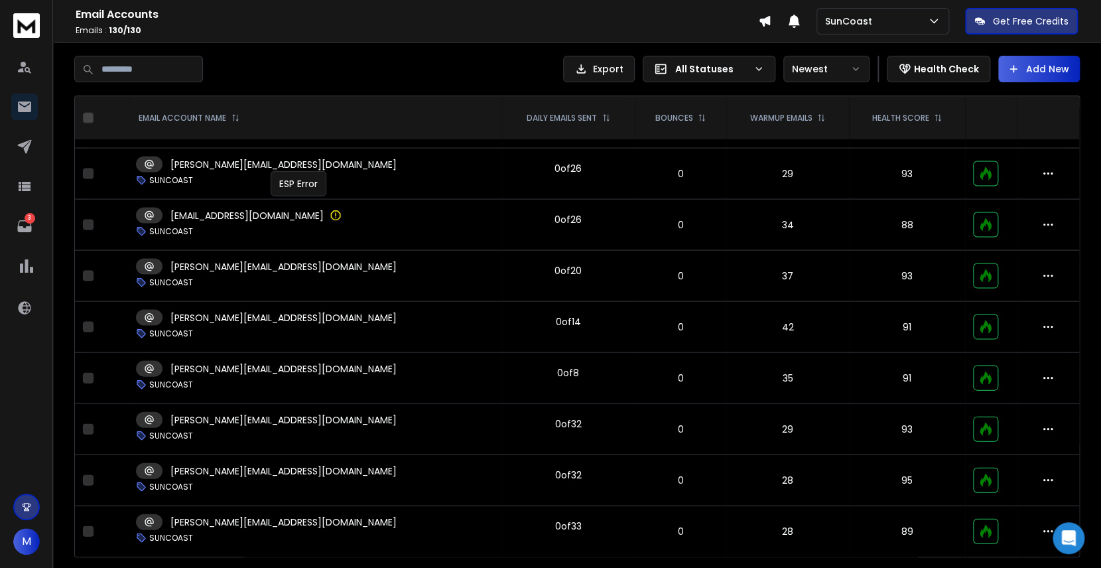
click at [329, 208] on icon at bounding box center [335, 214] width 13 height 13
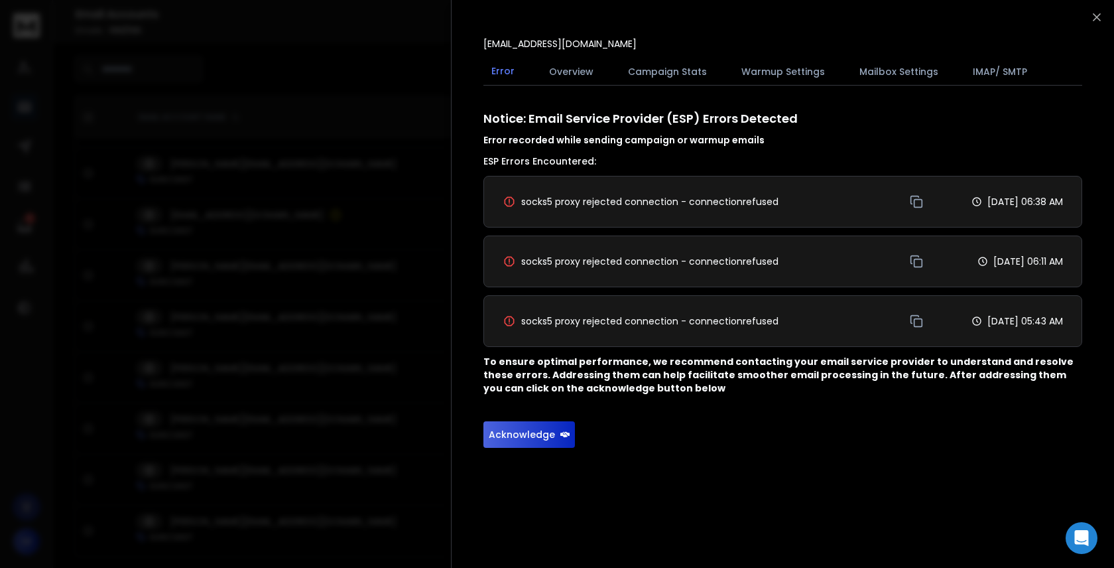
click at [522, 440] on button "Acknowledge" at bounding box center [530, 434] width 92 height 27
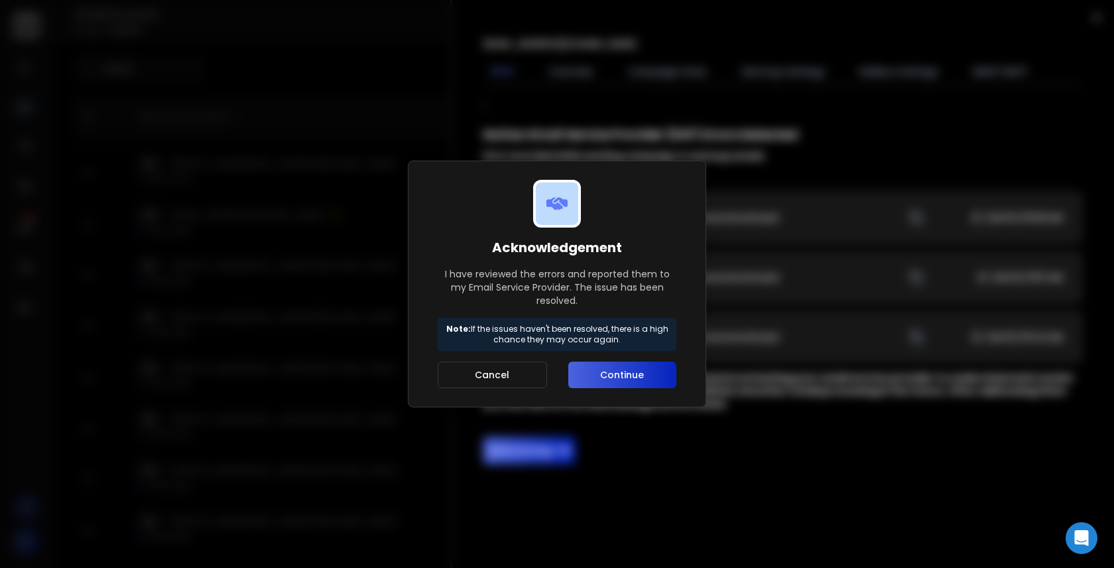
click at [621, 364] on button "Continue" at bounding box center [622, 375] width 108 height 27
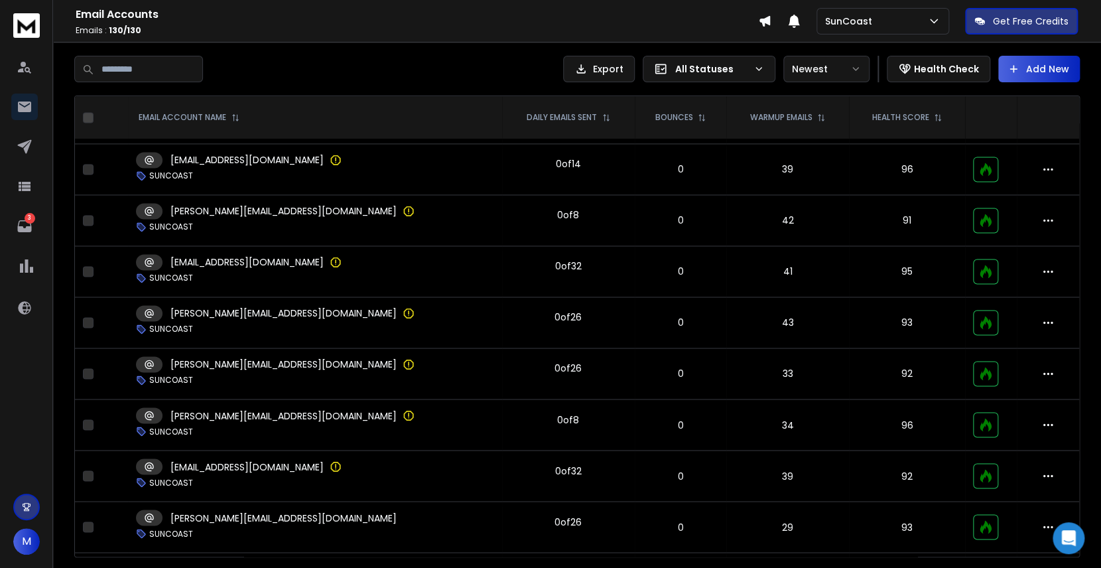
scroll to position [5780, 0]
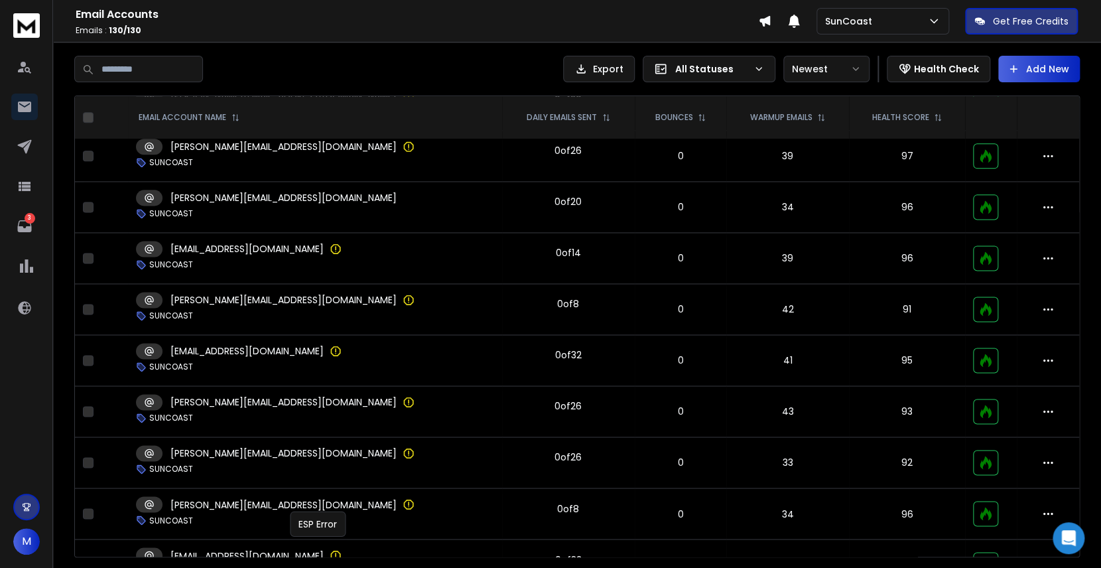
click at [329, 549] on icon at bounding box center [335, 555] width 13 height 13
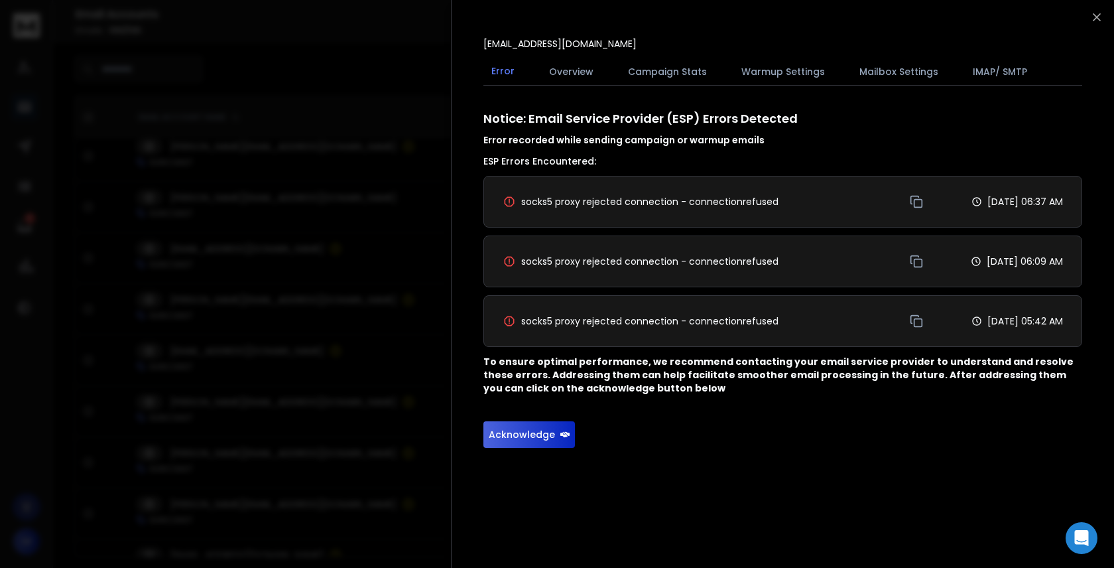
click at [526, 429] on button "Acknowledge" at bounding box center [530, 434] width 92 height 27
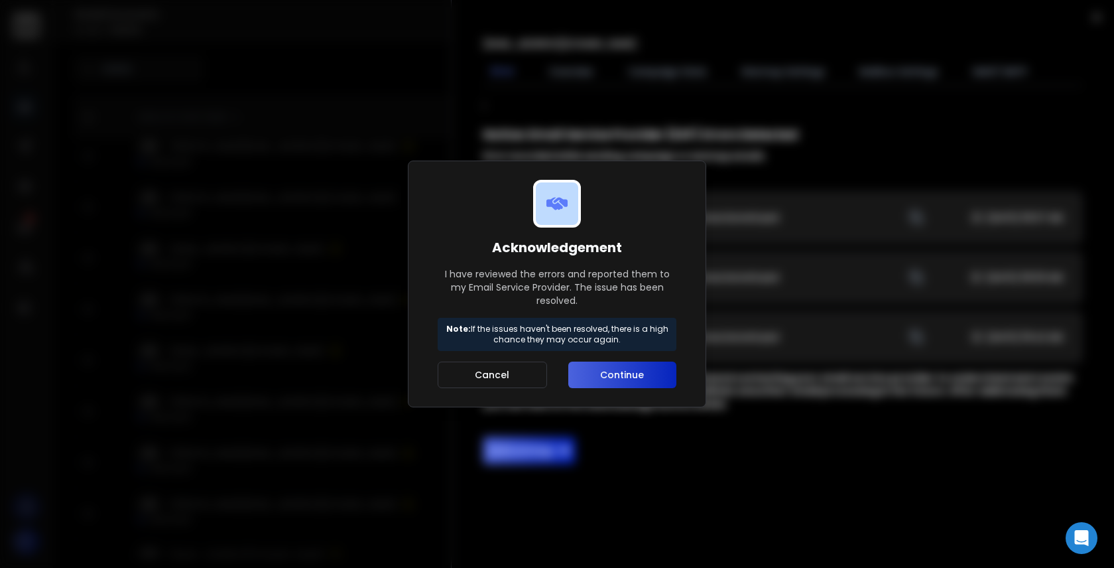
click at [592, 373] on button "Continue" at bounding box center [622, 375] width 108 height 27
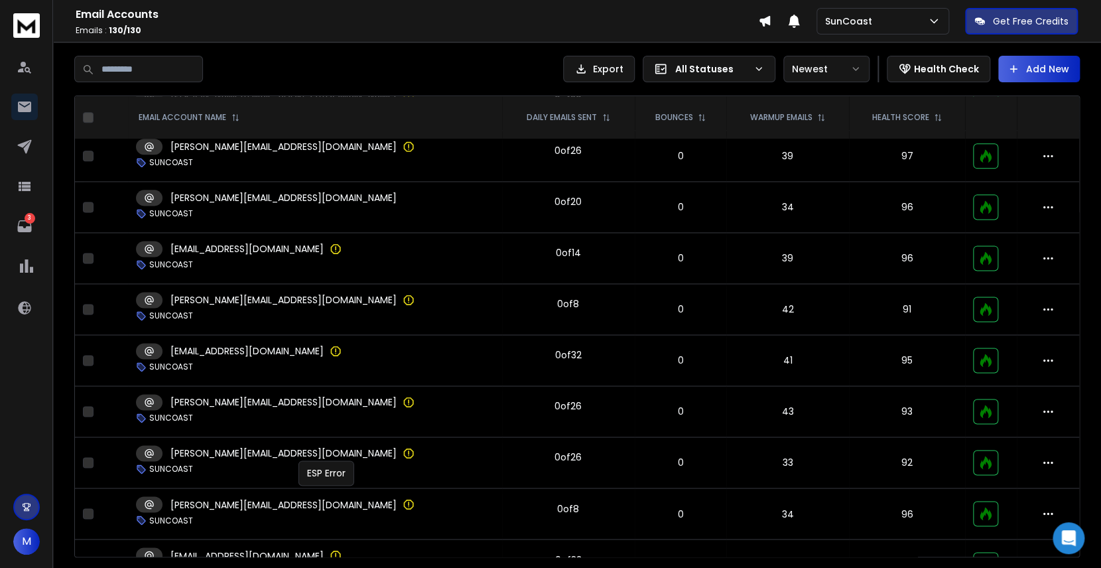
click at [404, 500] on icon at bounding box center [409, 505] width 10 height 10
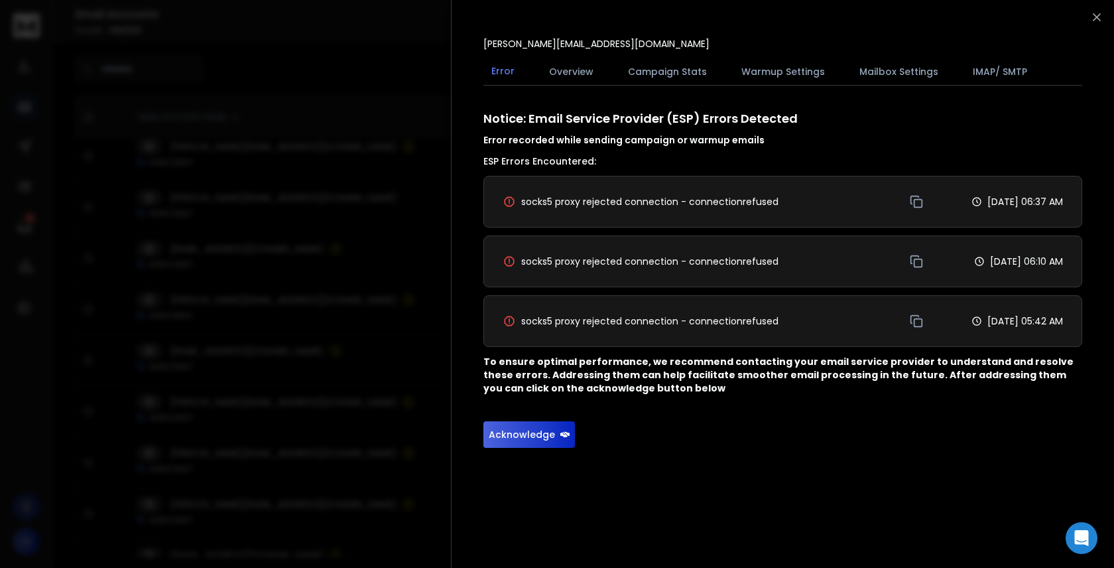
click at [522, 437] on button "Acknowledge" at bounding box center [530, 434] width 92 height 27
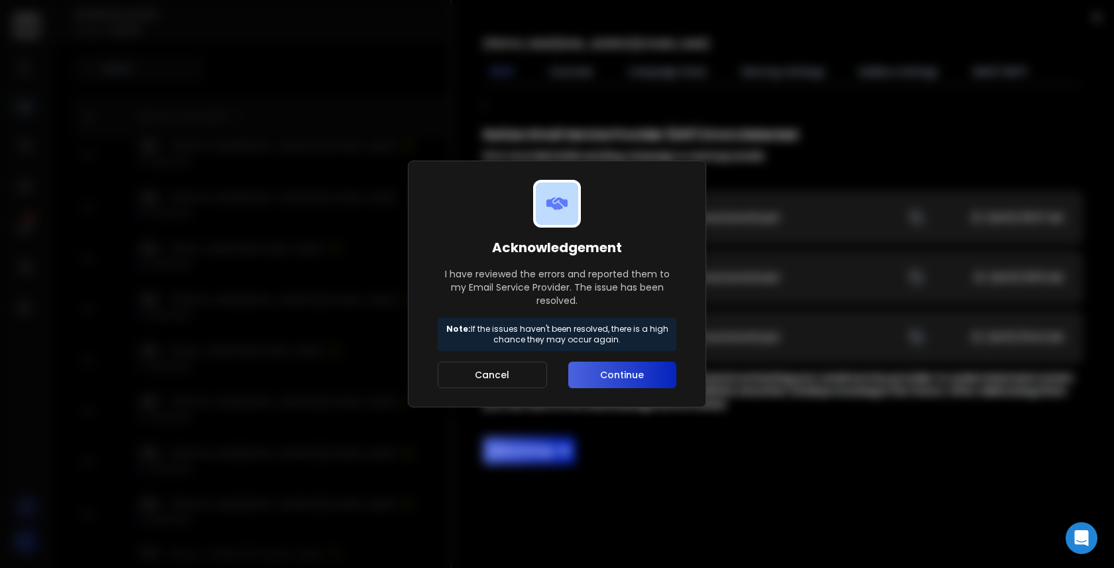
click at [600, 374] on button "Continue" at bounding box center [622, 375] width 108 height 27
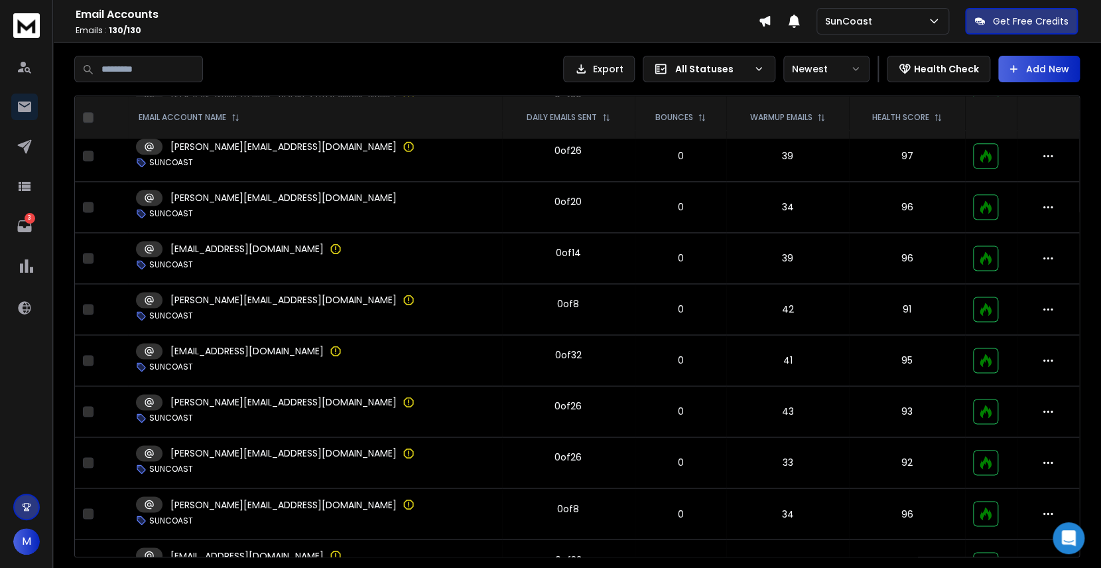
click at [344, 394] on div "bryan_m@happyhealthypet.co" at bounding box center [315, 402] width 358 height 16
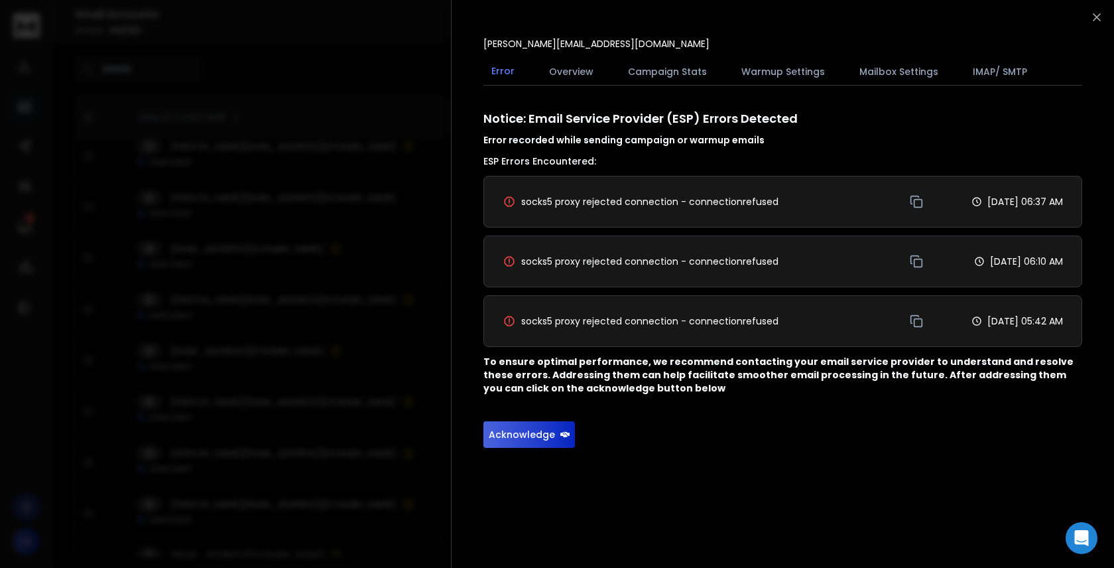
click at [543, 429] on button "Acknowledge" at bounding box center [530, 434] width 92 height 27
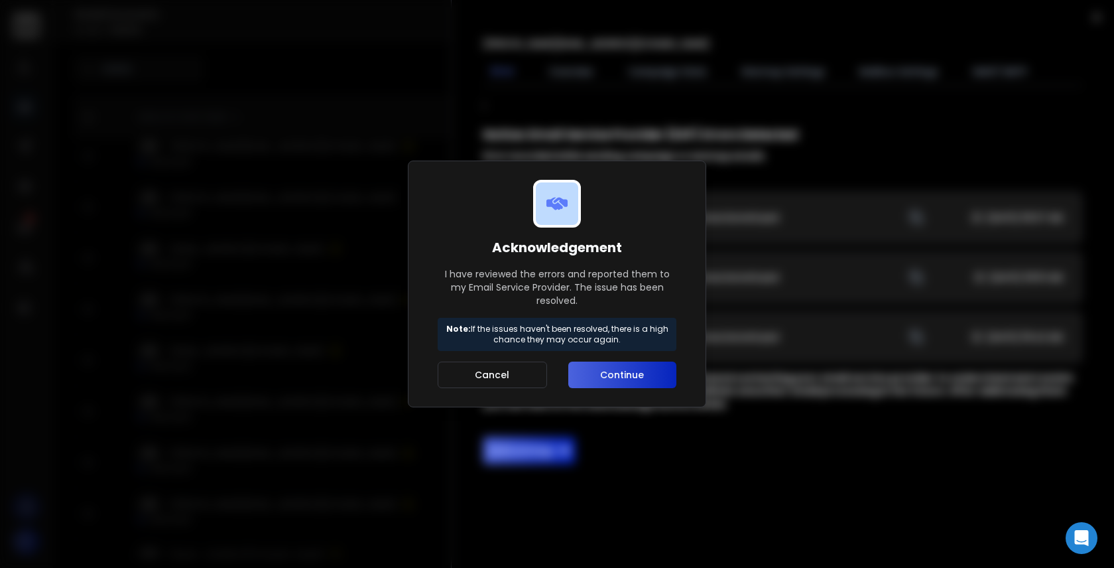
click at [603, 379] on button "Continue" at bounding box center [622, 375] width 108 height 27
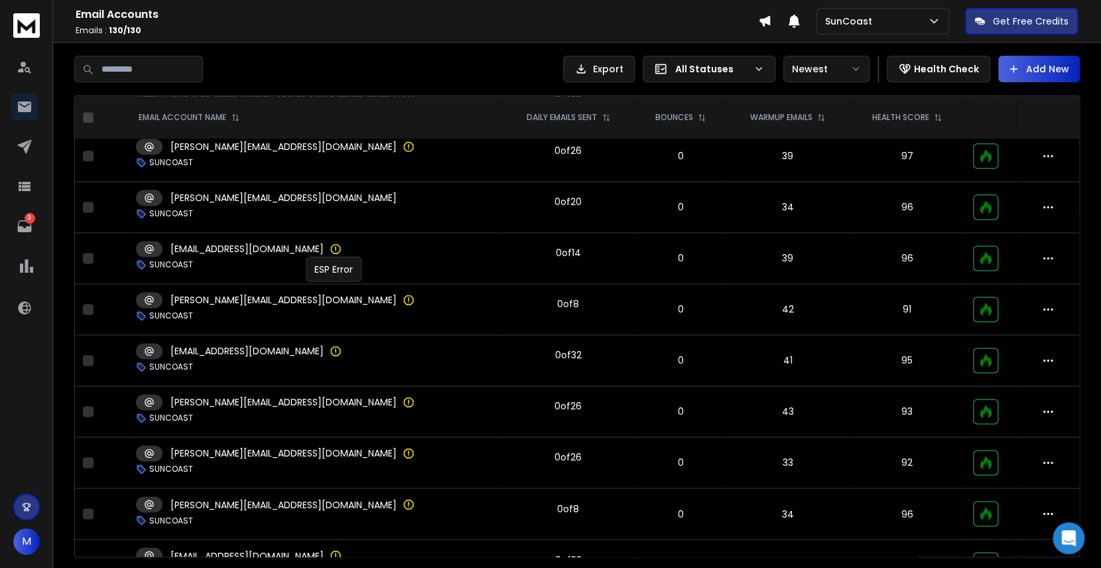
click at [402, 293] on icon at bounding box center [408, 299] width 13 height 13
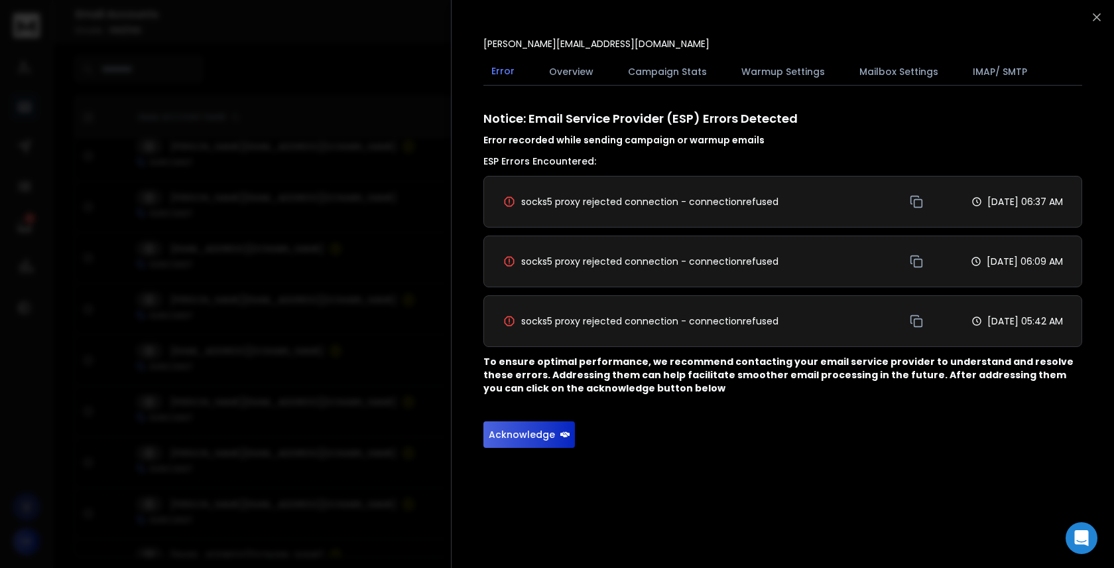
click at [542, 435] on button "Acknowledge" at bounding box center [530, 434] width 92 height 27
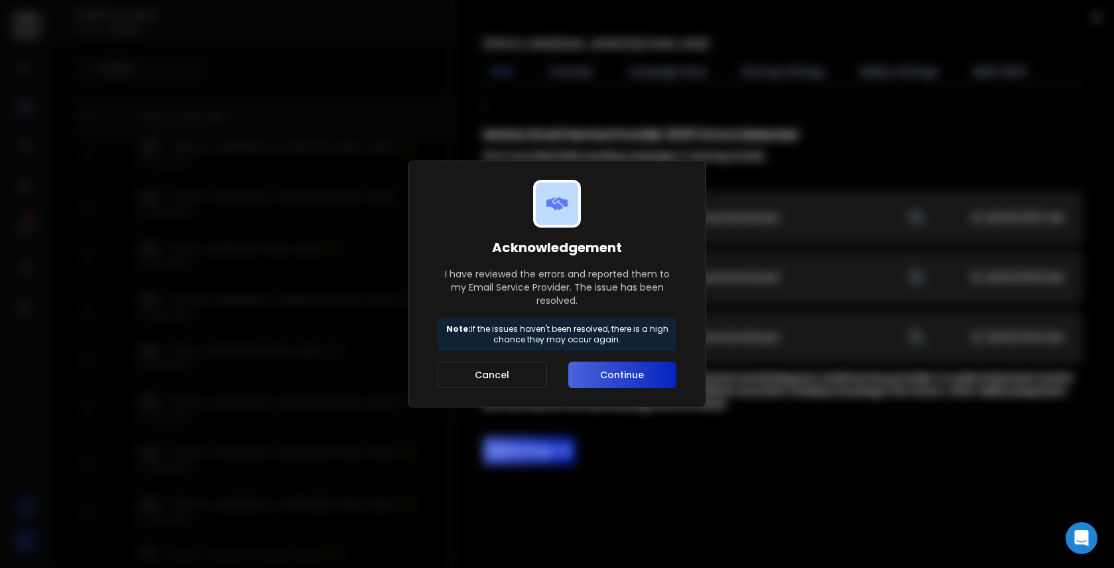
click at [604, 381] on button "Continue" at bounding box center [622, 375] width 108 height 27
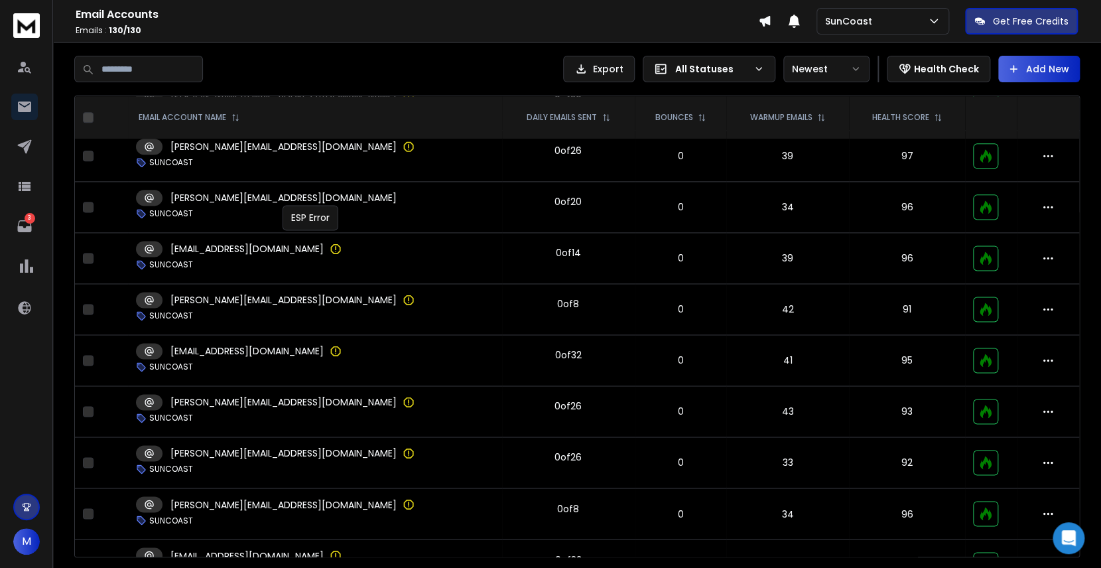
click at [331, 244] on icon at bounding box center [336, 249] width 10 height 10
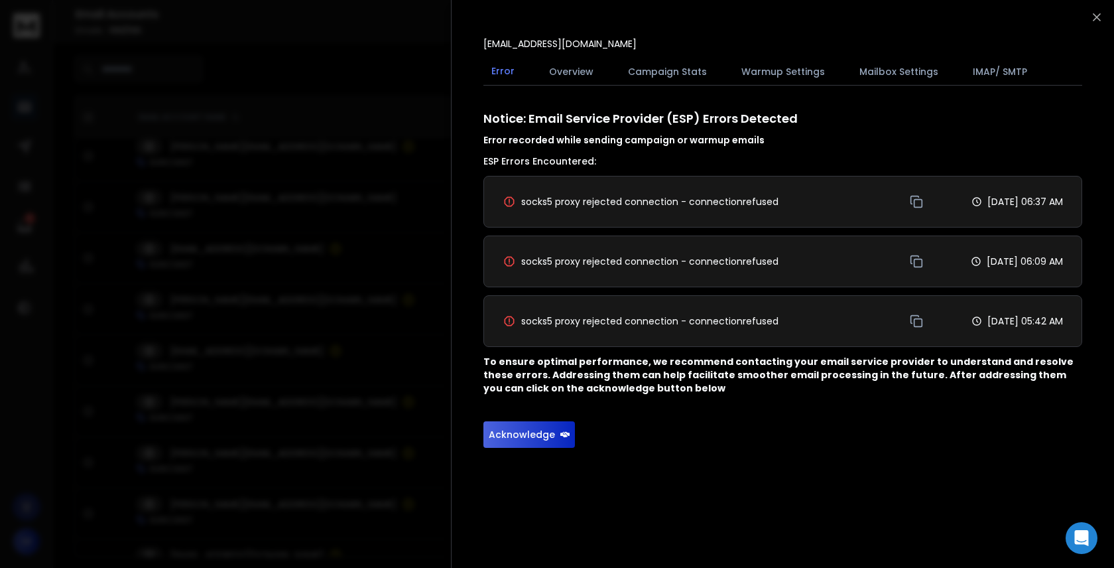
click at [550, 426] on button "Acknowledge" at bounding box center [530, 434] width 92 height 27
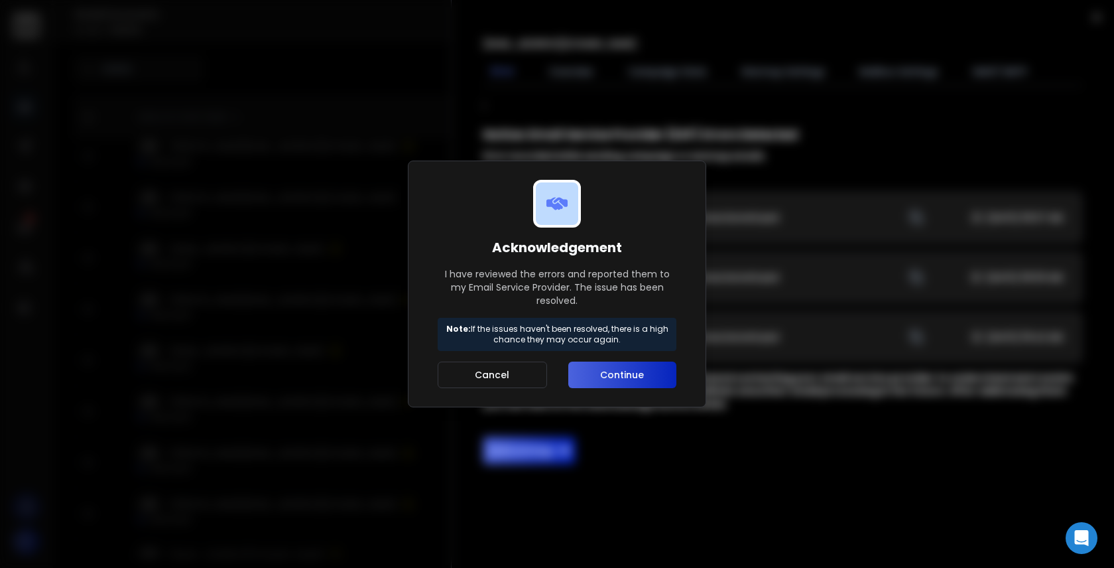
click at [616, 379] on button "Continue" at bounding box center [622, 375] width 108 height 27
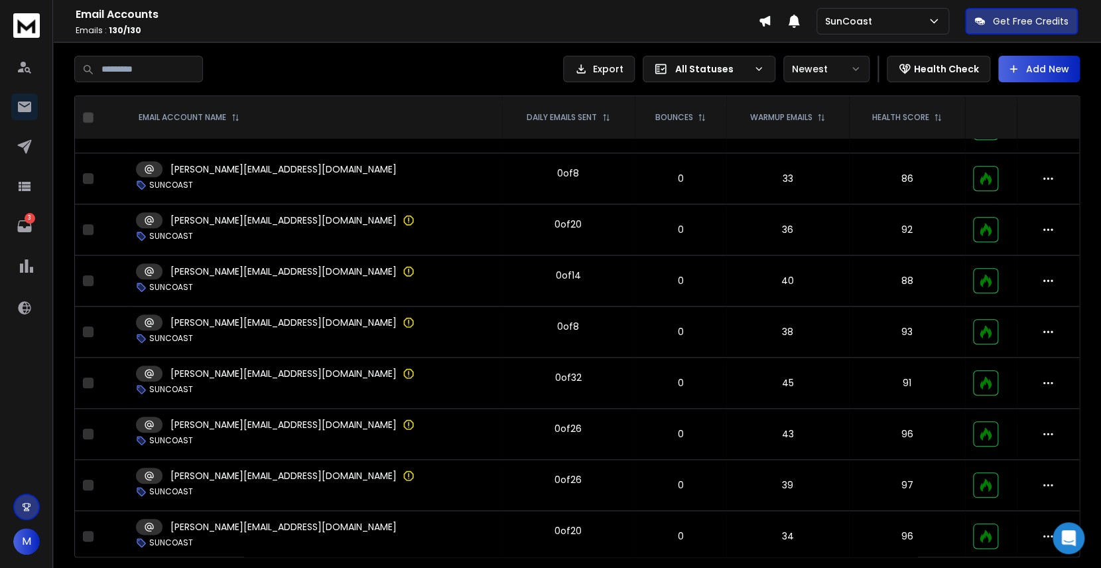
scroll to position [5427, 0]
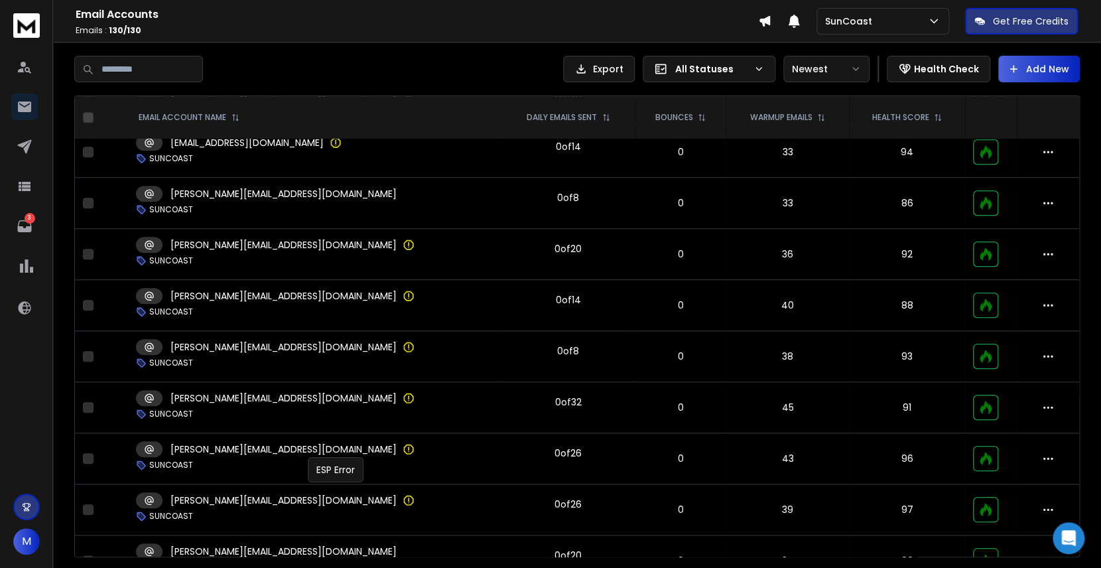
click at [402, 494] on icon at bounding box center [408, 500] width 13 height 13
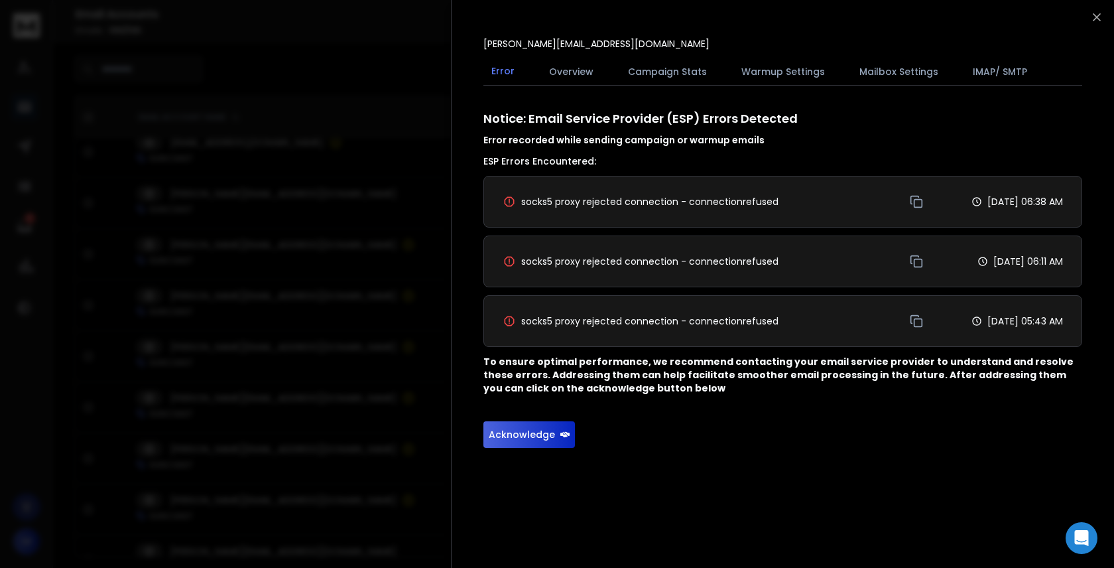
click at [525, 432] on button "Acknowledge" at bounding box center [530, 434] width 92 height 27
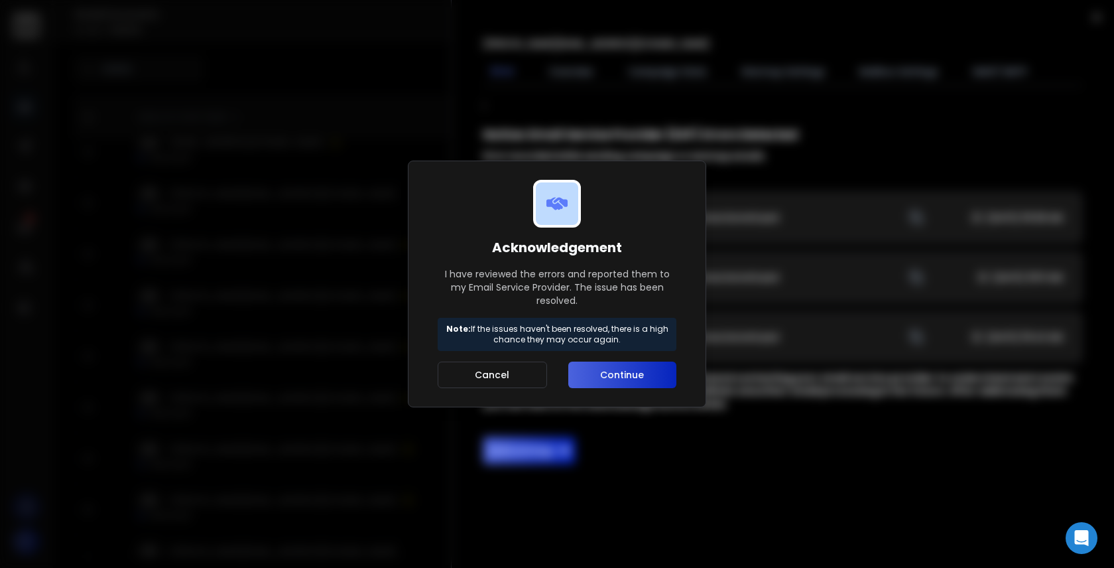
click at [629, 379] on button "Continue" at bounding box center [622, 375] width 108 height 27
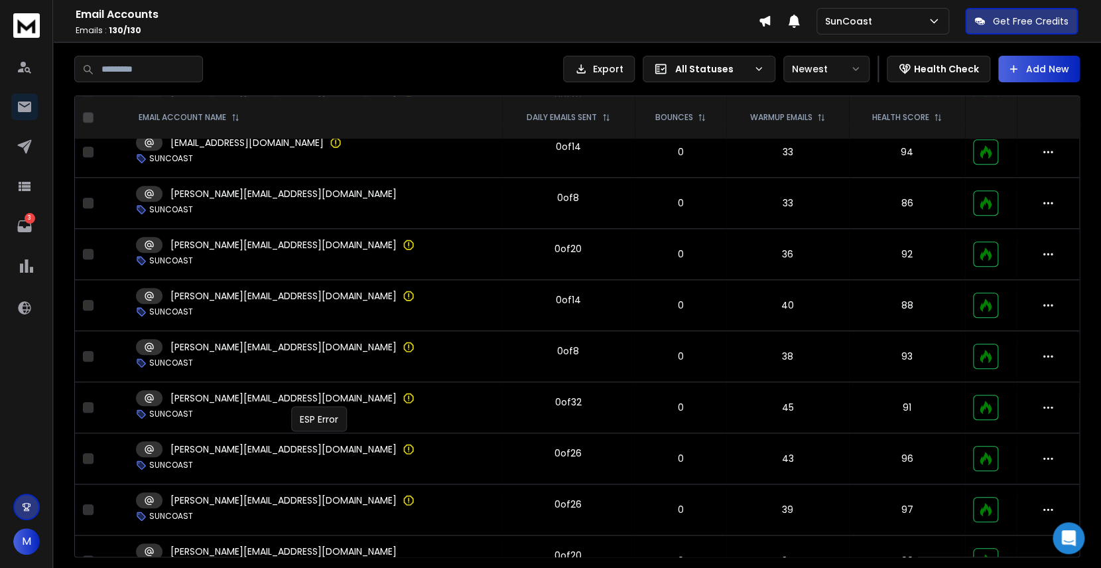
click at [404, 444] on icon at bounding box center [409, 449] width 10 height 10
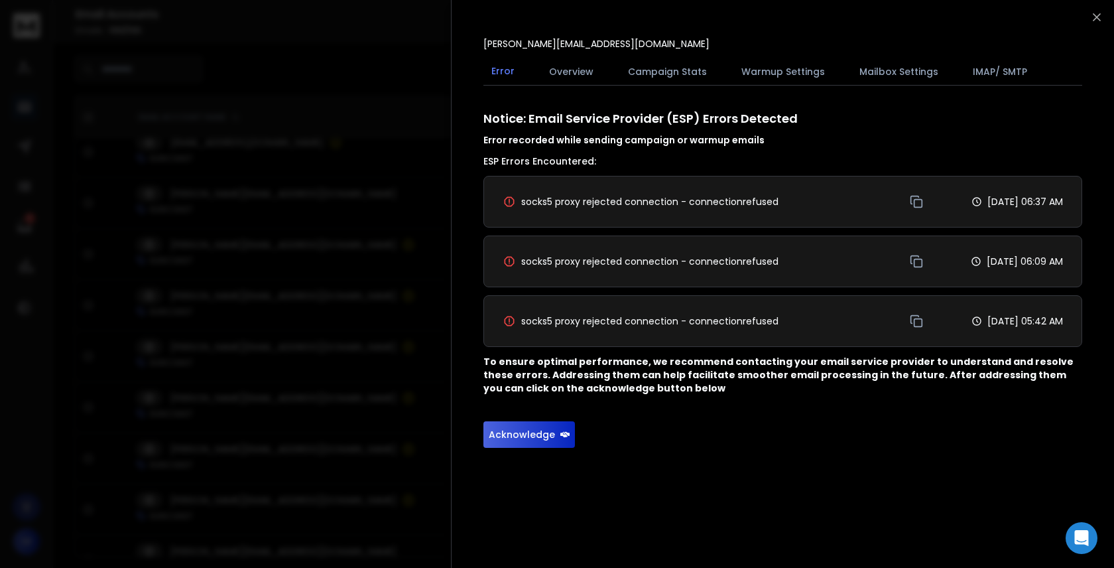
click at [541, 438] on button "Acknowledge" at bounding box center [530, 434] width 92 height 27
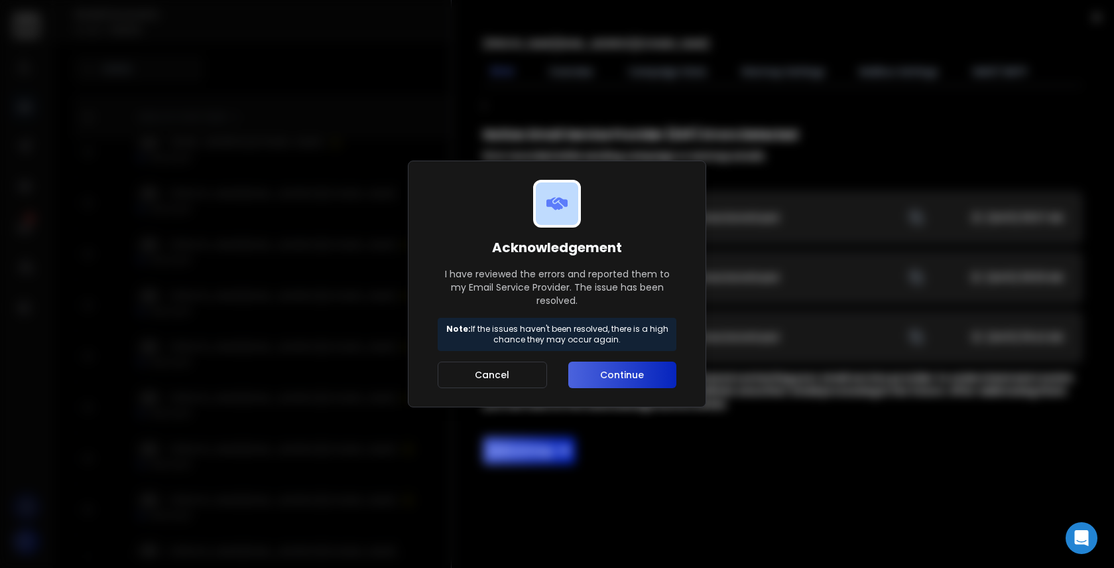
click at [643, 377] on button "Continue" at bounding box center [622, 375] width 108 height 27
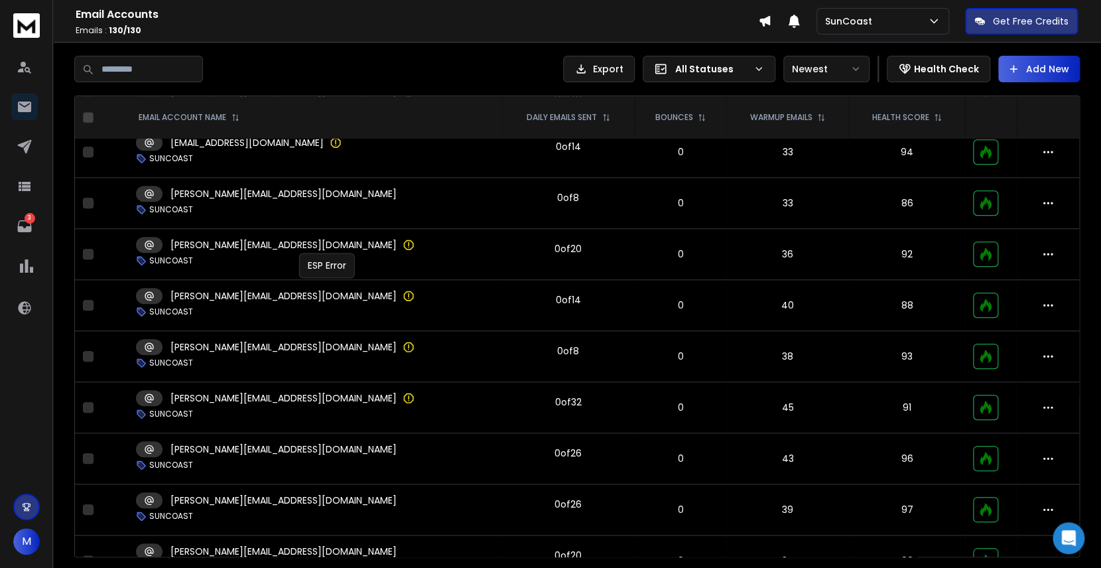
click at [402, 289] on icon at bounding box center [408, 295] width 13 height 13
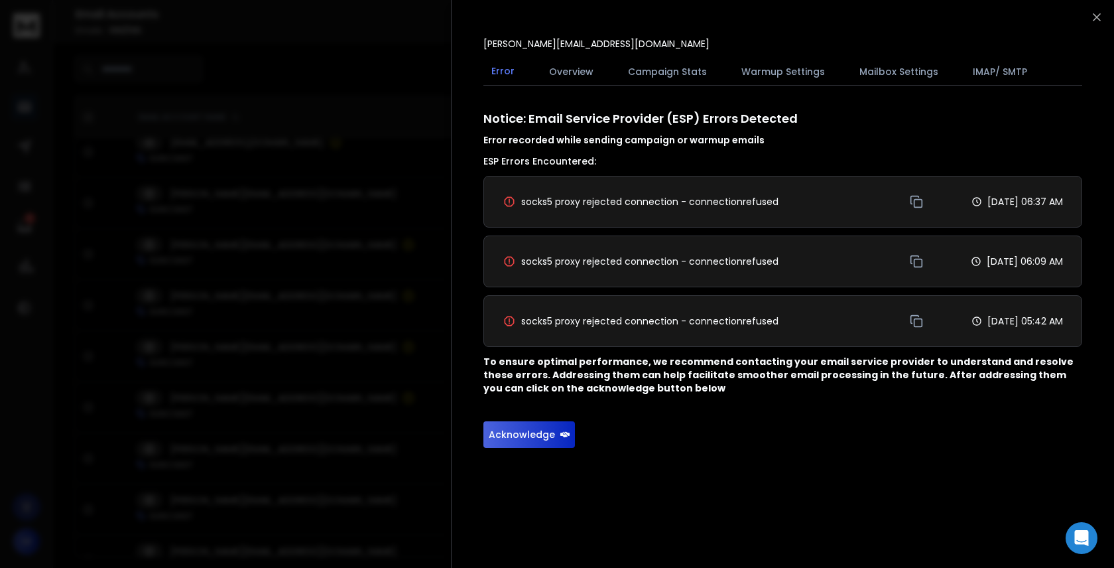
click at [517, 443] on button "Acknowledge" at bounding box center [530, 434] width 92 height 27
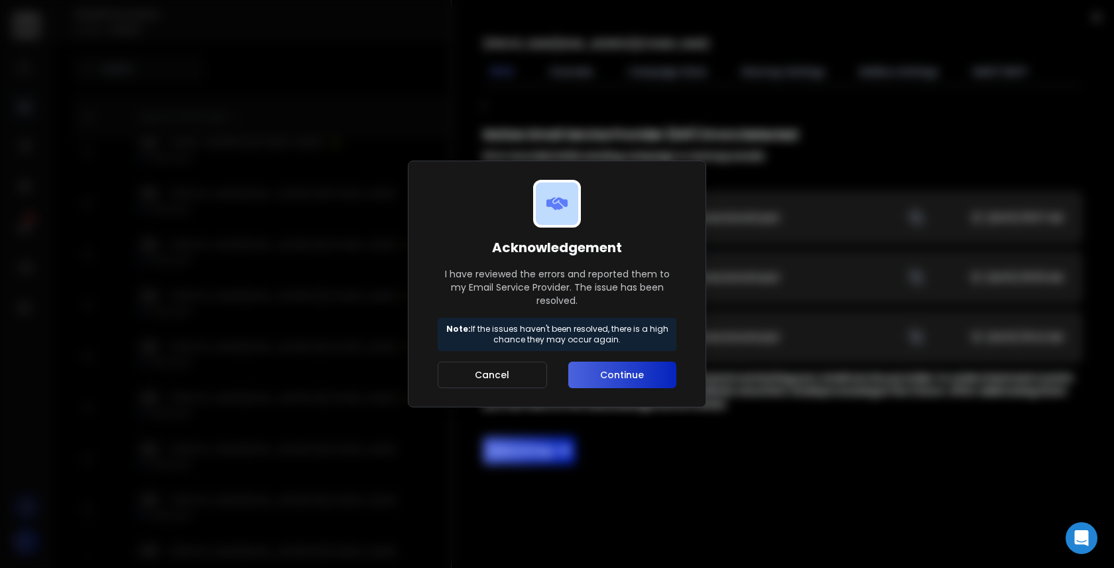
click at [646, 367] on button "Continue" at bounding box center [622, 375] width 108 height 27
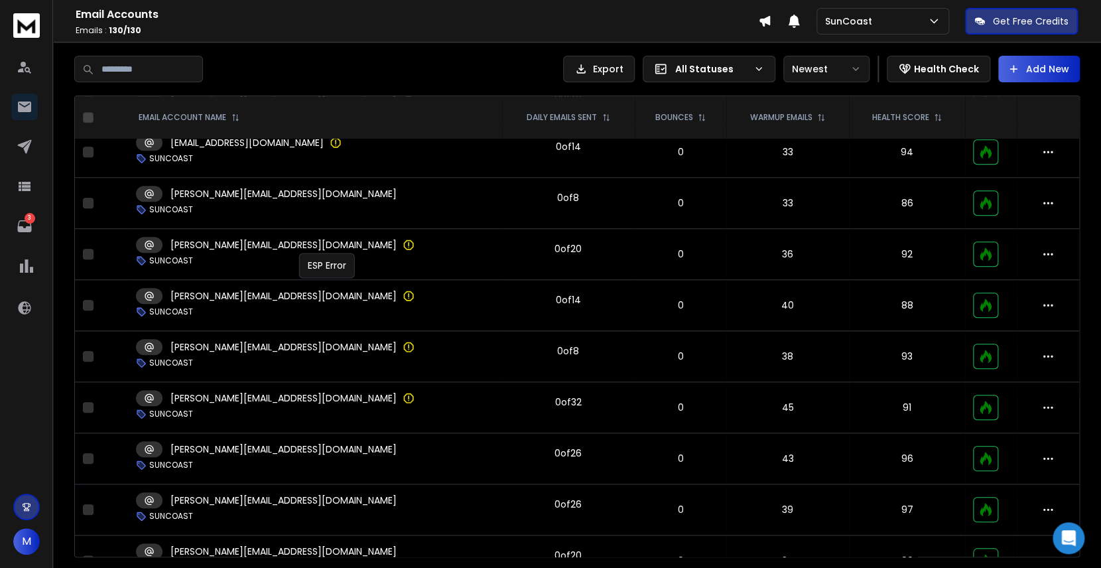
click at [408, 293] on icon at bounding box center [408, 295] width 1 height 4
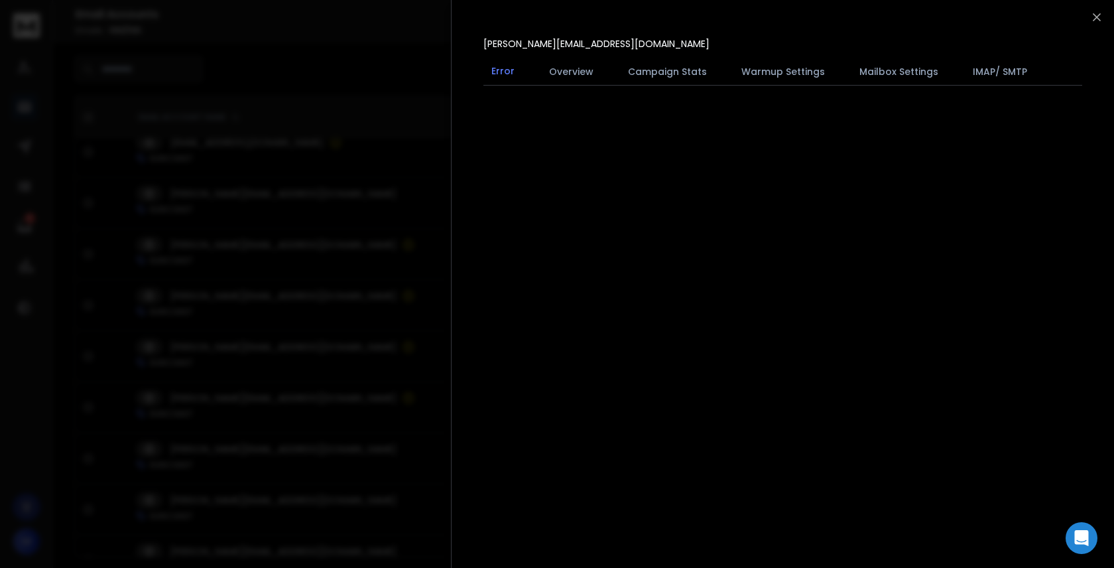
click at [1095, 21] on icon "button" at bounding box center [1097, 17] width 13 height 13
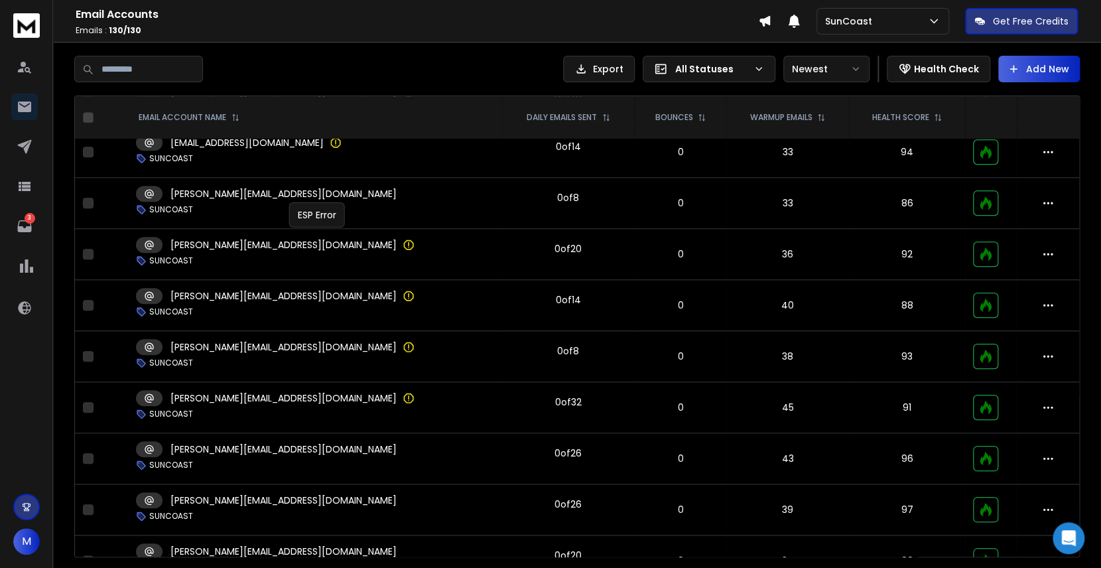
click at [408, 247] on circle at bounding box center [408, 247] width 1 height 1
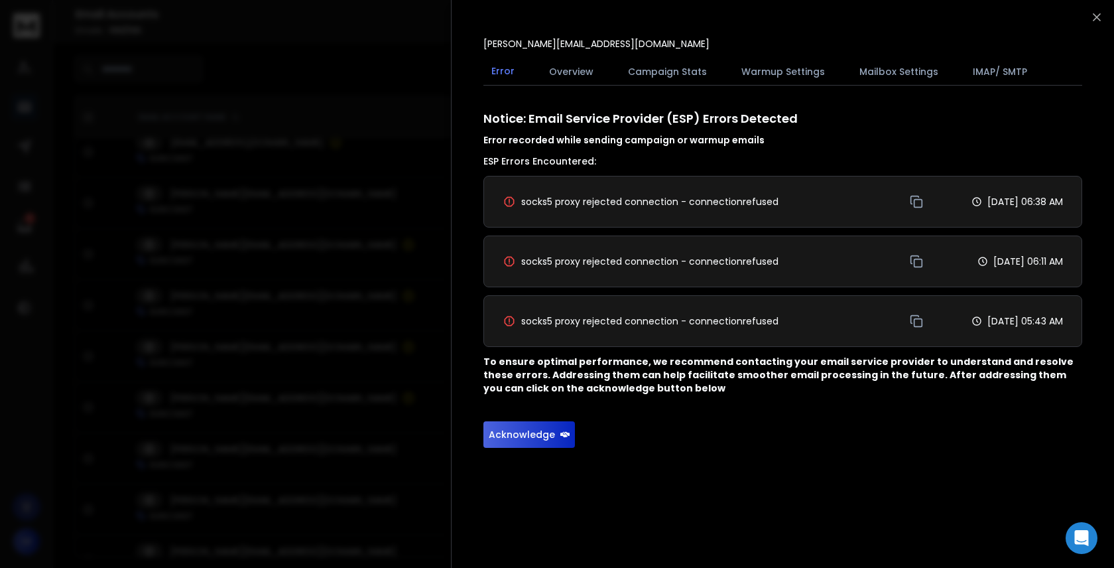
click at [525, 434] on button "Acknowledge" at bounding box center [530, 434] width 92 height 27
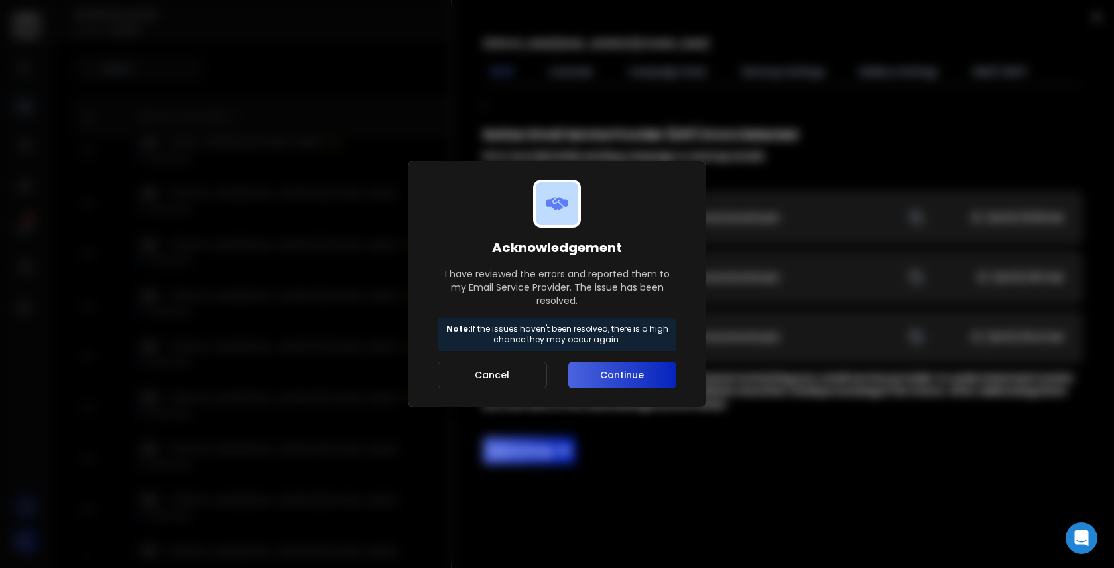
click at [665, 375] on button "Continue" at bounding box center [622, 375] width 108 height 27
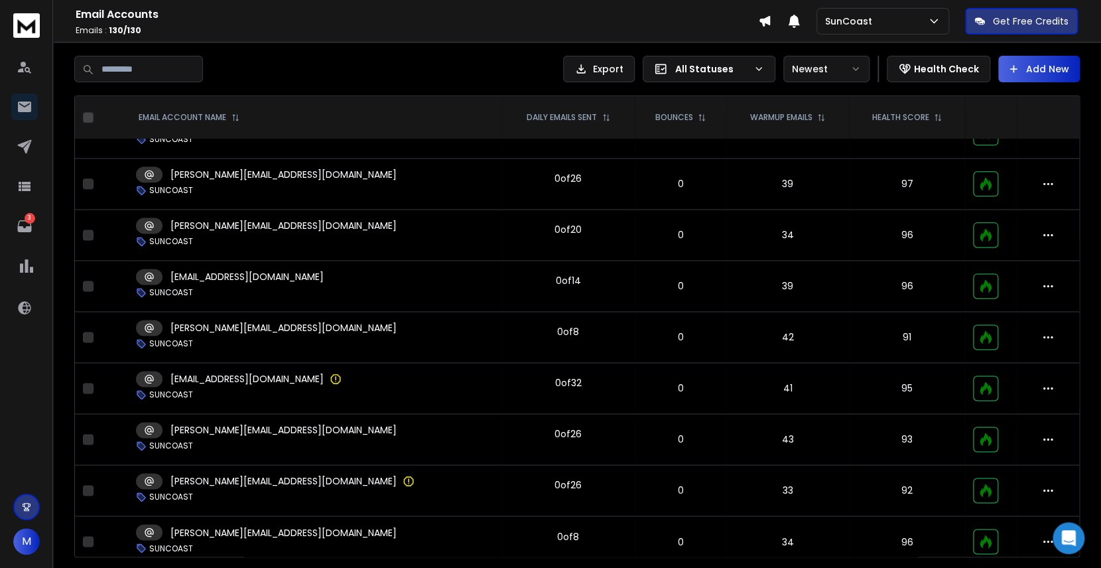
scroll to position [5780, 0]
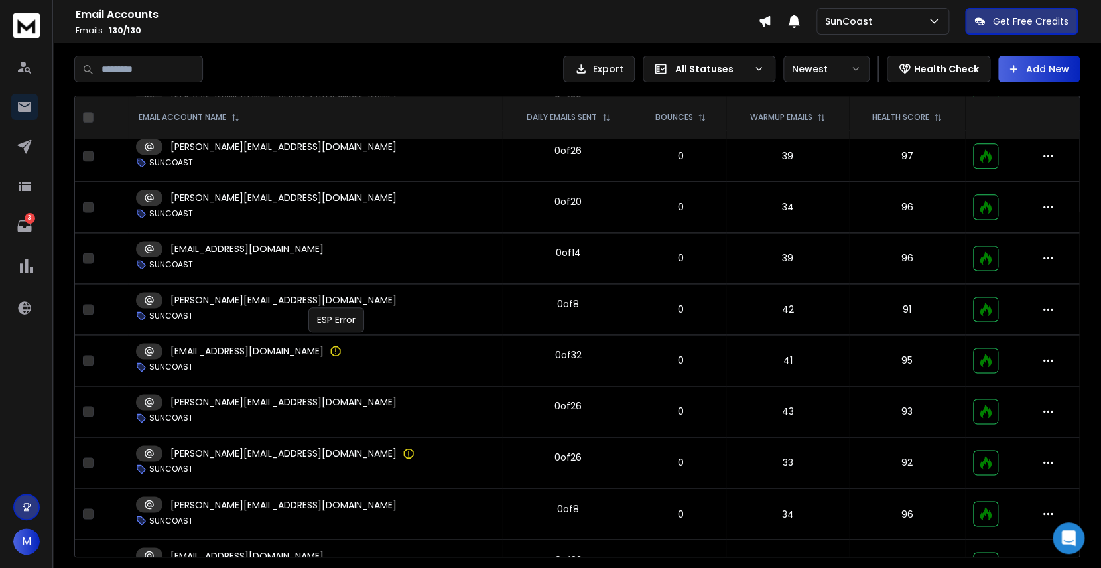
click at [336, 344] on icon at bounding box center [335, 350] width 13 height 13
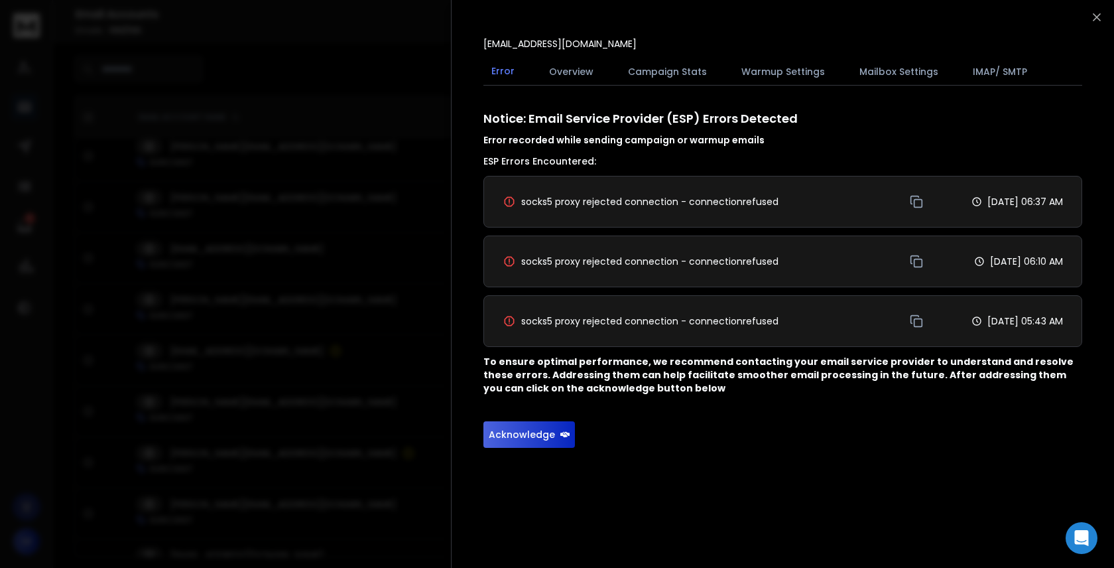
click at [515, 436] on button "Acknowledge" at bounding box center [530, 434] width 92 height 27
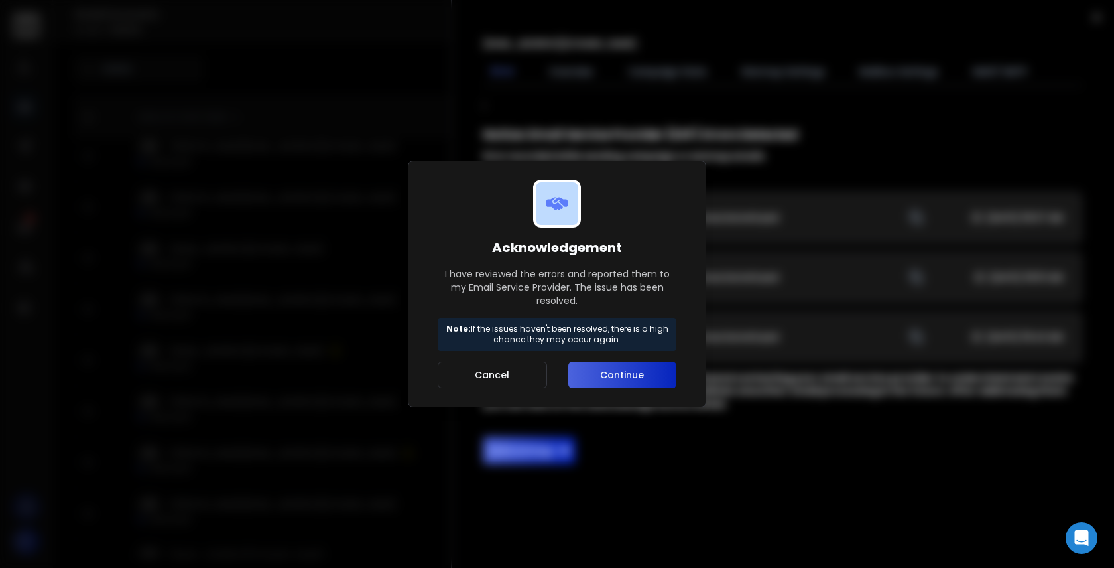
click at [628, 371] on button "Continue" at bounding box center [622, 375] width 108 height 27
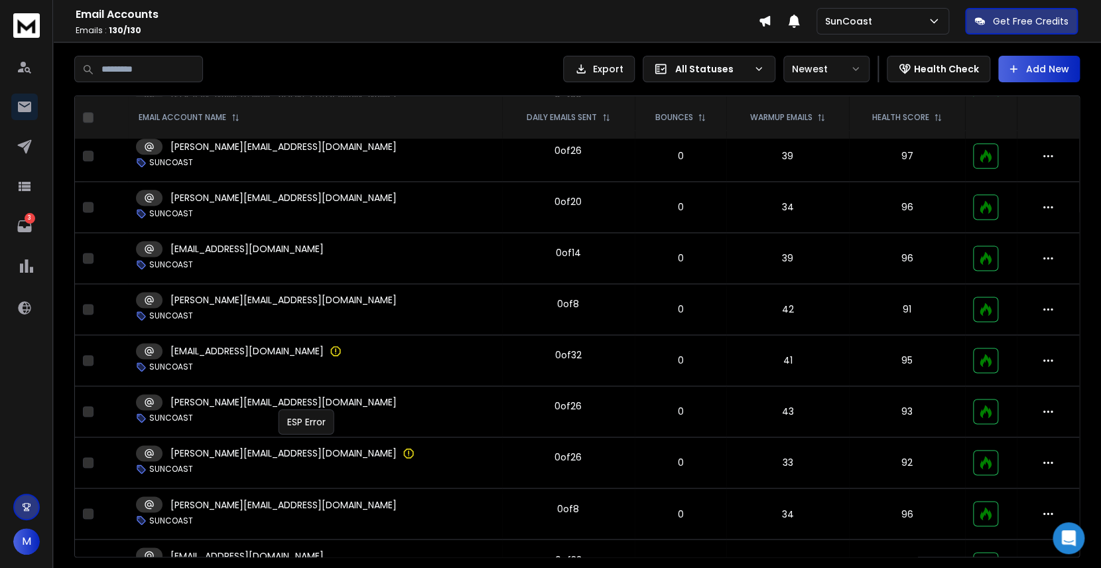
click at [404, 448] on icon at bounding box center [409, 453] width 10 height 10
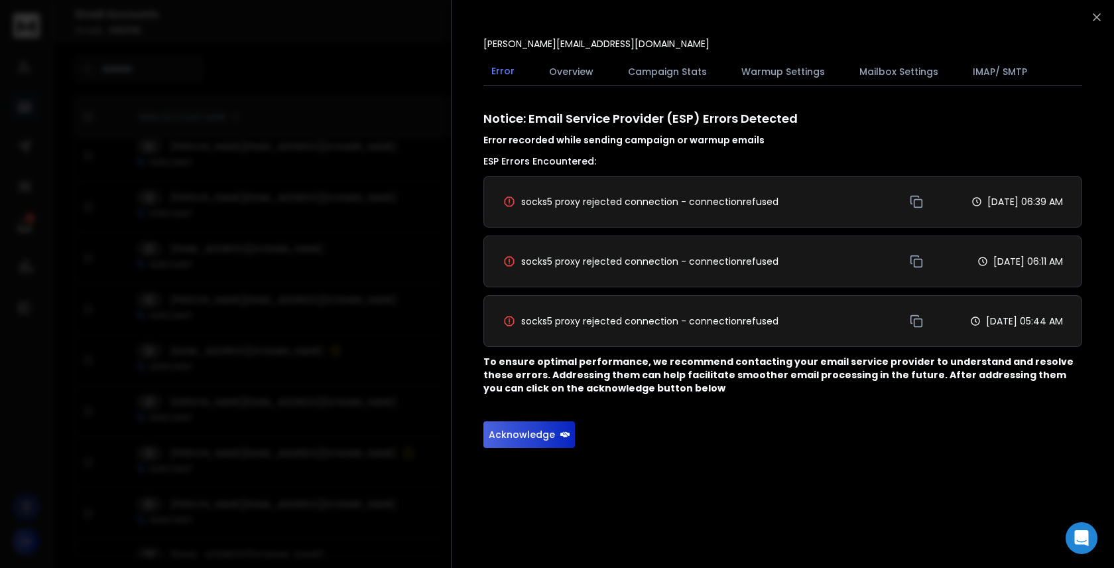
click at [516, 435] on button "Acknowledge" at bounding box center [530, 434] width 92 height 27
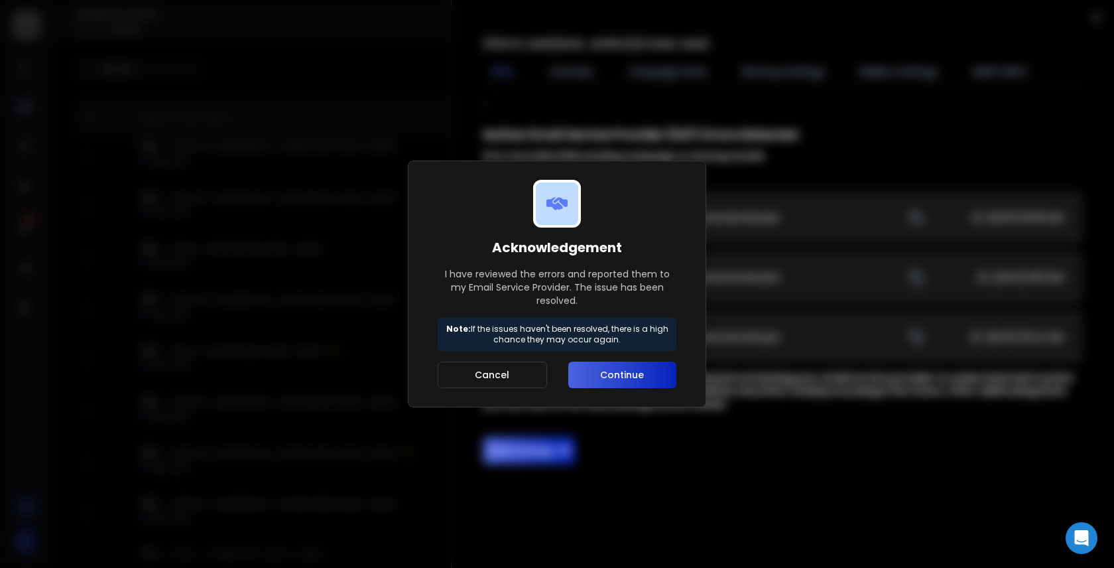
click at [612, 367] on button "Continue" at bounding box center [622, 375] width 108 height 27
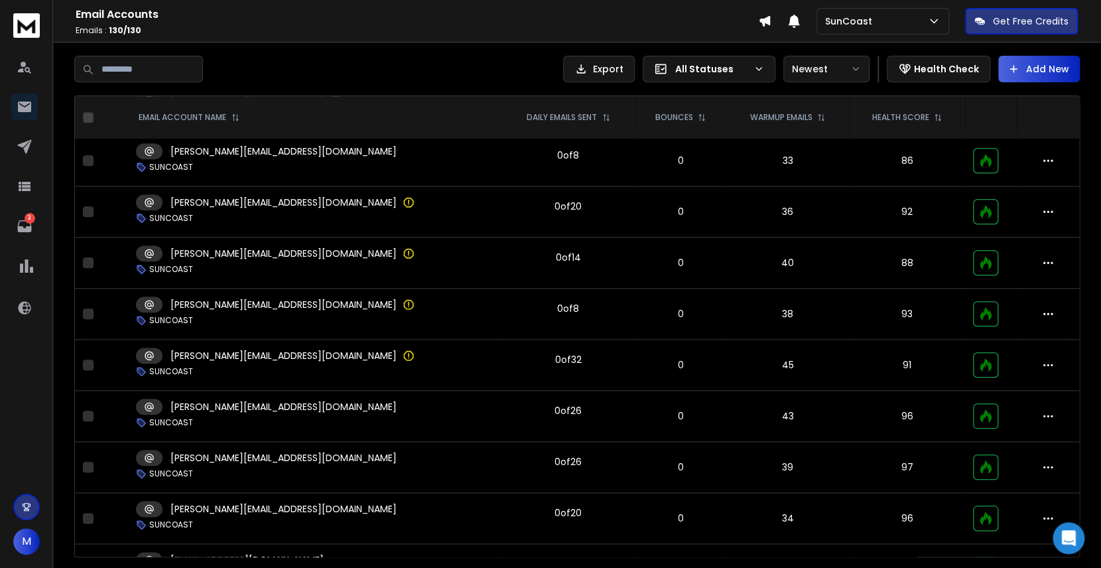
scroll to position [5427, 0]
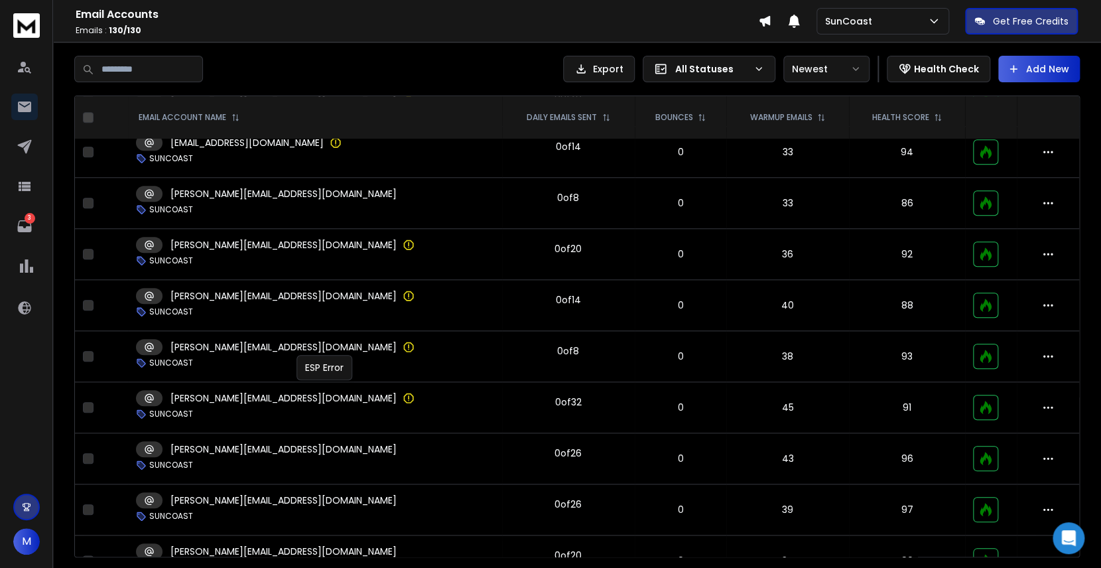
click at [404, 393] on icon at bounding box center [409, 398] width 10 height 10
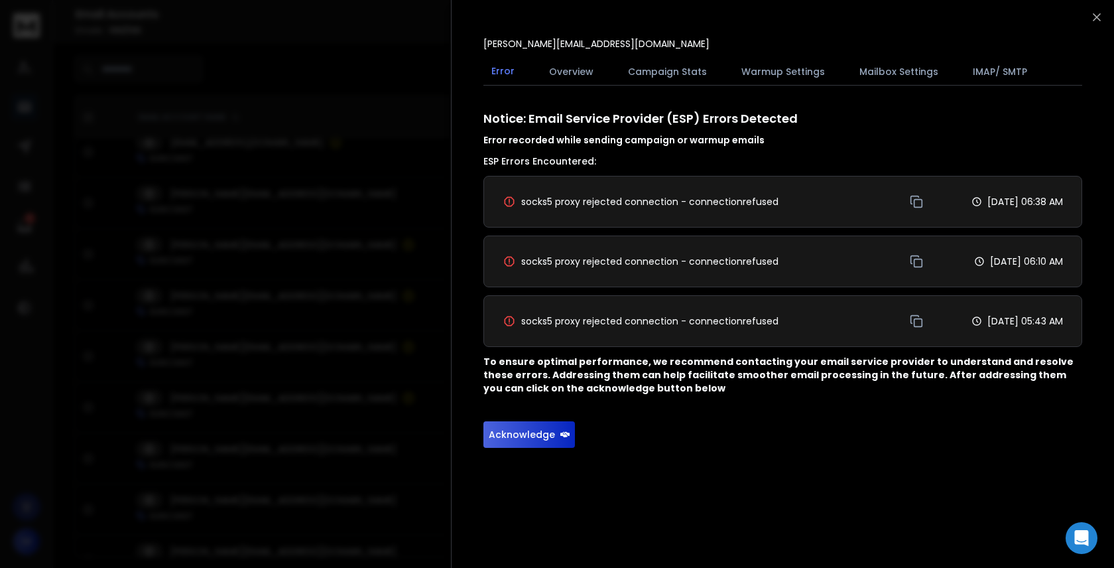
click at [531, 438] on button "Acknowledge" at bounding box center [530, 434] width 92 height 27
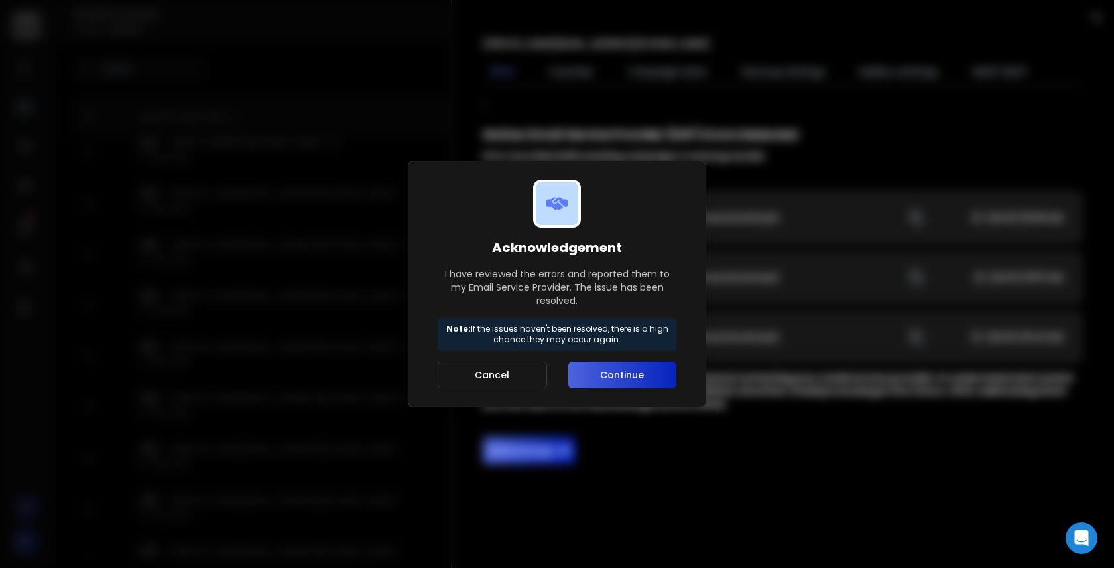
click at [641, 374] on button "Continue" at bounding box center [622, 375] width 108 height 27
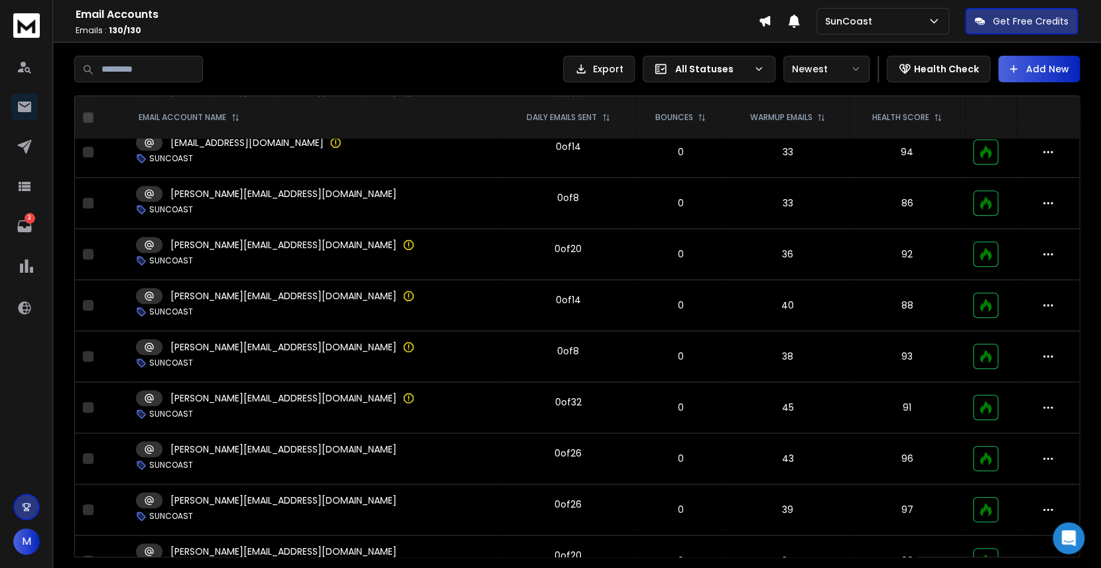
click at [337, 441] on div "brenda@happyhealthypet.co" at bounding box center [315, 449] width 358 height 16
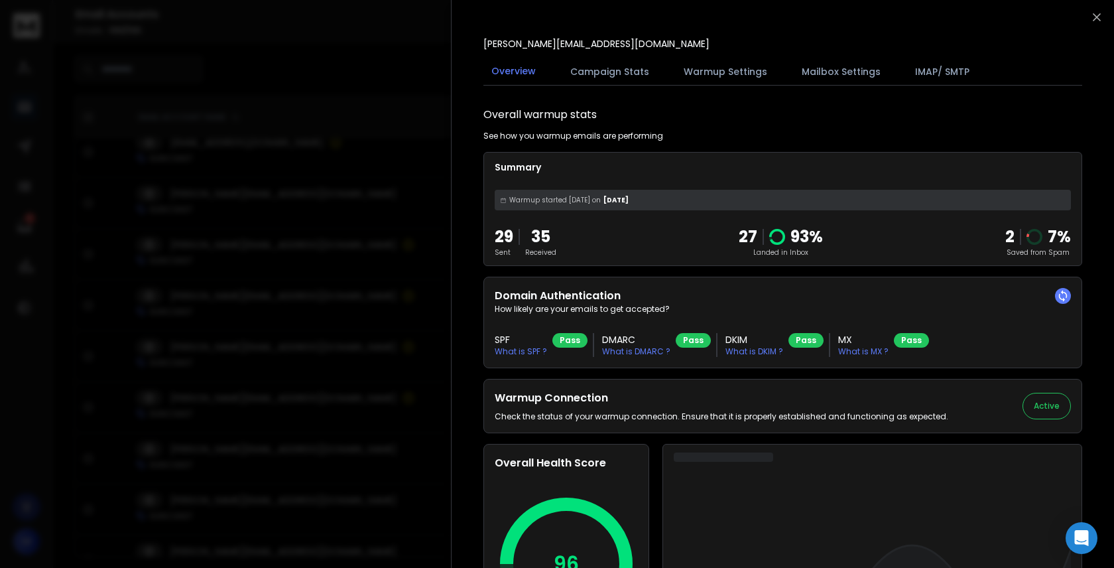
click at [1093, 20] on icon "button" at bounding box center [1097, 17] width 13 height 13
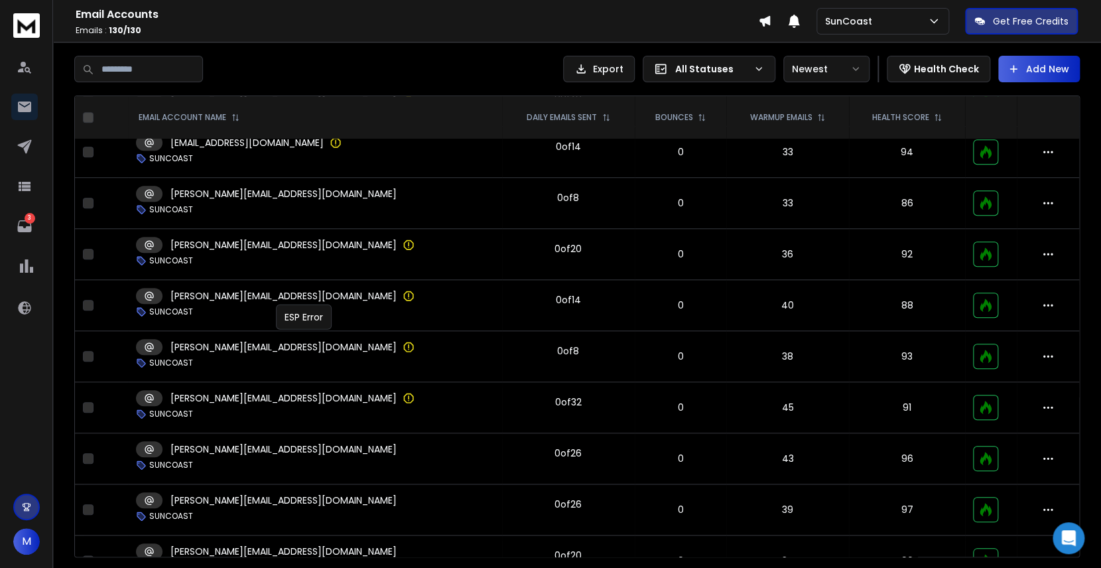
click at [402, 340] on icon at bounding box center [408, 346] width 13 height 13
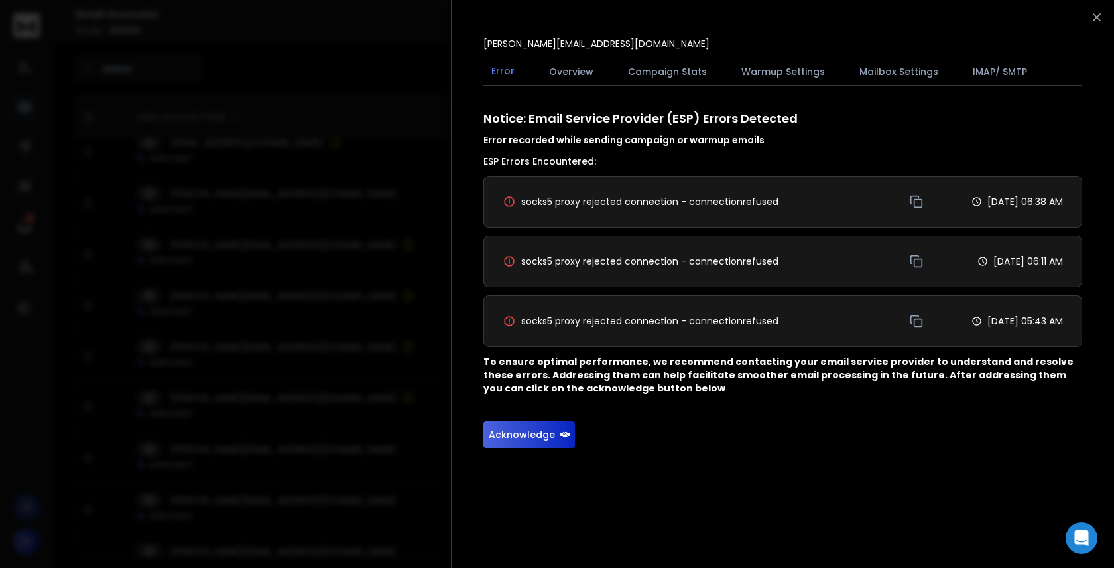
click at [521, 433] on button "Acknowledge" at bounding box center [530, 434] width 92 height 27
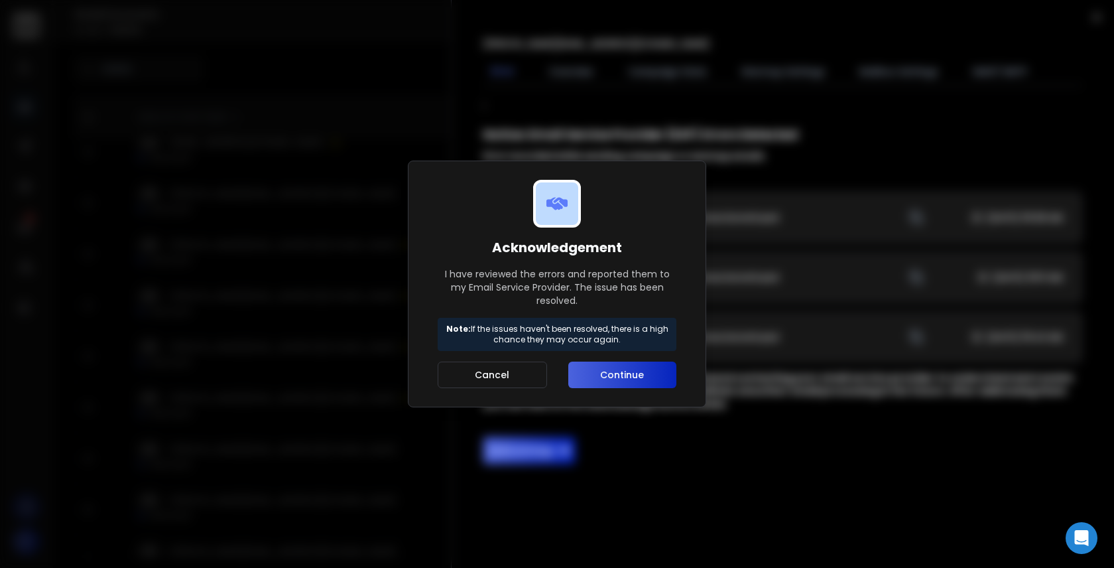
click at [615, 364] on button "Continue" at bounding box center [622, 375] width 108 height 27
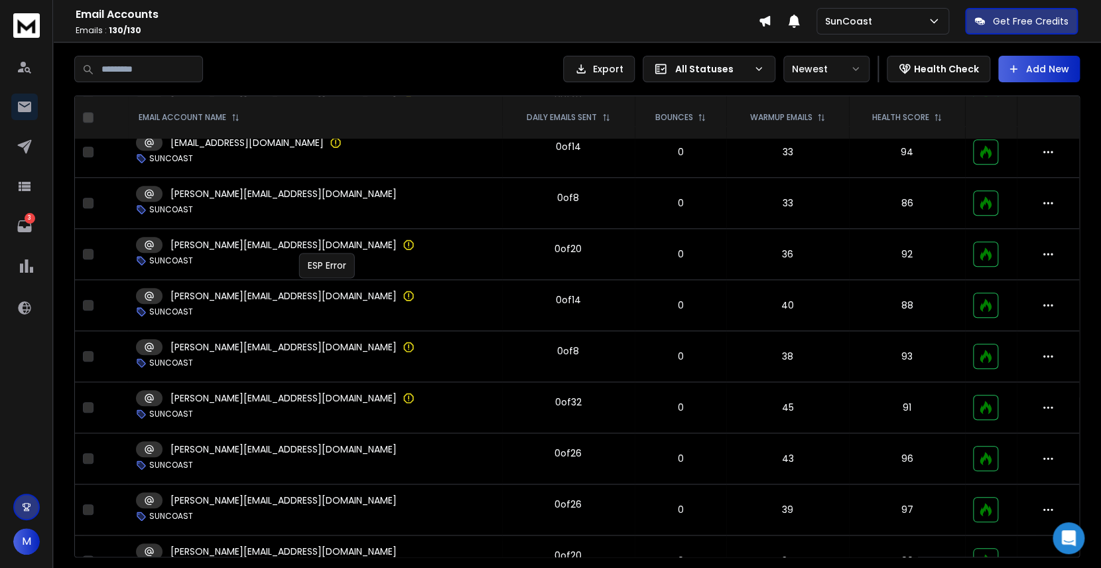
click at [408, 293] on icon at bounding box center [408, 295] width 1 height 4
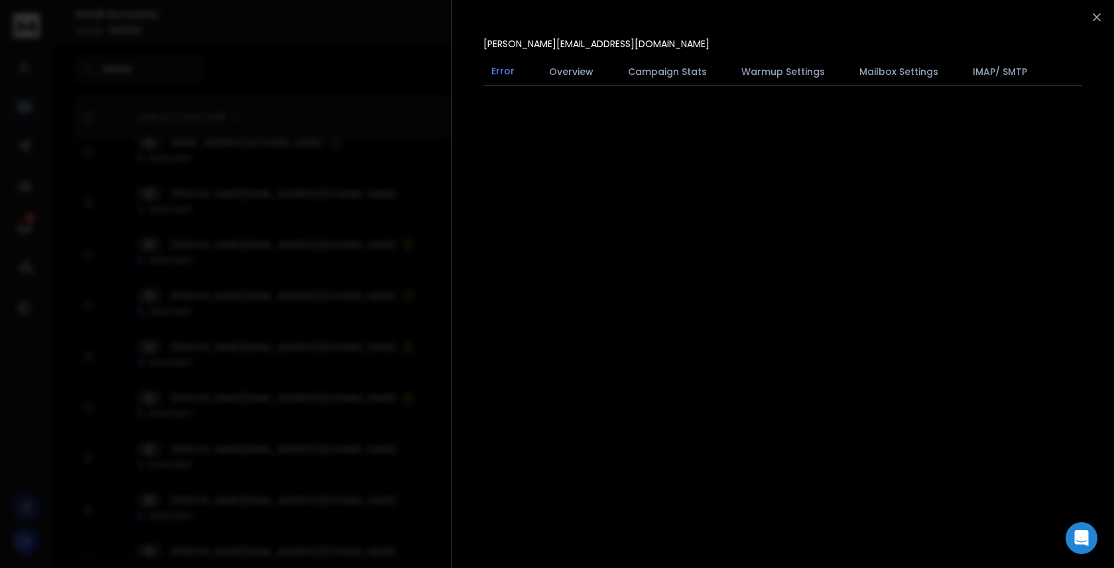
click at [1095, 16] on icon "button" at bounding box center [1097, 17] width 7 height 7
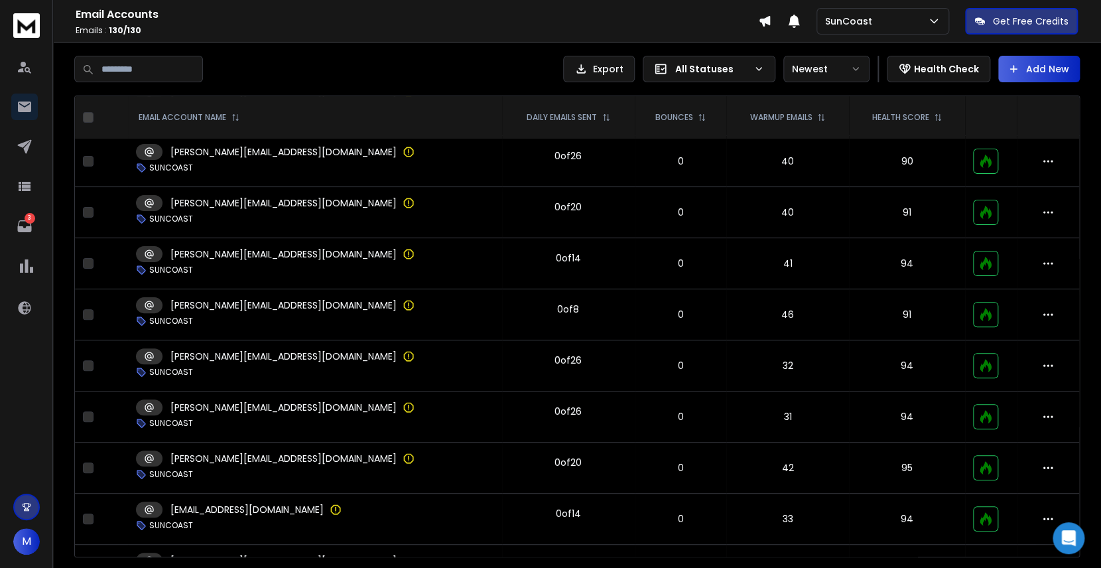
scroll to position [4984, 0]
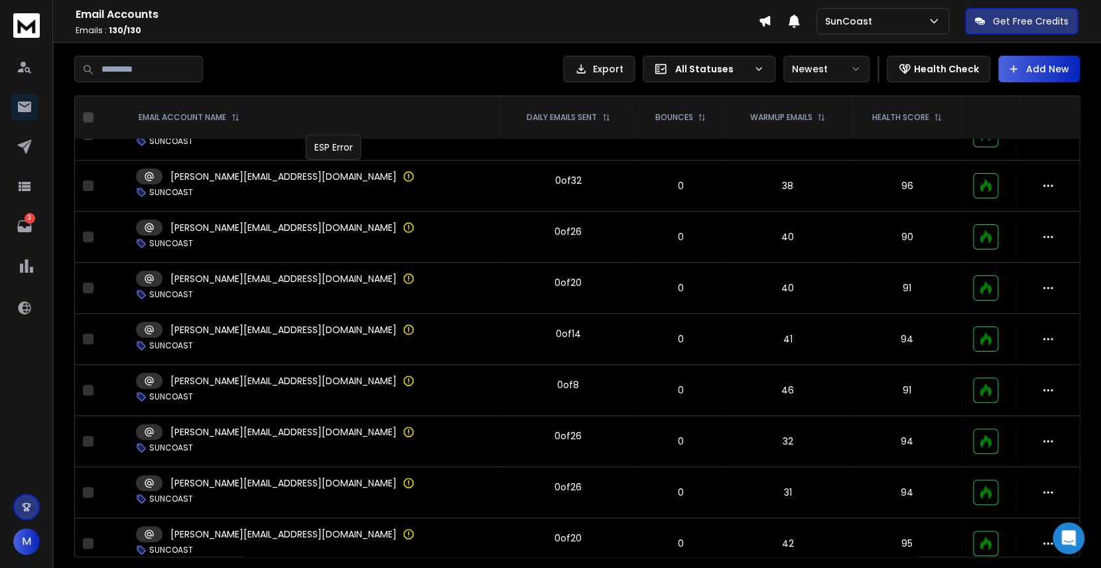
click at [402, 170] on icon at bounding box center [408, 176] width 13 height 13
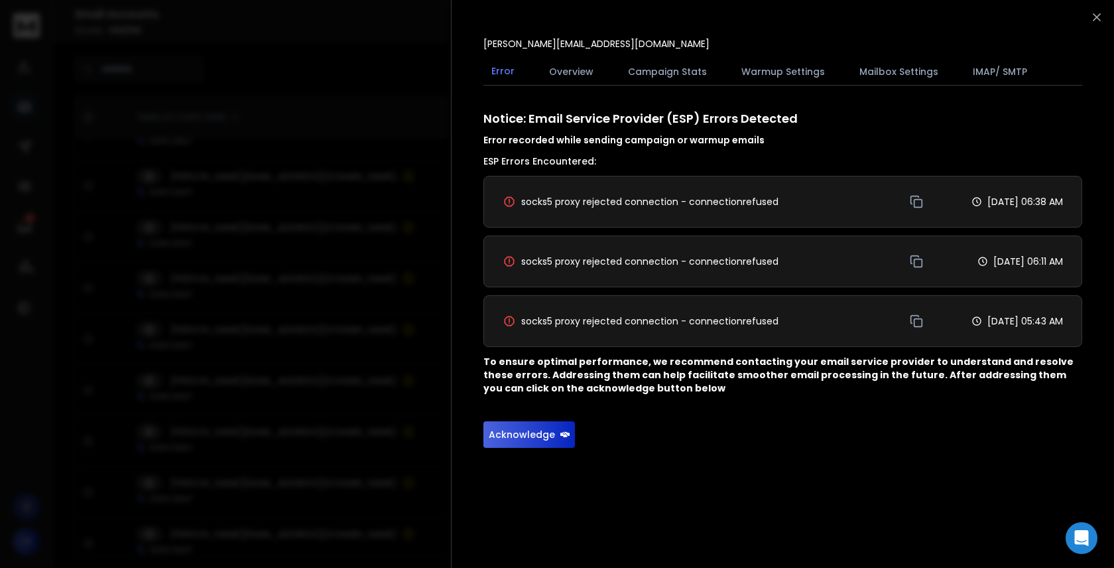
click at [531, 438] on button "Acknowledge" at bounding box center [530, 434] width 92 height 27
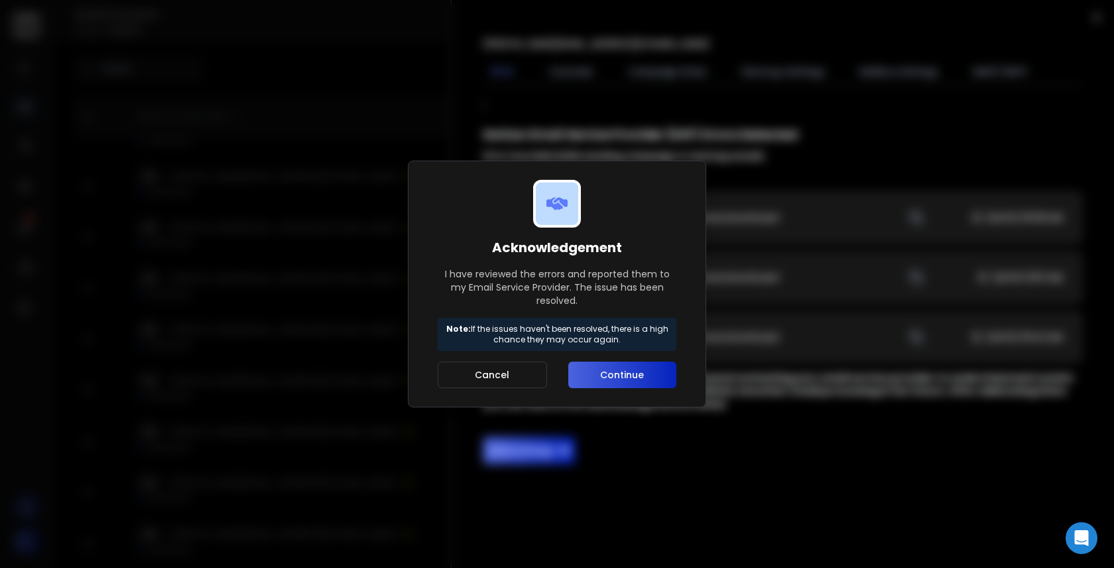
click at [597, 369] on button "Continue" at bounding box center [622, 375] width 108 height 27
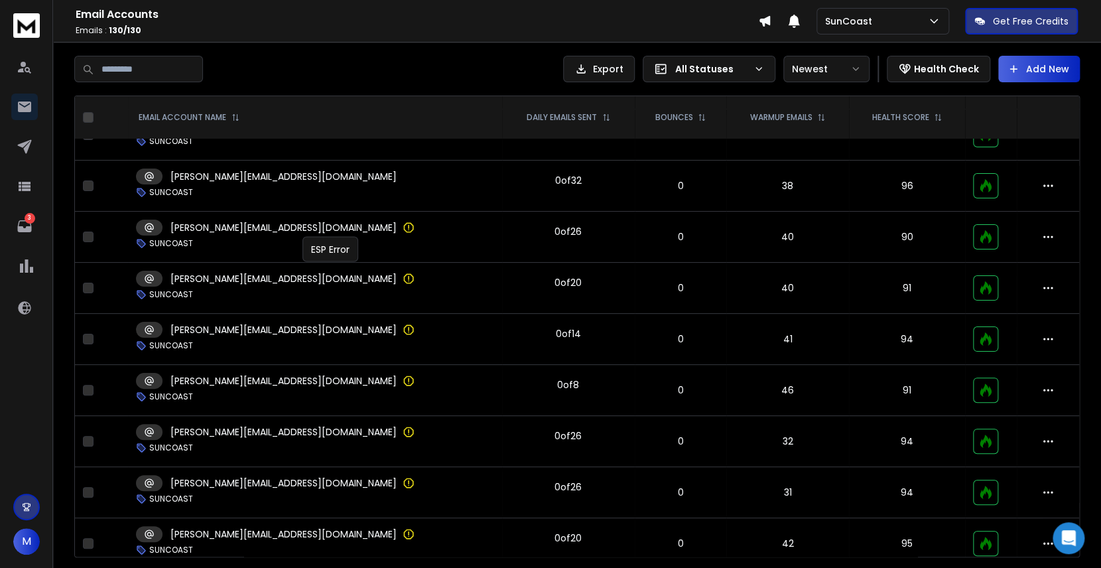
click at [402, 272] on icon at bounding box center [408, 278] width 13 height 13
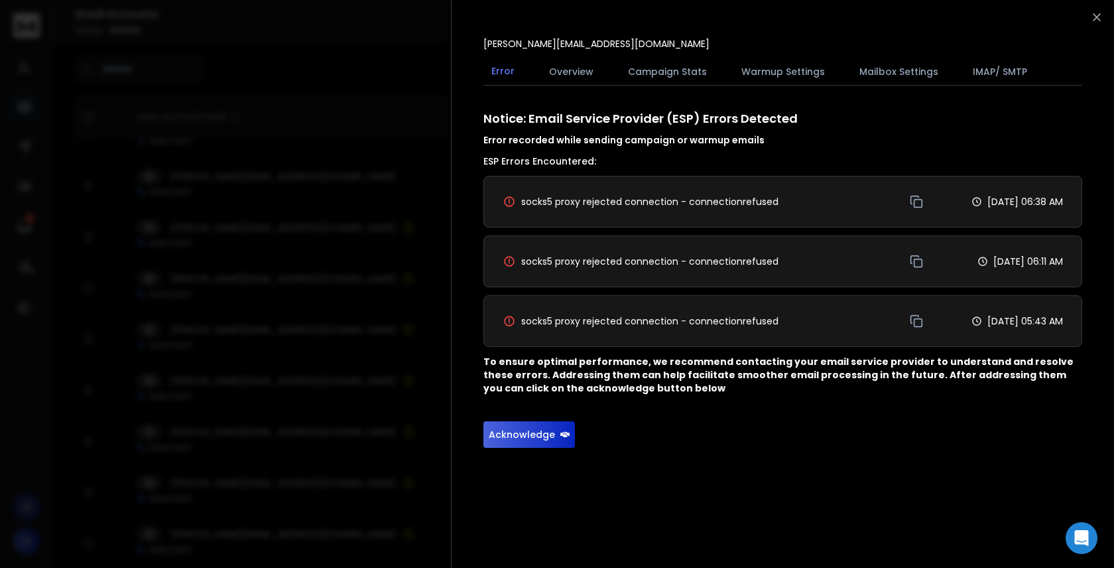
click at [521, 436] on button "Acknowledge" at bounding box center [530, 434] width 92 height 27
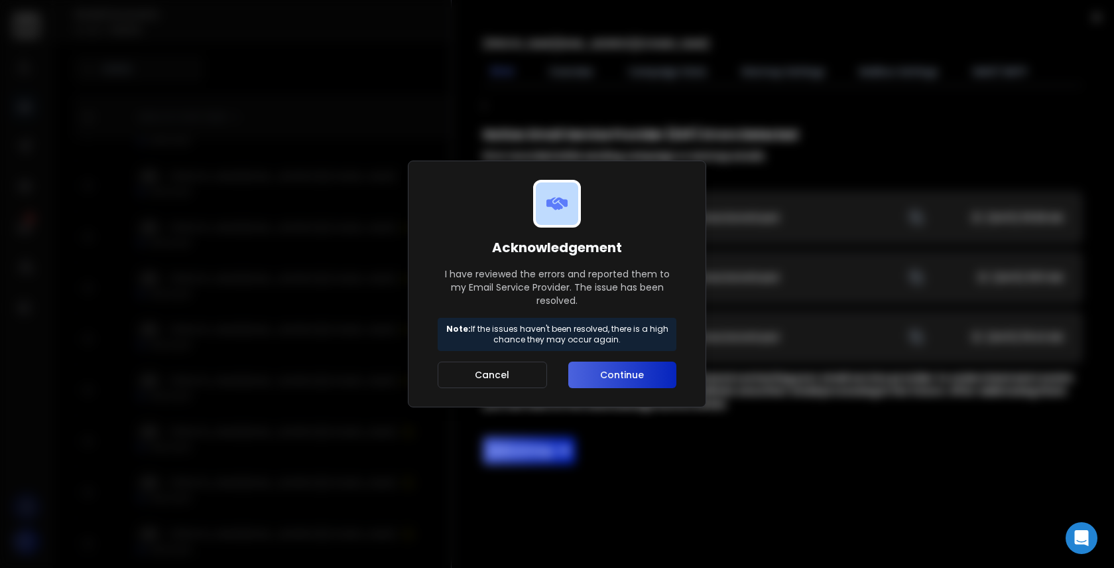
click at [619, 374] on button "Continue" at bounding box center [622, 375] width 108 height 27
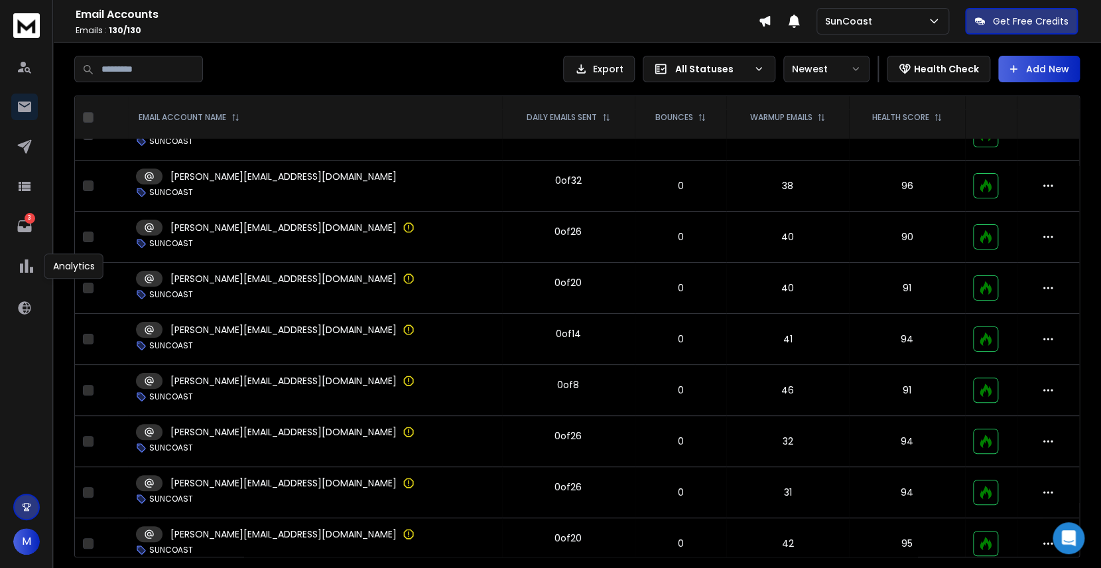
click at [22, 265] on icon at bounding box center [26, 265] width 13 height 13
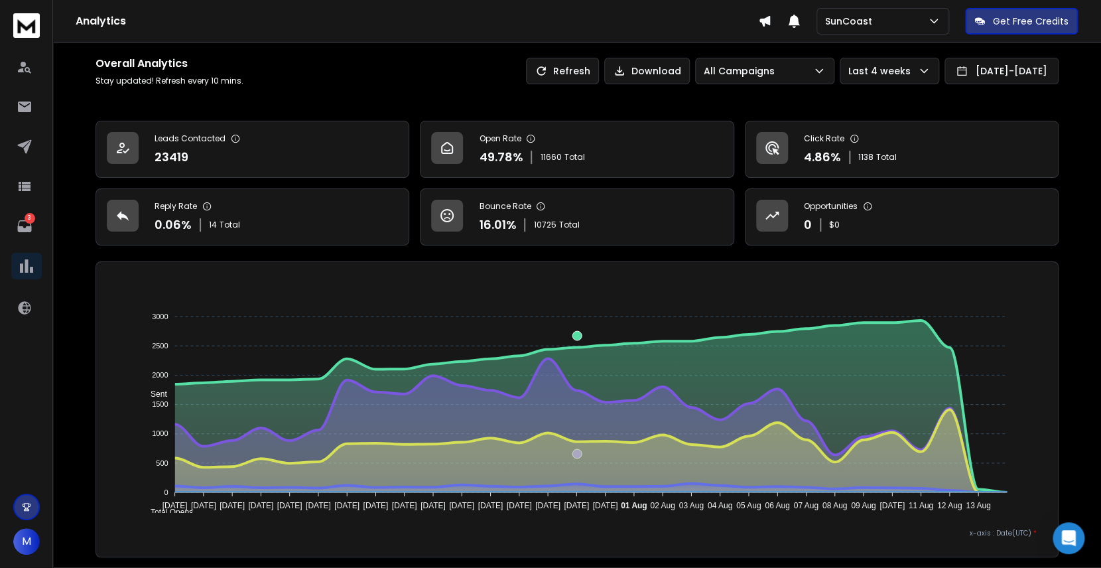
click at [932, 19] on icon "button" at bounding box center [933, 21] width 13 height 13
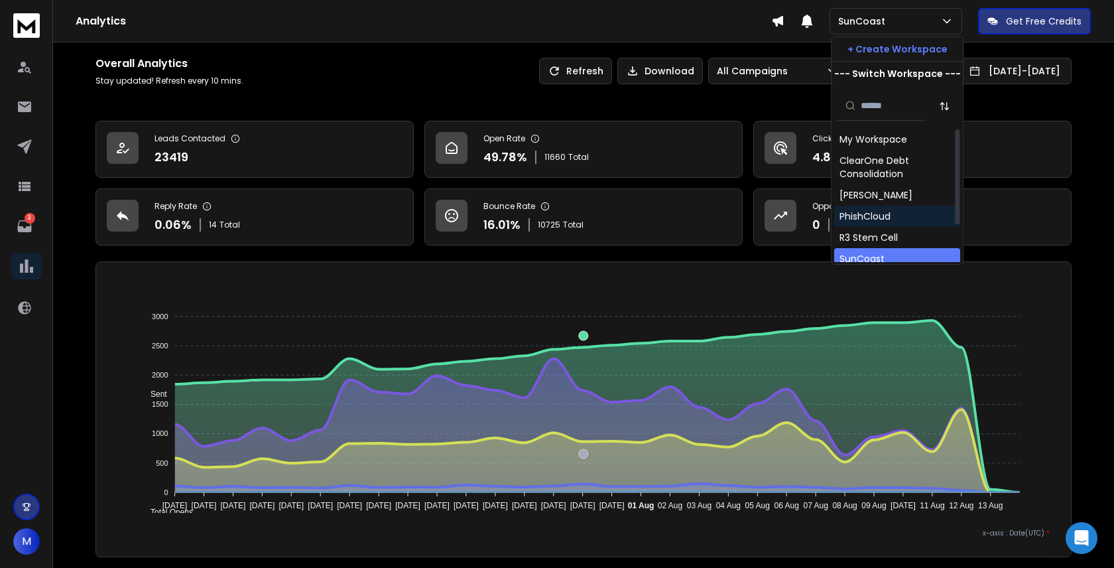
click at [877, 212] on div "PhishCloud" at bounding box center [865, 216] width 51 height 13
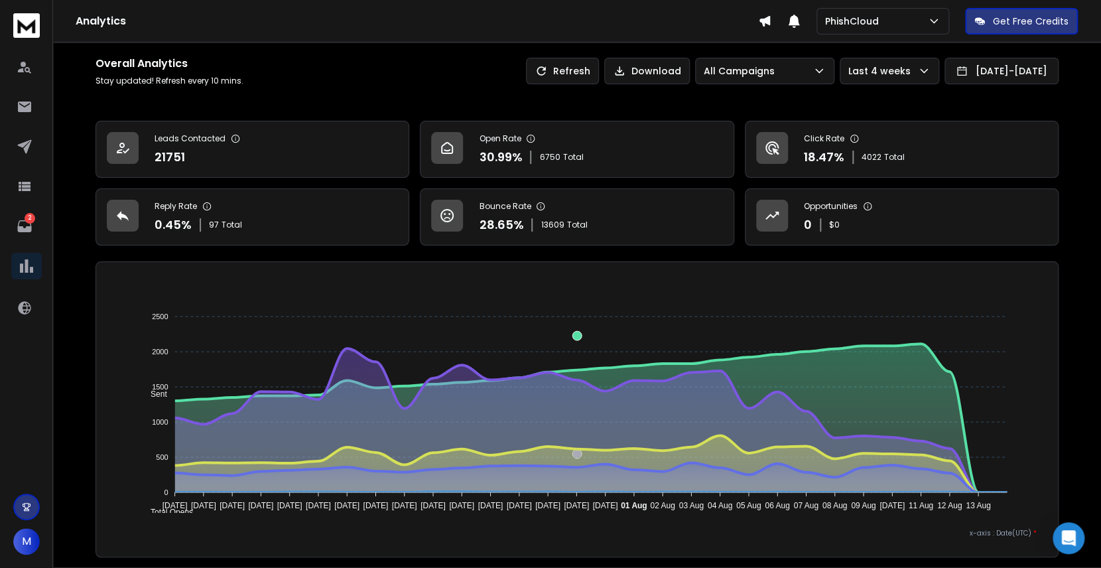
click at [935, 17] on icon "button" at bounding box center [933, 21] width 13 height 13
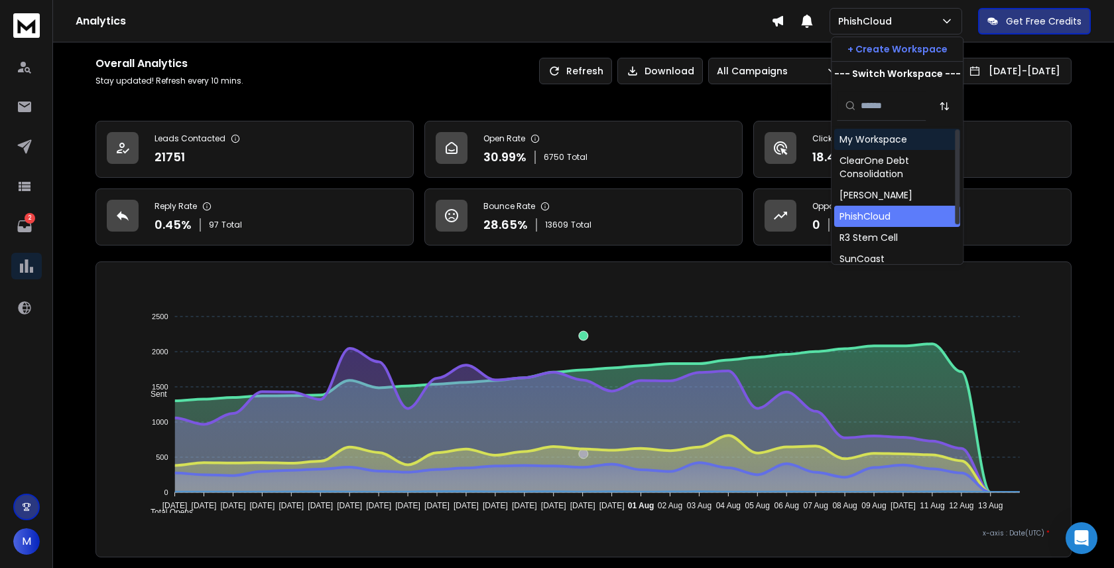
click at [873, 141] on div "My Workspace" at bounding box center [874, 139] width 68 height 13
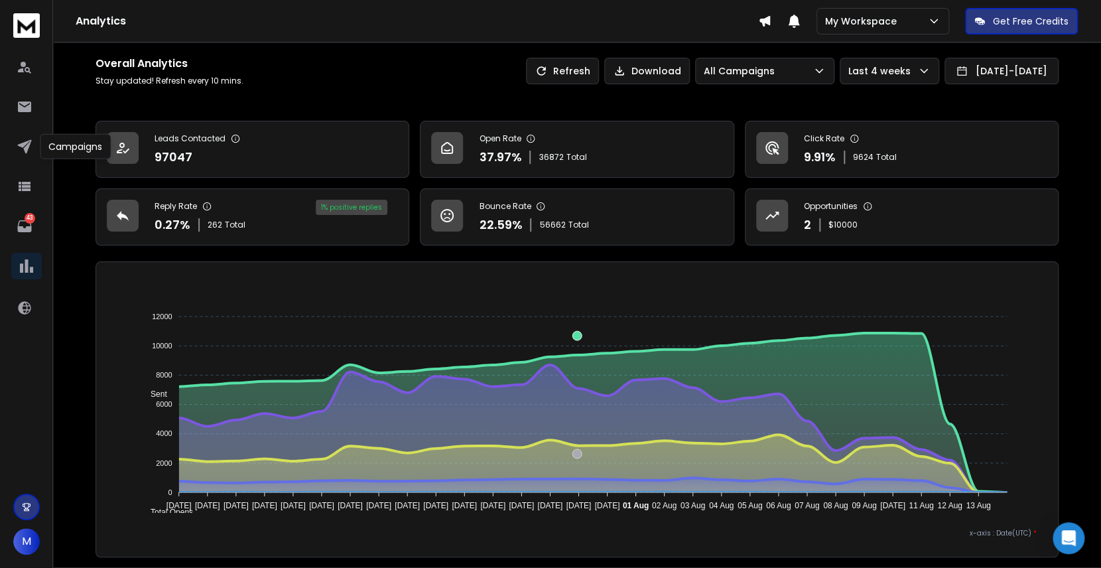
click at [25, 143] on icon at bounding box center [24, 146] width 14 height 14
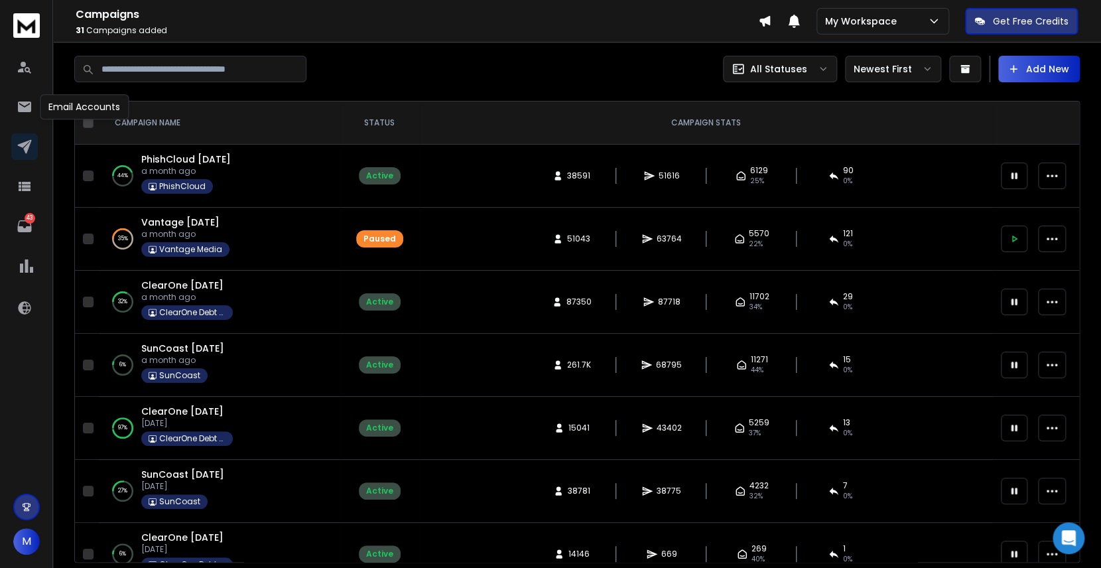
click at [24, 109] on icon at bounding box center [24, 106] width 13 height 11
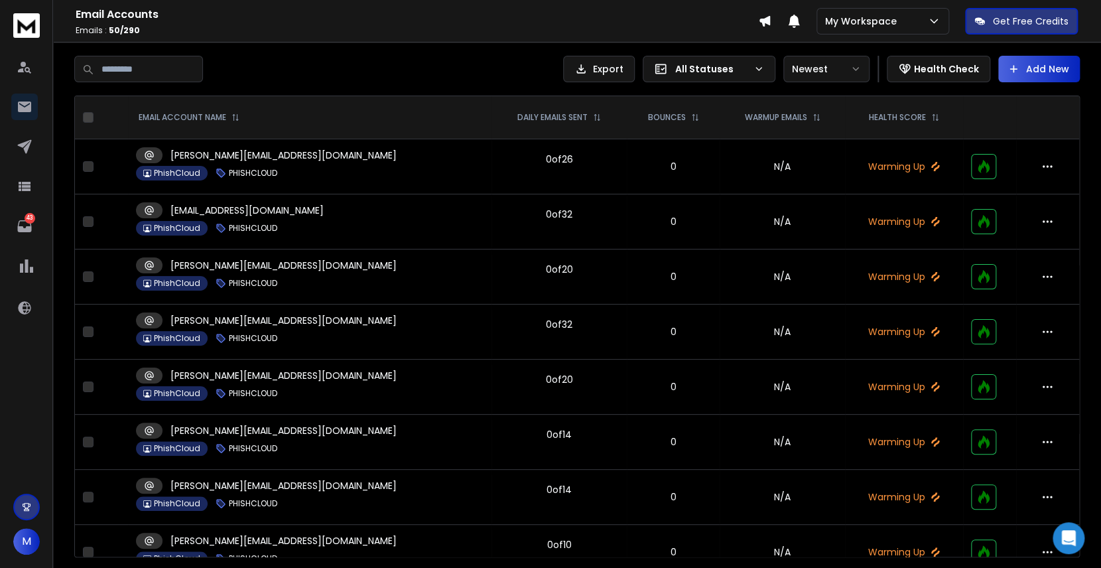
click at [764, 69] on icon at bounding box center [759, 69] width 11 height 11
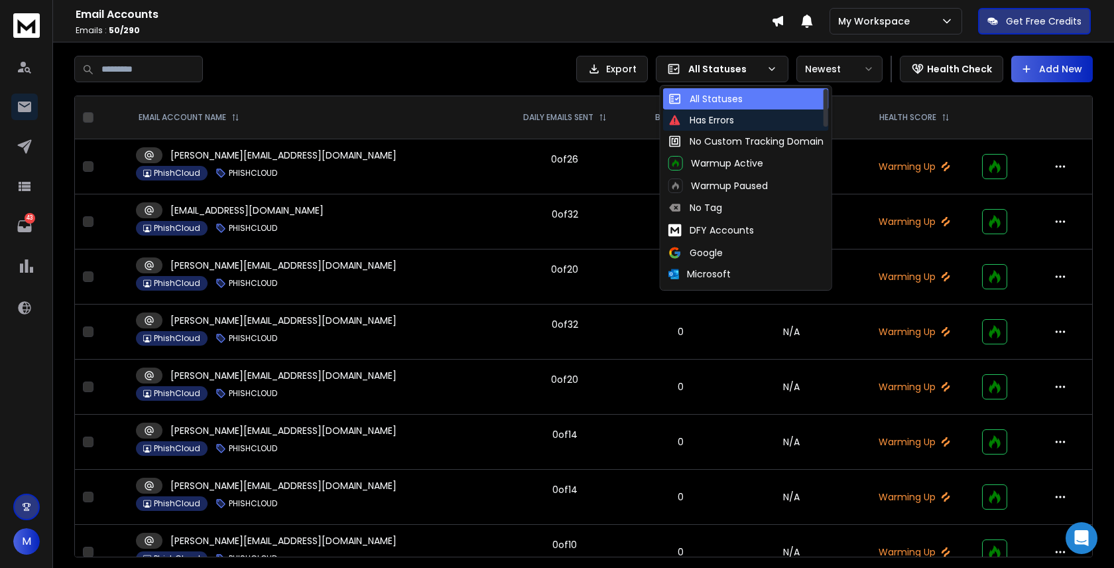
click at [717, 117] on div "Has Errors" at bounding box center [702, 119] width 66 height 13
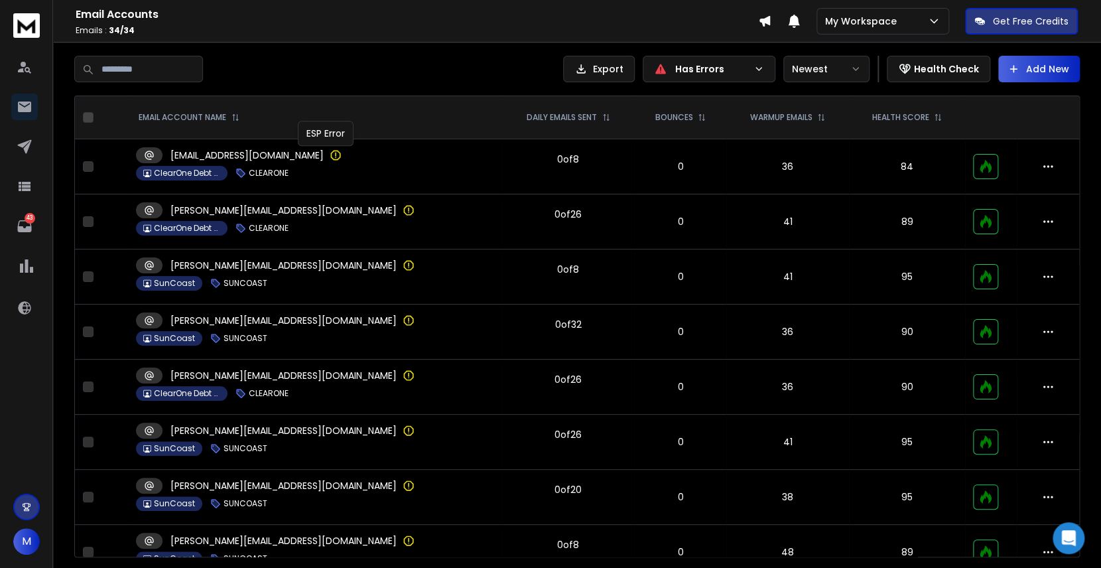
click at [329, 154] on icon at bounding box center [335, 155] width 13 height 13
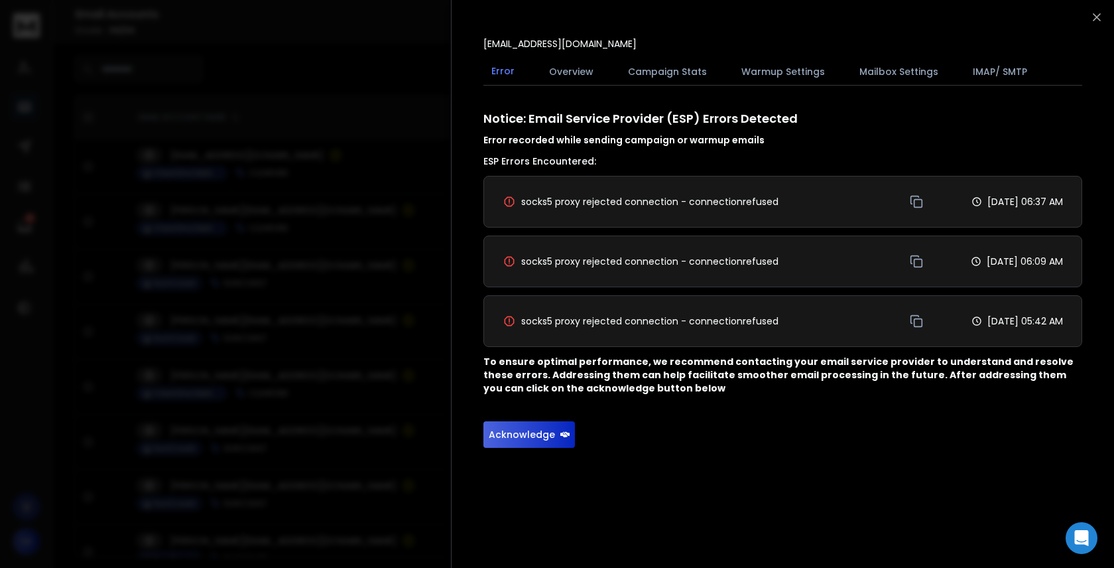
click at [526, 438] on button "Acknowledge" at bounding box center [530, 434] width 92 height 27
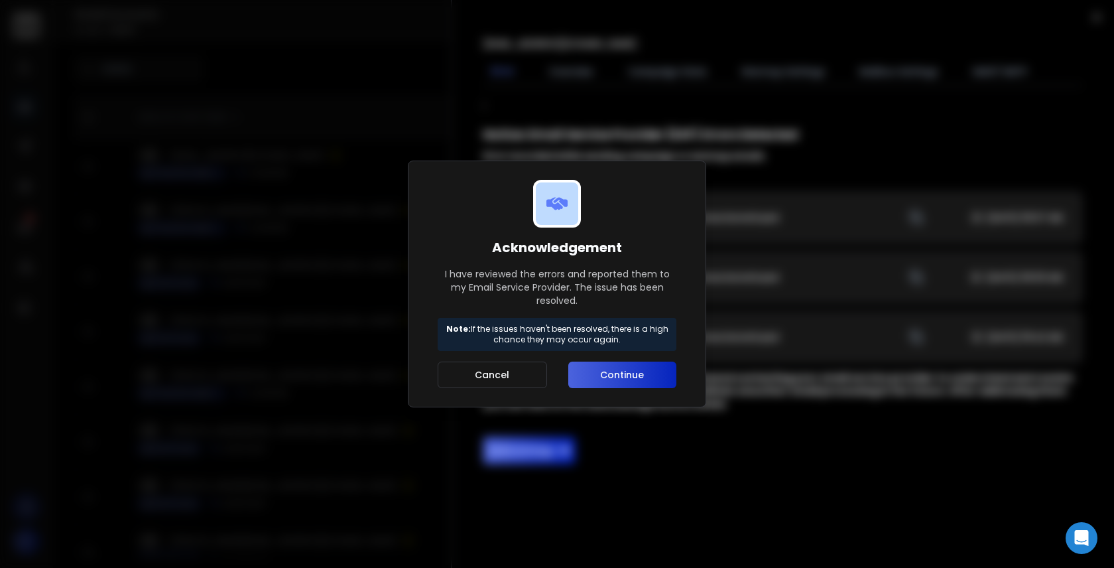
click at [632, 375] on button "Continue" at bounding box center [622, 375] width 108 height 27
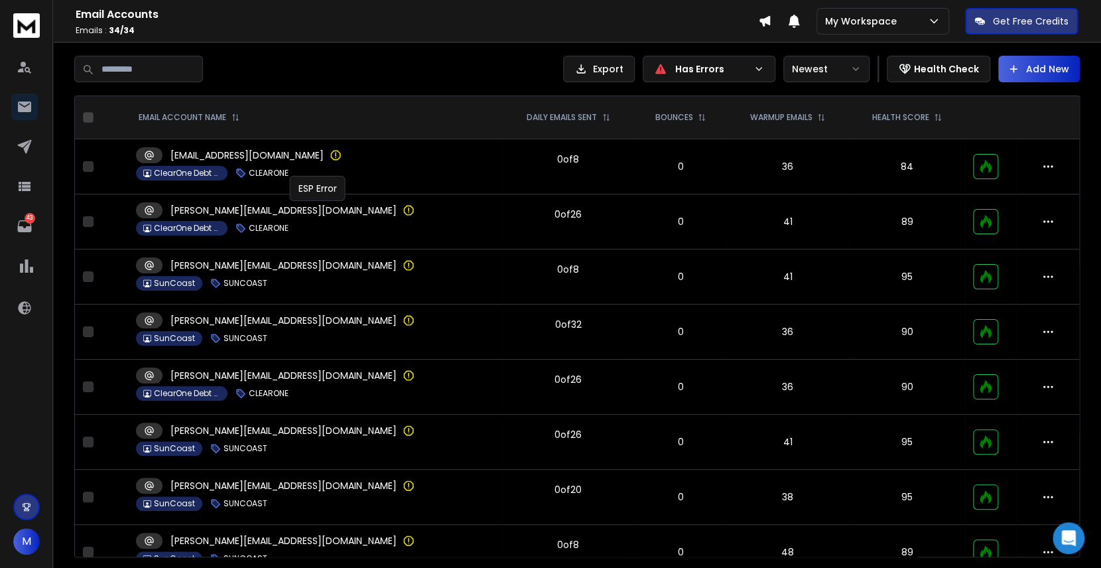
click at [402, 212] on icon at bounding box center [408, 210] width 13 height 13
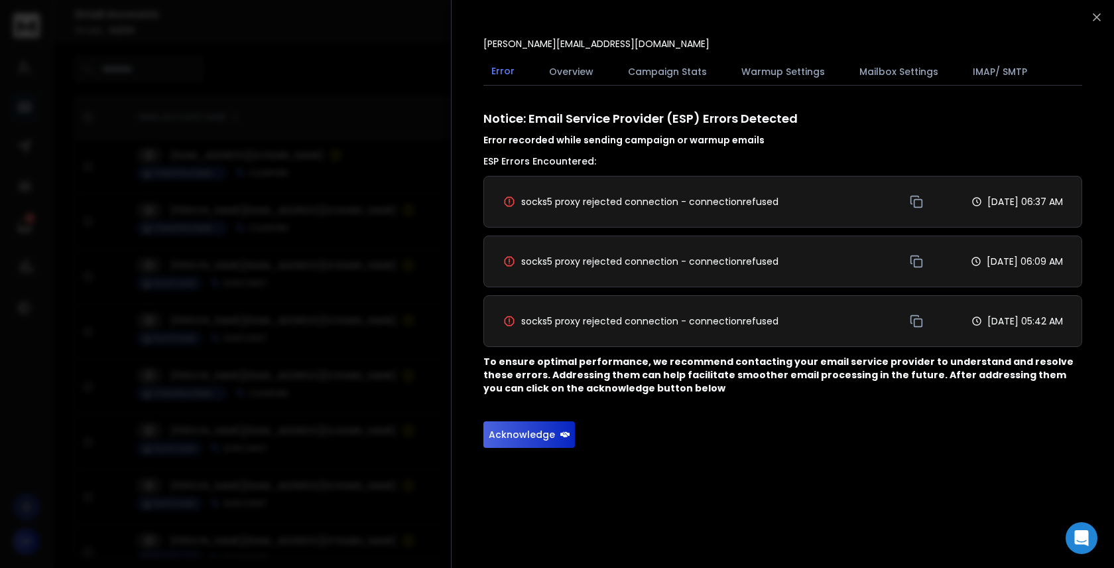
click at [527, 440] on button "Acknowledge" at bounding box center [530, 434] width 92 height 27
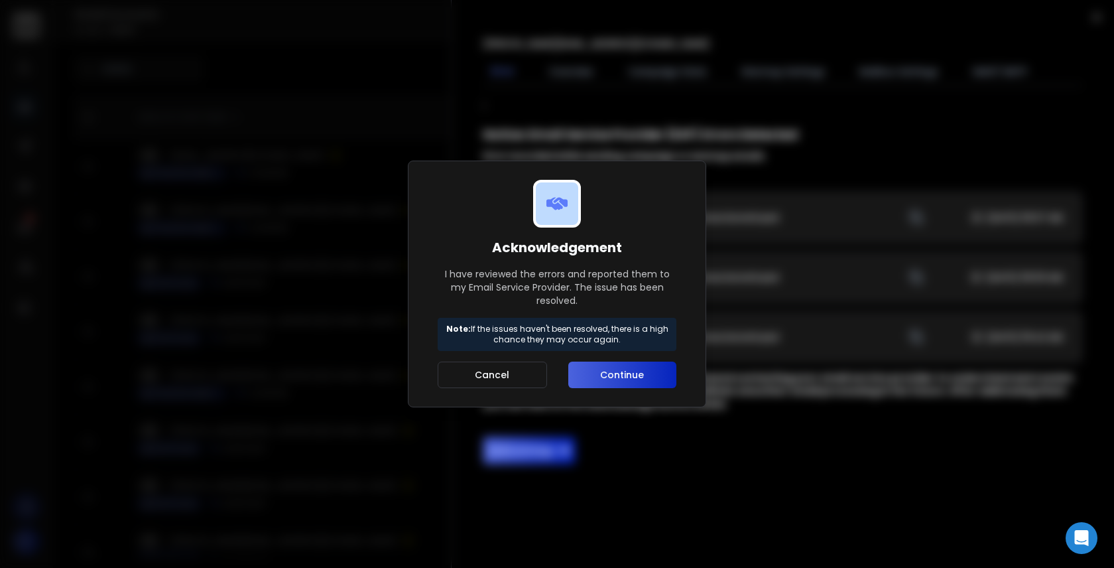
click at [640, 379] on button "Continue" at bounding box center [622, 375] width 108 height 27
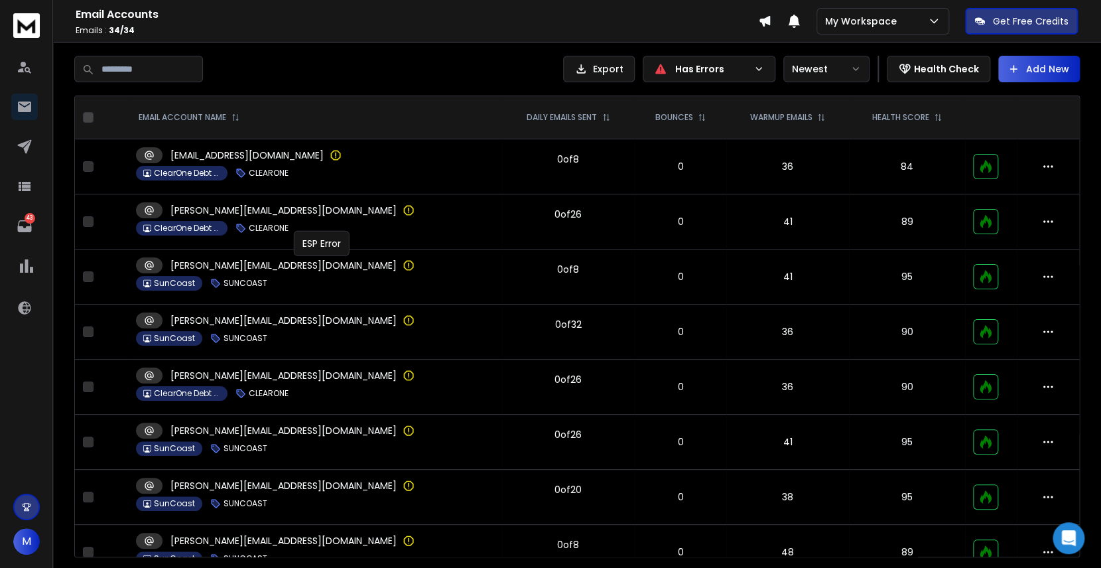
click at [402, 263] on icon at bounding box center [408, 265] width 13 height 13
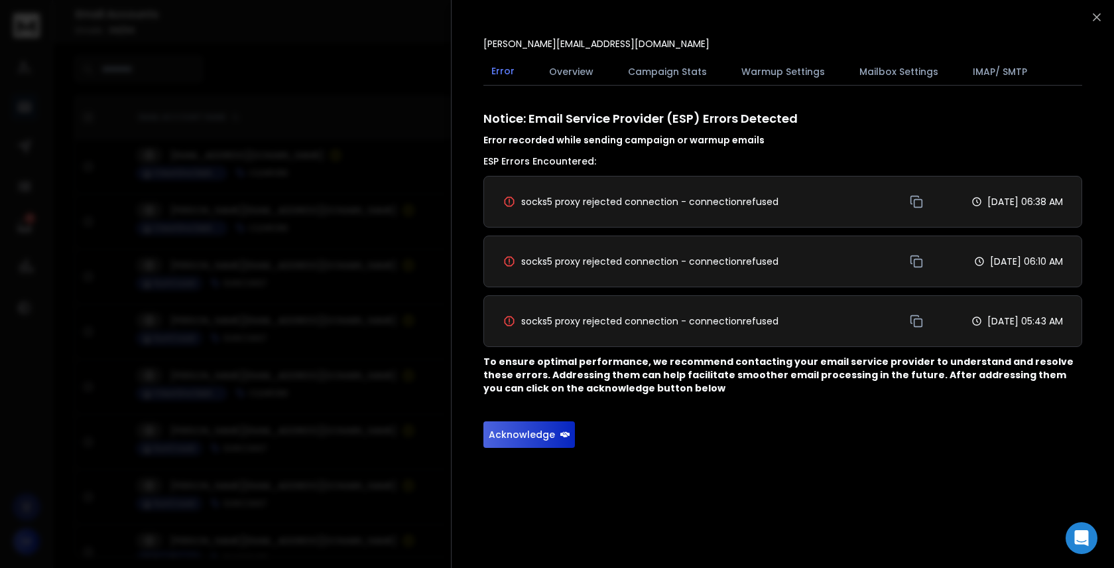
click at [543, 438] on button "Acknowledge" at bounding box center [530, 434] width 92 height 27
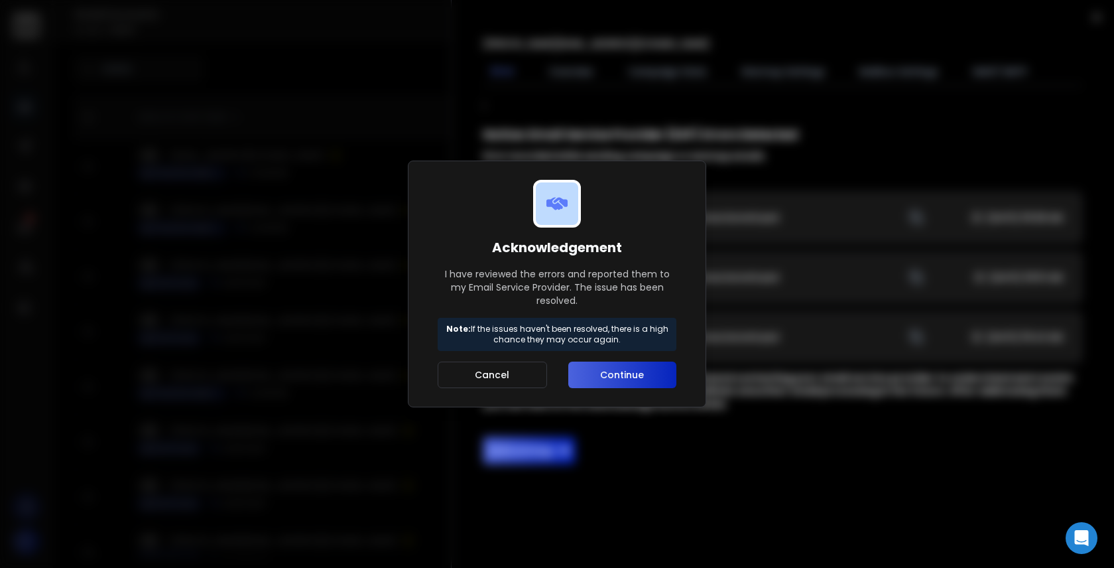
click at [637, 373] on button "Continue" at bounding box center [622, 375] width 108 height 27
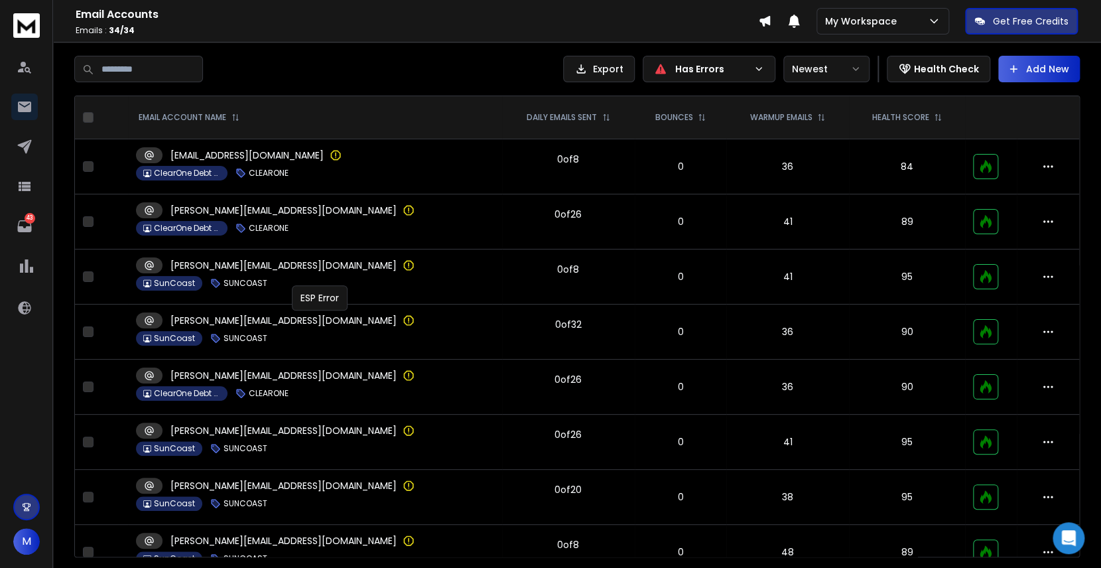
click at [402, 316] on icon at bounding box center [408, 320] width 13 height 13
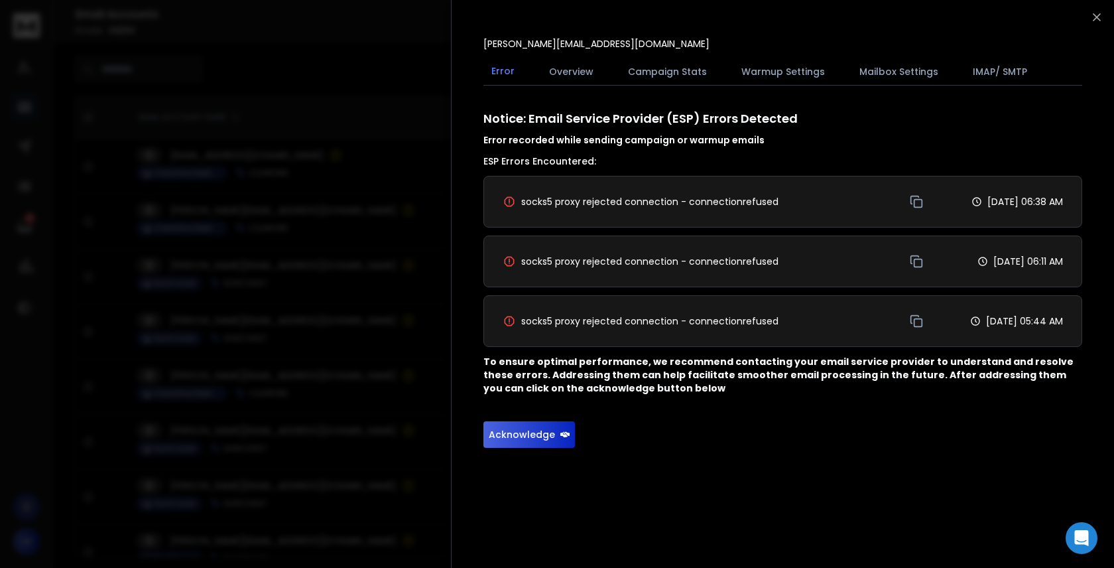
click at [536, 433] on button "Acknowledge" at bounding box center [530, 434] width 92 height 27
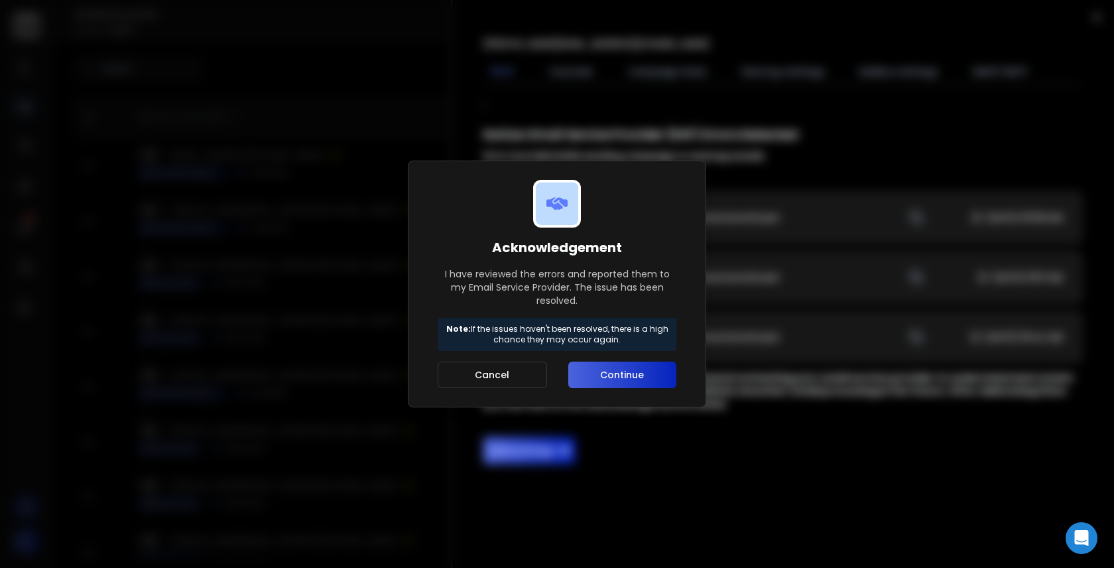
click at [621, 373] on button "Continue" at bounding box center [622, 375] width 108 height 27
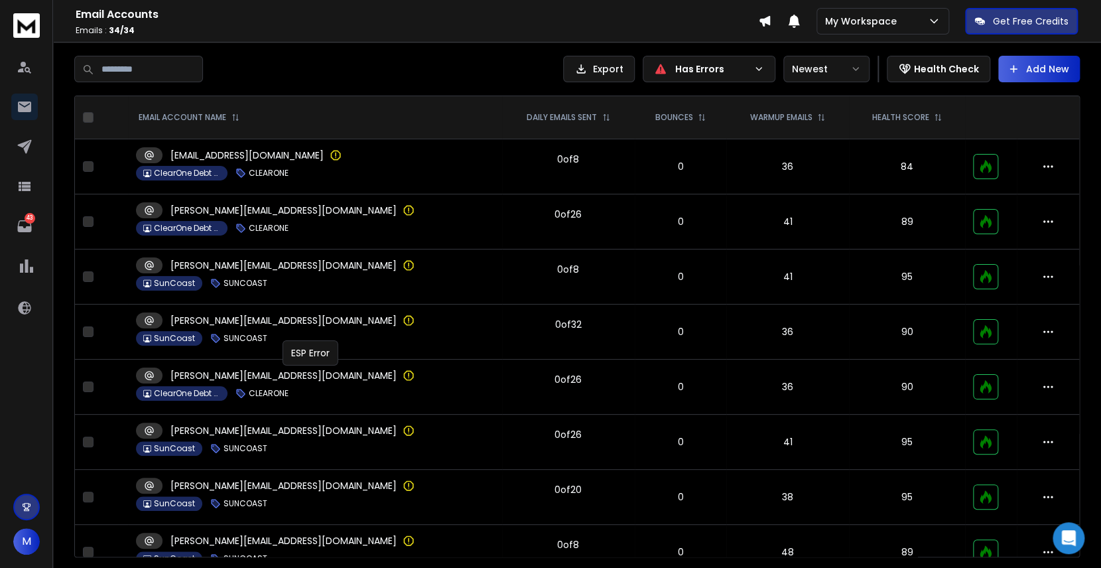
click at [402, 377] on icon at bounding box center [408, 375] width 13 height 13
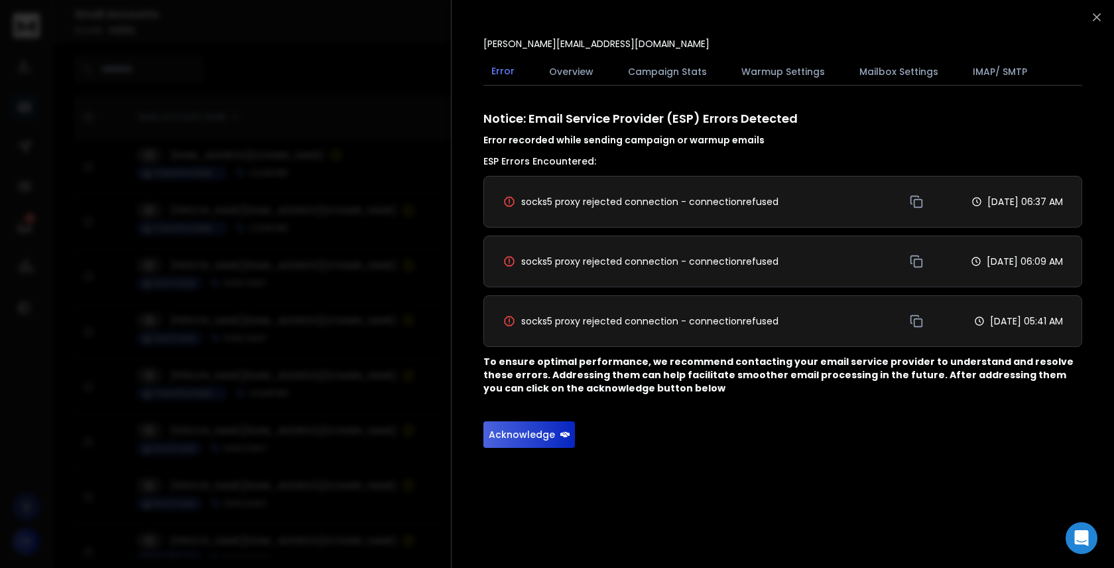
click at [542, 431] on button "Acknowledge" at bounding box center [530, 434] width 92 height 27
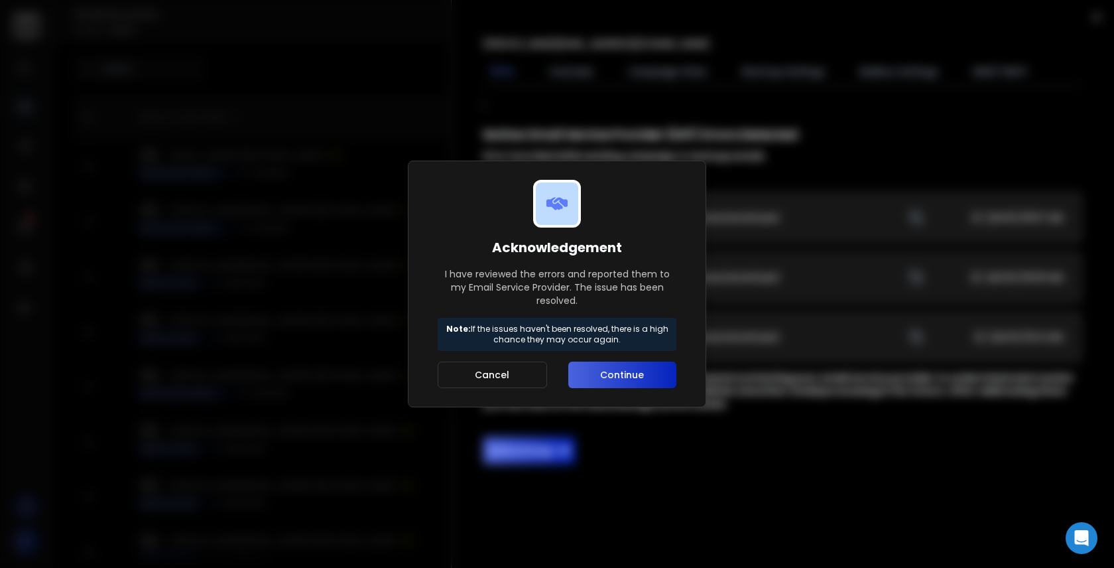
click at [648, 376] on button "Continue" at bounding box center [622, 375] width 108 height 27
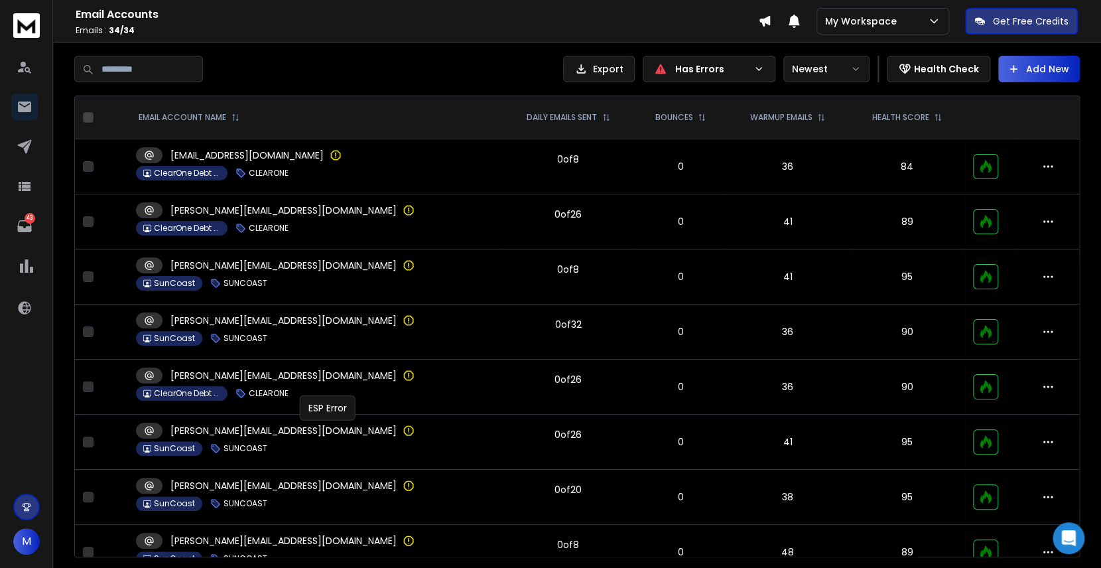
click at [402, 429] on icon at bounding box center [408, 430] width 13 height 13
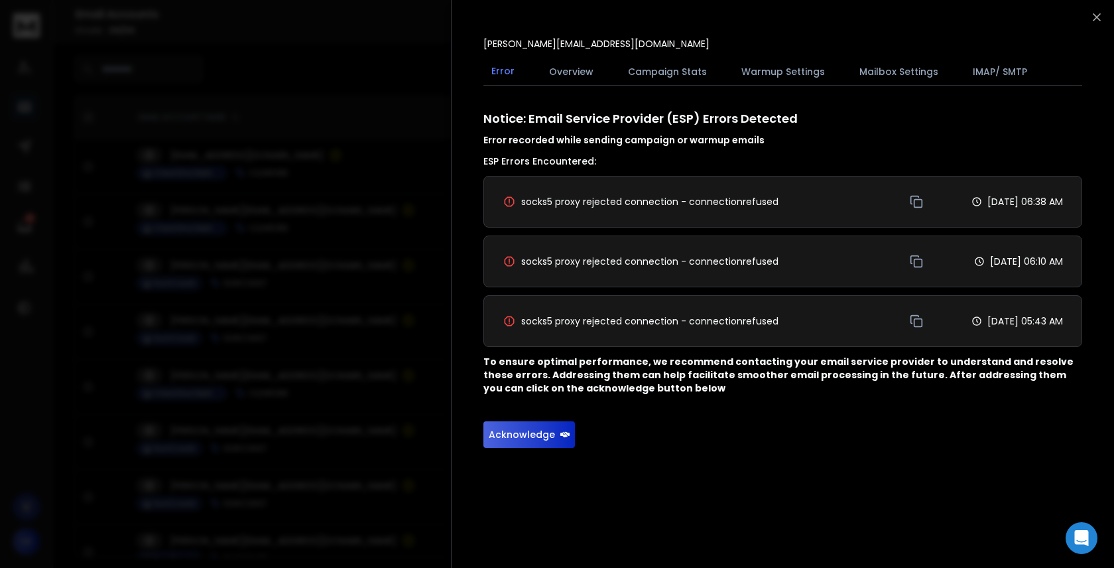
click at [541, 431] on button "Acknowledge" at bounding box center [530, 434] width 92 height 27
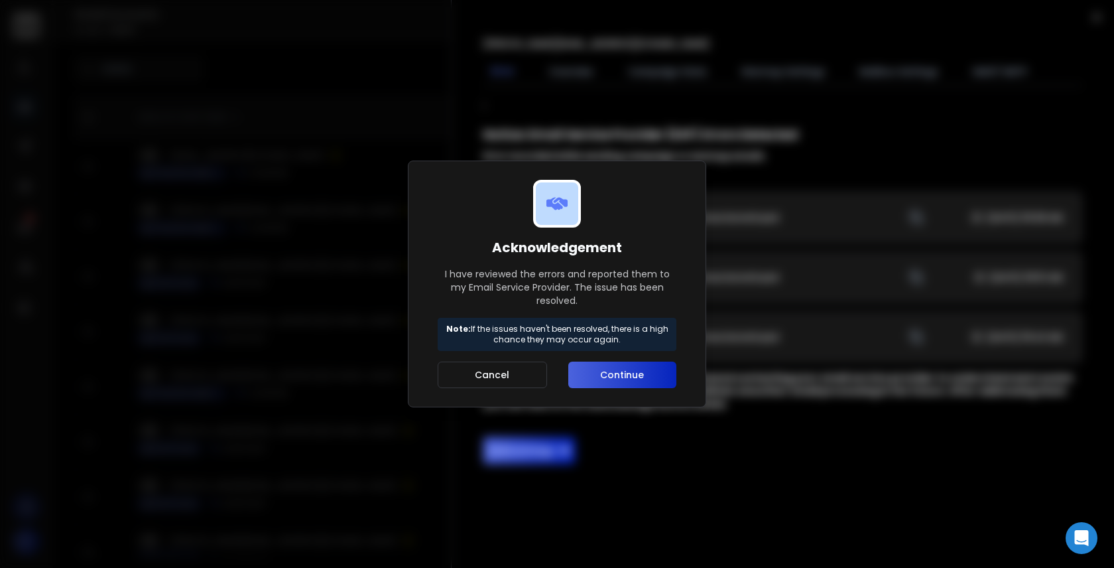
click at [651, 379] on button "Continue" at bounding box center [622, 375] width 108 height 27
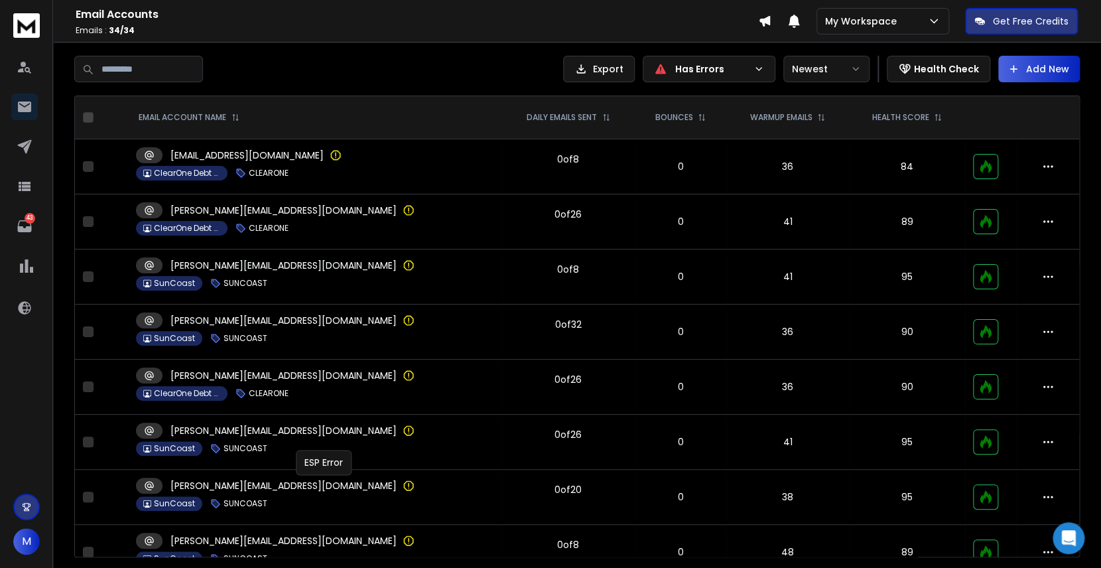
click at [402, 486] on icon at bounding box center [408, 485] width 13 height 13
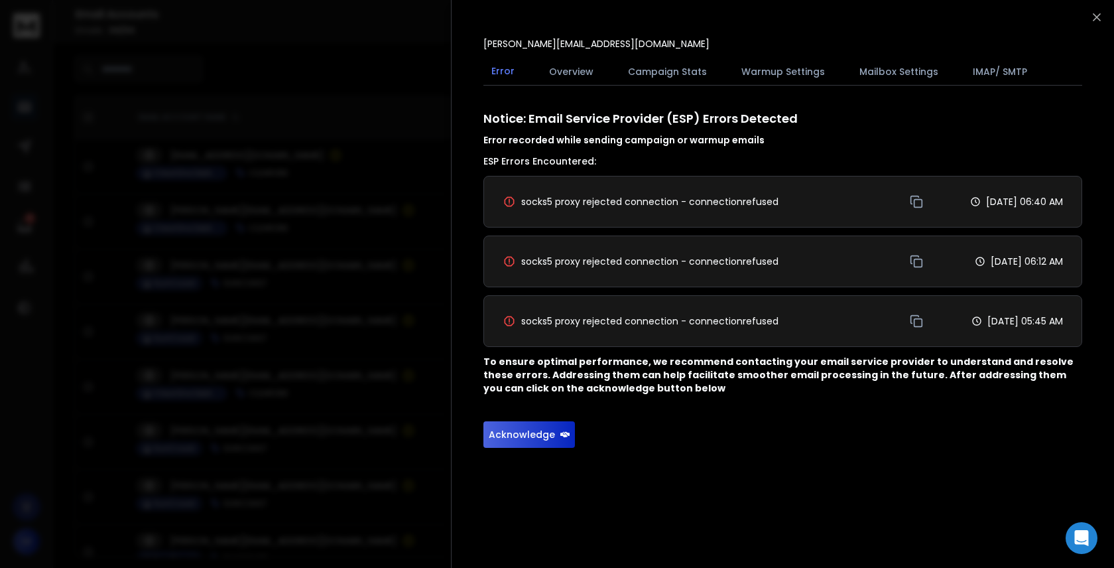
click at [545, 433] on button "Acknowledge" at bounding box center [530, 434] width 92 height 27
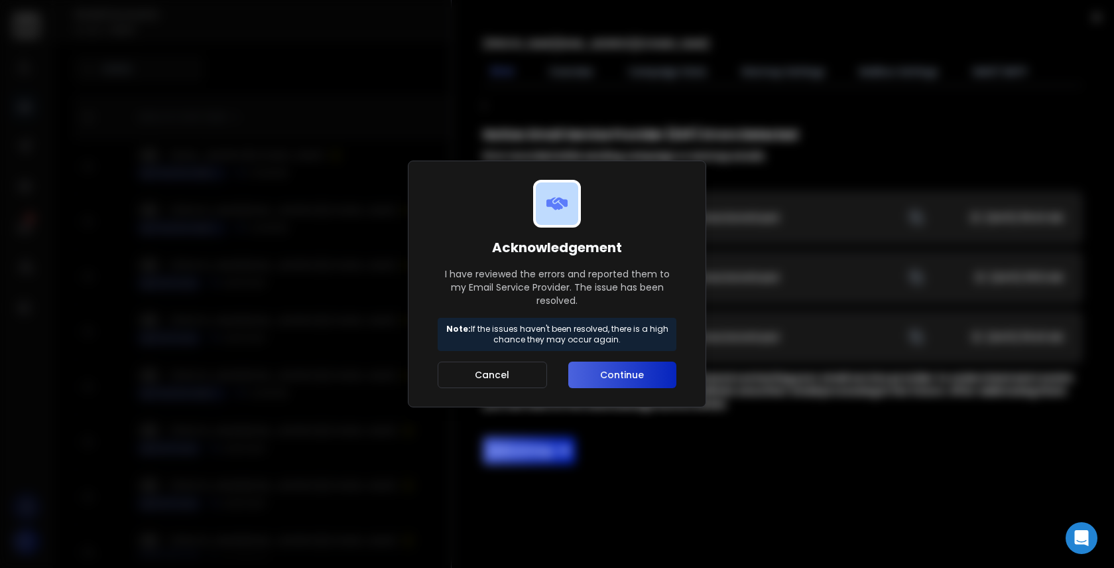
drag, startPoint x: 637, startPoint y: 374, endPoint x: 578, endPoint y: 384, distance: 59.9
click at [637, 374] on button "Continue" at bounding box center [622, 375] width 108 height 27
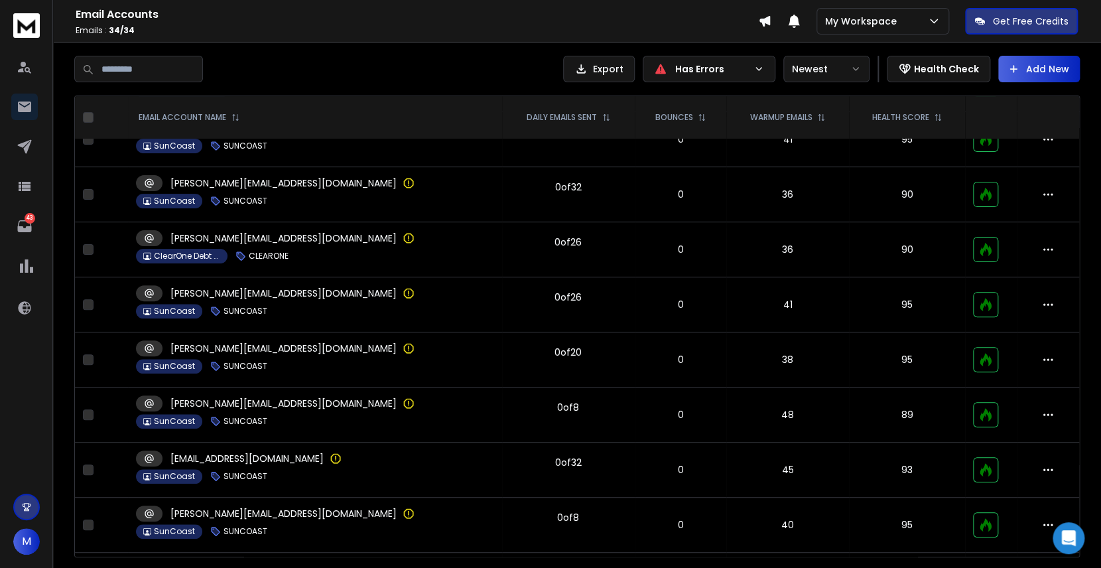
scroll to position [176, 0]
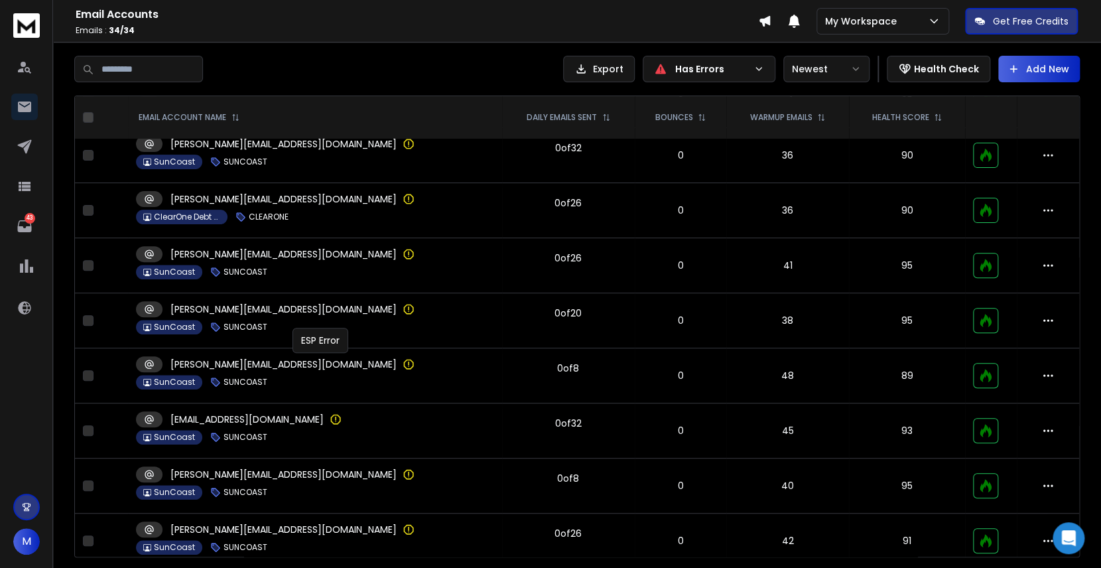
click at [402, 362] on icon at bounding box center [408, 364] width 13 height 13
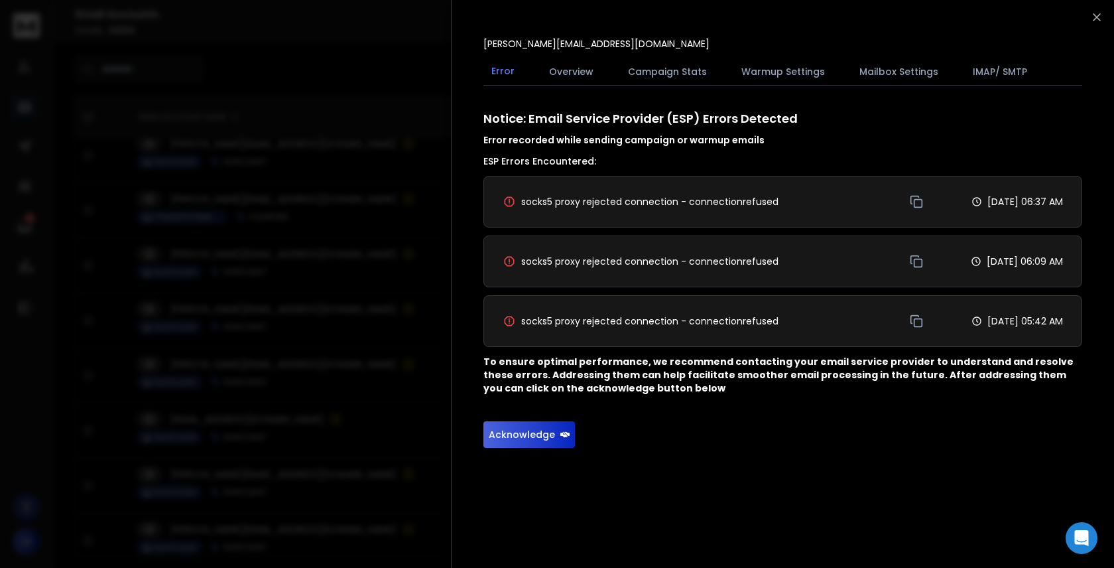
click at [517, 431] on button "Acknowledge" at bounding box center [530, 434] width 92 height 27
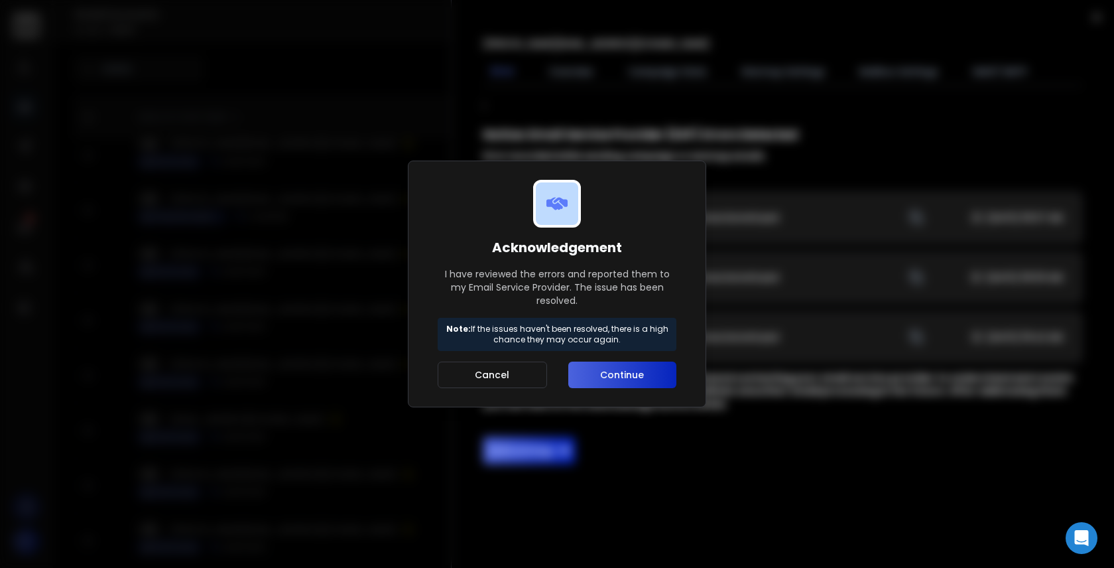
click at [658, 373] on button "Continue" at bounding box center [622, 375] width 108 height 27
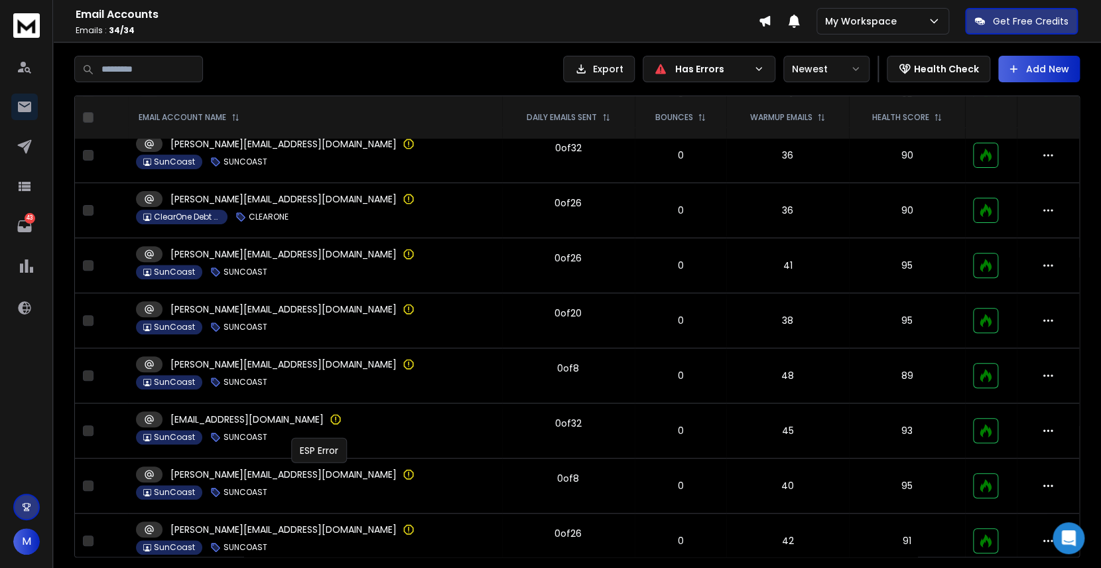
click at [404, 470] on icon at bounding box center [409, 475] width 10 height 10
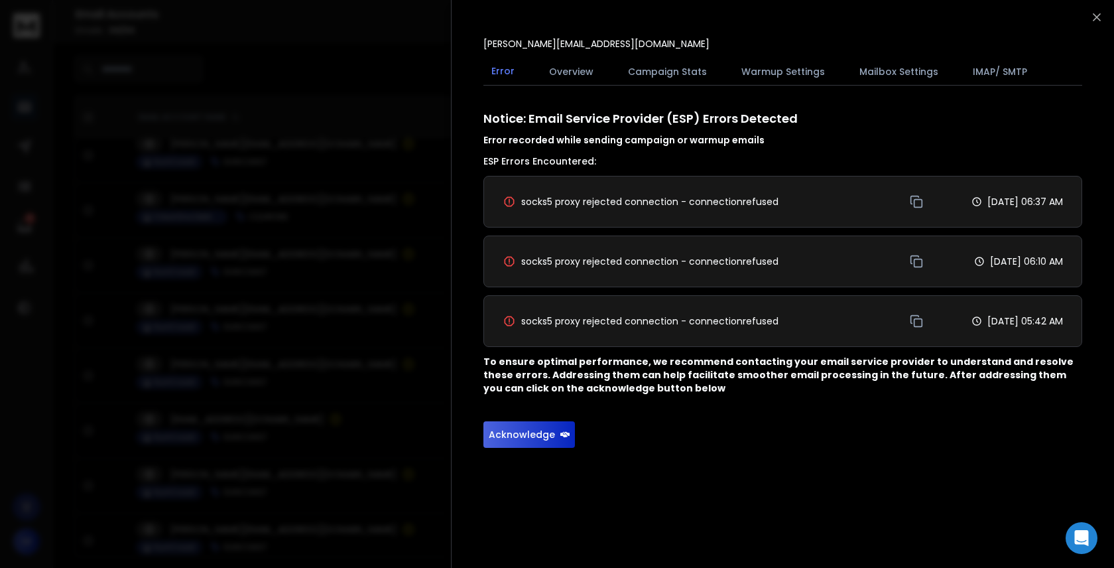
click at [536, 429] on button "Acknowledge" at bounding box center [530, 434] width 92 height 27
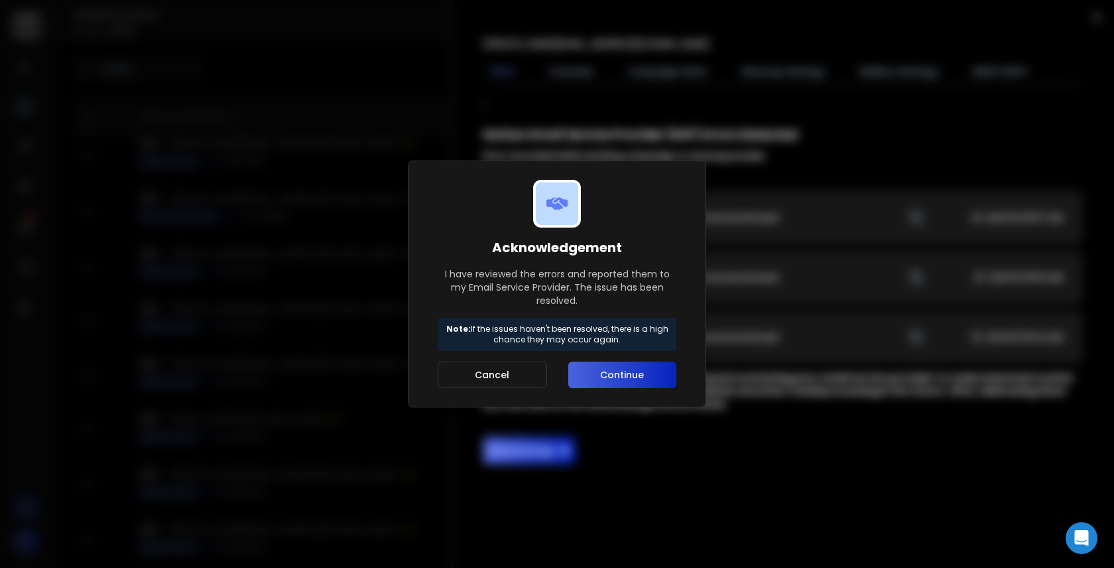
click at [614, 377] on button "Continue" at bounding box center [622, 375] width 108 height 27
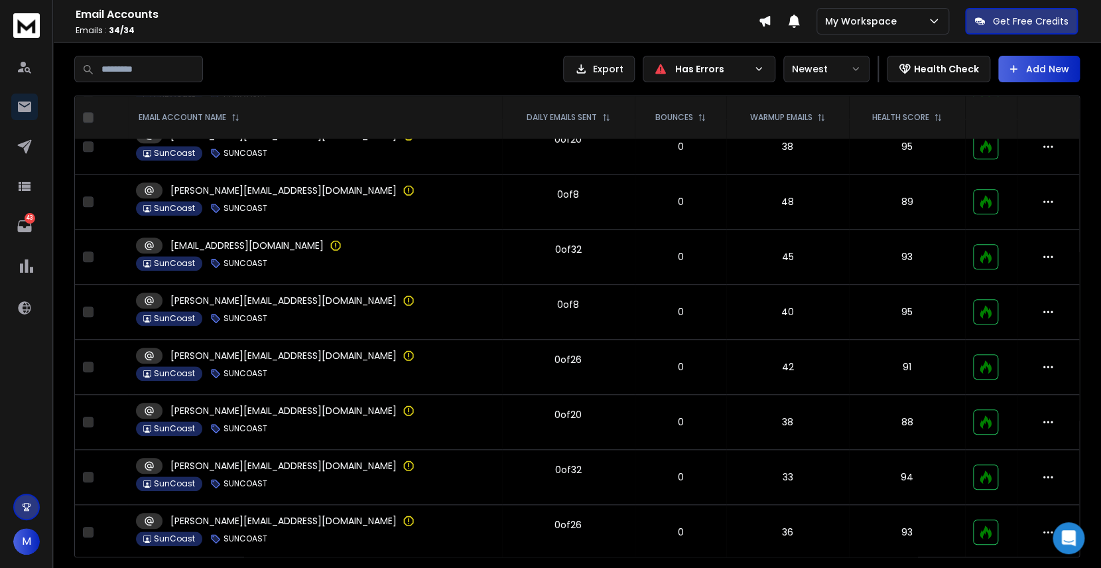
scroll to position [354, 0]
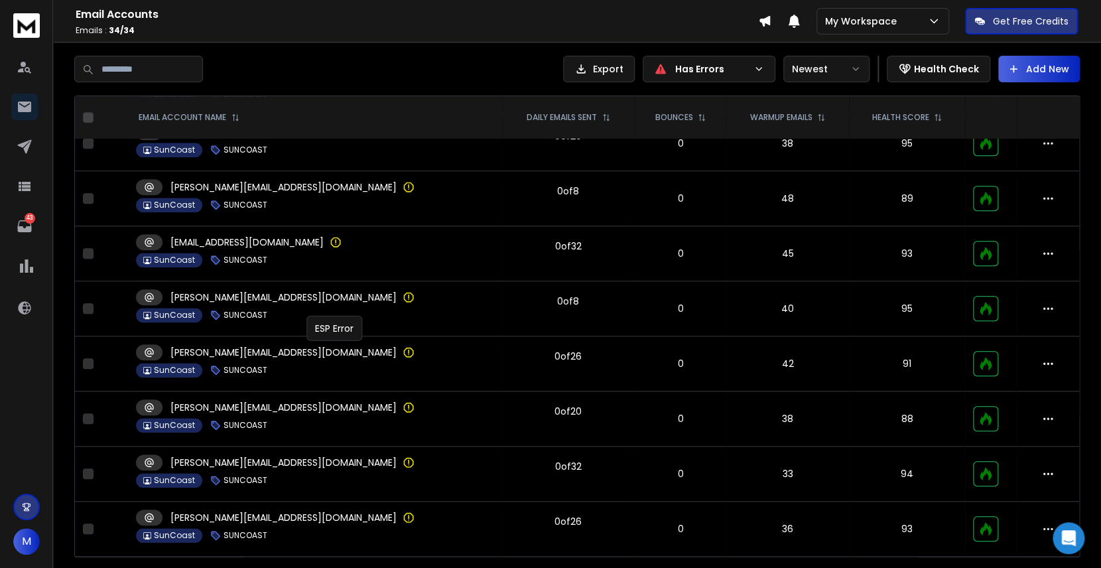
click at [402, 349] on icon at bounding box center [408, 352] width 13 height 13
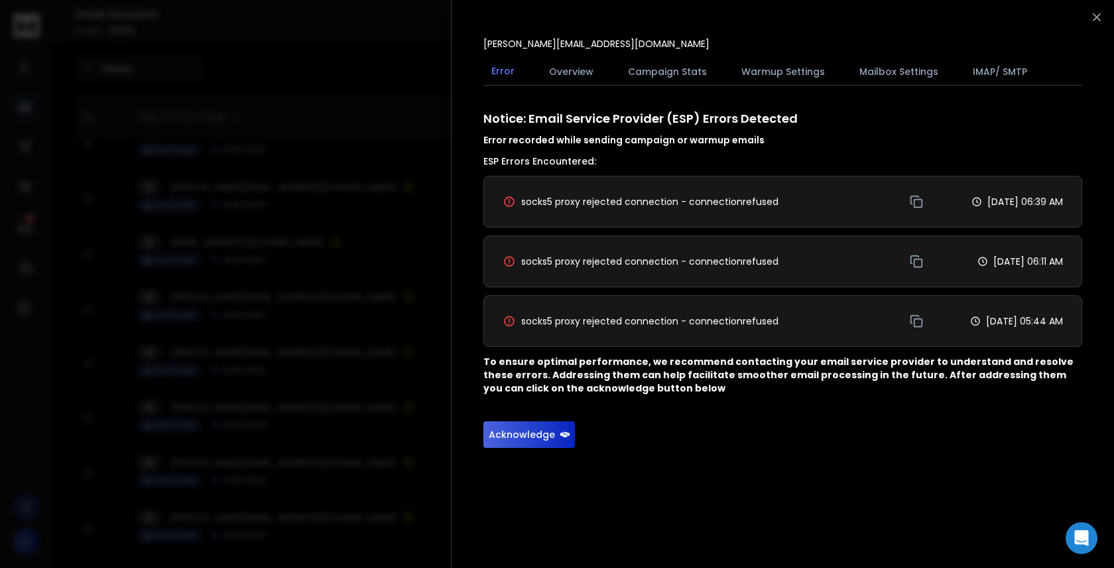
click at [520, 427] on button "Acknowledge" at bounding box center [530, 434] width 92 height 27
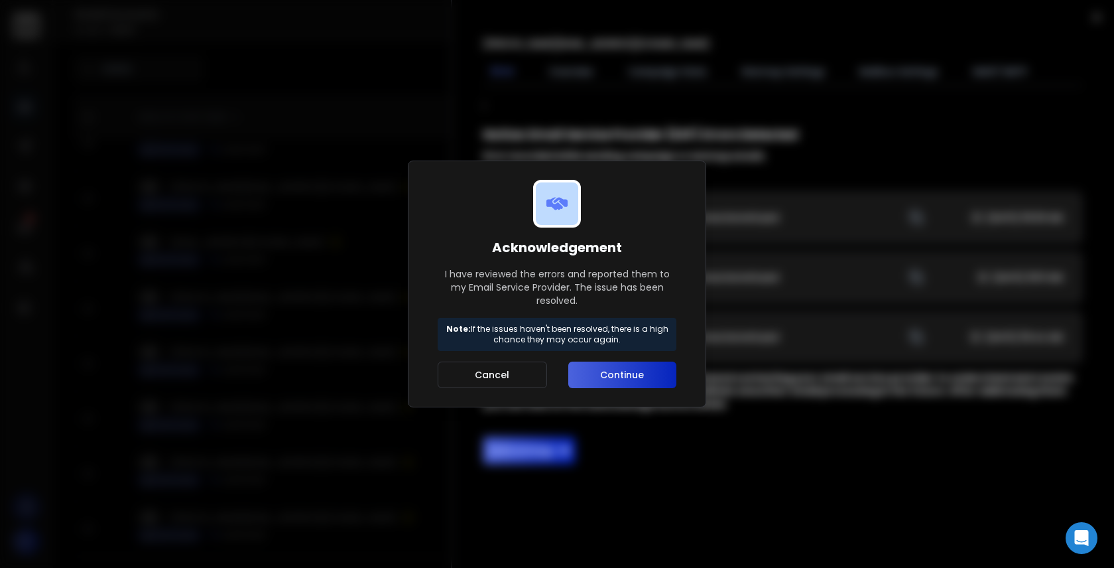
click at [636, 373] on button "Continue" at bounding box center [622, 375] width 108 height 27
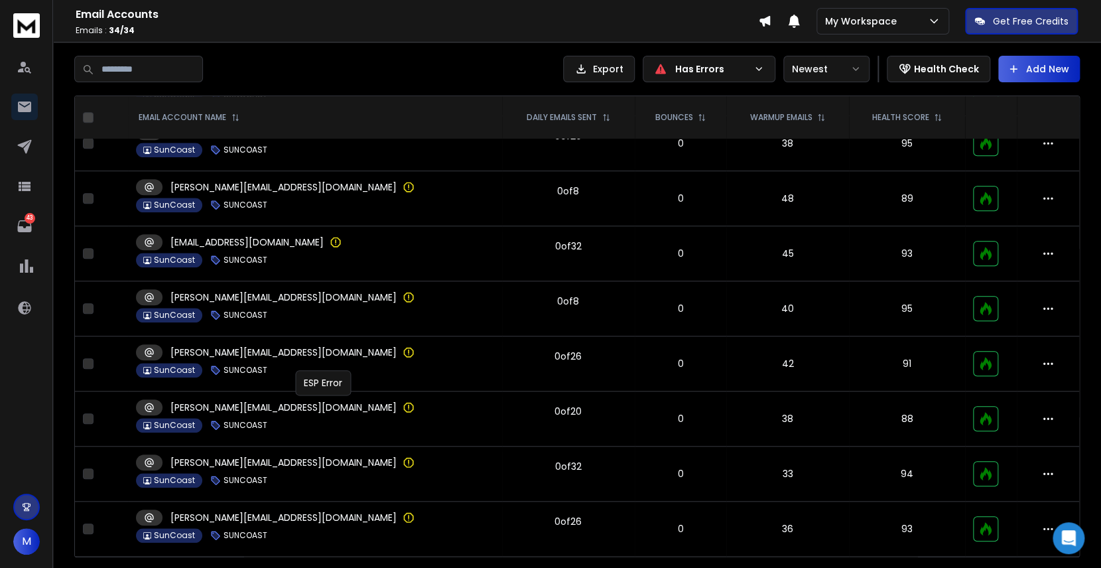
click at [402, 403] on icon at bounding box center [408, 407] width 13 height 13
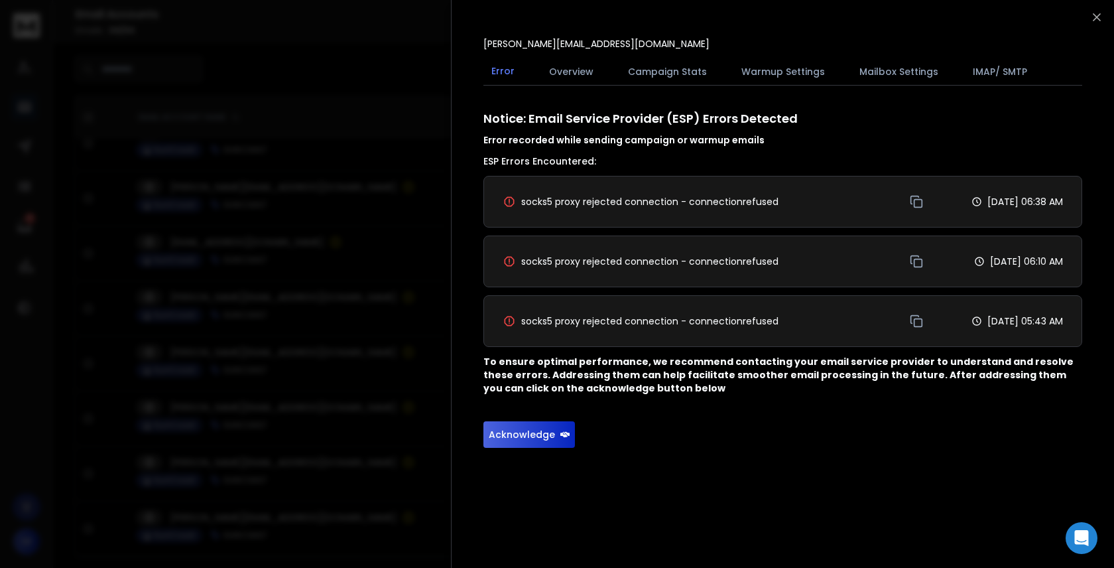
click at [525, 436] on button "Acknowledge" at bounding box center [530, 434] width 92 height 27
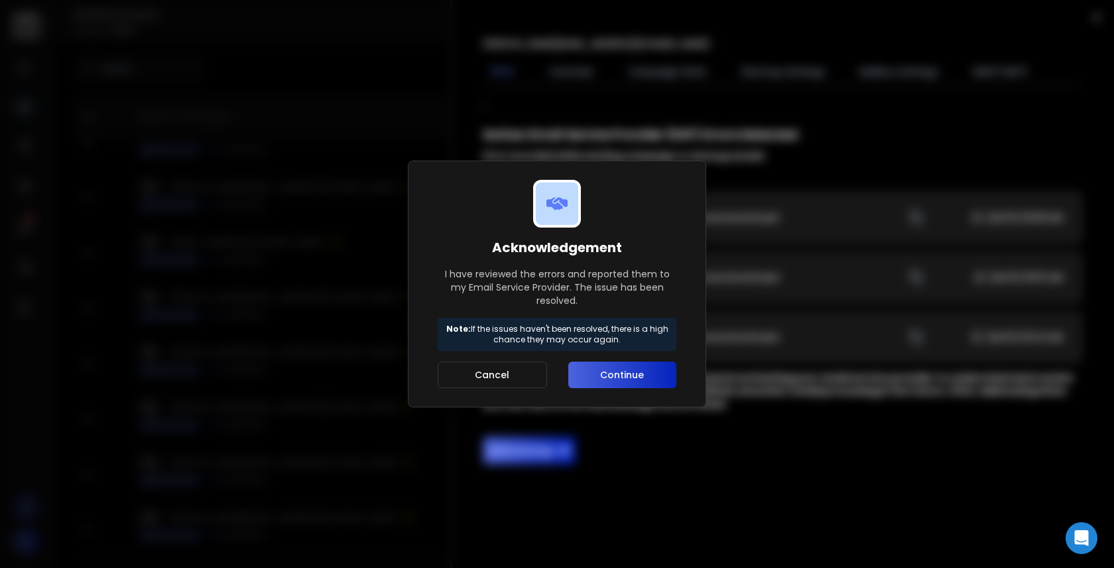
click at [651, 374] on button "Continue" at bounding box center [622, 375] width 108 height 27
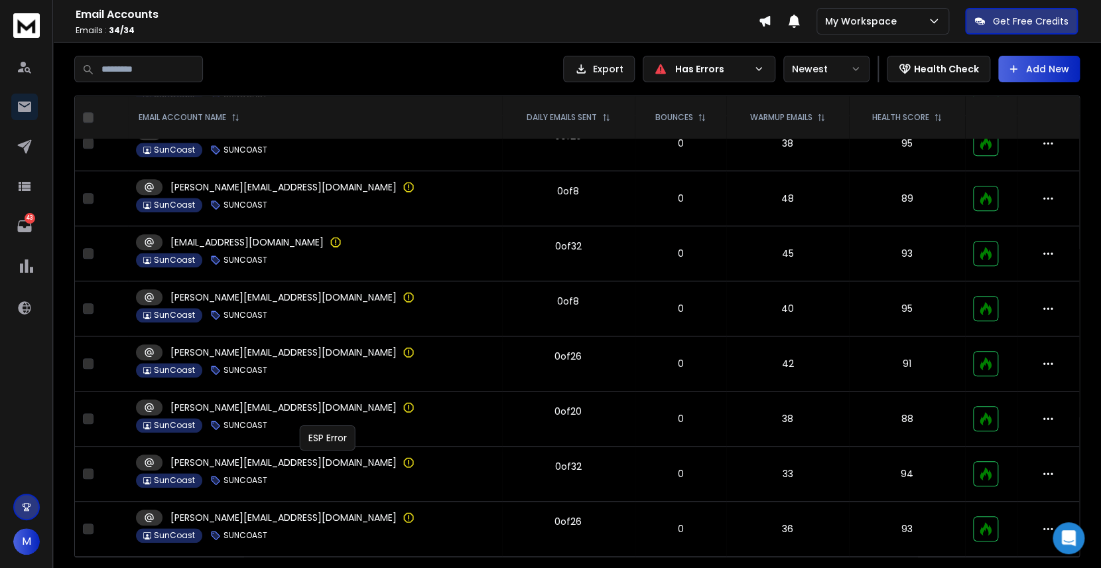
click at [402, 458] on icon at bounding box center [408, 462] width 13 height 13
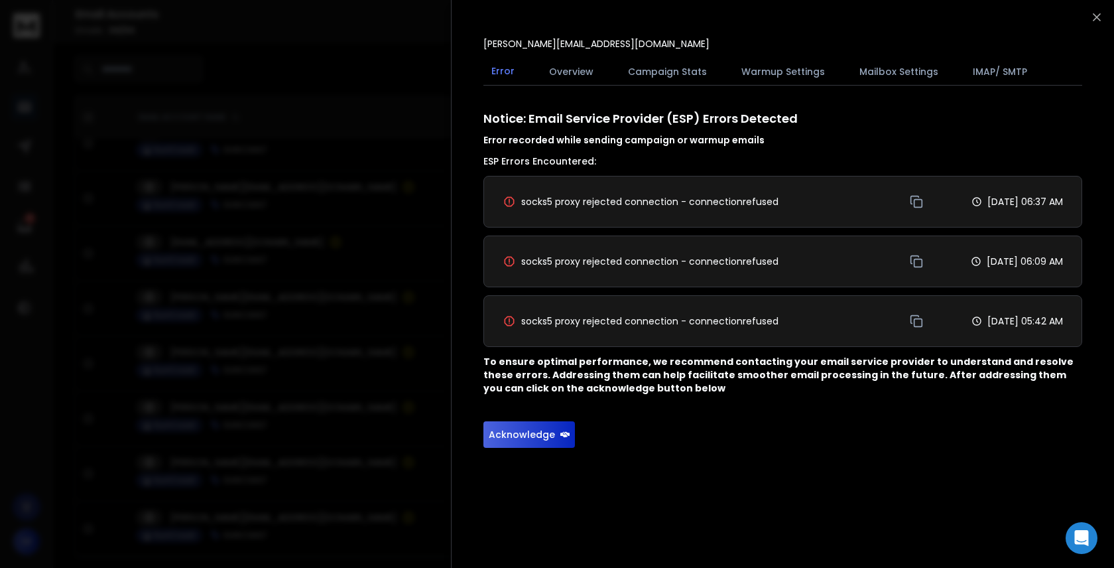
click at [521, 427] on button "Acknowledge" at bounding box center [530, 434] width 92 height 27
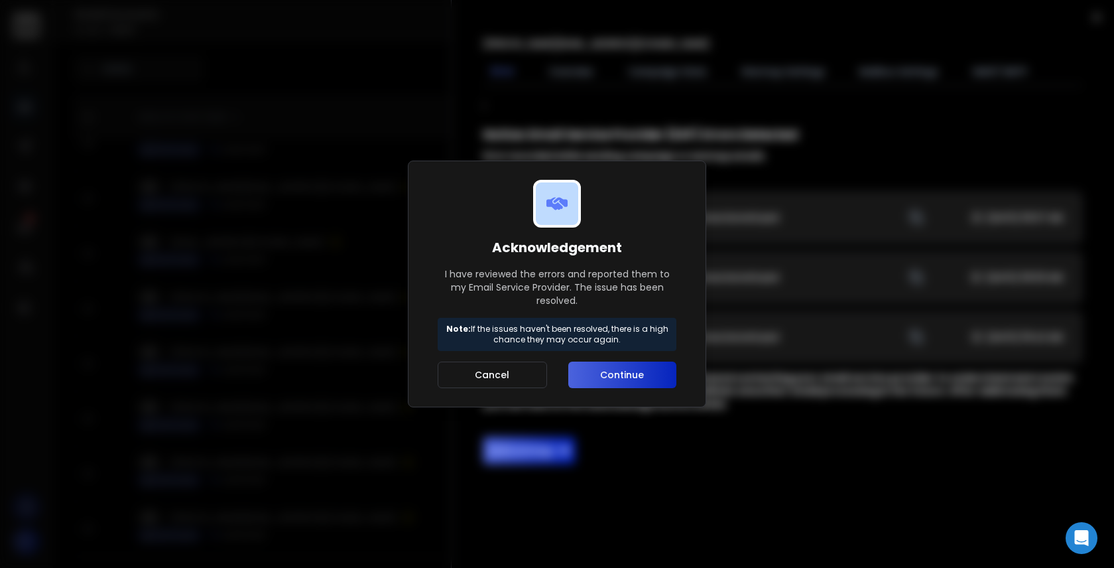
click at [621, 374] on button "Continue" at bounding box center [622, 375] width 108 height 27
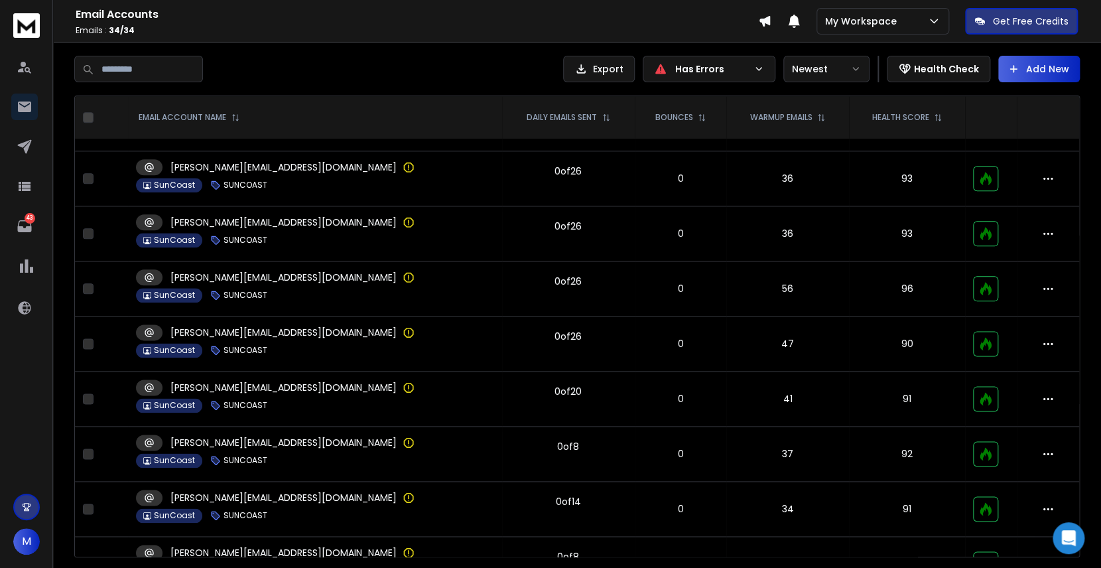
scroll to position [707, 0]
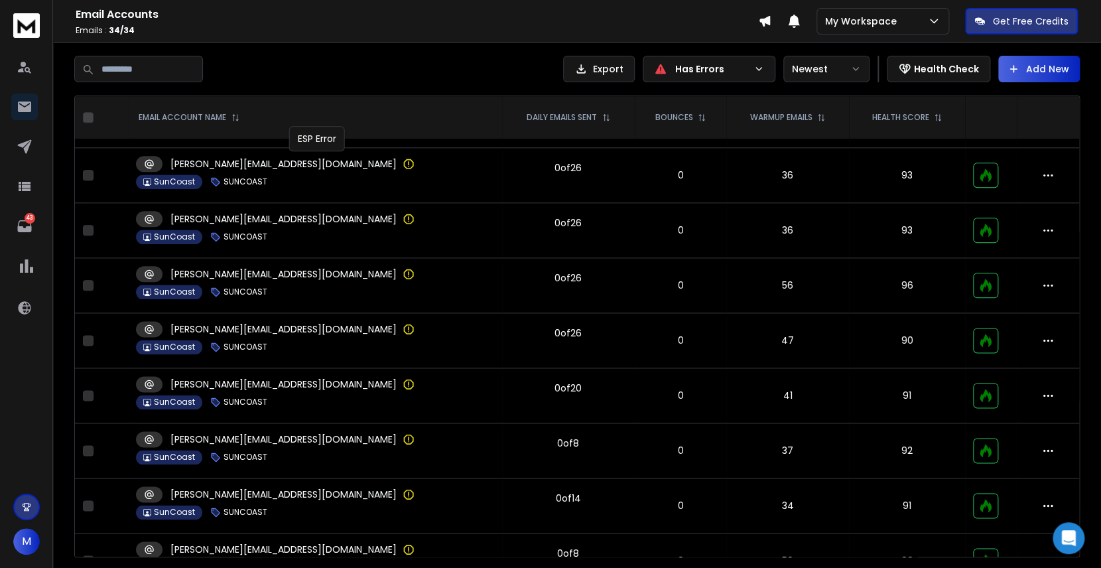
click at [402, 162] on icon at bounding box center [408, 163] width 13 height 13
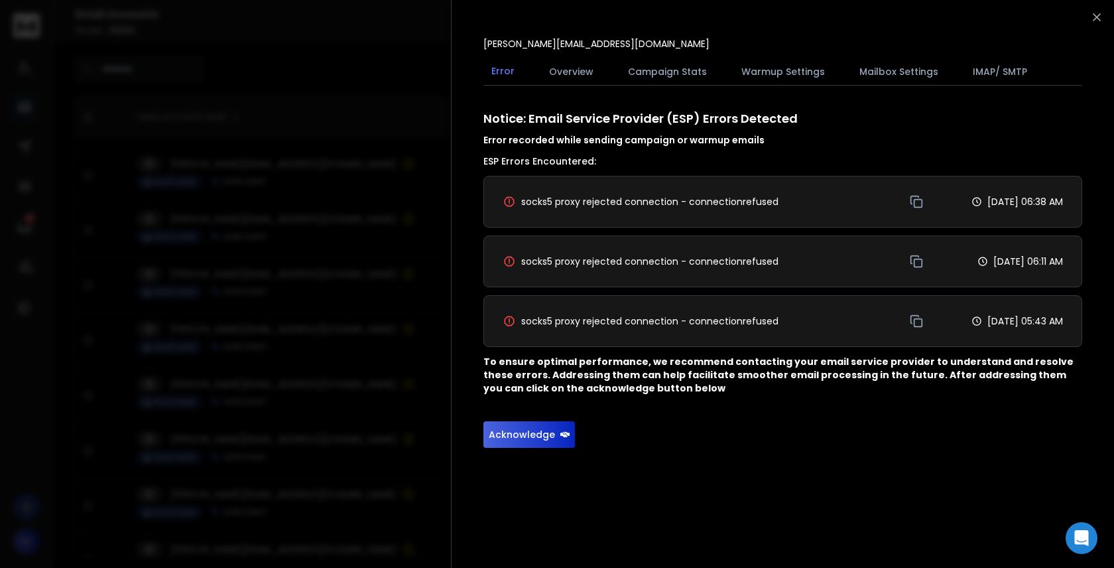
click at [531, 429] on button "Acknowledge" at bounding box center [530, 434] width 92 height 27
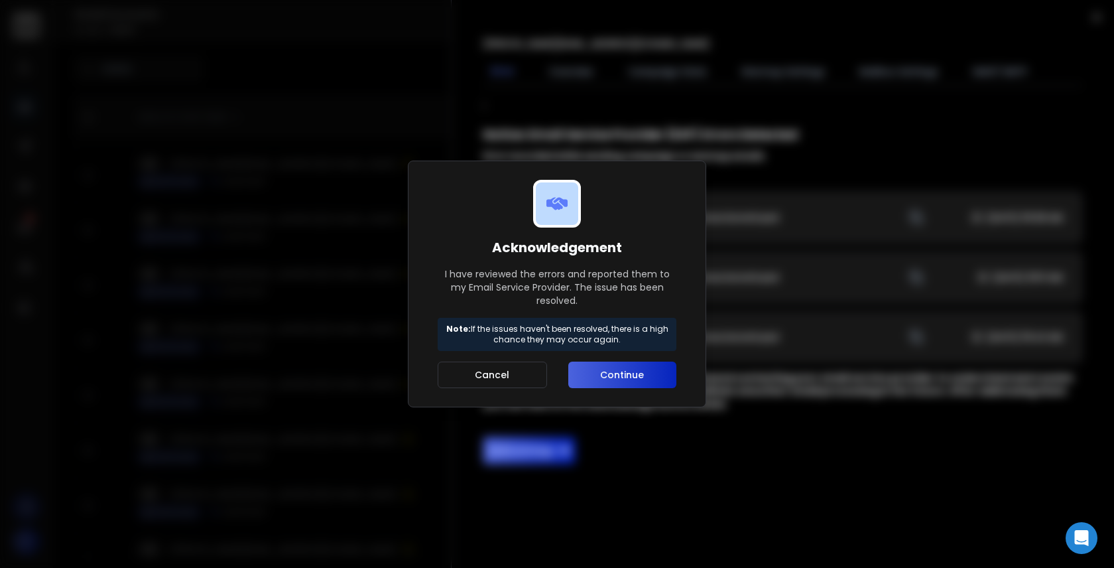
click at [616, 367] on button "Continue" at bounding box center [622, 375] width 108 height 27
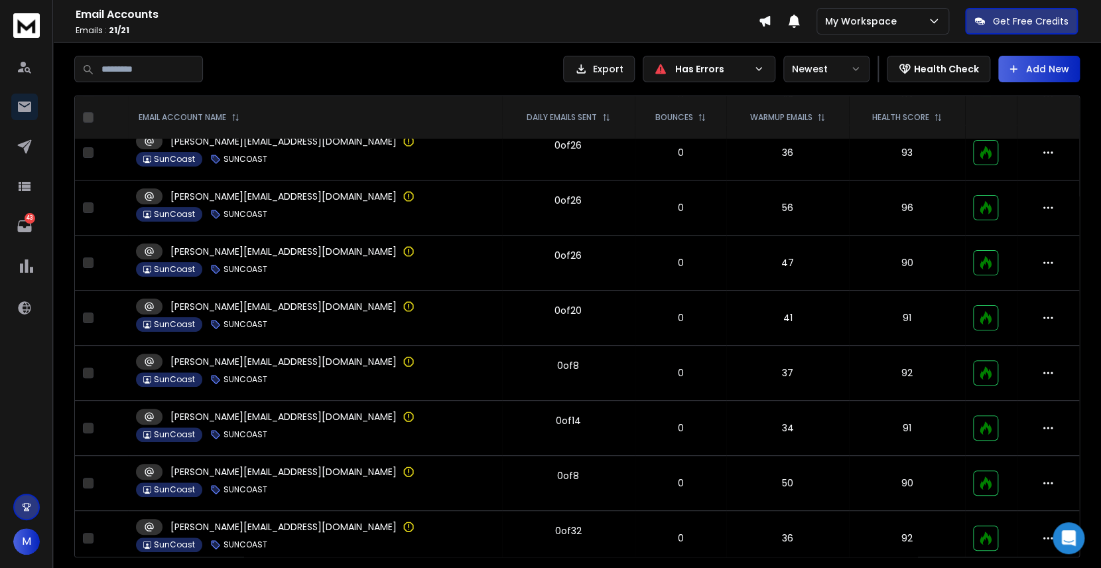
scroll to position [0, 0]
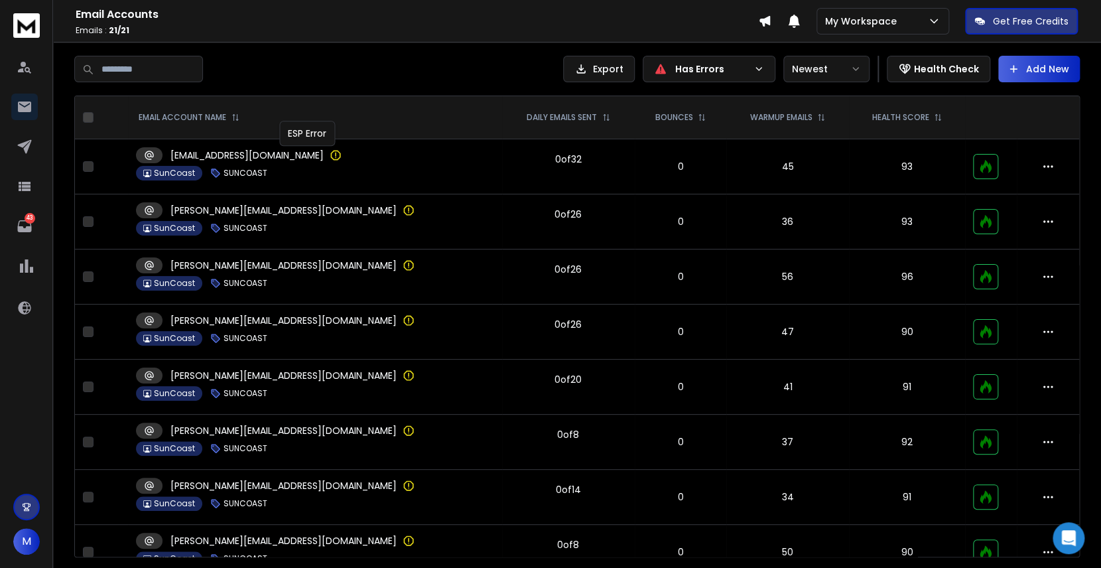
click at [329, 157] on icon at bounding box center [335, 155] width 13 height 13
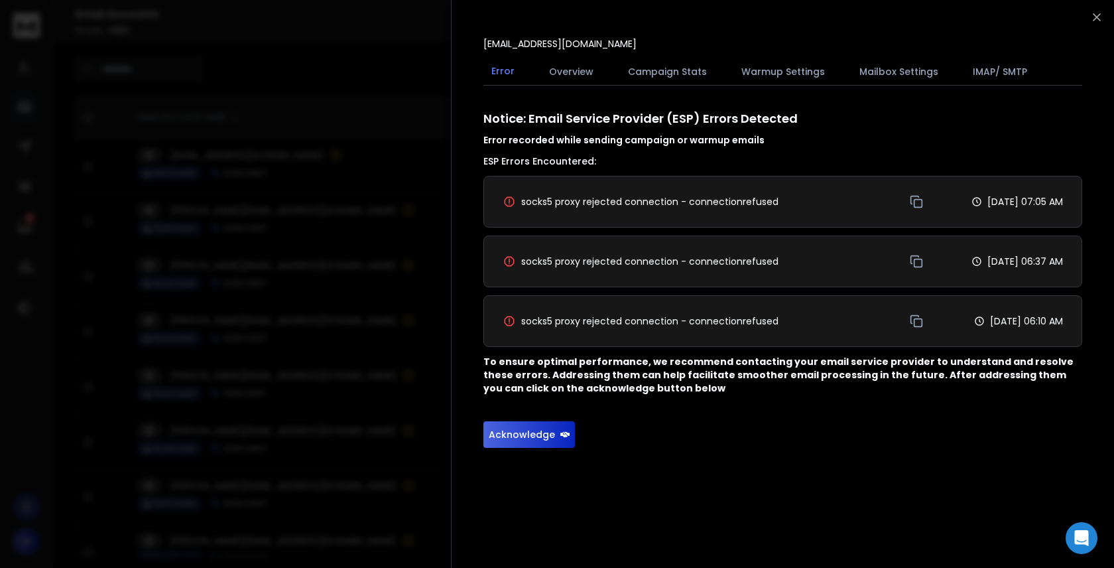
click at [522, 433] on button "Acknowledge" at bounding box center [530, 434] width 92 height 27
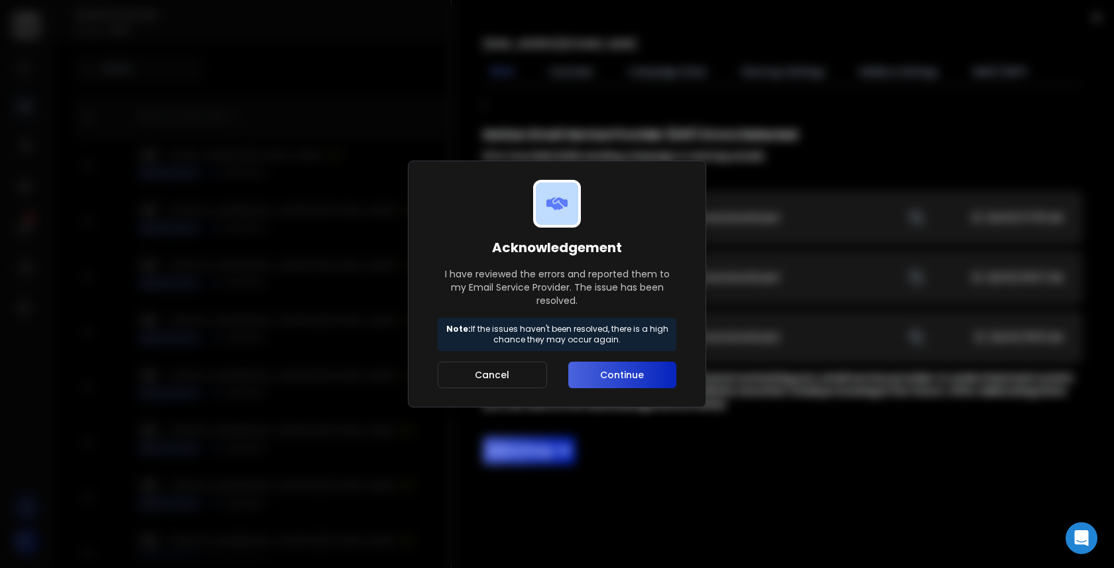
click at [591, 370] on button "Continue" at bounding box center [622, 375] width 108 height 27
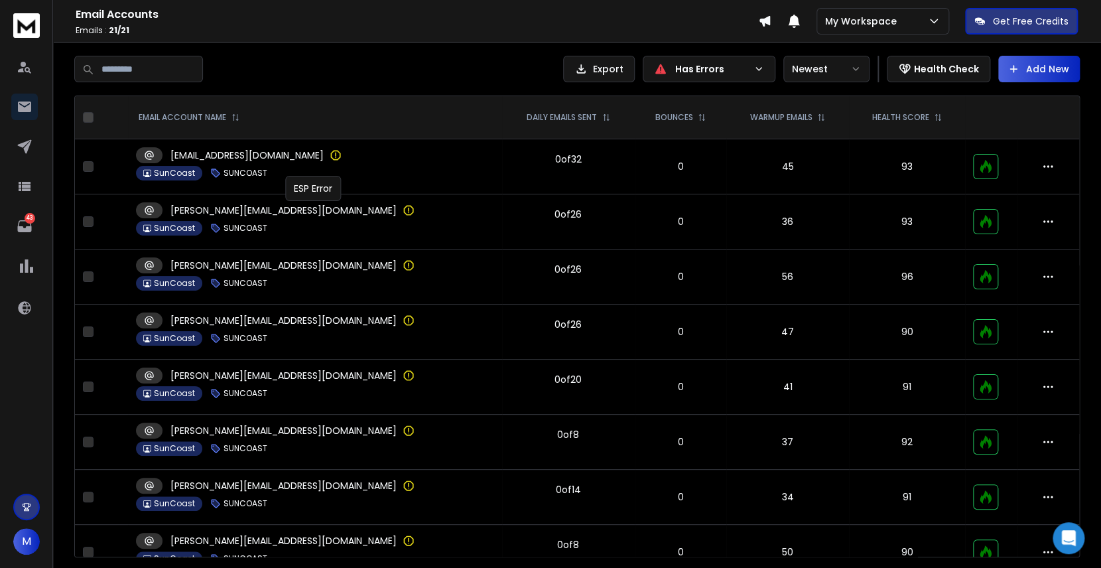
click at [408, 208] on icon at bounding box center [408, 210] width 1 height 4
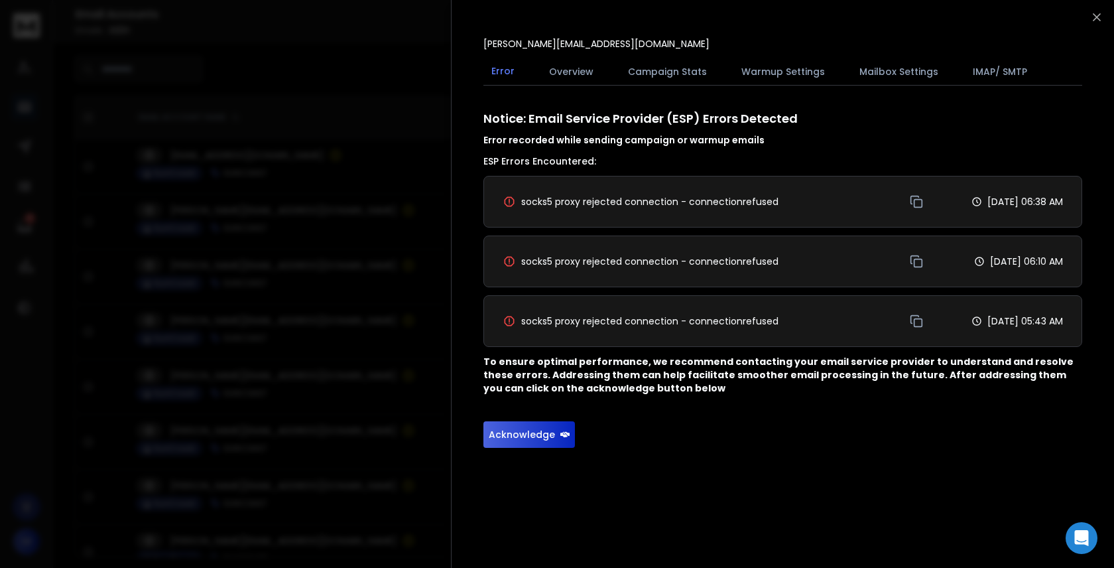
click at [538, 429] on button "Acknowledge" at bounding box center [530, 434] width 92 height 27
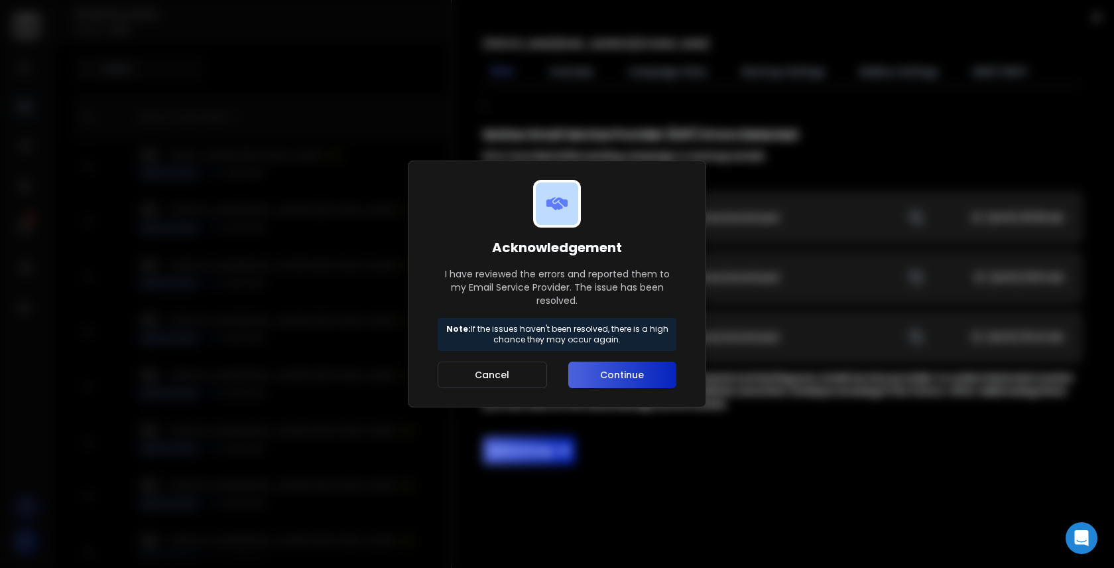
click at [616, 375] on button "Continue" at bounding box center [622, 375] width 108 height 27
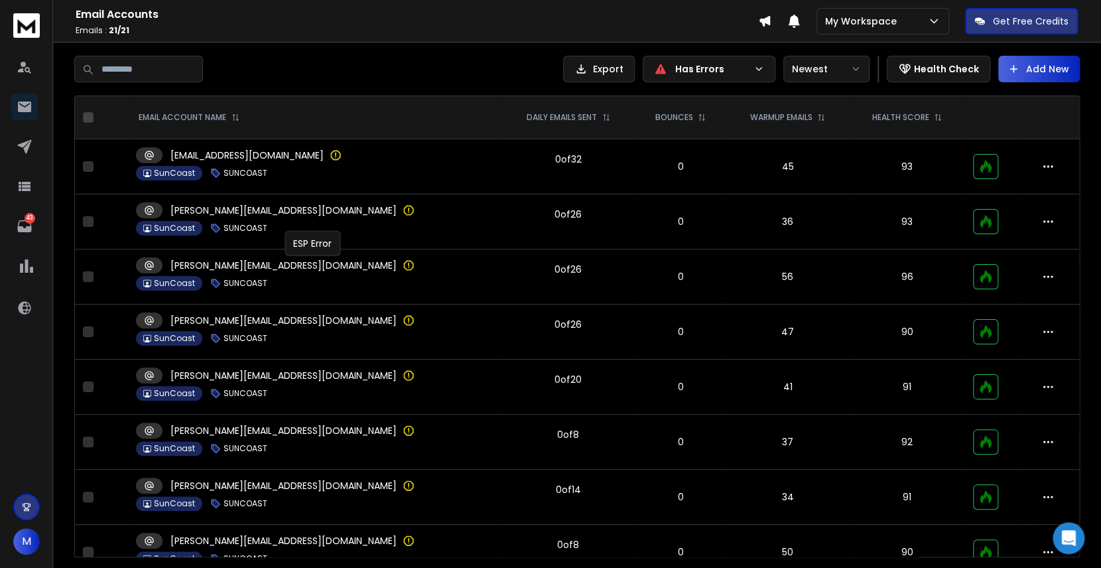
click at [408, 263] on icon at bounding box center [408, 265] width 1 height 4
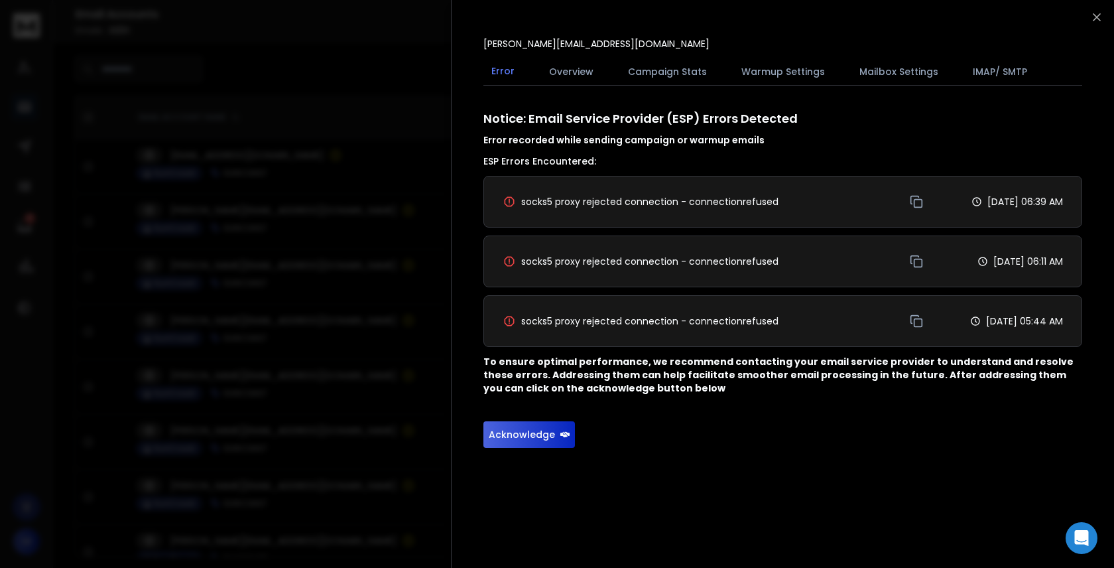
click at [515, 436] on button "Acknowledge" at bounding box center [530, 434] width 92 height 27
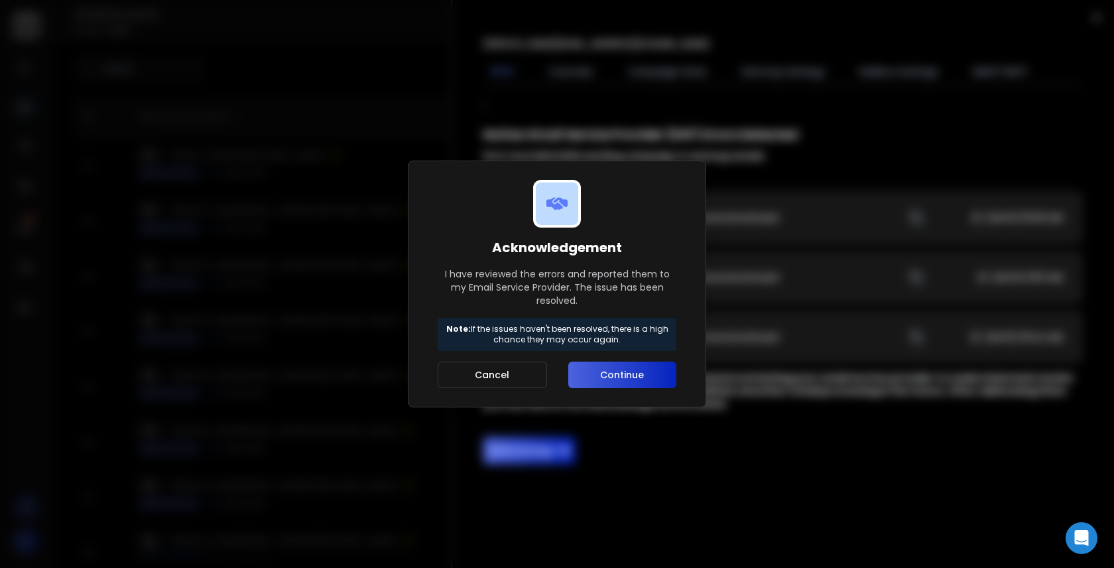
drag, startPoint x: 606, startPoint y: 377, endPoint x: 592, endPoint y: 374, distance: 14.3
click at [605, 378] on button "Continue" at bounding box center [622, 375] width 108 height 27
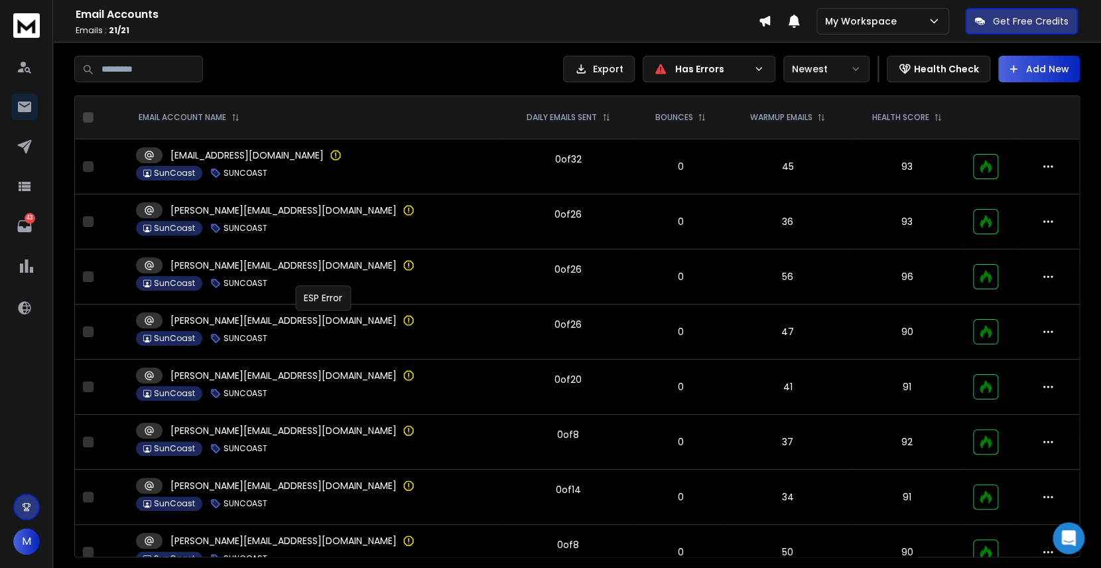
click at [402, 321] on icon at bounding box center [408, 320] width 13 height 13
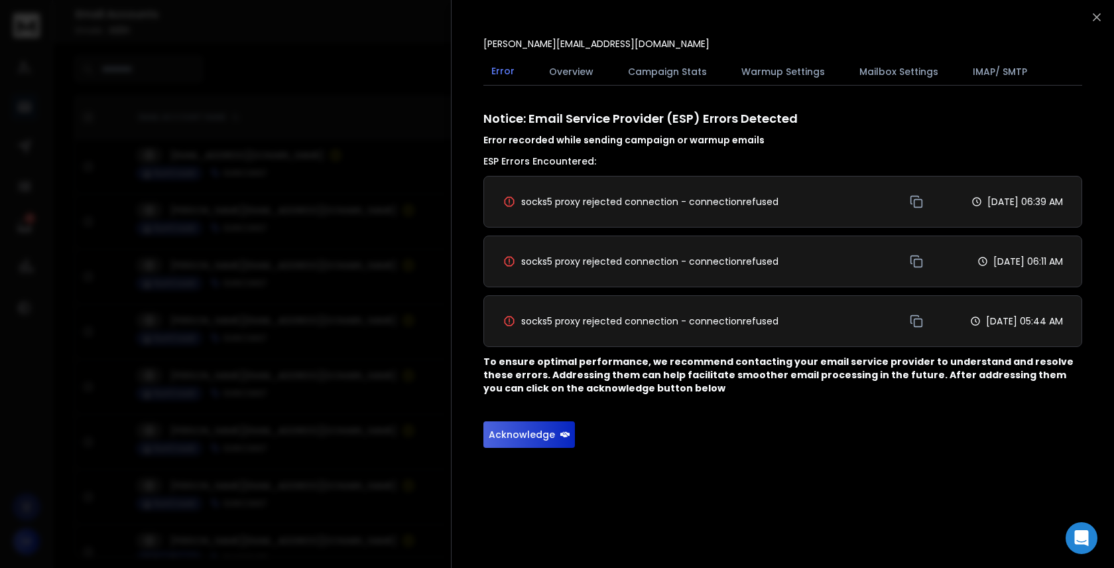
click at [537, 434] on button "Acknowledge" at bounding box center [530, 434] width 92 height 27
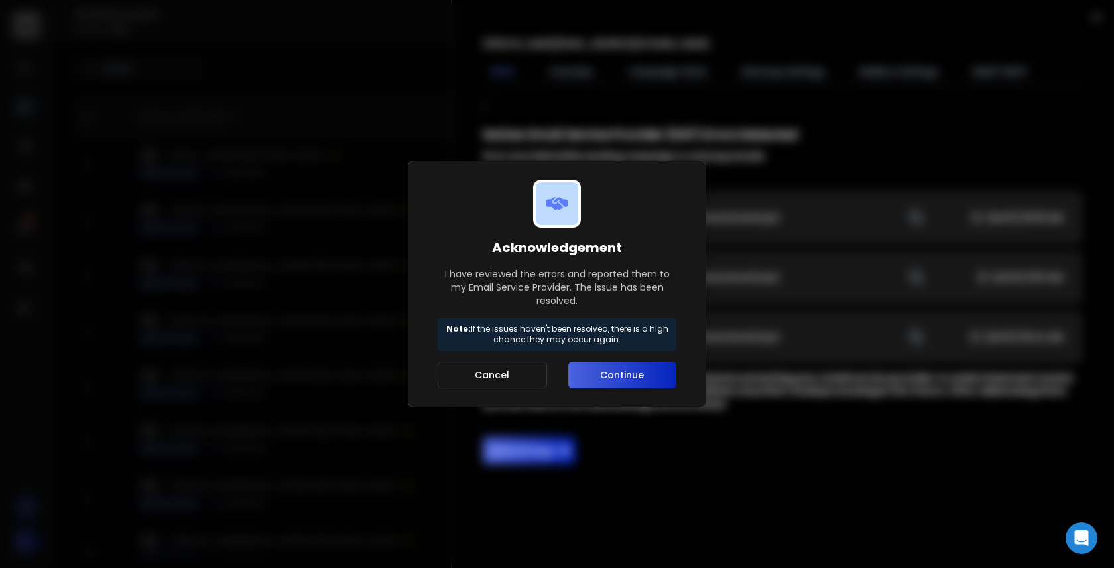
click at [659, 375] on button "Continue" at bounding box center [622, 375] width 108 height 27
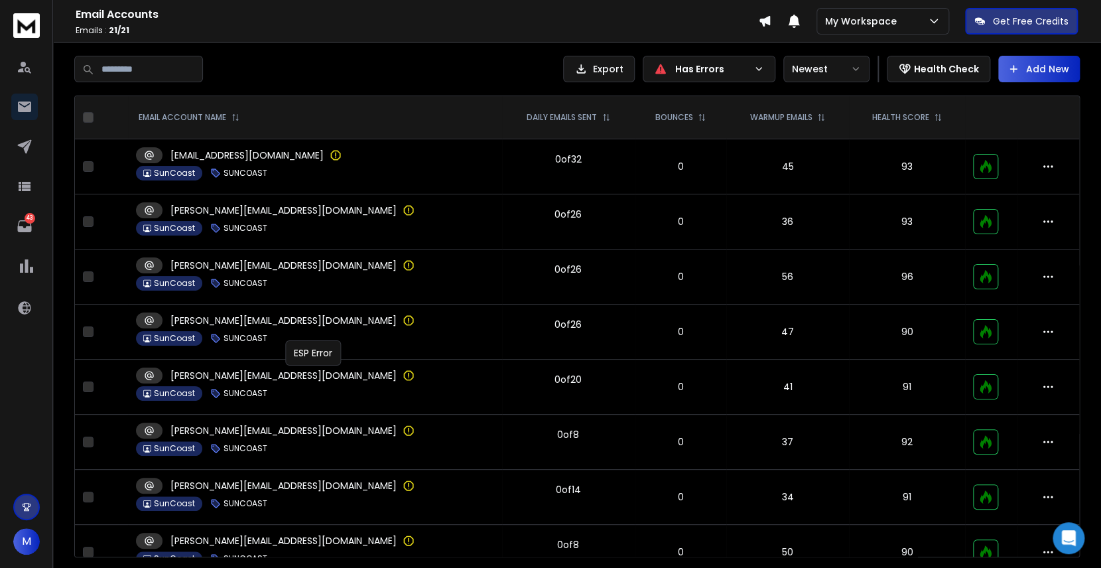
click at [402, 375] on icon at bounding box center [408, 375] width 13 height 13
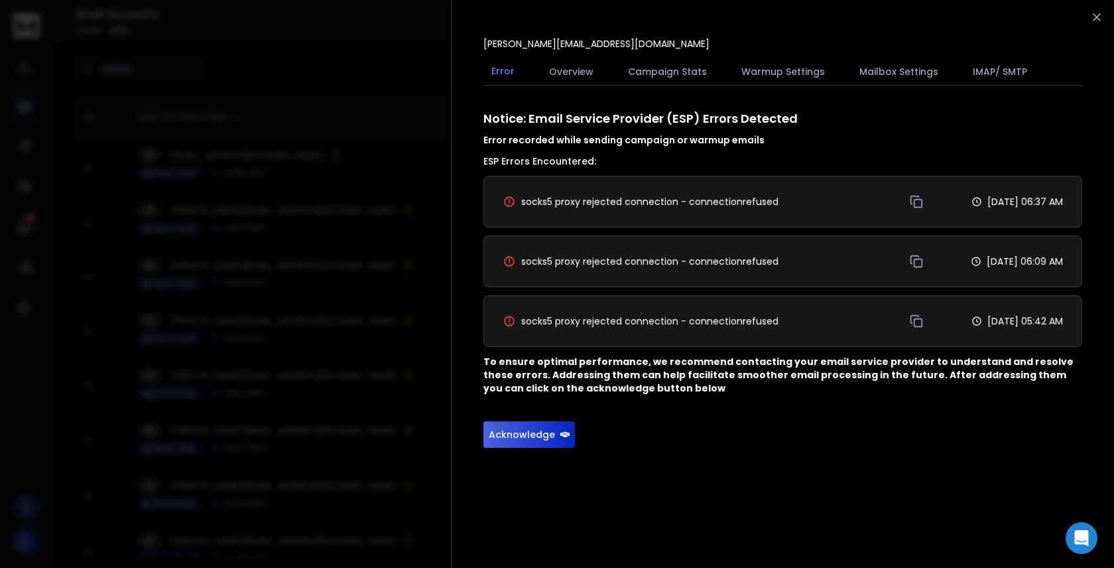
click at [521, 433] on button "Acknowledge" at bounding box center [530, 434] width 92 height 27
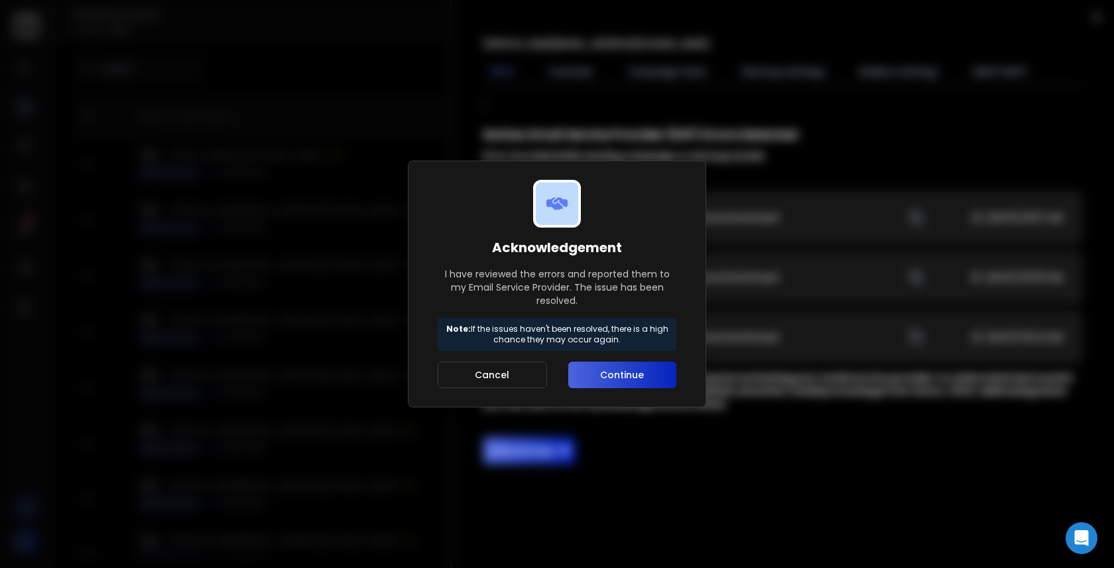
drag, startPoint x: 619, startPoint y: 374, endPoint x: 604, endPoint y: 377, distance: 15.6
click at [616, 374] on button "Continue" at bounding box center [622, 375] width 108 height 27
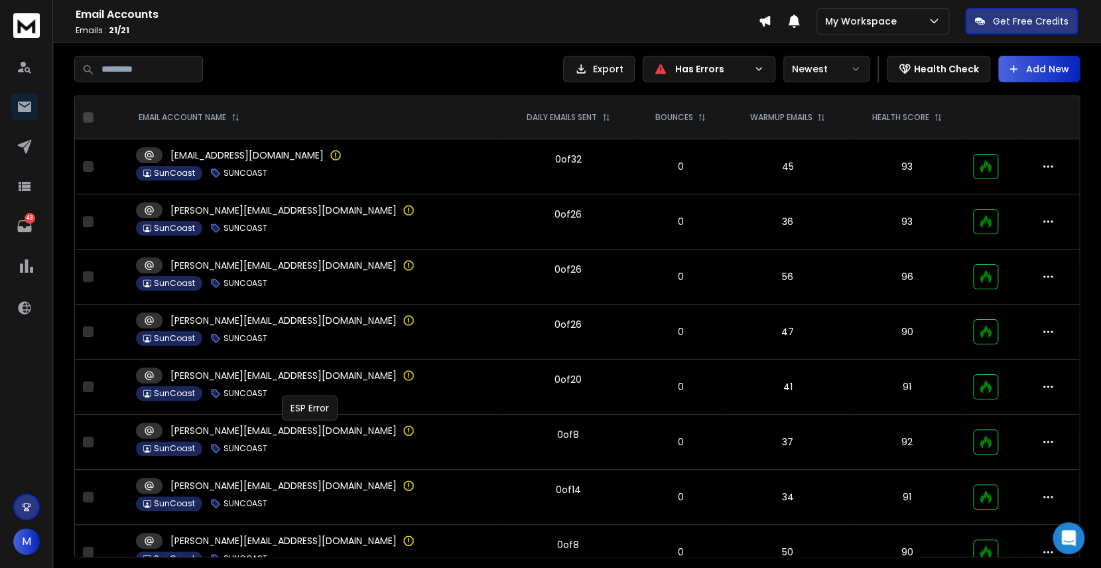
click at [402, 426] on icon at bounding box center [408, 430] width 13 height 13
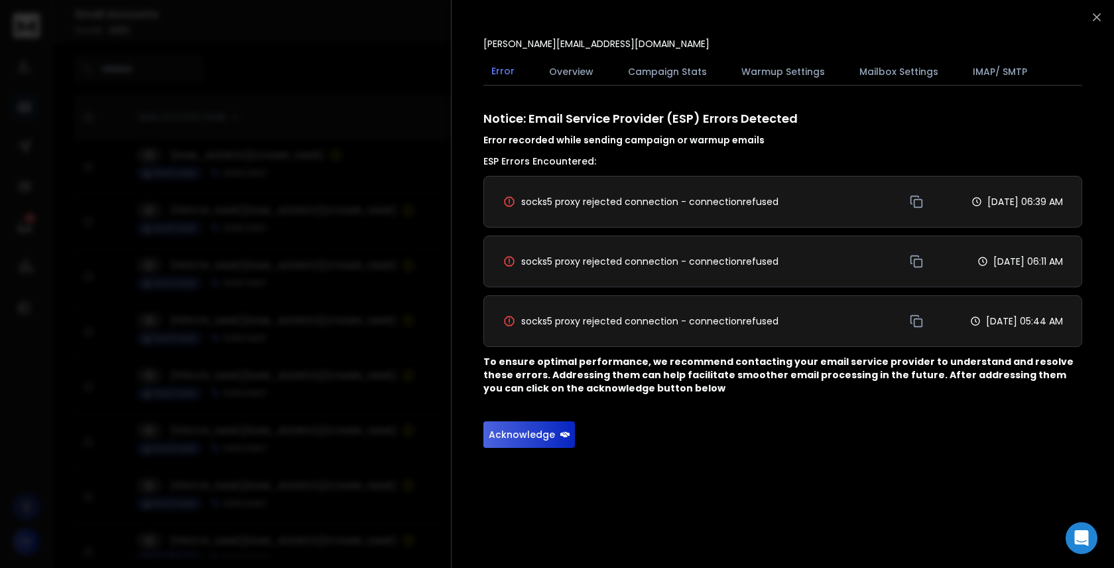
click at [511, 439] on button "Acknowledge" at bounding box center [530, 434] width 92 height 27
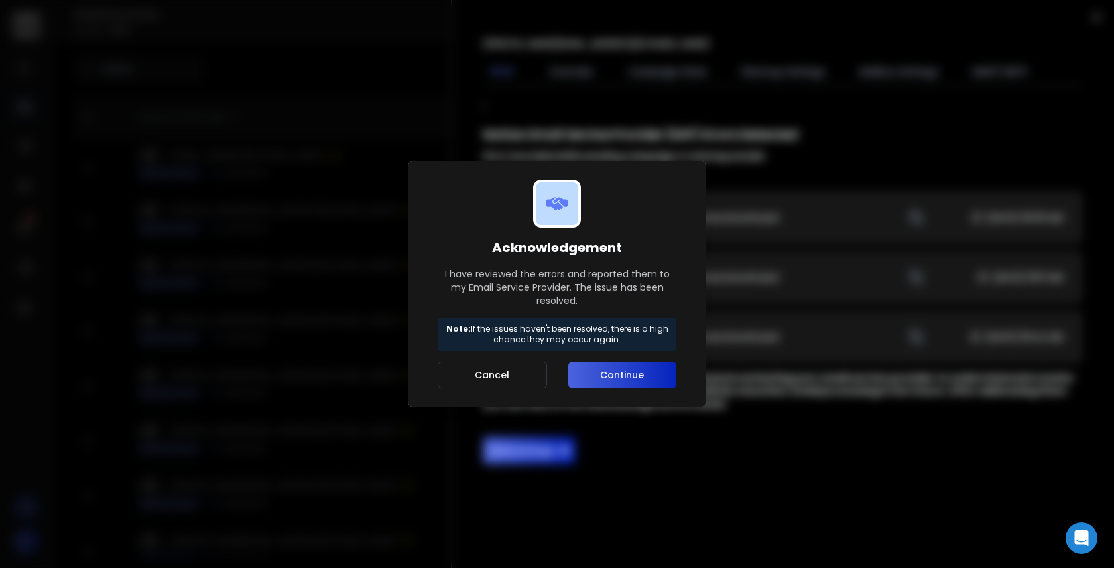
click at [628, 370] on button "Continue" at bounding box center [622, 375] width 108 height 27
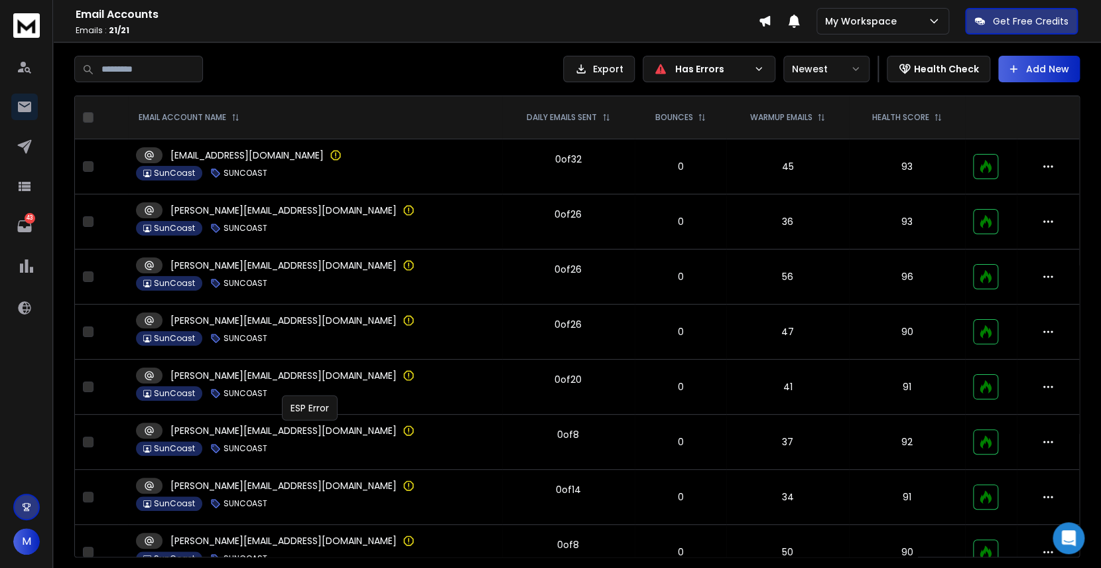
click at [402, 432] on icon at bounding box center [408, 430] width 13 height 13
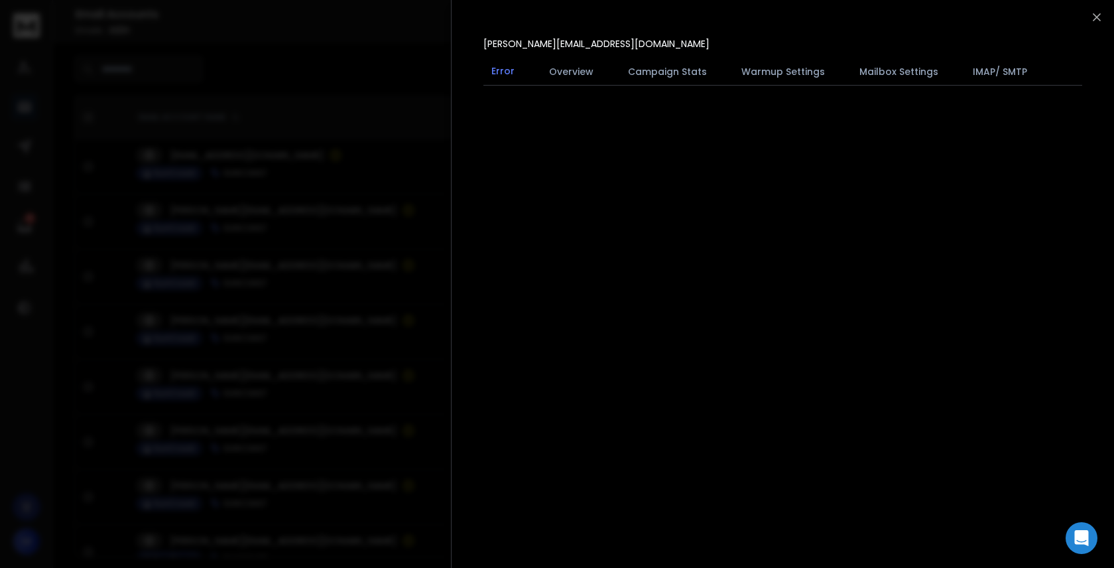
click at [1093, 14] on icon "button" at bounding box center [1097, 17] width 13 height 13
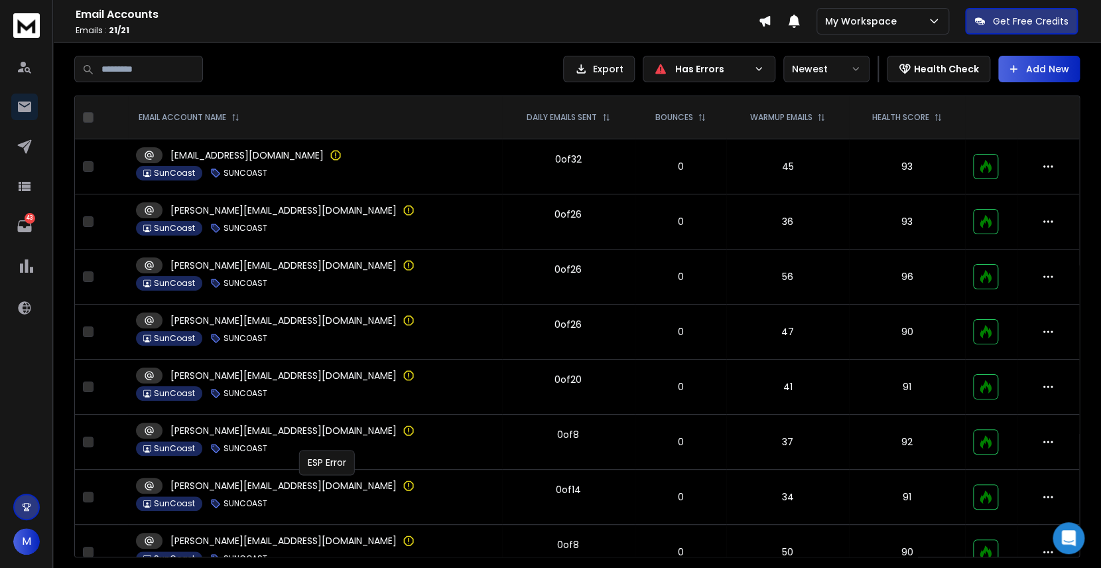
click at [402, 482] on icon at bounding box center [408, 485] width 13 height 13
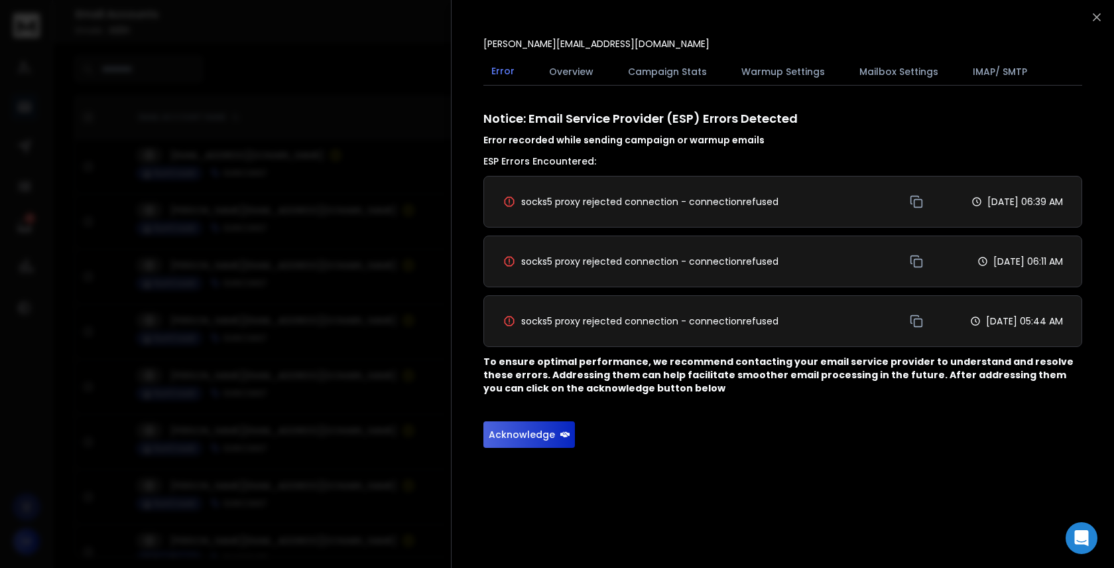
click at [491, 434] on button "Acknowledge" at bounding box center [530, 434] width 92 height 27
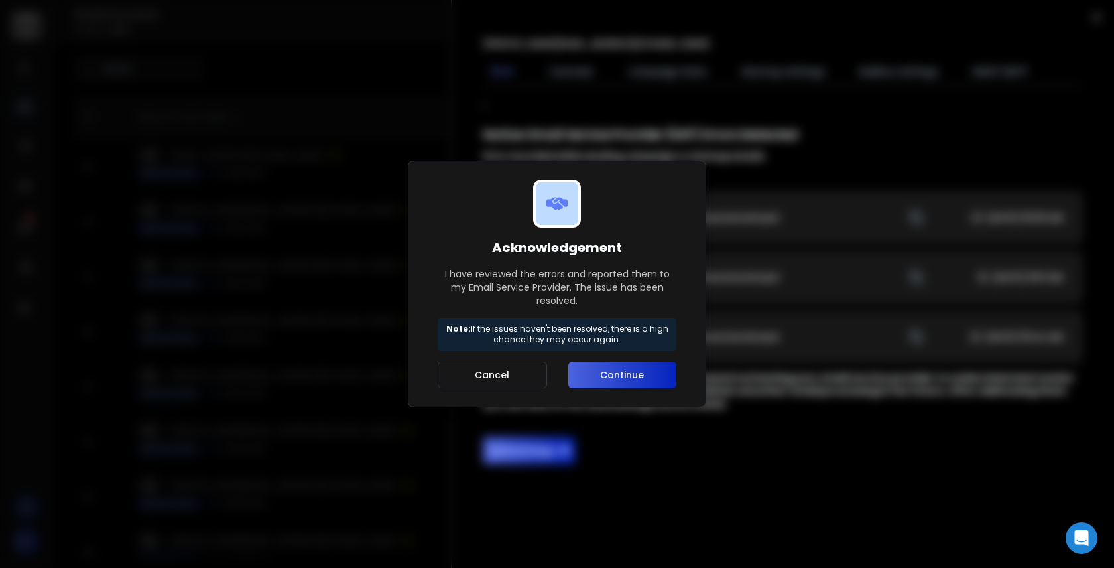
click at [603, 371] on button "Continue" at bounding box center [622, 375] width 108 height 27
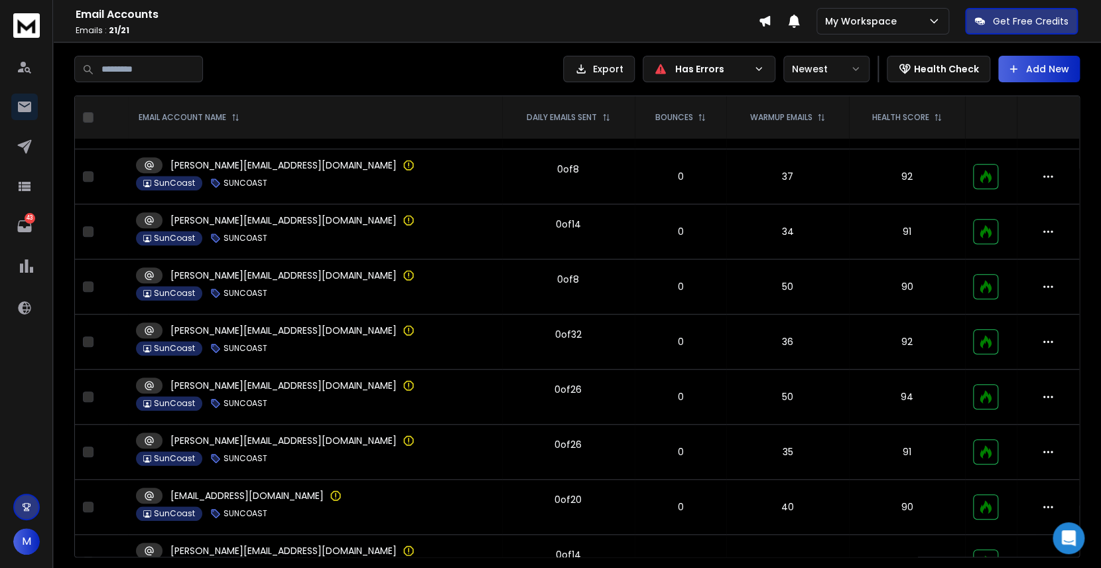
scroll to position [354, 0]
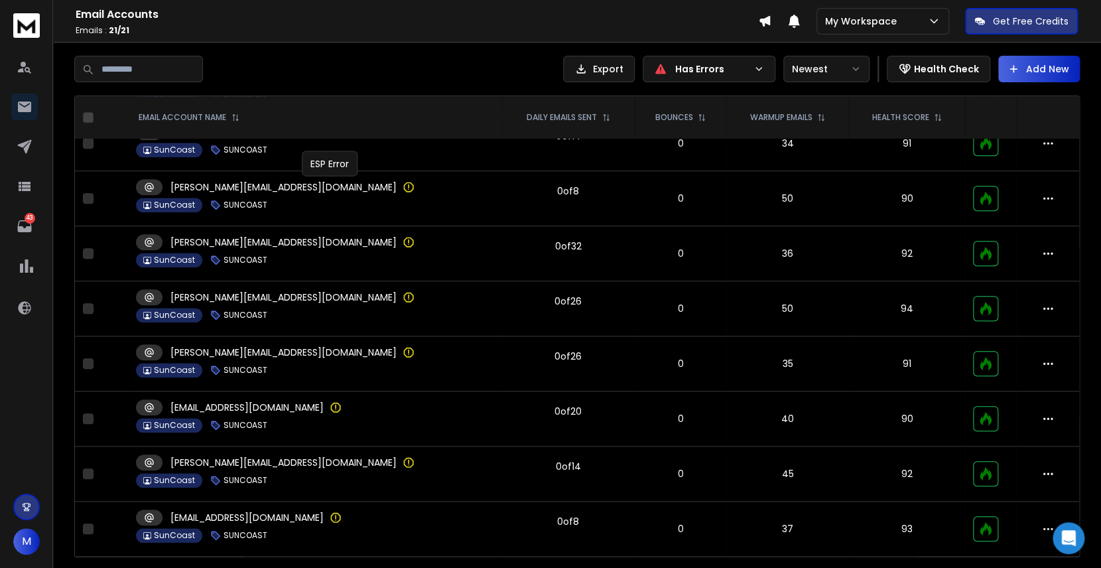
click at [408, 185] on icon at bounding box center [408, 186] width 1 height 4
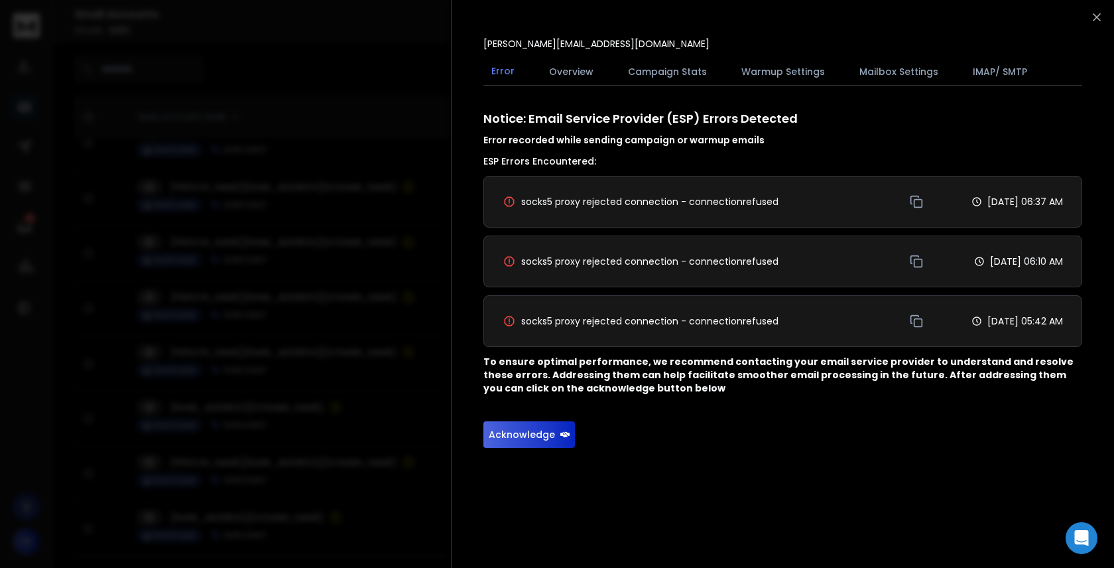
click at [527, 440] on button "Acknowledge" at bounding box center [530, 434] width 92 height 27
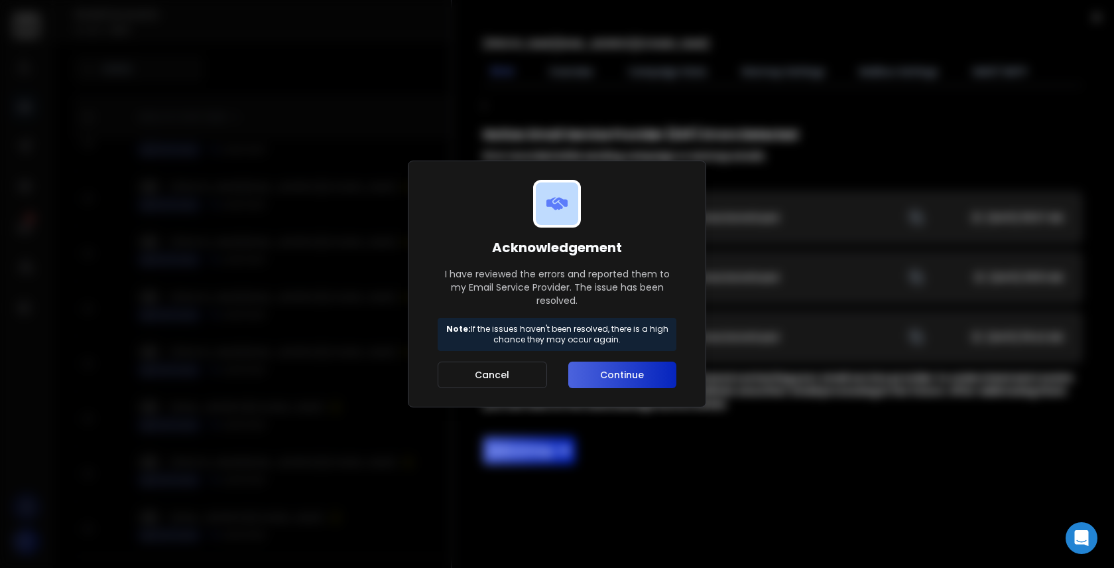
click at [602, 375] on button "Continue" at bounding box center [622, 375] width 108 height 27
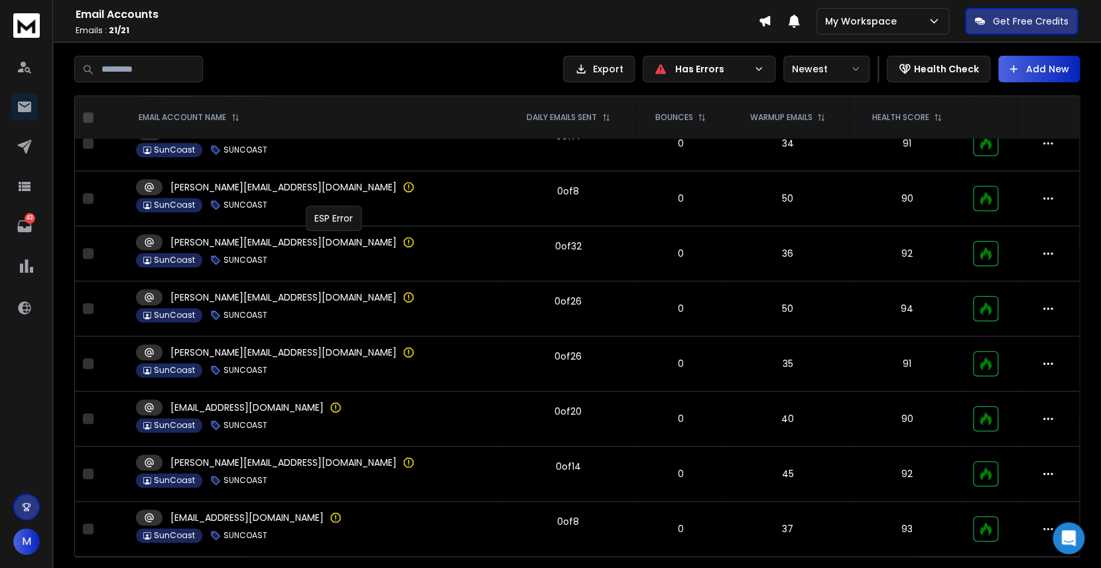
click at [402, 238] on icon at bounding box center [408, 241] width 13 height 13
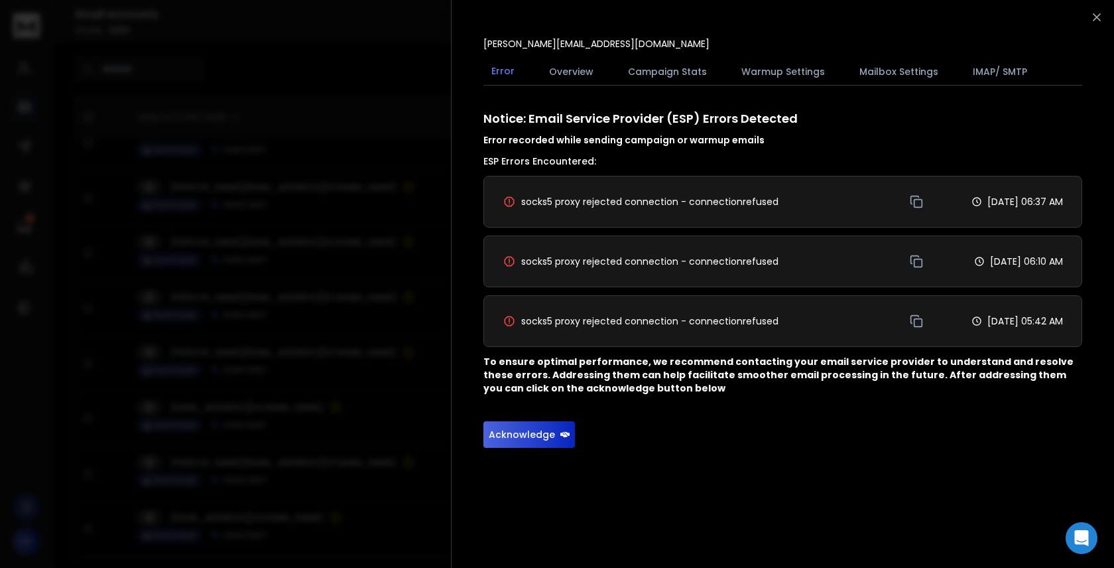
click at [516, 429] on button "Acknowledge" at bounding box center [530, 434] width 92 height 27
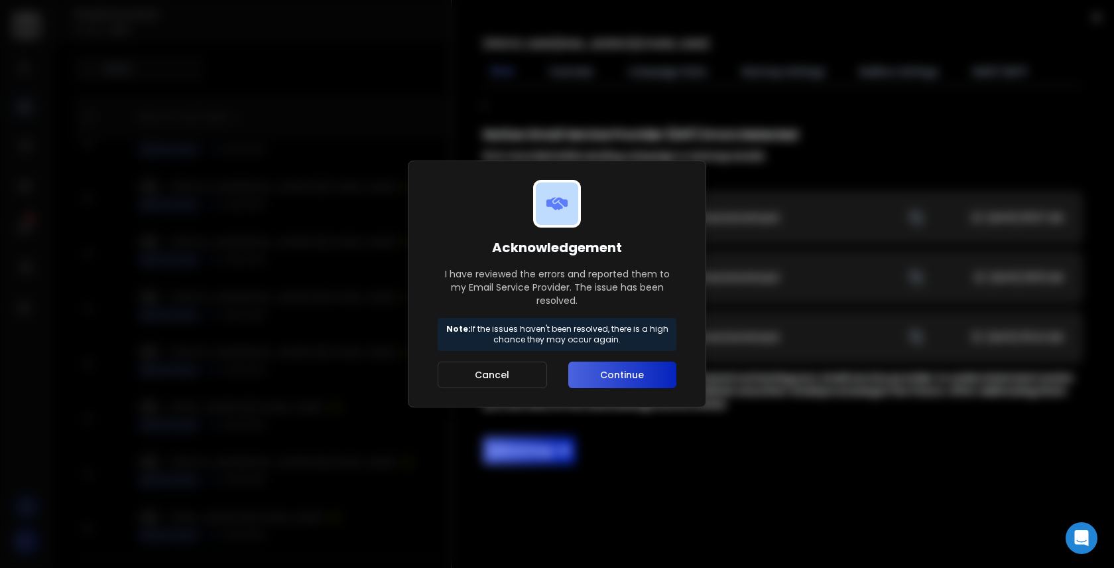
click at [594, 367] on button "Continue" at bounding box center [622, 375] width 108 height 27
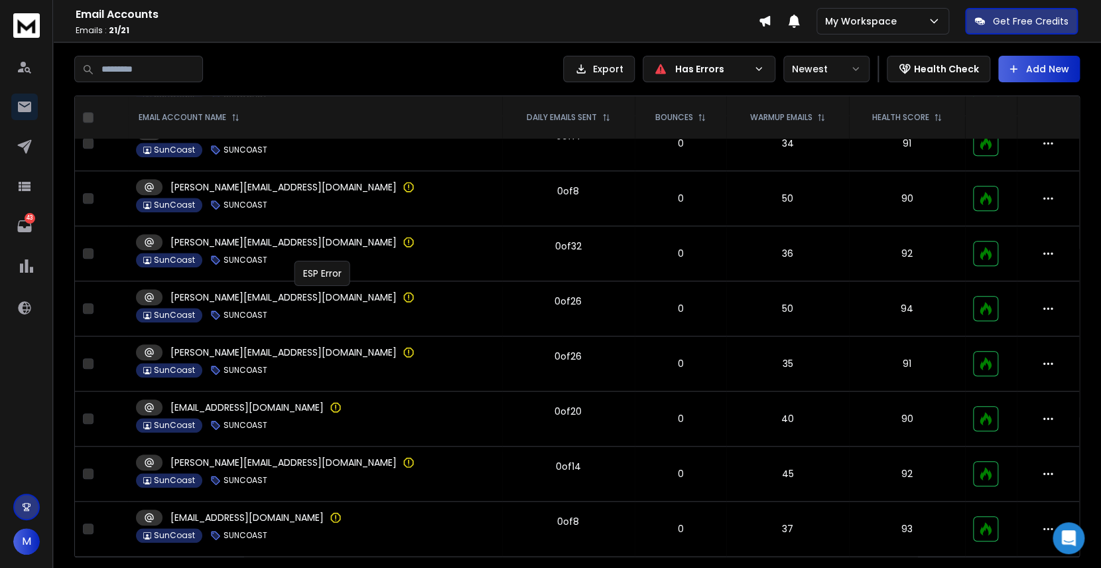
click at [402, 293] on icon at bounding box center [408, 297] width 13 height 13
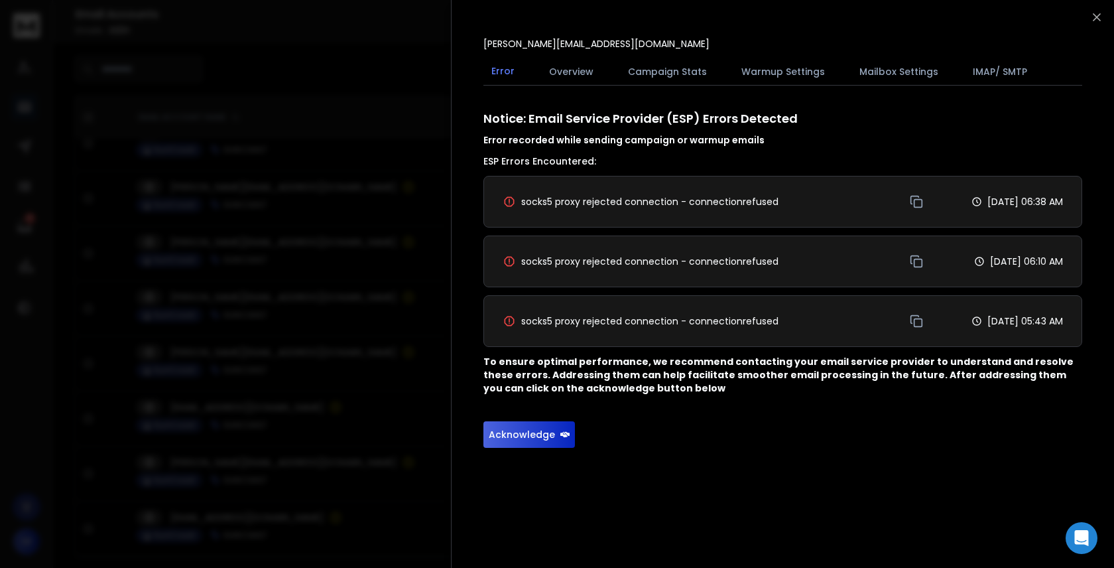
click at [516, 431] on button "Acknowledge" at bounding box center [530, 434] width 92 height 27
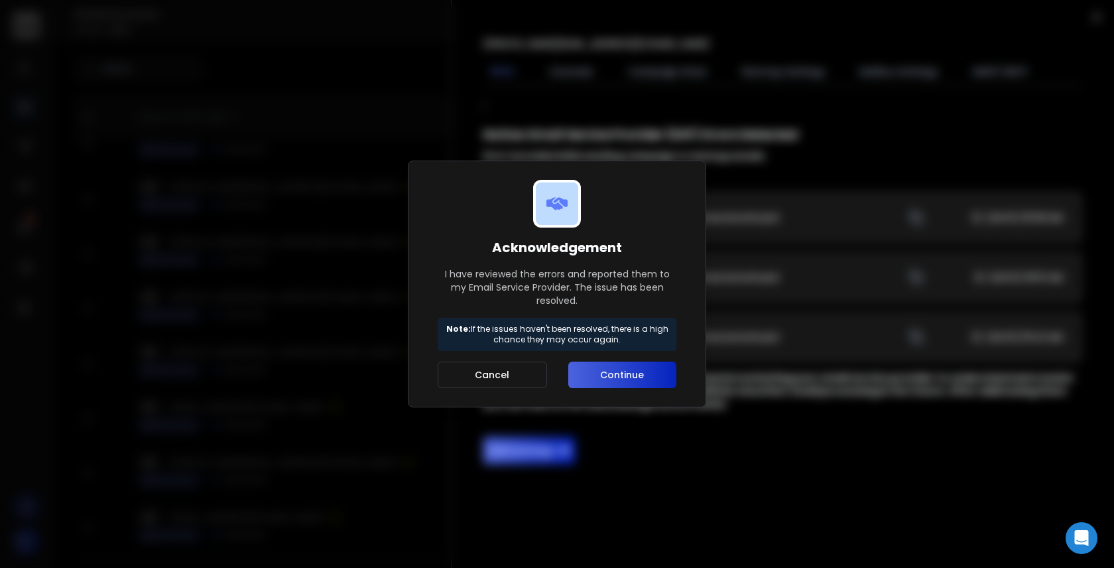
click at [631, 369] on button "Continue" at bounding box center [622, 375] width 108 height 27
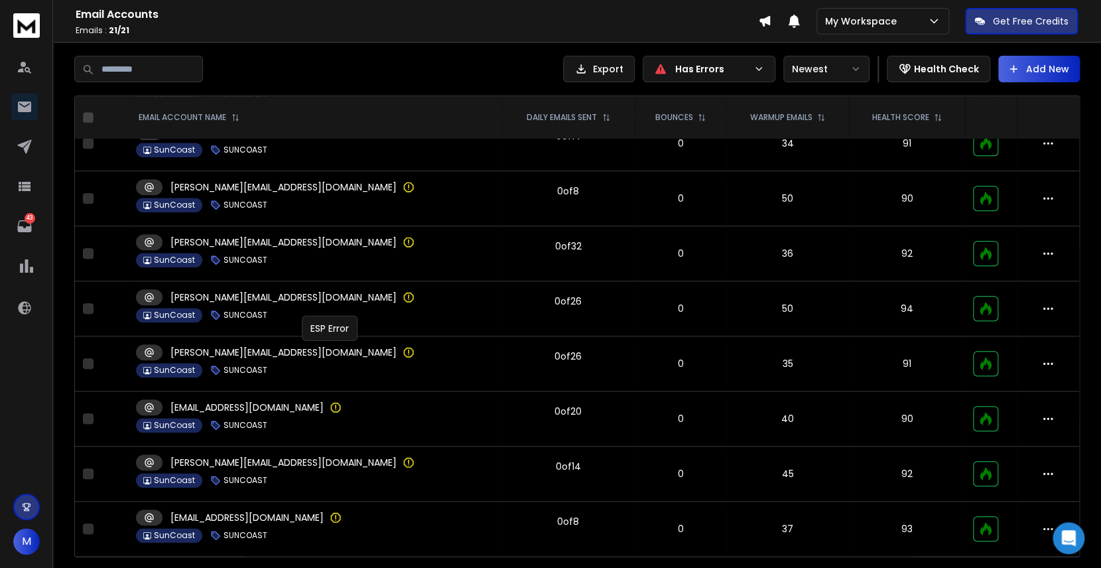
click at [402, 349] on icon at bounding box center [408, 352] width 13 height 13
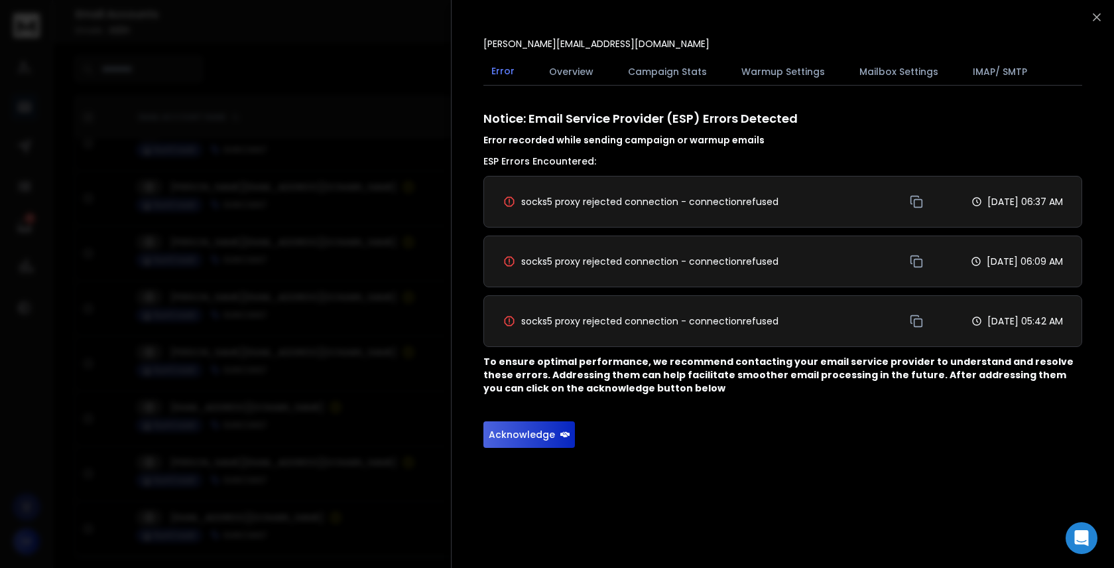
click at [510, 433] on button "Acknowledge" at bounding box center [530, 434] width 92 height 27
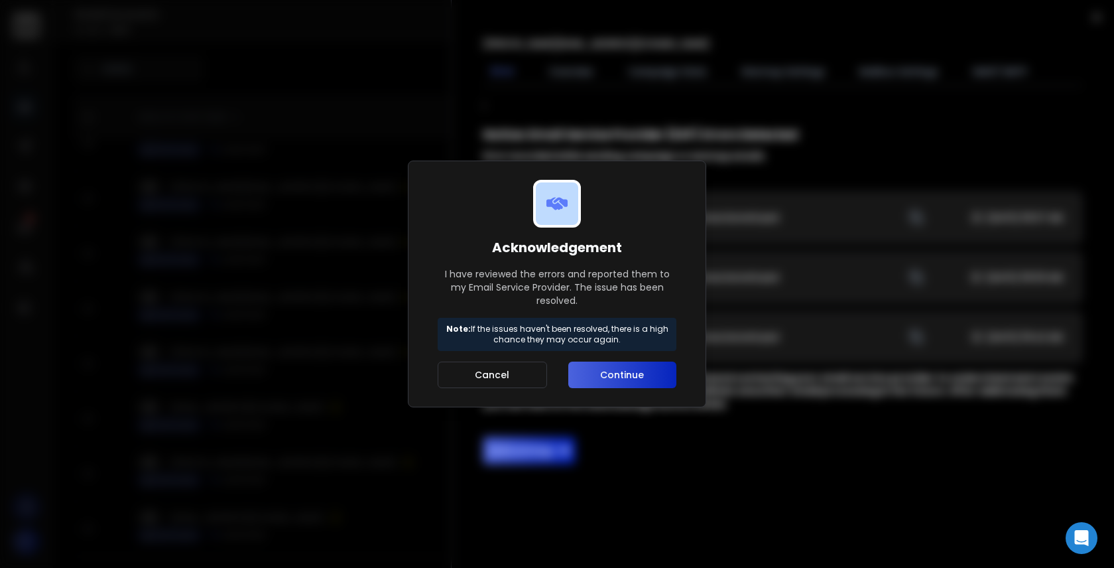
click at [636, 369] on button "Continue" at bounding box center [622, 375] width 108 height 27
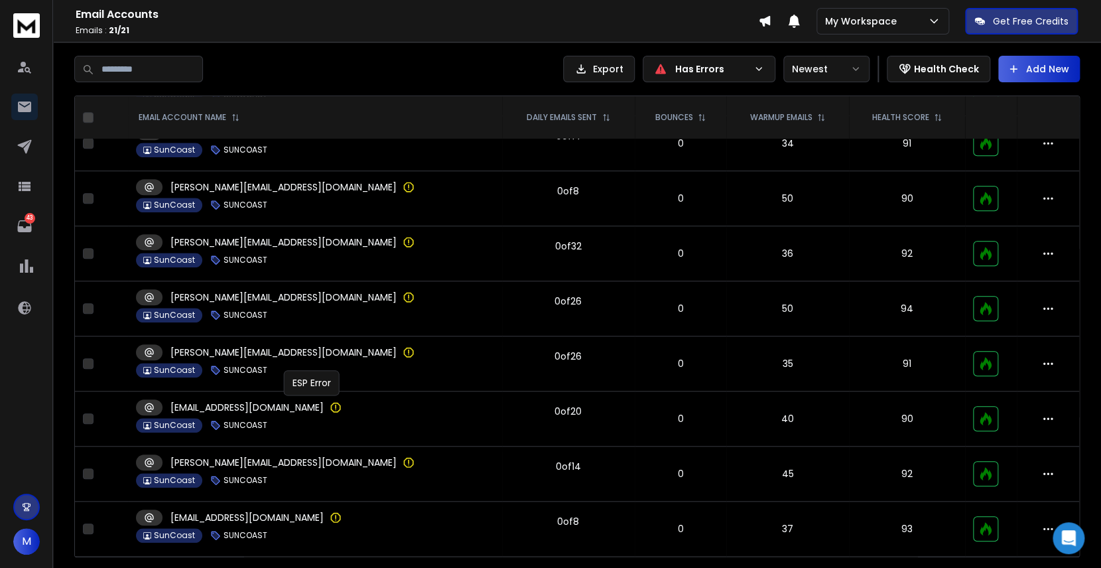
click at [329, 403] on icon at bounding box center [335, 407] width 13 height 13
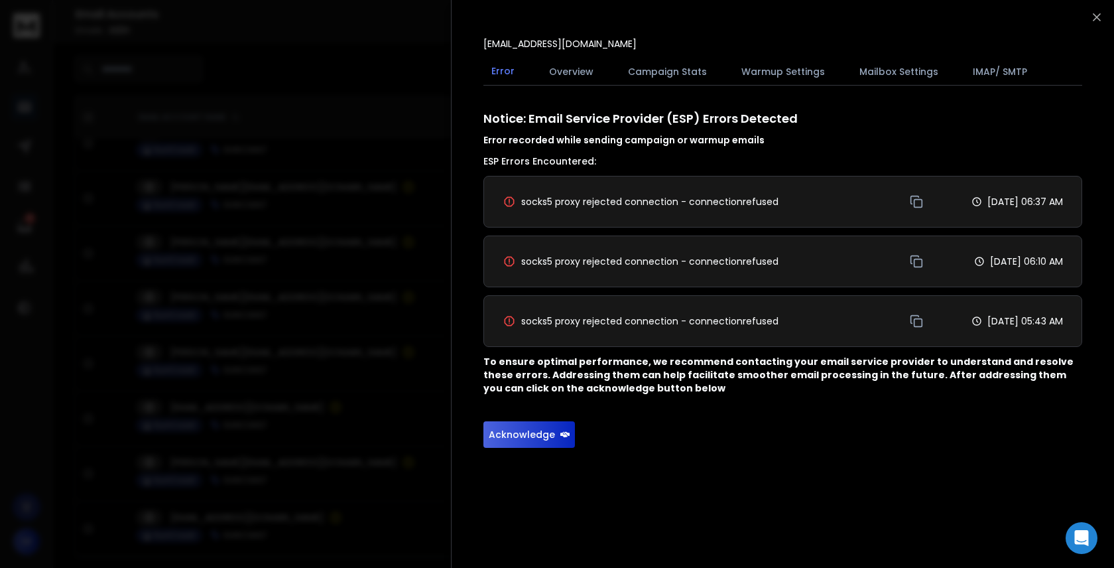
click at [535, 438] on button "Acknowledge" at bounding box center [530, 434] width 92 height 27
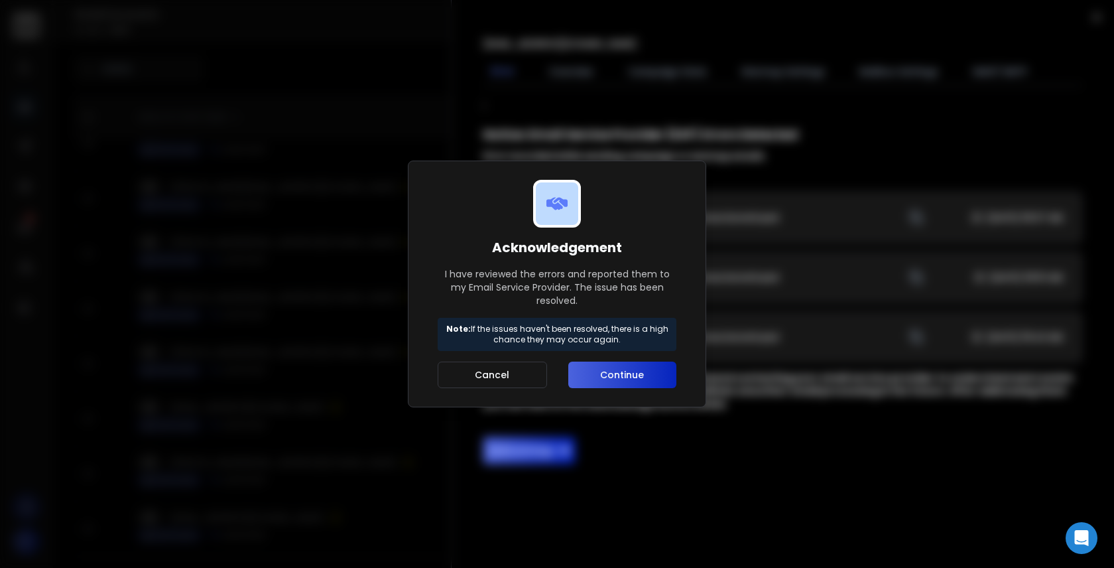
click at [637, 377] on button "Continue" at bounding box center [622, 375] width 108 height 27
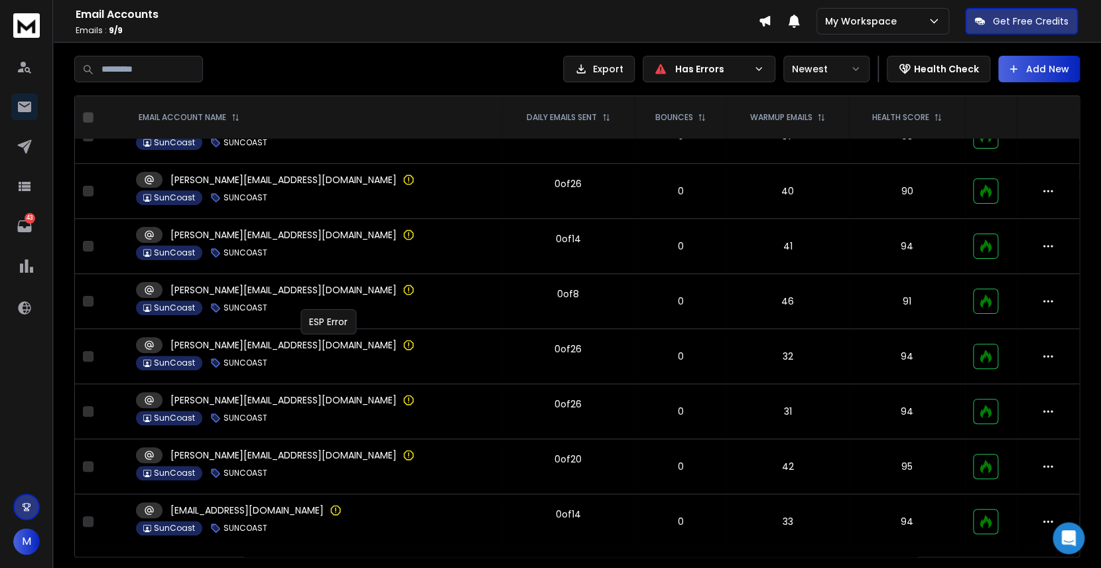
scroll to position [0, 0]
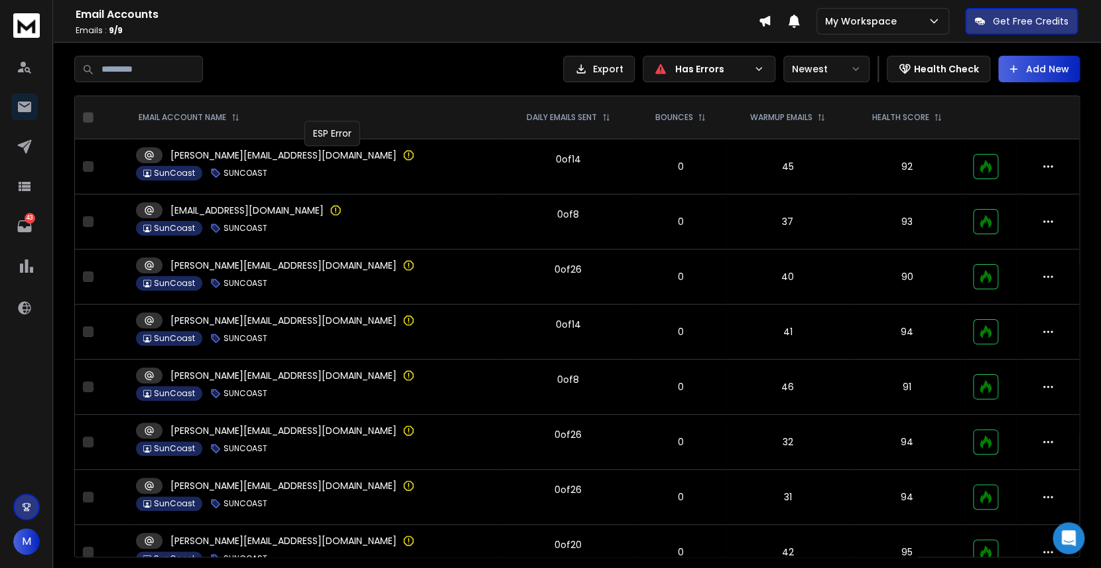
click at [402, 157] on icon at bounding box center [408, 155] width 13 height 13
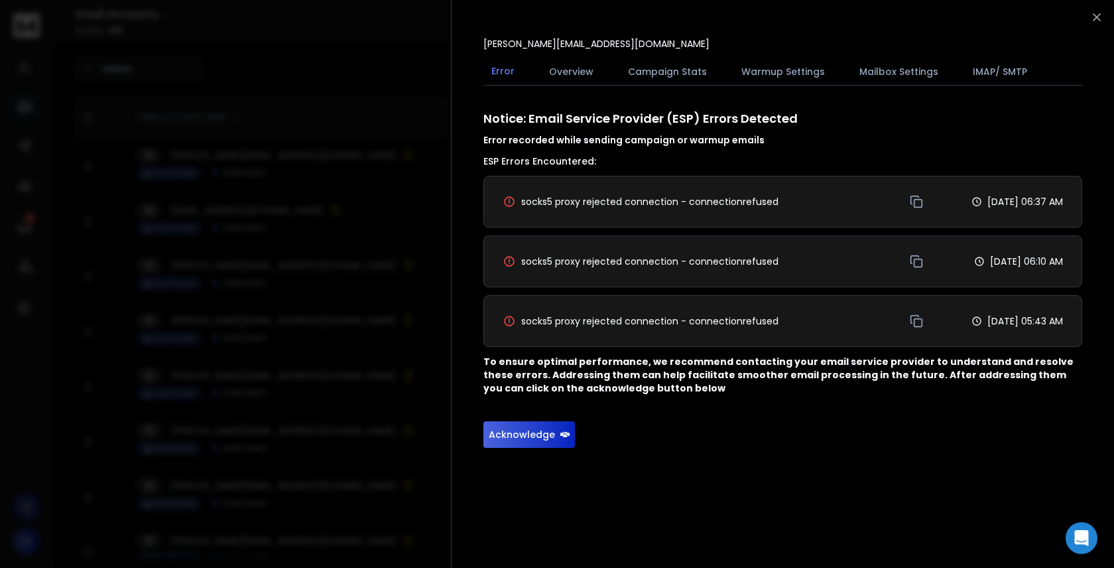
click at [505, 440] on button "Acknowledge" at bounding box center [530, 434] width 92 height 27
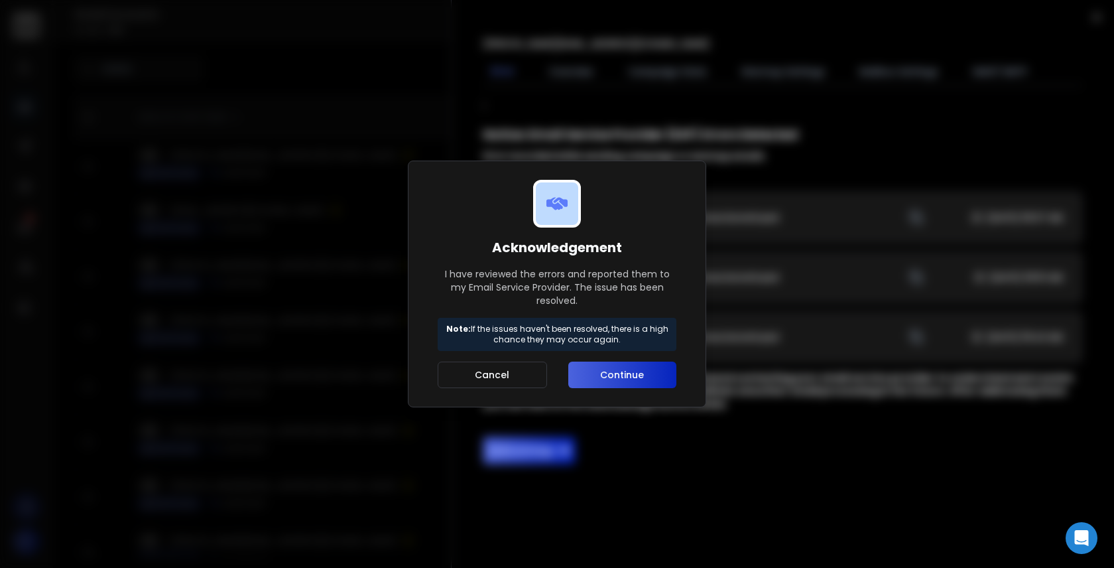
click at [592, 374] on button "Continue" at bounding box center [622, 375] width 108 height 27
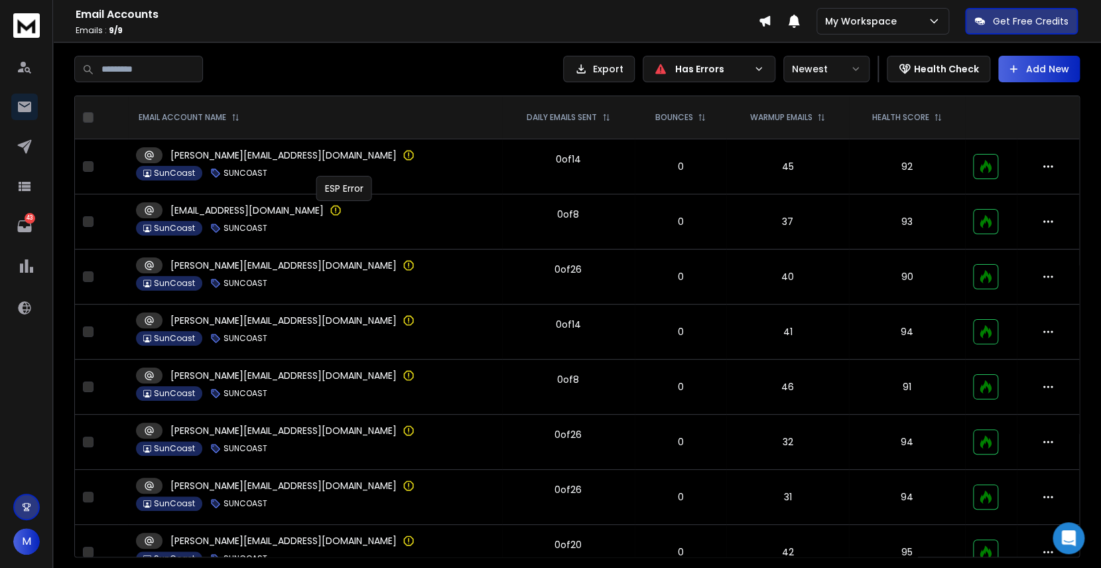
click at [342, 210] on icon at bounding box center [335, 210] width 13 height 13
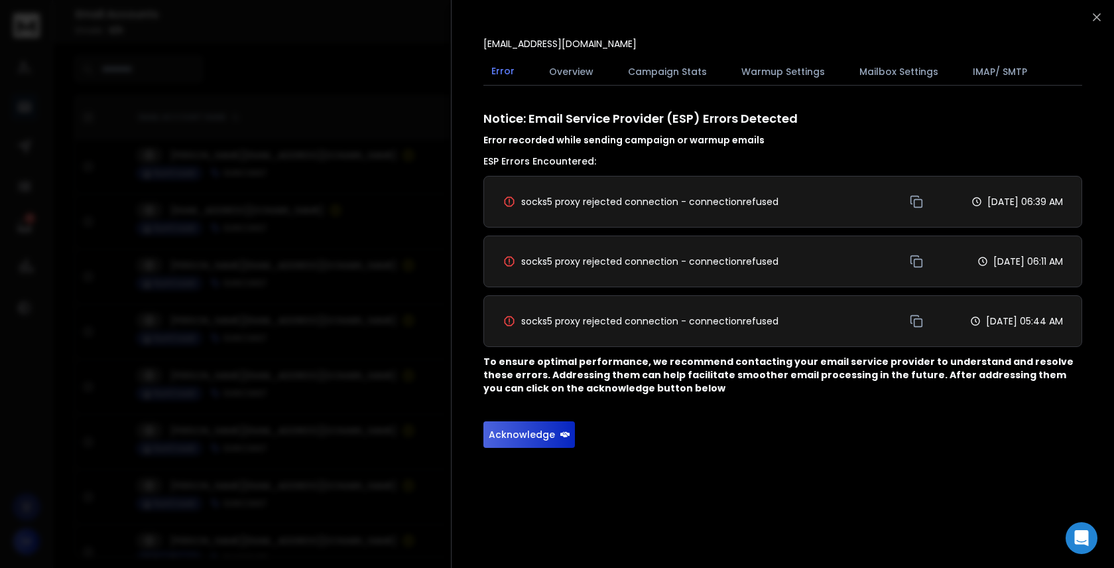
click at [515, 433] on button "Acknowledge" at bounding box center [530, 434] width 92 height 27
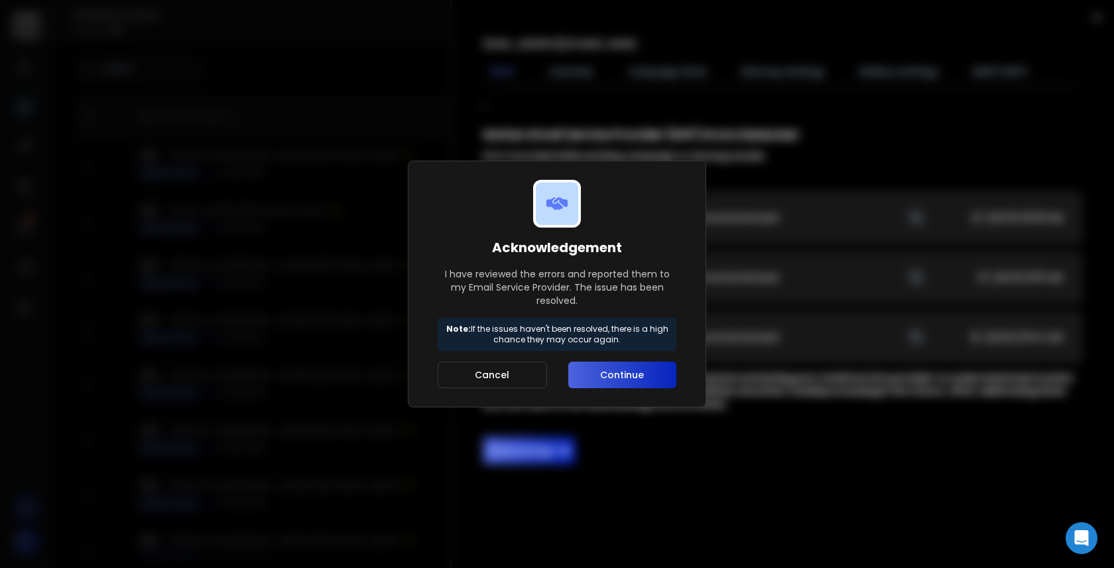
click at [618, 371] on button "Continue" at bounding box center [622, 375] width 108 height 27
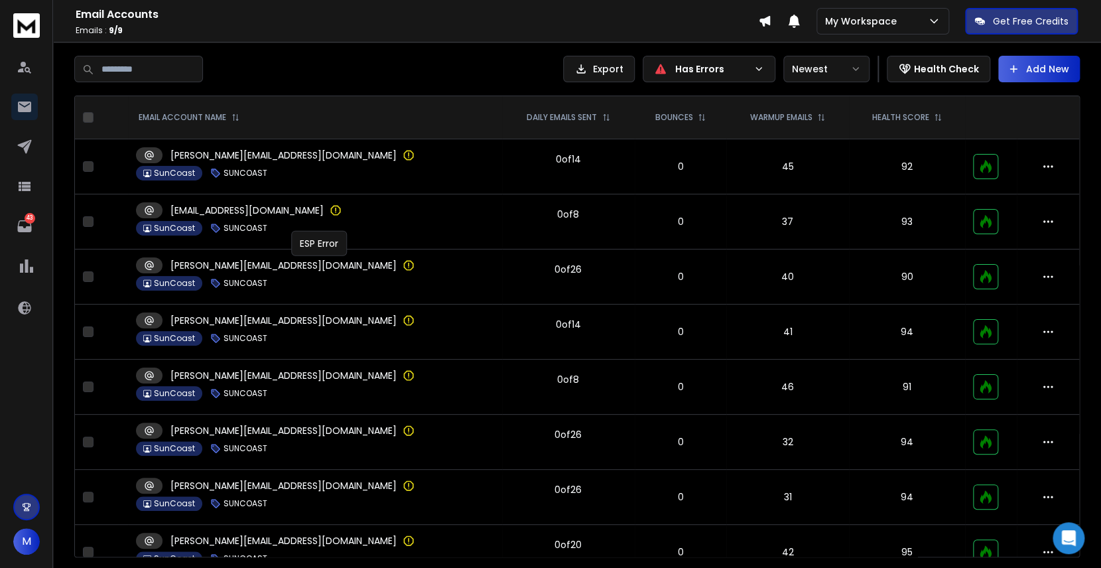
click at [402, 263] on icon at bounding box center [408, 265] width 13 height 13
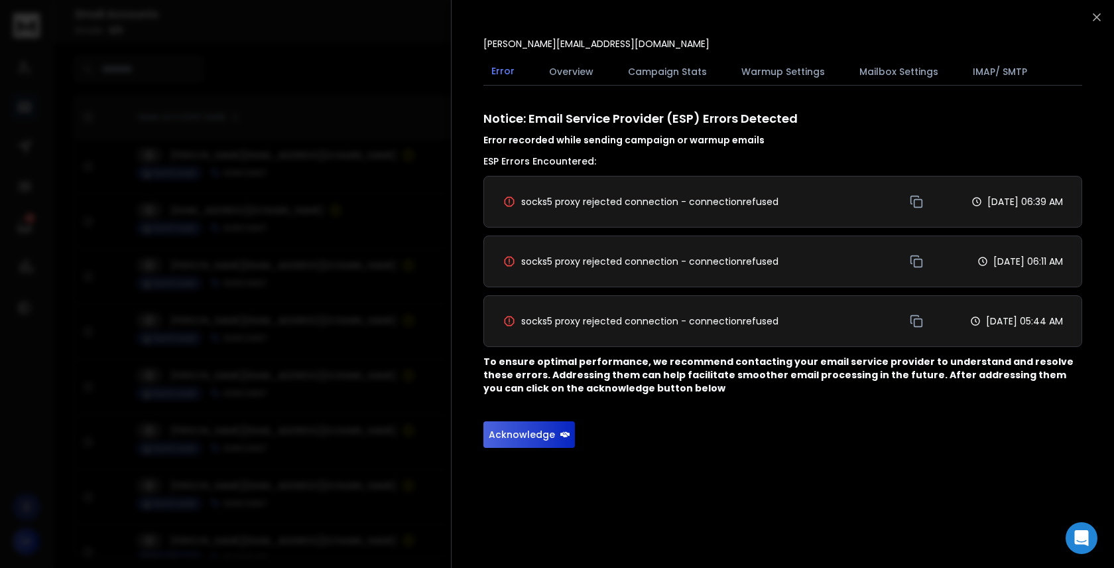
click at [515, 438] on button "Acknowledge" at bounding box center [530, 434] width 92 height 27
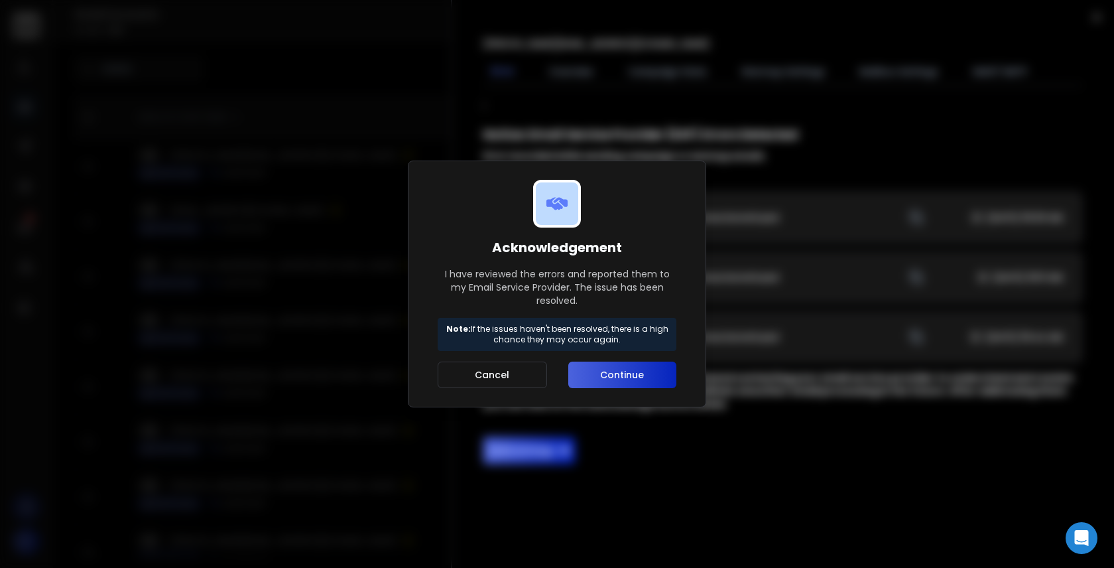
click at [626, 373] on button "Continue" at bounding box center [622, 375] width 108 height 27
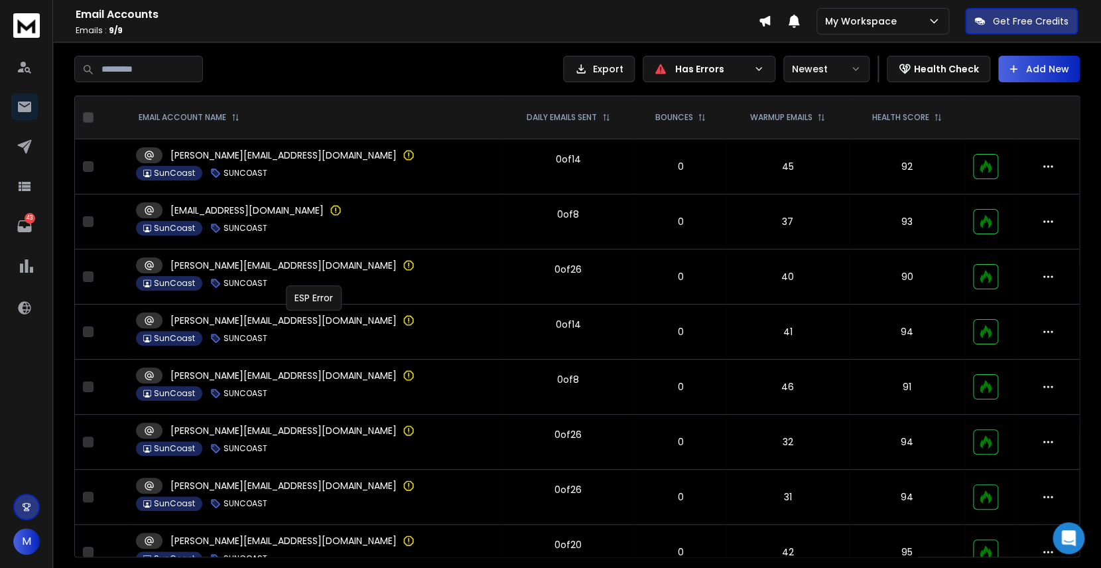
click at [402, 320] on icon at bounding box center [408, 320] width 13 height 13
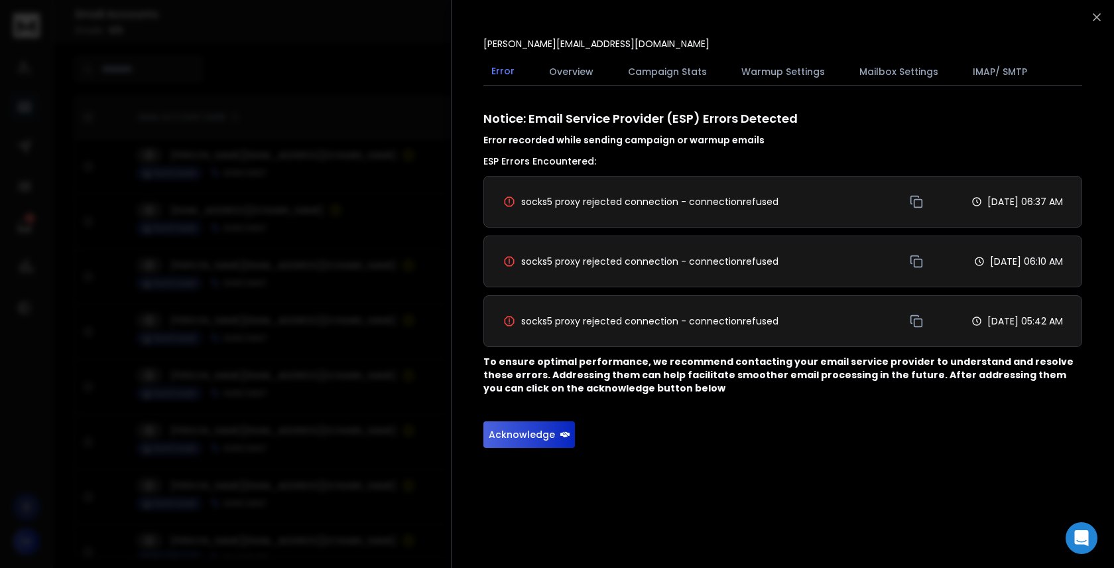
click at [550, 436] on button "Acknowledge" at bounding box center [530, 434] width 92 height 27
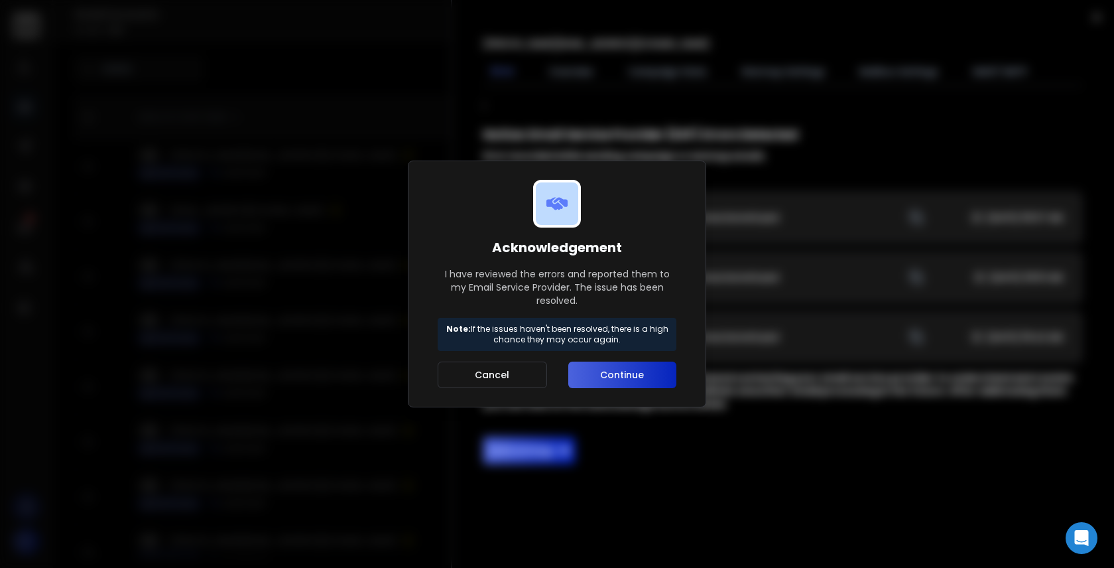
click at [645, 377] on button "Continue" at bounding box center [622, 375] width 108 height 27
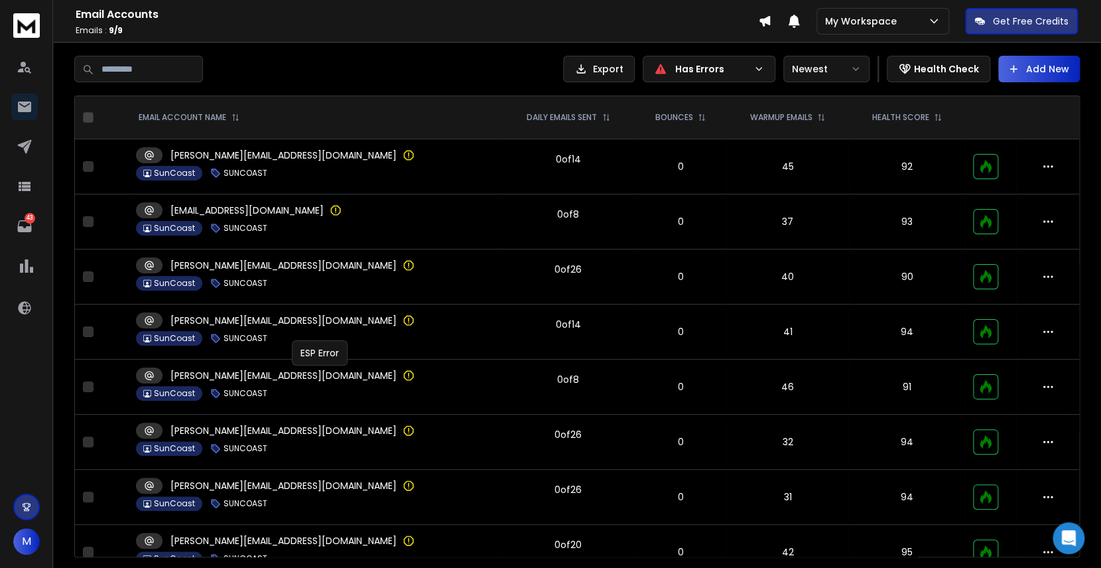
click at [402, 372] on icon at bounding box center [408, 375] width 13 height 13
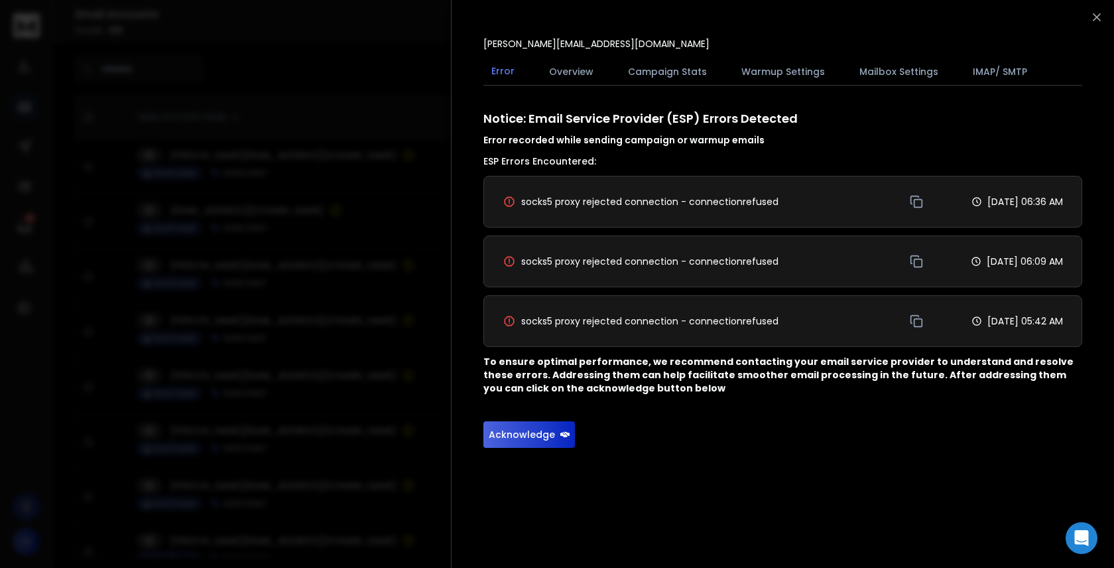
click at [552, 432] on button "Acknowledge" at bounding box center [530, 434] width 92 height 27
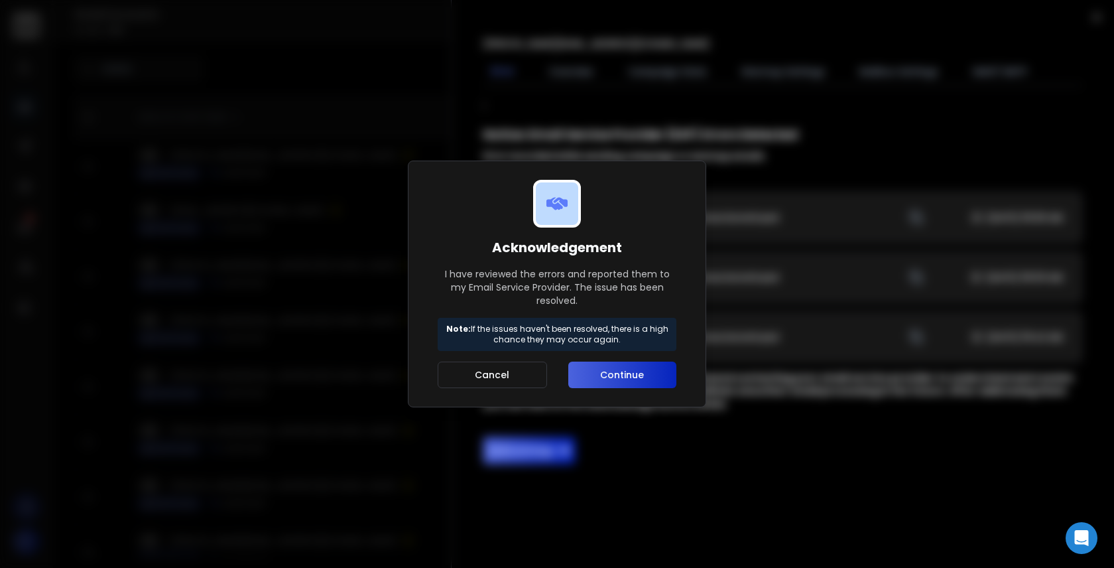
drag, startPoint x: 645, startPoint y: 379, endPoint x: 636, endPoint y: 378, distance: 9.4
click at [641, 379] on button "Continue" at bounding box center [622, 375] width 108 height 27
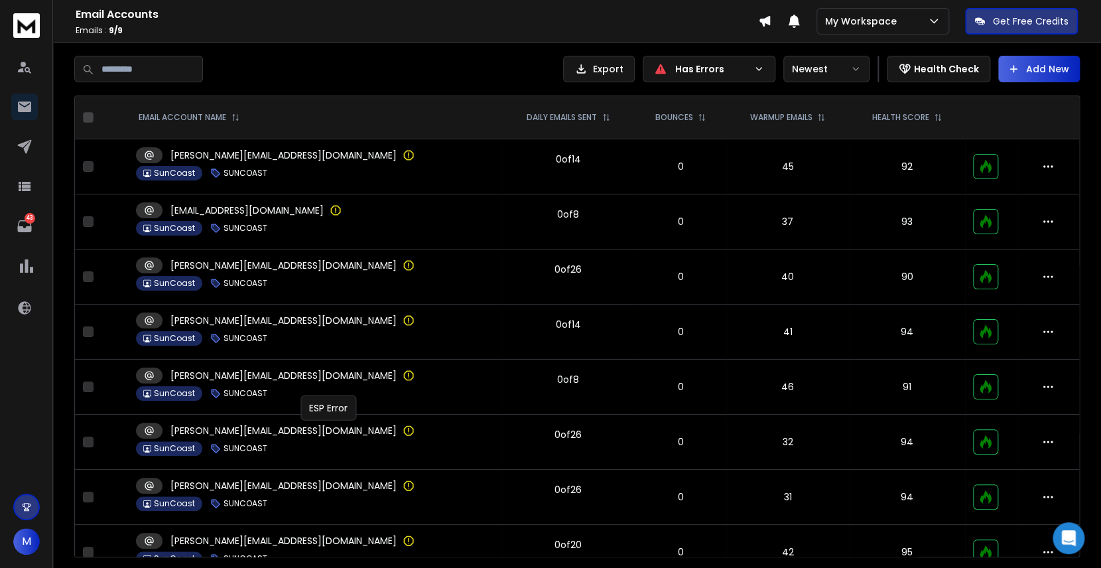
click at [402, 428] on icon at bounding box center [408, 430] width 13 height 13
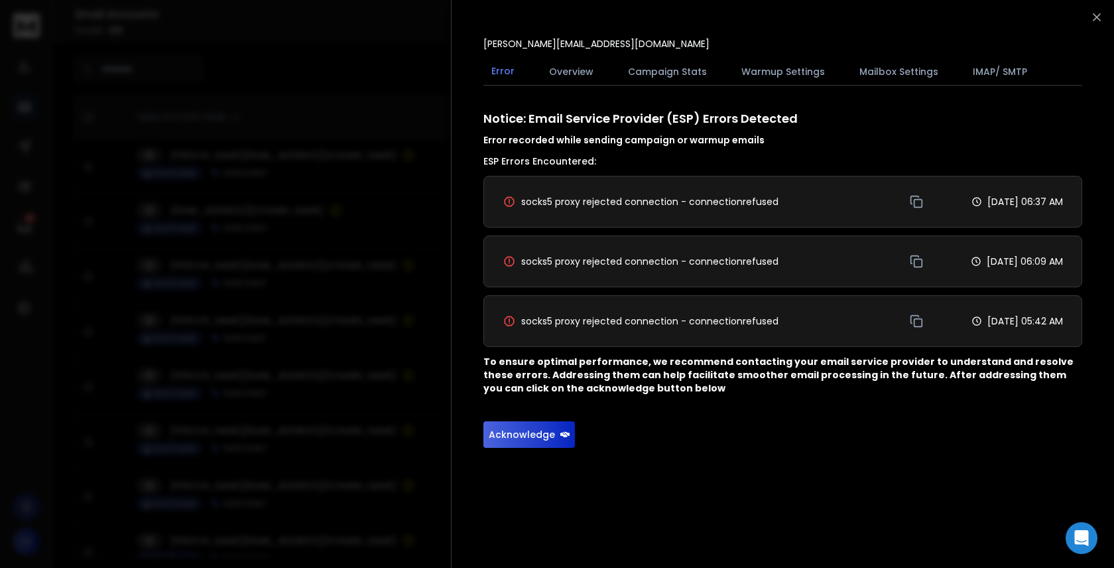
click at [518, 437] on button "Acknowledge" at bounding box center [530, 434] width 92 height 27
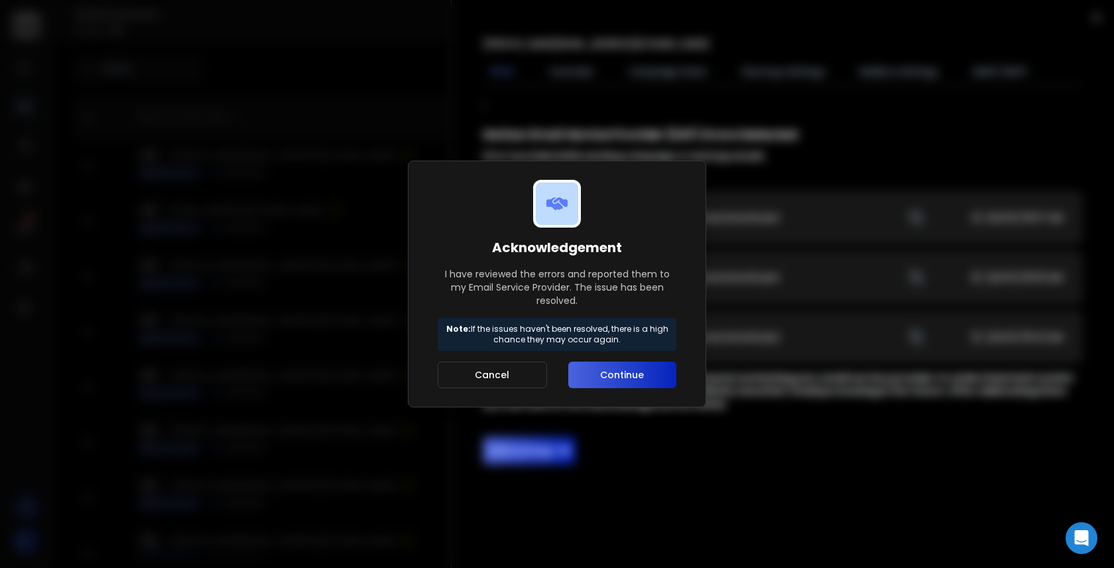
click at [643, 371] on button "Continue" at bounding box center [622, 375] width 108 height 27
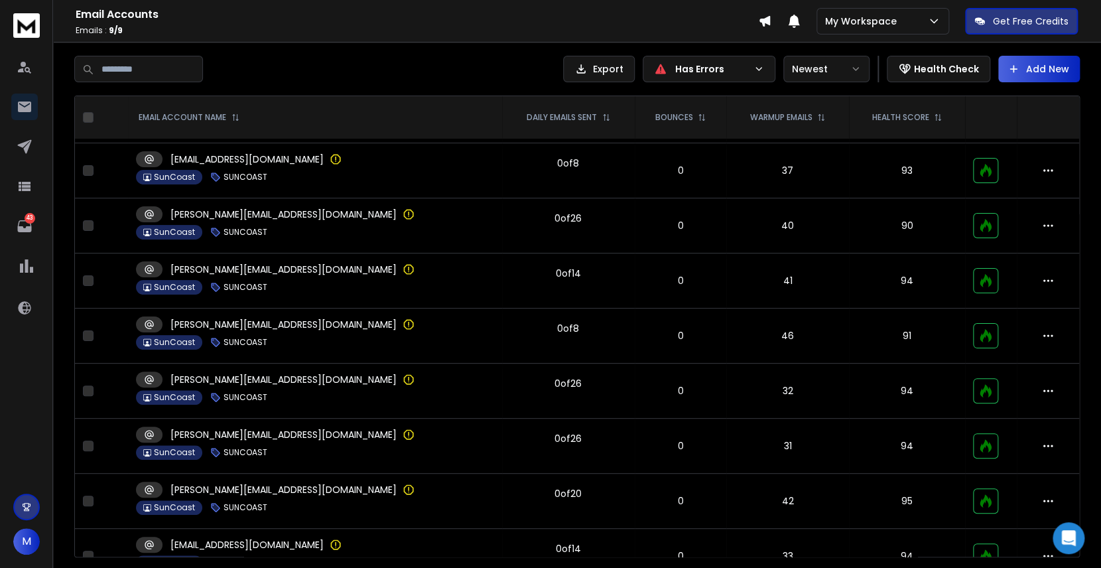
scroll to position [86, 0]
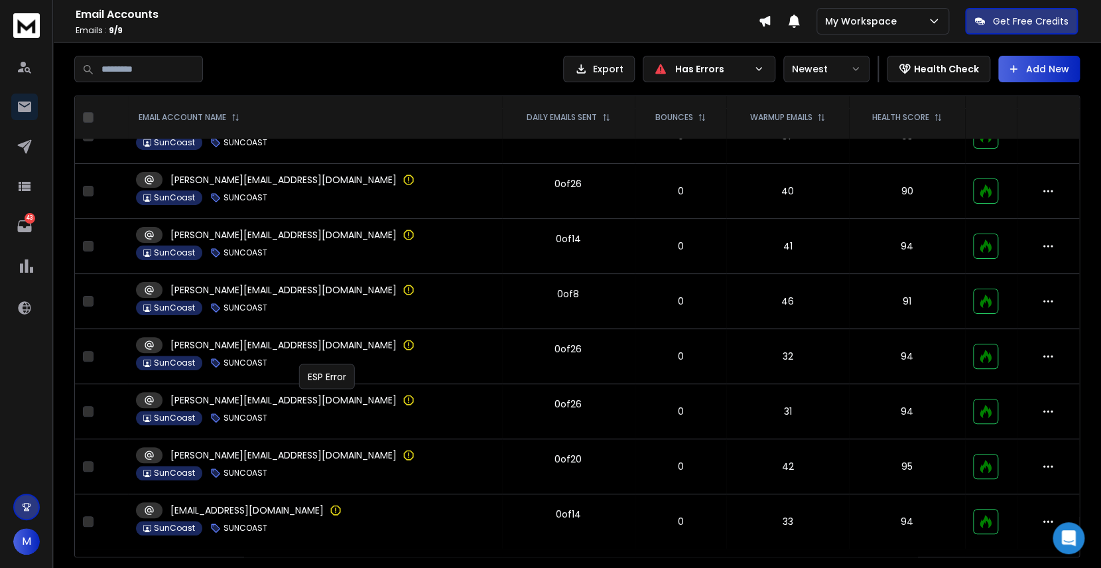
click at [402, 398] on icon at bounding box center [408, 399] width 13 height 13
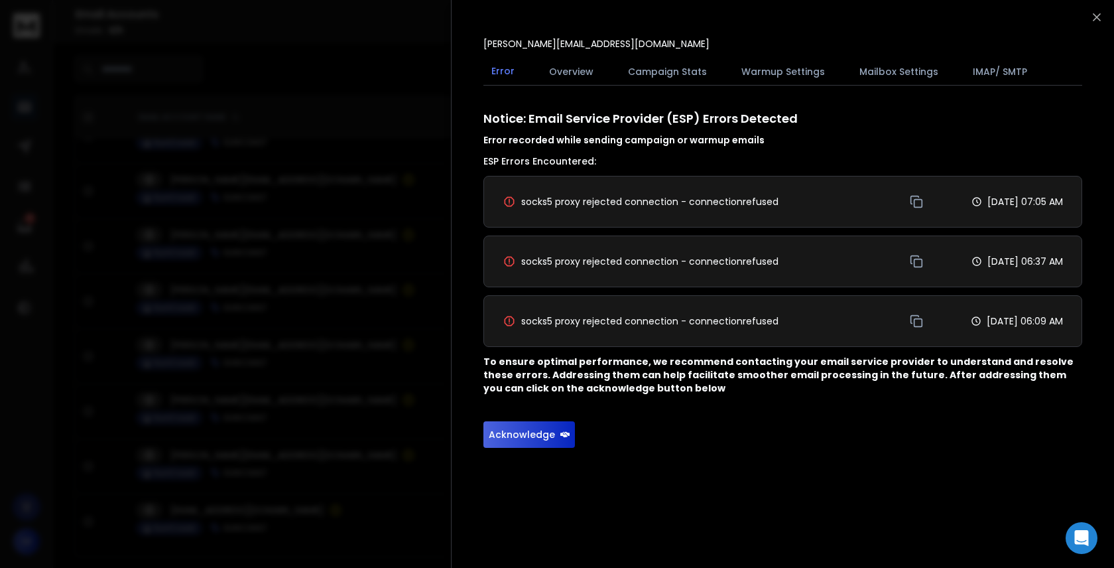
click at [531, 435] on button "Acknowledge" at bounding box center [530, 434] width 92 height 27
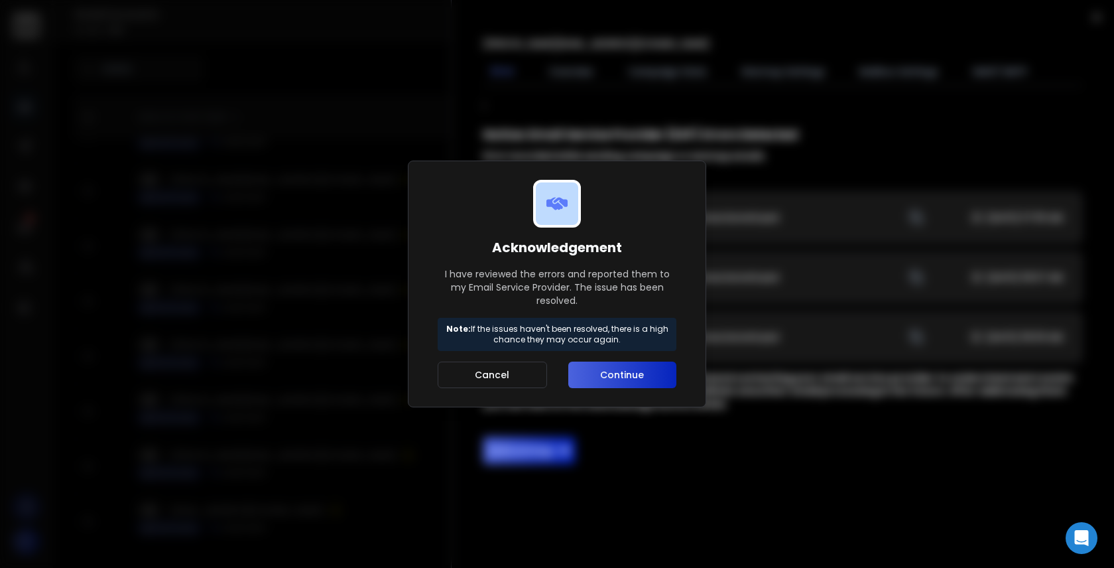
click at [638, 367] on button "Continue" at bounding box center [622, 375] width 108 height 27
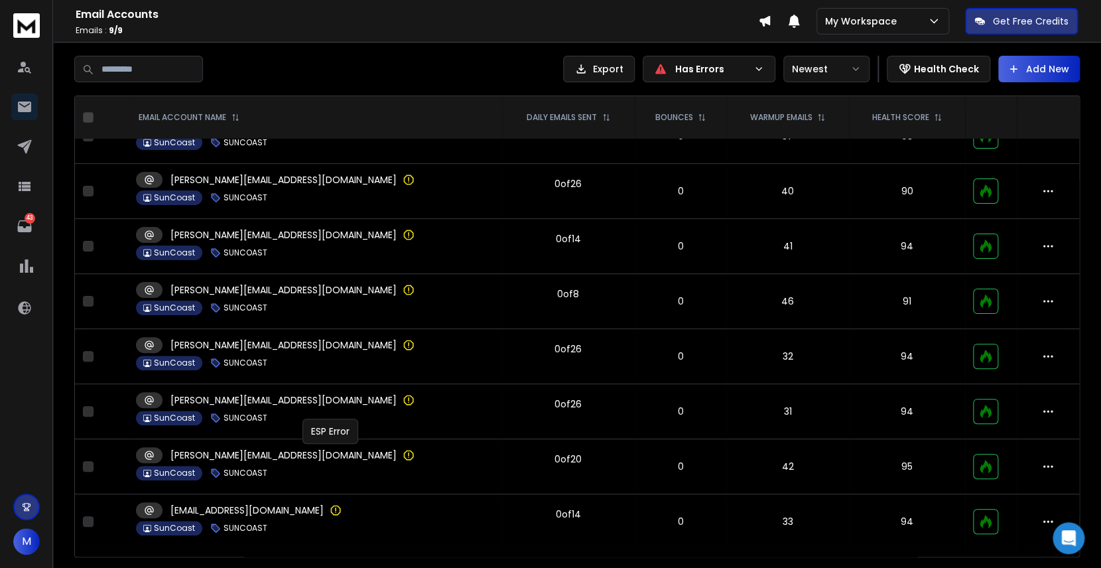
click at [408, 452] on icon at bounding box center [408, 454] width 1 height 4
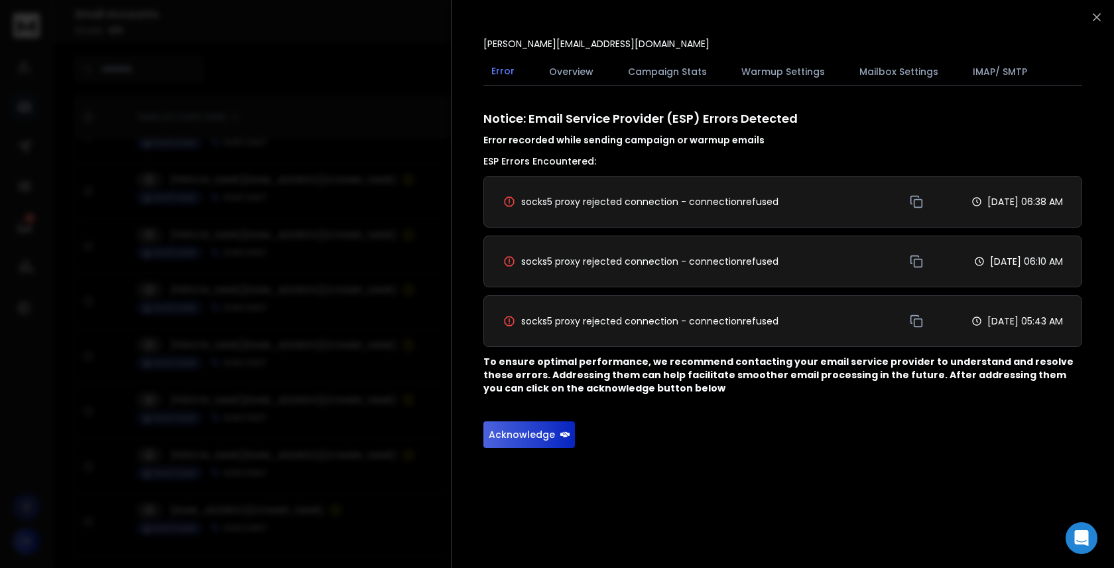
click at [551, 433] on button "Acknowledge" at bounding box center [530, 434] width 92 height 27
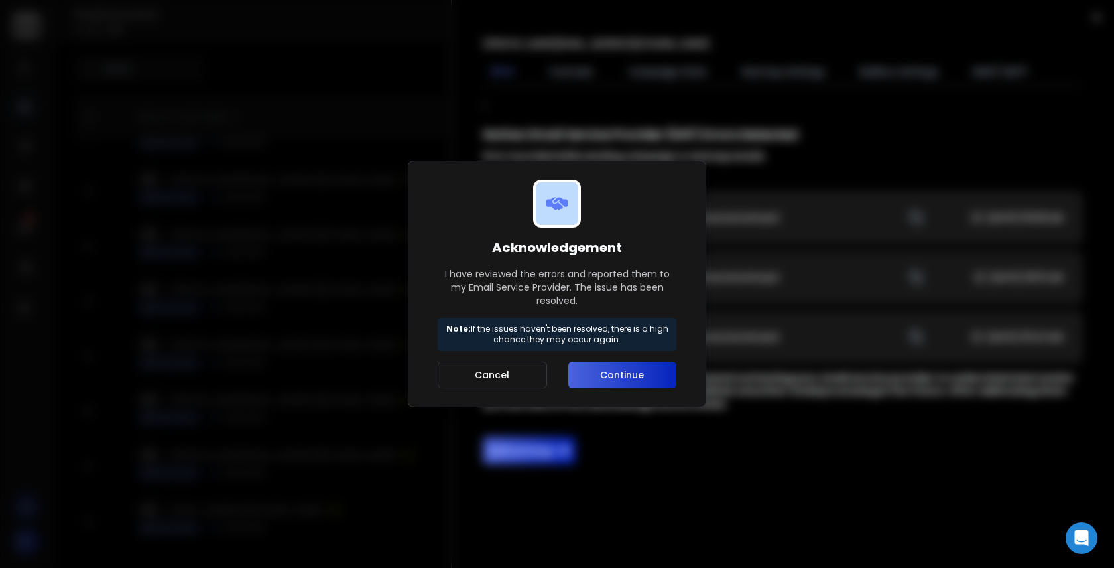
click at [616, 370] on button "Continue" at bounding box center [622, 375] width 108 height 27
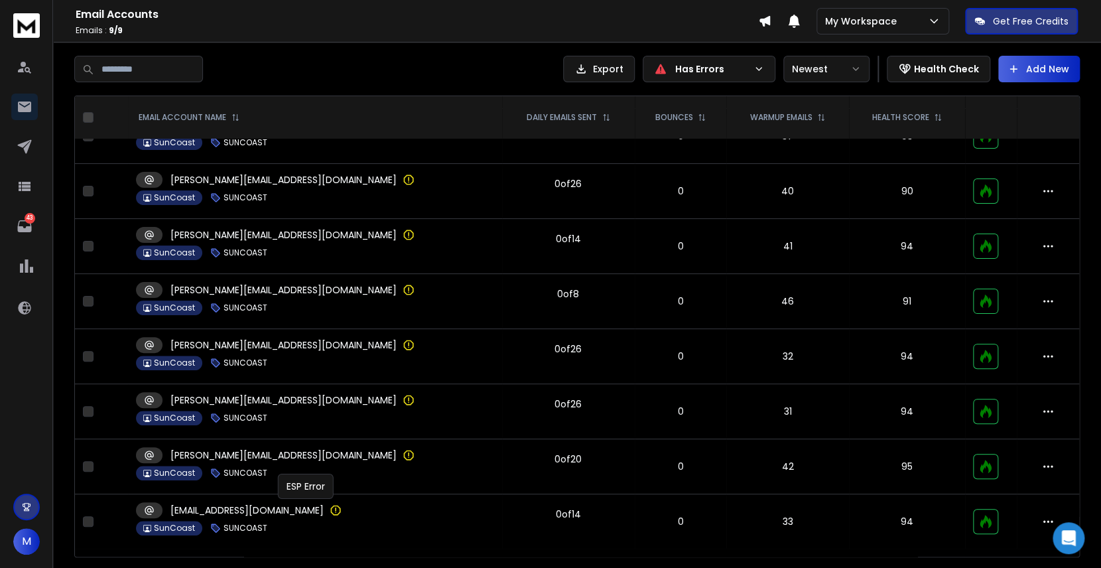
click at [329, 509] on icon at bounding box center [335, 509] width 13 height 13
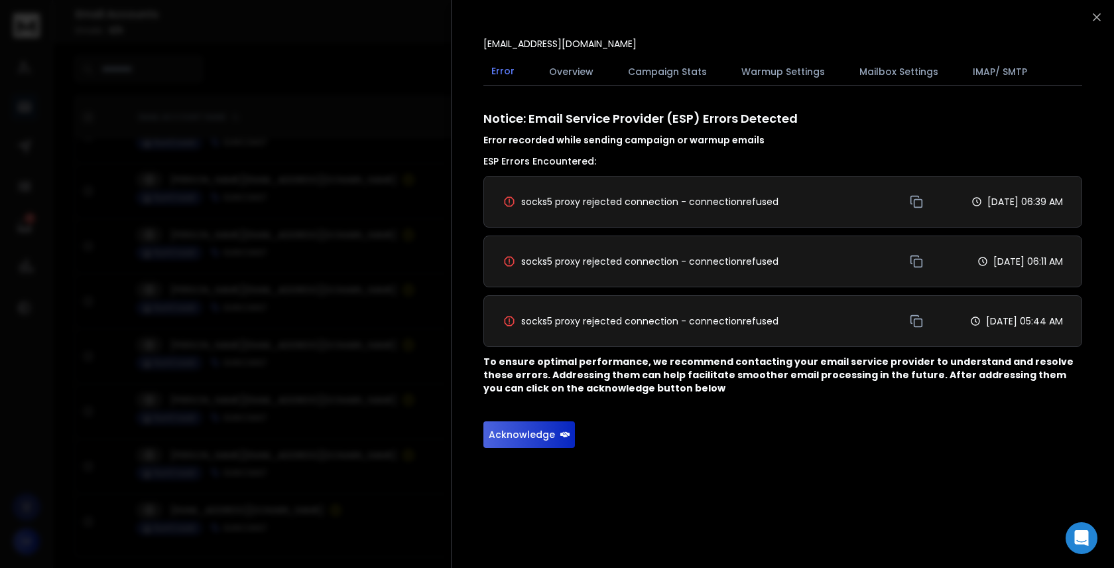
click at [529, 441] on button "Acknowledge" at bounding box center [530, 434] width 92 height 27
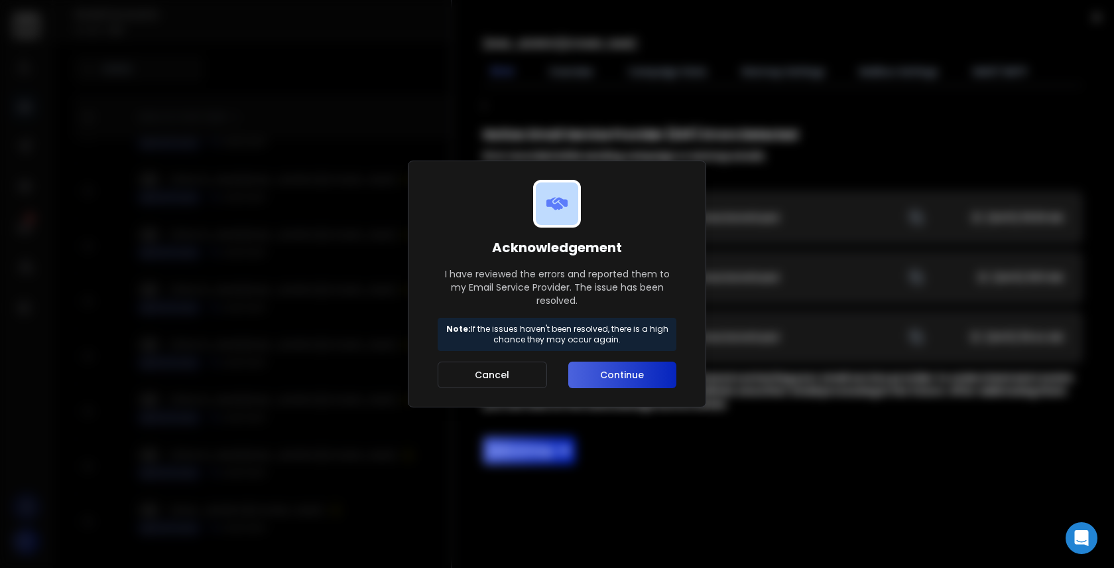
click at [645, 365] on button "Continue" at bounding box center [622, 375] width 108 height 27
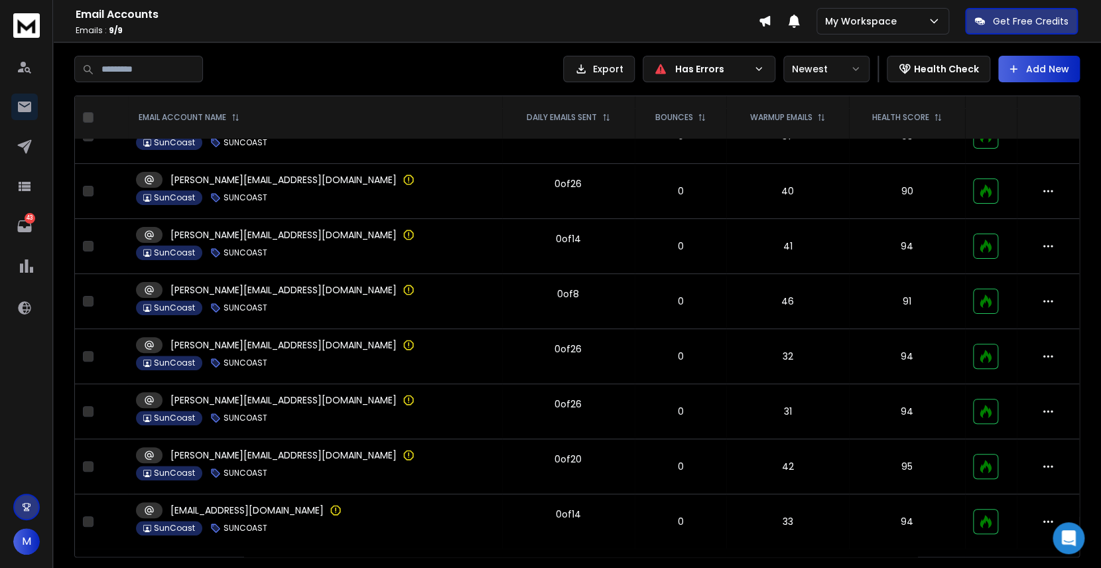
scroll to position [0, 0]
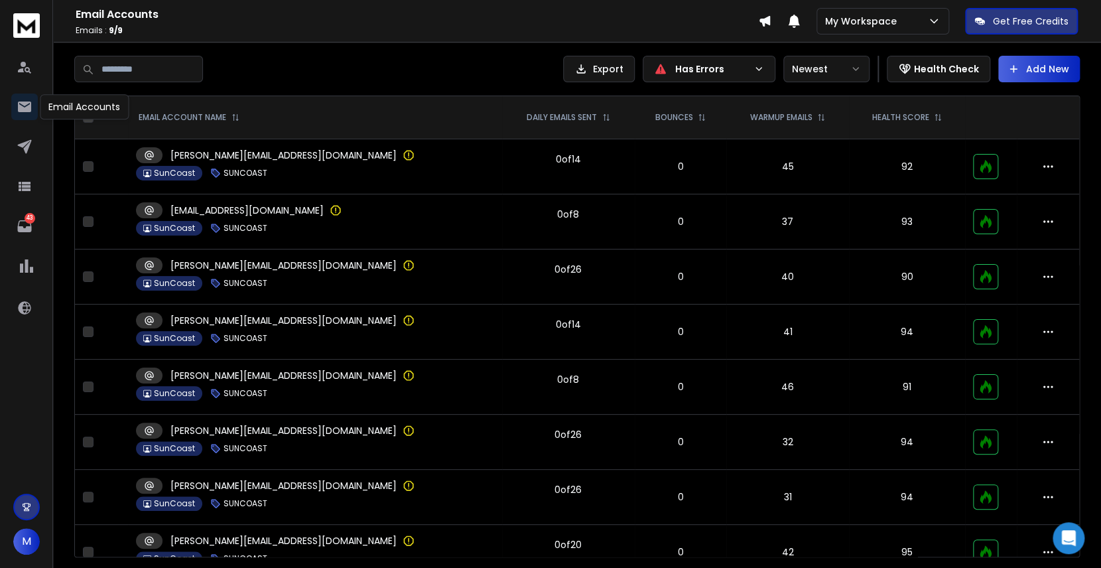
click at [23, 107] on icon at bounding box center [24, 106] width 13 height 11
click at [767, 68] on div "Has Errors" at bounding box center [709, 69] width 133 height 27
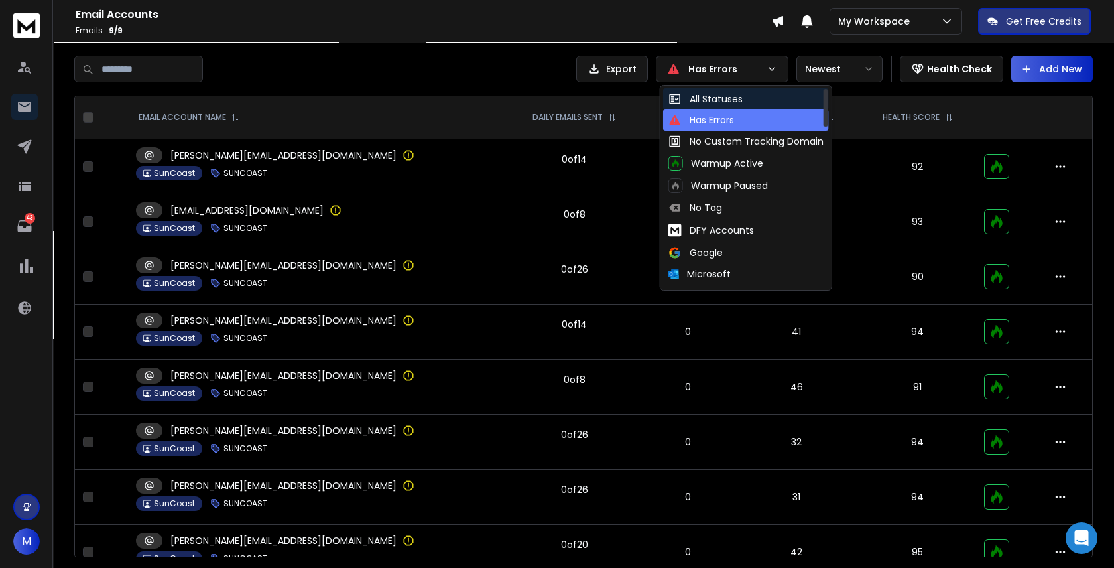
click at [734, 96] on div "All Statuses" at bounding box center [706, 98] width 74 height 13
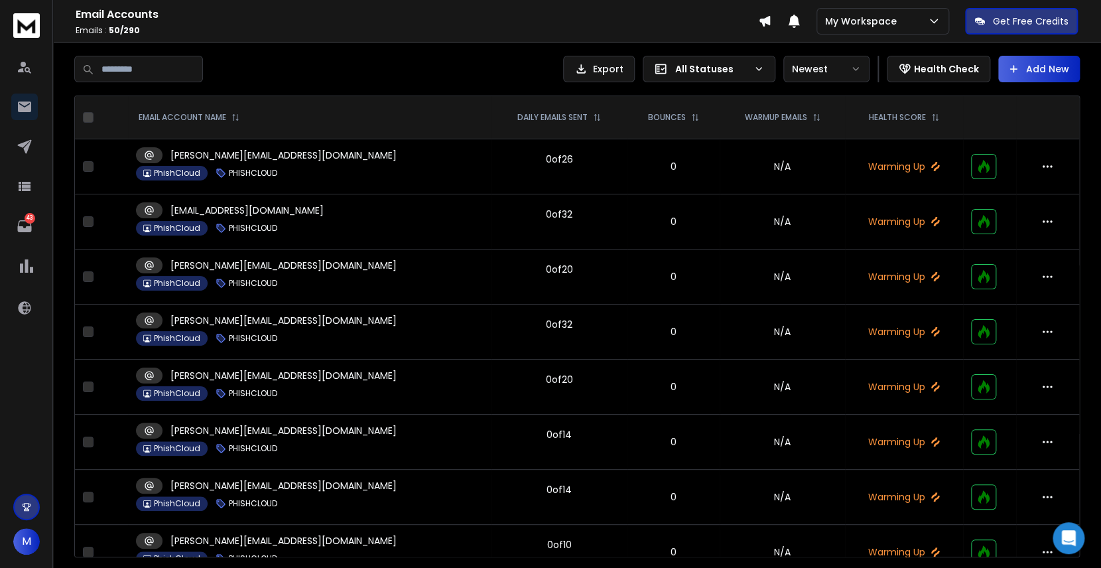
click at [755, 72] on div "All Statuses" at bounding box center [709, 69] width 133 height 27
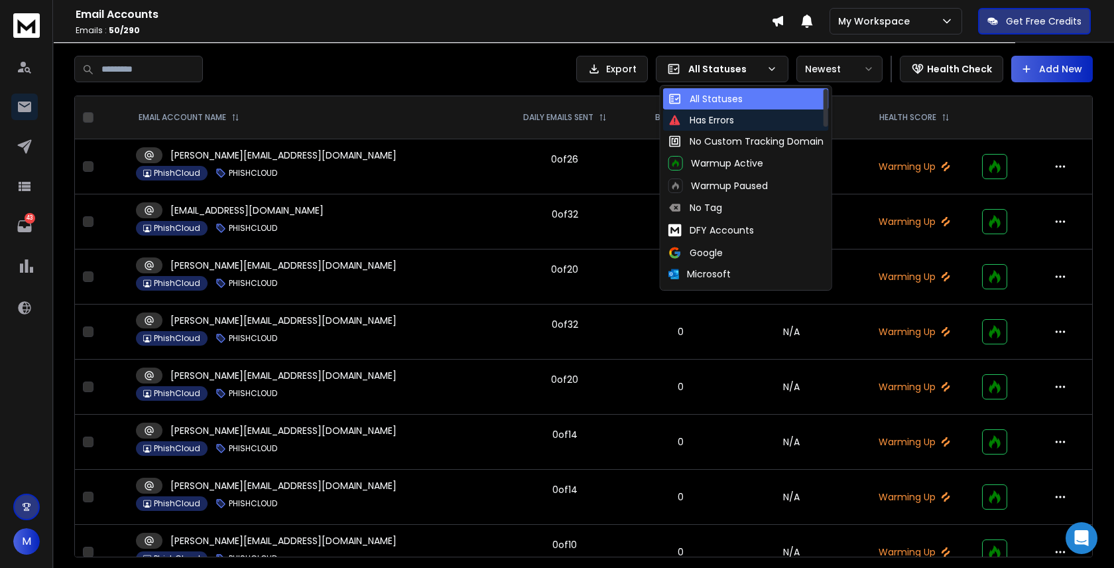
click at [732, 116] on div "Has Errors" at bounding box center [702, 119] width 66 height 13
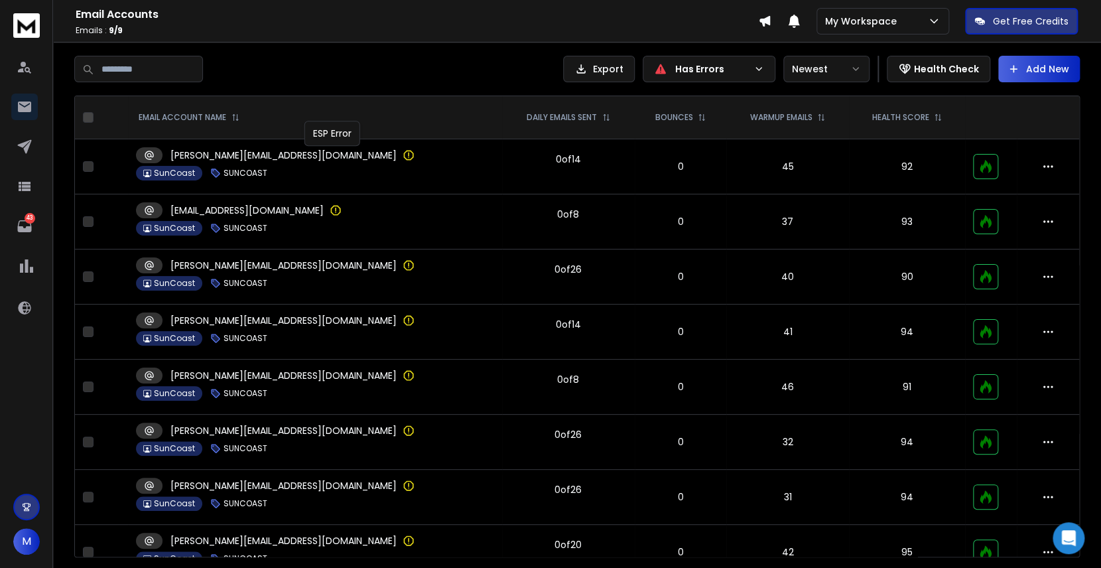
click at [402, 155] on icon at bounding box center [408, 155] width 13 height 13
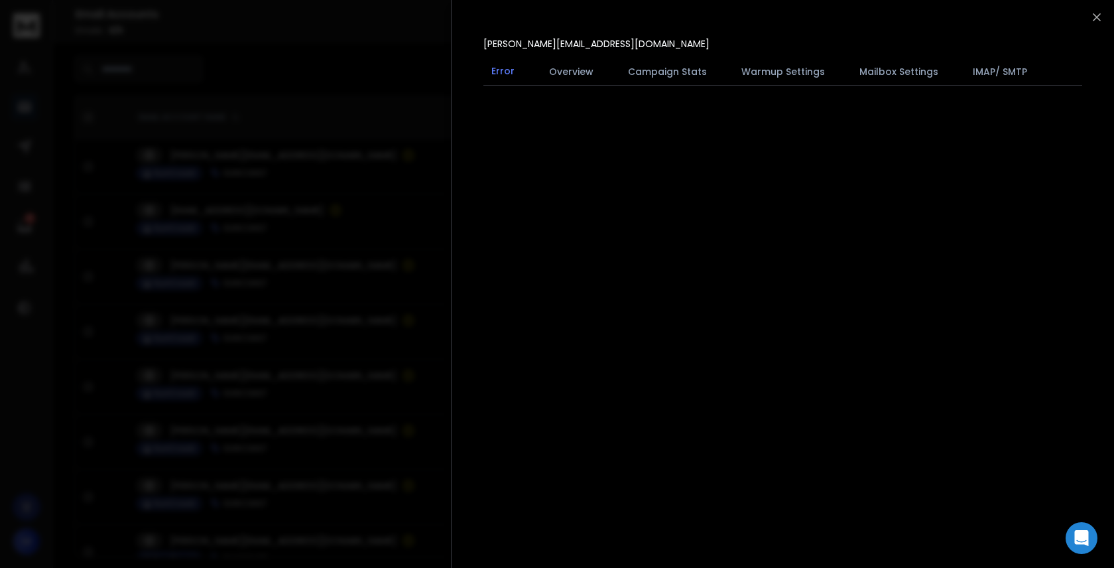
click at [1091, 18] on icon "button" at bounding box center [1097, 17] width 13 height 13
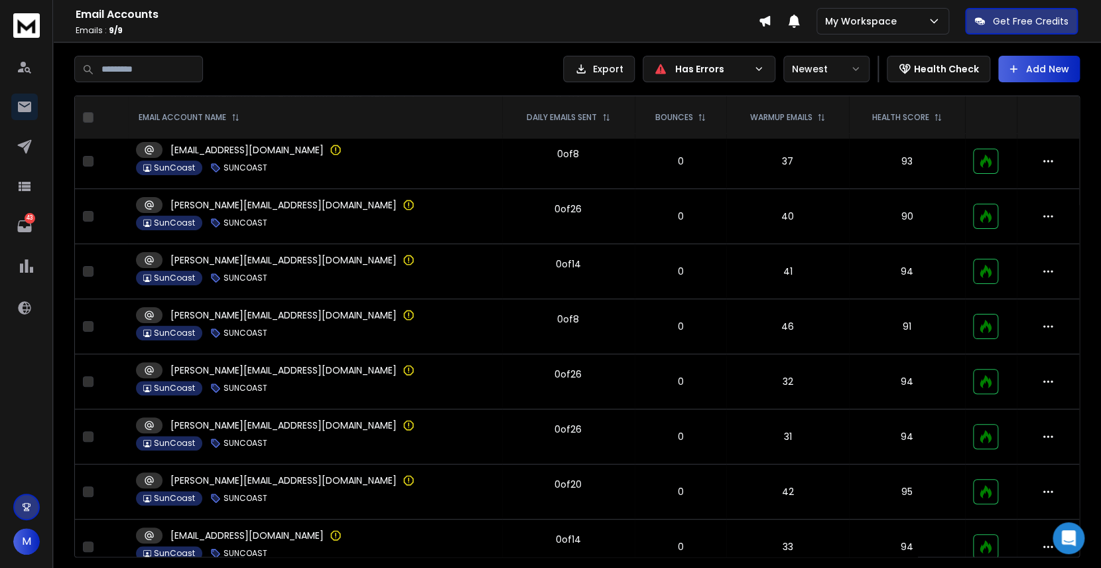
scroll to position [86, 0]
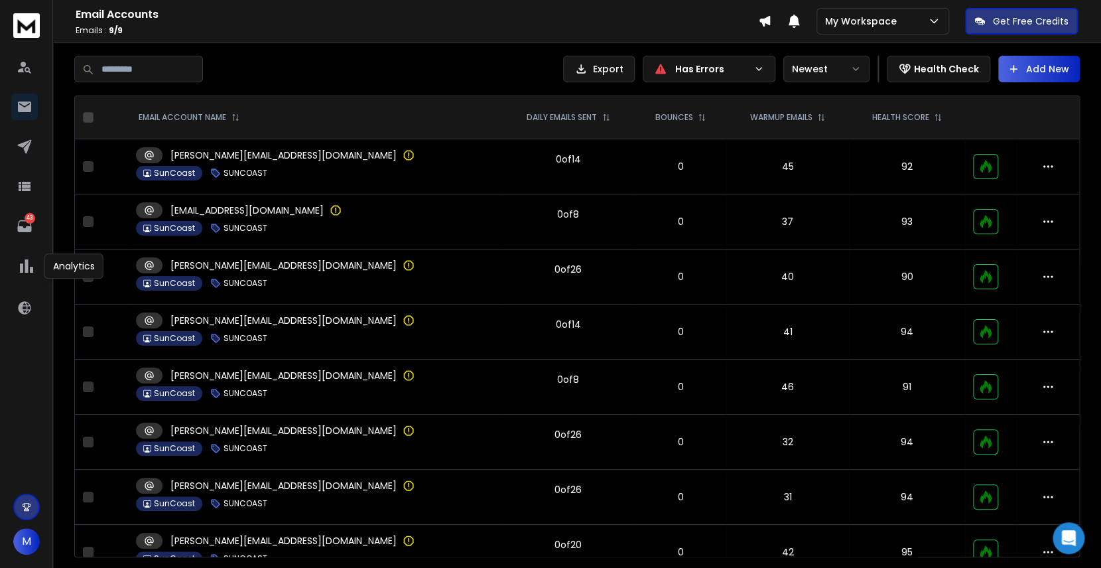
click at [27, 269] on icon at bounding box center [26, 265] width 13 height 13
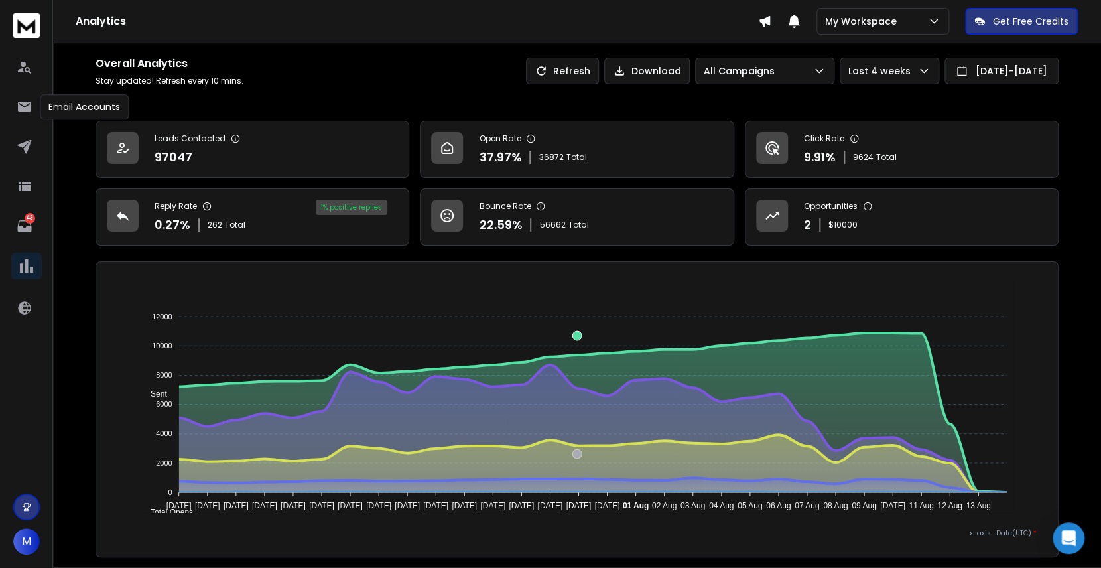
click at [22, 109] on icon at bounding box center [24, 106] width 13 height 11
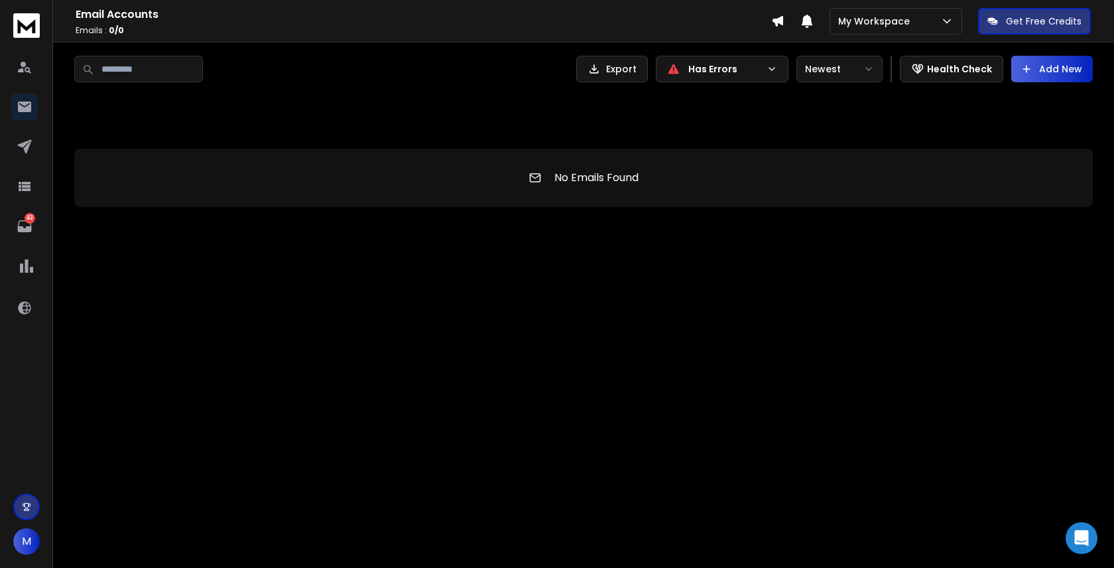
click at [775, 72] on icon at bounding box center [772, 69] width 11 height 11
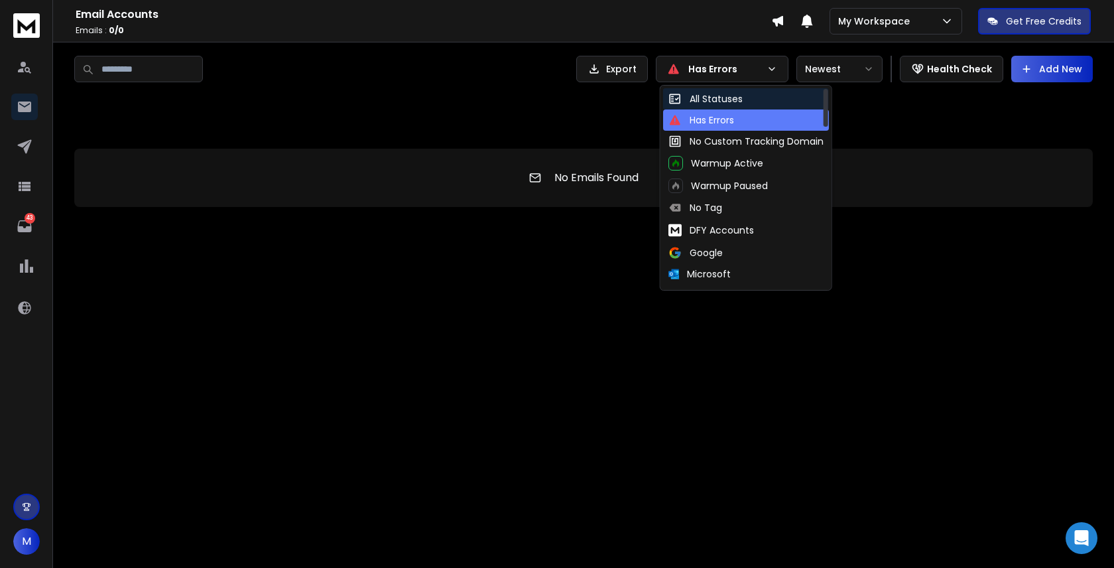
click at [713, 100] on div "All Statuses" at bounding box center [706, 98] width 74 height 13
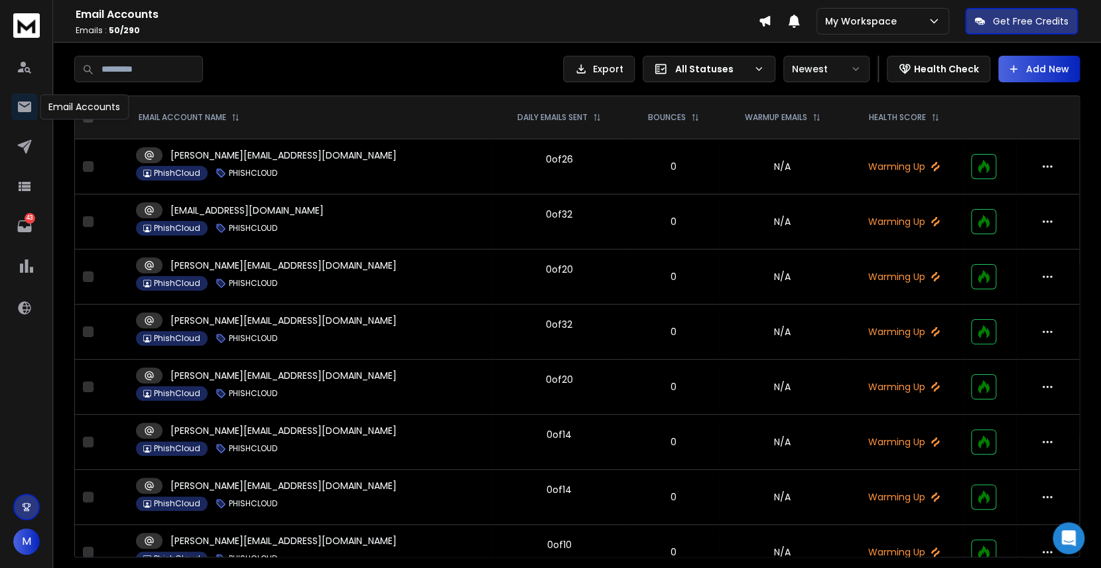
click at [30, 113] on icon at bounding box center [25, 107] width 16 height 16
